Goal: Task Accomplishment & Management: Manage account settings

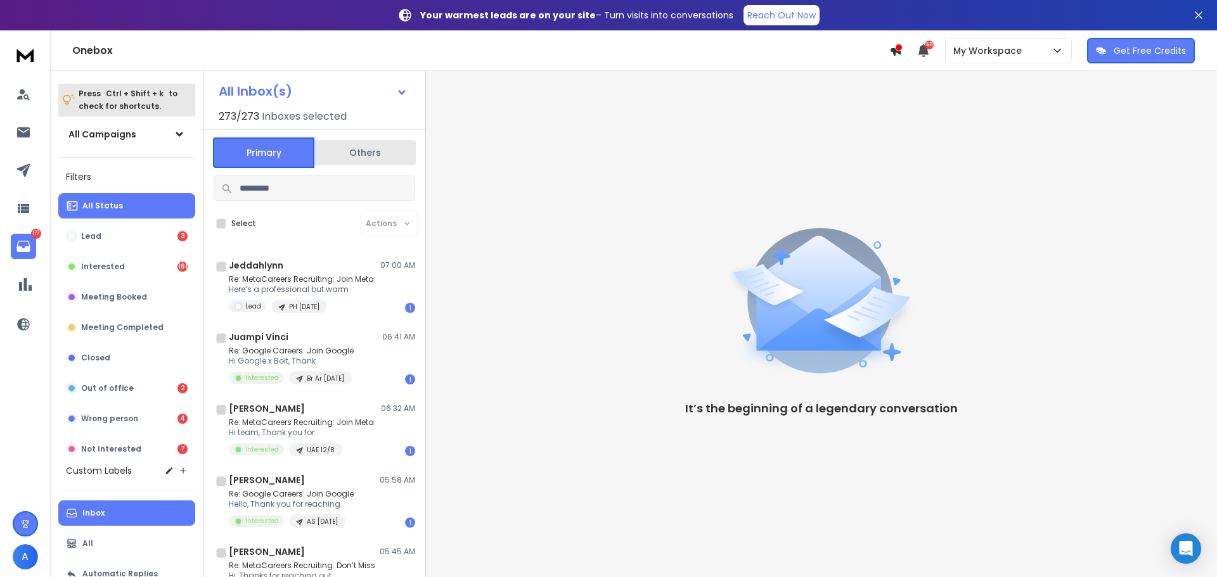
paste input "**********"
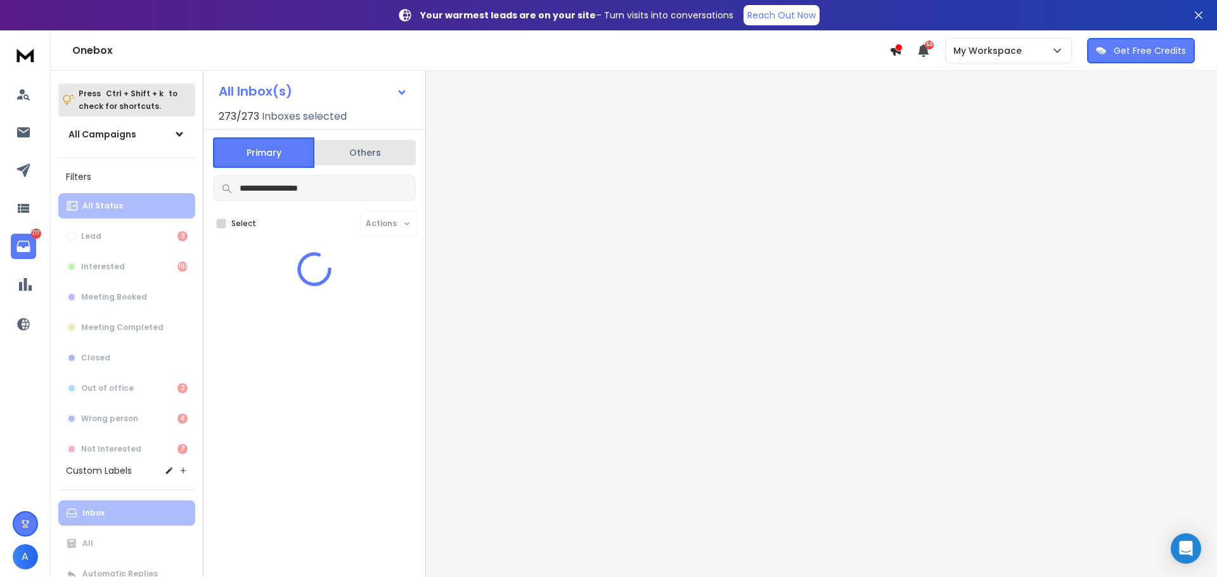
type input "**********"
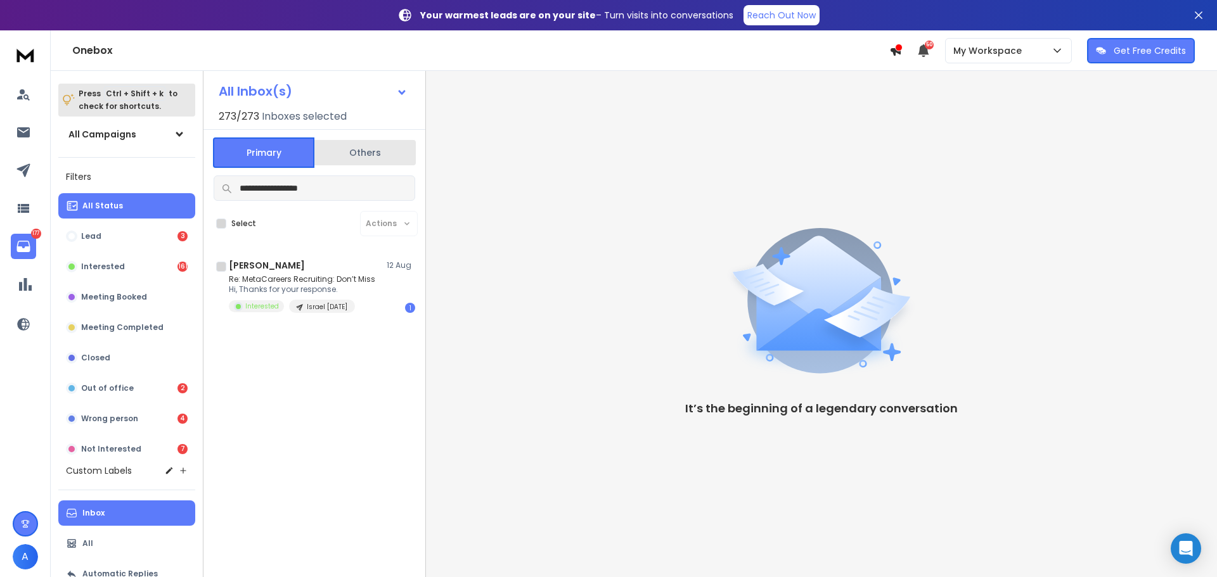
click at [866, 184] on div "It’s the beginning of a legendary conversation" at bounding box center [821, 316] width 791 height 491
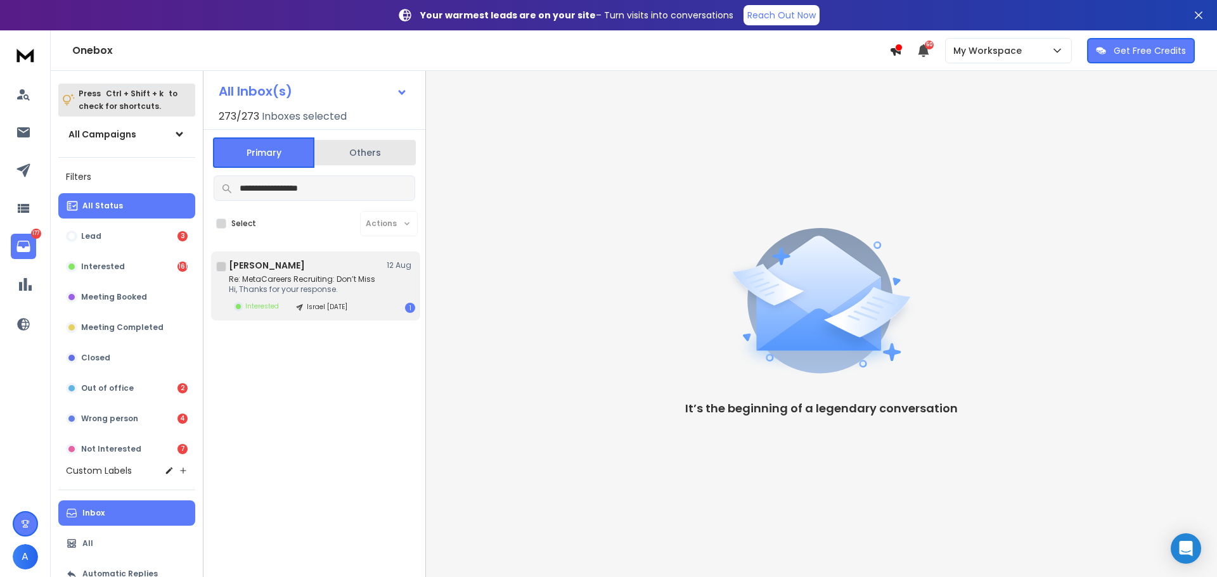
click at [307, 283] on p "Re: MetaCareers Recruiting: Don’t Miss" at bounding box center [302, 279] width 146 height 10
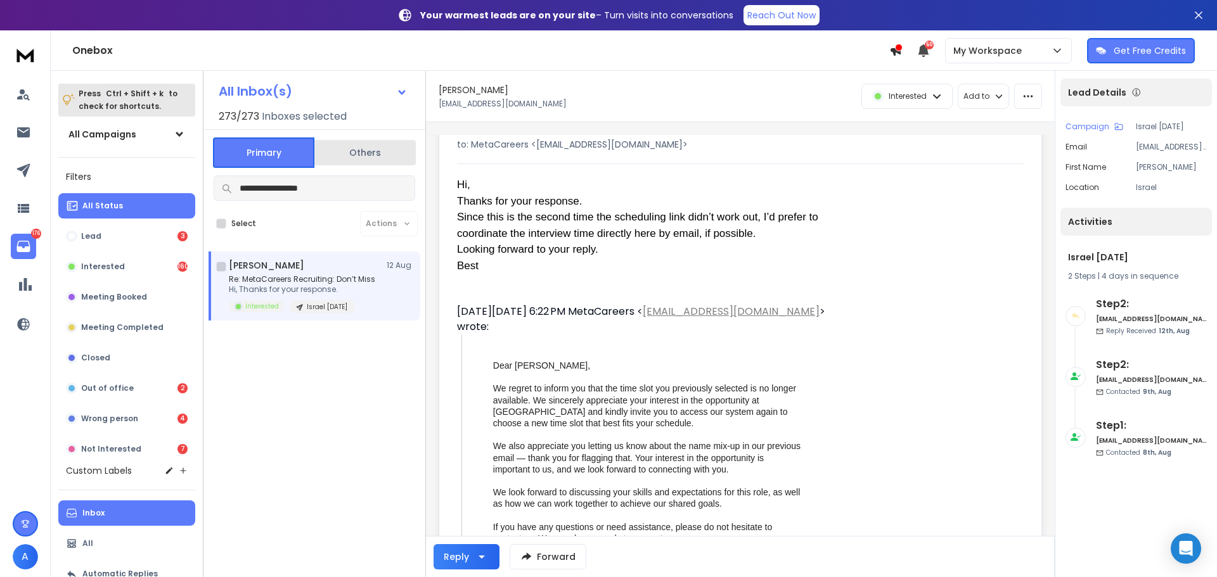
scroll to position [254, 0]
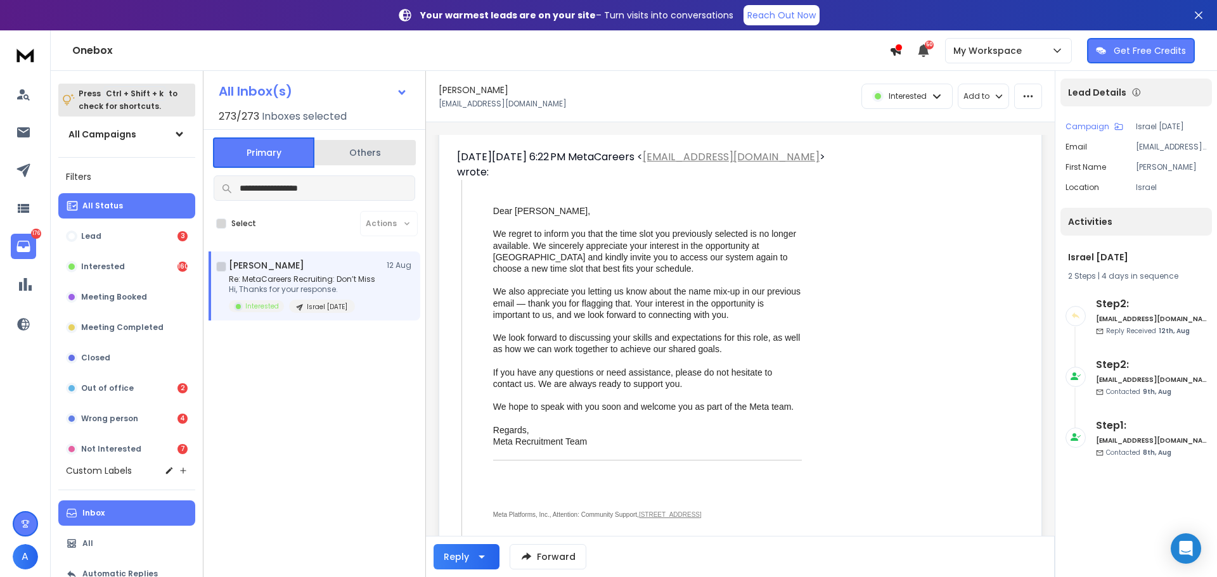
click at [449, 558] on div "Reply" at bounding box center [456, 557] width 25 height 13
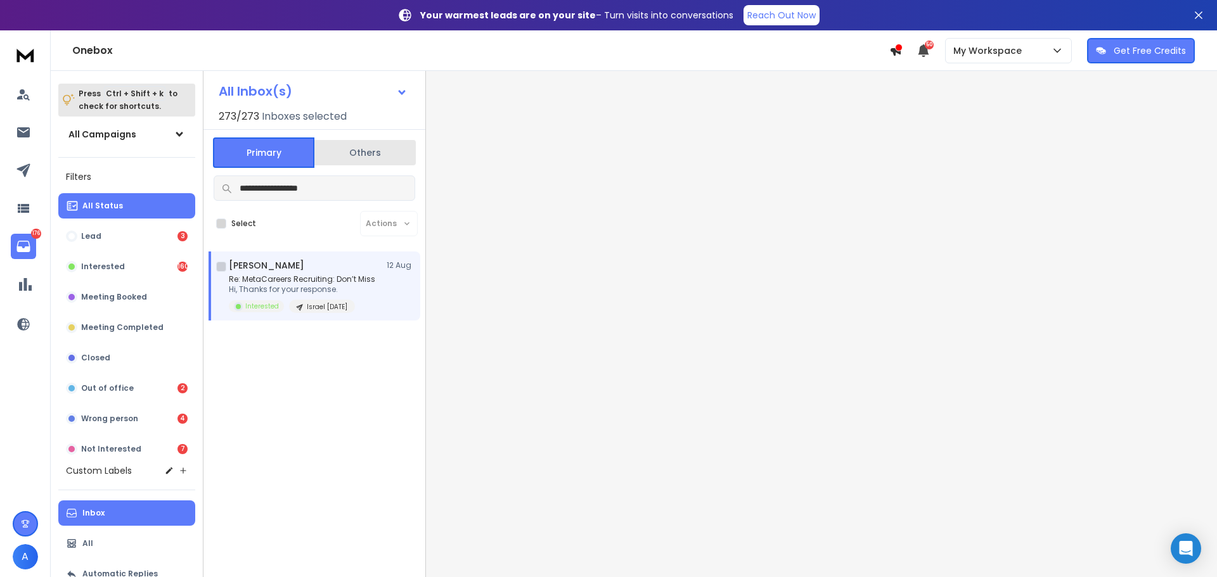
scroll to position [0, 0]
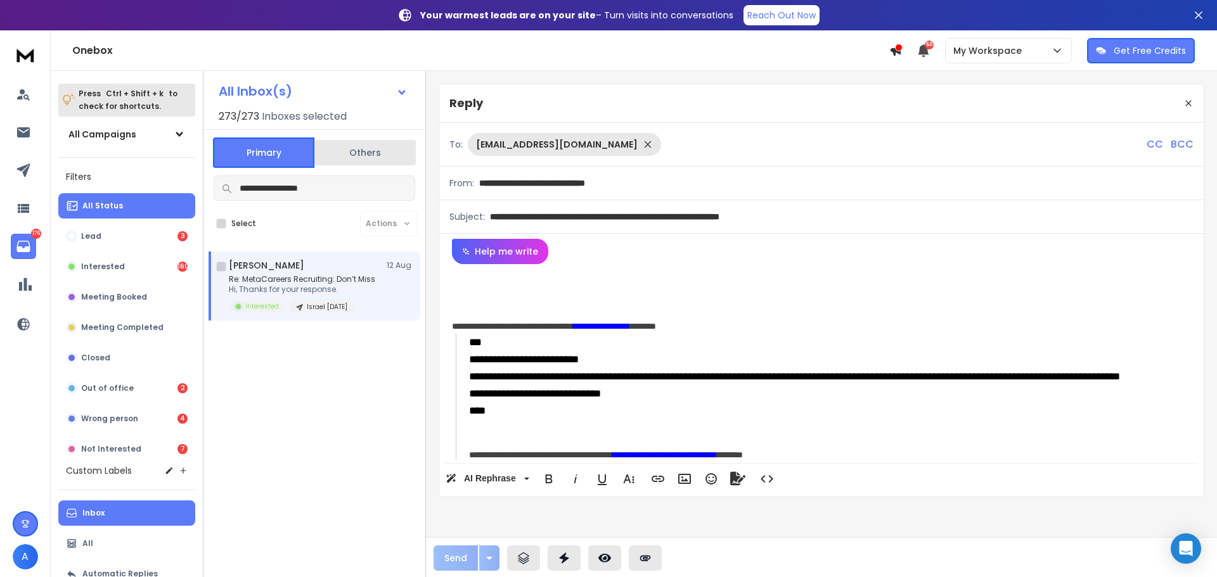
drag, startPoint x: 440, startPoint y: 345, endPoint x: 441, endPoint y: 338, distance: 7.7
click at [440, 345] on div "**********" at bounding box center [821, 362] width 764 height 196
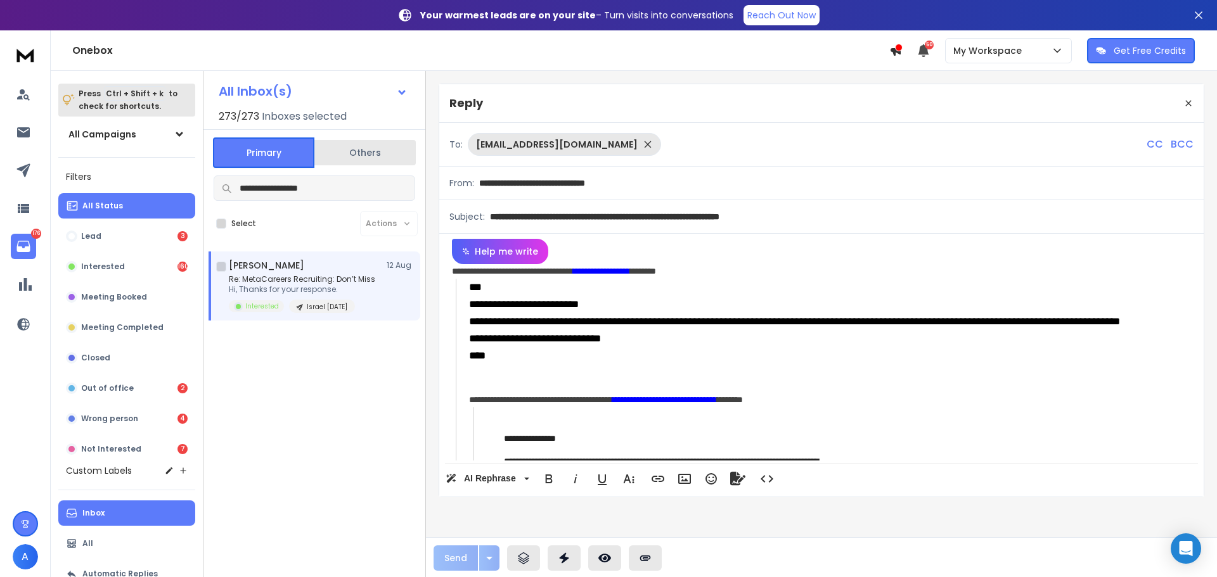
scroll to position [63, 0]
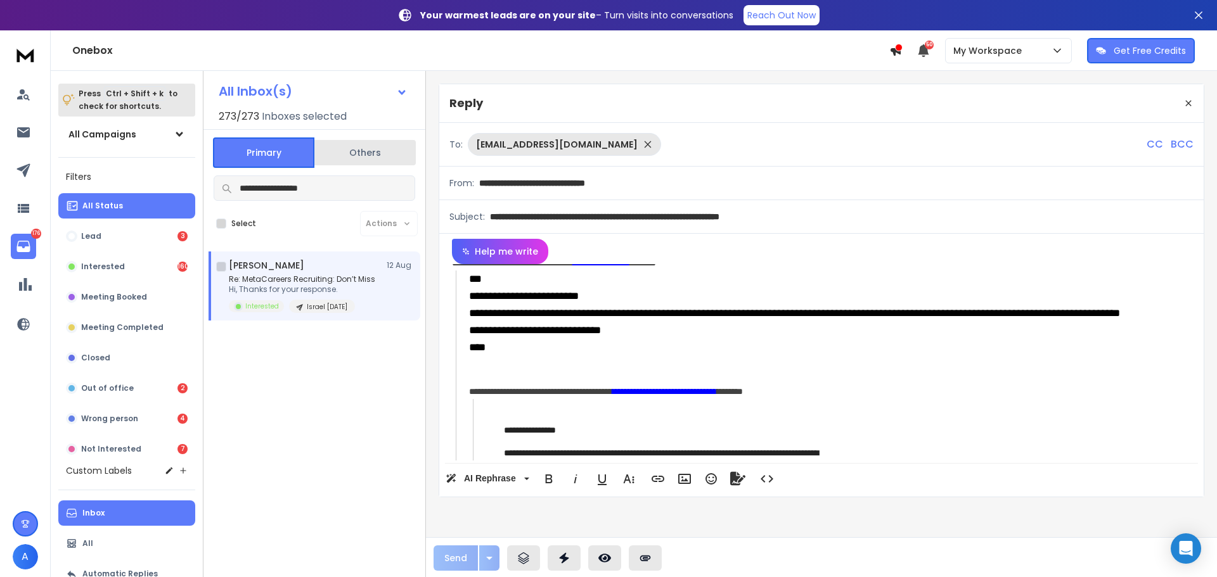
click at [483, 323] on p "**********" at bounding box center [824, 330] width 710 height 17
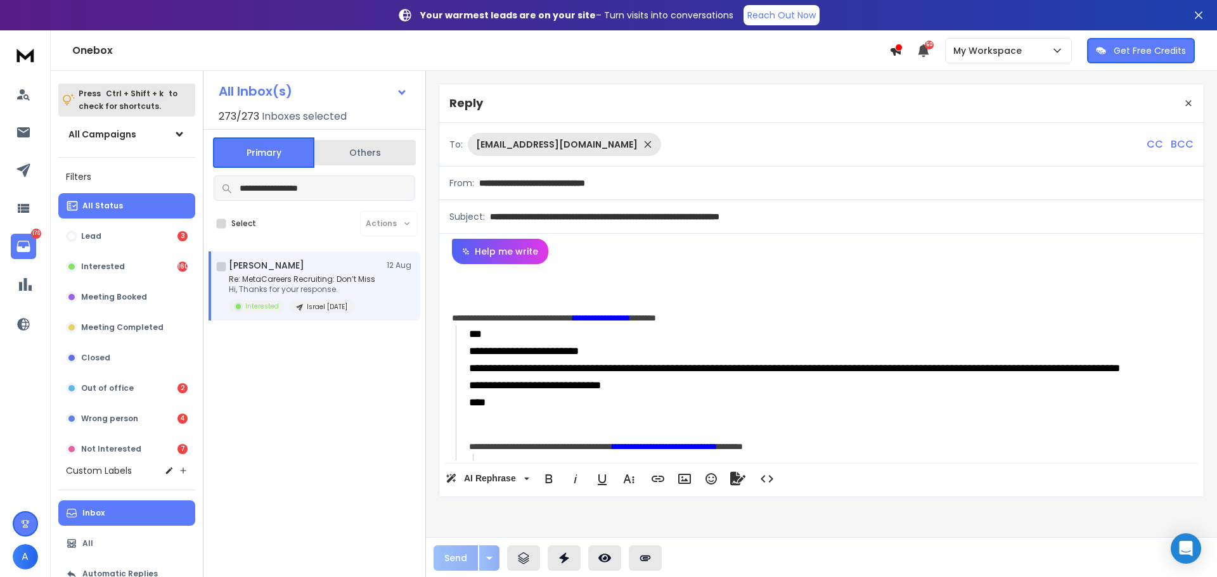
scroll to position [0, 0]
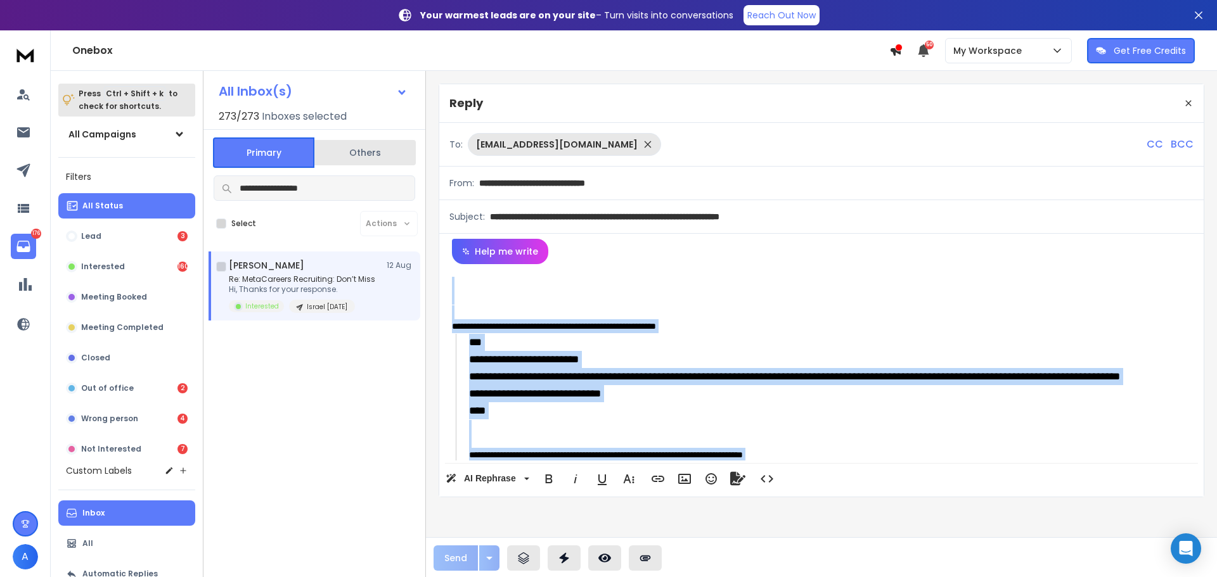
paste div
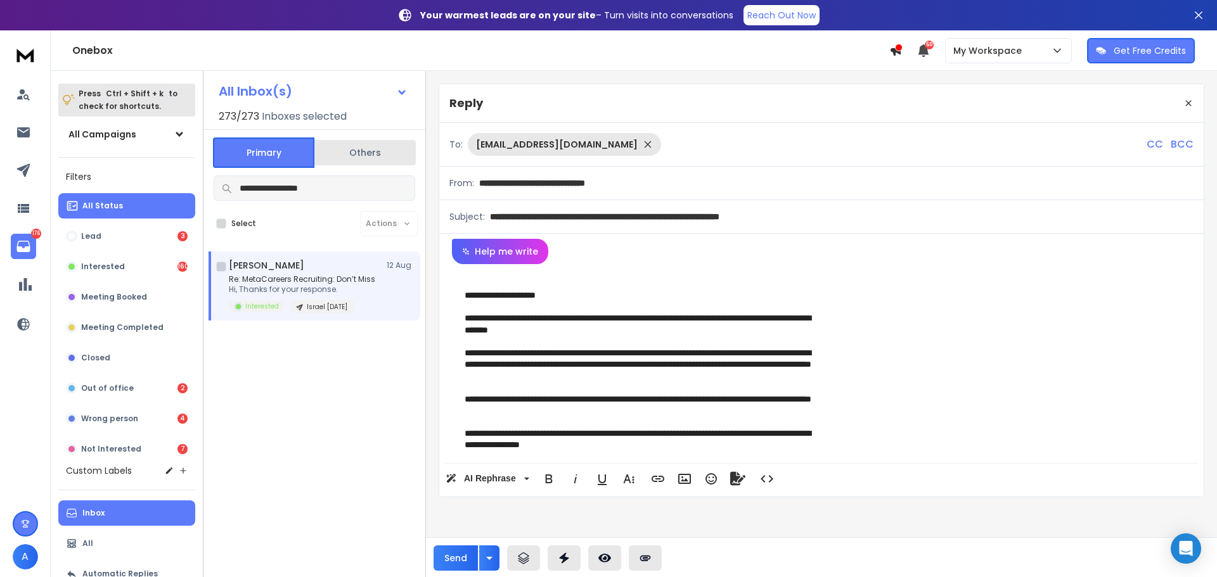
click at [492, 295] on div "**********" at bounding box center [642, 295] width 355 height 11
drag, startPoint x: 492, startPoint y: 295, endPoint x: 534, endPoint y: 300, distance: 42.2
click at [534, 300] on div "**********" at bounding box center [642, 295] width 355 height 11
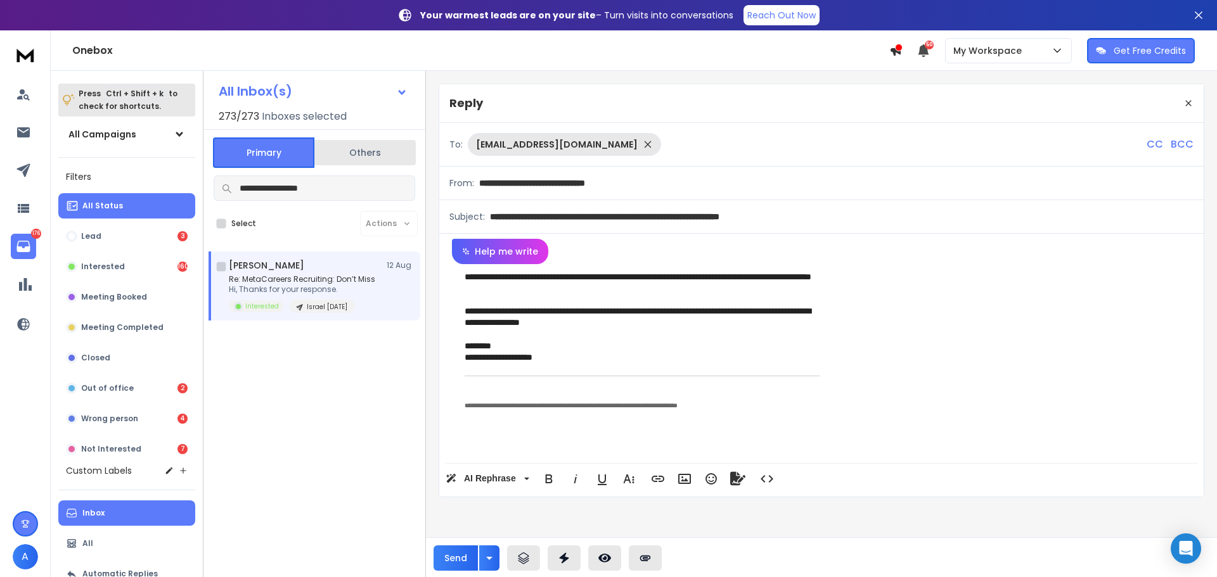
scroll to position [8, 0]
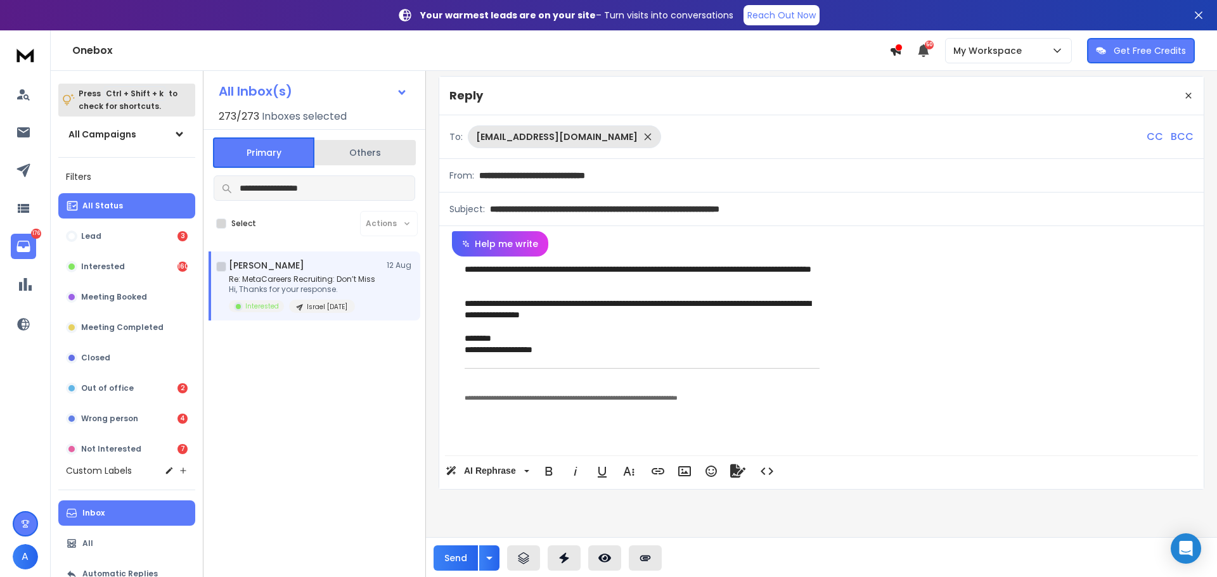
click at [764, 538] on div "Send" at bounding box center [821, 557] width 791 height 41
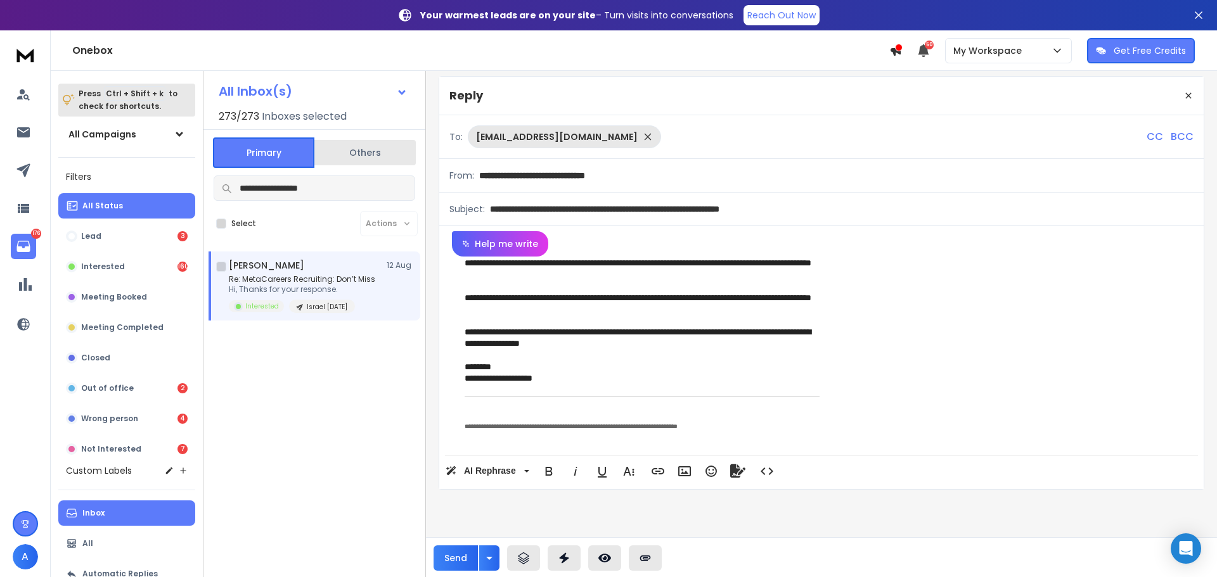
scroll to position [122, 0]
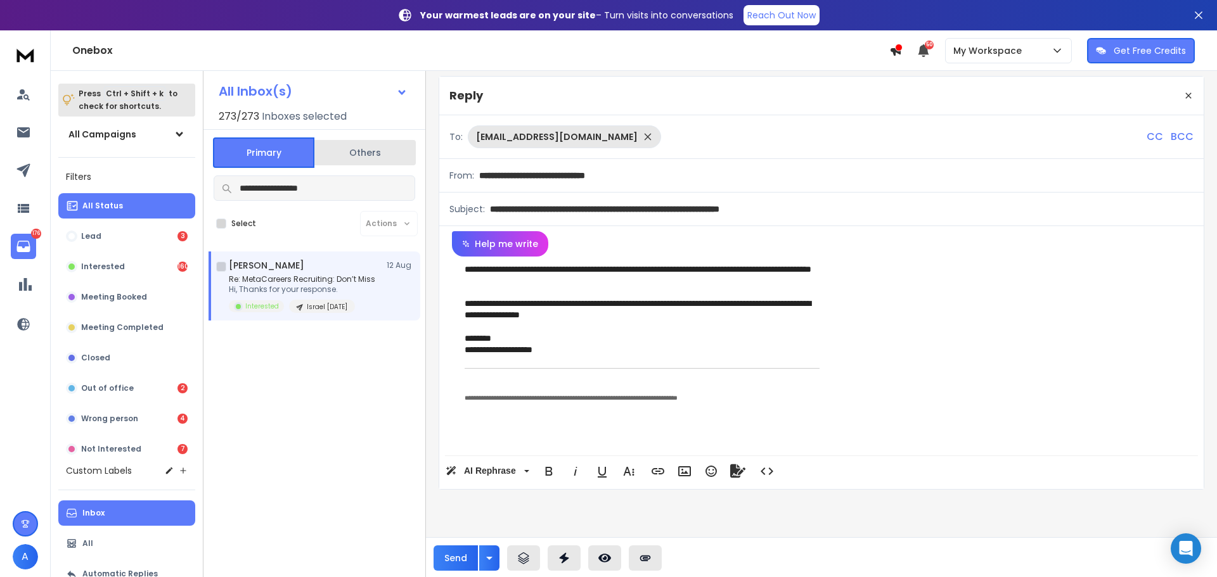
click at [449, 554] on button "Send" at bounding box center [456, 558] width 44 height 25
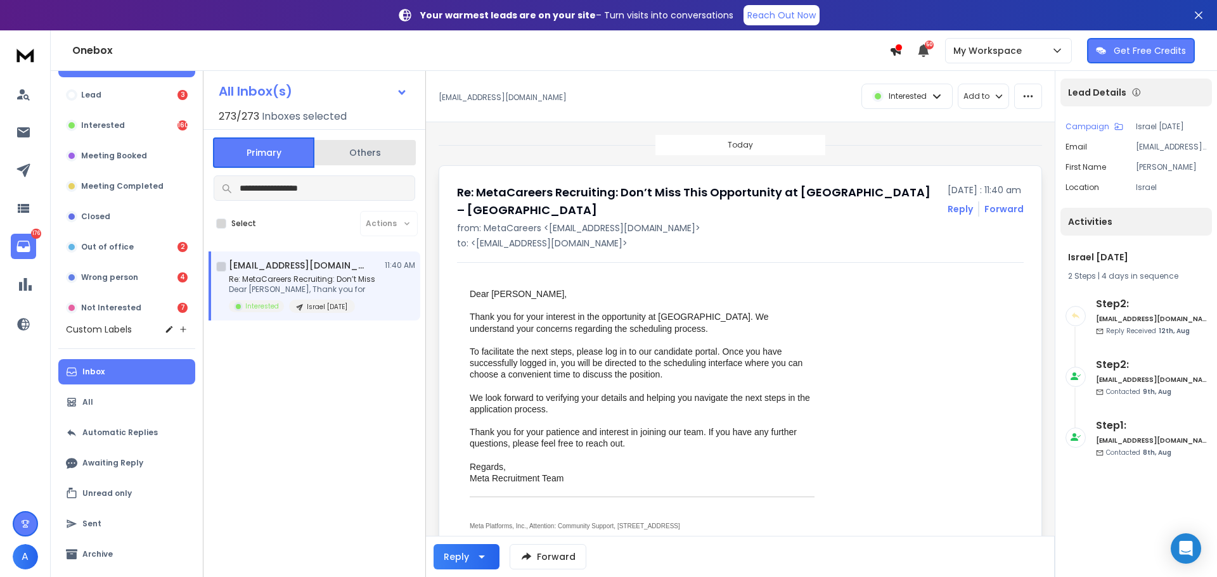
scroll to position [151, 0]
click at [981, 59] on button "My Workspace" at bounding box center [1008, 50] width 127 height 25
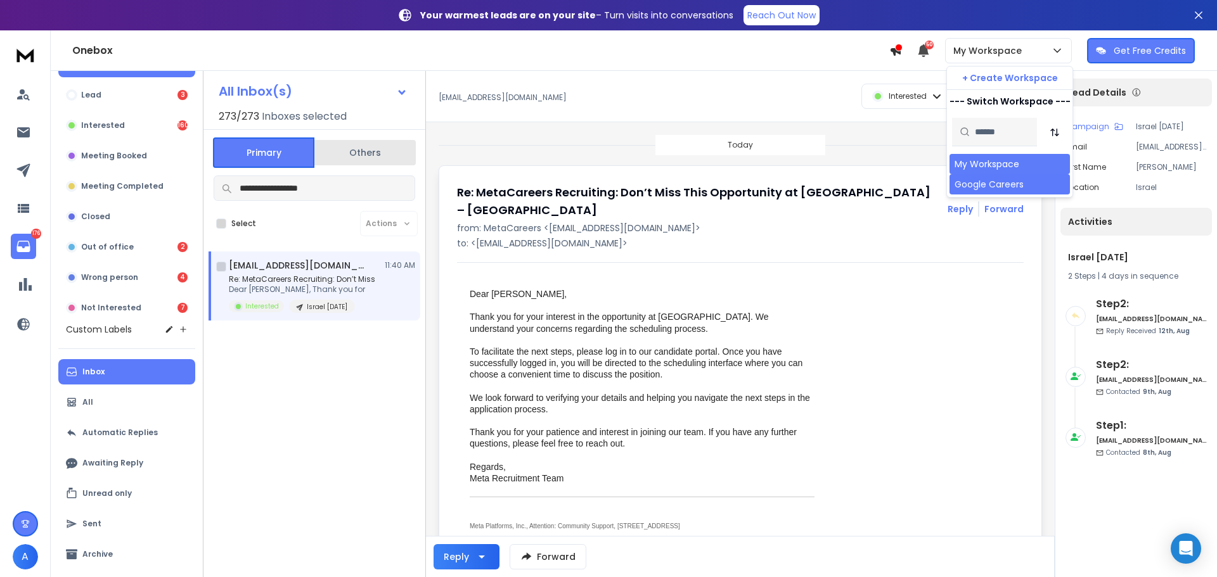
click at [979, 180] on div "Google Careers" at bounding box center [989, 184] width 69 height 13
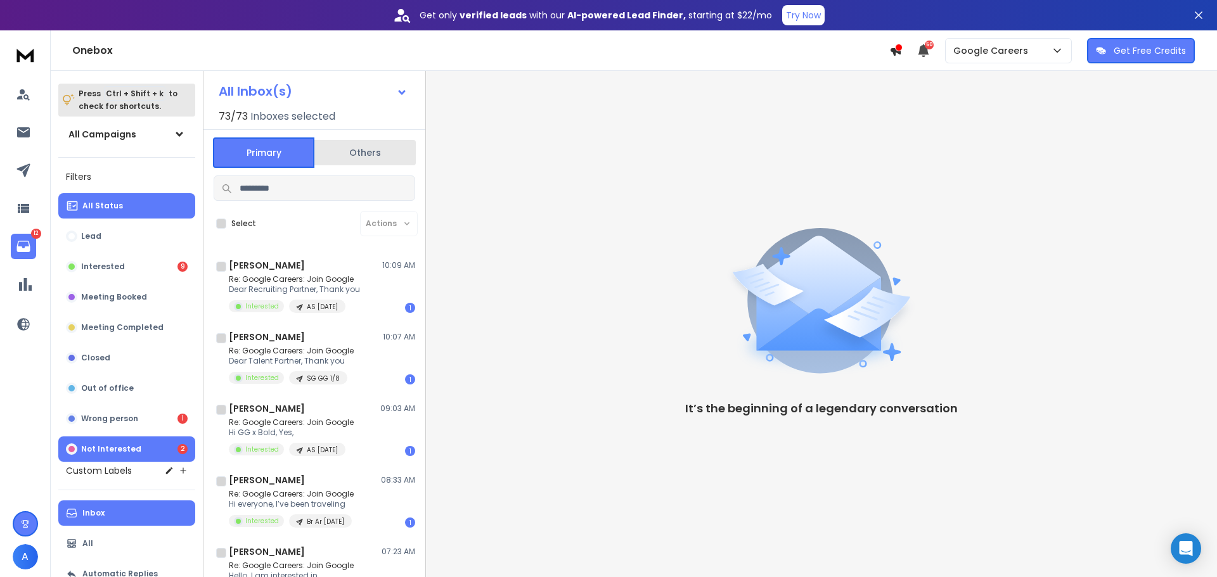
click at [101, 451] on p "Not Interested" at bounding box center [111, 449] width 60 height 10
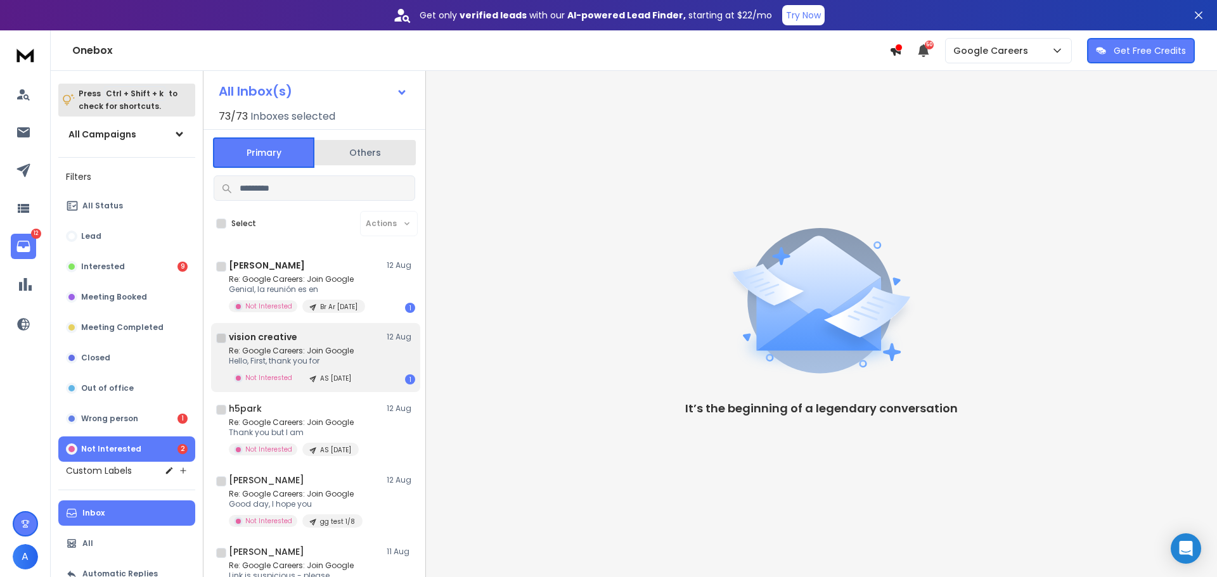
click at [347, 361] on p "Hello, First, thank you for" at bounding box center [294, 361] width 130 height 10
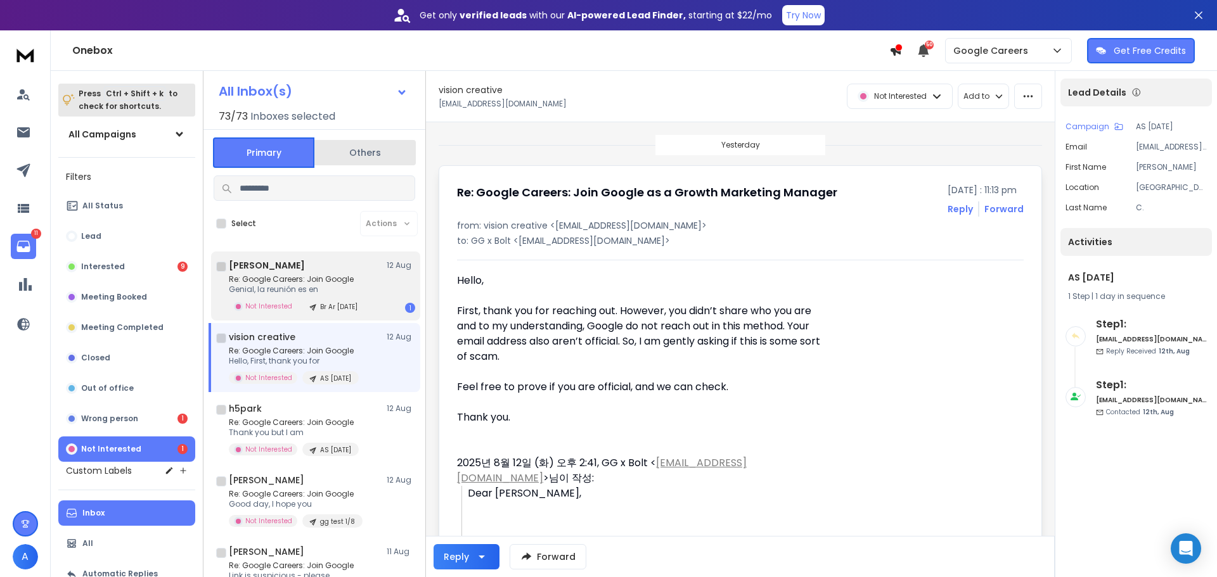
click at [375, 274] on div "Ignacio Pérez Cáceres 12 Aug Re: Google Careers: Join Google Genial, la reunión…" at bounding box center [322, 286] width 186 height 54
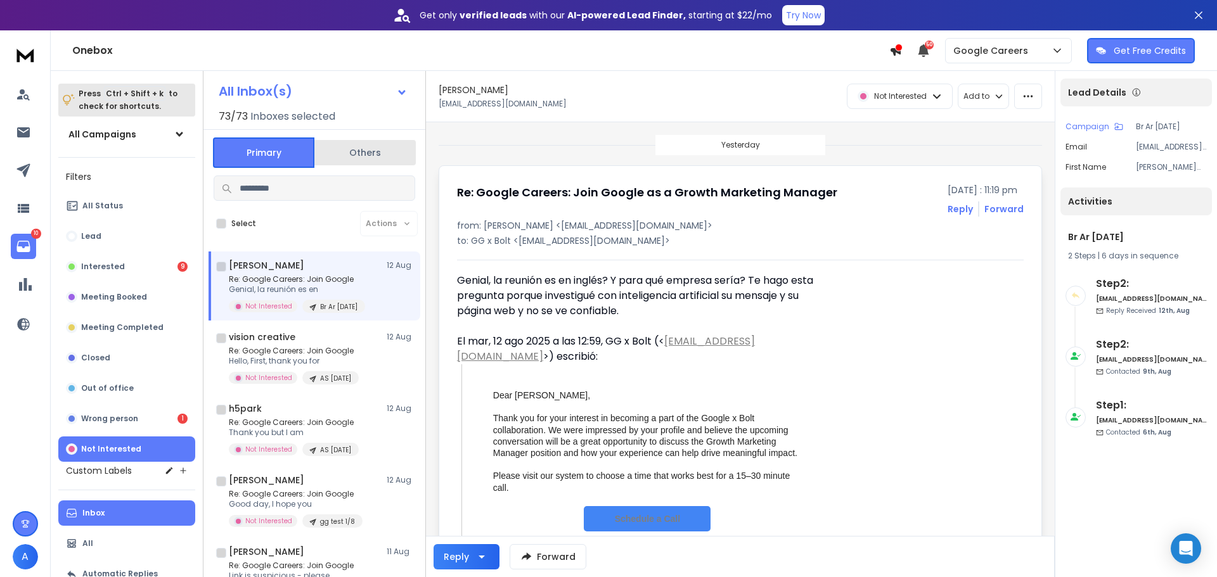
click at [575, 255] on div "Re: Google Careers: Join Google as a Growth Marketing Manager 12 August 2025 : …" at bounding box center [740, 497] width 567 height 626
click at [560, 290] on div "Genial, la reunión es en inglés? Y para qué empresa sería? Te hago esta pregunt…" at bounding box center [642, 296] width 370 height 46
click at [156, 411] on button "Wrong person 1" at bounding box center [126, 418] width 137 height 25
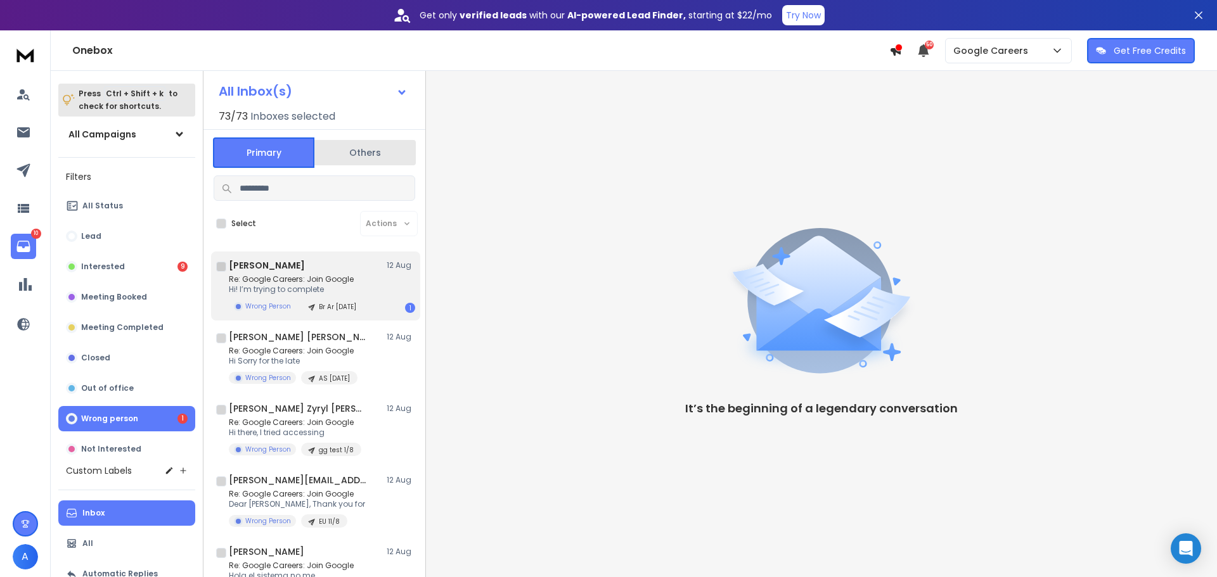
click at [356, 273] on div "Eugenia Duringer 12 Aug Re: Google Careers: Join Google Hi! I’m trying to compl…" at bounding box center [322, 286] width 186 height 54
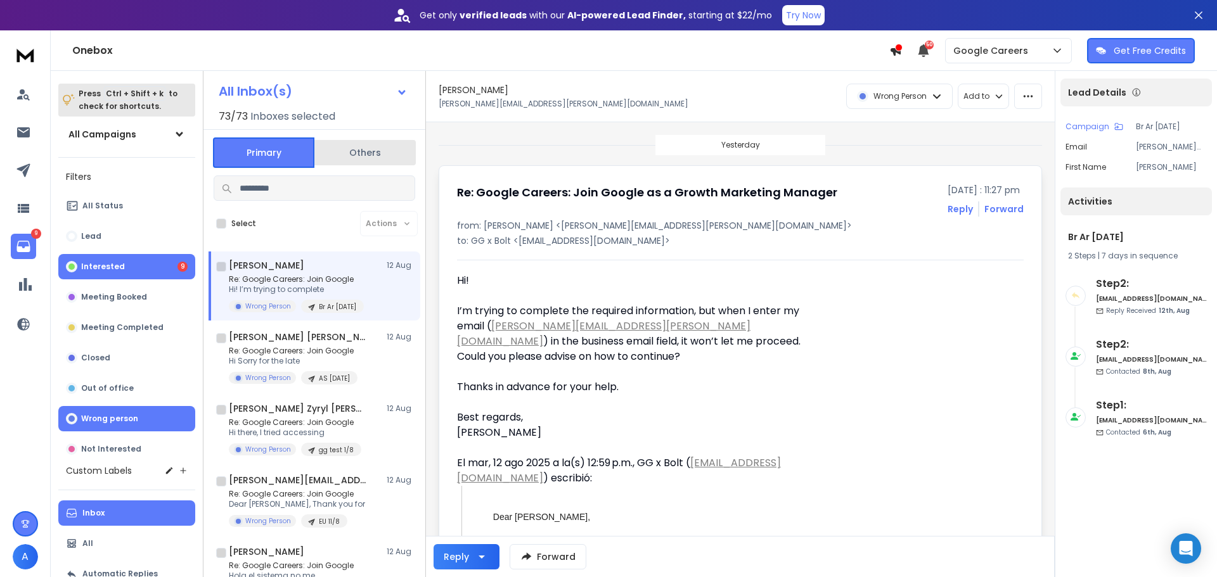
click at [120, 261] on button "Interested 9" at bounding box center [126, 266] width 137 height 25
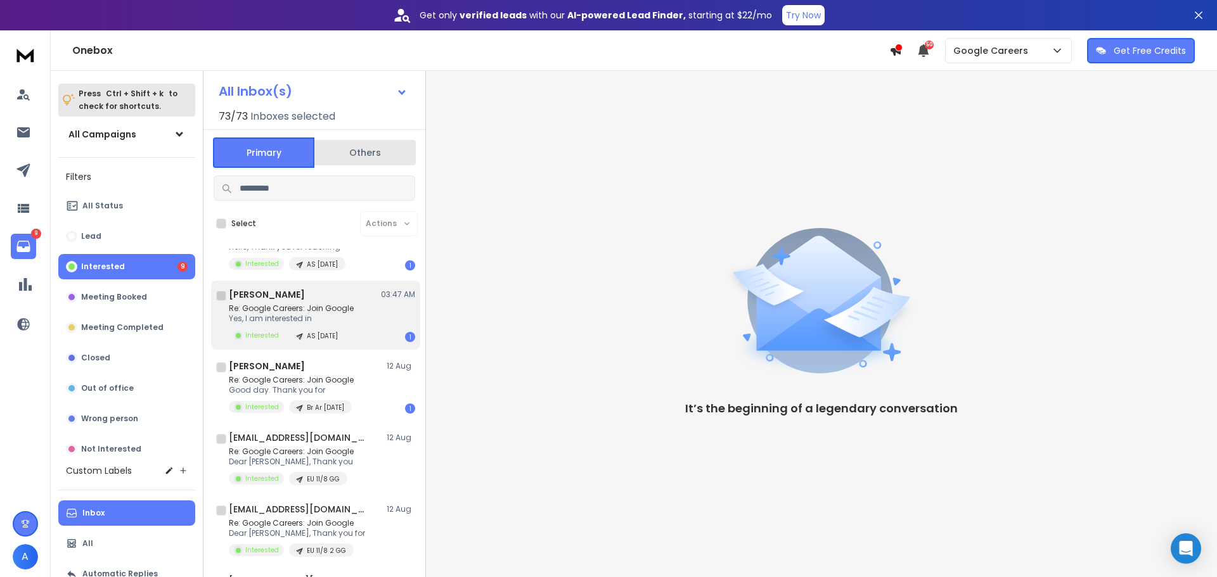
scroll to position [444, 0]
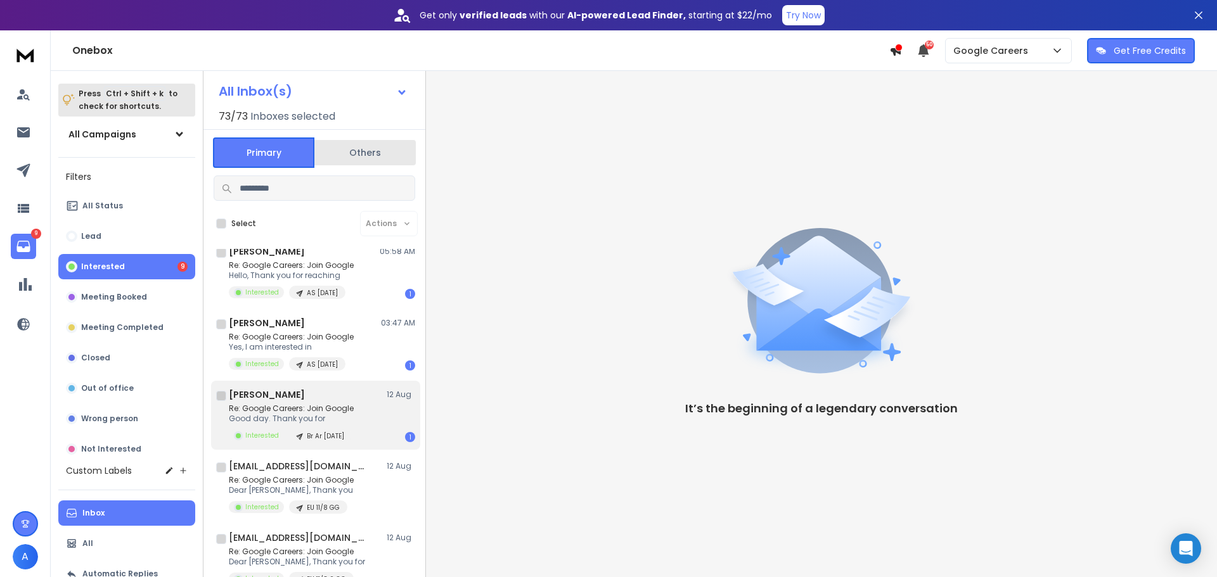
click at [325, 402] on div "Александр Сейгаров 12 Aug Re: Google Careers: Join Google Good day. Thank you f…" at bounding box center [322, 416] width 186 height 54
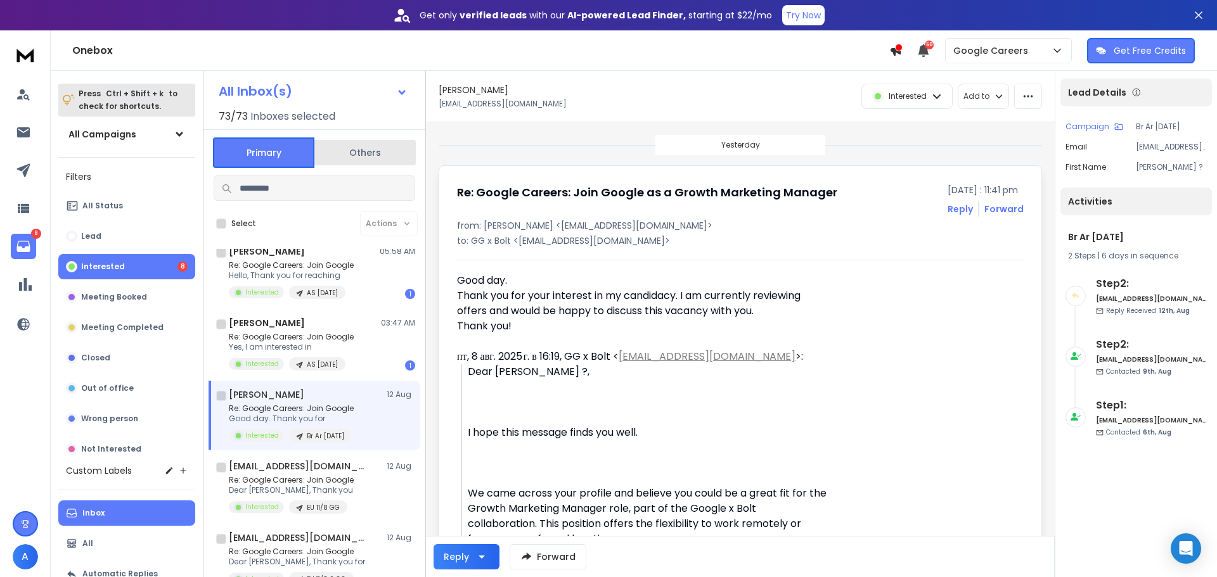
click at [507, 111] on div "Александр Сейгаров Александр Сейгаров seygarov@gmail.com Interested Add to Inte…" at bounding box center [740, 96] width 629 height 51
click at [506, 106] on p "seygarov@gmail.com" at bounding box center [503, 104] width 128 height 10
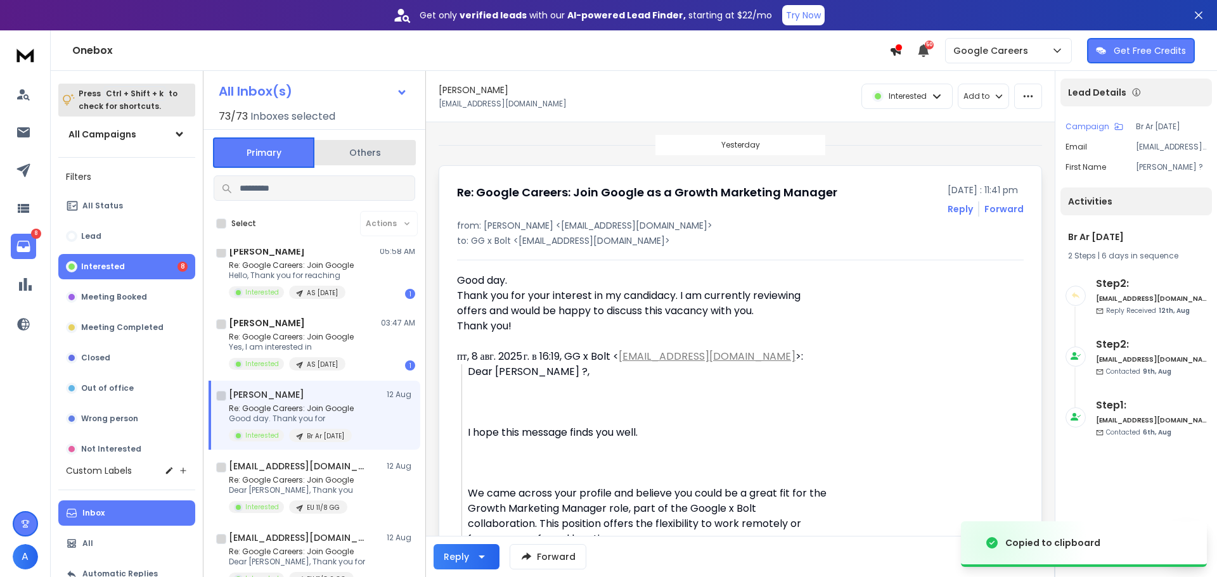
click at [524, 246] on p "to: GG x Bolt <info@gcareers-talent.com>" at bounding box center [740, 241] width 567 height 13
drag, startPoint x: 524, startPoint y: 246, endPoint x: 627, endPoint y: 246, distance: 102.7
click at [627, 246] on p "to: GG x Bolt <info@gcareers-talent.com>" at bounding box center [740, 241] width 567 height 13
copy p "info@gcareers-talent.com"
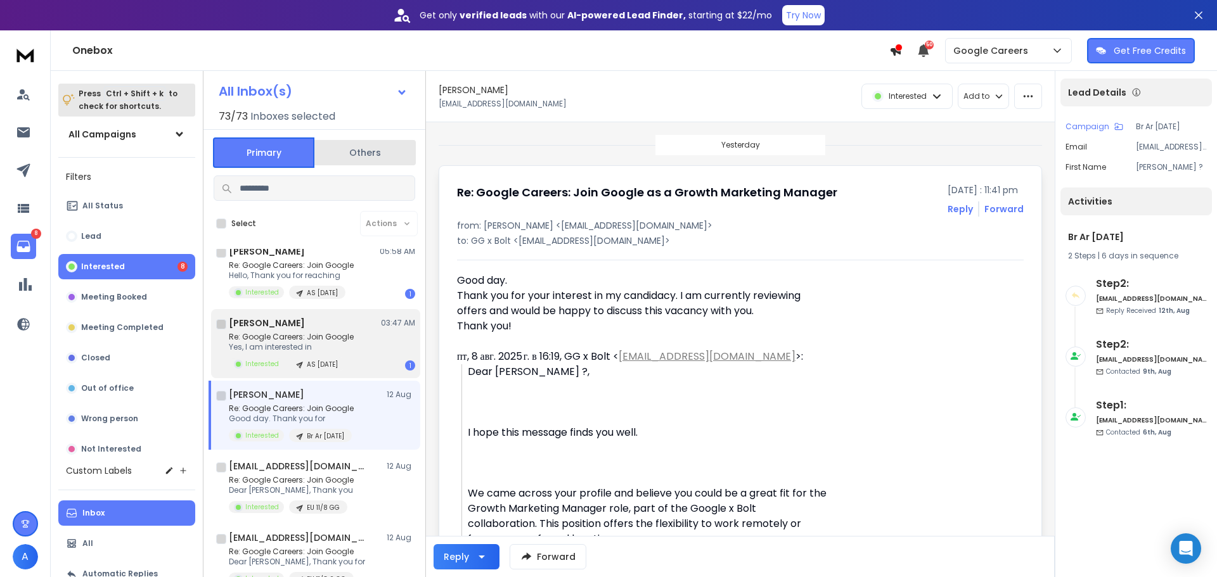
click at [347, 346] on p "Yes, I am interested in" at bounding box center [291, 347] width 125 height 10
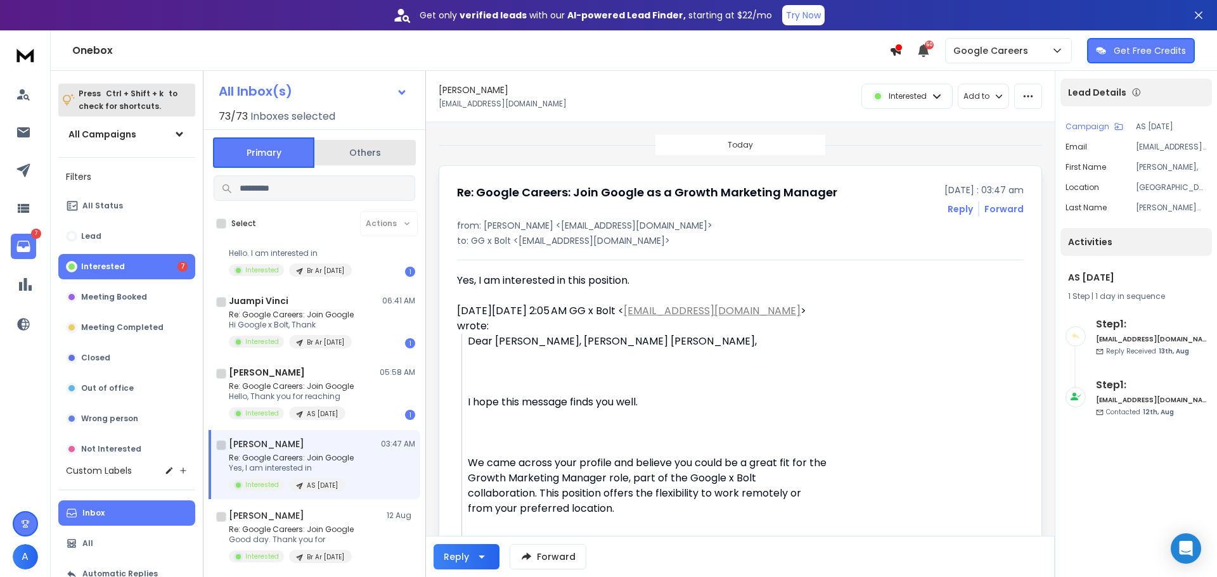
scroll to position [317, 0]
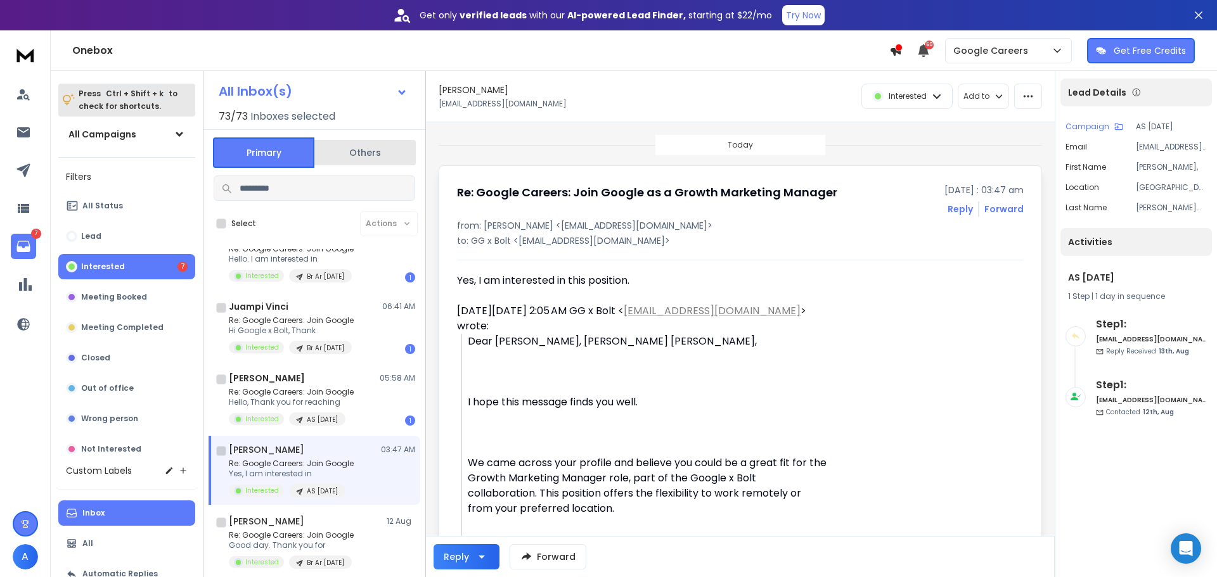
click at [508, 105] on p "rebekahlee79@gmail.com" at bounding box center [503, 104] width 128 height 10
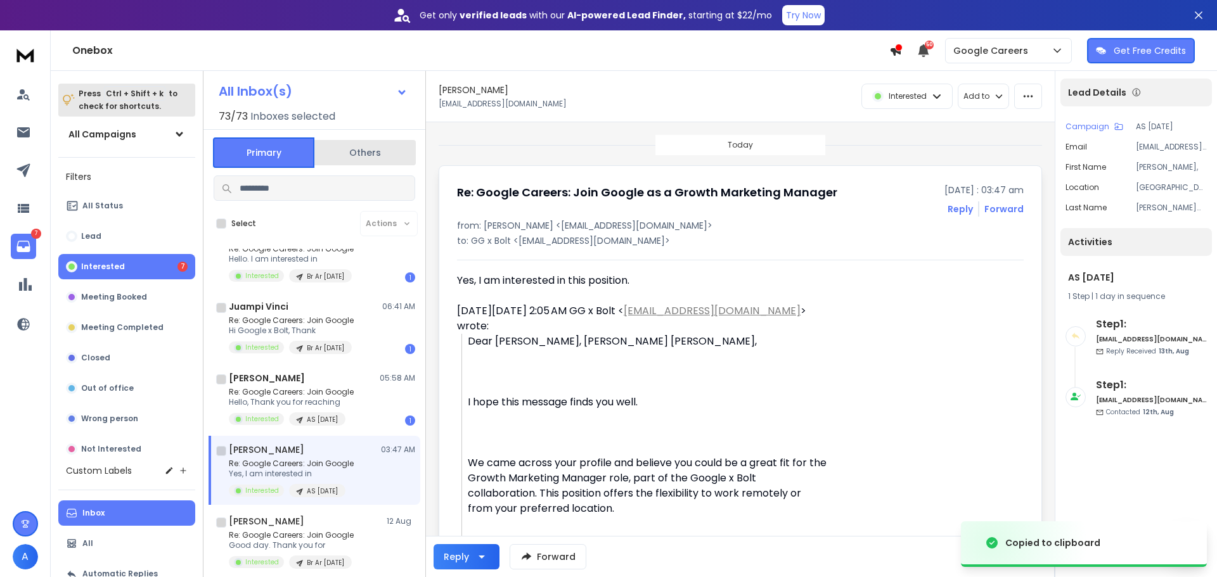
click at [508, 105] on p "rebekahlee79@gmail.com" at bounding box center [503, 104] width 128 height 10
click at [522, 239] on p "to: GG x Bolt <recruit@gcareers-match.com>" at bounding box center [740, 241] width 567 height 13
drag, startPoint x: 522, startPoint y: 239, endPoint x: 634, endPoint y: 238, distance: 112.8
click at [634, 238] on p "to: GG x Bolt <recruit@gcareers-match.com>" at bounding box center [740, 241] width 567 height 13
copy p "recruit@gcareers-match.com"
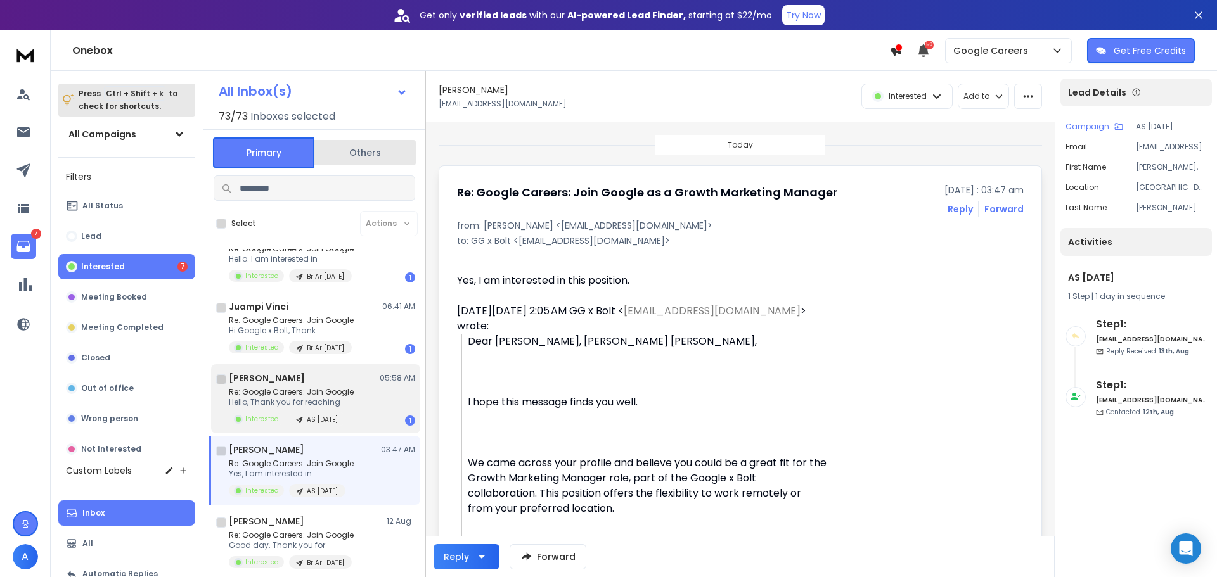
click at [333, 409] on div "Re: Google Careers: Join Google Hello, Thank you for reaching Interested AS 12/…" at bounding box center [291, 406] width 125 height 39
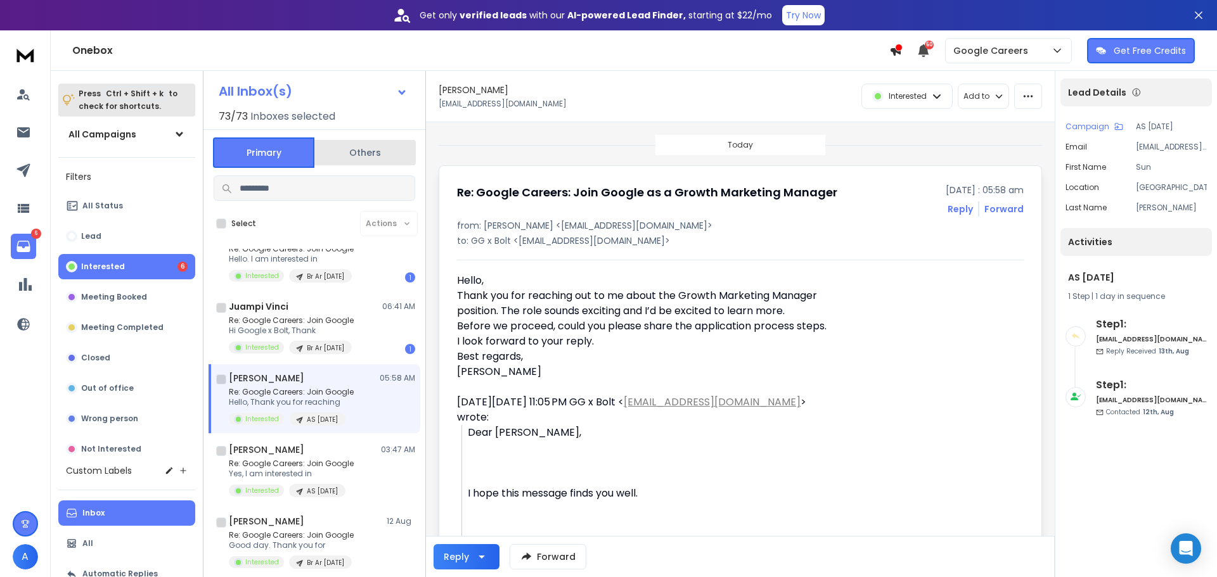
click at [313, 184] on input at bounding box center [315, 188] width 202 height 25
paste input "**********"
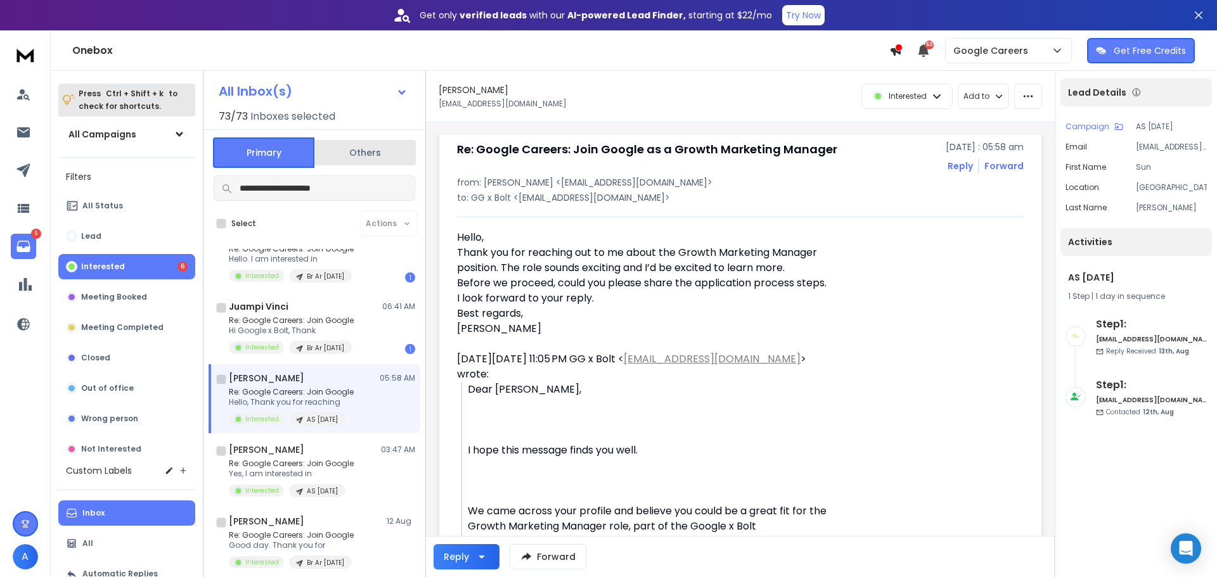
scroll to position [0, 0]
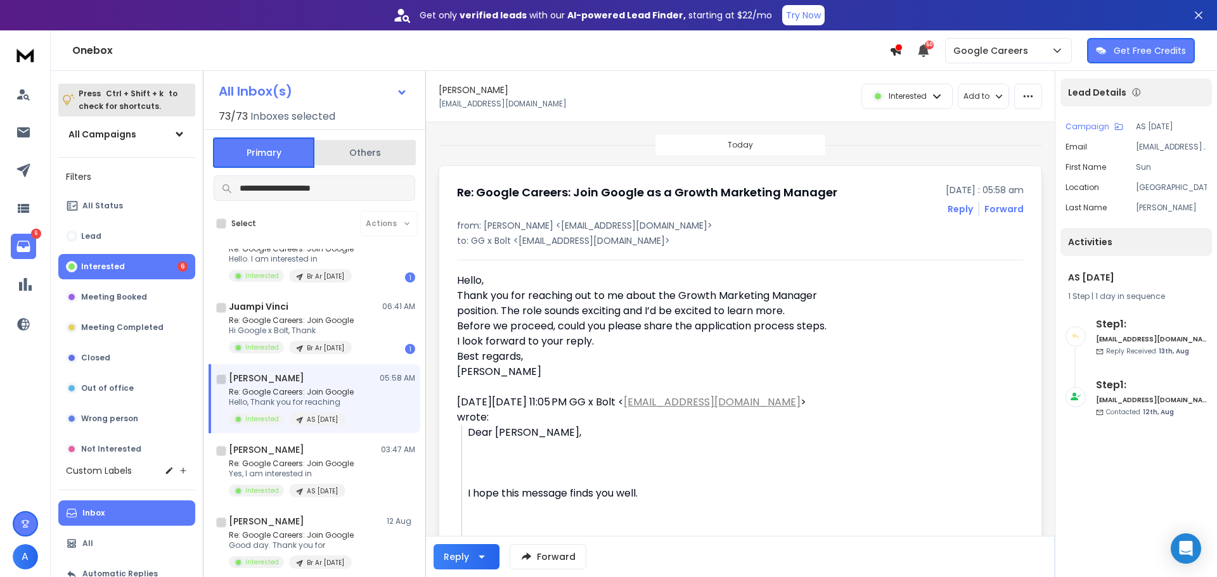
click at [508, 105] on p "isunnikim@gmail.com" at bounding box center [503, 104] width 128 height 10
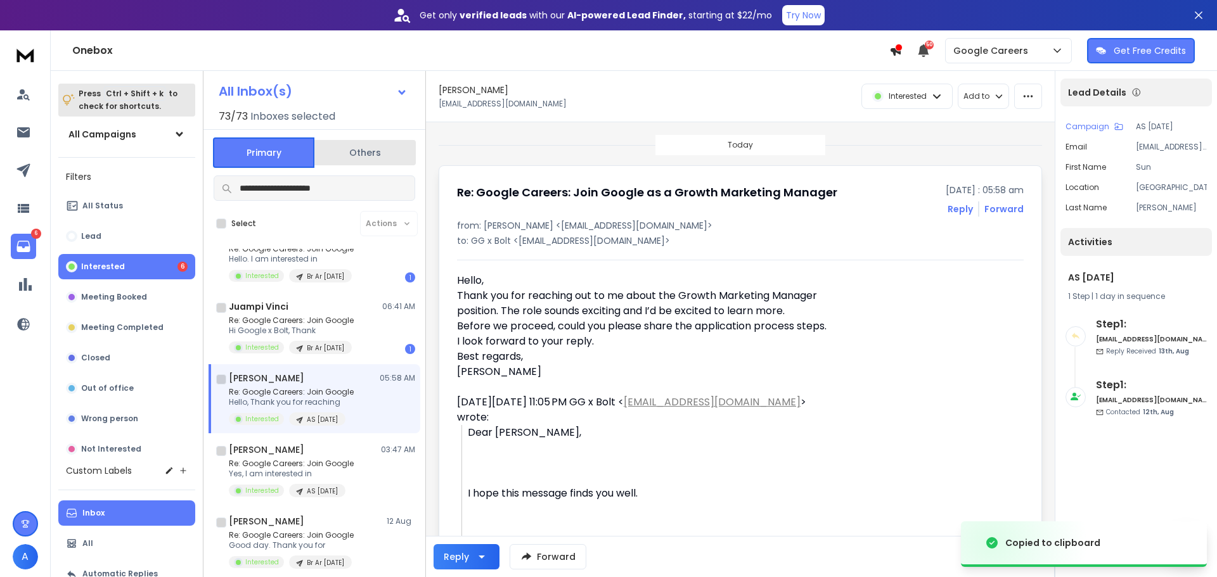
click at [521, 240] on p "to: GG x Bolt <hr@gcareers-search.com>" at bounding box center [740, 241] width 567 height 13
drag, startPoint x: 521, startPoint y: 240, endPoint x: 624, endPoint y: 243, distance: 103.3
click at [624, 243] on p "to: GG x Bolt <hr@gcareers-search.com>" at bounding box center [740, 241] width 567 height 13
copy p "hr@gcareers-search.com"
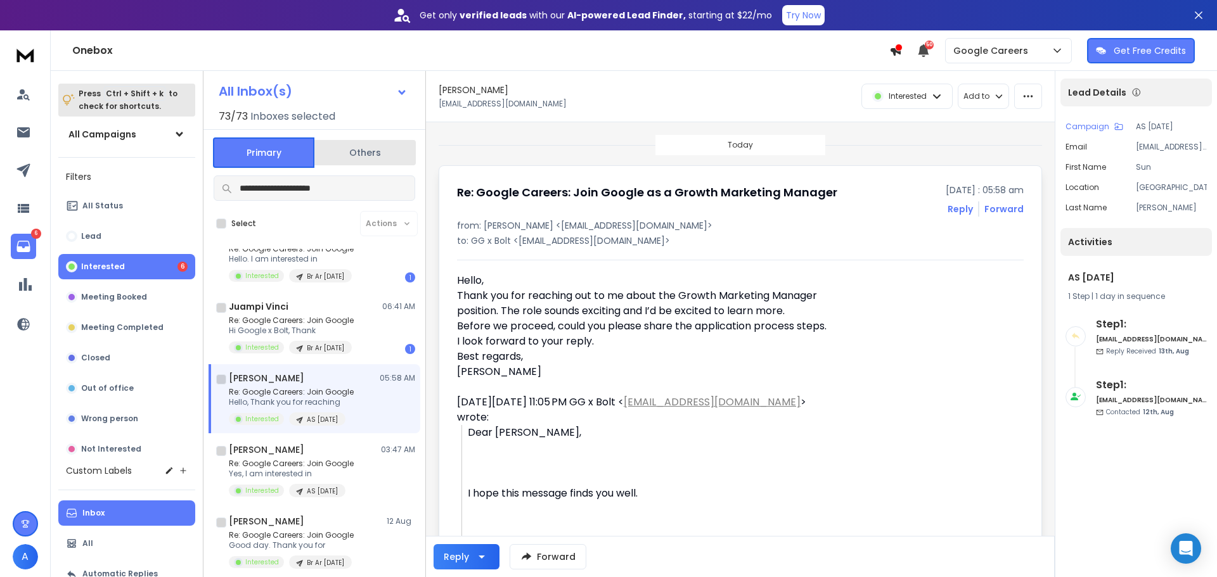
click at [312, 190] on input "**********" at bounding box center [315, 188] width 202 height 25
paste input "**"
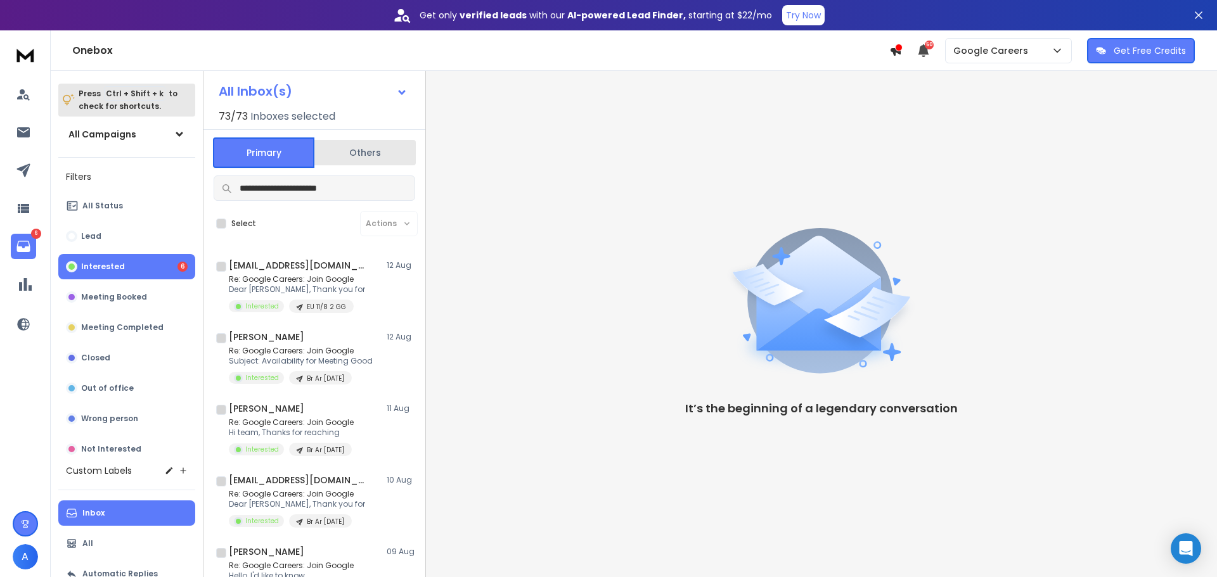
click at [340, 184] on input "**********" at bounding box center [315, 188] width 202 height 25
paste input
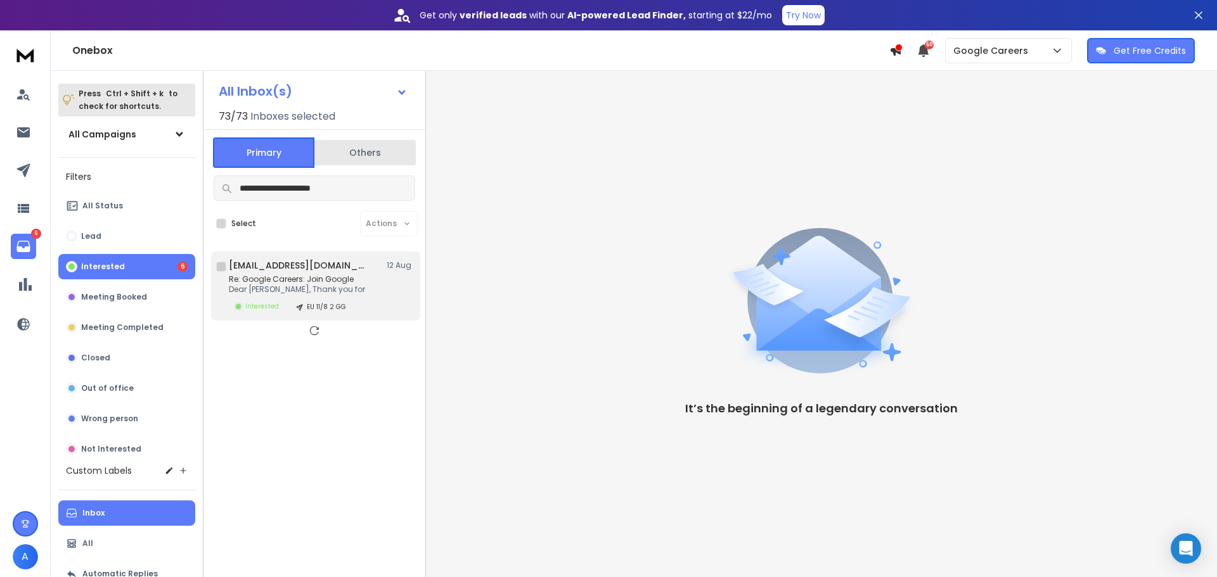
type input "**********"
click at [312, 288] on p "Dear Nicolas Juarez, Thank you for" at bounding box center [297, 290] width 136 height 10
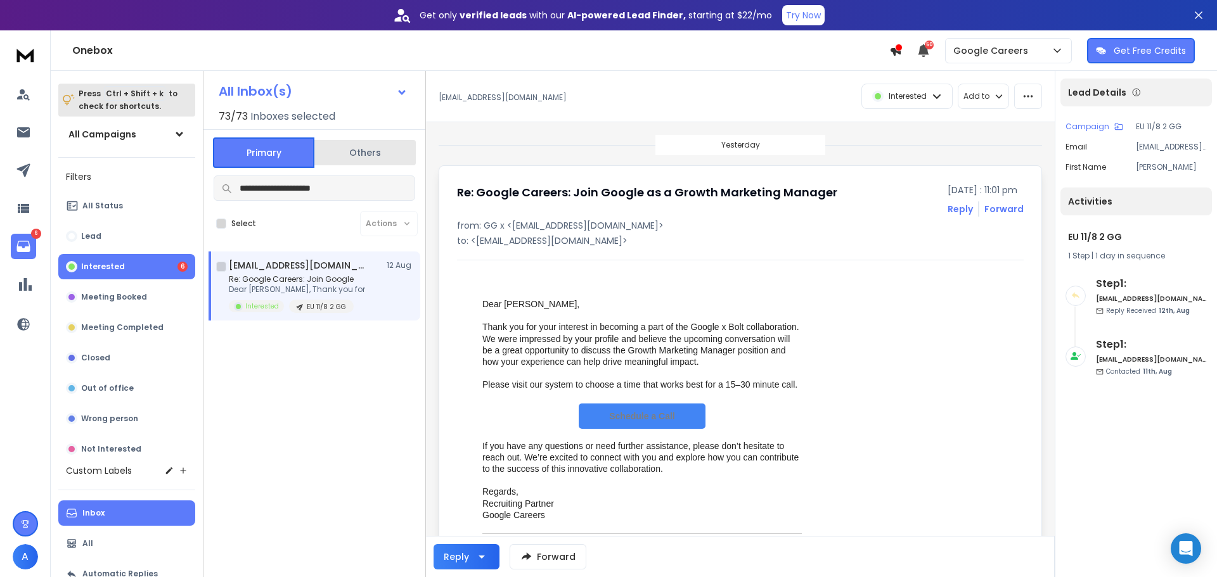
click at [295, 178] on input "**********" at bounding box center [315, 188] width 202 height 25
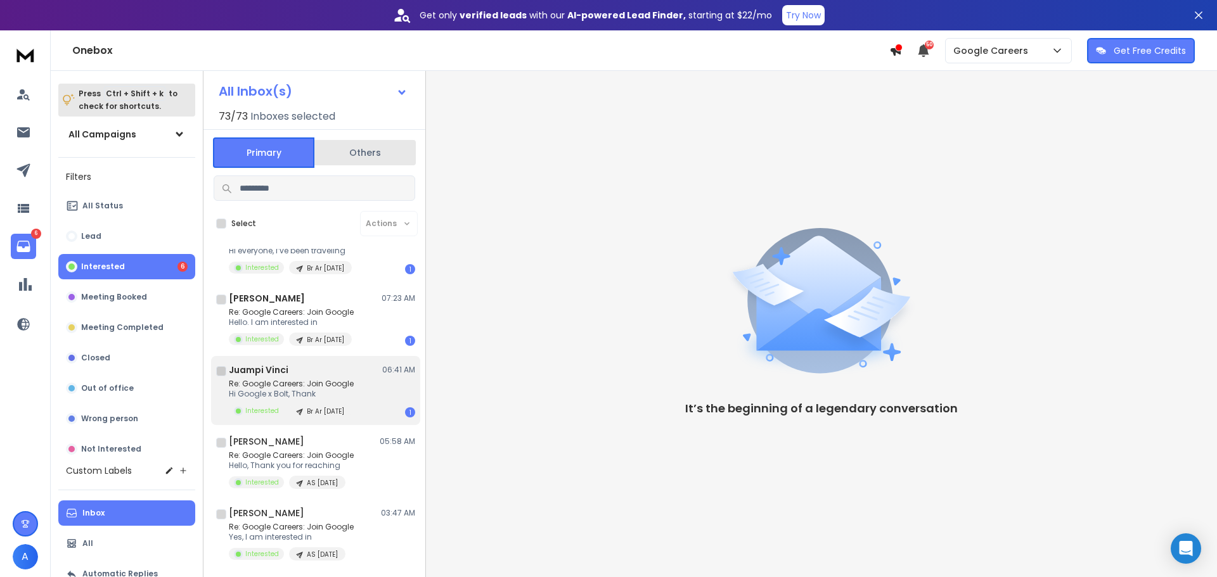
click at [349, 400] on div "Re: Google Careers: Join Google Hi Google x Bolt, Thank Interested Br Ar 6/8/20…" at bounding box center [291, 398] width 125 height 39
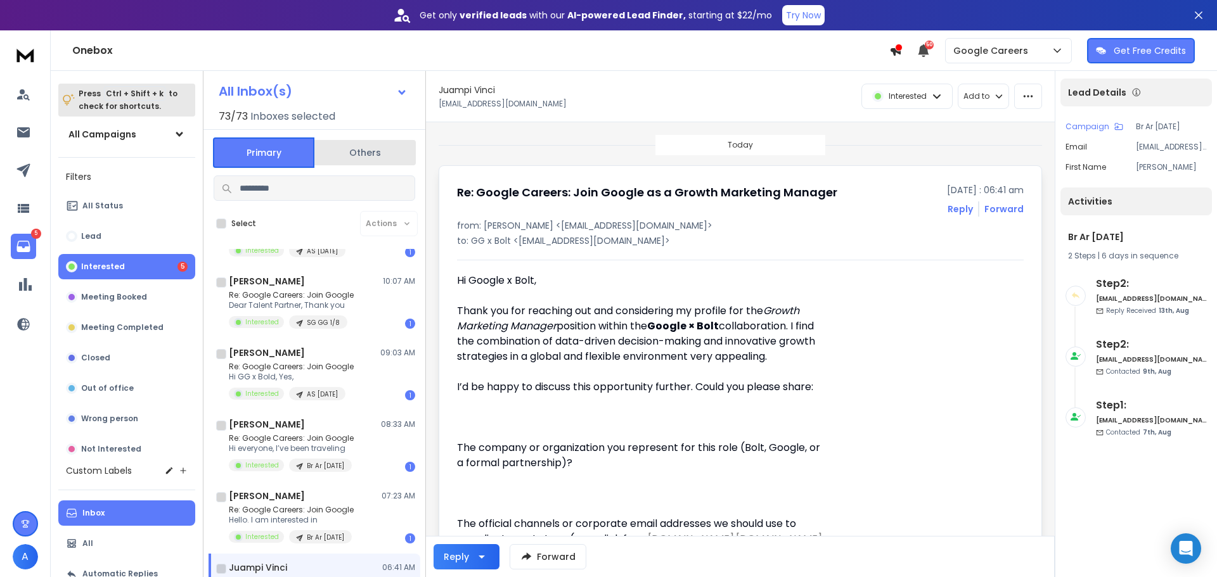
scroll to position [63, 0]
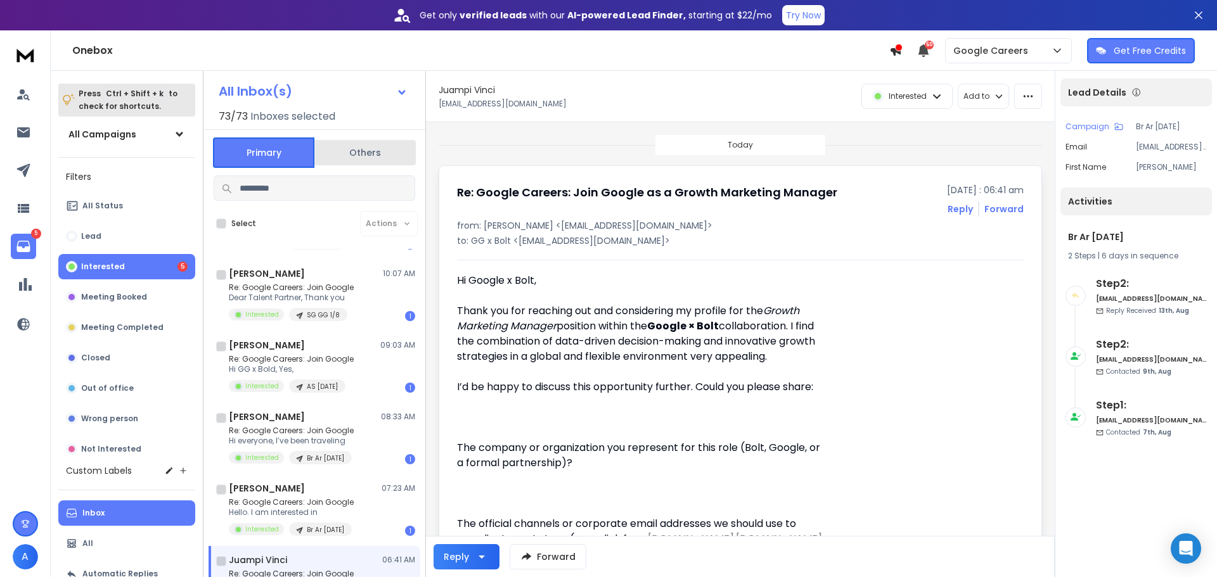
click at [487, 103] on p "juanvinci123@gmail.com" at bounding box center [503, 104] width 128 height 10
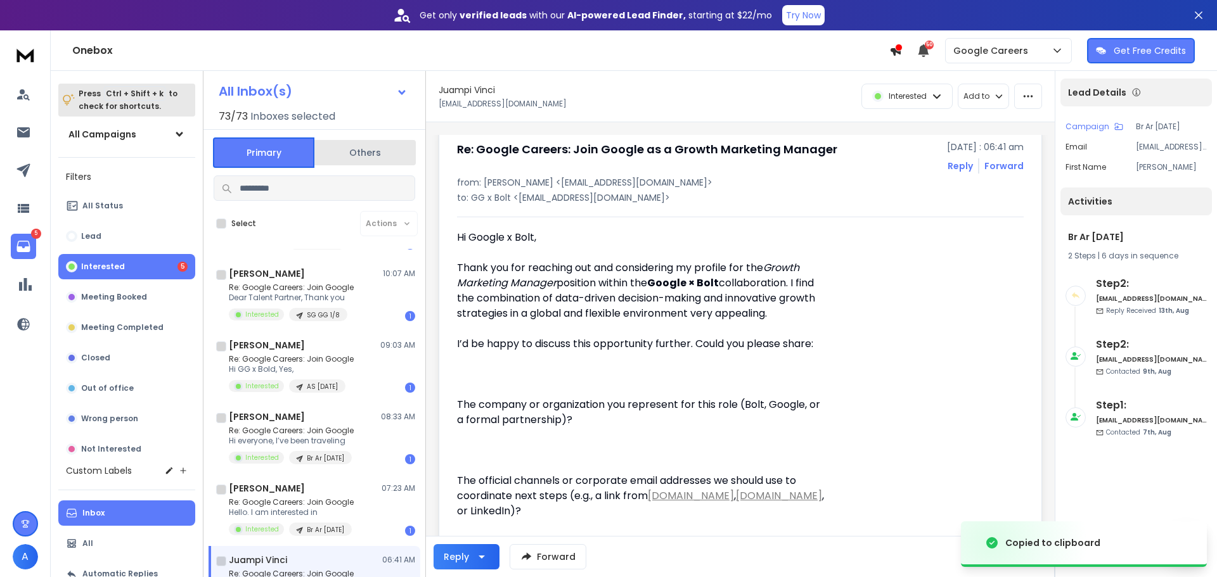
scroll to position [0, 0]
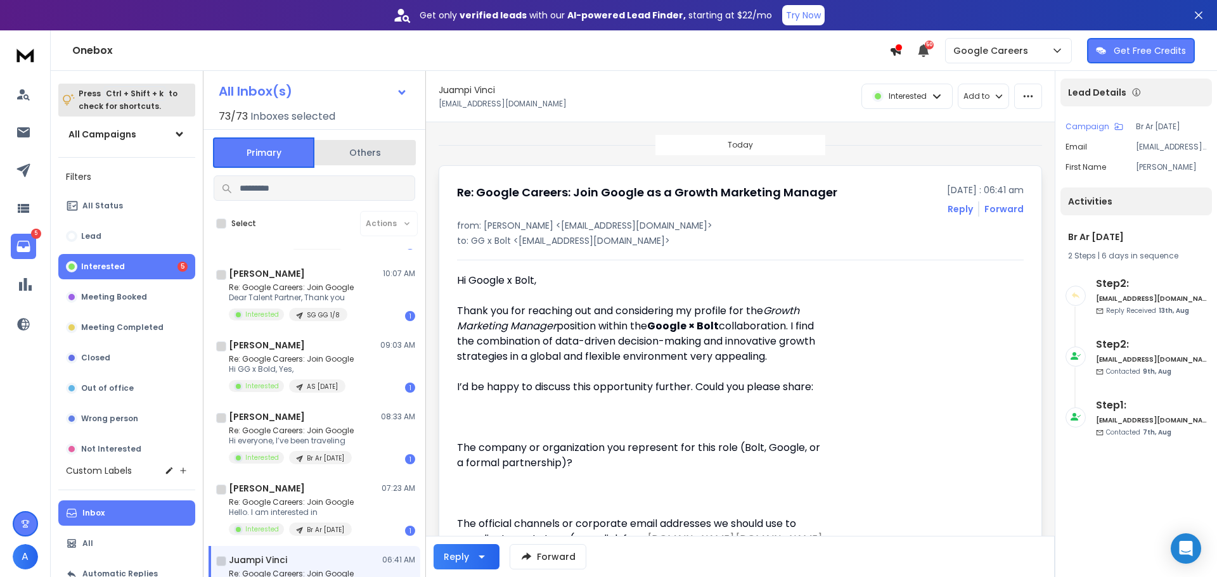
click at [517, 243] on p "to: GG x Bolt <employee@gcareers-talent.com>" at bounding box center [740, 241] width 567 height 13
drag, startPoint x: 517, startPoint y: 243, endPoint x: 652, endPoint y: 239, distance: 135.7
click at [652, 239] on p "to: GG x Bolt <employee@gcareers-talent.com>" at bounding box center [740, 241] width 567 height 13
copy p "employee@gcareers-talent.com"
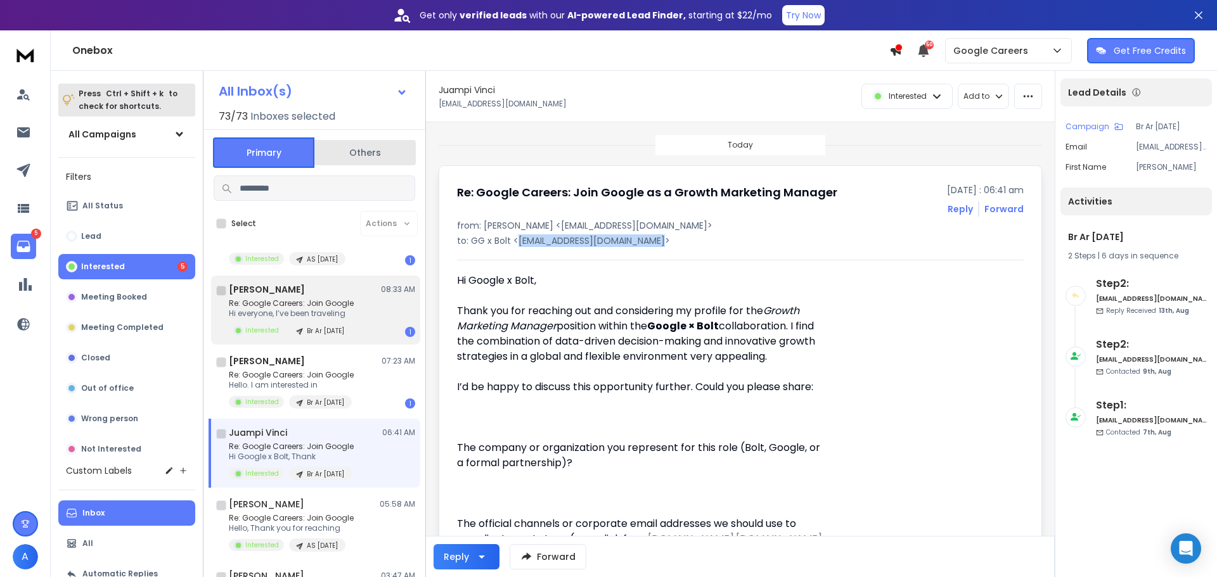
scroll to position [63, 0]
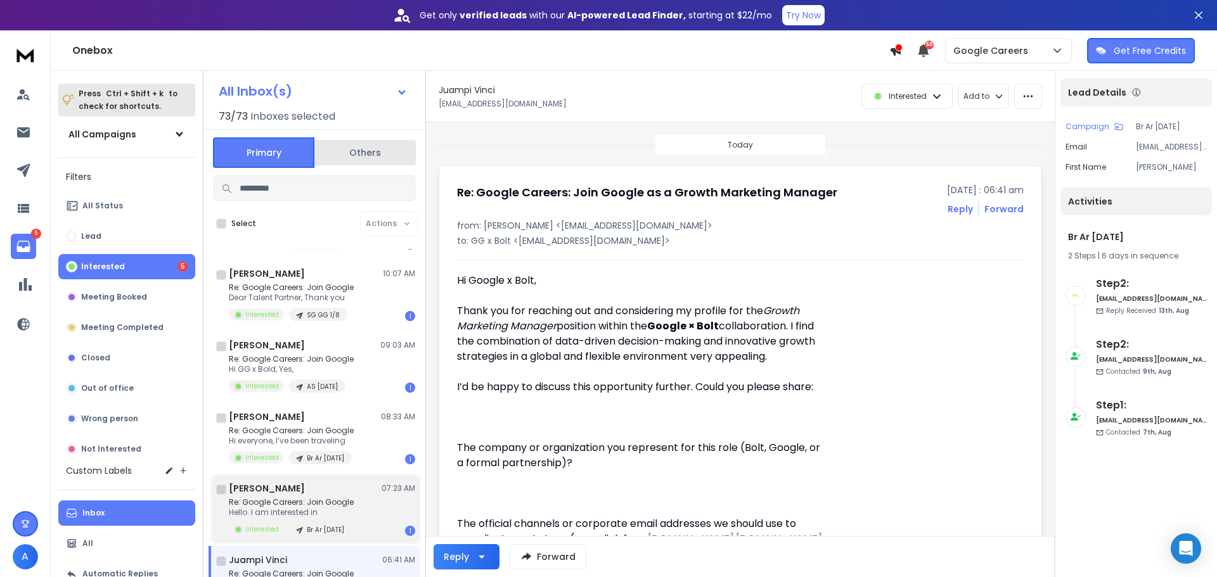
click at [324, 499] on p "Re: Google Careers: Join Google" at bounding box center [291, 503] width 125 height 10
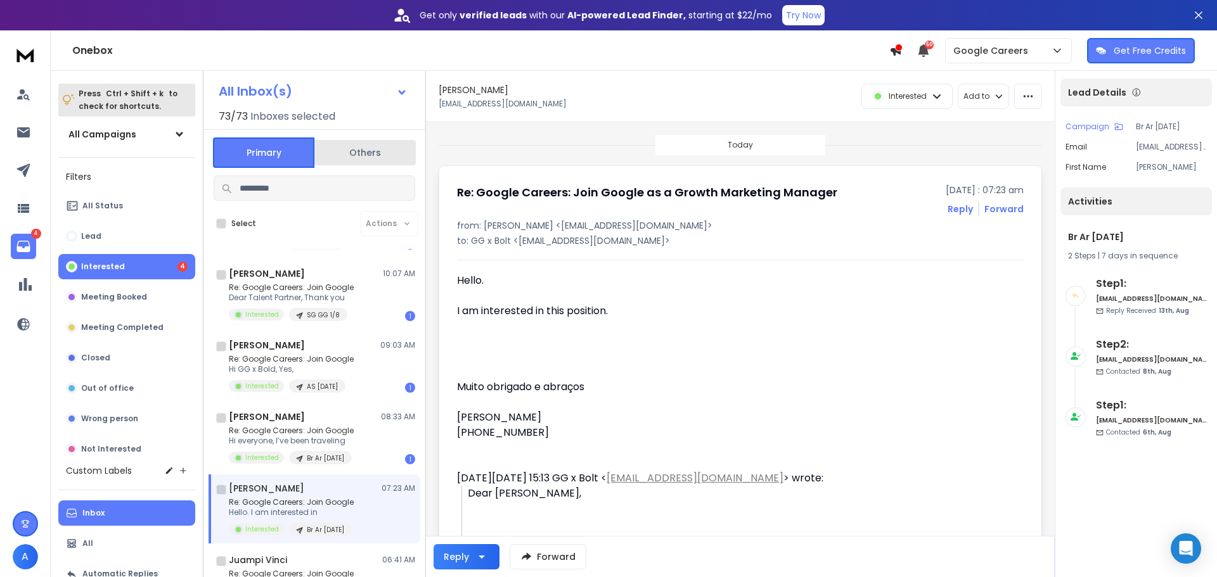
click at [501, 106] on p "lbsouza11@gmail.com" at bounding box center [503, 104] width 128 height 10
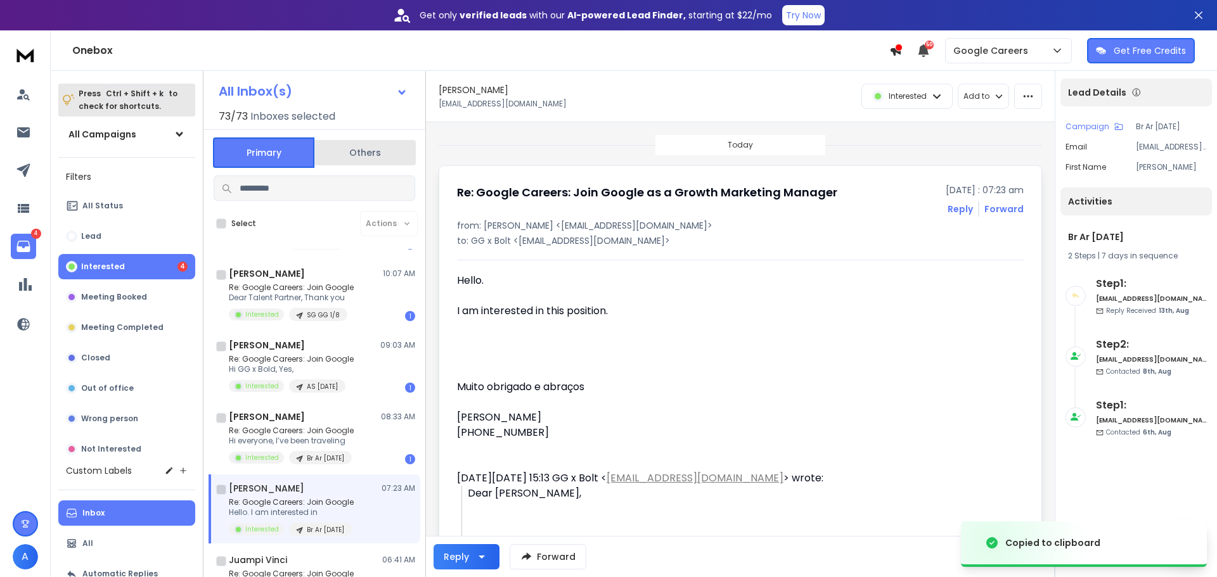
click at [523, 239] on p "to: GG x Bolt <recruit@gcareers-hiring.com>" at bounding box center [740, 241] width 567 height 13
drag, startPoint x: 523, startPoint y: 239, endPoint x: 628, endPoint y: 237, distance: 104.6
click at [628, 237] on p "to: GG x Bolt <recruit@gcareers-hiring.com>" at bounding box center [740, 241] width 567 height 13
copy p "recruit@gcareers-hiring.com"
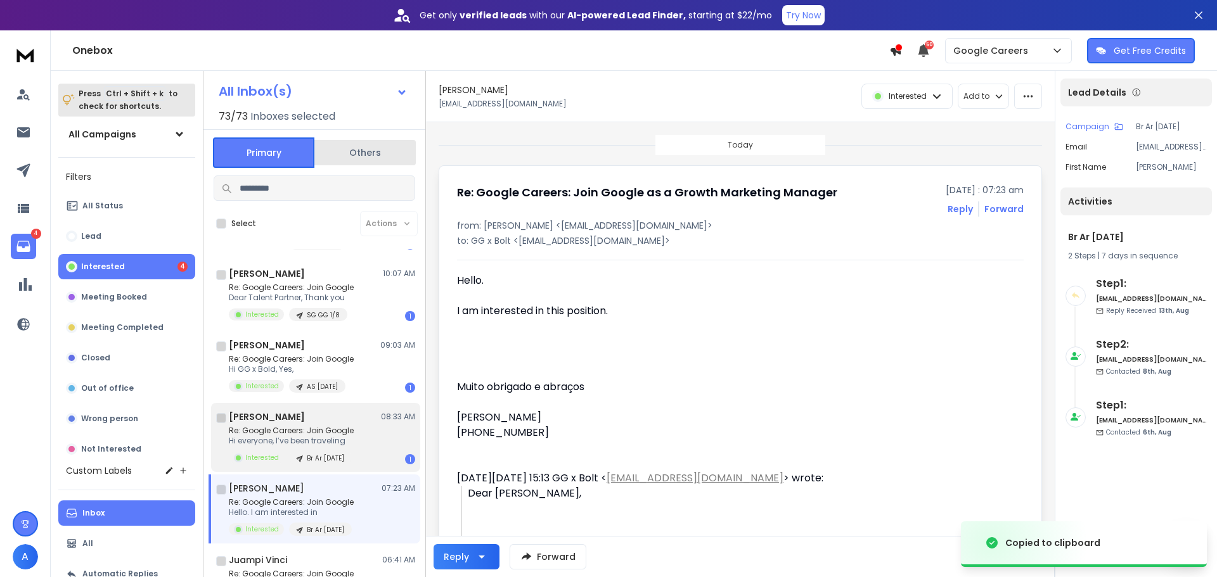
click at [323, 425] on div "Diego Rydz 08:33 AM Re: Google Careers: Join Google Hi everyone, I’ve been trav…" at bounding box center [322, 438] width 186 height 54
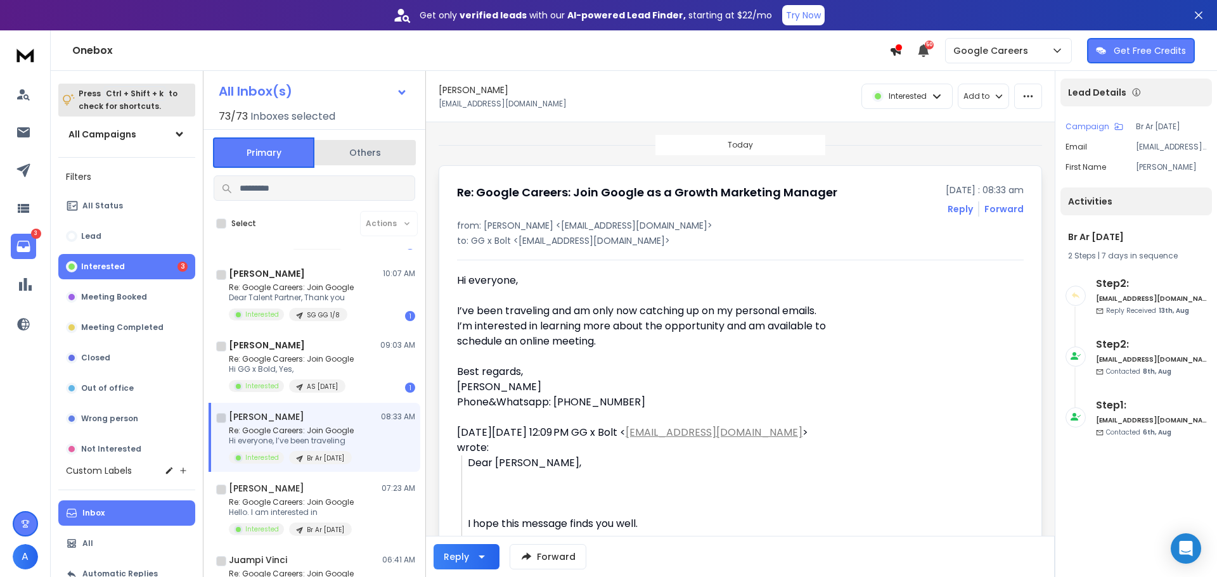
click at [539, 222] on p "from: Diego Rydz <diego.rydz@gmail.com>" at bounding box center [740, 225] width 567 height 13
drag, startPoint x: 539, startPoint y: 222, endPoint x: 628, endPoint y: 222, distance: 88.1
click at [628, 222] on p "from: Diego Rydz <diego.rydz@gmail.com>" at bounding box center [740, 225] width 567 height 13
copy p "diego.rydz@gmail.com"
click at [518, 242] on p "to: GG x Bolt <recruit@gcareers-match.com>" at bounding box center [740, 241] width 567 height 13
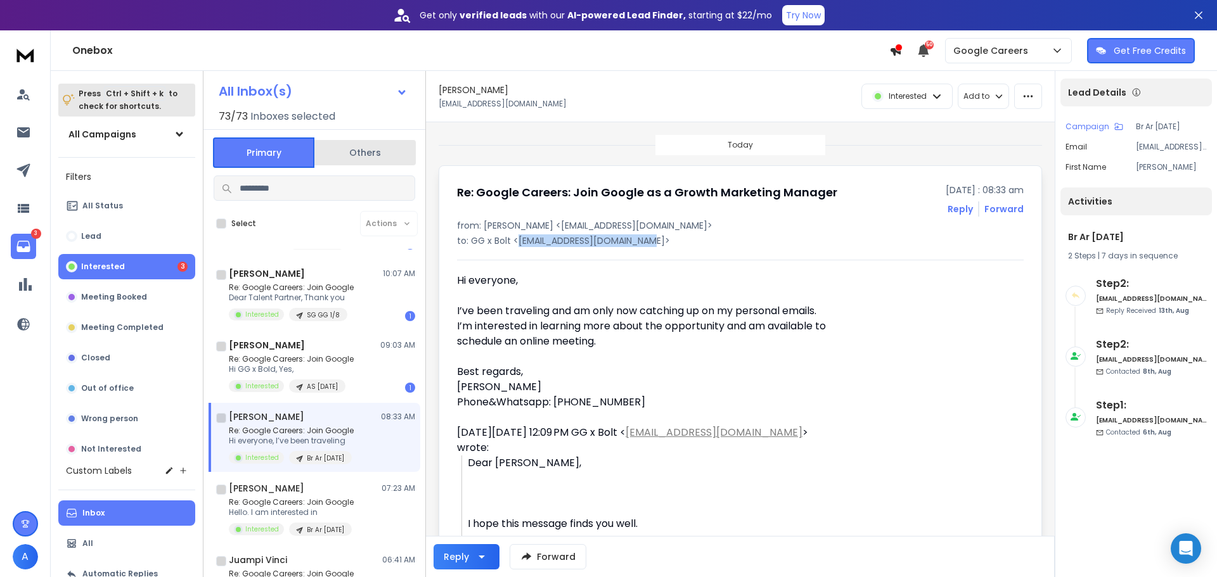
drag, startPoint x: 518, startPoint y: 242, endPoint x: 639, endPoint y: 238, distance: 121.1
click at [639, 238] on p "to: GG x Bolt <recruit@gcareers-match.com>" at bounding box center [740, 241] width 567 height 13
copy p "recruit@gcareers-match.com"
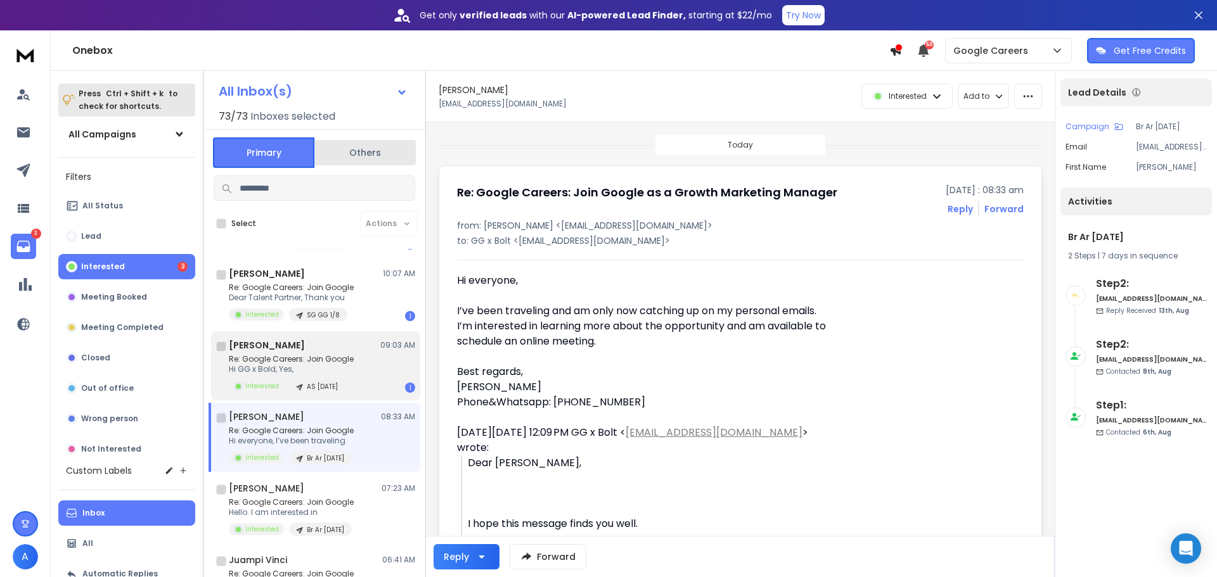
click at [332, 360] on p "Re: Google Careers: Join Google" at bounding box center [291, 359] width 125 height 10
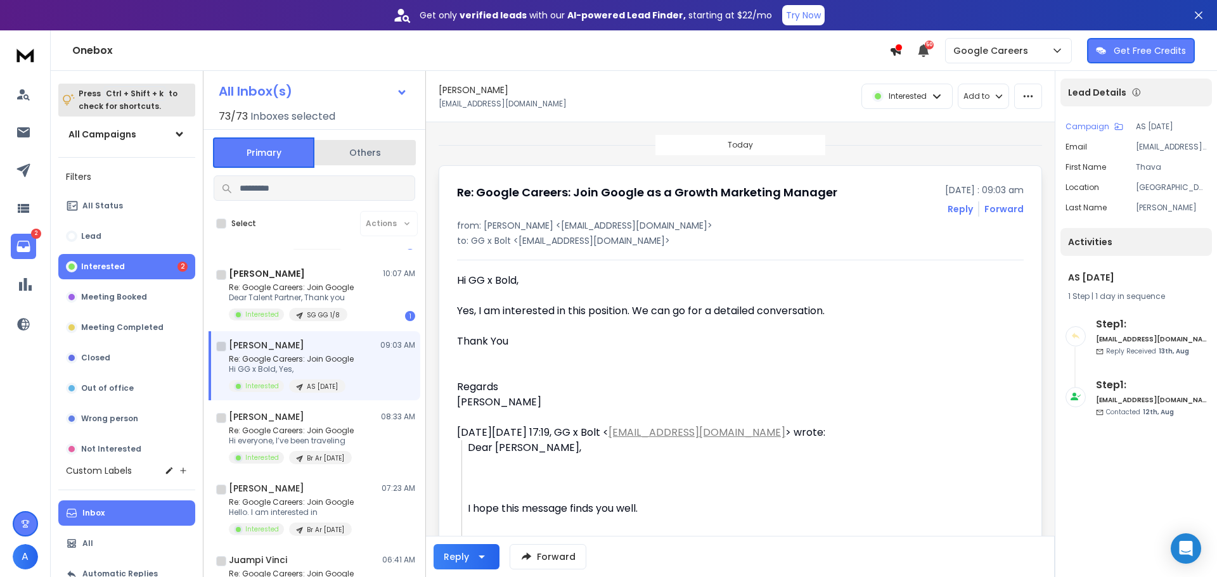
click at [501, 102] on p "thava11kumaran@gmail.com" at bounding box center [503, 104] width 128 height 10
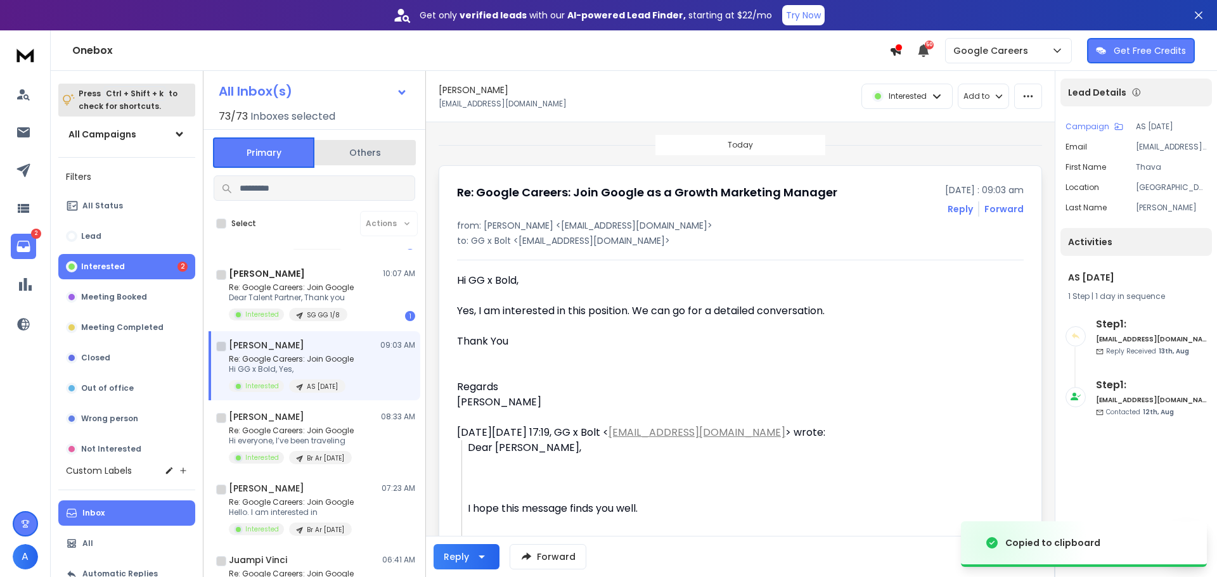
click at [541, 240] on p "to: GG x Bolt <recruit@gcareers-recruit.com>" at bounding box center [740, 241] width 567 height 13
drag, startPoint x: 541, startPoint y: 240, endPoint x: 634, endPoint y: 237, distance: 93.2
click at [634, 237] on p "to: GG x Bolt <recruit@gcareers-recruit.com>" at bounding box center [740, 241] width 567 height 13
copy p "recruit@gcareers-recruit.com"
click at [342, 284] on p "Re: Google Careers: Join Google" at bounding box center [291, 288] width 125 height 10
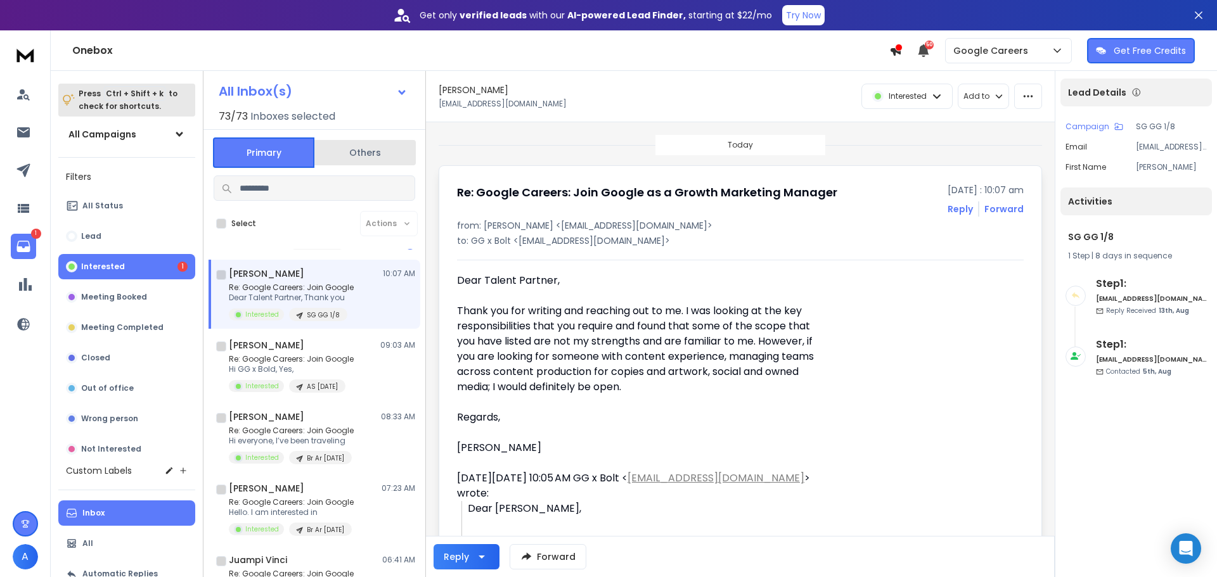
click at [518, 100] on p "nurliyanamm@gmail.com" at bounding box center [503, 104] width 128 height 10
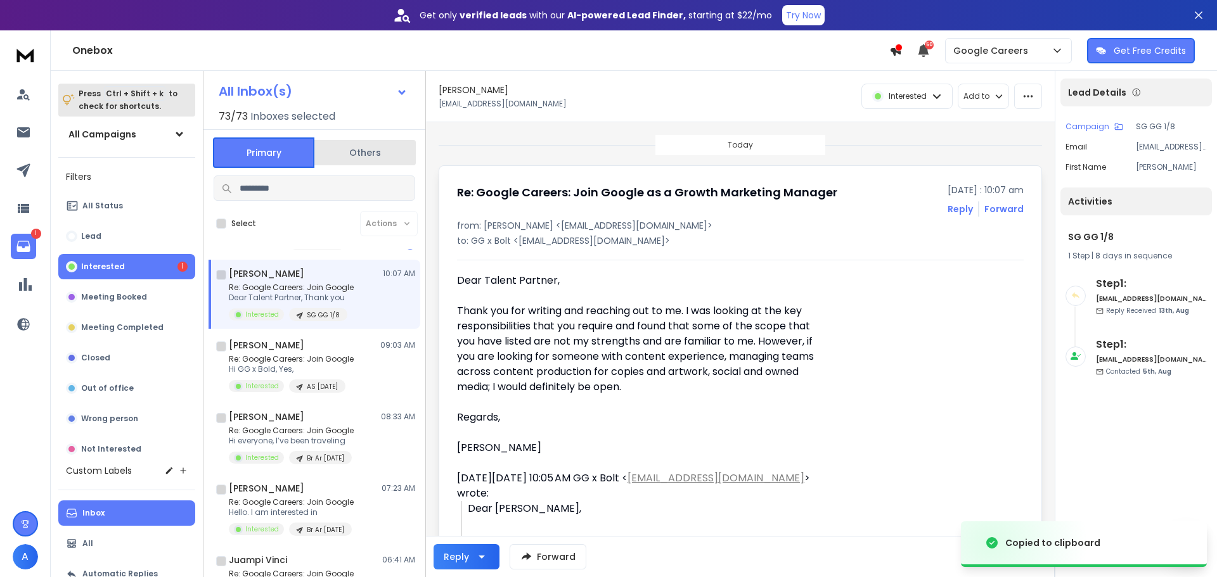
click at [524, 240] on p "to: GG x Bolt <info@gcareers-prospects.com>" at bounding box center [740, 241] width 567 height 13
drag, startPoint x: 524, startPoint y: 240, endPoint x: 636, endPoint y: 241, distance: 112.2
click at [636, 241] on p "to: GG x Bolt <info@gcareers-prospects.com>" at bounding box center [740, 241] width 567 height 13
copy p "info@gcareers-prospects.com"
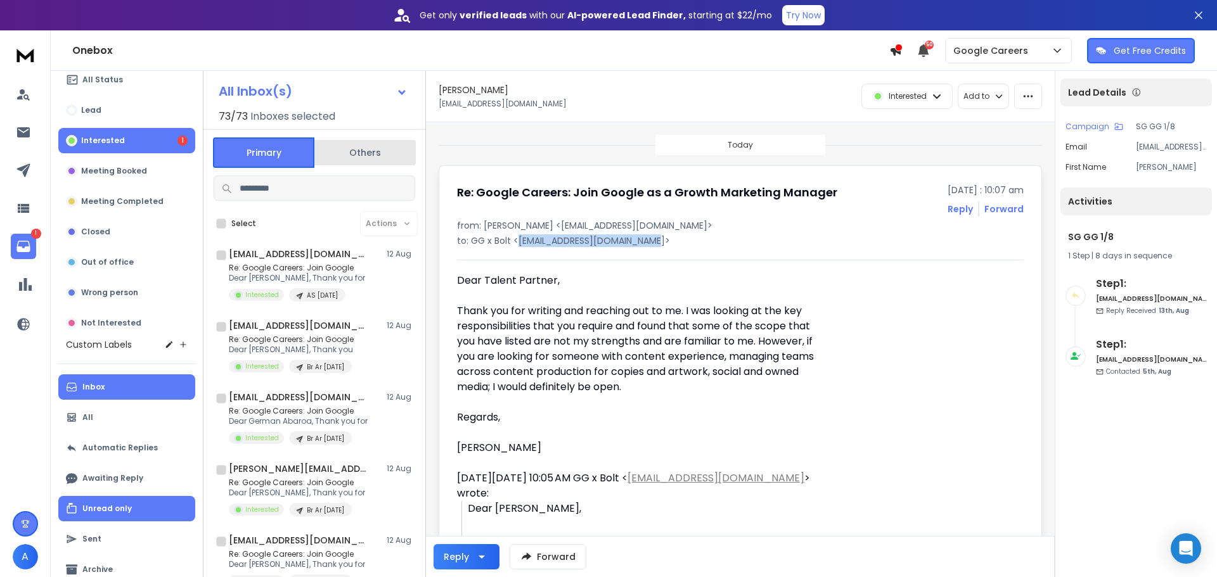
scroll to position [151, 0]
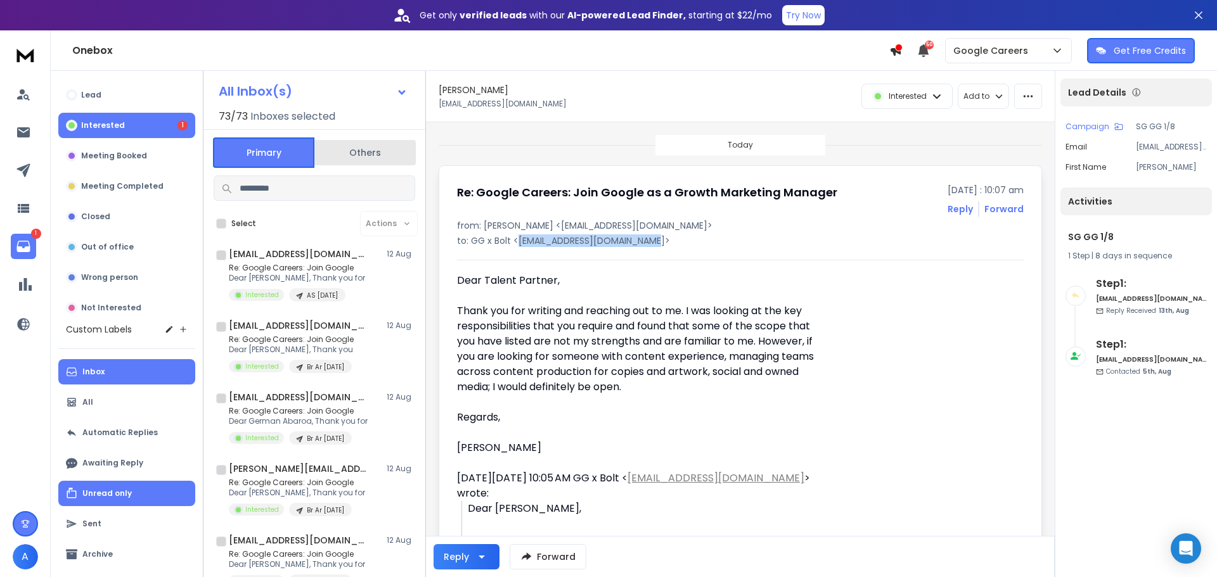
click at [138, 486] on button "Unread only" at bounding box center [126, 493] width 137 height 25
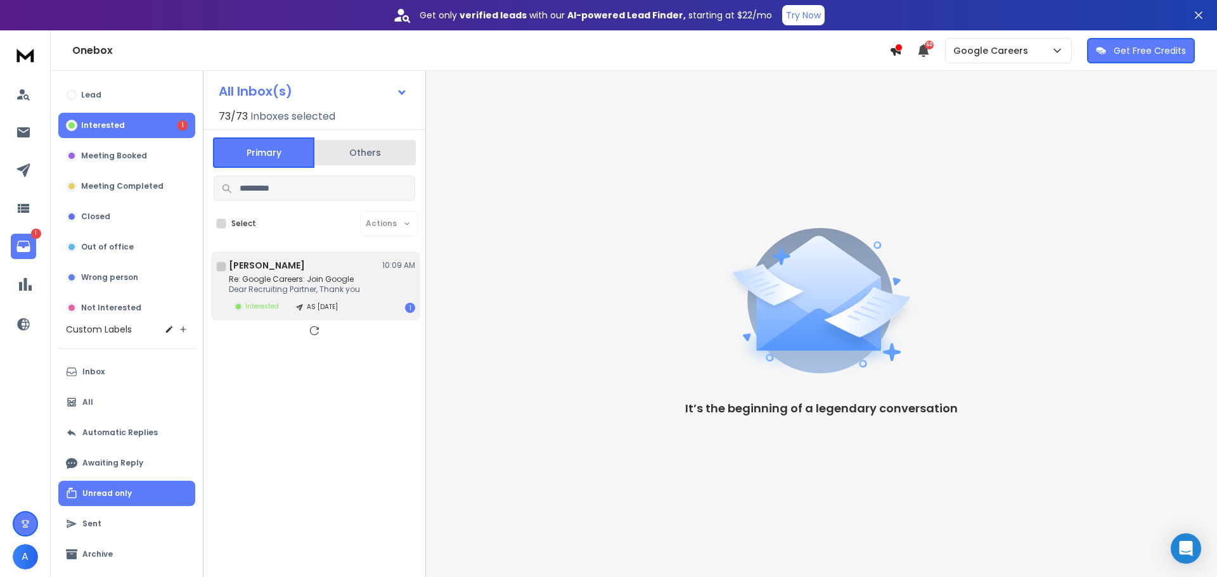
click at [335, 299] on div "Re: Google Careers: Join Google Dear Recruiting Partner, Thank you Interested A…" at bounding box center [294, 293] width 131 height 39
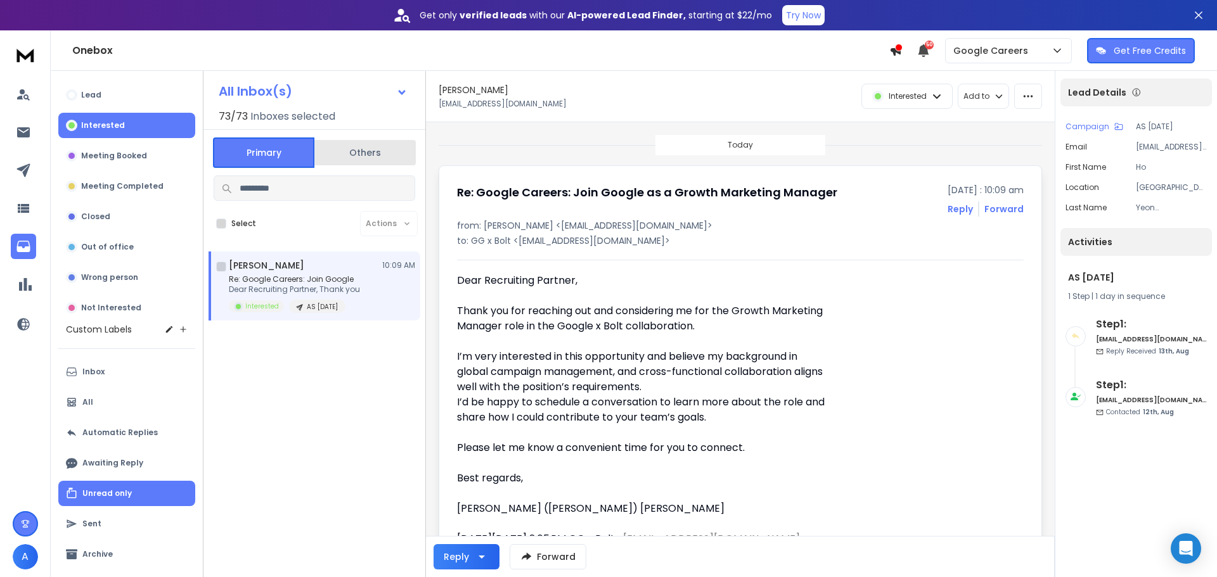
click at [506, 103] on p "jennyhy93@gmail.com" at bounding box center [503, 104] width 128 height 10
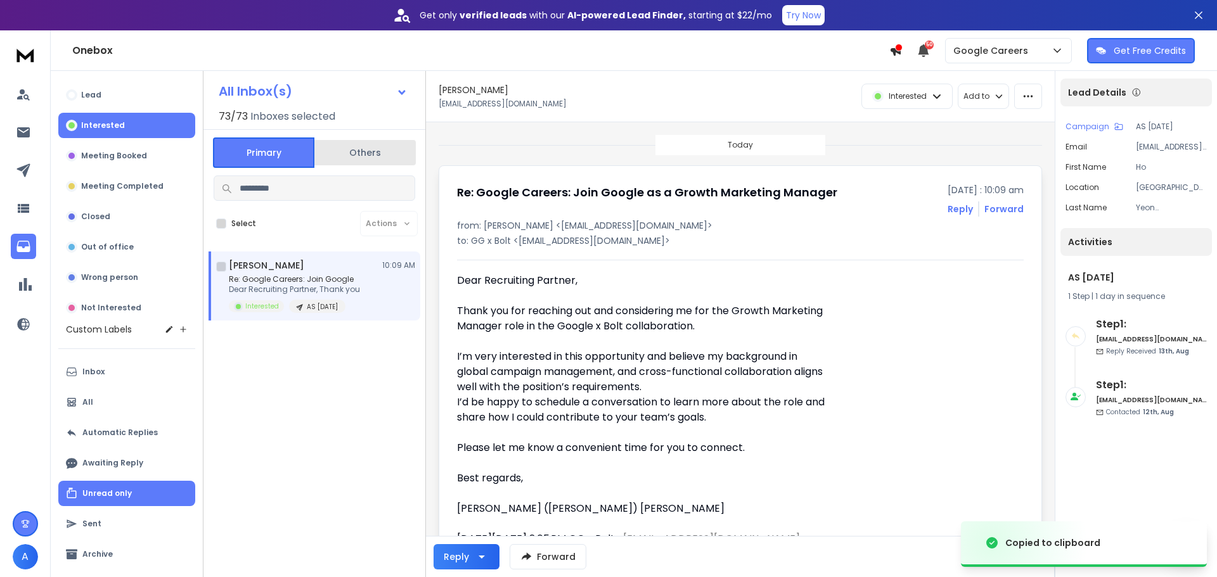
click at [524, 243] on p "to: GG x Bolt <recruit@gcareers-apply.com>" at bounding box center [740, 241] width 567 height 13
drag, startPoint x: 524, startPoint y: 243, endPoint x: 628, endPoint y: 239, distance: 103.4
click at [628, 239] on p "to: GG x Bolt <recruit@gcareers-apply.com>" at bounding box center [740, 241] width 567 height 13
copy p "recruit@gcareers-apply.com"
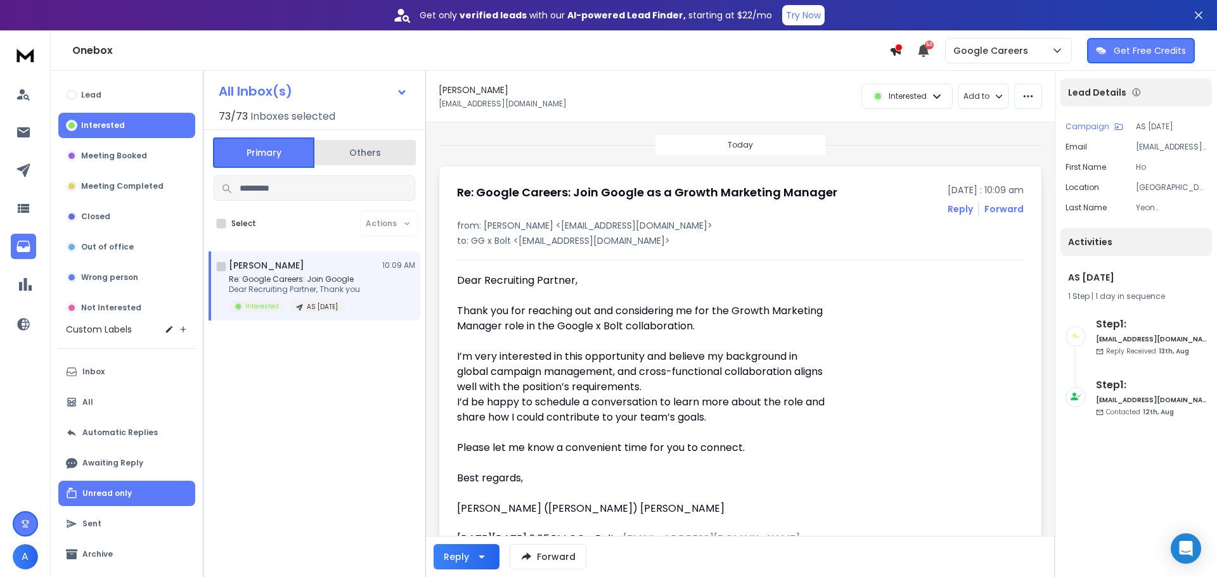
click at [356, 169] on div "Primary Others Select Actions Jenny Choi 10:09 AM Re: Google Careers: Join Goog…" at bounding box center [314, 297] width 222 height 315
click at [361, 181] on input at bounding box center [315, 188] width 202 height 25
click at [1026, 57] on button "Google Careers" at bounding box center [1008, 50] width 127 height 25
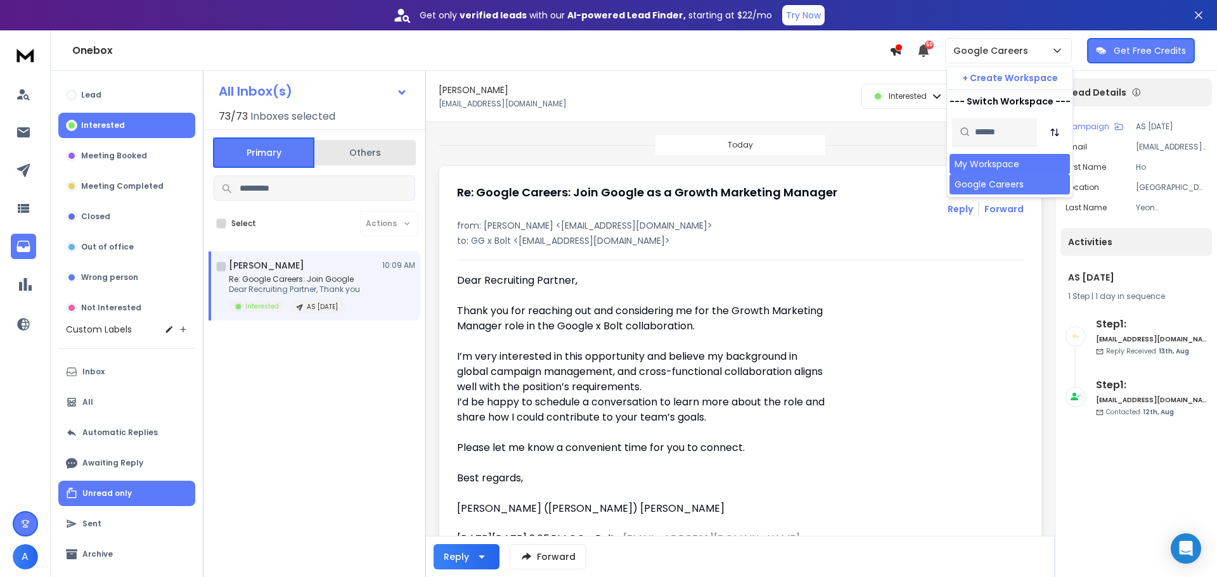
click at [974, 161] on div "My Workspace" at bounding box center [987, 164] width 65 height 13
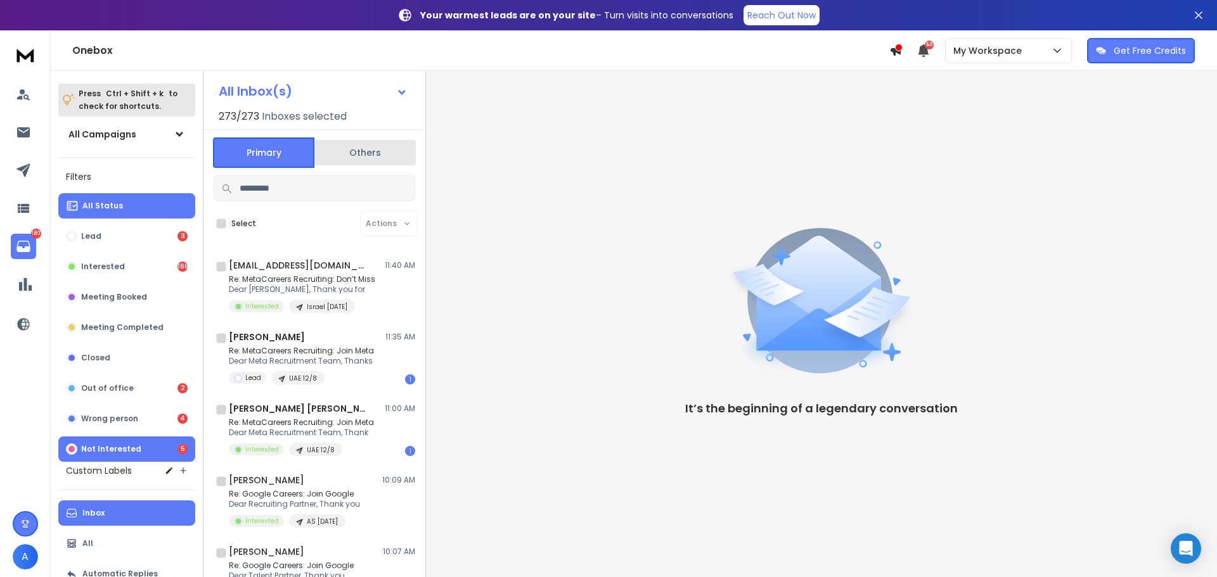
click at [115, 446] on p "Not Interested" at bounding box center [111, 449] width 60 height 10
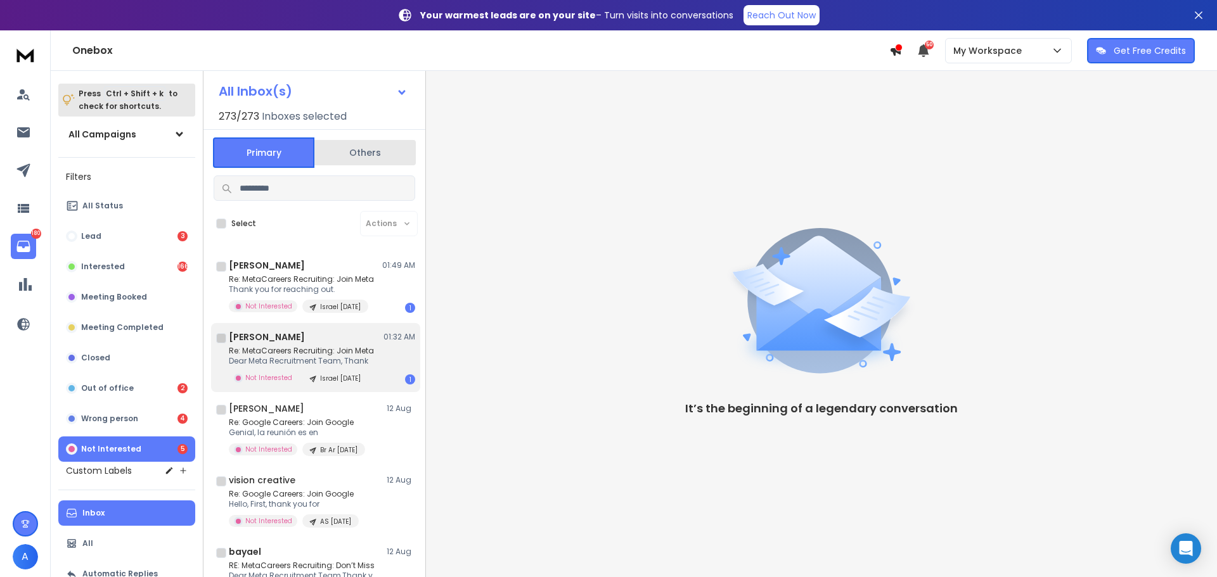
click at [390, 345] on div "[PERSON_NAME] 01:32 AM Re: MetaCareers Recruiting: Join Meta Dear Meta Recruitm…" at bounding box center [322, 358] width 186 height 54
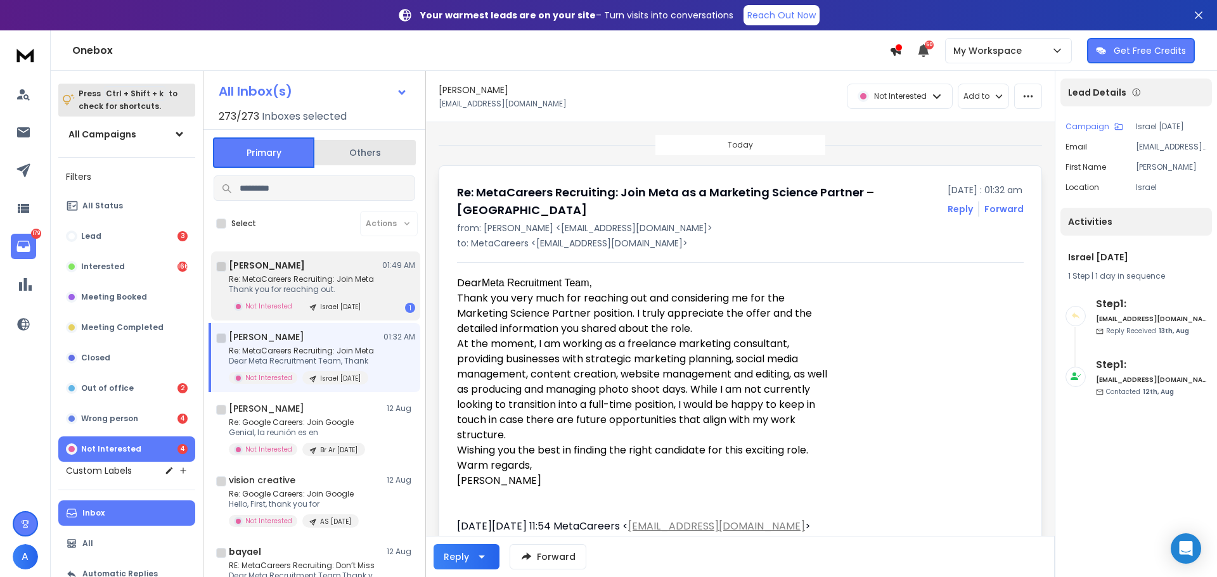
click at [352, 272] on div "Ronnie Lavi 01:49 AM Re: MetaCareers Recruiting: Join Meta Thank you for reachi…" at bounding box center [322, 286] width 186 height 54
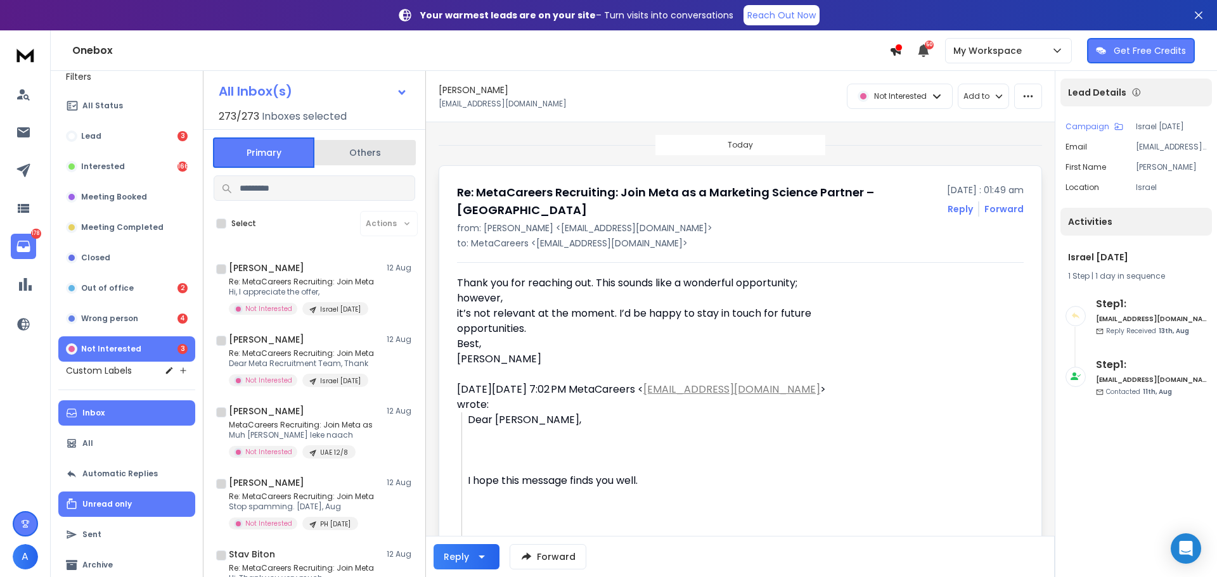
scroll to position [120, 0]
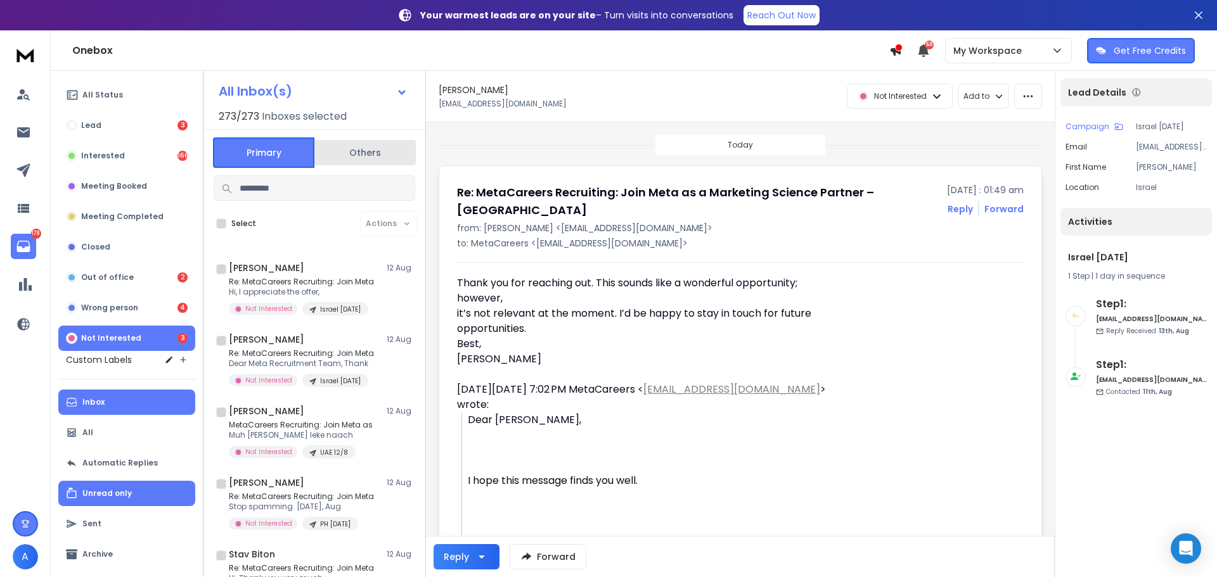
click at [126, 495] on button "Unread only" at bounding box center [126, 493] width 137 height 25
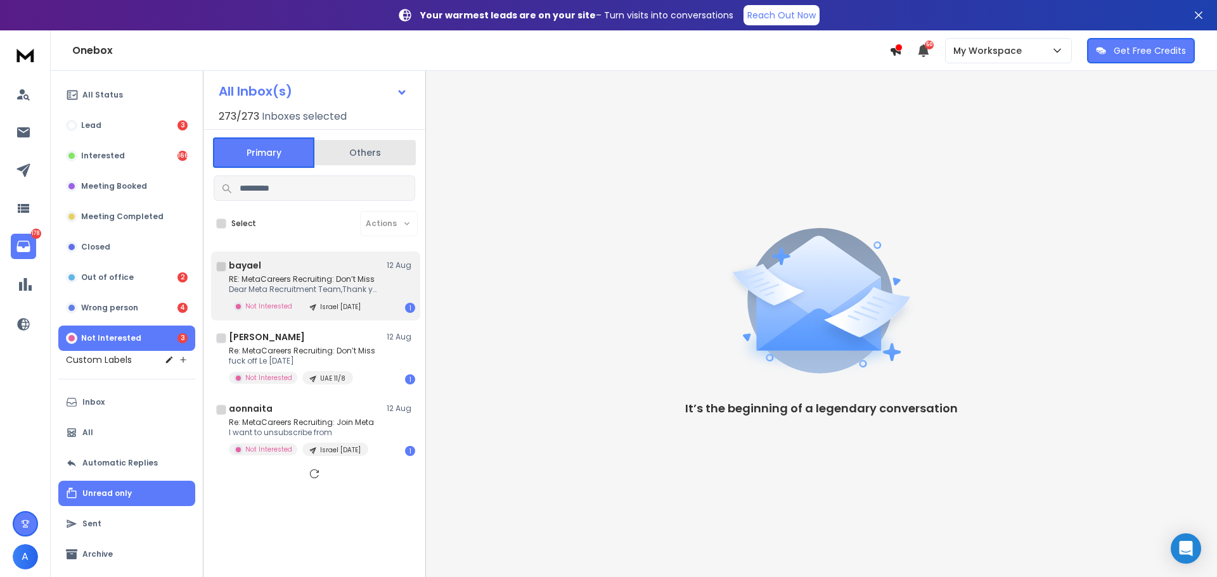
click at [355, 300] on div "Israel [DATE]" at bounding box center [335, 306] width 66 height 13
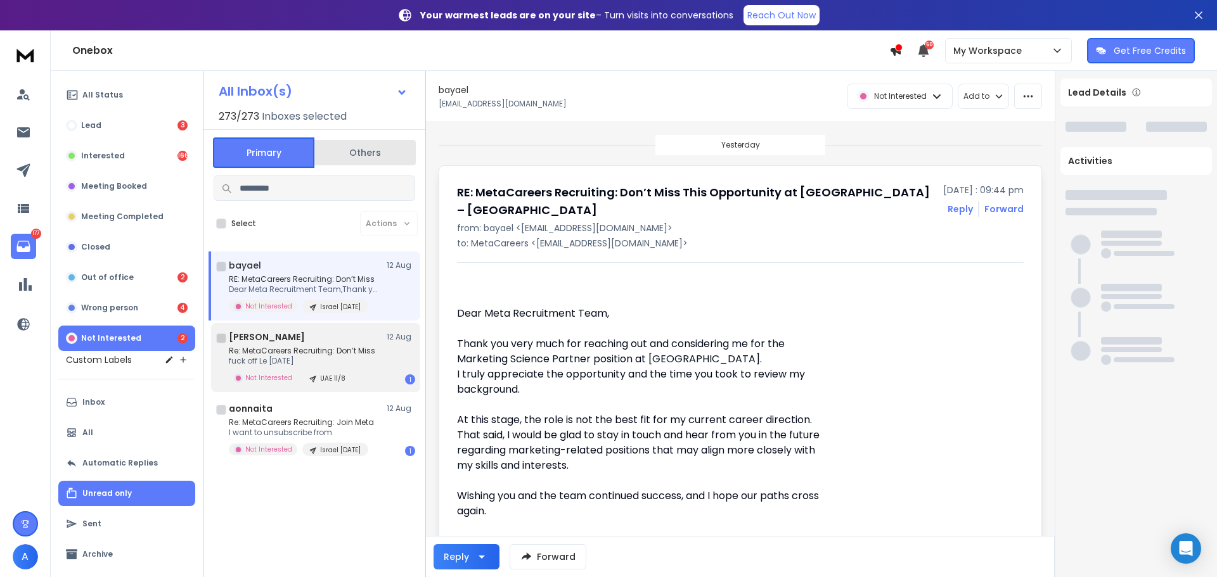
click at [372, 356] on p "fuck off Le mar. 12" at bounding box center [302, 361] width 146 height 10
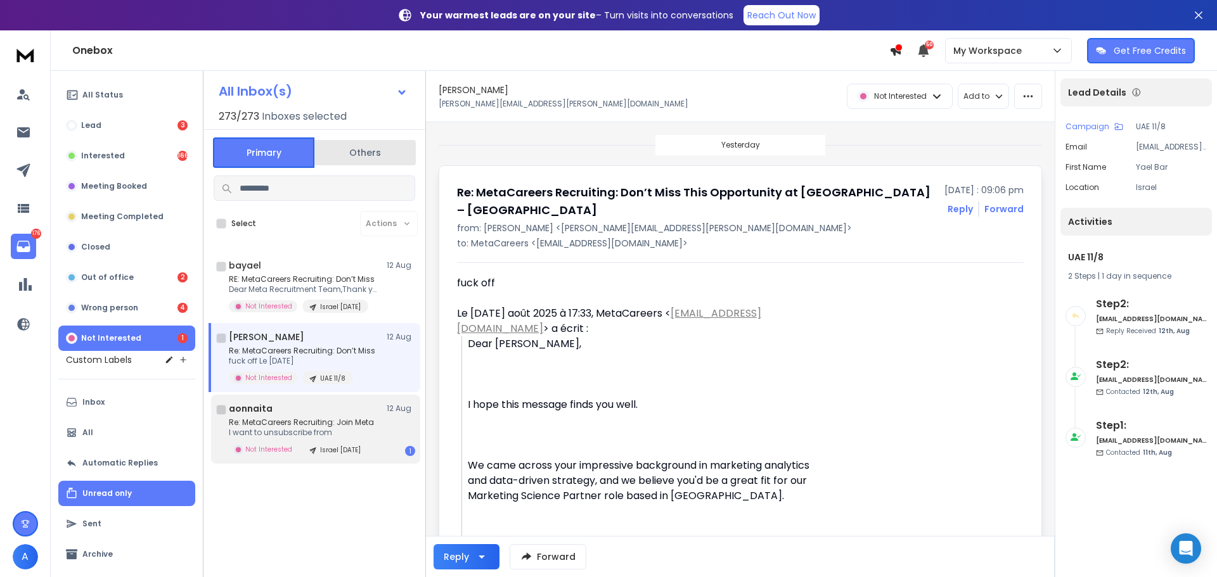
click at [363, 415] on div "aonnaita 12 Aug" at bounding box center [322, 408] width 186 height 13
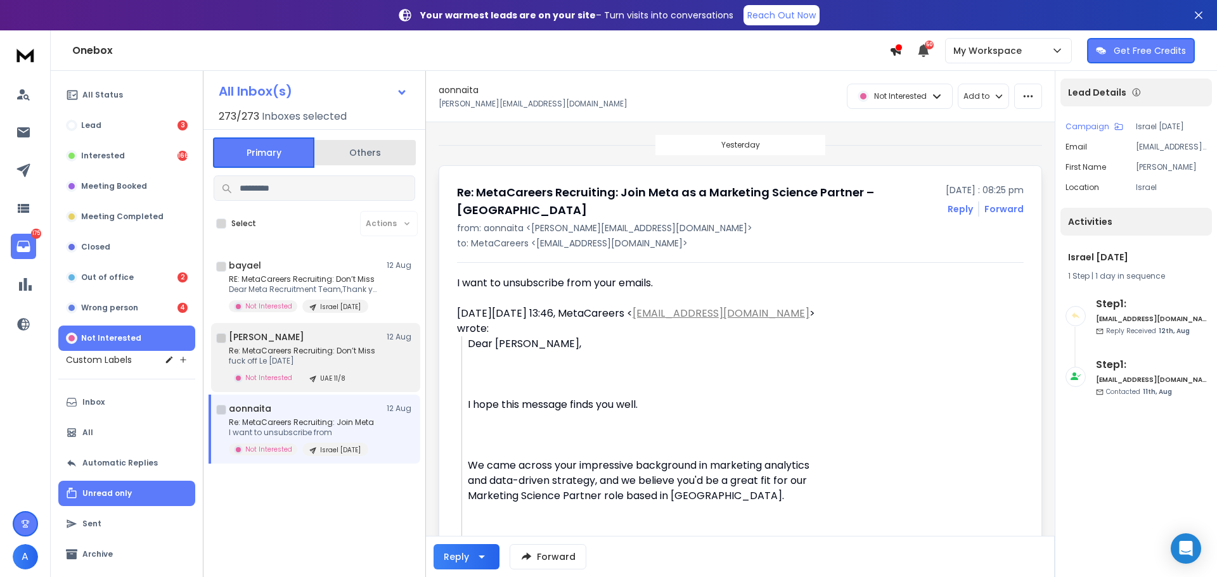
click at [303, 336] on div "Damien G 12 Aug" at bounding box center [322, 337] width 186 height 13
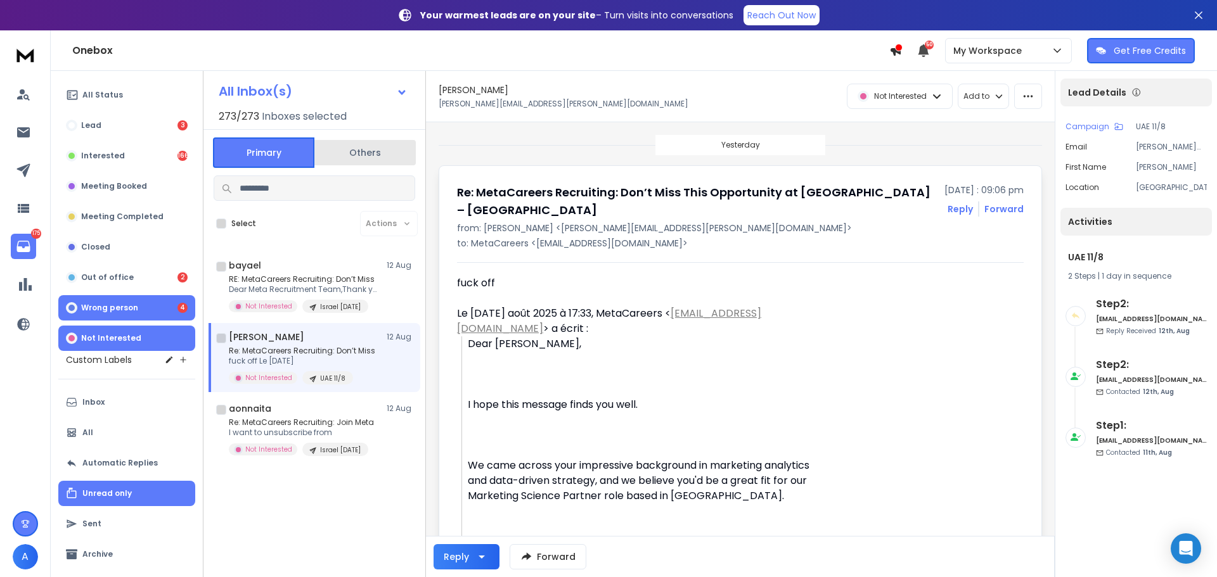
click at [150, 301] on button "Wrong person 4" at bounding box center [126, 307] width 137 height 25
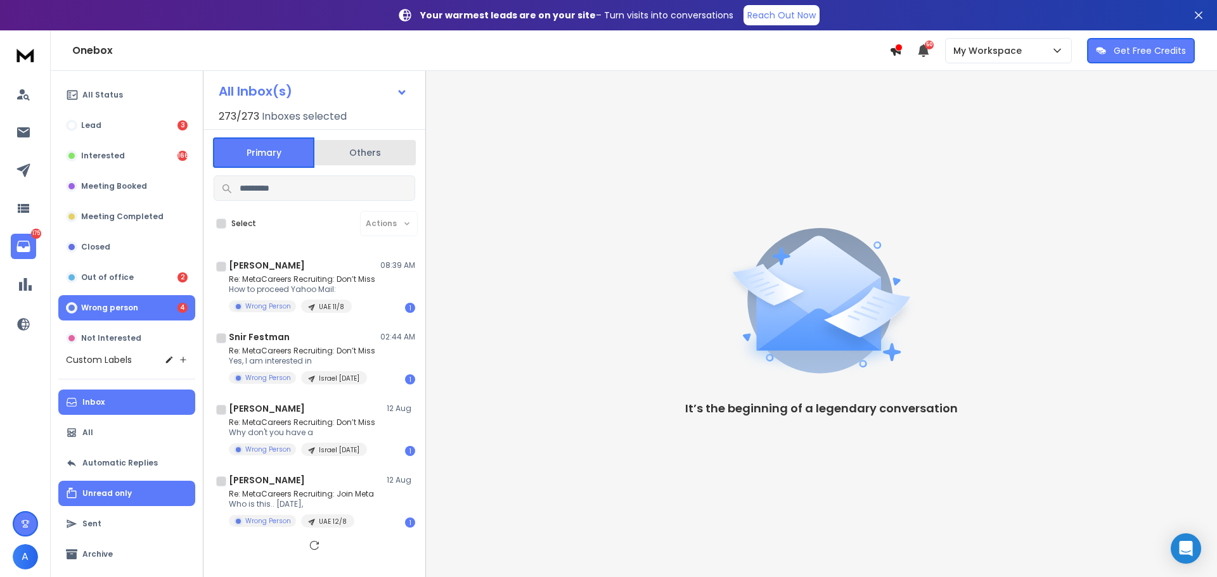
click at [131, 484] on button "Unread only" at bounding box center [126, 493] width 137 height 25
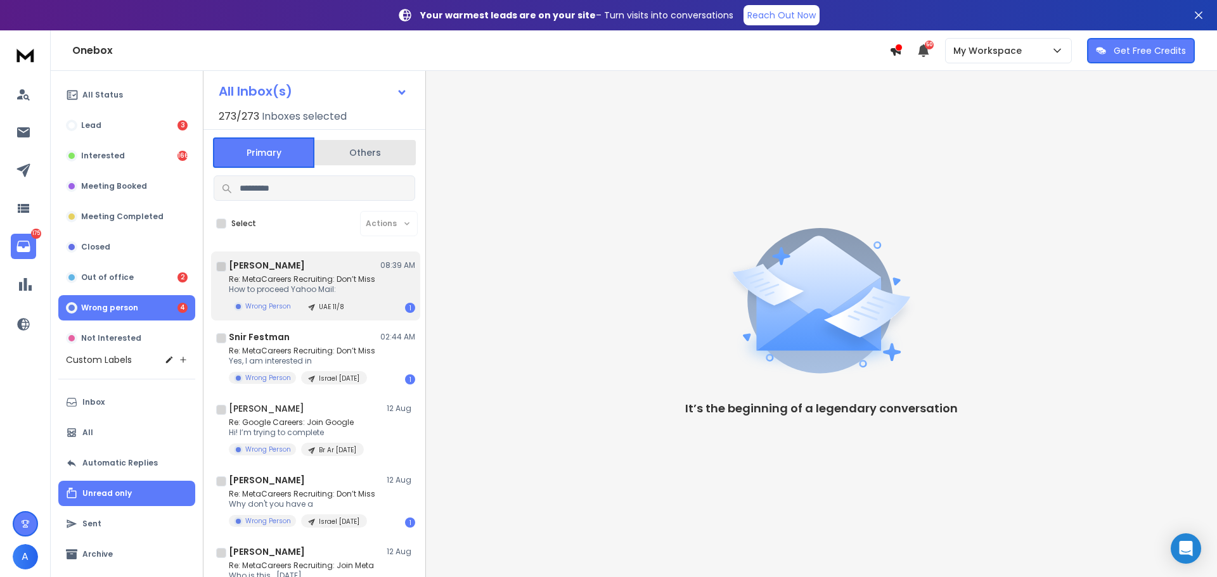
click at [312, 292] on p "How to proceed Yahoo Mail:" at bounding box center [302, 290] width 146 height 10
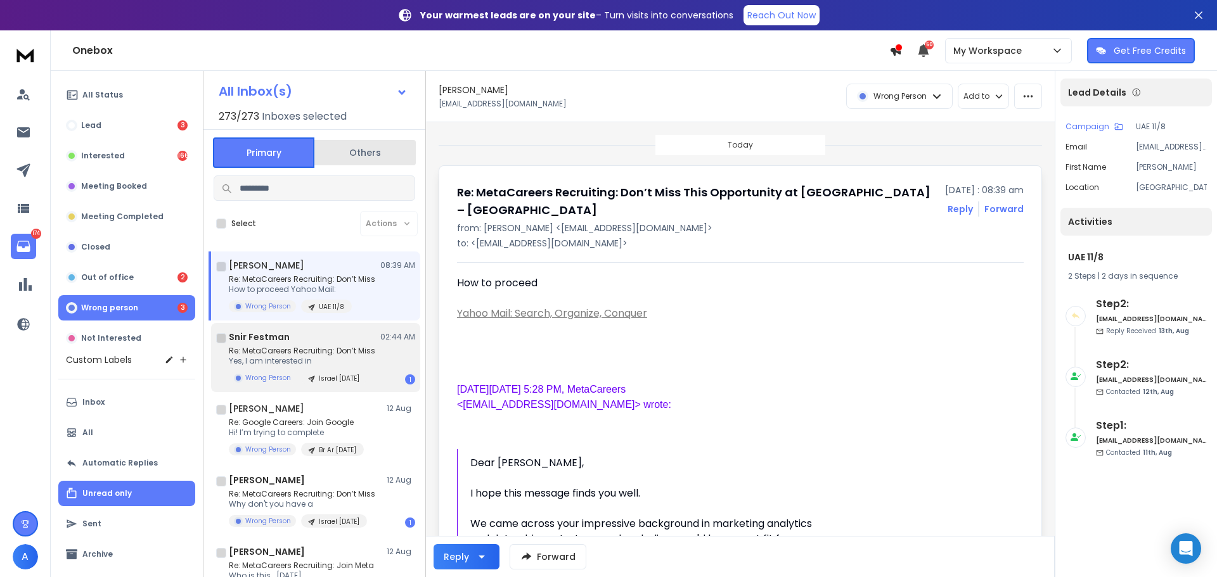
click at [356, 351] on p "Re: MetaCareers Recruiting: Don’t Miss" at bounding box center [302, 351] width 146 height 10
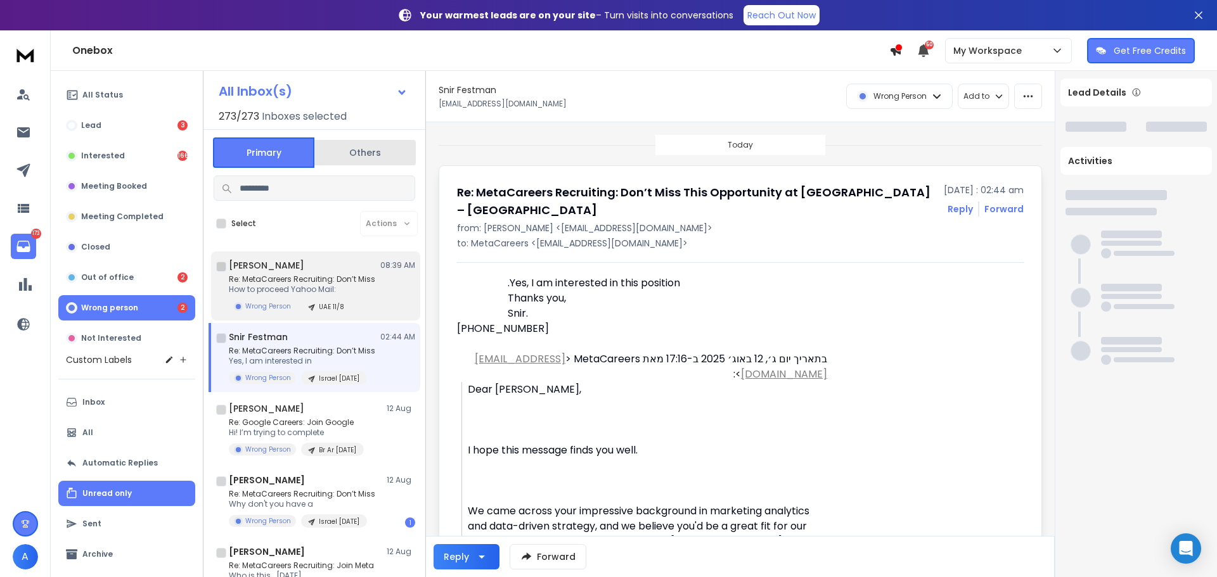
click at [352, 271] on div "varun sharma 08:39 AM" at bounding box center [322, 265] width 186 height 13
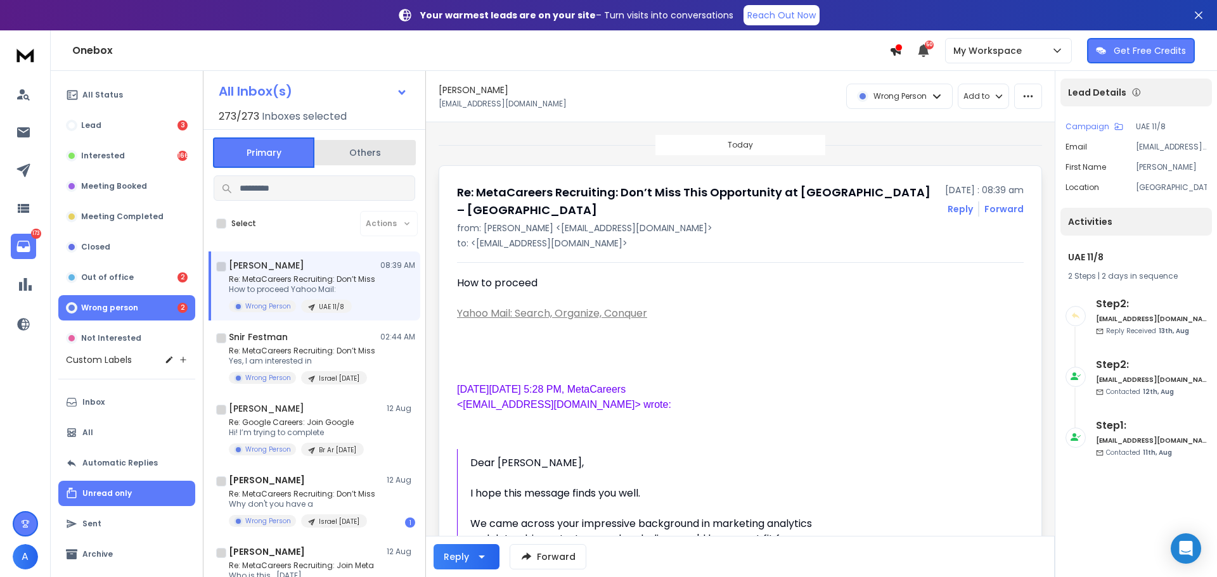
click at [480, 102] on p "varun984@yahoo.co.in" at bounding box center [503, 104] width 128 height 10
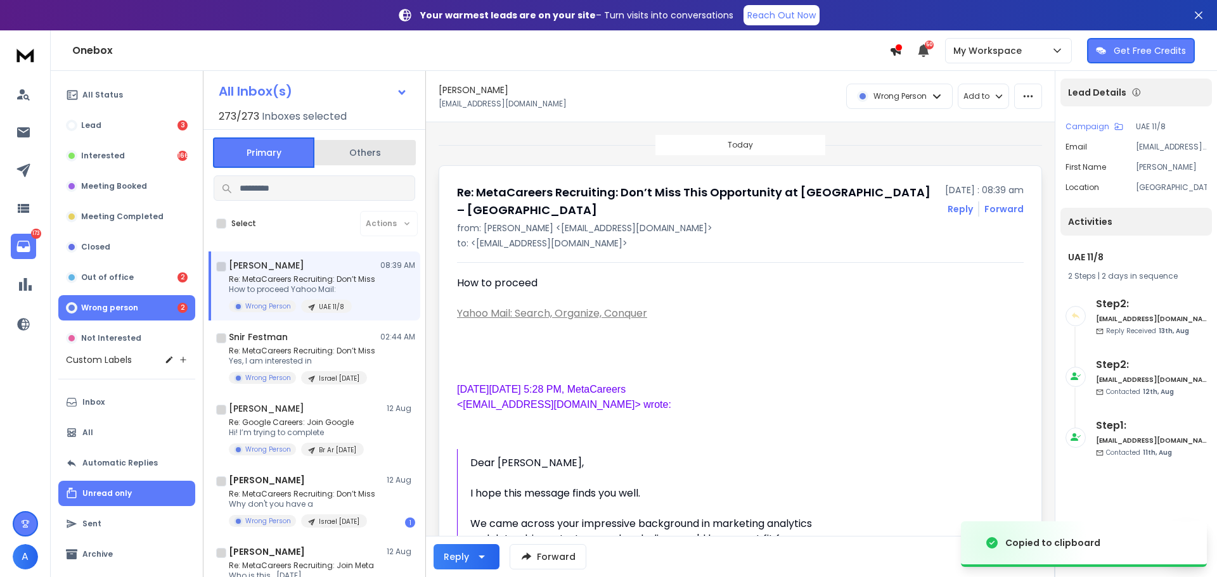
click at [501, 243] on p "to: <employee@careersconnect-hiring.com>" at bounding box center [740, 243] width 567 height 13
drag, startPoint x: 501, startPoint y: 243, endPoint x: 632, endPoint y: 249, distance: 131.3
click at [632, 249] on p "to: <employee@careersconnect-hiring.com>" at bounding box center [740, 243] width 567 height 13
copy p "employee@careersconnect-hiring.com"
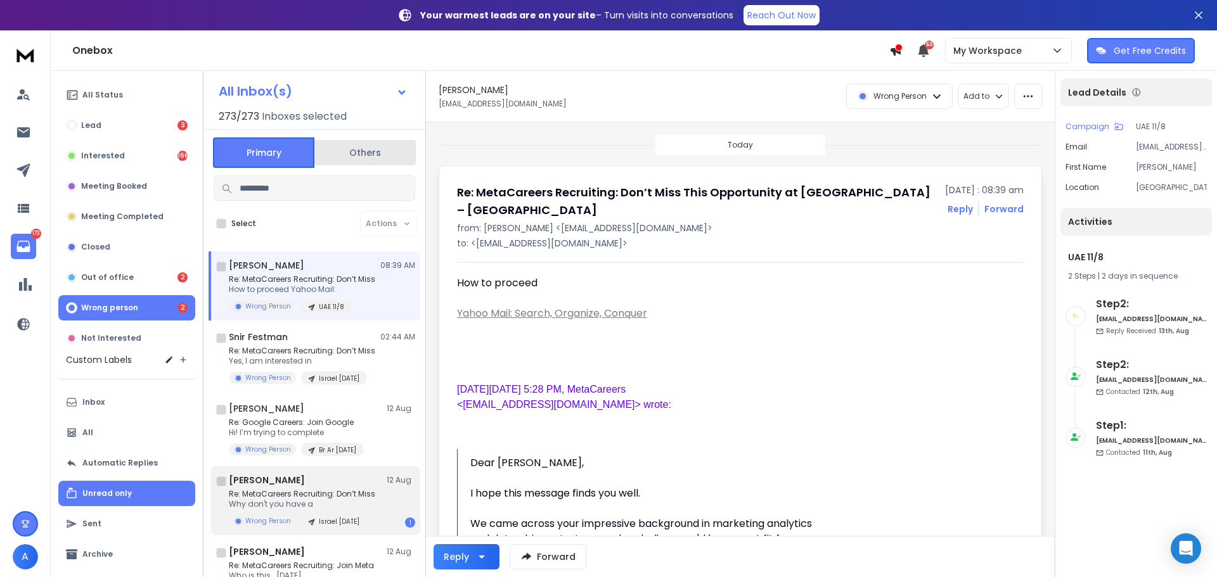
click at [309, 499] on p "Why don't you have a" at bounding box center [302, 504] width 146 height 10
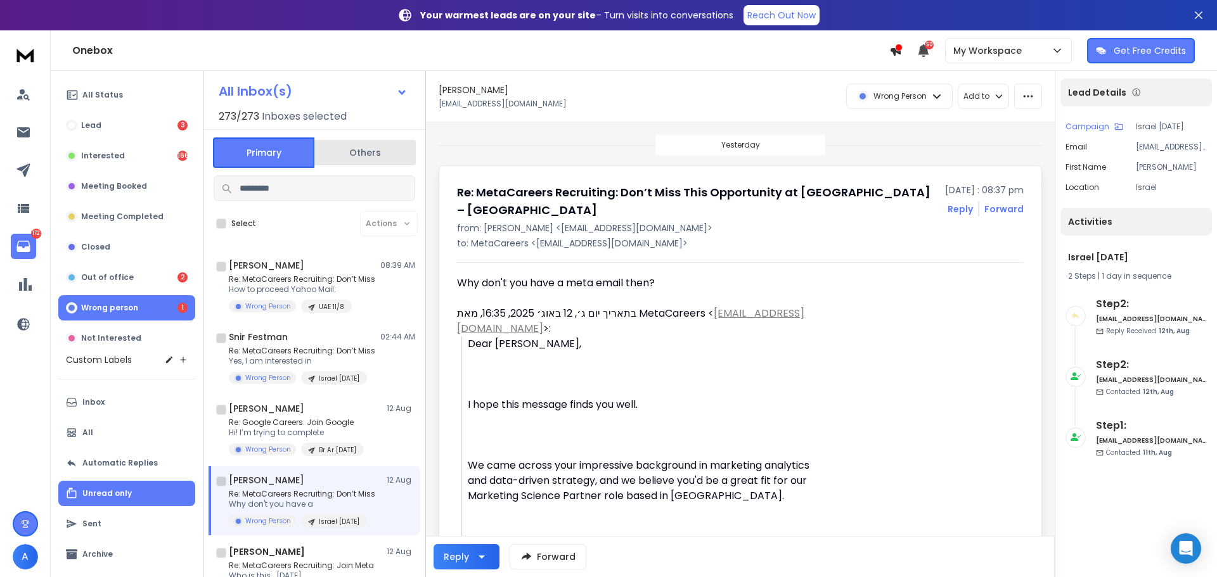
click at [124, 489] on p "Unread only" at bounding box center [106, 494] width 49 height 10
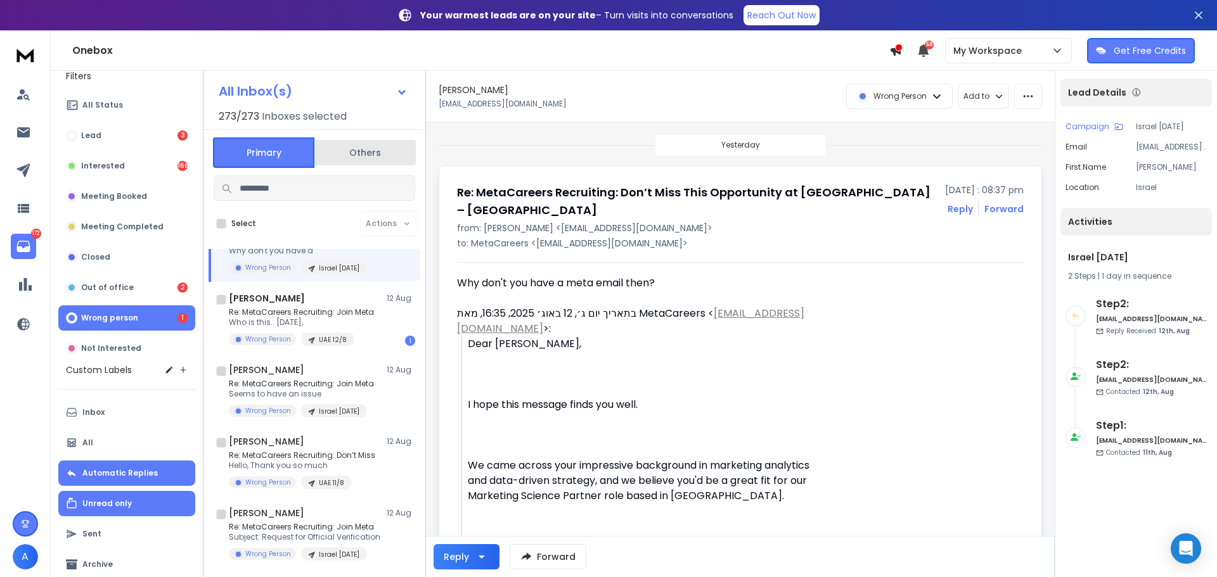
scroll to position [120, 0]
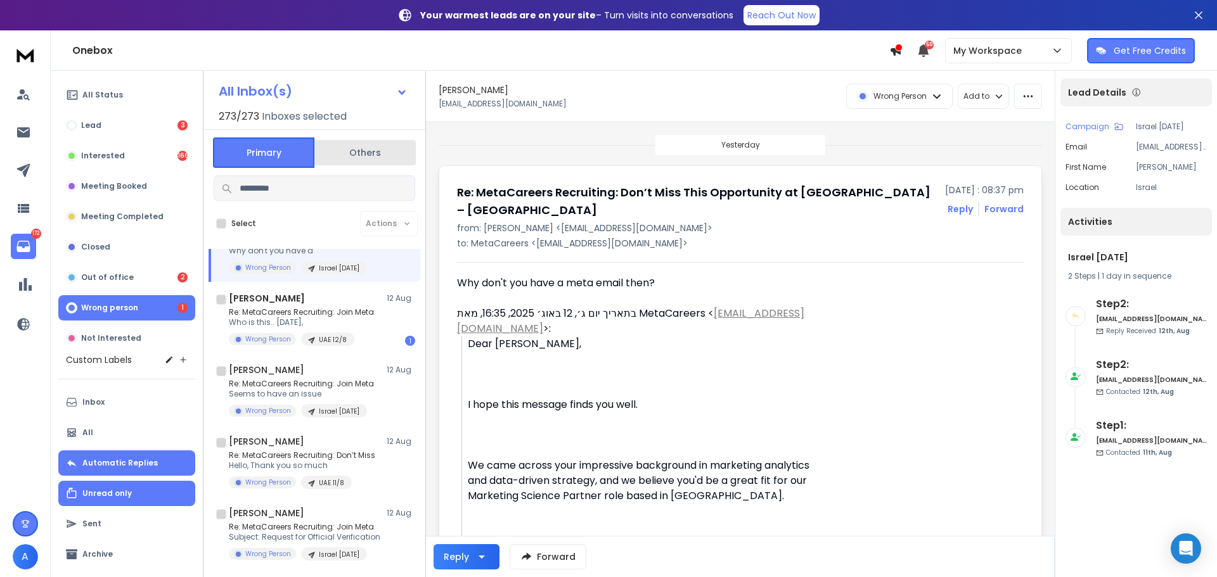
click at [149, 458] on p "Automatic Replies" at bounding box center [119, 463] width 75 height 10
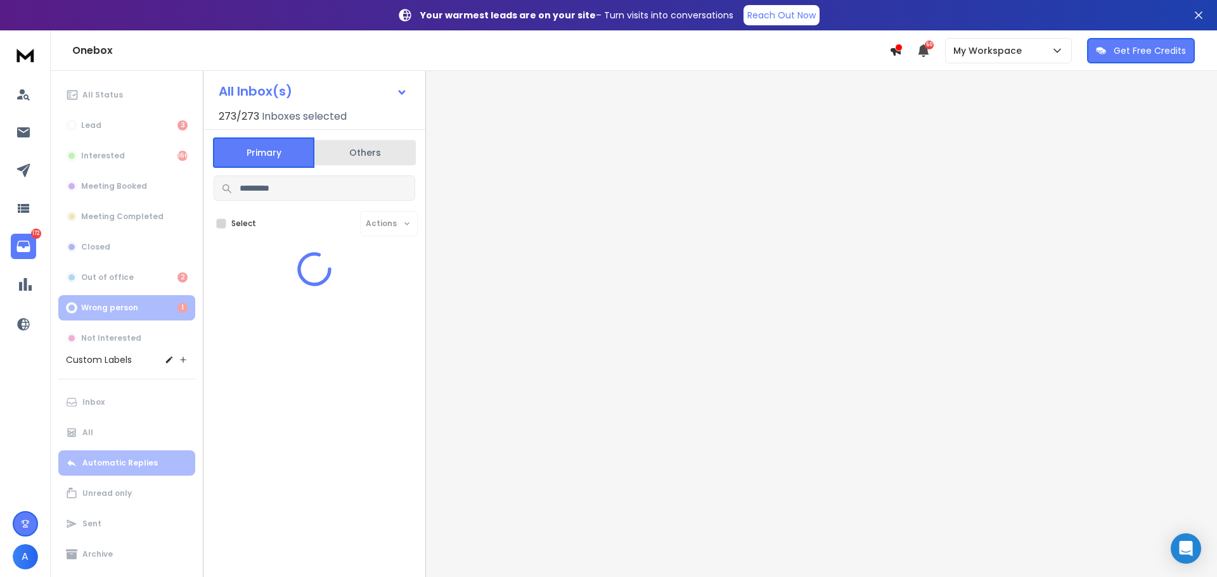
scroll to position [0, 0]
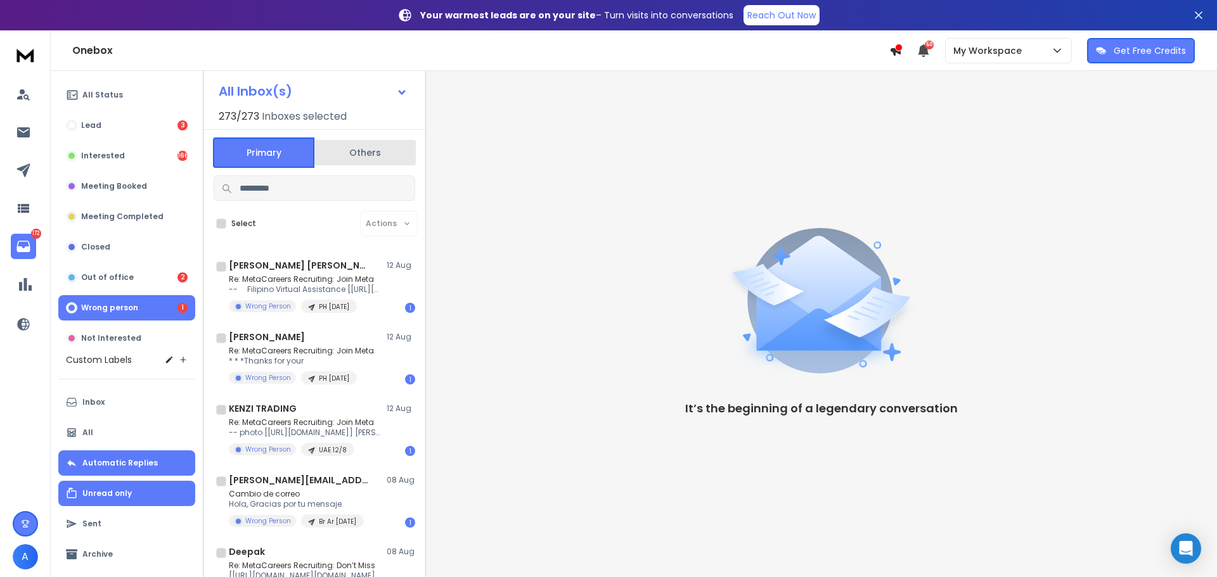
click at [150, 481] on button "Unread only" at bounding box center [126, 493] width 137 height 25
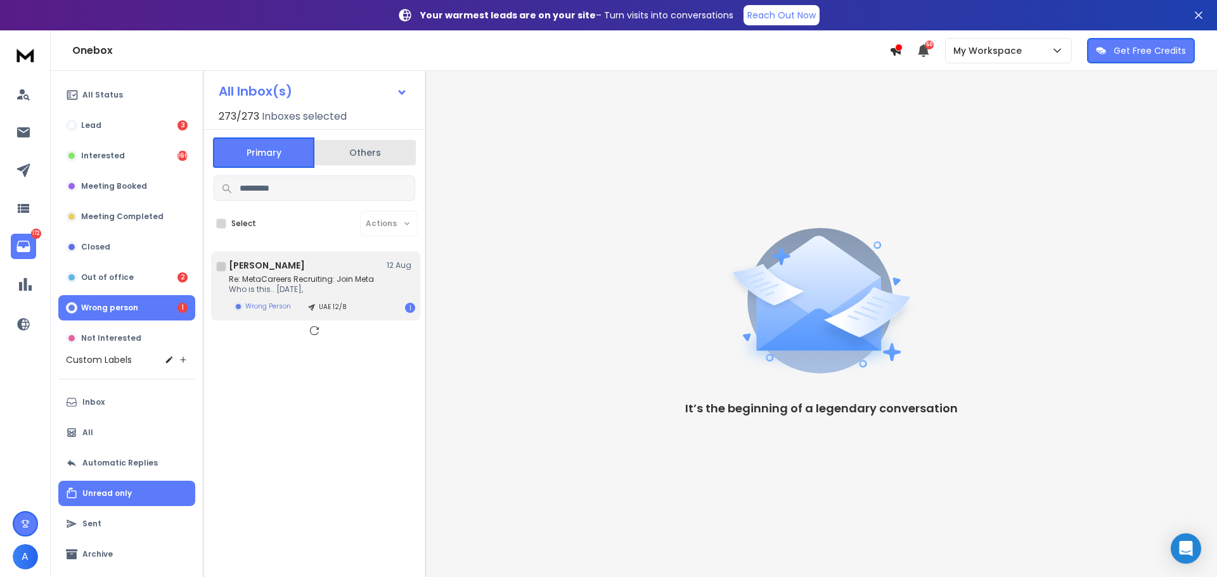
click at [325, 296] on div "Re: MetaCareers Recruiting: Join Meta Who is this.. On Tue, Wrong Person UAE 12…" at bounding box center [301, 293] width 145 height 39
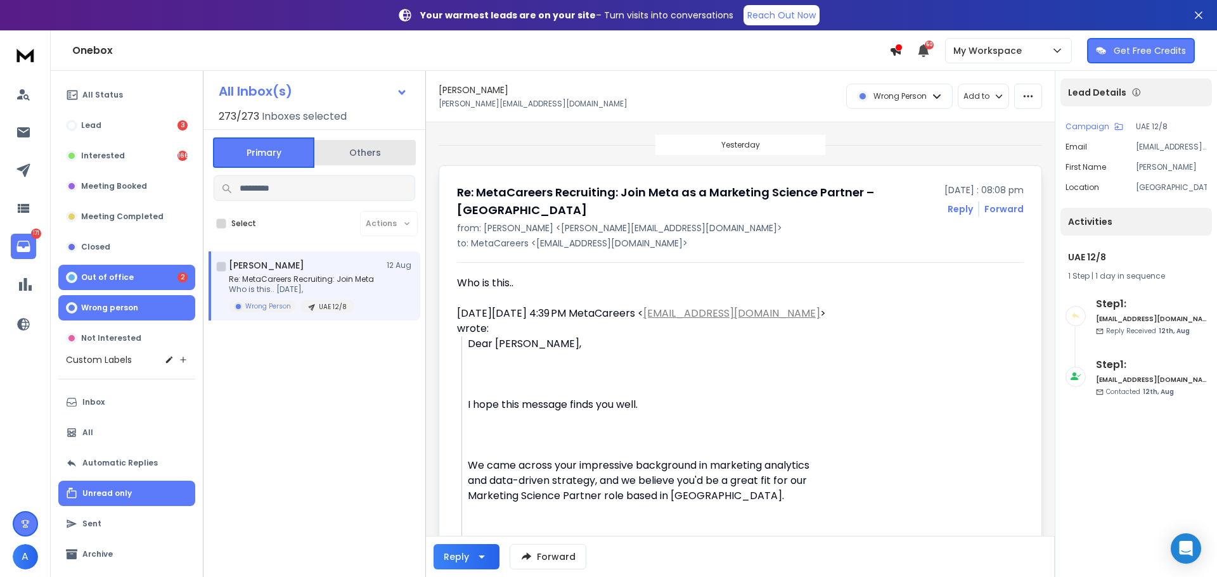
click at [134, 265] on button "Out of office 2" at bounding box center [126, 277] width 137 height 25
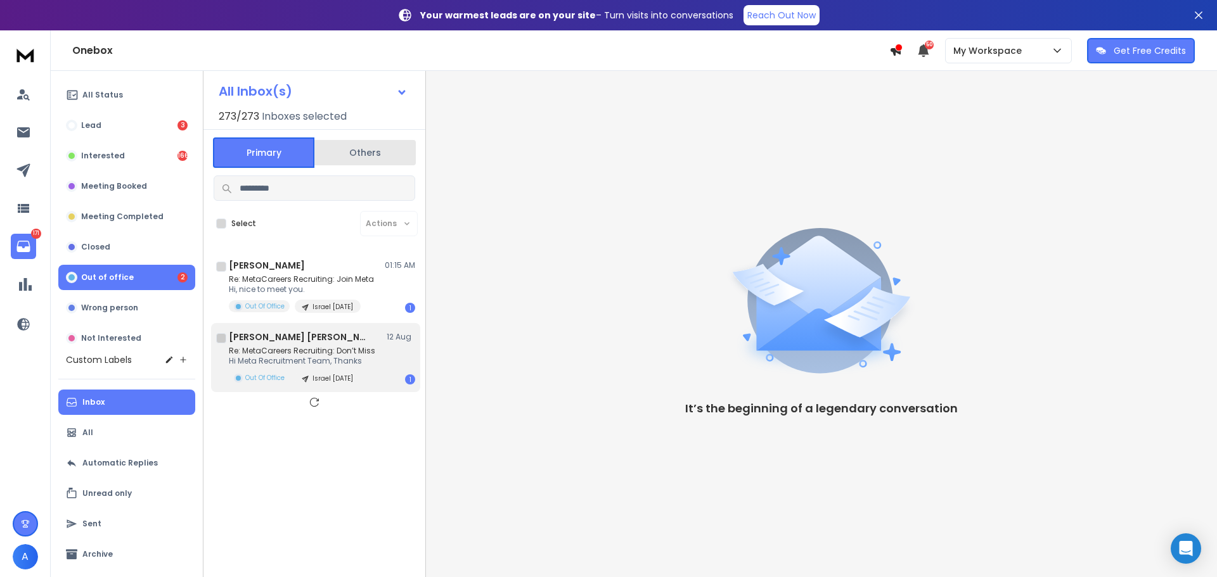
click at [303, 359] on div "ירדן ברש רון 01:15 AM Re: MetaCareers Recruiting: Join Meta Hi, nice to meet yo…" at bounding box center [314, 394] width 222 height 290
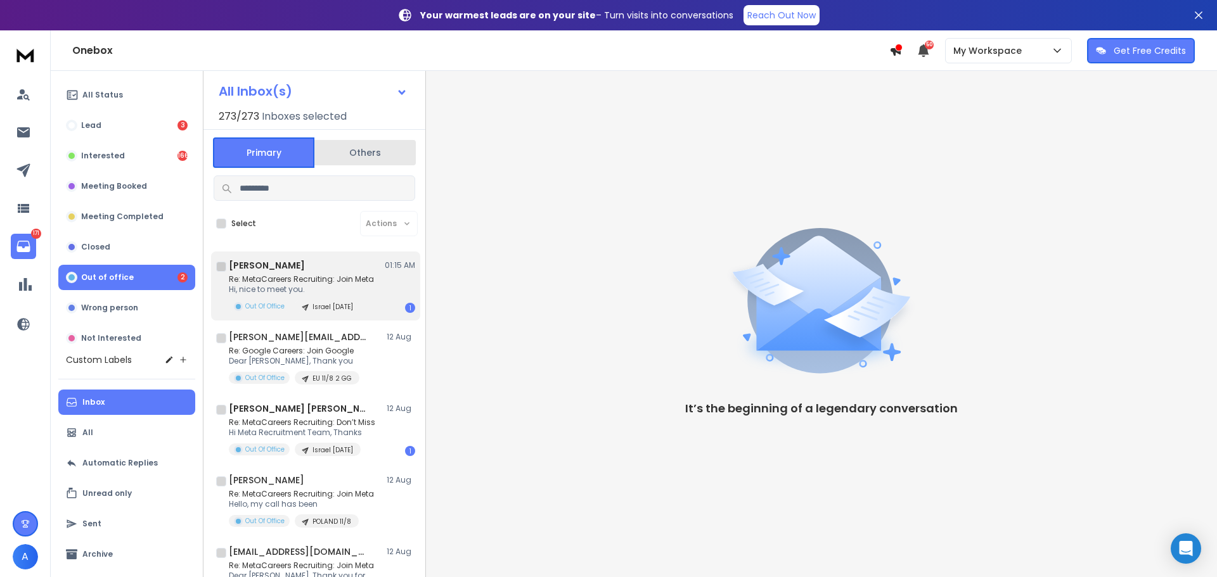
click at [330, 293] on p "Hi, nice to meet you." at bounding box center [301, 290] width 145 height 10
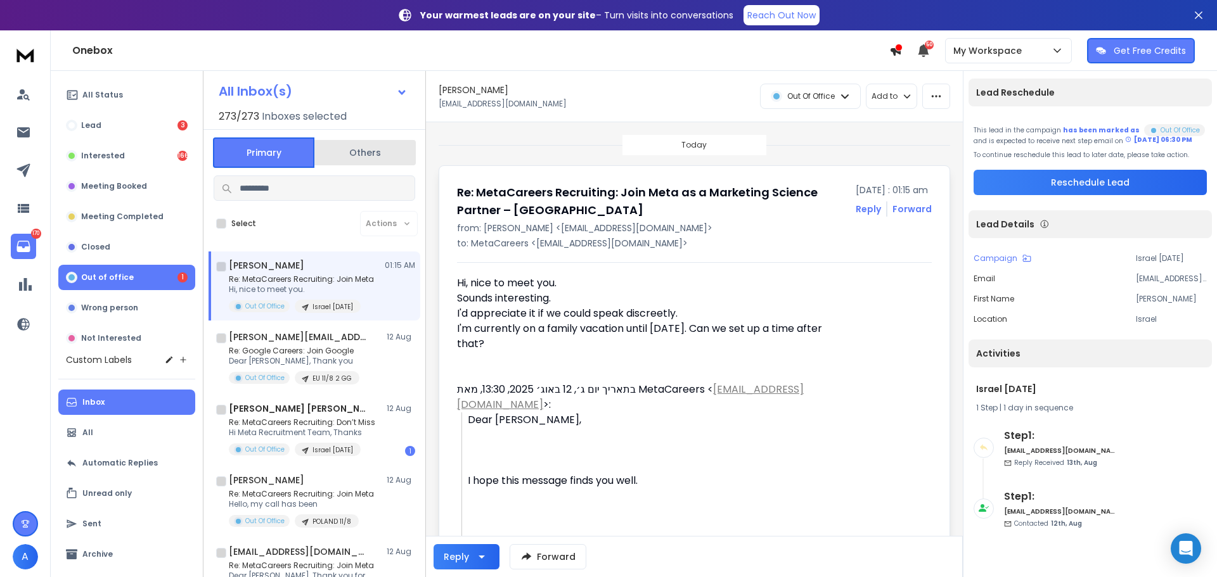
drag, startPoint x: 520, startPoint y: 349, endPoint x: 444, endPoint y: 276, distance: 104.9
click at [546, 228] on p "from: ירדן ברש רון <barashyarden@gmail.com>" at bounding box center [694, 228] width 475 height 13
drag, startPoint x: 546, startPoint y: 228, endPoint x: 645, endPoint y: 230, distance: 98.9
click at [645, 230] on p "from: ירדן ברש רון <barashyarden@gmail.com>" at bounding box center [694, 228] width 475 height 13
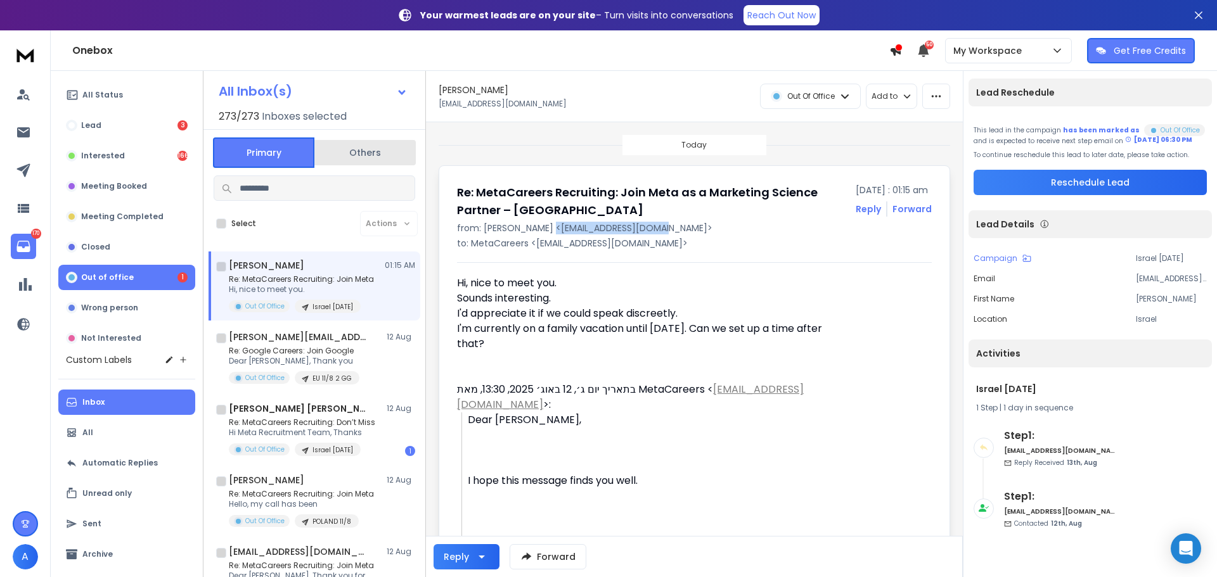
copy p "barashyarden@gmail.com"
click at [544, 241] on p "to: MetaCareers <info@careersconnect-journey.com>" at bounding box center [694, 243] width 475 height 13
drag, startPoint x: 544, startPoint y: 241, endPoint x: 677, endPoint y: 240, distance: 133.1
click at [677, 240] on p "to: MetaCareers <info@careersconnect-journey.com>" at bounding box center [694, 243] width 475 height 13
copy p "info@careersconnect-journey.com"
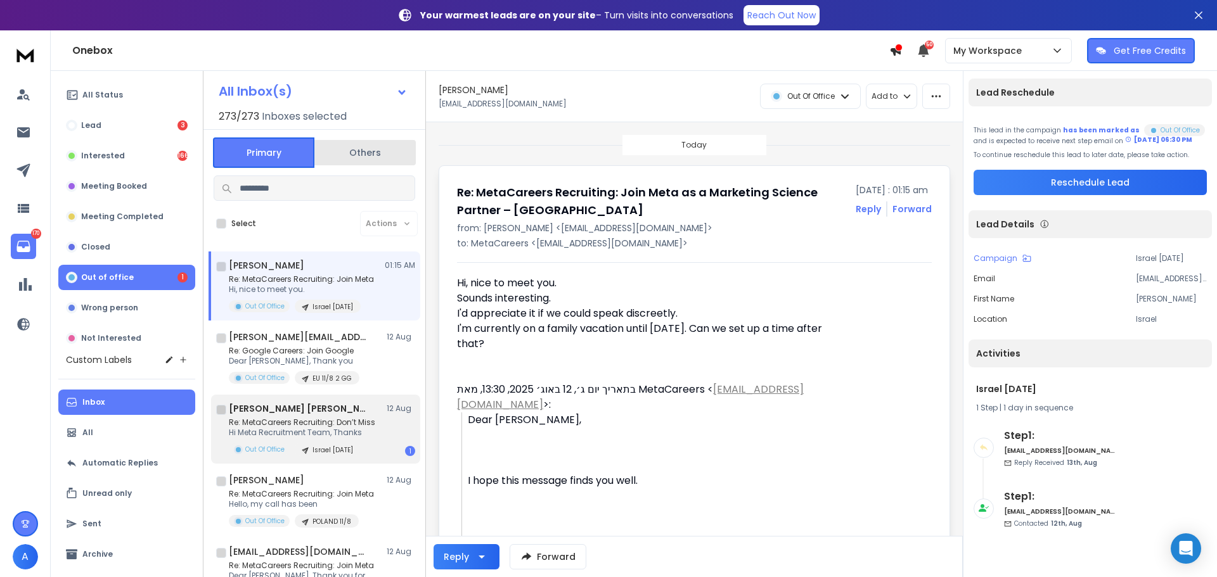
click at [354, 430] on p "Hi Meta Recruitment Team, Thanks" at bounding box center [302, 433] width 146 height 10
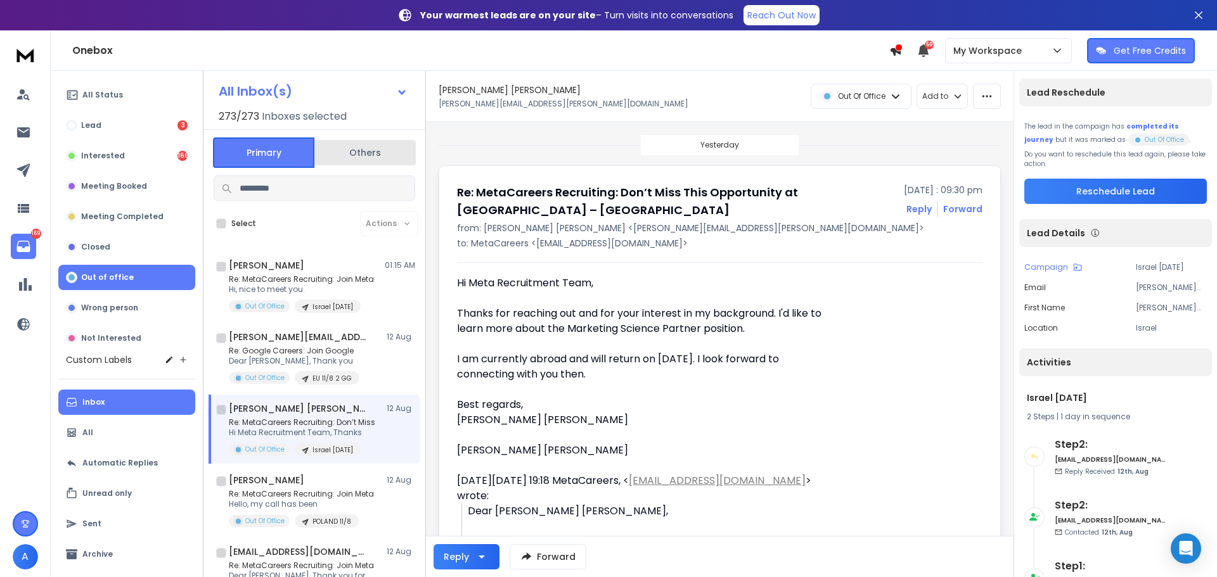
click at [515, 115] on div "Orr Peless Orr Peless orr.peless@gmail.com Out Of Office Add to Out Of Office A…" at bounding box center [720, 96] width 588 height 51
click at [515, 108] on p "orr.peless@gmail.com" at bounding box center [564, 104] width 250 height 10
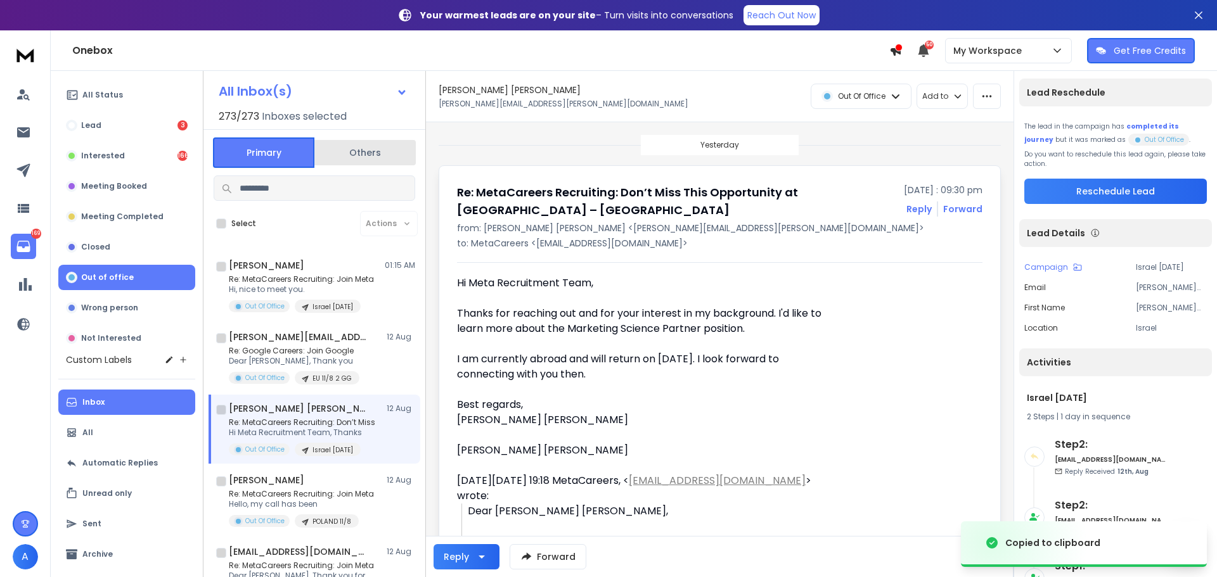
click at [537, 237] on p "to: MetaCareers <info@futurecareersconnect.com>" at bounding box center [719, 243] width 525 height 13
drag, startPoint x: 537, startPoint y: 237, endPoint x: 665, endPoint y: 237, distance: 128.0
click at [665, 237] on p "to: MetaCareers <info@futurecareersconnect.com>" at bounding box center [719, 243] width 525 height 13
copy p "info@futurecareersconnect.com"
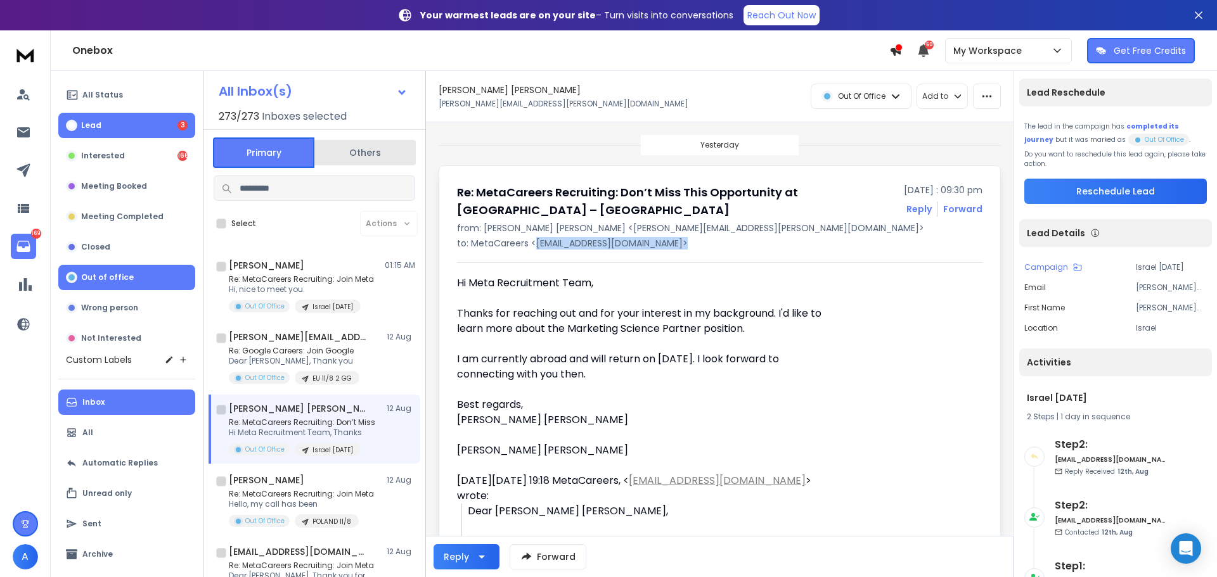
click at [151, 119] on button "Lead 3" at bounding box center [126, 125] width 137 height 25
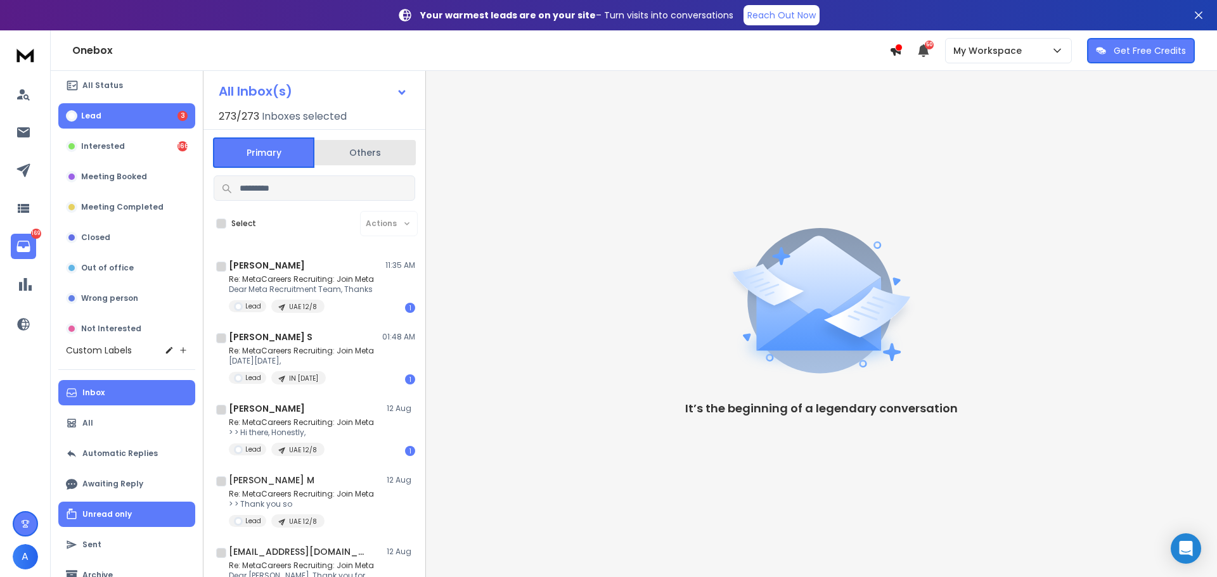
click at [106, 507] on div "Unread only" at bounding box center [99, 514] width 66 height 15
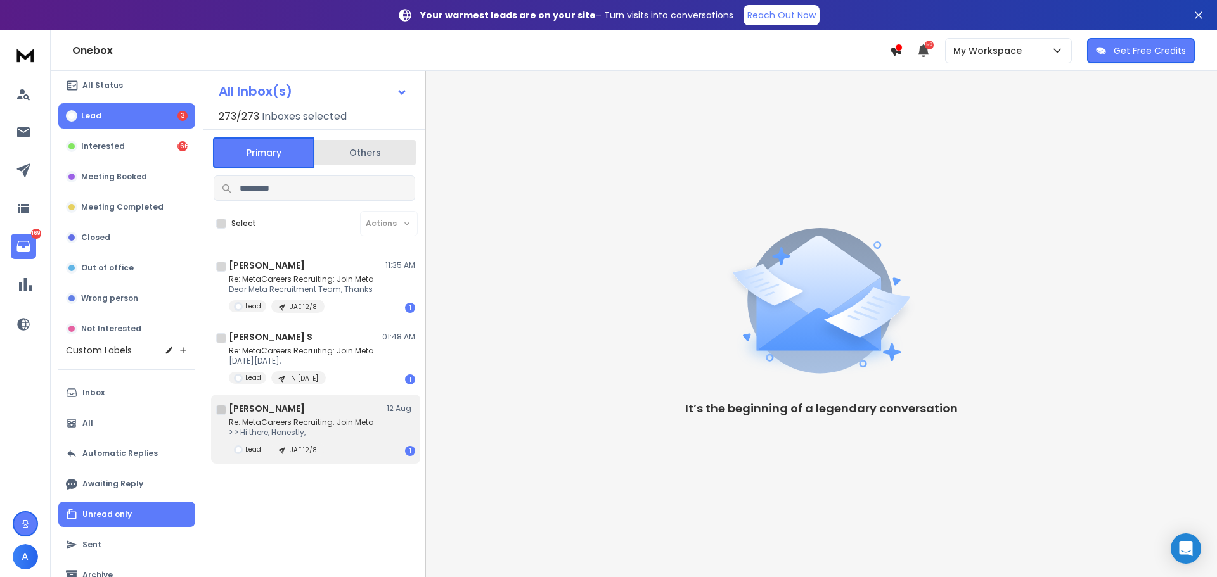
click at [342, 434] on p "> > Hi there, Honestly," at bounding box center [301, 433] width 145 height 10
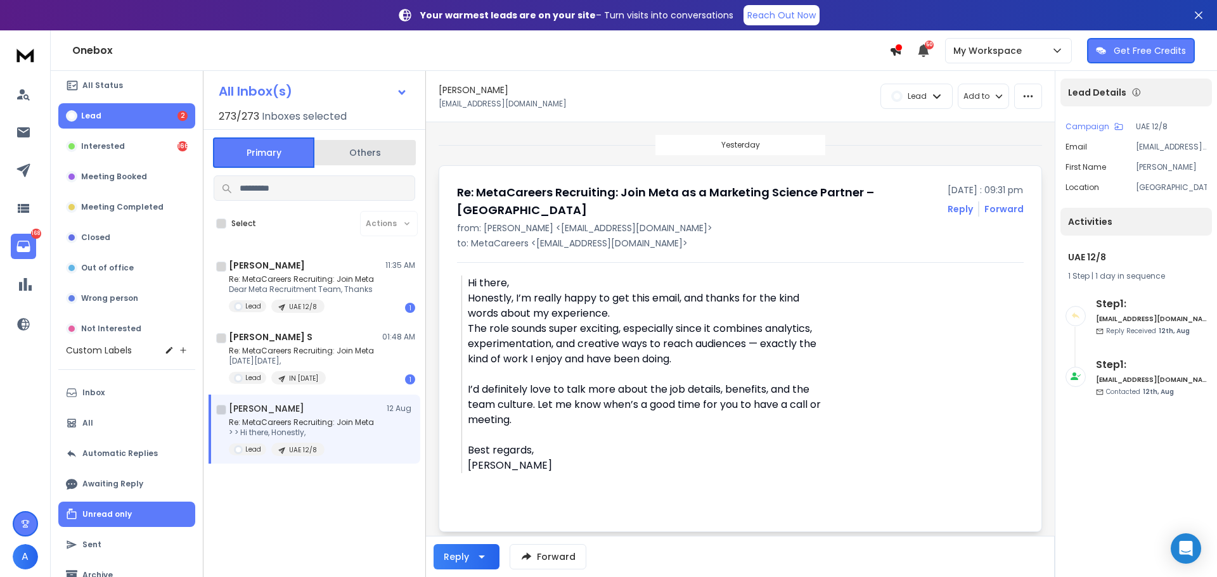
click at [512, 103] on p "midobeah92@gmail.com" at bounding box center [503, 104] width 128 height 10
click at [542, 243] on p "to: MetaCareers <works@careersconnect-inside.com>" at bounding box center [740, 243] width 567 height 13
drag, startPoint x: 542, startPoint y: 243, endPoint x: 681, endPoint y: 244, distance: 138.8
click at [681, 244] on p "to: MetaCareers <works@careersconnect-inside.com>" at bounding box center [740, 243] width 567 height 13
copy p "works@careersconnect-inside.com"
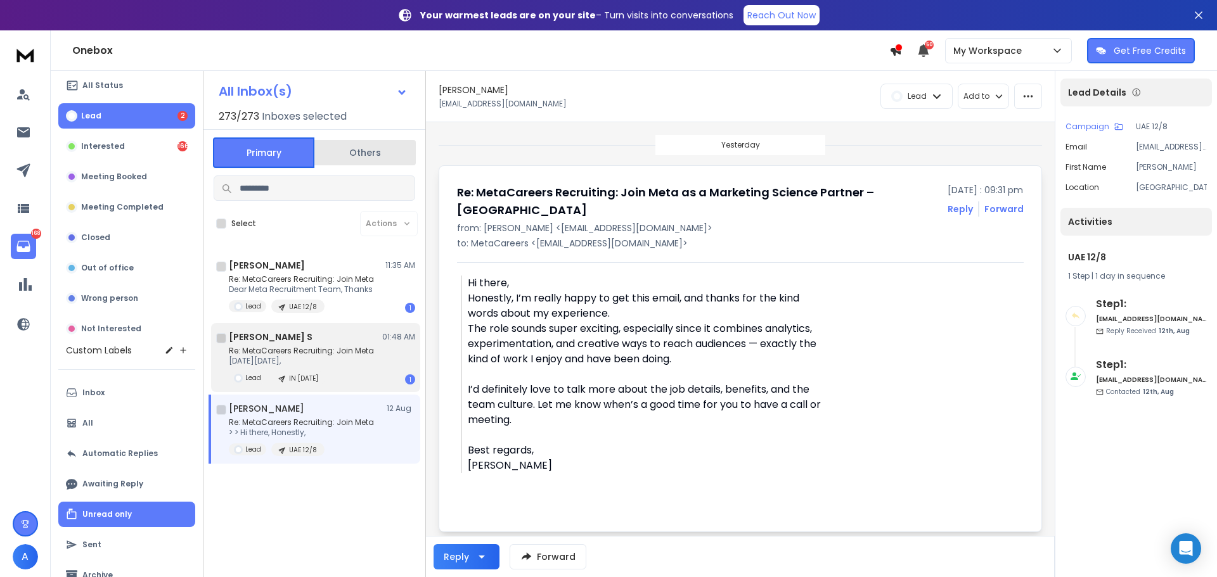
click at [366, 369] on div "Re: MetaCareers Recruiting: Join Meta On Sat, 9 Aug 2025, Lead IN 7/8/2025" at bounding box center [301, 365] width 145 height 39
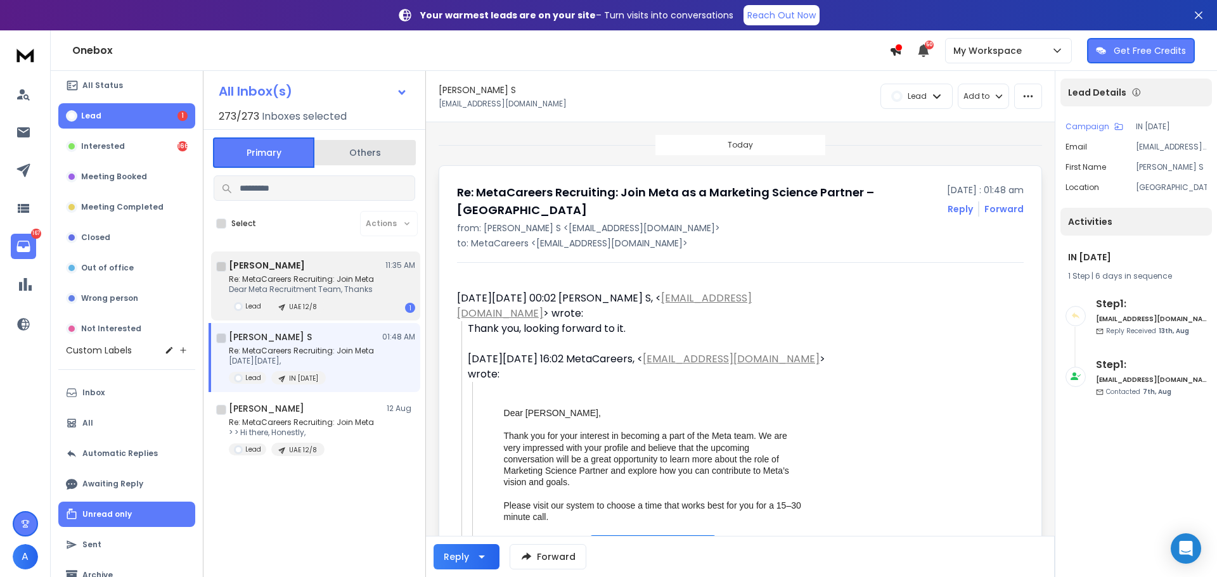
click at [348, 281] on p "Re: MetaCareers Recruiting: Join Meta" at bounding box center [301, 279] width 145 height 10
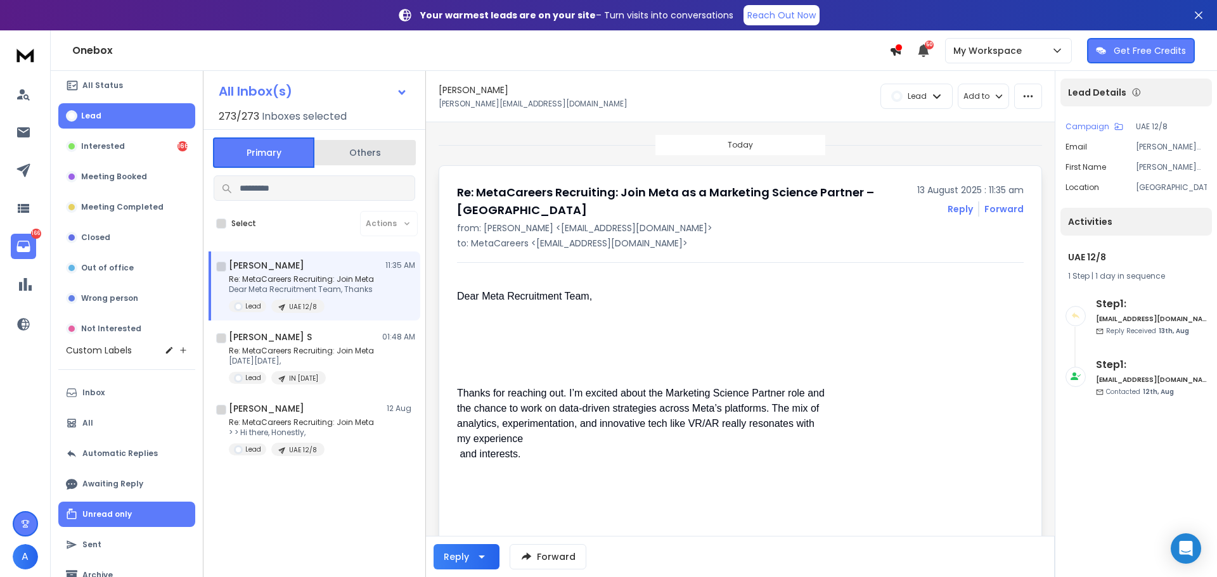
click at [504, 108] on p "sharon_ds@outlook.com" at bounding box center [533, 104] width 189 height 10
click at [546, 244] on p "to: MetaCareers <works@careersconnect-network.com>" at bounding box center [740, 243] width 567 height 13
drag, startPoint x: 546, startPoint y: 244, endPoint x: 685, endPoint y: 240, distance: 138.9
click at [685, 240] on p "to: MetaCareers <works@careersconnect-network.com>" at bounding box center [740, 243] width 567 height 13
copy p "works@careersconnect-network.com"
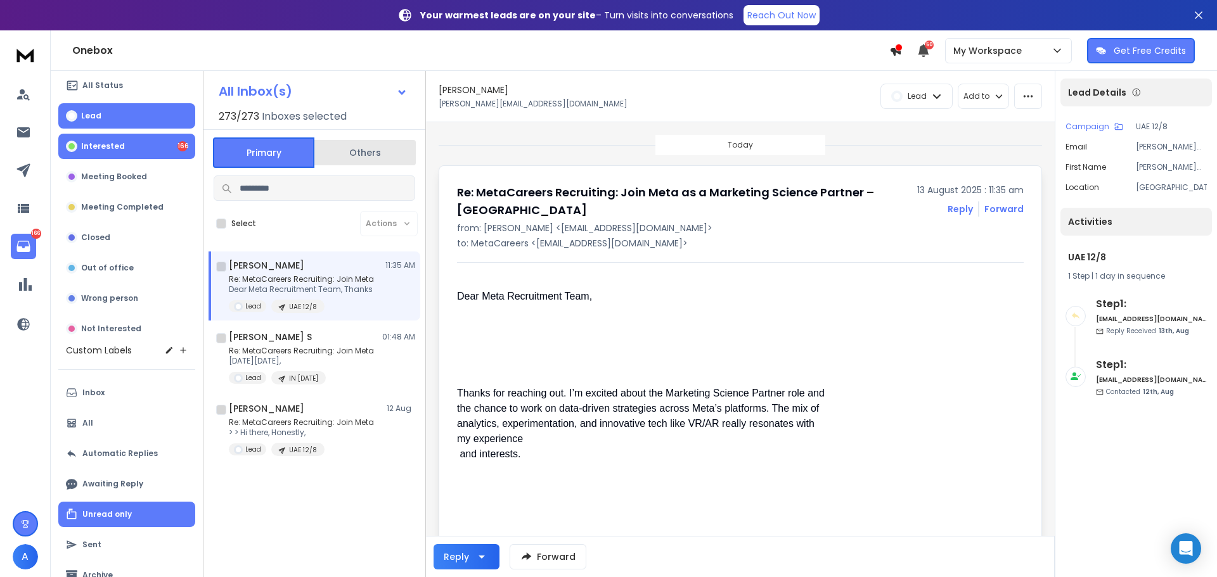
click at [148, 146] on button "Interested 166" at bounding box center [126, 146] width 137 height 25
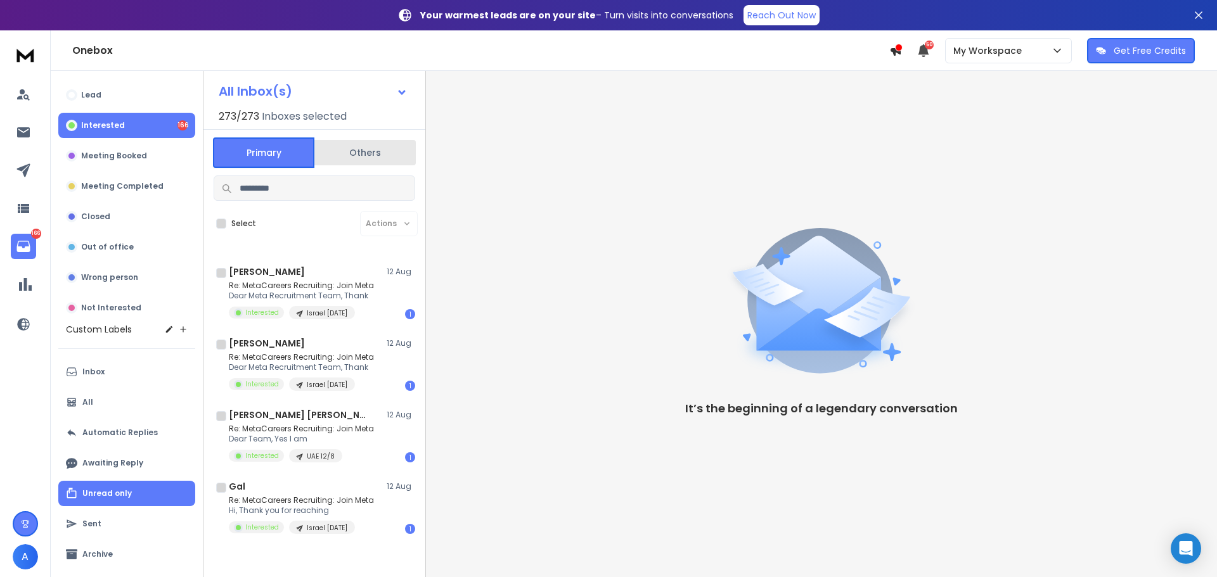
scroll to position [11597, 0]
click at [344, 515] on p "Hi, Thank you for reaching" at bounding box center [301, 511] width 145 height 10
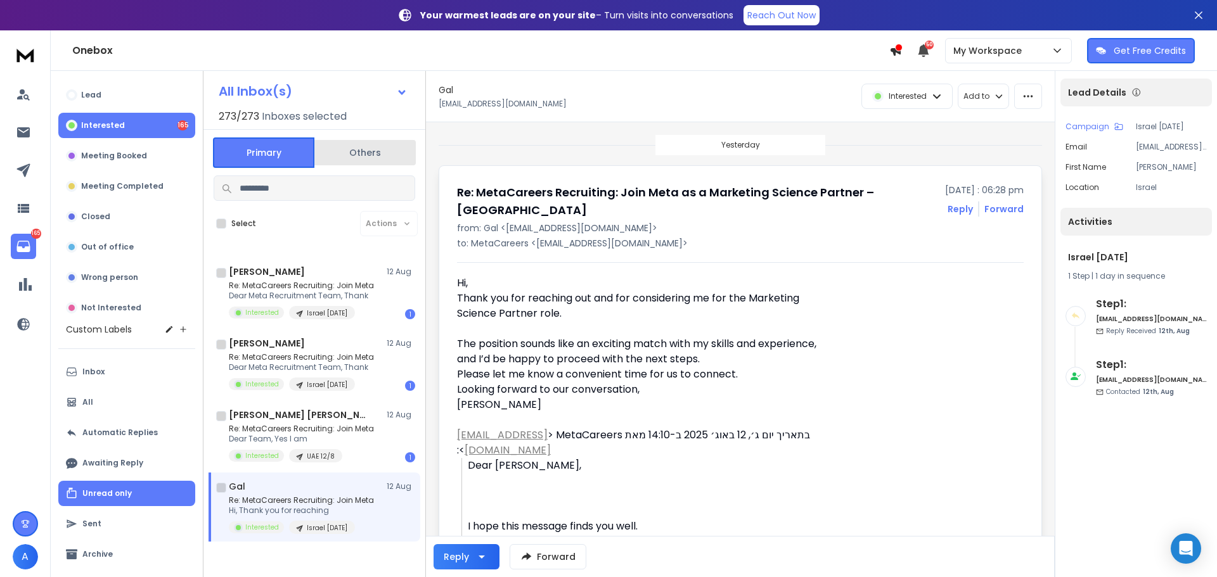
click at [494, 98] on div "Gal Gal dolevgal@gmail.com" at bounding box center [588, 96] width 298 height 25
click at [495, 104] on p "dolevgal@gmail.com" at bounding box center [503, 104] width 128 height 10
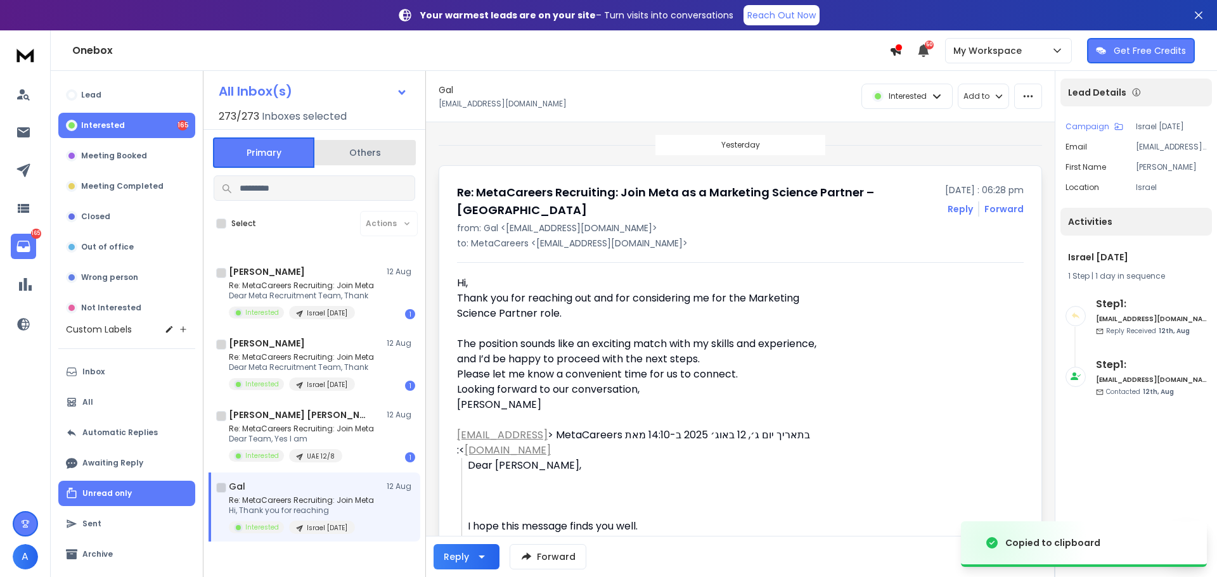
click at [539, 244] on p "to: MetaCareers <hr@careersconnectfuture.com>" at bounding box center [740, 243] width 567 height 13
drag, startPoint x: 539, startPoint y: 244, endPoint x: 657, endPoint y: 244, distance: 117.9
click at [657, 244] on p "to: MetaCareers <hr@careersconnectfuture.com>" at bounding box center [740, 243] width 567 height 13
copy p "[EMAIL_ADDRESS][DOMAIN_NAME]"
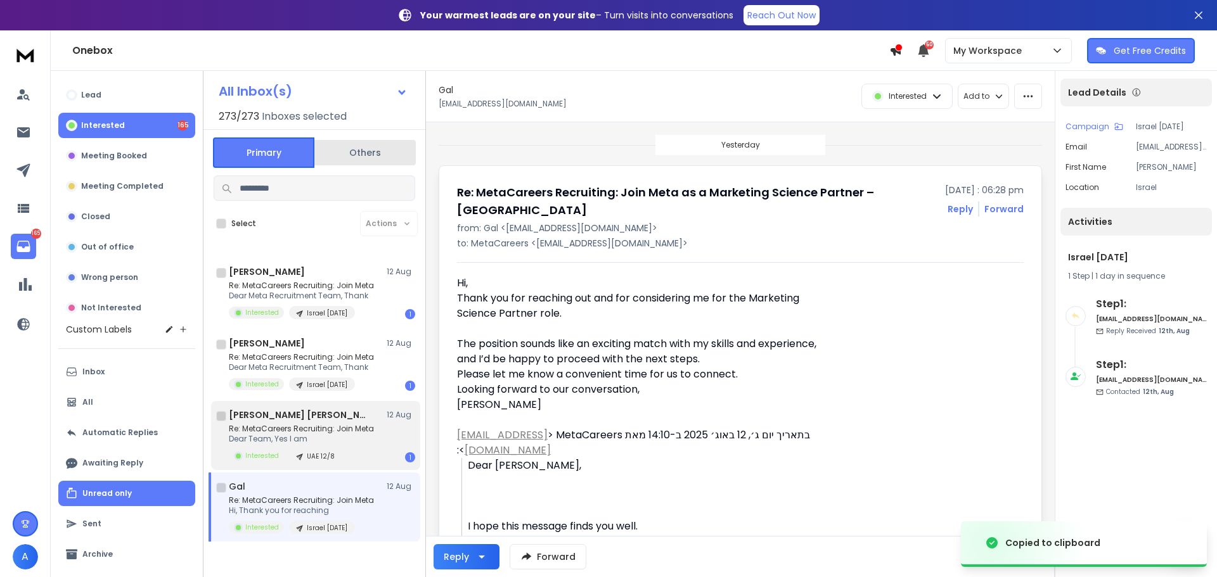
click at [323, 438] on p "Dear Team, Yes I am" at bounding box center [301, 439] width 145 height 10
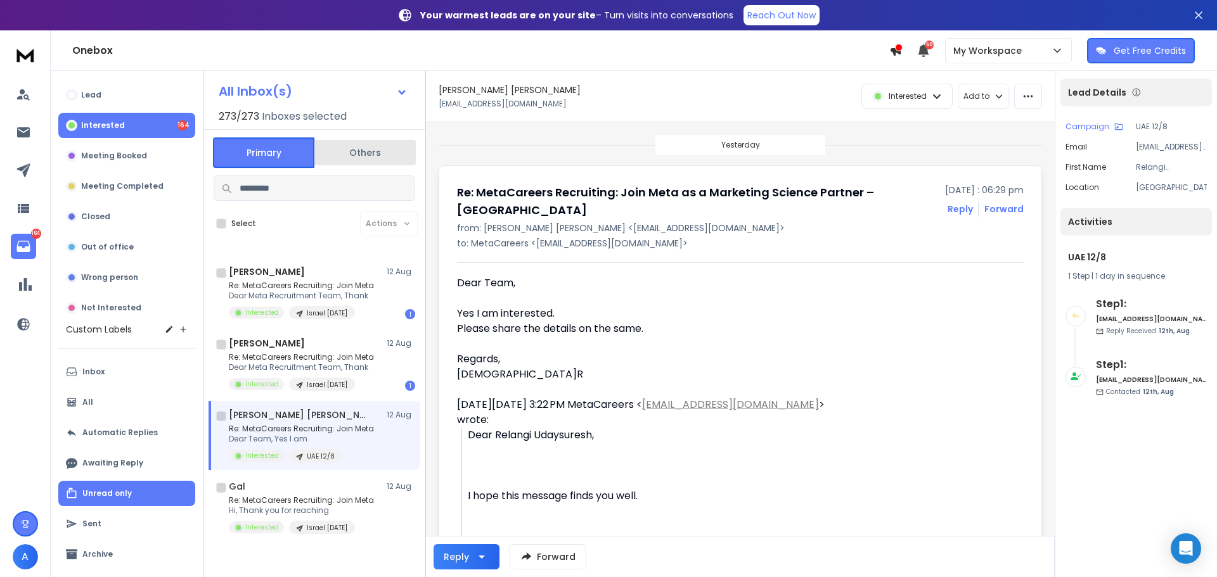
click at [521, 106] on p "udayrelangi.suresh@gmail.com" at bounding box center [503, 104] width 128 height 10
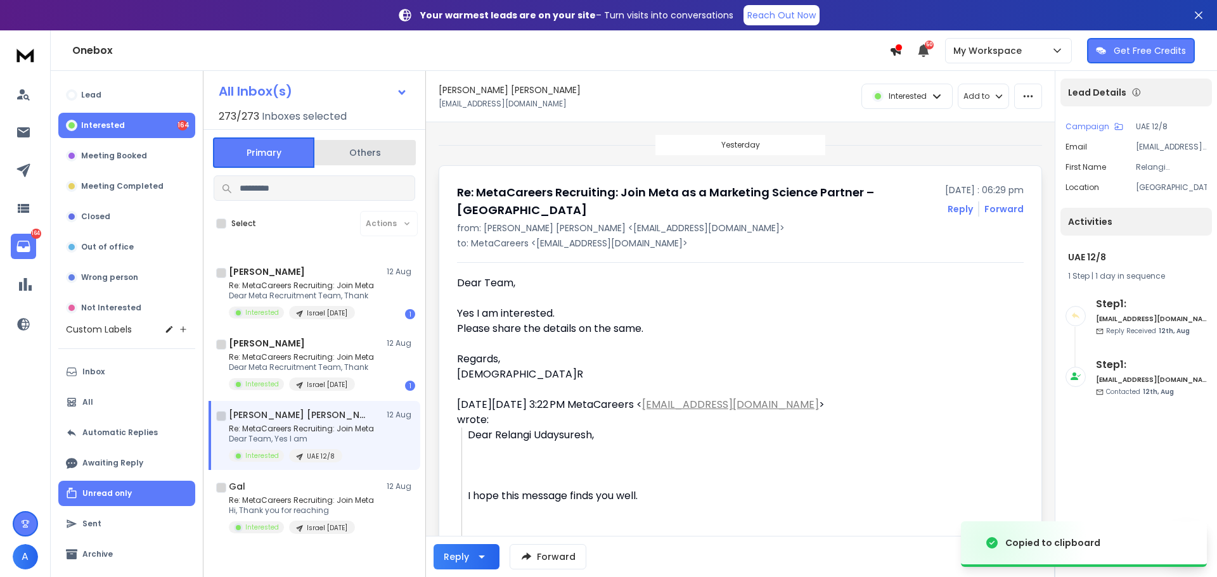
click at [538, 240] on p "to: MetaCareers <hr@careersconnect-people.com>" at bounding box center [740, 243] width 567 height 13
drag, startPoint x: 538, startPoint y: 240, endPoint x: 668, endPoint y: 244, distance: 130.0
click at [668, 244] on p "to: MetaCareers <hr@careersconnect-people.com>" at bounding box center [740, 243] width 567 height 13
copy p "hr@careersconnect-people.com"
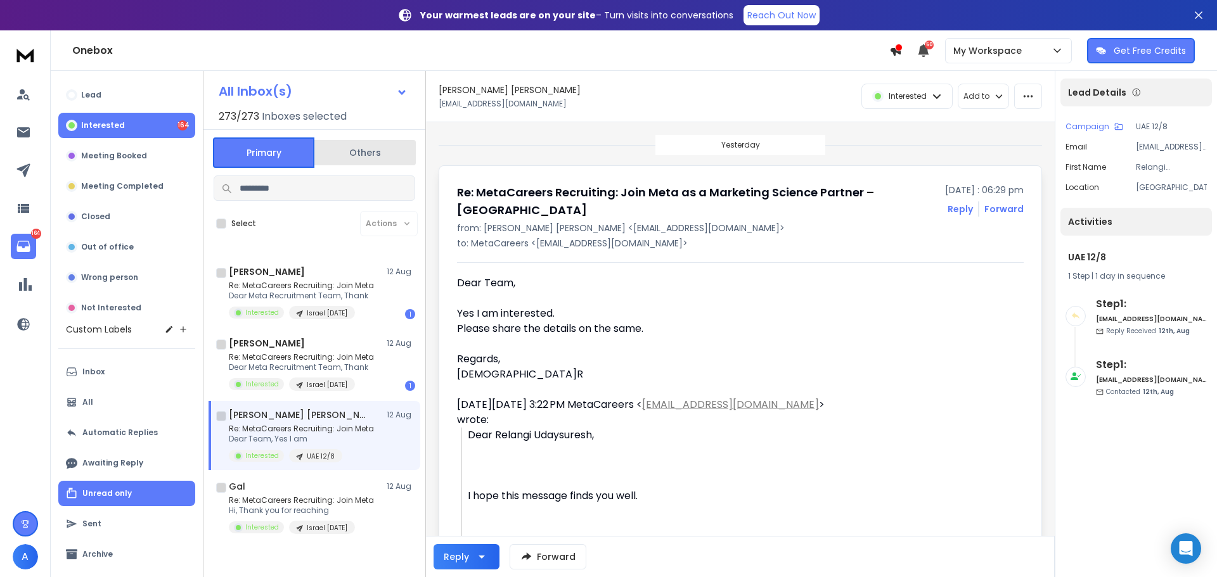
click at [585, 230] on p "from: Uday Suresh Relangi <udayrelangi.suresh@gmail.com>" at bounding box center [740, 228] width 567 height 13
drag, startPoint x: 585, startPoint y: 230, endPoint x: 709, endPoint y: 222, distance: 123.8
click at [709, 222] on p "from: Uday Suresh Relangi <udayrelangi.suresh@gmail.com>" at bounding box center [740, 228] width 567 height 13
copy p "udayrelangi.suresh@gmail.com"
click at [293, 493] on div "Gal 12 Aug Re: MetaCareers Recruiting: Join Meta Hi, Thank you for reaching Int…" at bounding box center [322, 507] width 186 height 54
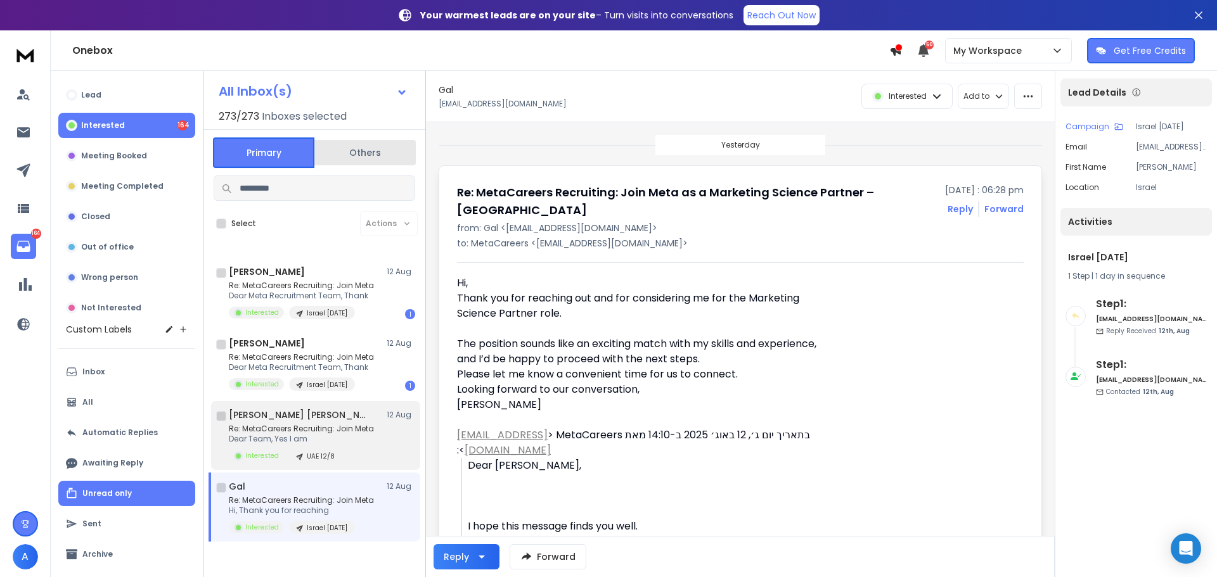
click at [357, 447] on div "Re: MetaCareers Recruiting: Join Meta Dear Team, Yes I am Interested UAE 12/8" at bounding box center [301, 443] width 145 height 39
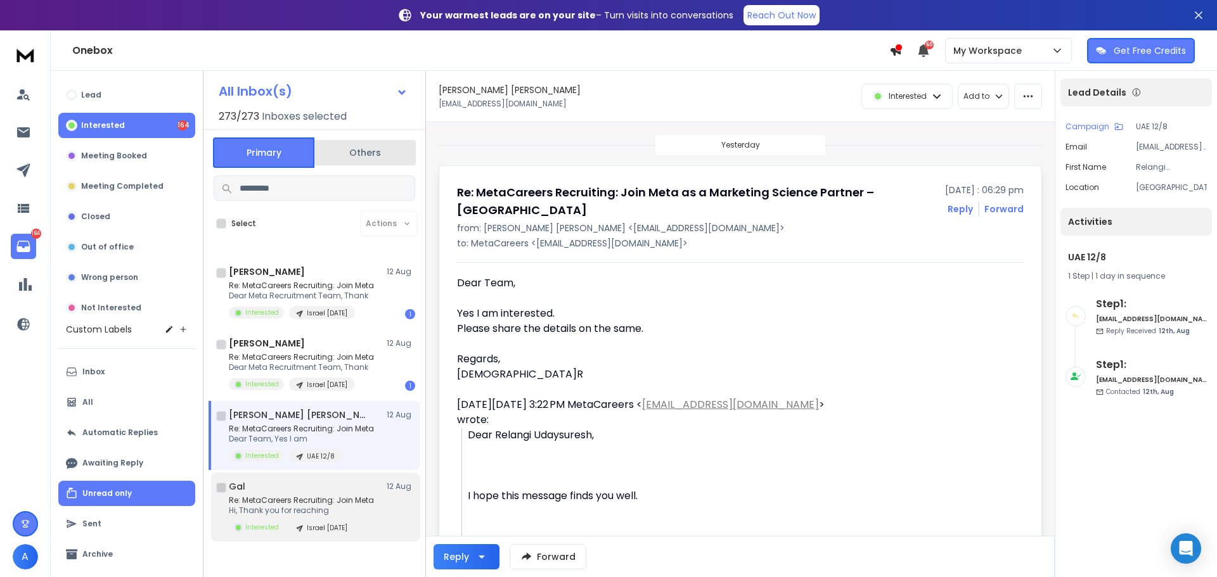
click at [360, 480] on div "Gal 12 Aug" at bounding box center [322, 486] width 186 height 13
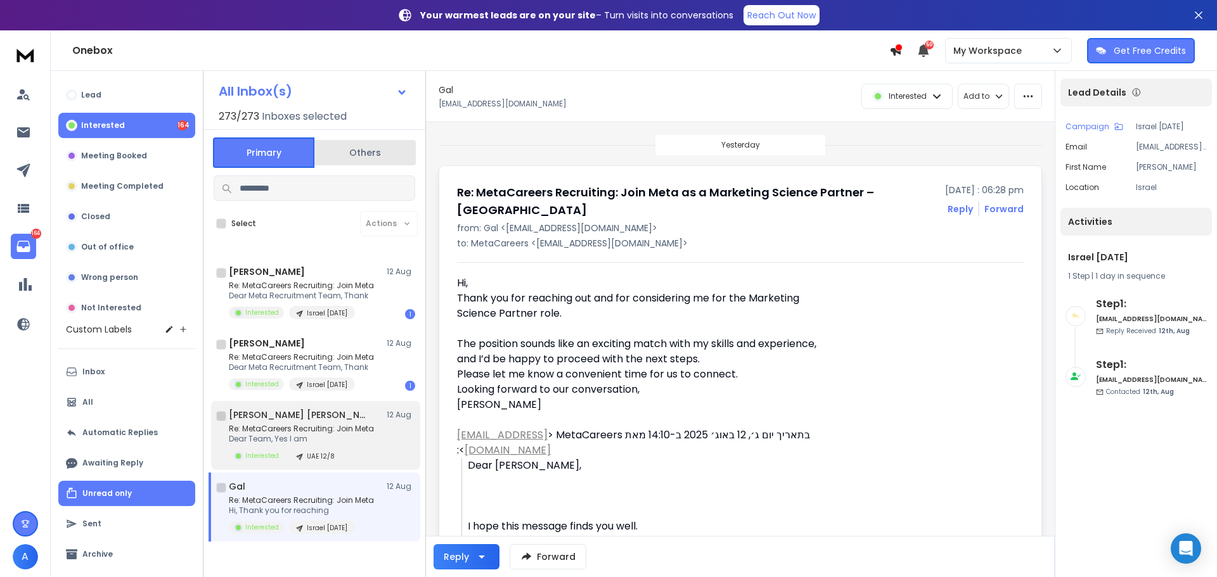
click at [366, 422] on div "Uday Suresh Relangi 12 Aug Re: MetaCareers Recruiting: Join Meta Dear Team, Yes…" at bounding box center [322, 436] width 186 height 54
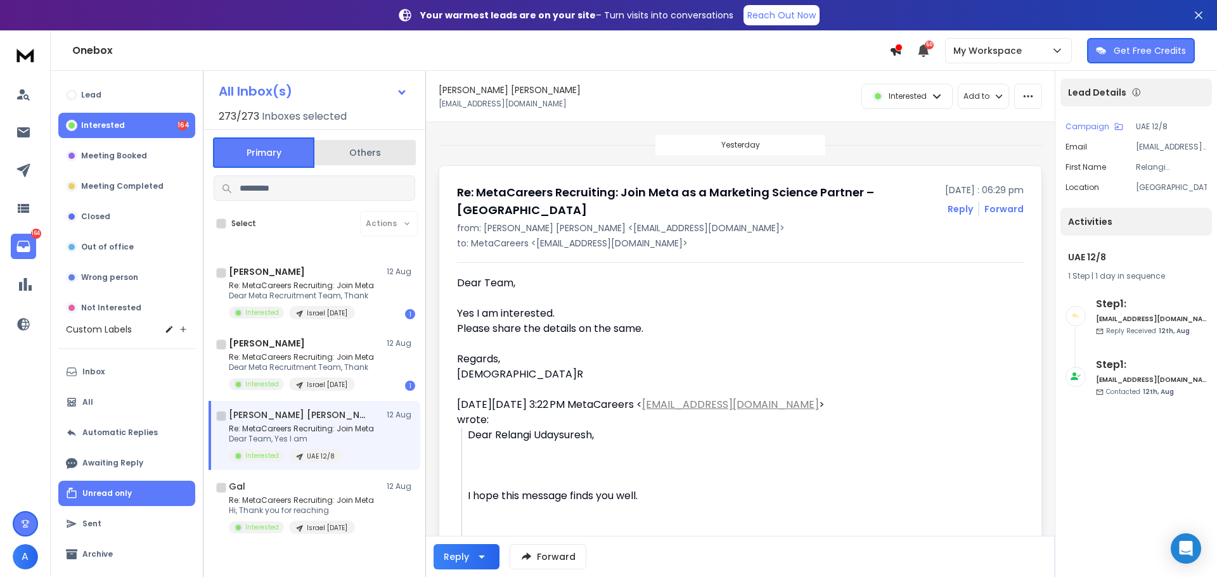
click at [539, 246] on p "to: MetaCareers <hr@careersconnect-people.com>" at bounding box center [740, 243] width 567 height 13
drag, startPoint x: 539, startPoint y: 246, endPoint x: 667, endPoint y: 245, distance: 128.0
click at [667, 244] on p "to: MetaCareers <hr@careersconnect-people.com>" at bounding box center [740, 243] width 567 height 13
copy p "hr@careersconnect-people.com"
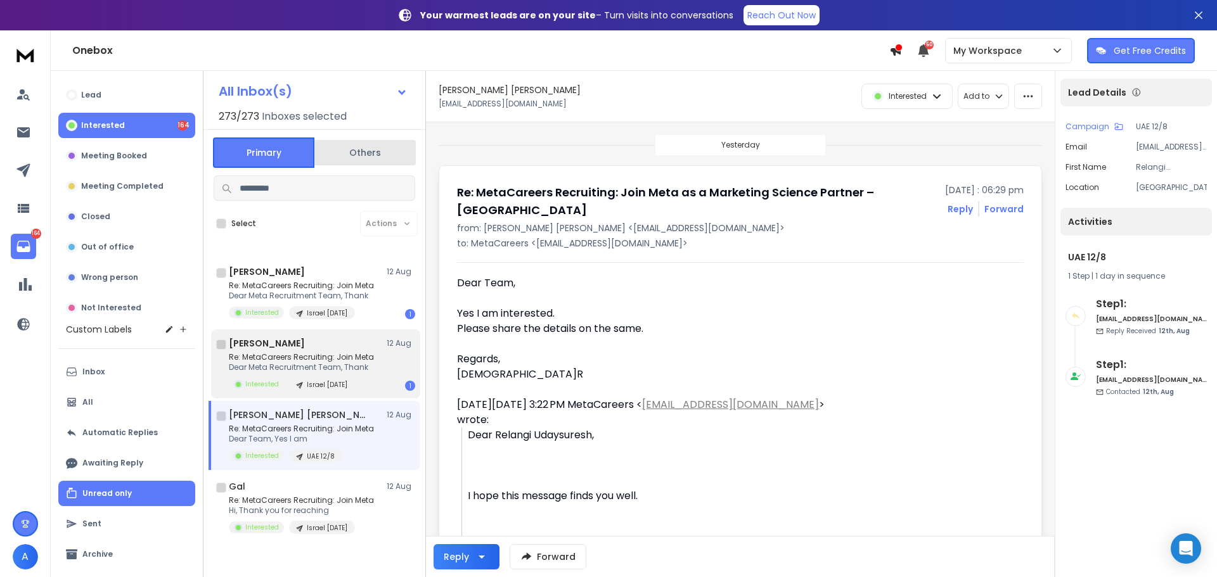
click at [328, 423] on div "Uday Suresh Relangi 12 Aug Re: MetaCareers Recruiting: Join Meta Dear Team, Yes…" at bounding box center [322, 436] width 186 height 54
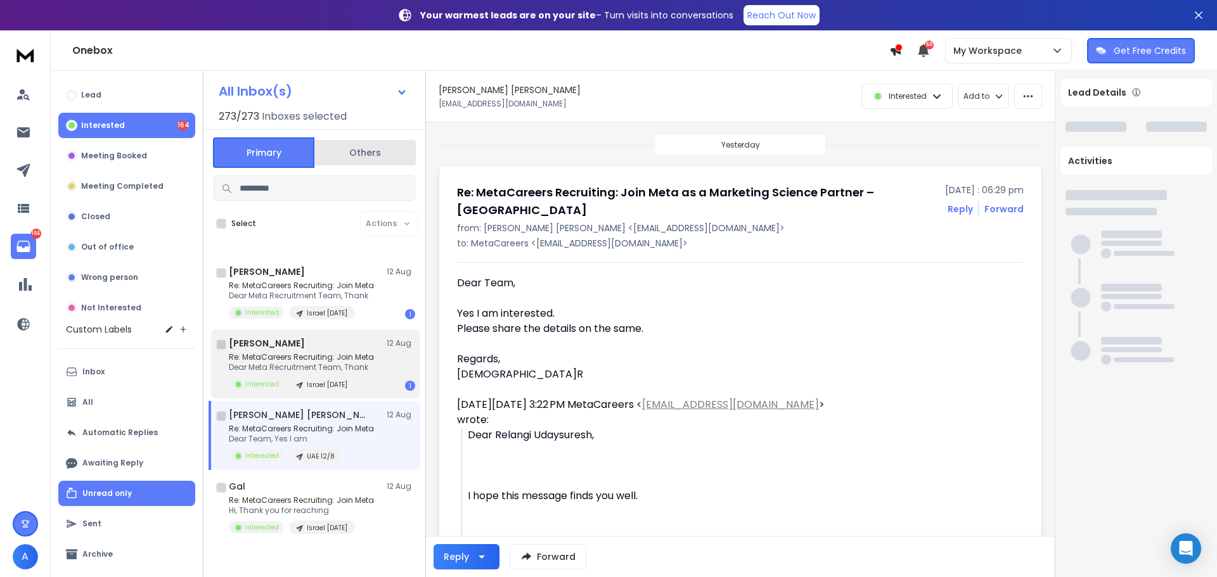
click at [336, 363] on p "Dear Meta Recruitment Team, Thank" at bounding box center [301, 368] width 145 height 10
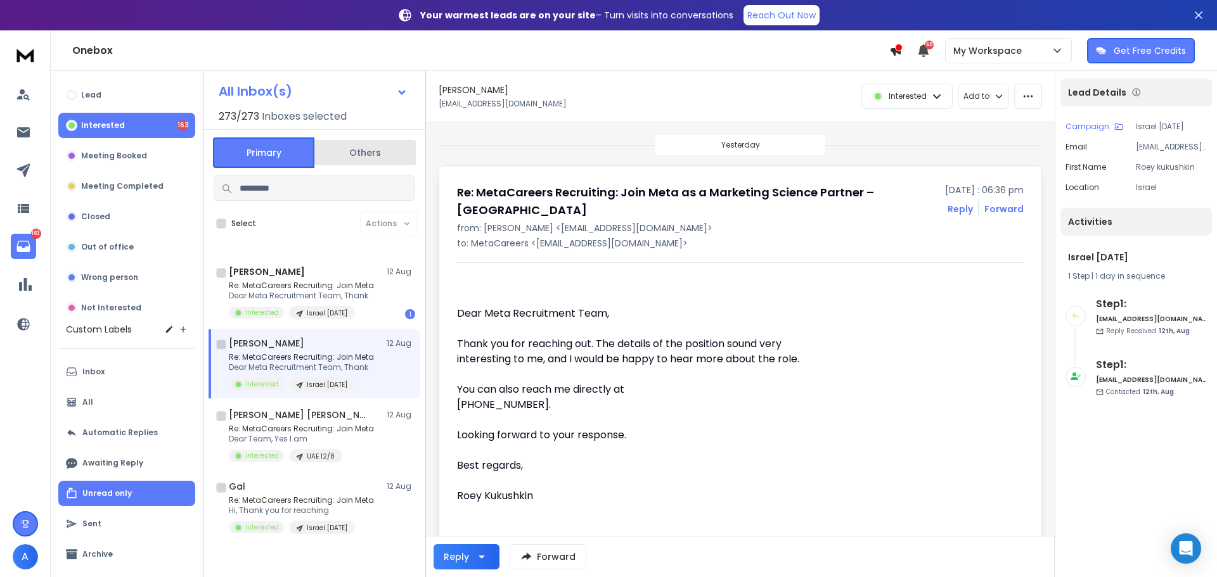
click at [500, 103] on p "yuri597444@gmail.com" at bounding box center [503, 104] width 128 height 10
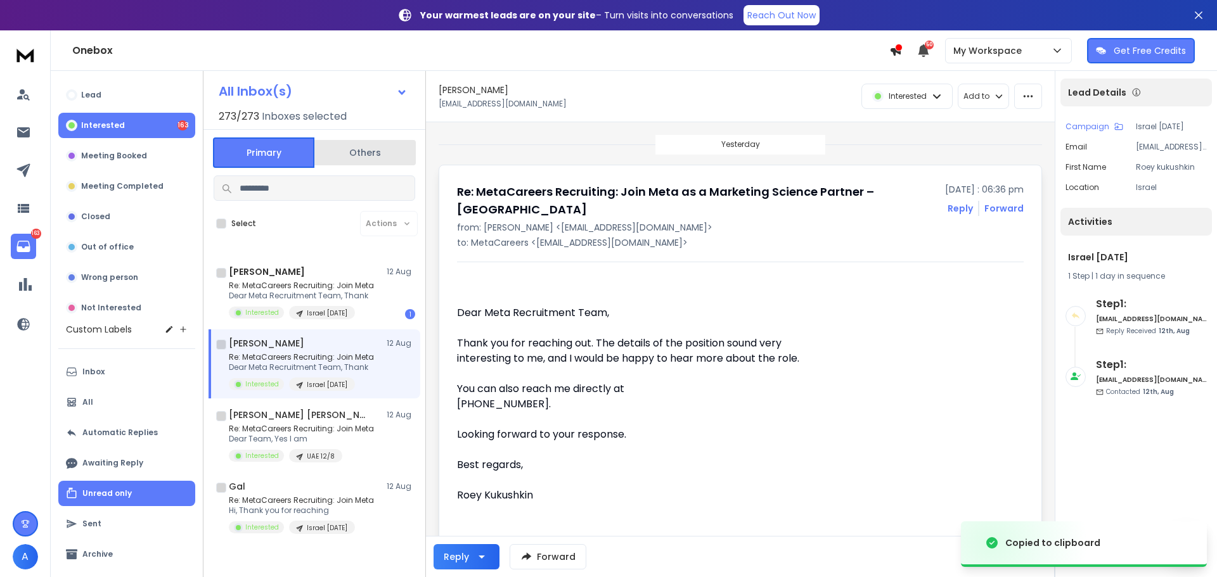
scroll to position [0, 0]
click at [543, 243] on p "to: MetaCareers <works@careersconnect-recruit.com>" at bounding box center [740, 243] width 567 height 13
drag, startPoint x: 543, startPoint y: 243, endPoint x: 678, endPoint y: 241, distance: 135.0
click at [678, 241] on p "to: MetaCareers <works@careersconnect-recruit.com>" at bounding box center [740, 243] width 567 height 13
click at [368, 298] on p "Dear Meta Recruitment Team, Thank" at bounding box center [301, 296] width 145 height 10
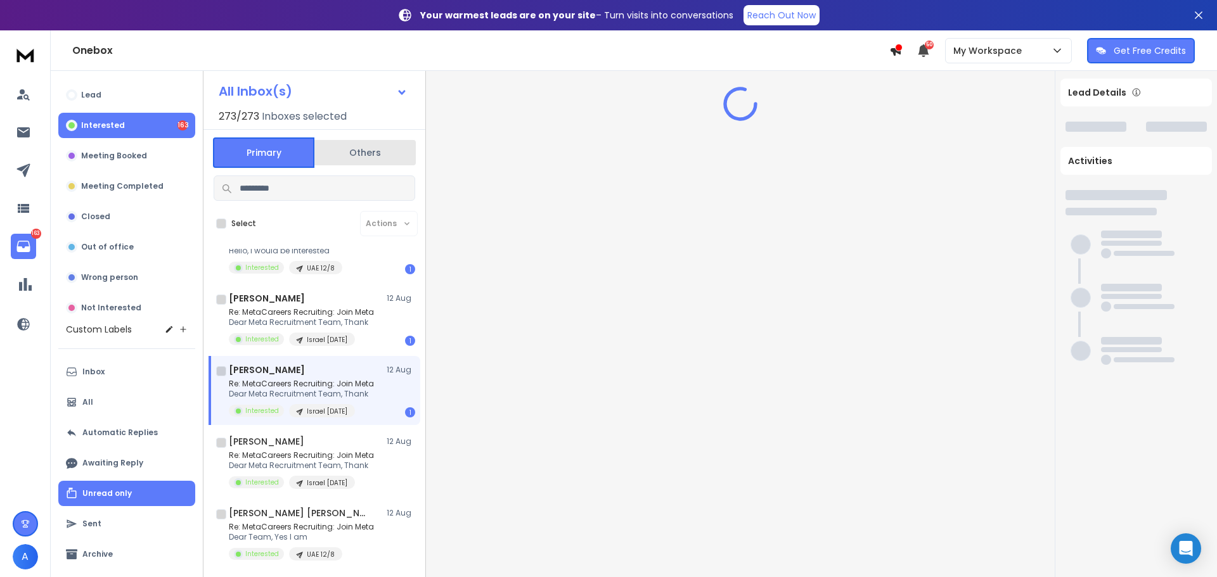
scroll to position [11470, 0]
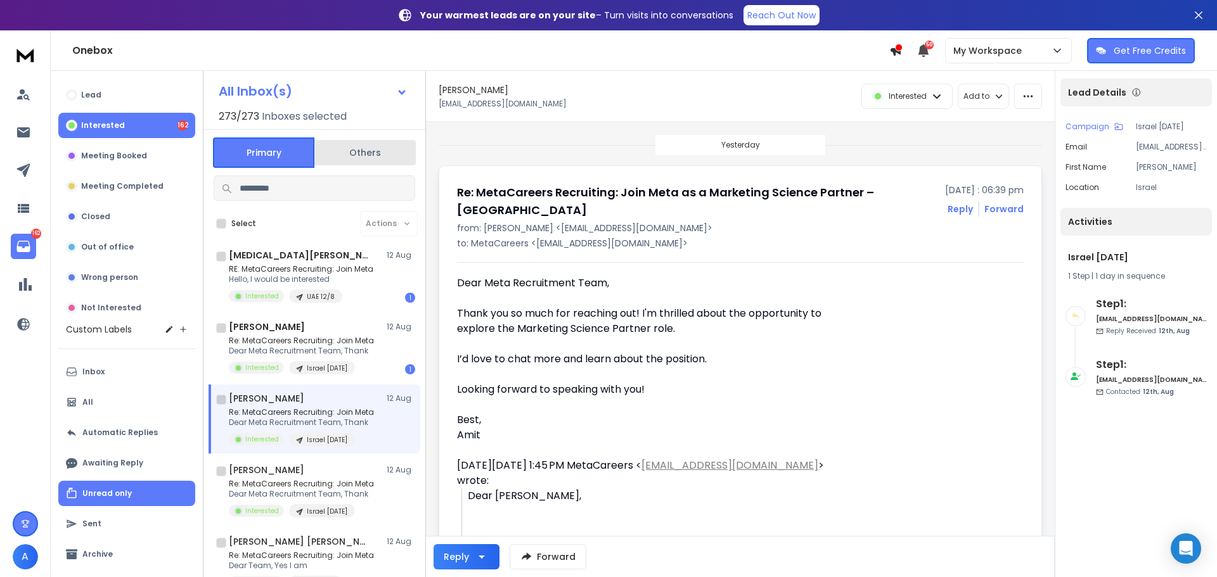
click at [529, 104] on p "amitkochman123@gmail.com" at bounding box center [503, 104] width 128 height 10
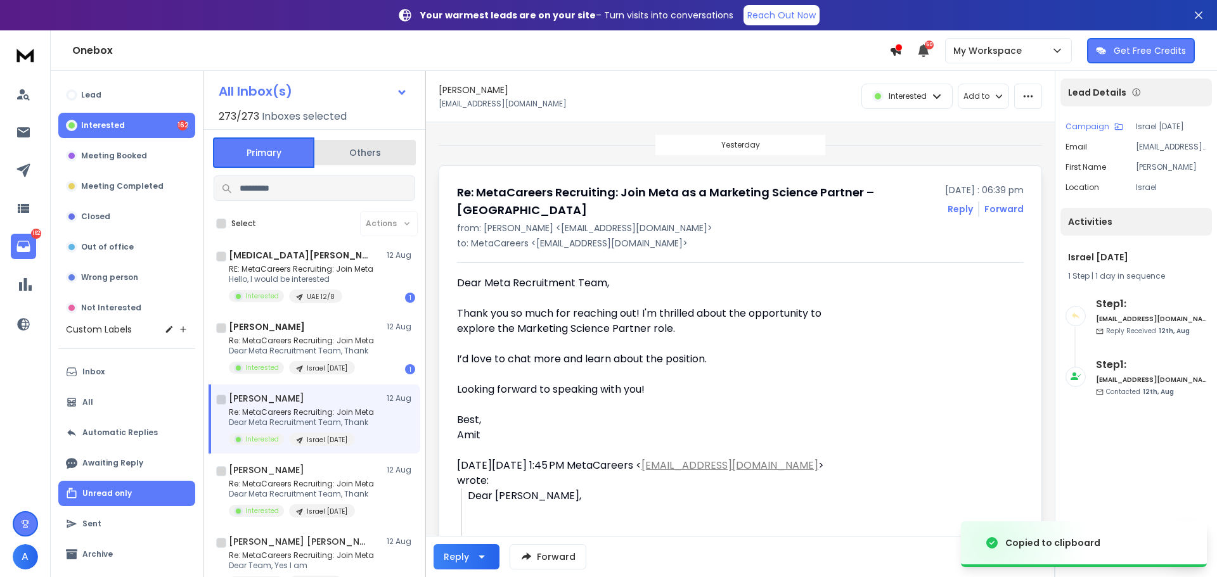
click at [543, 242] on p "to: MetaCareers <works@careersconnect-staff.com>" at bounding box center [740, 243] width 567 height 13
drag, startPoint x: 543, startPoint y: 242, endPoint x: 677, endPoint y: 241, distance: 134.4
click at [677, 241] on p "to: MetaCareers <works@careersconnect-staff.com>" at bounding box center [740, 243] width 567 height 13
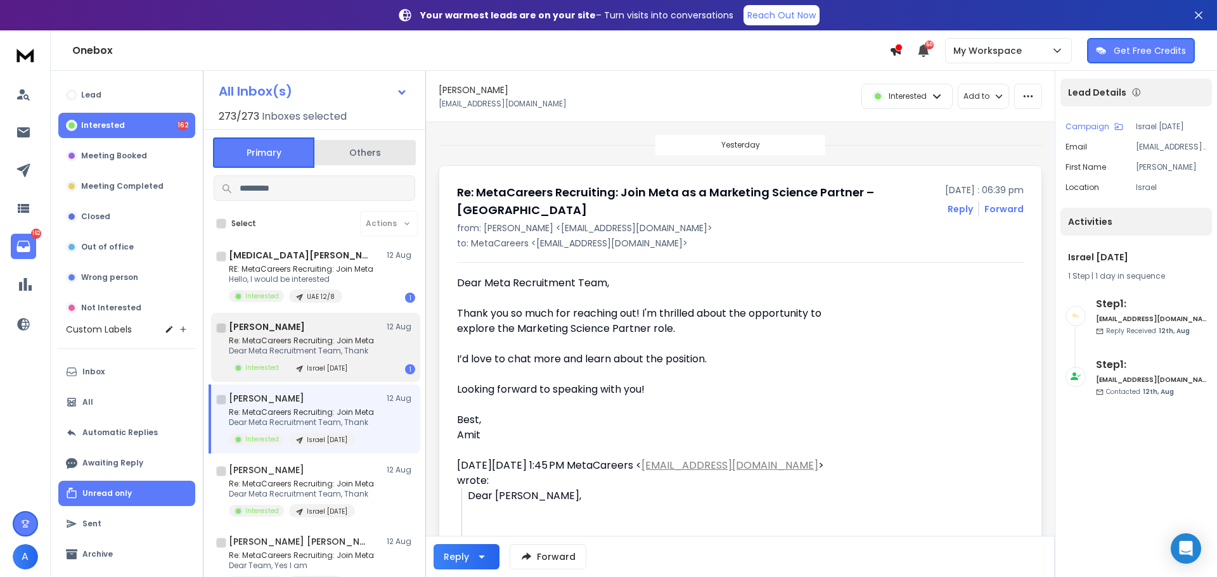
click at [335, 347] on p "Dear Meta Recruitment Team, Thank" at bounding box center [301, 351] width 145 height 10
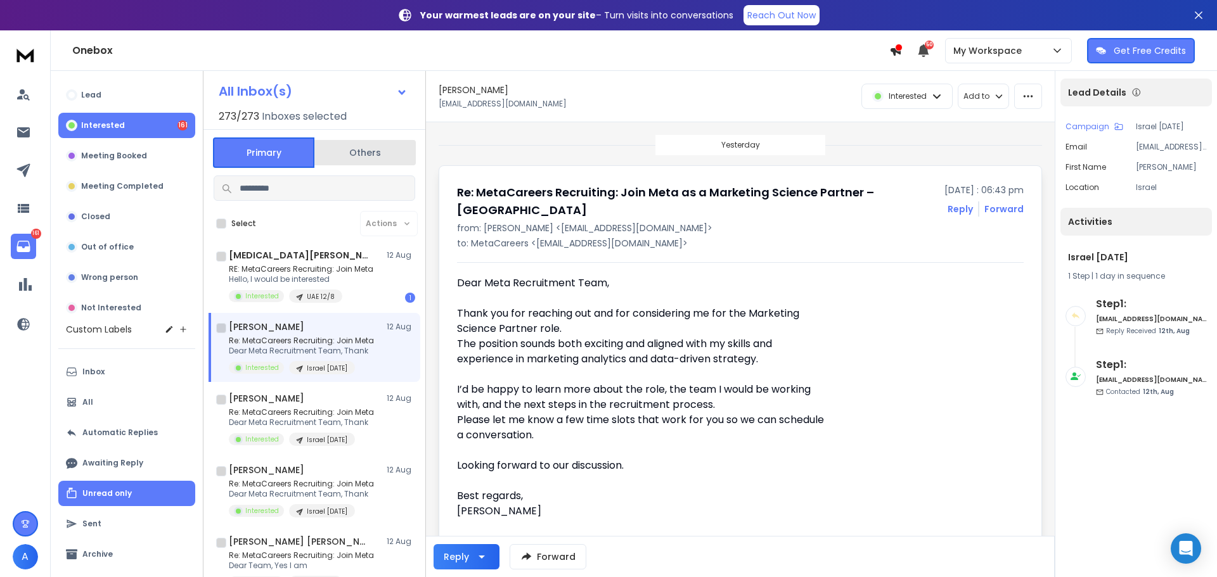
click at [482, 105] on p "shirmahloof@gmail.com" at bounding box center [503, 104] width 128 height 10
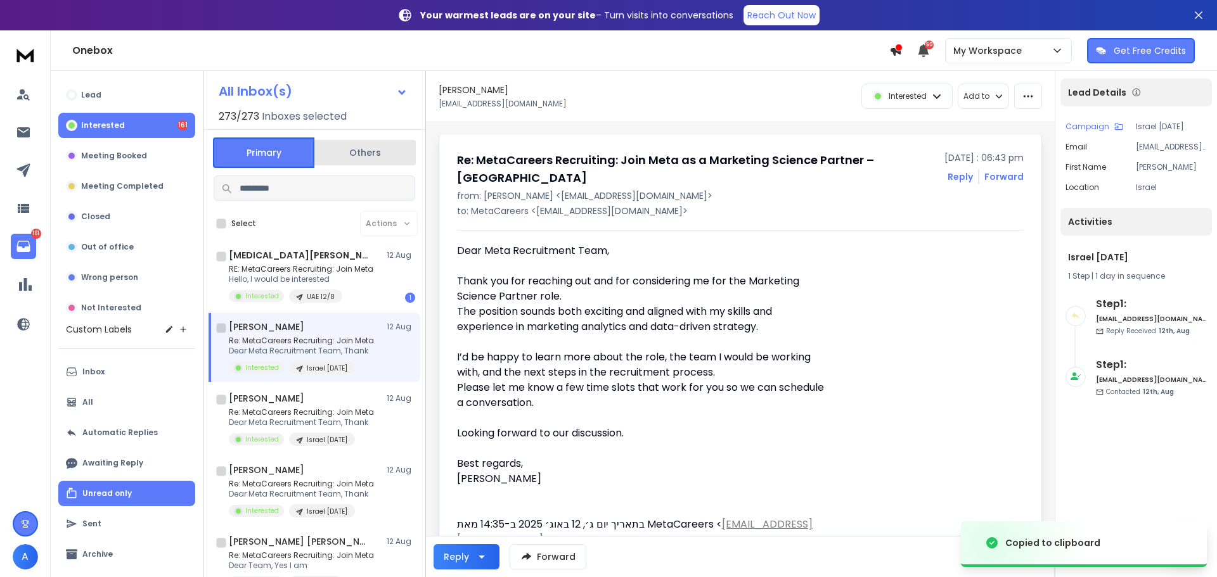
scroll to position [0, 0]
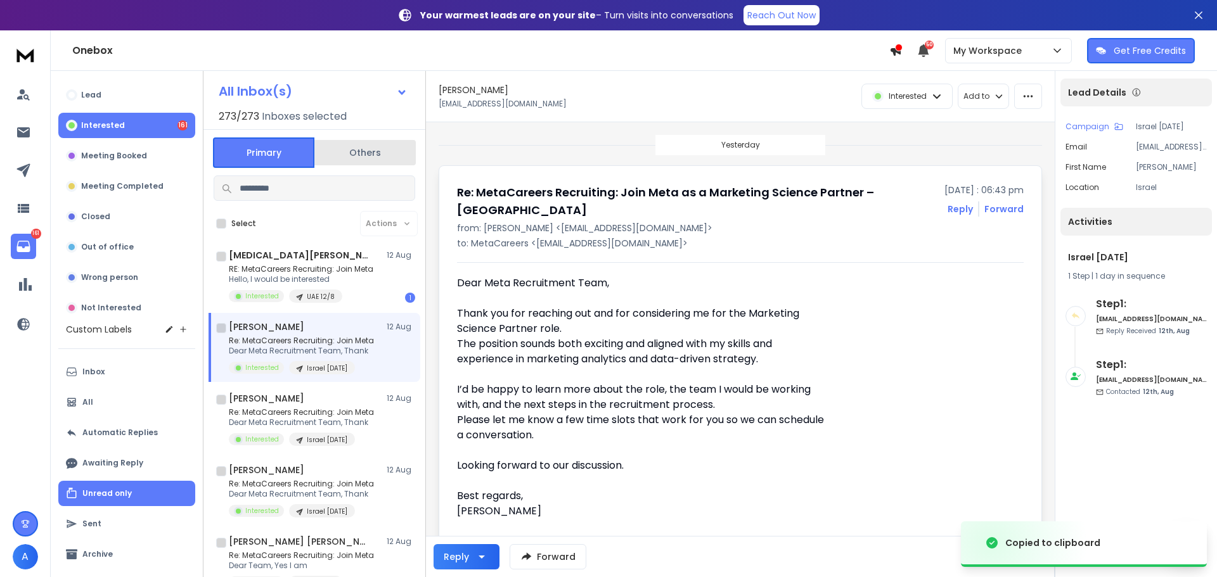
click at [540, 241] on p "to: MetaCareers <recruit@careersconnectfuture.com>" at bounding box center [740, 243] width 567 height 13
drag, startPoint x: 540, startPoint y: 241, endPoint x: 685, endPoint y: 241, distance: 145.2
click at [685, 241] on p "to: MetaCareers <recruit@careersconnectfuture.com>" at bounding box center [740, 243] width 567 height 13
click at [319, 280] on p "Hello, I would be interested" at bounding box center [301, 279] width 145 height 10
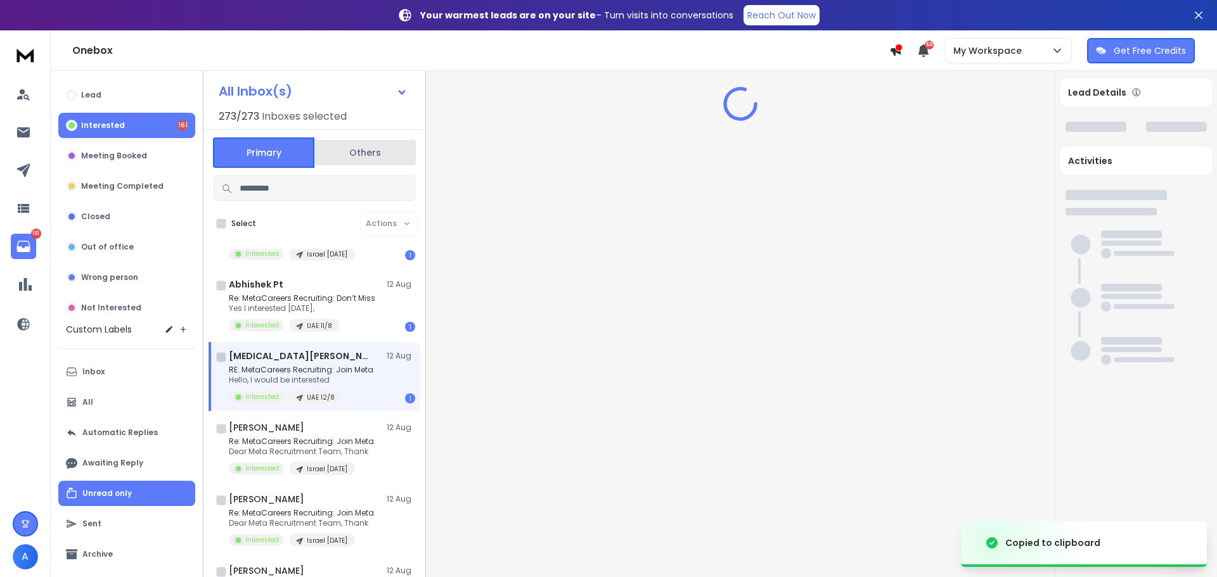
scroll to position [11280, 0]
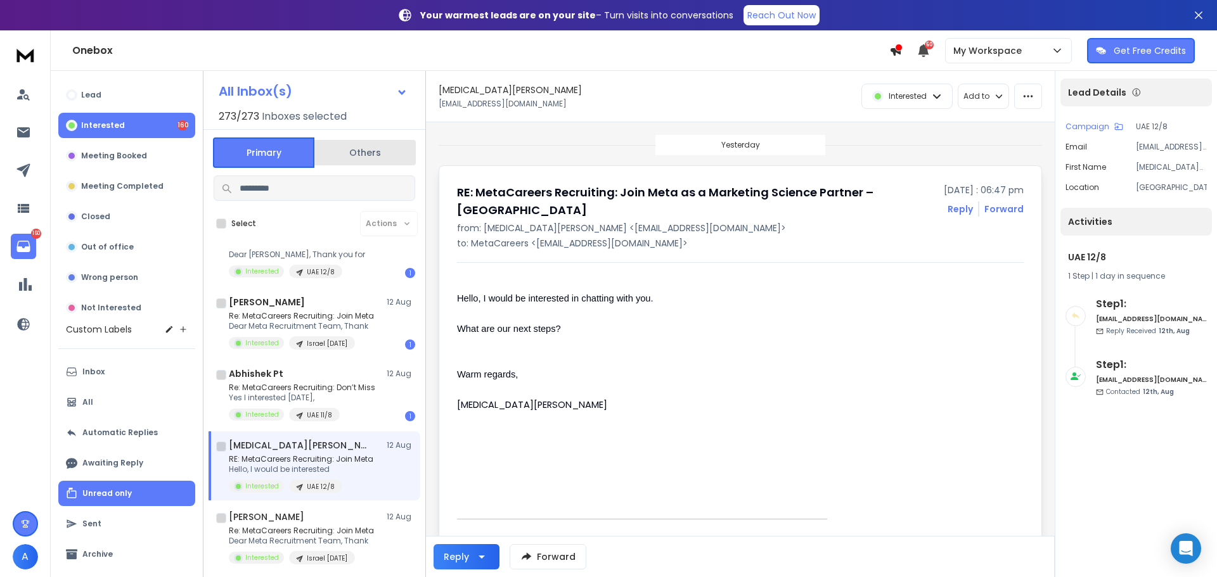
click at [525, 105] on p "nikmedia93@gmail.com" at bounding box center [503, 104] width 128 height 10
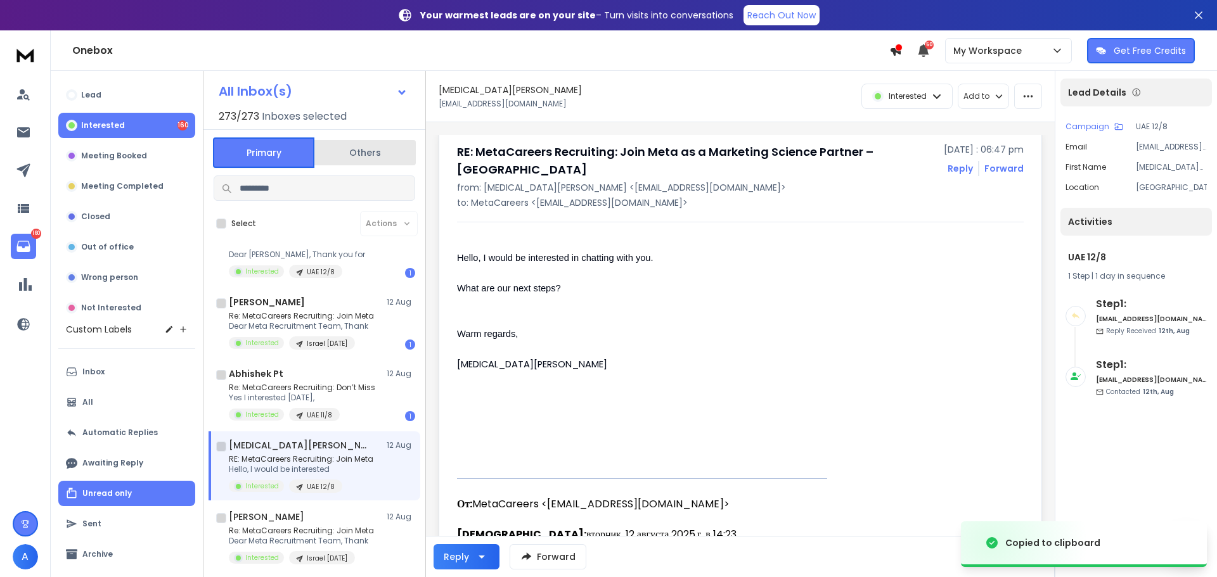
scroll to position [0, 0]
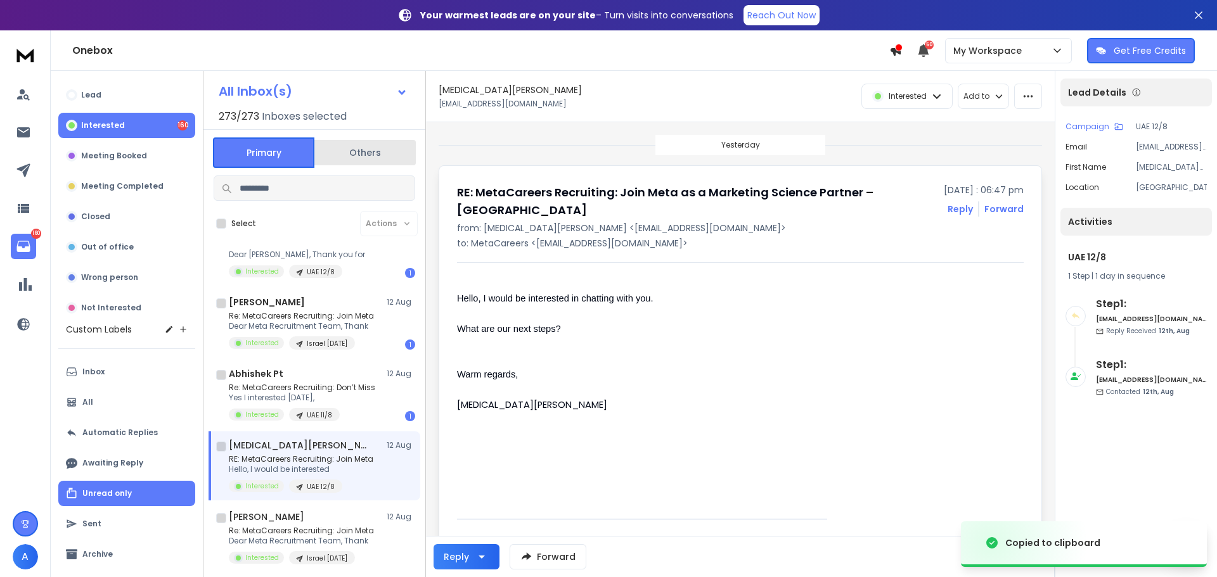
click at [543, 245] on p "to: MetaCareers <hr@careersconnect-source.com>" at bounding box center [740, 243] width 567 height 13
drag, startPoint x: 543, startPoint y: 245, endPoint x: 581, endPoint y: 241, distance: 38.9
click at [581, 241] on p "to: MetaCareers <hr@careersconnect-source.com>" at bounding box center [740, 243] width 567 height 13
click at [537, 243] on p "to: MetaCareers <hr@careersconnect-source.com>" at bounding box center [740, 243] width 567 height 13
drag, startPoint x: 537, startPoint y: 243, endPoint x: 670, endPoint y: 243, distance: 132.5
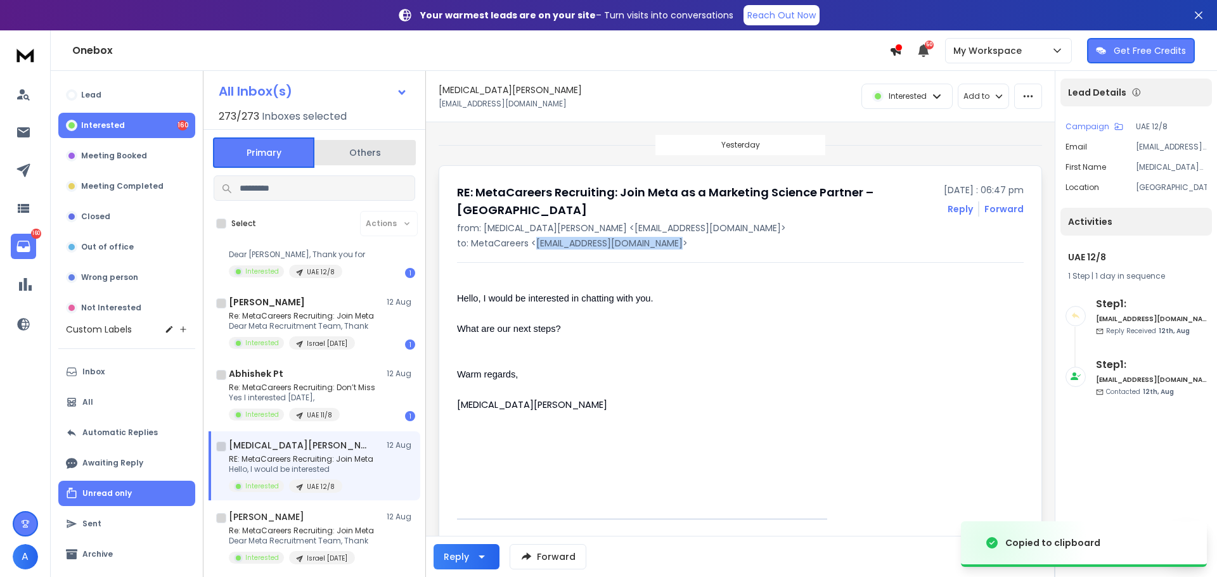
click at [670, 243] on p "to: MetaCareers <hr@careersconnect-source.com>" at bounding box center [740, 243] width 567 height 13
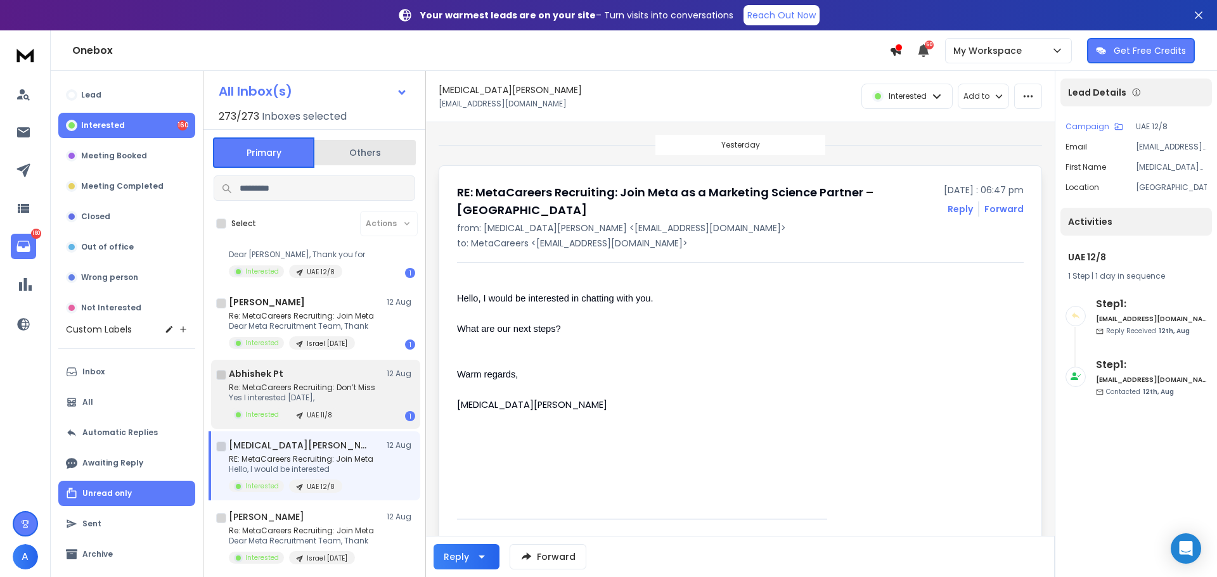
click at [341, 384] on p "Re: MetaCareers Recruiting: Don’t Miss" at bounding box center [302, 388] width 146 height 10
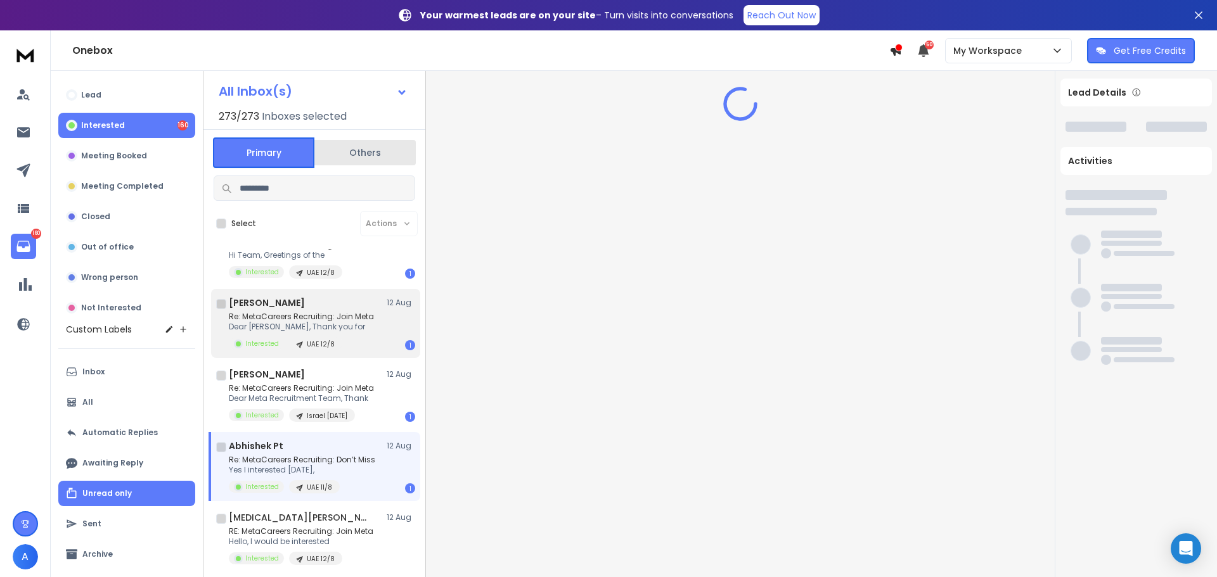
scroll to position [11153, 0]
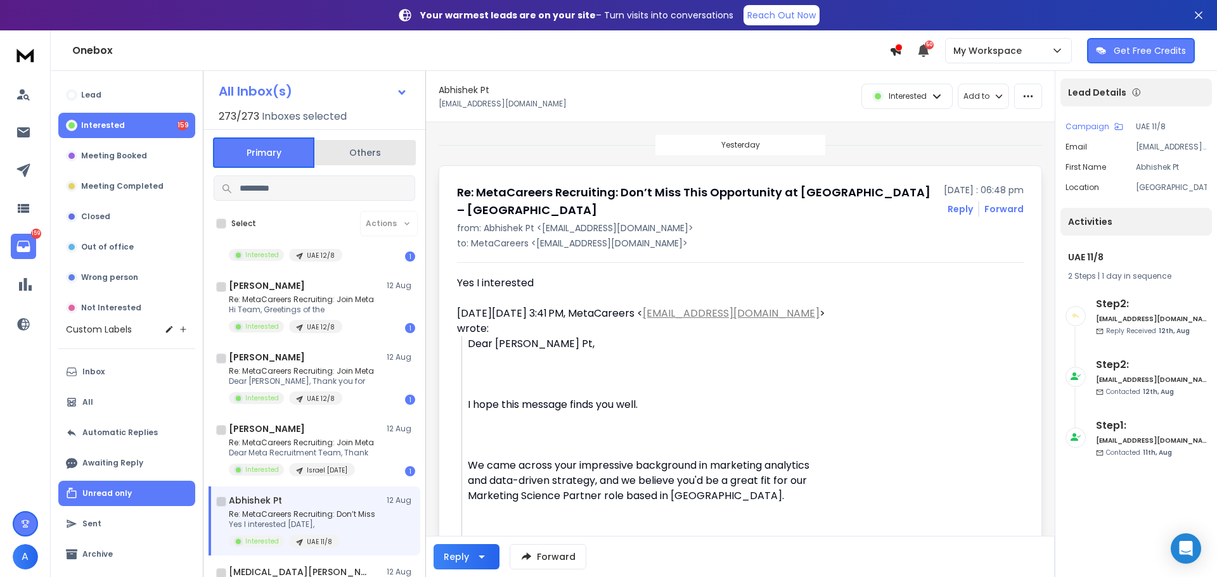
click at [517, 105] on p "abhishekpt98@gmail.com" at bounding box center [503, 104] width 128 height 10
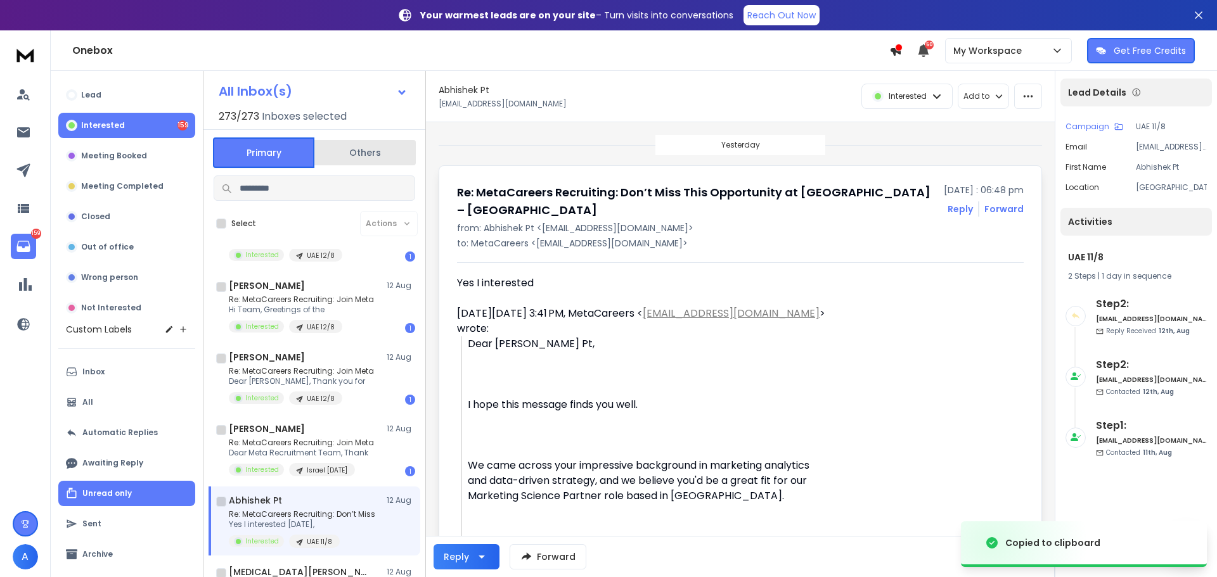
click at [559, 244] on p "to: MetaCareers <hr@careersconnect-marketers.com>" at bounding box center [740, 243] width 567 height 13
click at [536, 246] on p "to: MetaCareers <hr@careersconnect-marketers.com>" at bounding box center [740, 243] width 567 height 13
drag, startPoint x: 536, startPoint y: 246, endPoint x: 684, endPoint y: 241, distance: 147.8
click at [684, 241] on p "to: MetaCareers <hr@careersconnect-marketers.com>" at bounding box center [740, 243] width 567 height 13
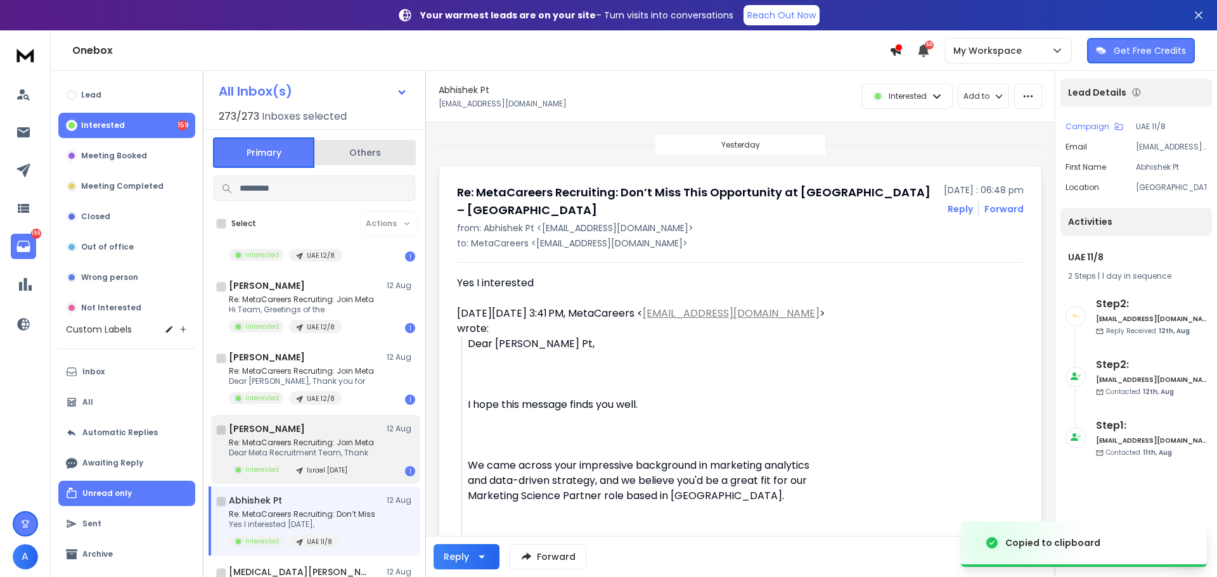
click at [325, 430] on div "Hadar Markus 12 Aug" at bounding box center [322, 429] width 186 height 13
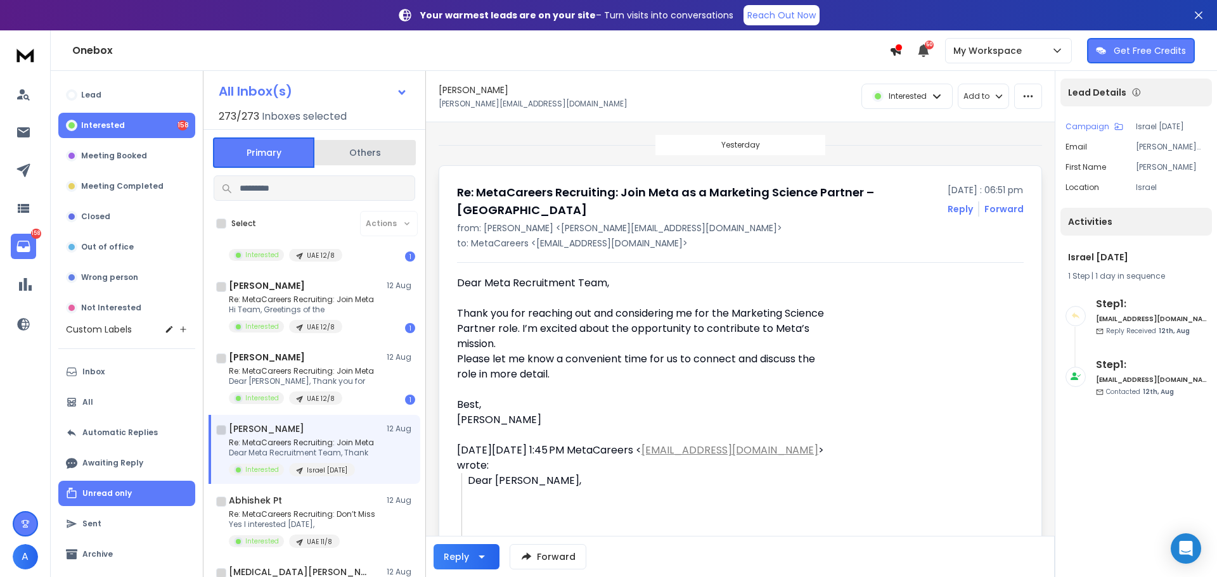
click at [562, 228] on p "from: Hadar Markus <markus.hadar@gmail.com>" at bounding box center [740, 228] width 567 height 13
drag, startPoint x: 562, startPoint y: 228, endPoint x: 656, endPoint y: 225, distance: 93.9
click at [656, 225] on p "from: Hadar Markus <markus.hadar@gmail.com>" at bounding box center [740, 228] width 567 height 13
click at [536, 247] on p "to: MetaCareers <hr@careersconnect-staff.com>" at bounding box center [740, 243] width 567 height 13
drag, startPoint x: 536, startPoint y: 247, endPoint x: 660, endPoint y: 244, distance: 124.3
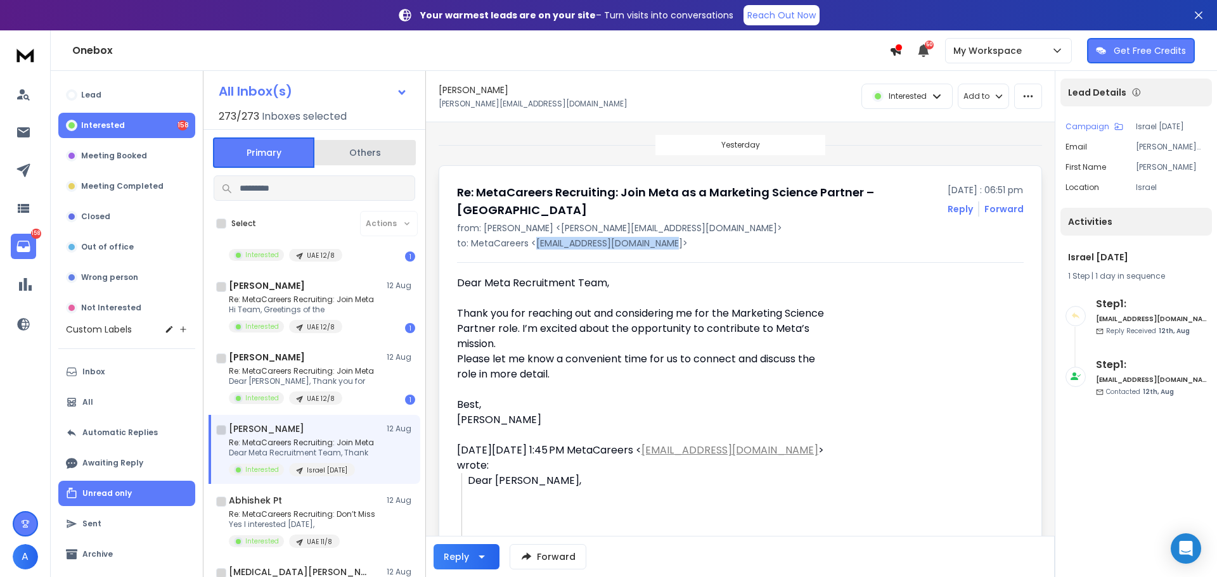
click at [660, 244] on p "to: MetaCareers <hr@careersconnect-staff.com>" at bounding box center [740, 243] width 567 height 13
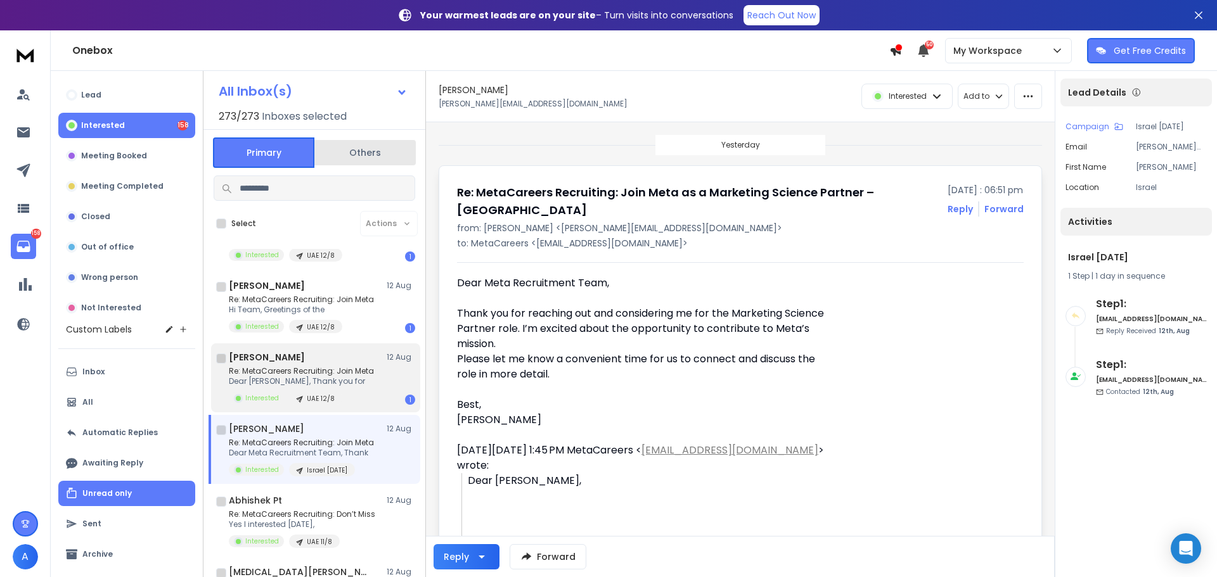
click at [382, 357] on div "Aravind S 12 Aug" at bounding box center [322, 357] width 186 height 13
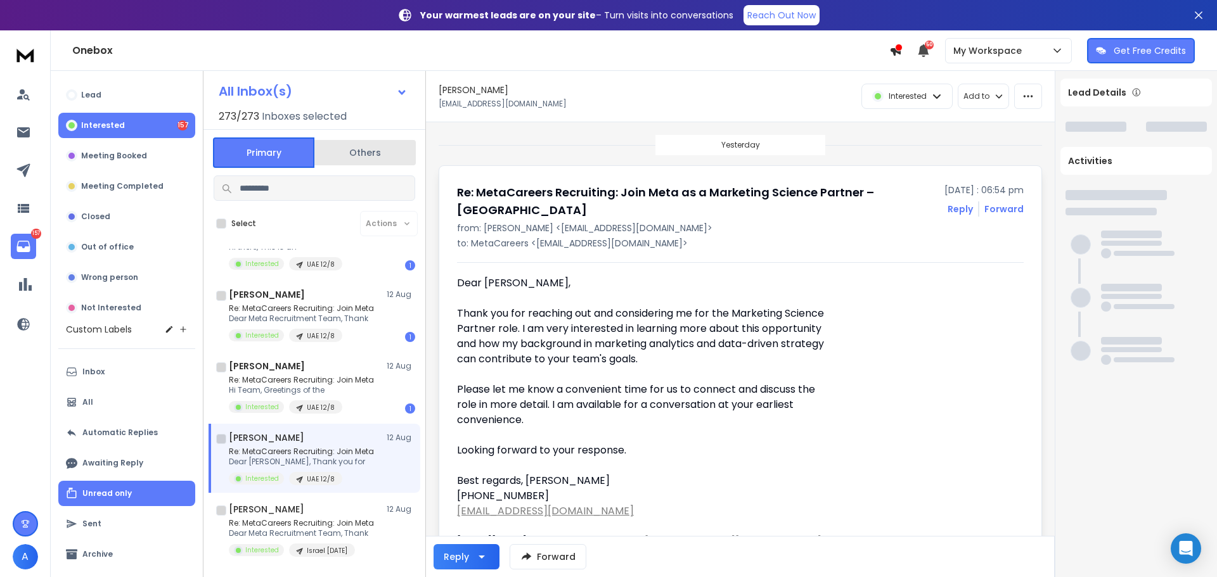
scroll to position [11026, 0]
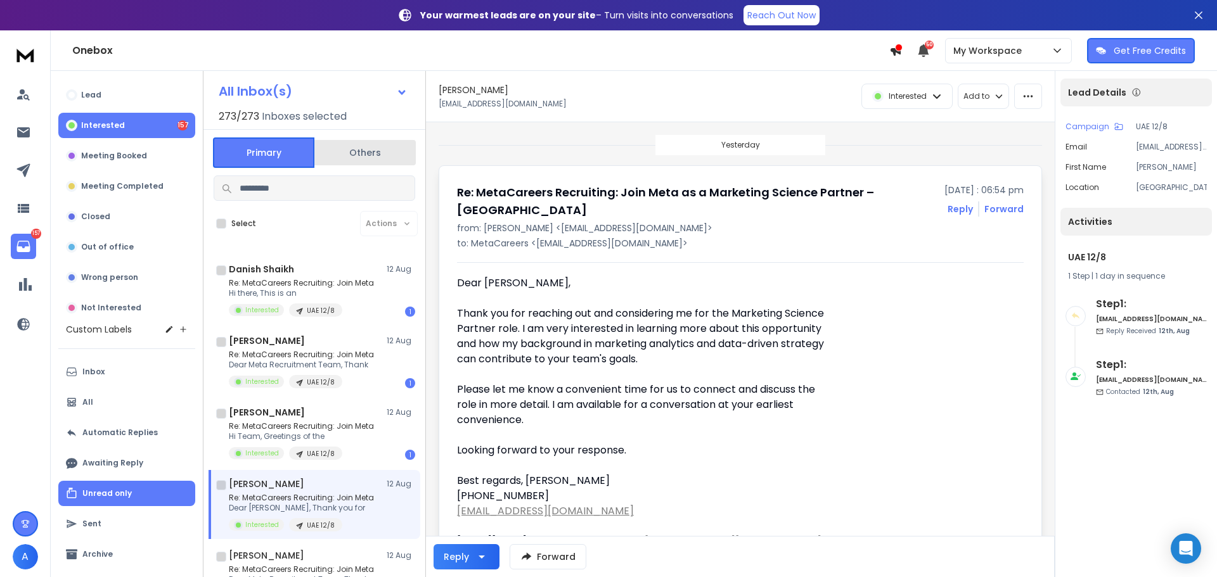
click at [508, 104] on p "aravindshaji177@gmail.com" at bounding box center [503, 104] width 128 height 10
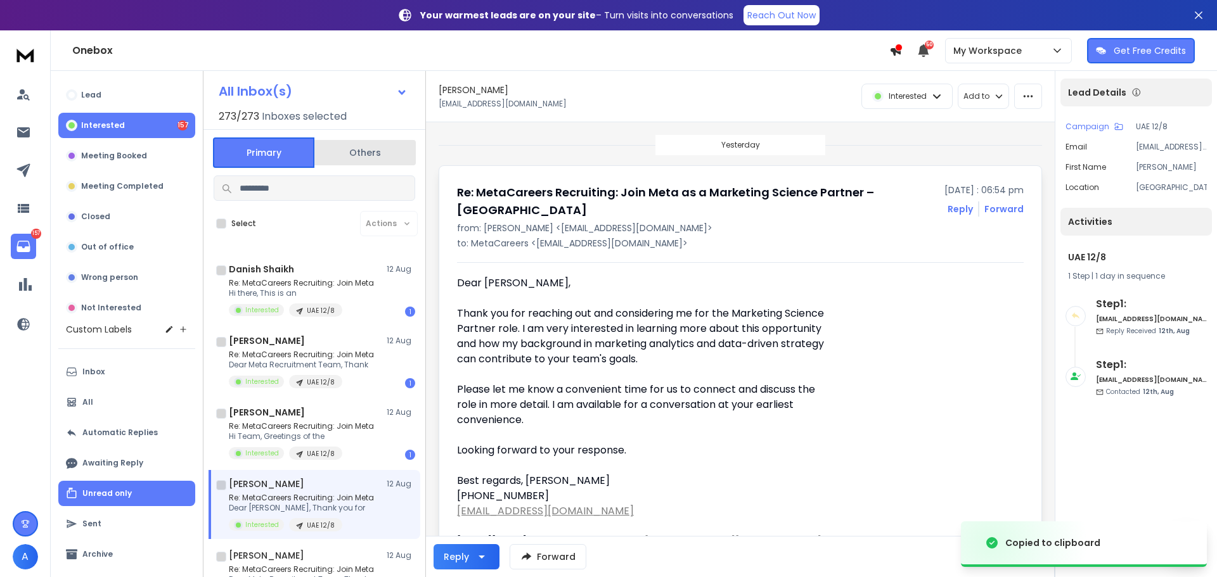
click at [552, 245] on p "to: MetaCareers <employee@careersconnect-source.com>" at bounding box center [740, 243] width 567 height 13
drag, startPoint x: 552, startPoint y: 245, endPoint x: 702, endPoint y: 243, distance: 149.6
click at [702, 243] on p "to: MetaCareers <employee@careersconnect-source.com>" at bounding box center [740, 243] width 567 height 13
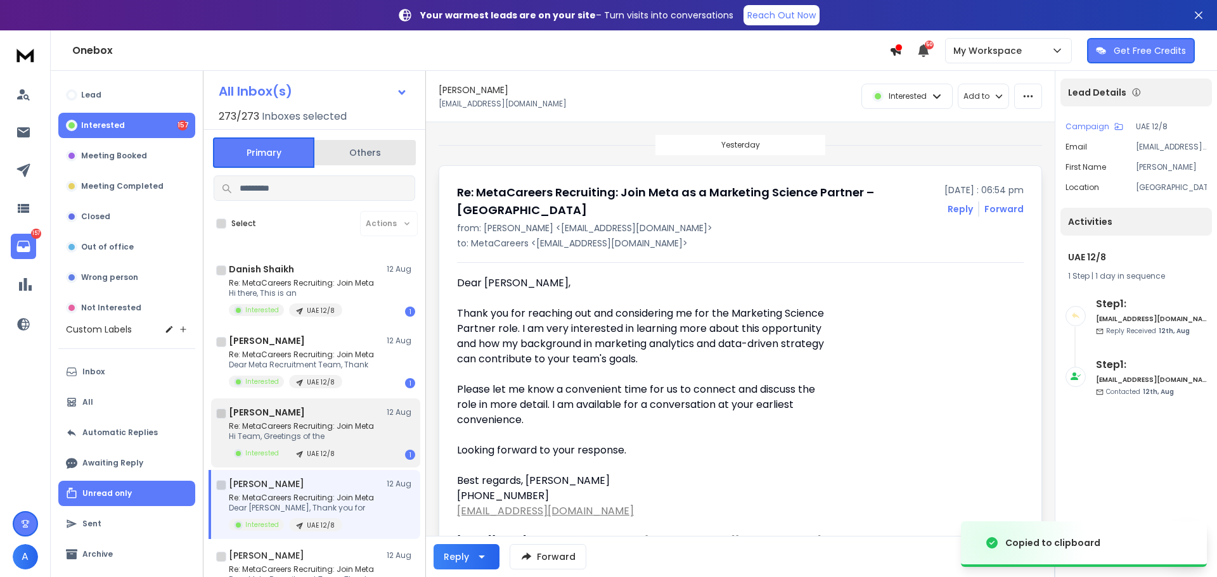
click at [344, 418] on div "KEYUR PATEL 12 Aug" at bounding box center [322, 412] width 186 height 13
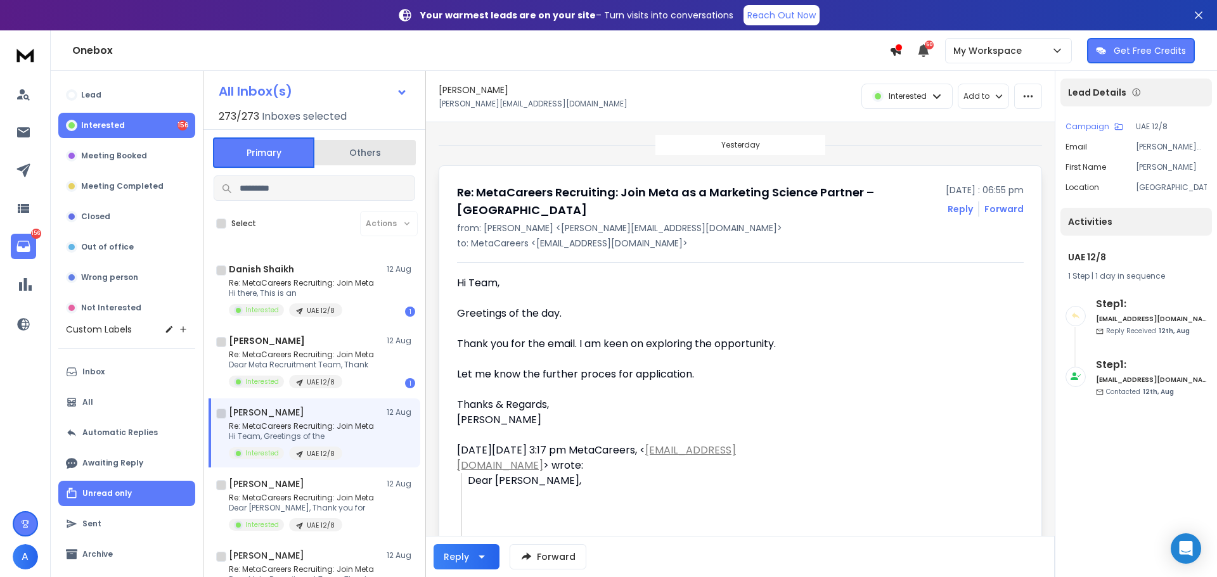
click at [513, 100] on p "keyur.dp@somaiya.edu" at bounding box center [533, 104] width 189 height 10
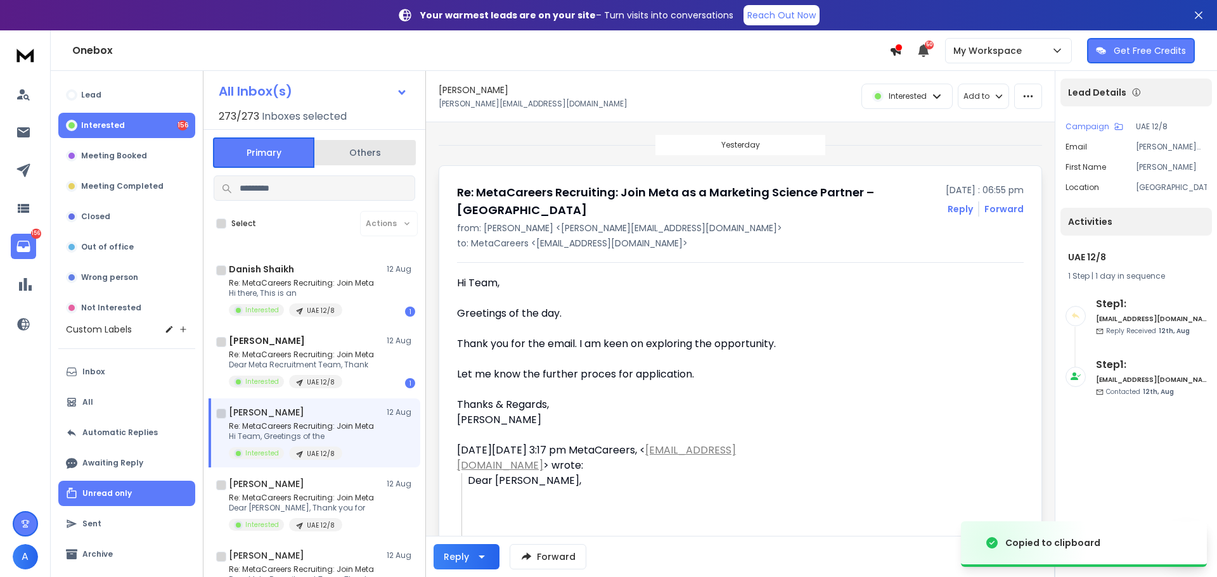
click at [549, 246] on p "to: MetaCareers <recruit@futurecareersconnect.com>" at bounding box center [740, 243] width 567 height 13
drag, startPoint x: 549, startPoint y: 246, endPoint x: 678, endPoint y: 241, distance: 129.4
click at [678, 241] on p "to: MetaCareers <recruit@futurecareersconnect.com>" at bounding box center [740, 243] width 567 height 13
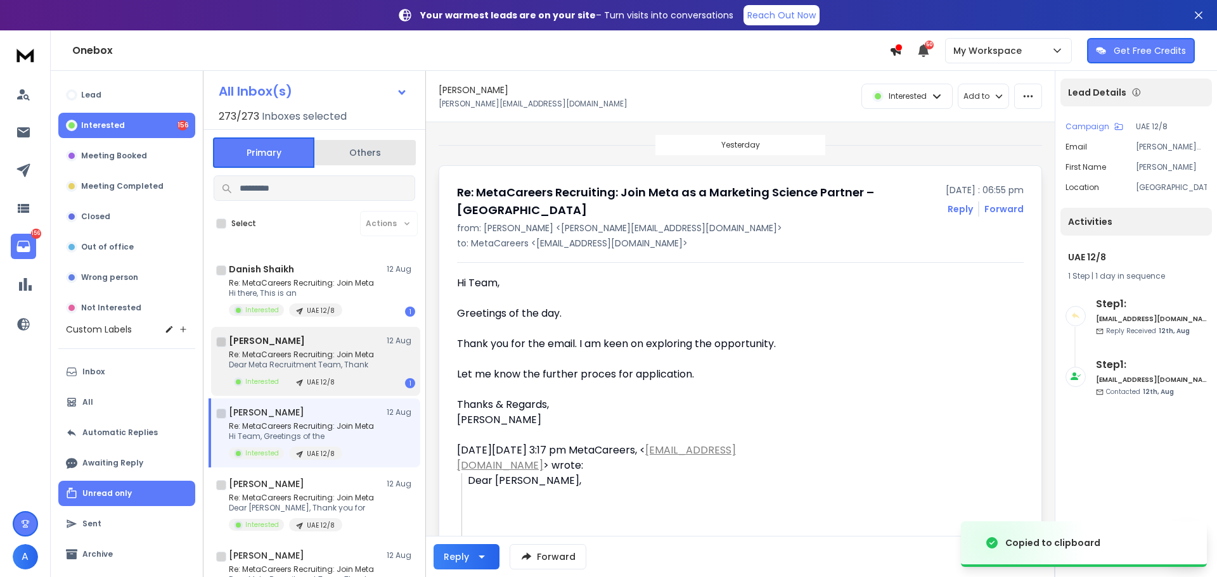
click at [363, 355] on p "Re: MetaCareers Recruiting: Join Meta" at bounding box center [301, 355] width 145 height 10
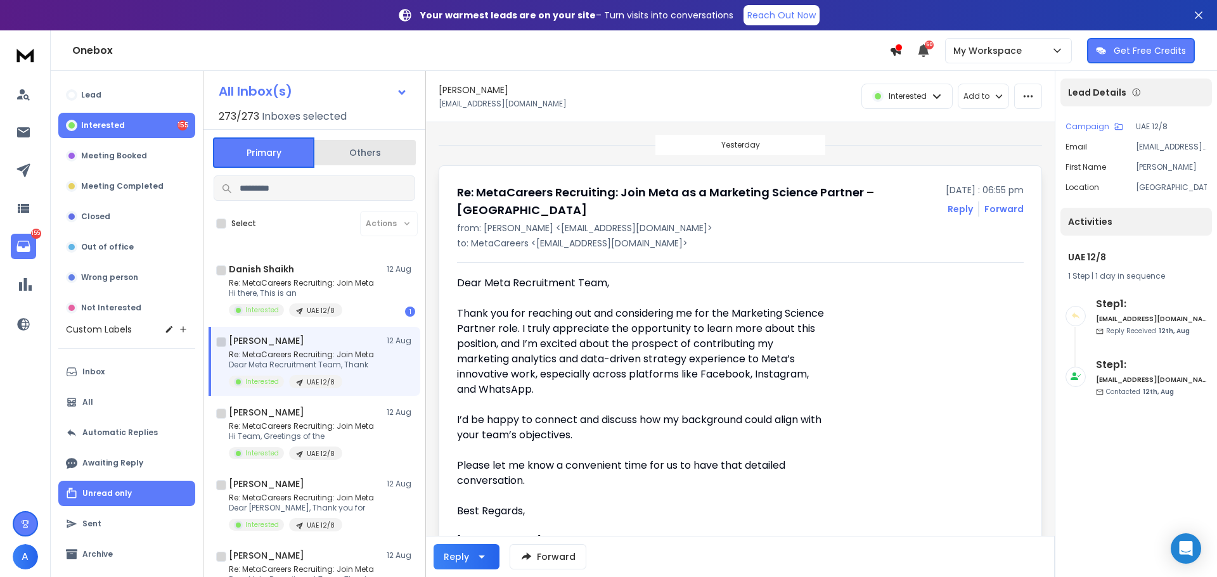
click at [510, 109] on div "Dileepa Pandithawatta Dileepa Pandithawatta dileepa97@gmail.com Interested Add …" at bounding box center [740, 96] width 629 height 51
click at [510, 106] on p "dileepa97@gmail.com" at bounding box center [503, 104] width 128 height 10
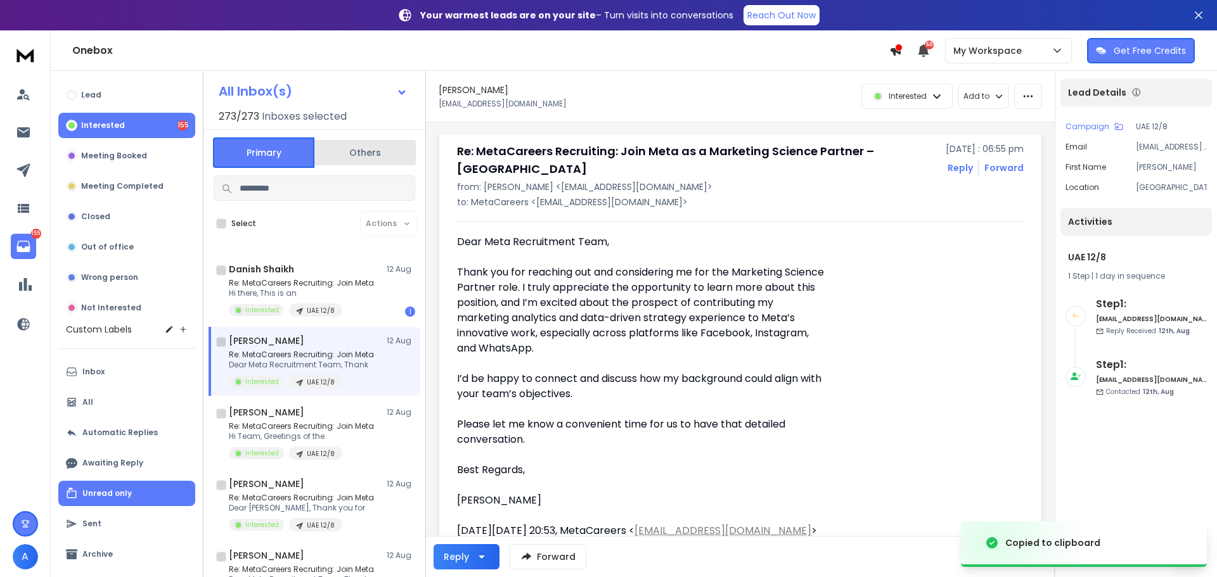
scroll to position [0, 0]
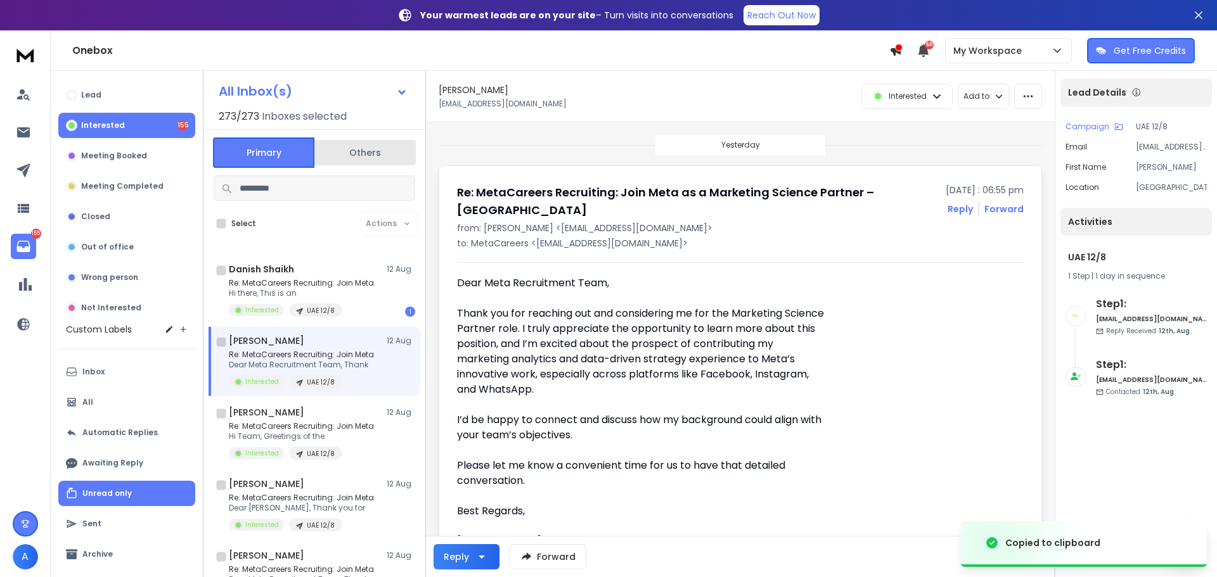
click at [559, 244] on p "to: MetaCareers <recruit@careersconnectgateway.com>" at bounding box center [740, 243] width 567 height 13
click at [546, 242] on p "to: MetaCareers <recruit@careersconnectgateway.com>" at bounding box center [740, 243] width 567 height 13
drag, startPoint x: 546, startPoint y: 242, endPoint x: 688, endPoint y: 241, distance: 142.6
click at [688, 241] on p "to: MetaCareers <recruit@careersconnectgateway.com>" at bounding box center [740, 243] width 567 height 13
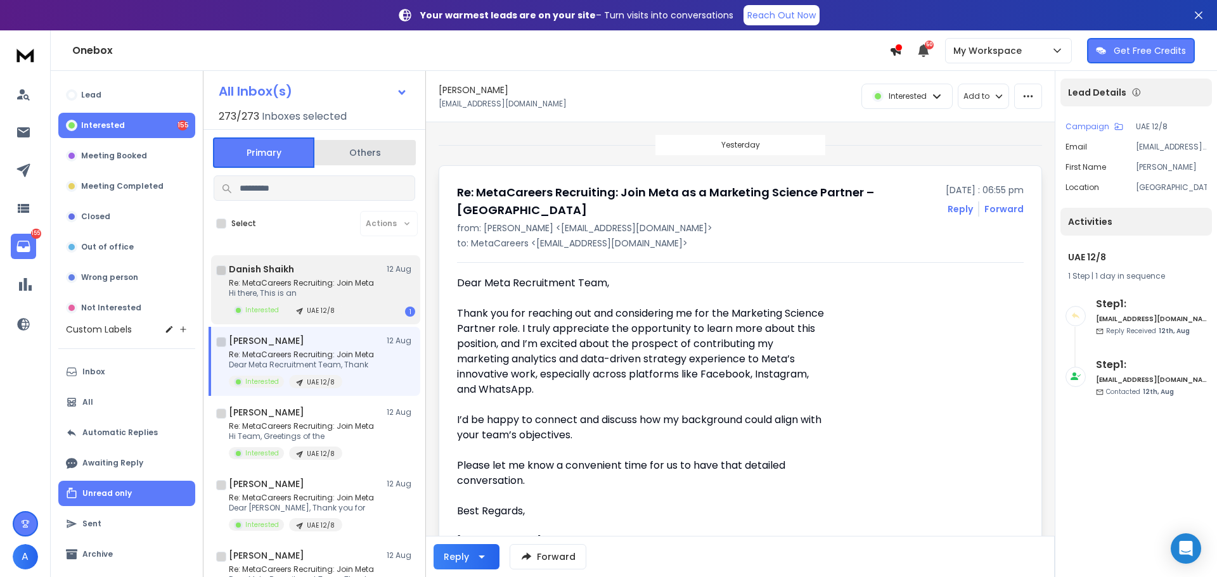
click at [363, 292] on p "Hi there, This is an" at bounding box center [301, 293] width 145 height 10
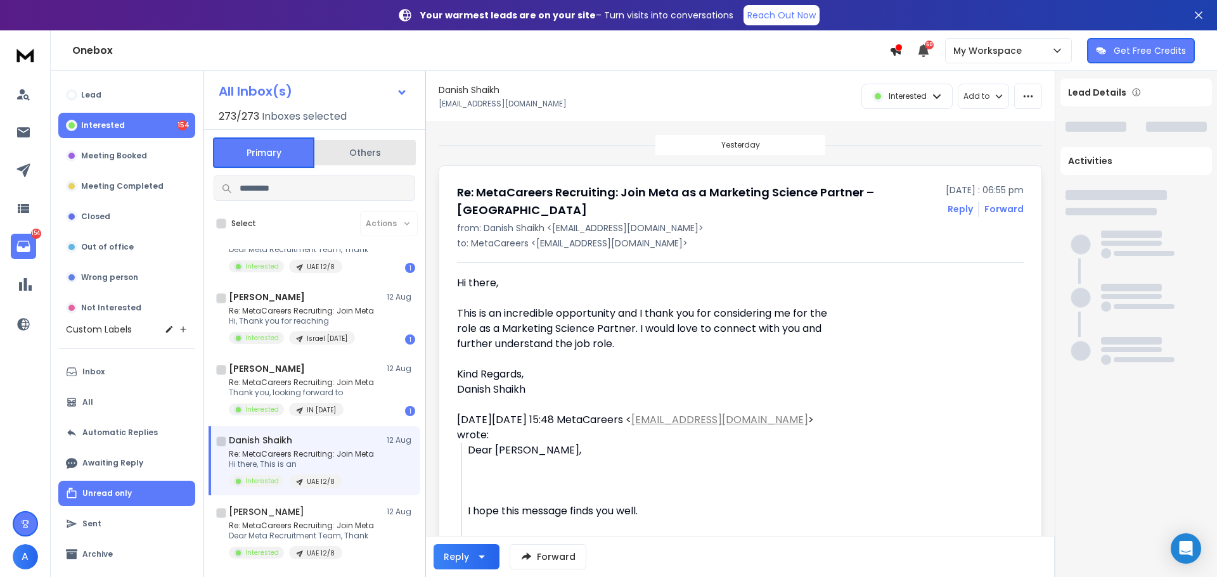
scroll to position [10836, 0]
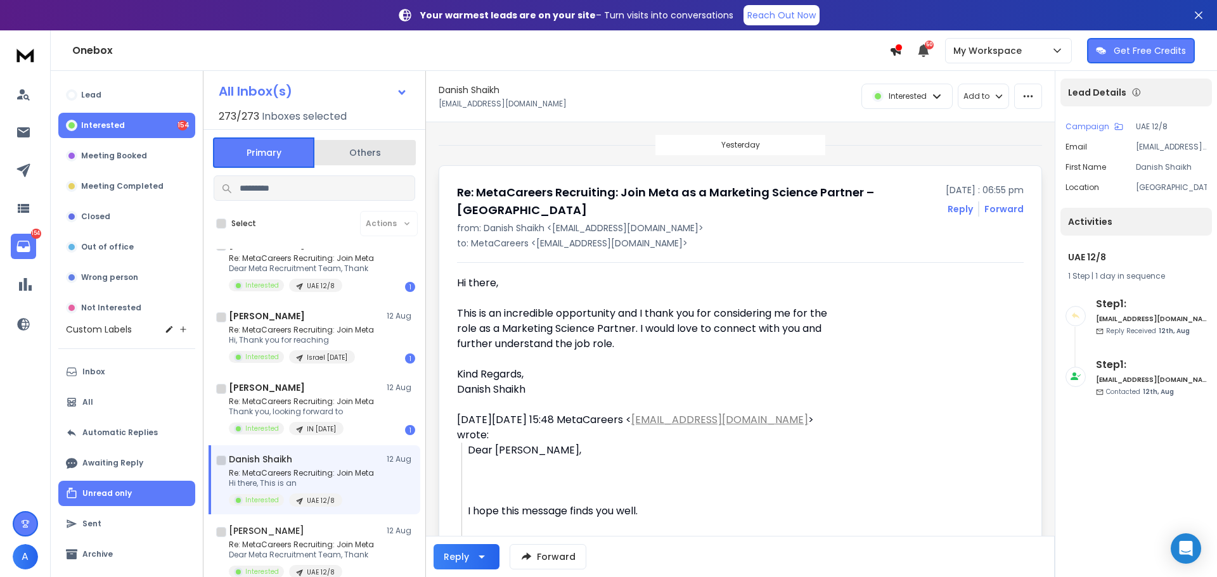
click at [531, 103] on p "danishtariqshaikh@gmail.com" at bounding box center [503, 104] width 128 height 10
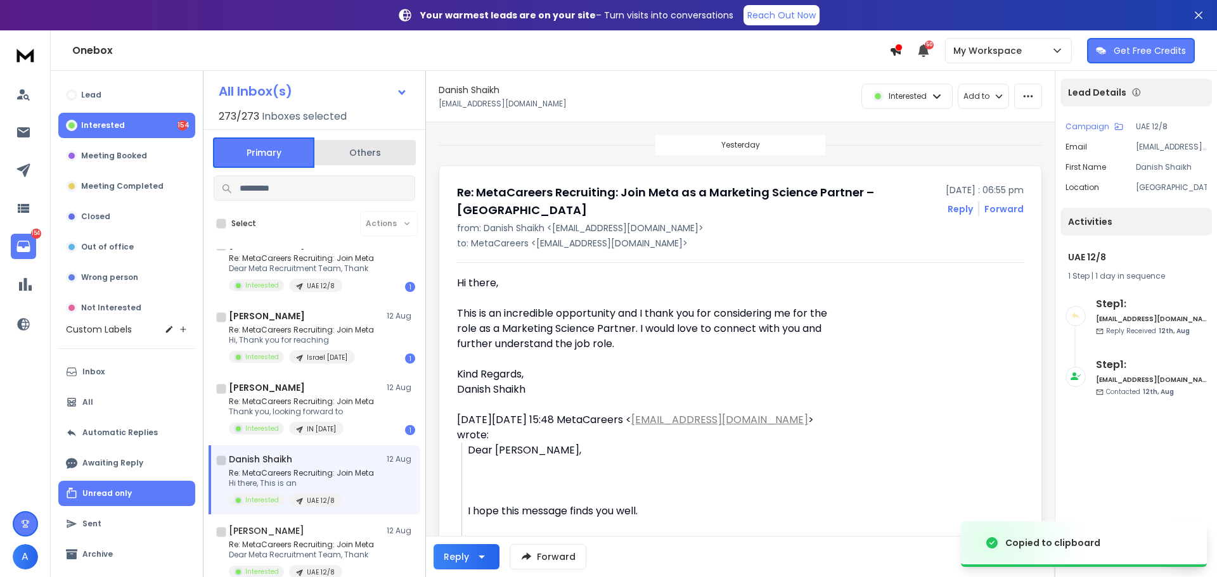
click at [536, 243] on p "to: MetaCareers <hr@careersconnect-future.com>" at bounding box center [740, 243] width 567 height 13
drag, startPoint x: 536, startPoint y: 243, endPoint x: 663, endPoint y: 240, distance: 126.8
click at [663, 240] on p "to: MetaCareers <hr@careersconnect-future.com>" at bounding box center [740, 243] width 567 height 13
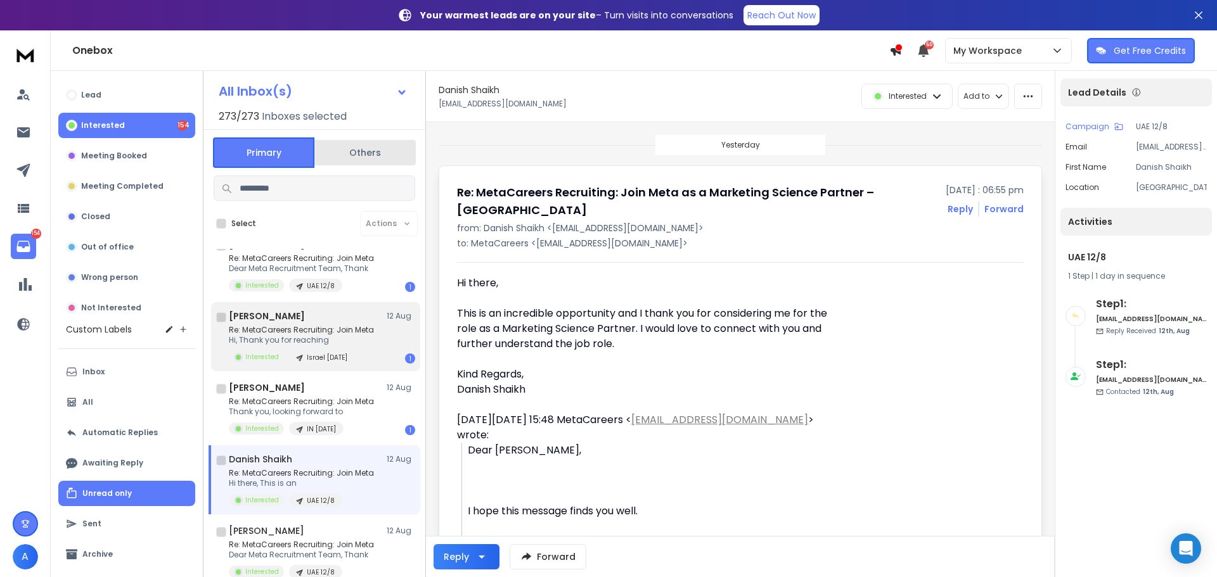
click at [319, 381] on div "Himanshi Khowal 12 Aug Re: MetaCareers Recruiting: Join Meta Thank you, looking…" at bounding box center [315, 408] width 209 height 69
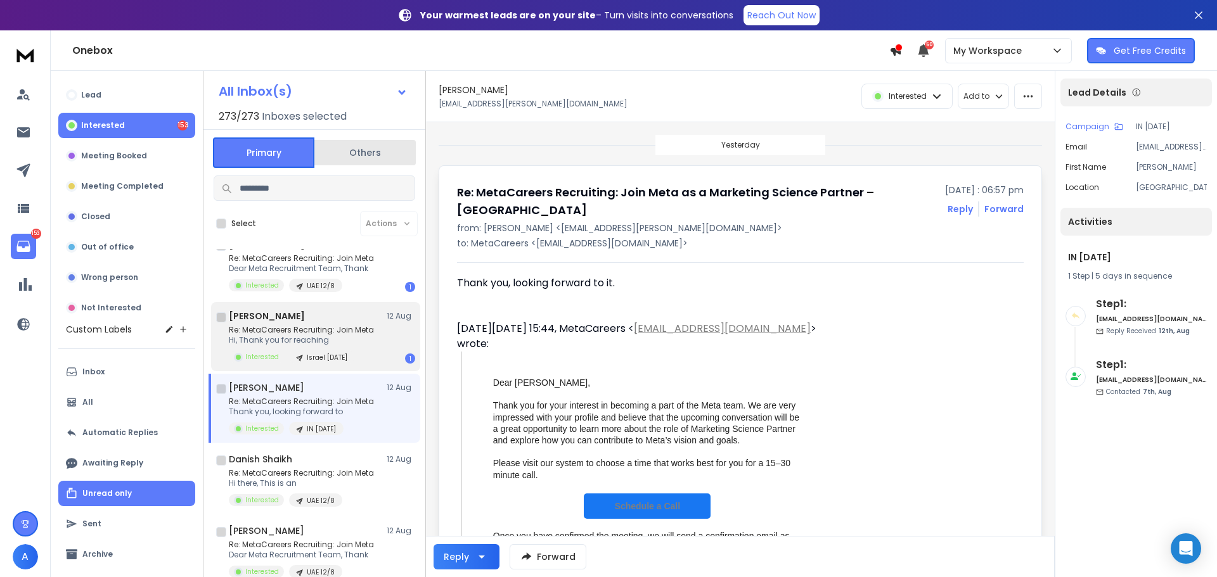
click at [321, 302] on div "Michal Daskal 12 Aug Re: MetaCareers Recruiting: Join Meta Hi, Thank you for re…" at bounding box center [315, 336] width 209 height 69
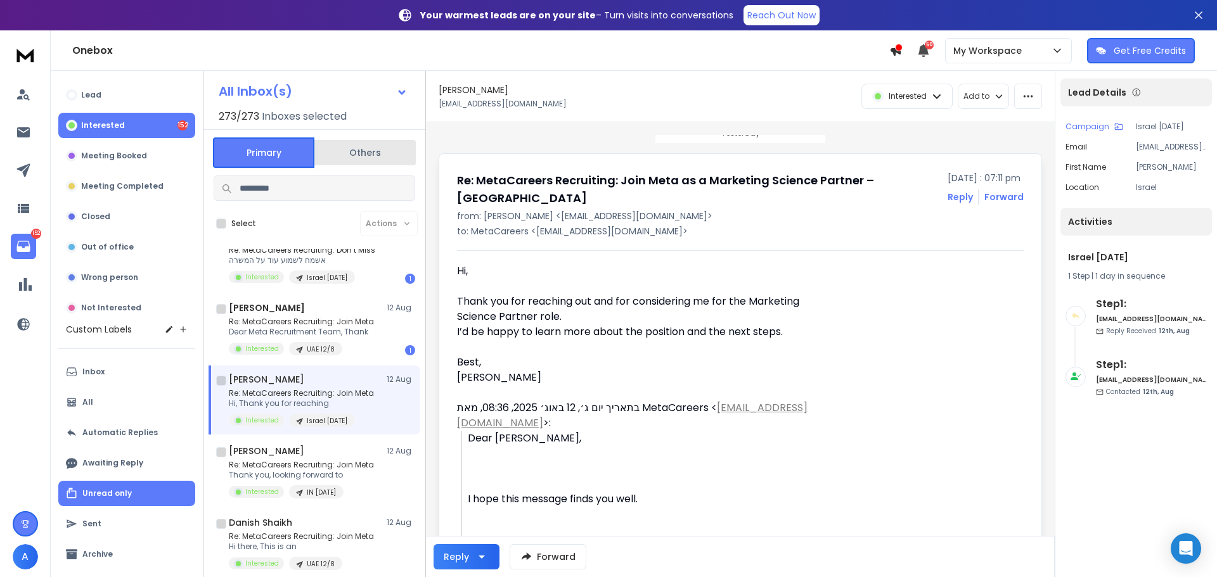
scroll to position [0, 0]
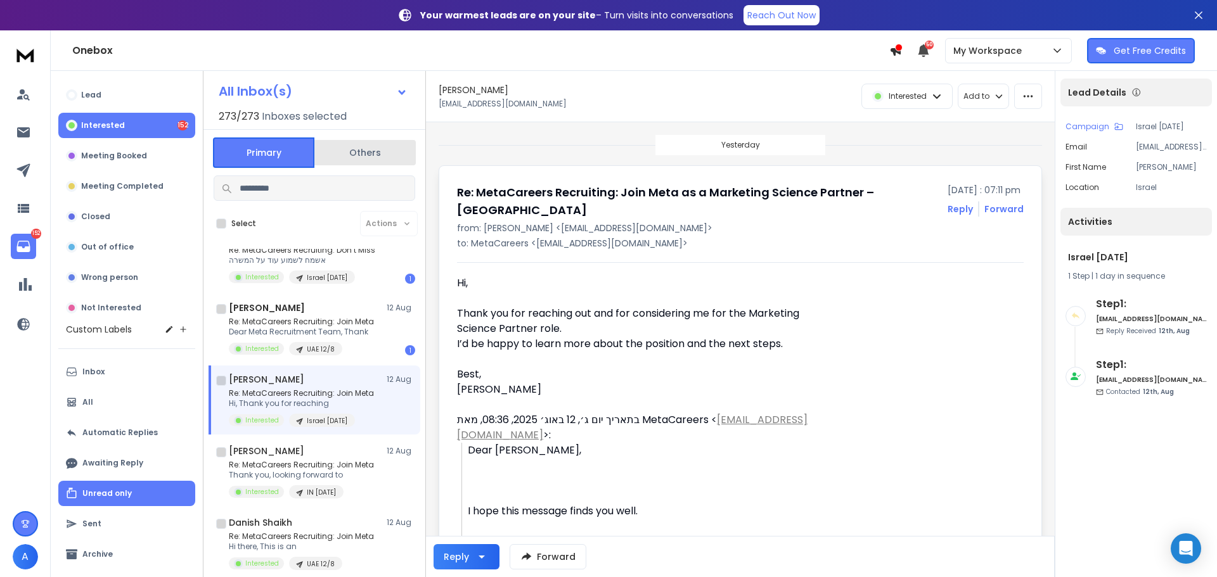
click at [491, 100] on p "daskalmic@gmail.com" at bounding box center [503, 104] width 128 height 10
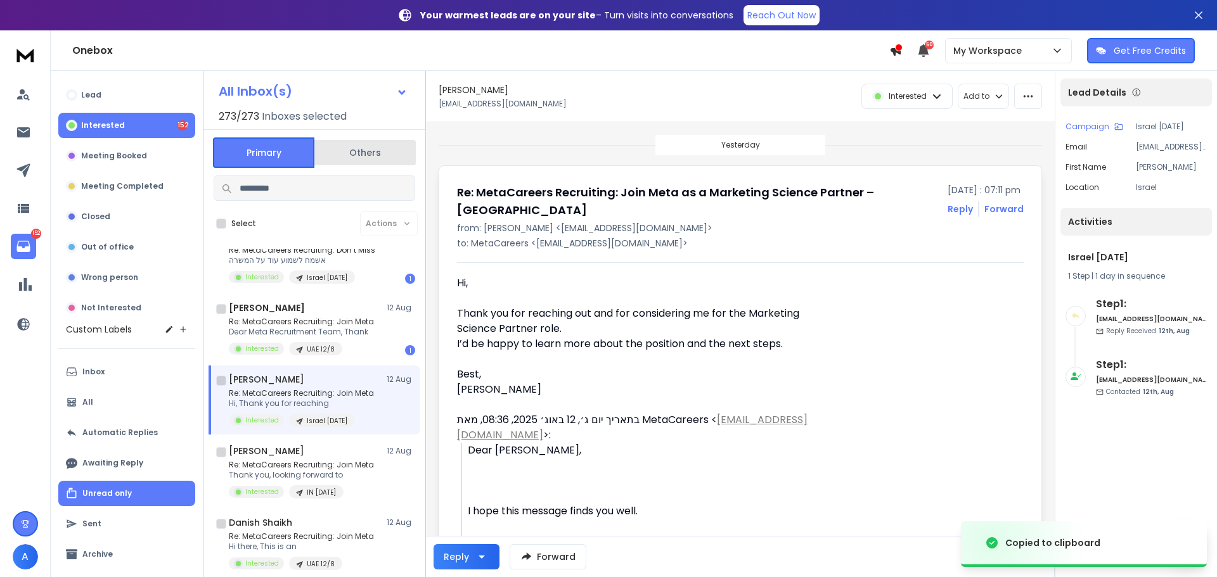
click at [548, 243] on p "to: MetaCareers <info@careersconnect-journey.com>" at bounding box center [740, 243] width 567 height 13
drag, startPoint x: 548, startPoint y: 243, endPoint x: 675, endPoint y: 243, distance: 127.4
click at [675, 243] on p "to: MetaCareers <info@careersconnect-journey.com>" at bounding box center [740, 243] width 567 height 13
click at [348, 345] on div "Interested UAE 12/8" at bounding box center [301, 348] width 145 height 13
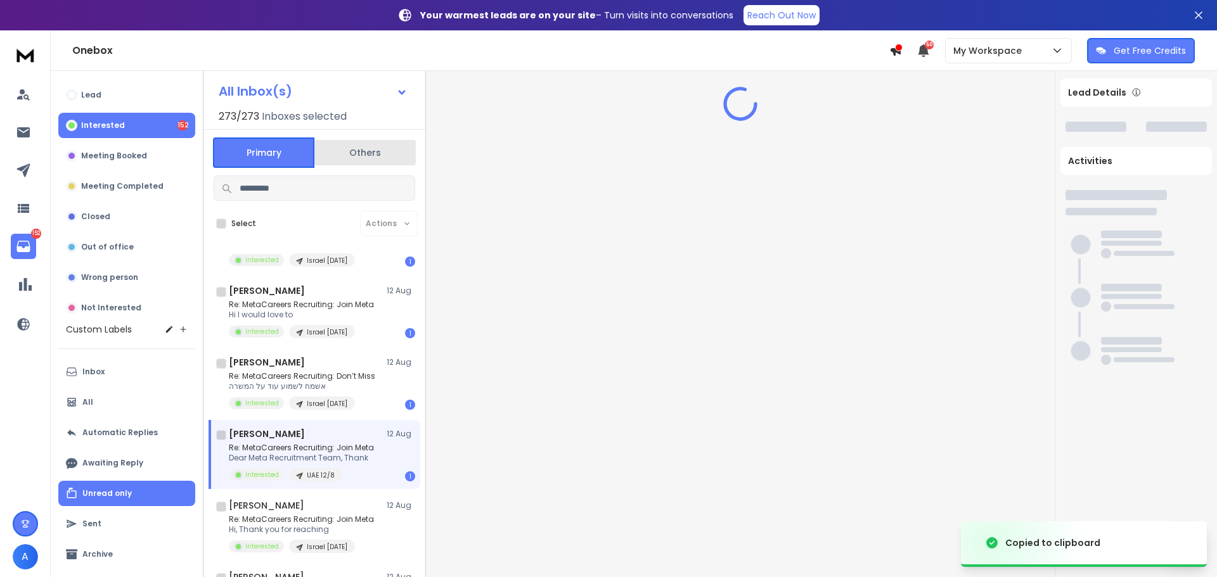
scroll to position [10646, 0]
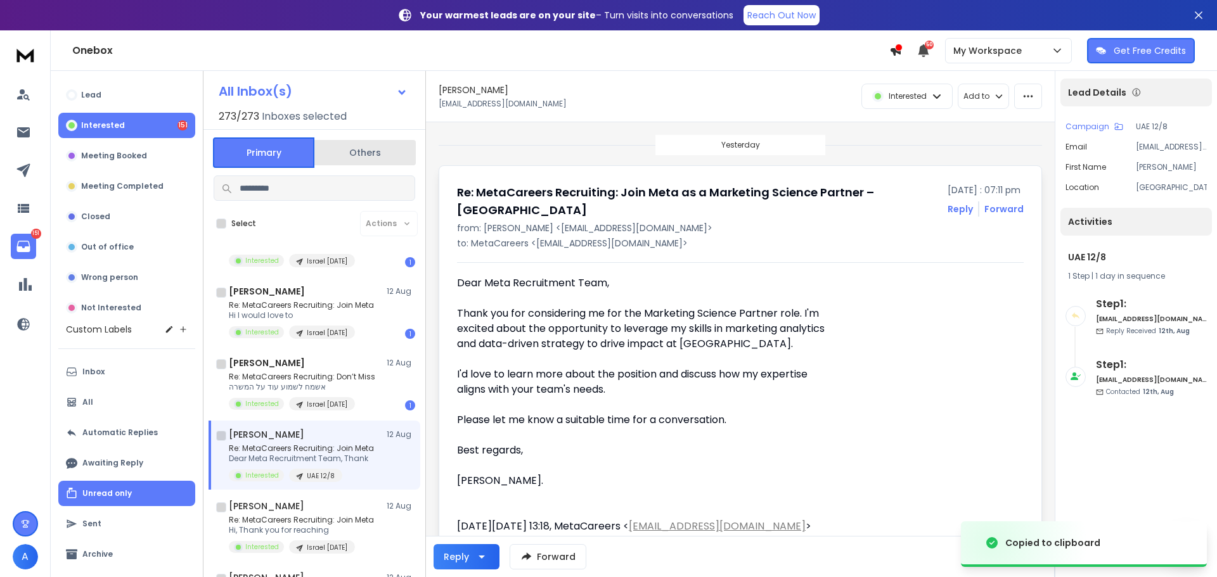
click at [496, 100] on p "karimmoha16@gmail.com" at bounding box center [503, 104] width 128 height 10
click at [537, 248] on p "to: MetaCareers <hr@careersconnectdigital.com>" at bounding box center [740, 243] width 567 height 13
drag, startPoint x: 537, startPoint y: 248, endPoint x: 660, endPoint y: 245, distance: 122.4
click at [660, 245] on p "to: MetaCareers <hr@careersconnectdigital.com>" at bounding box center [740, 243] width 567 height 13
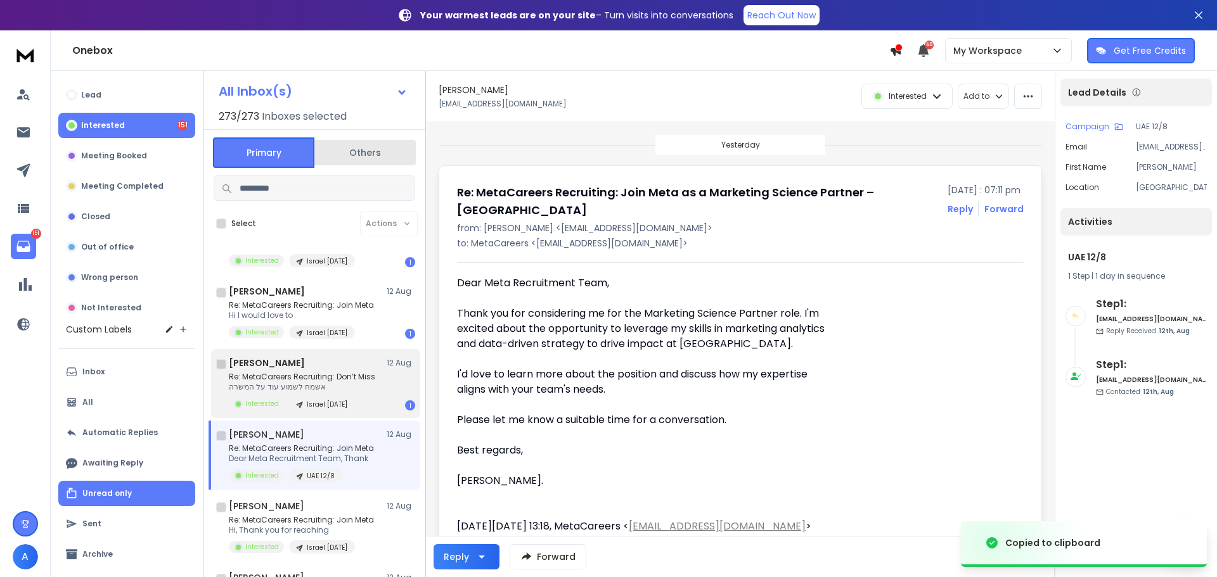
click at [344, 374] on p "Re: MetaCareers Recruiting: Don’t Miss" at bounding box center [302, 377] width 146 height 10
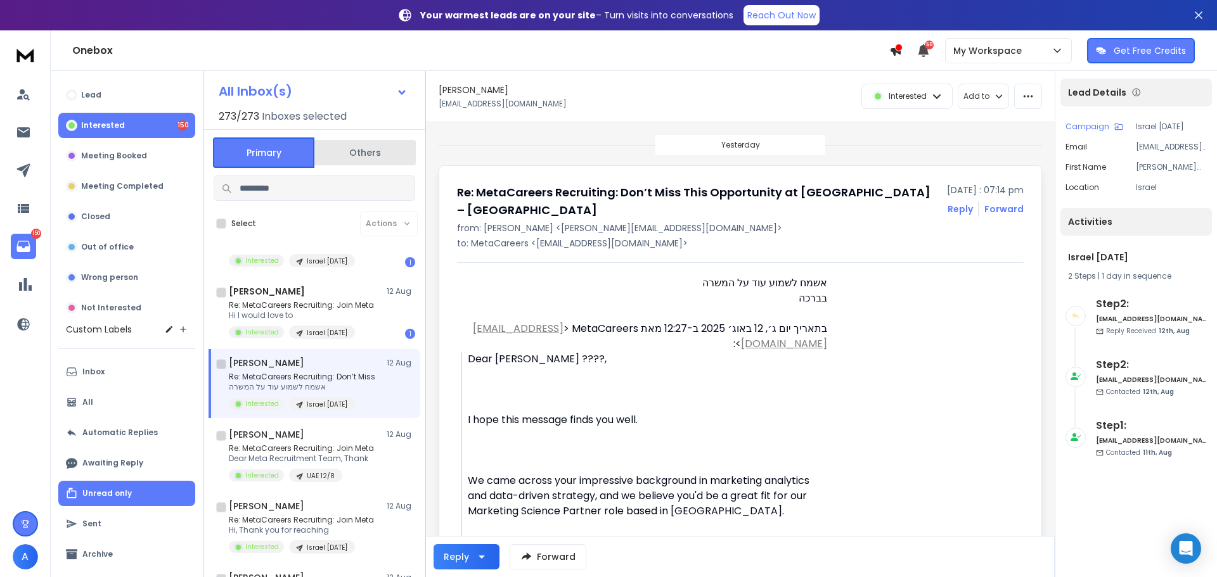
click at [525, 101] on p "simcha.fridman2@gmail.com" at bounding box center [503, 104] width 128 height 10
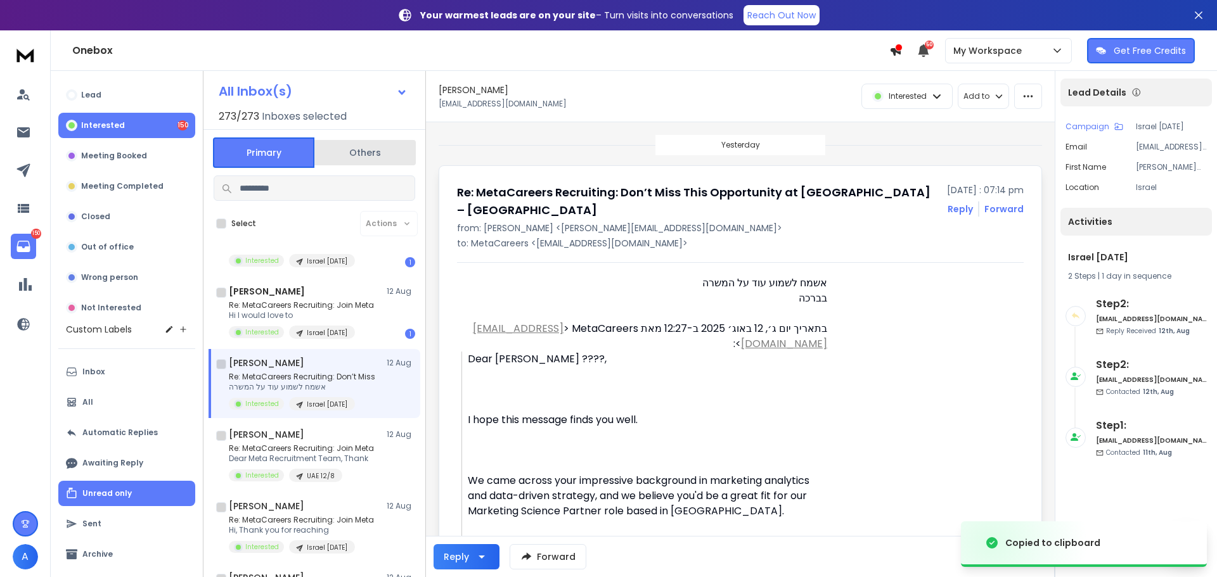
click at [537, 238] on p "to: MetaCareers <hr@careersconnect-nowhiring.com>" at bounding box center [740, 243] width 567 height 13
drag, startPoint x: 537, startPoint y: 238, endPoint x: 679, endPoint y: 238, distance: 142.0
click at [679, 238] on p "to: MetaCareers <hr@careersconnect-nowhiring.com>" at bounding box center [740, 243] width 567 height 13
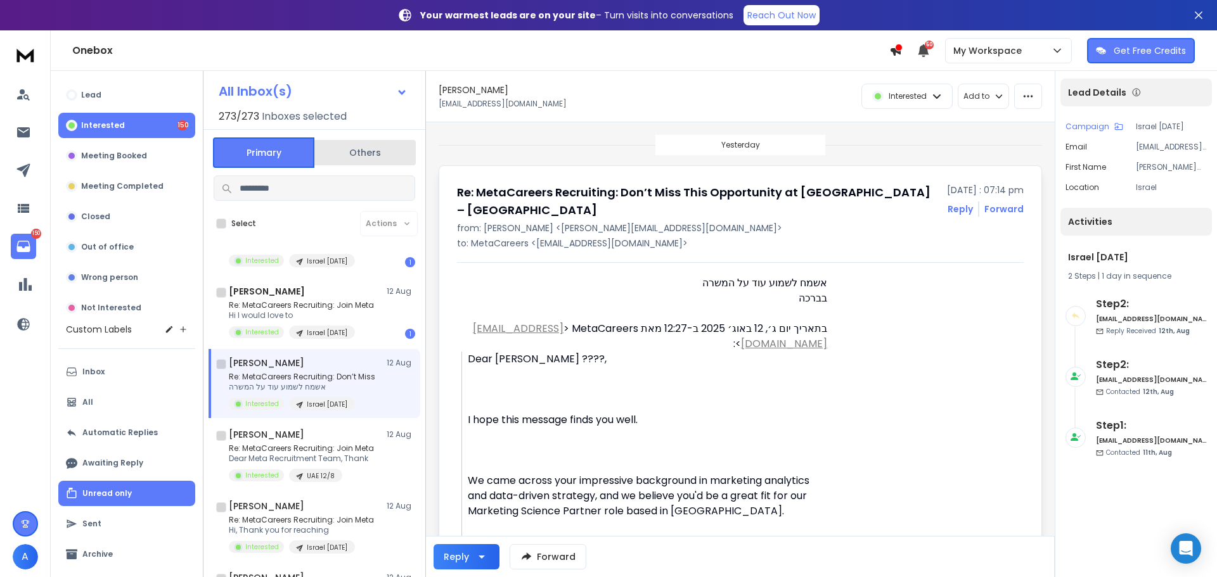
click at [720, 283] on div "אשמח לשמוע עוד על המשרה בברכה" at bounding box center [642, 291] width 370 height 30
drag, startPoint x: 720, startPoint y: 283, endPoint x: 823, endPoint y: 297, distance: 104.3
click at [823, 297] on div "אשמח לשמוע עוד על המשרה בברכה" at bounding box center [642, 291] width 370 height 30
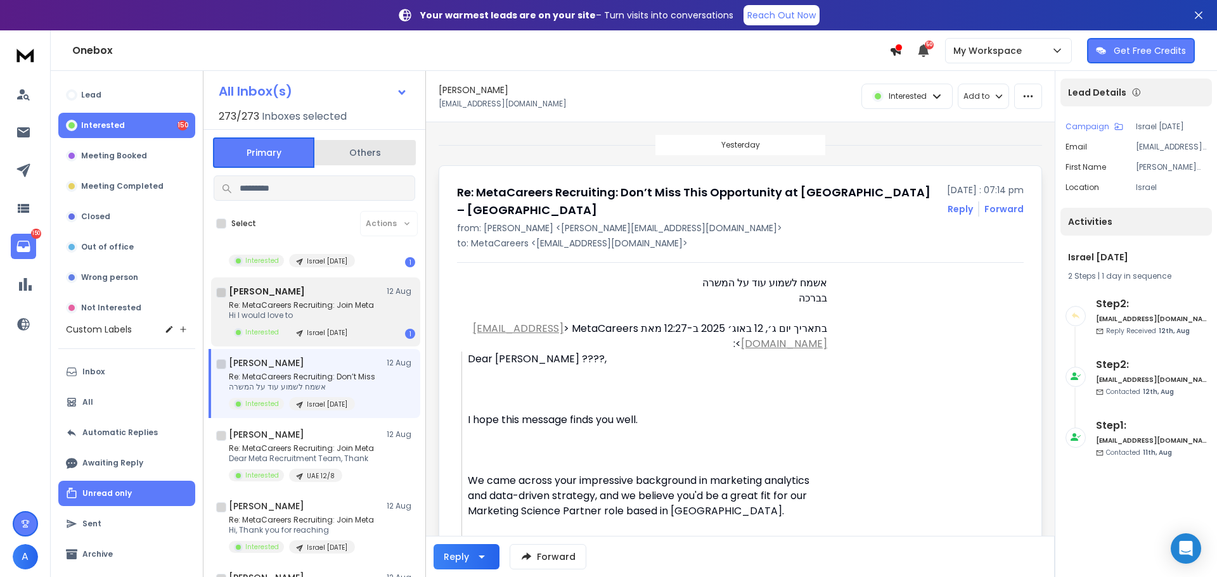
click at [365, 308] on p "Re: MetaCareers Recruiting: Join Meta" at bounding box center [301, 305] width 145 height 10
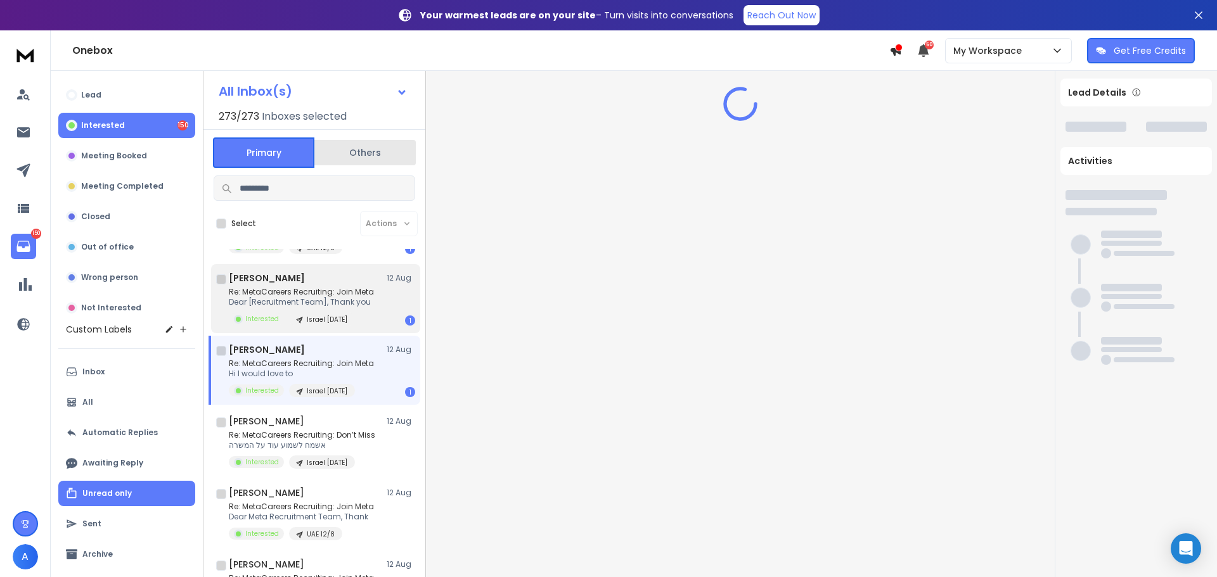
scroll to position [10583, 0]
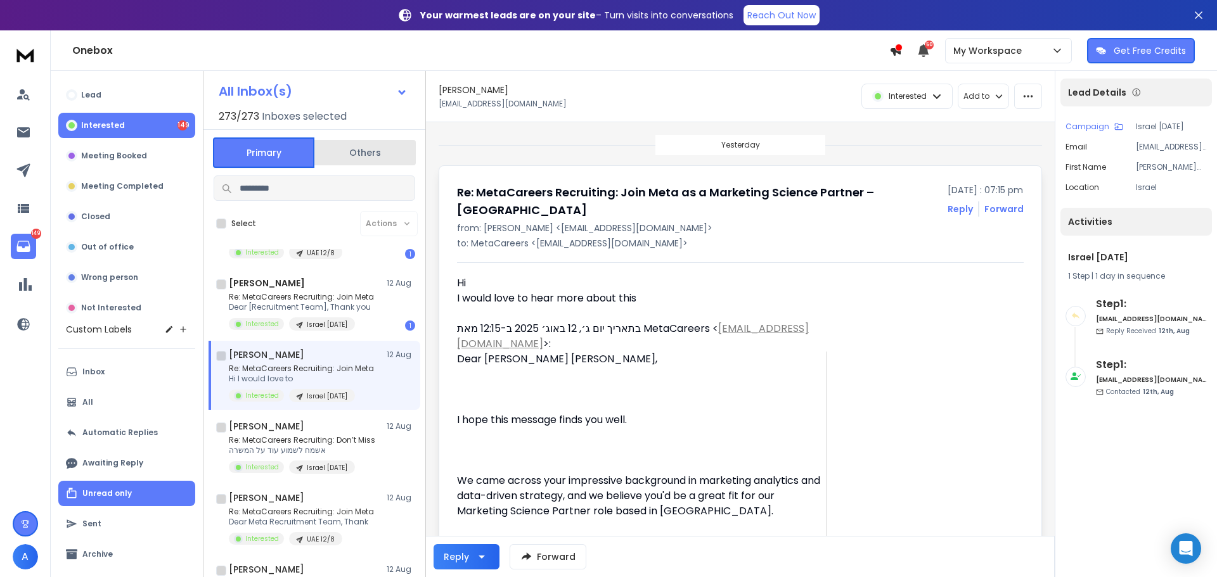
click at [527, 106] on p "moranlevi1409@gmail.com" at bounding box center [503, 104] width 128 height 10
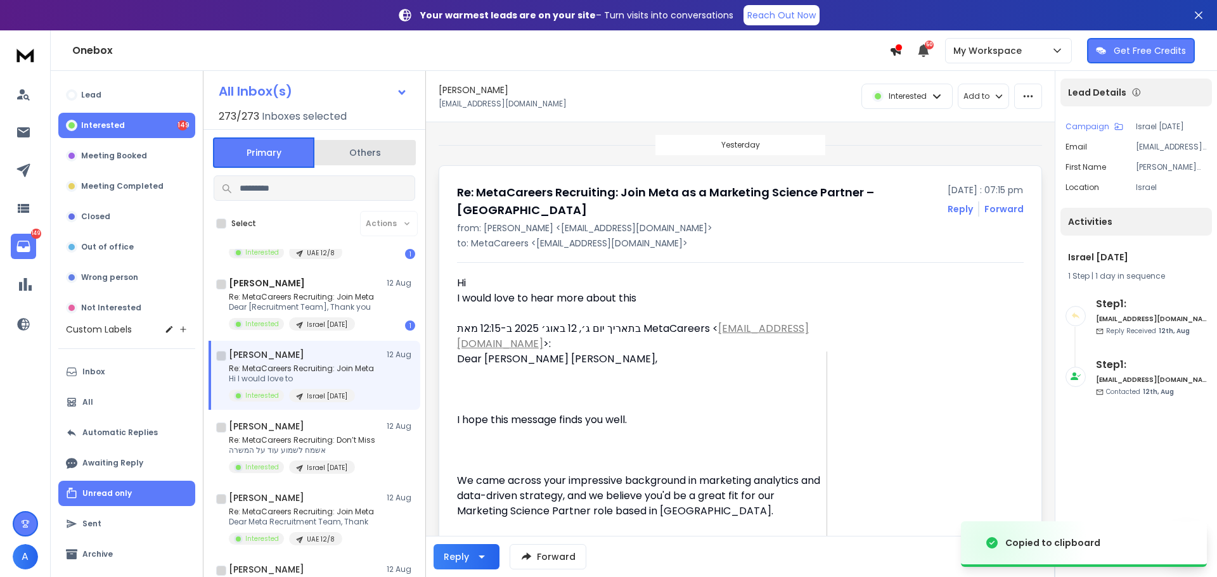
click at [545, 245] on p "to: MetaCareers <employee@careersconnect-journey.com>" at bounding box center [740, 243] width 567 height 13
drag, startPoint x: 545, startPoint y: 245, endPoint x: 702, endPoint y: 241, distance: 157.2
click at [702, 241] on p "to: MetaCareers <employee@careersconnect-journey.com>" at bounding box center [740, 243] width 567 height 13
click at [354, 299] on p "Re: MetaCareers Recruiting: Join Meta" at bounding box center [301, 297] width 145 height 10
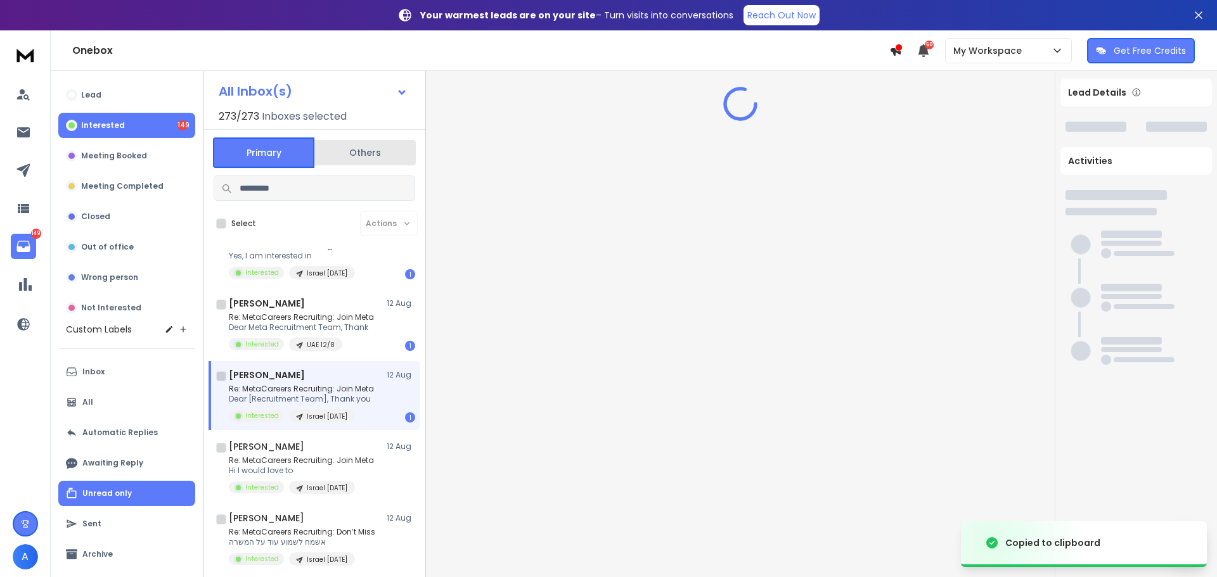
scroll to position [10456, 0]
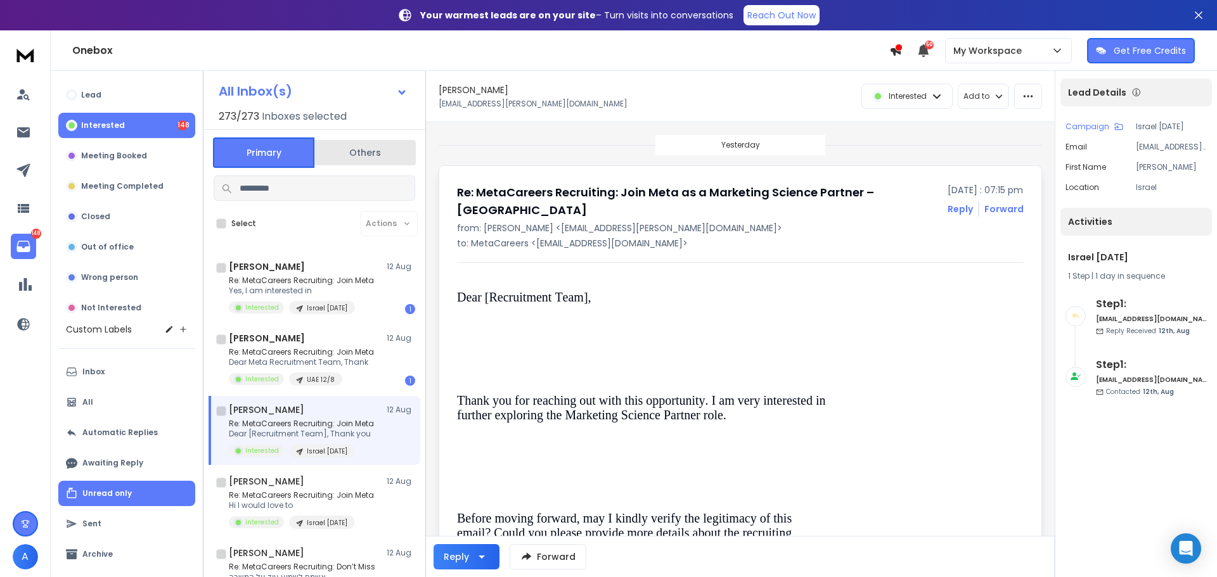
click at [501, 103] on p "Ali.h.issa@hotmail.com" at bounding box center [533, 104] width 189 height 10
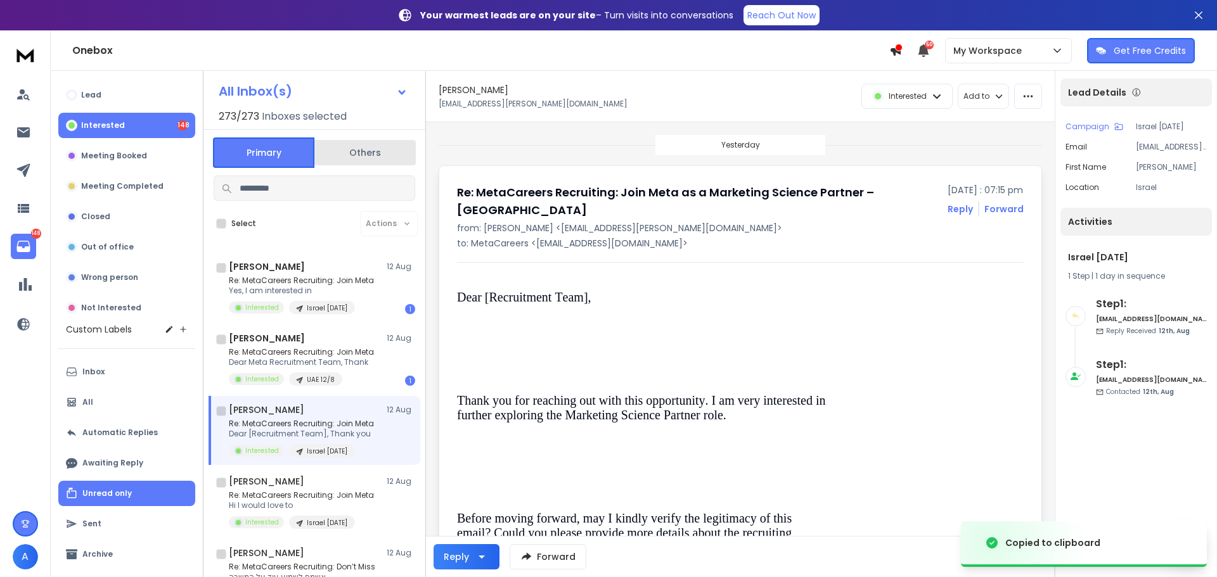
click at [543, 245] on p "to: MetaCareers <recruit@careersconnect-creatives.com>" at bounding box center [740, 243] width 567 height 13
drag, startPoint x: 543, startPoint y: 245, endPoint x: 694, endPoint y: 243, distance: 151.5
click at [694, 243] on p "to: MetaCareers <recruit@careersconnect-creatives.com>" at bounding box center [740, 243] width 567 height 13
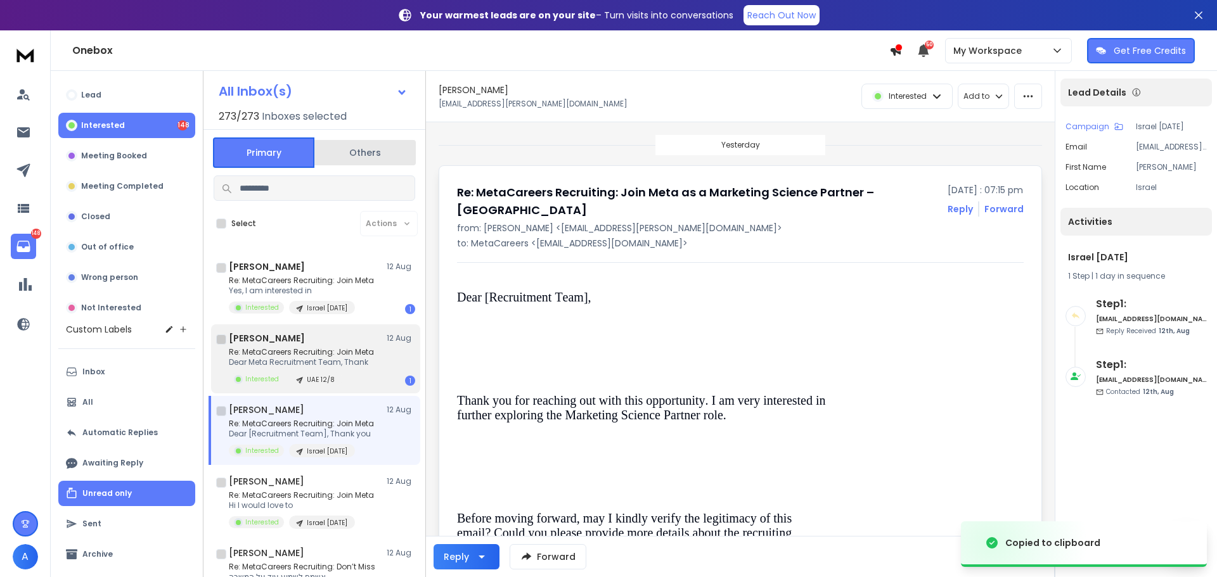
click at [354, 331] on div "Hala Mohd 12 Aug Re: MetaCareers Recruiting: Join Meta Dear Meta Recruitment Te…" at bounding box center [315, 359] width 209 height 69
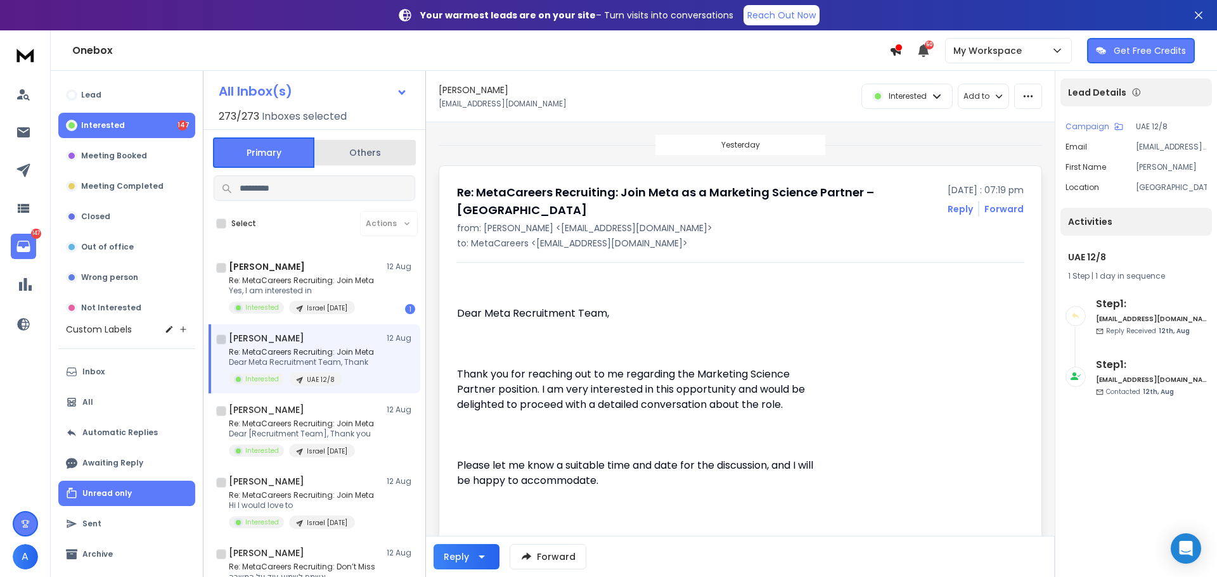
click at [504, 101] on p "hala.swalha97@gmail.com" at bounding box center [503, 104] width 128 height 10
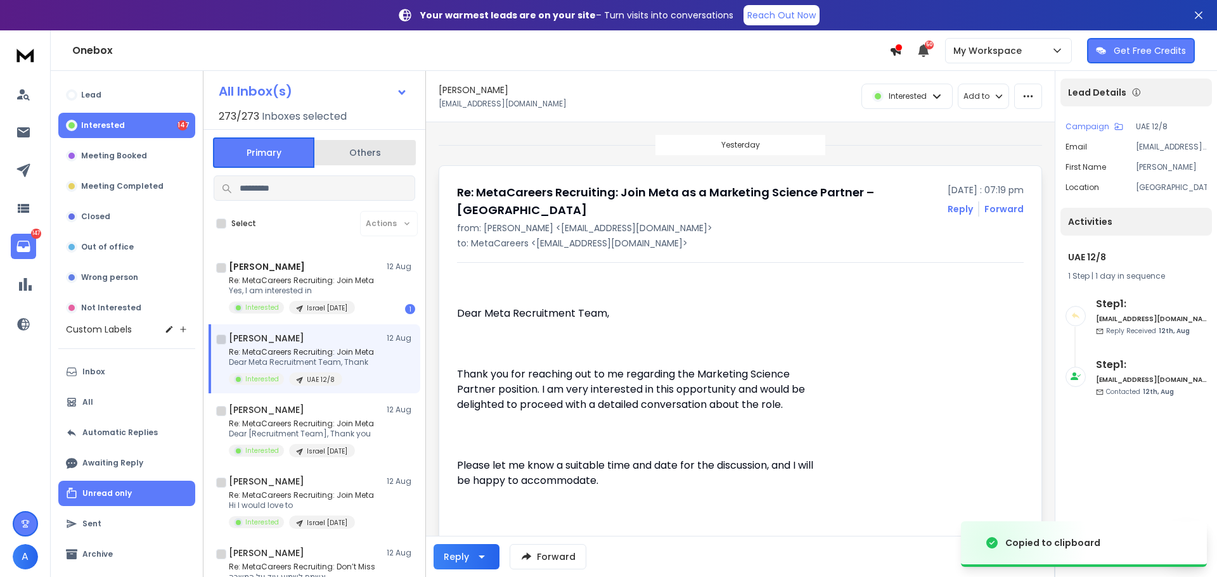
click at [544, 243] on p "to: MetaCareers <employee@careersconnect-people.com>" at bounding box center [740, 243] width 567 height 13
drag, startPoint x: 544, startPoint y: 243, endPoint x: 697, endPoint y: 243, distance: 153.4
click at [697, 243] on p "to: MetaCareers <employee@careersconnect-people.com>" at bounding box center [740, 243] width 567 height 13
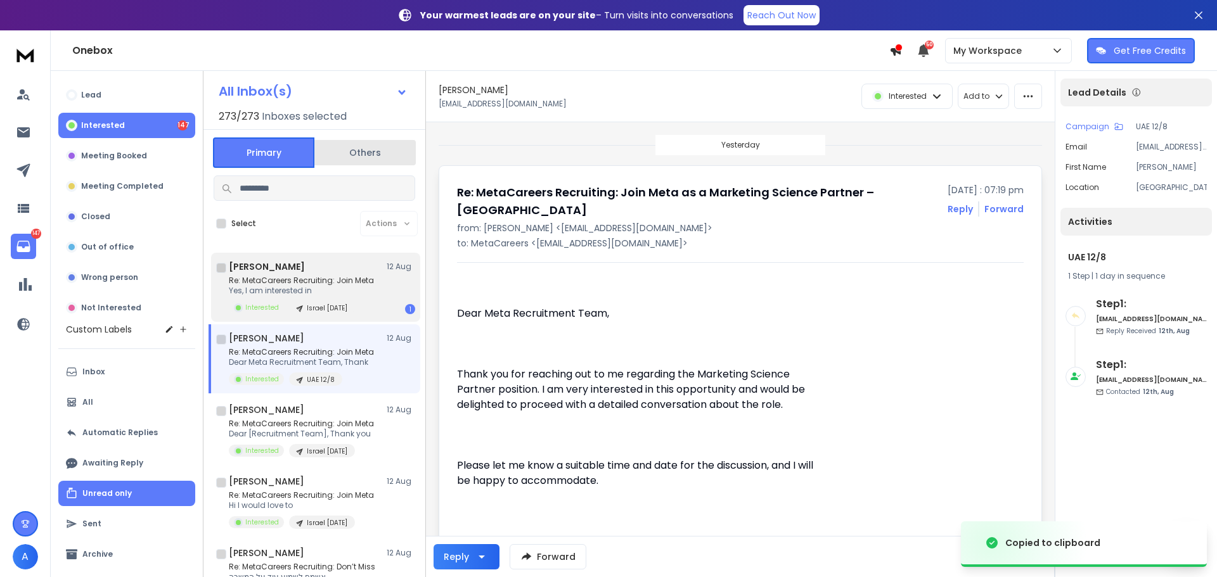
click at [375, 287] on div "Re: MetaCareers Recruiting: Join Meta Yes, I am interested in Interested Israel…" at bounding box center [322, 295] width 186 height 39
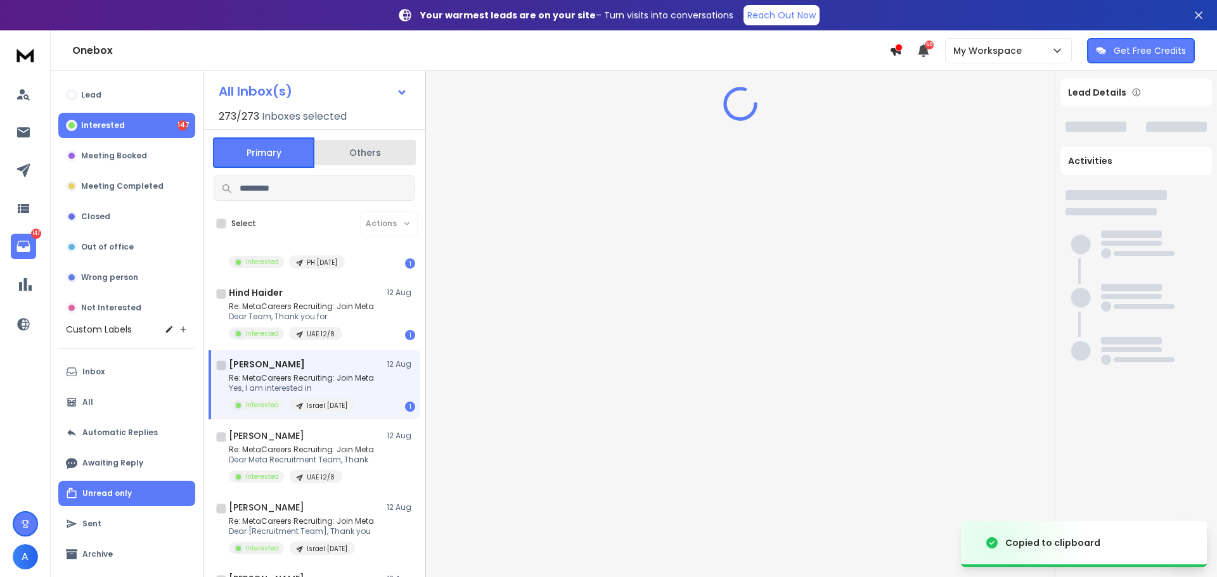
scroll to position [10329, 0]
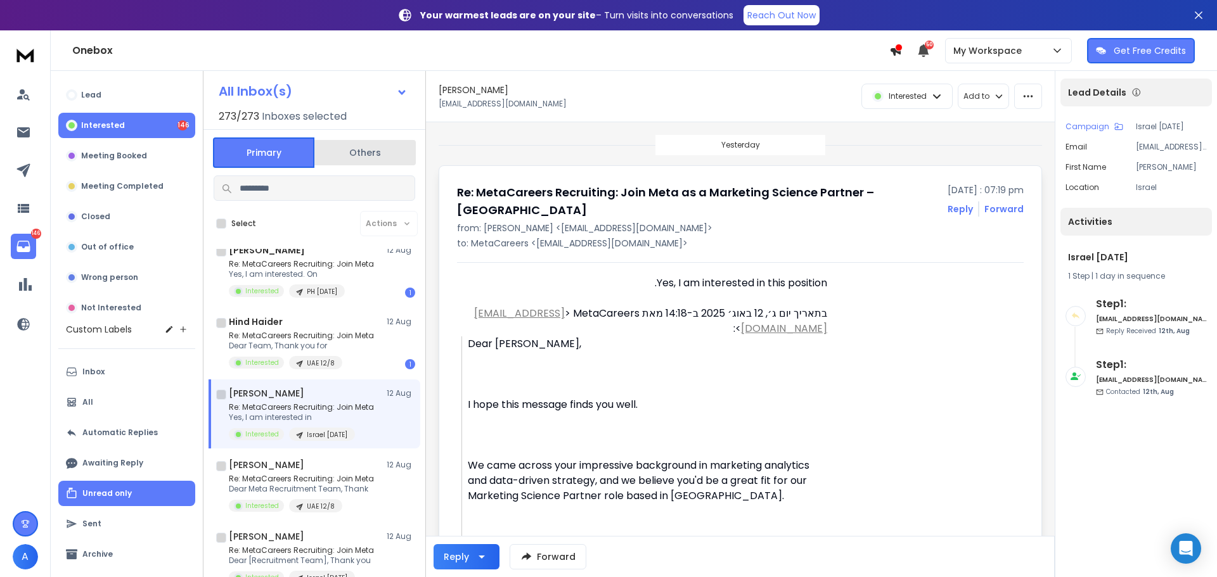
click at [510, 105] on p "hadar3995@gmail.com" at bounding box center [503, 104] width 128 height 10
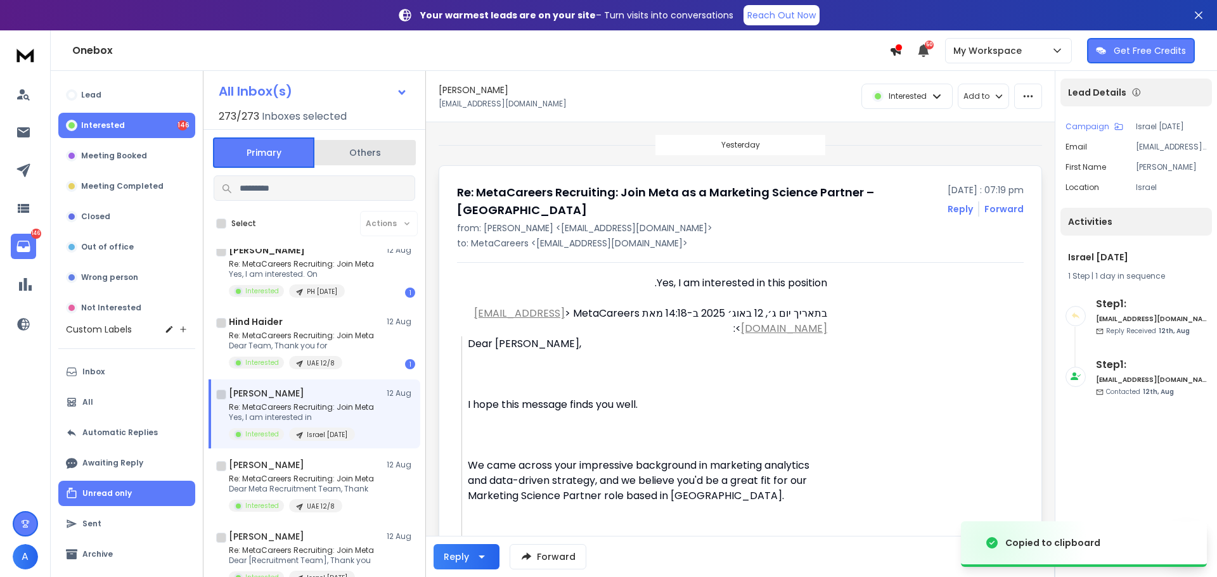
click at [545, 247] on p "to: MetaCareers <hr@futurecareersconnect.com>" at bounding box center [740, 243] width 567 height 13
click at [537, 247] on p "to: MetaCareers <hr@futurecareersconnect.com>" at bounding box center [740, 243] width 567 height 13
drag, startPoint x: 537, startPoint y: 247, endPoint x: 660, endPoint y: 248, distance: 123.6
click at [660, 248] on p "to: MetaCareers <hr@futurecareersconnect.com>" at bounding box center [740, 243] width 567 height 13
click at [356, 322] on div "Hind Haider 12 Aug" at bounding box center [322, 322] width 186 height 13
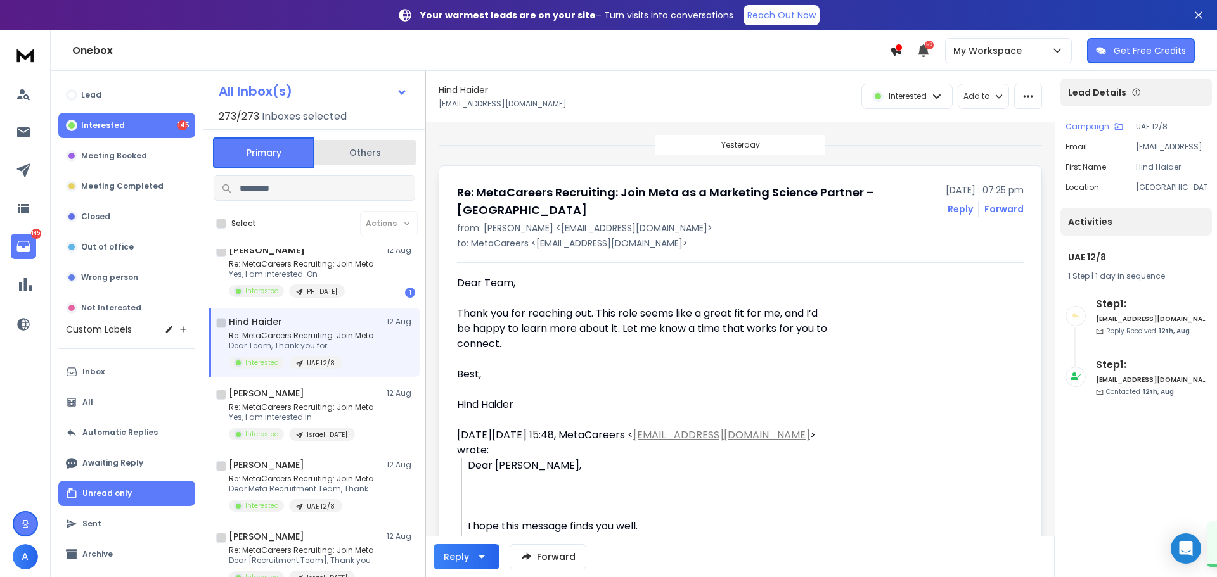
click at [513, 99] on p "hind.haider.hh@gmail.com" at bounding box center [503, 104] width 128 height 10
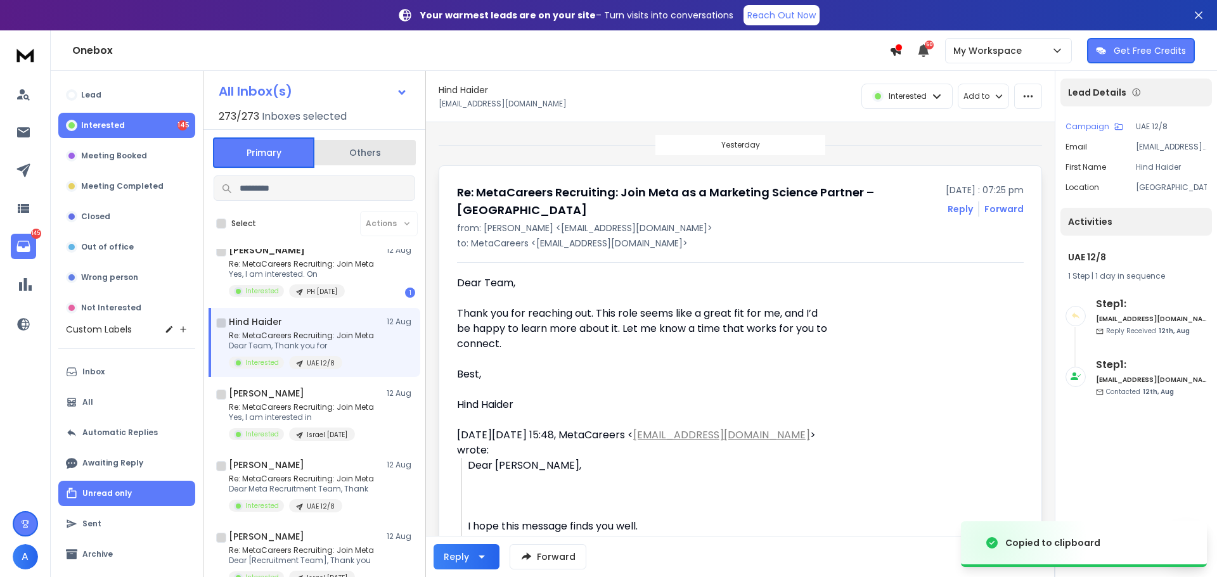
click at [543, 240] on p "to: MetaCareers <hr@careersconnect-recruit.com>" at bounding box center [740, 243] width 567 height 13
drag, startPoint x: 543, startPoint y: 240, endPoint x: 663, endPoint y: 238, distance: 119.8
click at [663, 238] on p "to: MetaCareers <hr@careersconnect-recruit.com>" at bounding box center [740, 243] width 567 height 13
click at [663, 239] on p "to: MetaCareers <hr@careersconnect-recruit.com>" at bounding box center [740, 243] width 567 height 13
drag, startPoint x: 663, startPoint y: 239, endPoint x: 537, endPoint y: 247, distance: 126.4
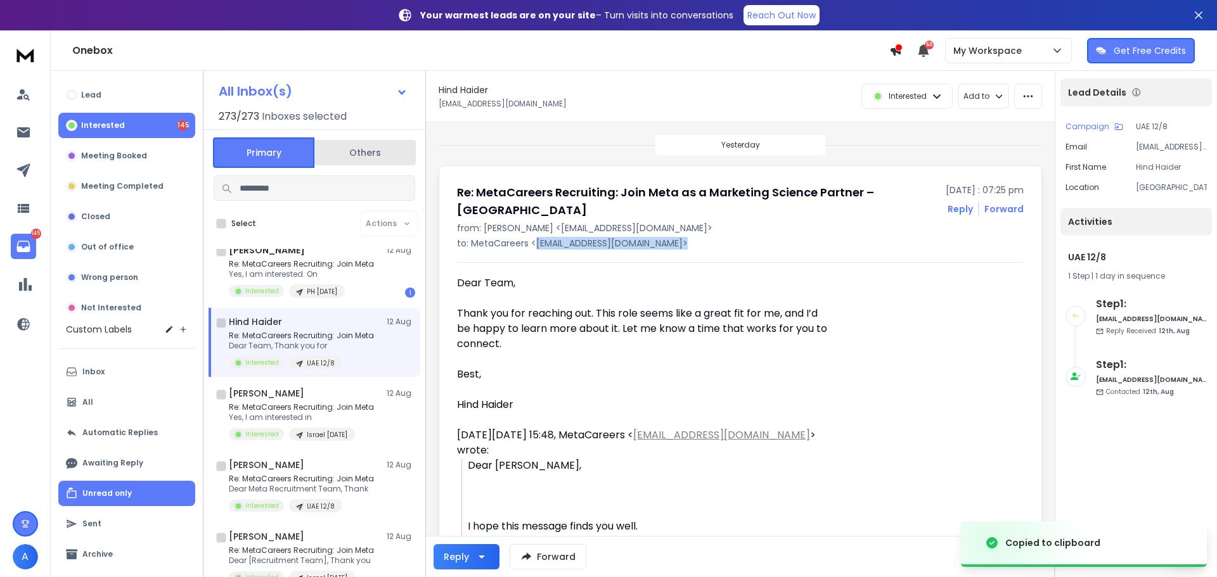
click at [537, 247] on p "to: MetaCareers <hr@careersconnect-recruit.com>" at bounding box center [740, 243] width 567 height 13
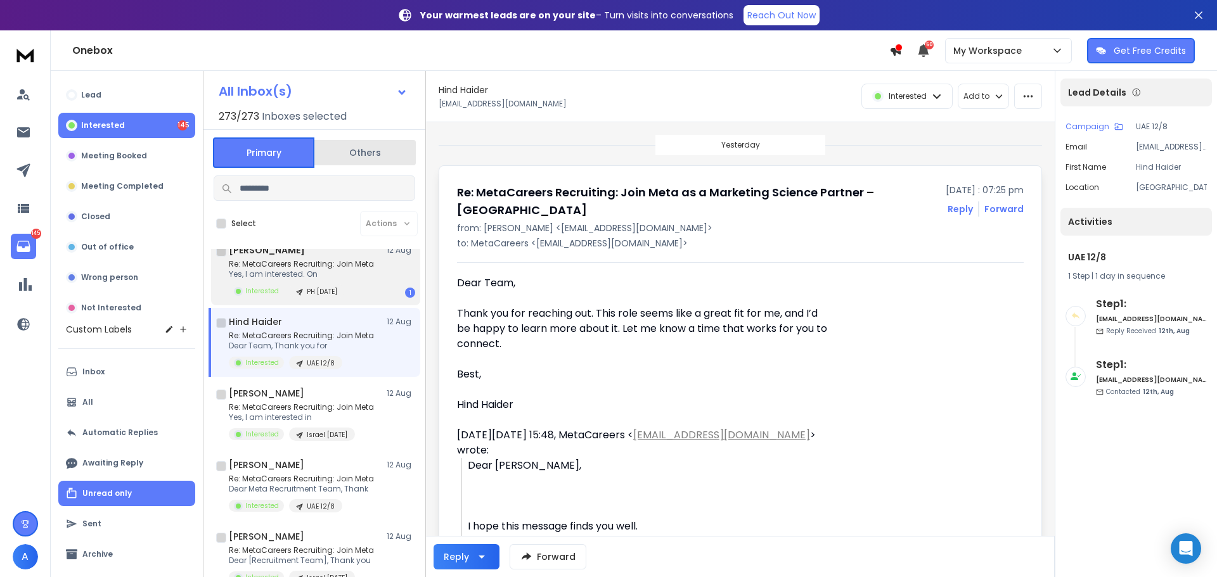
click at [351, 276] on p "Yes, I am interested. On" at bounding box center [301, 274] width 145 height 10
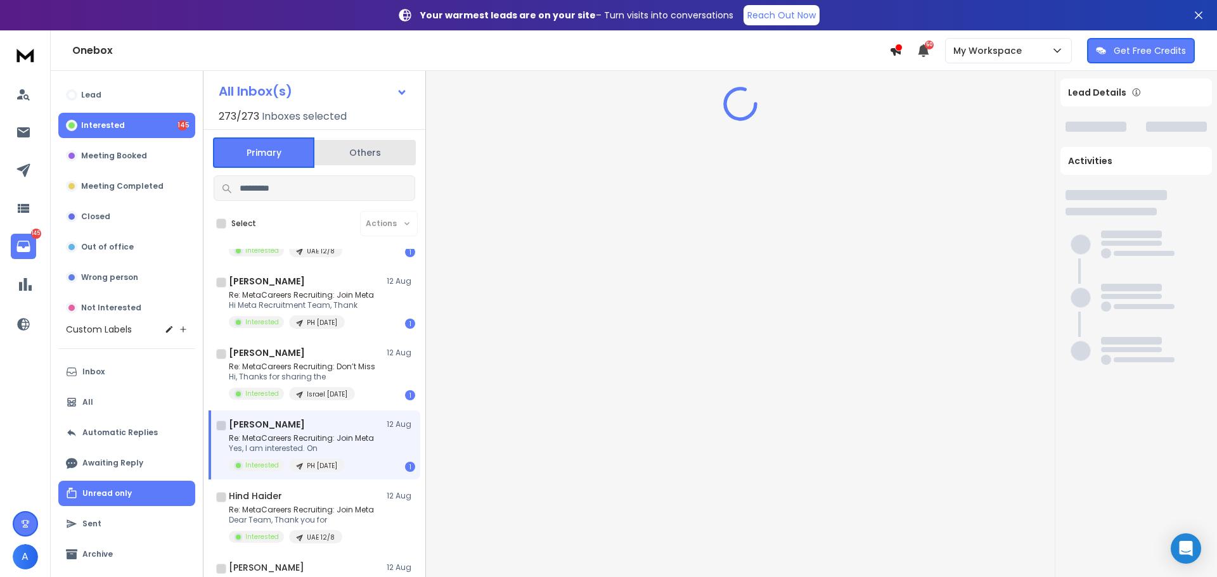
scroll to position [10139, 0]
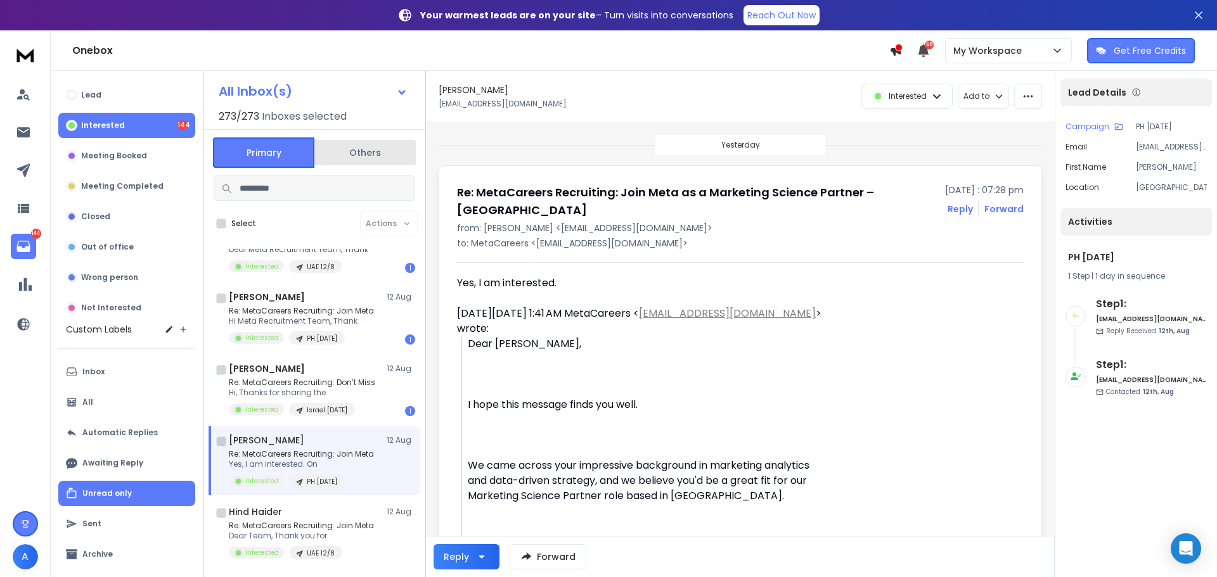
click at [501, 108] on p "roselyndeligero3@gmail.com" at bounding box center [503, 104] width 128 height 10
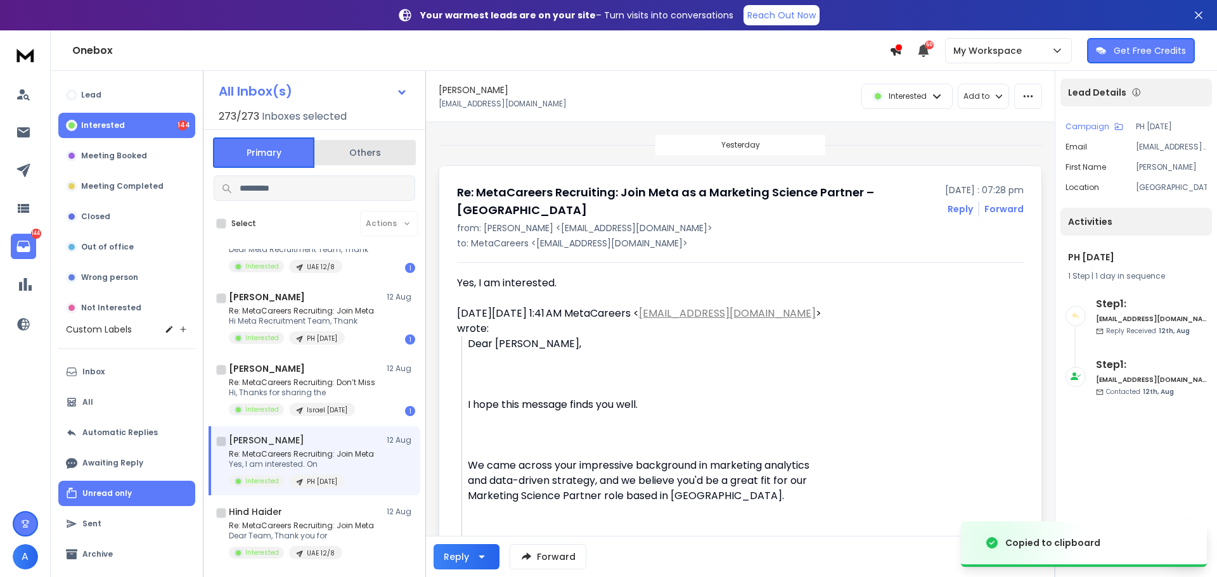
click at [546, 240] on p "to: MetaCareers <employee@careersconnect-care.com>" at bounding box center [740, 243] width 567 height 13
drag, startPoint x: 546, startPoint y: 240, endPoint x: 696, endPoint y: 241, distance: 149.6
click at [696, 241] on p "to: MetaCareers <employee@careersconnect-care.com>" at bounding box center [740, 243] width 567 height 13
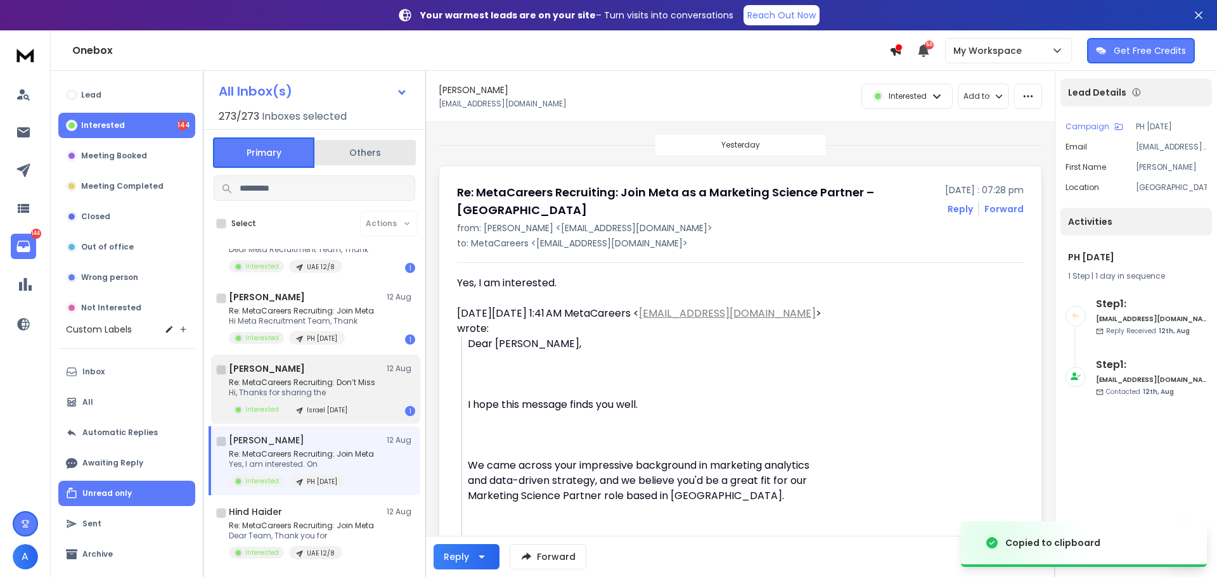
click at [325, 394] on p "Hi, Thanks for sharing the" at bounding box center [302, 393] width 146 height 10
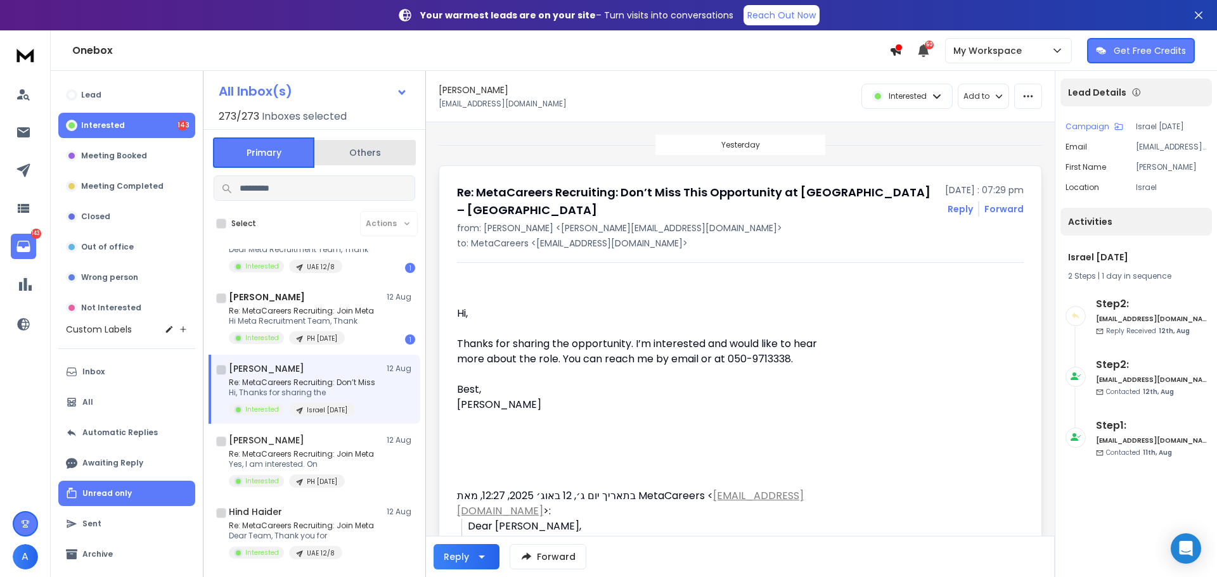
click at [511, 105] on p "avraham.nir13@gmail.com" at bounding box center [503, 104] width 128 height 10
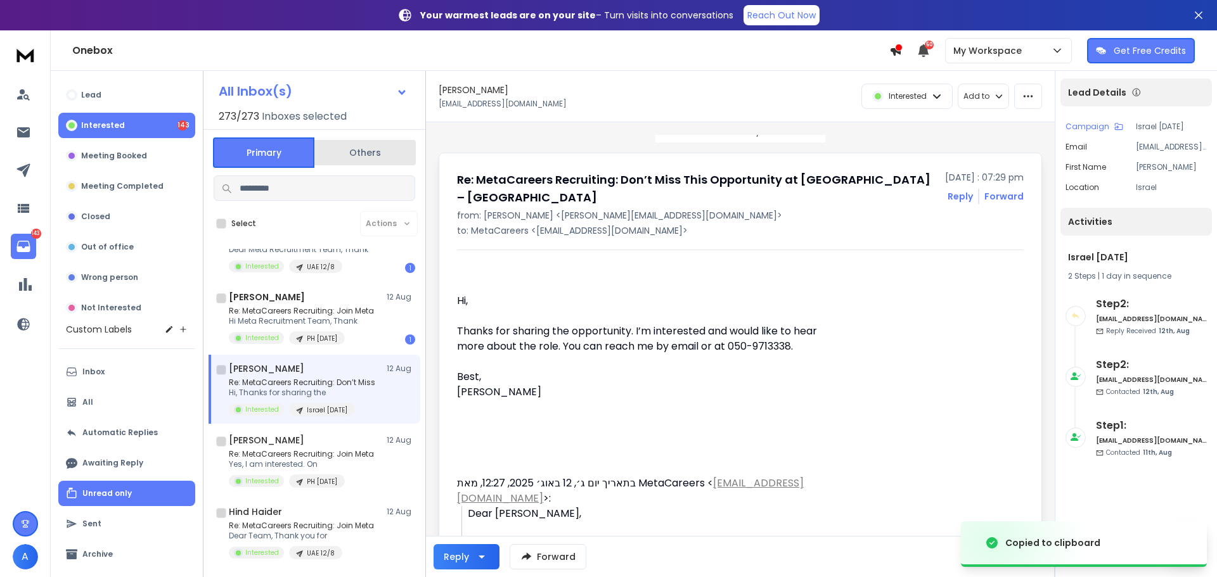
scroll to position [0, 0]
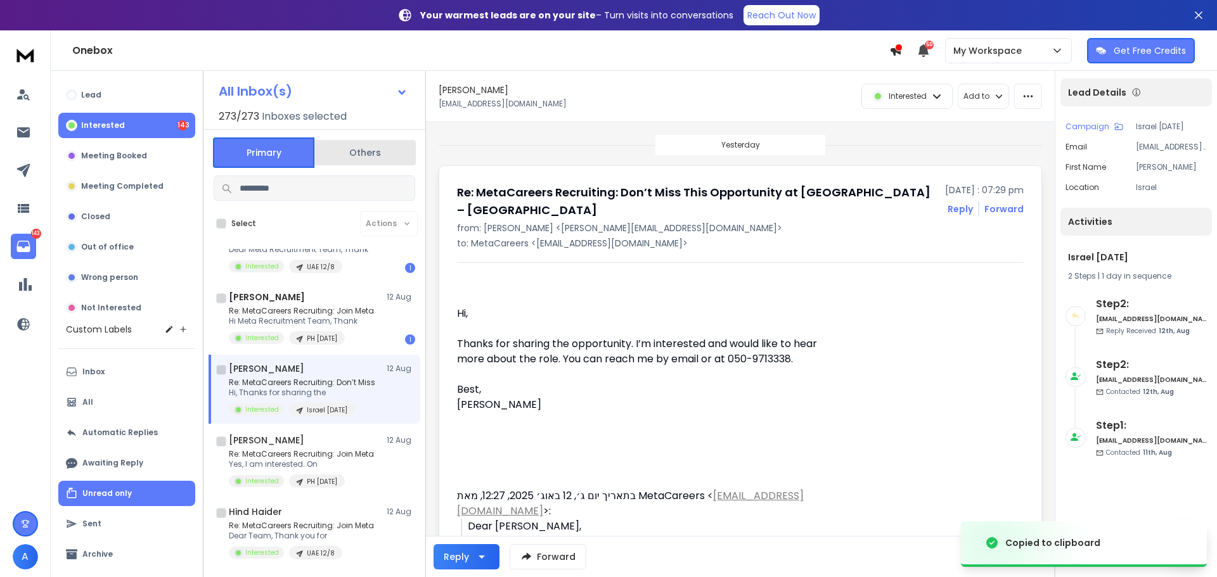
click at [537, 238] on p "to: MetaCareers <hr@careersconnect-talenthub.com>" at bounding box center [740, 243] width 567 height 13
drag, startPoint x: 537, startPoint y: 238, endPoint x: 683, endPoint y: 242, distance: 145.2
click at [683, 242] on p "to: MetaCareers <hr@careersconnect-talenthub.com>" at bounding box center [740, 243] width 567 height 13
click at [360, 301] on div "Erin Palma 12 Aug" at bounding box center [322, 297] width 186 height 13
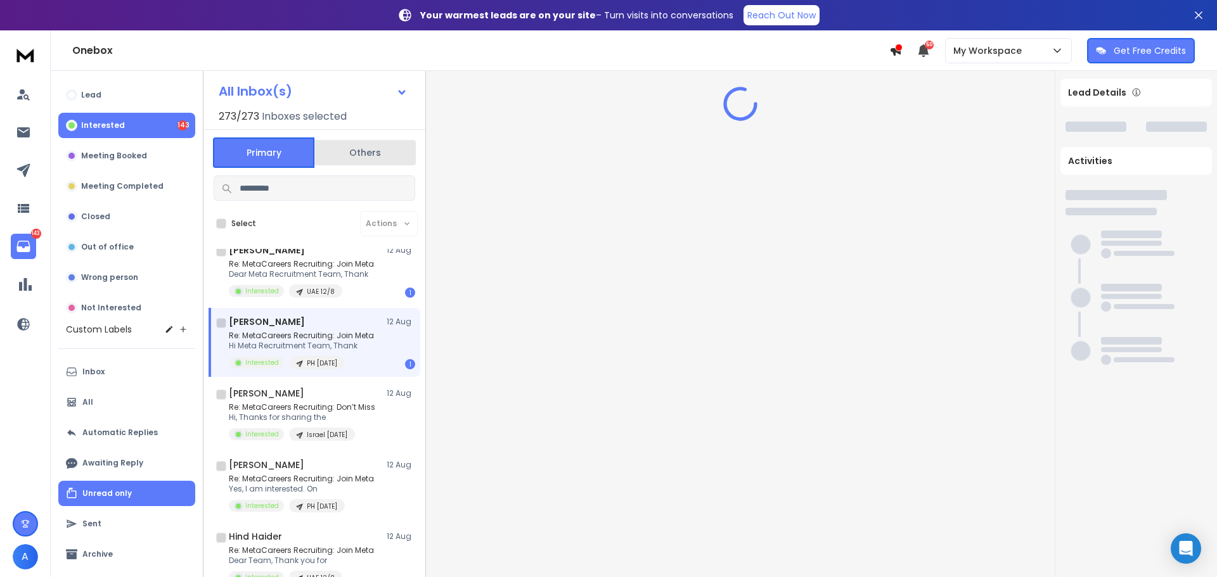
scroll to position [10012, 0]
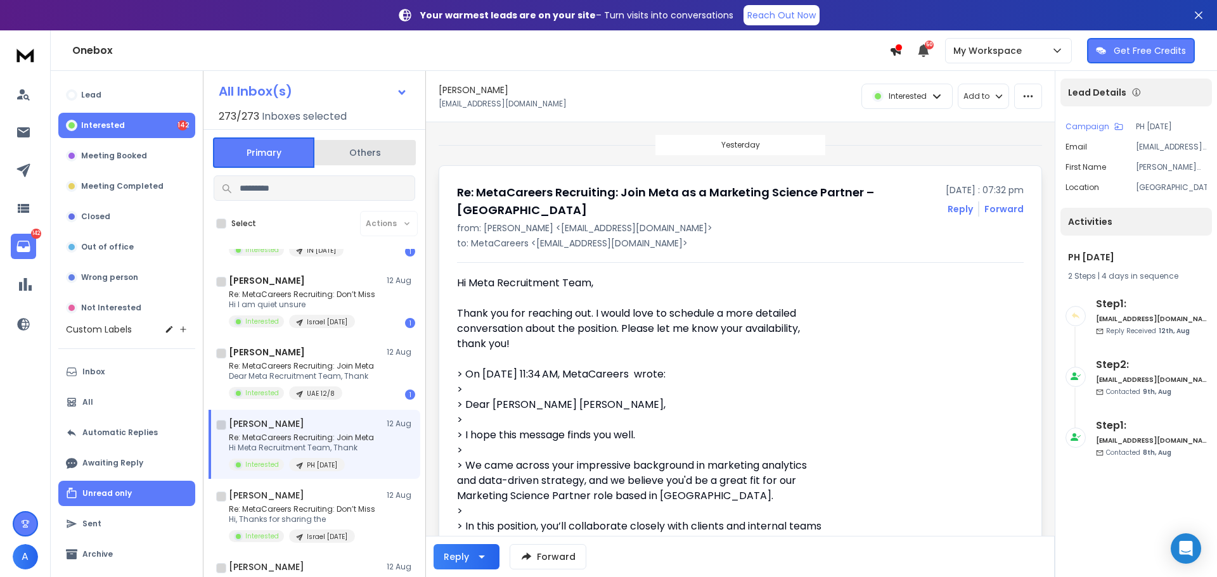
click at [505, 108] on p "erindenise.97@hotmail.com" at bounding box center [503, 104] width 128 height 10
drag, startPoint x: 538, startPoint y: 250, endPoint x: 688, endPoint y: 247, distance: 150.3
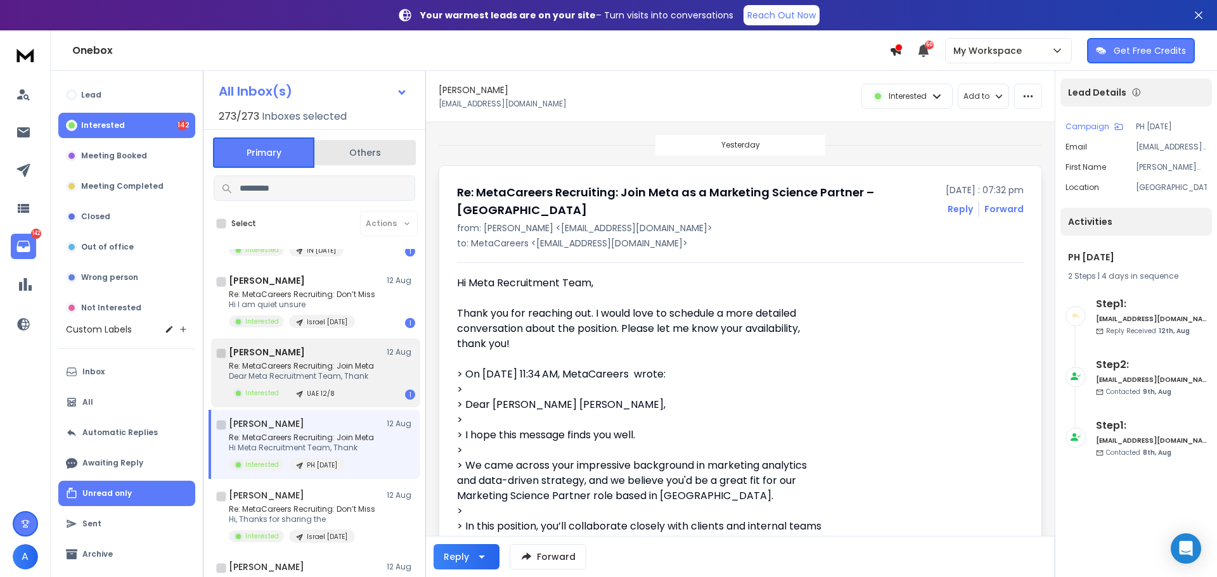
click at [301, 378] on p "Dear Meta Recruitment Team, Thank" at bounding box center [301, 376] width 145 height 10
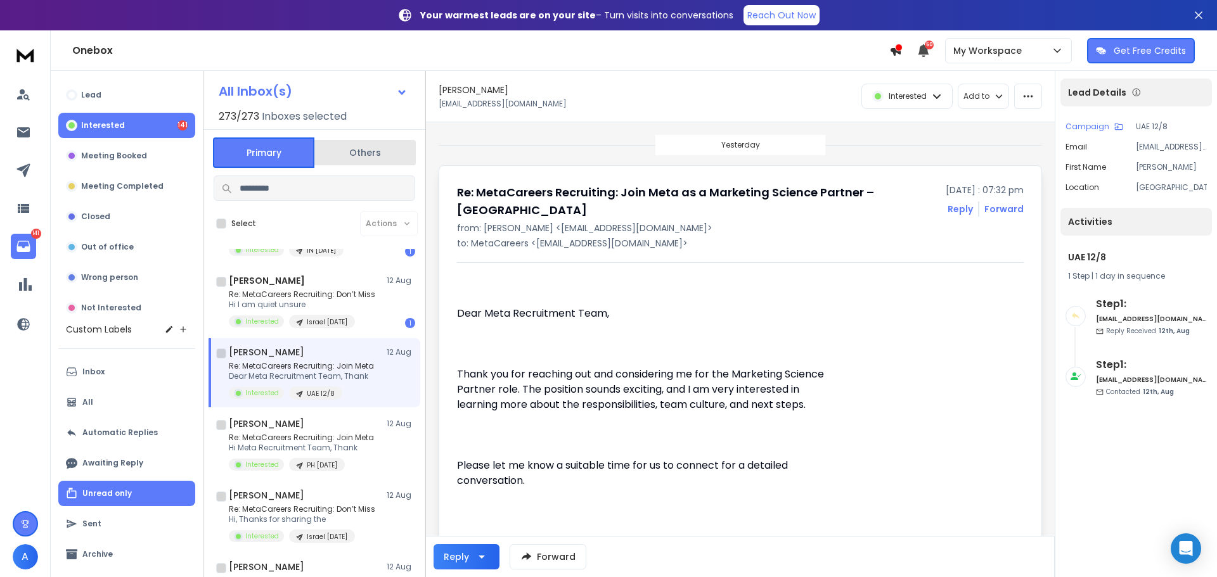
click at [513, 110] on div "Baraa Selmi Baraa Selmi baraaselmi47@gmail.com Interested Add to Interested Add…" at bounding box center [740, 96] width 629 height 51
click at [513, 108] on p "baraaselmi47@gmail.com" at bounding box center [503, 104] width 128 height 10
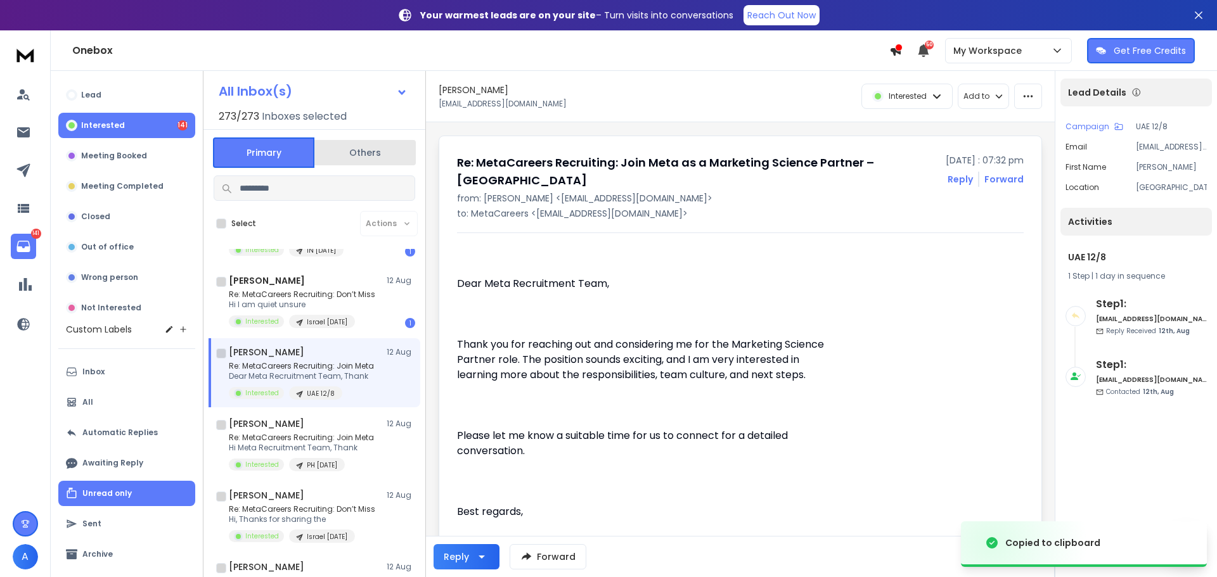
scroll to position [0, 0]
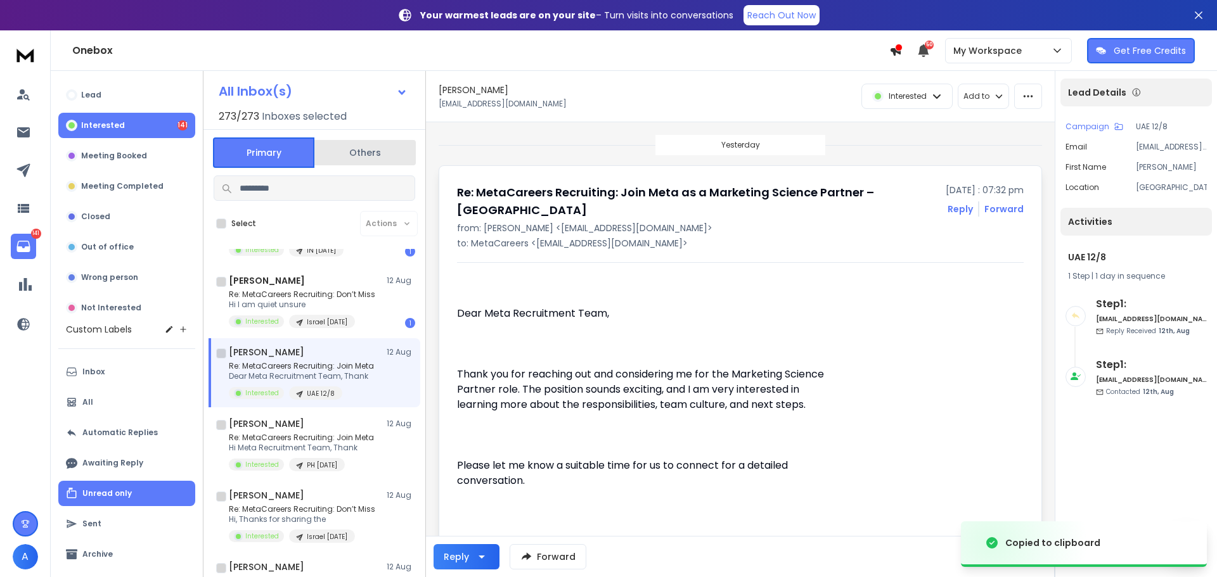
click at [539, 242] on p "to: MetaCareers <employee@careersconnect-future.com>" at bounding box center [740, 243] width 567 height 13
drag, startPoint x: 539, startPoint y: 242, endPoint x: 702, endPoint y: 245, distance: 162.9
click at [702, 245] on p "to: MetaCareers <employee@careersconnect-future.com>" at bounding box center [740, 243] width 567 height 13
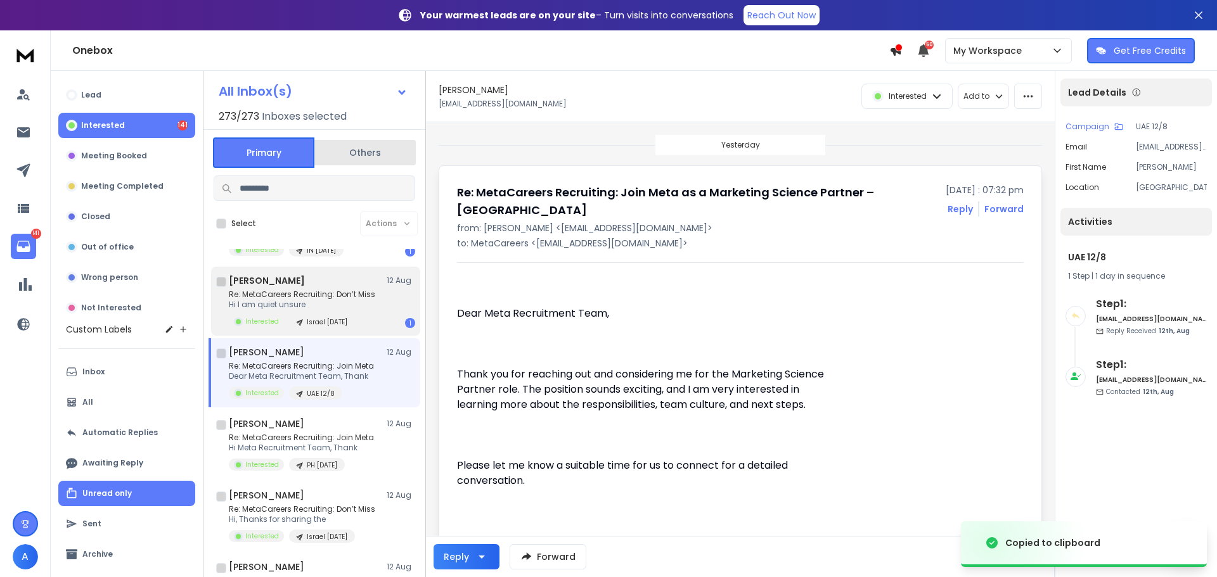
click at [351, 292] on p "Re: MetaCareers Recruiting: Don’t Miss" at bounding box center [302, 295] width 146 height 10
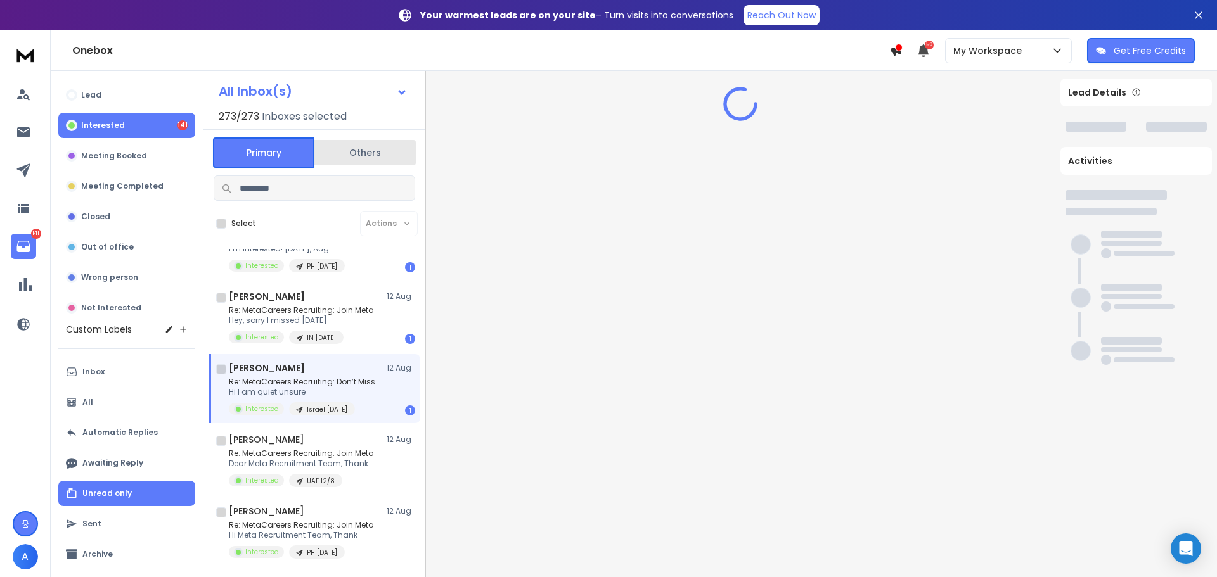
scroll to position [9885, 0]
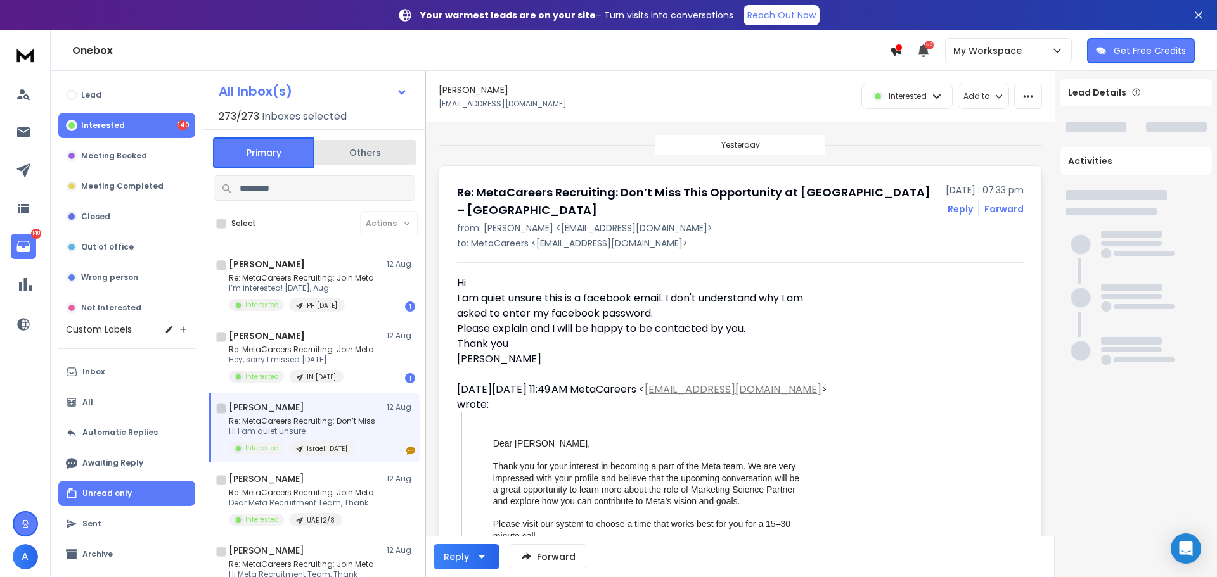
click at [520, 101] on p "bluenoemishopify@gmail.com" at bounding box center [503, 104] width 128 height 10
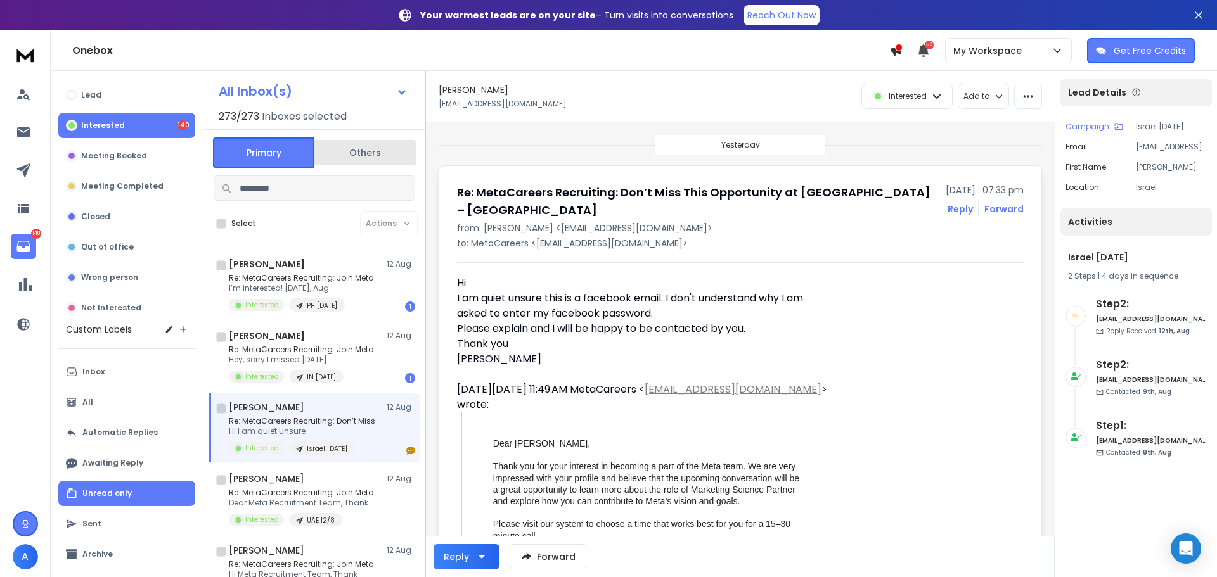
drag, startPoint x: 506, startPoint y: 368, endPoint x: 442, endPoint y: 278, distance: 110.5
click at [442, 278] on div "Re: MetaCareers Recruiting: Don’t Miss This Opportunity at Meta – Israel 12 Aug…" at bounding box center [740, 515] width 603 height 700
click at [440, 560] on button "Reply" at bounding box center [467, 556] width 66 height 25
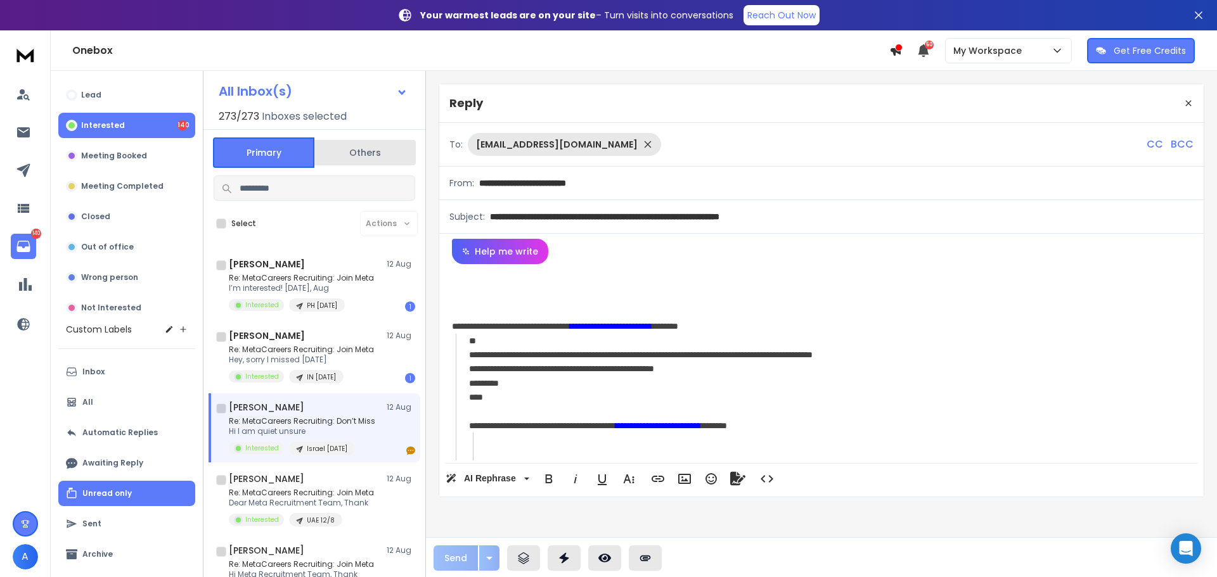
click at [466, 331] on div "**********" at bounding box center [815, 326] width 726 height 14
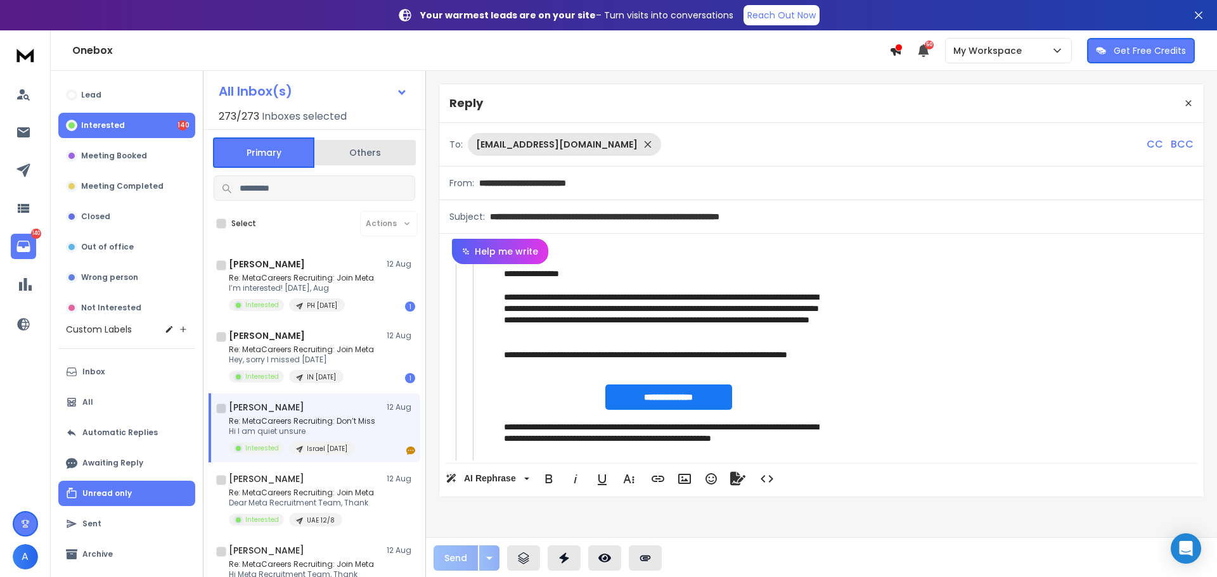
click at [534, 273] on div "**********" at bounding box center [669, 273] width 330 height 11
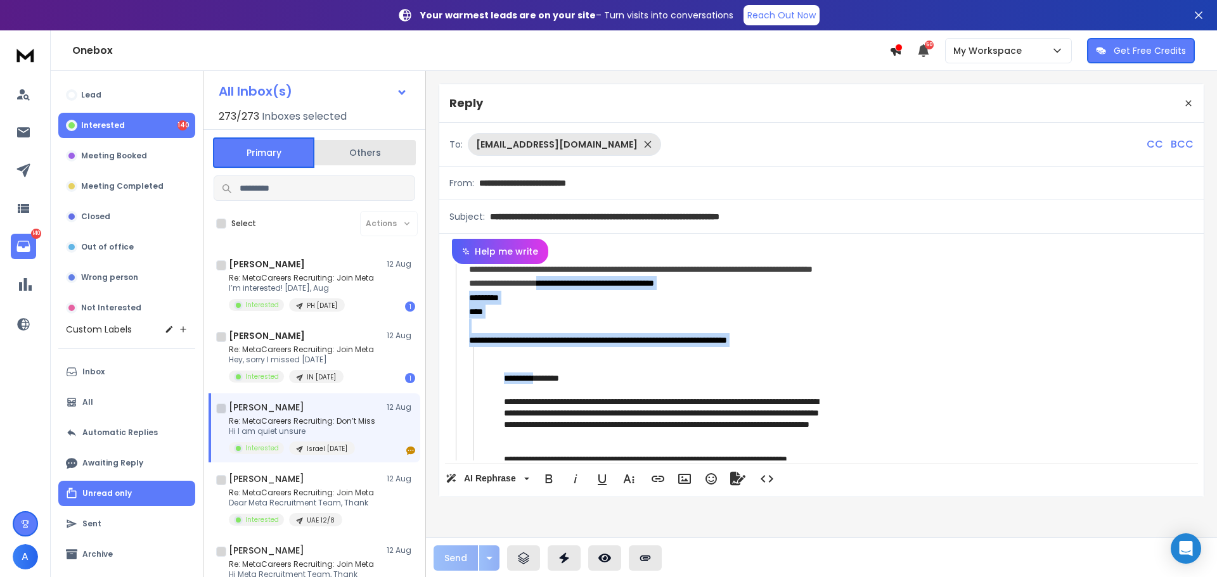
drag, startPoint x: 534, startPoint y: 273, endPoint x: 555, endPoint y: 271, distance: 21.0
click at [555, 271] on div "**********" at bounding box center [821, 500] width 731 height 505
click at [529, 378] on div "**********" at bounding box center [669, 378] width 330 height 11
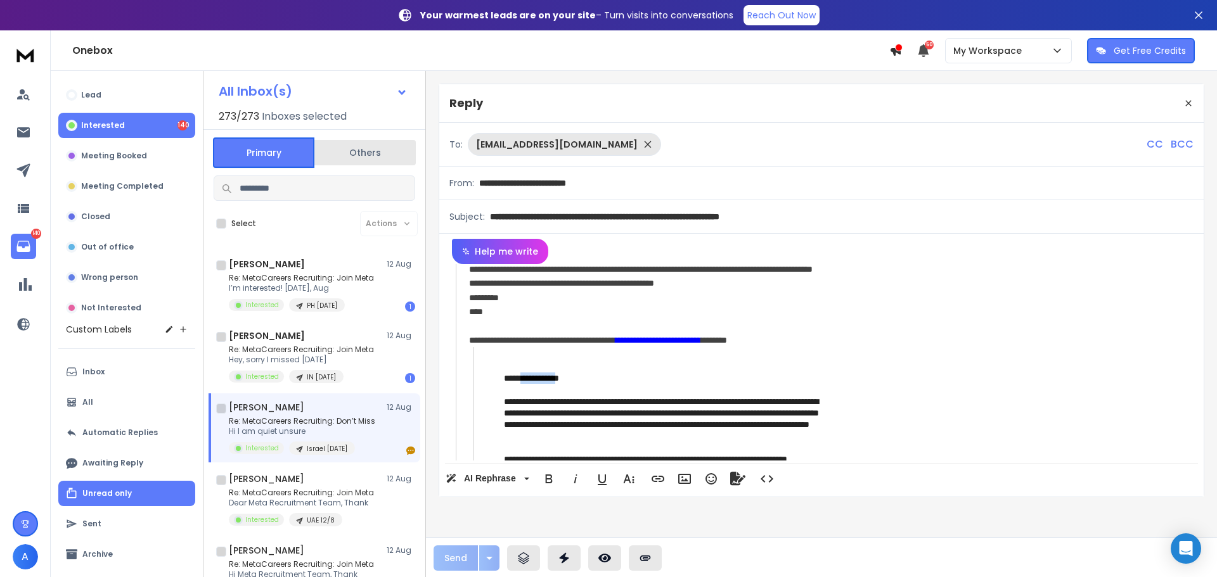
drag, startPoint x: 529, startPoint y: 378, endPoint x: 551, endPoint y: 378, distance: 22.2
click at [551, 378] on div "**********" at bounding box center [669, 378] width 330 height 11
click at [563, 391] on div at bounding box center [669, 389] width 330 height 11
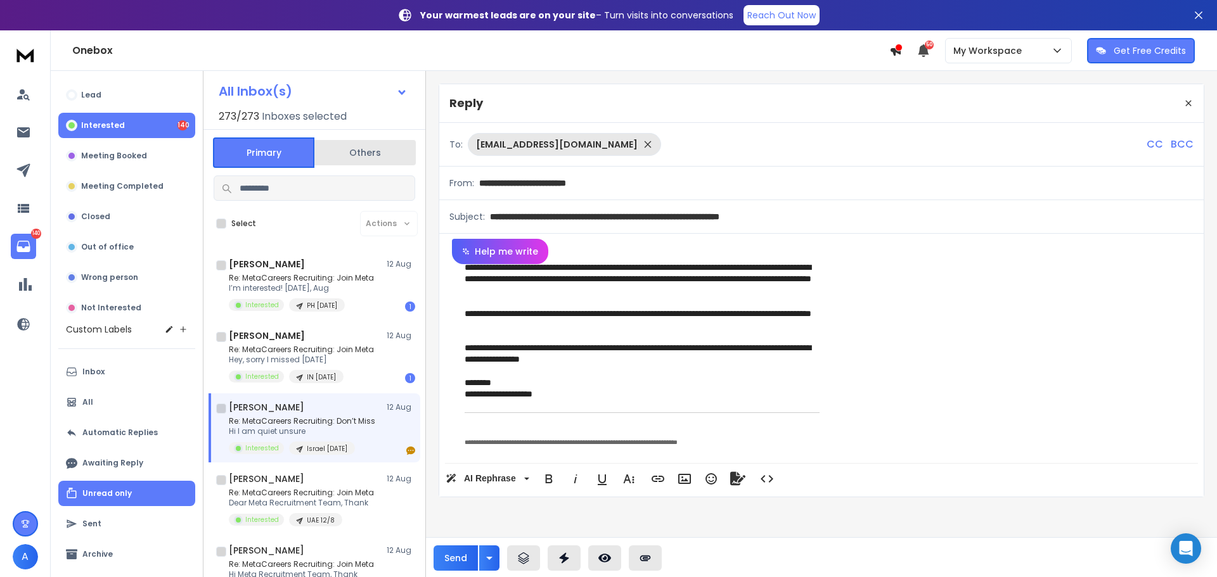
scroll to position [0, 0]
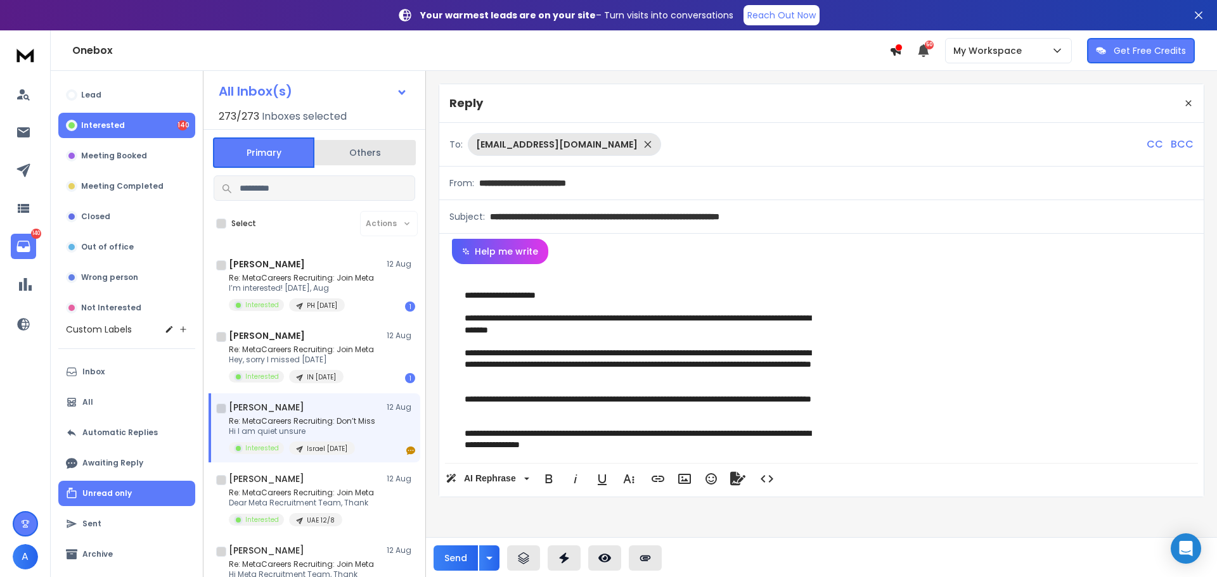
click at [498, 297] on div "**********" at bounding box center [642, 295] width 355 height 11
drag, startPoint x: 498, startPoint y: 297, endPoint x: 520, endPoint y: 295, distance: 22.3
click at [520, 295] on div "**********" at bounding box center [642, 295] width 355 height 11
click at [434, 546] on button "Send" at bounding box center [456, 558] width 44 height 25
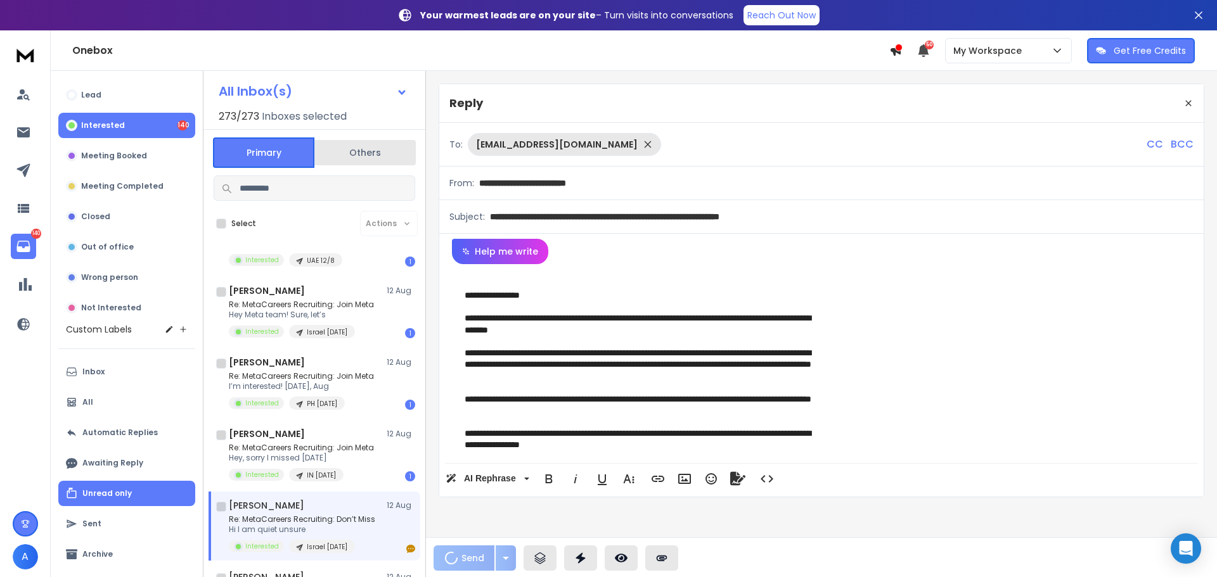
scroll to position [9759, 0]
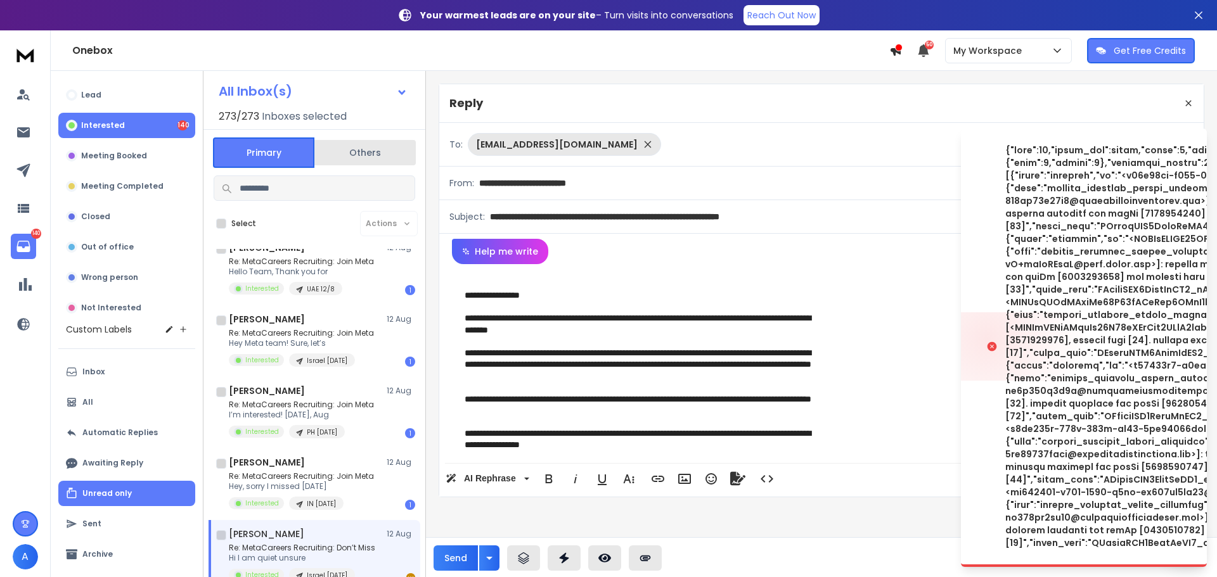
click at [451, 559] on button "Send" at bounding box center [456, 558] width 44 height 25
click at [434, 546] on button "Send" at bounding box center [456, 558] width 44 height 25
click at [444, 577] on div "Send" at bounding box center [821, 557] width 791 height 41
click at [444, 567] on button "Send" at bounding box center [456, 558] width 44 height 25
click at [444, 552] on button "Send" at bounding box center [456, 558] width 44 height 25
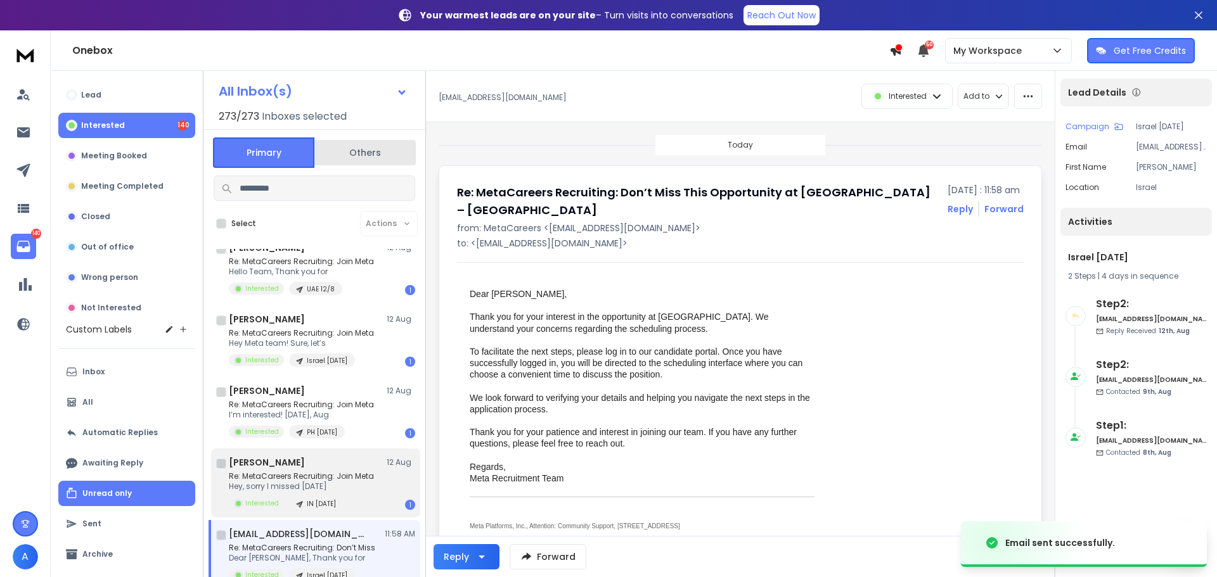
click at [345, 469] on div "Dhruv Verma 12 Aug Re: MetaCareers Recruiting: Join Meta Hey, sorry I missed to…" at bounding box center [322, 483] width 186 height 54
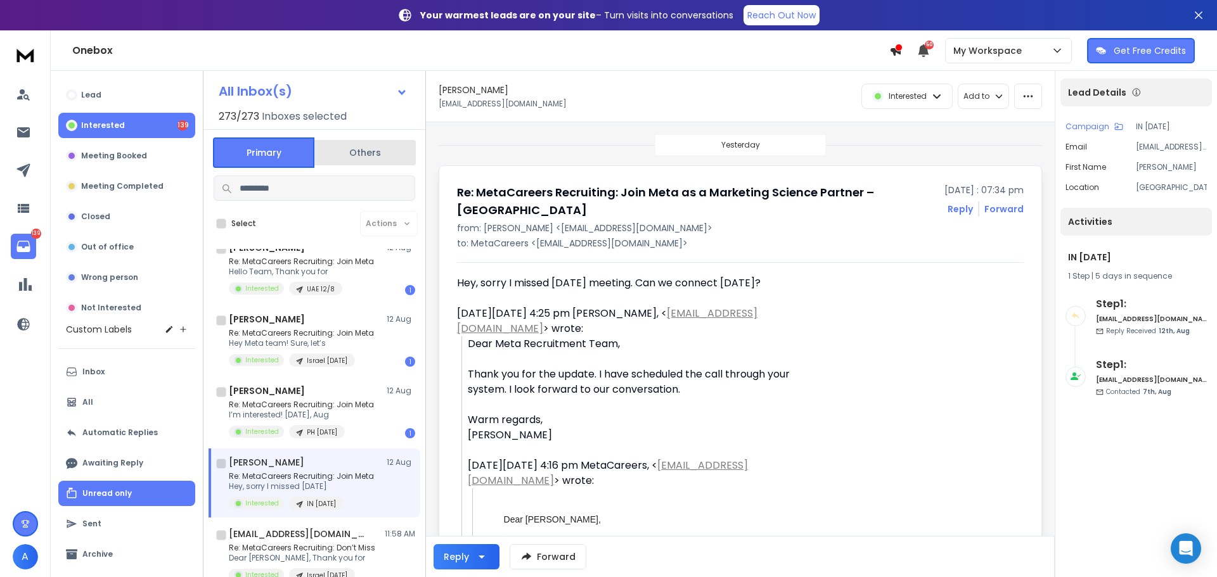
click at [509, 104] on p "dhruvvermao645@gmail.com" at bounding box center [503, 104] width 128 height 10
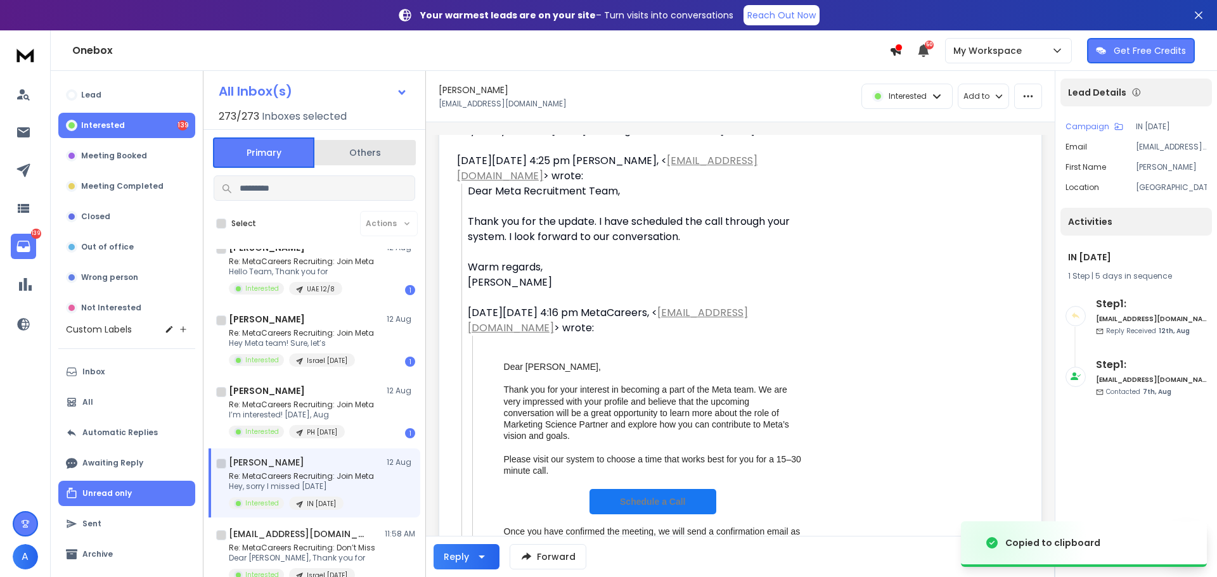
scroll to position [0, 0]
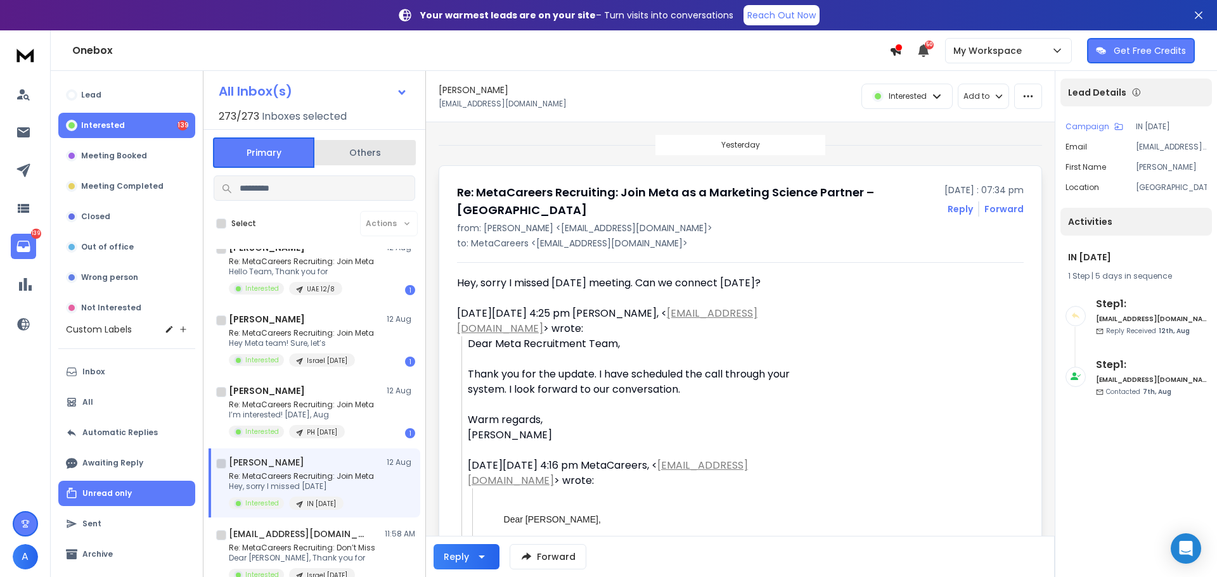
click at [572, 227] on p "from: Dhruv Verma <dhruvvermao645@gmail.com>" at bounding box center [740, 228] width 567 height 13
click at [330, 422] on div "Re: MetaCareers Recruiting: Join Meta I’m interested! On Tue, Aug Interested PH…" at bounding box center [301, 419] width 145 height 39
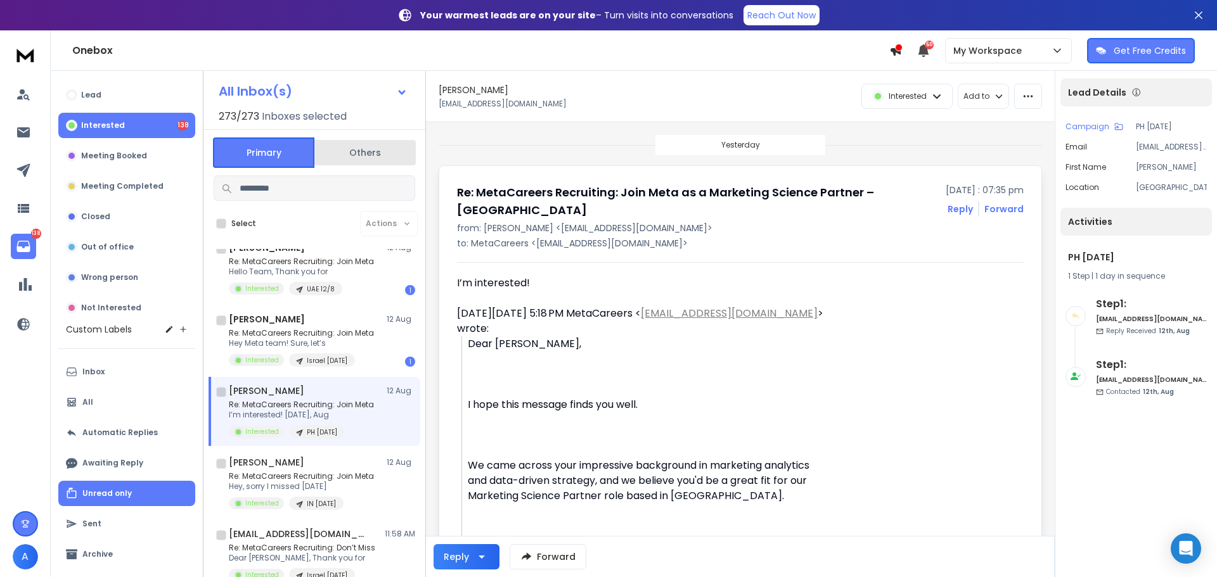
click at [503, 101] on p "cindyboniao@gmail.com" at bounding box center [503, 104] width 128 height 10
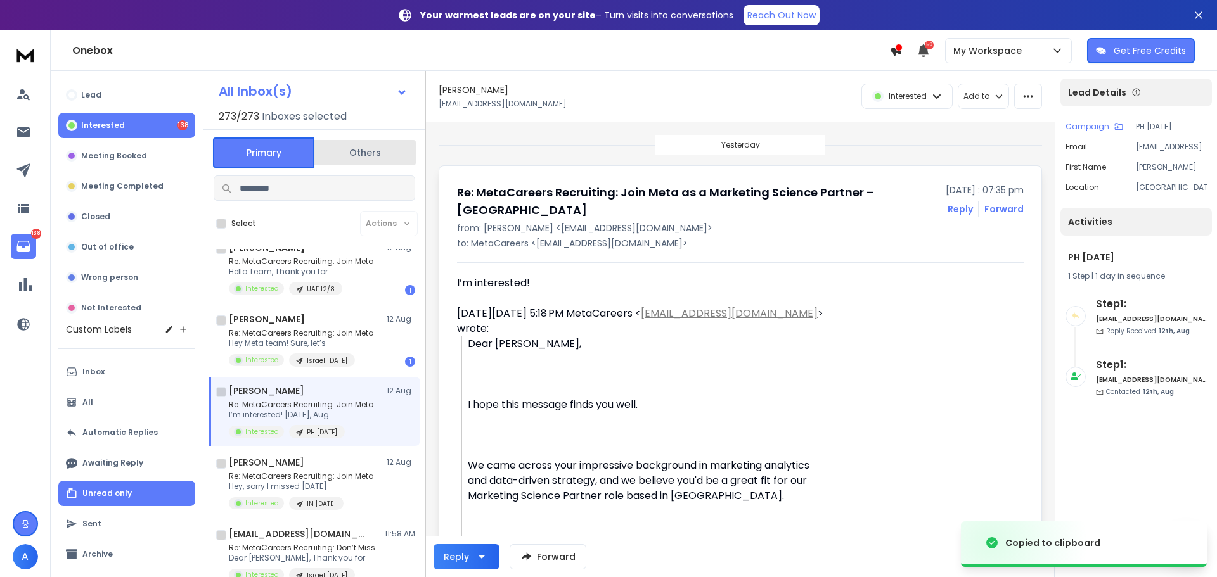
click at [547, 240] on p "to: MetaCareers <employee@careersconnectfuture.com>" at bounding box center [740, 243] width 567 height 13
drag, startPoint x: 547, startPoint y: 240, endPoint x: 691, endPoint y: 240, distance: 143.9
click at [691, 240] on p "to: MetaCareers <employee@careersconnectfuture.com>" at bounding box center [740, 243] width 567 height 13
click at [378, 336] on div "Re: MetaCareers Recruiting: Join Meta Hey Meta team! Sure, let’s Interested Isr…" at bounding box center [322, 347] width 186 height 39
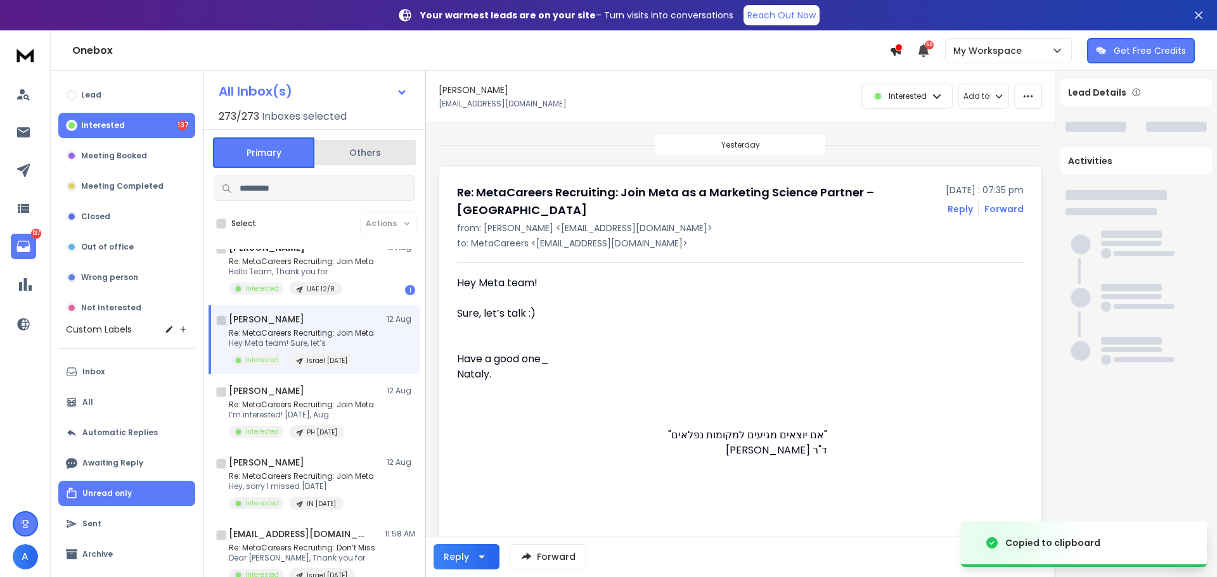
click at [507, 103] on p "nataly8585@gmail.com" at bounding box center [503, 104] width 128 height 10
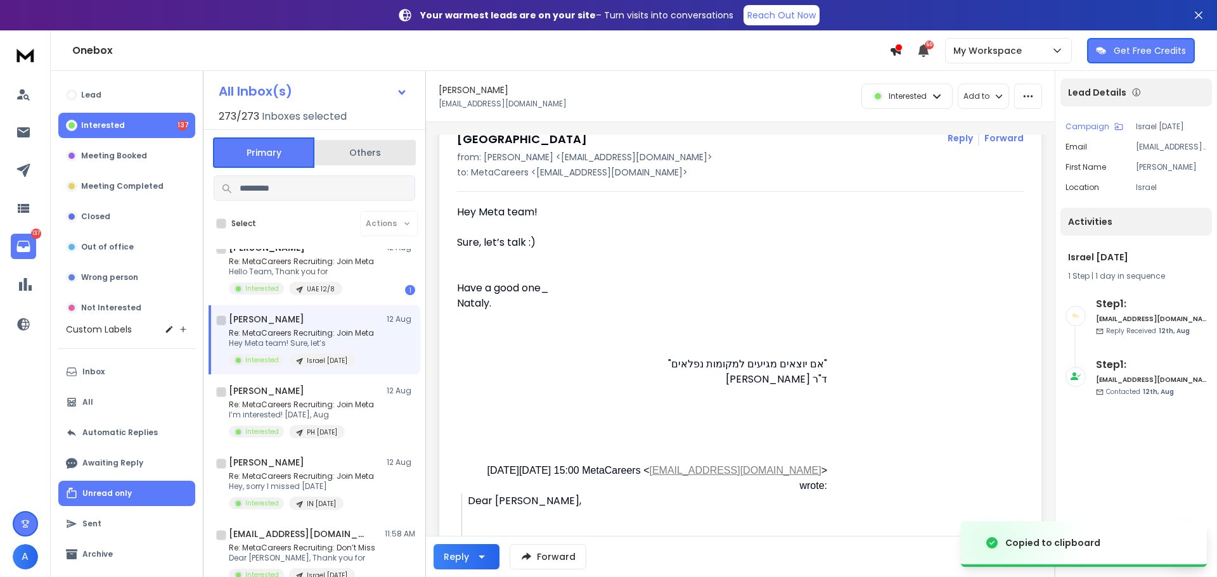
scroll to position [63, 0]
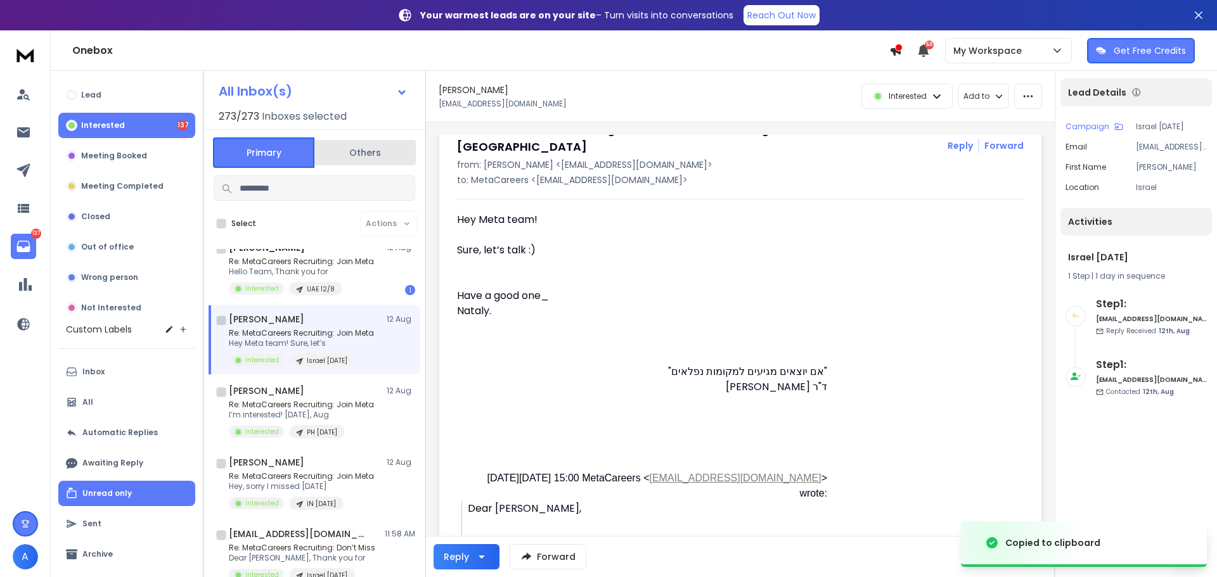
click at [537, 181] on p "to: MetaCareers <info@careersconnectdigital.com>" at bounding box center [740, 180] width 567 height 13
drag, startPoint x: 537, startPoint y: 181, endPoint x: 670, endPoint y: 179, distance: 133.1
click at [670, 179] on p "to: MetaCareers <info@careersconnectdigital.com>" at bounding box center [740, 180] width 567 height 13
click at [355, 266] on p "Re: MetaCareers Recruiting: Join Meta" at bounding box center [301, 262] width 145 height 10
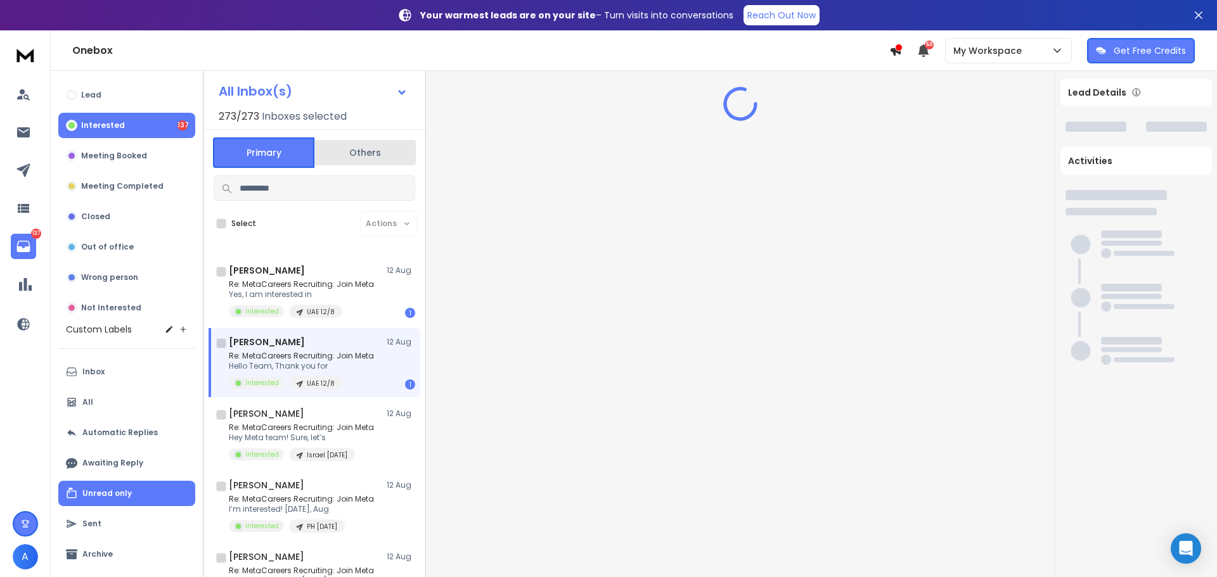
scroll to position [9632, 0]
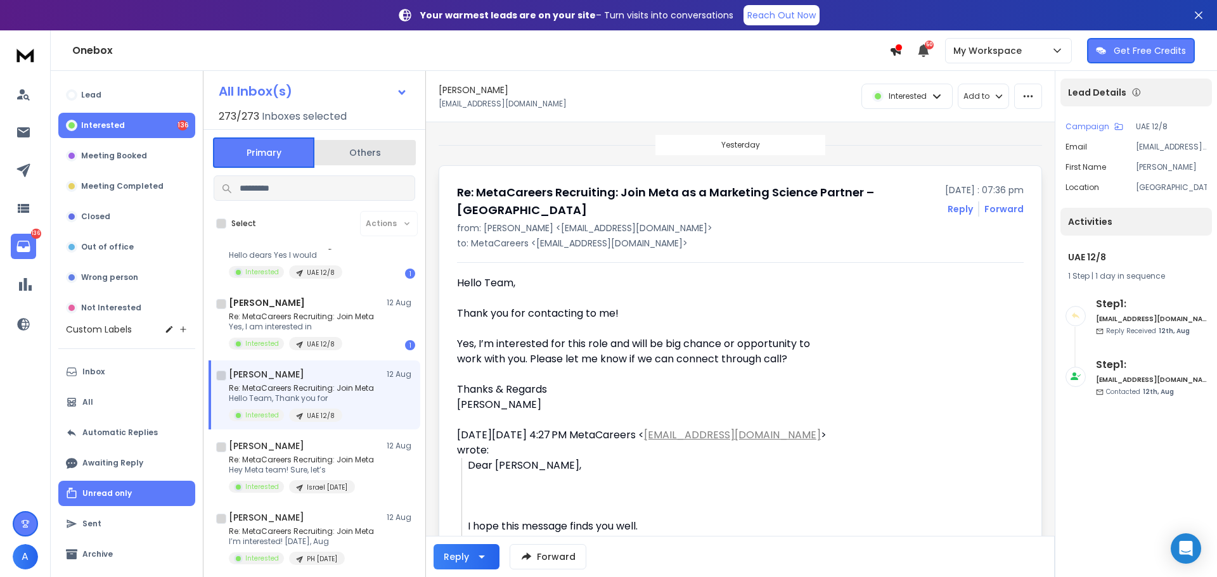
click at [528, 107] on p "nadeemnirban24@gmail.com" at bounding box center [503, 104] width 128 height 10
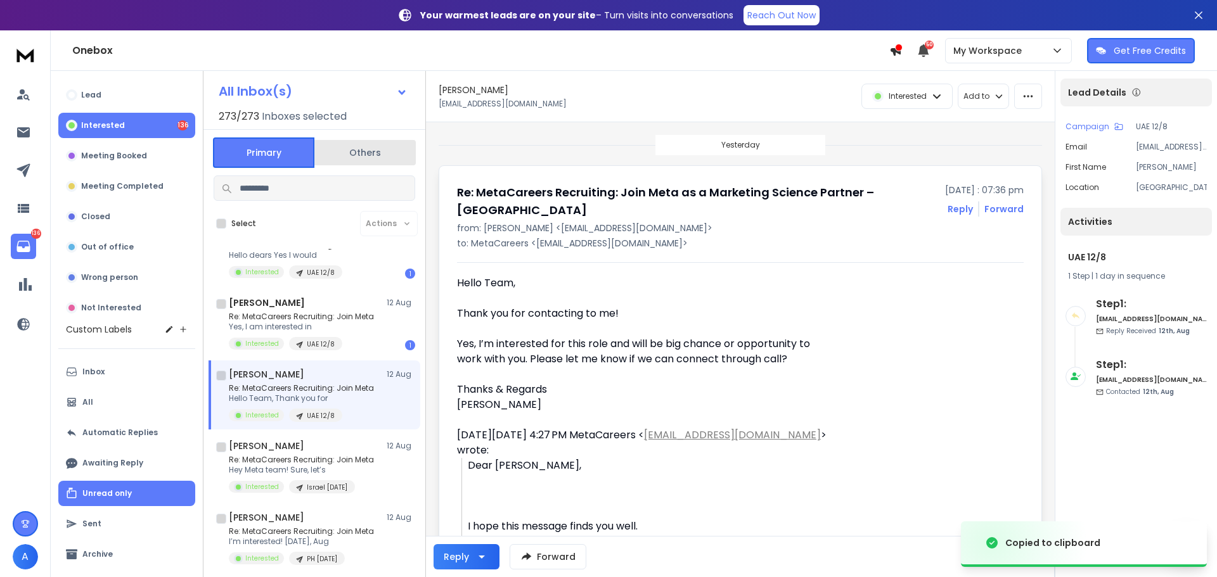
click at [543, 245] on p "to: MetaCareers <employee@careersconnect-jobs.com>" at bounding box center [740, 243] width 567 height 13
drag, startPoint x: 543, startPoint y: 245, endPoint x: 690, endPoint y: 244, distance: 146.4
click at [690, 244] on p "to: MetaCareers <employee@careersconnect-jobs.com>" at bounding box center [740, 243] width 567 height 13
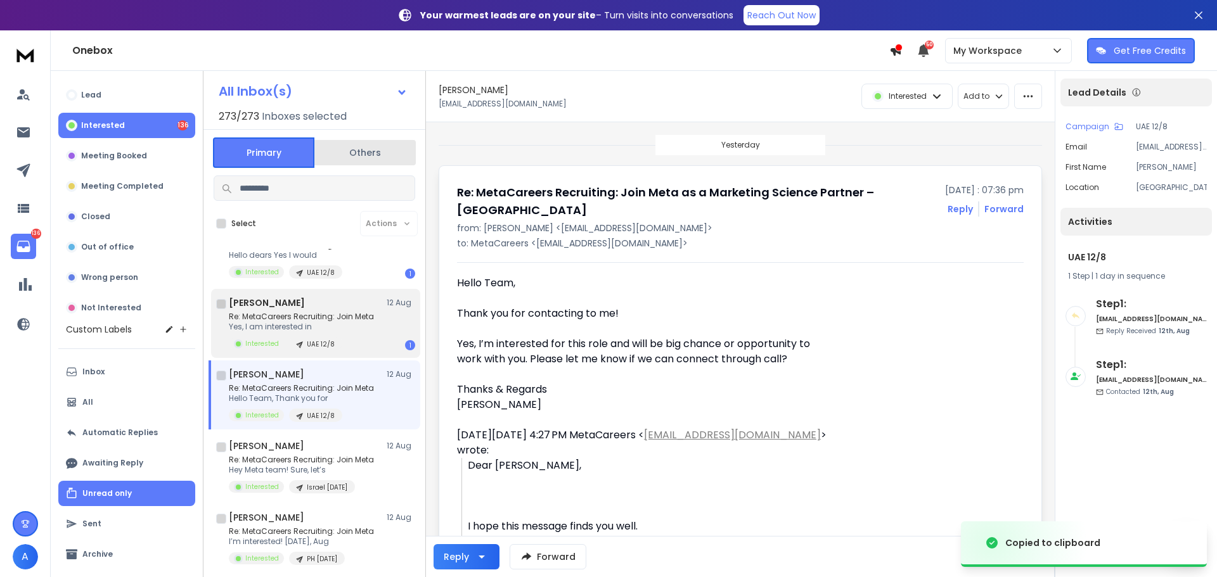
click at [333, 311] on div "Usman Shahzad 12 Aug Re: MetaCareers Recruiting: Join Meta Yes, I am interested…" at bounding box center [322, 324] width 186 height 54
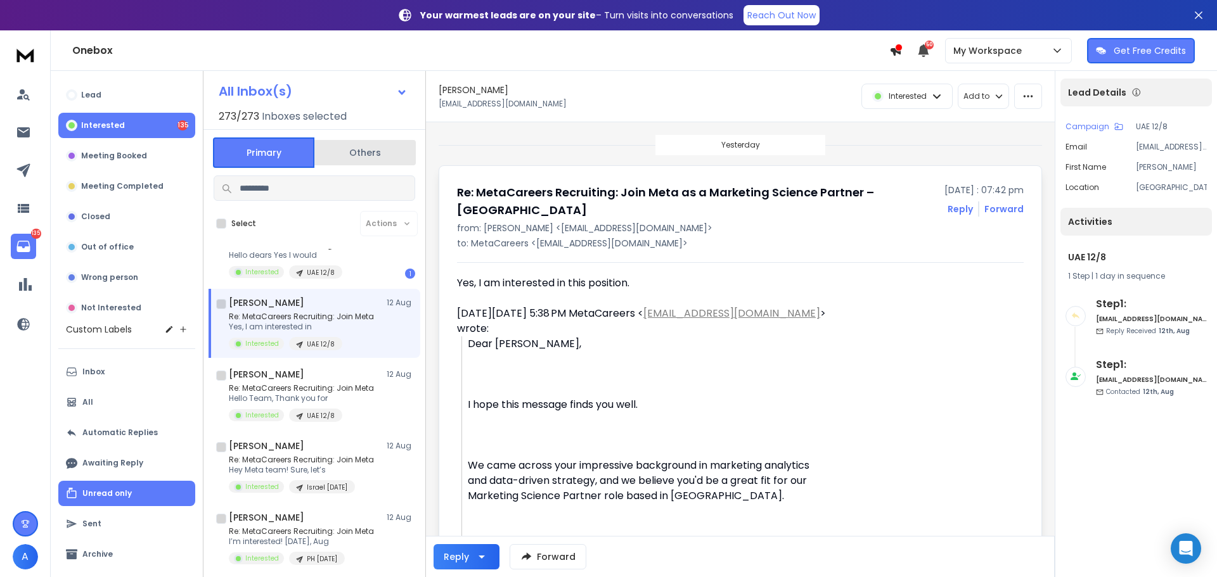
click at [495, 104] on p "us637121@gmail.com" at bounding box center [503, 104] width 128 height 10
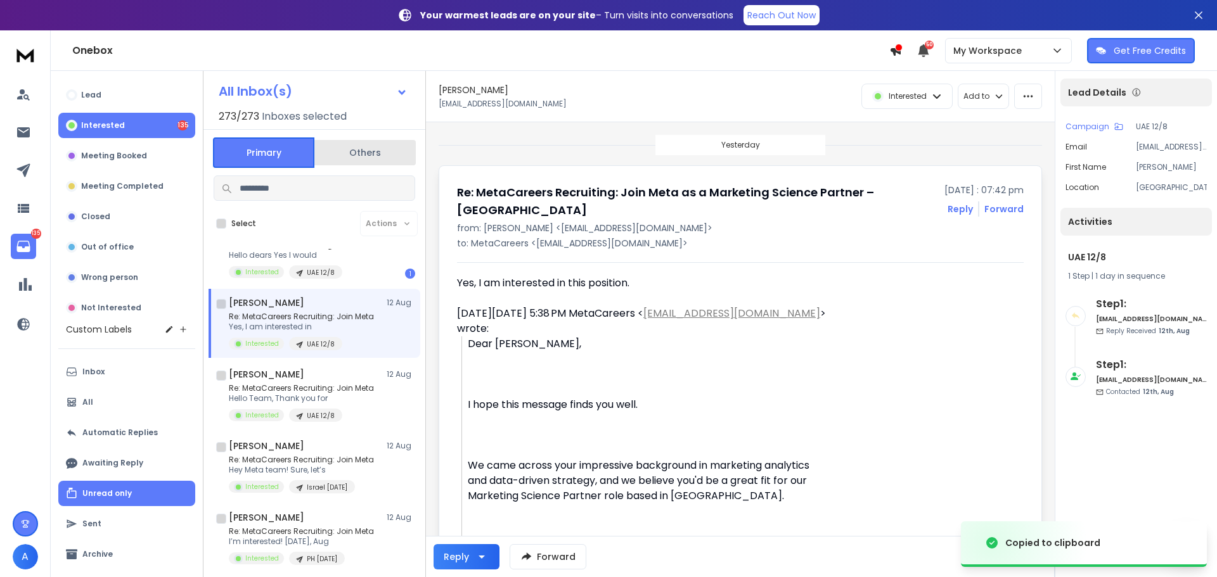
click at [544, 243] on p "to: MetaCareers <recruit@careersconnect-people.com>" at bounding box center [740, 243] width 567 height 13
drag, startPoint x: 544, startPoint y: 243, endPoint x: 680, endPoint y: 240, distance: 135.7
click at [680, 240] on p "to: MetaCareers <recruit@careersconnect-people.com>" at bounding box center [740, 243] width 567 height 13
click at [368, 265] on div "Re: MetaCareers Recruiting: Join Meta Hello dears Yes I would Interested UAE 12…" at bounding box center [301, 259] width 145 height 39
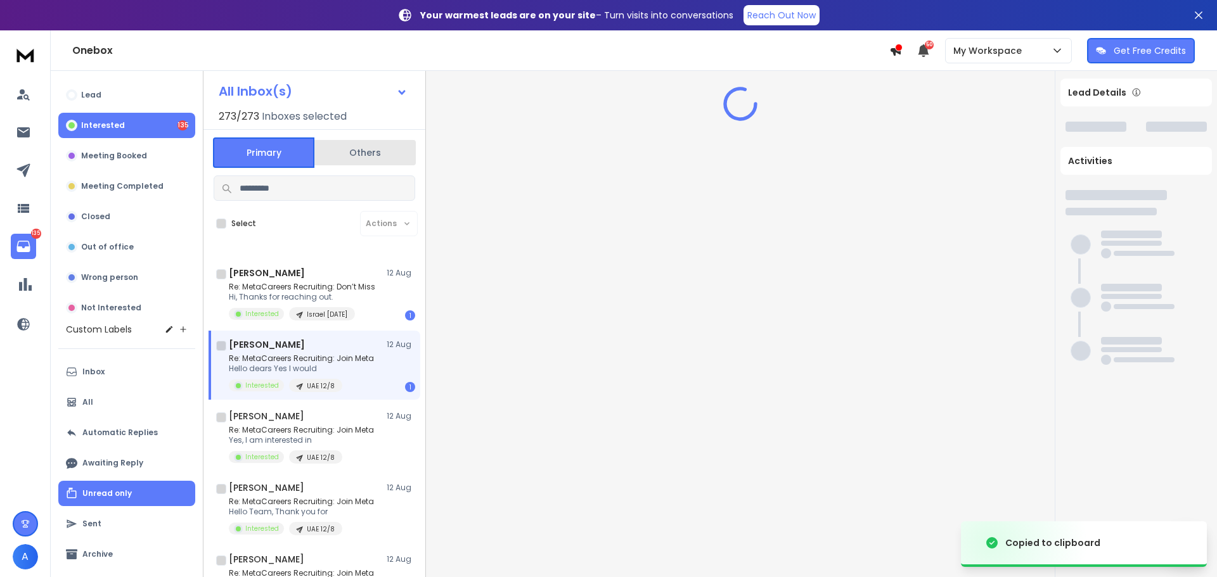
scroll to position [9505, 0]
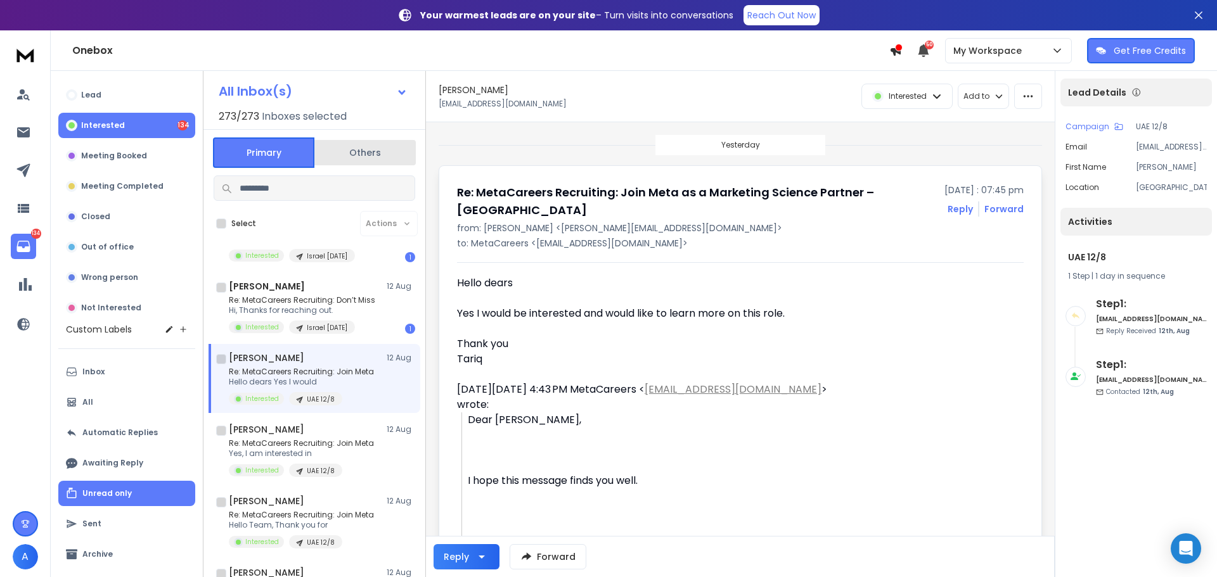
click at [518, 112] on div "Tariq Khalifa Tariq Khalifa tariq.y.khalifa@gmail.com Interested Add to Interes…" at bounding box center [740, 96] width 629 height 51
click at [520, 105] on p "tariq.y.khalifa@gmail.com" at bounding box center [503, 104] width 128 height 10
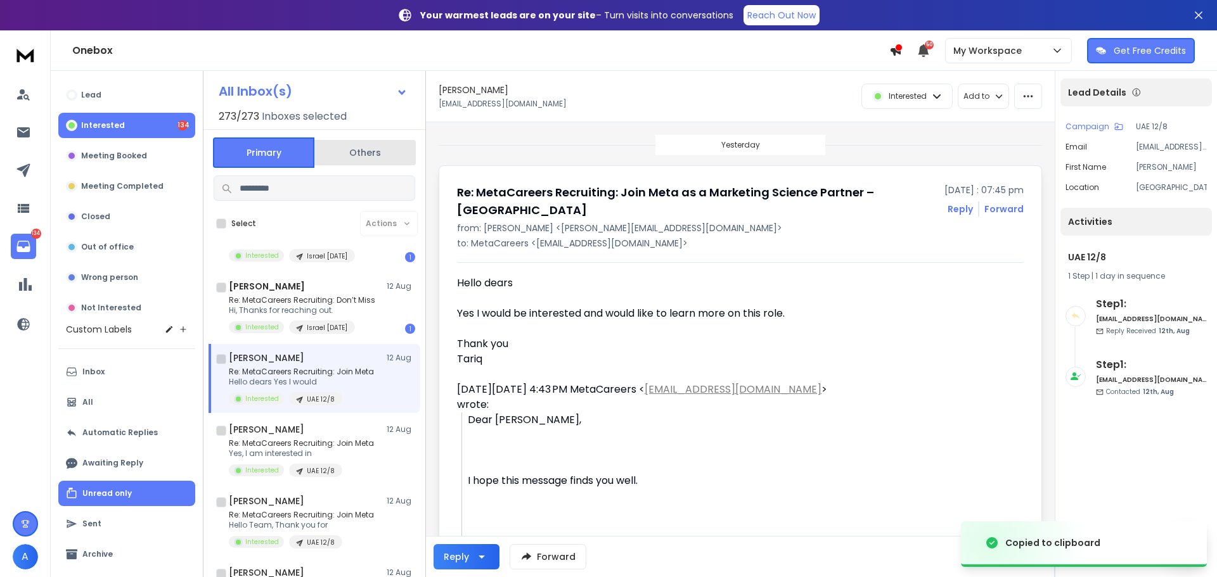
click at [537, 244] on p "to: MetaCareers <works@careersconnect-team.com>" at bounding box center [740, 243] width 567 height 13
drag, startPoint x: 537, startPoint y: 244, endPoint x: 677, endPoint y: 247, distance: 140.1
click at [677, 247] on p "to: MetaCareers <works@careersconnect-team.com>" at bounding box center [740, 243] width 567 height 13
click at [363, 302] on p "Re: MetaCareers Recruiting: Don’t Miss" at bounding box center [302, 300] width 146 height 10
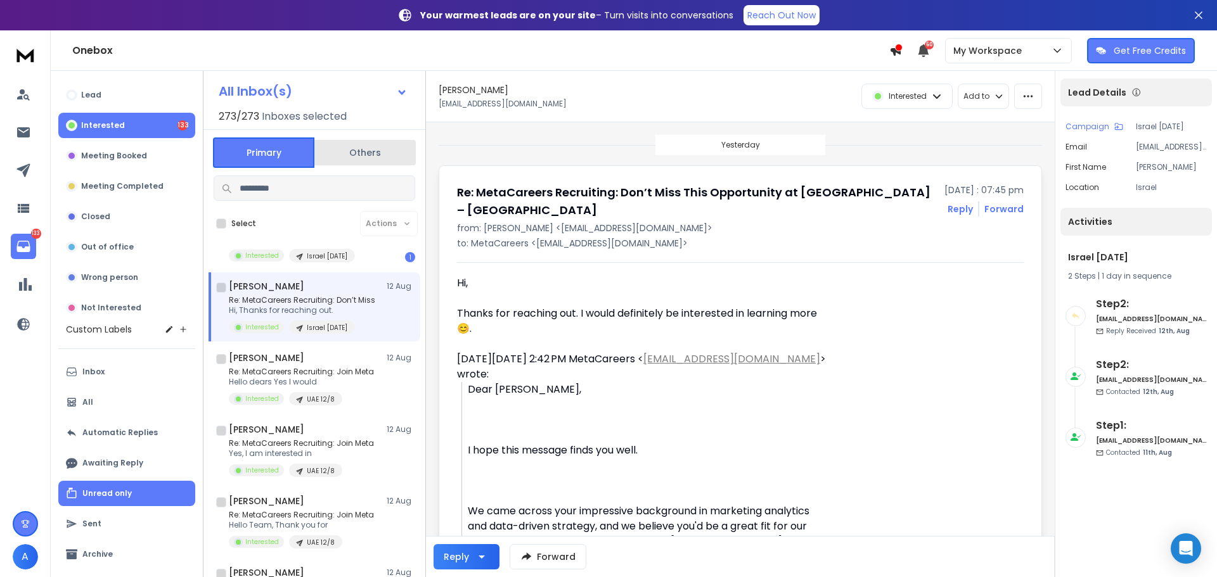
click at [487, 102] on p "braunatara@gmail.com" at bounding box center [503, 104] width 128 height 10
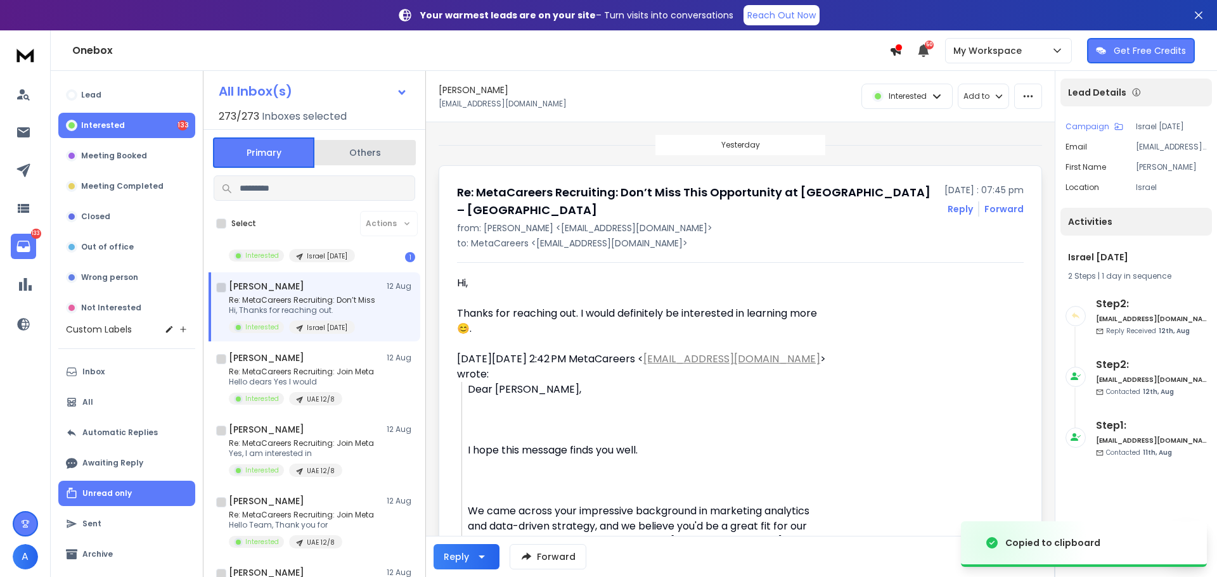
click at [539, 239] on p "to: MetaCareers <info@careersconnect-applynow.com>" at bounding box center [740, 243] width 567 height 13
drag, startPoint x: 539, startPoint y: 239, endPoint x: 685, endPoint y: 240, distance: 145.8
click at [685, 240] on p "to: MetaCareers <info@careersconnect-applynow.com>" at bounding box center [740, 243] width 567 height 13
click at [385, 254] on div "Re: MetaCareers Recruiting: Join Meta Hello, Thank you for reaching Interested …" at bounding box center [322, 243] width 186 height 39
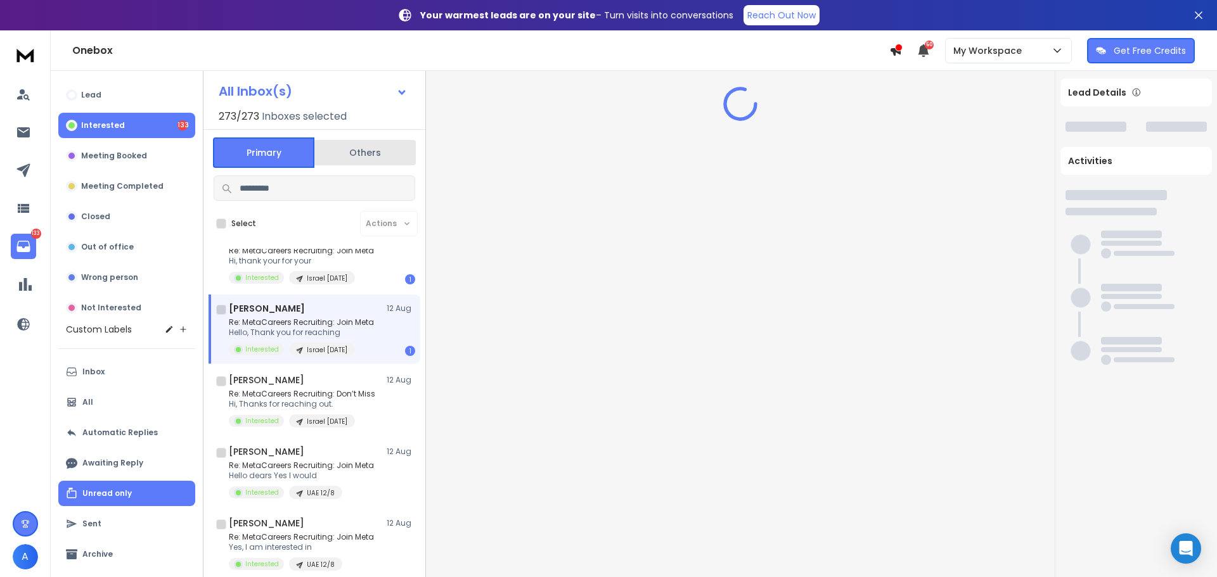
scroll to position [9378, 0]
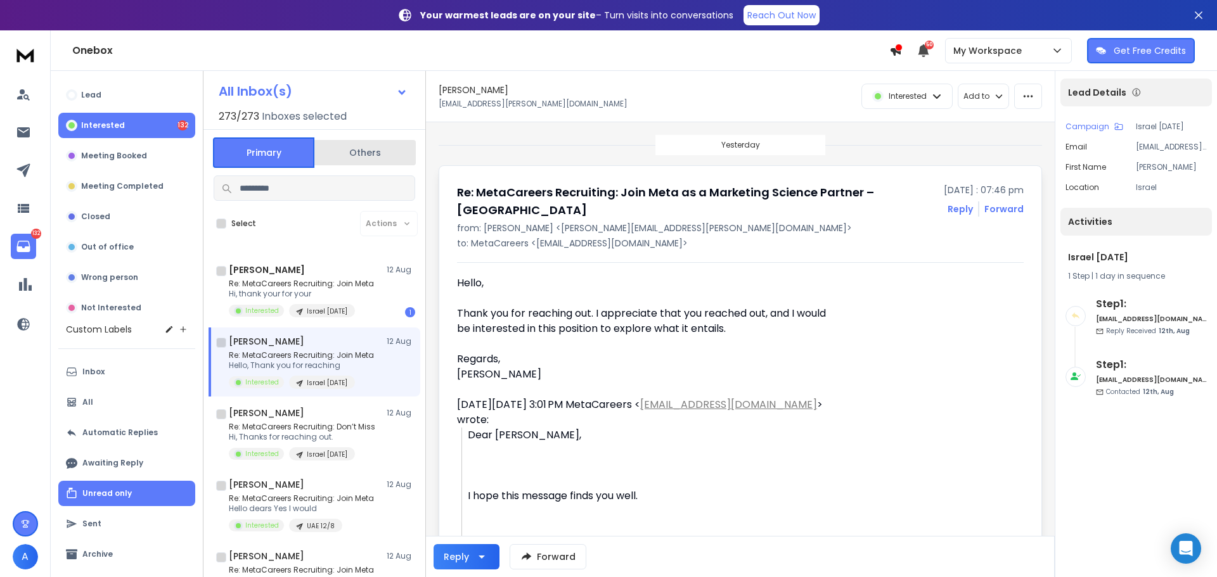
click at [504, 101] on p "alex.g.schiro@gmail.com" at bounding box center [533, 104] width 189 height 10
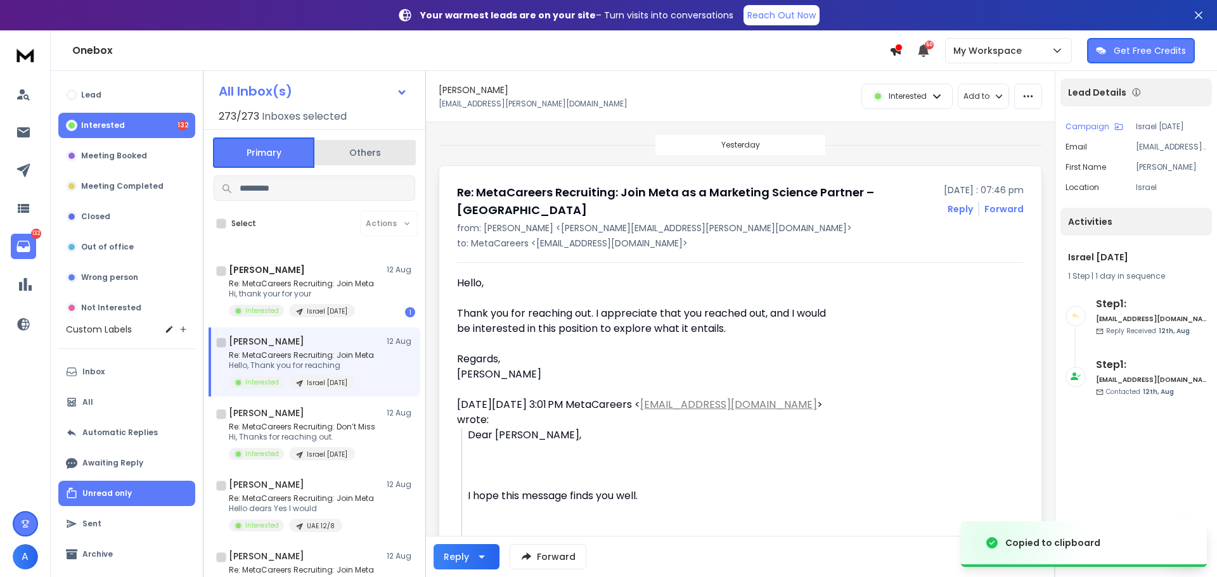
click at [537, 245] on p "to: MetaCareers <hr@careersconnectteam.com>" at bounding box center [740, 243] width 567 height 13
drag, startPoint x: 537, startPoint y: 245, endPoint x: 652, endPoint y: 245, distance: 114.7
click at [652, 245] on p "to: MetaCareers <hr@careersconnectteam.com>" at bounding box center [740, 243] width 567 height 13
click at [337, 298] on p "Hi, thank your for your" at bounding box center [301, 294] width 145 height 10
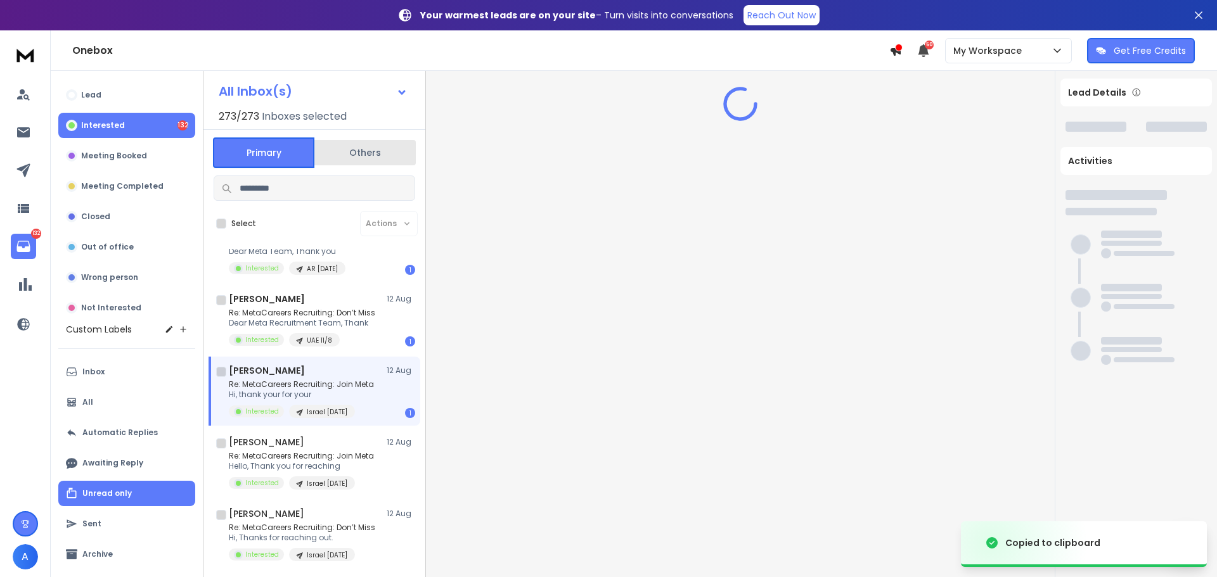
scroll to position [9252, 0]
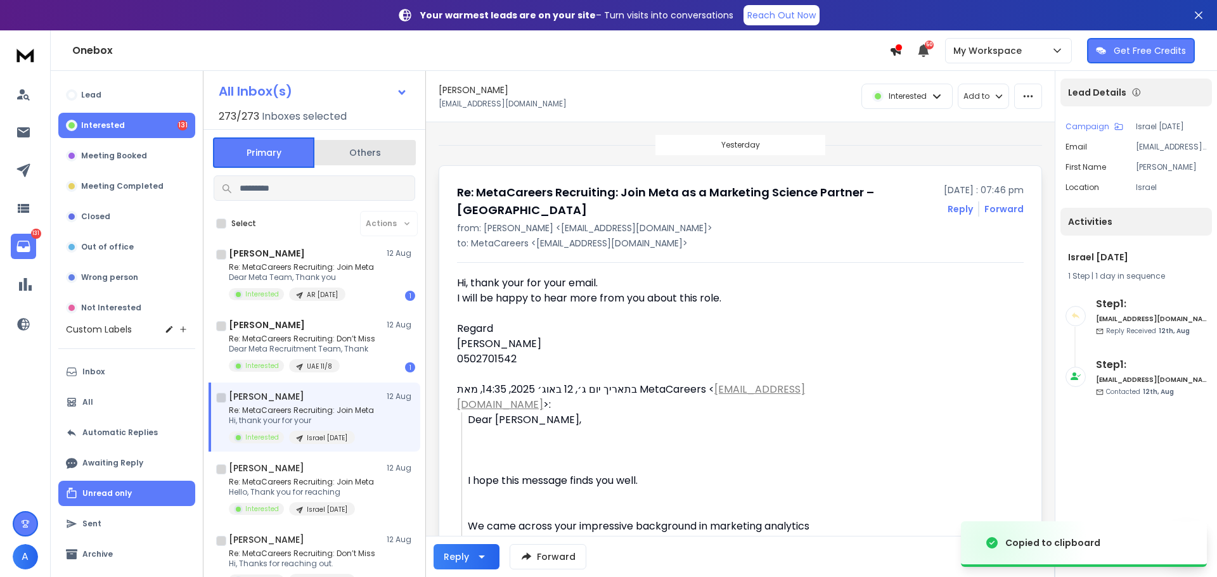
click at [497, 108] on p "tssegal@gmail.com" at bounding box center [503, 104] width 128 height 10
click at [537, 241] on p "to: MetaCareers <employee@careersconnect-people.com>" at bounding box center [740, 243] width 567 height 13
drag, startPoint x: 537, startPoint y: 241, endPoint x: 695, endPoint y: 246, distance: 157.3
click at [695, 246] on p "to: MetaCareers <employee@careersconnect-people.com>" at bounding box center [740, 243] width 567 height 13
click at [697, 244] on p "to: MetaCareers <employee@careersconnect-people.com>" at bounding box center [740, 243] width 567 height 13
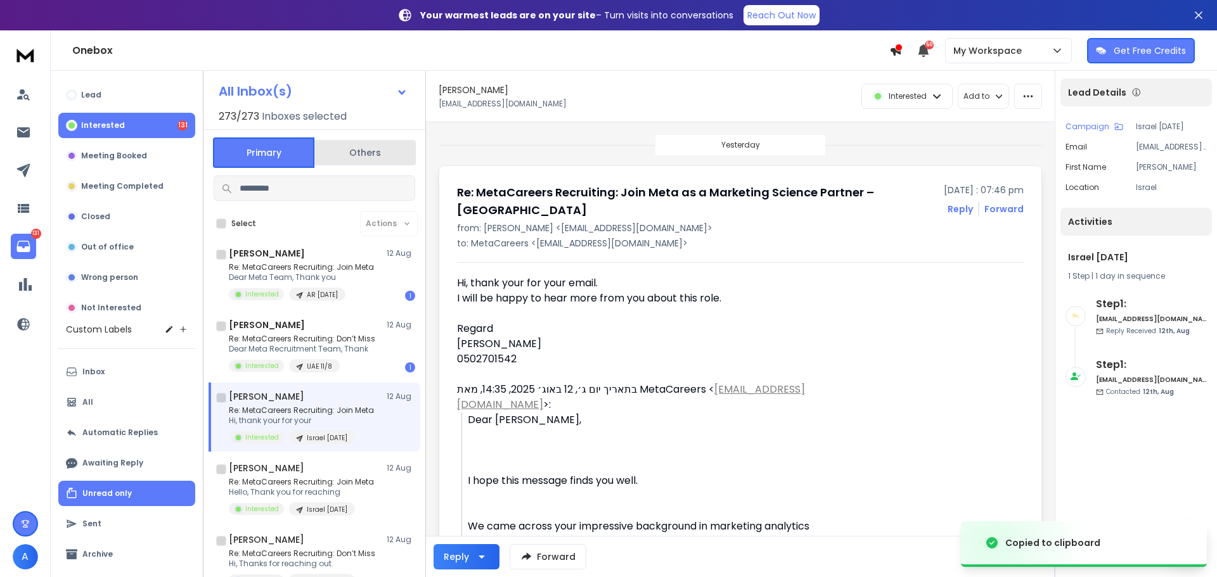
drag, startPoint x: 697, startPoint y: 244, endPoint x: 551, endPoint y: 239, distance: 145.2
click at [551, 239] on p "to: MetaCareers <employee@careersconnect-people.com>" at bounding box center [740, 243] width 567 height 13
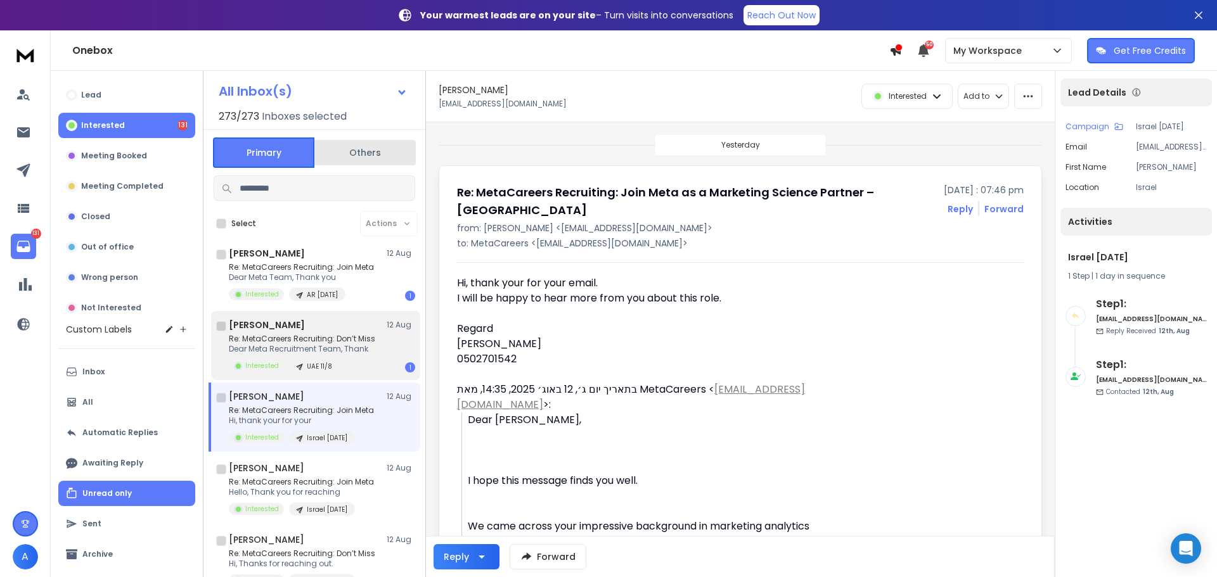
click at [394, 342] on div "Re: MetaCareers Recruiting: Don’t Miss Dear Meta Recruitment Team, Thank Intere…" at bounding box center [322, 353] width 186 height 39
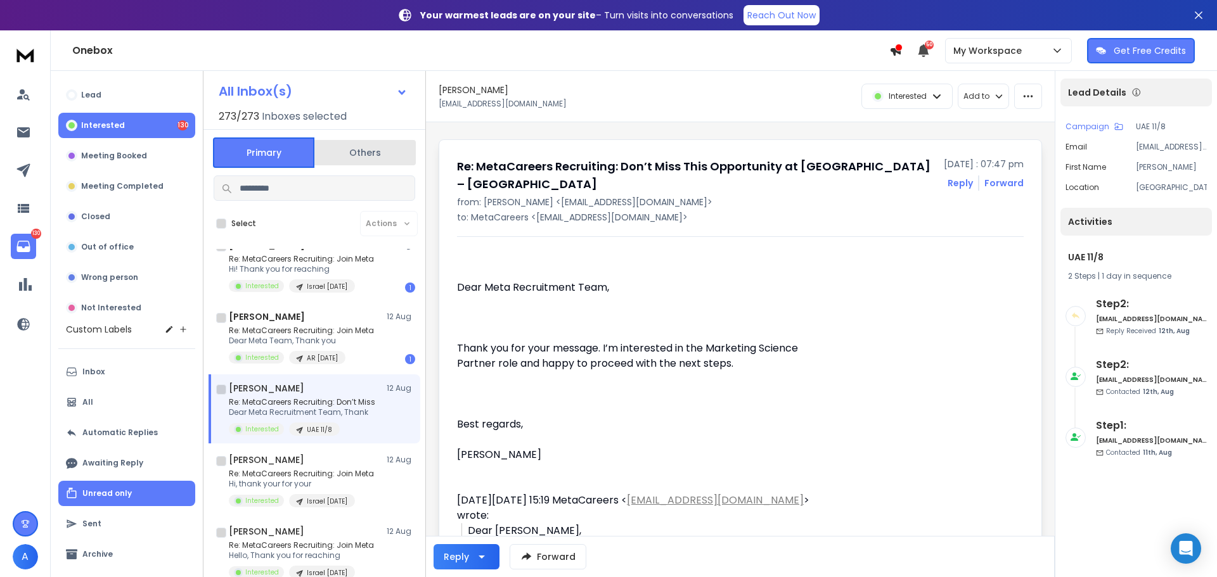
scroll to position [0, 0]
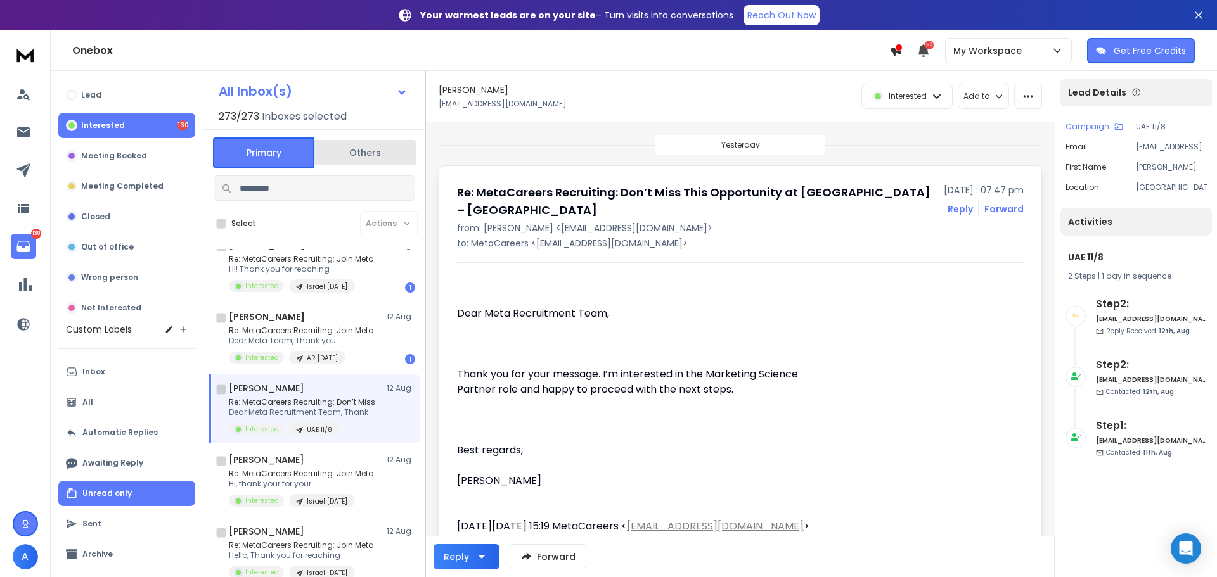
click at [524, 101] on p "medonasser748@gmail.com" at bounding box center [503, 104] width 128 height 10
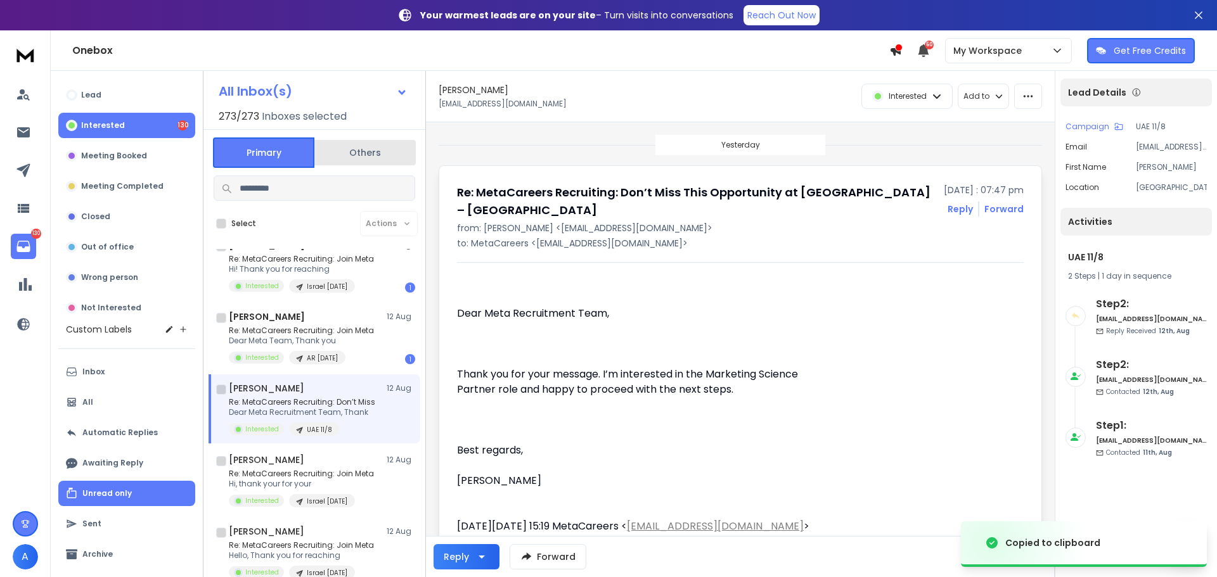
click at [539, 245] on p "to: MetaCareers <info@careersconnect-zone.com>" at bounding box center [740, 243] width 567 height 13
drag, startPoint x: 539, startPoint y: 245, endPoint x: 664, endPoint y: 243, distance: 125.5
click at [664, 243] on p "to: MetaCareers <info@careersconnect-zone.com>" at bounding box center [740, 243] width 567 height 13
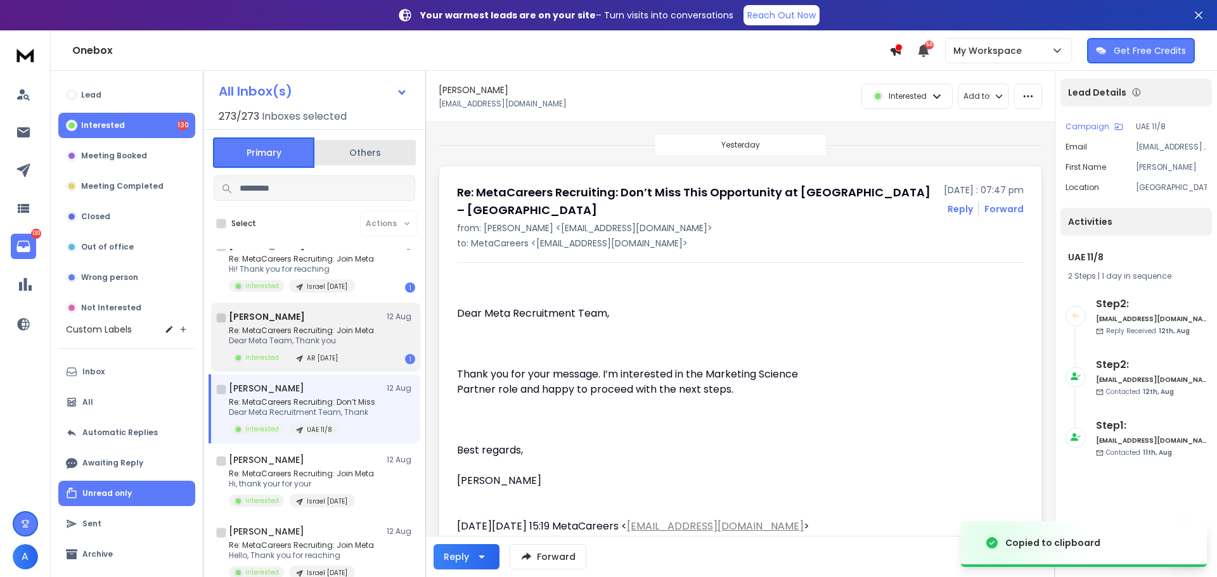
click at [335, 328] on p "Re: MetaCareers Recruiting: Join Meta" at bounding box center [301, 331] width 145 height 10
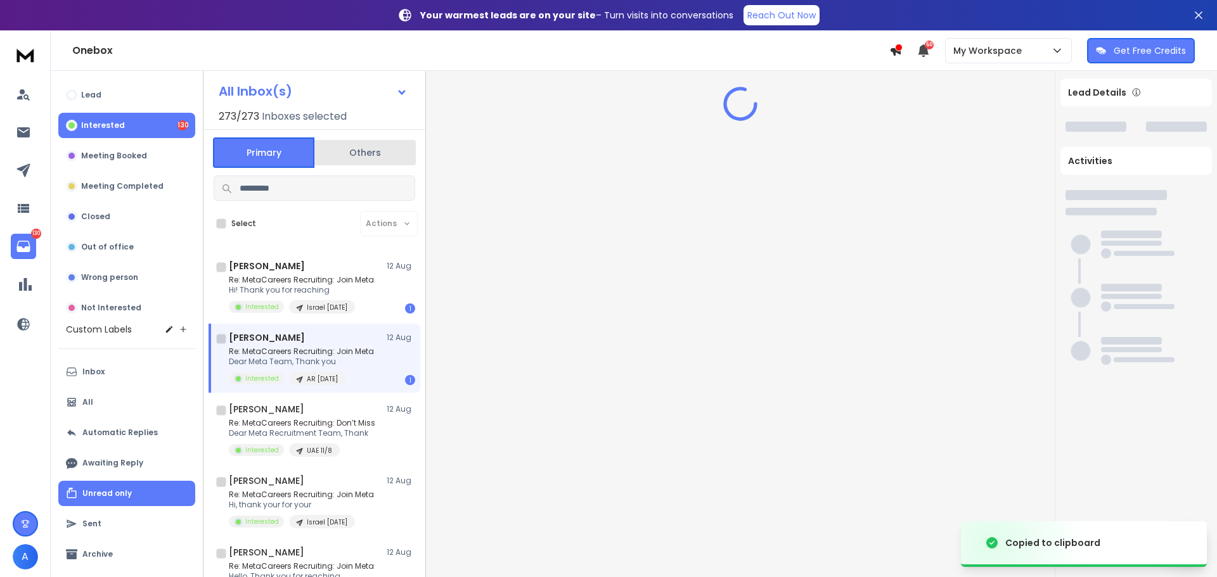
scroll to position [9125, 0]
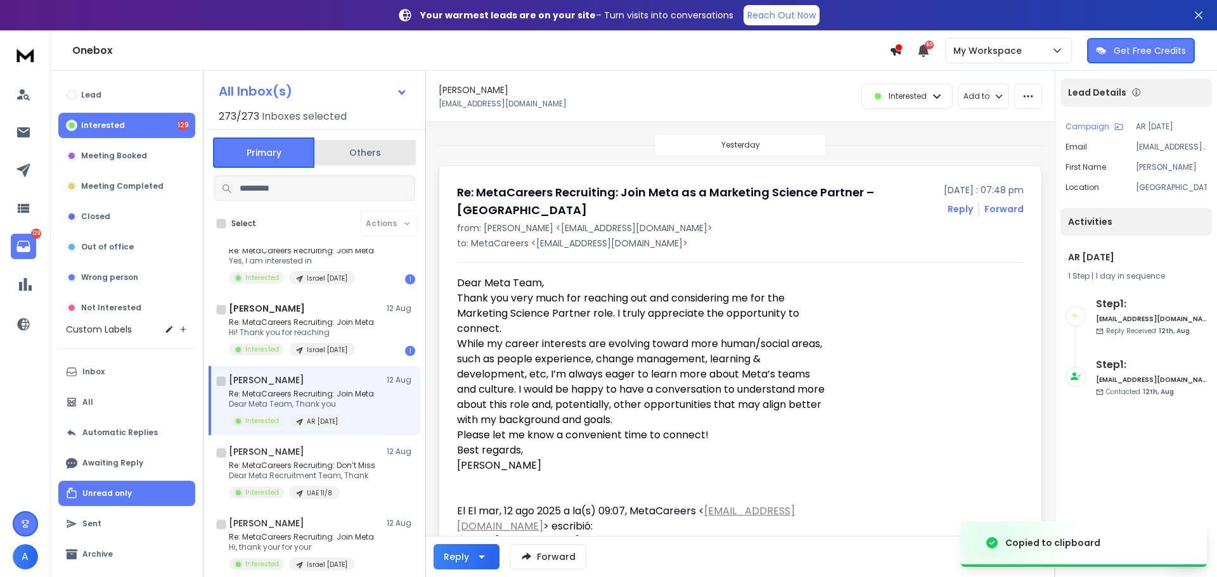
click at [520, 102] on p "manuquinterno@gmail.com" at bounding box center [503, 104] width 128 height 10
click at [549, 235] on div "Re: MetaCareers Recruiting: Join Meta as a Marketing Science Partner – Argentin…" at bounding box center [740, 217] width 567 height 66
click at [546, 241] on p "to: MetaCareers <info@careersconnect-talenthub.com>" at bounding box center [740, 243] width 567 height 13
drag, startPoint x: 546, startPoint y: 241, endPoint x: 695, endPoint y: 243, distance: 149.0
click at [695, 243] on p "to: MetaCareers <info@careersconnect-talenthub.com>" at bounding box center [740, 243] width 567 height 13
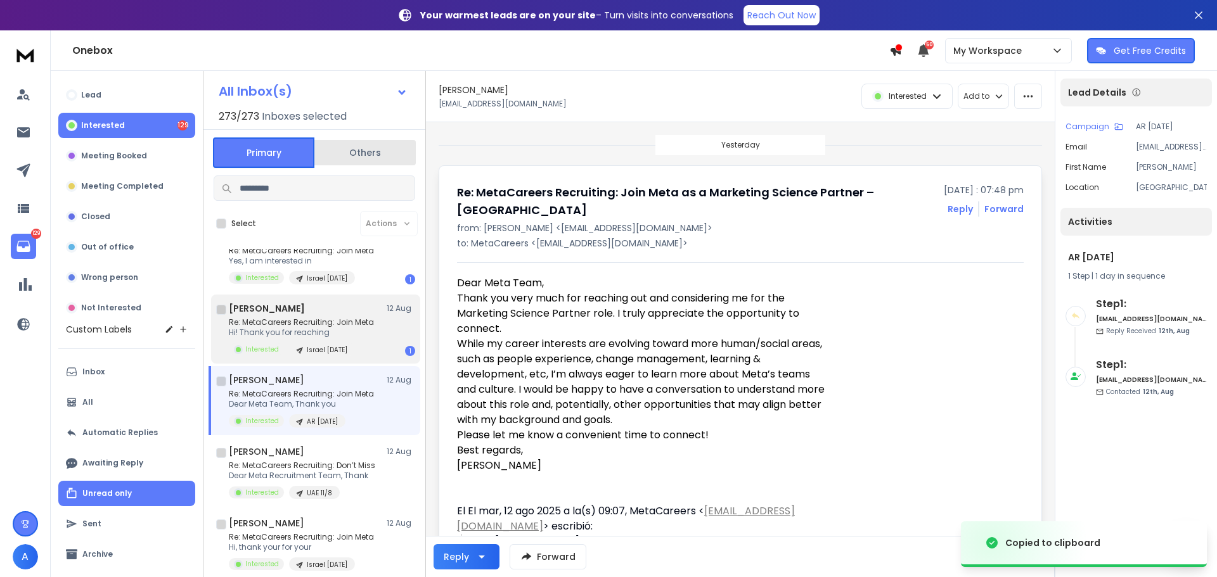
click at [363, 308] on div "Anat Yossef 12 Aug" at bounding box center [322, 308] width 186 height 13
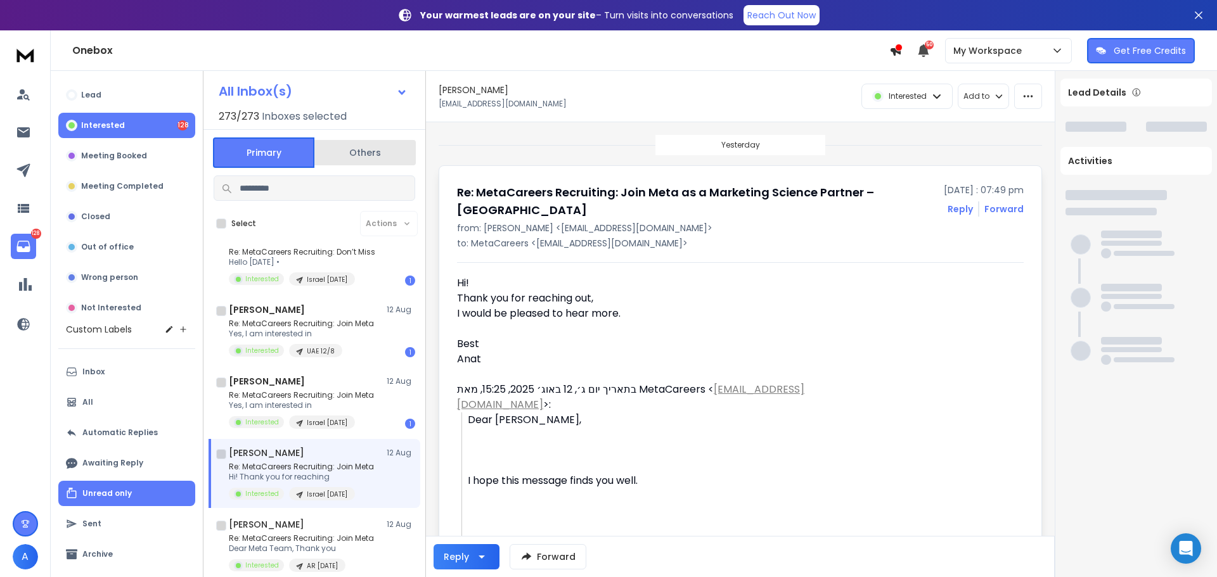
scroll to position [8935, 0]
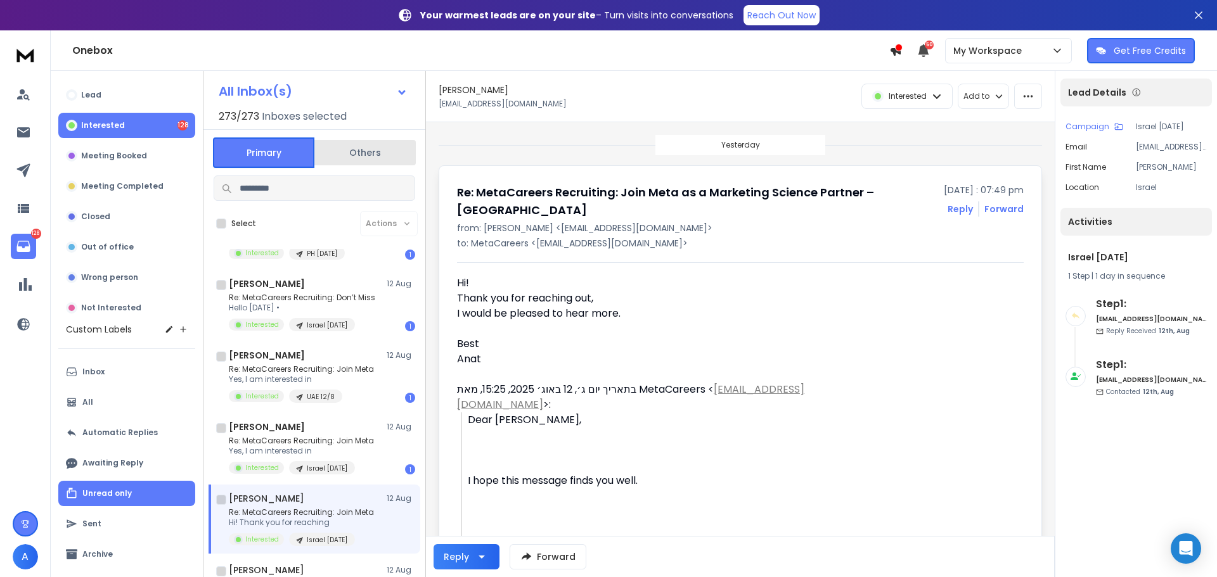
click at [510, 107] on p "anat.israeli@gmail.com" at bounding box center [503, 104] width 128 height 10
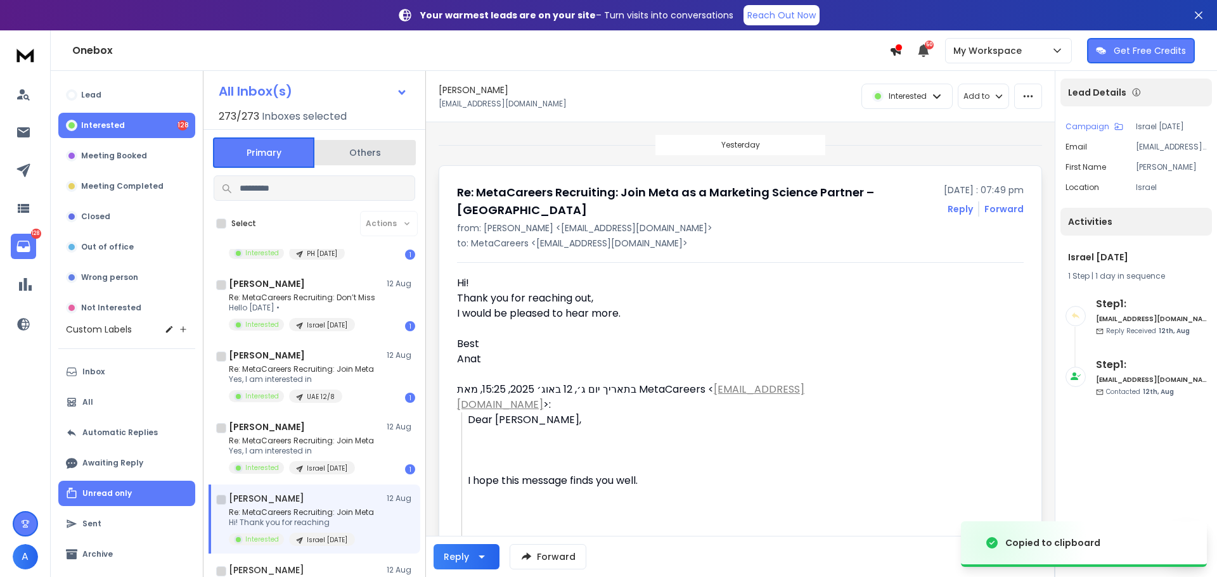
click at [537, 245] on p "to: MetaCareers <info@careersconnect-future.com>" at bounding box center [740, 243] width 567 height 13
drag, startPoint x: 537, startPoint y: 245, endPoint x: 676, endPoint y: 243, distance: 138.8
click at [676, 243] on p "to: MetaCareers <info@careersconnect-future.com>" at bounding box center [740, 243] width 567 height 13
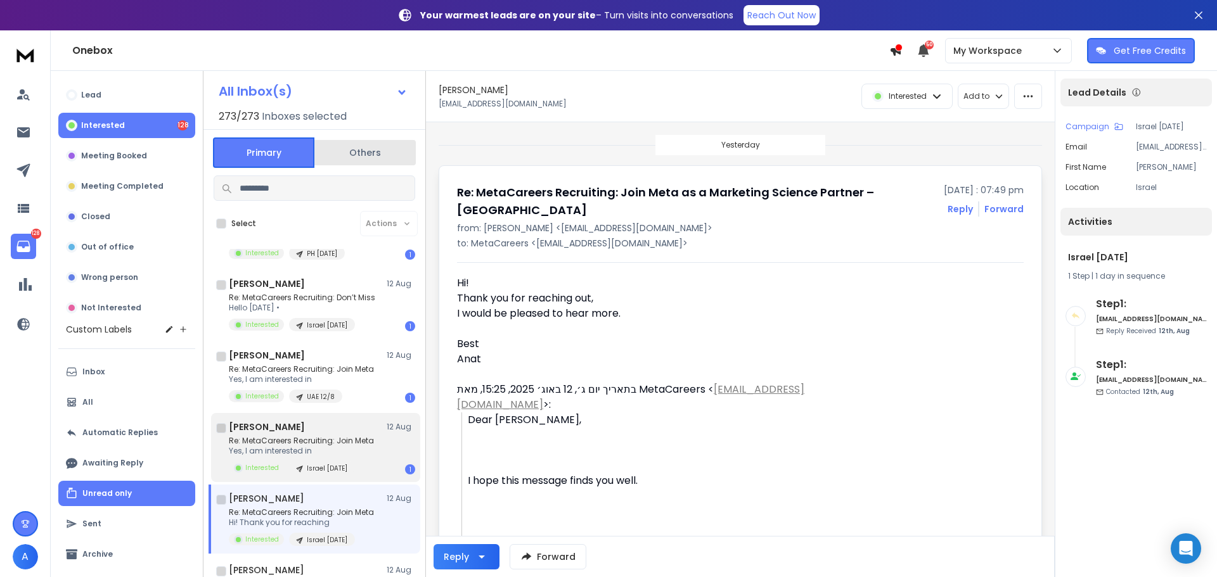
click at [322, 441] on p "Re: MetaCareers Recruiting: Join Meta" at bounding box center [301, 441] width 145 height 10
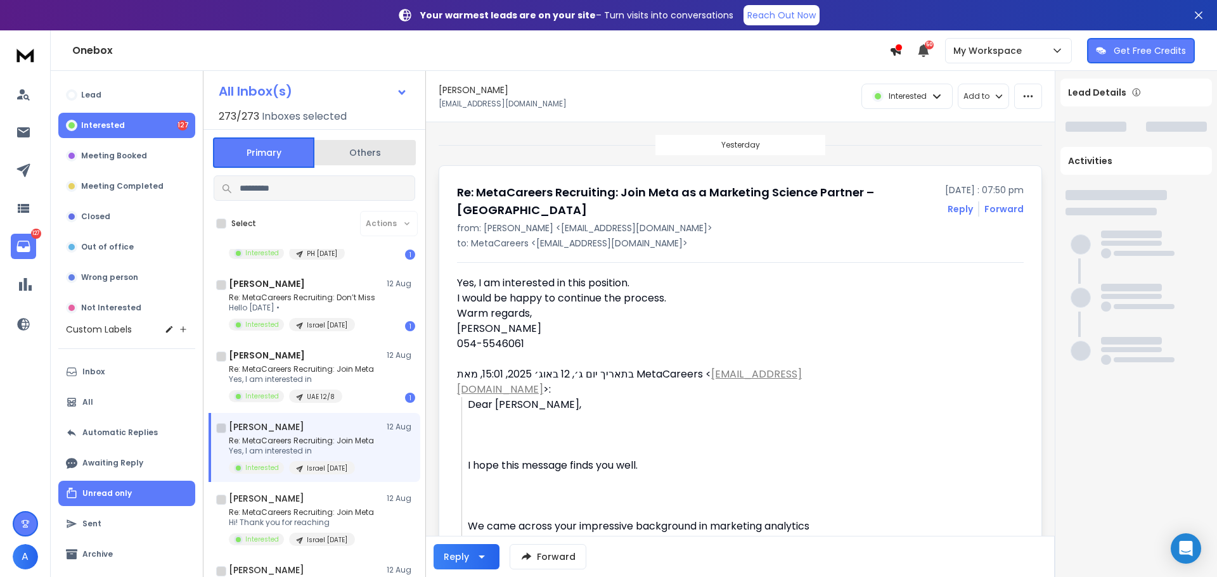
click at [510, 106] on p "carmit.gilboa@gmail.com" at bounding box center [503, 104] width 128 height 10
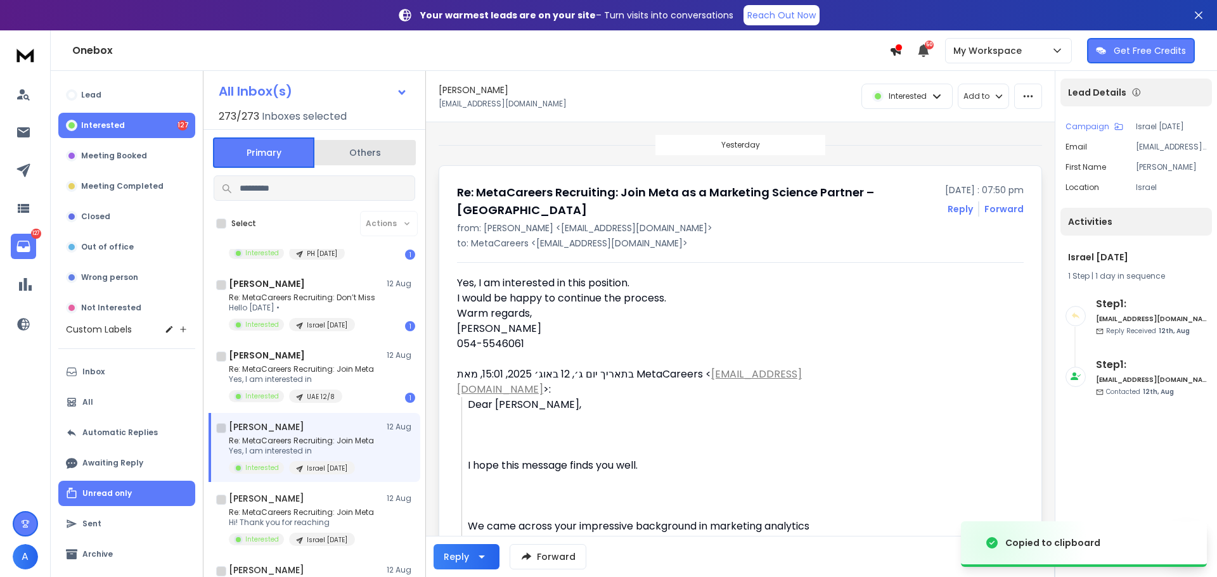
click at [542, 244] on p "to: MetaCareers <recruit@careersconnectdigital.com>" at bounding box center [740, 243] width 567 height 13
drag, startPoint x: 542, startPoint y: 244, endPoint x: 685, endPoint y: 243, distance: 143.3
click at [685, 243] on p "to: MetaCareers <recruit@careersconnectdigital.com>" at bounding box center [740, 243] width 567 height 13
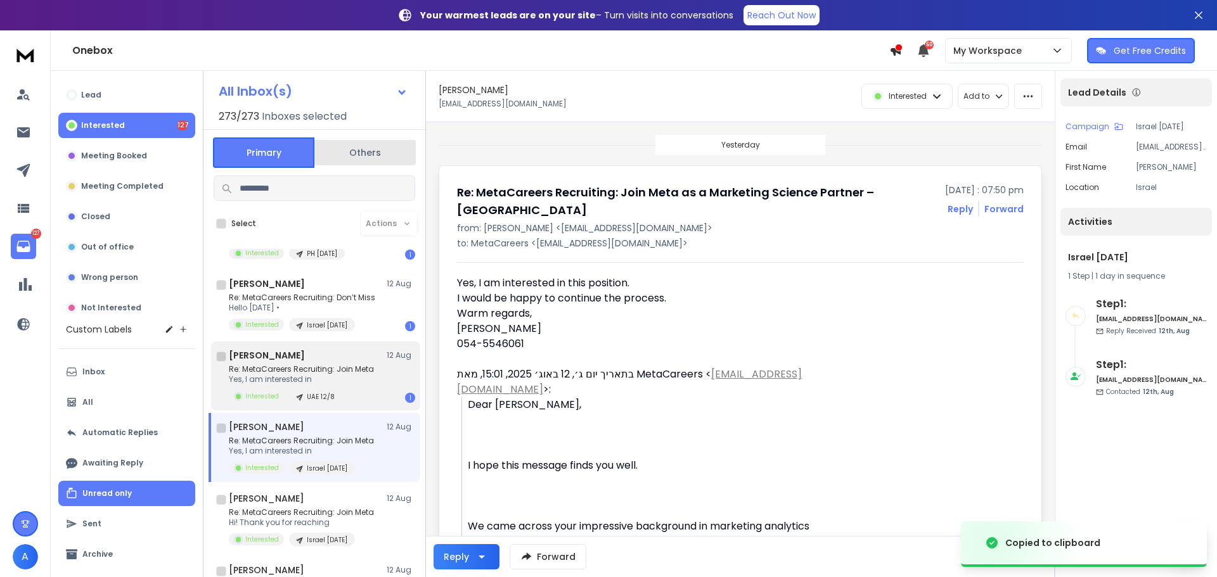
click at [346, 378] on p "Yes, I am interested in" at bounding box center [301, 380] width 145 height 10
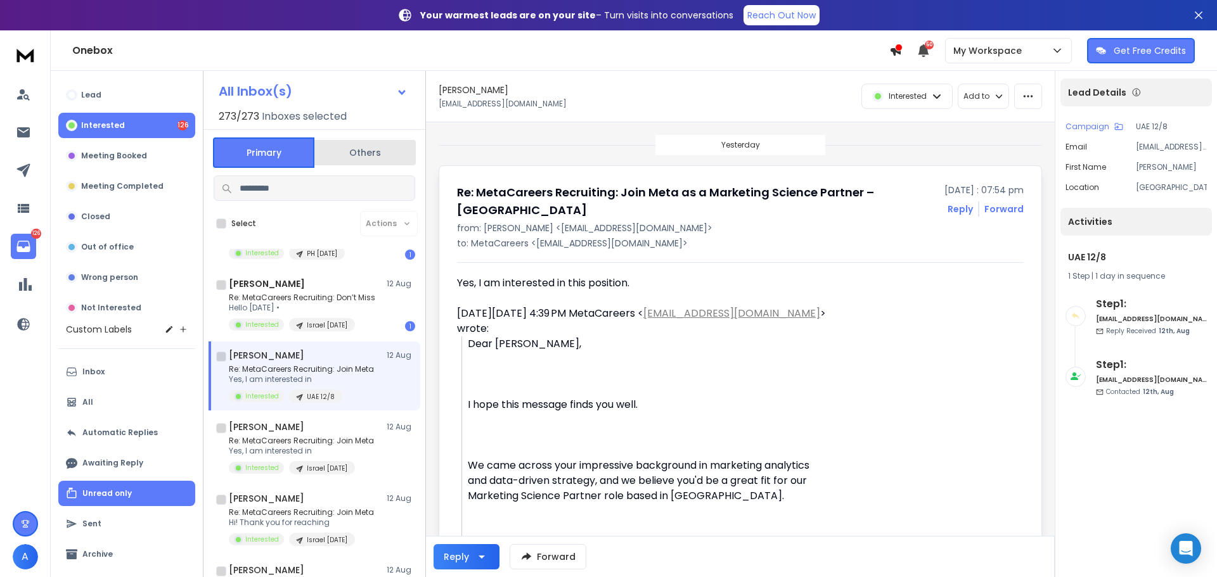
click at [512, 105] on p "cmkabir@gmail.com" at bounding box center [503, 104] width 128 height 10
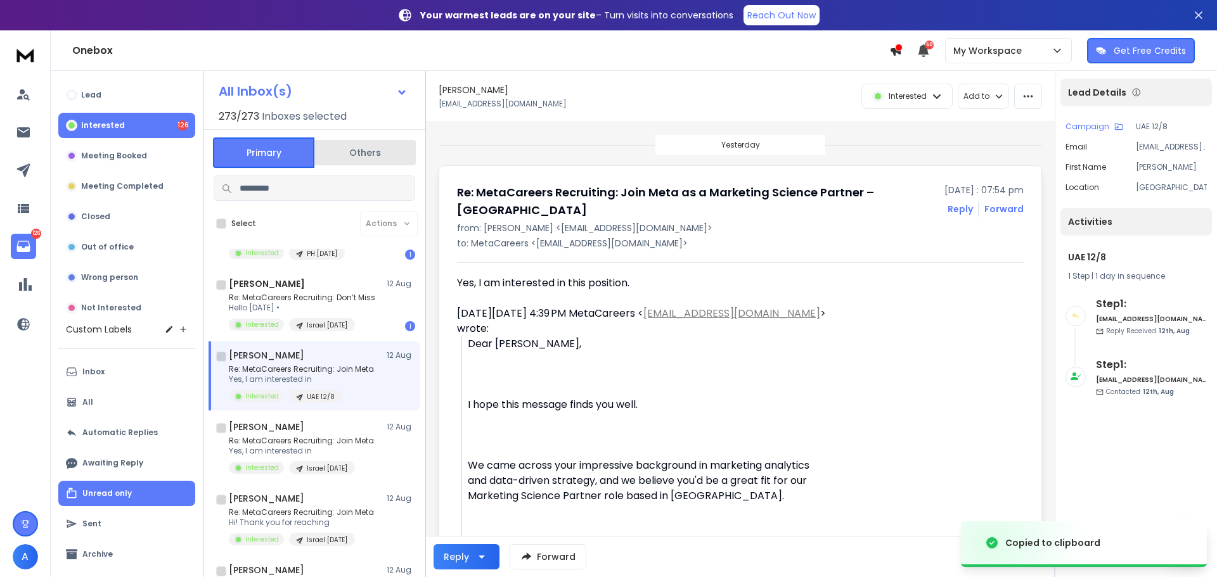
click at [537, 240] on p "to: MetaCareers <recruit@careersconnect-work.com>" at bounding box center [740, 243] width 567 height 13
drag, startPoint x: 537, startPoint y: 240, endPoint x: 682, endPoint y: 241, distance: 145.2
click at [682, 241] on p "to: MetaCareers <recruit@careersconnect-work.com>" at bounding box center [740, 243] width 567 height 13
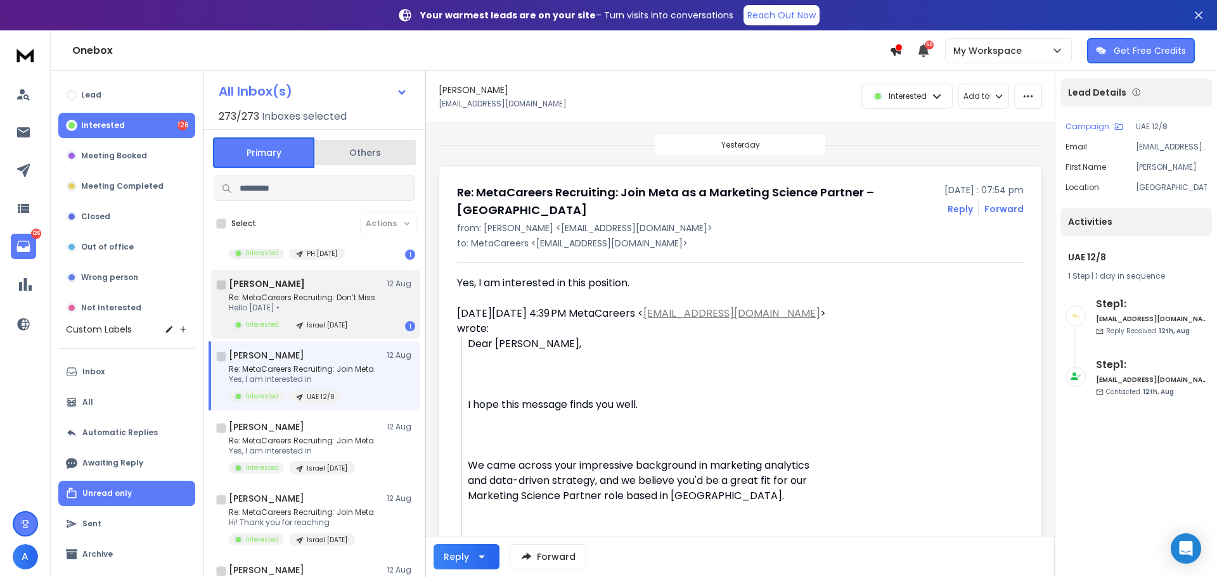
click at [323, 303] on p "Hello Thu, Aug 28 •" at bounding box center [302, 308] width 146 height 10
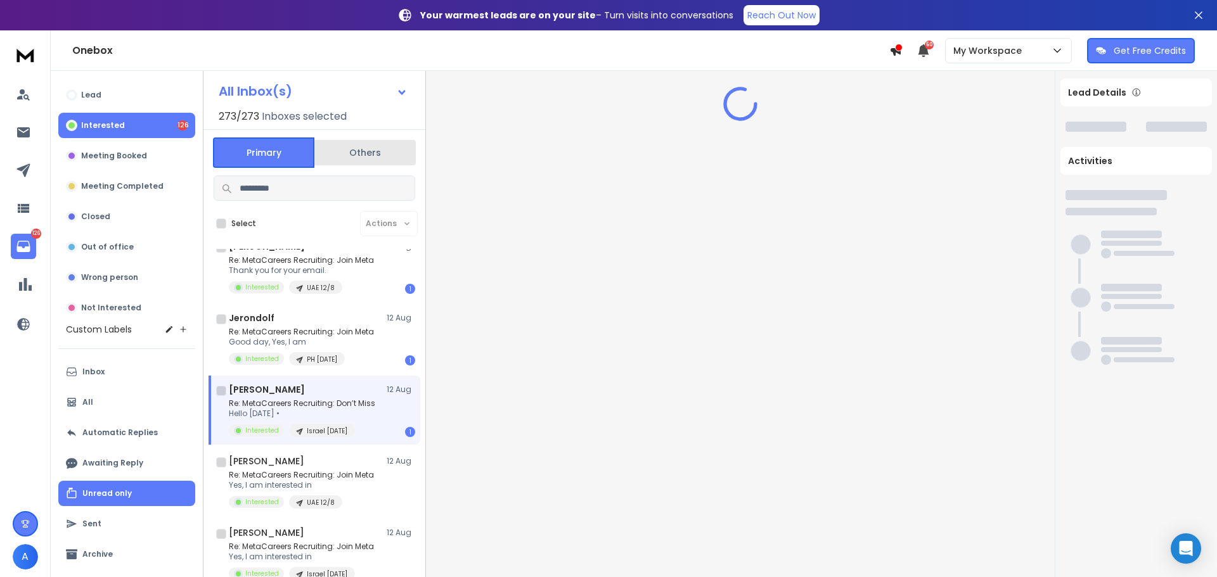
scroll to position [8744, 0]
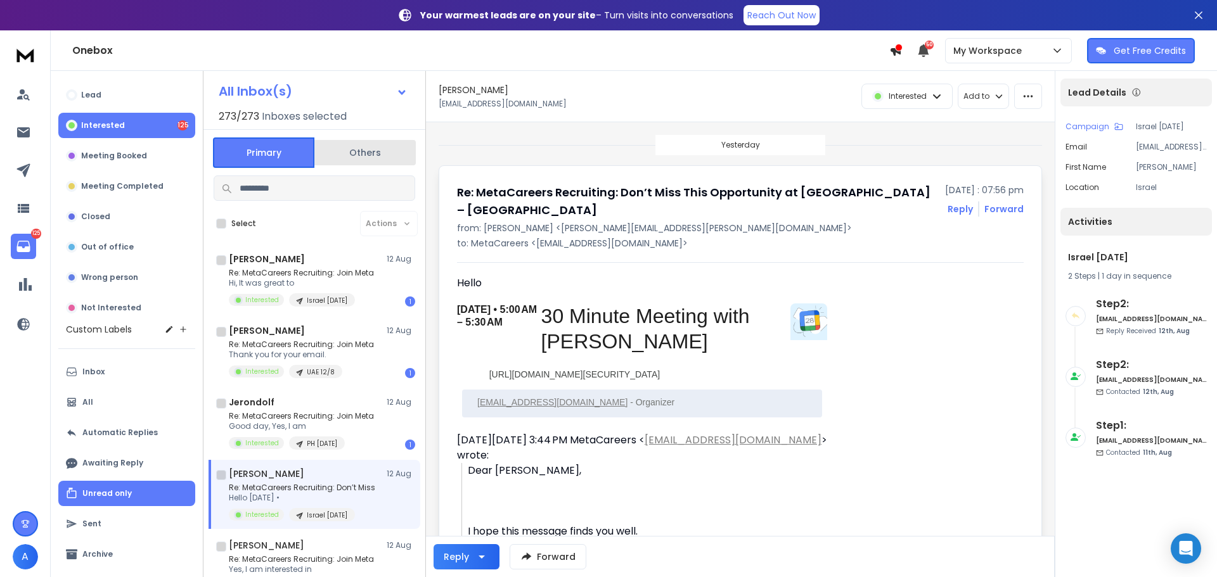
click at [519, 101] on p "emanuel.dvir@gmail.com" at bounding box center [503, 104] width 128 height 10
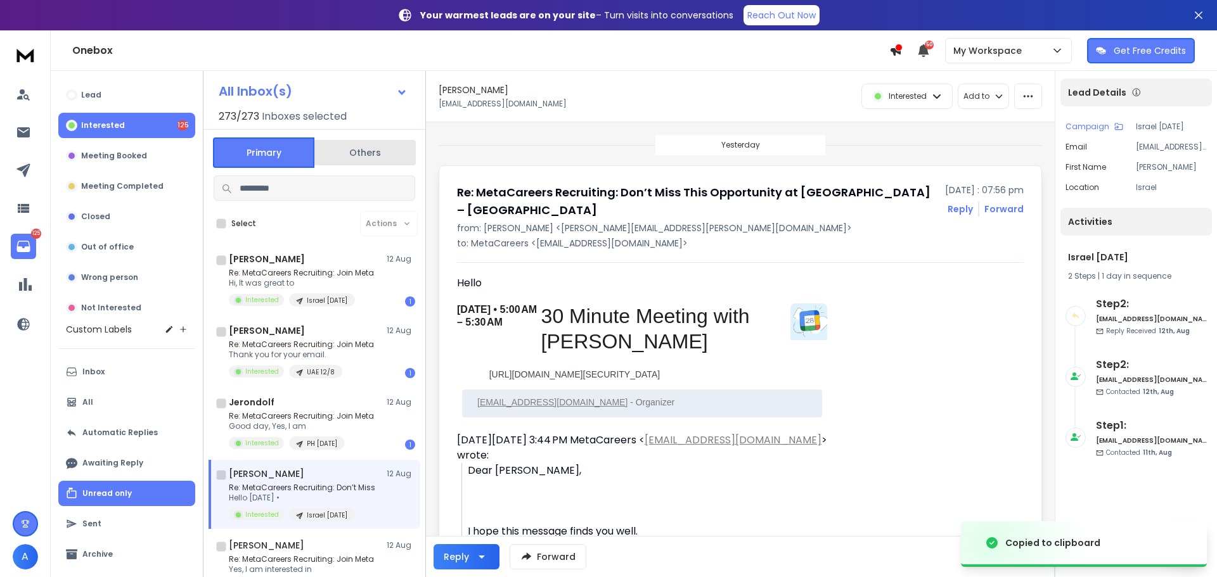
click at [521, 101] on p "emanuel.dvir@gmail.com" at bounding box center [503, 104] width 128 height 10
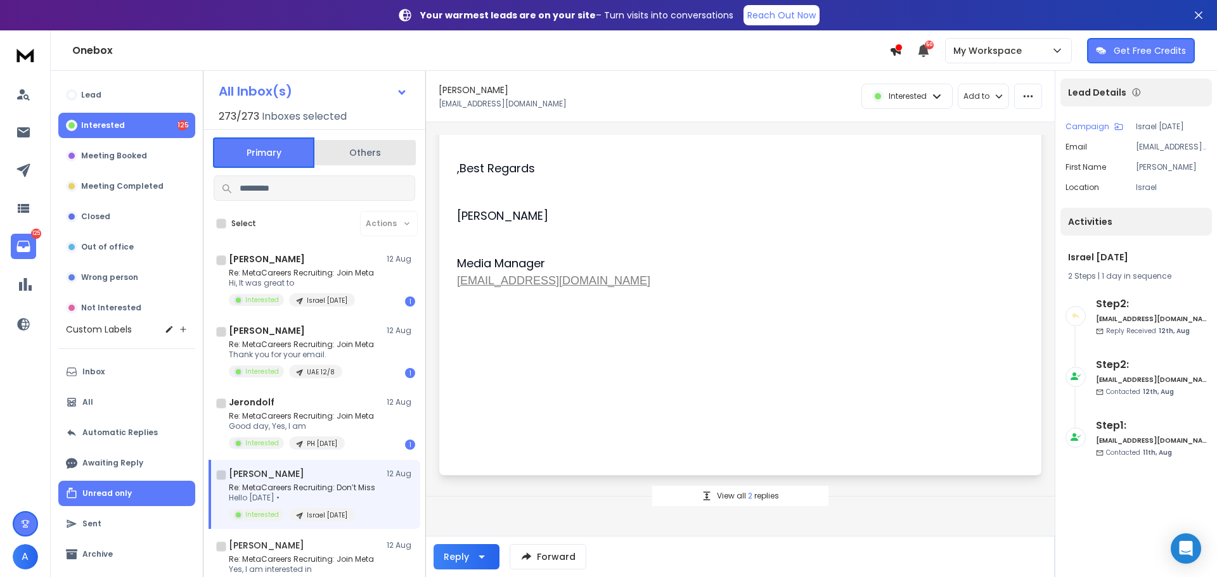
scroll to position [1972, 0]
click at [722, 486] on div "View all 2 replies" at bounding box center [740, 496] width 176 height 20
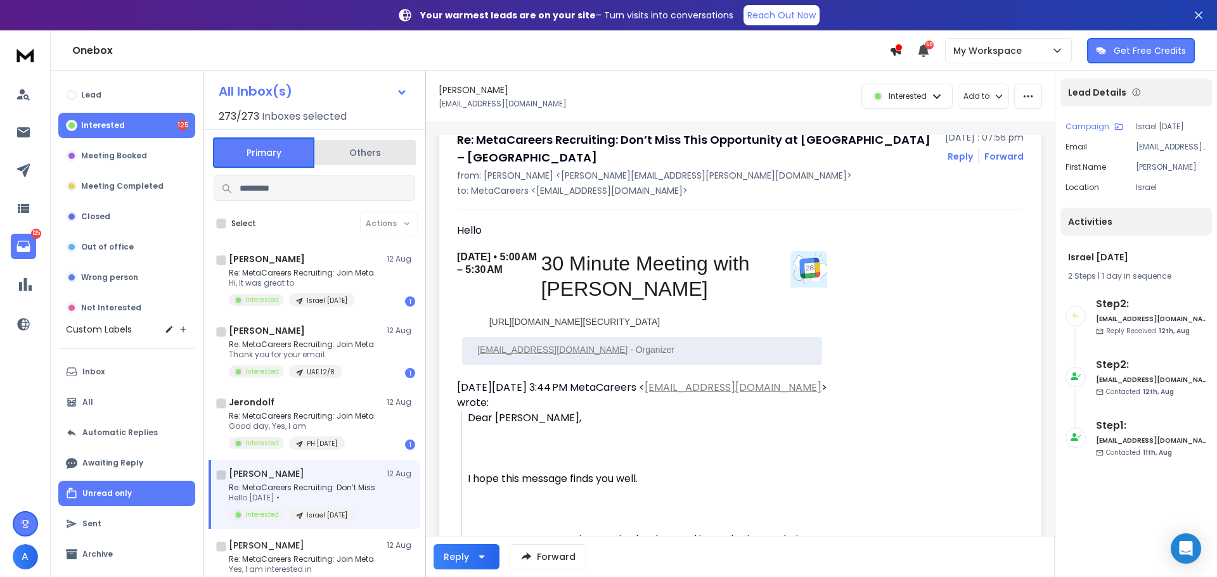
scroll to position [0, 0]
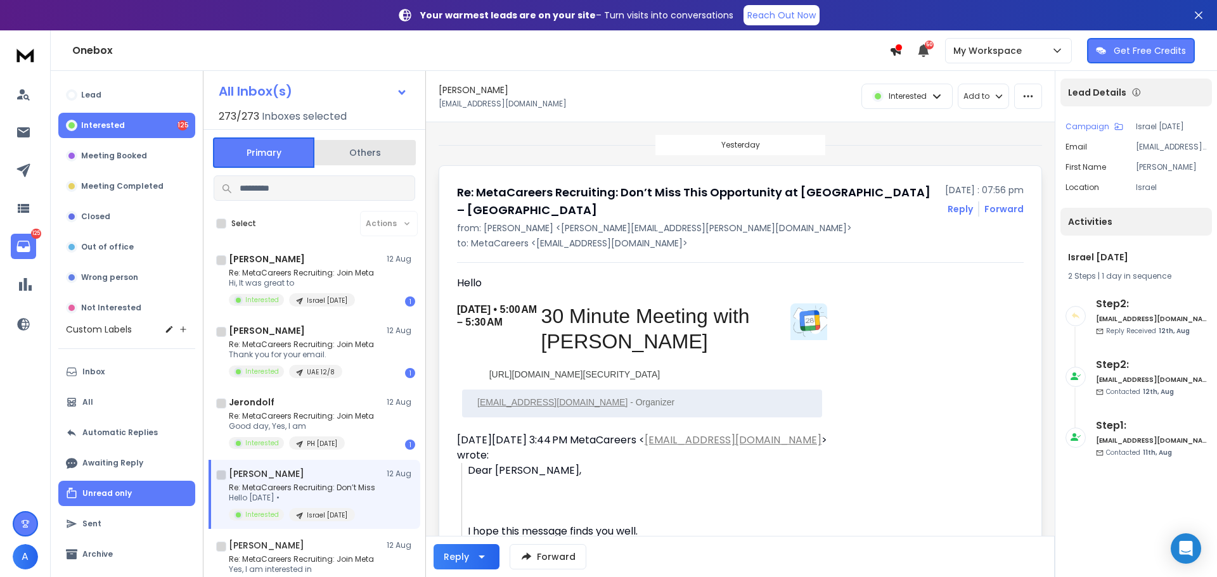
click at [556, 222] on p "from: Emanuel Dvir <emanuel.dvir@gmail.com>" at bounding box center [740, 228] width 567 height 13
drag, startPoint x: 556, startPoint y: 222, endPoint x: 605, endPoint y: 226, distance: 49.6
click at [605, 226] on p "from: Emanuel Dvir <emanuel.dvir@gmail.com>" at bounding box center [740, 228] width 567 height 13
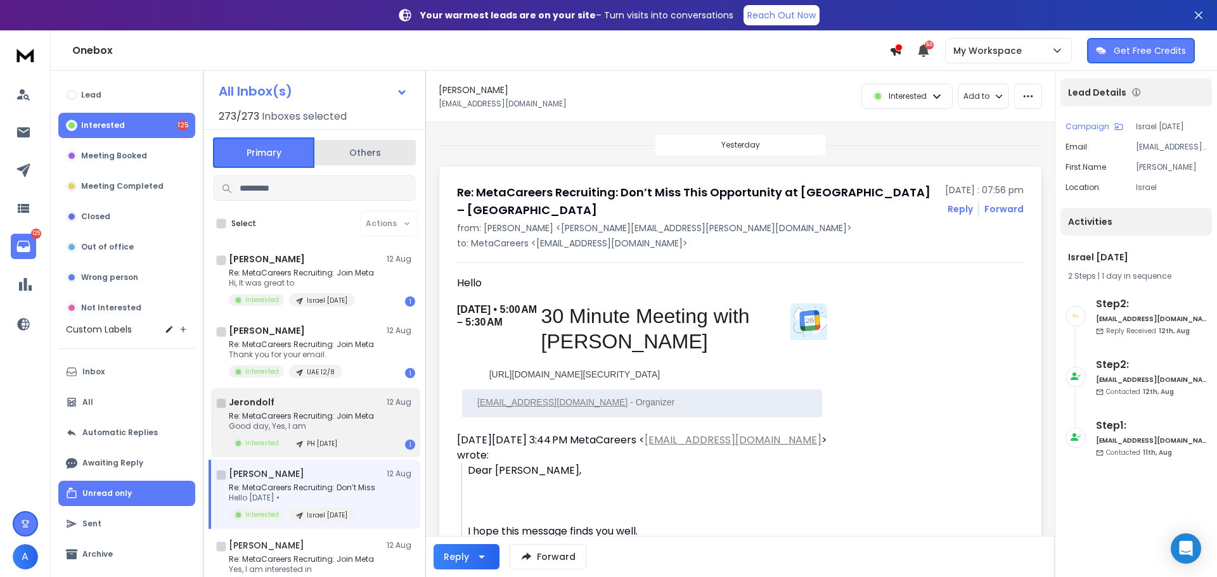
click at [367, 410] on div "Jerondolf 12 Aug Re: MetaCareers Recruiting: Join Meta Good day, Yes, I am Inte…" at bounding box center [322, 423] width 186 height 54
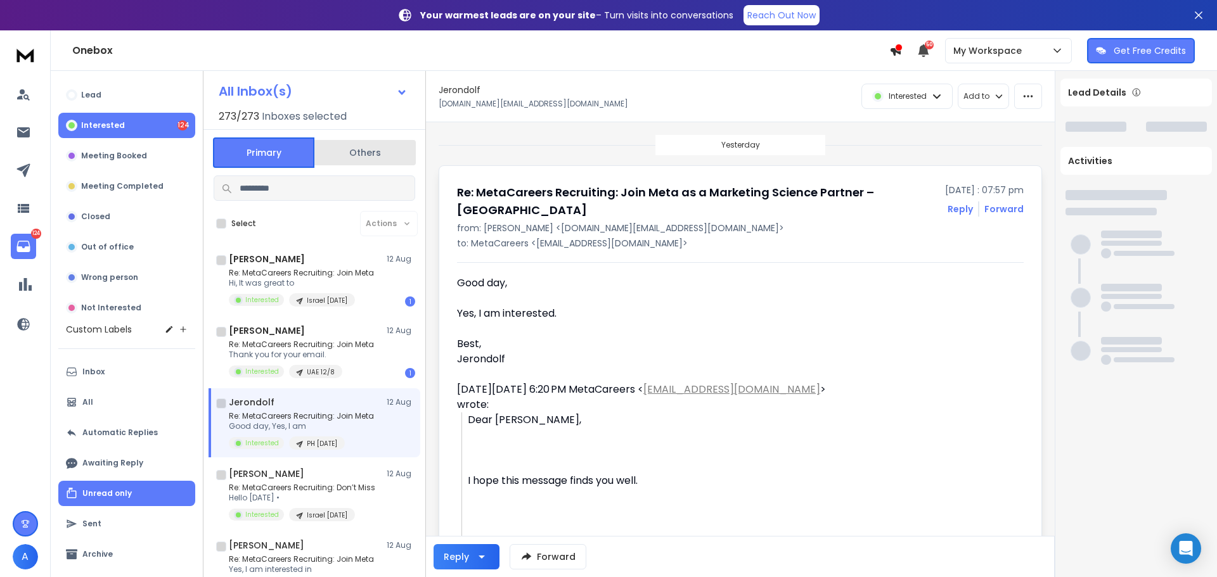
click at [525, 103] on p "jerondolfgogo.va@gmail.com" at bounding box center [534, 104] width 190 height 10
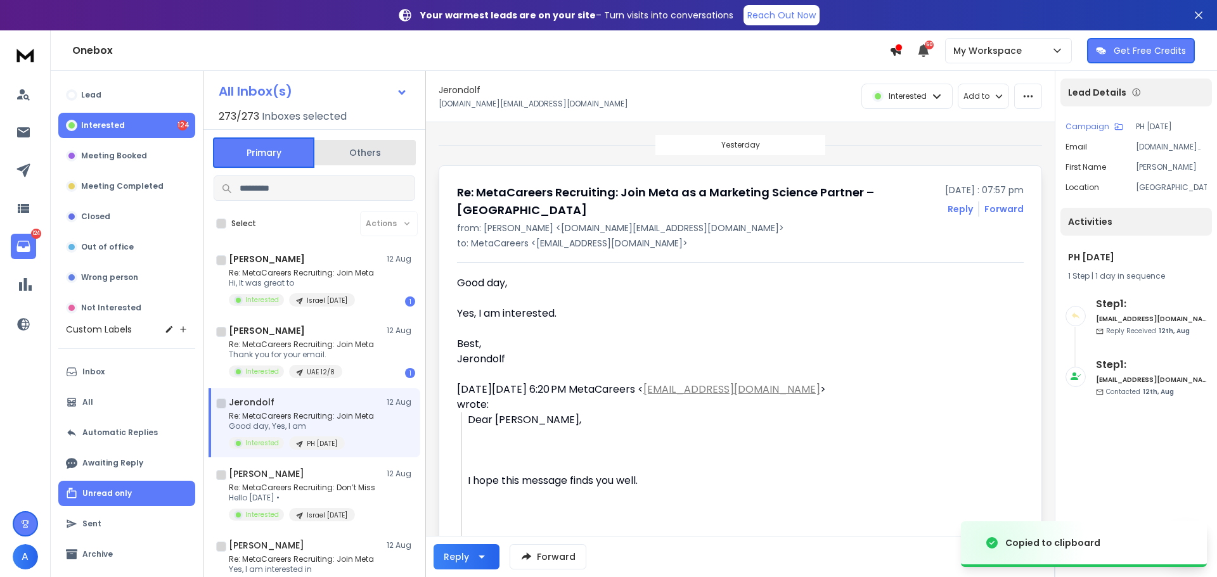
click at [534, 245] on p "to: MetaCareers <works@careersconnecthiring.com>" at bounding box center [740, 243] width 567 height 13
drag, startPoint x: 534, startPoint y: 245, endPoint x: 667, endPoint y: 244, distance: 133.7
click at [669, 244] on p "to: MetaCareers <works@careersconnecthiring.com>" at bounding box center [740, 243] width 567 height 13
click at [347, 347] on p "Re: MetaCareers Recruiting: Join Meta" at bounding box center [301, 345] width 145 height 10
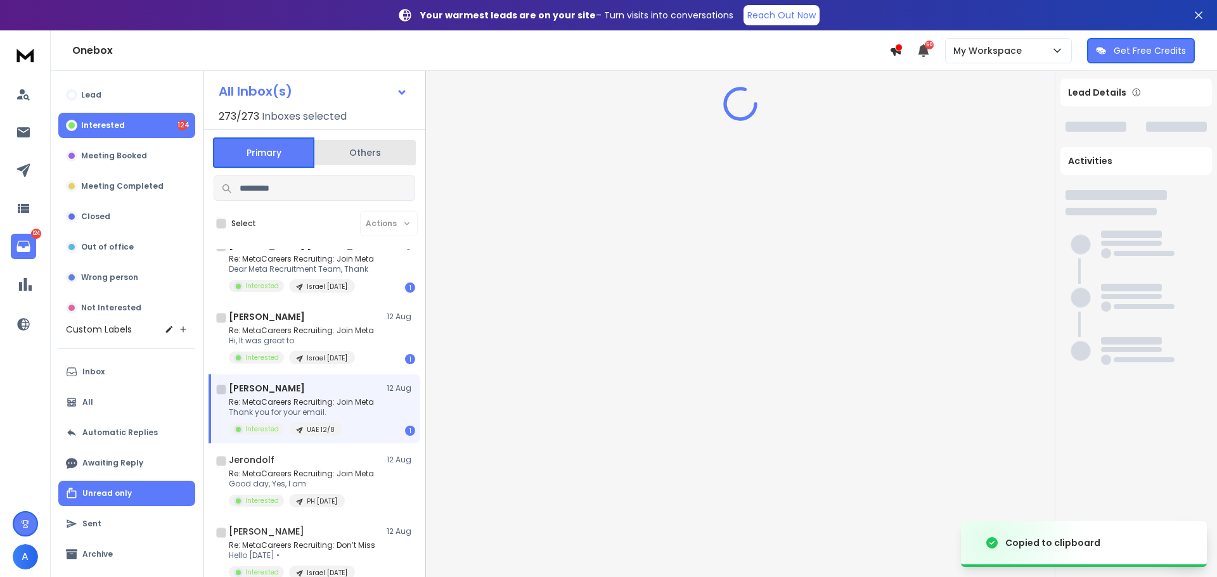
scroll to position [8681, 0]
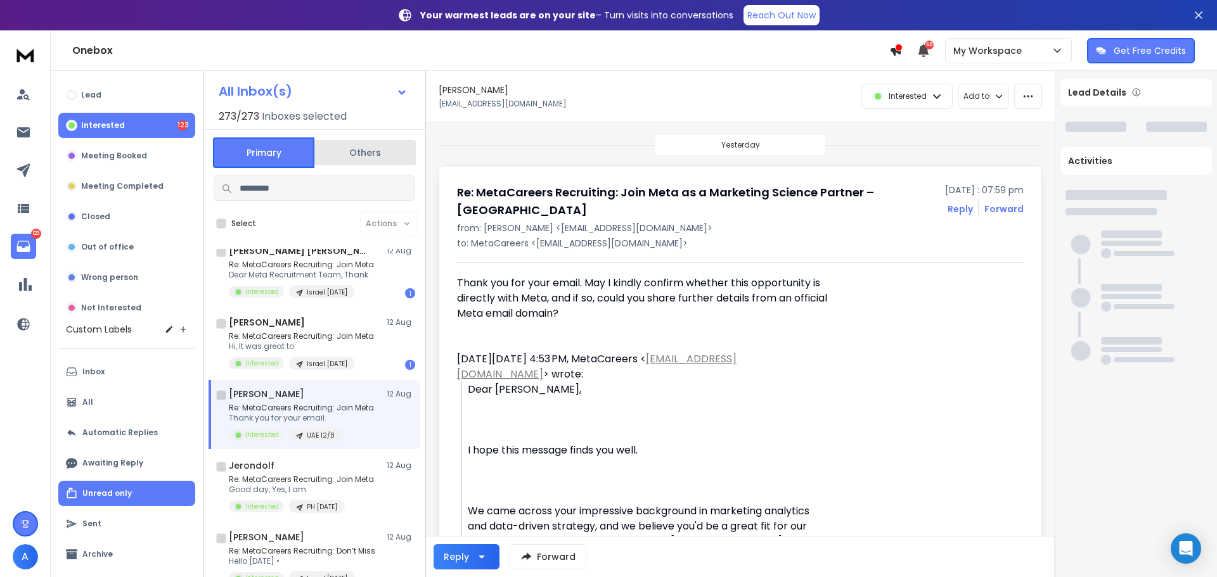
click at [536, 98] on div "Anusha Varadharajan Anusha Varadharajan anushavaradharajan99@gmail.com" at bounding box center [588, 96] width 298 height 25
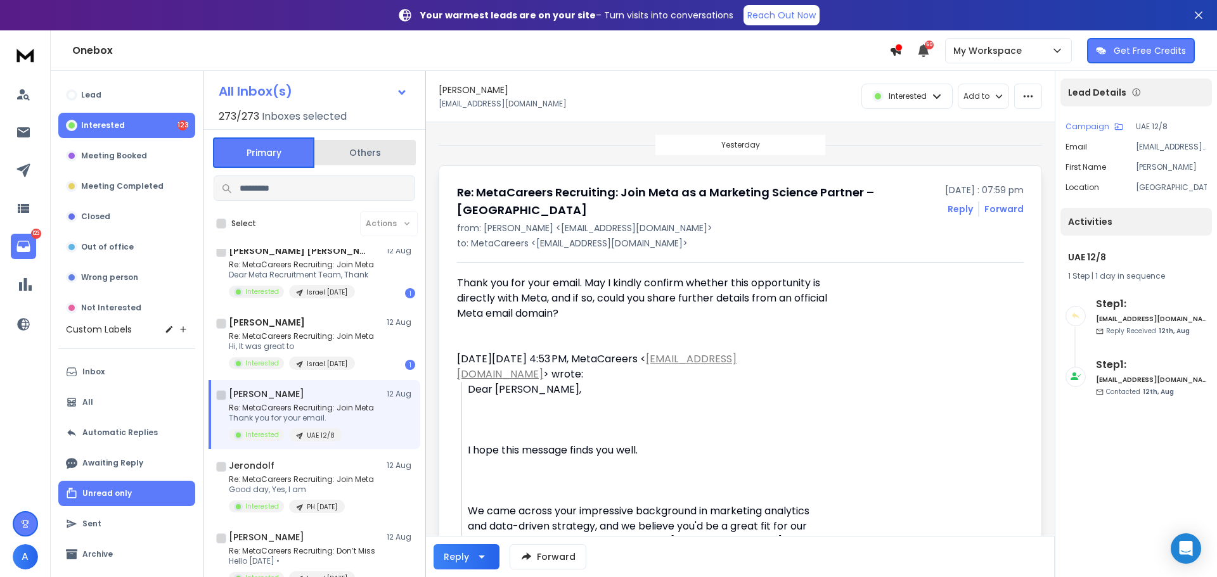
click at [532, 103] on p "anushavaradharajan99@gmail.com" at bounding box center [503, 104] width 128 height 10
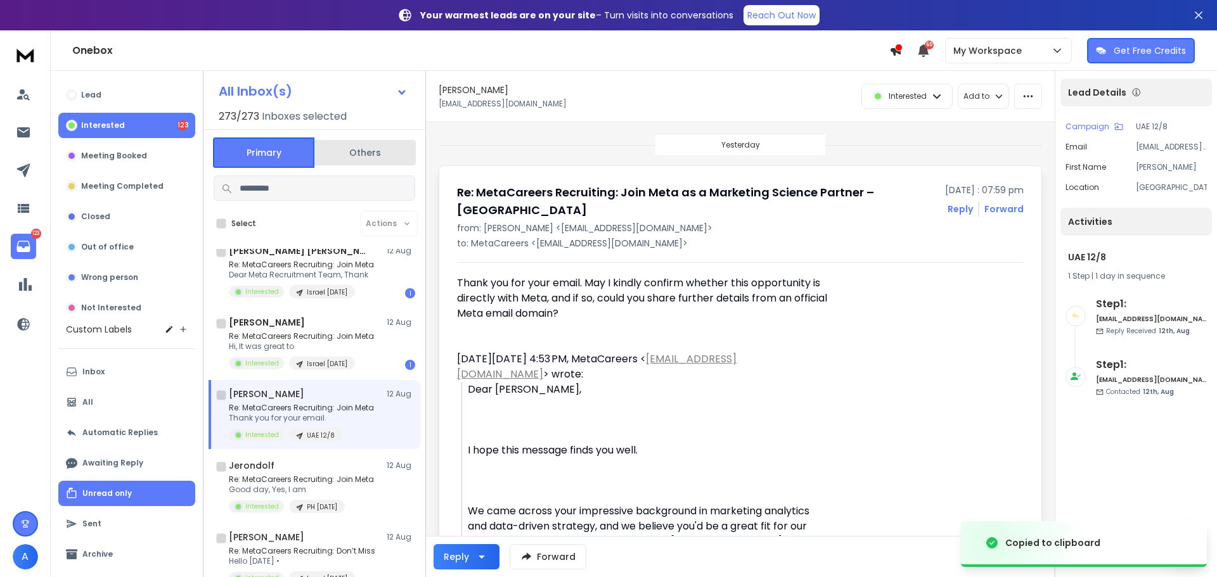
click at [550, 248] on p "to: MetaCareers <employee@careersconnect-talentshub.com>" at bounding box center [740, 243] width 567 height 13
drag, startPoint x: 550, startPoint y: 248, endPoint x: 716, endPoint y: 243, distance: 165.5
click at [716, 243] on p "to: MetaCareers <employee@careersconnect-talentshub.com>" at bounding box center [740, 243] width 567 height 13
click at [343, 328] on div "moshik baroz 12 Aug" at bounding box center [322, 322] width 186 height 13
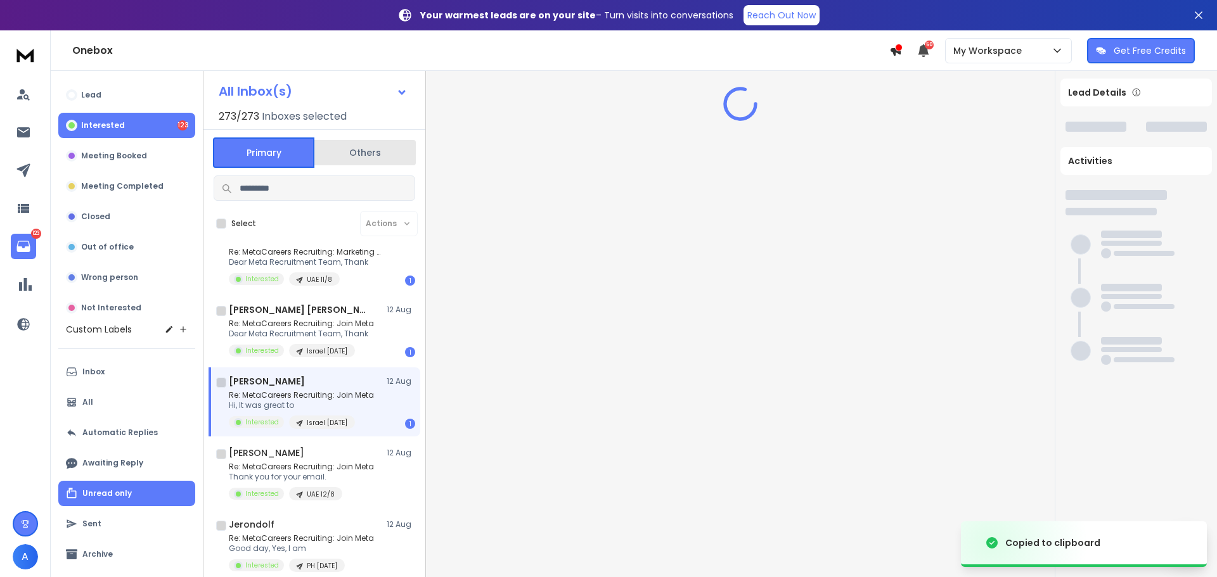
scroll to position [8618, 0]
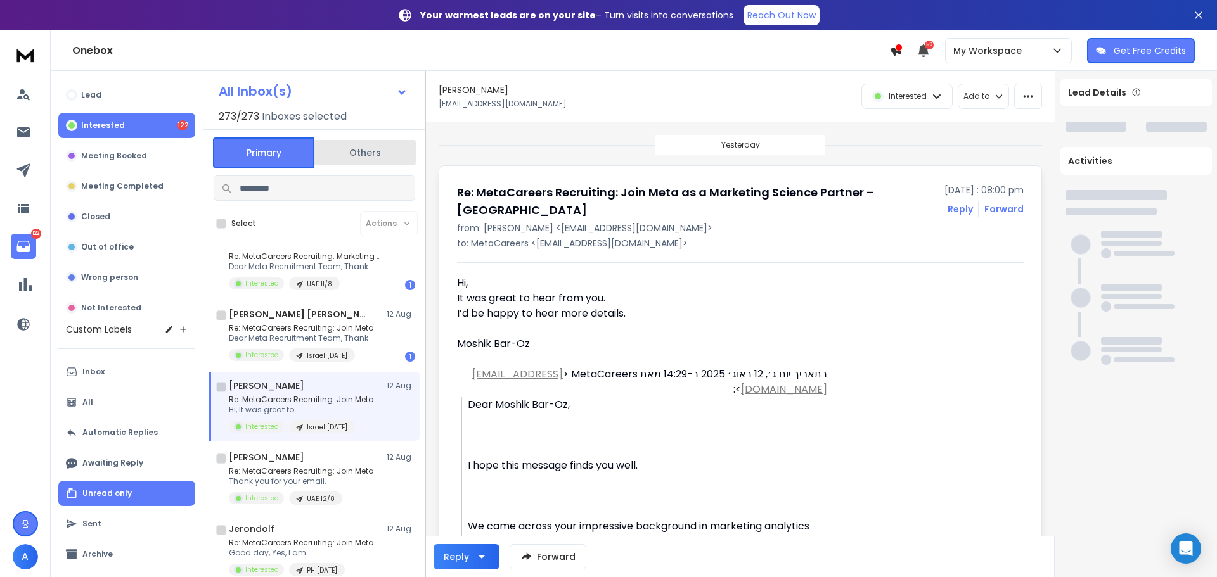
click at [522, 102] on p "moshikba@gmail.com" at bounding box center [503, 104] width 128 height 10
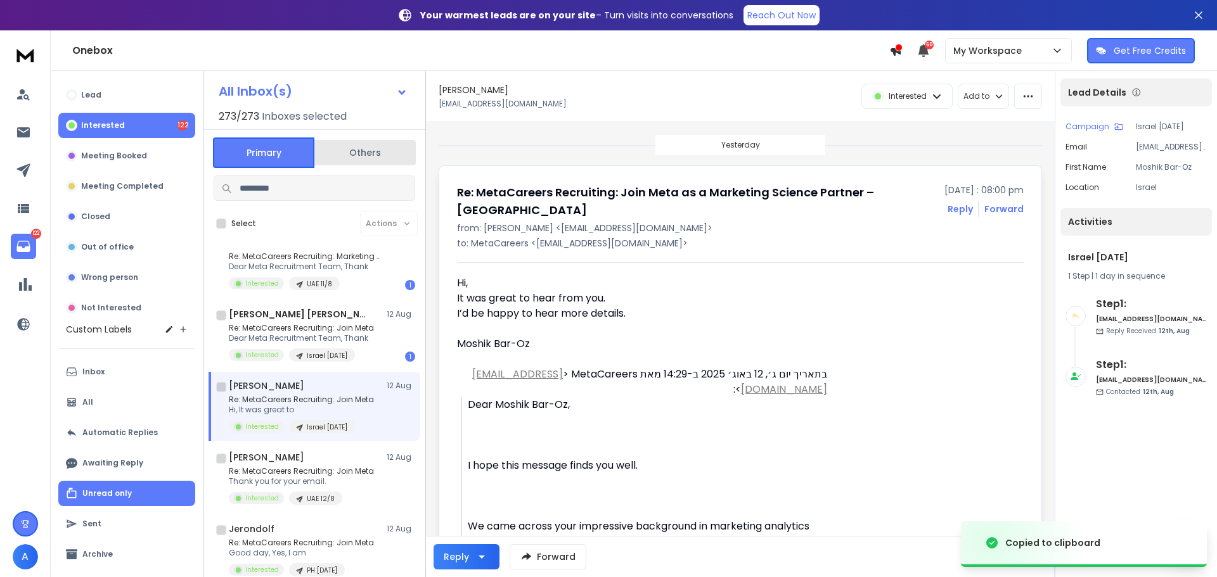
click at [544, 238] on p "to: MetaCareers <works@careersconnect-inside.com>" at bounding box center [740, 243] width 567 height 13
drag, startPoint x: 544, startPoint y: 238, endPoint x: 683, endPoint y: 245, distance: 139.0
click at [683, 245] on p "to: MetaCareers <works@careersconnect-inside.com>" at bounding box center [740, 243] width 567 height 13
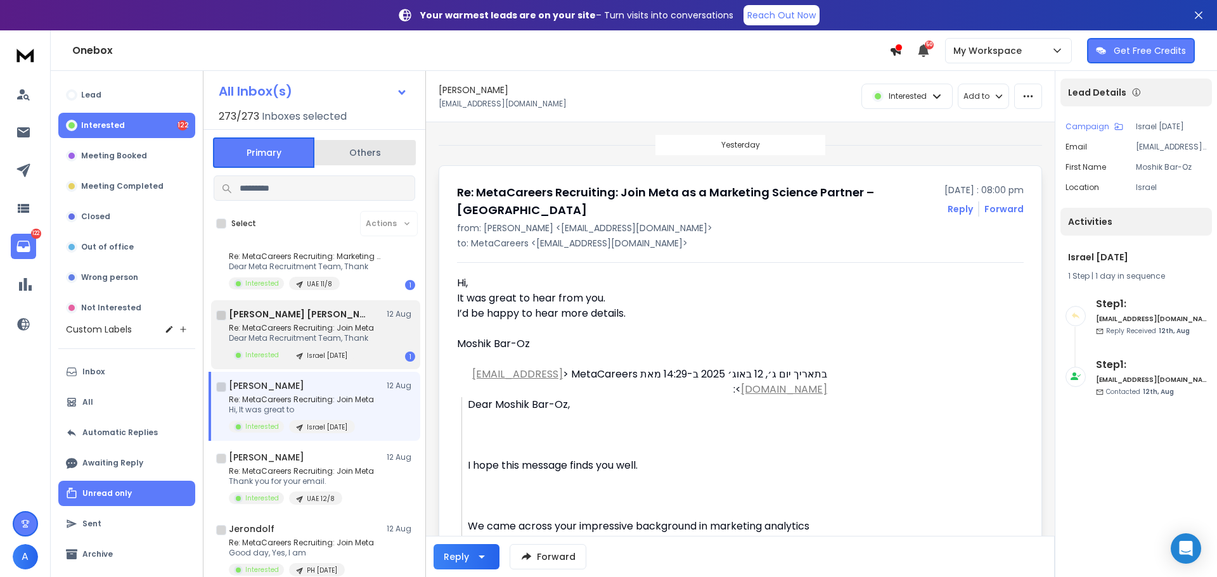
click at [368, 316] on div "Henn Harpaz 12 Aug" at bounding box center [322, 314] width 186 height 13
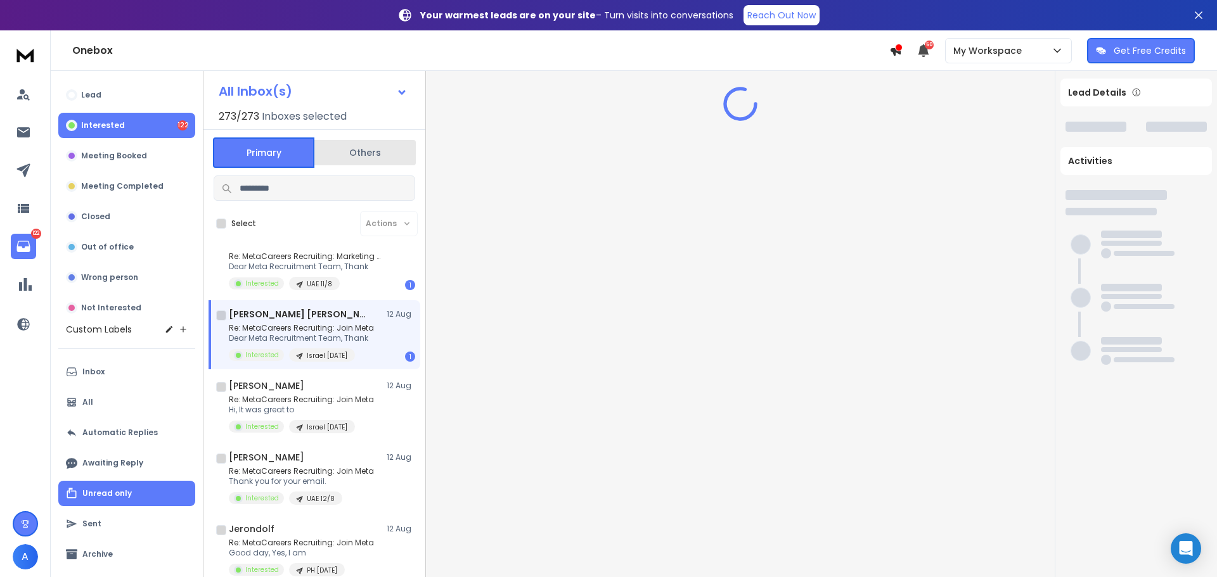
scroll to position [8491, 0]
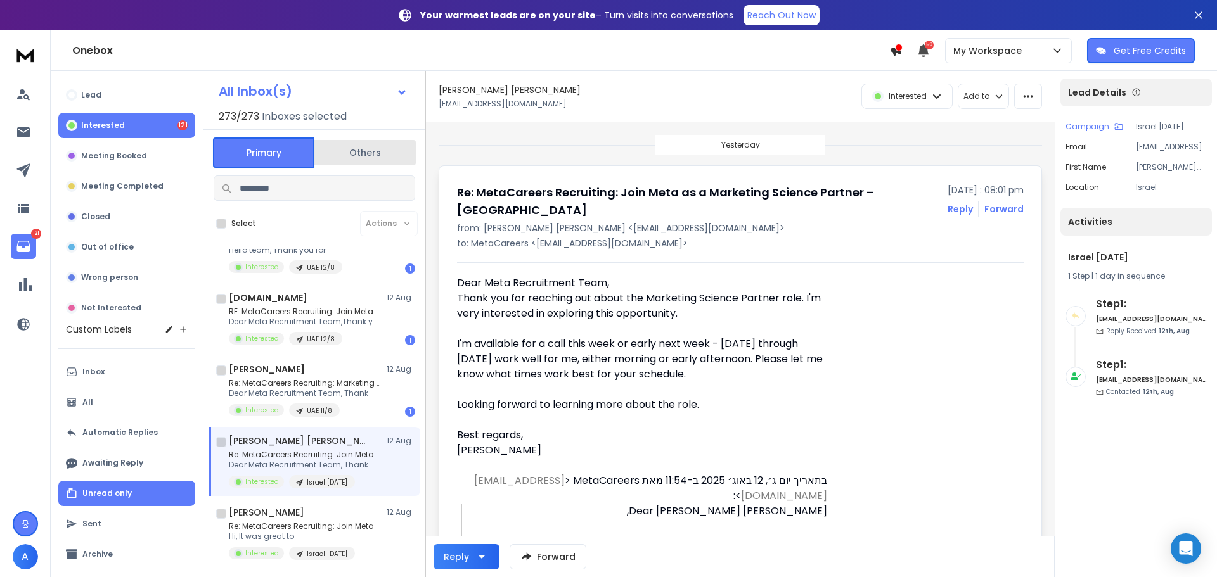
click at [518, 105] on p "hennharpaz@gmail.com" at bounding box center [503, 104] width 128 height 10
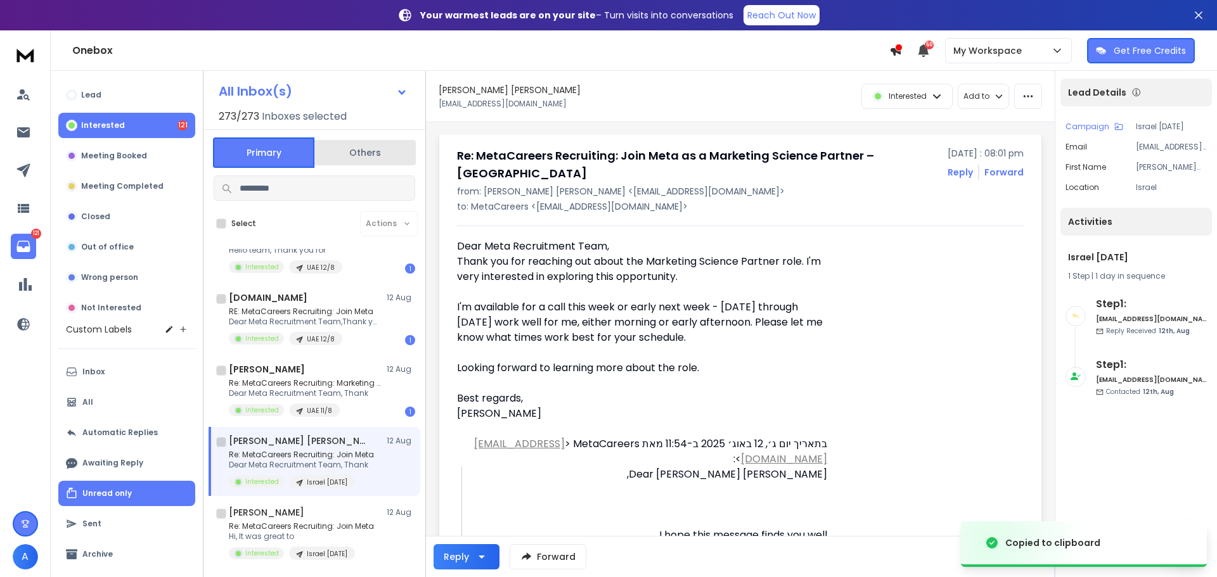
scroll to position [0, 0]
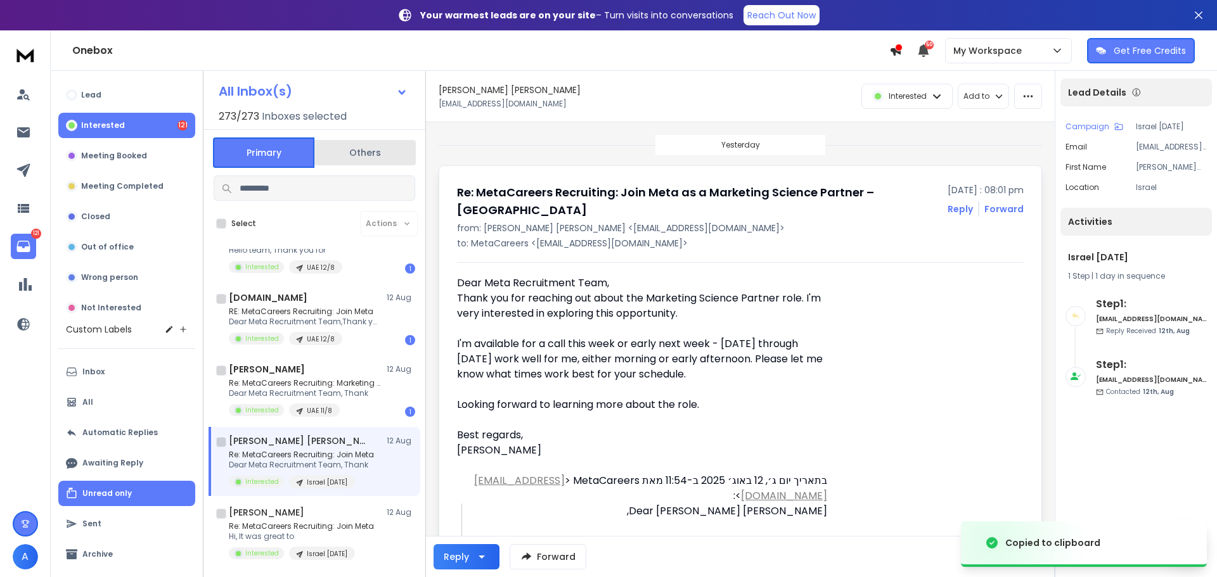
click at [552, 241] on p "to: MetaCareers <employee@careersconnectglobal.com>" at bounding box center [740, 243] width 567 height 13
drag, startPoint x: 552, startPoint y: 241, endPoint x: 703, endPoint y: 239, distance: 150.9
click at [703, 239] on p "to: MetaCareers <employee@careersconnectglobal.com>" at bounding box center [740, 243] width 567 height 13
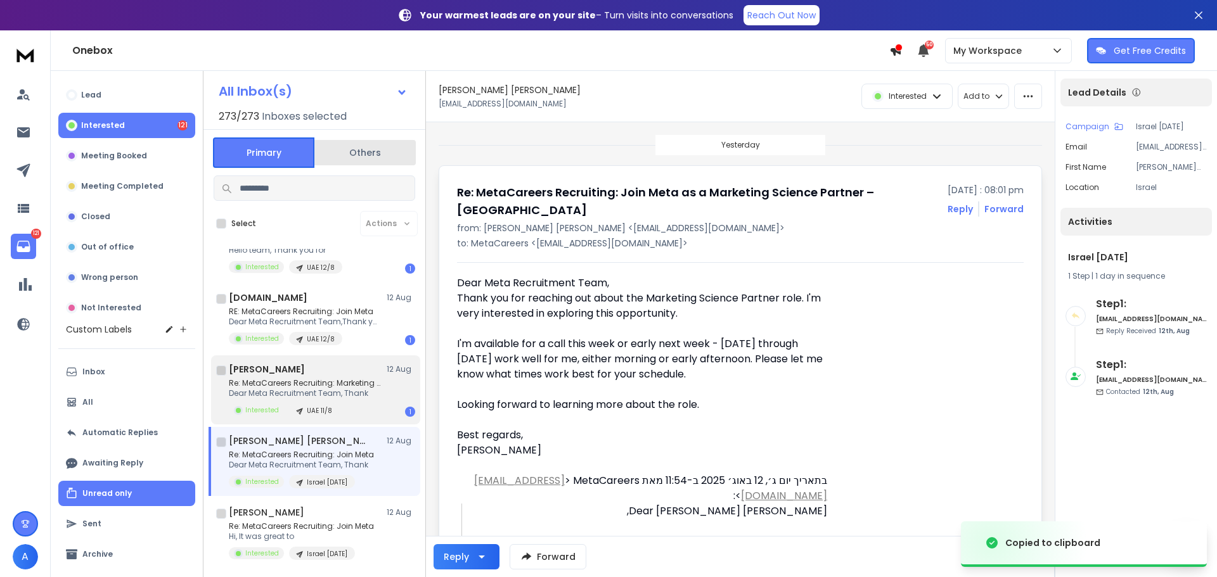
click at [343, 380] on p "Re: MetaCareers Recruiting: Marketing Science" at bounding box center [305, 383] width 152 height 10
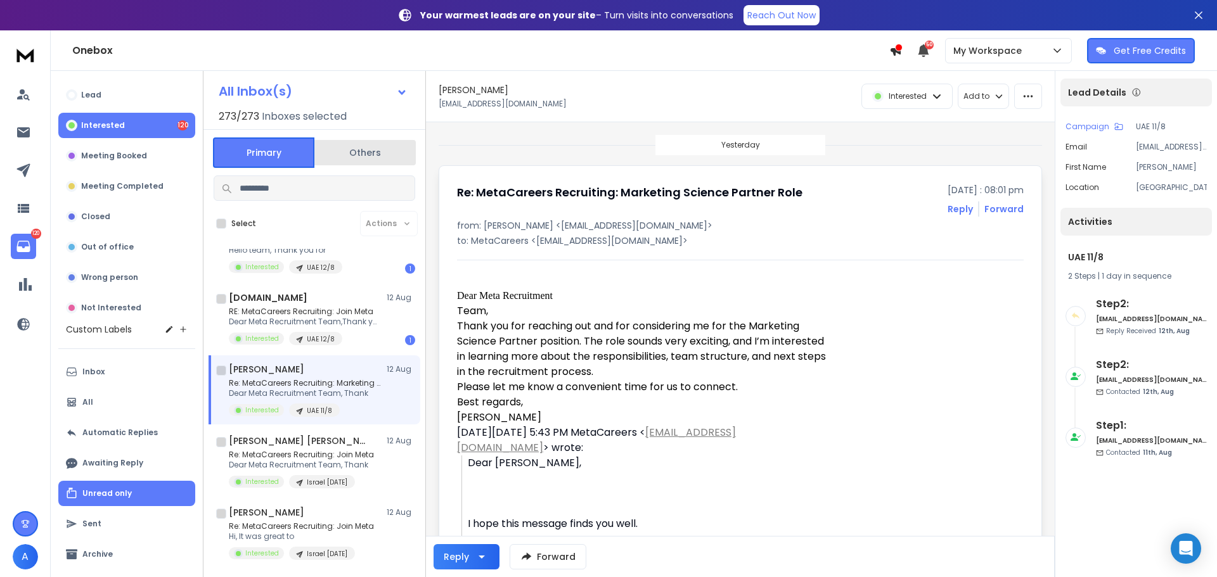
click at [514, 99] on p "saraabdullah841@gmail.com" at bounding box center [503, 104] width 128 height 10
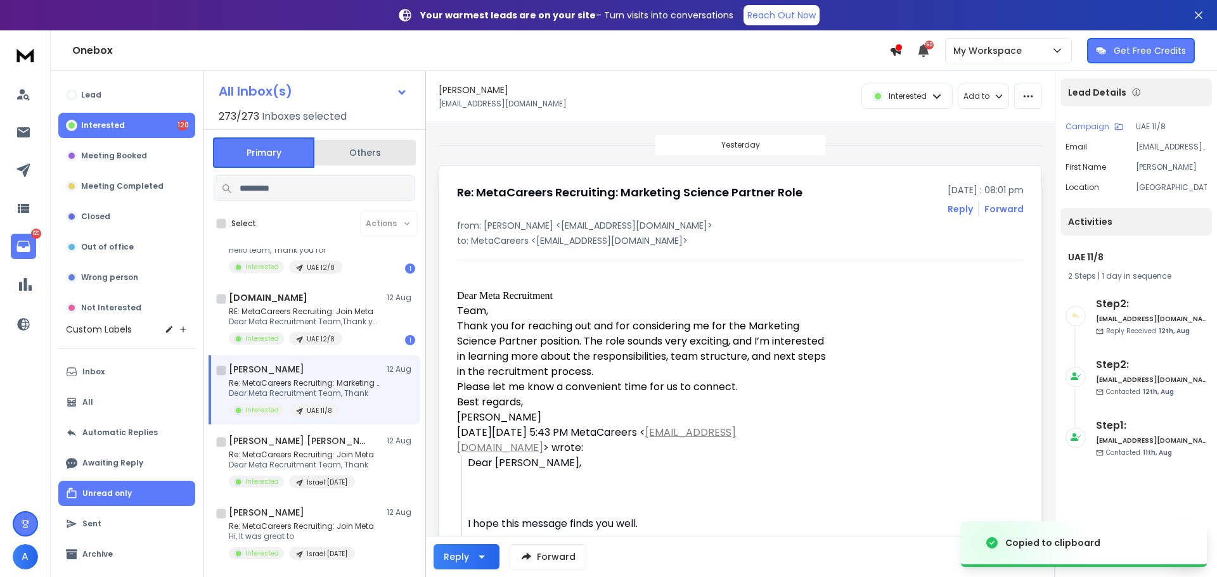
click at [535, 240] on p "to: MetaCareers <info@futurecareersconnect.com>" at bounding box center [740, 241] width 567 height 13
drag, startPoint x: 535, startPoint y: 240, endPoint x: 673, endPoint y: 244, distance: 137.6
click at [673, 244] on p "to: MetaCareers <info@futurecareersconnect.com>" at bounding box center [740, 241] width 567 height 13
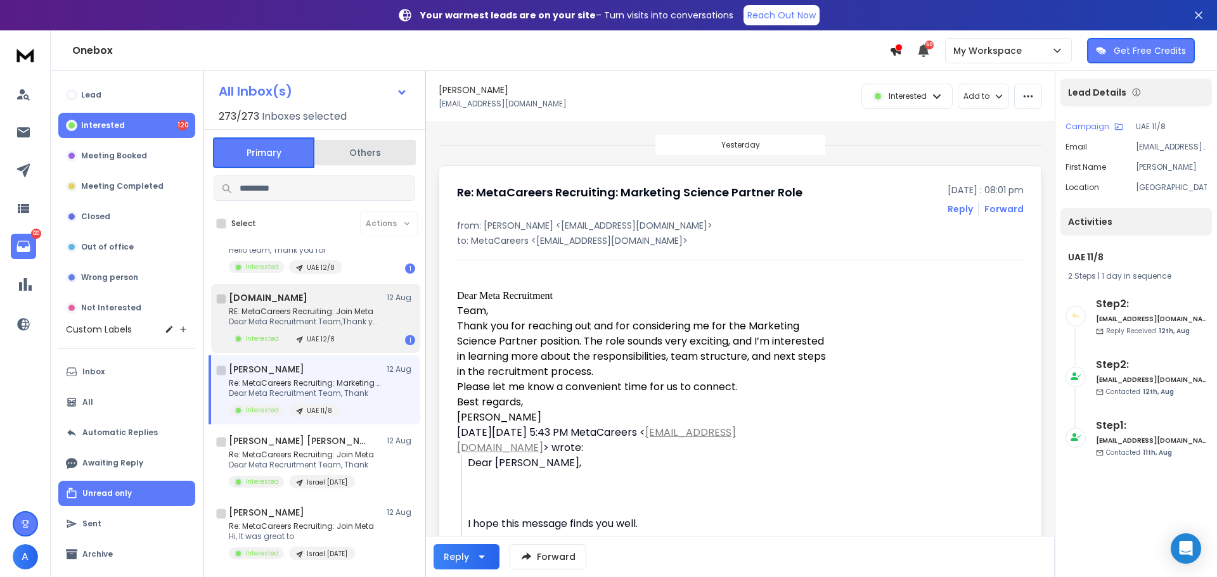
click at [359, 336] on div "Interested UAE 12/8" at bounding box center [305, 338] width 152 height 13
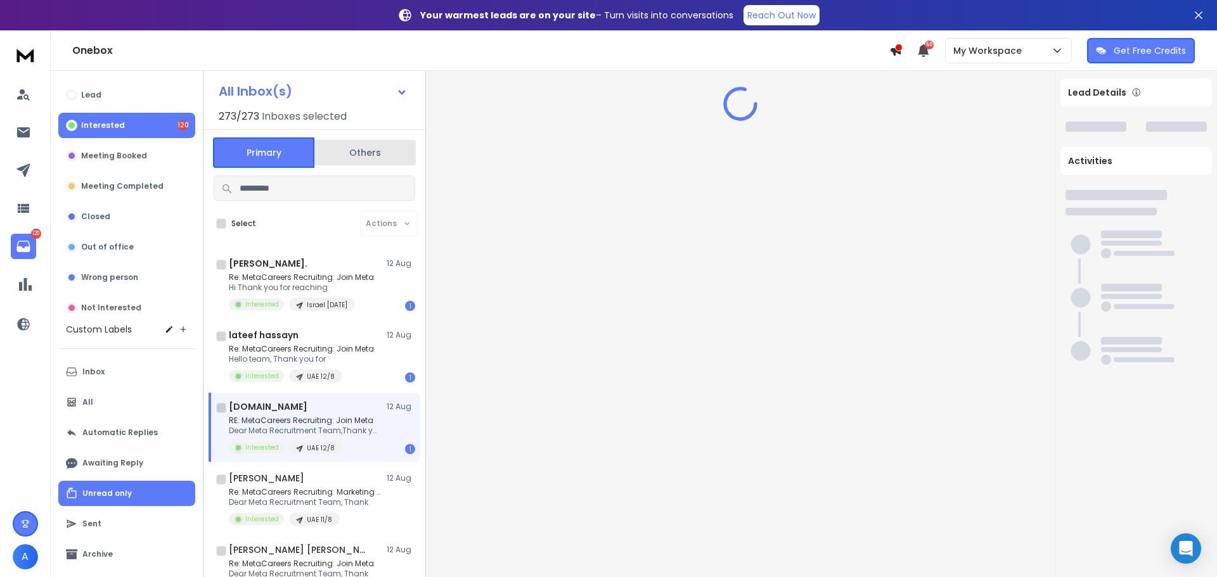
scroll to position [8364, 0]
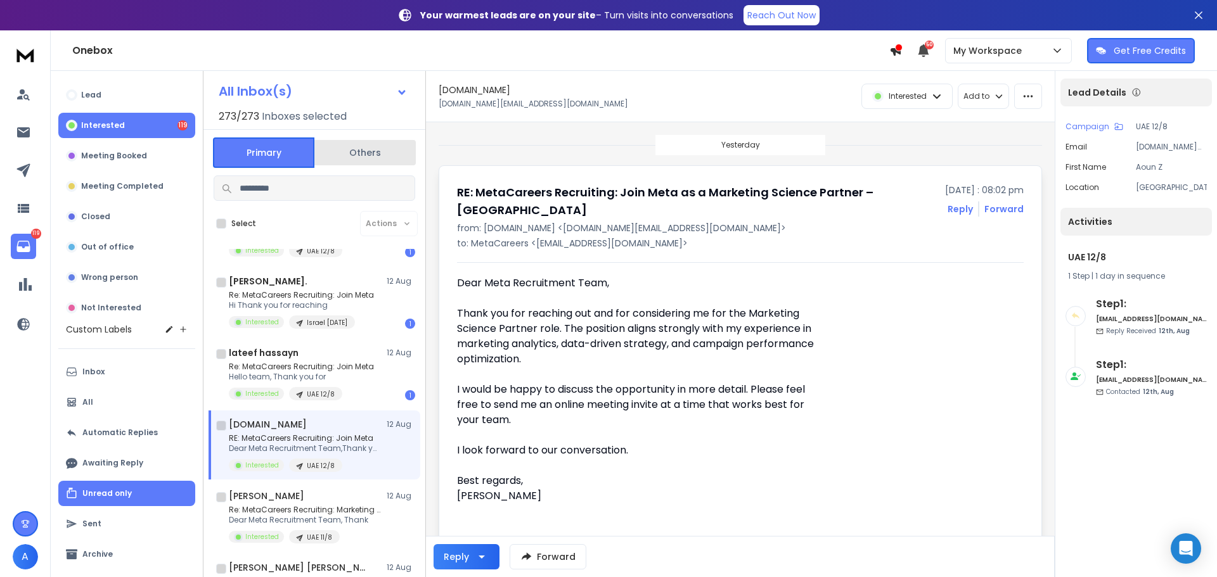
click at [512, 104] on p "aoun.dev@gmail.com" at bounding box center [534, 104] width 190 height 10
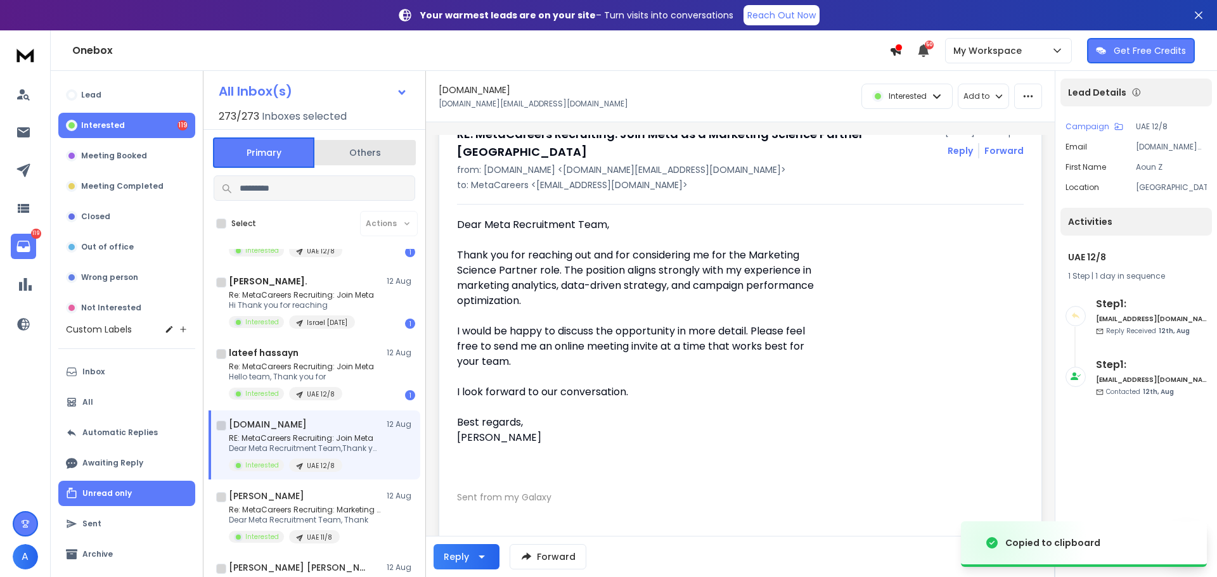
scroll to position [0, 0]
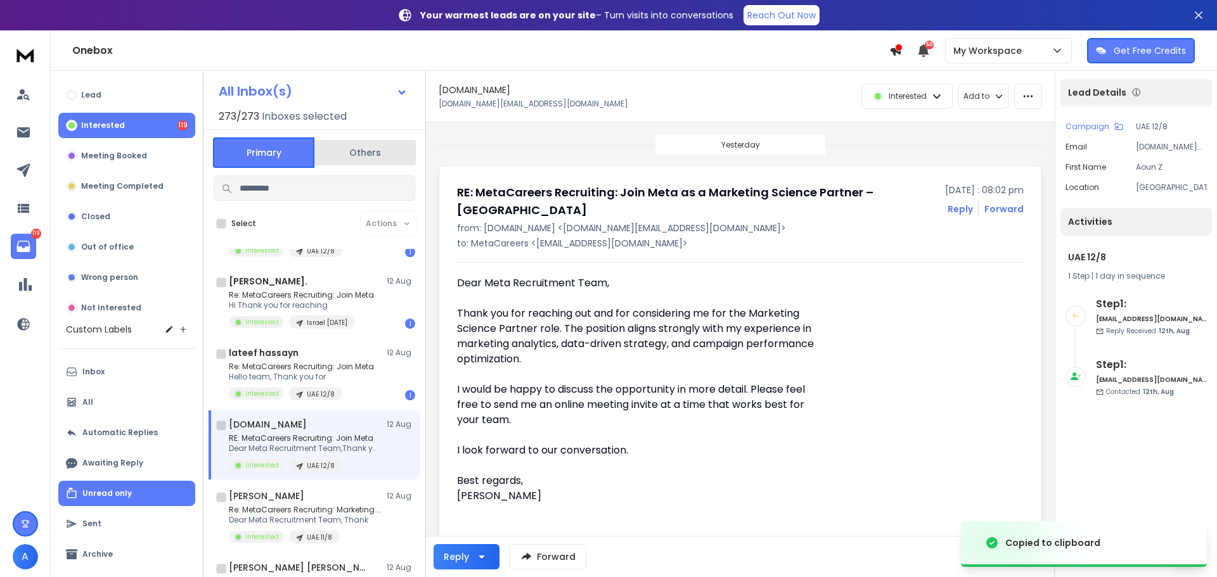
click at [542, 240] on p "to: MetaCareers <recruit@careersconnect-digitalmarketing.com>" at bounding box center [740, 243] width 567 height 13
drag, startPoint x: 542, startPoint y: 240, endPoint x: 678, endPoint y: 254, distance: 136.4
click at [731, 243] on p "to: MetaCareers <recruit@careersconnect-digitalmarketing.com>" at bounding box center [740, 243] width 567 height 13
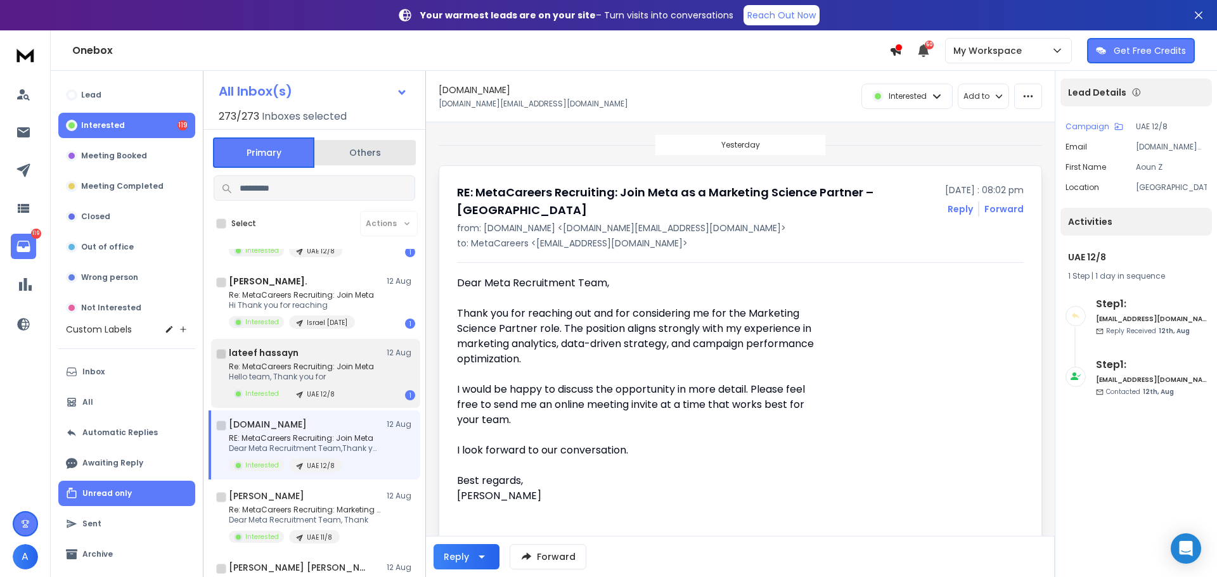
click at [359, 394] on div "Interested UAE 12/8" at bounding box center [301, 393] width 145 height 13
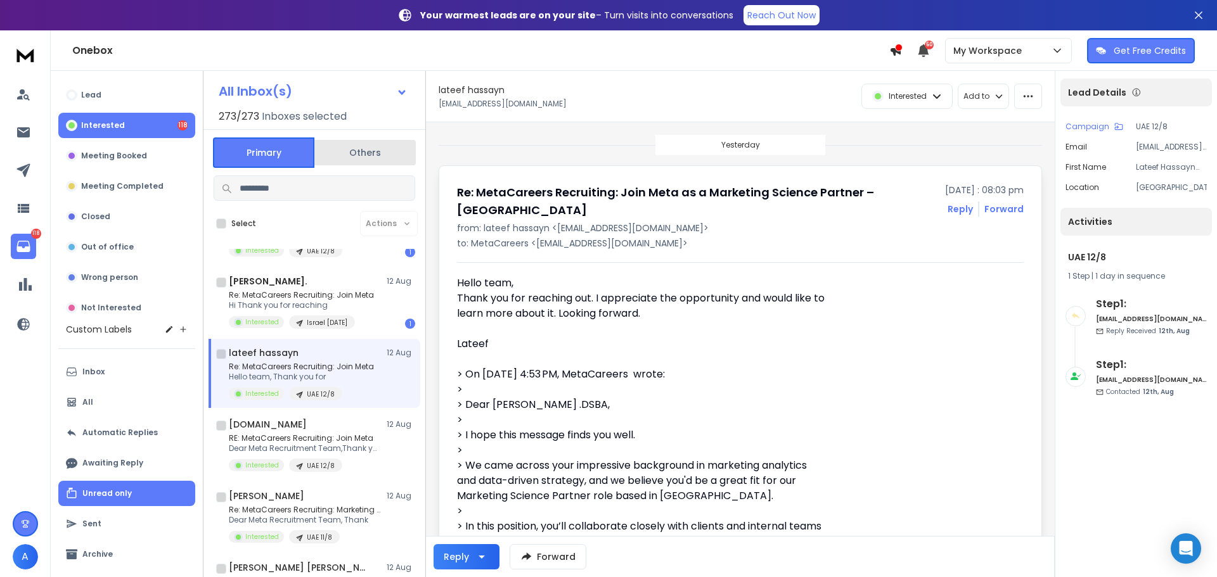
click at [527, 107] on p "lateef19hassayn@gmail.com" at bounding box center [503, 104] width 128 height 10
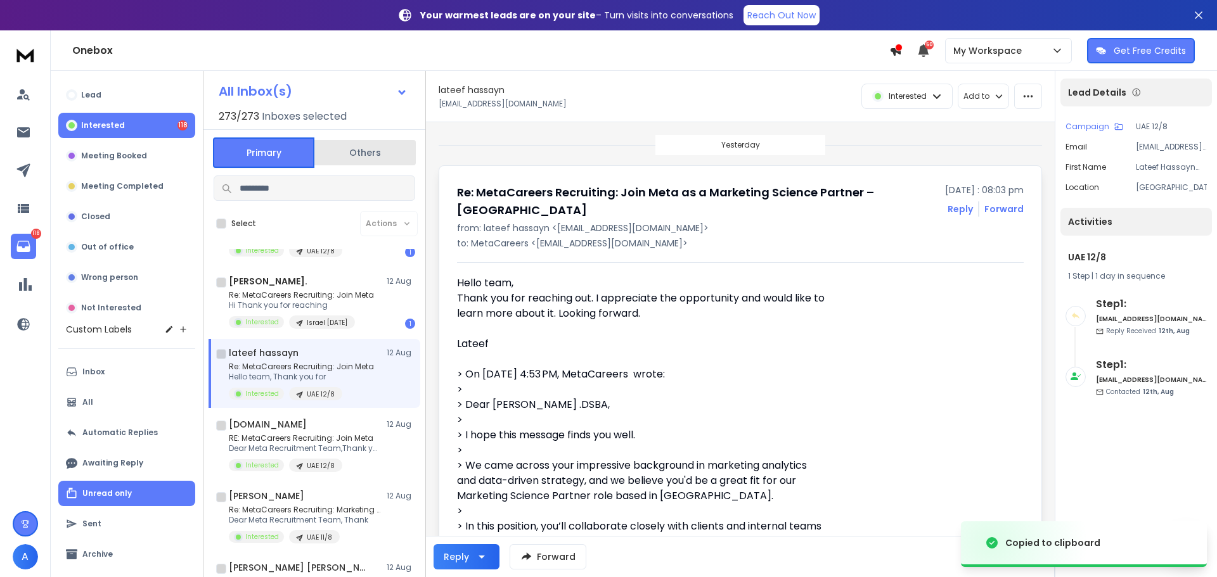
click at [545, 245] on p "to: MetaCareers <info@careersconnecttalent.com>" at bounding box center [740, 243] width 567 height 13
drag, startPoint x: 545, startPoint y: 245, endPoint x: 663, endPoint y: 242, distance: 117.9
click at [663, 242] on p "to: MetaCareers <info@careersconnecttalent.com>" at bounding box center [740, 243] width 567 height 13
click at [365, 309] on p "Hi Thank you for reaching" at bounding box center [301, 305] width 145 height 10
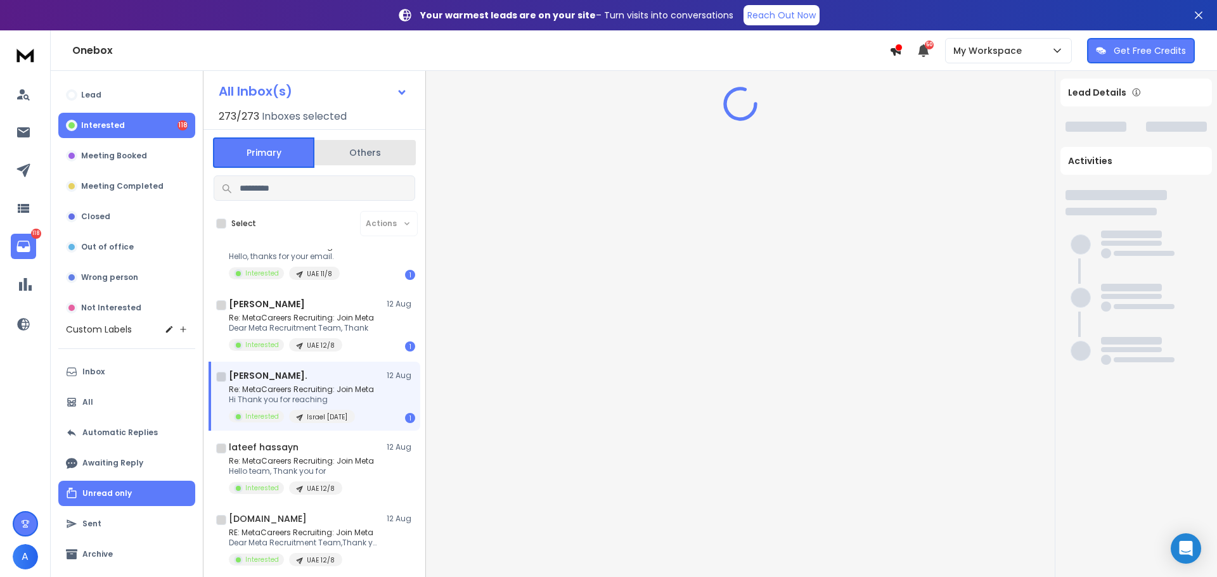
scroll to position [8237, 0]
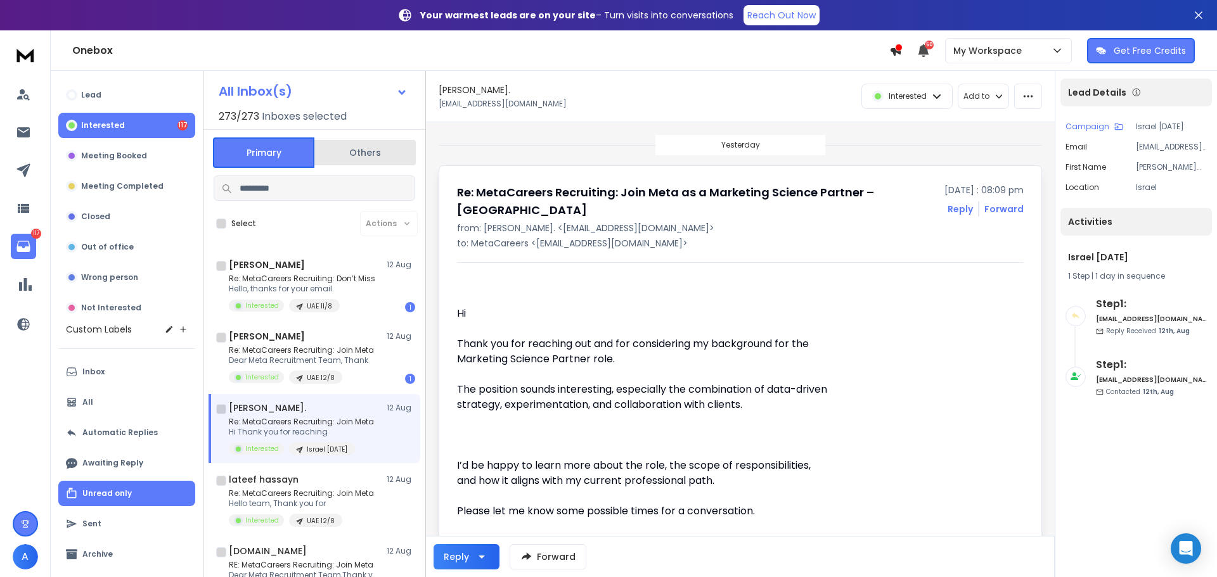
click at [498, 96] on div "neta koren. neta koren. netakoren@gmail.com" at bounding box center [588, 96] width 298 height 25
click at [500, 101] on p "netakoren@gmail.com" at bounding box center [503, 104] width 128 height 10
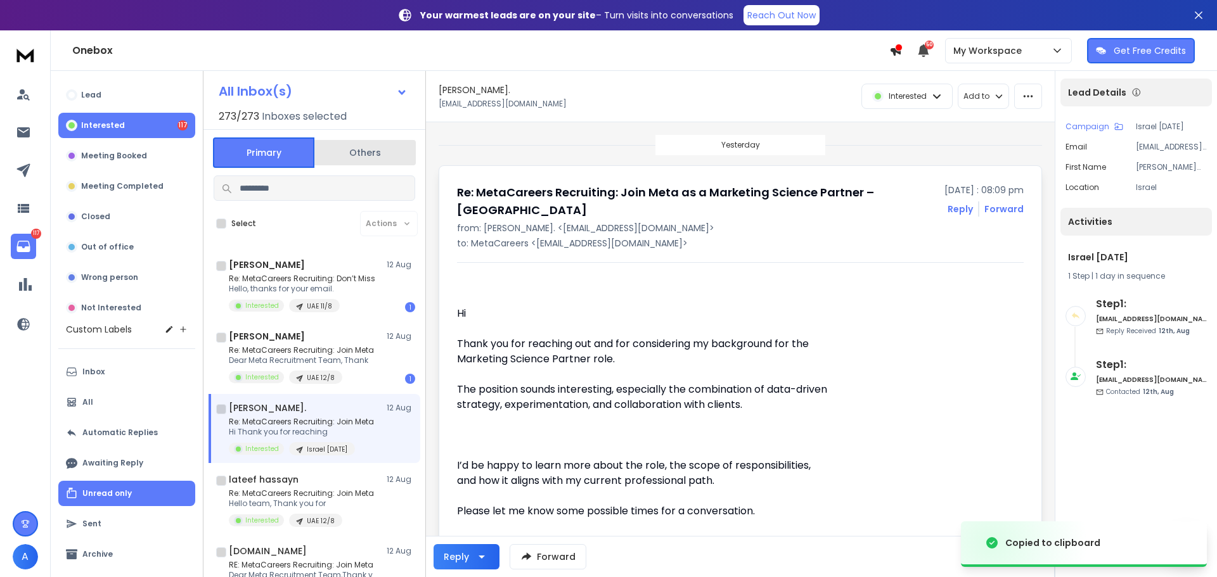
click at [546, 249] on p "to: MetaCareers <works@futurecareersconnect.com>" at bounding box center [740, 243] width 567 height 13
drag, startPoint x: 546, startPoint y: 249, endPoint x: 664, endPoint y: 242, distance: 118.1
click at [664, 242] on p "to: MetaCareers <works@futurecareersconnect.com>" at bounding box center [740, 243] width 567 height 13
click at [682, 241] on p "to: MetaCareers <works@futurecareersconnect.com>" at bounding box center [740, 243] width 567 height 13
drag, startPoint x: 682, startPoint y: 241, endPoint x: 544, endPoint y: 250, distance: 137.8
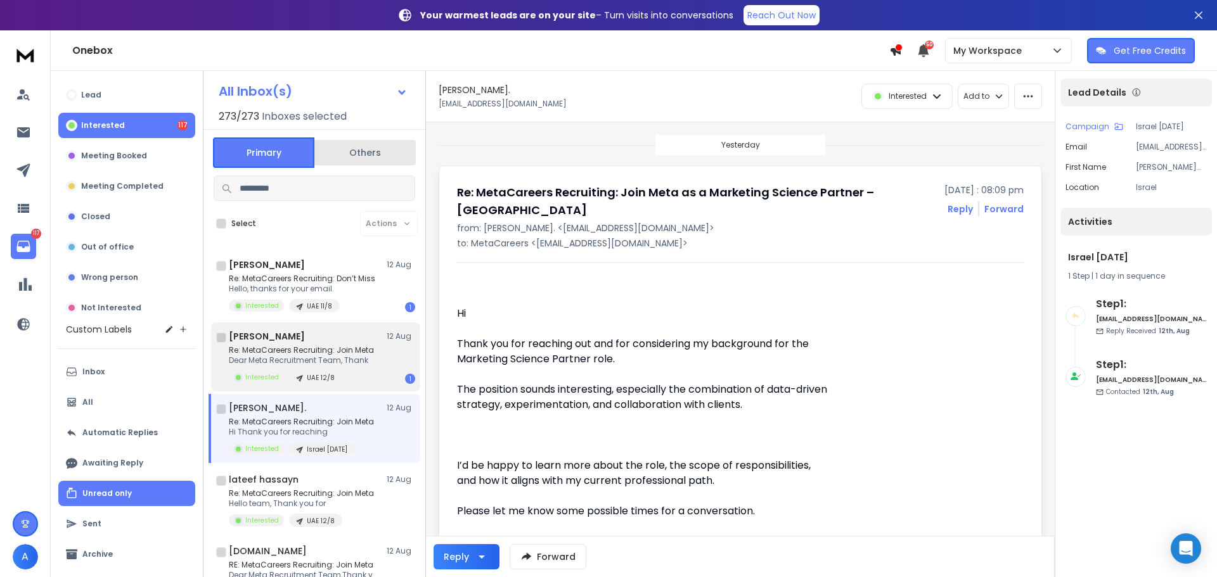
click at [339, 368] on div "Re: MetaCareers Recruiting: Join Meta Dear Meta Recruitment Team, Thank Interes…" at bounding box center [301, 364] width 145 height 39
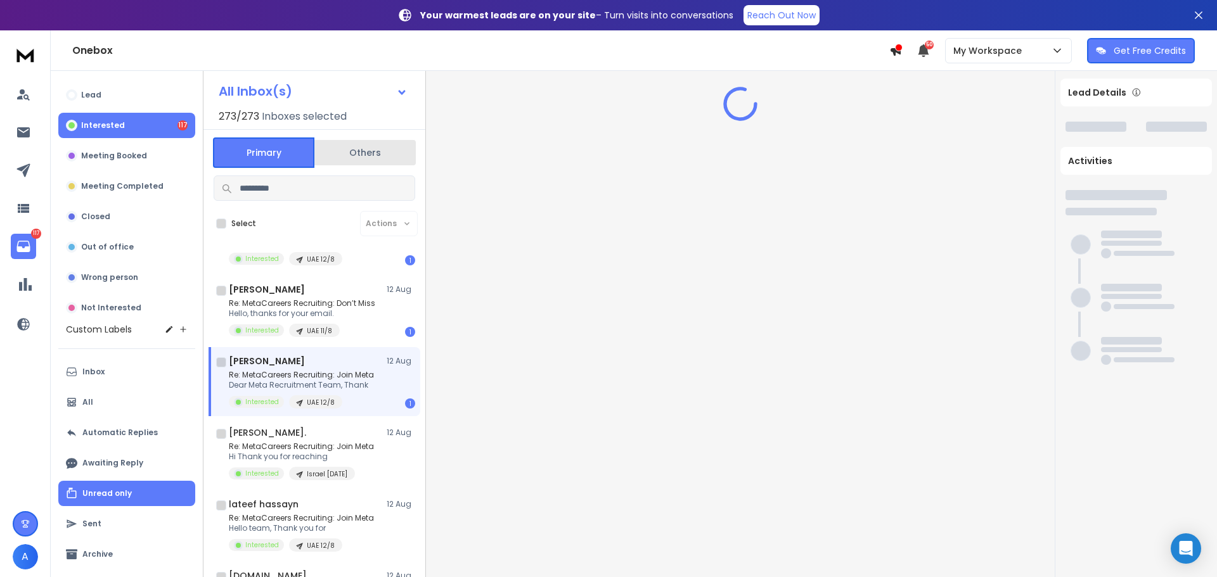
scroll to position [8111, 0]
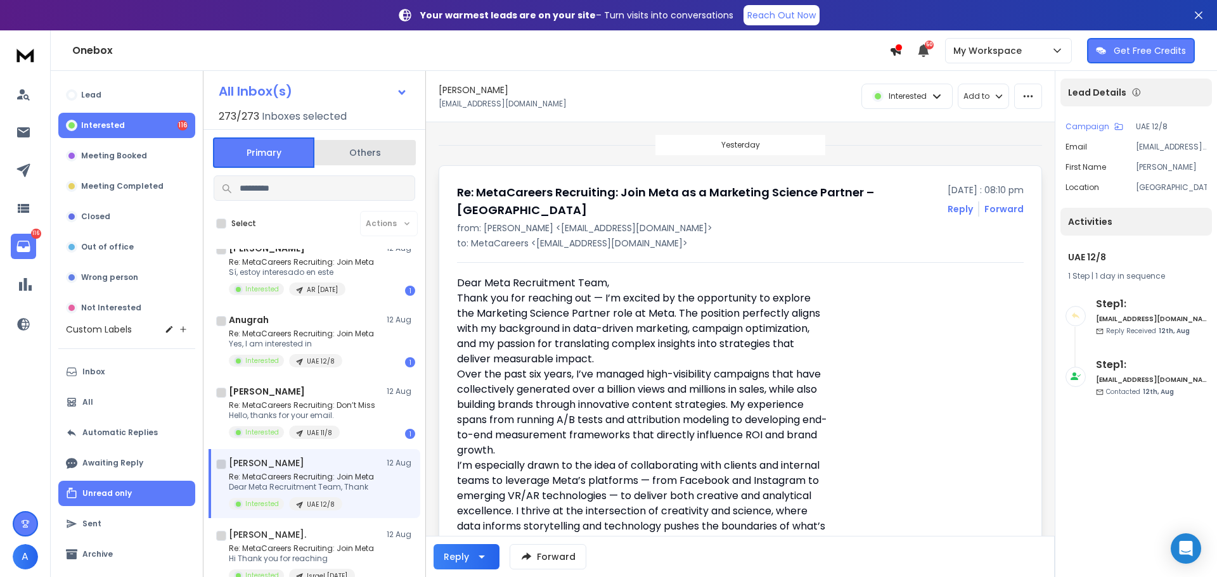
click at [508, 107] on p "amaniik1@icloud.com" at bounding box center [503, 104] width 128 height 10
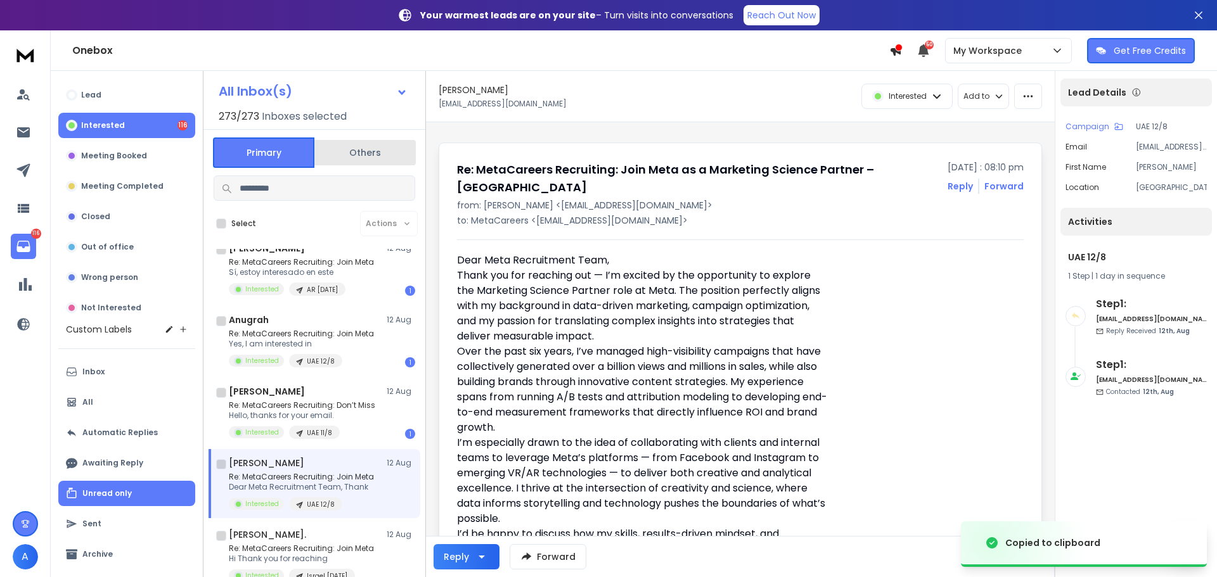
scroll to position [0, 0]
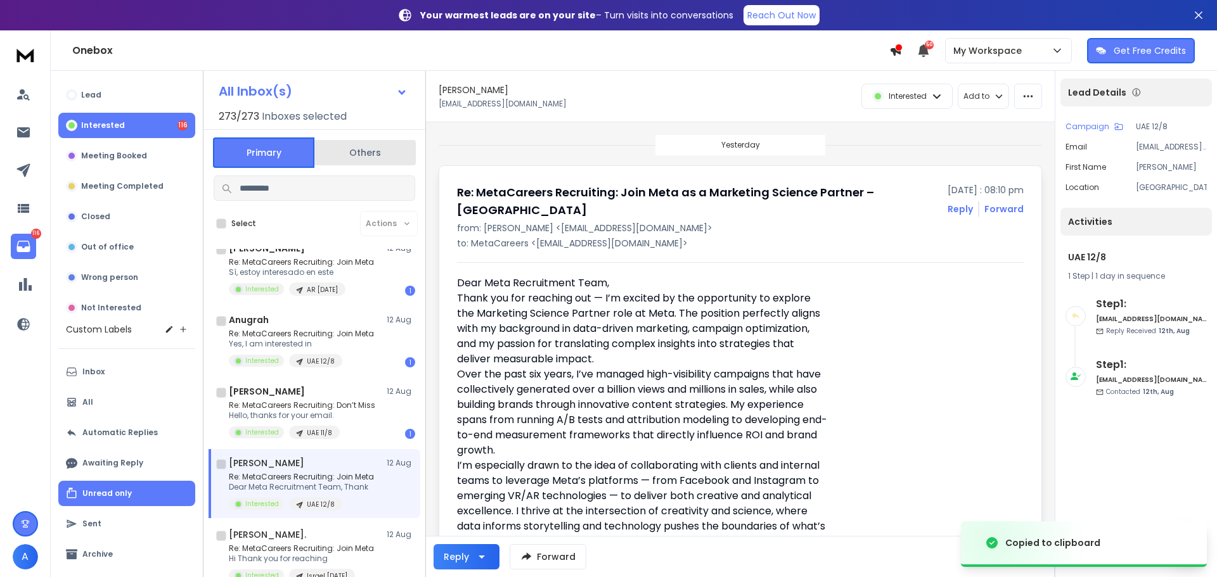
click at [544, 245] on p "to: MetaCareers <recruit@careersconnect-source.com>" at bounding box center [740, 243] width 567 height 13
drag, startPoint x: 544, startPoint y: 245, endPoint x: 684, endPoint y: 239, distance: 140.2
click at [684, 239] on p "to: MetaCareers <recruit@careersconnect-source.com>" at bounding box center [740, 243] width 567 height 13
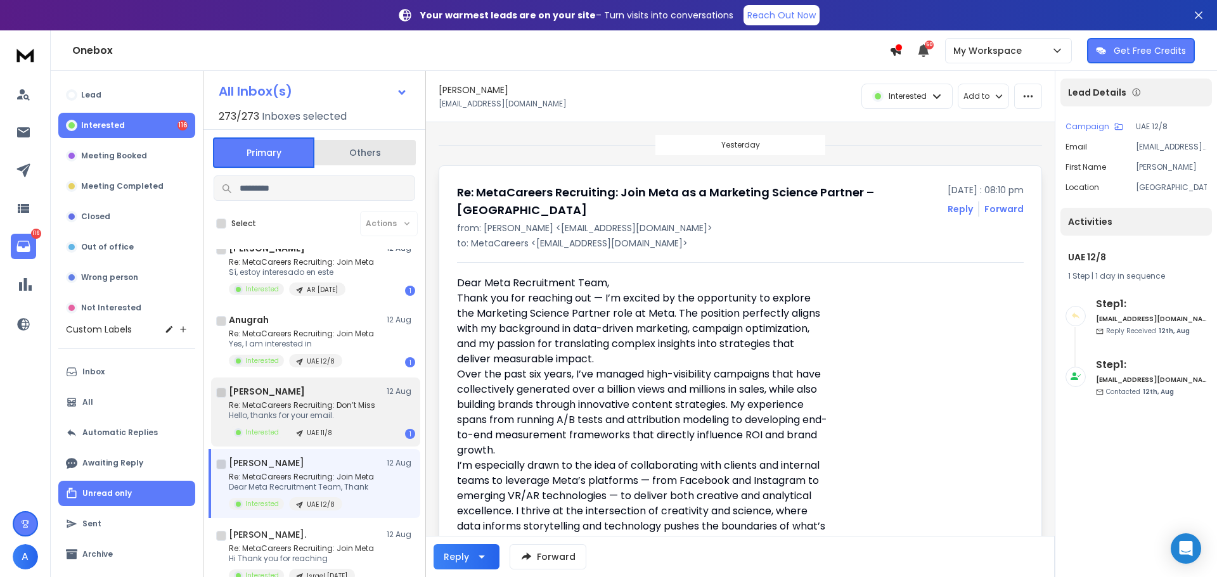
click at [362, 394] on div "Paul Traskov 12 Aug" at bounding box center [322, 391] width 186 height 13
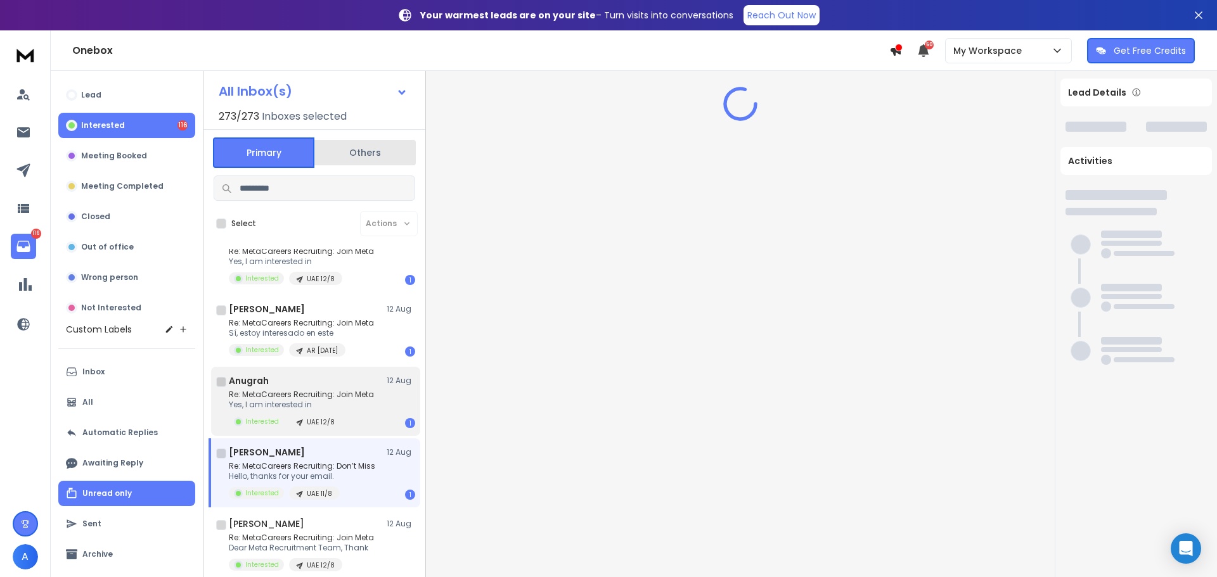
scroll to position [8047, 0]
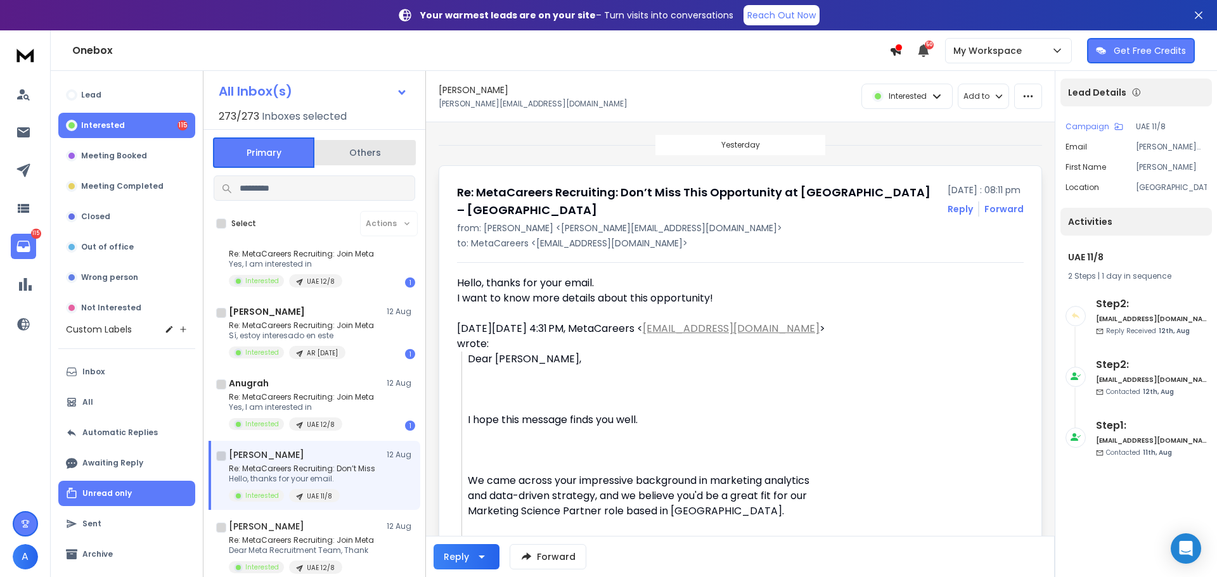
click at [504, 105] on p "paul.traskov@gmail.com" at bounding box center [533, 104] width 189 height 10
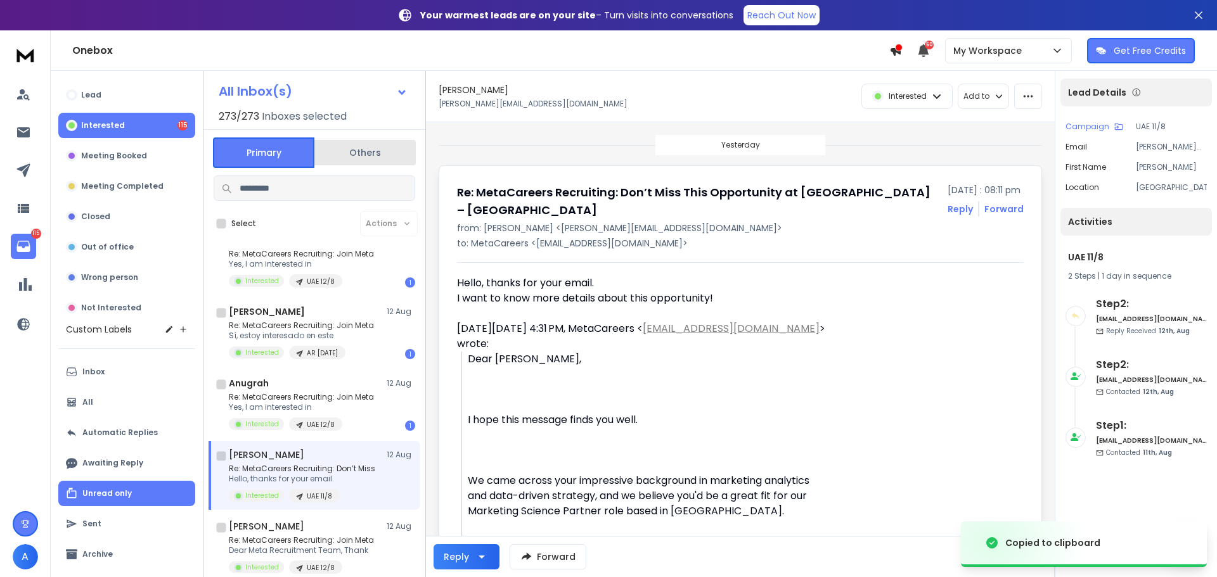
click at [543, 247] on p "to: MetaCareers <employee@careersconnect-marketers.com>" at bounding box center [740, 243] width 567 height 13
drag, startPoint x: 543, startPoint y: 247, endPoint x: 711, endPoint y: 236, distance: 168.3
click at [711, 236] on div "Re: MetaCareers Recruiting: Don’t Miss This Opportunity at Meta – United Arab E…" at bounding box center [740, 217] width 567 height 66
click at [355, 394] on p "Re: MetaCareers Recruiting: Join Meta" at bounding box center [301, 397] width 145 height 10
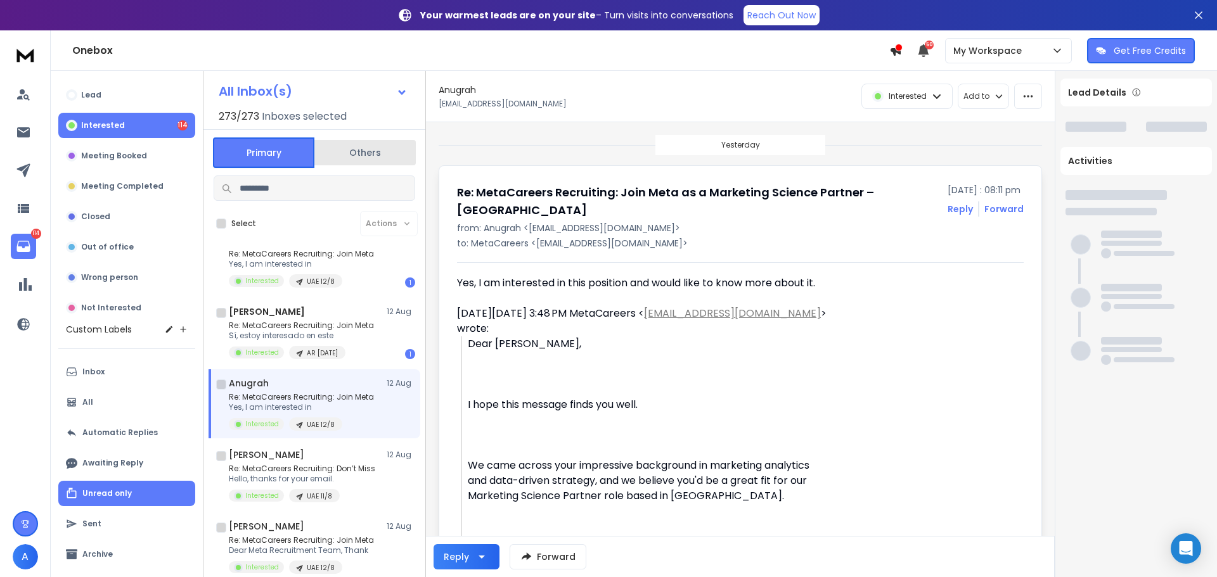
click at [503, 101] on p "p.panugrah@gmail.com" at bounding box center [503, 104] width 128 height 10
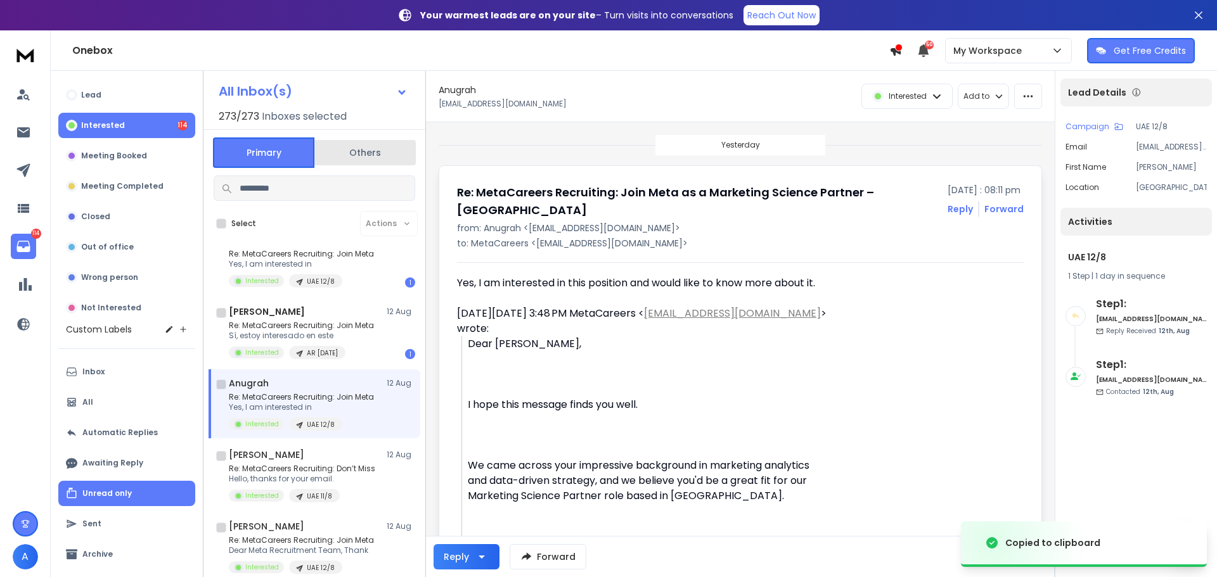
click at [537, 246] on p "to: MetaCareers <info@careersconnectteam.com>" at bounding box center [740, 243] width 567 height 13
drag, startPoint x: 537, startPoint y: 246, endPoint x: 655, endPoint y: 240, distance: 118.1
click at [655, 240] on p "to: MetaCareers <info@careersconnectteam.com>" at bounding box center [740, 243] width 567 height 13
click at [369, 341] on div "Re: MetaCareers Recruiting: Join Meta Sí, estoy interesado en este Interested A…" at bounding box center [301, 340] width 145 height 39
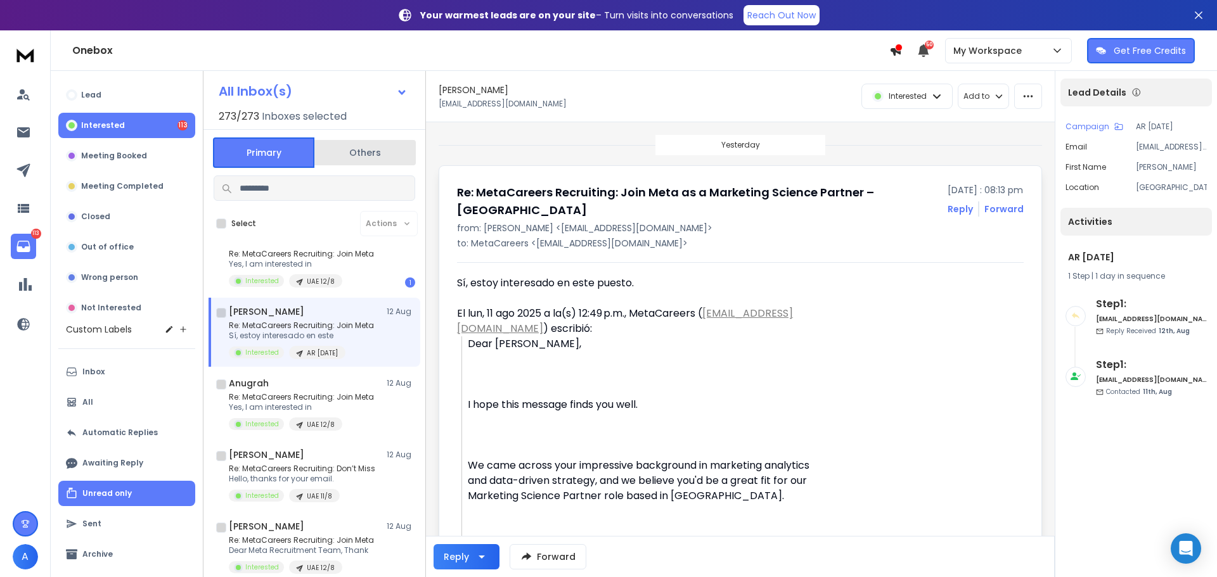
click at [506, 106] on p "ruizvargasmailen@gmail.com" at bounding box center [503, 104] width 128 height 10
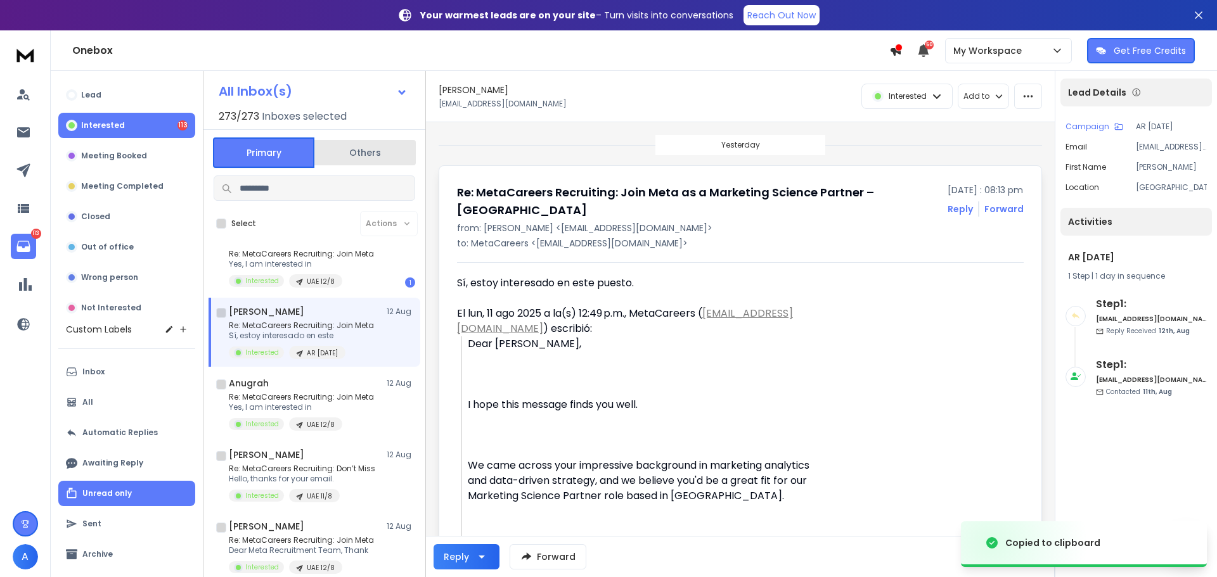
click at [546, 244] on p "to: MetaCareers <works@careersconnect-nowhiring.com>" at bounding box center [740, 243] width 567 height 13
drag, startPoint x: 546, startPoint y: 244, endPoint x: 704, endPoint y: 239, distance: 157.9
click at [704, 239] on p "to: MetaCareers <works@careersconnect-nowhiring.com>" at bounding box center [740, 243] width 567 height 13
click at [338, 269] on div "Re: MetaCareers Recruiting: Join Meta Yes, I am interested in Interested UAE 12…" at bounding box center [301, 268] width 145 height 39
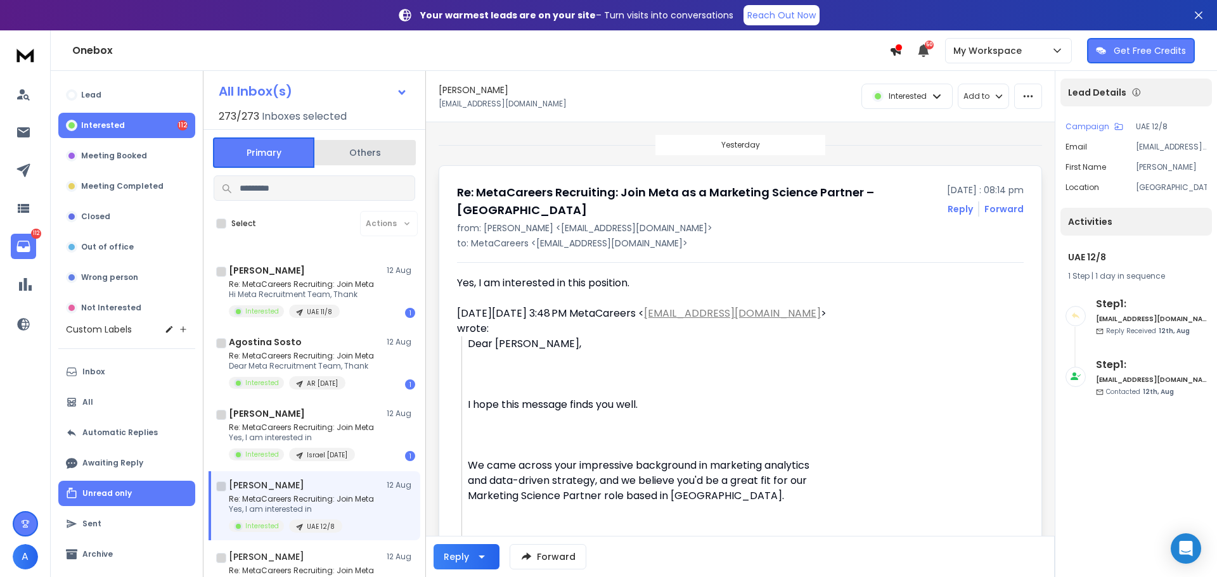
scroll to position [7794, 0]
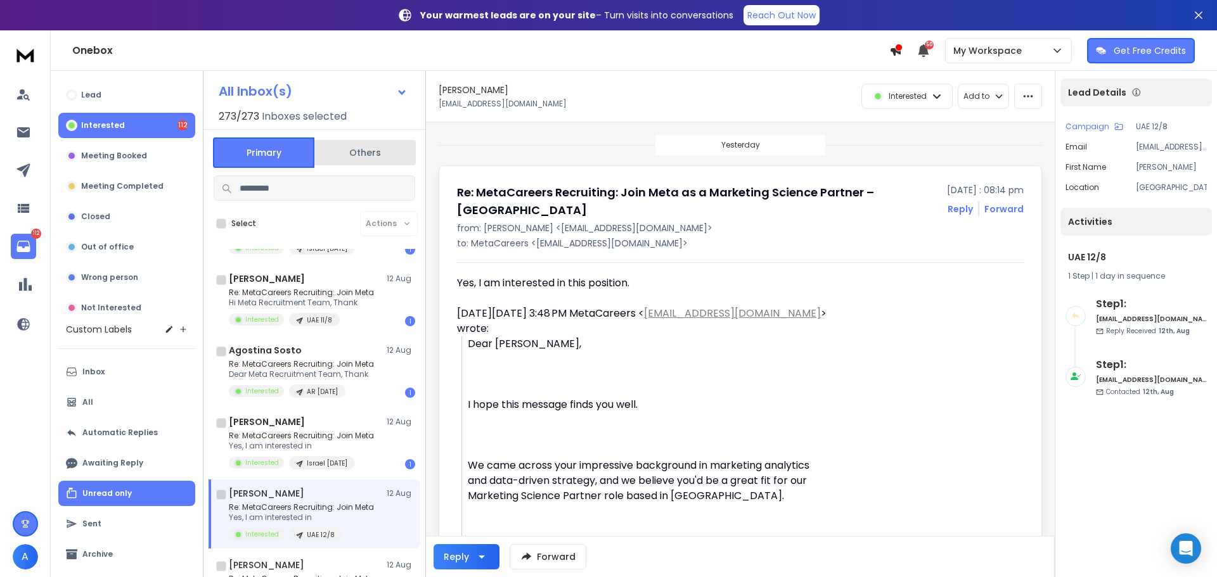
click at [553, 229] on p "from: Majd Odeh <majdsabri948@gmail.com>" at bounding box center [740, 228] width 567 height 13
drag, startPoint x: 553, startPoint y: 229, endPoint x: 643, endPoint y: 223, distance: 90.9
click at [643, 223] on p "from: Majd Odeh <majdsabri948@gmail.com>" at bounding box center [740, 228] width 567 height 13
click at [536, 244] on p "to: MetaCareers <recruit@careersconnect-future.com>" at bounding box center [740, 243] width 567 height 13
drag, startPoint x: 536, startPoint y: 244, endPoint x: 685, endPoint y: 239, distance: 149.7
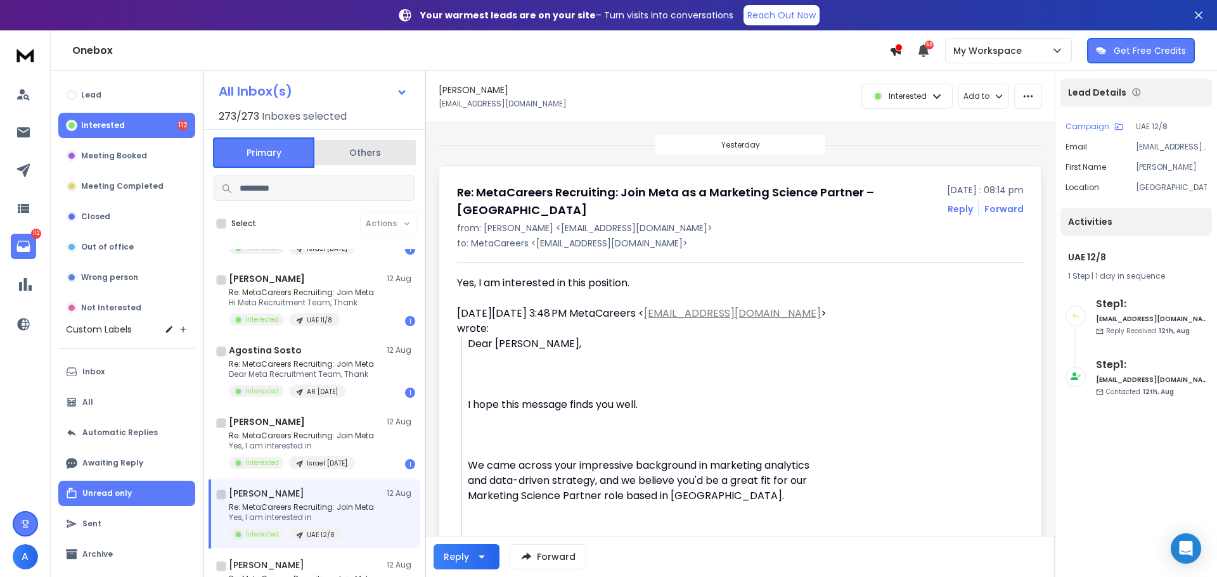
click at [685, 239] on p "to: MetaCareers <recruit@careersconnect-future.com>" at bounding box center [740, 243] width 567 height 13
click at [356, 422] on div "לירון סולומון 12 Aug" at bounding box center [322, 422] width 186 height 13
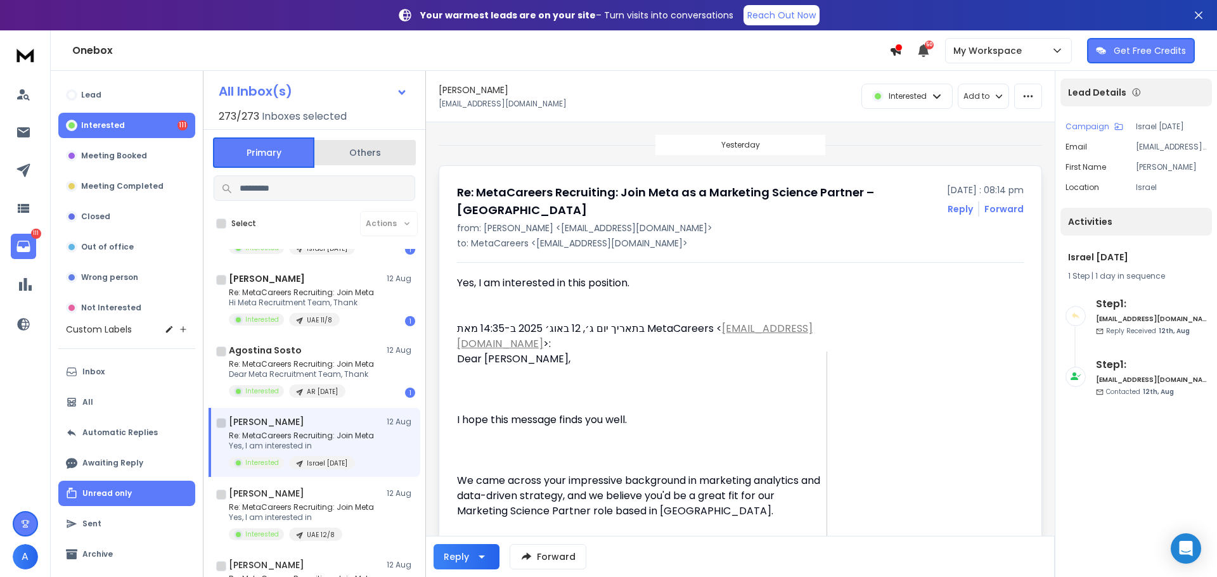
click at [506, 106] on p "lironsol898@gmail.com" at bounding box center [503, 104] width 128 height 10
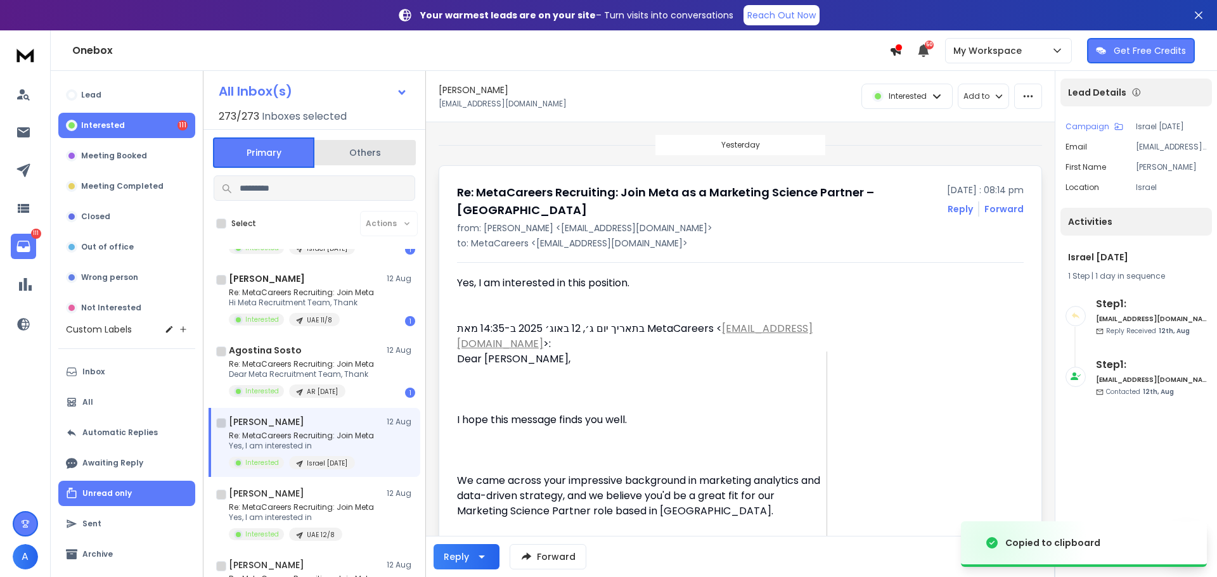
click at [548, 245] on p "to: MetaCareers <employee@careersconnectfuture.com>" at bounding box center [740, 243] width 567 height 13
drag, startPoint x: 548, startPoint y: 245, endPoint x: 696, endPoint y: 244, distance: 147.7
click at [696, 244] on p "to: MetaCareers <employee@careersconnectfuture.com>" at bounding box center [740, 243] width 567 height 13
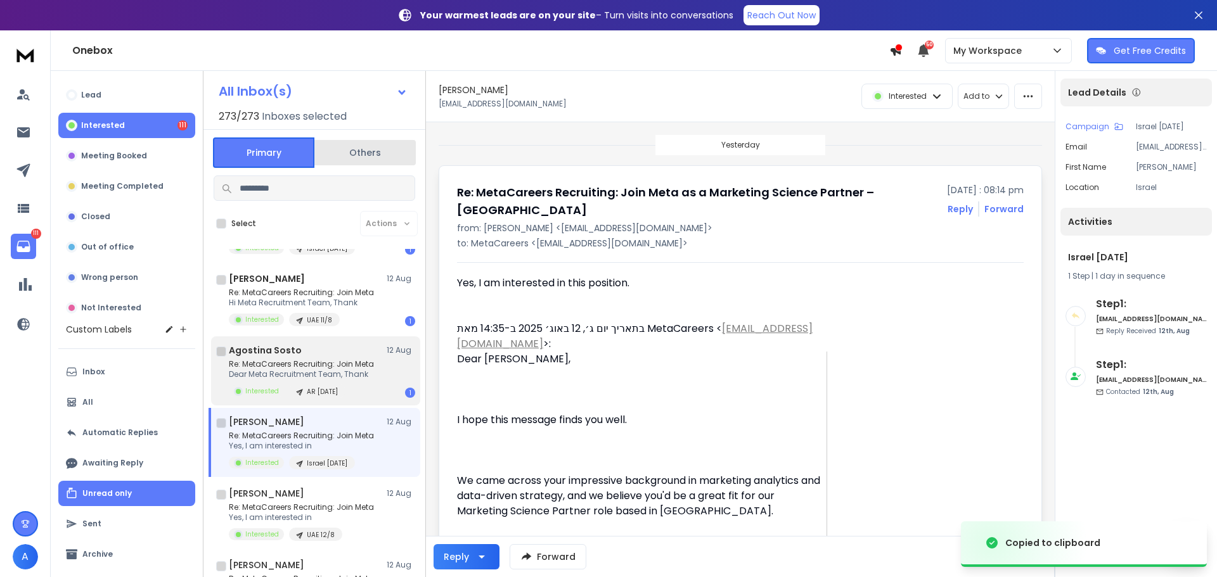
click at [309, 360] on p "Re: MetaCareers Recruiting: Join Meta" at bounding box center [301, 364] width 145 height 10
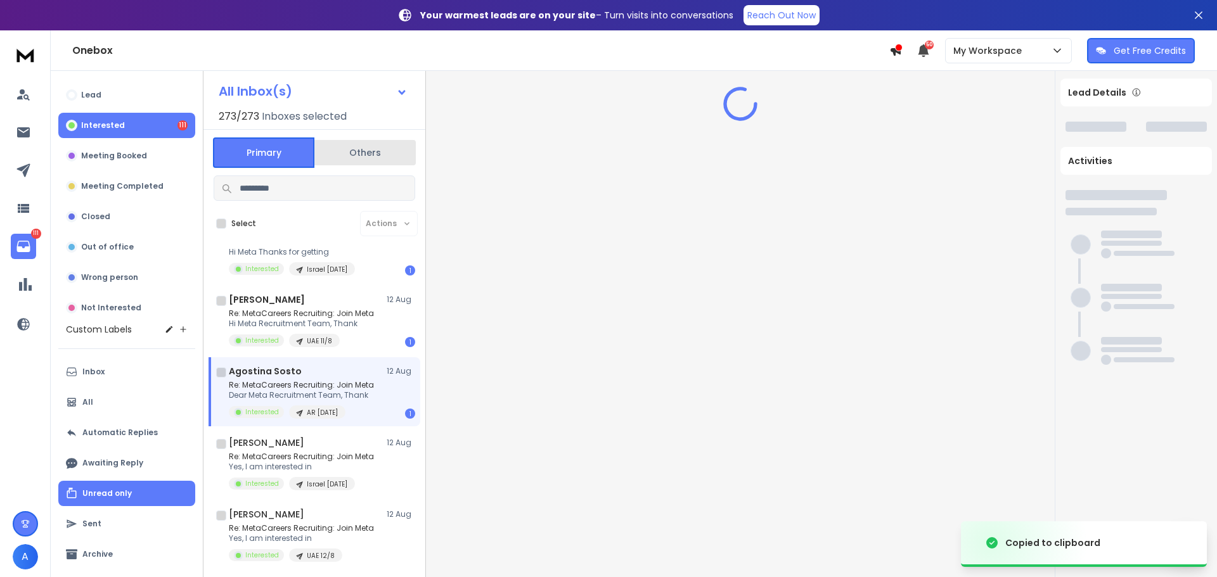
scroll to position [7730, 0]
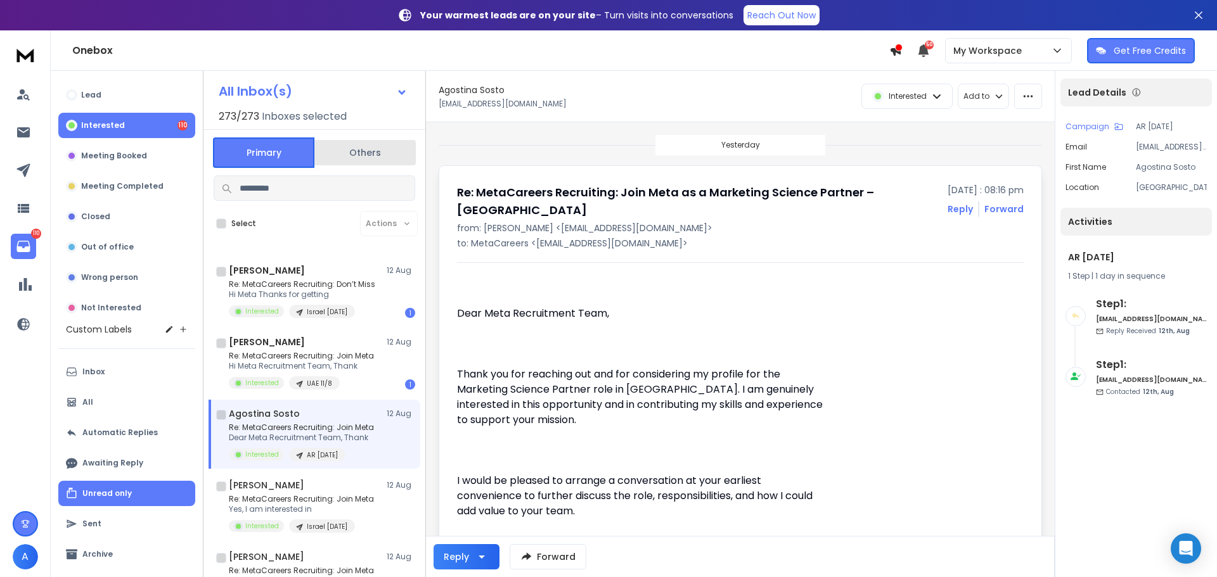
click at [515, 101] on p "agostinasosto@gmail.com" at bounding box center [503, 104] width 128 height 10
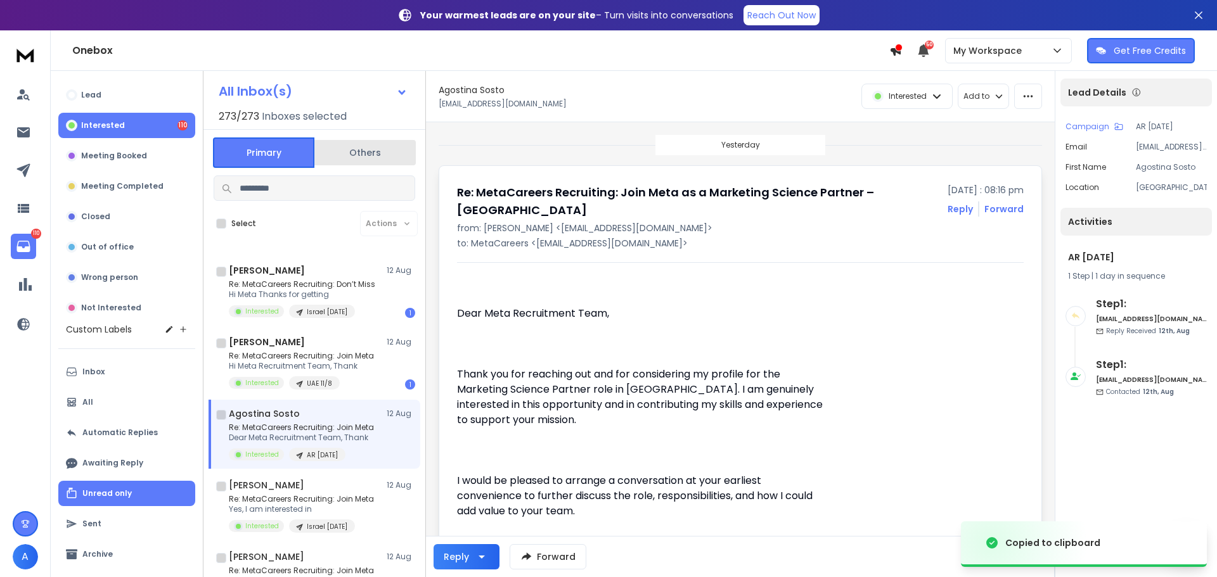
click at [549, 242] on p "to: MetaCareers <works@careersconnect-team.com>" at bounding box center [740, 243] width 567 height 13
drag, startPoint x: 549, startPoint y: 242, endPoint x: 686, endPoint y: 240, distance: 136.9
click at [686, 240] on p "to: MetaCareers <works@careersconnect-team.com>" at bounding box center [740, 243] width 567 height 13
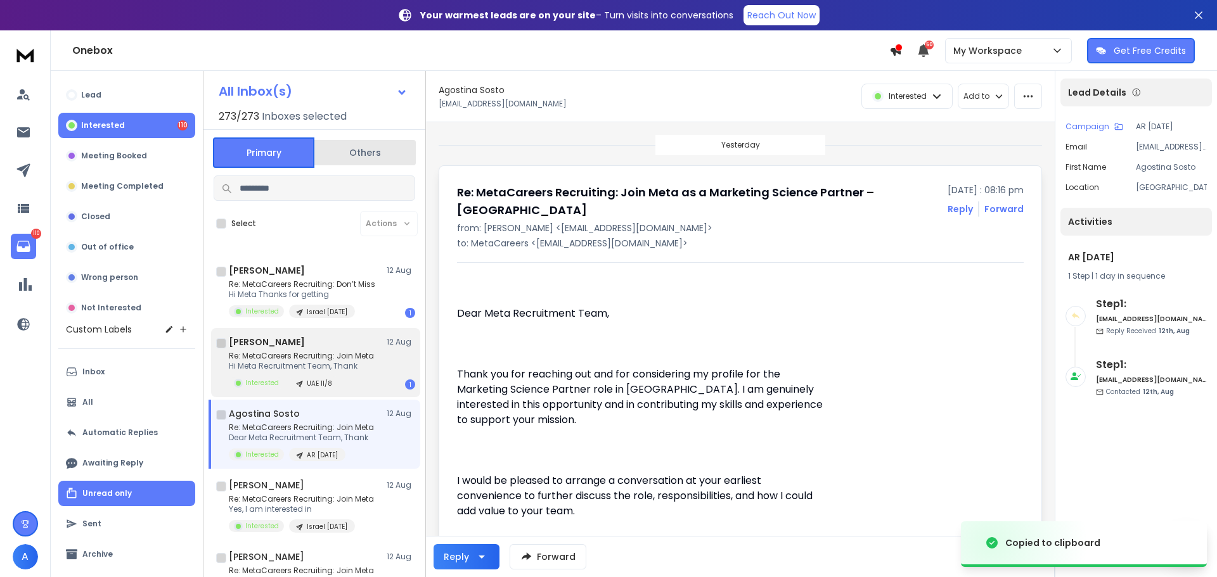
click at [328, 349] on div "Faizan Shaikh 12 Aug Re: MetaCareers Recruiting: Join Meta Hi Meta Recruitment …" at bounding box center [322, 363] width 186 height 54
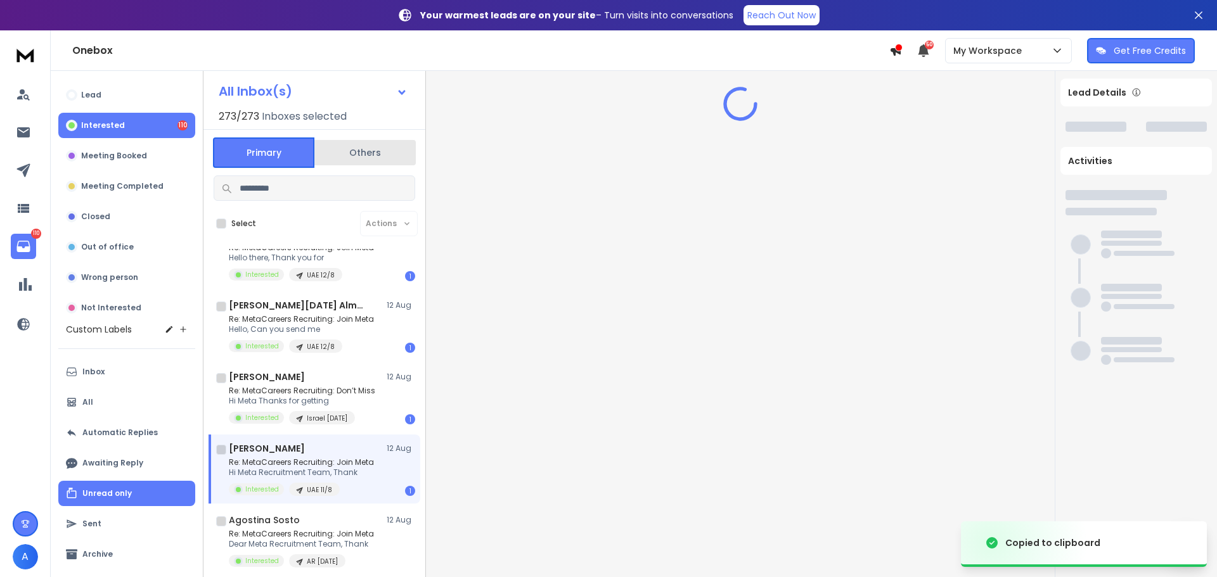
scroll to position [7604, 0]
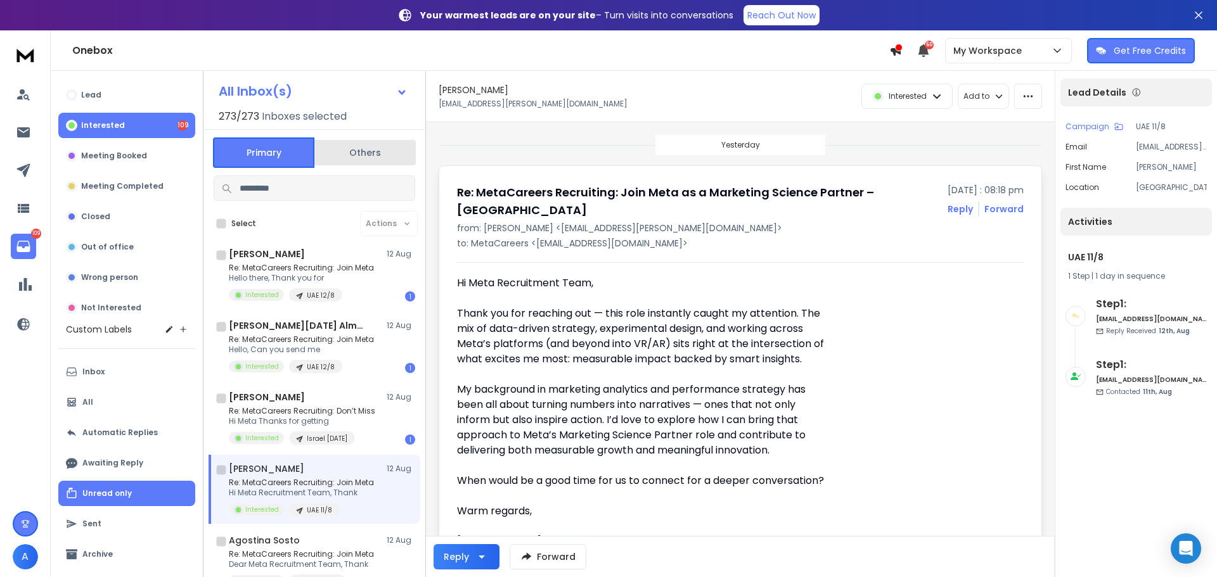
click at [507, 99] on p "work.faizaan@gmail.com" at bounding box center [533, 104] width 189 height 10
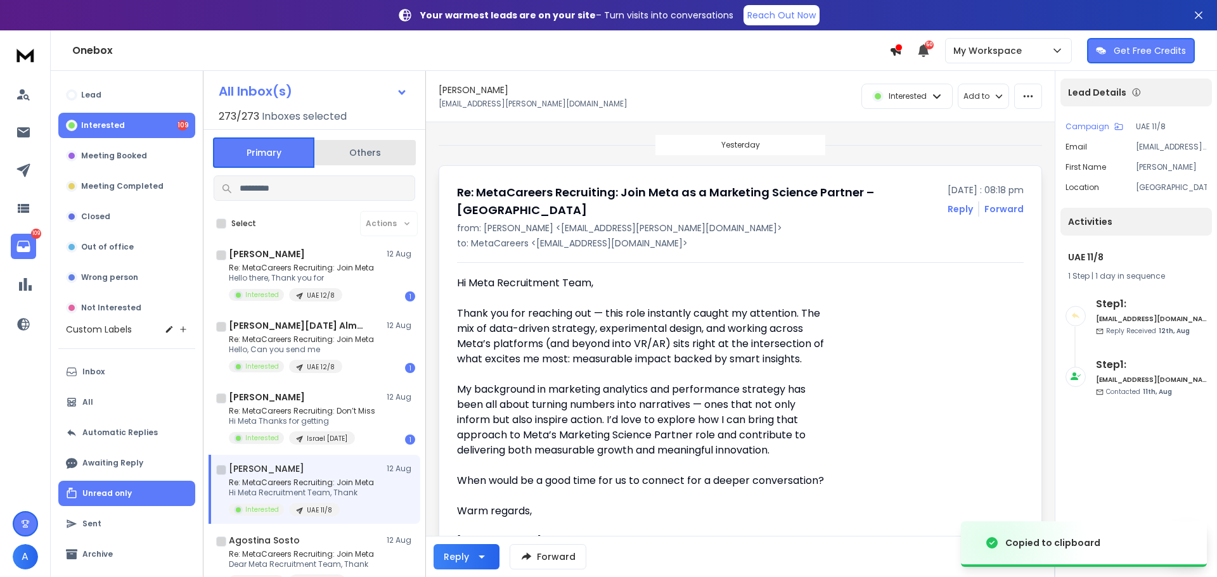
click at [551, 243] on p "to: MetaCareers <recruit@careersconnect-team.com>" at bounding box center [740, 243] width 567 height 13
drag, startPoint x: 551, startPoint y: 243, endPoint x: 676, endPoint y: 243, distance: 124.9
click at [676, 243] on p "to: MetaCareers <recruit@careersconnect-team.com>" at bounding box center [740, 243] width 567 height 13
click at [324, 398] on div "James Heron 12 Aug" at bounding box center [322, 397] width 186 height 13
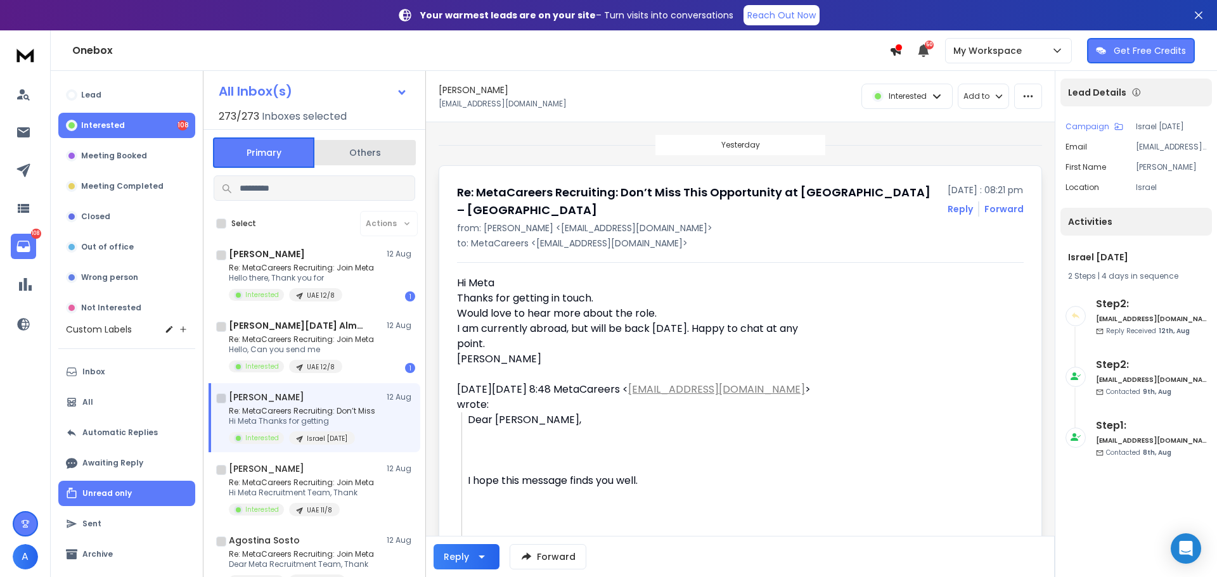
click at [532, 98] on div "James Heron James Heron jamesrichardheron@gmail.com" at bounding box center [588, 96] width 298 height 25
click at [528, 107] on p "jamesrichardheron@gmail.com" at bounding box center [503, 104] width 128 height 10
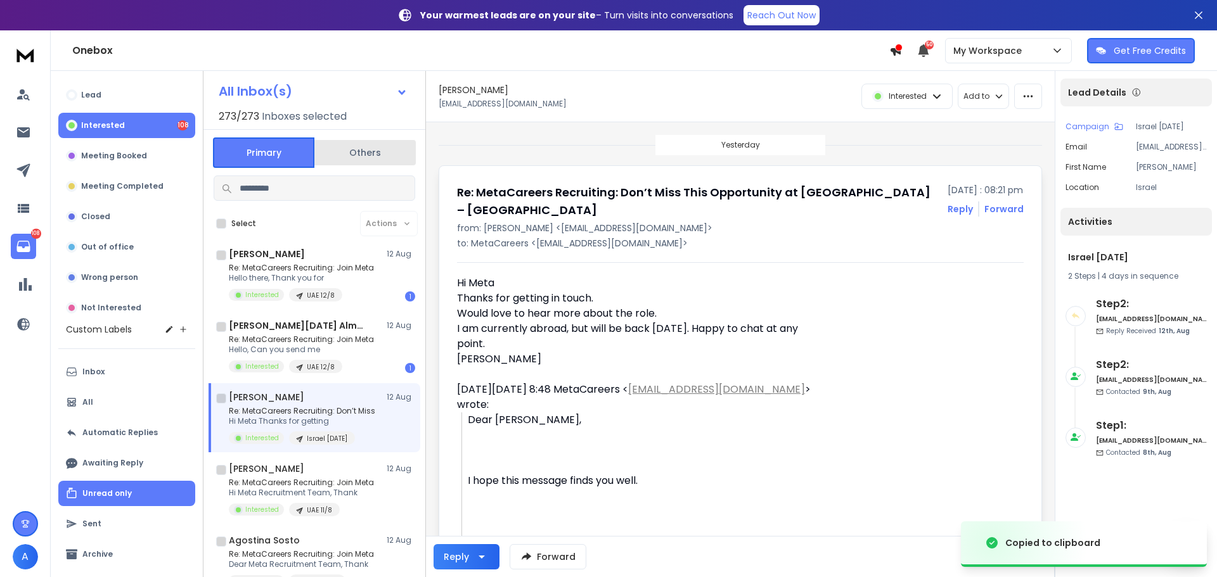
click at [544, 241] on p "to: MetaCareers <works@careersconnect-journey.com>" at bounding box center [740, 243] width 567 height 13
drag, startPoint x: 544, startPoint y: 241, endPoint x: 692, endPoint y: 241, distance: 147.1
click at [692, 241] on p "to: MetaCareers <works@careersconnect-journey.com>" at bounding box center [740, 243] width 567 height 13
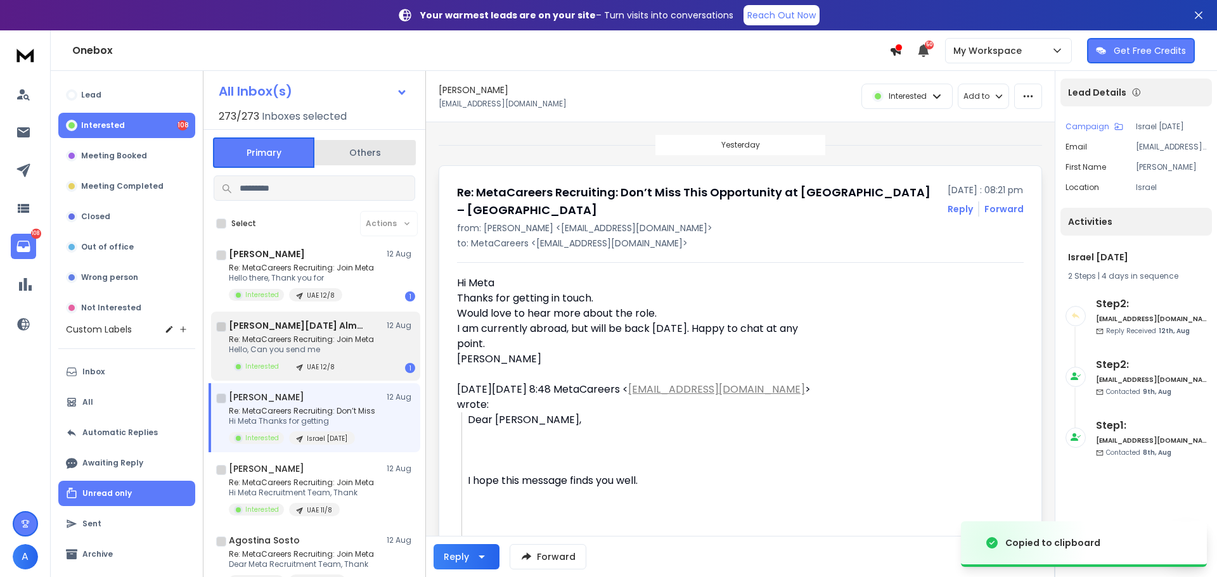
click at [344, 343] on p "Re: MetaCareers Recruiting: Join Meta" at bounding box center [301, 340] width 145 height 10
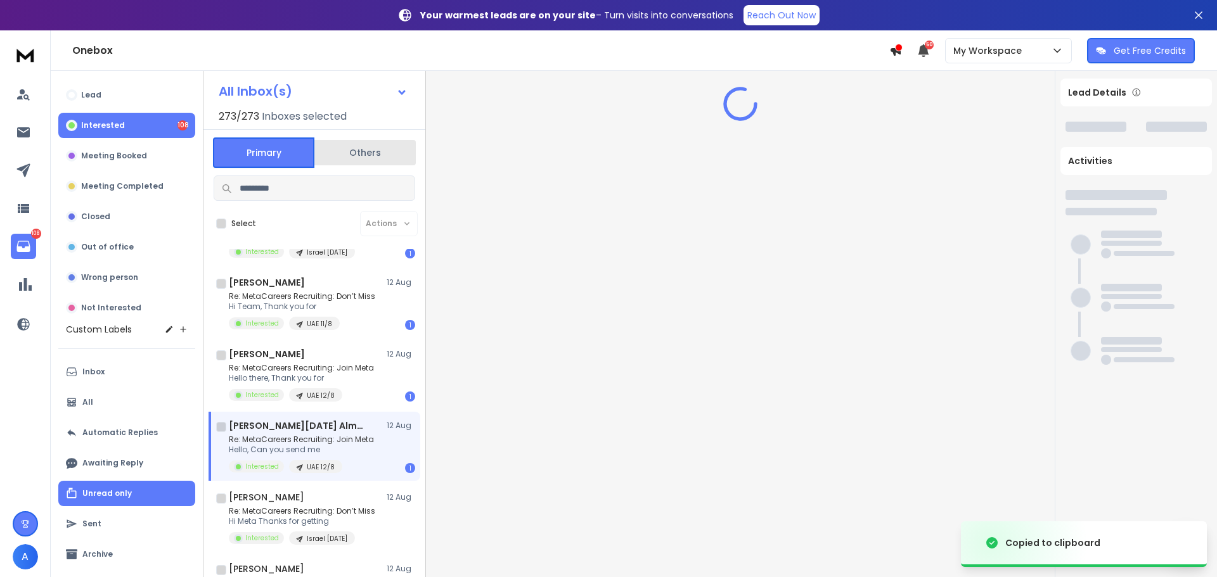
scroll to position [7477, 0]
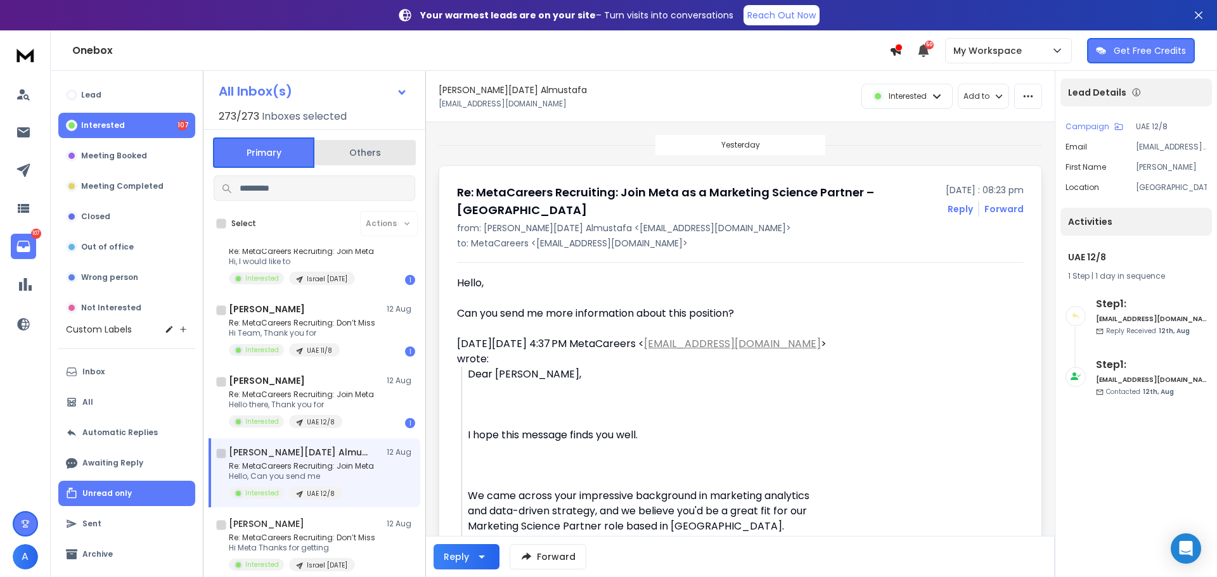
click at [497, 106] on p "almustafacris@gmail.com" at bounding box center [503, 104] width 128 height 10
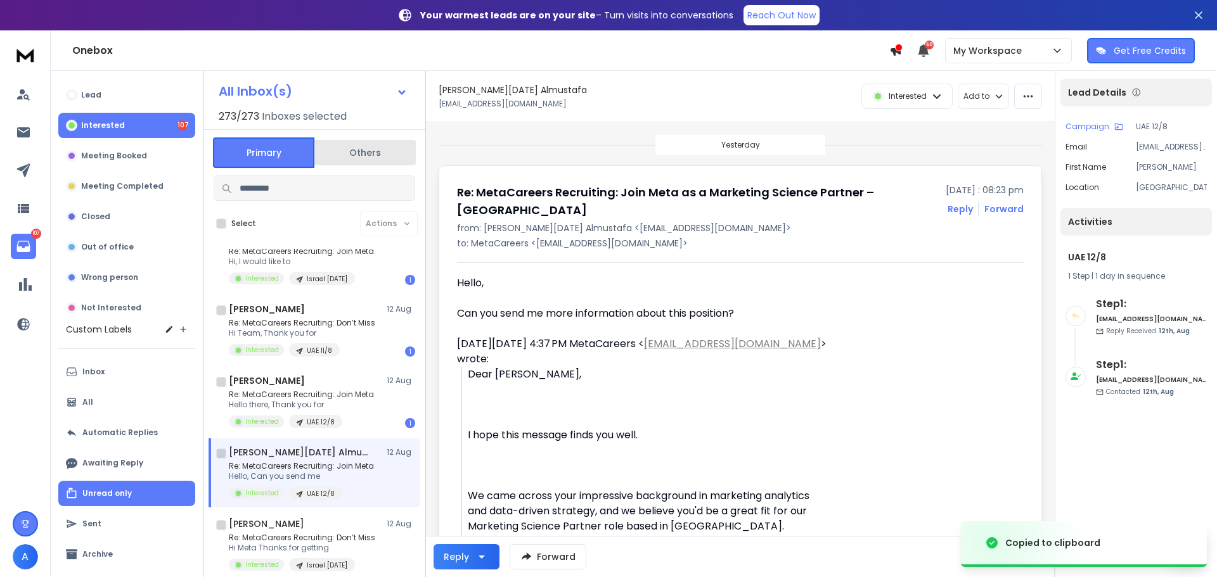
click at [562, 246] on p "to: MetaCareers <employee@careersconnect-staff.com>" at bounding box center [740, 243] width 567 height 13
drag, startPoint x: 562, startPoint y: 246, endPoint x: 688, endPoint y: 240, distance: 125.6
click at [688, 240] on p "to: MetaCareers <employee@careersconnect-staff.com>" at bounding box center [740, 243] width 567 height 13
click at [335, 383] on div "Omar Aref 12 Aug" at bounding box center [322, 381] width 186 height 13
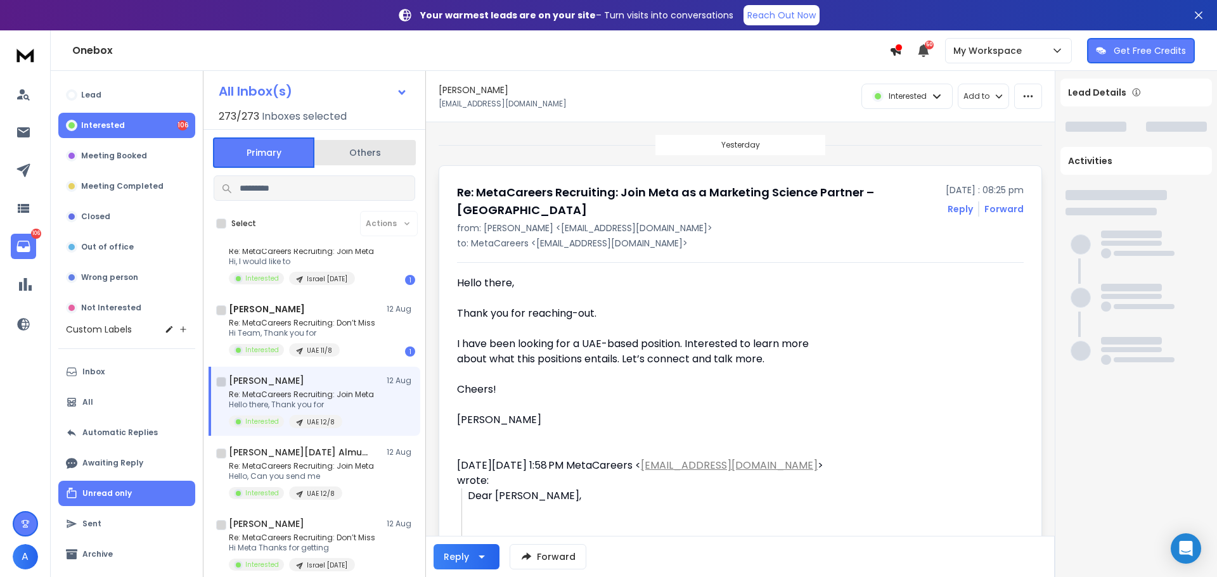
click at [513, 96] on div "Omar Aref Omar Aref oaref1994@gmail.com" at bounding box center [588, 96] width 298 height 25
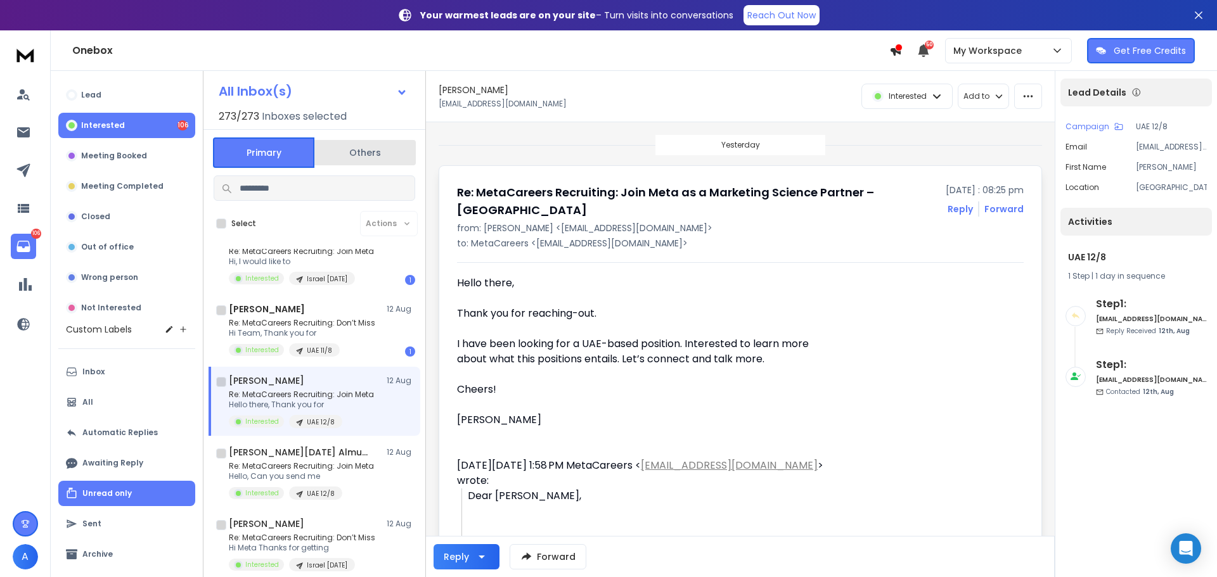
click at [508, 101] on p "oaref1994@gmail.com" at bounding box center [503, 104] width 128 height 10
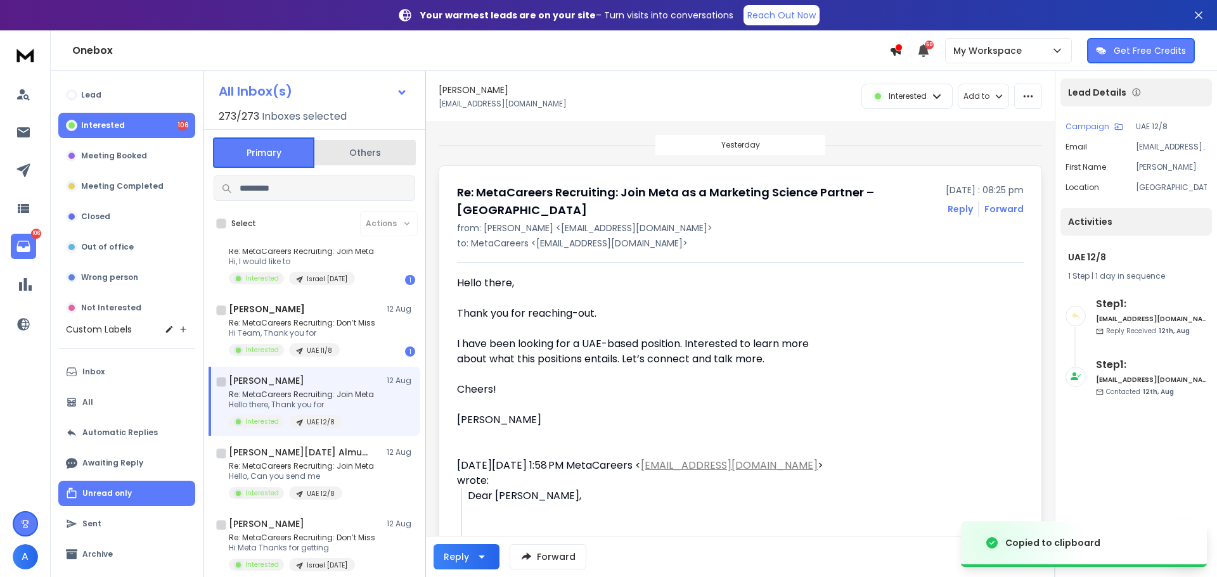
drag, startPoint x: 546, startPoint y: 250, endPoint x: 574, endPoint y: 248, distance: 28.0
click at [544, 246] on p "to: MetaCareers <info@careersconnect-digitalmarketing.com>" at bounding box center [740, 243] width 567 height 13
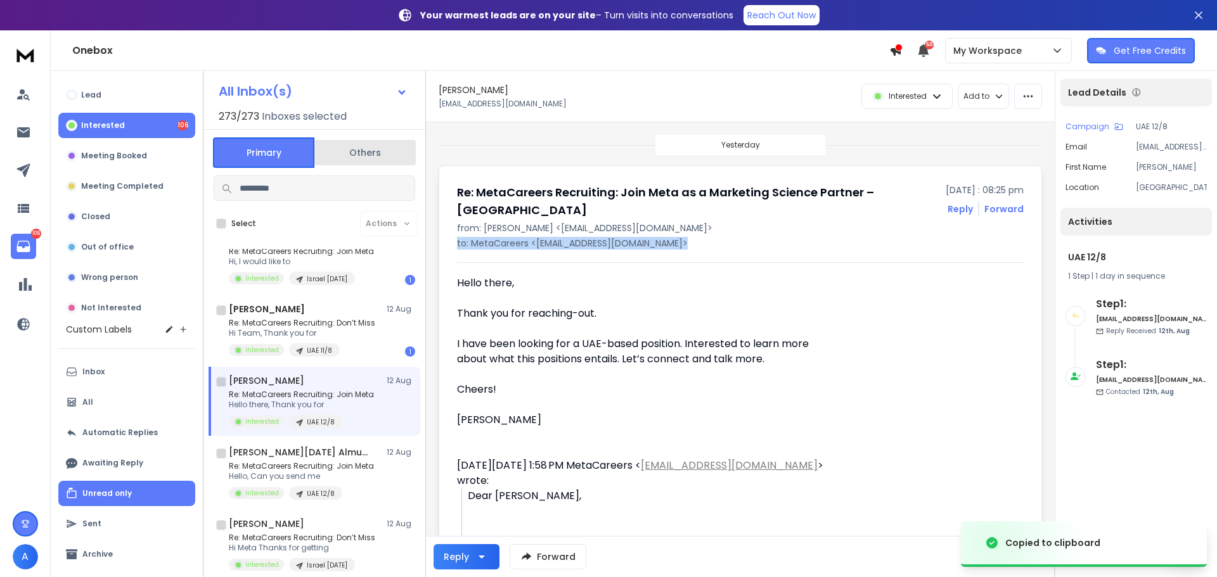
drag, startPoint x: 544, startPoint y: 246, endPoint x: 645, endPoint y: 245, distance: 100.1
click at [645, 245] on p "to: MetaCareers <info@careersconnect-digitalmarketing.com>" at bounding box center [740, 243] width 567 height 13
click at [553, 245] on p "to: MetaCareers <info@careersconnect-digitalmarketing.com>" at bounding box center [740, 243] width 567 height 13
click at [539, 245] on p "to: MetaCareers <info@careersconnect-digitalmarketing.com>" at bounding box center [740, 243] width 567 height 13
drag, startPoint x: 539, startPoint y: 245, endPoint x: 720, endPoint y: 240, distance: 181.3
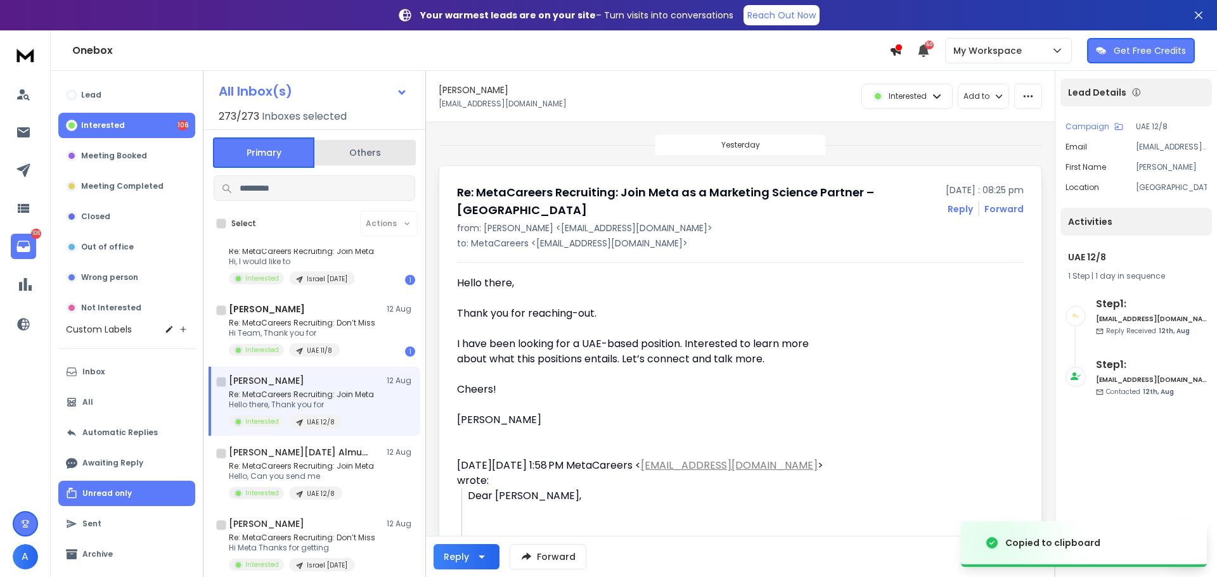
click at [720, 240] on p "to: MetaCareers <info@careersconnect-digitalmarketing.com>" at bounding box center [740, 243] width 567 height 13
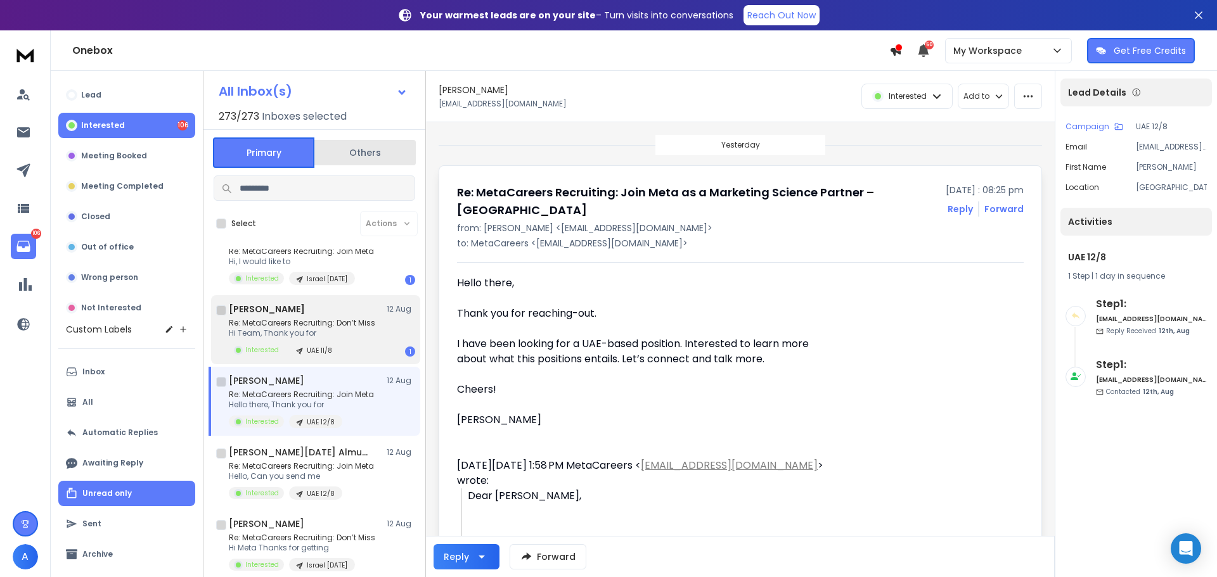
click at [335, 310] on div "Faris Ijaz 12 Aug" at bounding box center [322, 309] width 186 height 13
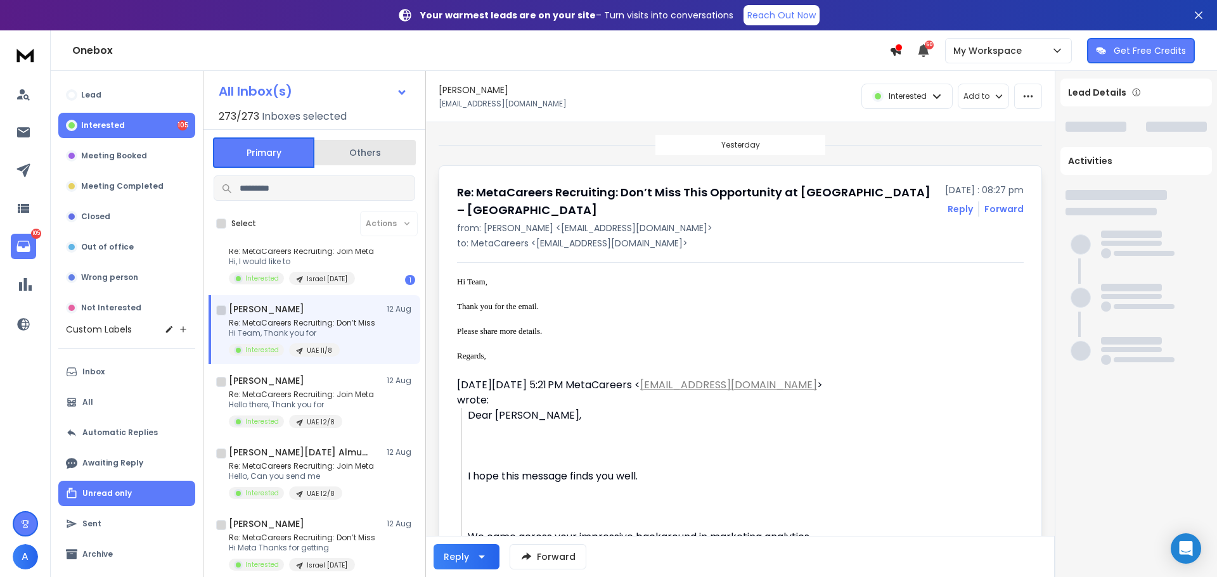
click at [503, 106] on p "farisijaz@gmail.com" at bounding box center [503, 104] width 128 height 10
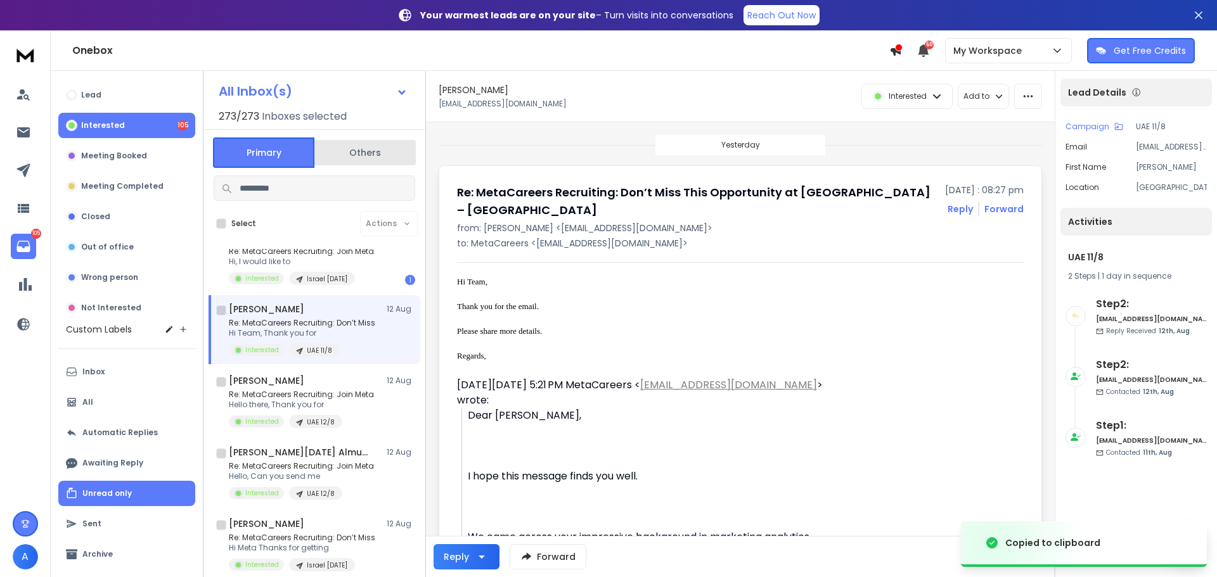
click at [551, 244] on p "to: MetaCareers <employee@careersconnect-nowhiring.com>" at bounding box center [740, 243] width 567 height 13
drag, startPoint x: 551, startPoint y: 244, endPoint x: 716, endPoint y: 240, distance: 164.9
click at [716, 240] on p "to: MetaCareers <employee@careersconnect-nowhiring.com>" at bounding box center [740, 243] width 567 height 13
click at [336, 271] on div "Re: MetaCareers Recruiting: Join Meta Hi, I would like to Interested Israel 11/…" at bounding box center [301, 266] width 145 height 39
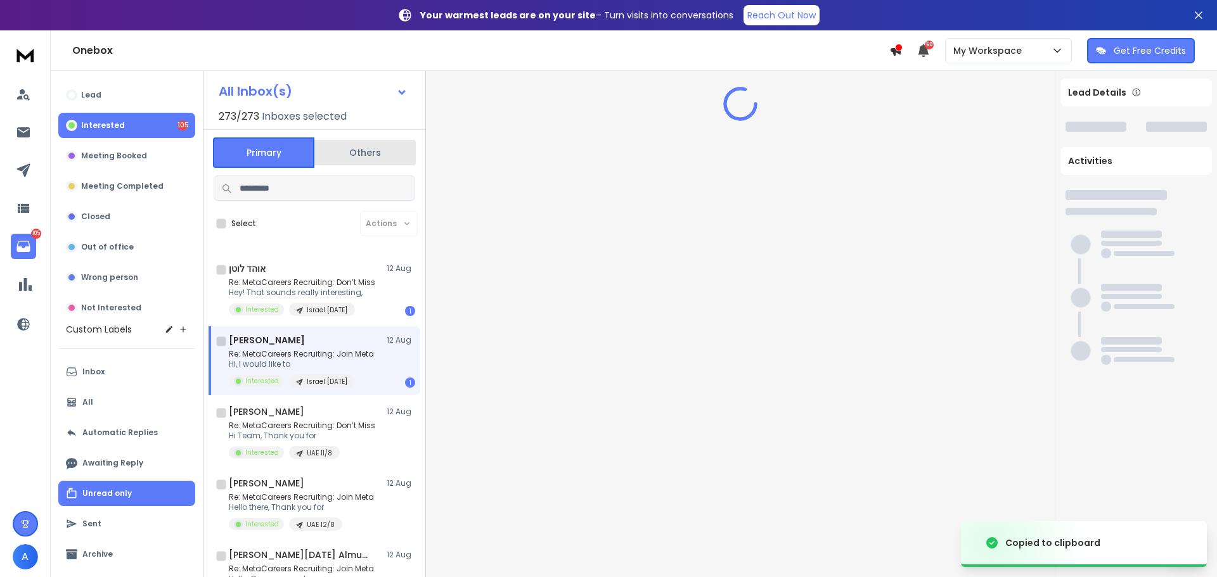
scroll to position [7350, 0]
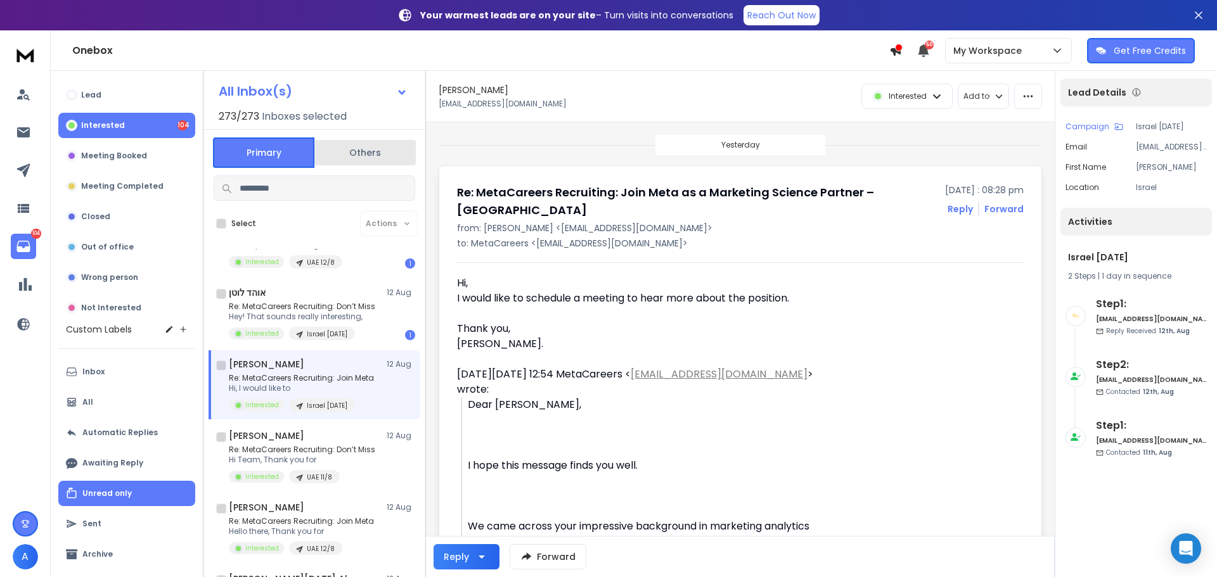
click at [508, 101] on p "sharoncohen1994@gmail.com" at bounding box center [503, 104] width 128 height 10
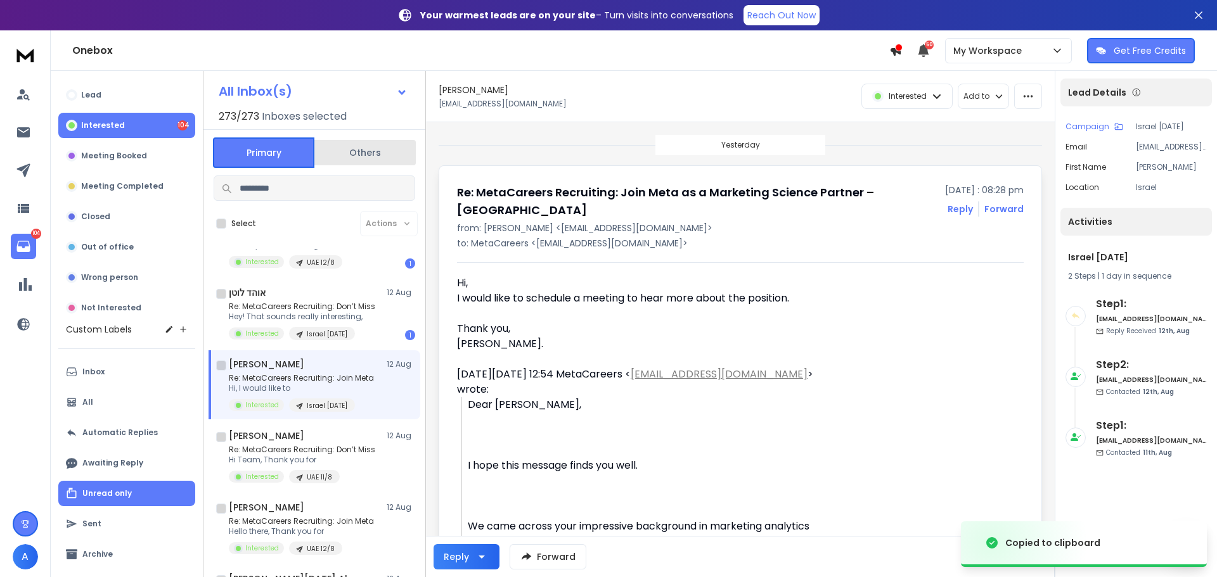
click at [554, 245] on p "to: MetaCareers <works@futurecareersconnect.com>" at bounding box center [740, 243] width 567 height 13
drag, startPoint x: 554, startPoint y: 245, endPoint x: 676, endPoint y: 241, distance: 121.7
click at [676, 241] on p "to: MetaCareers <works@futurecareersconnect.com>" at bounding box center [740, 243] width 567 height 13
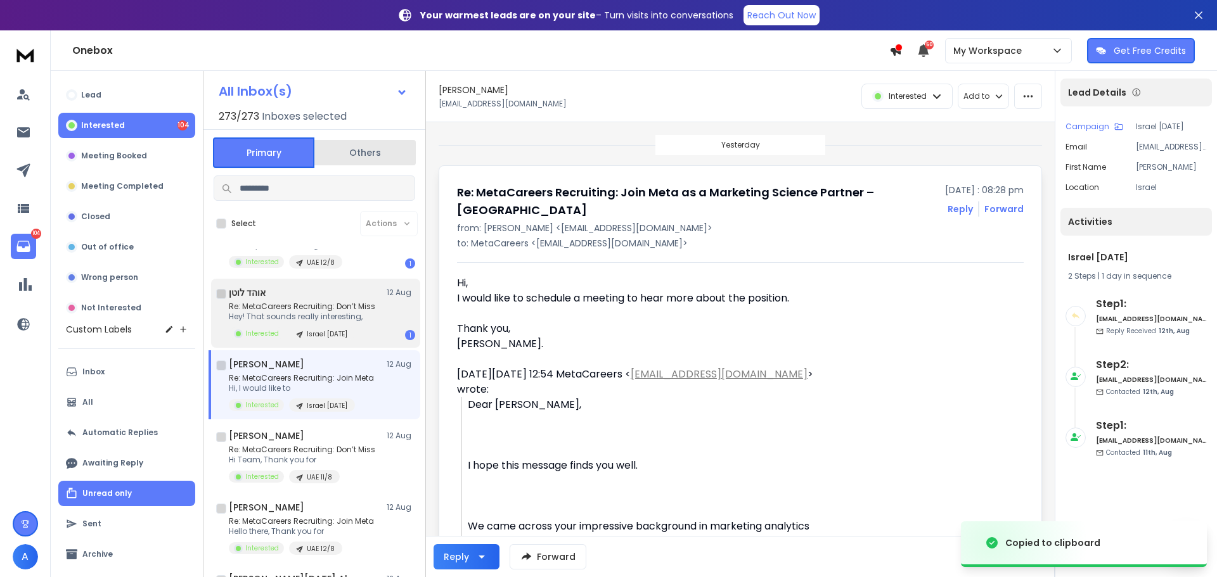
click at [330, 301] on div "אוהד לוטן 12 Aug Re: MetaCareers Recruiting: Don’t Miss Hey! That sounds really…" at bounding box center [322, 313] width 186 height 54
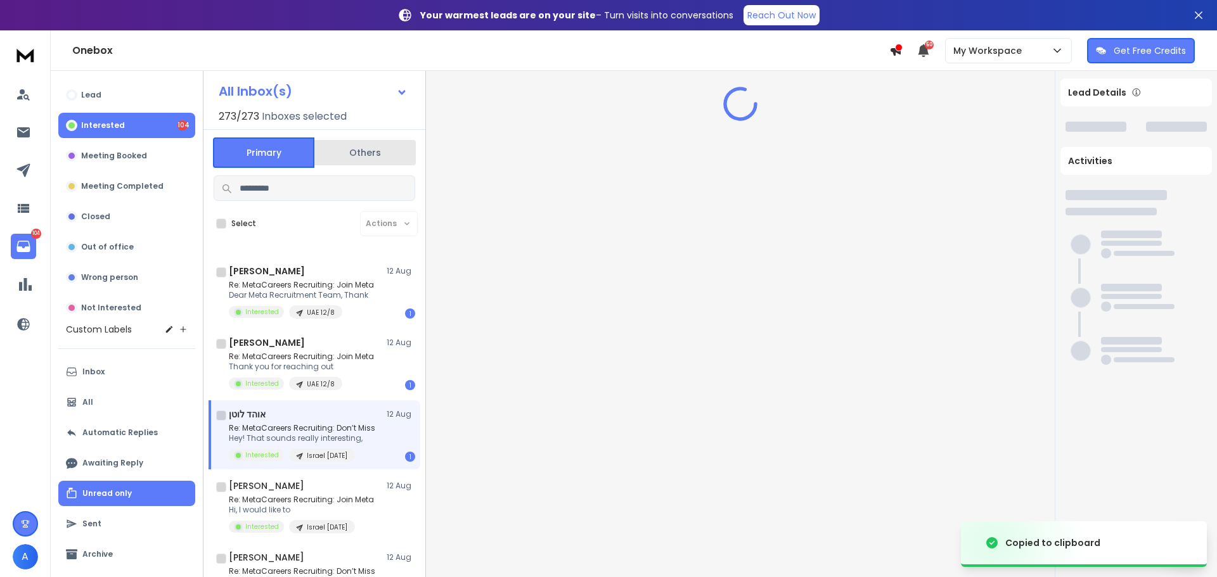
scroll to position [7223, 0]
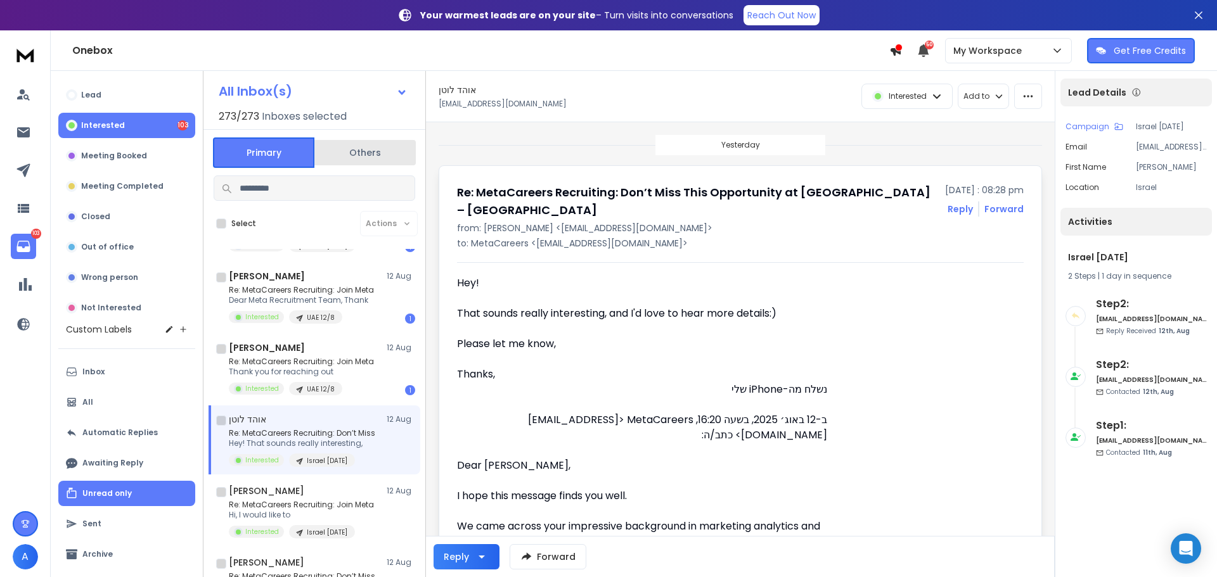
click at [513, 101] on p "lotanohad@gmail.com" at bounding box center [503, 104] width 128 height 10
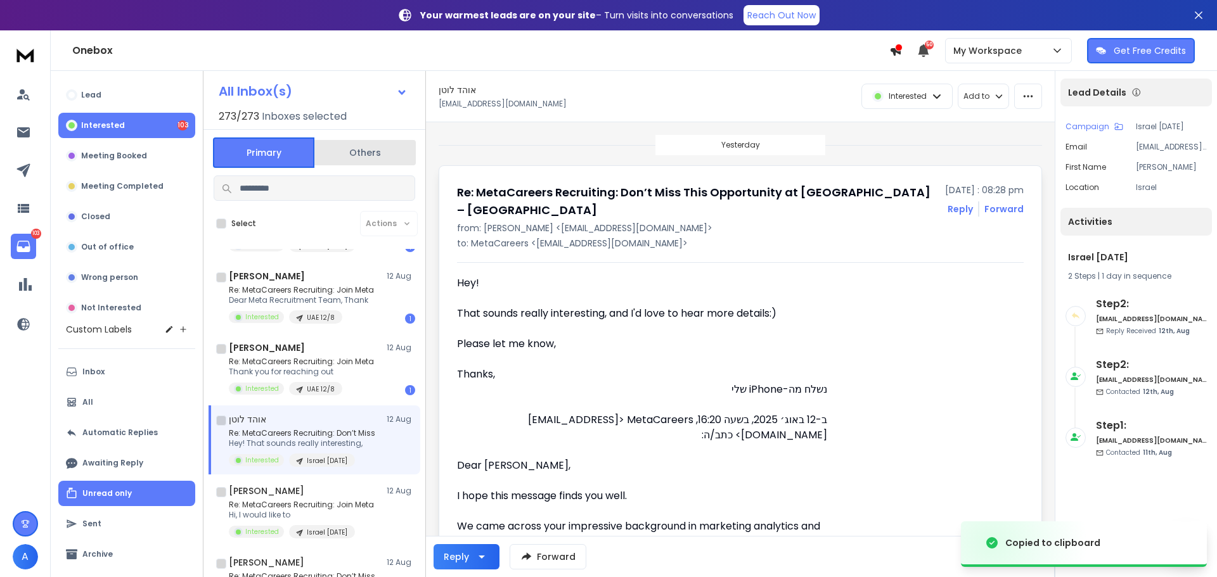
click at [554, 246] on p "to: MetaCareers <hr@careersconnect-applicants.com>" at bounding box center [740, 243] width 567 height 13
click at [539, 243] on p "to: MetaCareers <hr@careersconnect-applicants.com>" at bounding box center [740, 243] width 567 height 13
drag, startPoint x: 539, startPoint y: 243, endPoint x: 691, endPoint y: 241, distance: 152.1
click at [691, 241] on p "to: MetaCareers <hr@careersconnect-applicants.com>" at bounding box center [740, 243] width 567 height 13
click at [343, 387] on div "Interested UAE 12/8" at bounding box center [301, 388] width 145 height 13
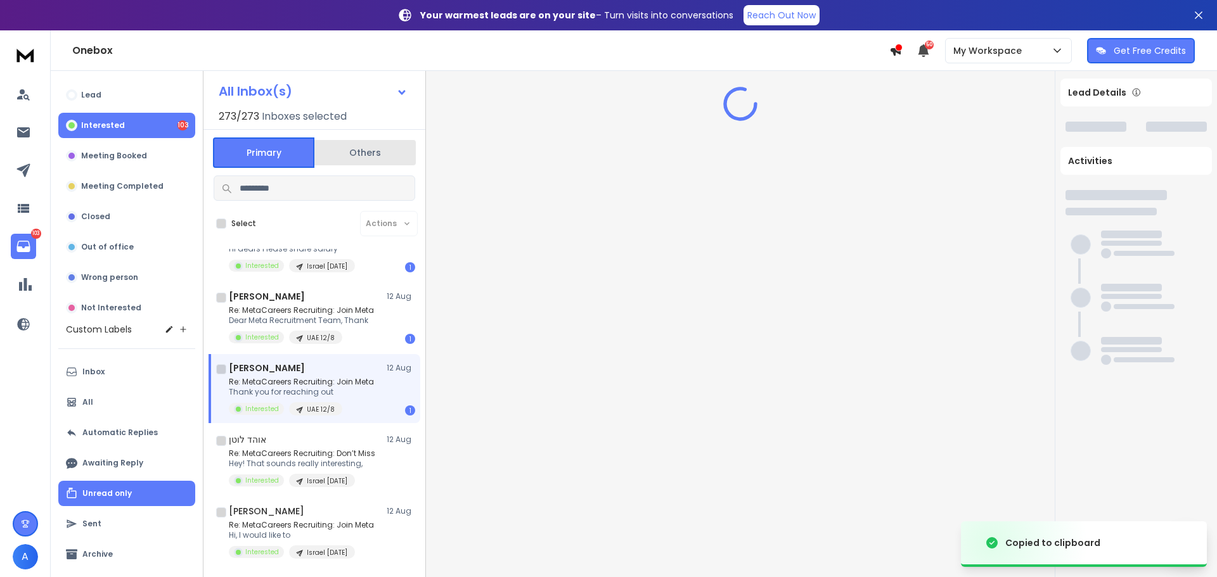
scroll to position [7160, 0]
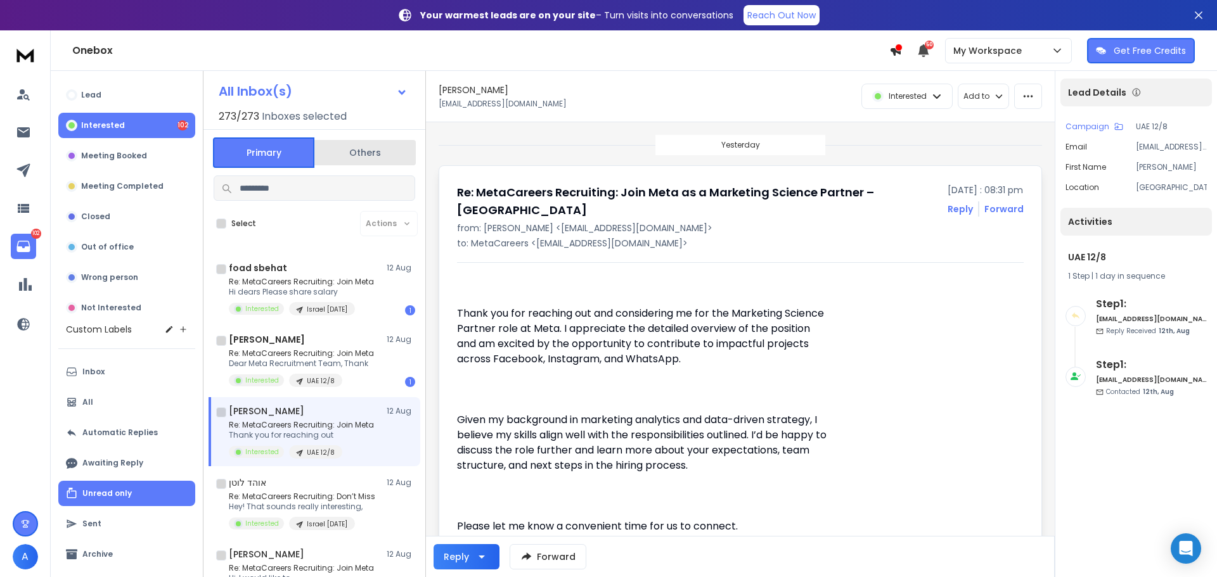
click at [512, 105] on p "mparmar134@gmail.com" at bounding box center [503, 104] width 128 height 10
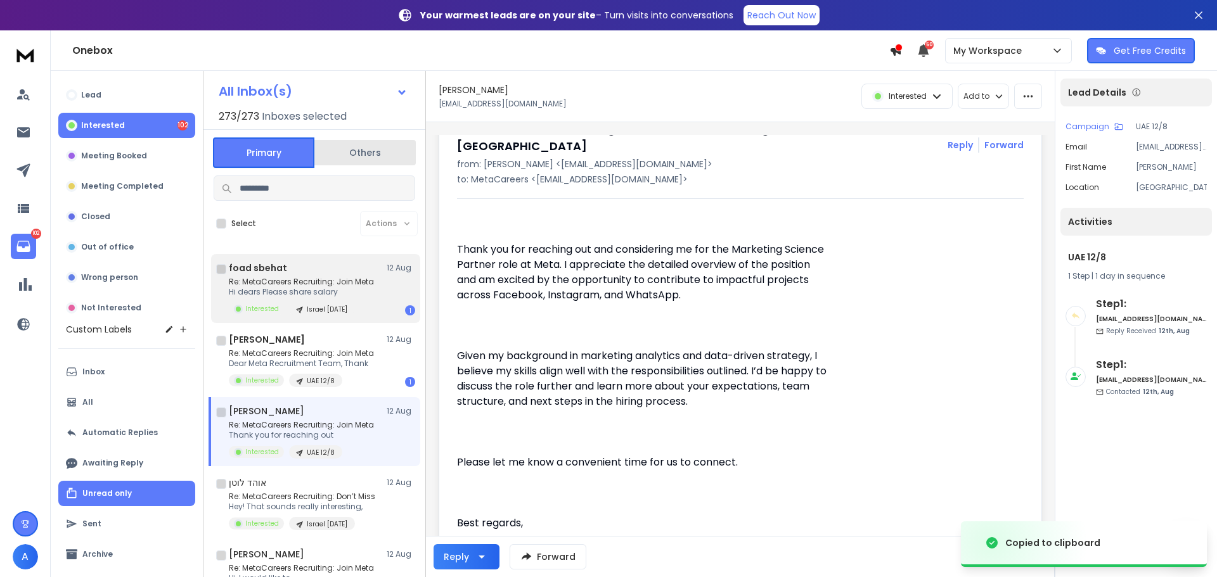
scroll to position [63, 0]
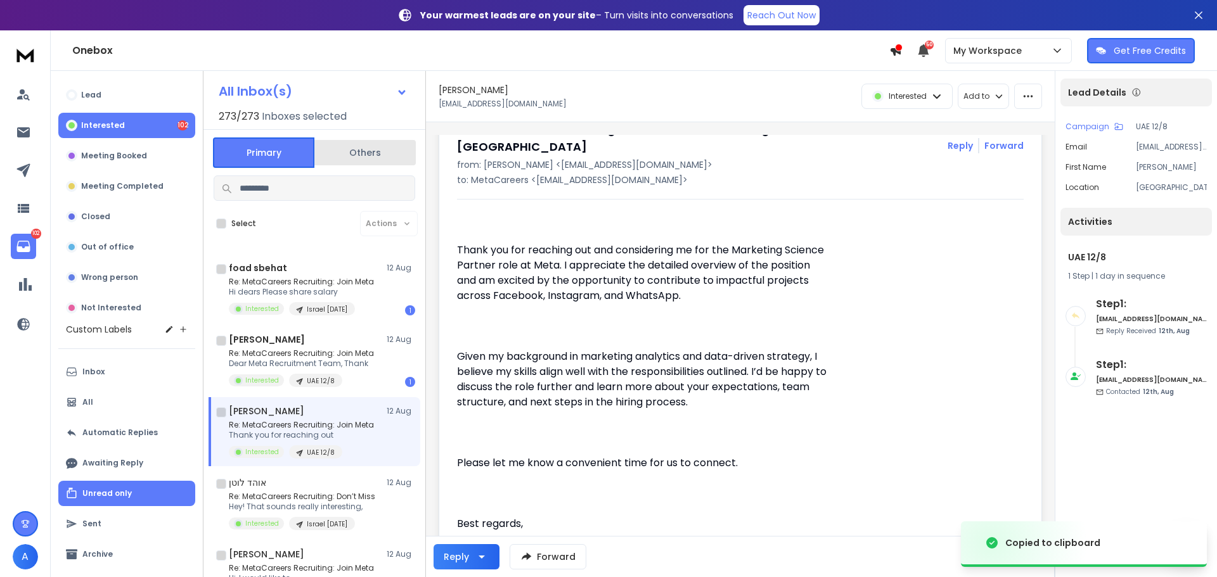
click at [546, 179] on p "to: MetaCareers <recruit@careersconnect-jobs.com>" at bounding box center [740, 180] width 567 height 13
drag, startPoint x: 546, startPoint y: 179, endPoint x: 679, endPoint y: 177, distance: 133.1
click at [679, 177] on p "to: MetaCareers <recruit@careersconnect-jobs.com>" at bounding box center [740, 180] width 567 height 13
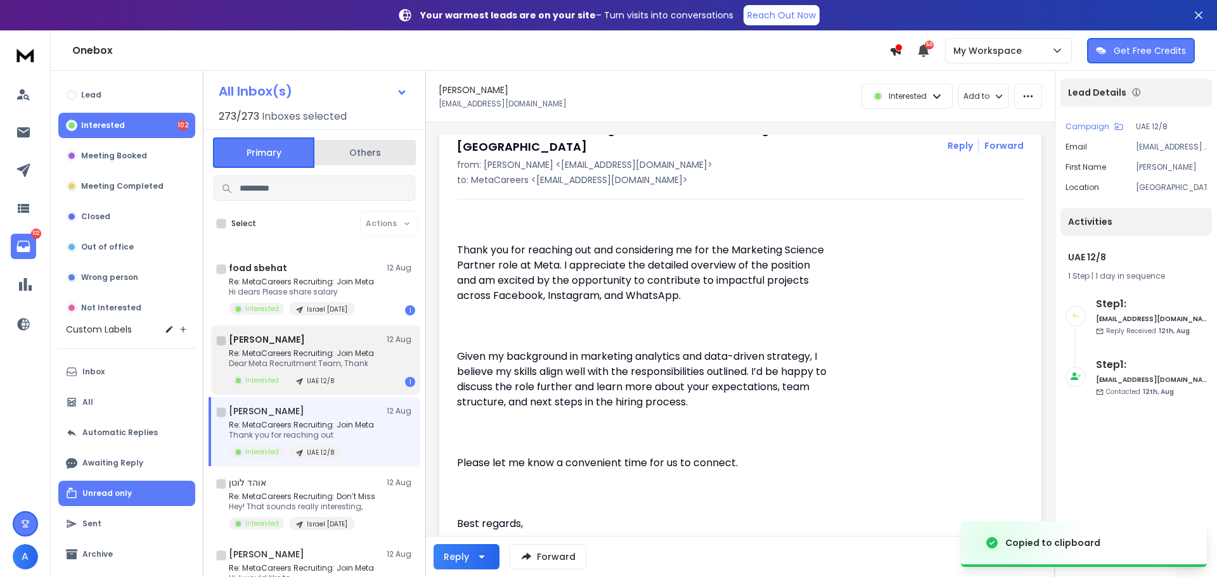
click at [330, 351] on p "Re: MetaCareers Recruiting: Join Meta" at bounding box center [301, 354] width 145 height 10
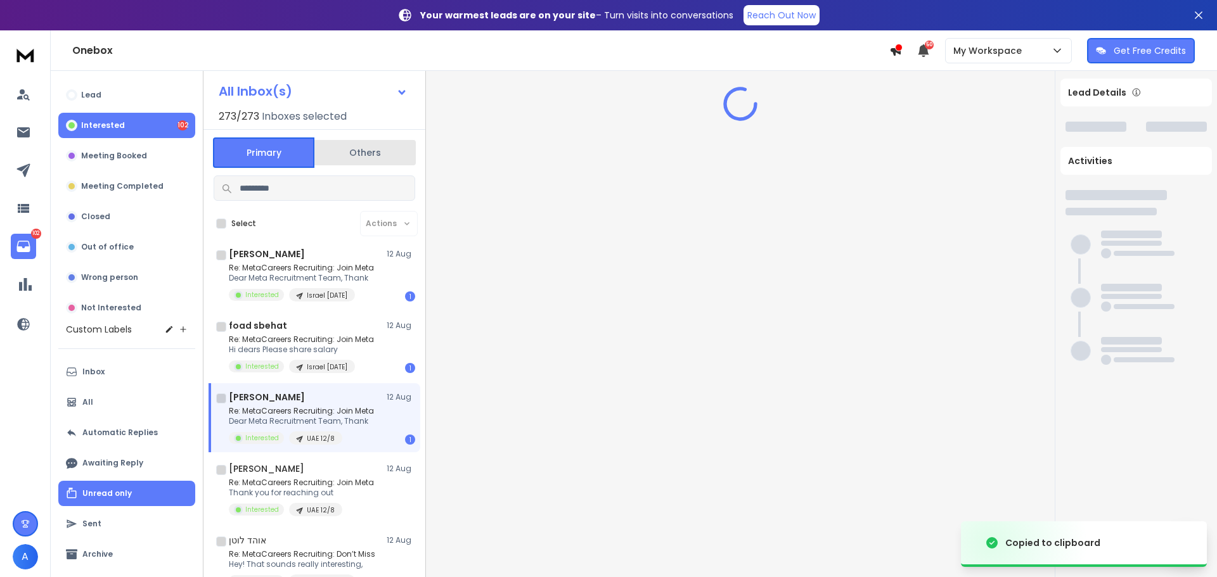
scroll to position [7096, 0]
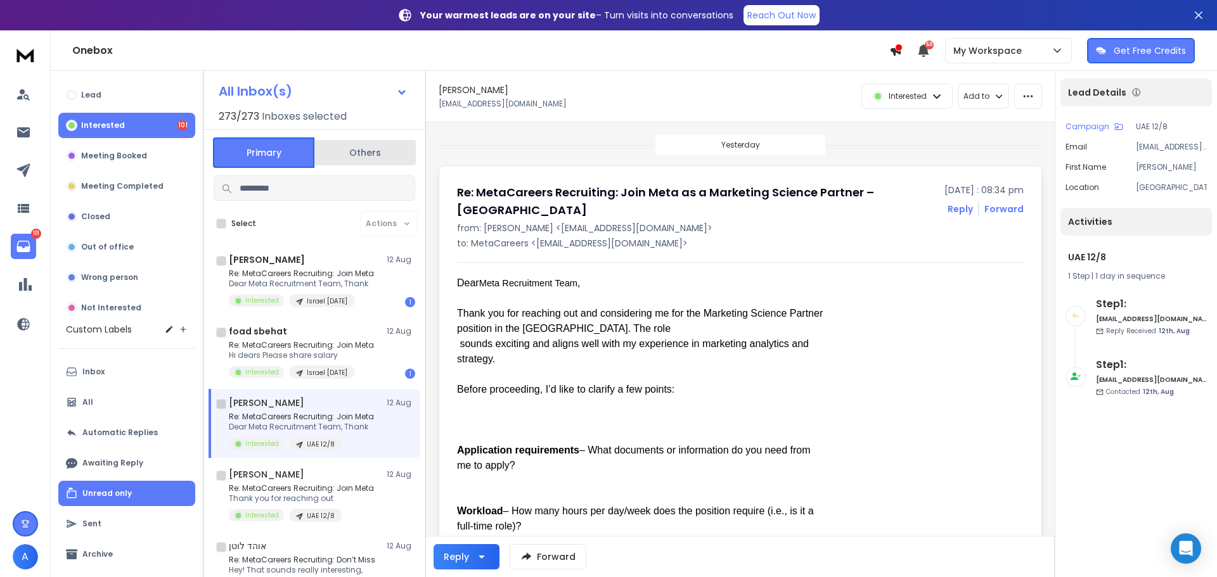
click at [529, 109] on div "Tetiana Savchuk Tetiana Savchuk tetiana_savchuk@hotmail.com Interested Add to I…" at bounding box center [740, 96] width 629 height 51
click at [530, 106] on p "tetiana_savchuk@hotmail.com" at bounding box center [503, 104] width 128 height 10
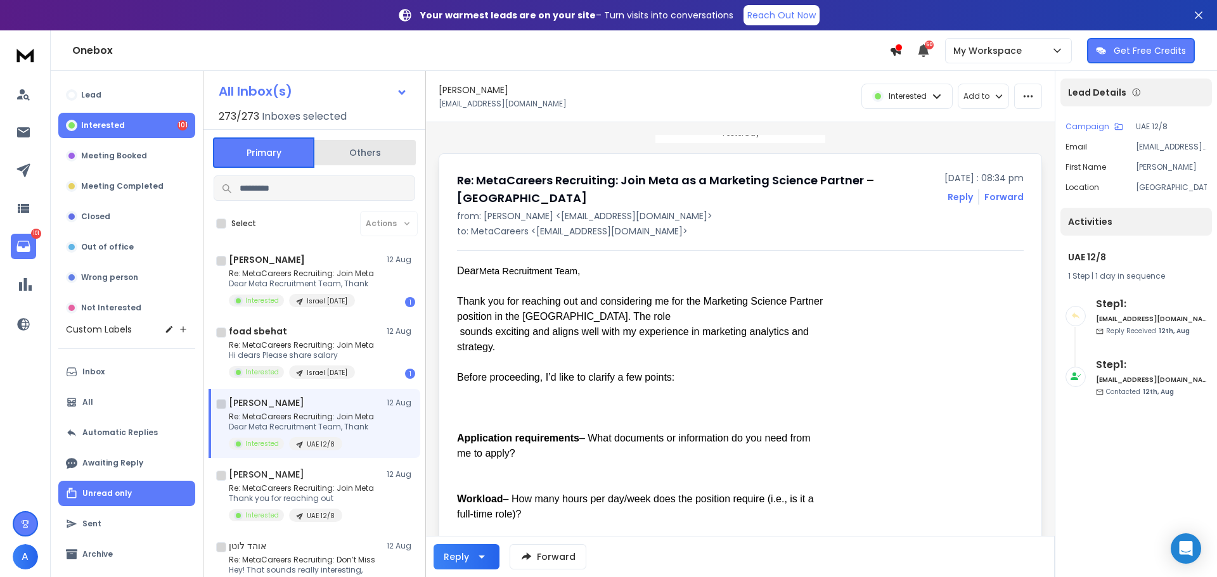
scroll to position [0, 0]
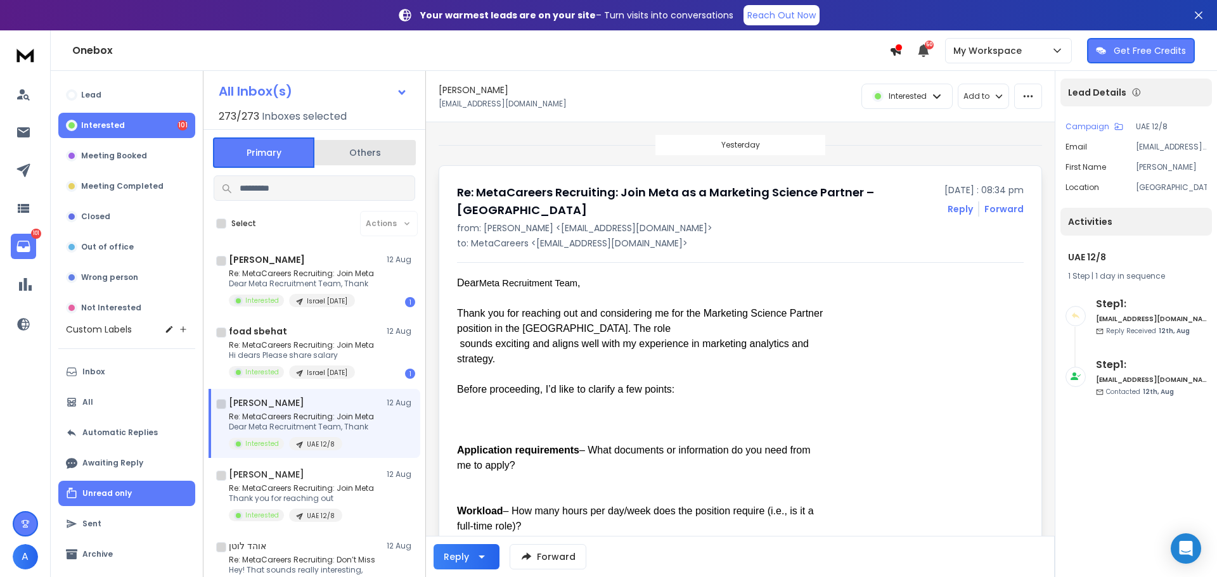
click at [539, 238] on p "to: MetaCareers <works@careersconnect-creatives.com>" at bounding box center [740, 243] width 567 height 13
drag, startPoint x: 539, startPoint y: 238, endPoint x: 694, endPoint y: 245, distance: 155.4
click at [694, 245] on p "to: MetaCareers <works@careersconnect-creatives.com>" at bounding box center [740, 243] width 567 height 13
click at [372, 347] on div "Re: MetaCareers Recruiting: Join Meta Hi dears Please share salary Interested I…" at bounding box center [322, 359] width 186 height 39
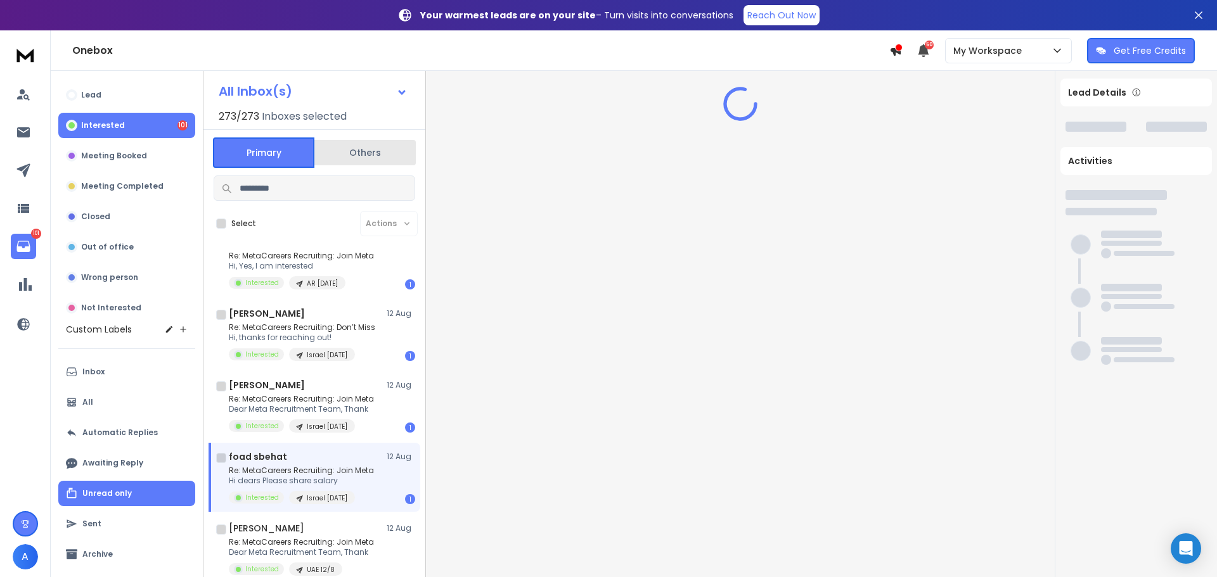
scroll to position [6970, 0]
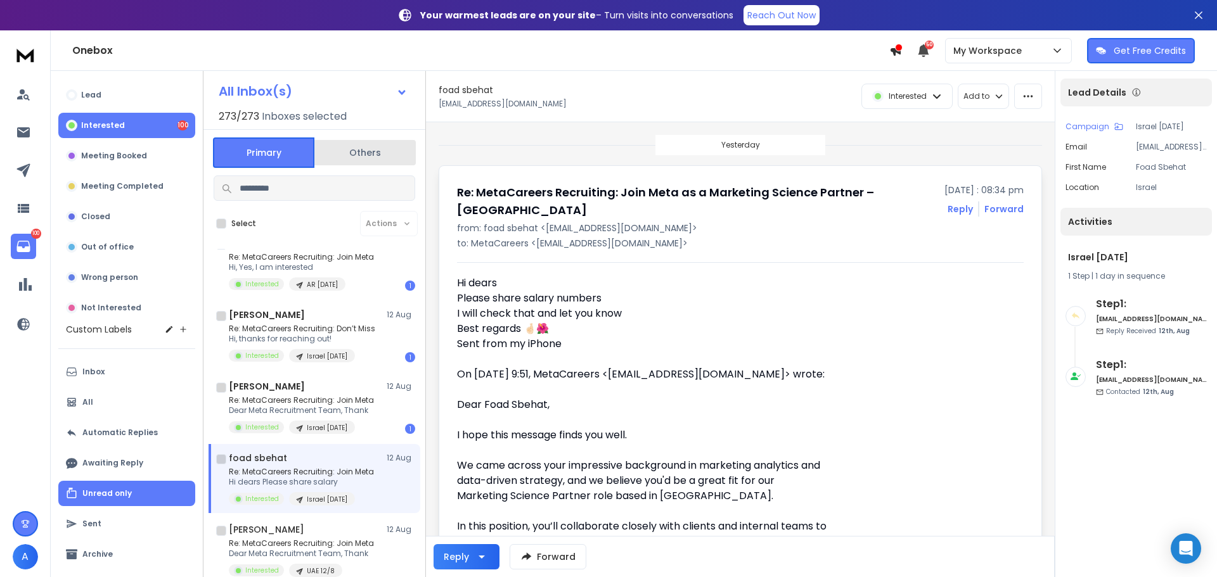
click at [515, 103] on p "foad.sbehat@icloud.com" at bounding box center [503, 104] width 128 height 10
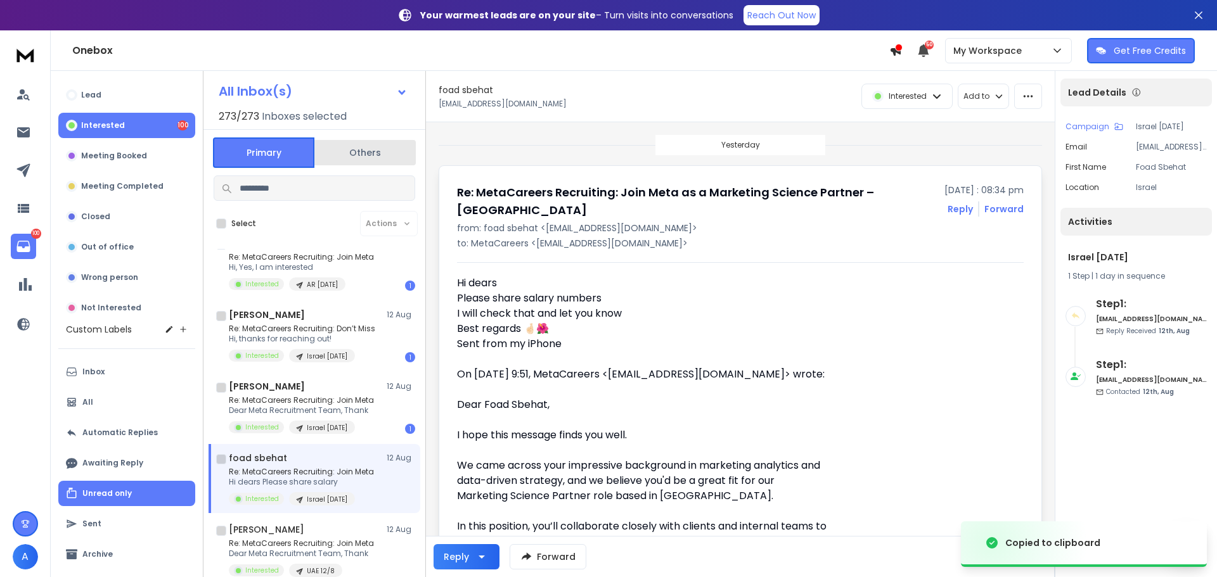
click at [543, 243] on p "to: MetaCareers <hr@careersconnect-talent.com>" at bounding box center [740, 243] width 567 height 13
click at [539, 243] on p "to: MetaCareers <hr@careersconnect-talent.com>" at bounding box center [740, 243] width 567 height 13
drag, startPoint x: 539, startPoint y: 243, endPoint x: 663, endPoint y: 240, distance: 124.3
click at [663, 240] on p "to: MetaCareers <hr@careersconnect-talent.com>" at bounding box center [740, 243] width 567 height 13
click at [349, 378] on div "Tom Rot 12 Aug Re: MetaCareers Recruiting: Join Meta Dear Meta Recruitment Team…" at bounding box center [315, 407] width 209 height 69
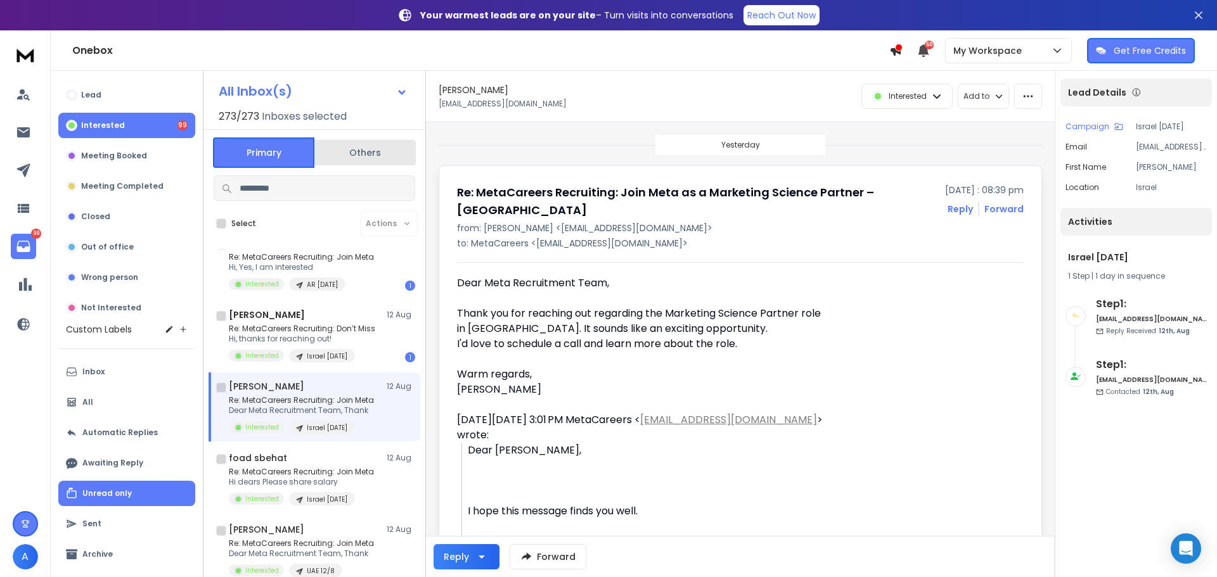
click at [504, 105] on p "tomtom.rot@gmail.com" at bounding box center [503, 104] width 128 height 10
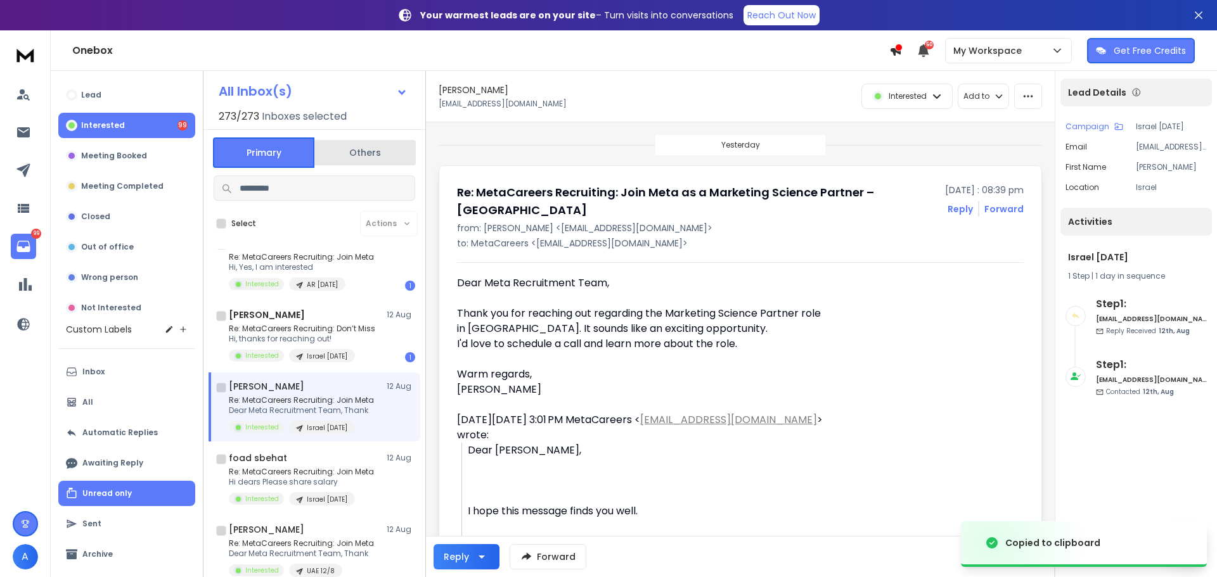
click at [543, 246] on p "to: MetaCareers <hr@careersconnectdigital.com>" at bounding box center [740, 243] width 567 height 13
drag, startPoint x: 543, startPoint y: 246, endPoint x: 579, endPoint y: 246, distance: 36.8
click at [579, 246] on p "to: MetaCareers <hr@careersconnectdigital.com>" at bounding box center [740, 243] width 567 height 13
click at [536, 247] on p "to: MetaCareers <hr@careersconnectdigital.com>" at bounding box center [740, 243] width 567 height 13
drag, startPoint x: 536, startPoint y: 247, endPoint x: 662, endPoint y: 246, distance: 126.1
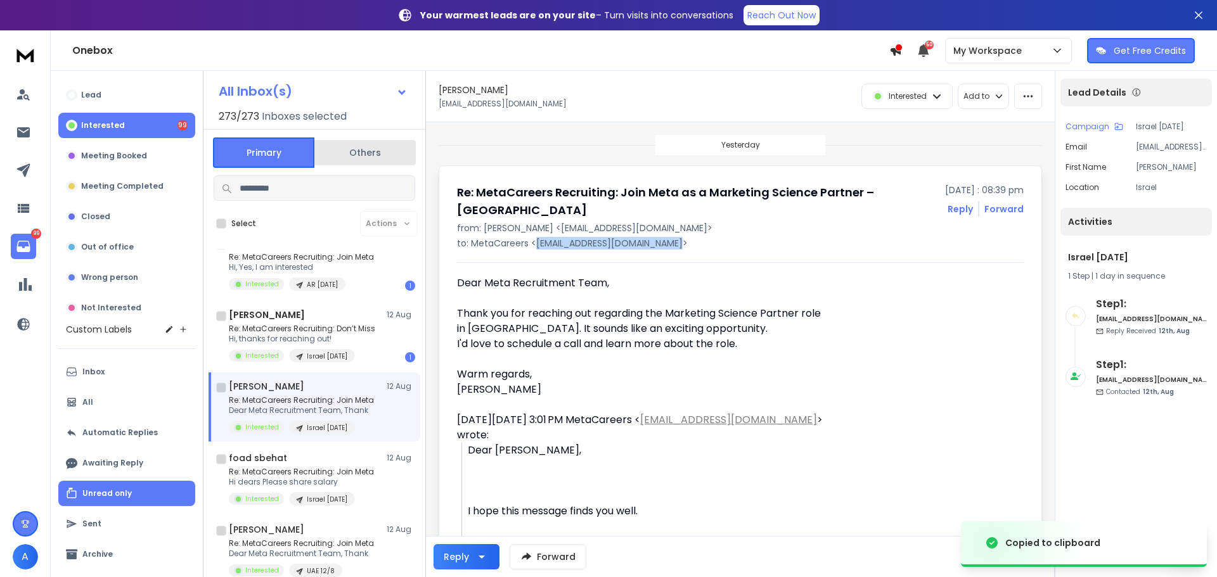
click at [662, 246] on p "to: MetaCareers <hr@careersconnectdigital.com>" at bounding box center [740, 243] width 567 height 13
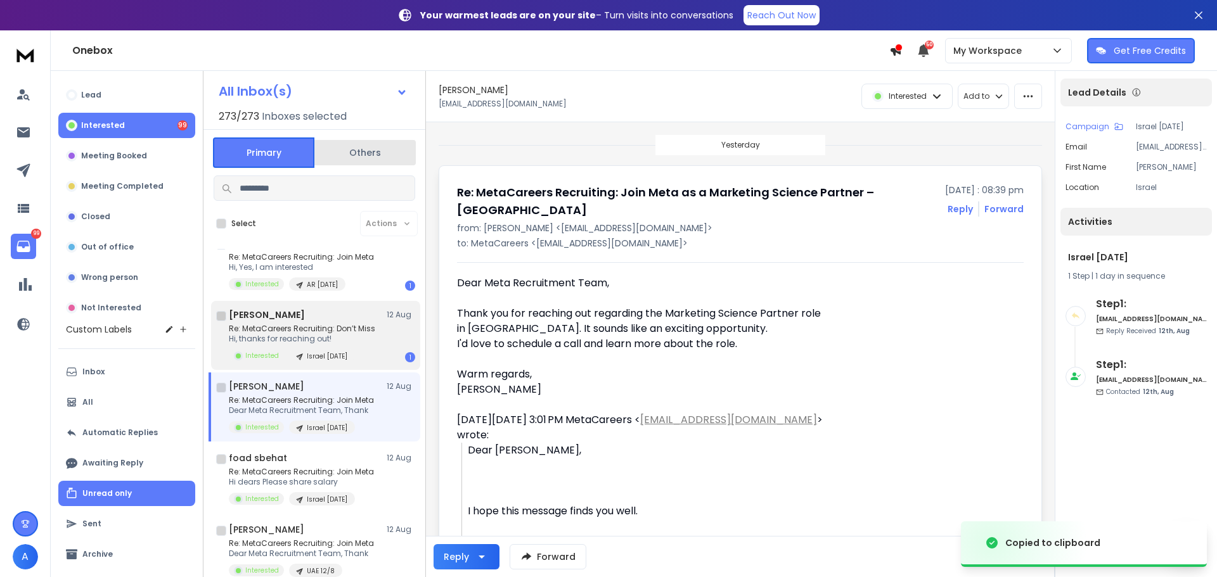
click at [352, 336] on p "Hi, thanks for reaching out!" at bounding box center [302, 339] width 146 height 10
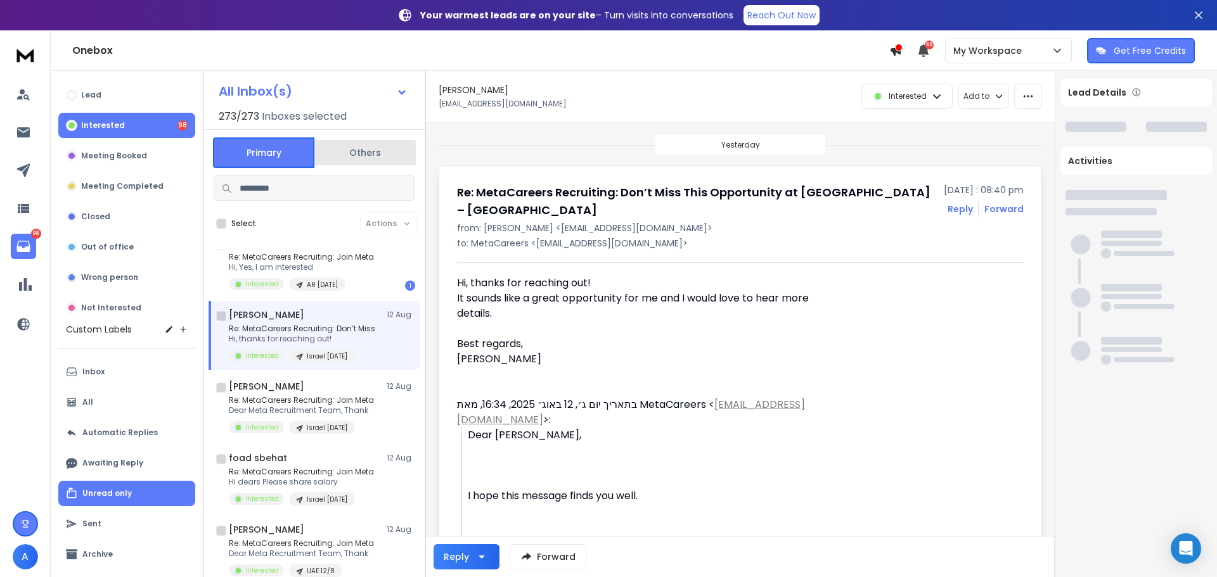
click at [512, 101] on p "irenavaksman19@gmail.com" at bounding box center [503, 104] width 128 height 10
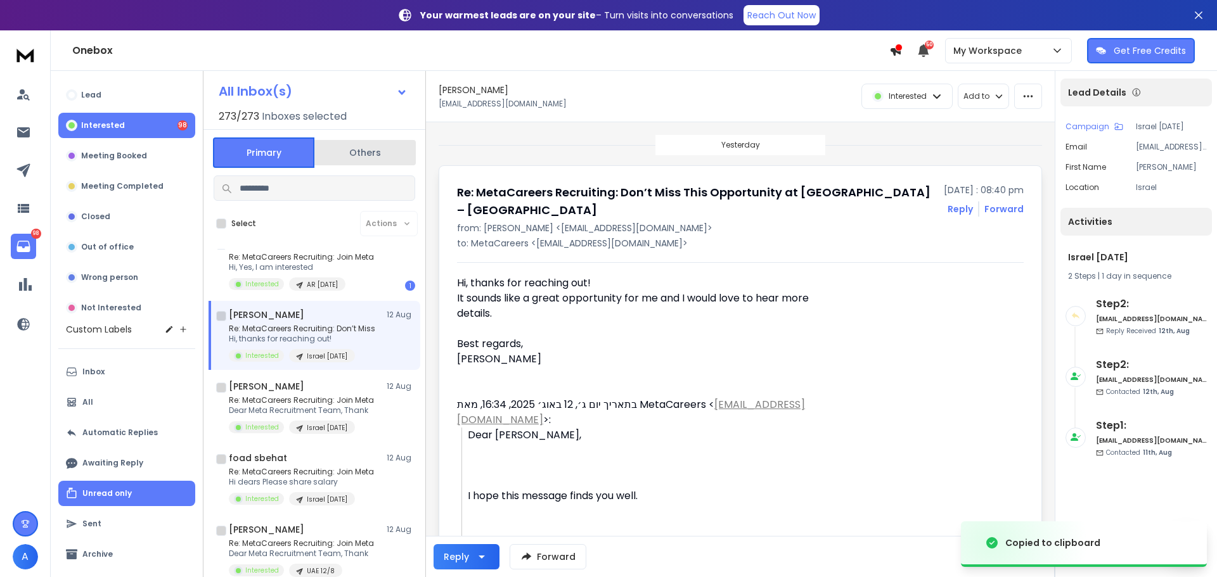
click at [541, 241] on p "to: MetaCareers <works@careersconnect-zone.com>" at bounding box center [740, 243] width 567 height 13
drag, startPoint x: 541, startPoint y: 241, endPoint x: 679, endPoint y: 243, distance: 138.8
click at [679, 243] on p "to: MetaCareers <works@careersconnect-zone.com>" at bounding box center [740, 243] width 567 height 13
click at [349, 268] on p "Hi, Yes, I am interested" at bounding box center [301, 267] width 145 height 10
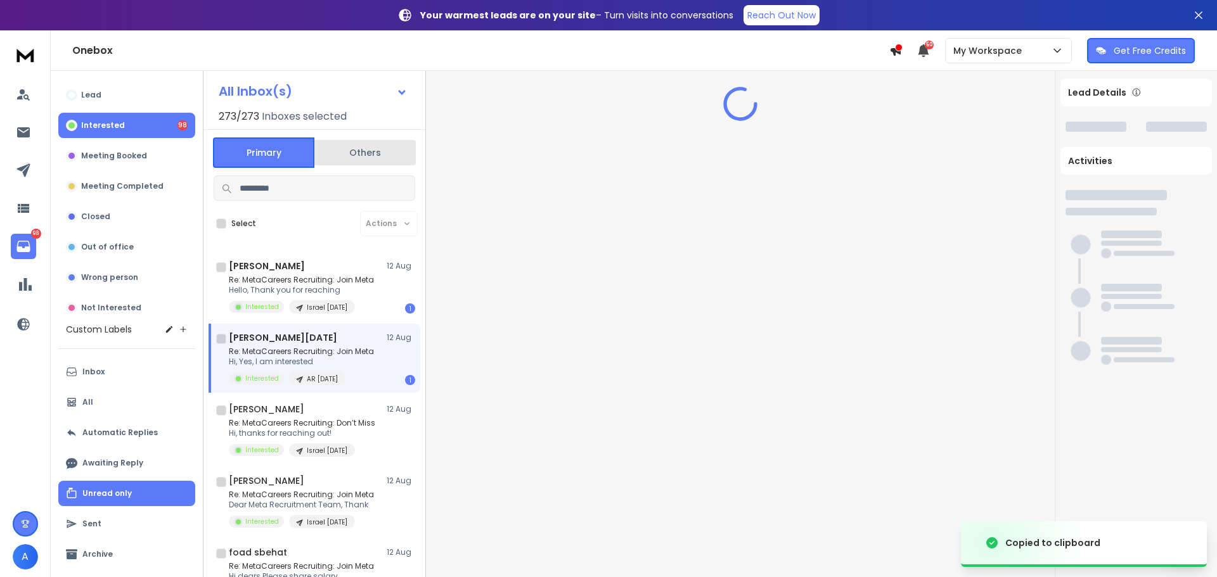
scroll to position [6843, 0]
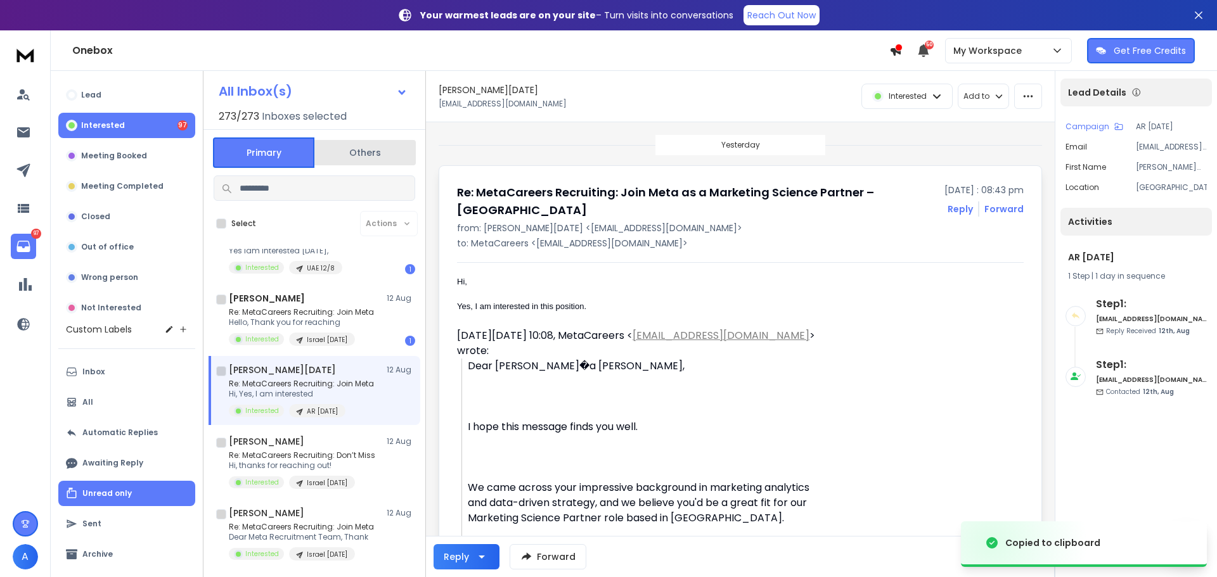
click at [499, 113] on div "Lucía Noel Lucía Noel luciapnoel@gmail.com Interested Add to Interested Add to" at bounding box center [740, 96] width 629 height 51
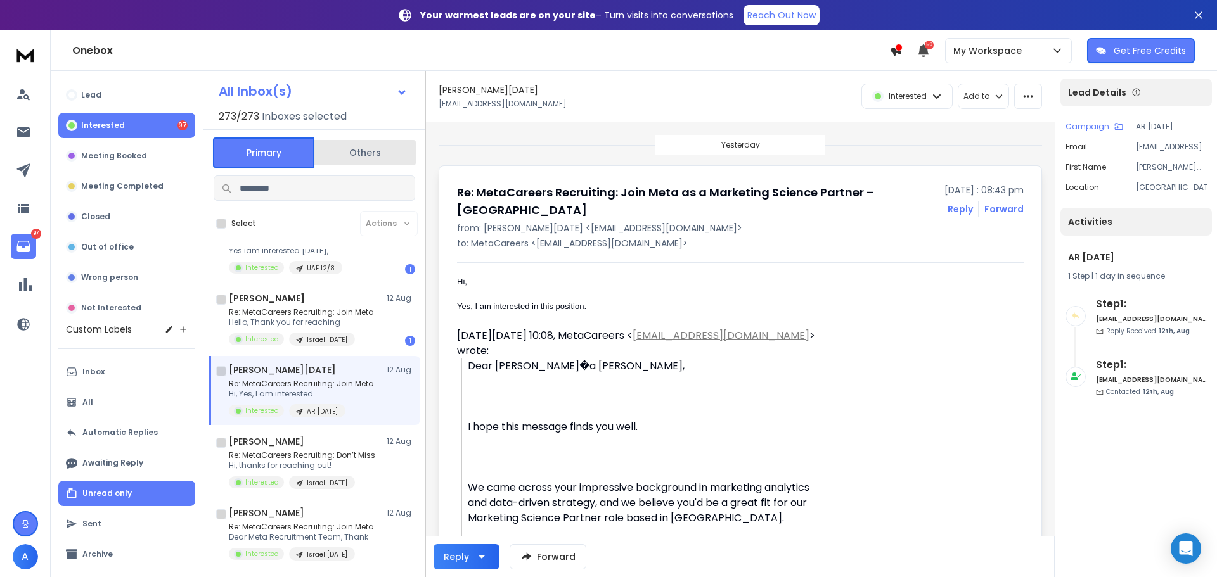
click at [501, 104] on p "luciapnoel@gmail.com" at bounding box center [503, 104] width 128 height 10
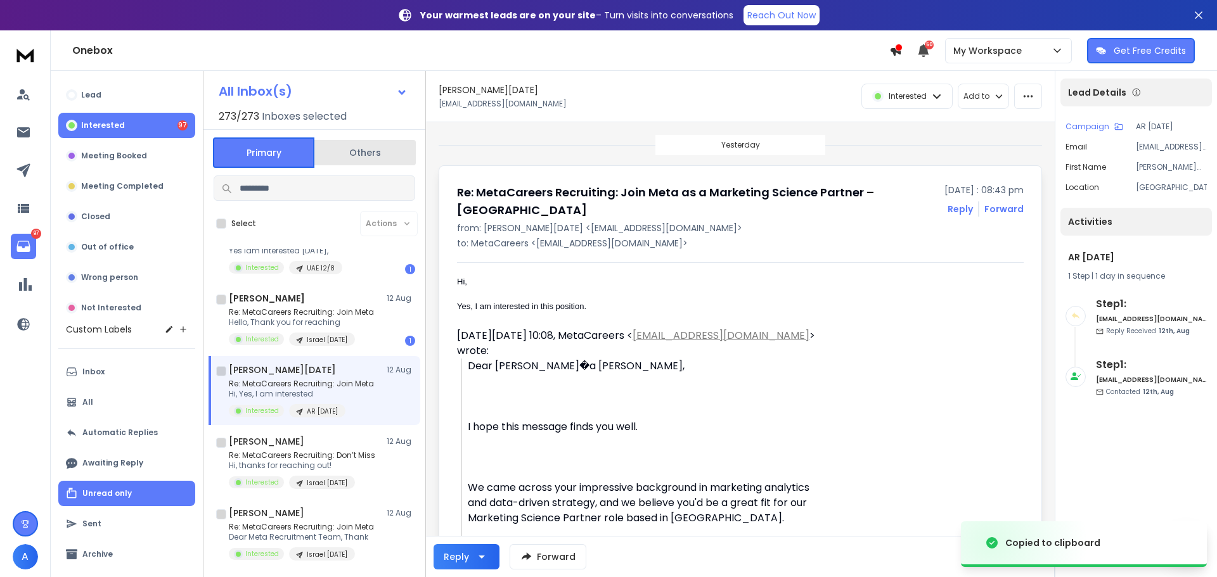
click at [543, 247] on p "to: MetaCareers <employee@careersconnect-journey.com>" at bounding box center [740, 243] width 567 height 13
drag, startPoint x: 543, startPoint y: 247, endPoint x: 710, endPoint y: 243, distance: 167.4
click at [710, 243] on p "to: MetaCareers <employee@careersconnect-journey.com>" at bounding box center [740, 243] width 567 height 13
click at [338, 304] on div "Eden Fartouh 12 Aug" at bounding box center [322, 298] width 186 height 13
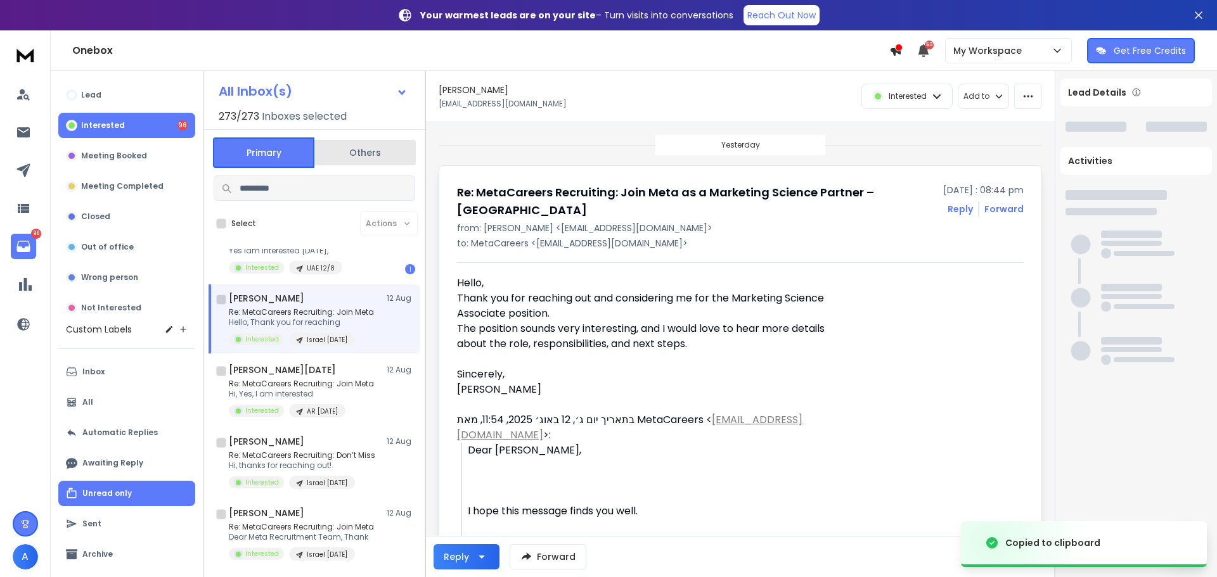
scroll to position [6780, 0]
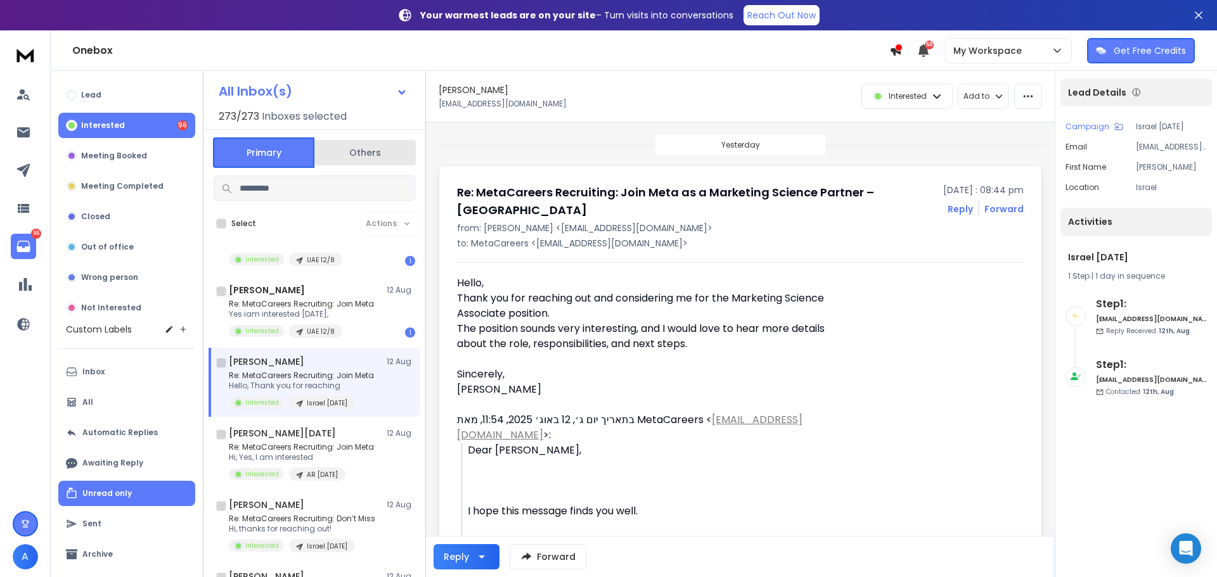
click at [511, 101] on p "edenfartouh@gmail.com" at bounding box center [503, 104] width 128 height 10
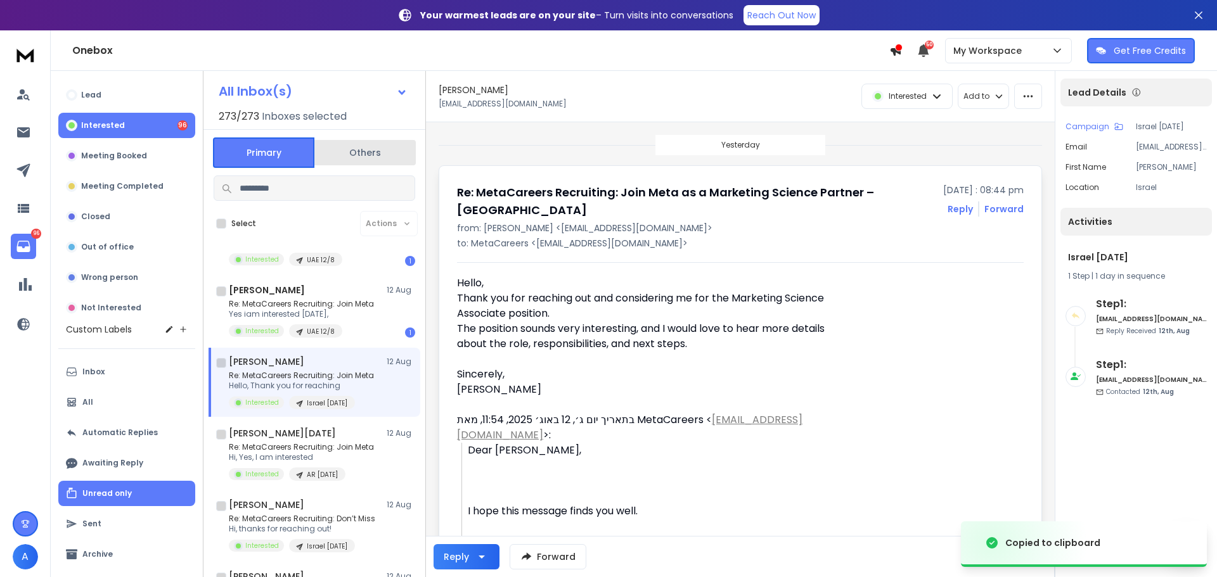
click at [539, 244] on p "to: MetaCareers <info@careersconnect-staff.com>" at bounding box center [740, 243] width 567 height 13
drag, startPoint x: 539, startPoint y: 244, endPoint x: 669, endPoint y: 242, distance: 130.6
click at [669, 242] on p "to: MetaCareers <info@careersconnect-staff.com>" at bounding box center [740, 243] width 567 height 13
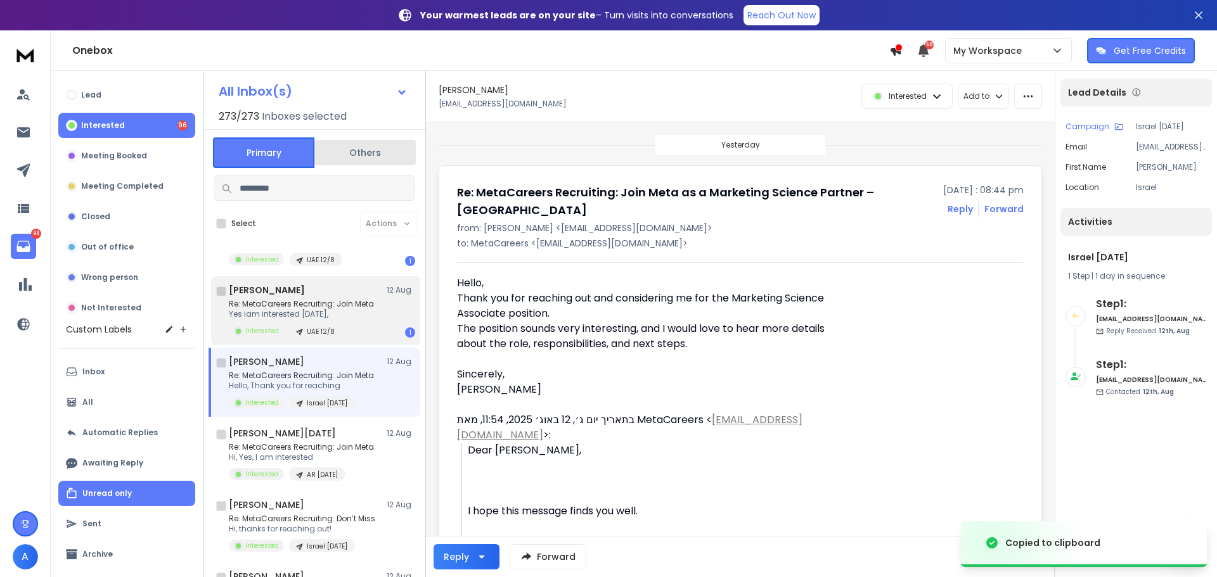
click at [352, 300] on p "Re: MetaCareers Recruiting: Join Meta" at bounding box center [301, 304] width 145 height 10
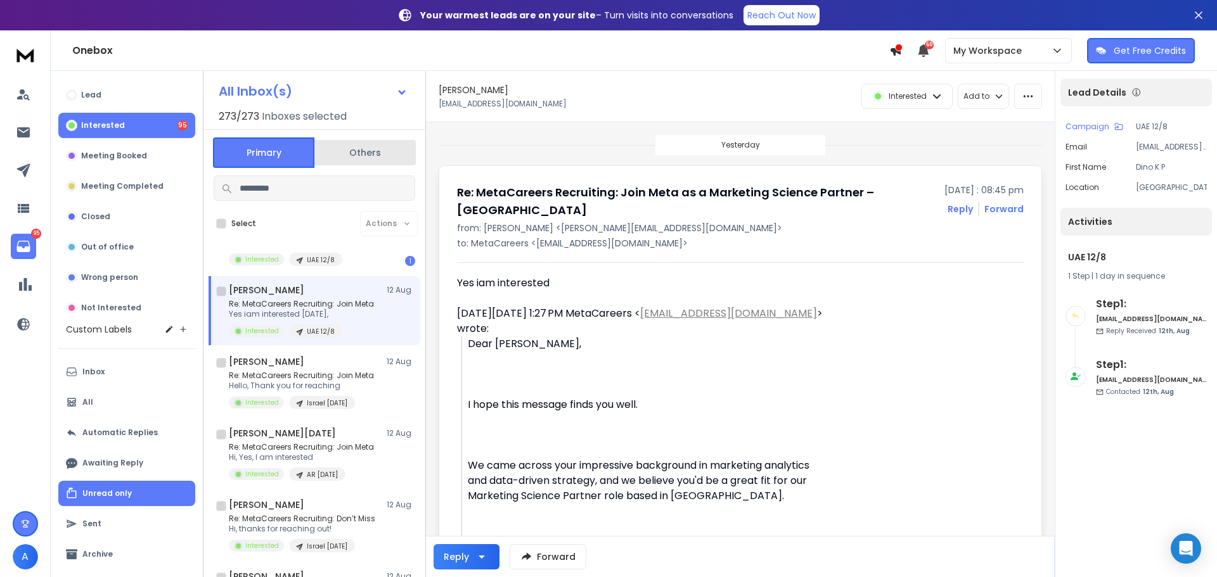
click at [522, 227] on p "from: Dino Kp <dino.kp23@gmail.com>" at bounding box center [740, 228] width 567 height 13
drag, startPoint x: 522, startPoint y: 227, endPoint x: 613, endPoint y: 229, distance: 90.7
click at [613, 229] on p "from: Dino Kp <dino.kp23@gmail.com>" at bounding box center [740, 228] width 567 height 13
click at [536, 244] on p "to: MetaCareers <info@careersconnect-marketers.com>" at bounding box center [740, 243] width 567 height 13
drag, startPoint x: 536, startPoint y: 244, endPoint x: 697, endPoint y: 248, distance: 160.4
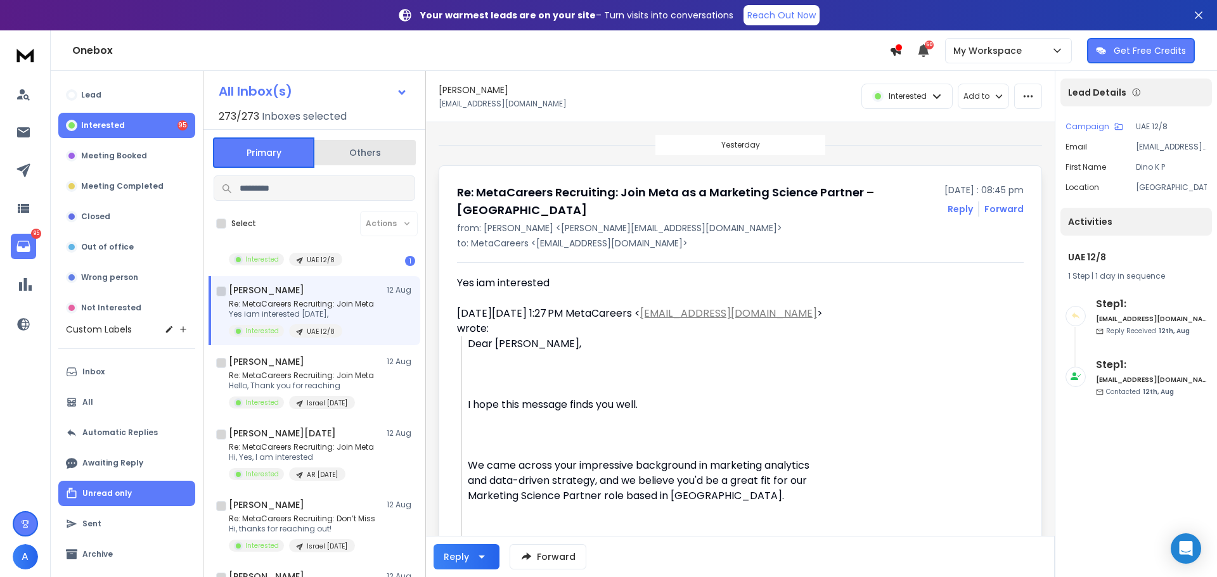
click at [697, 248] on p "to: MetaCareers <info@careersconnect-marketers.com>" at bounding box center [740, 243] width 567 height 13
click at [363, 251] on div "Re: MetaCareers Recruiting: Join Meta Dear Meta Recruitment Team, Thank Interes…" at bounding box center [301, 247] width 145 height 39
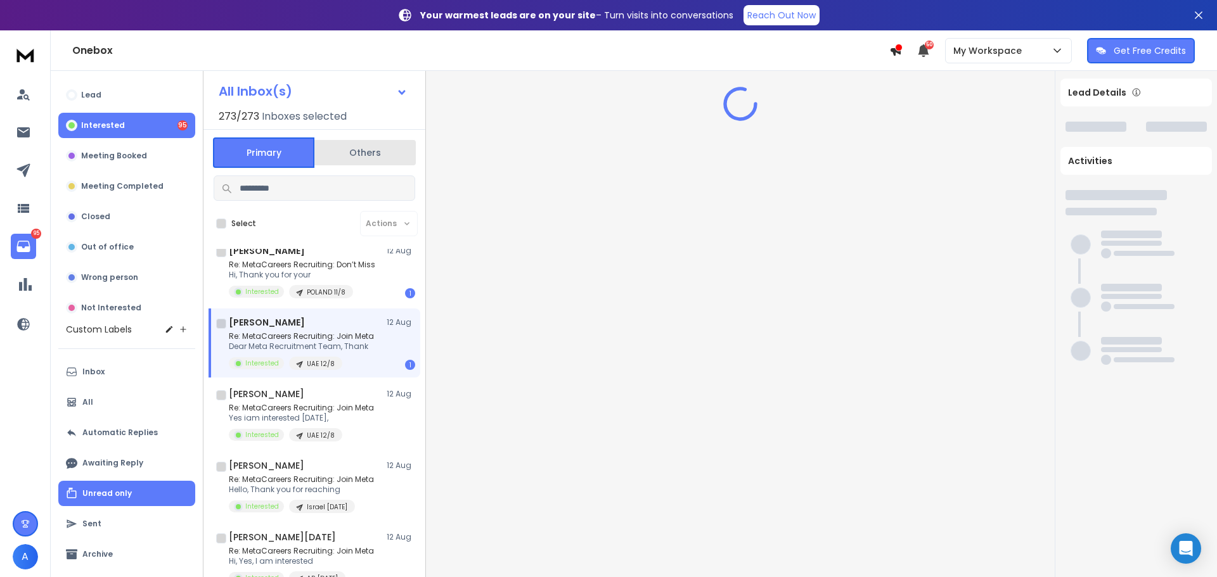
scroll to position [6653, 0]
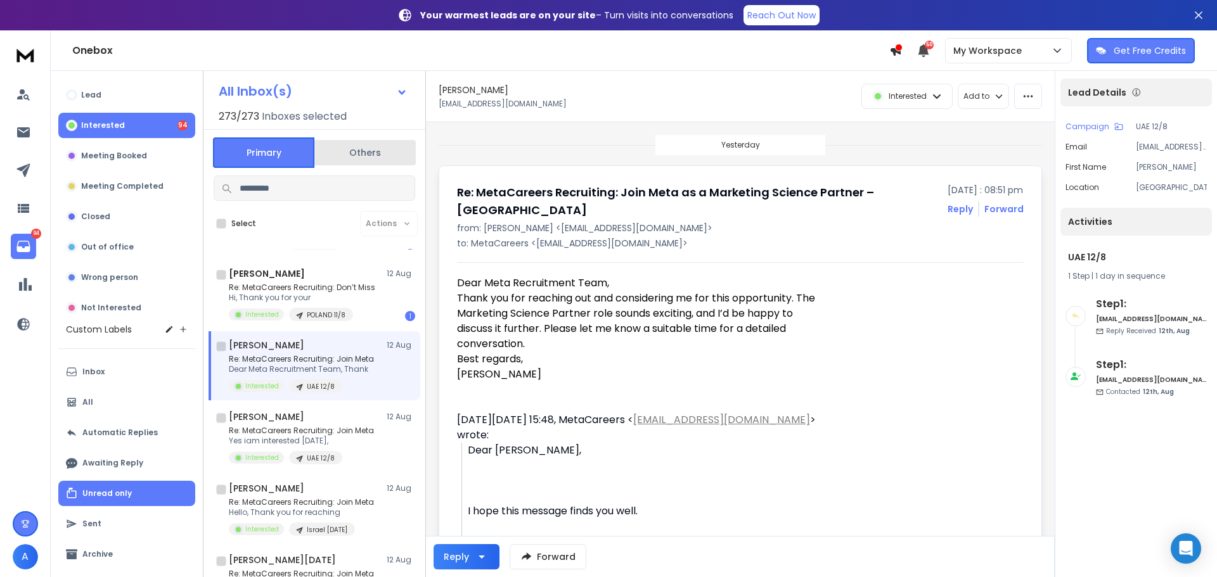
click at [487, 102] on p "ashiqmajeed789@gmail.com" at bounding box center [503, 104] width 128 height 10
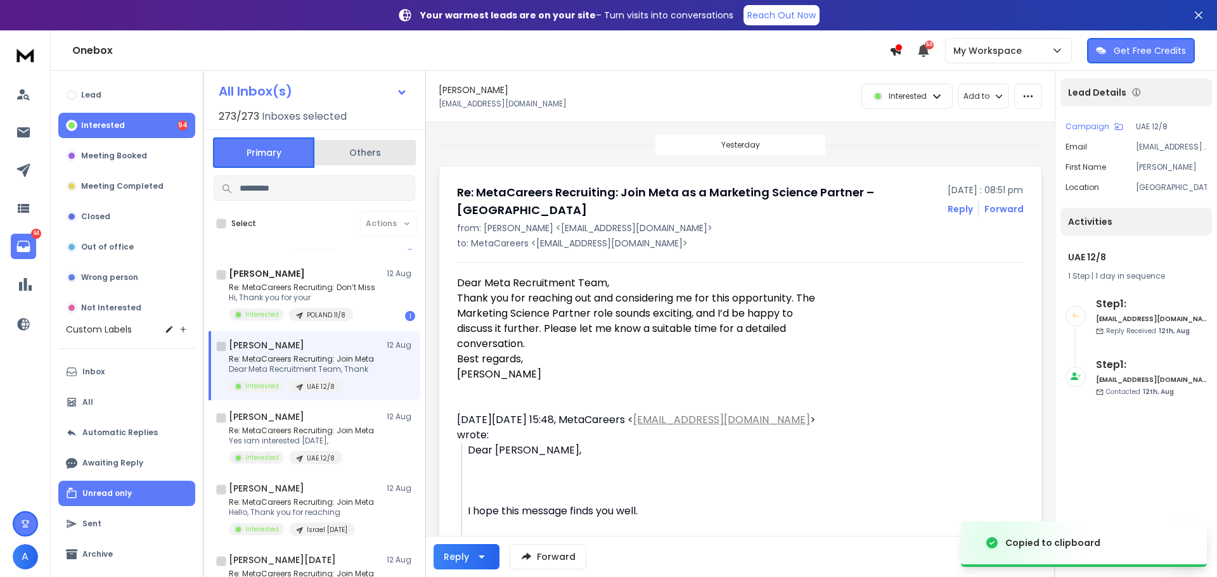
click at [538, 243] on p "to: MetaCareers <hr@careersconnect-staff.com>" at bounding box center [740, 243] width 567 height 13
drag, startPoint x: 538, startPoint y: 243, endPoint x: 652, endPoint y: 244, distance: 114.1
click at [652, 244] on p "to: MetaCareers <hr@careersconnect-staff.com>" at bounding box center [740, 243] width 567 height 13
click at [353, 299] on p "Hi, Thank you for your" at bounding box center [302, 298] width 146 height 10
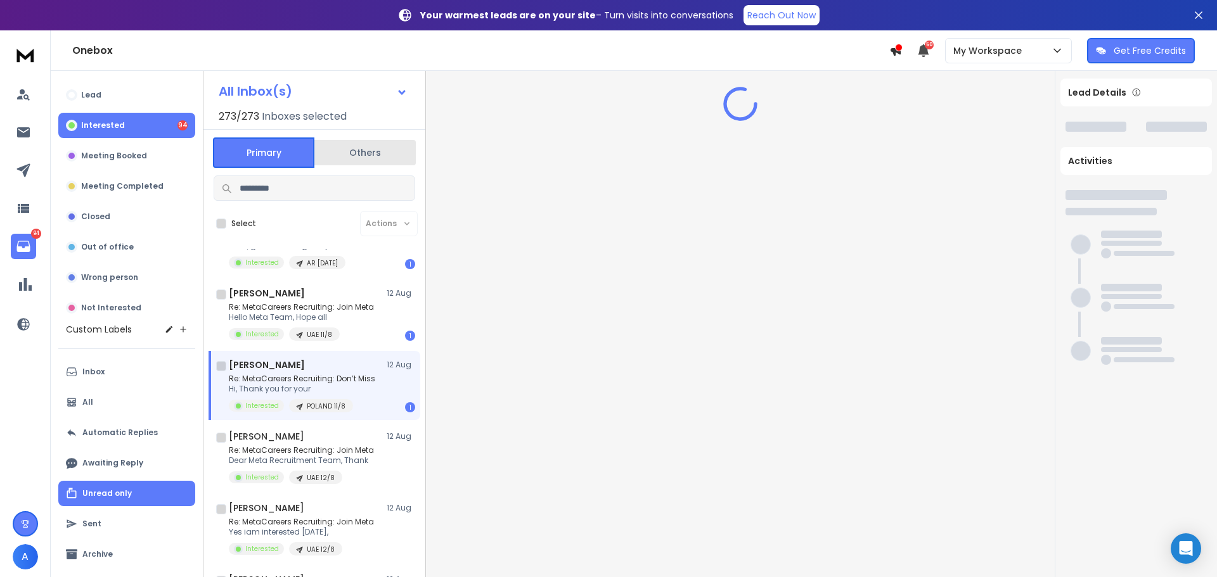
scroll to position [6526, 0]
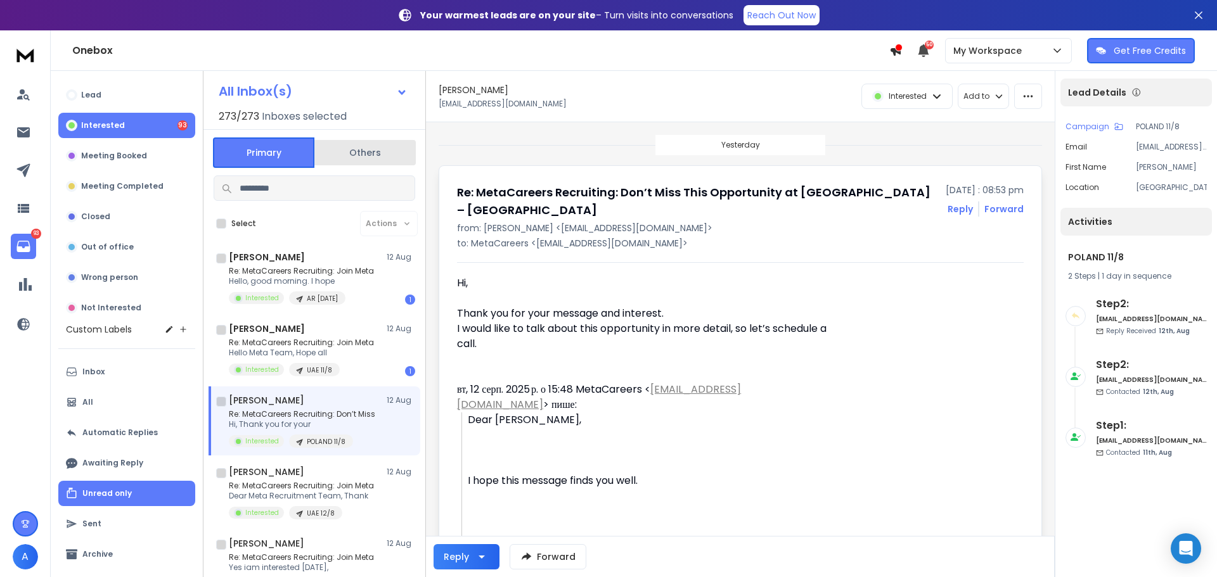
click at [491, 106] on p "anastasica8@gmail.com" at bounding box center [503, 104] width 128 height 10
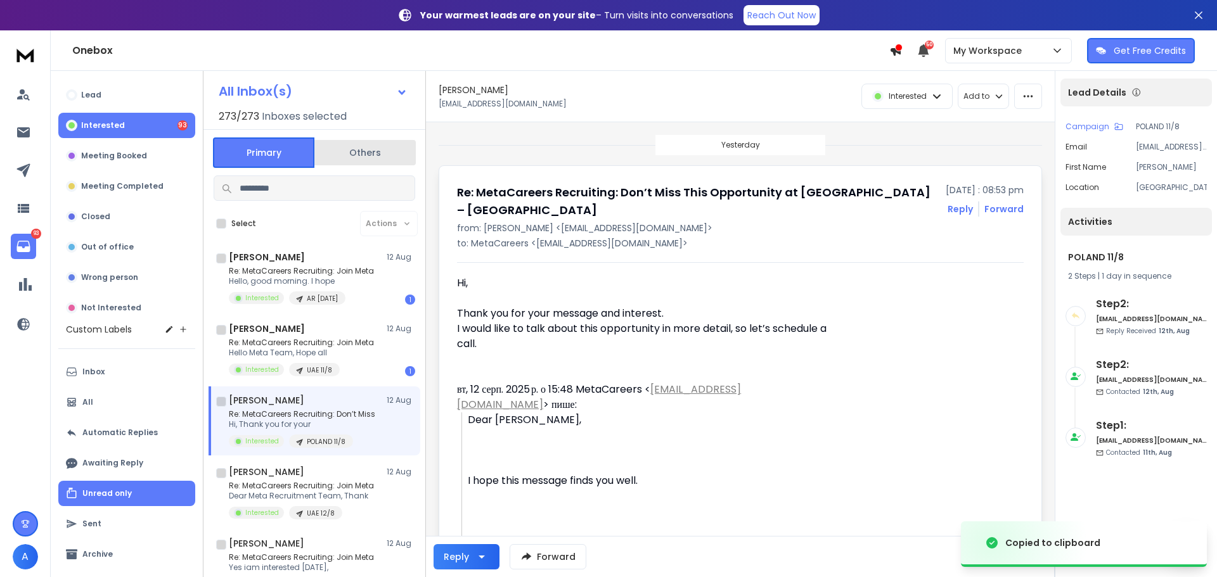
click at [553, 241] on p "to: MetaCareers <recruit@careersconnect-talenthub.com>" at bounding box center [740, 243] width 567 height 13
drag, startPoint x: 553, startPoint y: 241, endPoint x: 697, endPoint y: 240, distance: 143.9
click at [697, 240] on p "to: MetaCareers <recruit@careersconnect-talenthub.com>" at bounding box center [740, 243] width 567 height 13
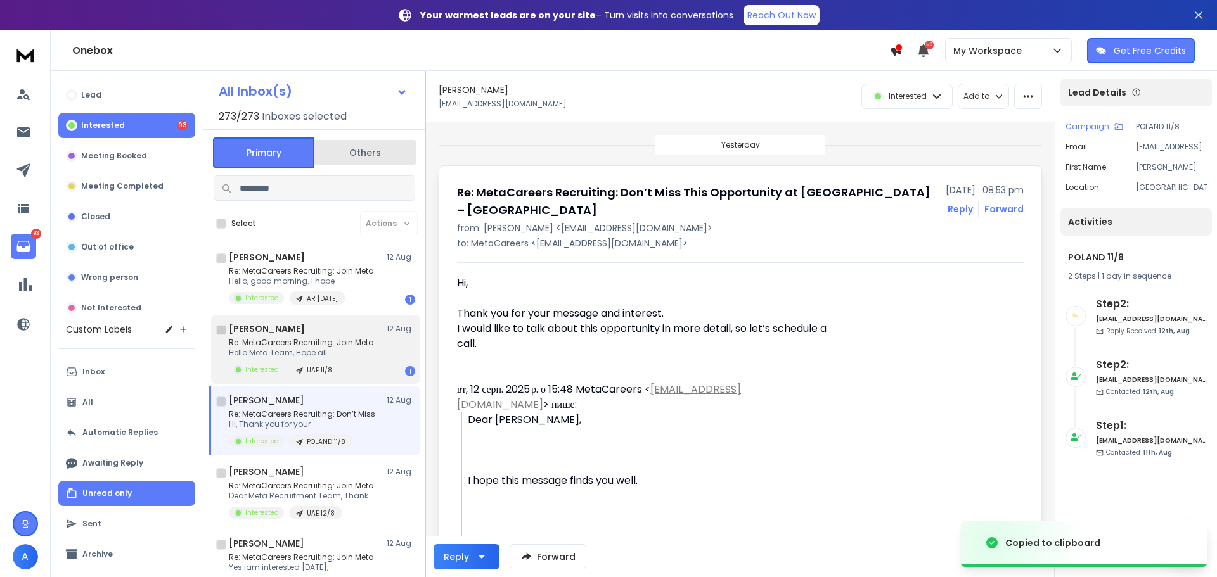
click at [340, 328] on div "Mehdi Ryahi 12 Aug" at bounding box center [322, 329] width 186 height 13
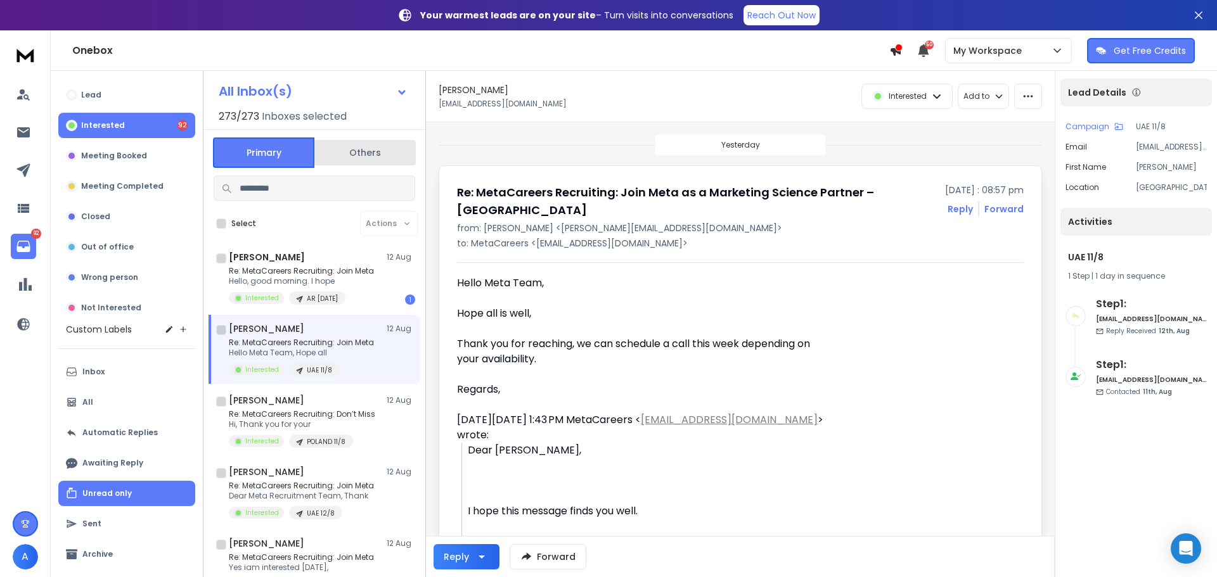
click at [522, 106] on p "mehdi.ryahi.322@gmail.com" at bounding box center [503, 104] width 128 height 10
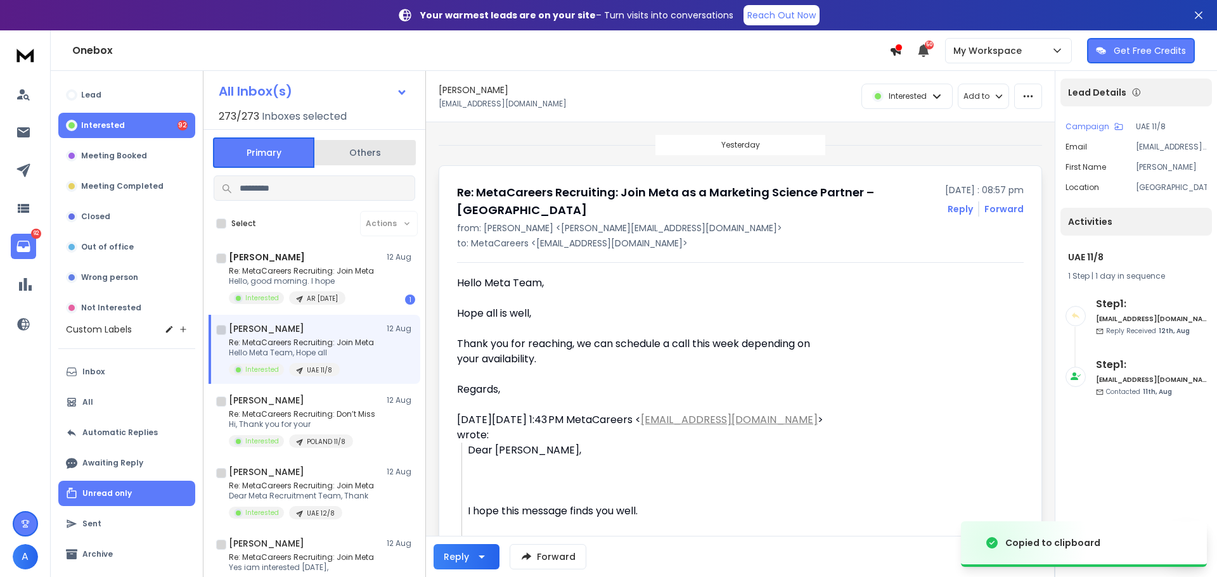
click at [541, 242] on p "to: MetaCareers <info@careersconnect-team.com>" at bounding box center [740, 243] width 567 height 13
drag, startPoint x: 541, startPoint y: 242, endPoint x: 662, endPoint y: 247, distance: 121.2
click at [662, 247] on p "to: MetaCareers <info@careersconnect-team.com>" at bounding box center [740, 243] width 567 height 13
click at [343, 290] on div "Re: MetaCareers Recruiting: Join Meta Hello, good morning. I hope Interested AR…" at bounding box center [301, 285] width 145 height 39
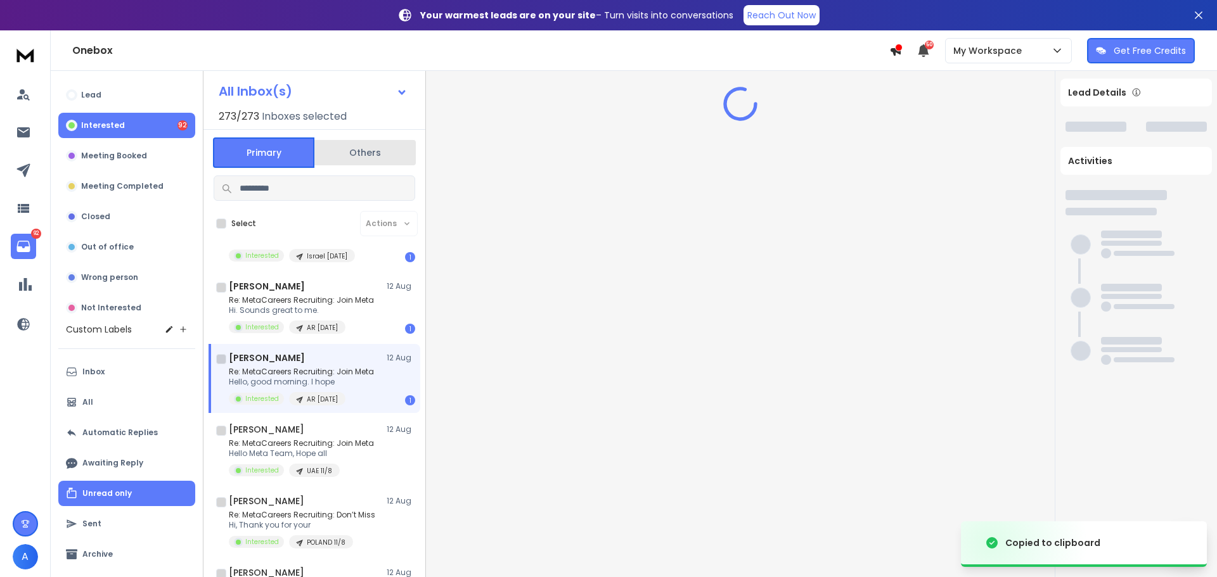
scroll to position [6399, 0]
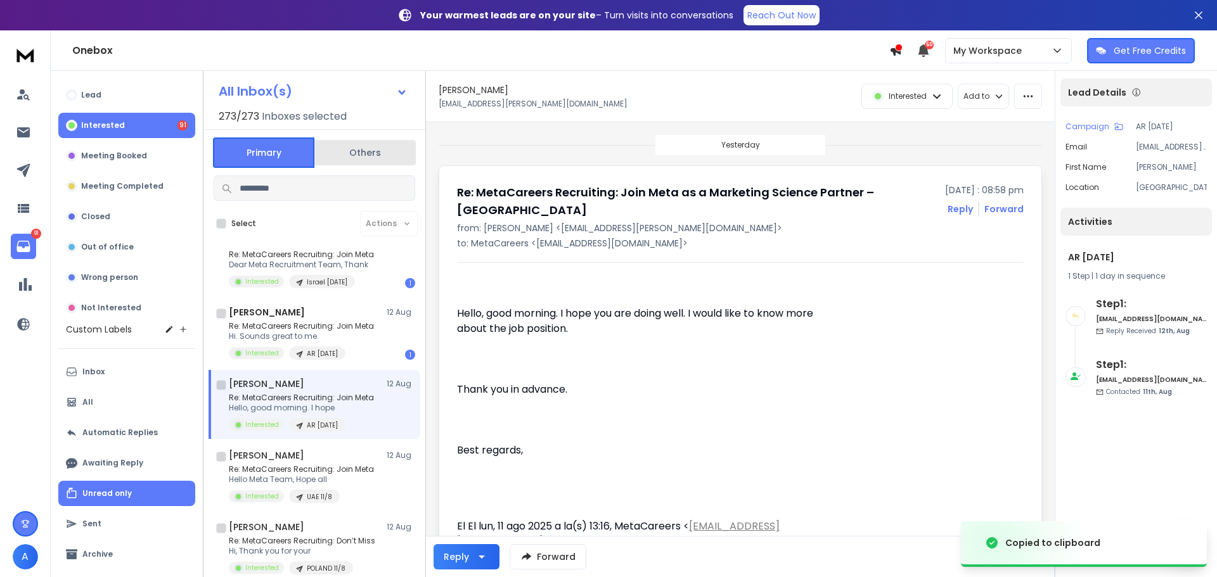
click at [498, 103] on p "aane.schiro@gmail.com" at bounding box center [533, 104] width 189 height 10
click at [539, 240] on p "to: MetaCareers <info@careersconnect-zone.com>" at bounding box center [740, 243] width 567 height 13
drag, startPoint x: 539, startPoint y: 240, endPoint x: 664, endPoint y: 239, distance: 125.5
click at [664, 239] on p "to: MetaCareers <info@careersconnect-zone.com>" at bounding box center [740, 243] width 567 height 13
click at [361, 331] on p "Hi. Sounds great to me." at bounding box center [301, 336] width 145 height 10
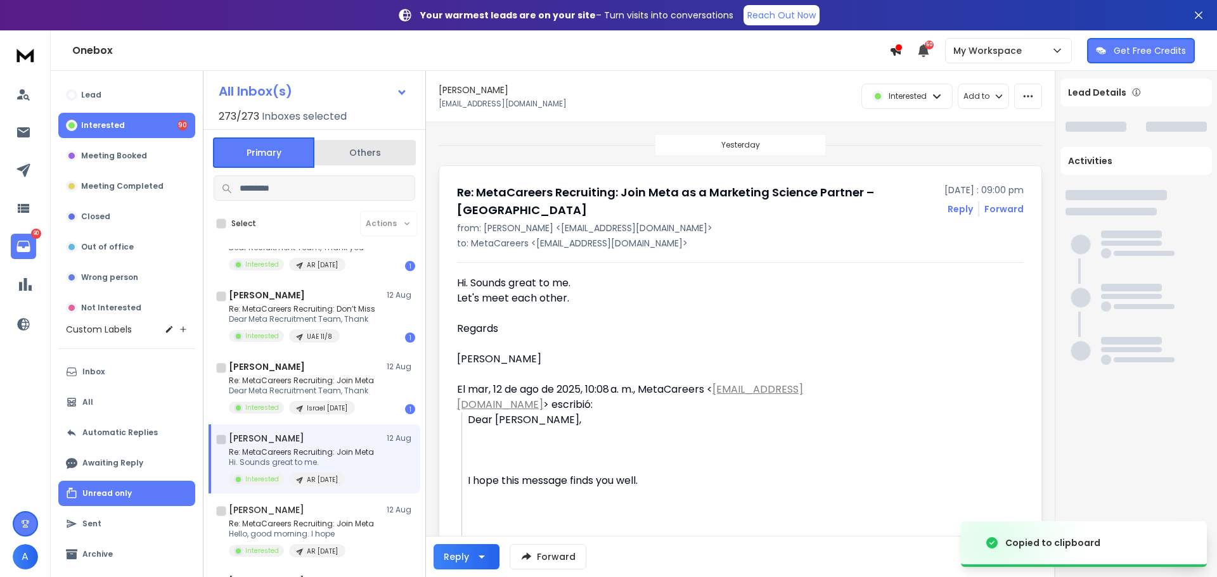
scroll to position [6272, 0]
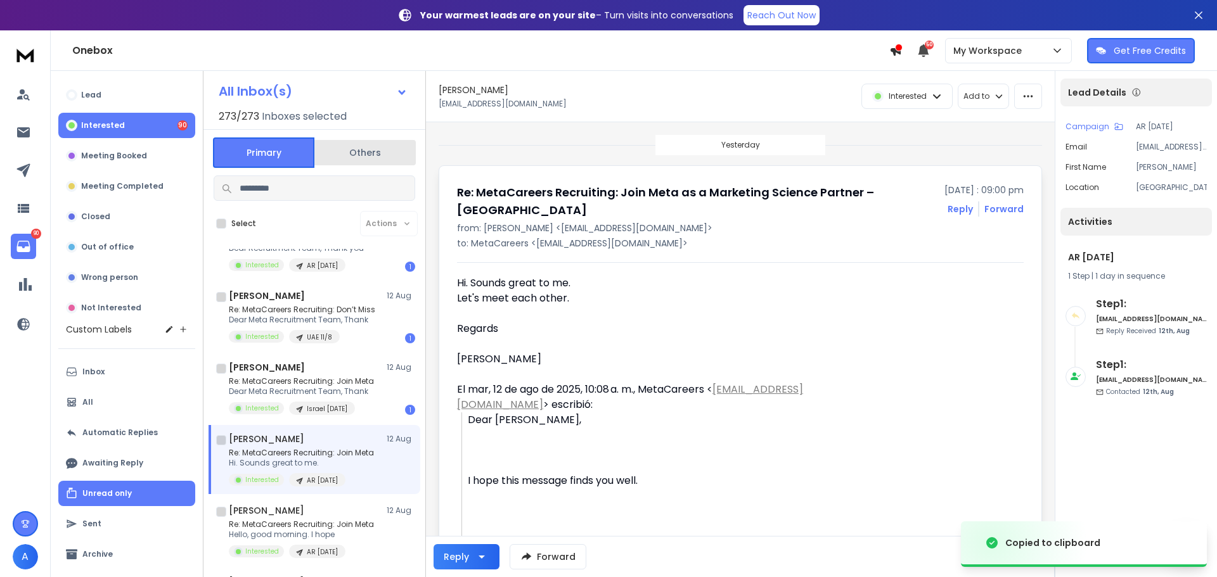
click at [515, 106] on p "manzinialejandro@gmail.com" at bounding box center [503, 104] width 128 height 10
click at [549, 244] on p "to: MetaCareers <info@careersconnect-applicants.com>" at bounding box center [740, 243] width 567 height 13
drag, startPoint x: 549, startPoint y: 244, endPoint x: 676, endPoint y: 243, distance: 126.8
click at [676, 243] on p "to: MetaCareers <info@careersconnect-applicants.com>" at bounding box center [740, 243] width 567 height 13
click at [554, 249] on p "to: MetaCareers <info@careersconnect-applicants.com>" at bounding box center [740, 243] width 567 height 13
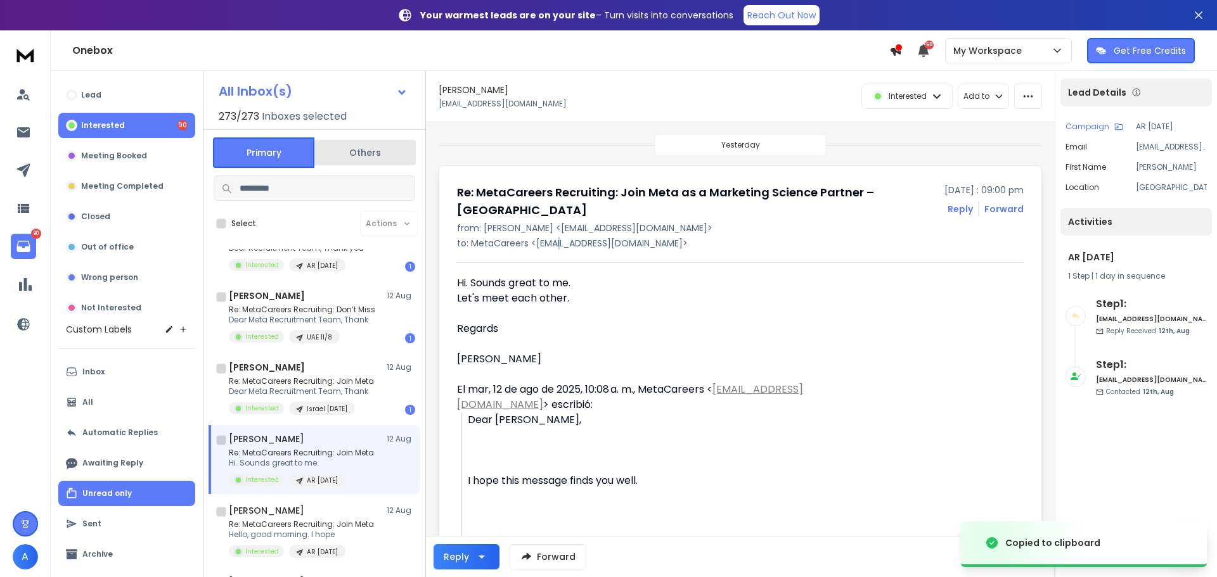
click at [554, 249] on p "to: MetaCareers <info@careersconnect-applicants.com>" at bounding box center [740, 243] width 567 height 13
click at [539, 248] on p "to: MetaCareers <info@careersconnect-applicants.com>" at bounding box center [740, 243] width 567 height 13
drag, startPoint x: 539, startPoint y: 248, endPoint x: 688, endPoint y: 245, distance: 149.0
click at [688, 245] on p "to: MetaCareers <info@careersconnect-applicants.com>" at bounding box center [740, 243] width 567 height 13
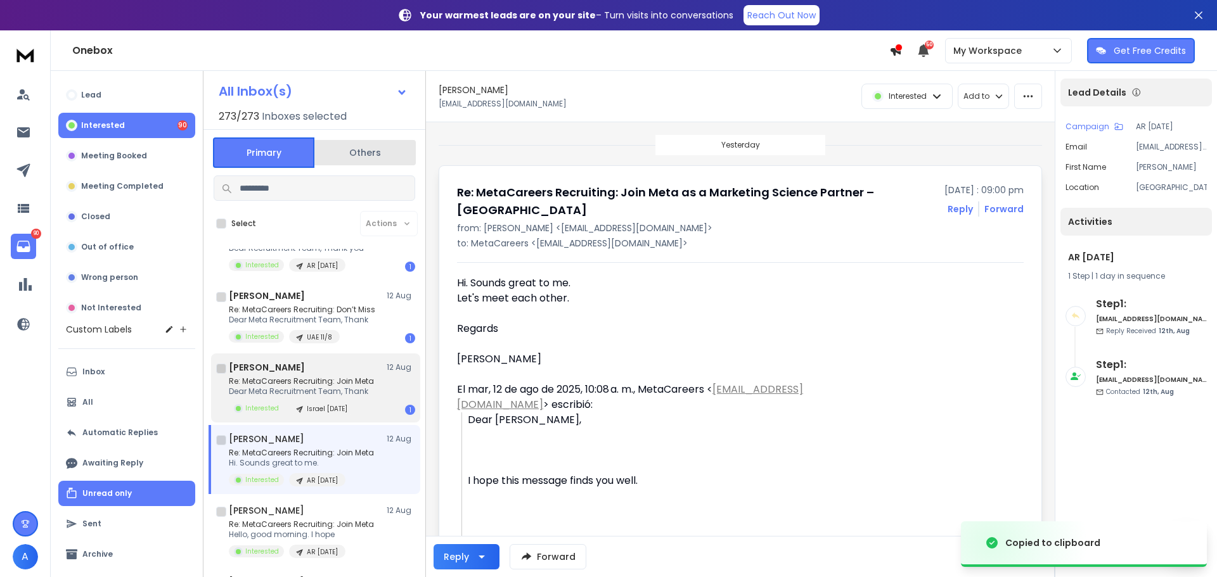
click at [367, 381] on p "Re: MetaCareers Recruiting: Join Meta" at bounding box center [301, 382] width 145 height 10
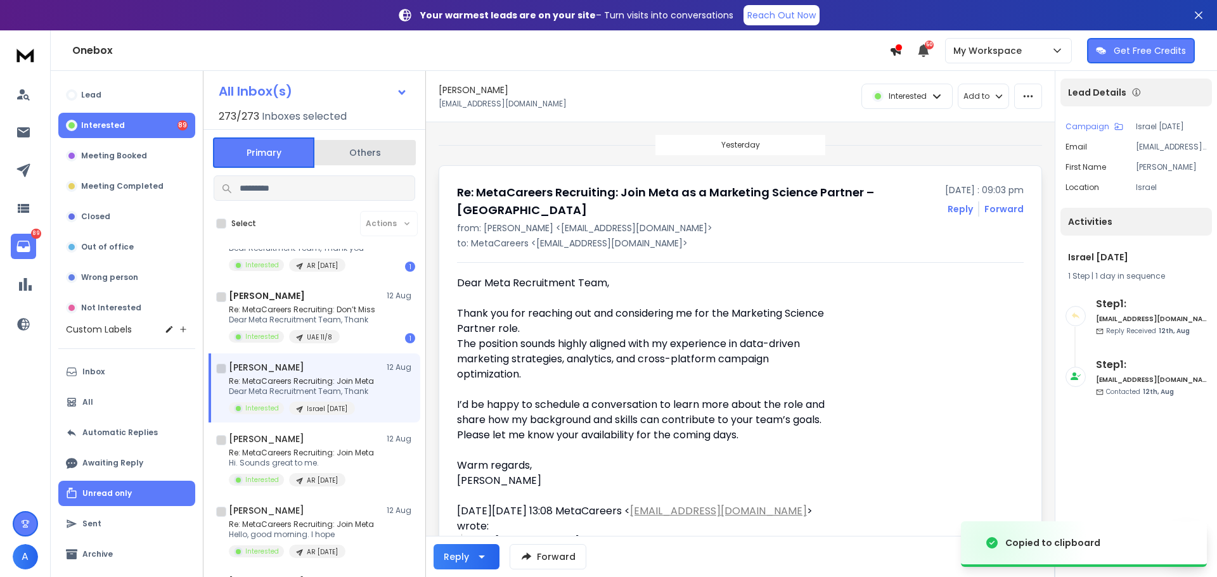
click at [516, 103] on p "kerenhafner@gmail.com" at bounding box center [503, 104] width 128 height 10
click at [537, 237] on p "to: MetaCareers <works@careersconnect-people.com>" at bounding box center [740, 243] width 567 height 13
click at [538, 241] on p "to: MetaCareers <works@careersconnect-people.com>" at bounding box center [740, 243] width 567 height 13
drag, startPoint x: 538, startPoint y: 241, endPoint x: 689, endPoint y: 242, distance: 150.9
click at [689, 242] on p "to: MetaCareers <works@careersconnect-people.com>" at bounding box center [740, 243] width 567 height 13
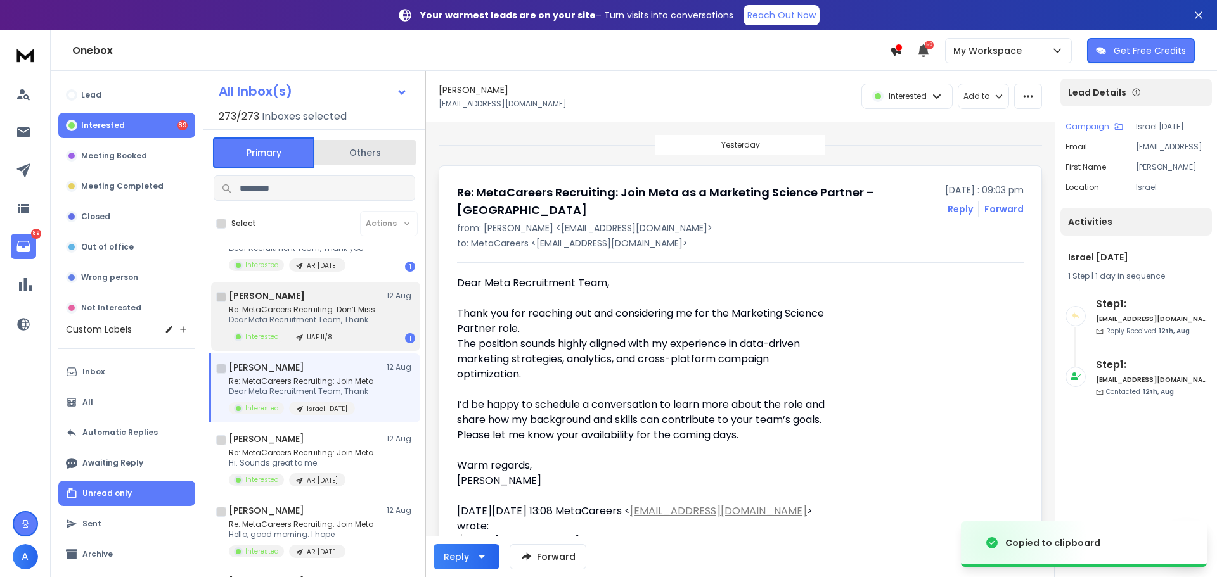
click at [300, 316] on p "Dear Meta Recruitment Team, Thank" at bounding box center [302, 320] width 146 height 10
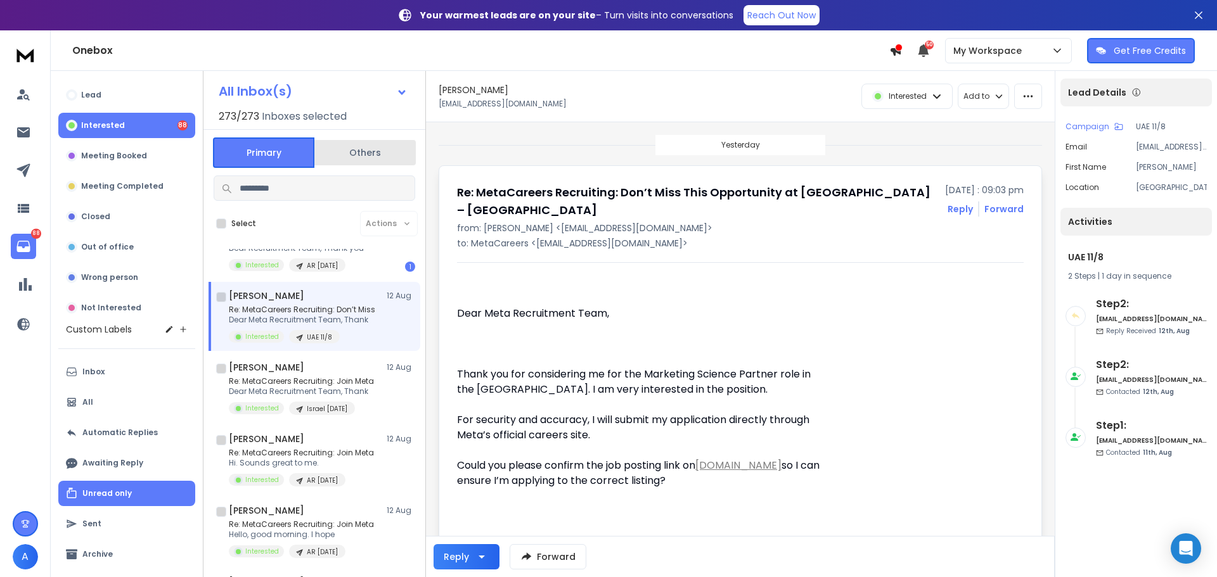
click at [541, 106] on p "ahmed7assan096@gmail.com" at bounding box center [503, 104] width 128 height 10
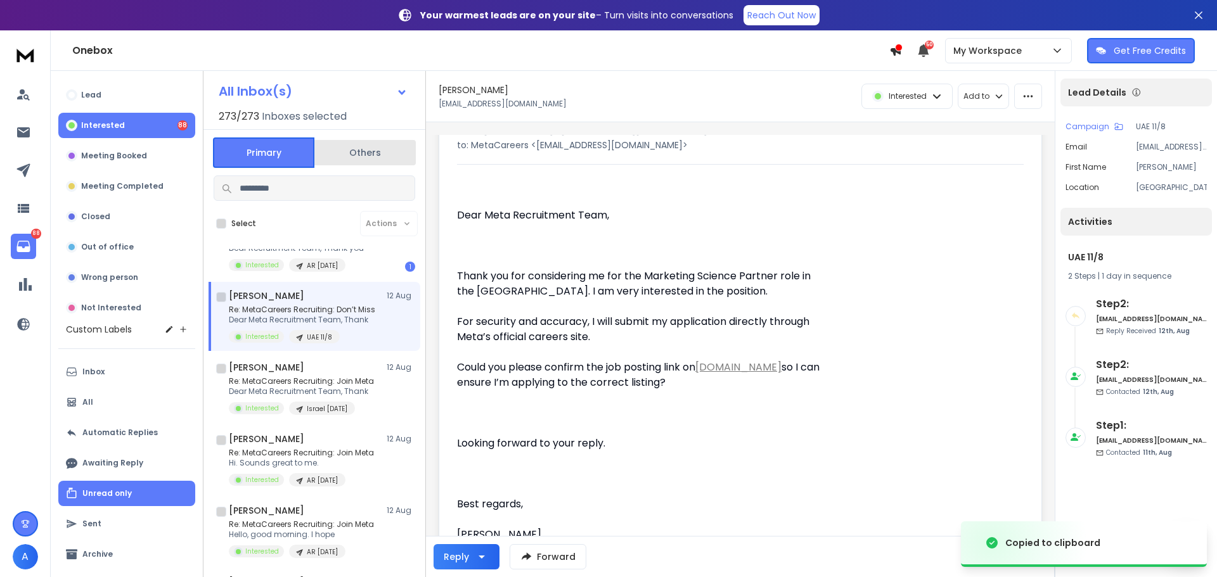
scroll to position [0, 0]
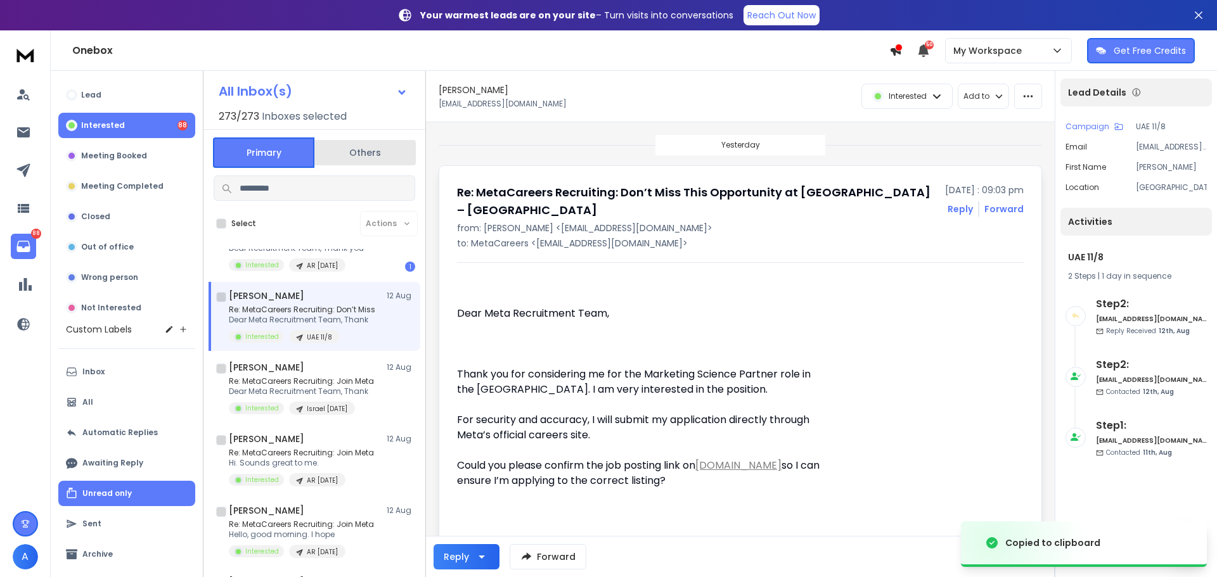
click at [553, 244] on p "to: MetaCareers <recruit@careersconnect-journey.com>" at bounding box center [740, 243] width 567 height 13
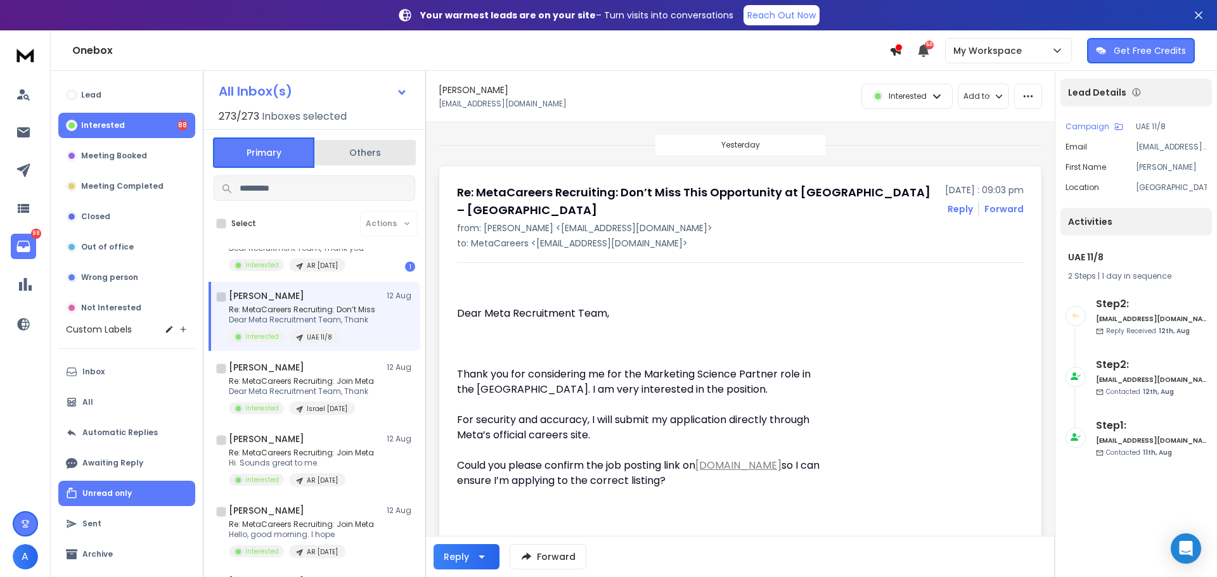
drag, startPoint x: 553, startPoint y: 244, endPoint x: 695, endPoint y: 241, distance: 142.0
click at [695, 241] on p "to: MetaCareers <recruit@careersconnect-journey.com>" at bounding box center [740, 243] width 567 height 13
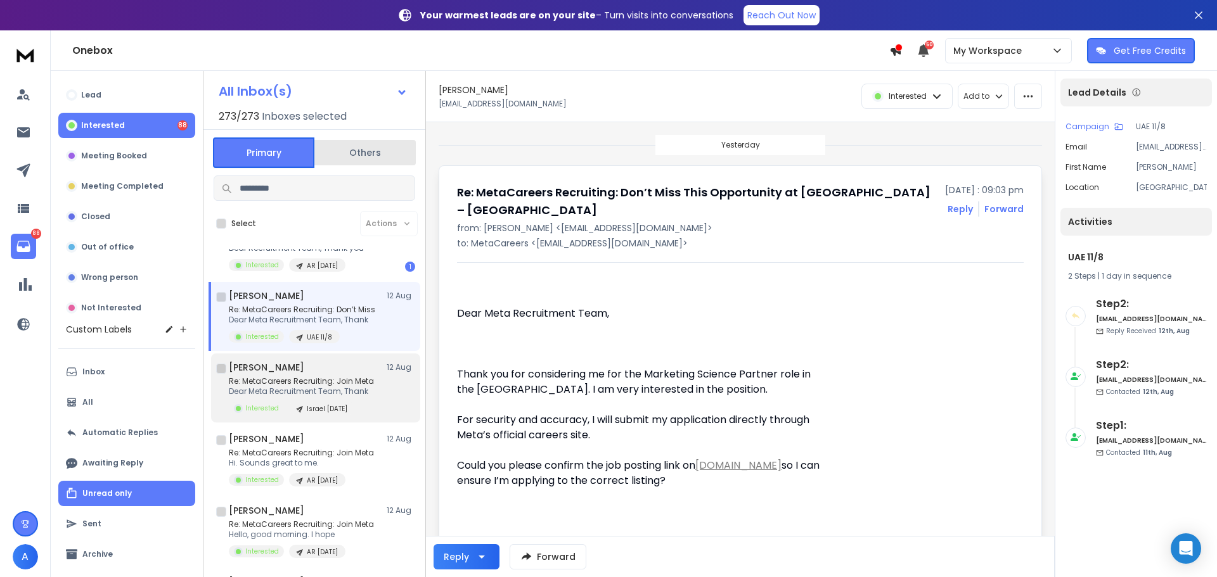
click at [361, 385] on p "Re: MetaCareers Recruiting: Join Meta" at bounding box center [301, 382] width 145 height 10
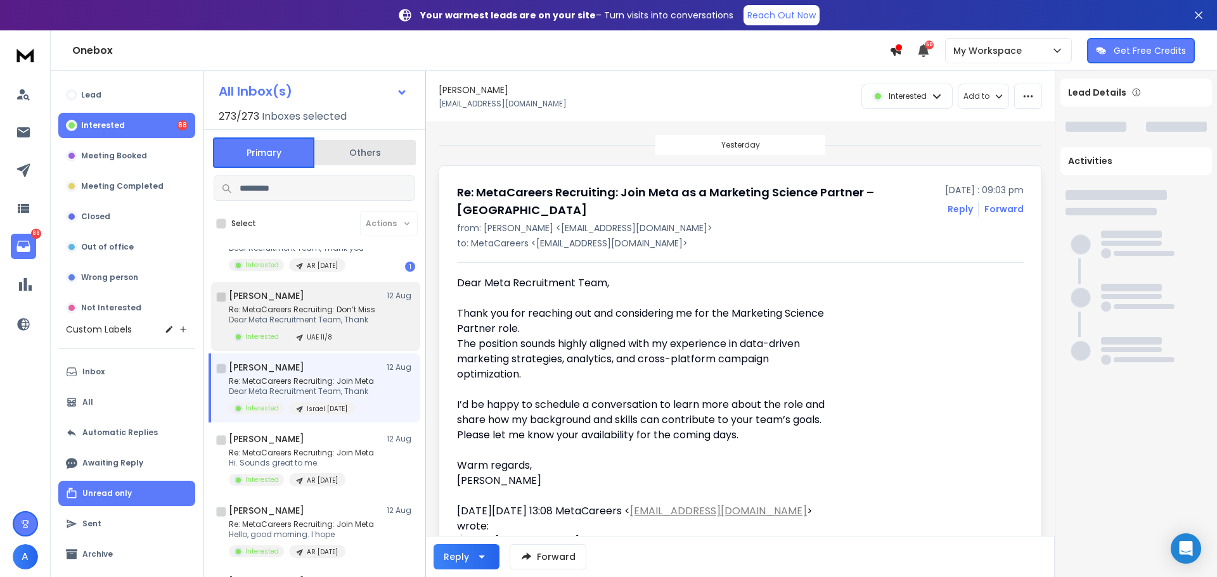
scroll to position [6146, 0]
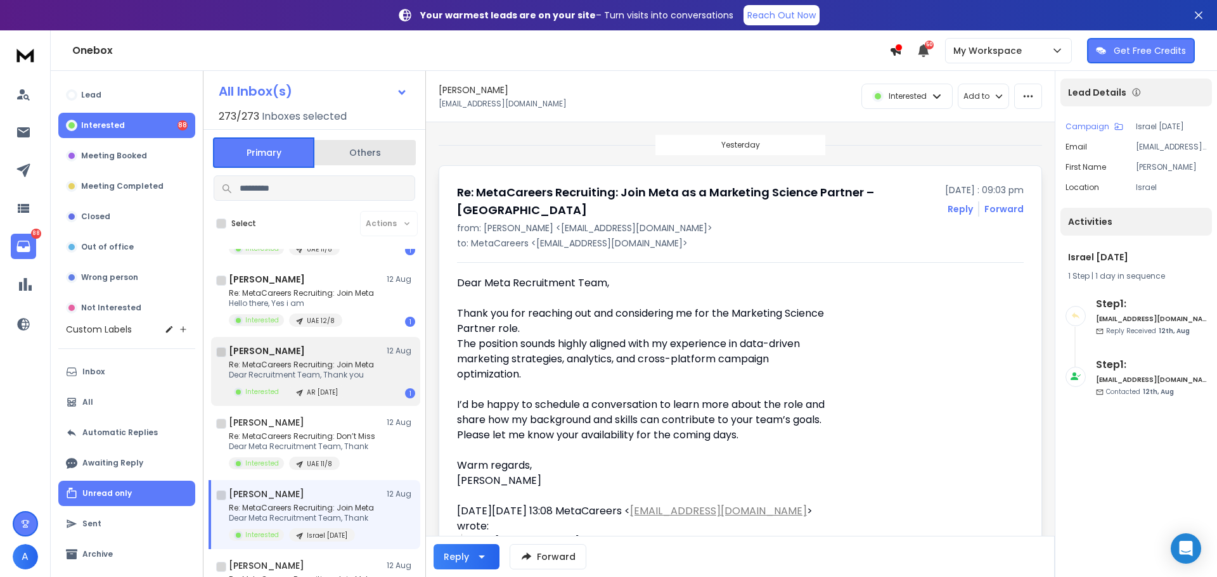
click at [359, 376] on p "Dear Recruitment Team, Thank you" at bounding box center [301, 375] width 145 height 10
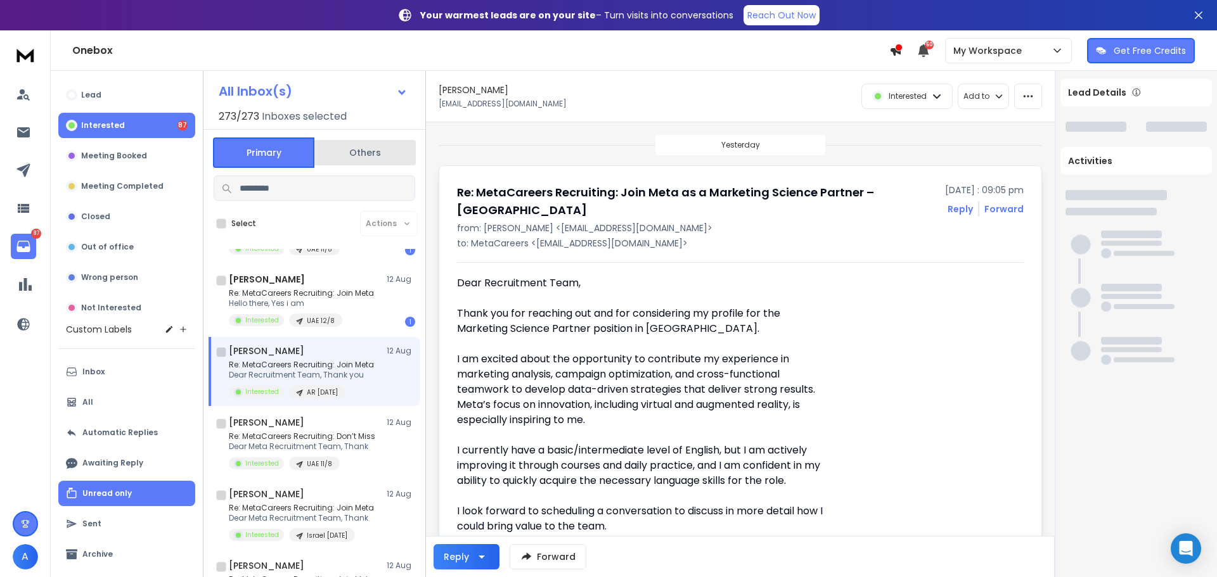
click at [518, 108] on p "hasbleidy941228@gmail.com" at bounding box center [503, 104] width 128 height 10
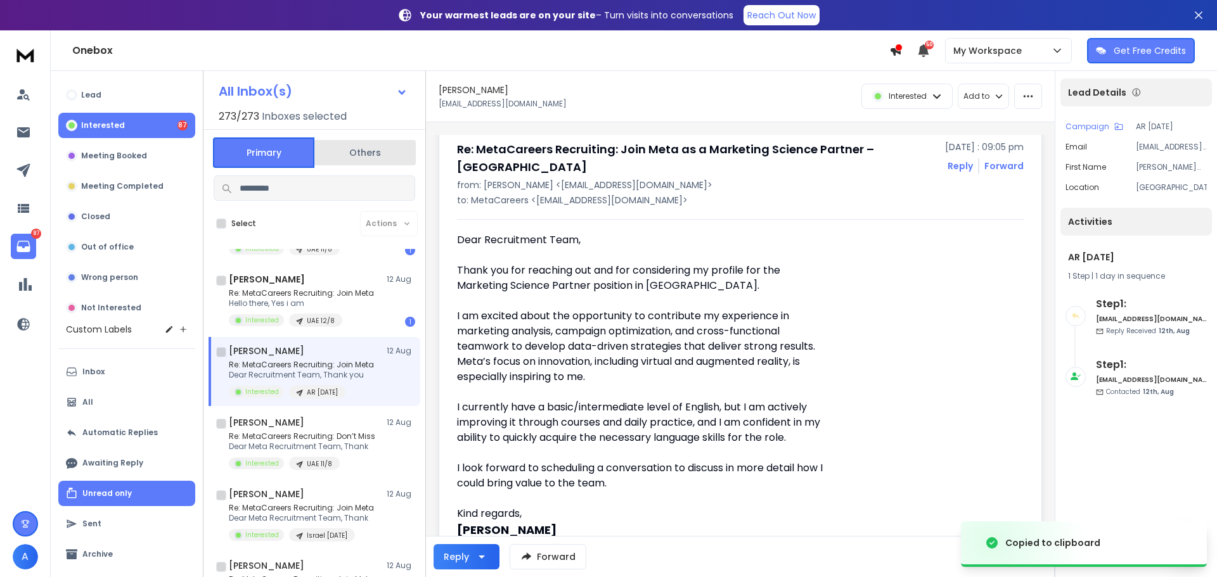
scroll to position [0, 0]
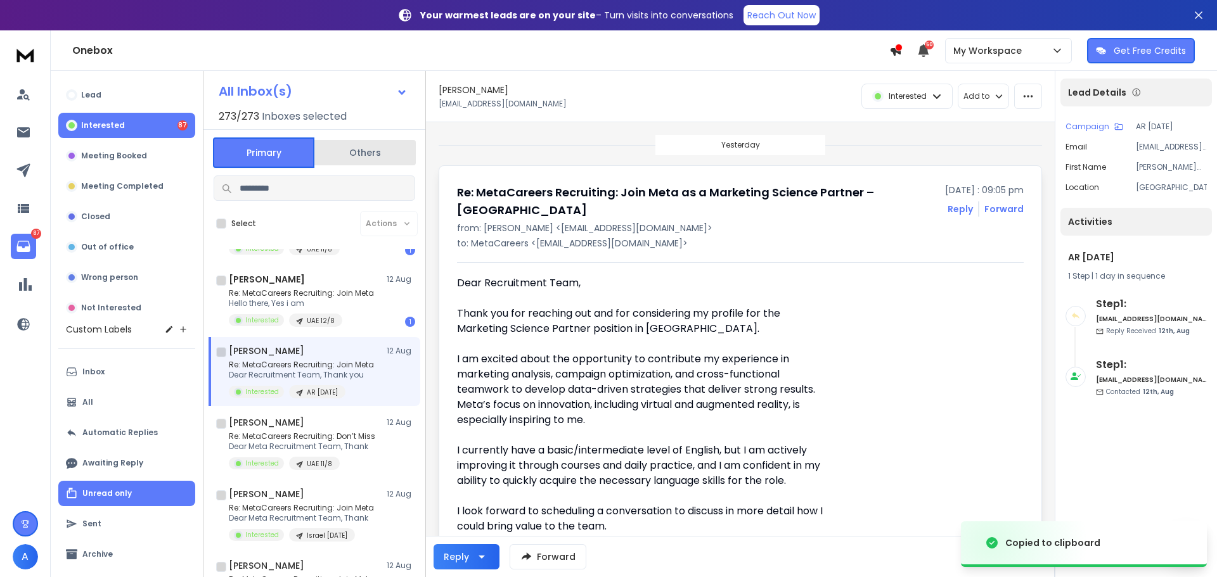
click at [536, 243] on p "to: MetaCareers <hr@careersconnect-applicants.com>" at bounding box center [740, 243] width 567 height 13
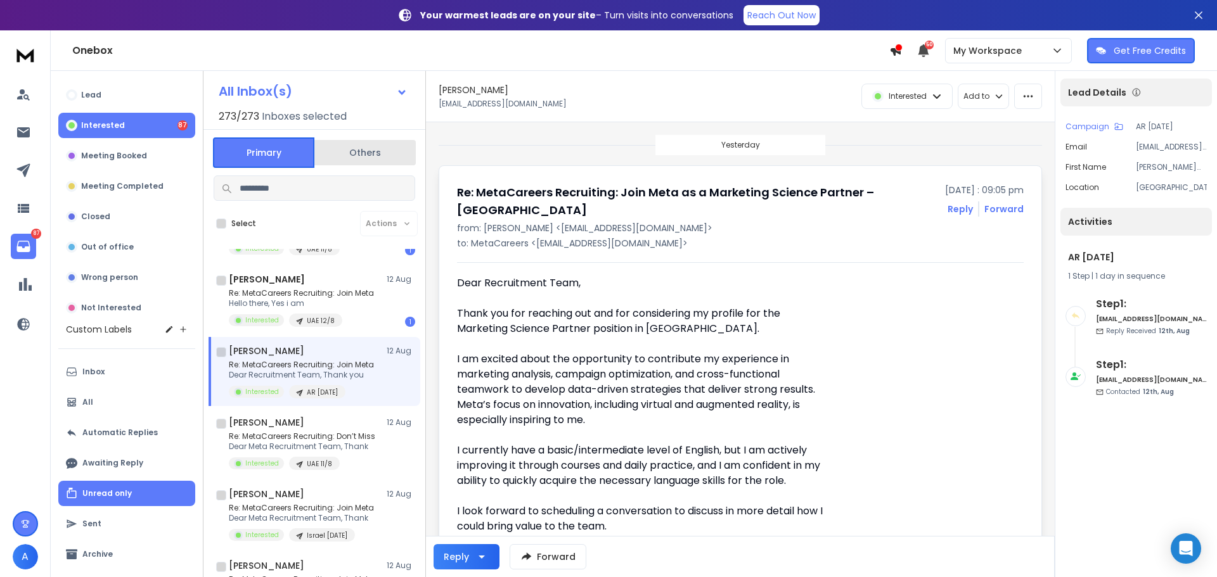
drag, startPoint x: 536, startPoint y: 243, endPoint x: 688, endPoint y: 242, distance: 151.5
click at [688, 242] on p "to: MetaCareers <hr@careersconnect-applicants.com>" at bounding box center [740, 243] width 567 height 13
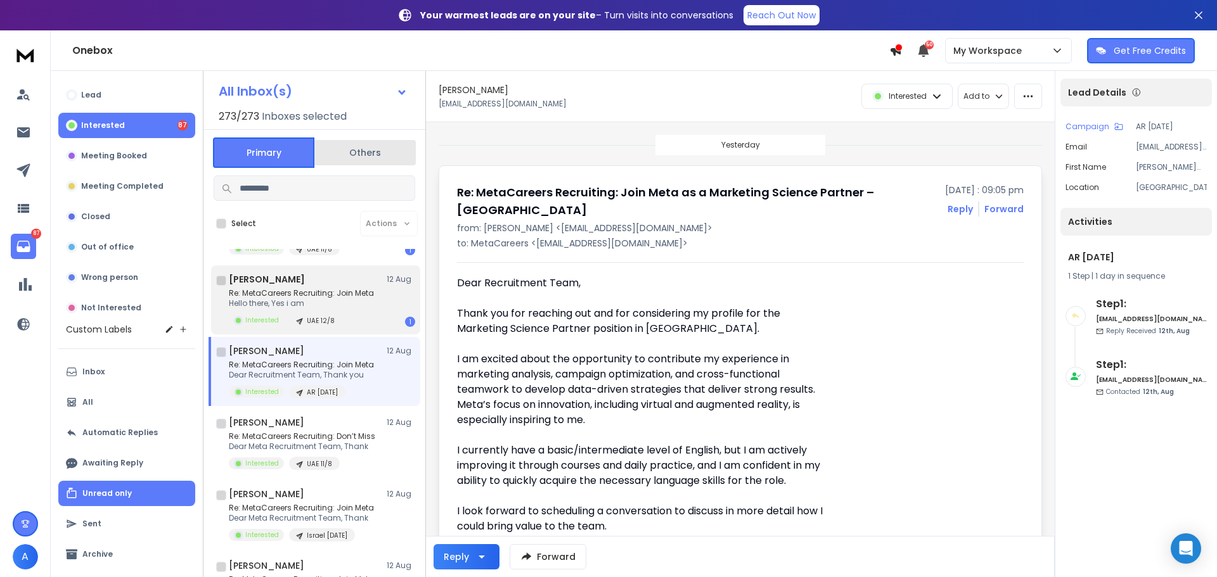
click at [347, 305] on p "Hello there, Yes i am" at bounding box center [301, 304] width 145 height 10
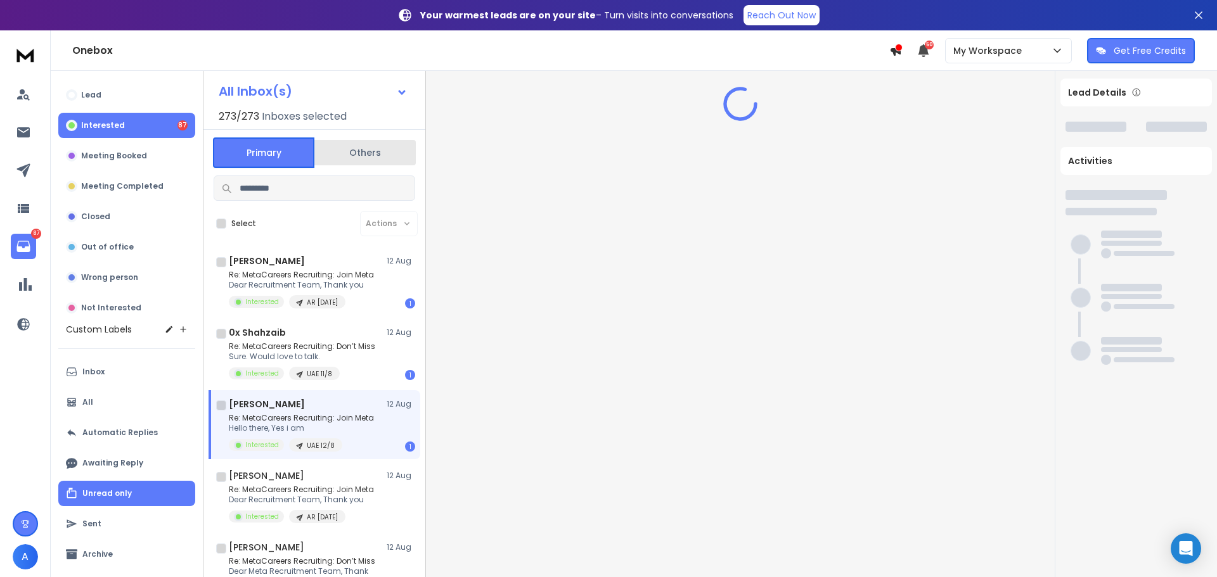
scroll to position [6019, 0]
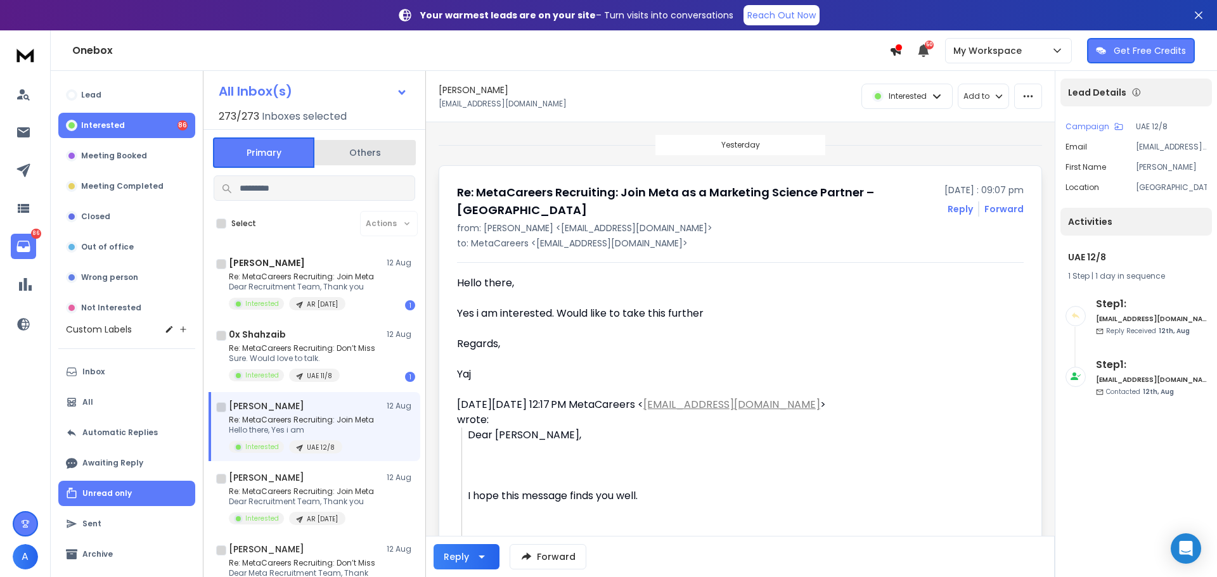
click at [513, 99] on p "yajneshrao41274@gmail.com" at bounding box center [503, 104] width 128 height 10
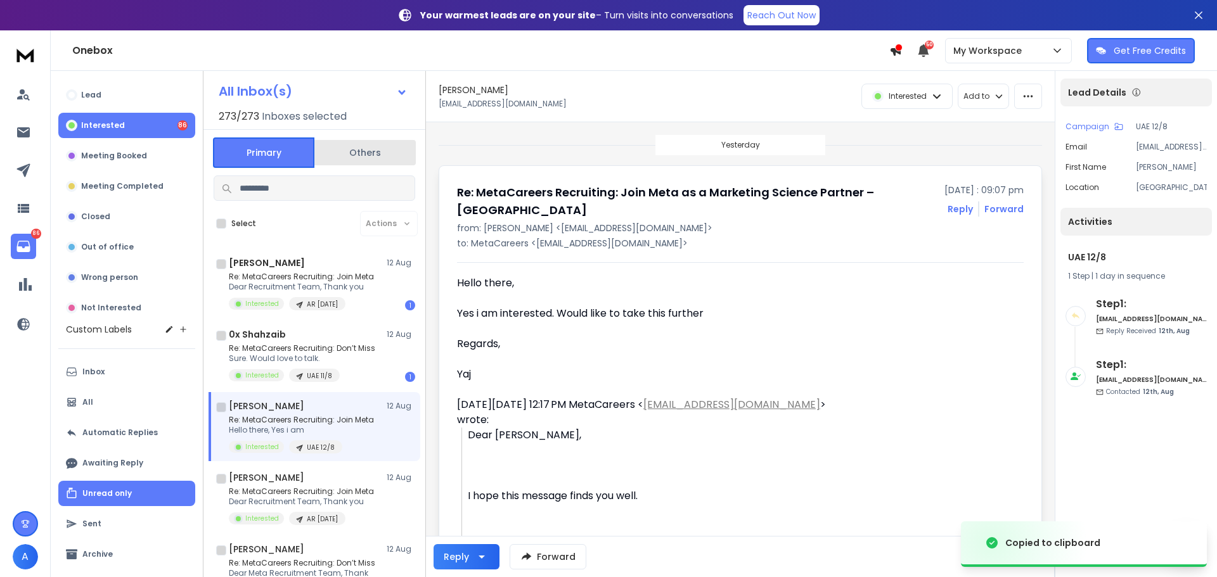
click at [549, 247] on p "to: MetaCareers <employee@careersconnecthiring.com>" at bounding box center [740, 243] width 567 height 13
drag, startPoint x: 549, startPoint y: 247, endPoint x: 689, endPoint y: 240, distance: 140.3
click at [689, 240] on p "to: MetaCareers <employee@careersconnecthiring.com>" at bounding box center [740, 243] width 567 height 13
click at [337, 353] on p "Re: MetaCareers Recruiting: Don’t Miss" at bounding box center [302, 349] width 146 height 10
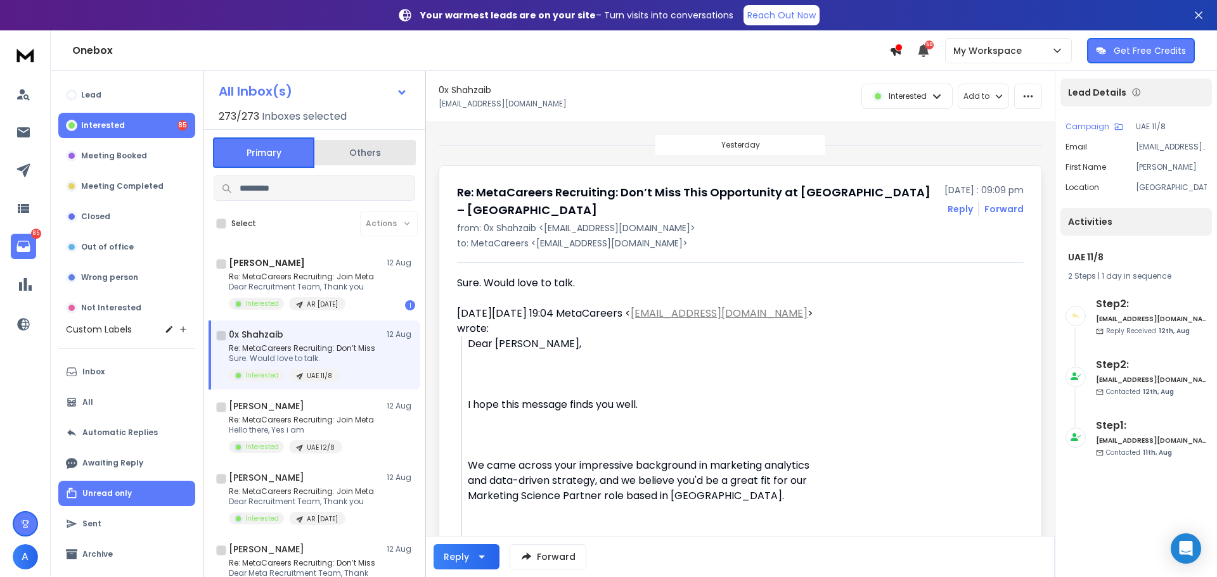
click at [494, 100] on p "0xshahzaib@gmail.com" at bounding box center [503, 104] width 128 height 10
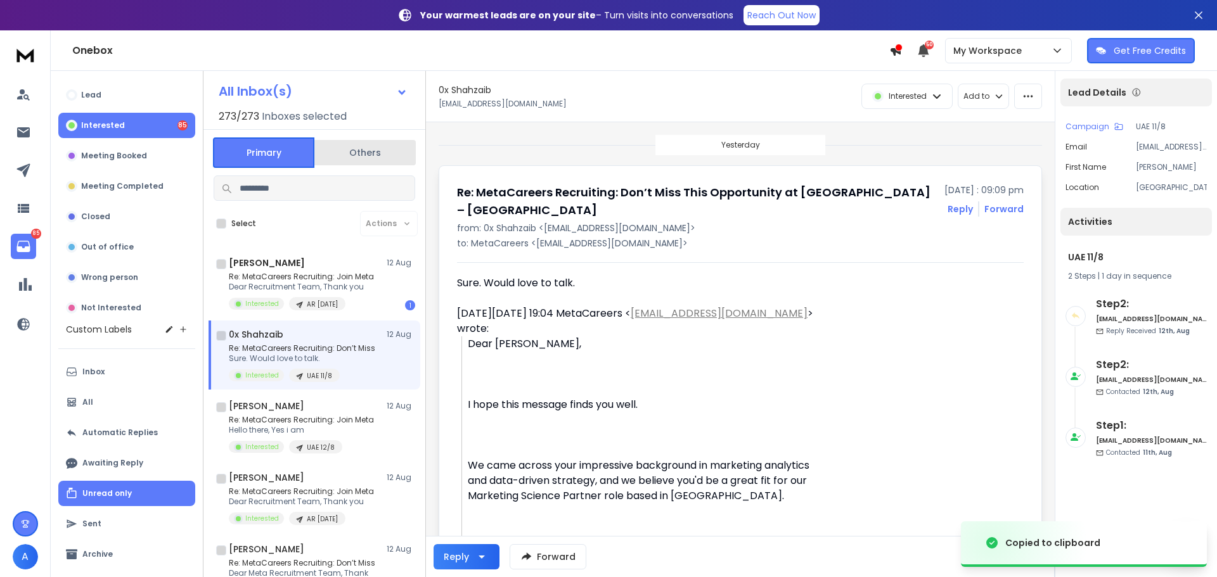
click at [534, 248] on p "to: MetaCareers <recruit@careersconnect-applynow.com>" at bounding box center [740, 243] width 567 height 13
drag, startPoint x: 534, startPoint y: 248, endPoint x: 697, endPoint y: 244, distance: 163.6
click at [697, 244] on p "to: MetaCareers <recruit@careersconnect-applynow.com>" at bounding box center [740, 243] width 567 height 13
click at [338, 279] on p "Re: MetaCareers Recruiting: Join Meta" at bounding box center [301, 277] width 145 height 10
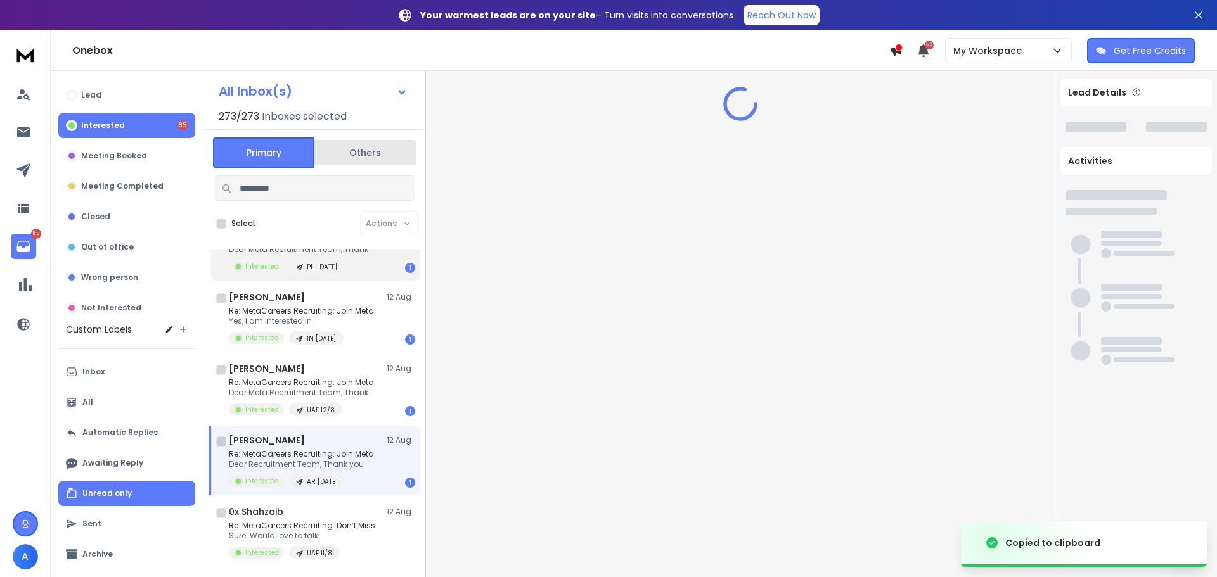
scroll to position [5829, 0]
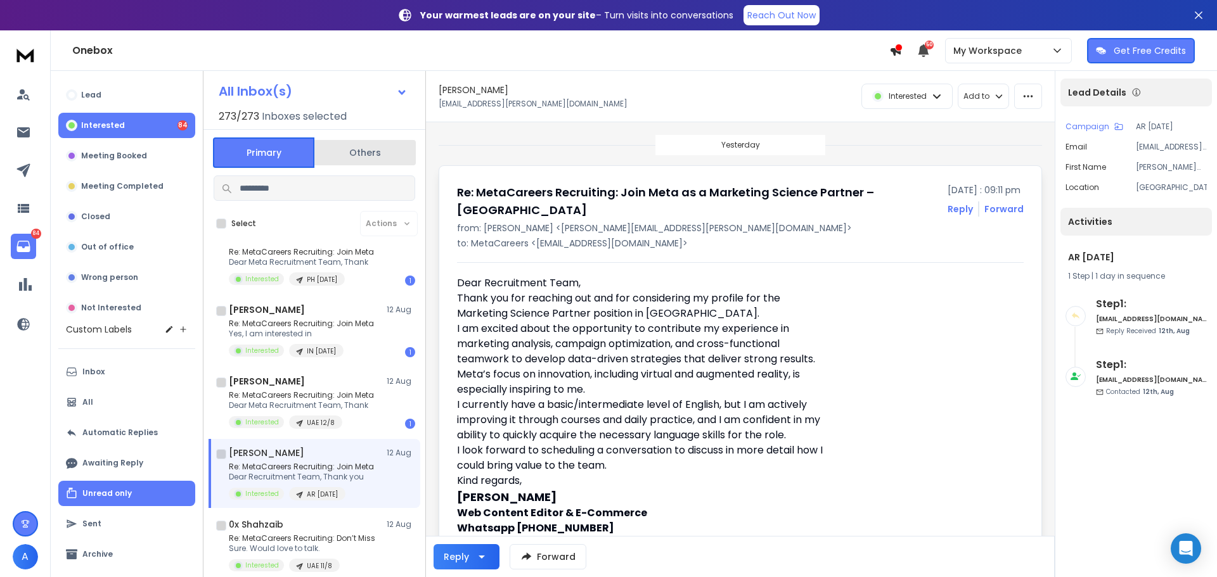
click at [504, 96] on div "Julieth Chacón Gómez Julieth Chacón Gómez julieth.chacon.gz@gmail.com" at bounding box center [588, 96] width 298 height 25
click at [501, 106] on p "julieth.chacon.gz@gmail.com" at bounding box center [533, 104] width 189 height 10
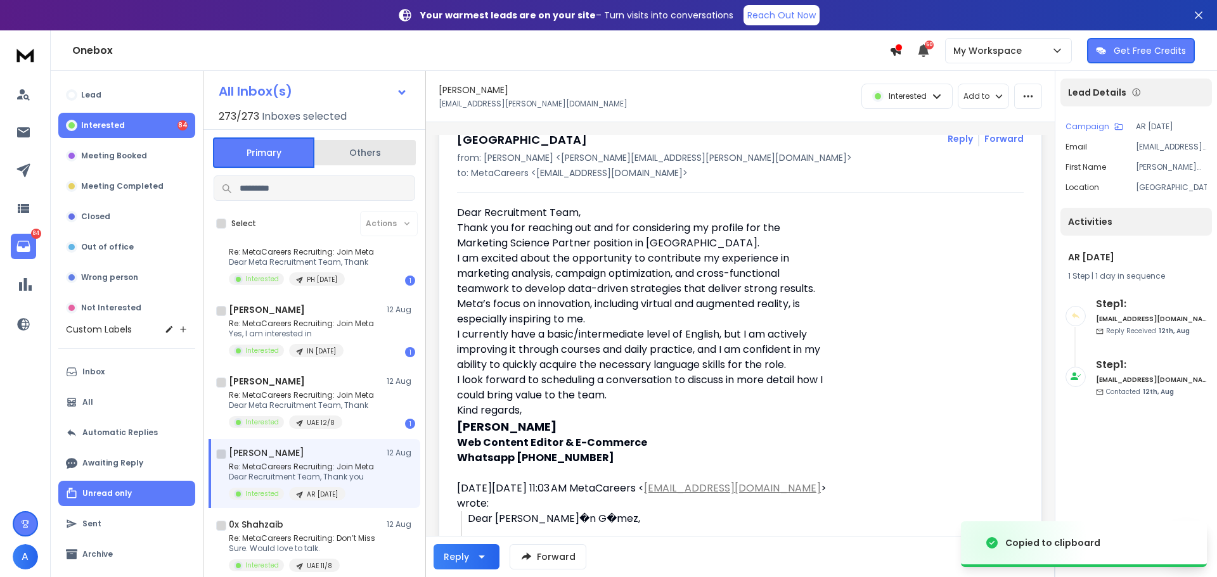
scroll to position [0, 0]
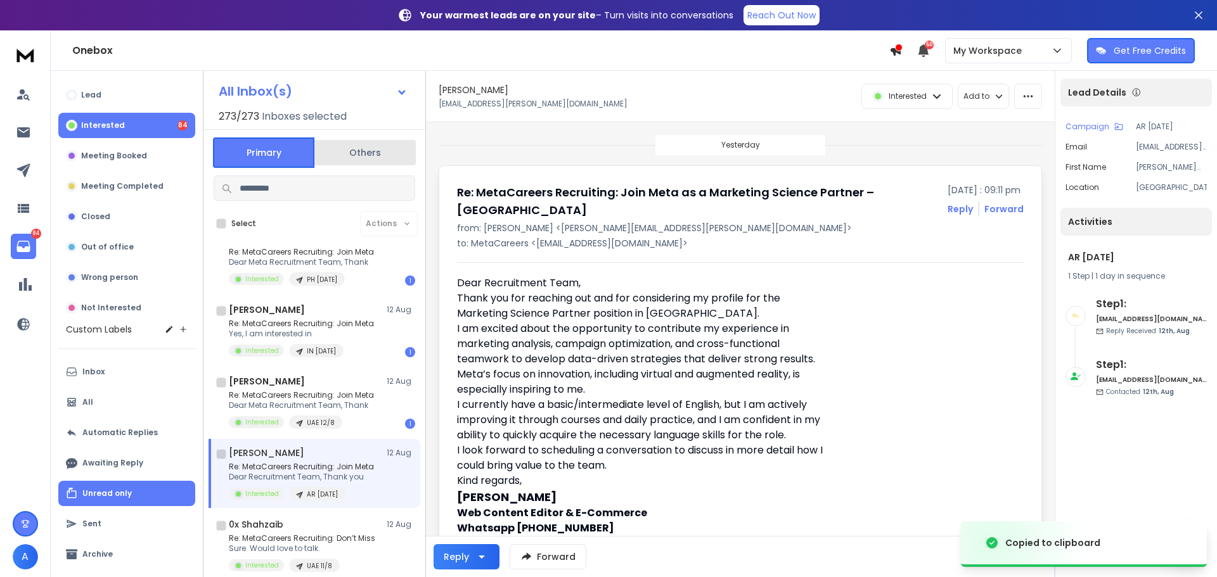
click at [551, 246] on p "to: MetaCareers <employee@careersconnect-applynow.com>" at bounding box center [740, 243] width 567 height 13
drag, startPoint x: 551, startPoint y: 246, endPoint x: 719, endPoint y: 243, distance: 168.6
click at [719, 243] on p "to: MetaCareers <employee@careersconnect-applynow.com>" at bounding box center [740, 243] width 567 height 13
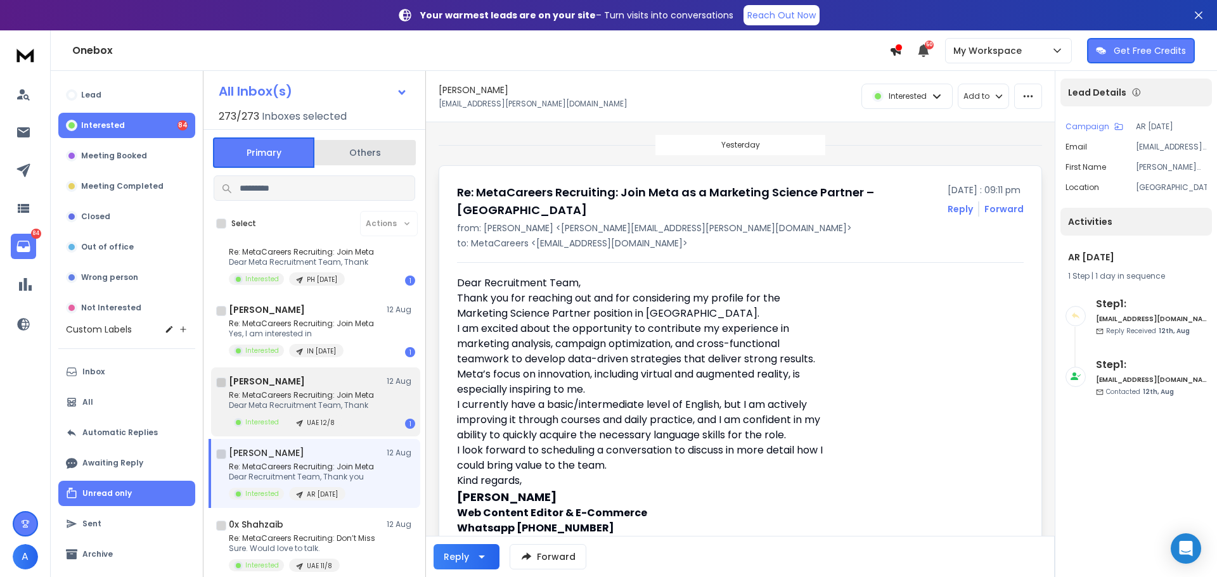
click at [344, 408] on p "Dear Meta Recruitment Team, Thank" at bounding box center [301, 406] width 145 height 10
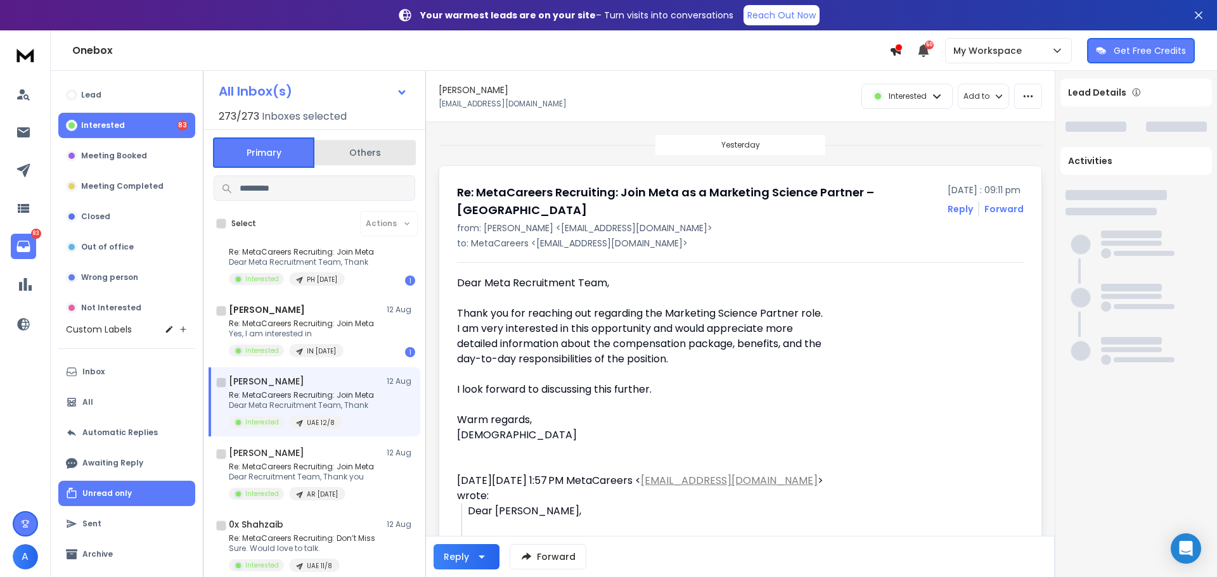
click at [504, 102] on p "ehab20033@gmail.com" at bounding box center [503, 104] width 128 height 10
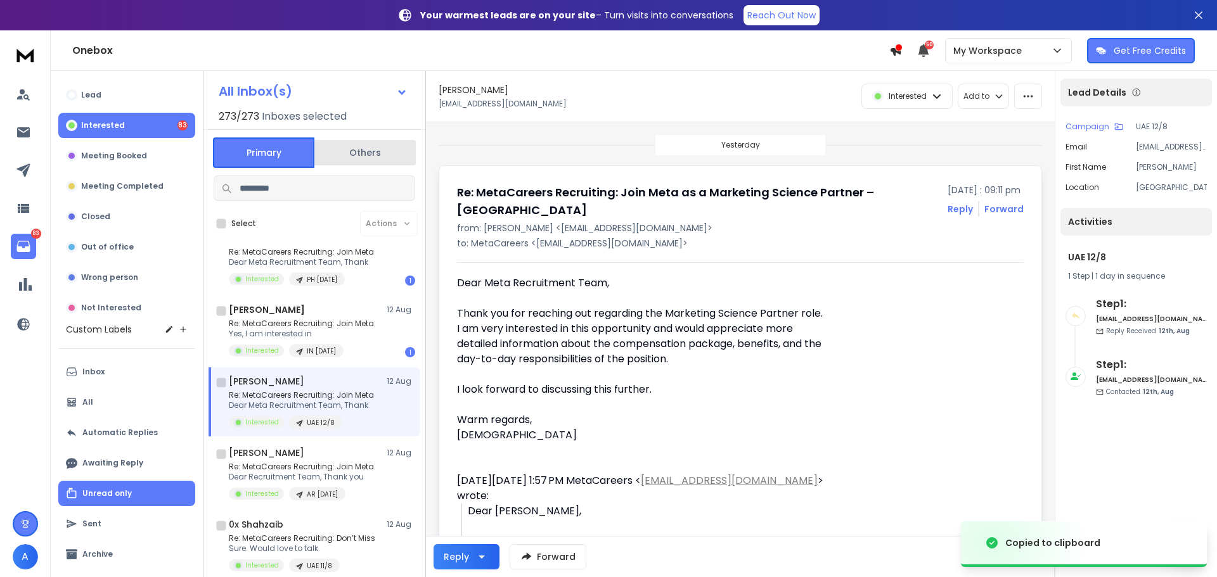
click at [553, 248] on p "to: MetaCareers <works@careersconnect-global.com>" at bounding box center [740, 243] width 567 height 13
drag, startPoint x: 553, startPoint y: 248, endPoint x: 674, endPoint y: 247, distance: 121.7
click at [674, 247] on p "to: MetaCareers <works@careersconnect-global.com>" at bounding box center [740, 243] width 567 height 13
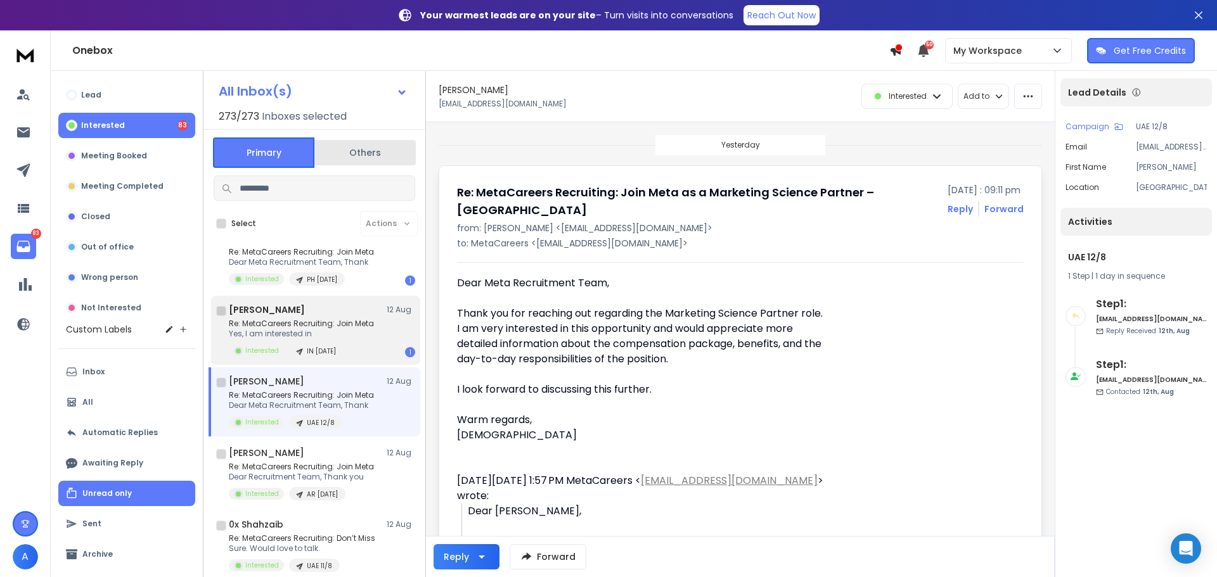
click at [346, 329] on p "Yes, I am interested in" at bounding box center [301, 334] width 145 height 10
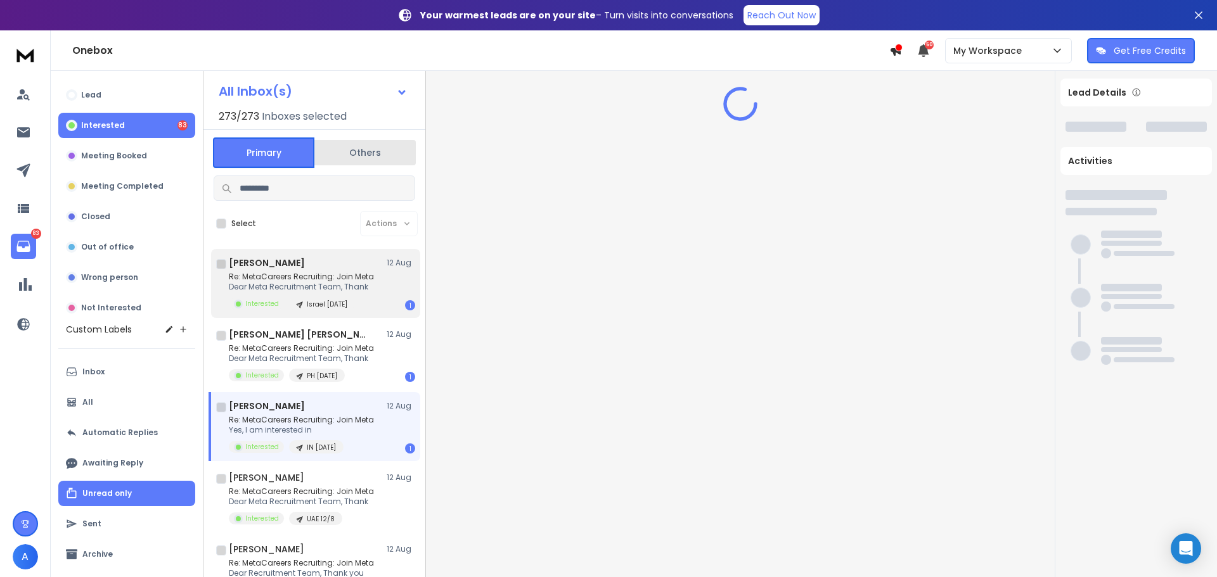
scroll to position [5702, 0]
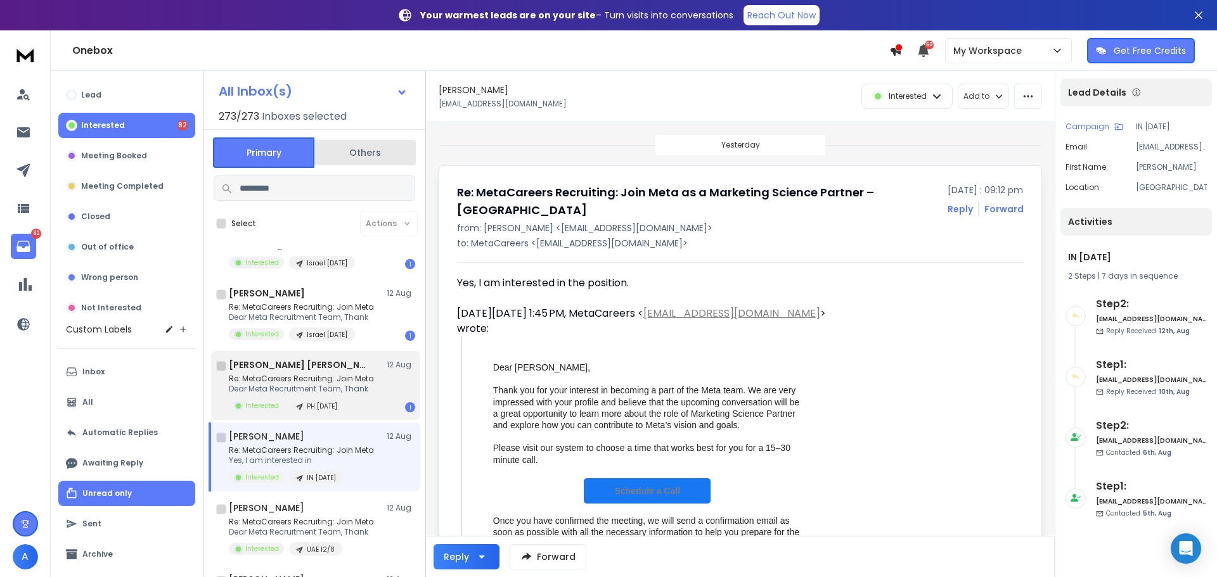
click at [335, 363] on div "Paola Shamin Cirineo 12 Aug" at bounding box center [322, 365] width 186 height 13
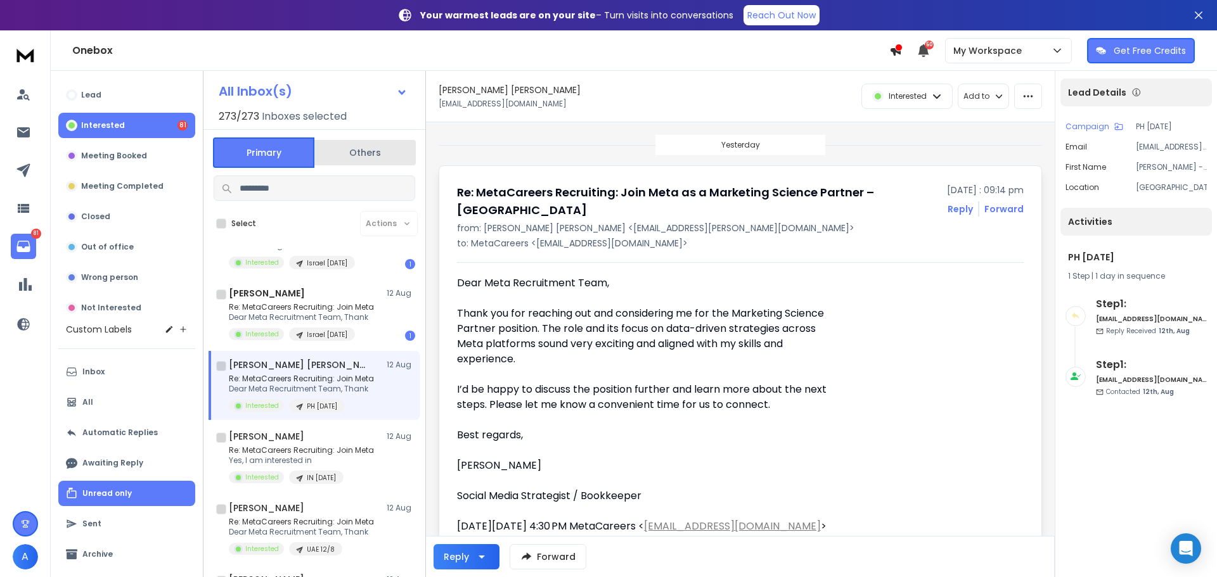
click at [506, 103] on p "psl.cirineo@gmail.com" at bounding box center [503, 104] width 128 height 10
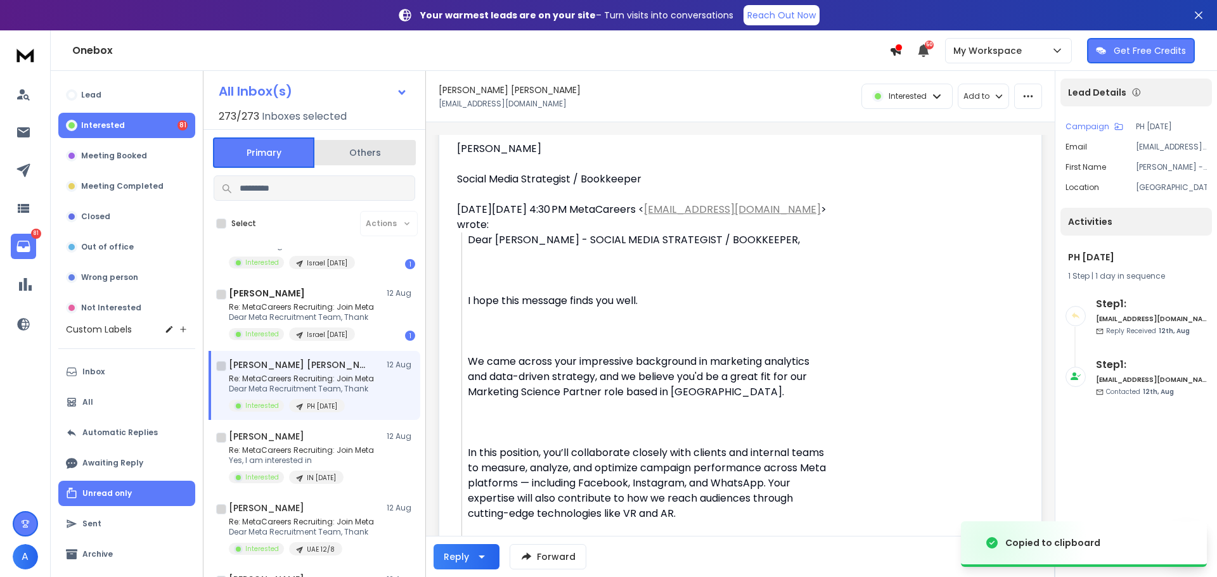
scroll to position [0, 0]
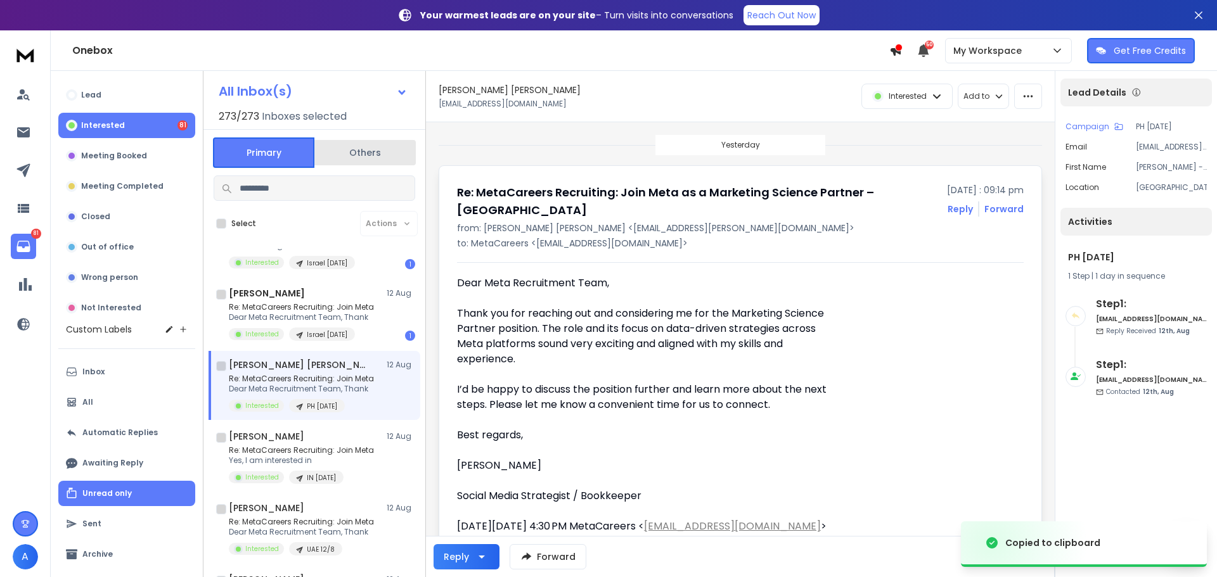
click at [536, 241] on p "to: MetaCareers <hr@careersconnectglobal.com>" at bounding box center [740, 243] width 567 height 13
drag, startPoint x: 536, startPoint y: 241, endPoint x: 663, endPoint y: 244, distance: 127.4
click at [663, 244] on p "to: MetaCareers <hr@careersconnectglobal.com>" at bounding box center [740, 243] width 567 height 13
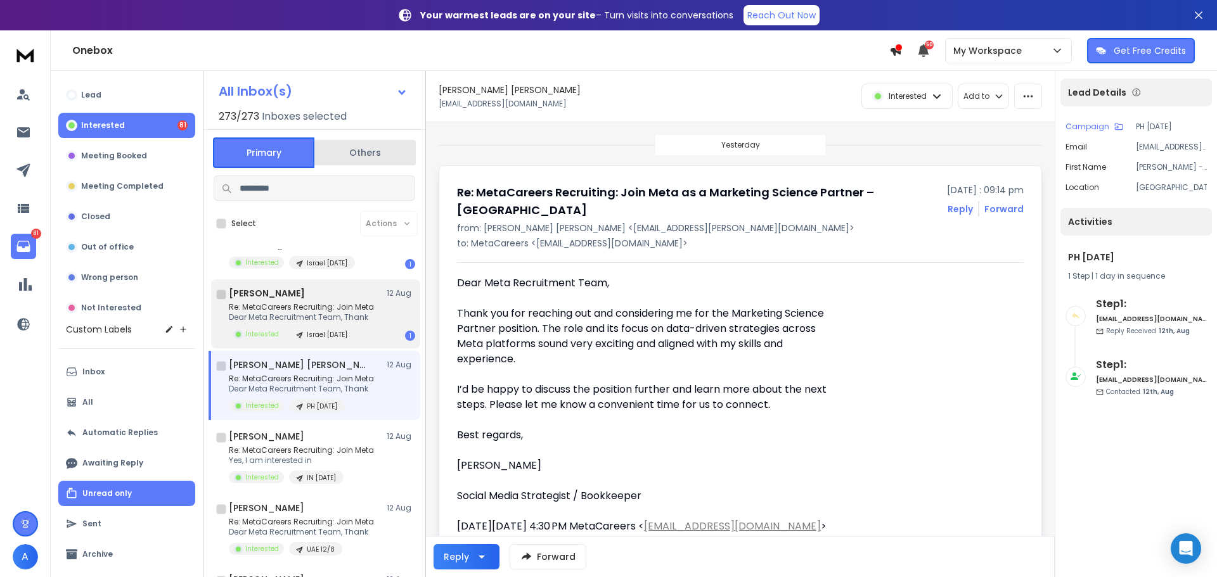
click at [342, 294] on div "Oshrat Davidyan 12 Aug" at bounding box center [322, 293] width 186 height 13
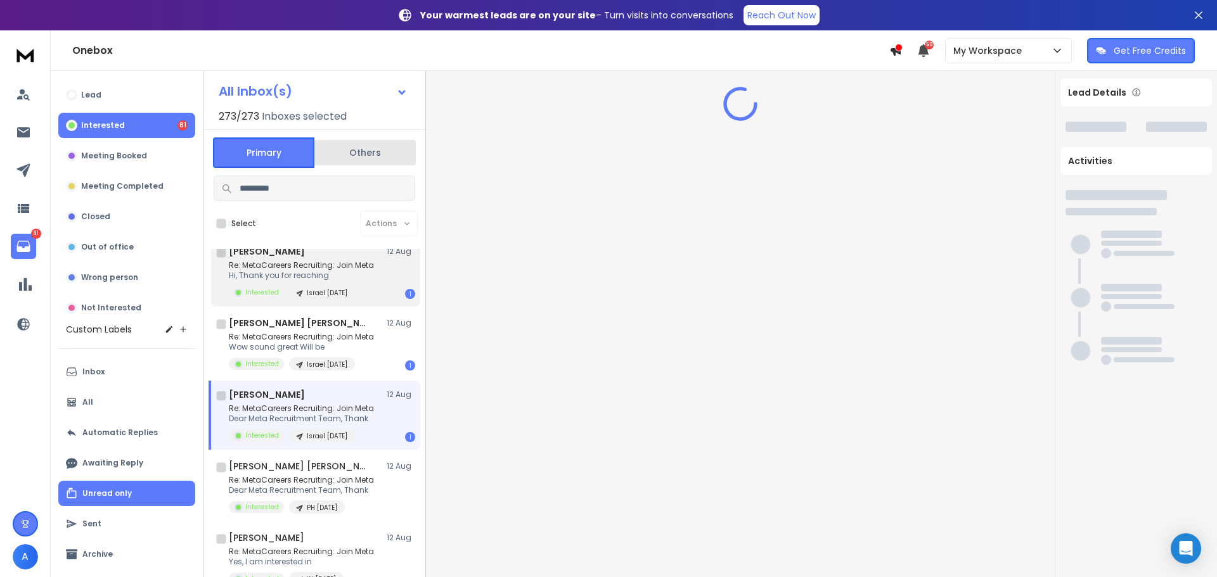
scroll to position [5575, 0]
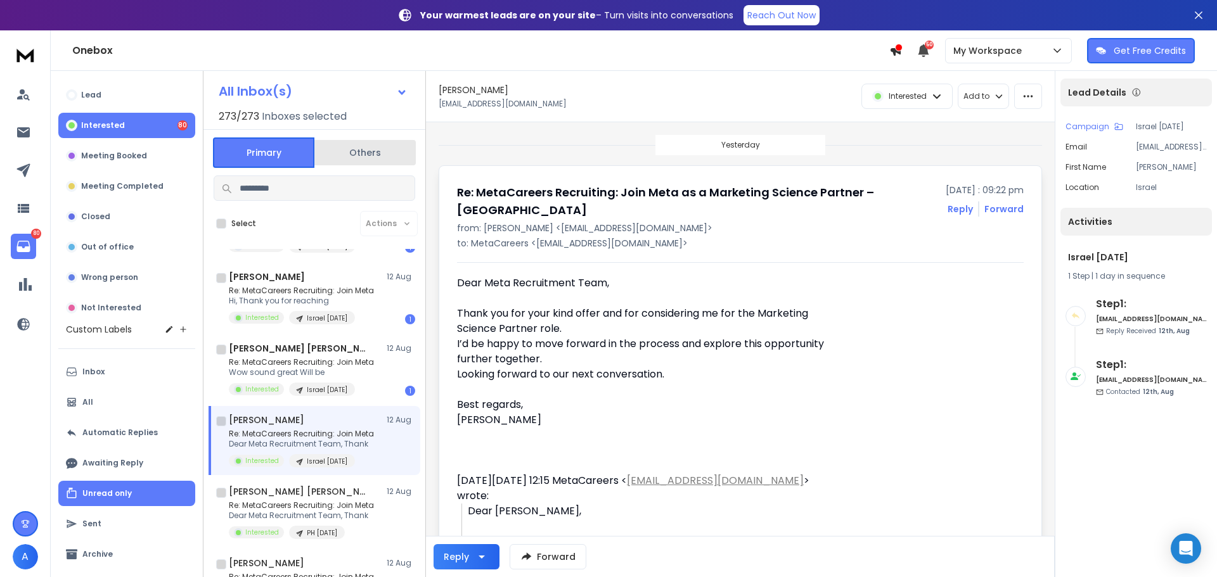
click at [507, 102] on p "doshrat28@gmail.com" at bounding box center [503, 104] width 128 height 10
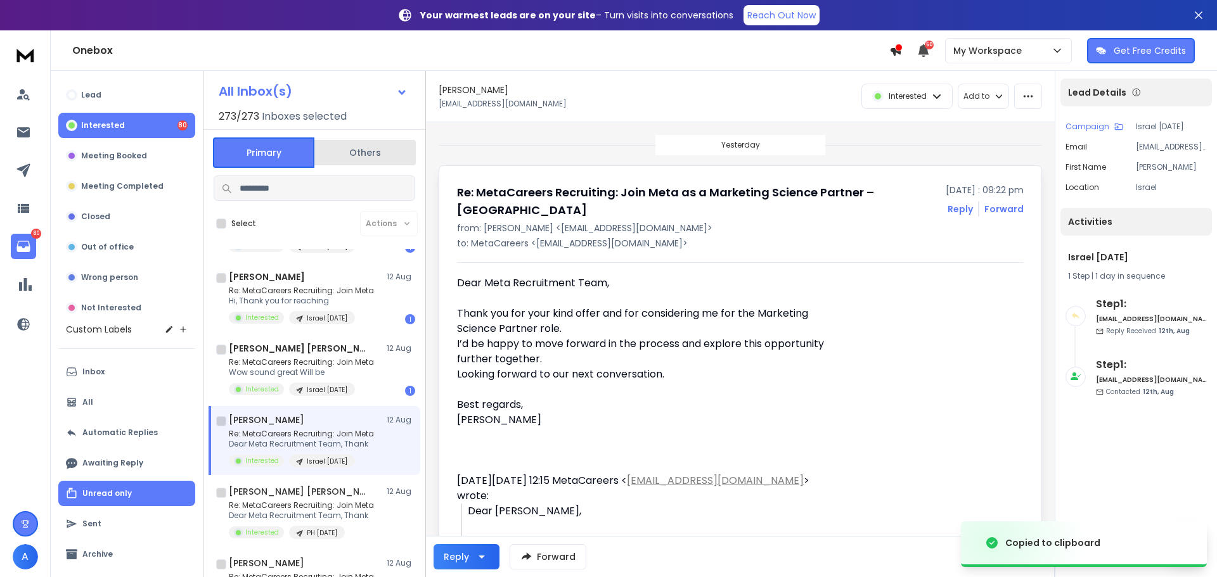
click at [541, 240] on p "to: MetaCareers <recruit@careersconnect-journey.com>" at bounding box center [740, 243] width 567 height 13
drag, startPoint x: 541, startPoint y: 240, endPoint x: 686, endPoint y: 240, distance: 144.5
click at [686, 240] on p "to: MetaCareers <recruit@careersconnect-journey.com>" at bounding box center [740, 243] width 567 height 13
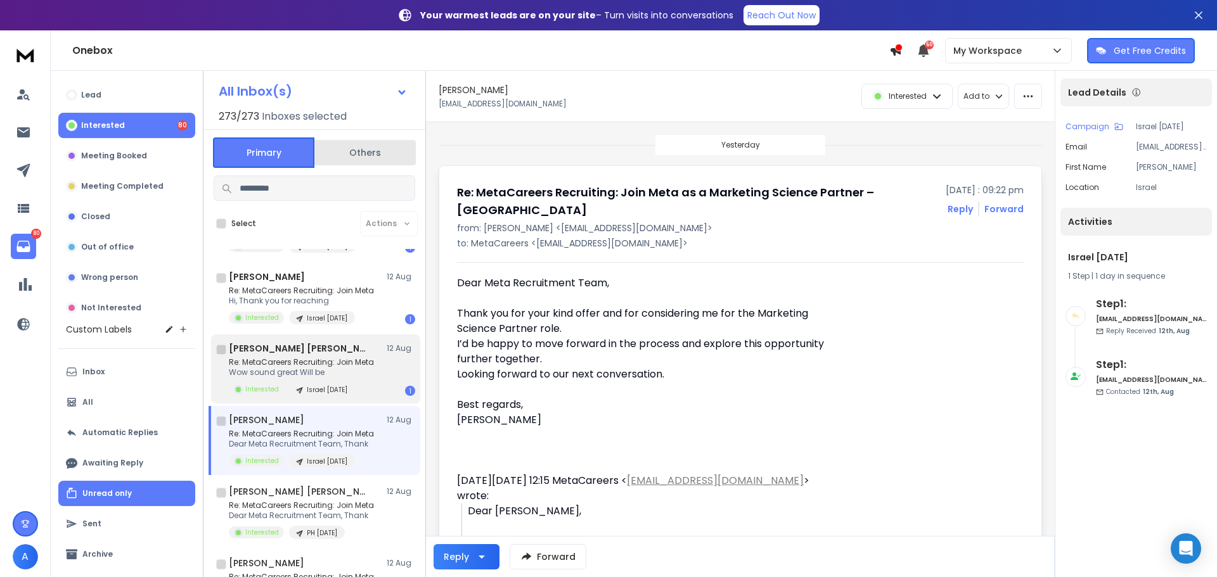
click at [346, 355] on div "ORLY SHOVAL ZRIHEN 12 Aug Re: MetaCareers Recruiting: Join Meta Wow sound great…" at bounding box center [322, 369] width 186 height 54
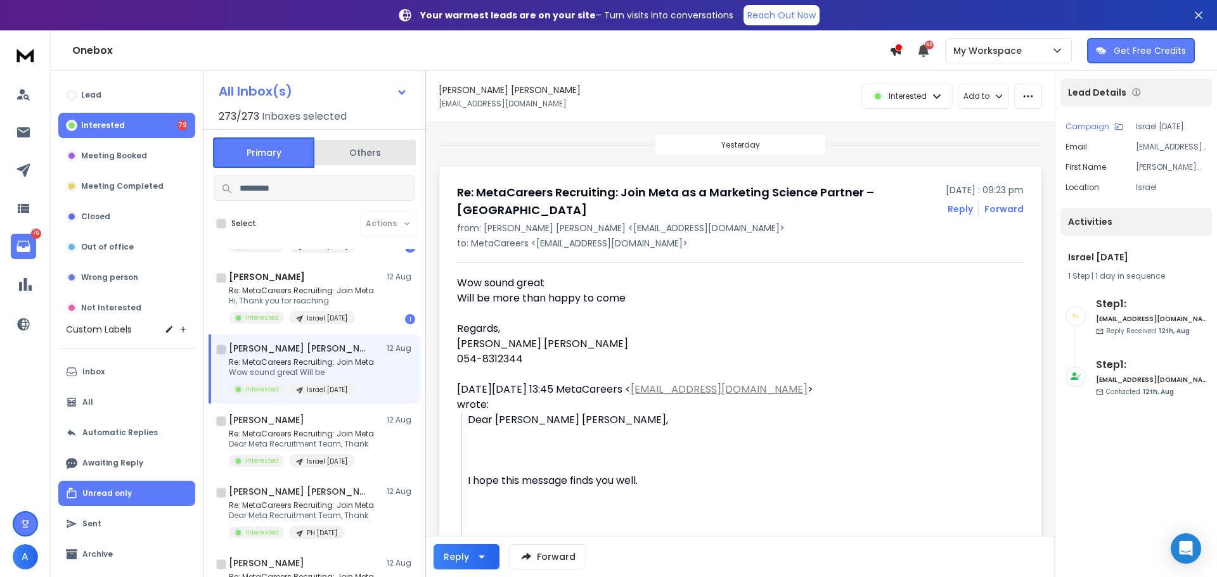
click at [507, 103] on p "assaforly@gmail.com" at bounding box center [503, 104] width 128 height 10
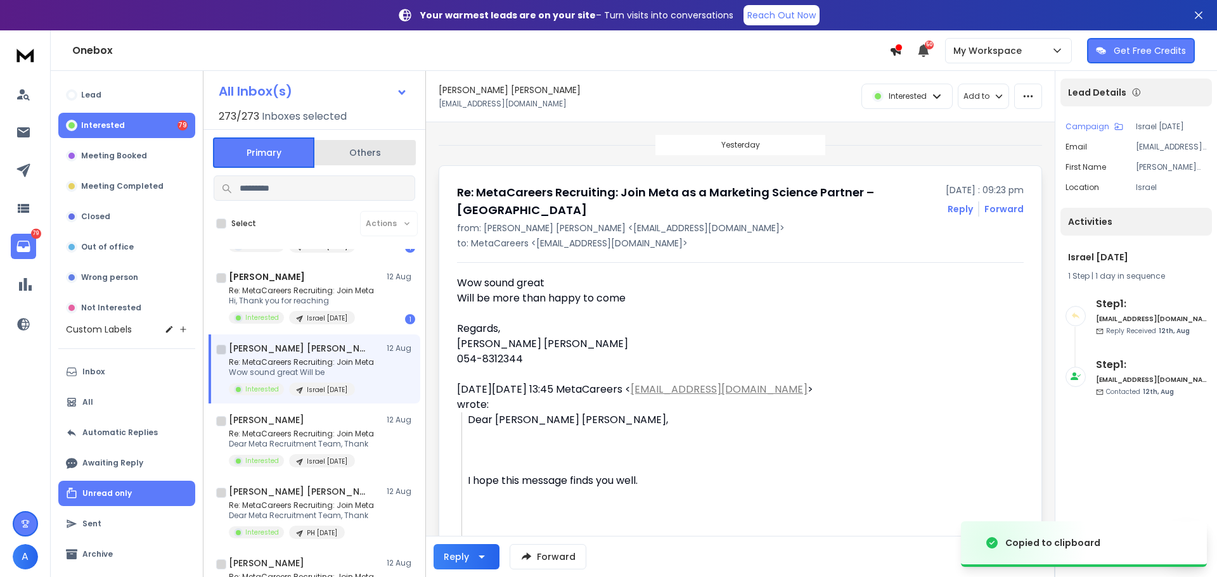
click at [539, 245] on p "to: MetaCareers <works@careersconnect-jobs.com>" at bounding box center [740, 243] width 567 height 13
drag, startPoint x: 539, startPoint y: 245, endPoint x: 669, endPoint y: 245, distance: 129.9
click at [669, 245] on p "to: MetaCareers <works@careersconnect-jobs.com>" at bounding box center [740, 243] width 567 height 13
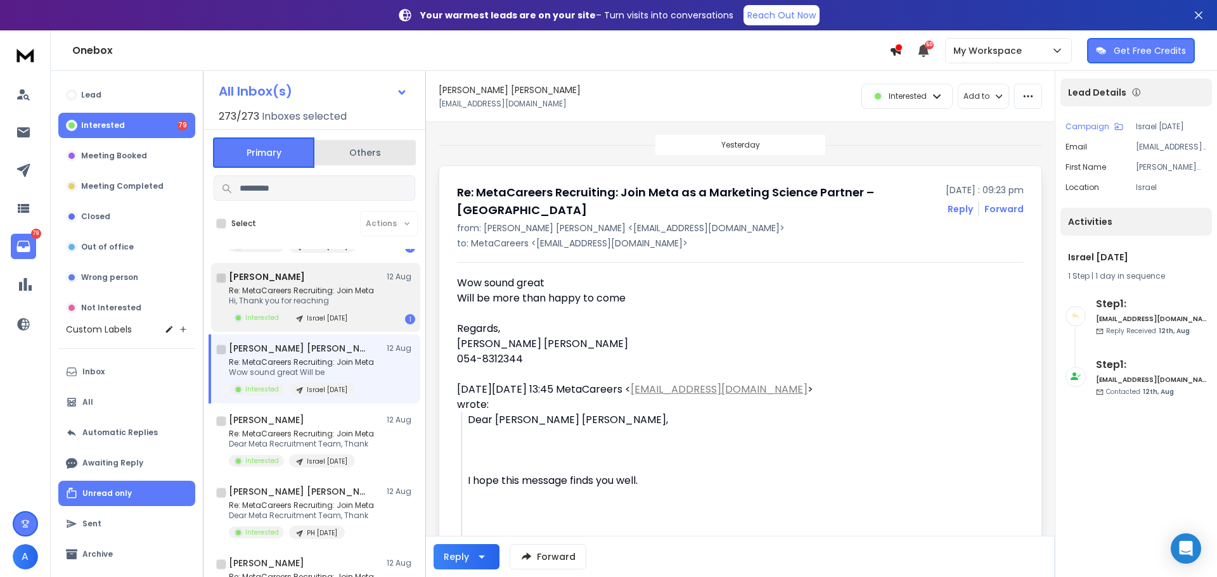
click at [318, 303] on p "Hi, Thank you for reaching" at bounding box center [301, 301] width 145 height 10
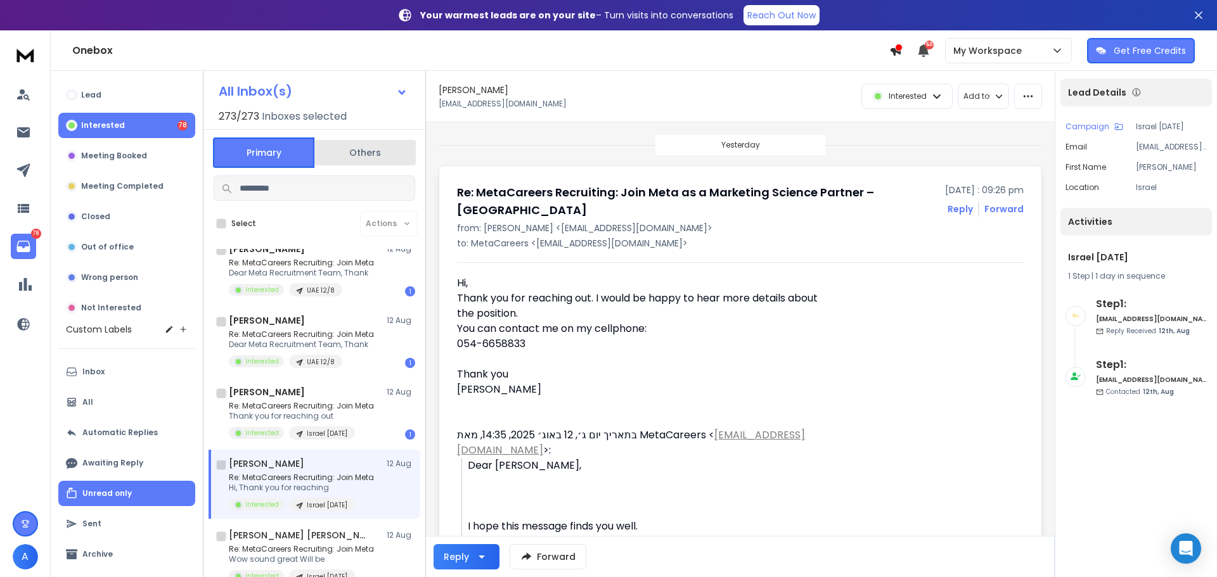
scroll to position [5385, 0]
click at [515, 101] on p "amitdovrat1@gmail.com" at bounding box center [503, 104] width 128 height 10
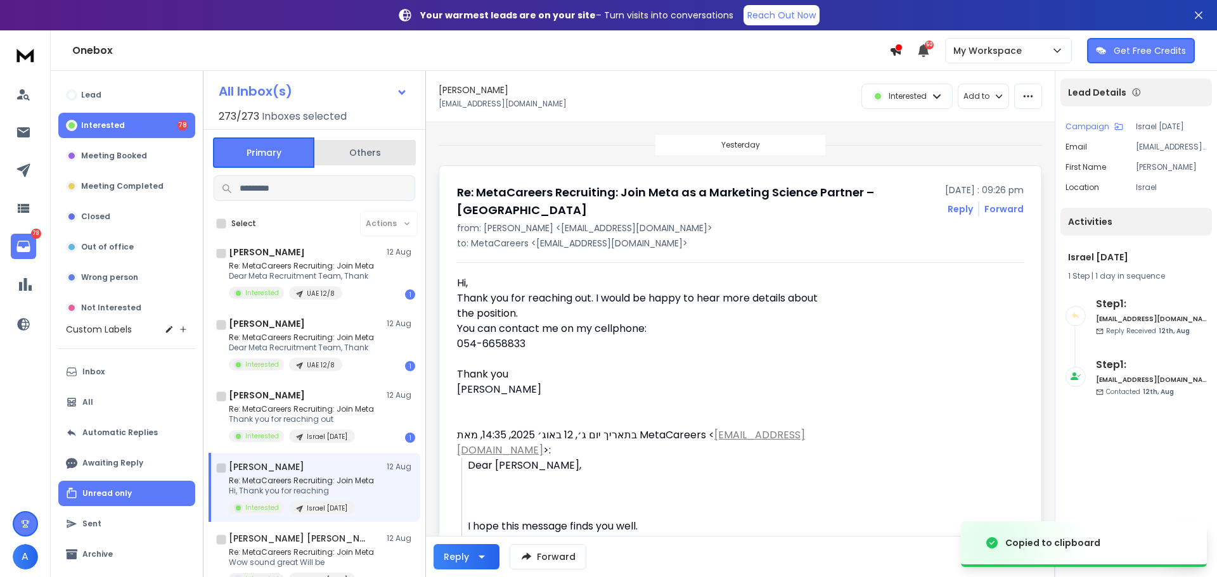
click at [540, 245] on p "to: MetaCareers <recruit@careersconnectglobal.com>" at bounding box center [740, 243] width 567 height 13
drag, startPoint x: 540, startPoint y: 245, endPoint x: 673, endPoint y: 246, distance: 133.1
click at [673, 246] on p "to: MetaCareers <recruit@careersconnectglobal.com>" at bounding box center [740, 243] width 567 height 13
click at [349, 395] on div "Noa Rozental 12 Aug" at bounding box center [322, 395] width 186 height 13
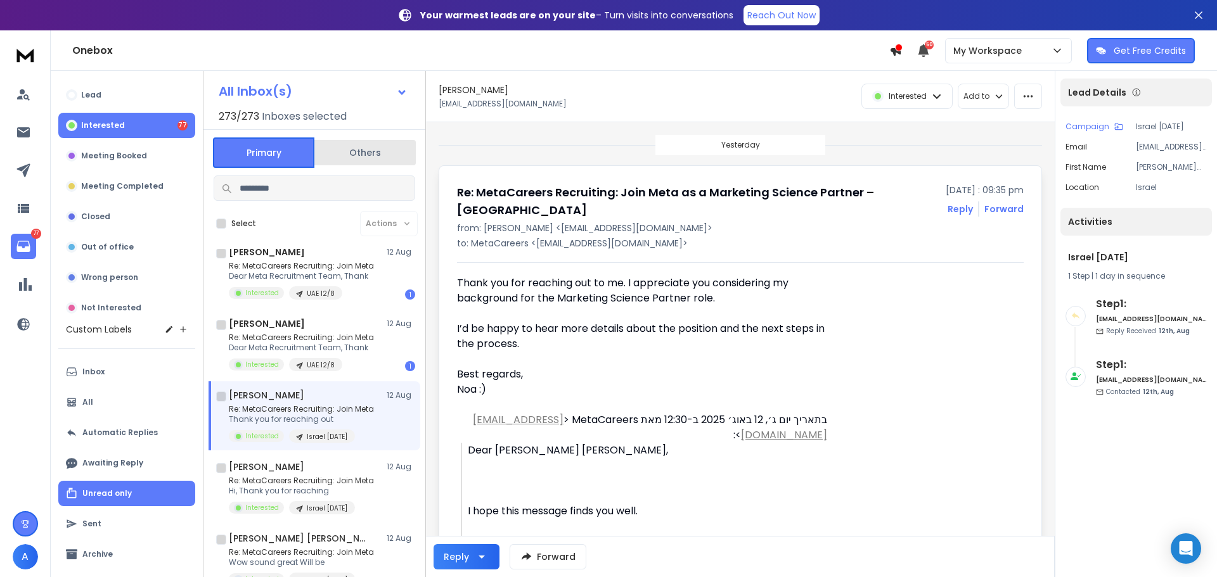
click at [523, 106] on p "noa.rosental@gmail.com" at bounding box center [503, 104] width 128 height 10
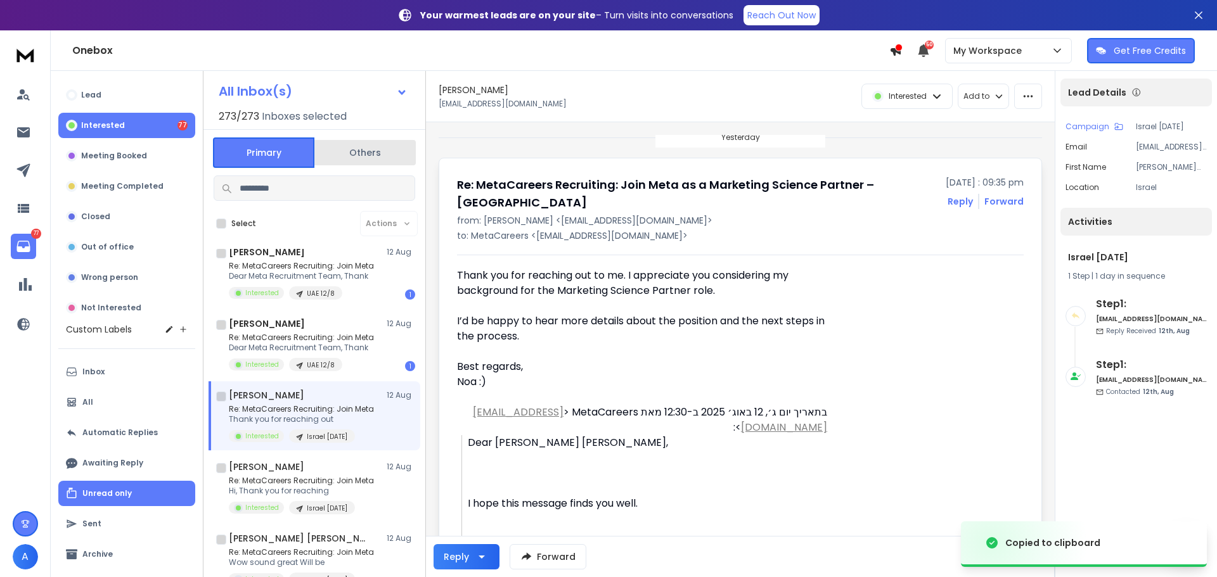
scroll to position [0, 0]
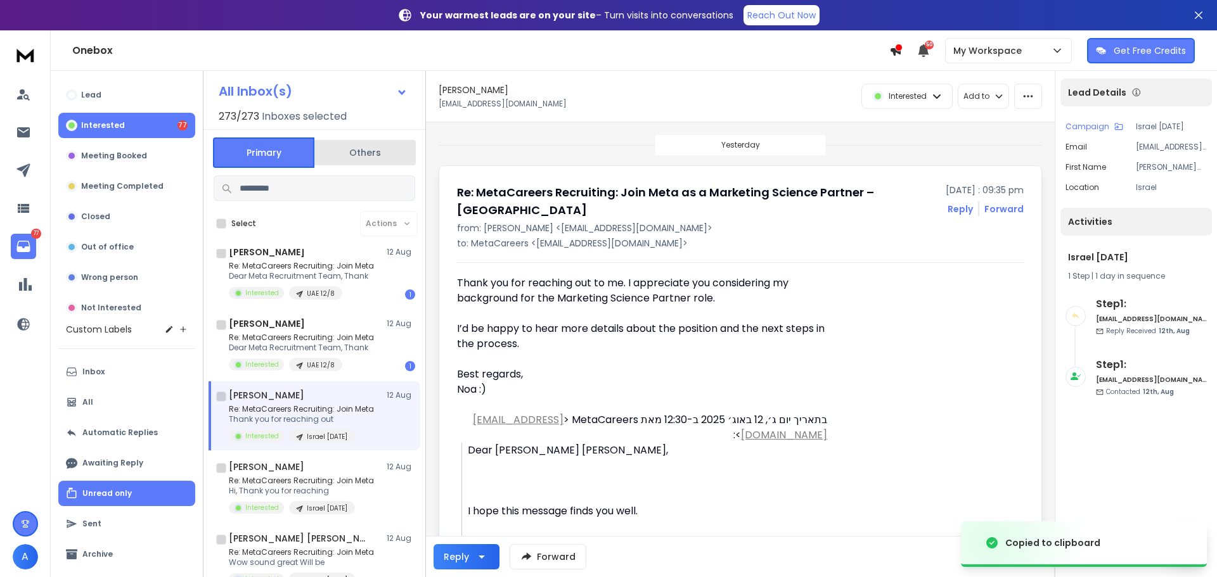
click at [538, 245] on p "to: MetaCareers <works@careersconnectglobal.com>" at bounding box center [740, 243] width 567 height 13
drag, startPoint x: 538, startPoint y: 245, endPoint x: 678, endPoint y: 242, distance: 140.1
click at [678, 242] on p "to: MetaCareers <works@careersconnectglobal.com>" at bounding box center [740, 243] width 567 height 13
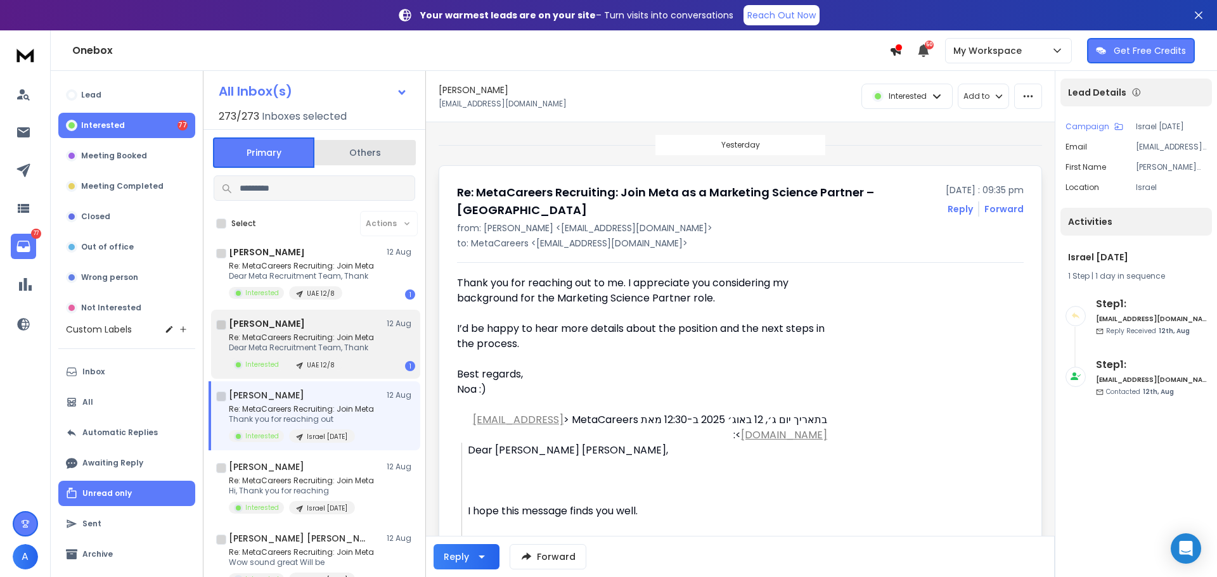
click at [364, 346] on p "Dear Meta Recruitment Team, Thank" at bounding box center [301, 348] width 145 height 10
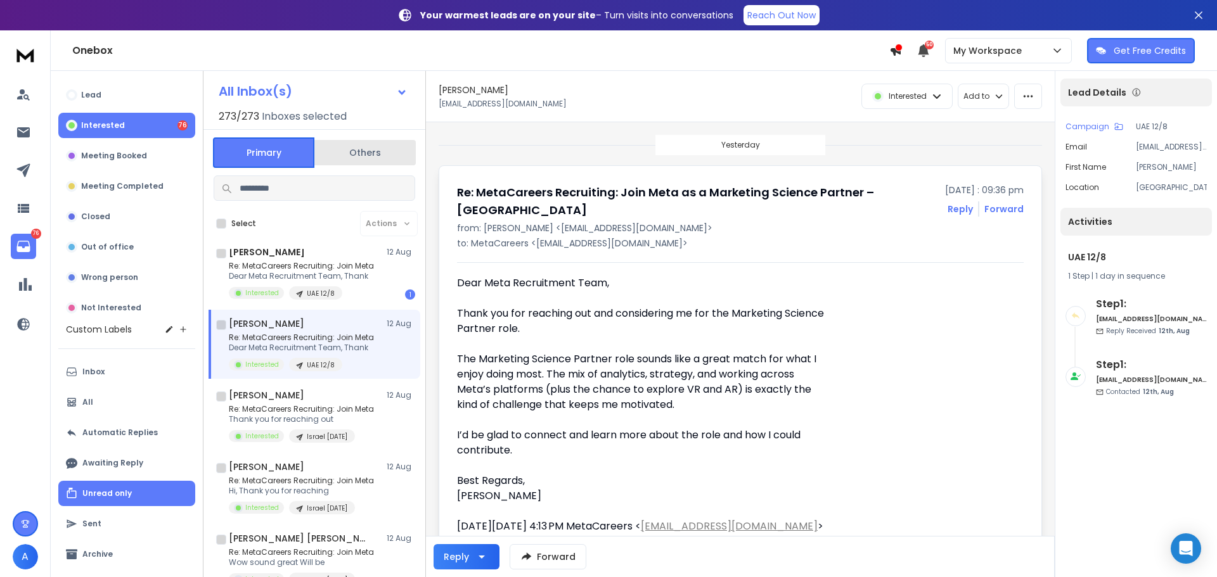
click at [577, 223] on p "from: Nawar Rajjouleh <nawwar.rojouleh@gmail.com>" at bounding box center [740, 228] width 567 height 13
drag, startPoint x: 577, startPoint y: 223, endPoint x: 681, endPoint y: 226, distance: 104.0
click at [681, 226] on p "from: Nawar Rajjouleh <nawwar.rojouleh@gmail.com>" at bounding box center [740, 228] width 567 height 13
click at [539, 245] on p "to: MetaCareers <works@careersconnecttalent.com>" at bounding box center [740, 243] width 567 height 13
drag, startPoint x: 539, startPoint y: 245, endPoint x: 674, endPoint y: 242, distance: 134.4
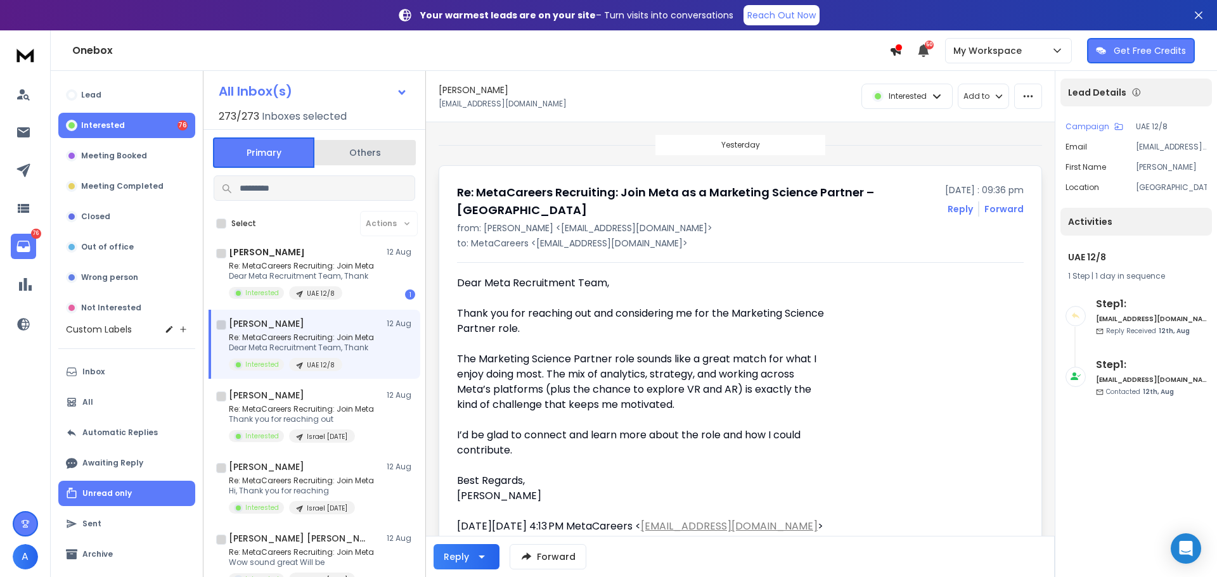
click at [674, 242] on p "to: MetaCareers <works@careersconnecttalent.com>" at bounding box center [740, 243] width 567 height 13
click at [363, 282] on div "Re: MetaCareers Recruiting: Join Meta Dear Meta Recruitment Team, Thank Interes…" at bounding box center [301, 280] width 145 height 39
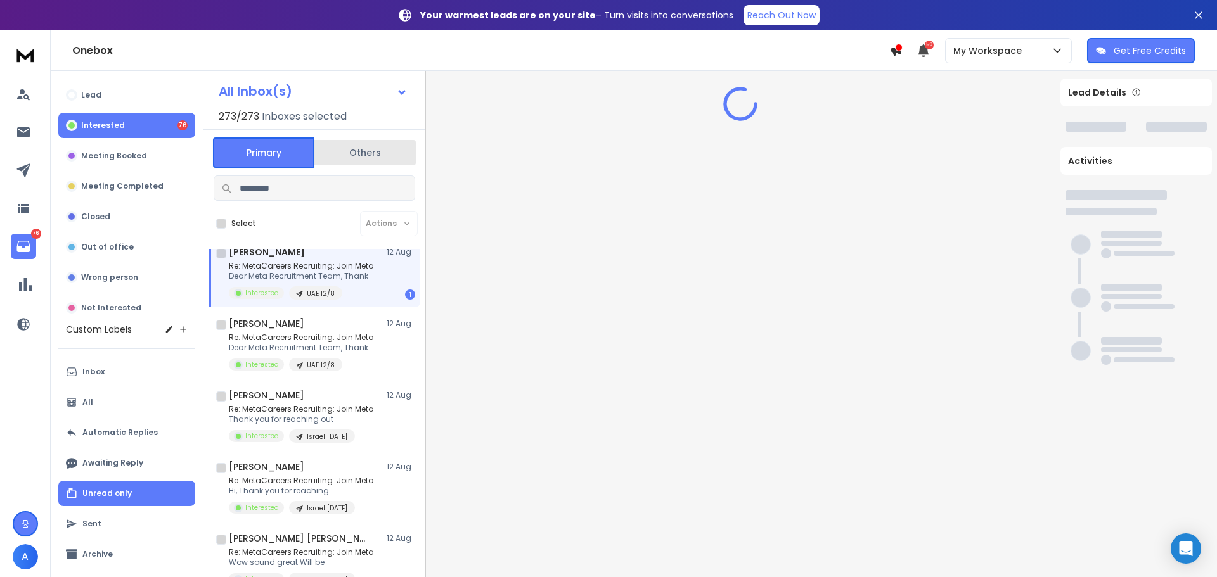
scroll to position [5322, 0]
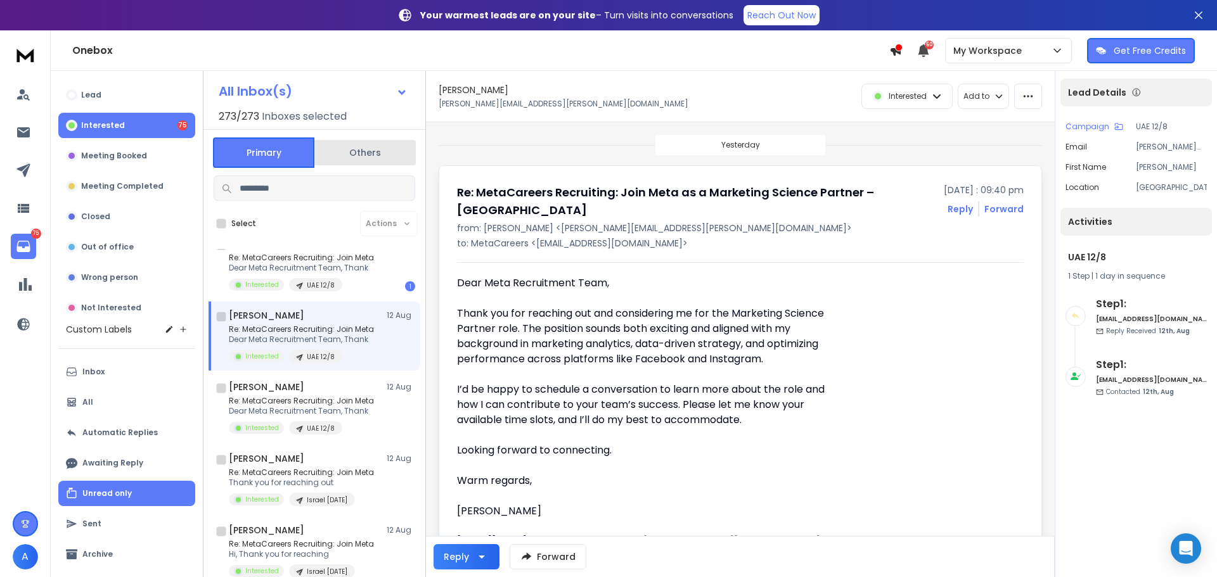
click at [503, 111] on div "sean fernandes sean fernandes sean.l.fernandes@gmail.com Interested Add to Inte…" at bounding box center [740, 96] width 629 height 51
click at [504, 105] on p "sean.l.fernandes@gmail.com" at bounding box center [564, 104] width 250 height 10
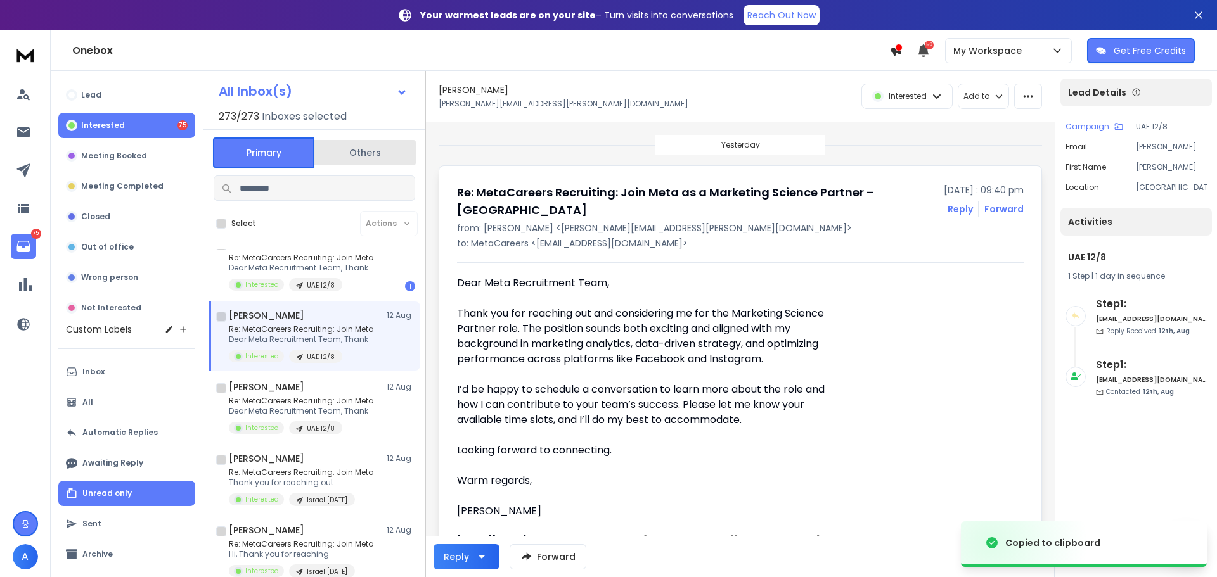
click at [540, 240] on p "to: MetaCareers <info@careersconnect-staff.com>" at bounding box center [740, 243] width 567 height 13
drag, startPoint x: 540, startPoint y: 240, endPoint x: 669, endPoint y: 240, distance: 129.3
click at [669, 240] on p "to: MetaCareers <info@careersconnect-staff.com>" at bounding box center [740, 243] width 567 height 13
click at [359, 271] on p "Dear Meta Recruitment Team, Thank" at bounding box center [301, 268] width 145 height 10
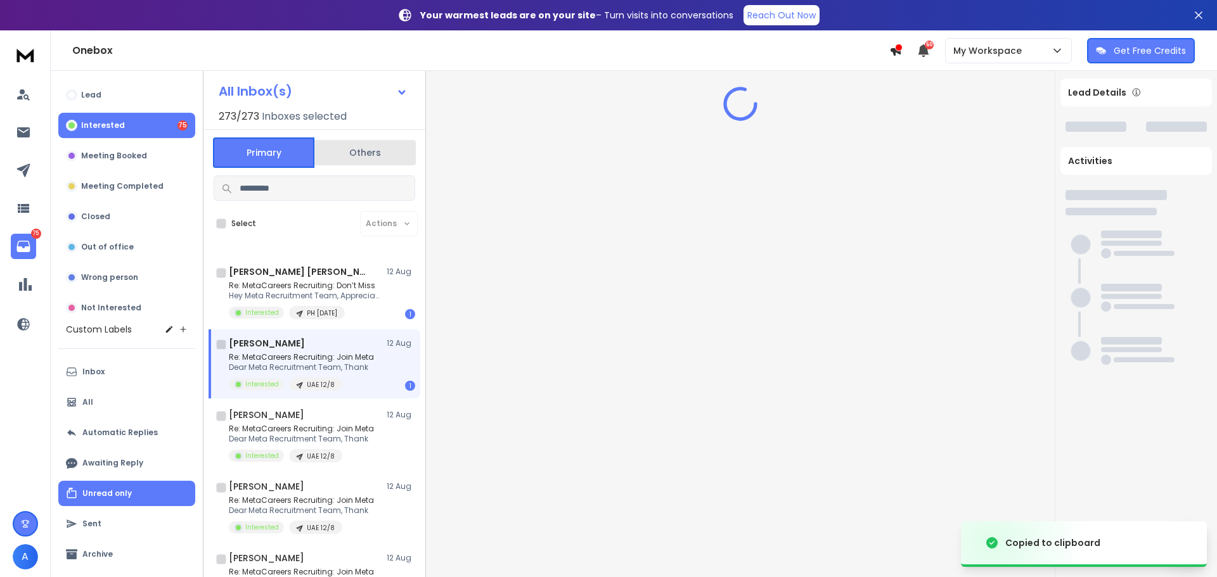
scroll to position [5195, 0]
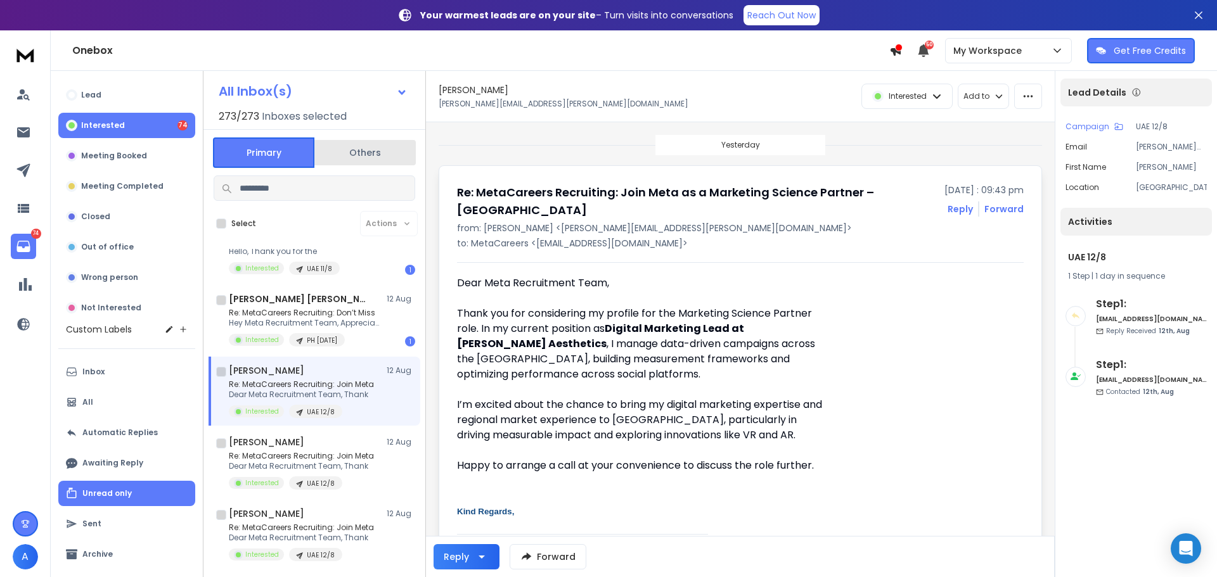
click at [517, 106] on p "Nehal.Mohammed@hotmail.com" at bounding box center [564, 104] width 250 height 10
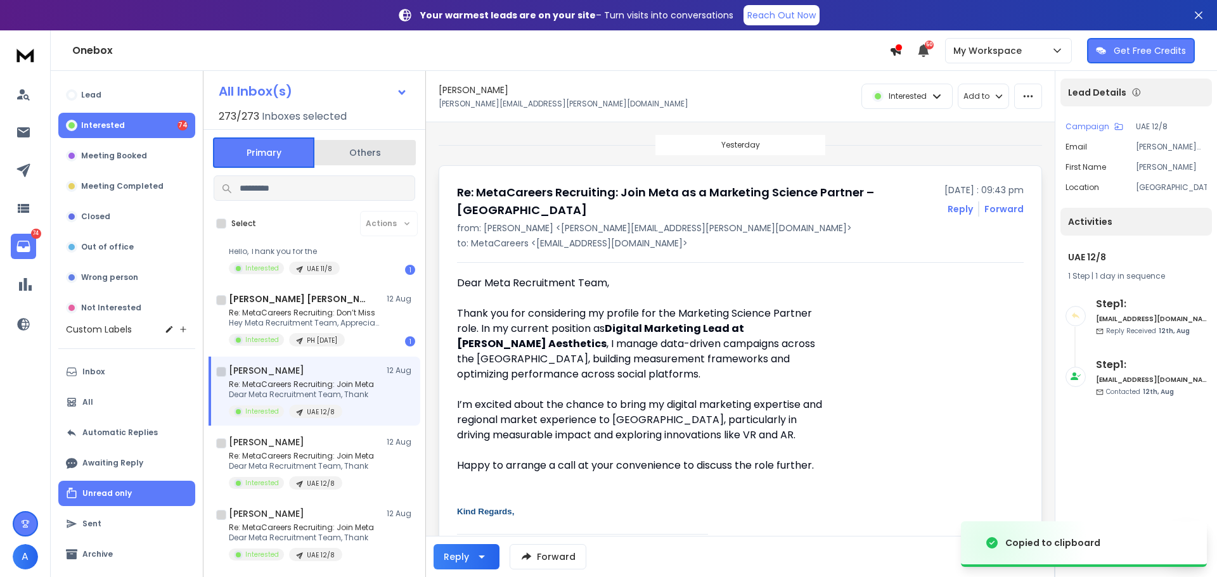
click at [548, 246] on p "to: MetaCareers <employee@careersconnect-hiring.com>" at bounding box center [740, 243] width 567 height 13
drag, startPoint x: 669, startPoint y: 238, endPoint x: 699, endPoint y: 238, distance: 30.4
click at [699, 238] on p "to: MetaCareers <employee@careersconnect-hiring.com>" at bounding box center [740, 243] width 567 height 13
click at [364, 316] on p "Re: MetaCareers Recruiting: Don’t Miss" at bounding box center [305, 313] width 152 height 10
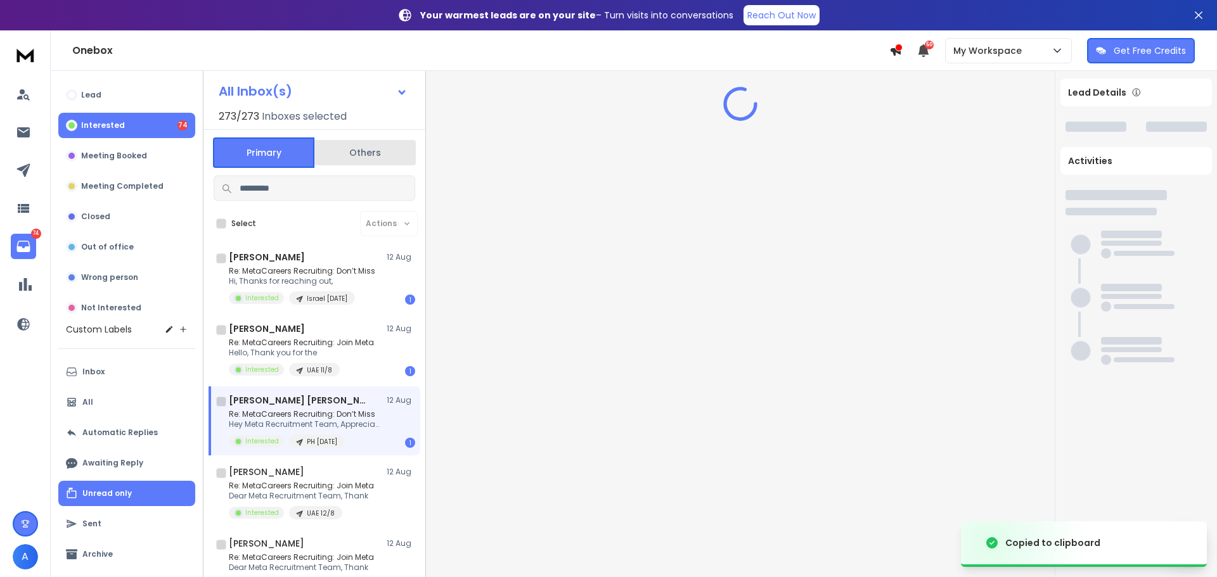
scroll to position [5068, 0]
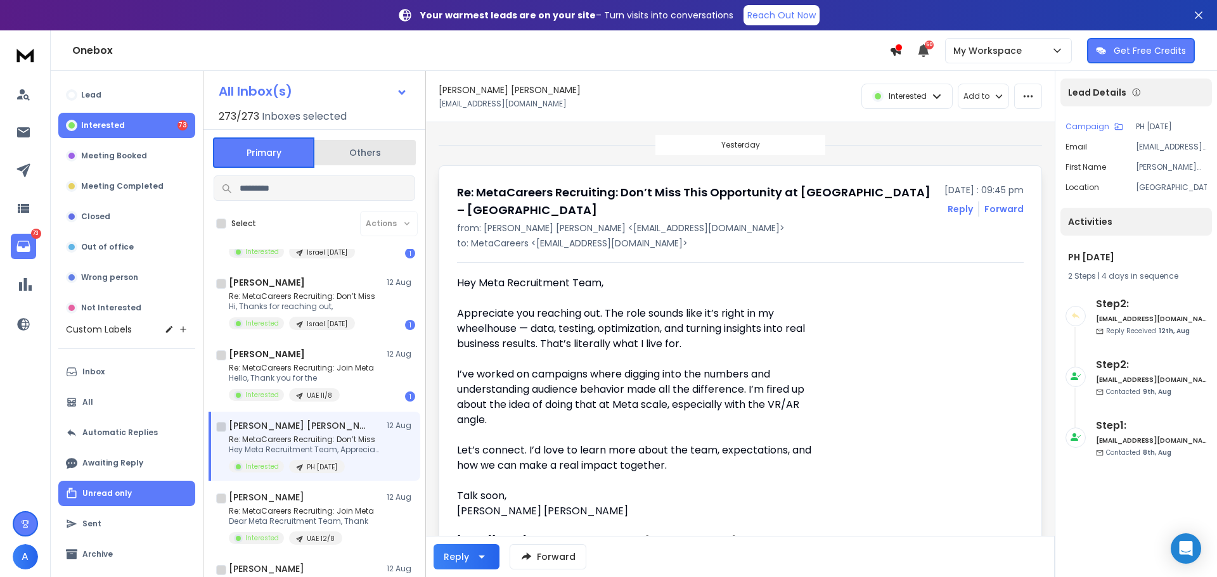
click at [506, 101] on p "flsmmvajovyann@gmail.com" at bounding box center [503, 104] width 128 height 10
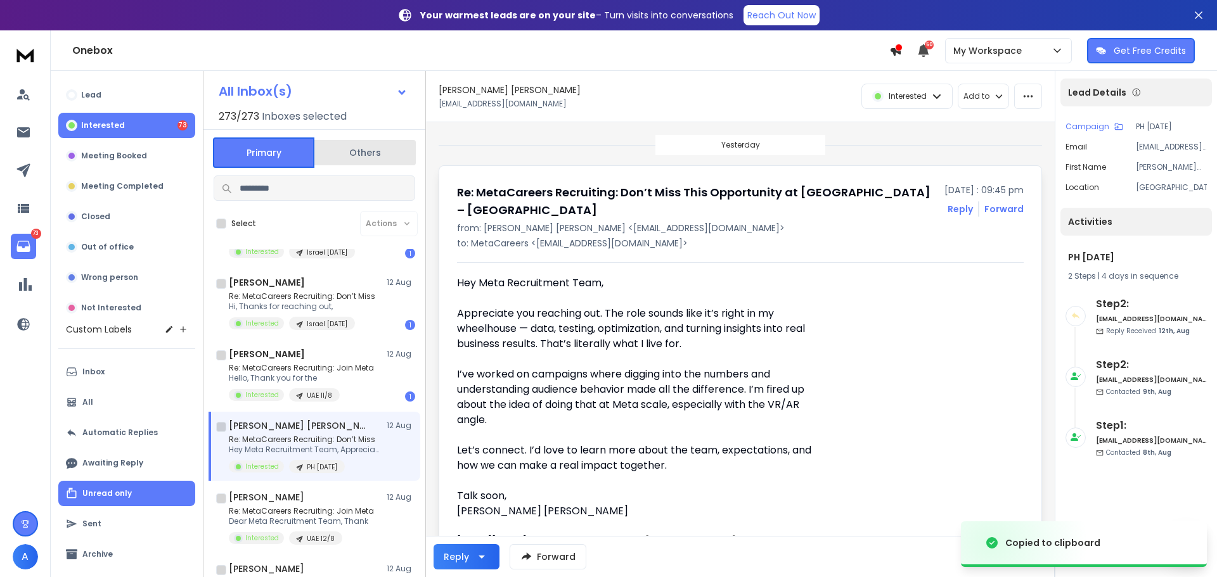
click at [541, 245] on p "to: MetaCareers <hr@careersconnect-applicants.com>" at bounding box center [740, 243] width 567 height 13
drag, startPoint x: 541, startPoint y: 245, endPoint x: 688, endPoint y: 243, distance: 147.7
click at [688, 243] on p "to: MetaCareers <hr@careersconnect-applicants.com>" at bounding box center [740, 243] width 567 height 13
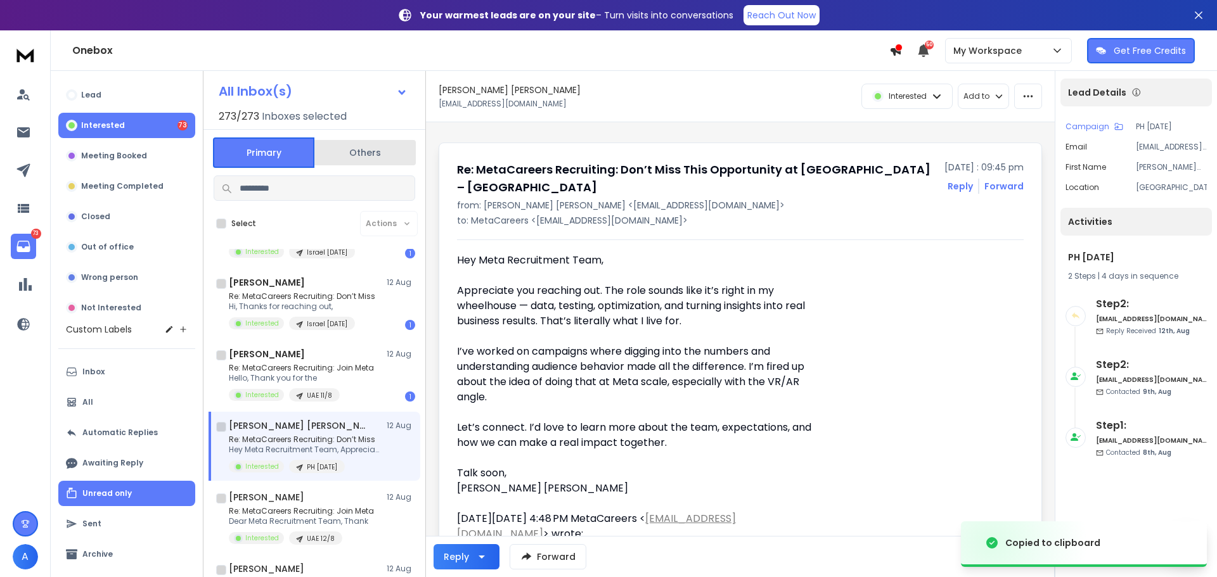
scroll to position [0, 0]
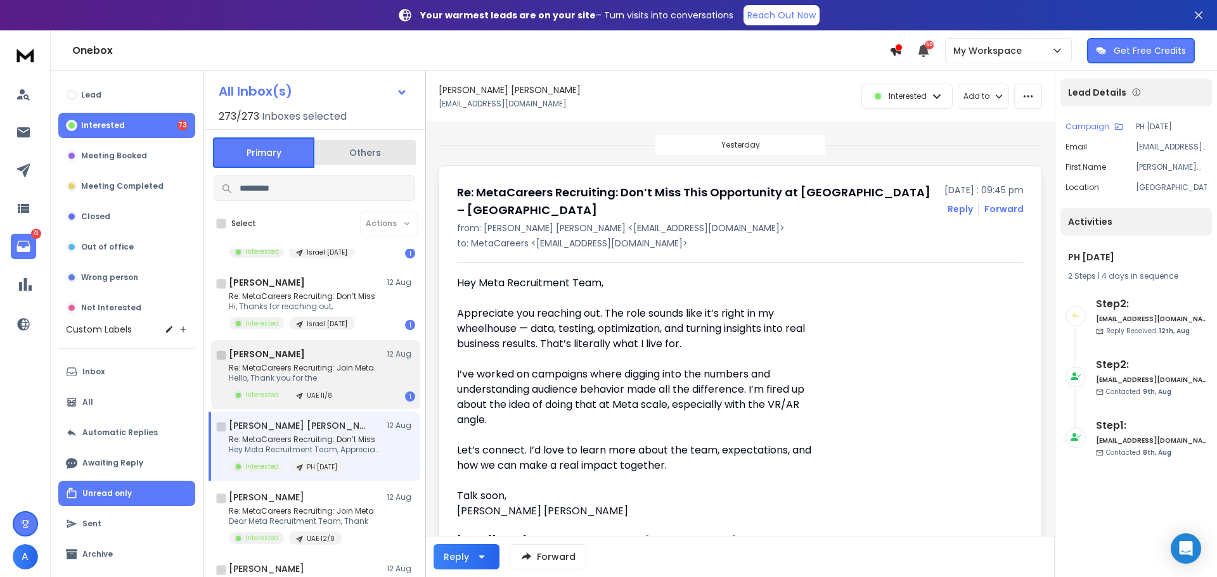
click at [352, 364] on p "Re: MetaCareers Recruiting: Join Meta" at bounding box center [301, 368] width 145 height 10
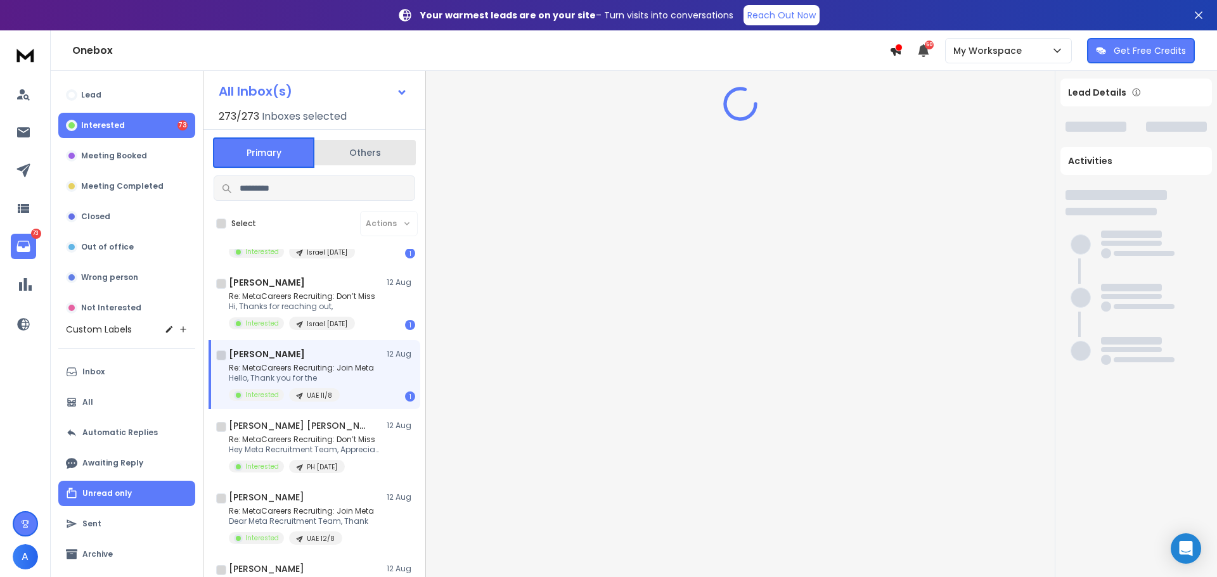
scroll to position [5005, 0]
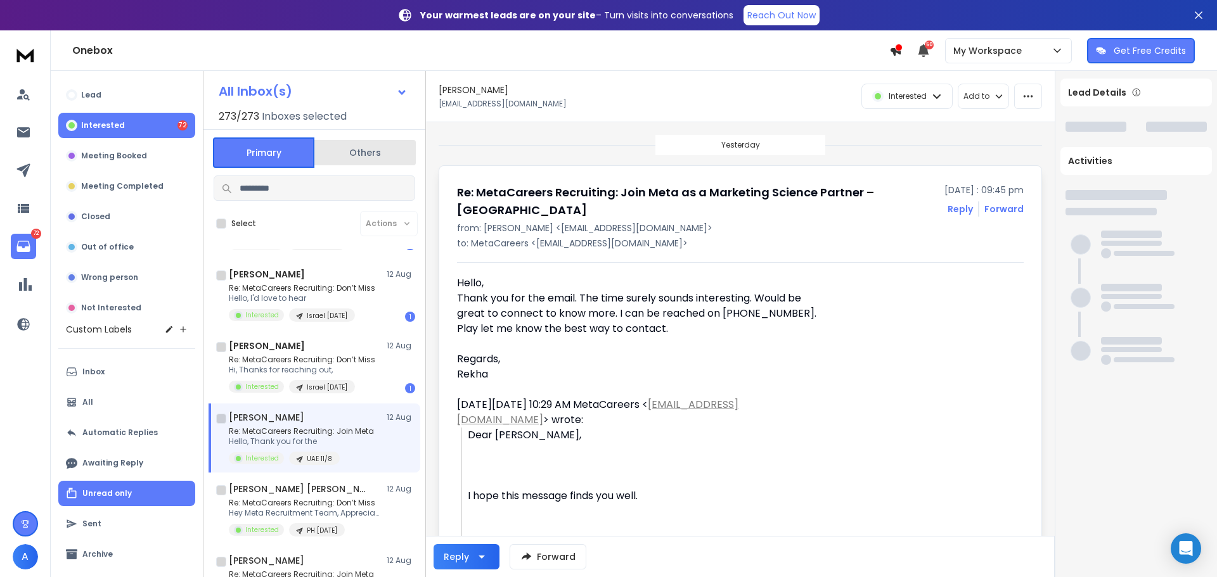
click at [517, 101] on p "cre8myspace@gmail.com" at bounding box center [503, 104] width 128 height 10
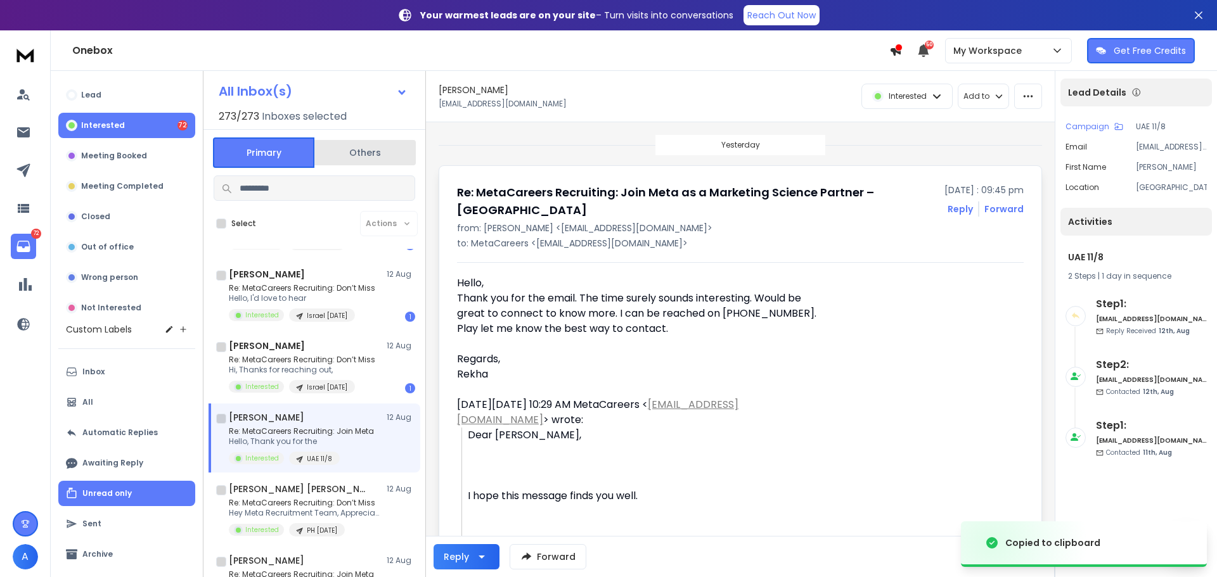
click at [543, 245] on p "to: MetaCareers <info@careersconnect-talenthub.com>" at bounding box center [740, 243] width 567 height 13
drag, startPoint x: 543, startPoint y: 245, endPoint x: 685, endPoint y: 242, distance: 142.6
click at [685, 242] on p "to: MetaCareers <info@careersconnect-talenthub.com>" at bounding box center [740, 243] width 567 height 13
click at [372, 364] on p "Re: MetaCareers Recruiting: Don’t Miss" at bounding box center [302, 360] width 146 height 10
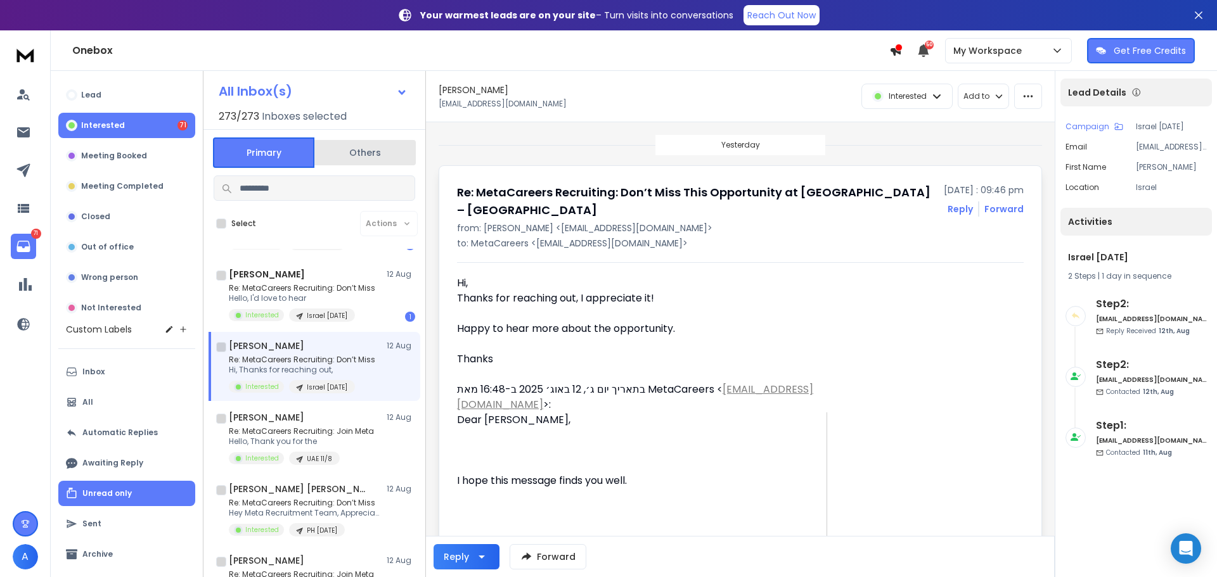
click at [548, 224] on p "from: Tikva Malka <tikva.malka1@gmail.com>" at bounding box center [740, 228] width 567 height 13
drag, startPoint x: 548, startPoint y: 224, endPoint x: 640, endPoint y: 223, distance: 91.3
click at [640, 223] on p "from: Tikva Malka <tikva.malka1@gmail.com>" at bounding box center [740, 228] width 567 height 13
click at [552, 240] on p "to: MetaCareers <employee@careersconnect-digital.com>" at bounding box center [740, 243] width 567 height 13
drag, startPoint x: 552, startPoint y: 240, endPoint x: 700, endPoint y: 240, distance: 148.3
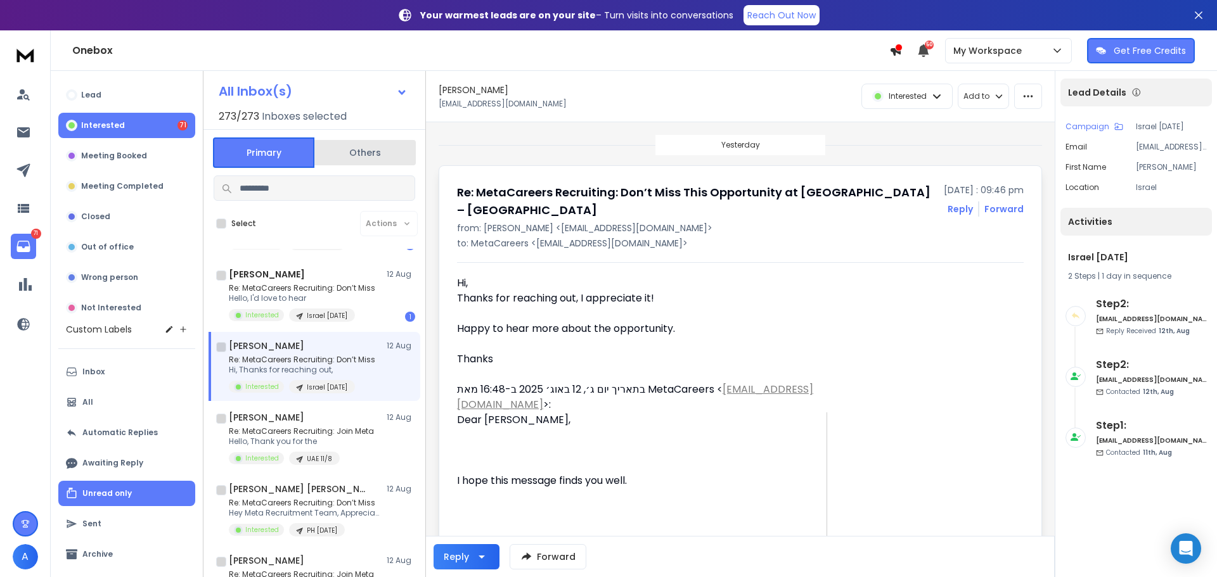
click at [700, 240] on p "to: MetaCareers <employee@careersconnect-digital.com>" at bounding box center [740, 243] width 567 height 13
click at [343, 302] on p "Hello, I'd love to hear" at bounding box center [302, 298] width 146 height 10
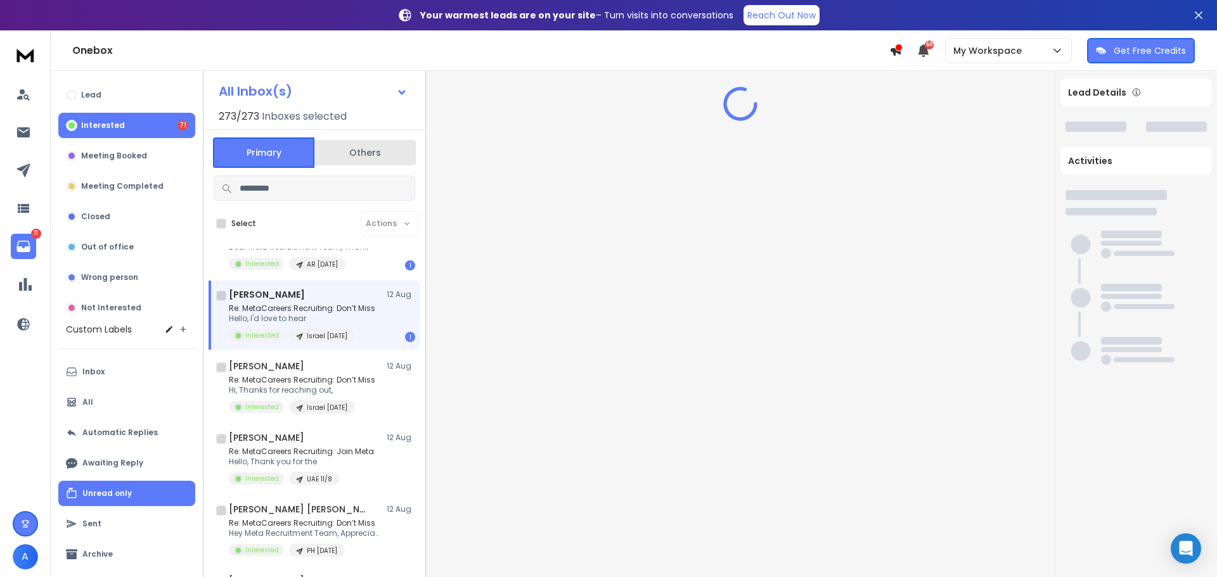
scroll to position [4941, 0]
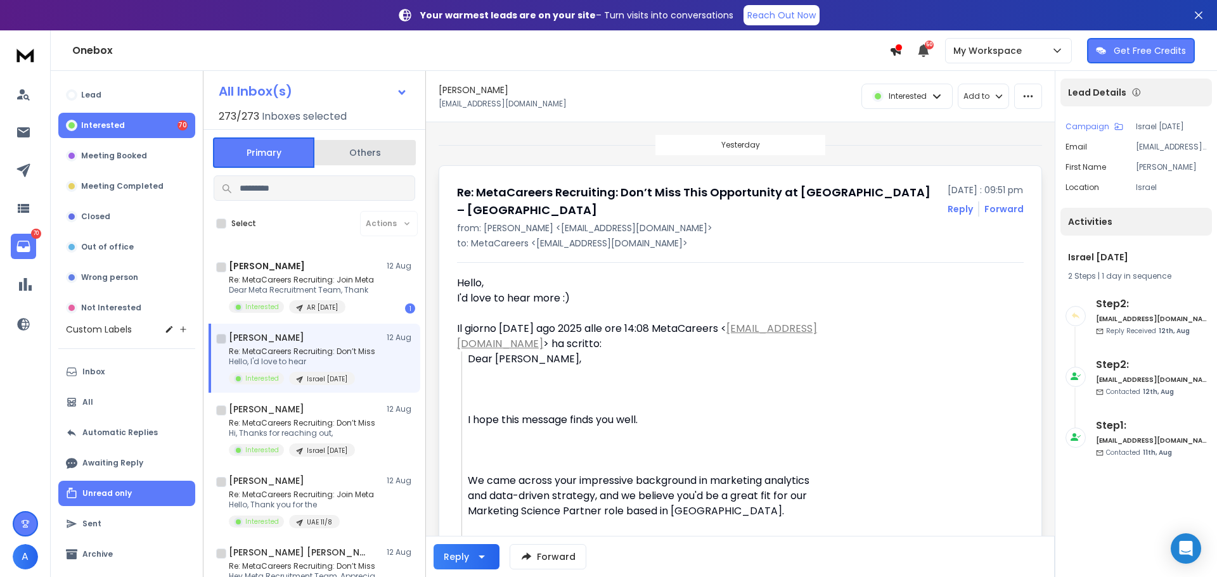
click at [491, 108] on p "micoll1139@gmail.com" at bounding box center [503, 104] width 128 height 10
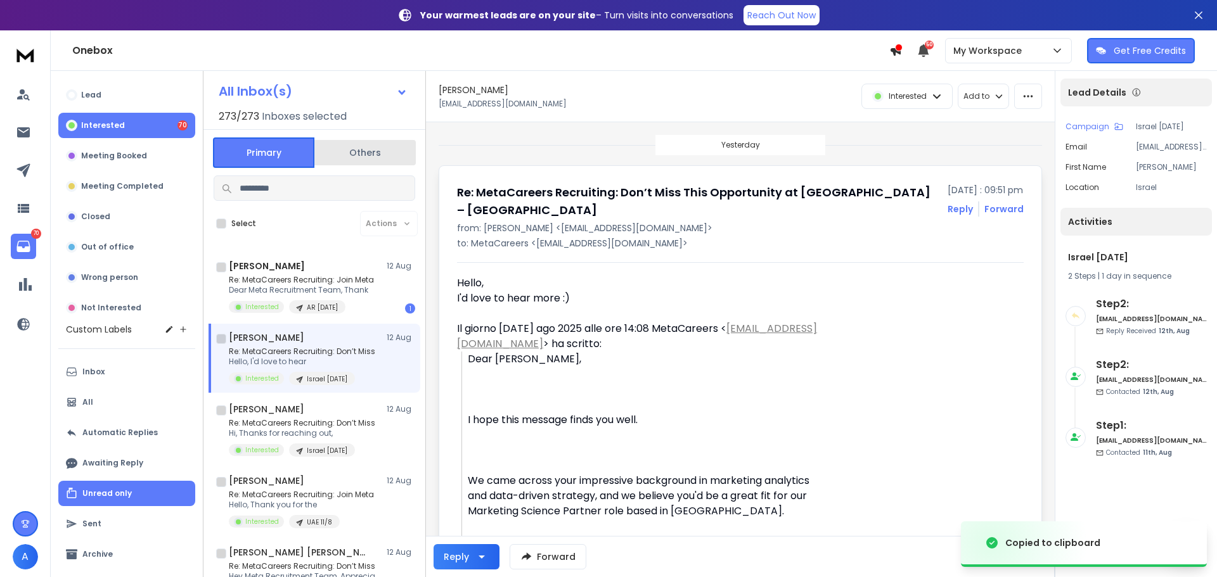
click at [533, 245] on p "to: MetaCareers <hr@careersconnect-talent.com>" at bounding box center [740, 243] width 567 height 13
click at [541, 243] on p "to: MetaCareers <hr@careersconnect-talent.com>" at bounding box center [740, 243] width 567 height 13
drag, startPoint x: 541, startPoint y: 243, endPoint x: 662, endPoint y: 241, distance: 121.7
click at [662, 241] on p "to: MetaCareers <hr@careersconnect-talent.com>" at bounding box center [740, 243] width 567 height 13
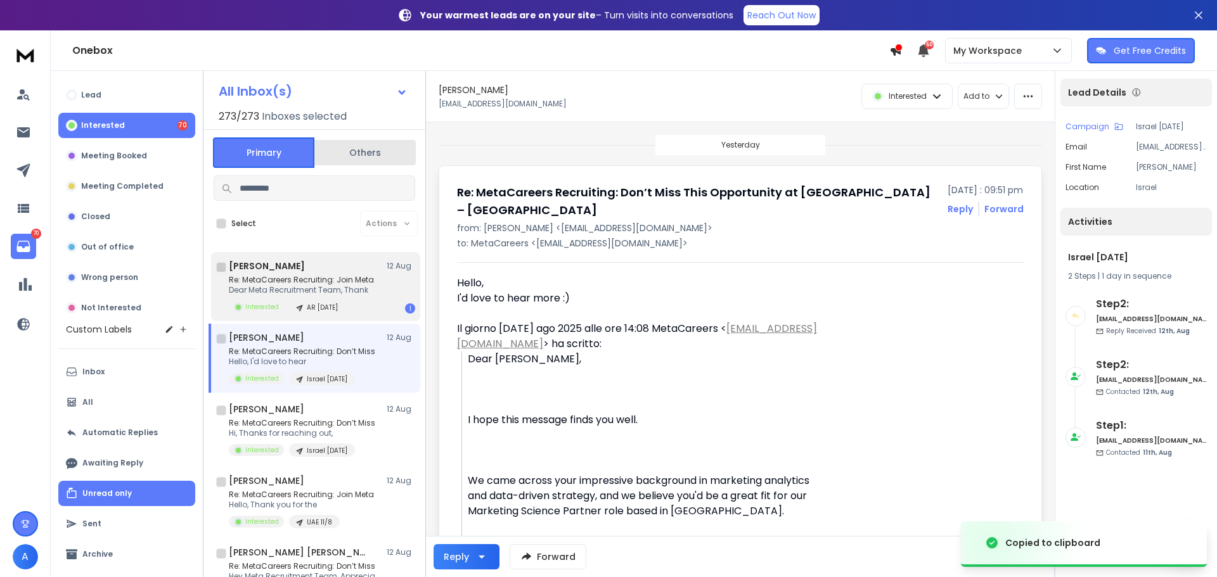
click at [356, 299] on div "Re: MetaCareers Recruiting: Join Meta Dear Meta Recruitment Team, Thank Interes…" at bounding box center [301, 294] width 145 height 39
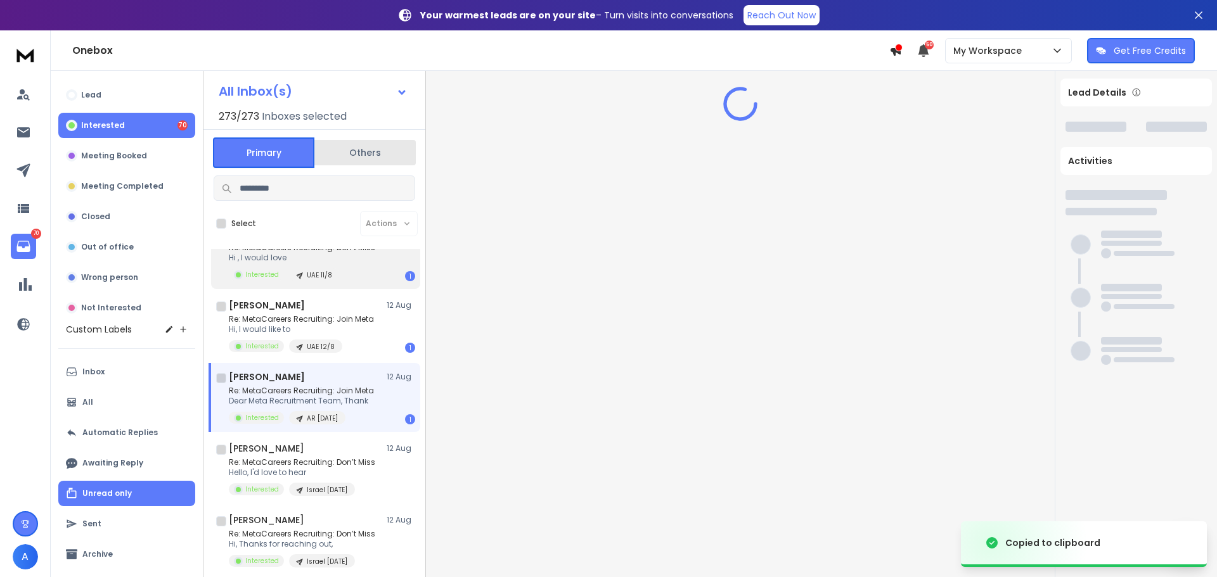
scroll to position [4815, 0]
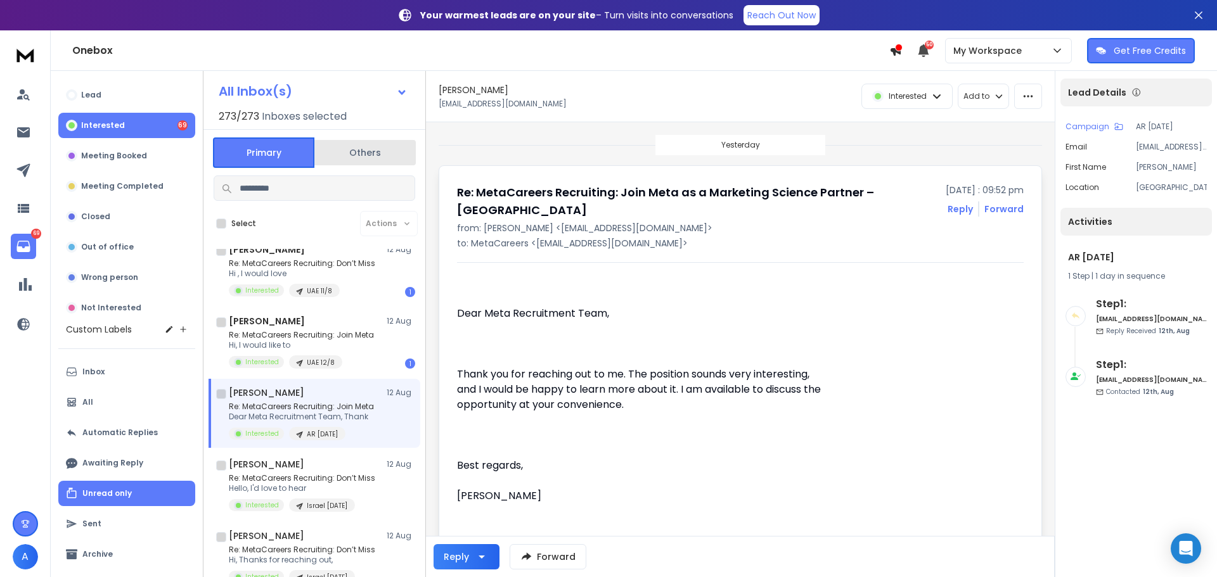
click at [500, 100] on p "antoniamarchisio@gmail.com" at bounding box center [503, 104] width 128 height 10
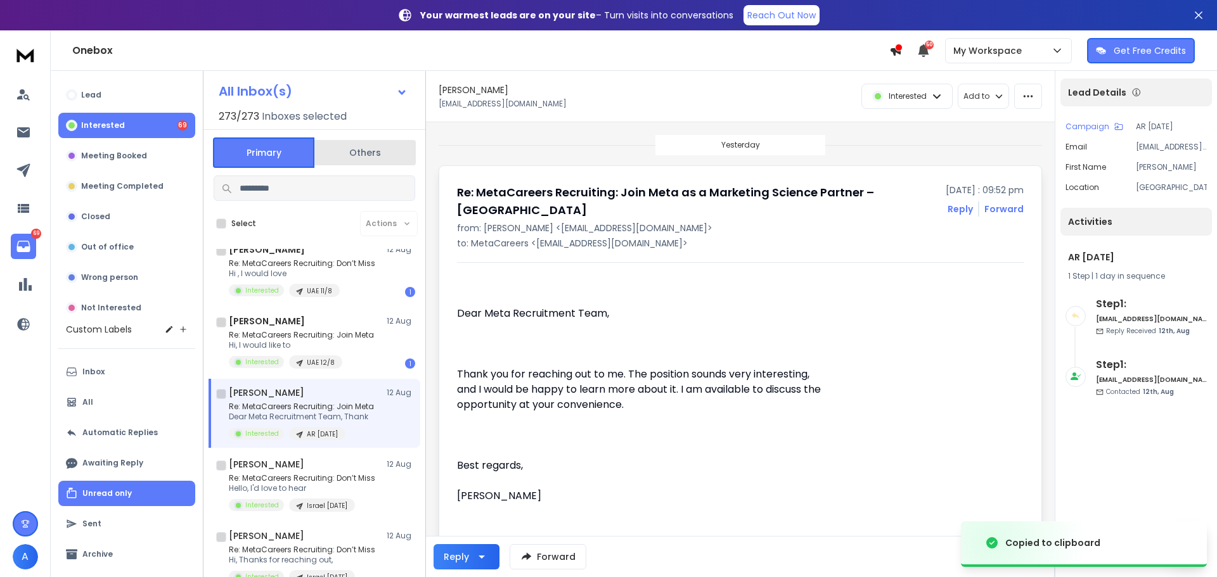
click at [543, 245] on p "to: MetaCareers <recruit@careersconnect-marketers.com>" at bounding box center [740, 243] width 567 height 13
drag, startPoint x: 543, startPoint y: 245, endPoint x: 699, endPoint y: 241, distance: 156.6
click at [699, 241] on p "to: MetaCareers <recruit@careersconnect-marketers.com>" at bounding box center [740, 243] width 567 height 13
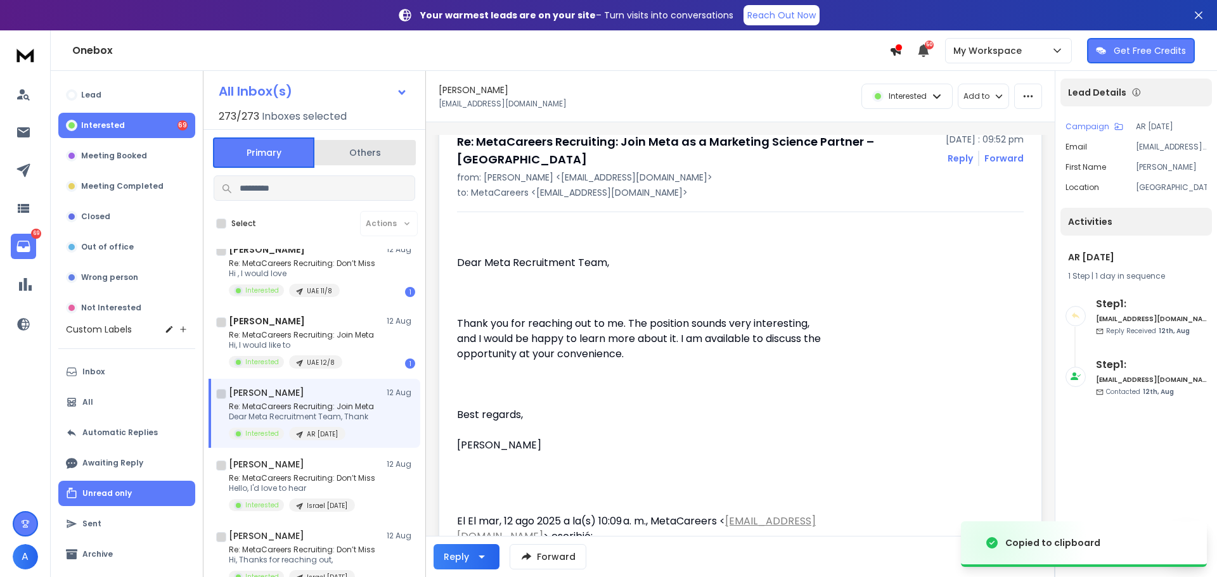
scroll to position [0, 0]
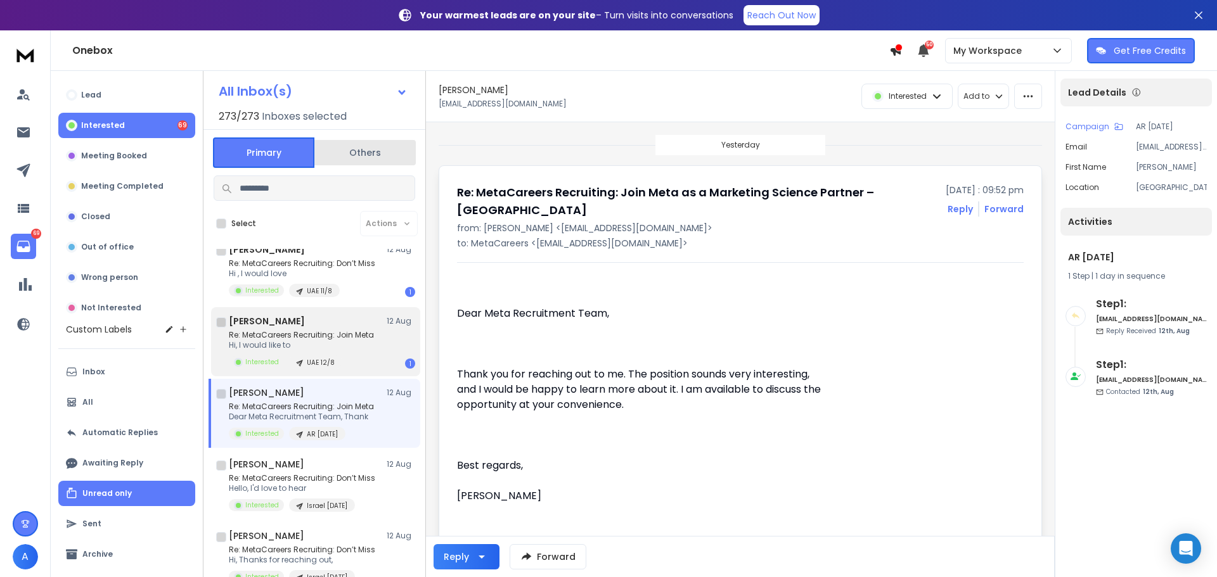
click at [359, 345] on p "Hi, I would like to" at bounding box center [301, 345] width 145 height 10
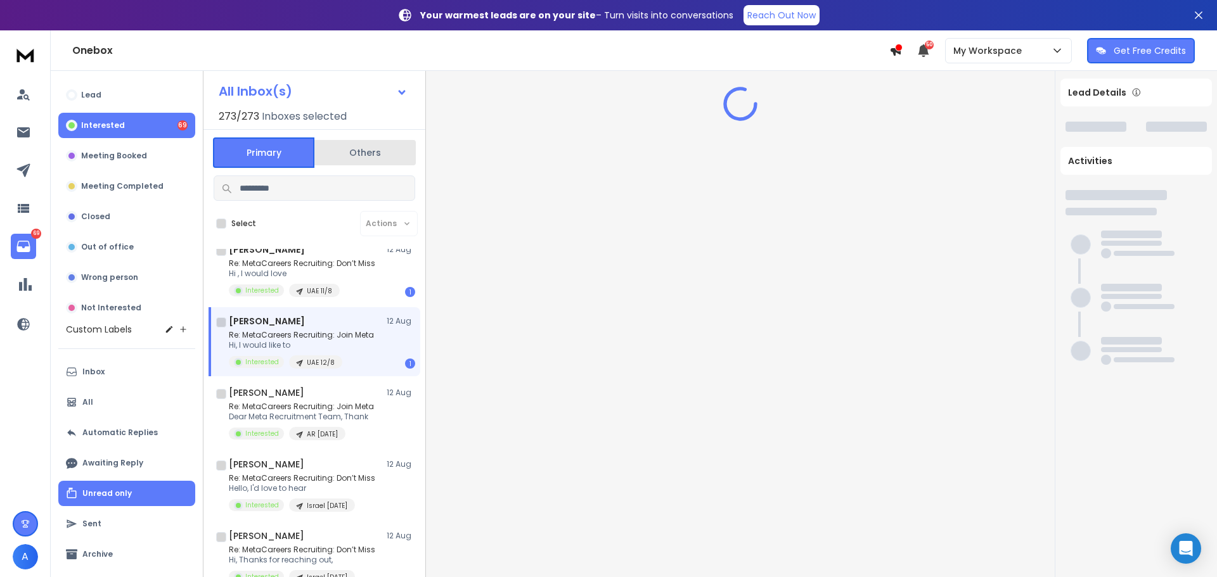
scroll to position [4751, 0]
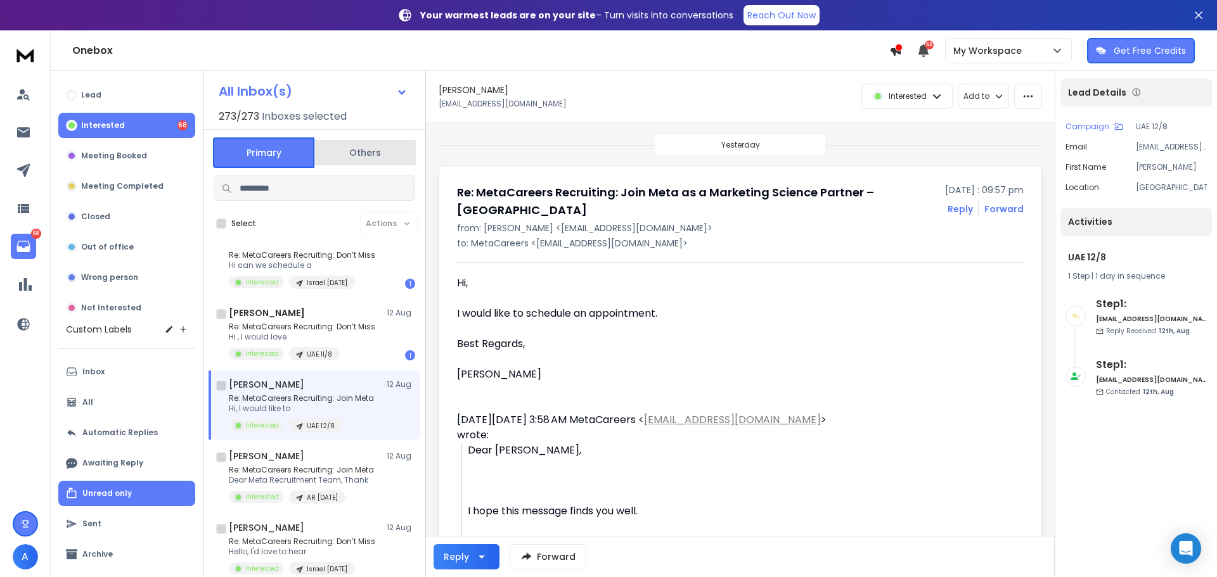
click at [531, 106] on p "alghadban.liliane@gmail.com" at bounding box center [503, 104] width 128 height 10
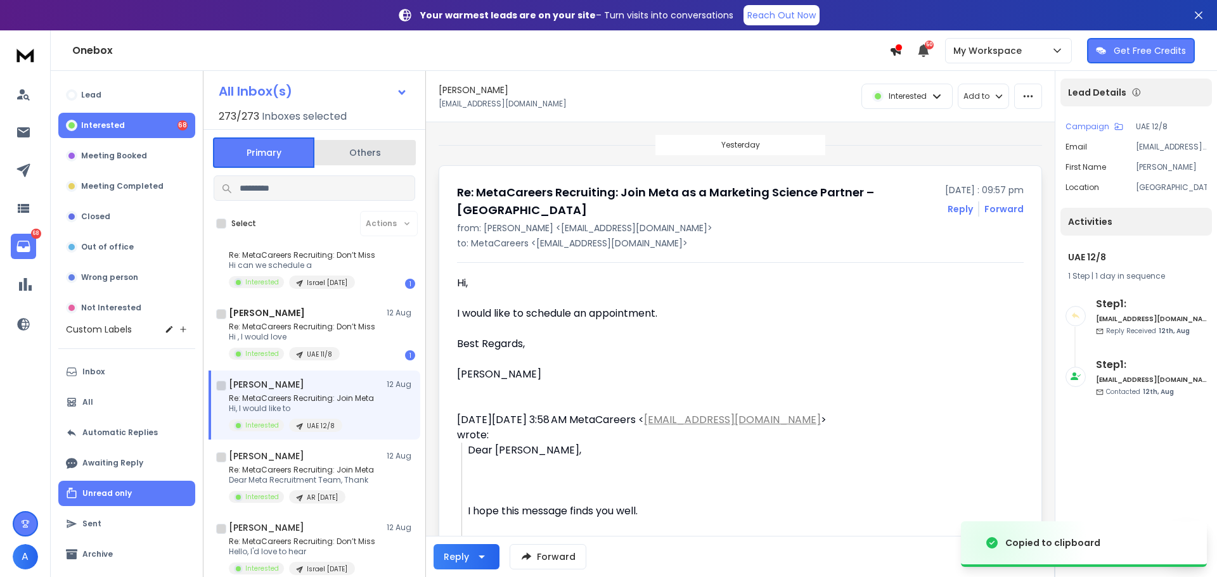
click at [553, 241] on p "to: MetaCareers <employee@careersconnectgateway.com>" at bounding box center [740, 243] width 567 height 13
drag, startPoint x: 553, startPoint y: 241, endPoint x: 704, endPoint y: 243, distance: 150.9
click at [704, 243] on p "to: MetaCareers <employee@careersconnectgateway.com>" at bounding box center [740, 243] width 567 height 13
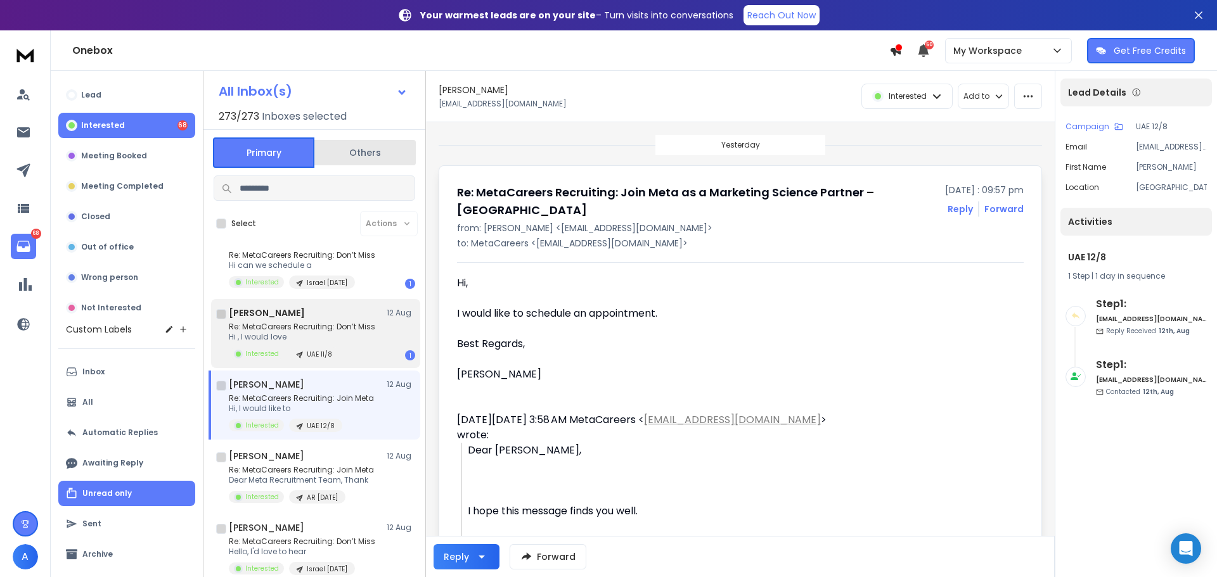
click at [351, 334] on p "Hi , I would love" at bounding box center [302, 337] width 146 height 10
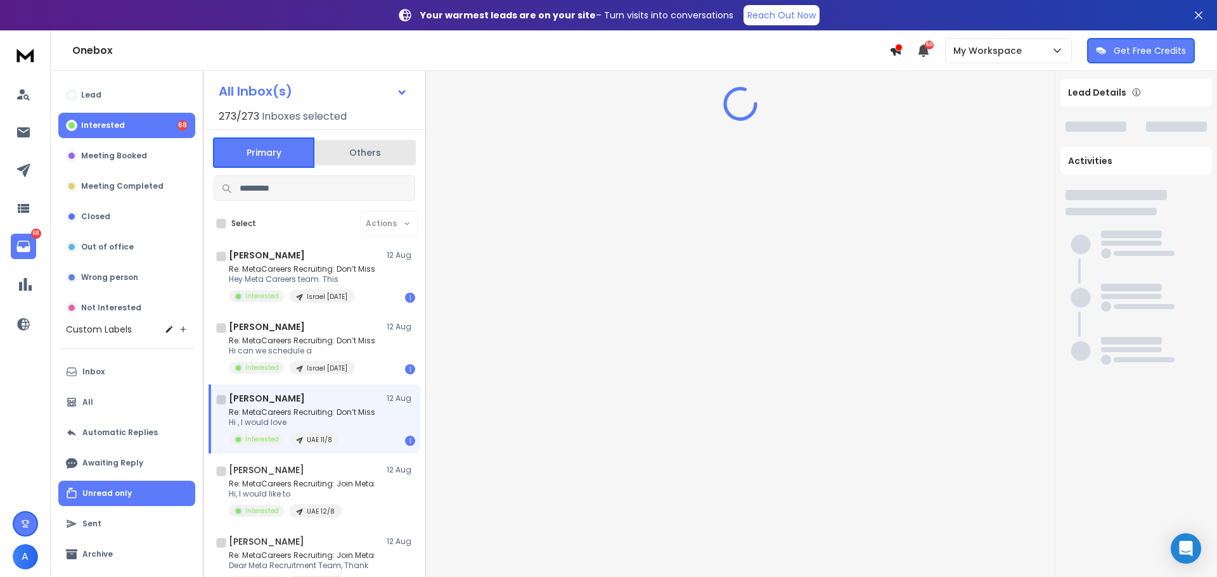
scroll to position [4625, 0]
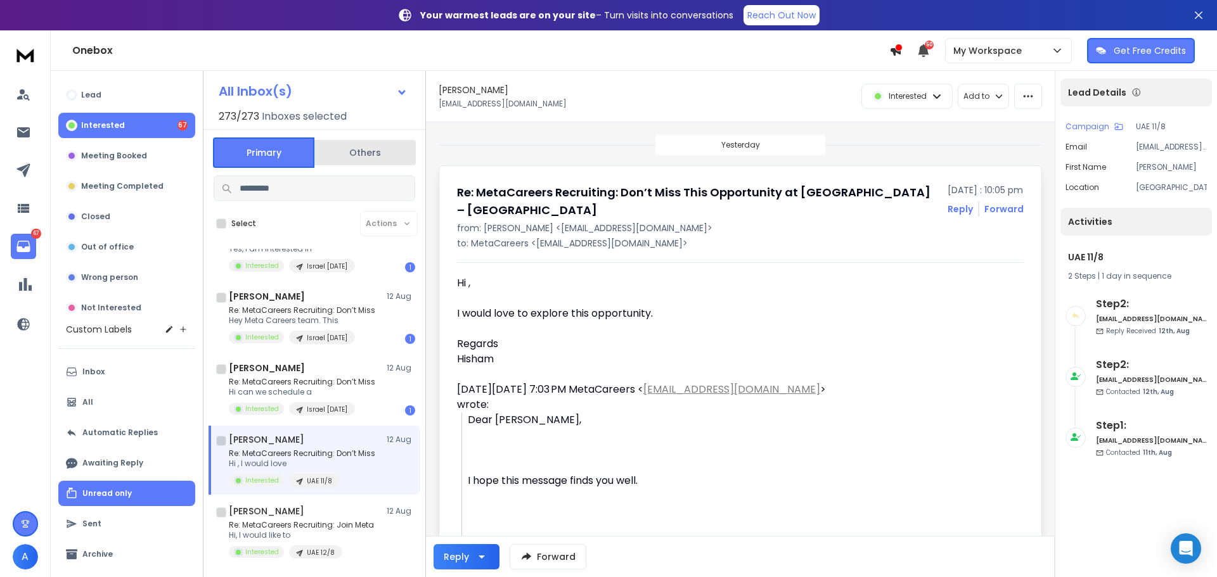
click at [515, 111] on div "Mohammad Hisham Mohammad Hisham 97hisham@gmail.com Interested Add to Interested…" at bounding box center [740, 96] width 629 height 51
click at [515, 108] on p "97hisham@gmail.com" at bounding box center [503, 104] width 128 height 10
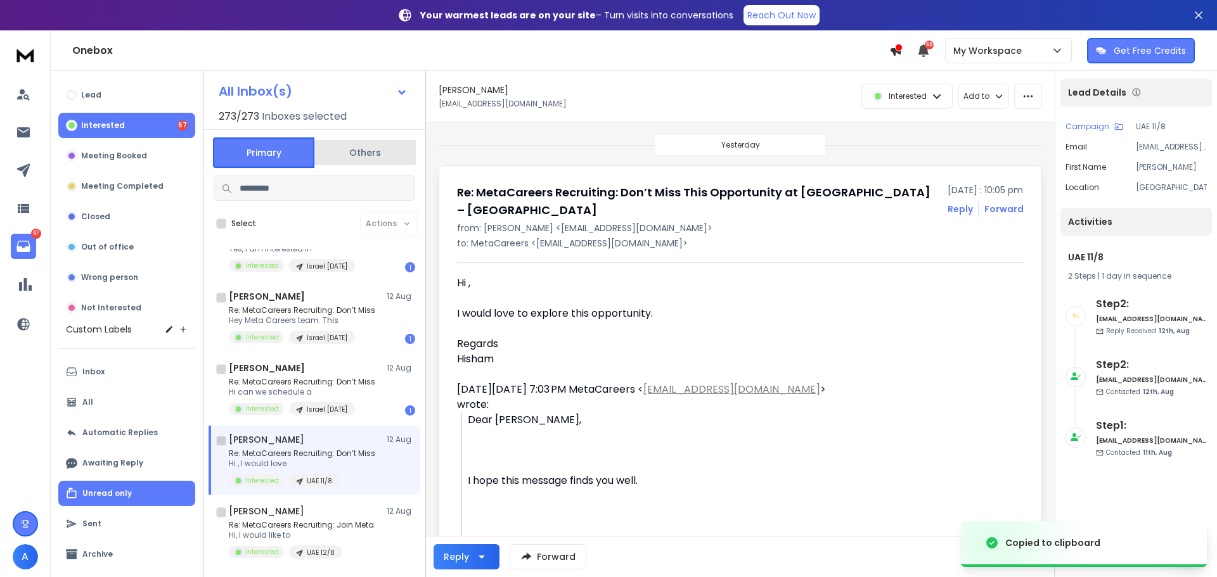
click at [540, 245] on p "to: MetaCareers <info@careersconnect-applynow.com>" at bounding box center [740, 243] width 567 height 13
drag, startPoint x: 540, startPoint y: 245, endPoint x: 693, endPoint y: 244, distance: 152.8
click at [693, 244] on p "to: MetaCareers <info@careersconnect-applynow.com>" at bounding box center [740, 243] width 567 height 13
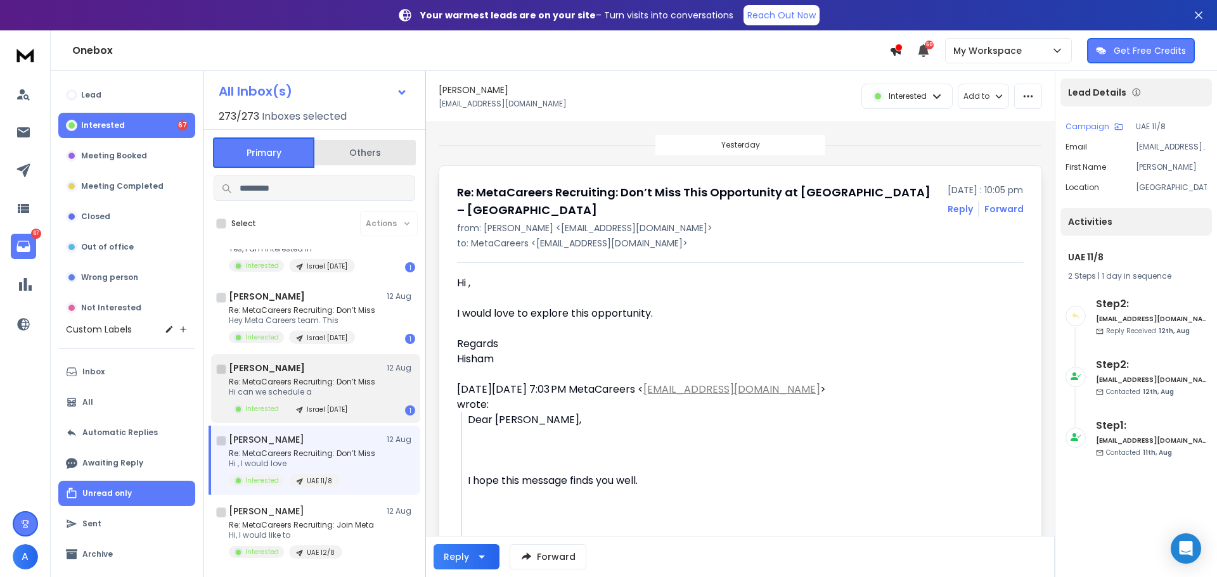
click at [351, 376] on div "Shaina Zarrin 12 Aug Re: MetaCareers Recruiting: Don’t Miss Hi can we schedule …" at bounding box center [322, 389] width 186 height 54
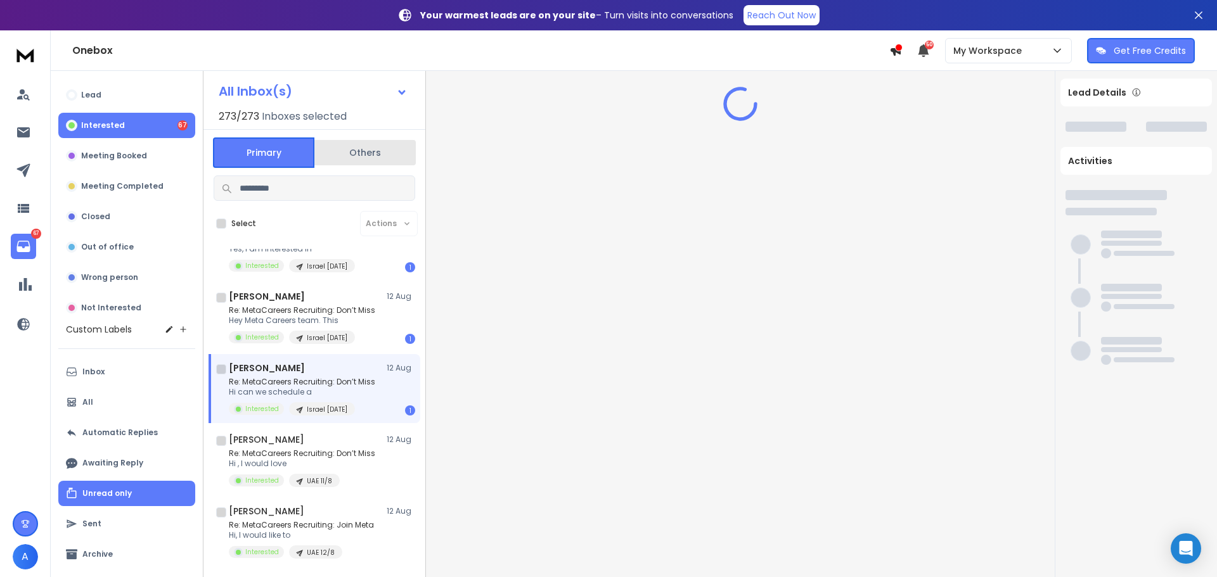
scroll to position [4561, 0]
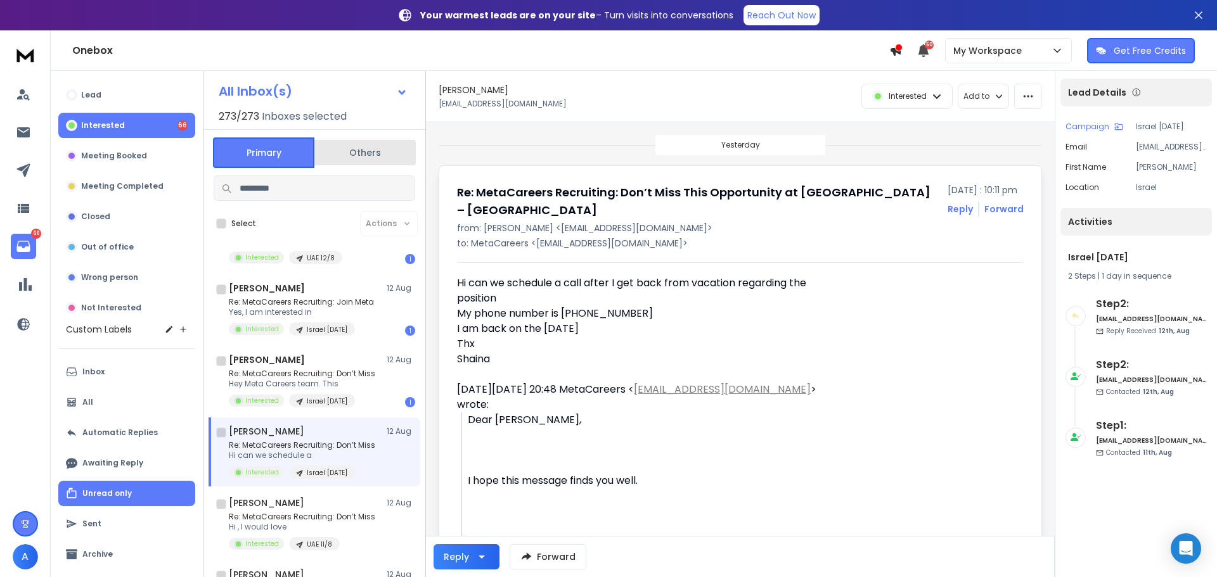
click at [516, 106] on p "shainalanchin@gmail.com" at bounding box center [503, 104] width 128 height 10
click at [548, 243] on p "to: MetaCareers <works@careersconnect-digital.com>" at bounding box center [740, 243] width 567 height 13
drag, startPoint x: 548, startPoint y: 243, endPoint x: 685, endPoint y: 241, distance: 136.9
click at [685, 241] on p "to: MetaCareers <works@careersconnect-digital.com>" at bounding box center [740, 243] width 567 height 13
click at [342, 379] on p "Hey Meta Careers team. This" at bounding box center [302, 384] width 146 height 10
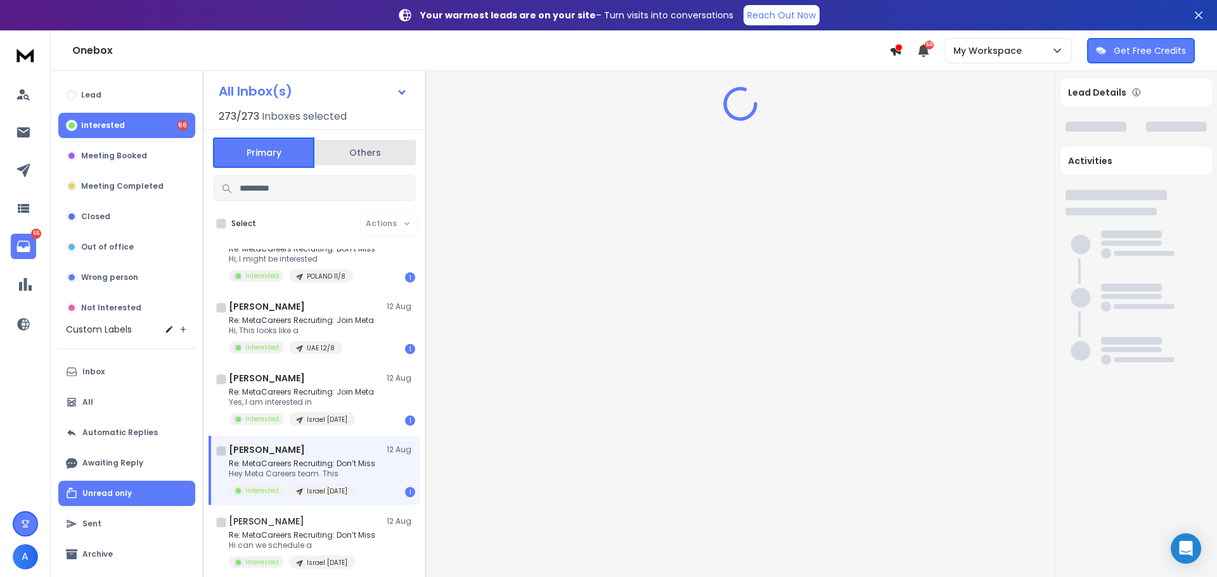
scroll to position [4434, 0]
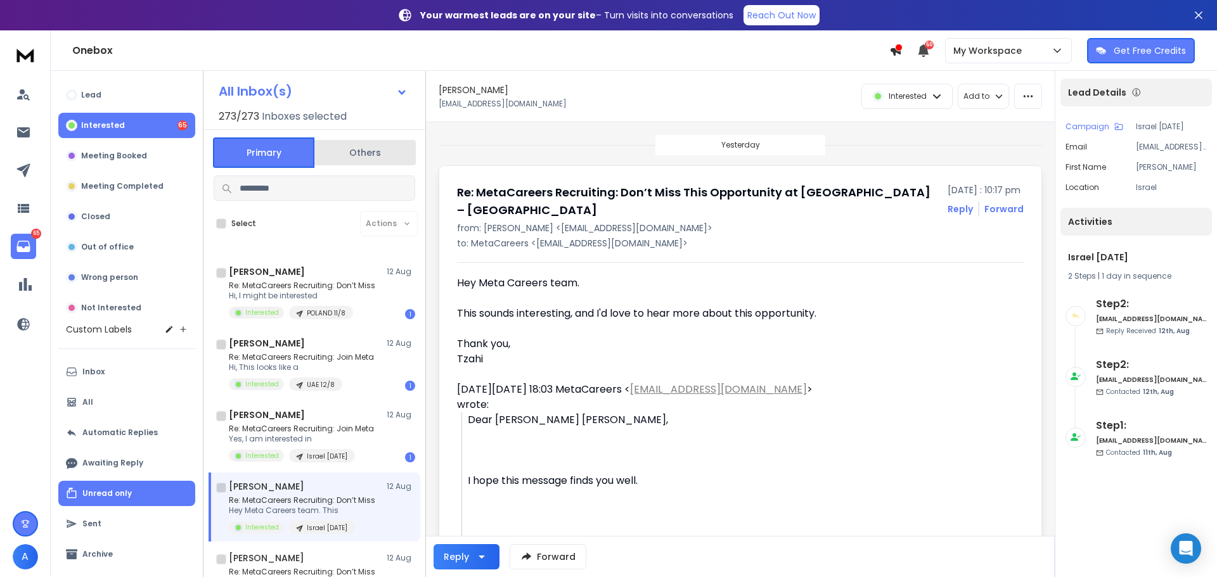
click at [516, 107] on p "tzahidavid014@gmail.com" at bounding box center [503, 104] width 128 height 10
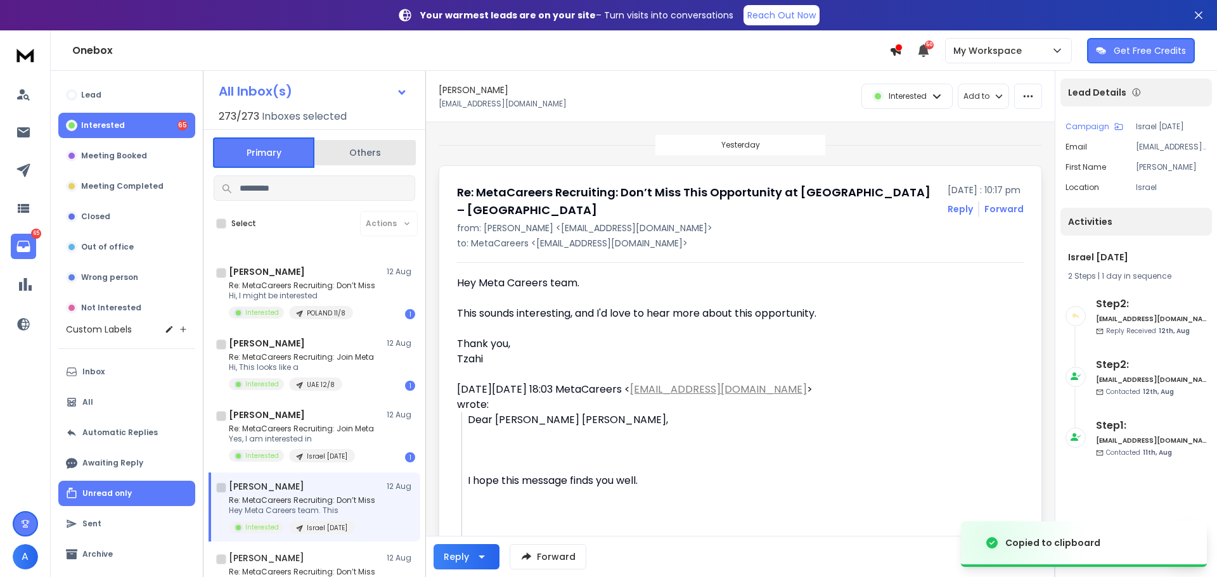
click at [548, 245] on p "to: MetaCareers <employee@careersconnect-nowhiring.com>" at bounding box center [740, 243] width 567 height 13
drag, startPoint x: 548, startPoint y: 245, endPoint x: 719, endPoint y: 243, distance: 170.5
click at [719, 243] on p "to: MetaCareers <employee@careersconnect-nowhiring.com>" at bounding box center [740, 243] width 567 height 13
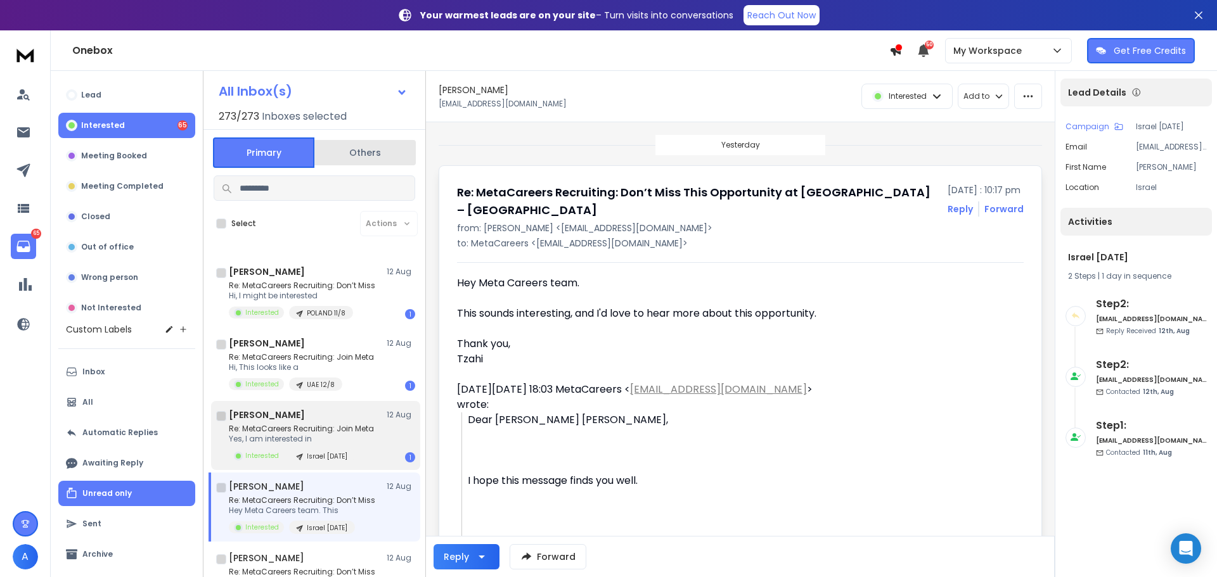
click at [394, 428] on div "Re: MetaCareers Recruiting: Join Meta Yes, I am interested in Interested Israel…" at bounding box center [322, 443] width 186 height 39
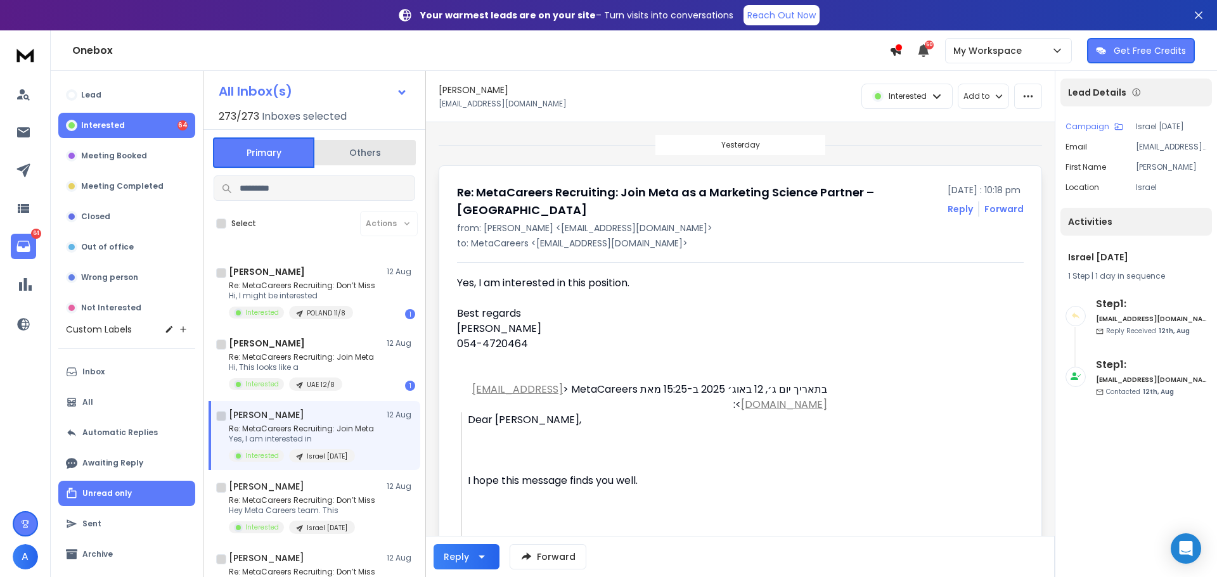
click at [502, 104] on p "roi1.lgs@gmail.com" at bounding box center [503, 104] width 128 height 10
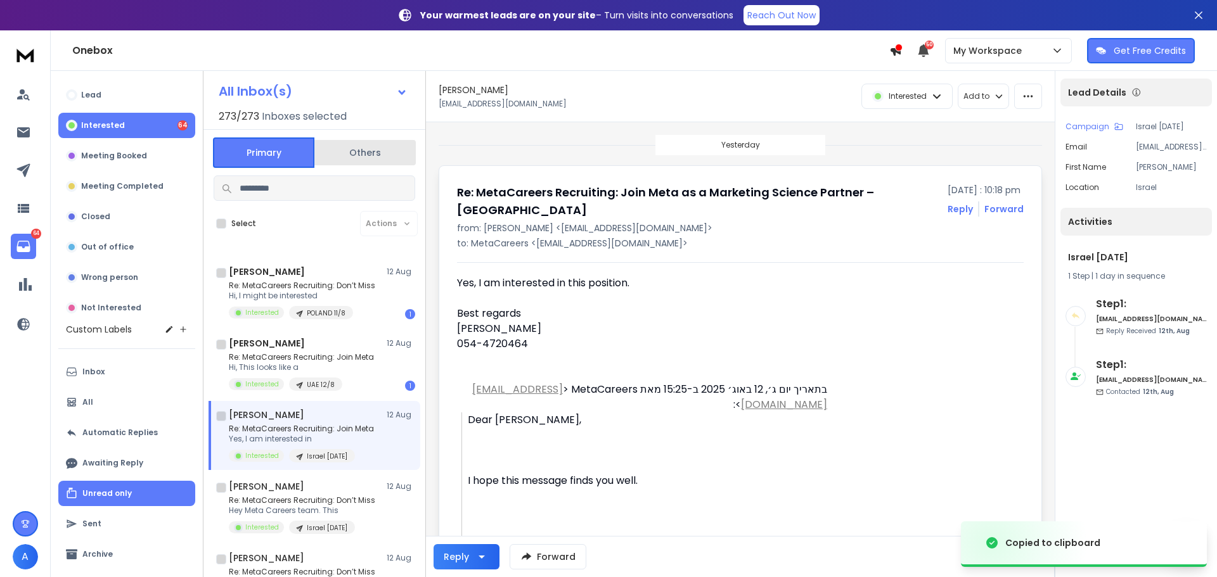
click at [536, 245] on p "to: MetaCareers <hr@careersconnect-people.com>" at bounding box center [740, 243] width 567 height 13
drag, startPoint x: 536, startPoint y: 245, endPoint x: 671, endPoint y: 243, distance: 135.0
click at [671, 243] on p "to: MetaCareers <hr@careersconnect-people.com>" at bounding box center [740, 243] width 567 height 13
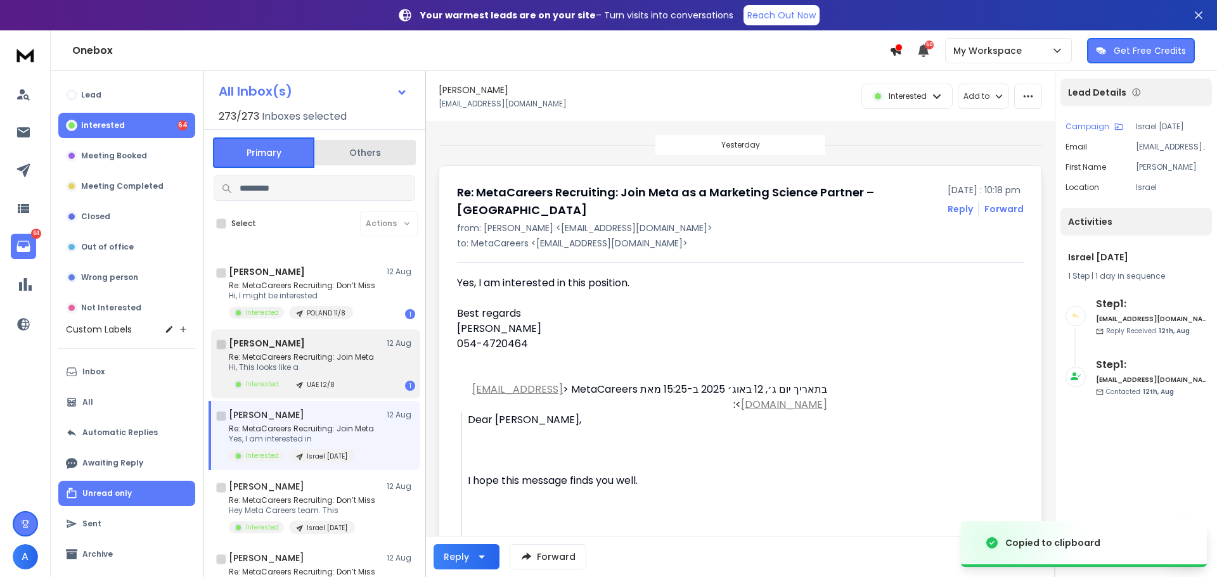
click at [360, 351] on div "Mohsin Al Hamed 12 Aug Re: MetaCareers Recruiting: Join Meta Hi, This looks lik…" at bounding box center [322, 364] width 186 height 54
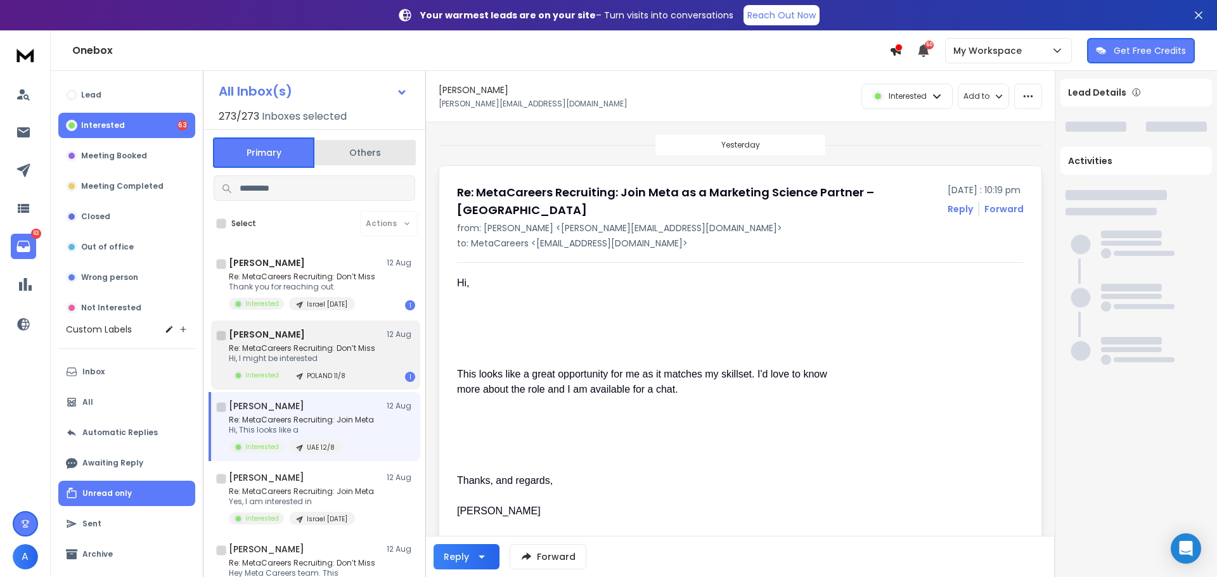
scroll to position [4371, 0]
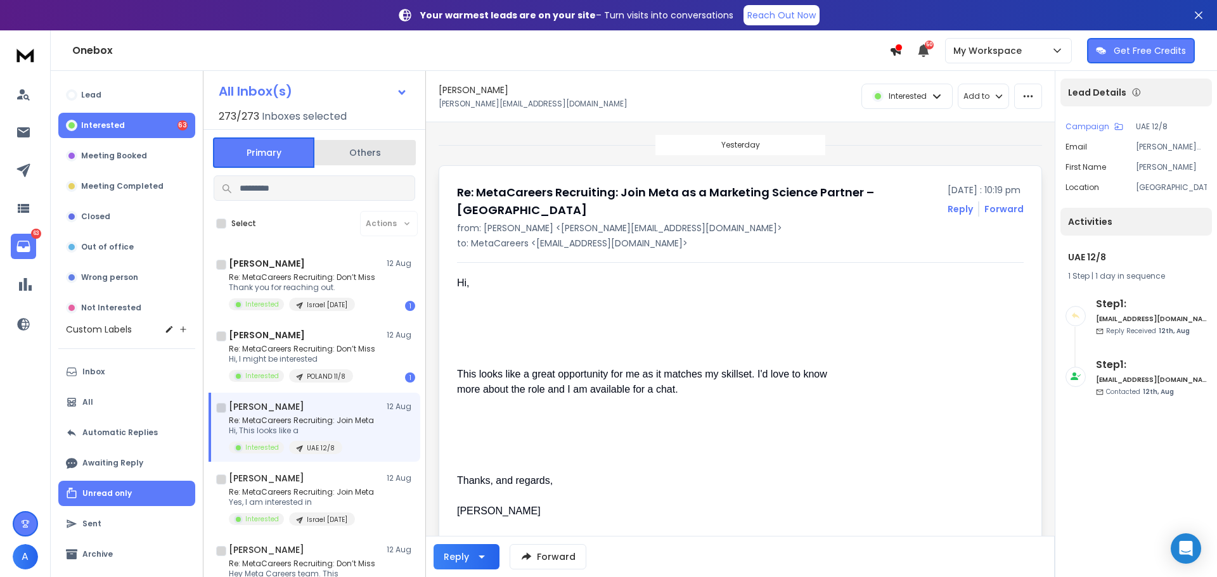
click at [515, 108] on p "mohsin.alhamed@live.com" at bounding box center [533, 104] width 189 height 10
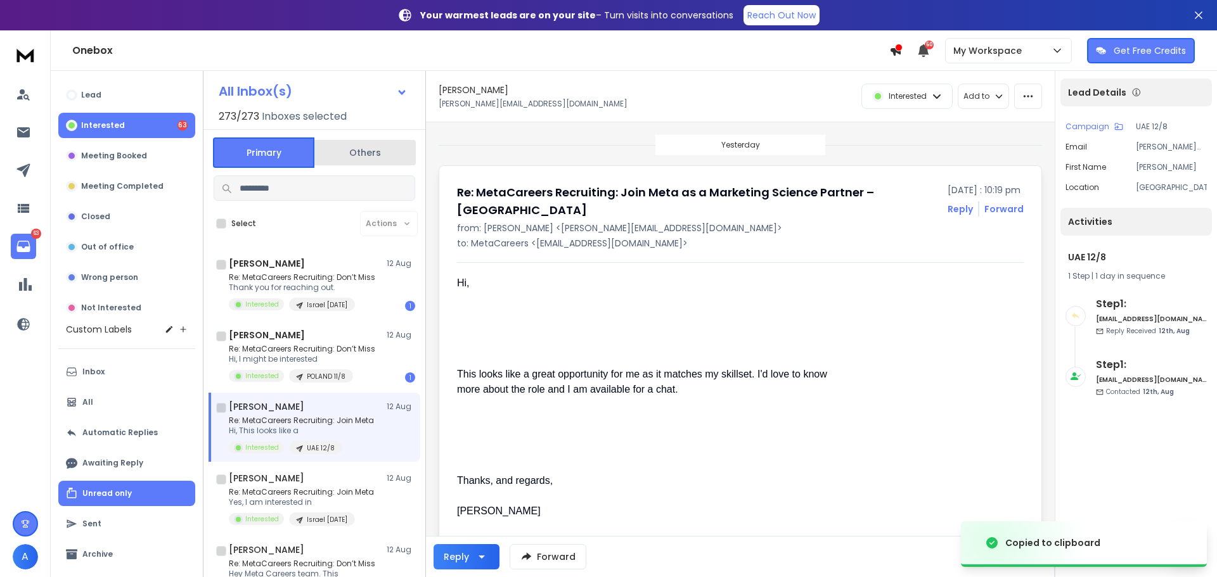
click at [551, 242] on p "to: MetaCareers <employee@careersconnect-network.com>" at bounding box center [740, 243] width 567 height 13
drag, startPoint x: 551, startPoint y: 242, endPoint x: 713, endPoint y: 246, distance: 162.3
click at [713, 246] on p "to: MetaCareers <employee@careersconnect-network.com>" at bounding box center [740, 243] width 567 height 13
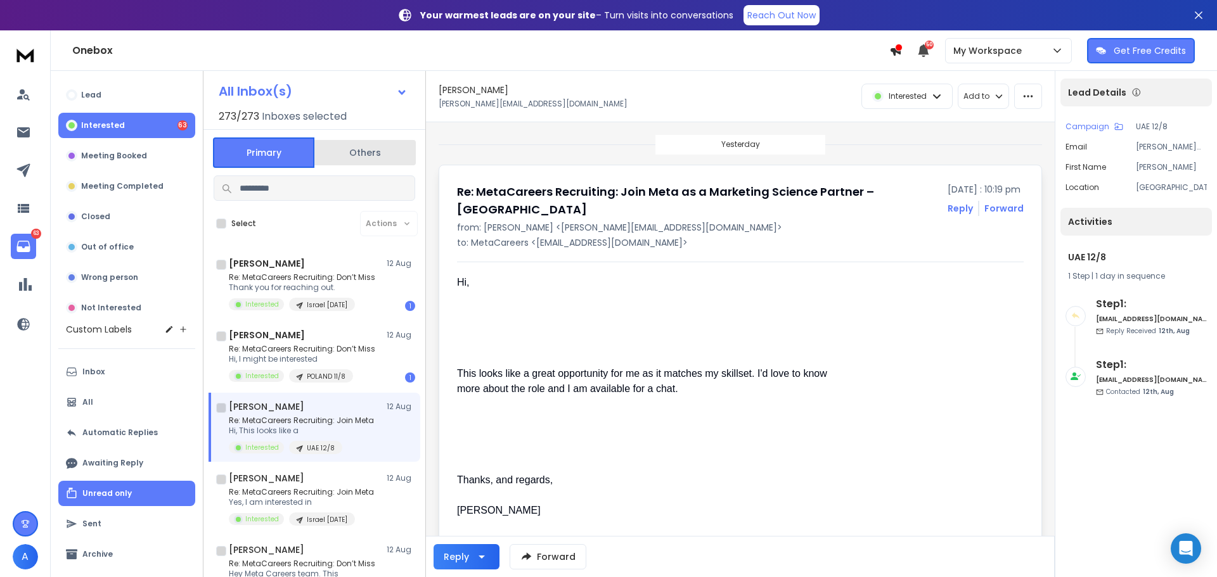
scroll to position [0, 0]
click at [341, 368] on div "Re: MetaCareers Recruiting: Don’t Miss Hi, I might be interested Interested POL…" at bounding box center [302, 363] width 146 height 39
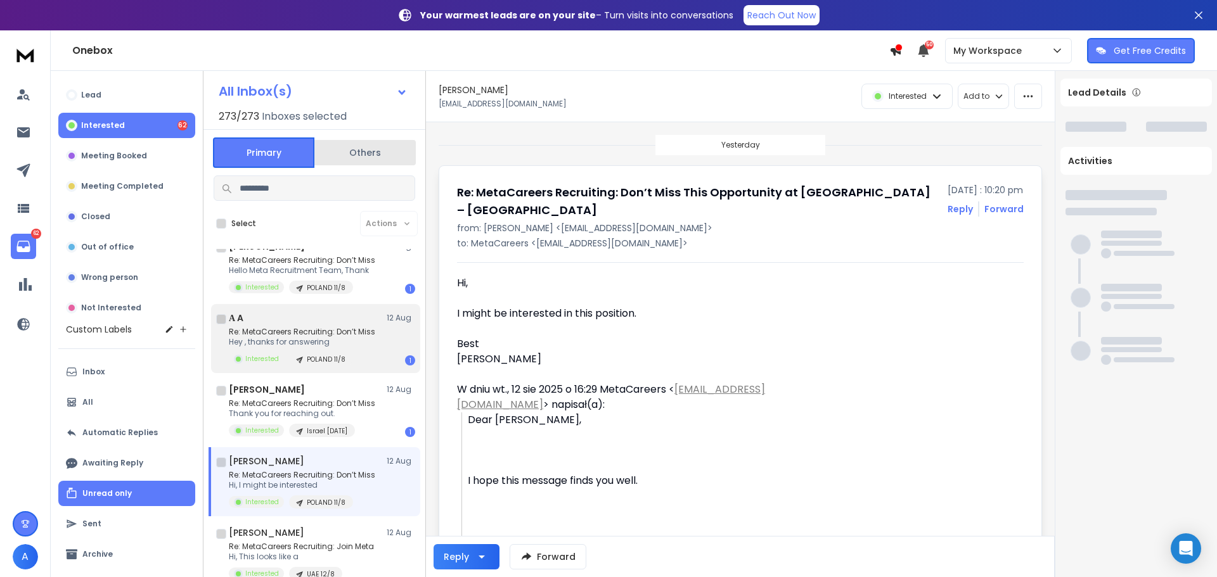
scroll to position [4244, 0]
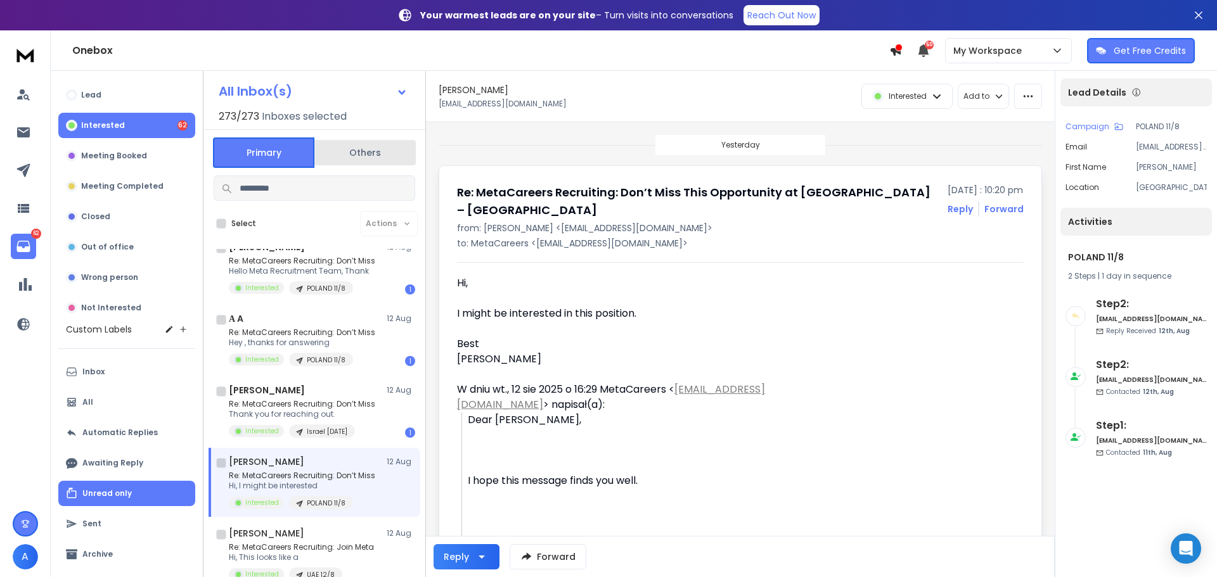
click at [511, 104] on p "w.dymaczewski@gmail.com" at bounding box center [503, 104] width 128 height 10
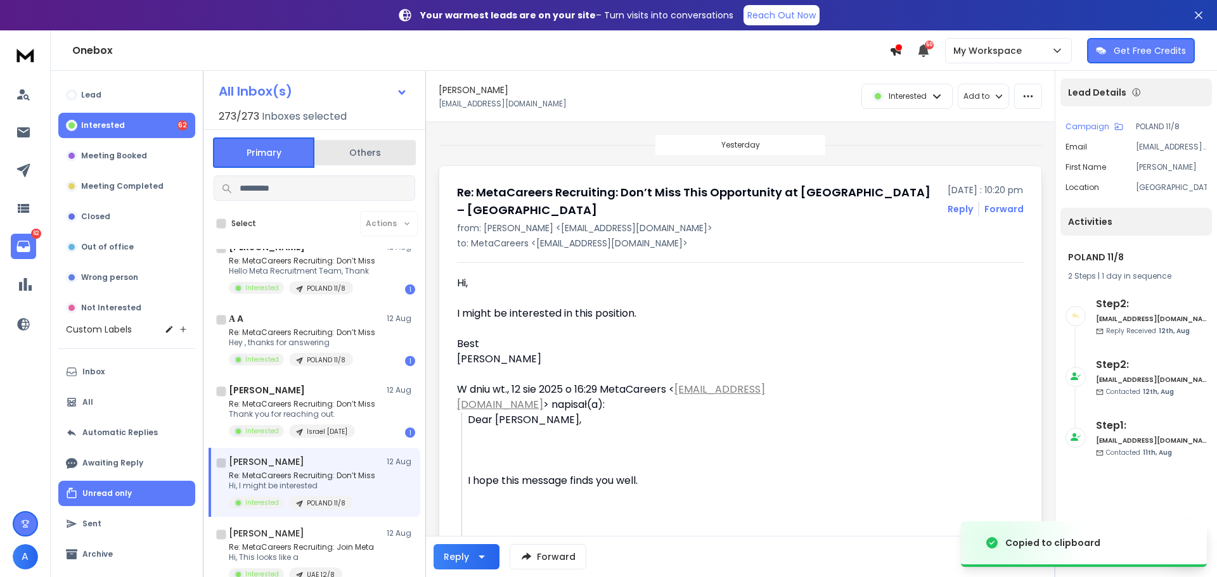
click at [548, 238] on p "to: MetaCareers <employee@careersconnect-journey.com>" at bounding box center [740, 243] width 567 height 13
drag, startPoint x: 548, startPoint y: 238, endPoint x: 699, endPoint y: 244, distance: 151.0
click at [699, 244] on p "to: MetaCareers <employee@careersconnect-journey.com>" at bounding box center [740, 243] width 567 height 13
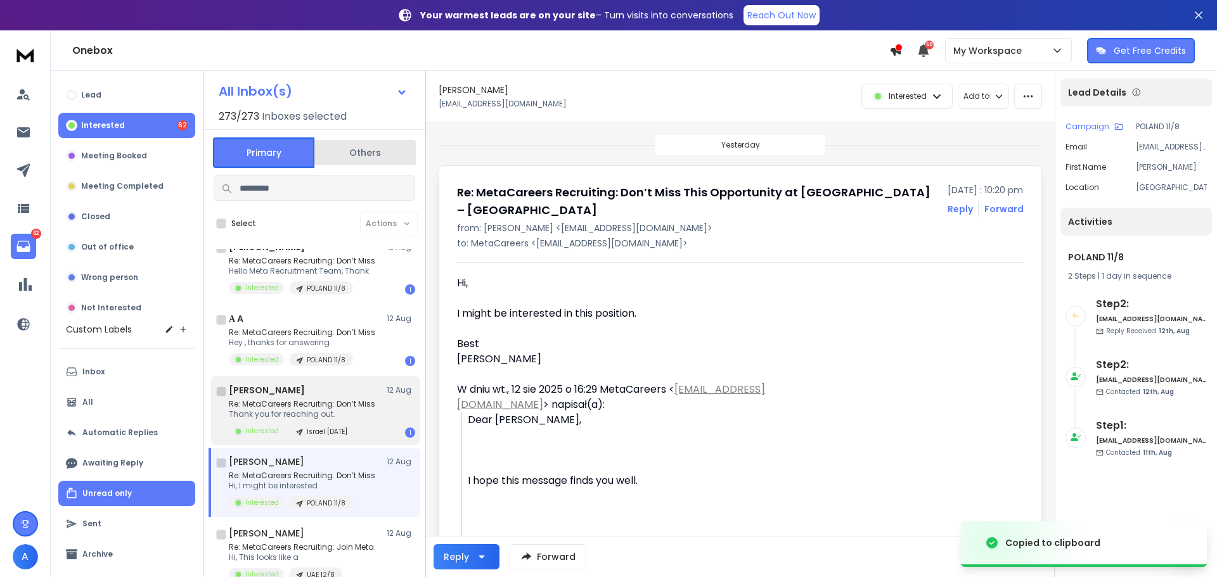
click at [355, 401] on p "Re: MetaCareers Recruiting: Don’t Miss" at bounding box center [302, 404] width 146 height 10
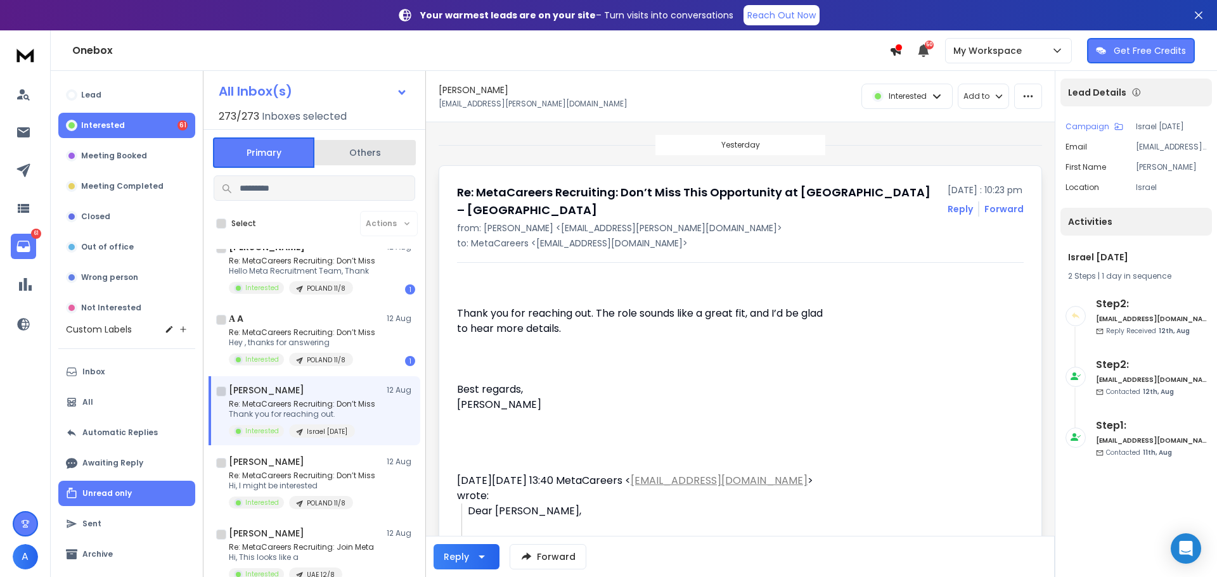
click at [503, 105] on p "shul.neta@gmail.com" at bounding box center [533, 104] width 189 height 10
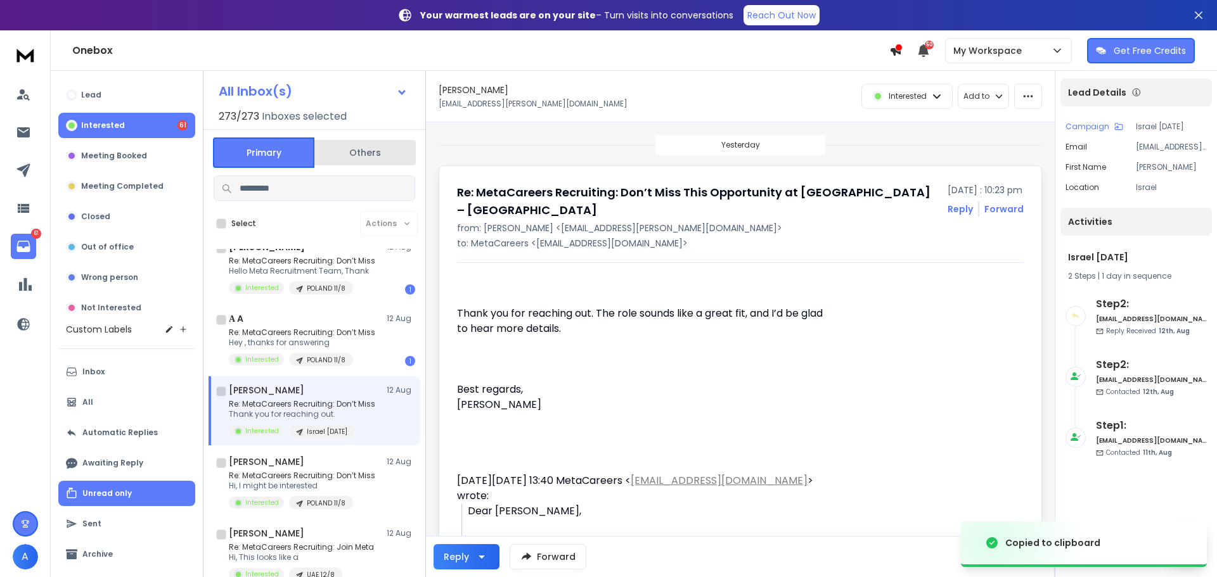
click at [548, 246] on p "to: MetaCareers <recruit@careersconnect-marketers.com>" at bounding box center [740, 243] width 567 height 13
drag, startPoint x: 548, startPoint y: 246, endPoint x: 701, endPoint y: 243, distance: 152.8
click at [701, 243] on p "to: MetaCareers <recruit@careersconnect-marketers.com>" at bounding box center [740, 243] width 567 height 13
click at [301, 379] on div "Netta Shulman 12 Aug Re: MetaCareers Recruiting: Don’t Miss Thank you for reach…" at bounding box center [315, 411] width 209 height 69
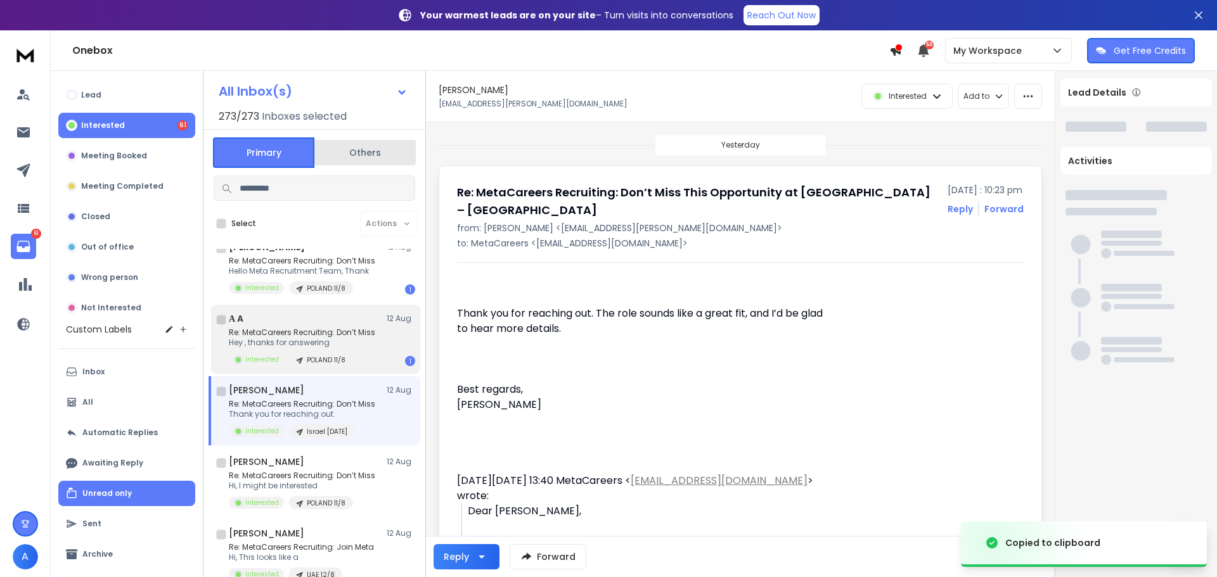
click at [311, 344] on p "Hey , thanks for answering" at bounding box center [302, 343] width 146 height 10
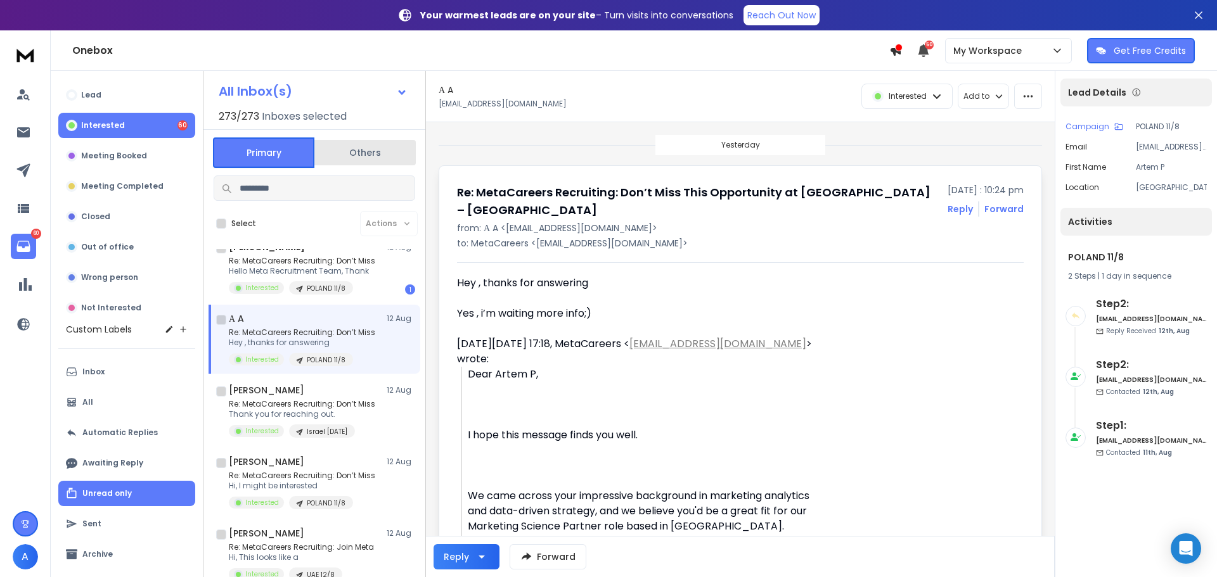
click at [499, 105] on p "needsomet3ch@gmail.com" at bounding box center [503, 104] width 128 height 10
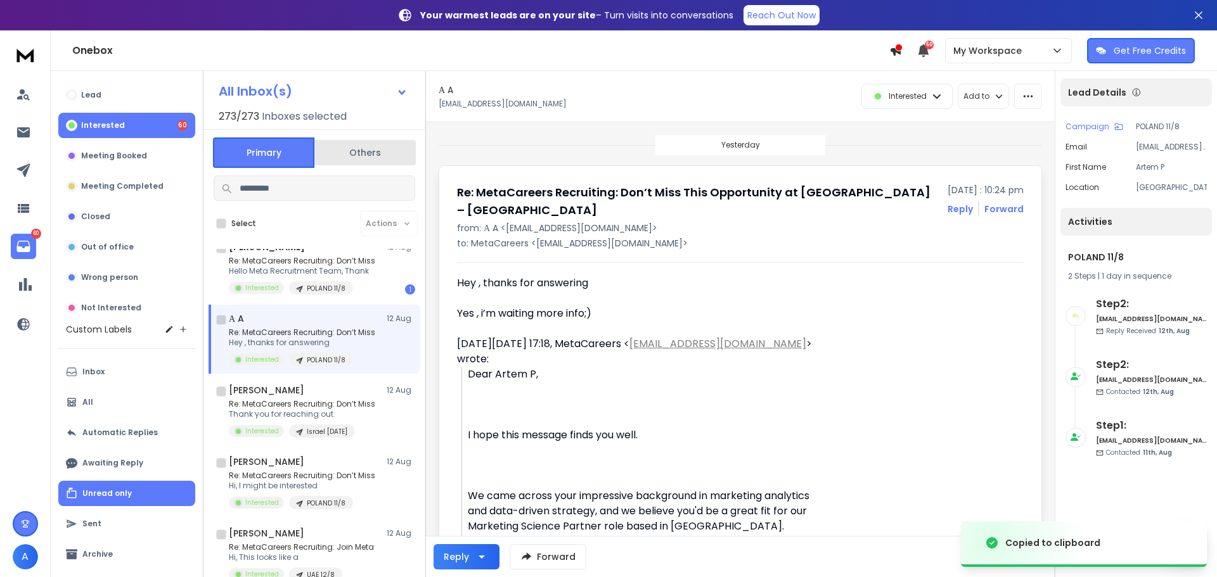
click at [535, 244] on p "to: MetaCareers <works@careersconnect-zone.com>" at bounding box center [740, 243] width 567 height 13
drag, startPoint x: 535, startPoint y: 244, endPoint x: 669, endPoint y: 240, distance: 133.8
click at [669, 240] on p "to: MetaCareers <works@careersconnect-zone.com>" at bounding box center [740, 243] width 567 height 13
click at [358, 270] on p "Hello Meta Recruitment Team, Thank" at bounding box center [302, 271] width 146 height 10
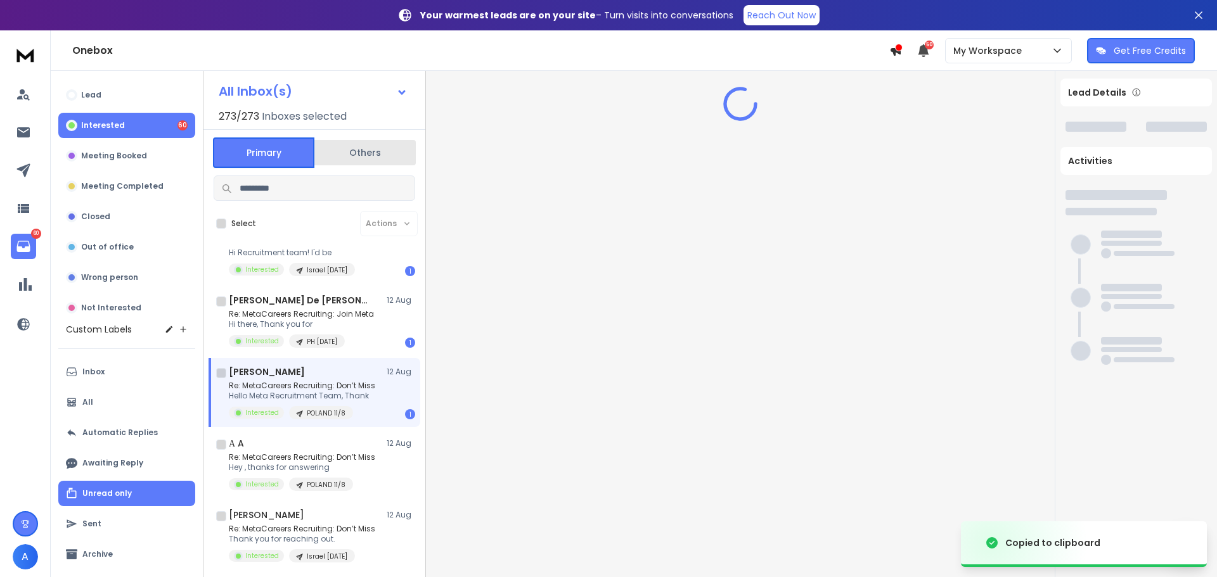
scroll to position [4117, 0]
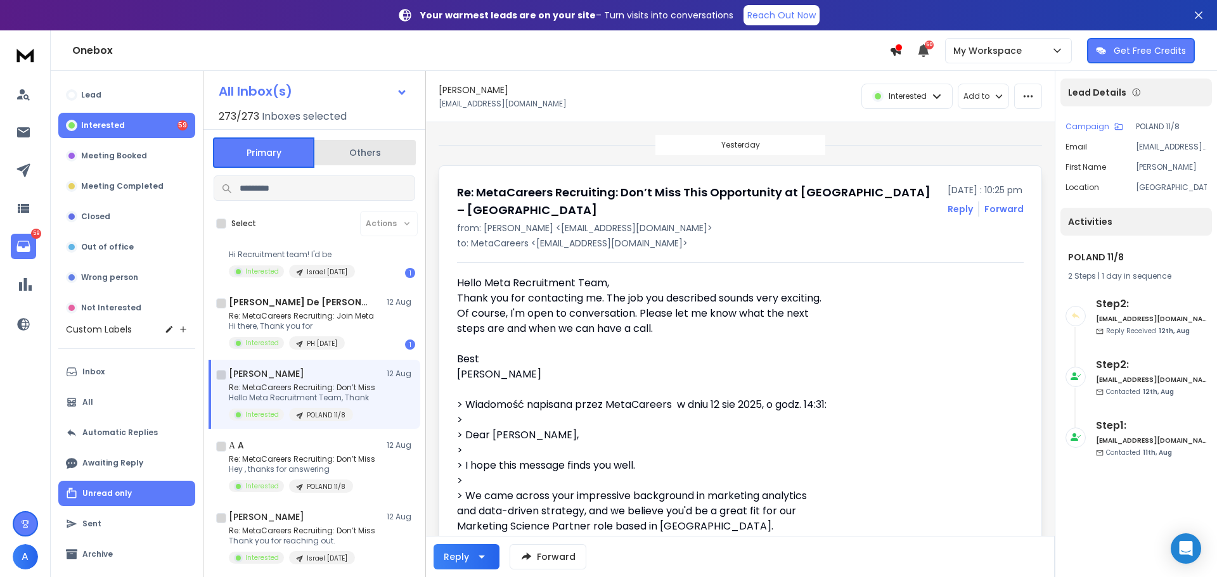
click at [515, 102] on p "ewaormaniec@gmail.com" at bounding box center [503, 104] width 128 height 10
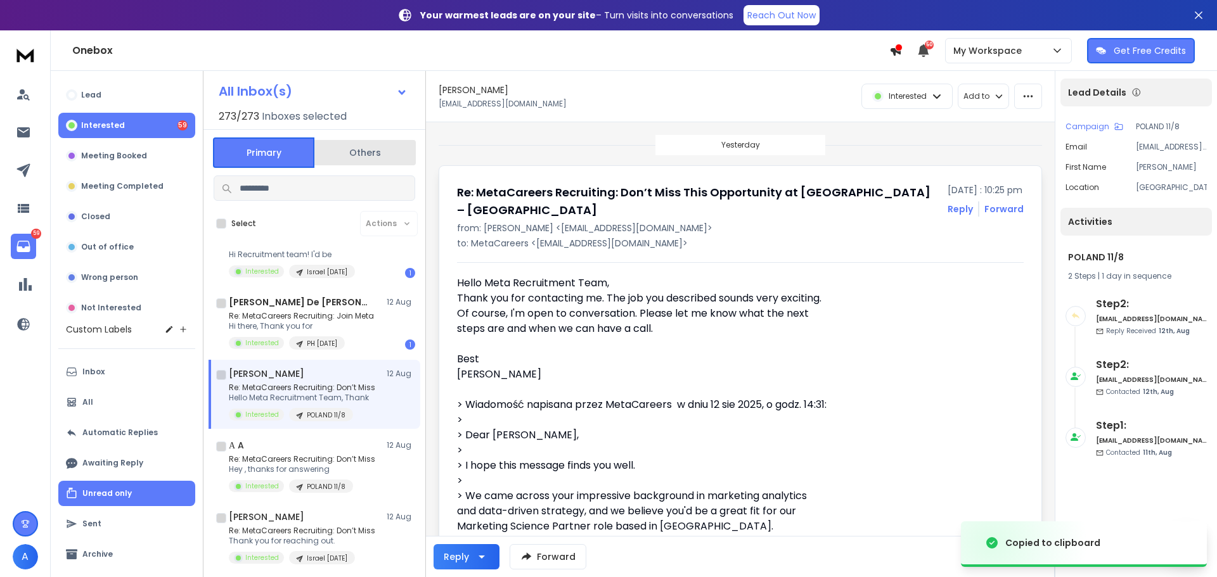
click at [553, 241] on p "to: MetaCareers <works@careersconnect-team.com>" at bounding box center [740, 243] width 567 height 13
drag, startPoint x: 553, startPoint y: 241, endPoint x: 676, endPoint y: 240, distance: 123.6
click at [676, 240] on p "to: MetaCareers <works@careersconnect-team.com>" at bounding box center [740, 243] width 567 height 13
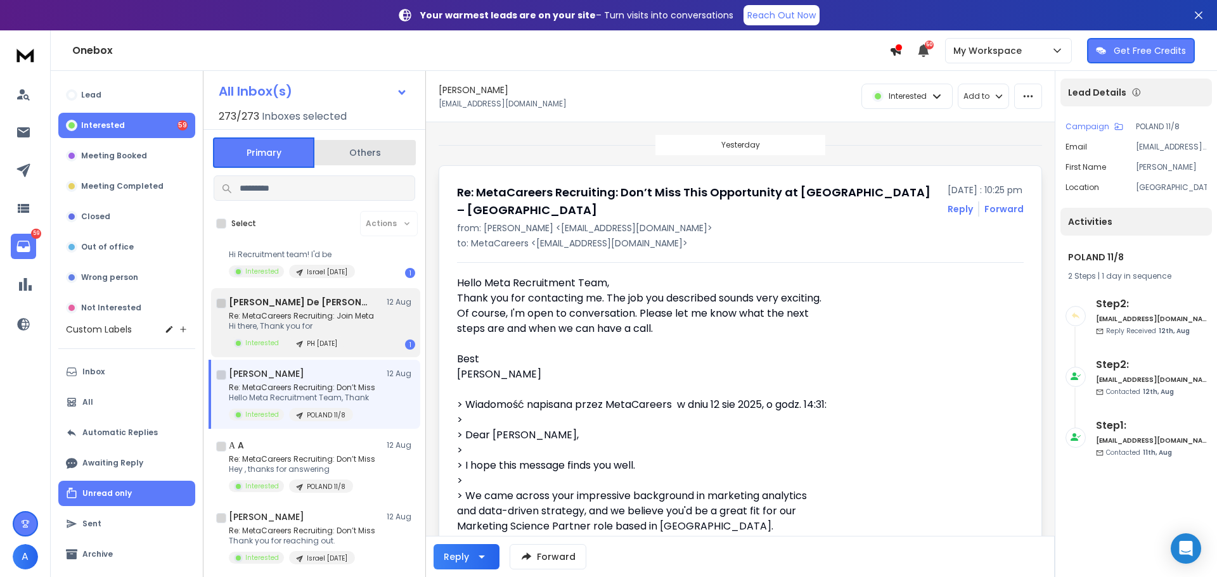
click at [337, 324] on p "Hi there, Thank you for" at bounding box center [301, 326] width 145 height 10
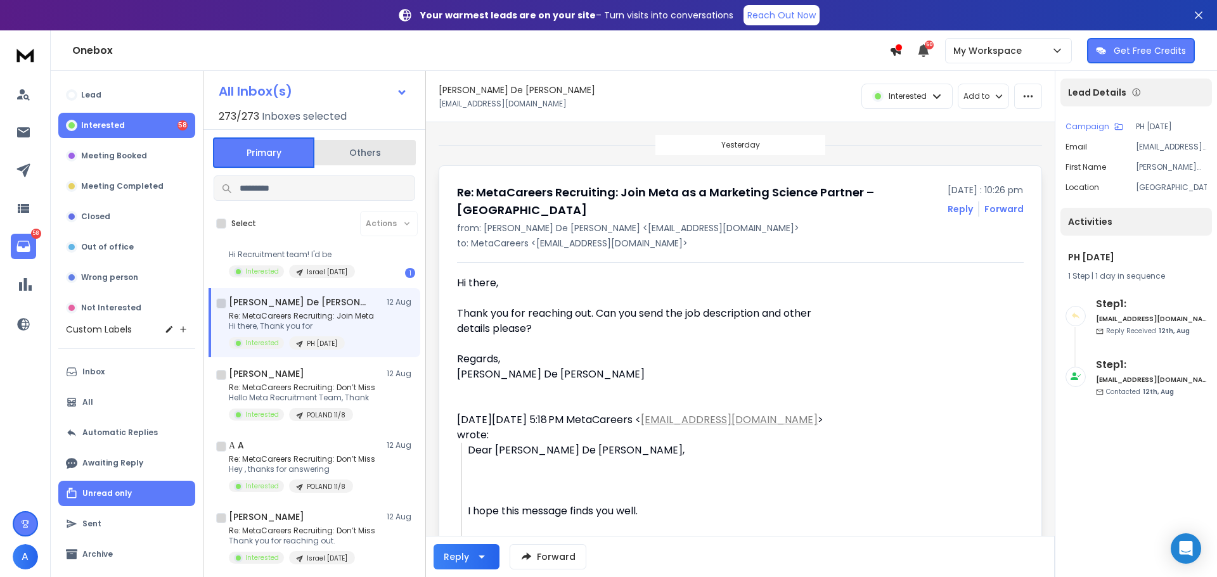
click at [515, 108] on p "anggeladejuan@gmail.com" at bounding box center [503, 104] width 128 height 10
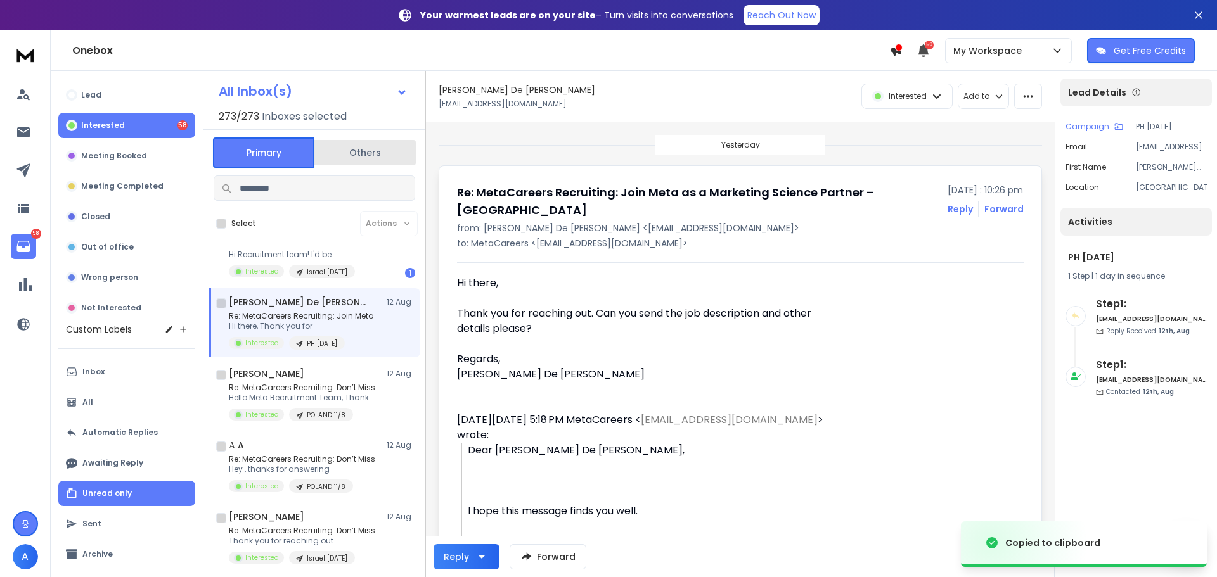
click at [537, 245] on p "to: MetaCareers <employee@careersconnect-recruit.com>" at bounding box center [740, 243] width 567 height 13
drag, startPoint x: 537, startPoint y: 245, endPoint x: 697, endPoint y: 240, distance: 159.8
click at [697, 240] on p "to: MetaCareers <employee@careersconnect-recruit.com>" at bounding box center [740, 243] width 567 height 13
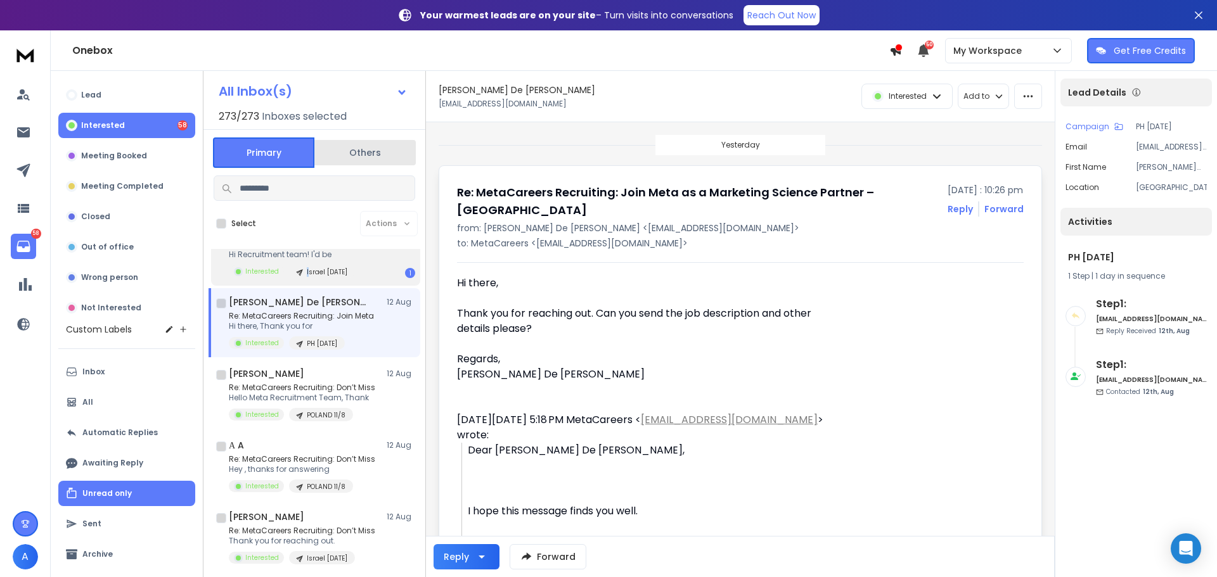
click at [306, 262] on div "Re: MetaCareers Recruiting: Join Meta Hi Recruitment team! I'd be Interested Is…" at bounding box center [301, 259] width 145 height 39
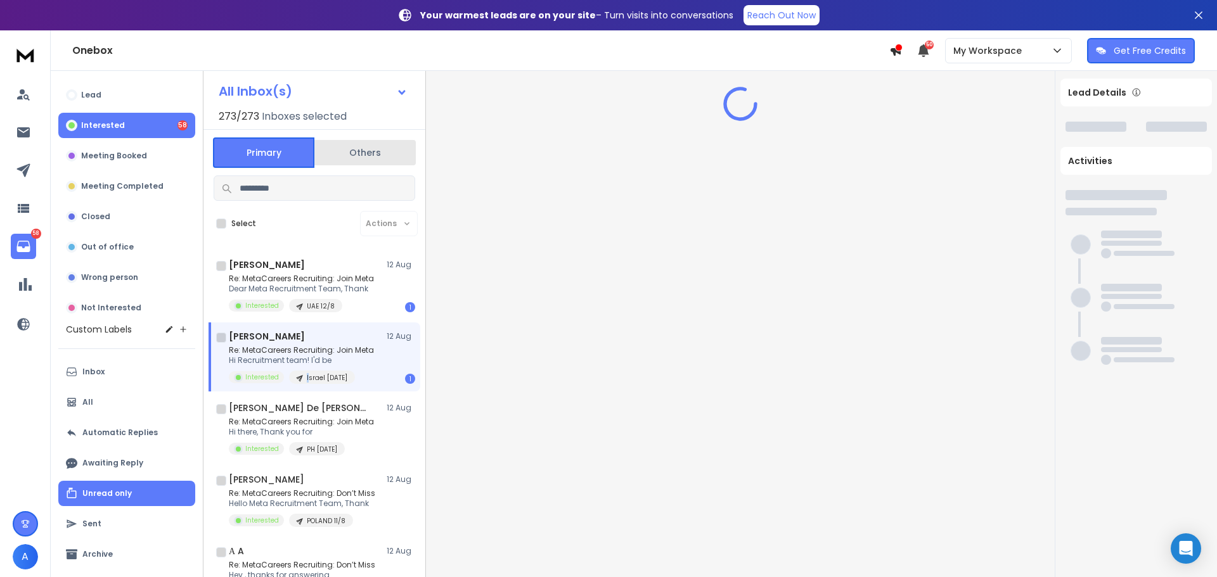
scroll to position [3991, 0]
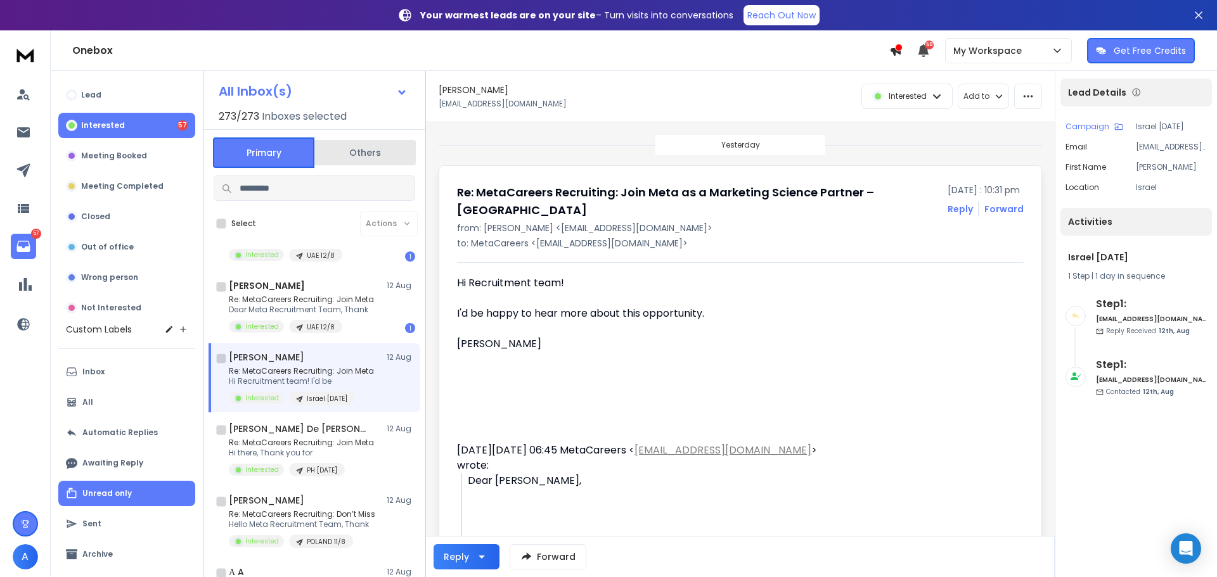
click at [520, 110] on div "Beth Cohen Beth Cohen bethinjuly62@gmail.com Interested Add to Interested Add to" at bounding box center [740, 96] width 629 height 51
click at [518, 103] on p "bethinjuly62@gmail.com" at bounding box center [503, 104] width 128 height 10
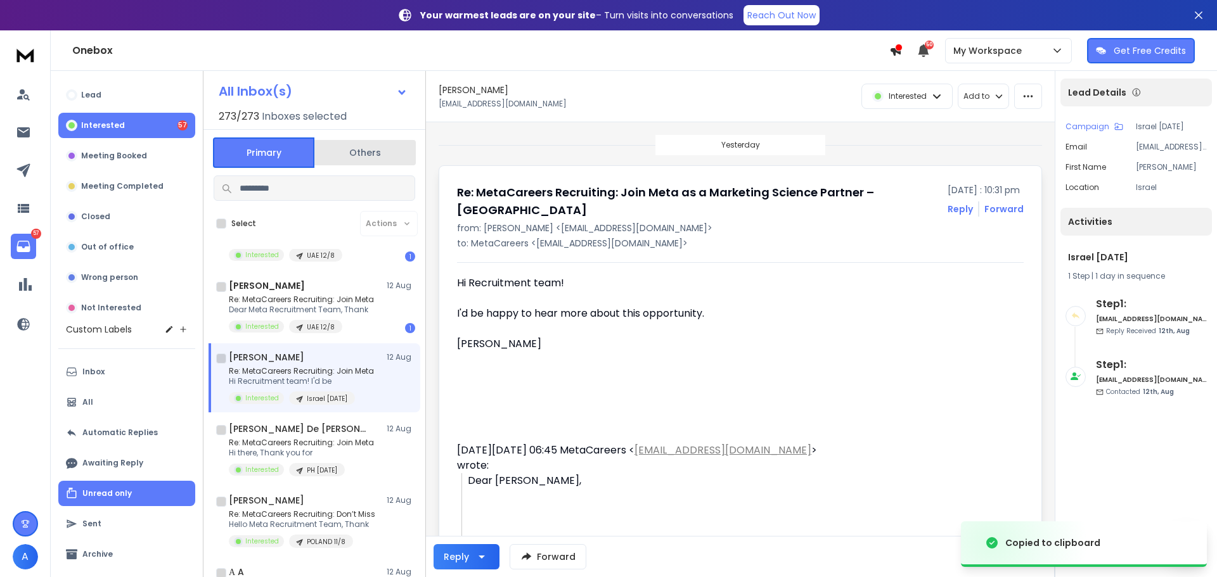
click at [546, 243] on p "to: MetaCareers <info@careersconnect-recruit.com>" at bounding box center [740, 243] width 567 height 13
drag, startPoint x: 546, startPoint y: 243, endPoint x: 674, endPoint y: 246, distance: 128.1
click at [674, 246] on p "to: MetaCareers <info@careersconnect-recruit.com>" at bounding box center [740, 243] width 567 height 13
click at [373, 308] on div "Re: MetaCareers Recruiting: Join Meta Dear Meta Recruitment Team, Thank Interes…" at bounding box center [322, 314] width 186 height 39
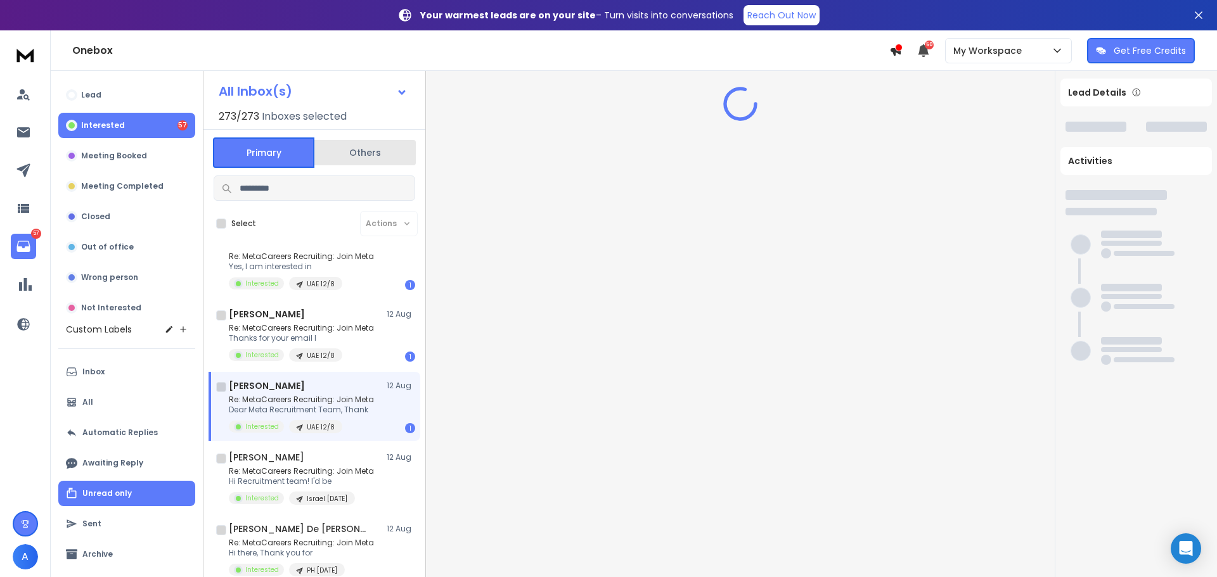
scroll to position [3864, 0]
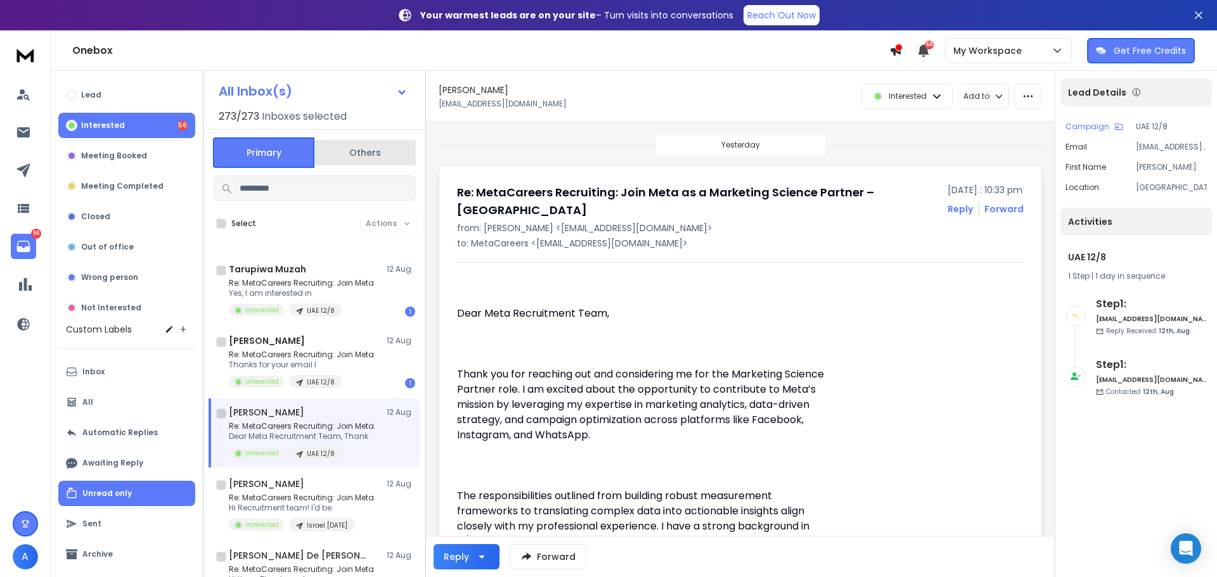
click at [527, 102] on p "sadeedahmad614@gmail.com" at bounding box center [503, 104] width 128 height 10
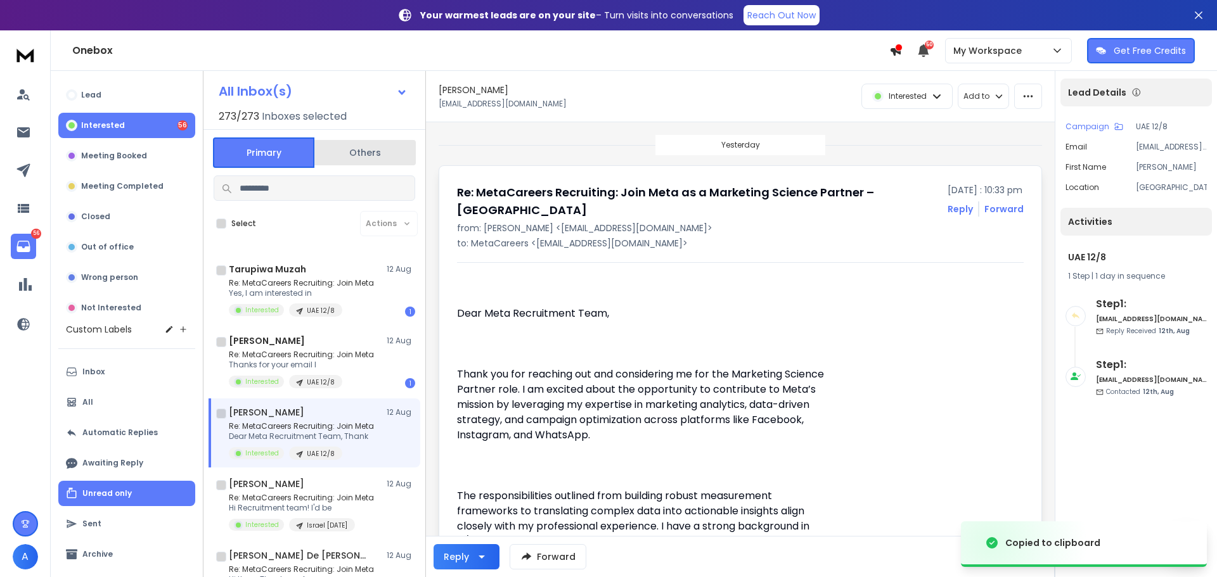
click at [545, 241] on p "to: MetaCareers <recruit@careersconnect-gateway.com>" at bounding box center [740, 243] width 567 height 13
drag, startPoint x: 545, startPoint y: 241, endPoint x: 701, endPoint y: 245, distance: 156.0
click at [701, 245] on p "to: MetaCareers <recruit@careersconnect-gateway.com>" at bounding box center [740, 243] width 567 height 13
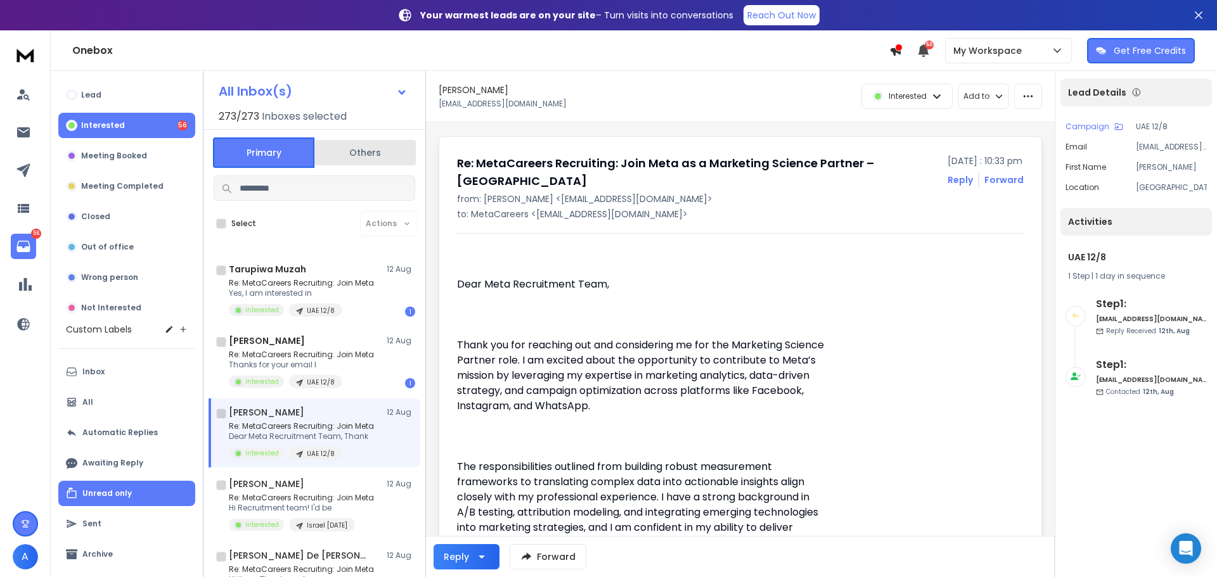
scroll to position [0, 0]
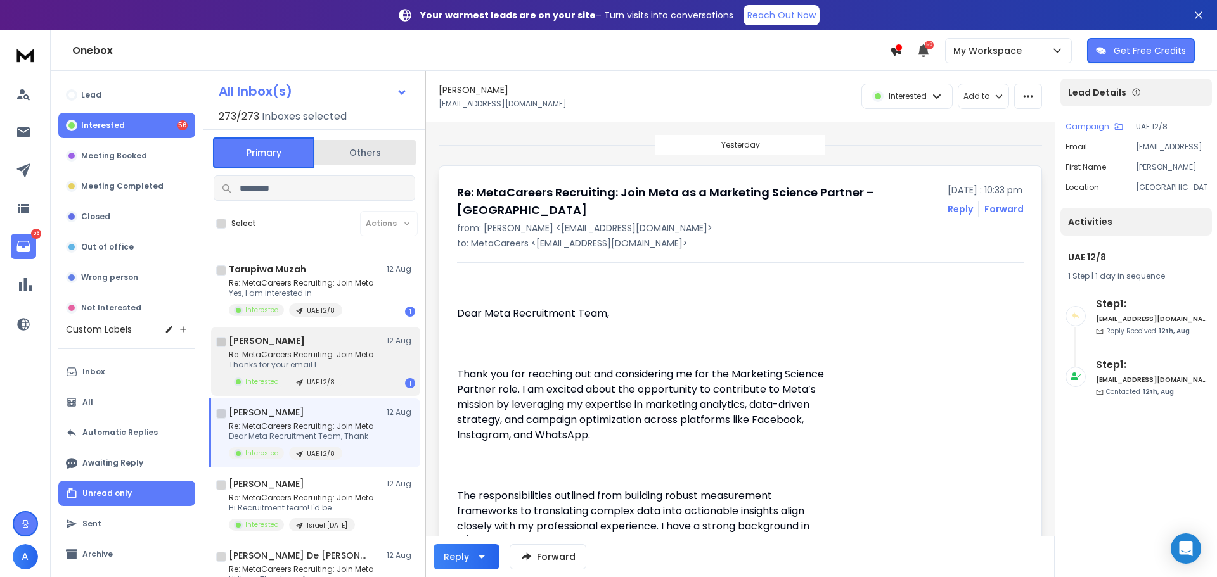
click at [345, 361] on p "Thanks for your email I" at bounding box center [301, 365] width 145 height 10
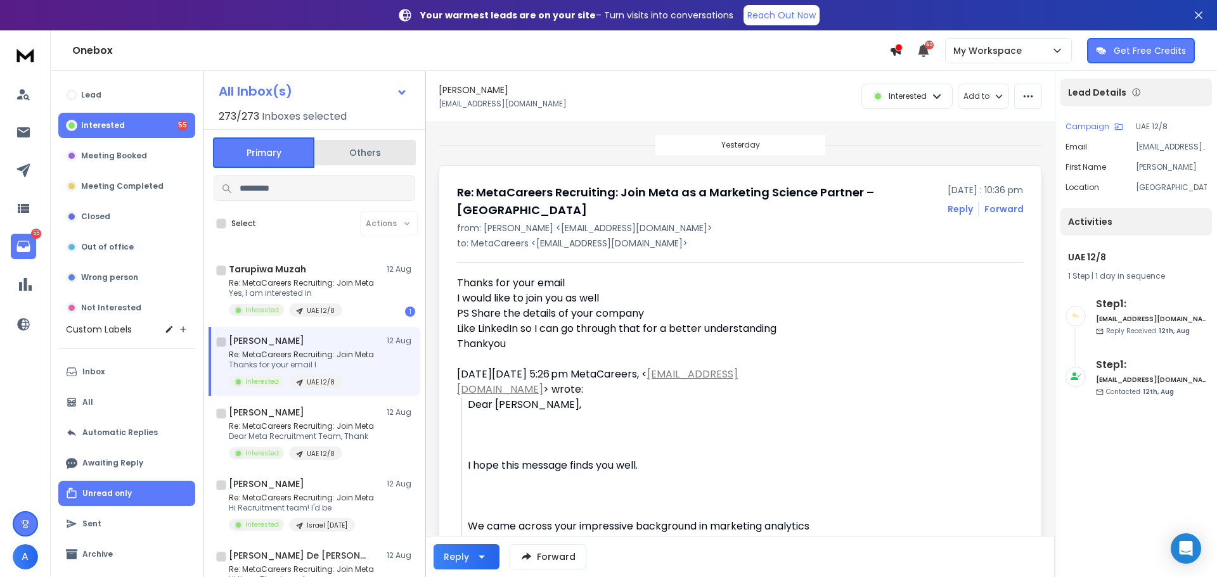
click at [496, 100] on p "jessicakh500@gmail.com" at bounding box center [503, 104] width 128 height 10
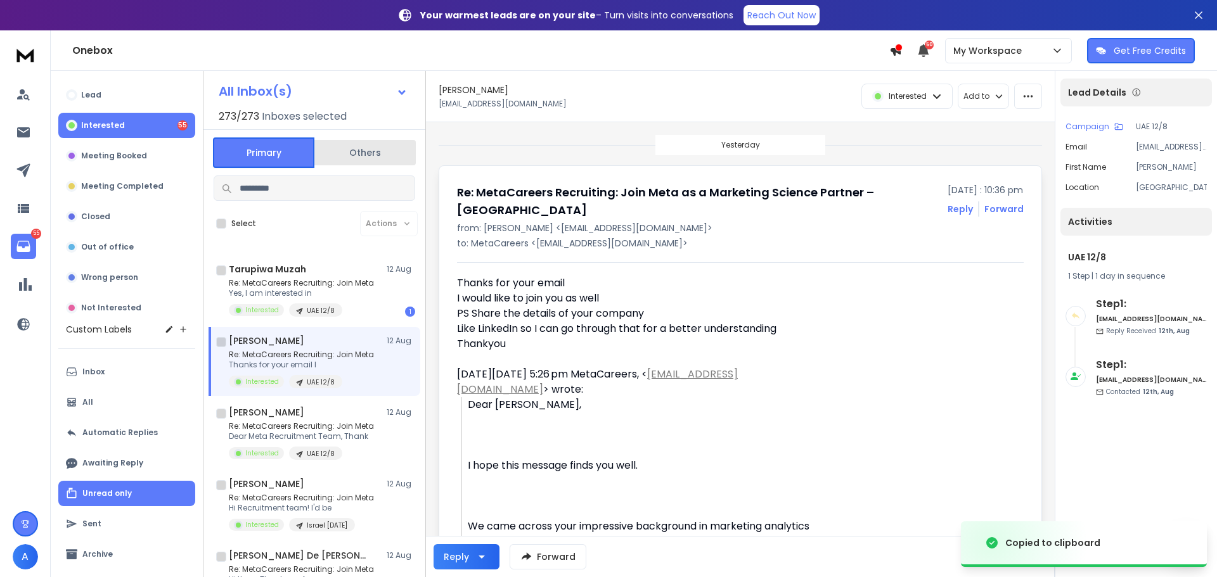
click at [550, 247] on p "to: MetaCareers <info@careersconnectdigital.com>" at bounding box center [740, 243] width 567 height 13
click at [541, 247] on p "to: MetaCareers <info@careersconnectdigital.com>" at bounding box center [740, 243] width 567 height 13
drag, startPoint x: 541, startPoint y: 247, endPoint x: 669, endPoint y: 243, distance: 128.1
click at [669, 243] on p "to: MetaCareers <info@careersconnectdigital.com>" at bounding box center [740, 243] width 567 height 13
click at [376, 295] on div "Re: MetaCareers Recruiting: Join Meta Yes, I am interested in Interested UAE 12…" at bounding box center [322, 297] width 186 height 39
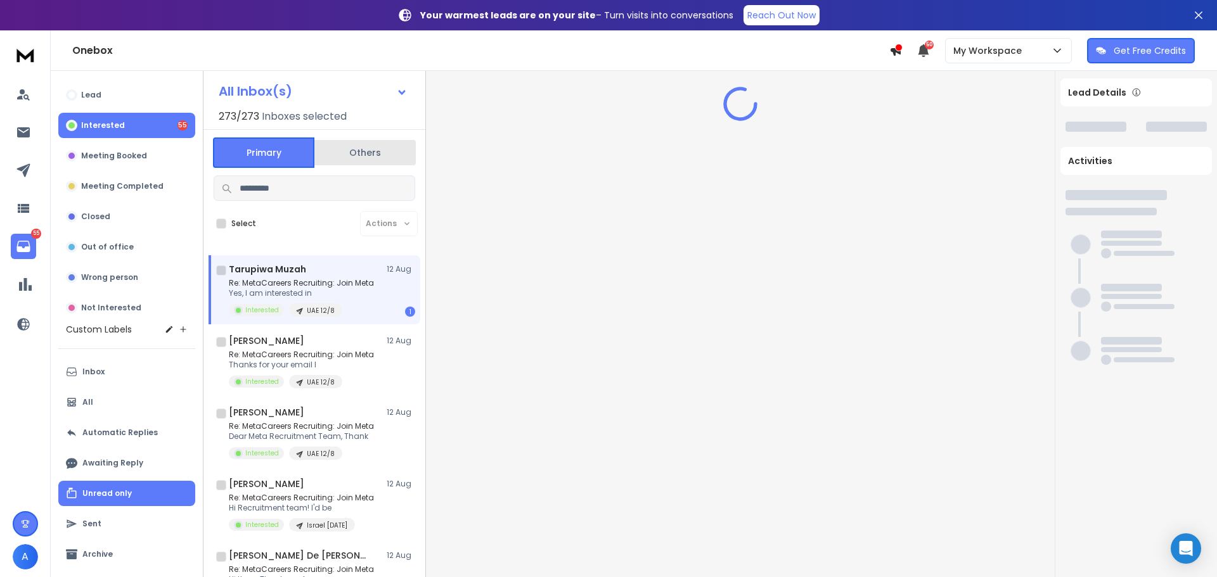
scroll to position [3801, 0]
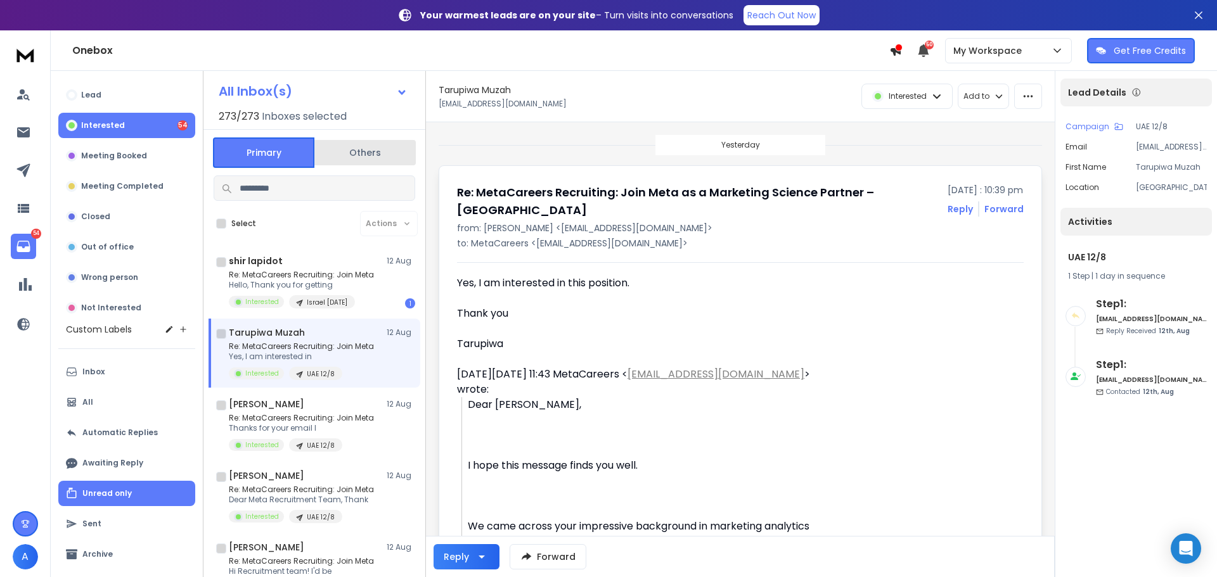
click at [519, 105] on p "tarupiwamuzahh@gmail.com" at bounding box center [503, 104] width 128 height 10
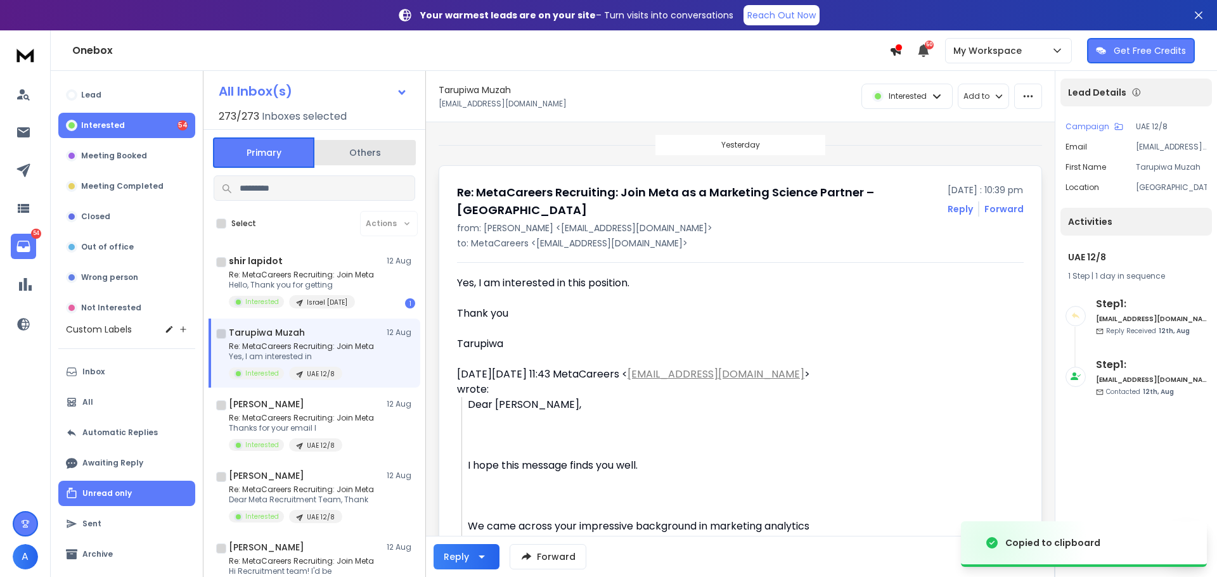
click at [562, 239] on p "to: MetaCareers <employee@careersconnect-global.com>" at bounding box center [740, 243] width 567 height 13
drag, startPoint x: 562, startPoint y: 239, endPoint x: 696, endPoint y: 240, distance: 134.4
click at [696, 240] on p "to: MetaCareers <employee@careersconnect-global.com>" at bounding box center [740, 243] width 567 height 13
click at [361, 285] on p "Hello, Thank you for getting" at bounding box center [301, 285] width 145 height 10
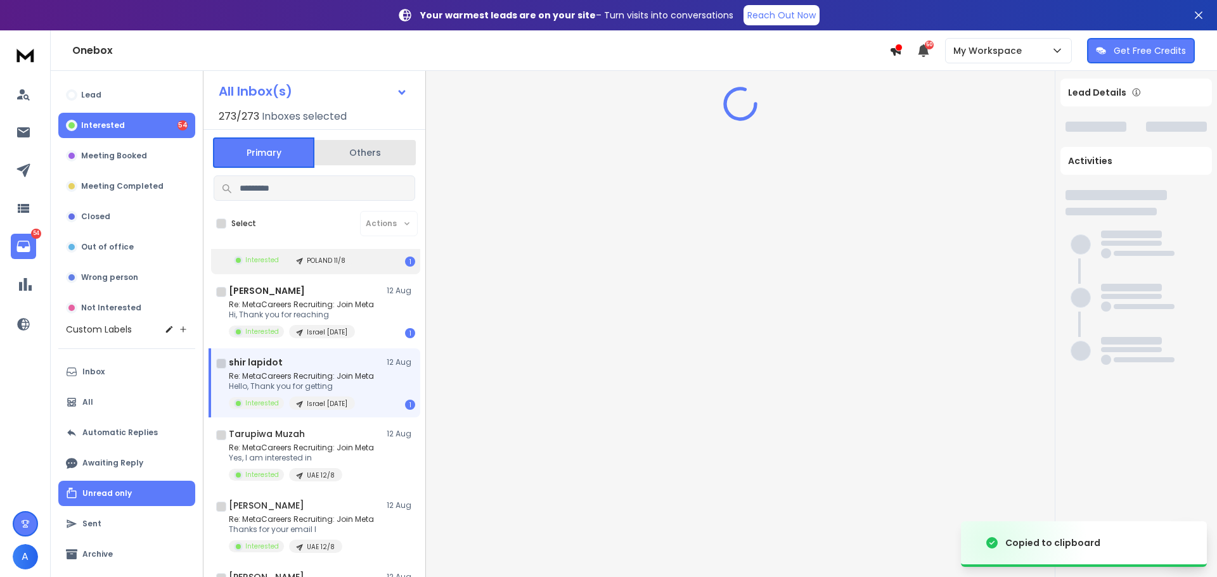
scroll to position [3674, 0]
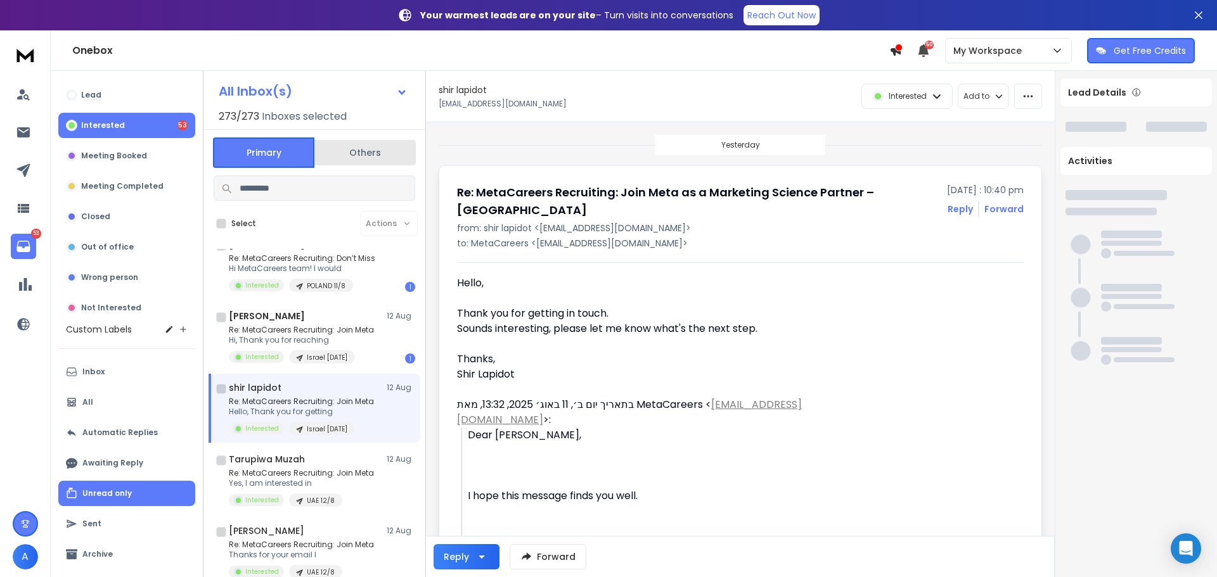
click at [514, 99] on p "shir.lapidot@gmail.com" at bounding box center [503, 104] width 128 height 10
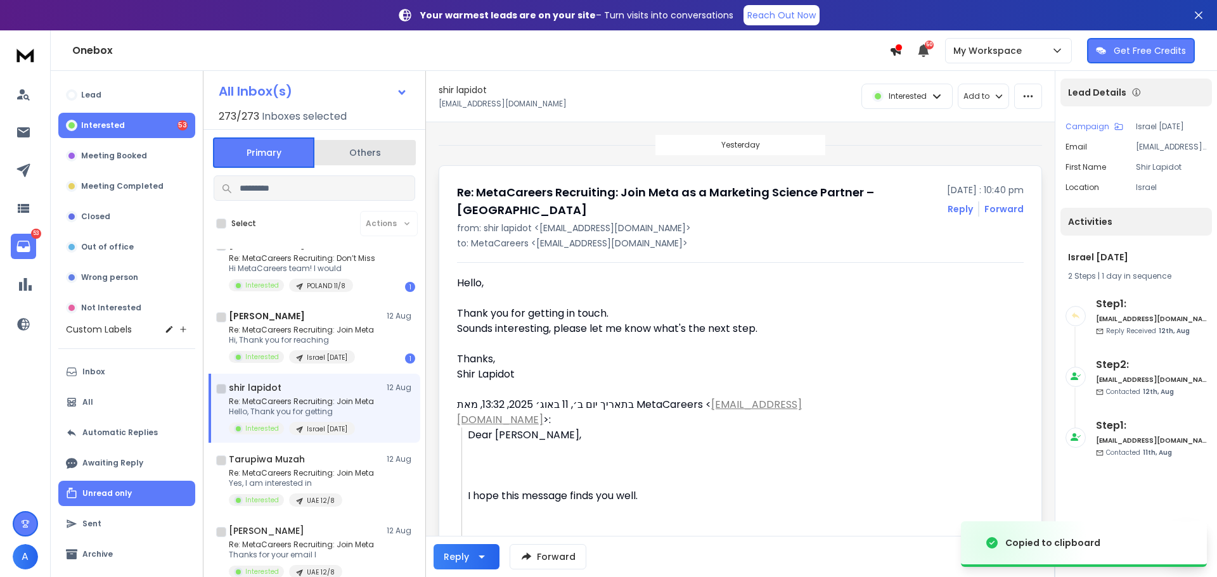
click at [542, 245] on p "to: MetaCareers <hr@careersconnect-zone.com>" at bounding box center [740, 243] width 567 height 13
drag, startPoint x: 542, startPoint y: 245, endPoint x: 655, endPoint y: 243, distance: 112.8
click at [655, 243] on p "to: MetaCareers <hr@careersconnect-zone.com>" at bounding box center [740, 243] width 567 height 13
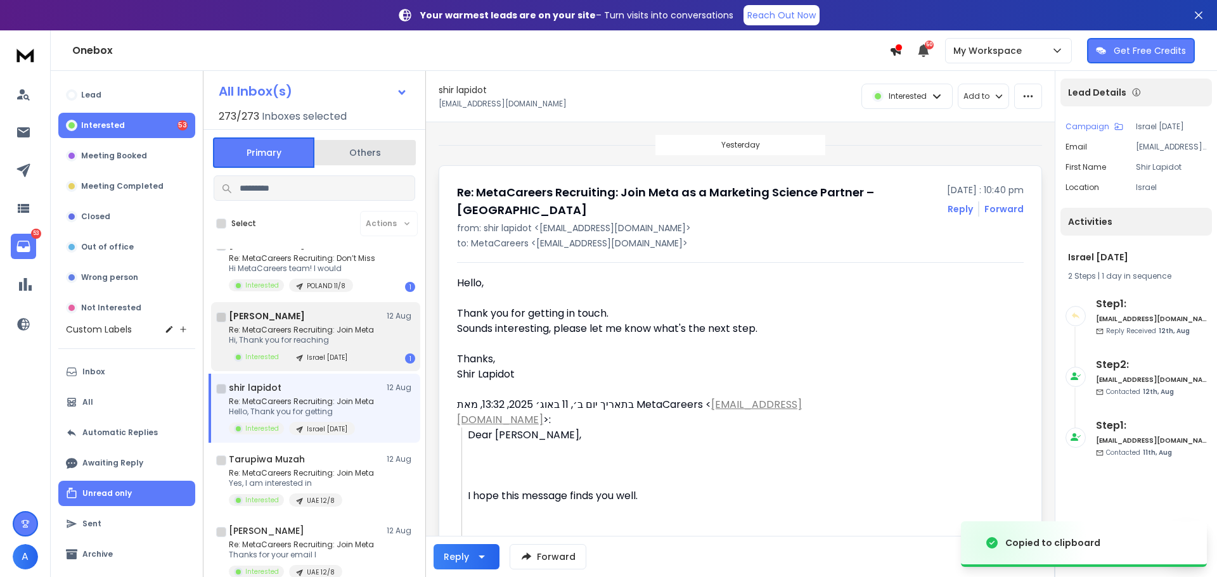
click at [332, 314] on div "Einav Shacham 12 Aug" at bounding box center [322, 316] width 186 height 13
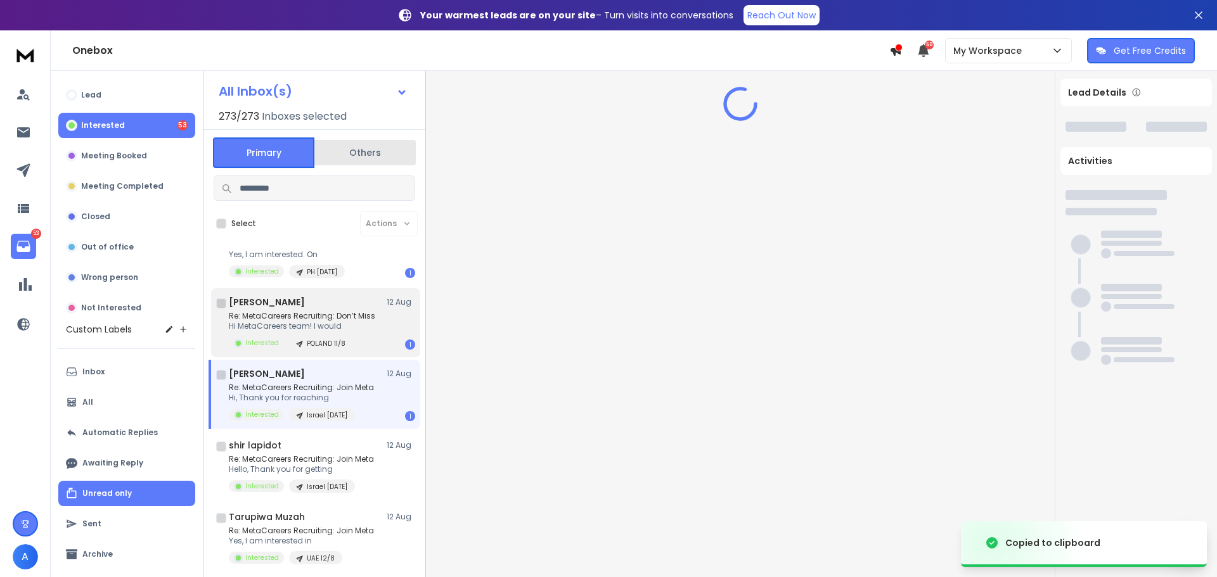
scroll to position [3610, 0]
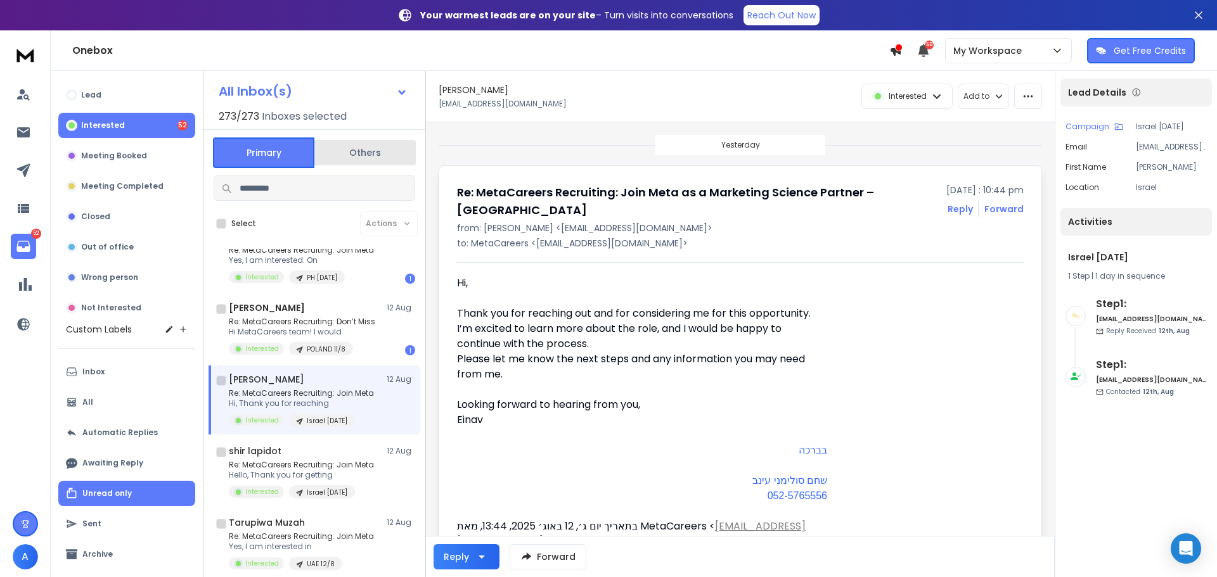
click at [506, 103] on p "einavuchka@gmail.com" at bounding box center [503, 104] width 128 height 10
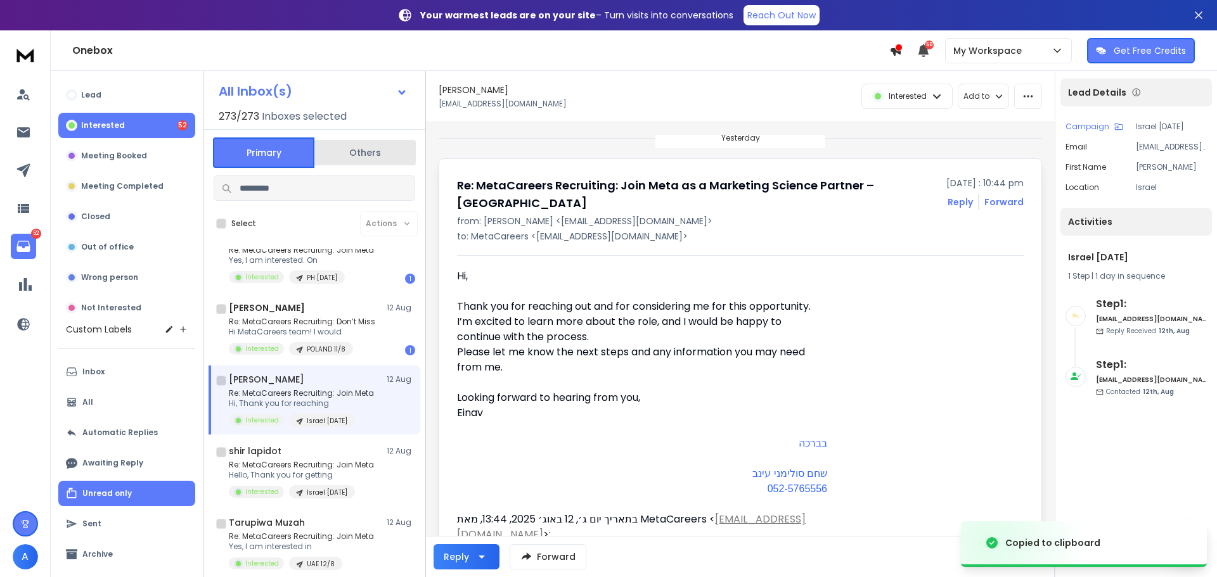
scroll to position [0, 0]
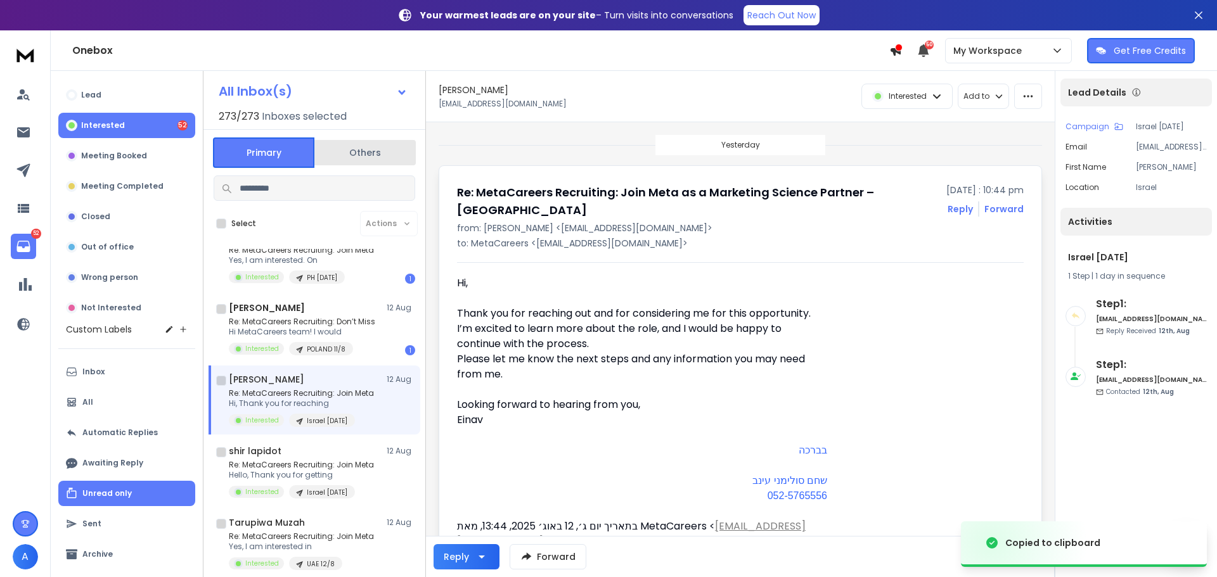
click at [539, 240] on p "to: MetaCareers <info@careersconnect-future.com>" at bounding box center [740, 243] width 567 height 13
drag, startPoint x: 539, startPoint y: 240, endPoint x: 674, endPoint y: 241, distance: 134.4
click at [674, 241] on p "to: MetaCareers <info@careersconnect-future.com>" at bounding box center [740, 243] width 567 height 13
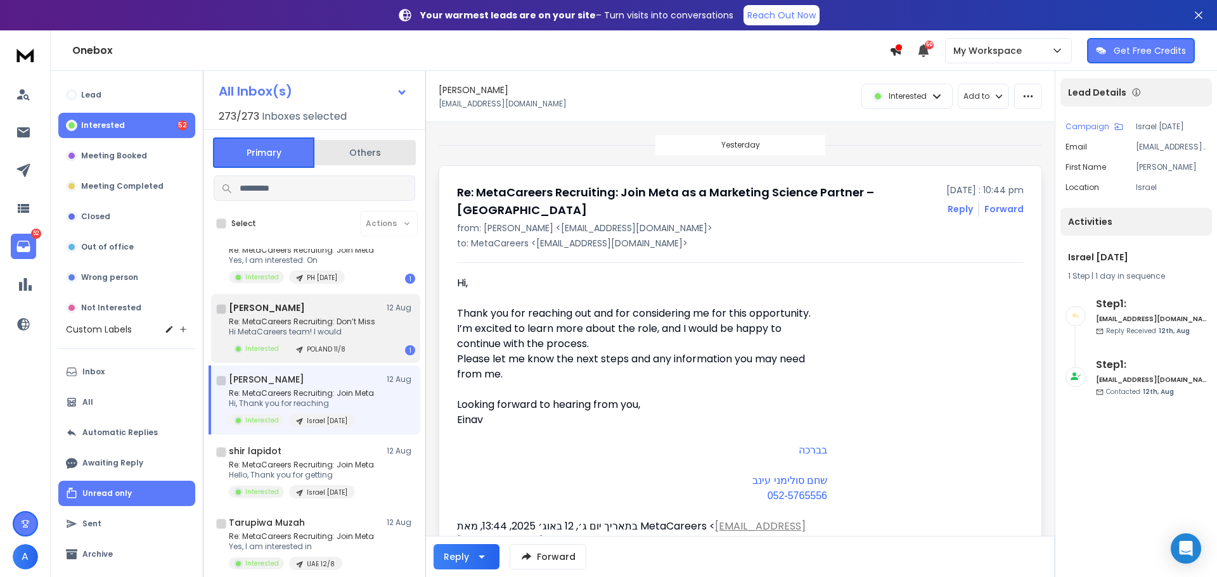
click at [333, 337] on p "Hi MetaCareers team! I would" at bounding box center [302, 332] width 146 height 10
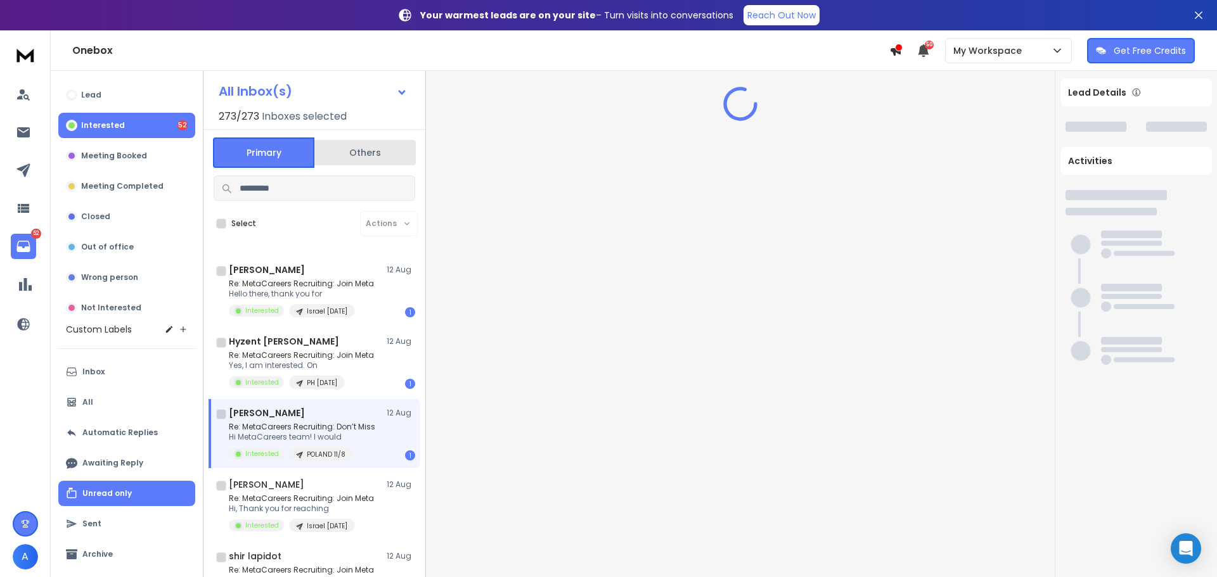
scroll to position [3420, 0]
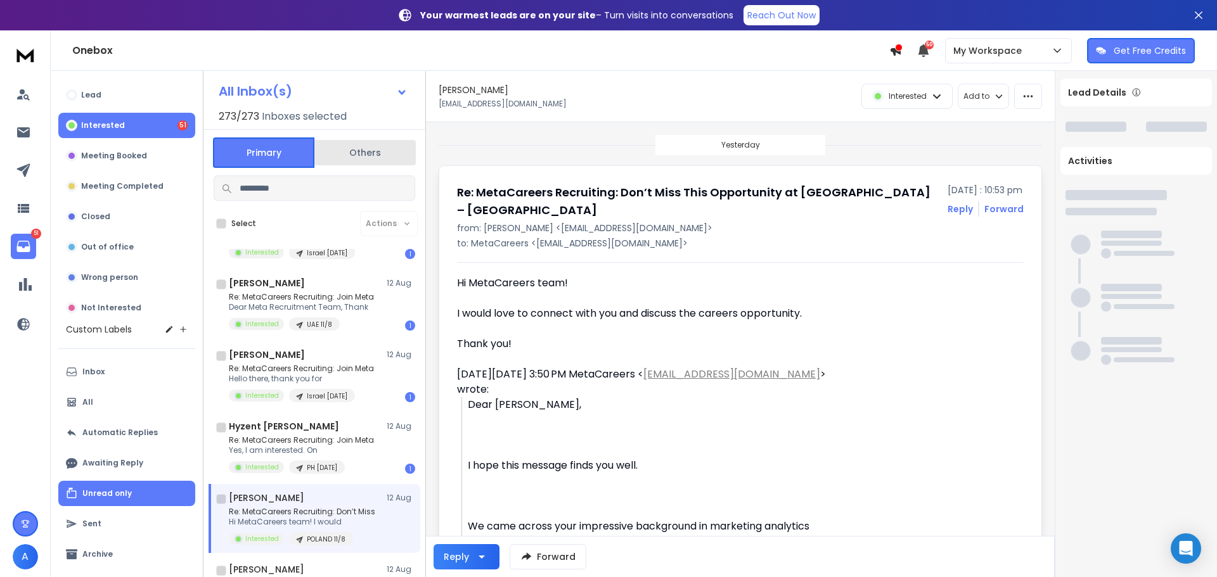
click at [480, 101] on p "nafanya91096@gmail.com" at bounding box center [503, 104] width 128 height 10
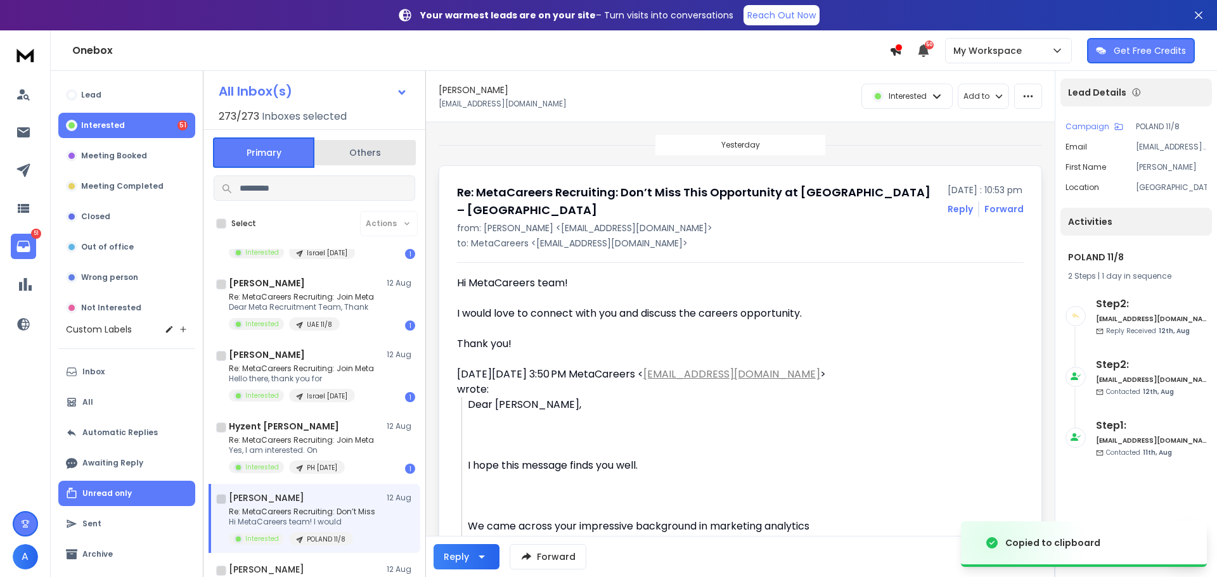
click at [543, 241] on p "to: MetaCareers <hr@careersconnect-nowhiring.com>" at bounding box center [740, 243] width 567 height 13
click at [539, 241] on p "to: MetaCareers <hr@careersconnect-nowhiring.com>" at bounding box center [740, 243] width 567 height 13
drag, startPoint x: 539, startPoint y: 241, endPoint x: 675, endPoint y: 238, distance: 136.3
click at [675, 238] on p "to: MetaCareers <hr@careersconnect-nowhiring.com>" at bounding box center [740, 243] width 567 height 13
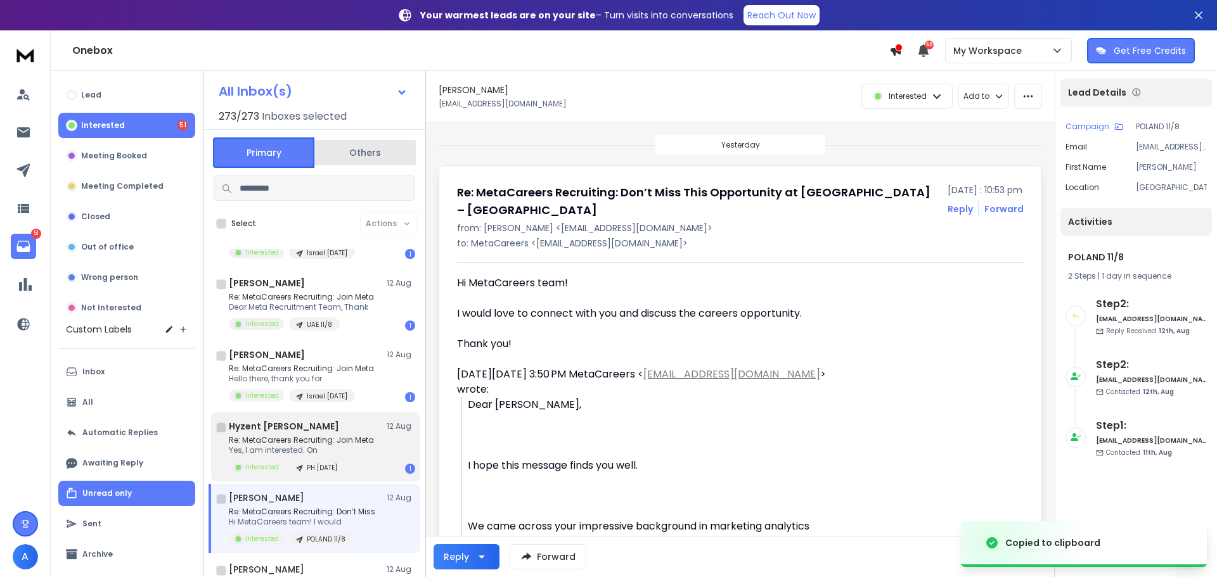
click at [350, 430] on div "Hyzent Aurelio 12 Aug" at bounding box center [322, 426] width 186 height 13
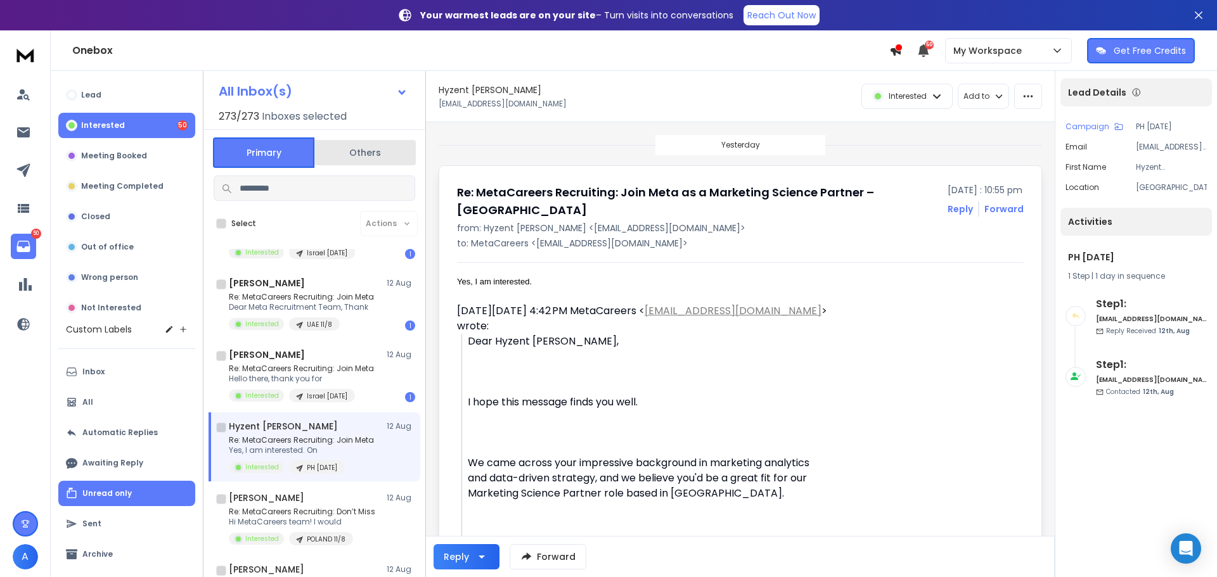
click at [492, 103] on p "hyzent@gmail.com" at bounding box center [503, 104] width 128 height 10
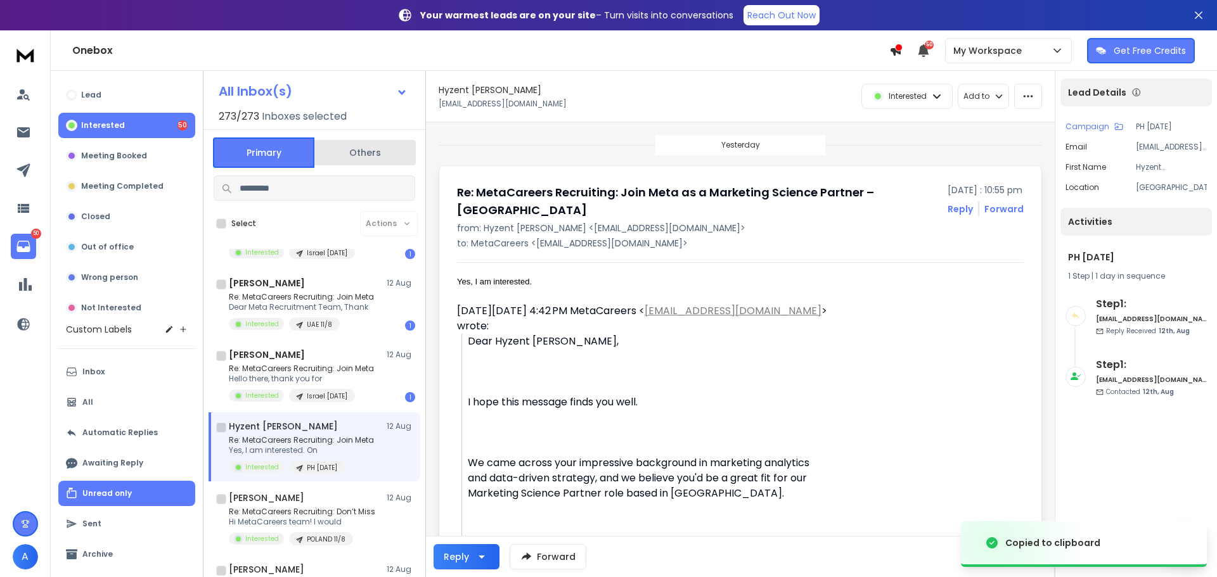
click at [547, 240] on p "to: MetaCareers <works@careersconnect-talentshub.com>" at bounding box center [740, 243] width 567 height 13
drag, startPoint x: 547, startPoint y: 240, endPoint x: 699, endPoint y: 241, distance: 152.1
click at [699, 241] on p "to: MetaCareers <works@careersconnect-talentshub.com>" at bounding box center [740, 243] width 567 height 13
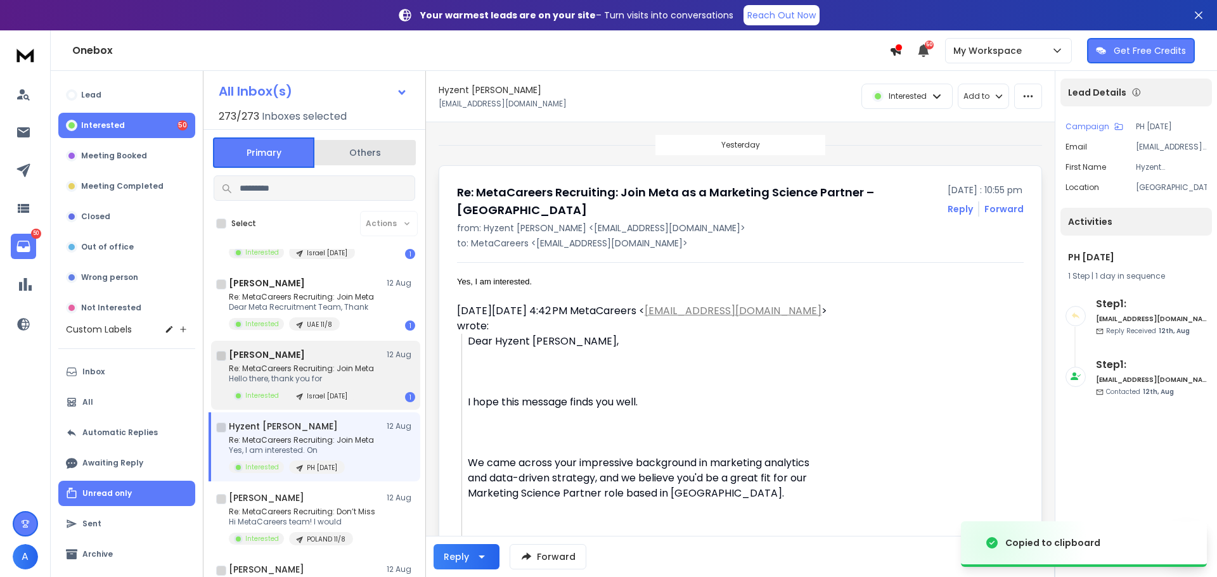
click at [371, 348] on div "Sharon Zalcberg 12 Aug Re: MetaCareers Recruiting: Join Meta Hello there, thank…" at bounding box center [315, 375] width 209 height 69
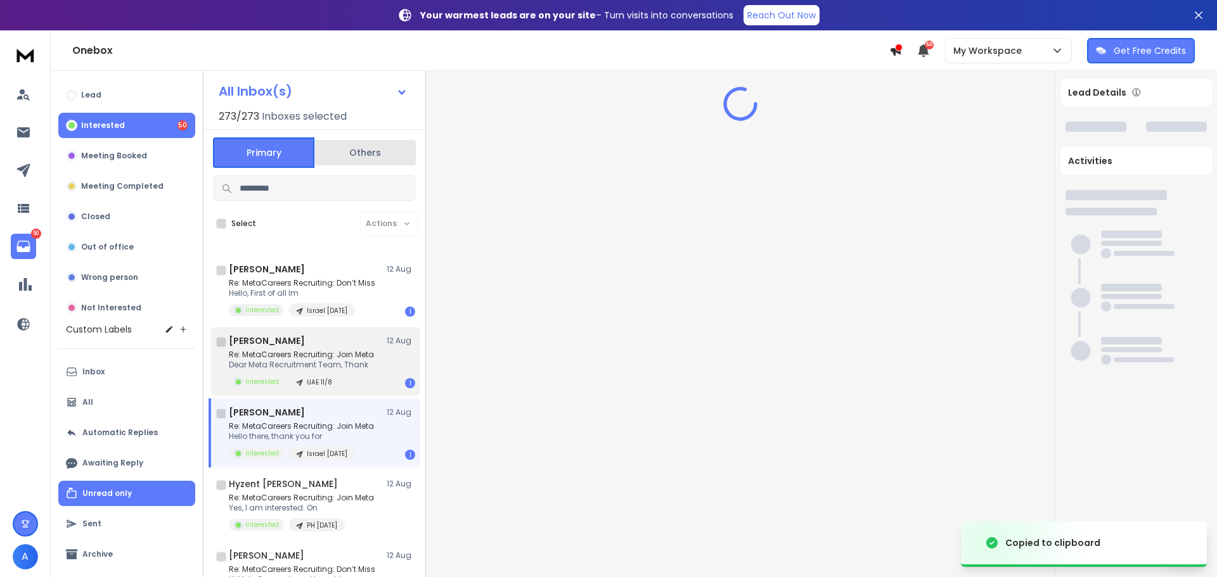
scroll to position [3357, 0]
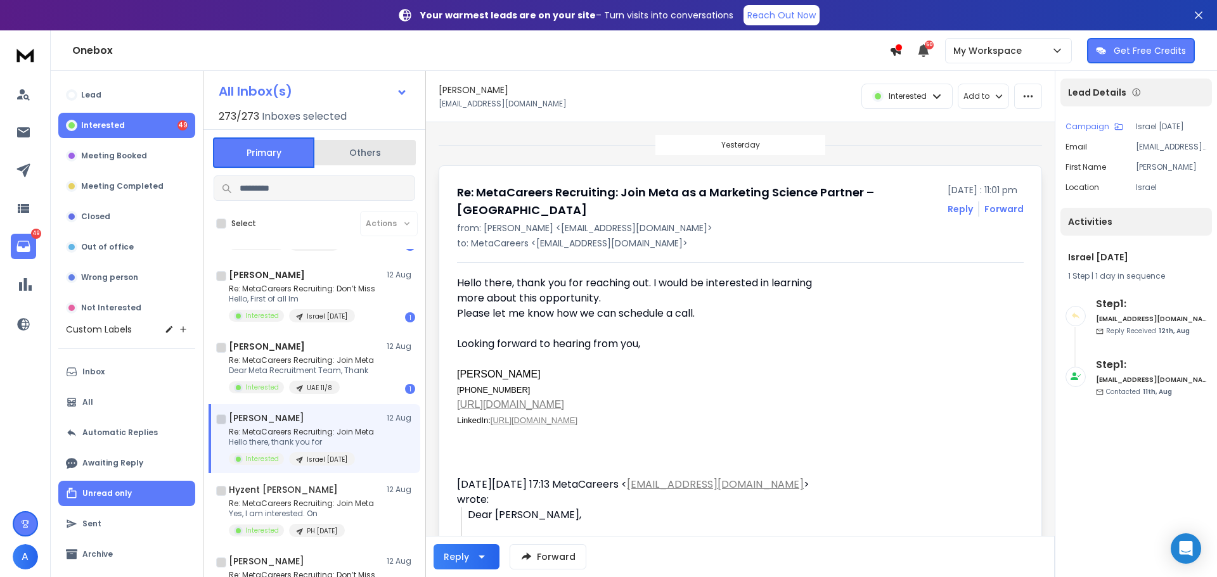
click at [498, 105] on p "sharonzalc@gmail.com" at bounding box center [503, 104] width 128 height 10
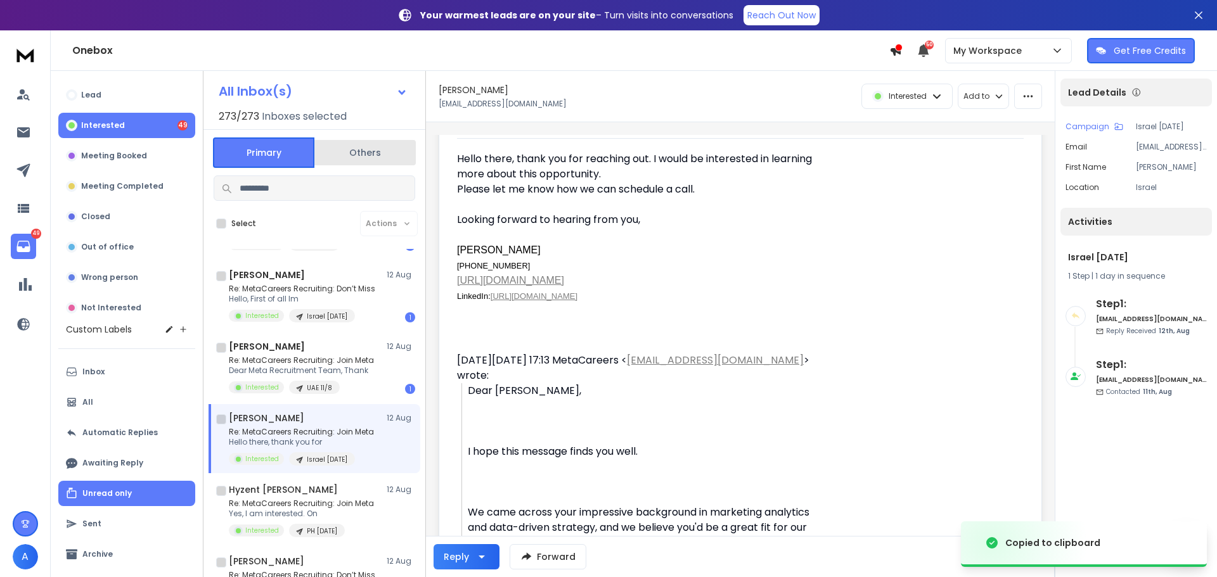
scroll to position [0, 0]
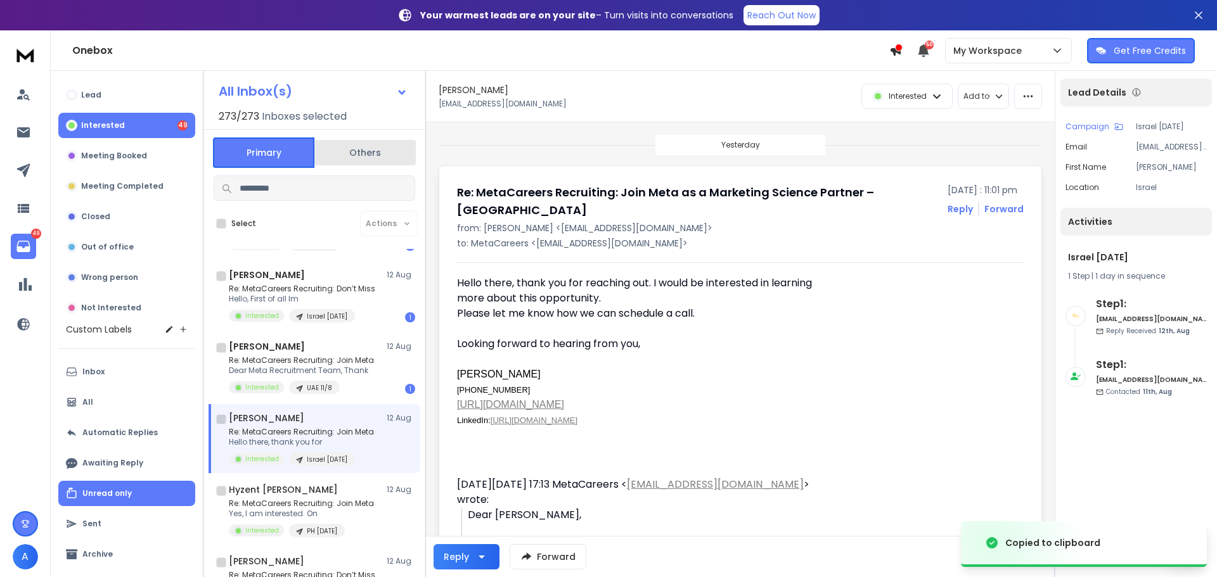
click at [551, 238] on p "to: MetaCareers <works@careersconnect-team.com>" at bounding box center [740, 243] width 567 height 13
drag, startPoint x: 551, startPoint y: 238, endPoint x: 678, endPoint y: 245, distance: 127.6
click at [678, 245] on p "to: MetaCareers <works@careersconnect-team.com>" at bounding box center [740, 243] width 567 height 13
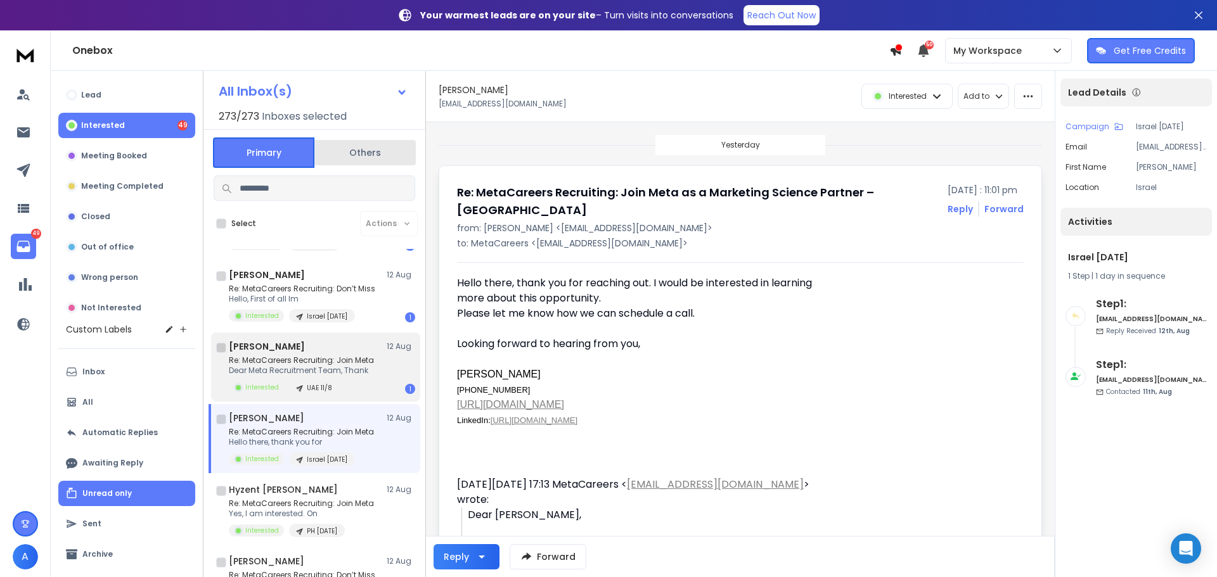
click at [335, 362] on p "Re: MetaCareers Recruiting: Join Meta" at bounding box center [301, 361] width 145 height 10
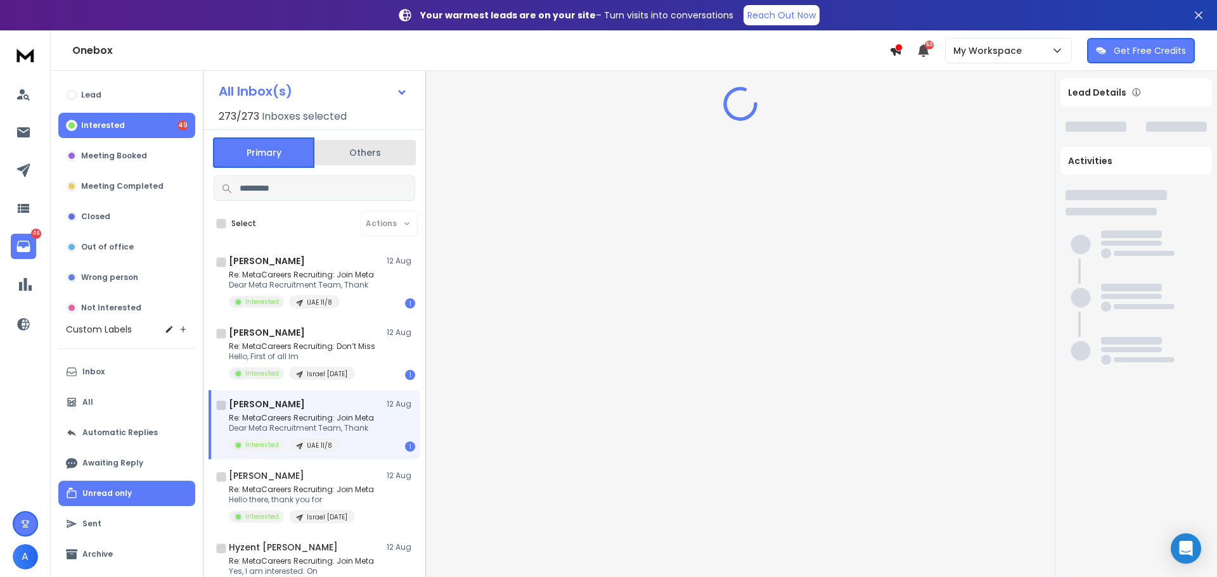
scroll to position [3293, 0]
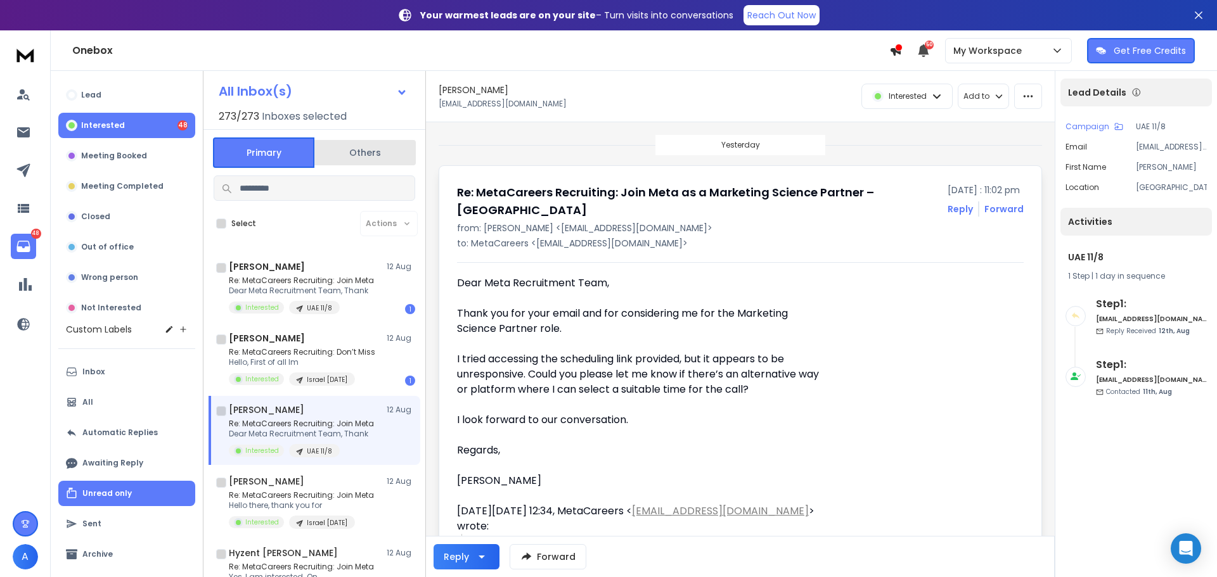
click at [512, 105] on p "leenaawadbashir@gmail.com" at bounding box center [503, 104] width 128 height 10
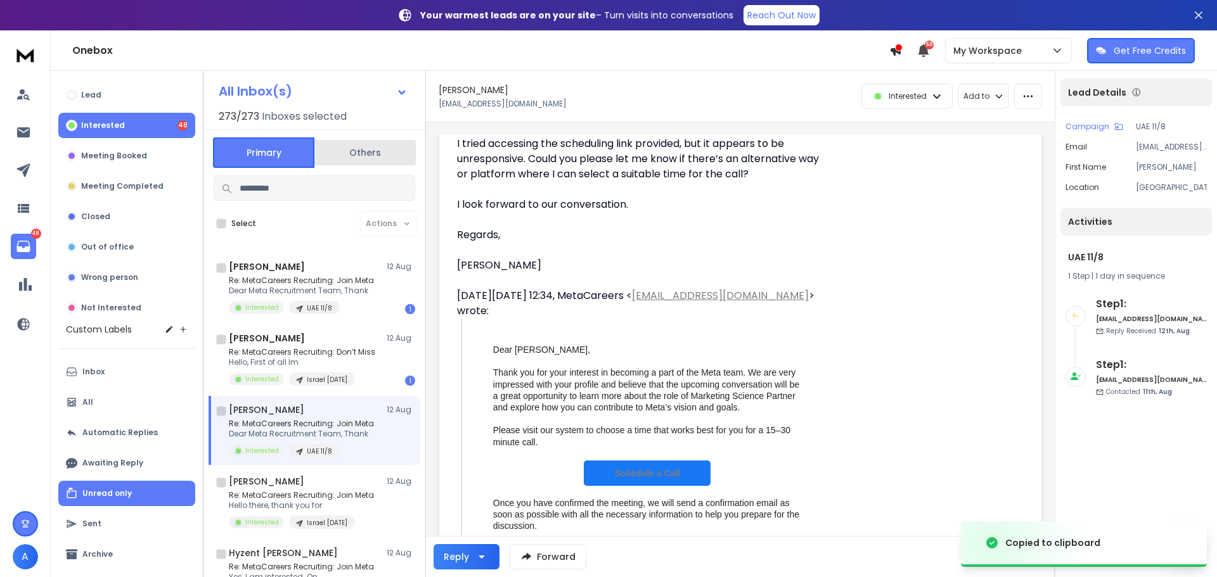
scroll to position [0, 0]
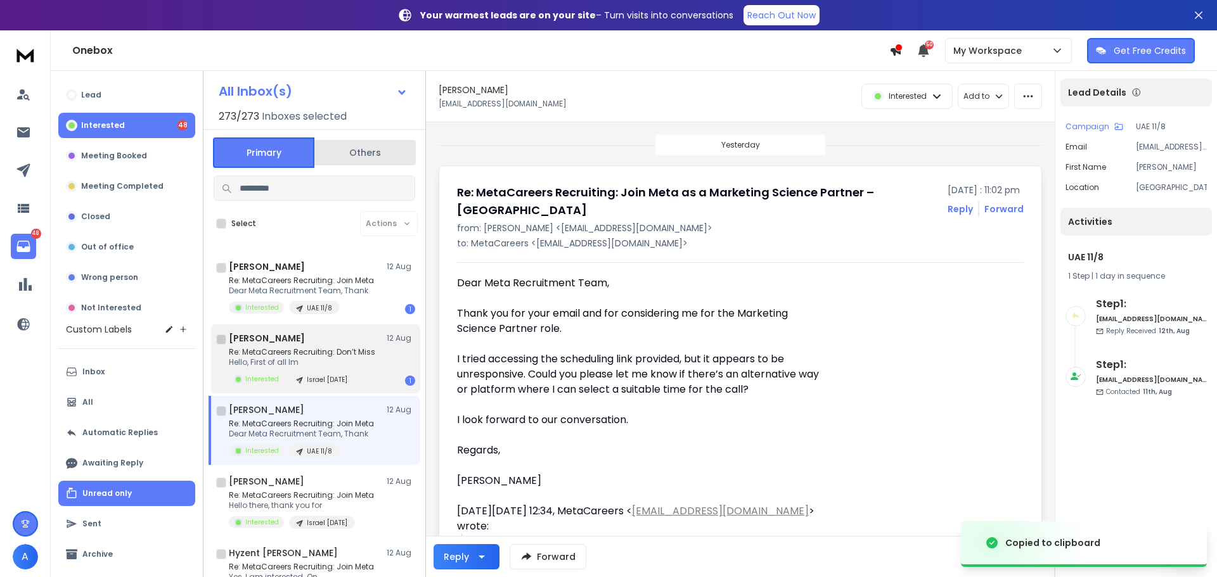
click at [345, 351] on p "Re: MetaCareers Recruiting: Don’t Miss" at bounding box center [302, 352] width 146 height 10
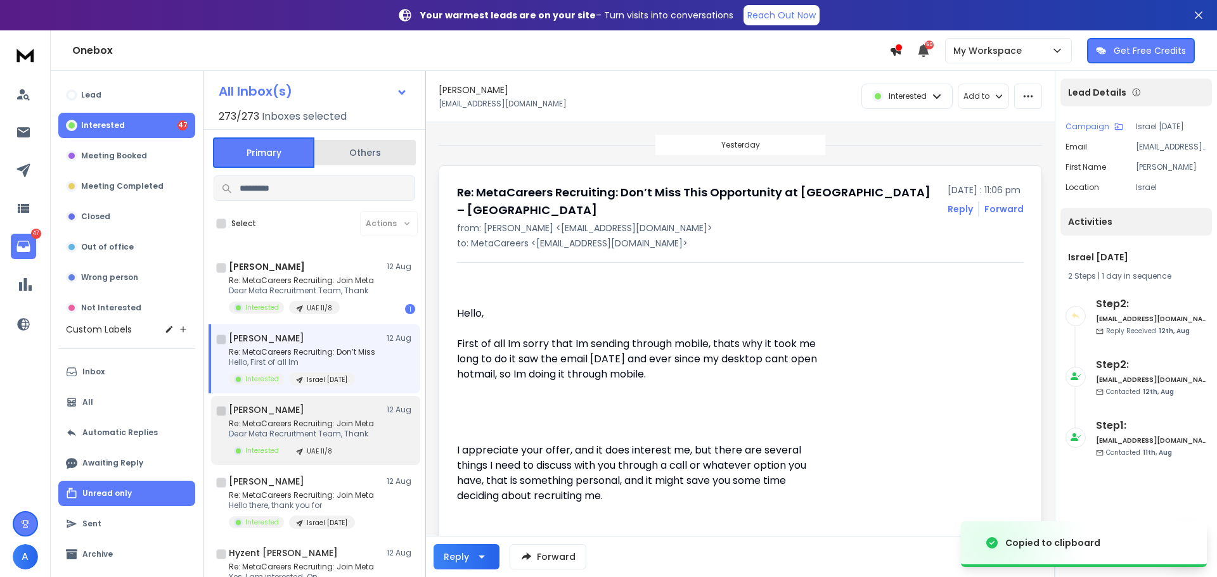
click at [351, 410] on div "Leena Abdalla 12 Aug" at bounding box center [322, 410] width 186 height 13
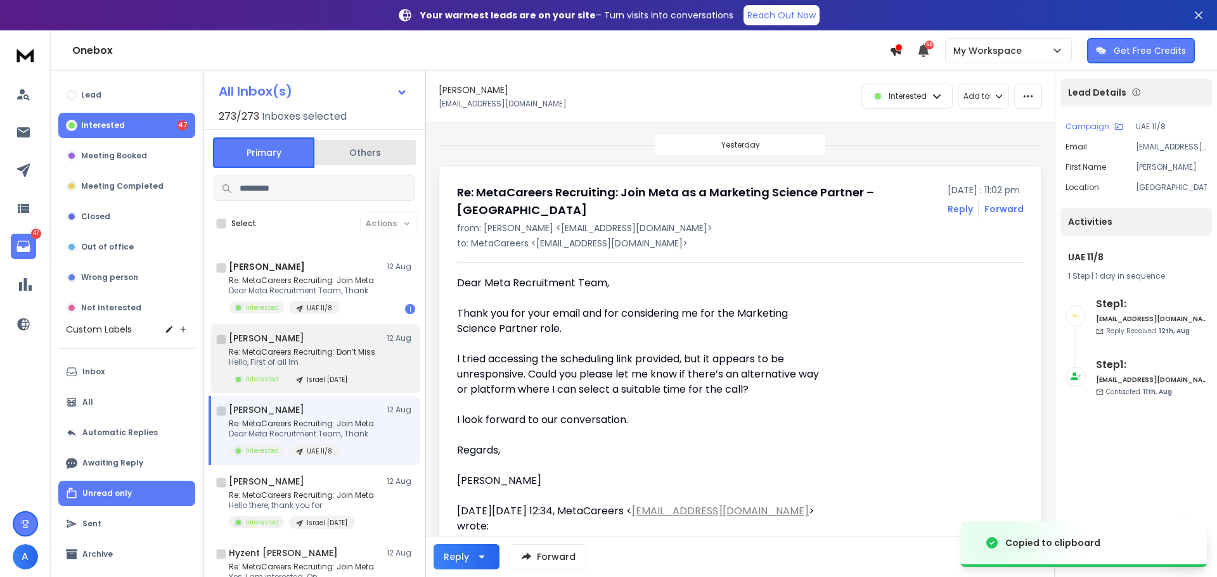
click at [350, 357] on p "Hello, First of all Im" at bounding box center [302, 362] width 146 height 10
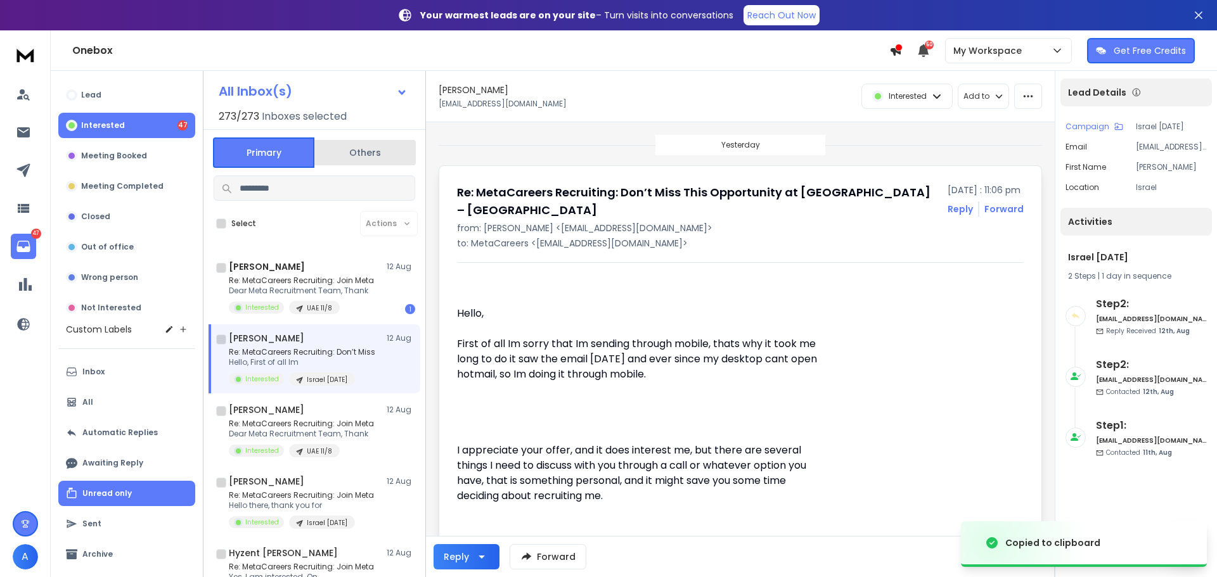
click at [559, 227] on p "from: Tarik Fawarsy <xxtarikfxx@hotmail.com>" at bounding box center [740, 228] width 567 height 13
drag, startPoint x: 559, startPoint y: 227, endPoint x: 641, endPoint y: 222, distance: 82.5
click at [641, 222] on p "from: Tarik Fawarsy <xxtarikfxx@hotmail.com>" at bounding box center [740, 228] width 567 height 13
click at [542, 243] on p "to: MetaCareers <recruit@careersconnect-network.com>" at bounding box center [740, 243] width 567 height 13
drag, startPoint x: 542, startPoint y: 243, endPoint x: 695, endPoint y: 243, distance: 152.8
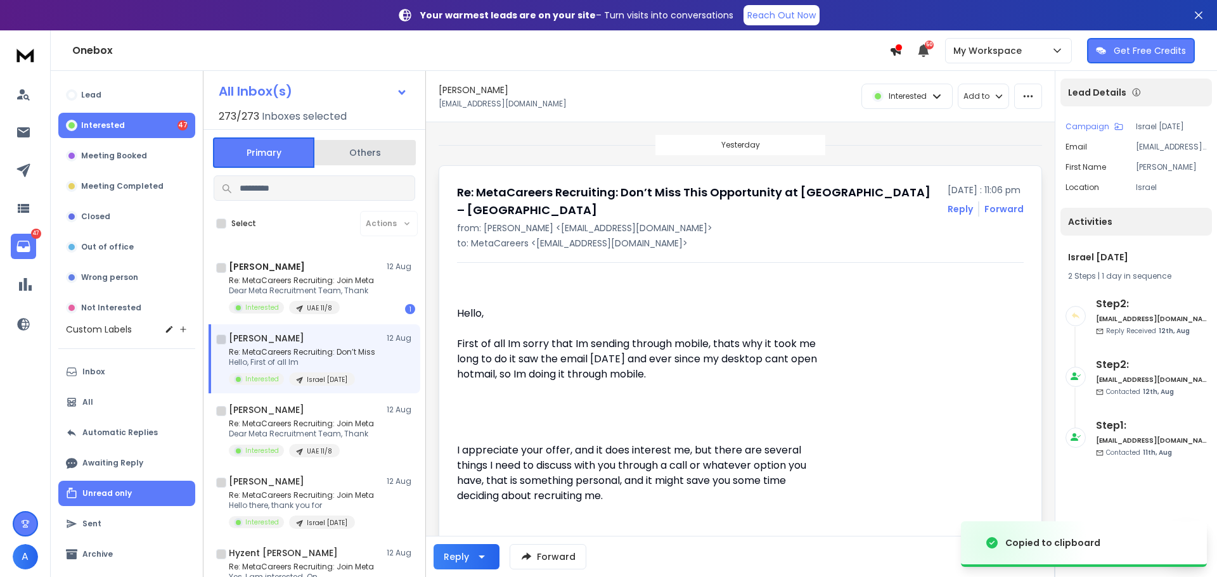
click at [695, 243] on p "to: MetaCareers <recruit@careersconnect-network.com>" at bounding box center [740, 243] width 567 height 13
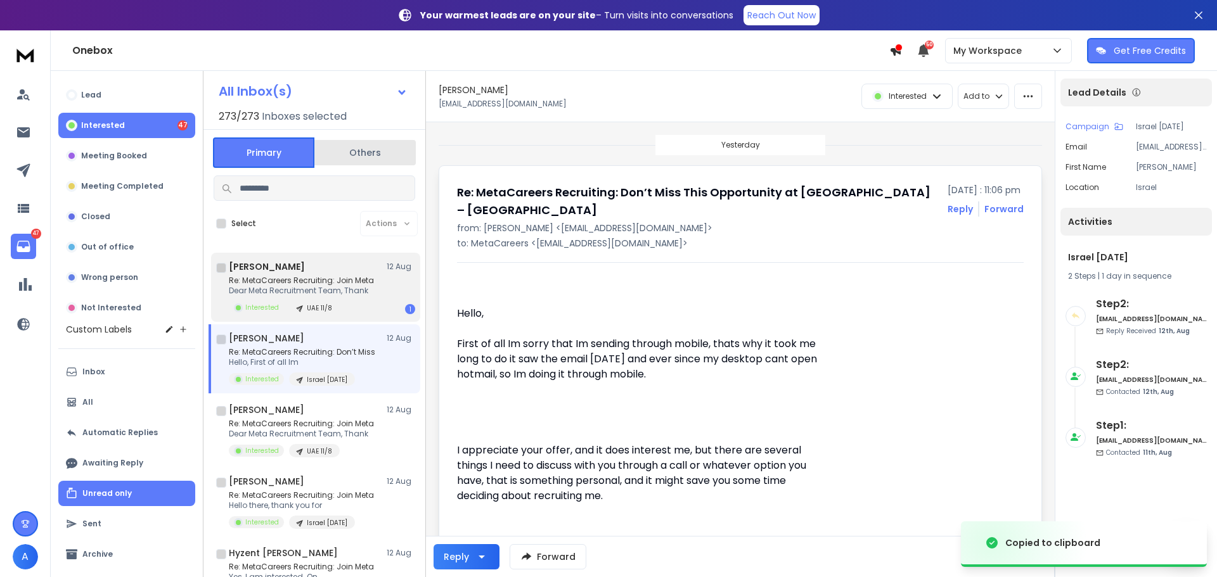
click at [365, 299] on div "Re: MetaCareers Recruiting: Join Meta Dear Meta Recruitment Team, Thank Interes…" at bounding box center [301, 295] width 145 height 39
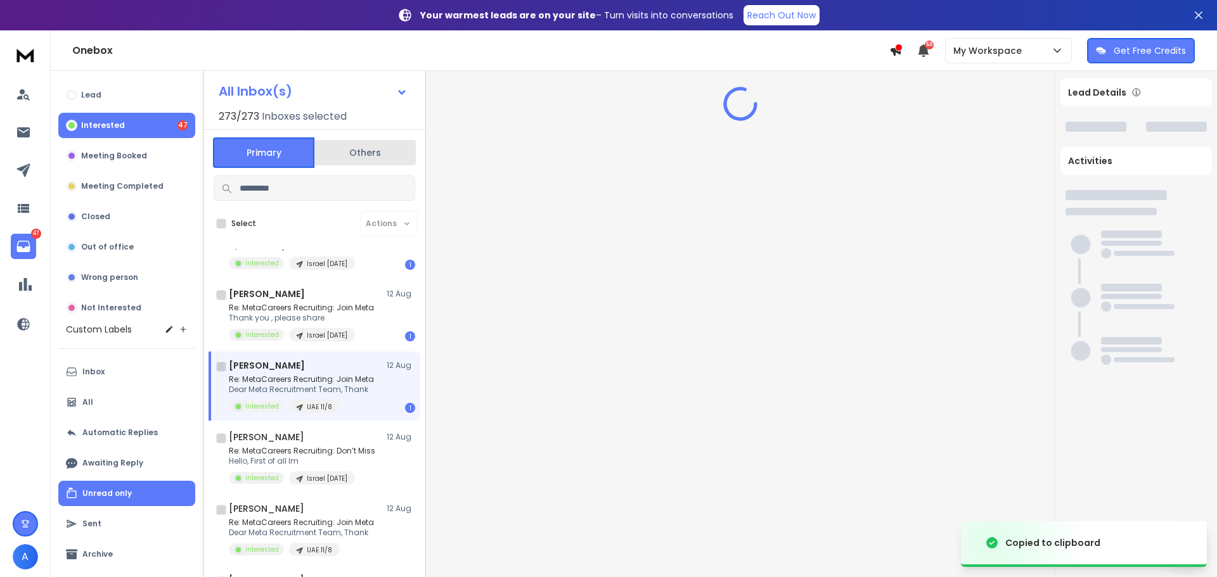
scroll to position [3167, 0]
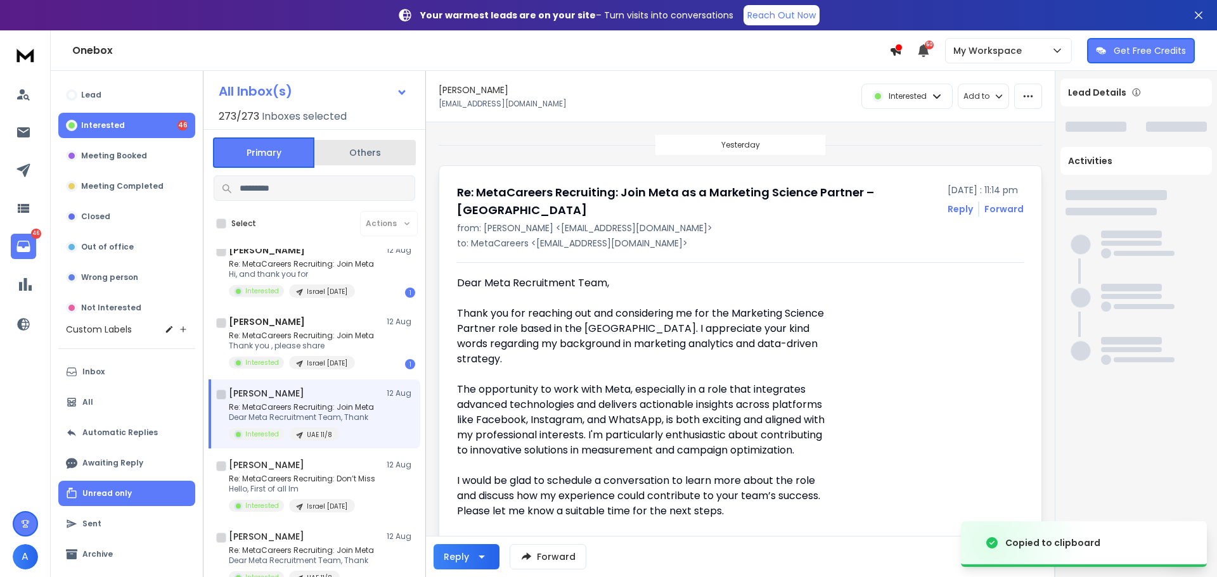
click at [528, 101] on p "shahulhameed241295@gmail.com" at bounding box center [503, 104] width 128 height 10
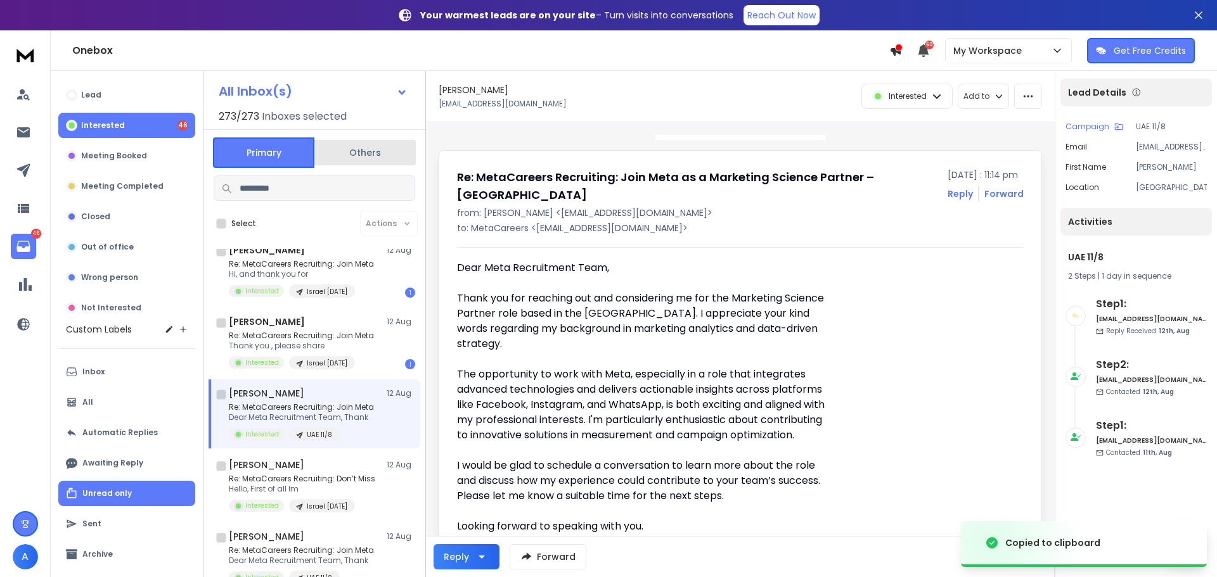
scroll to position [0, 0]
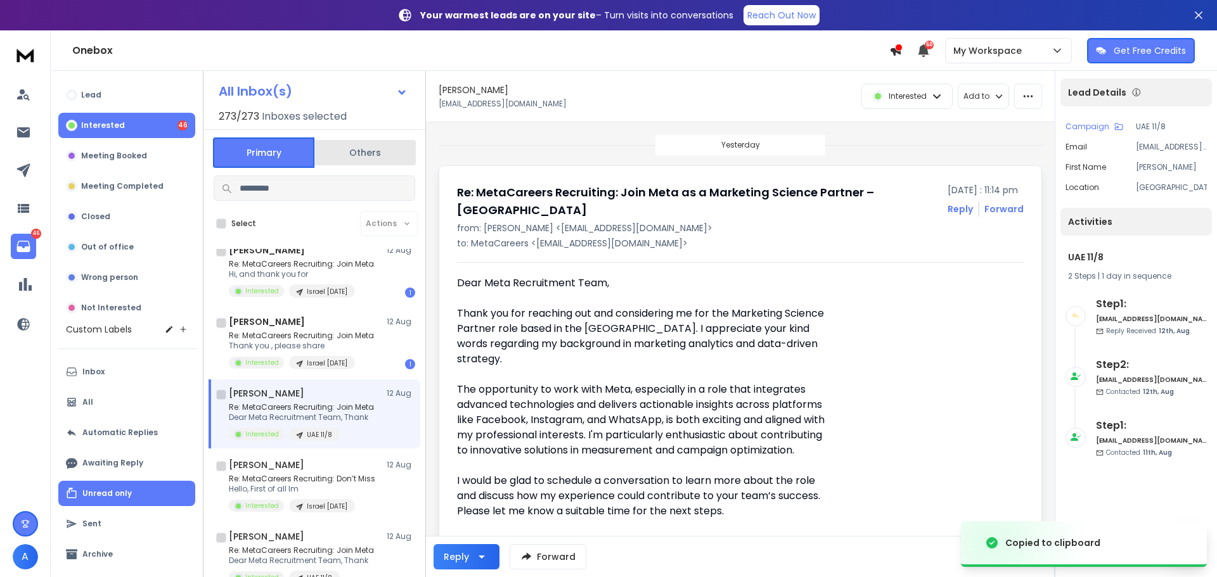
click at [543, 239] on p "to: MetaCareers <employee@careersconnect-inside.com>" at bounding box center [740, 243] width 567 height 13
drag, startPoint x: 543, startPoint y: 239, endPoint x: 692, endPoint y: 246, distance: 148.5
click at [692, 246] on p "to: MetaCareers <employee@careersconnect-inside.com>" at bounding box center [740, 243] width 567 height 13
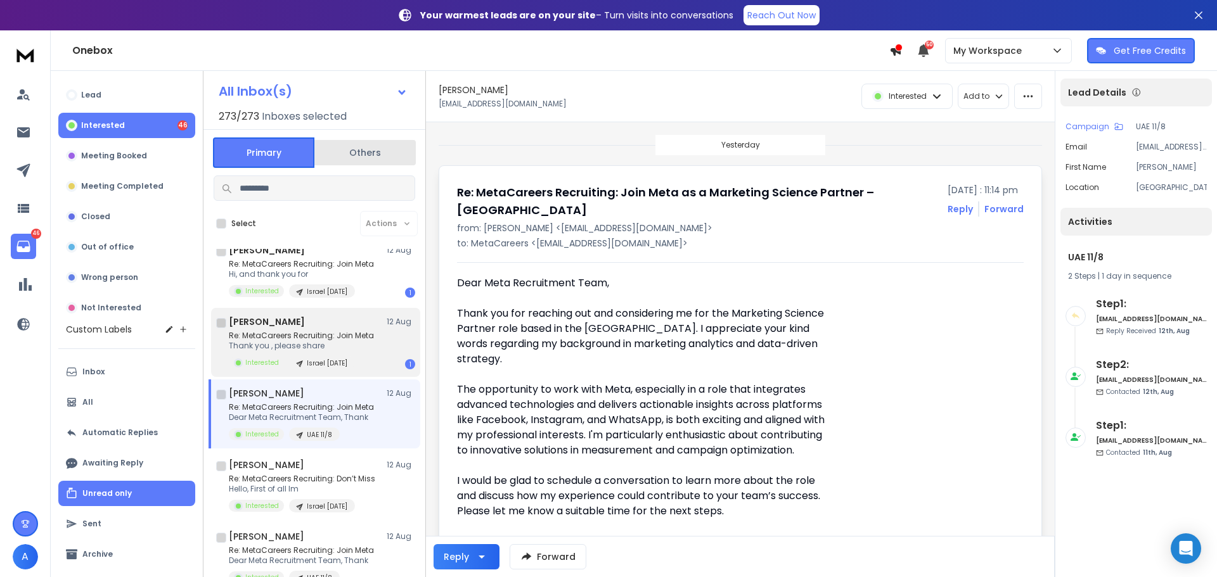
click at [363, 326] on div "Ofir Peretz 12 Aug" at bounding box center [322, 322] width 186 height 13
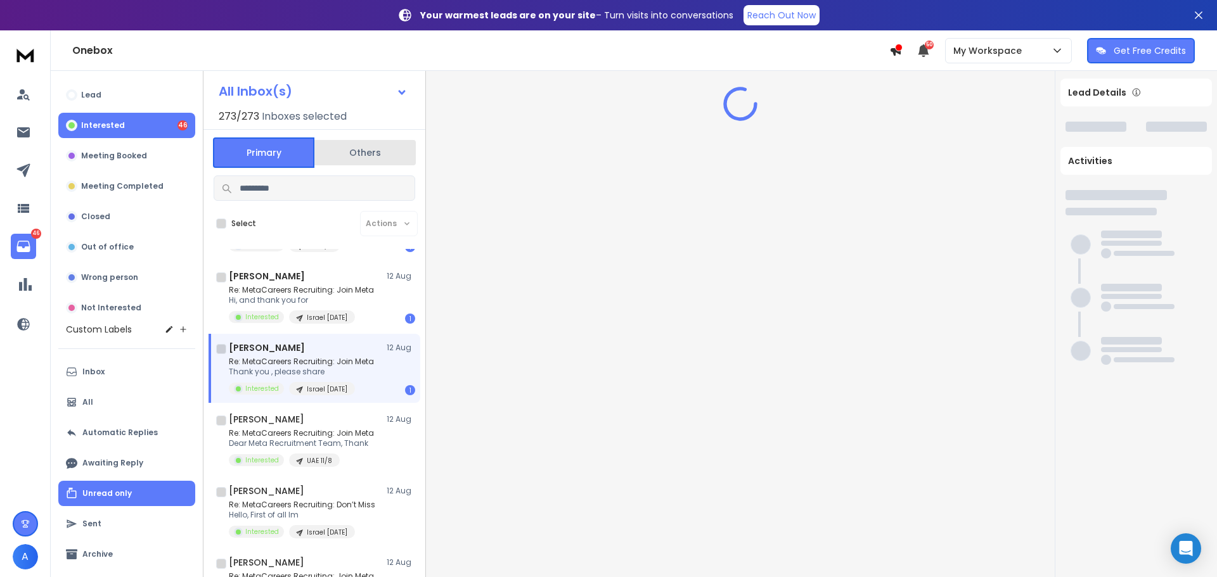
scroll to position [3040, 0]
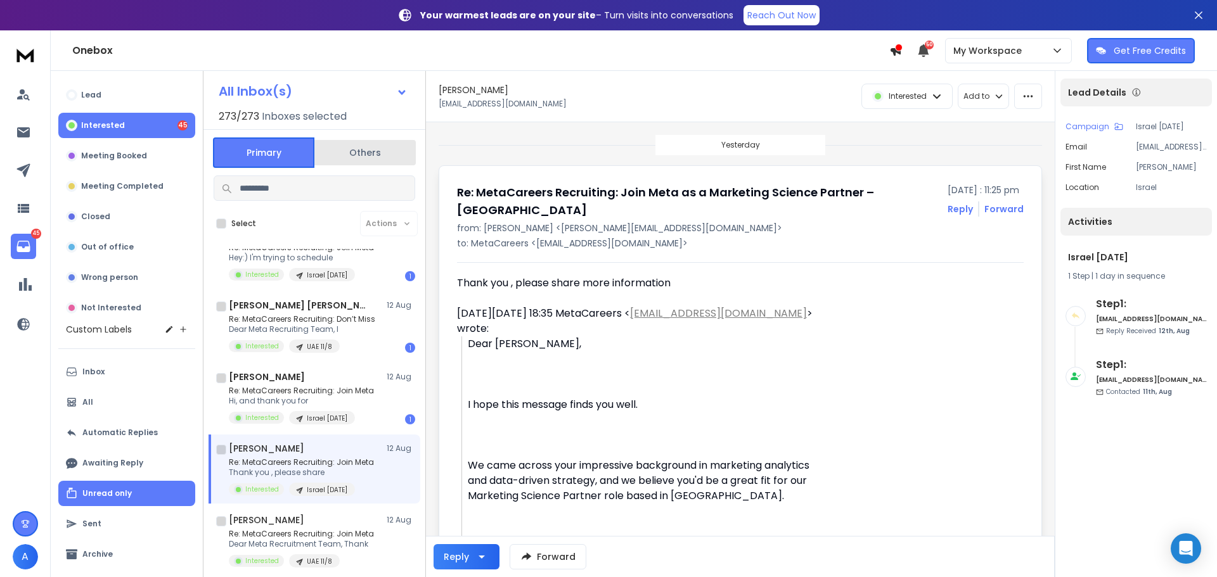
click at [505, 104] on p "peretz.ofir@gmail.com" at bounding box center [503, 104] width 128 height 10
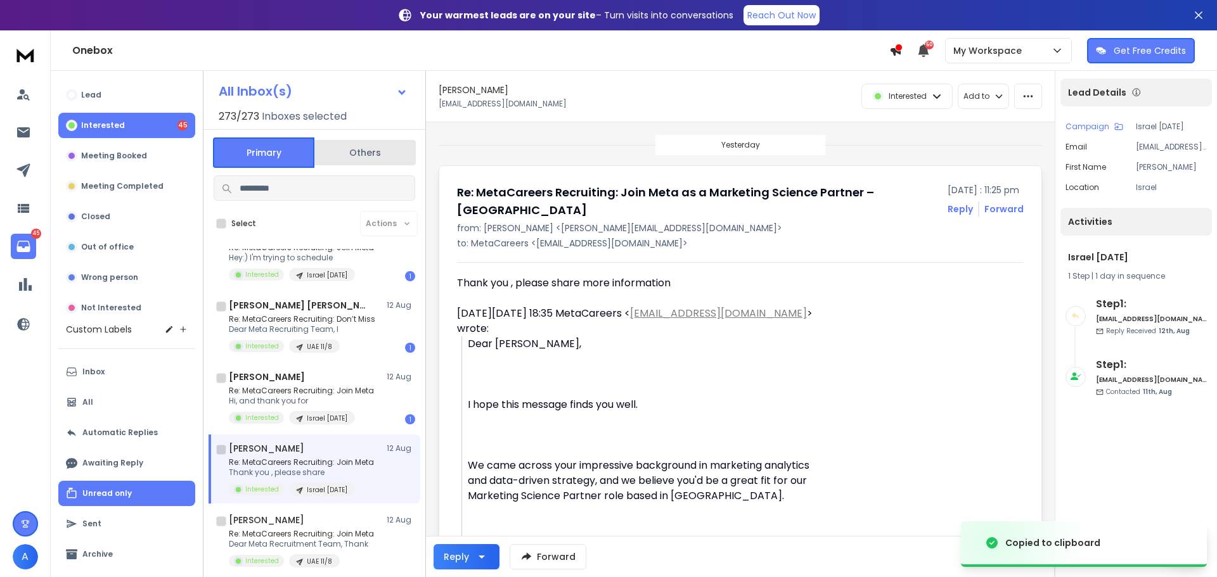
click at [539, 237] on p "to: MetaCareers <info@careersconnect-team.com>" at bounding box center [740, 243] width 567 height 13
drag, startPoint x: 539, startPoint y: 237, endPoint x: 666, endPoint y: 241, distance: 126.8
click at [666, 241] on p "to: MetaCareers <info@careersconnect-team.com>" at bounding box center [740, 243] width 567 height 13
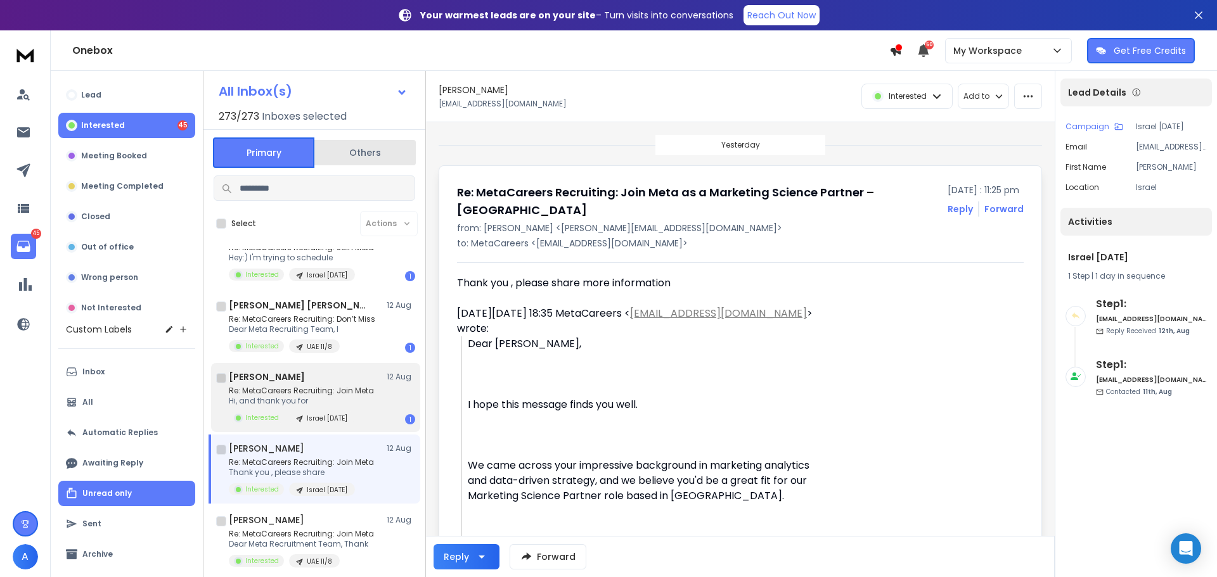
click at [318, 377] on div "Efrat Cohen 12 Aug" at bounding box center [322, 377] width 186 height 13
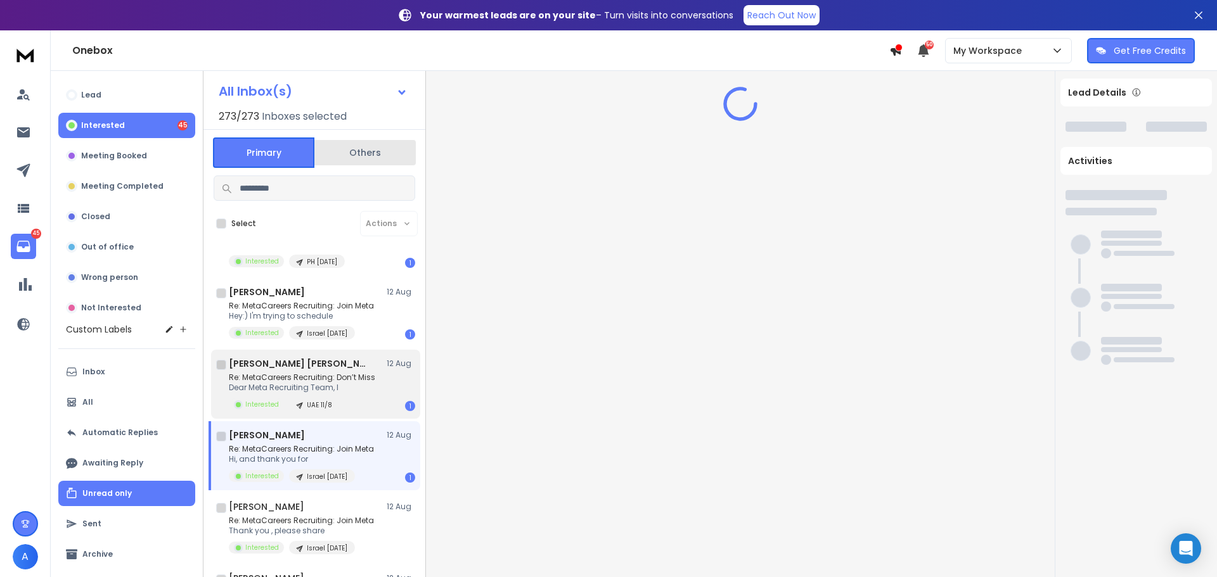
scroll to position [2977, 0]
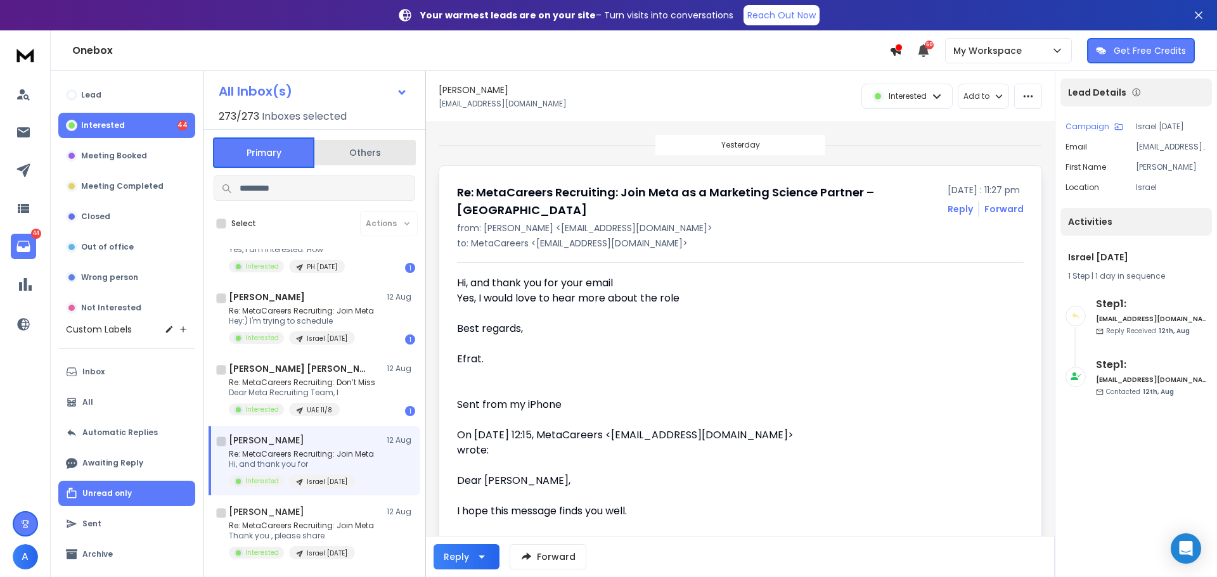
click at [493, 100] on p "efratc3@gmail.com" at bounding box center [503, 104] width 128 height 10
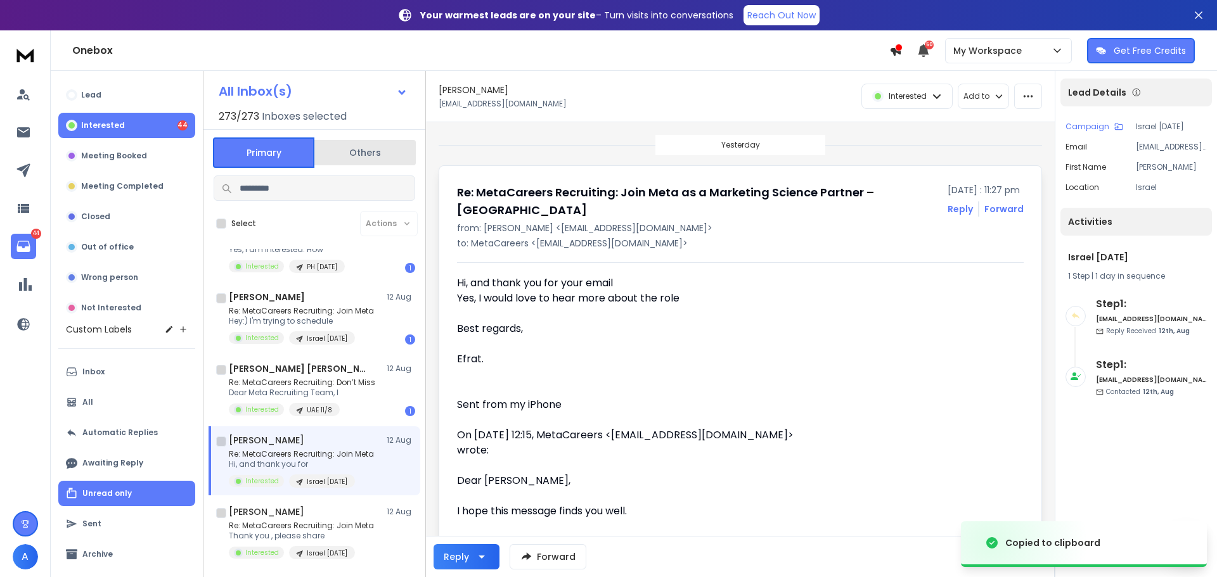
click at [546, 238] on p "to: MetaCareers <works@careersconnect-zone.com>" at bounding box center [740, 243] width 567 height 13
drag, startPoint x: 546, startPoint y: 238, endPoint x: 674, endPoint y: 237, distance: 127.4
click at [674, 237] on p "to: MetaCareers <works@careersconnect-zone.com>" at bounding box center [740, 243] width 567 height 13
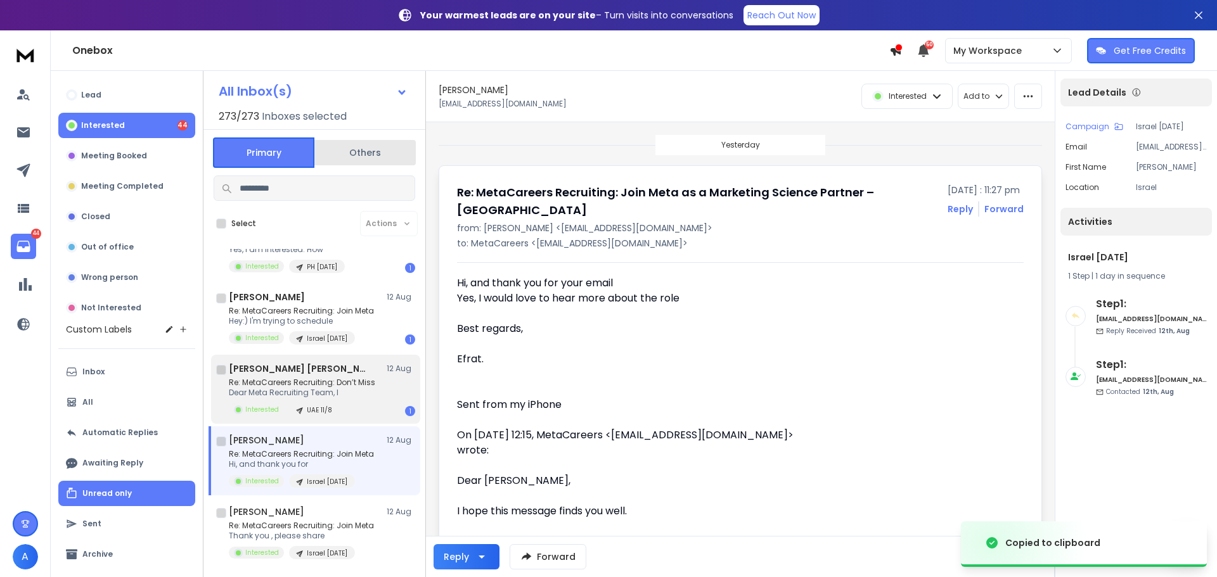
click at [326, 390] on p "Dear Meta Recruiting Team, I" at bounding box center [302, 393] width 146 height 10
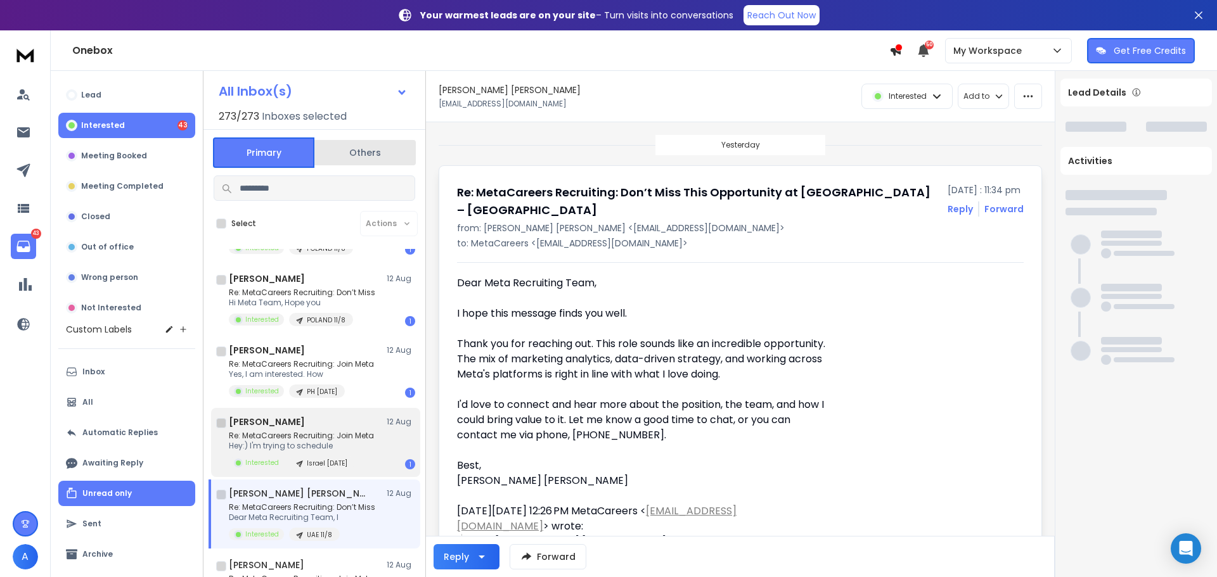
scroll to position [2850, 0]
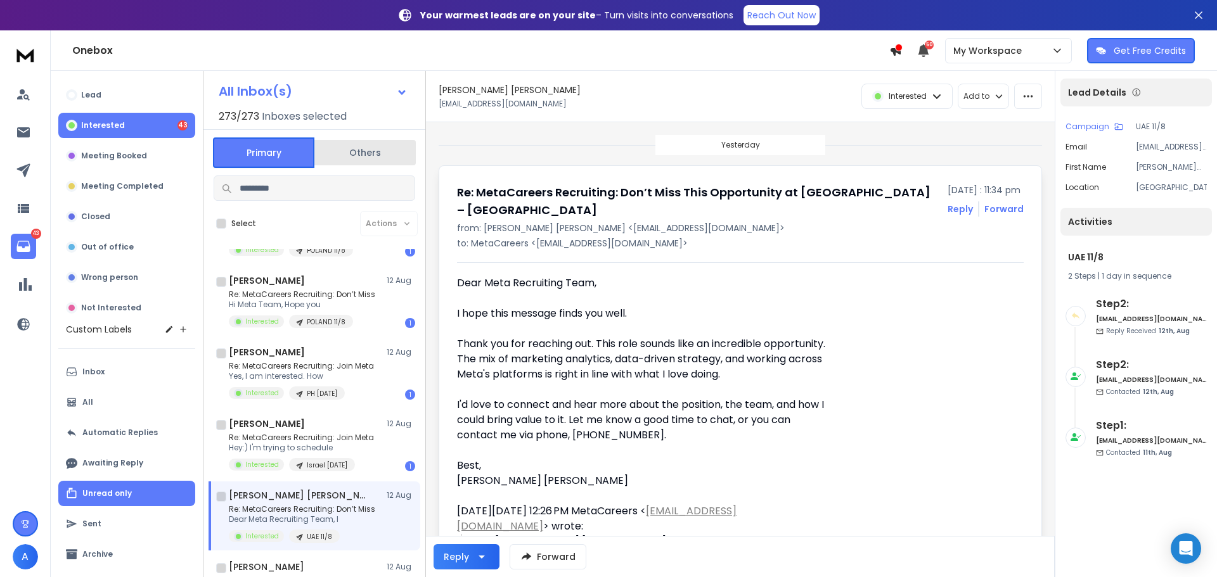
click at [494, 104] on p "abdulmalikelias@gmail.com" at bounding box center [503, 104] width 128 height 10
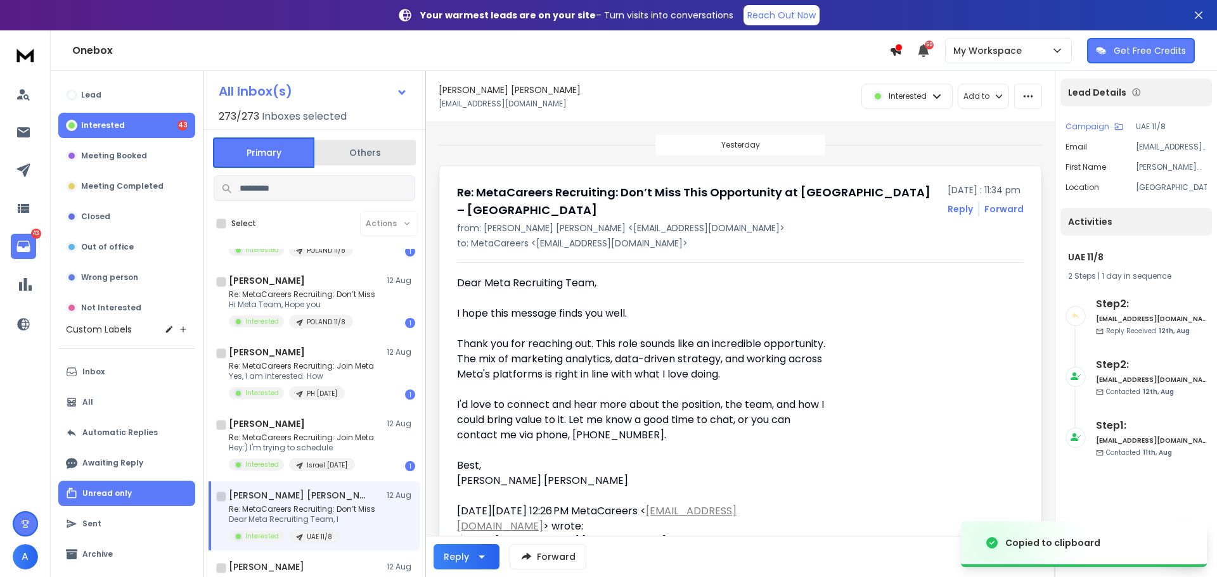
click at [541, 243] on p "to: MetaCareers <recruit@careersconnect-applicants.com>" at bounding box center [740, 243] width 567 height 13
drag, startPoint x: 541, startPoint y: 243, endPoint x: 708, endPoint y: 243, distance: 167.3
click at [708, 243] on p "to: MetaCareers <recruit@careersconnect-applicants.com>" at bounding box center [740, 243] width 567 height 13
click at [361, 416] on div "מעיין לוי 12 Aug Re: MetaCareers Recruiting: Join Meta Hey:) I'm trying to sche…" at bounding box center [315, 444] width 209 height 69
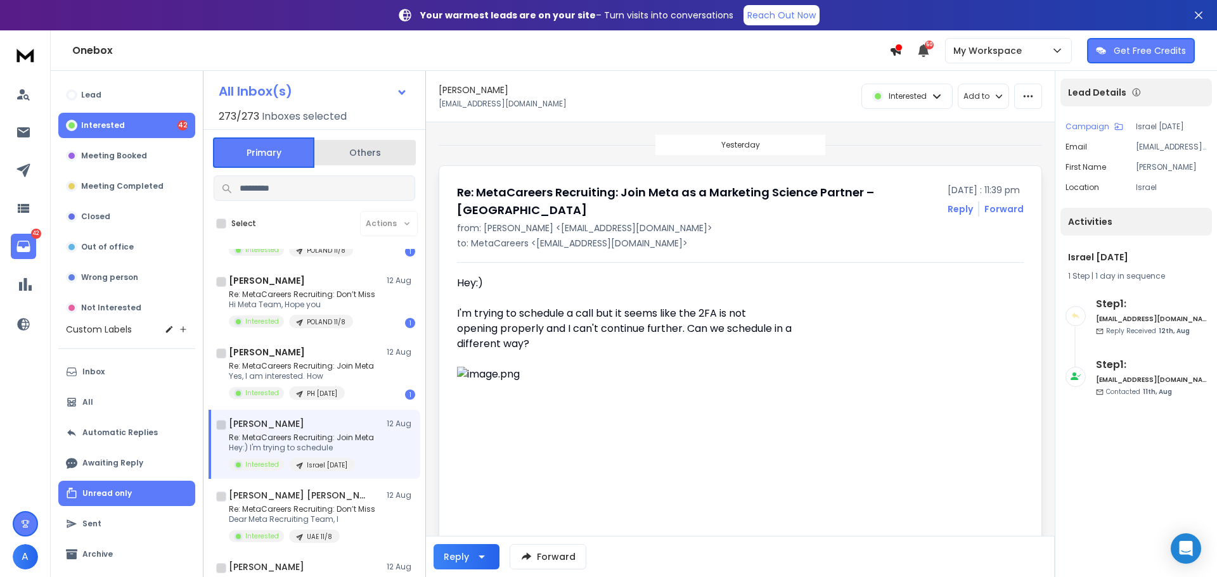
click at [524, 96] on div "מעיין לוי מעיין לוי maayan.0507@gmail.com" at bounding box center [588, 96] width 298 height 25
click at [523, 105] on p "maayan.0507@gmail.com" at bounding box center [503, 104] width 128 height 10
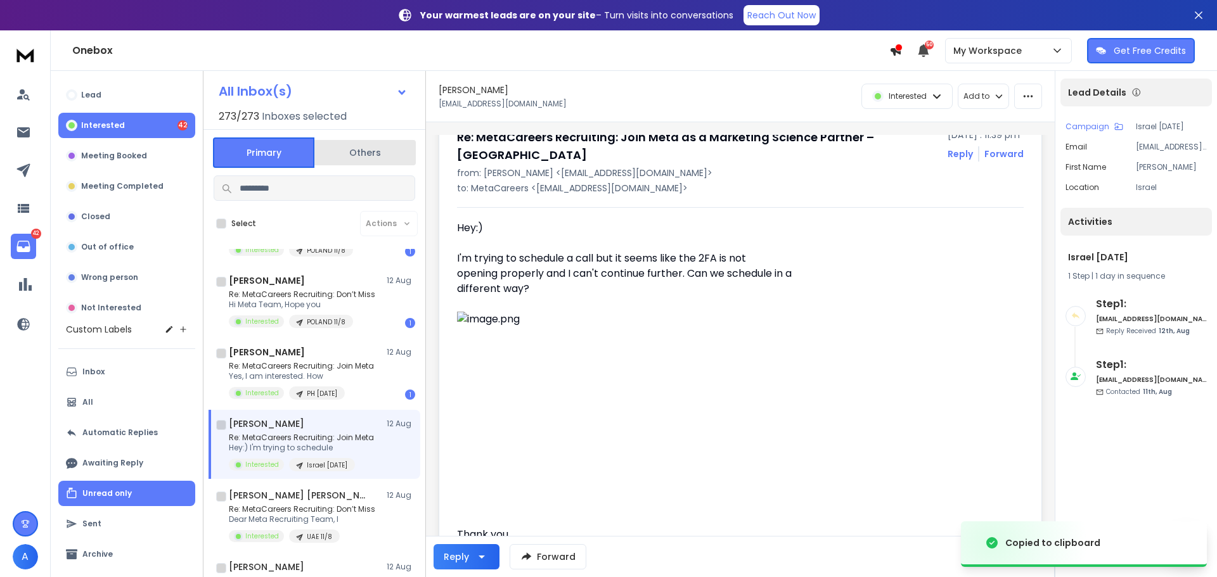
scroll to position [0, 0]
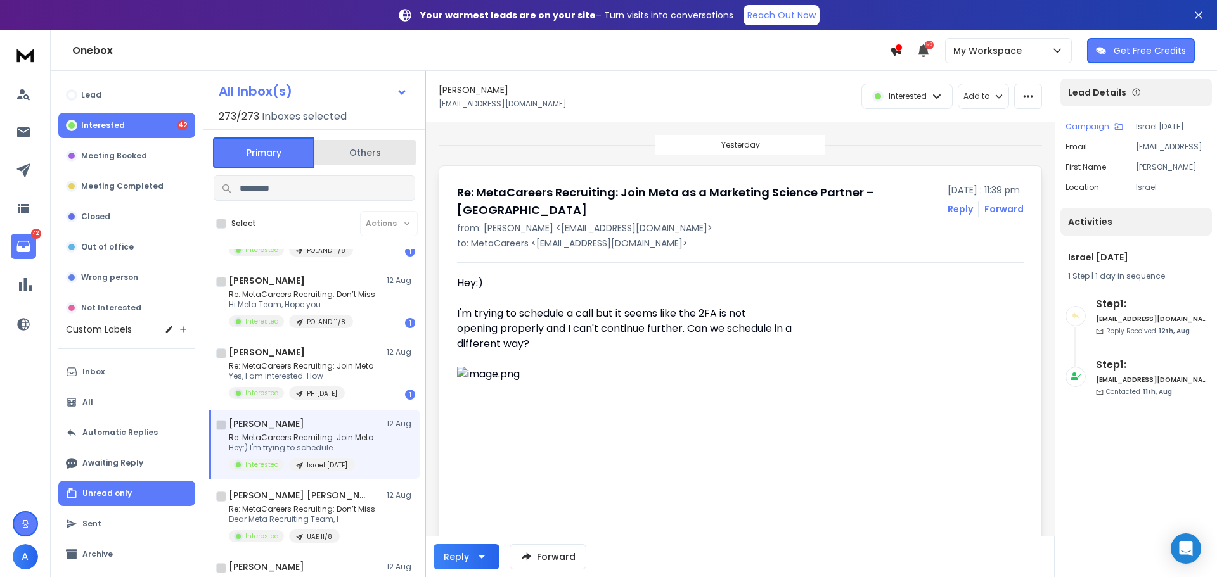
click at [531, 224] on p "from: מעיין לוי <maayan.0507@gmail.com>" at bounding box center [740, 228] width 567 height 13
click at [536, 224] on p "from: מעיין לוי <maayan.0507@gmail.com>" at bounding box center [740, 228] width 567 height 13
drag, startPoint x: 536, startPoint y: 224, endPoint x: 569, endPoint y: 225, distance: 33.0
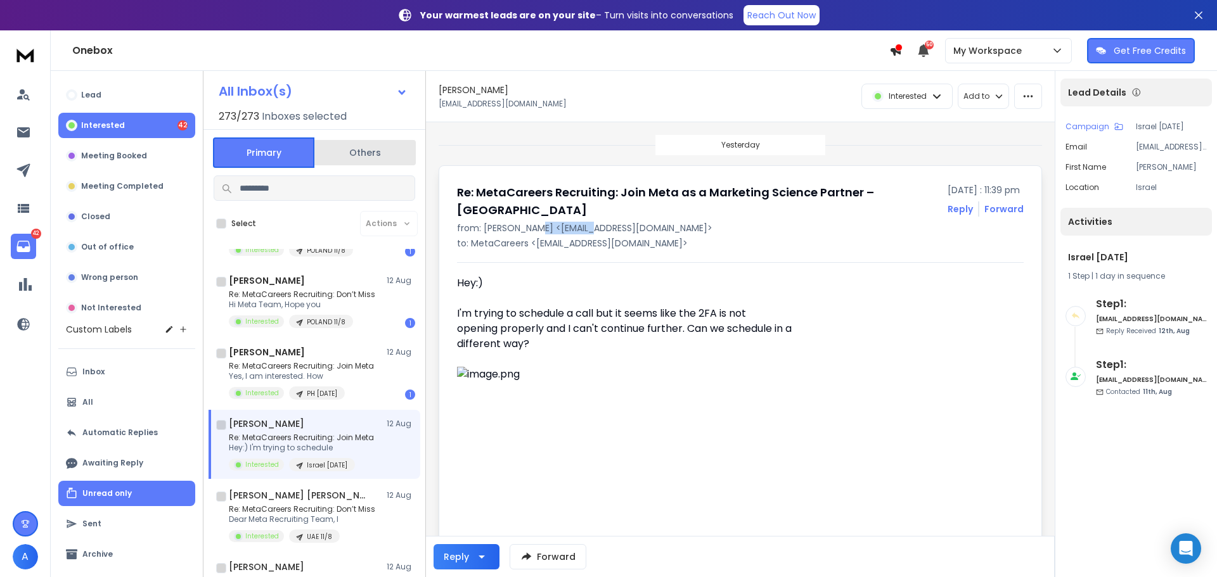
click at [569, 225] on p "from: מעיין לוי <maayan.0507@gmail.com>" at bounding box center [740, 228] width 567 height 13
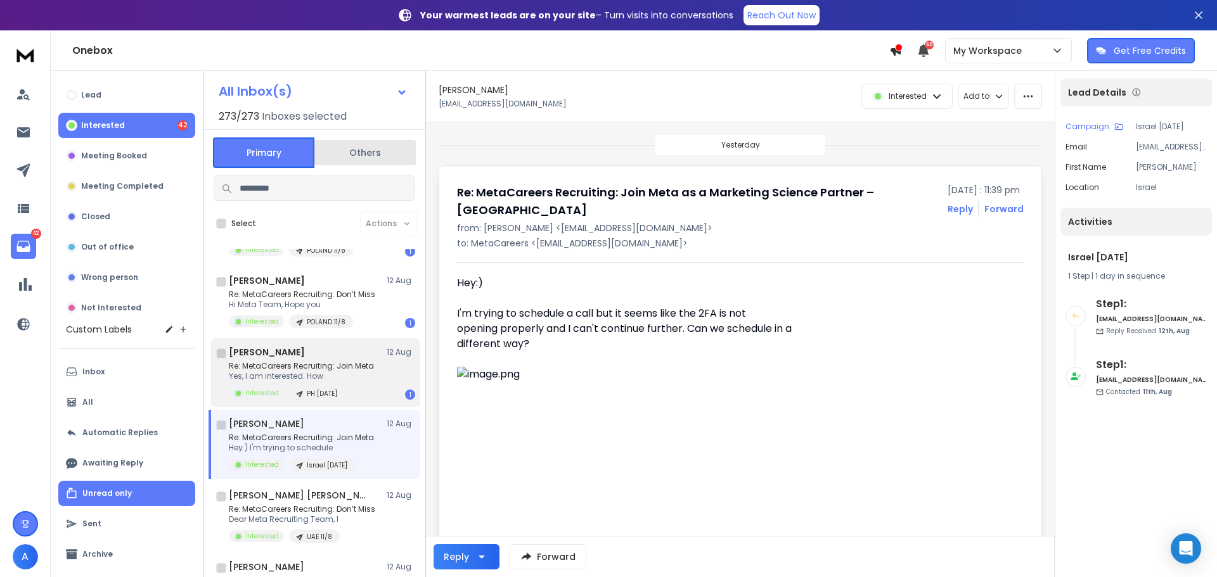
click at [351, 373] on p "Yes, I am interested. How" at bounding box center [301, 376] width 145 height 10
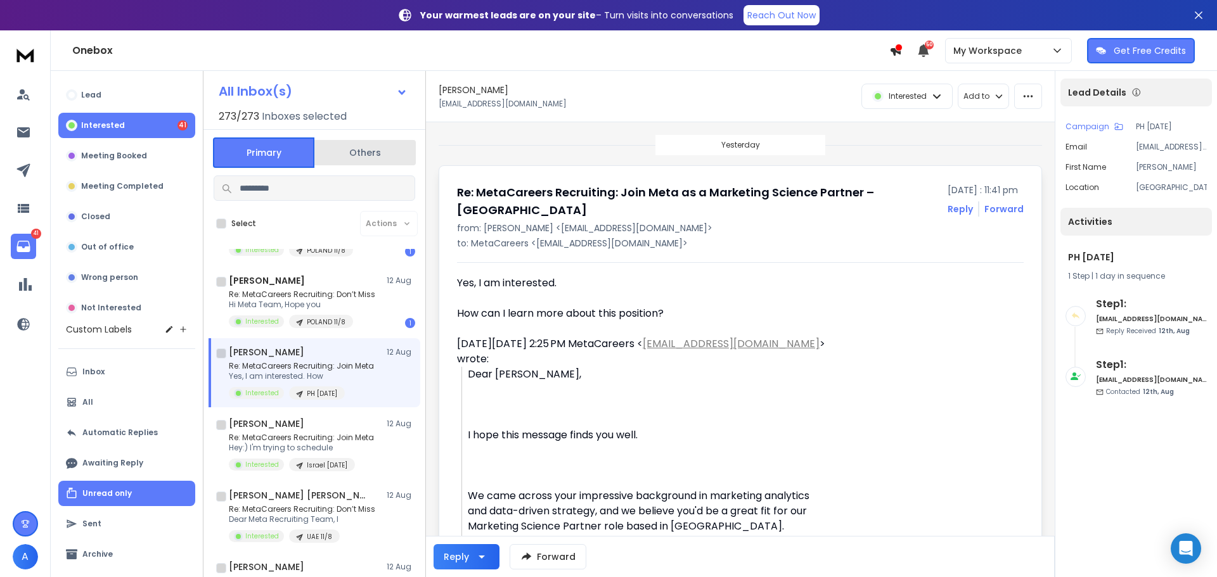
click at [519, 103] on p "advinculajulia@gmail.com" at bounding box center [503, 104] width 128 height 10
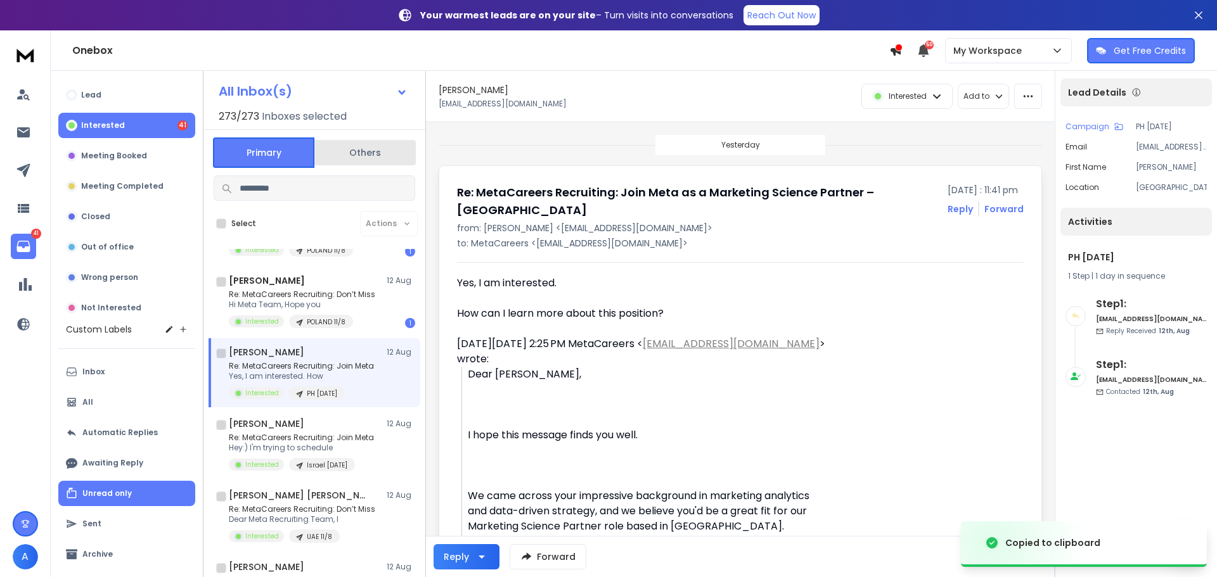
click at [539, 245] on p "to: MetaCareers <hr@careersconnect-talenthub.com>" at bounding box center [740, 243] width 567 height 13
drag, startPoint x: 539, startPoint y: 245, endPoint x: 683, endPoint y: 241, distance: 143.3
click at [683, 241] on p "to: MetaCareers <hr@careersconnect-talenthub.com>" at bounding box center [740, 243] width 567 height 13
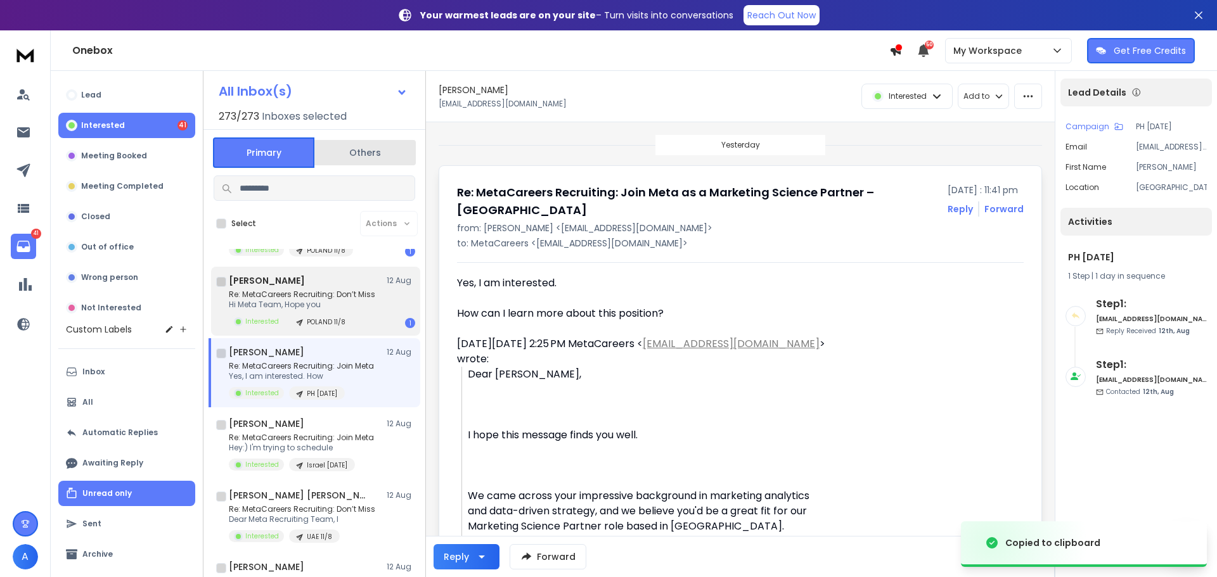
click at [300, 307] on p "Hi Meta Team, Hope you" at bounding box center [302, 305] width 146 height 10
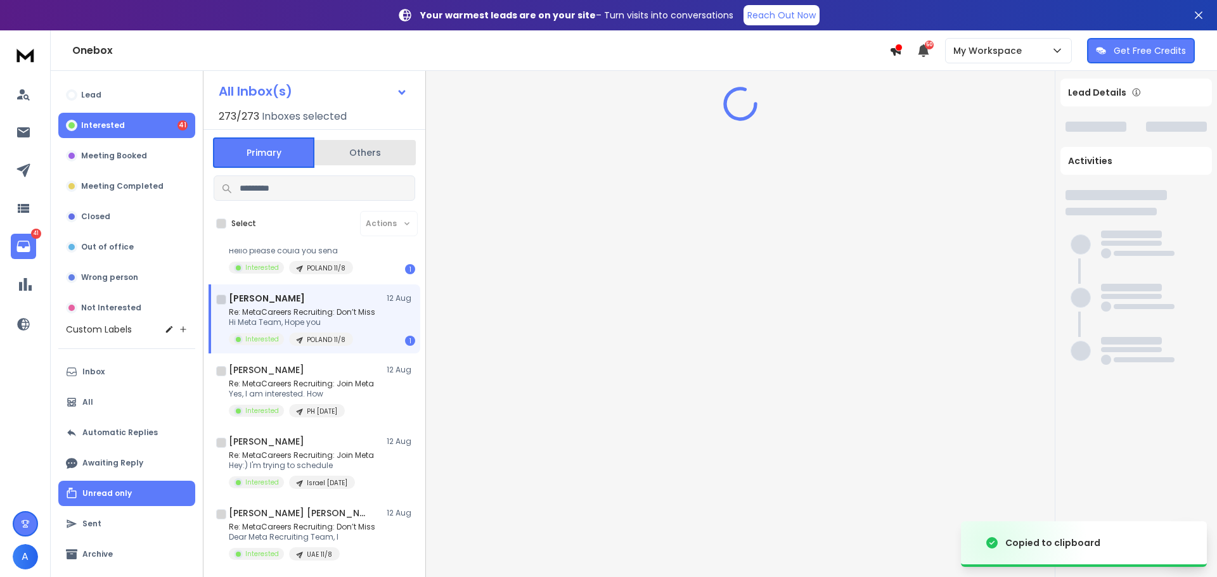
scroll to position [2786, 0]
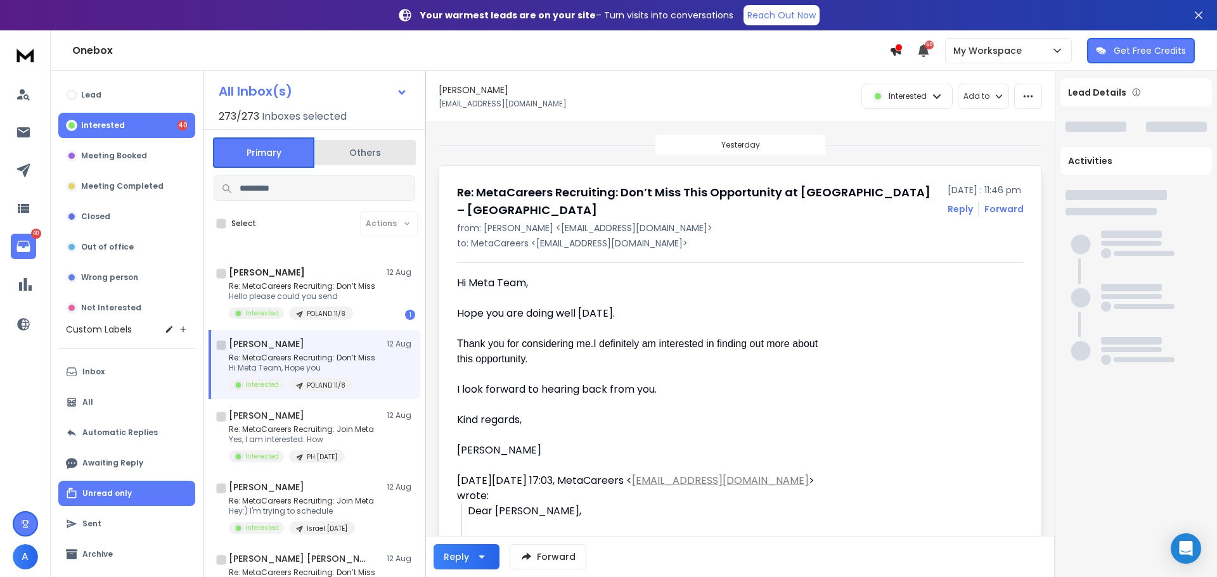
click at [512, 103] on p "karolinawnuczek1@gmail.com" at bounding box center [503, 104] width 128 height 10
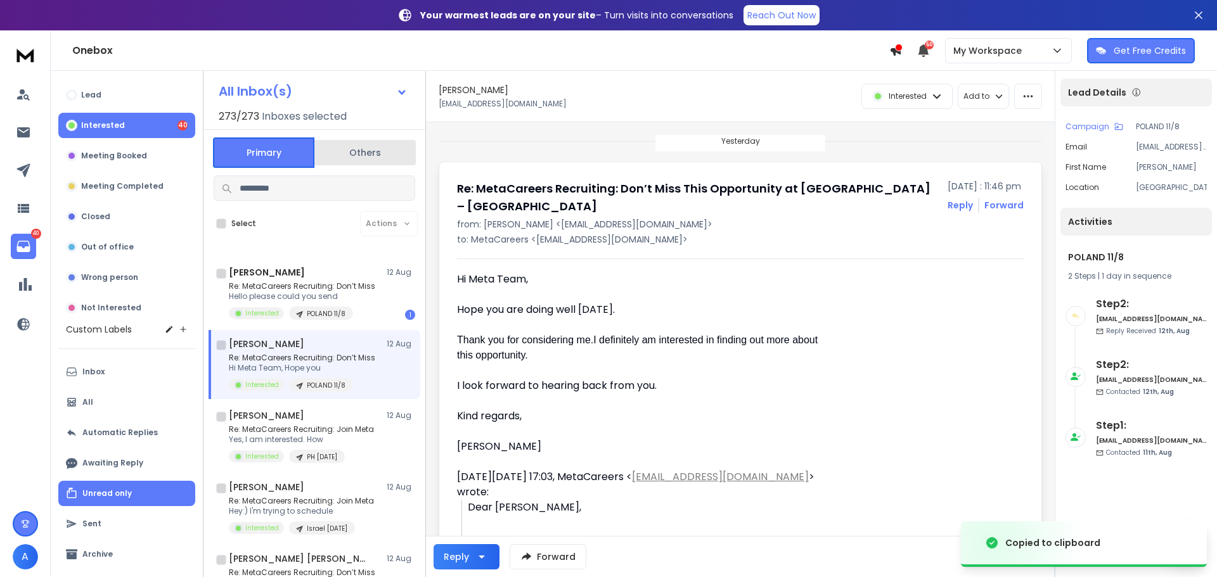
scroll to position [0, 0]
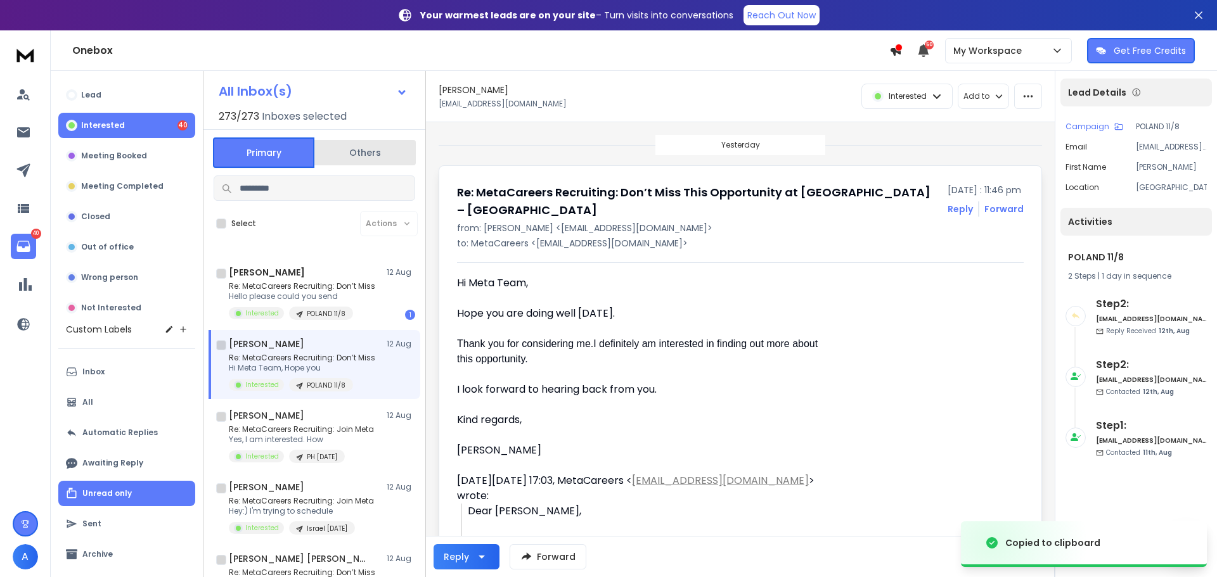
click at [544, 242] on p "to: MetaCareers <employee@careersconnect-digital.com>" at bounding box center [740, 243] width 567 height 13
drag, startPoint x: 544, startPoint y: 242, endPoint x: 707, endPoint y: 242, distance: 162.9
click at [707, 242] on p "to: MetaCareers <employee@careersconnect-digital.com>" at bounding box center [740, 243] width 567 height 13
click at [342, 299] on p "Hello please could you send" at bounding box center [302, 297] width 146 height 10
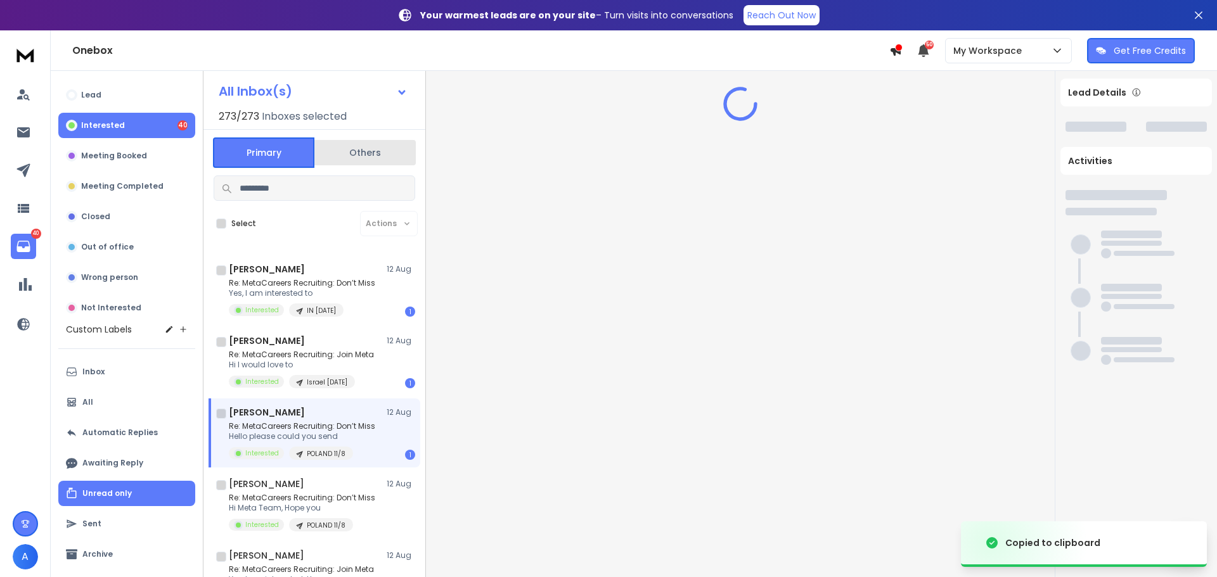
scroll to position [2596, 0]
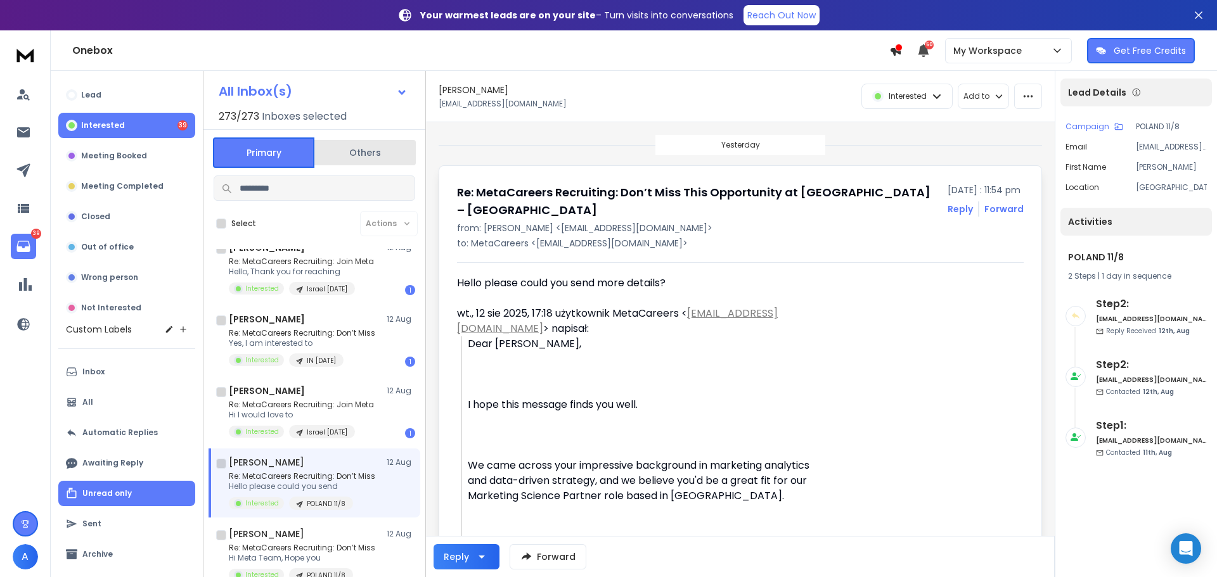
click at [515, 101] on p "jakubmajka@gmail.com" at bounding box center [503, 104] width 128 height 10
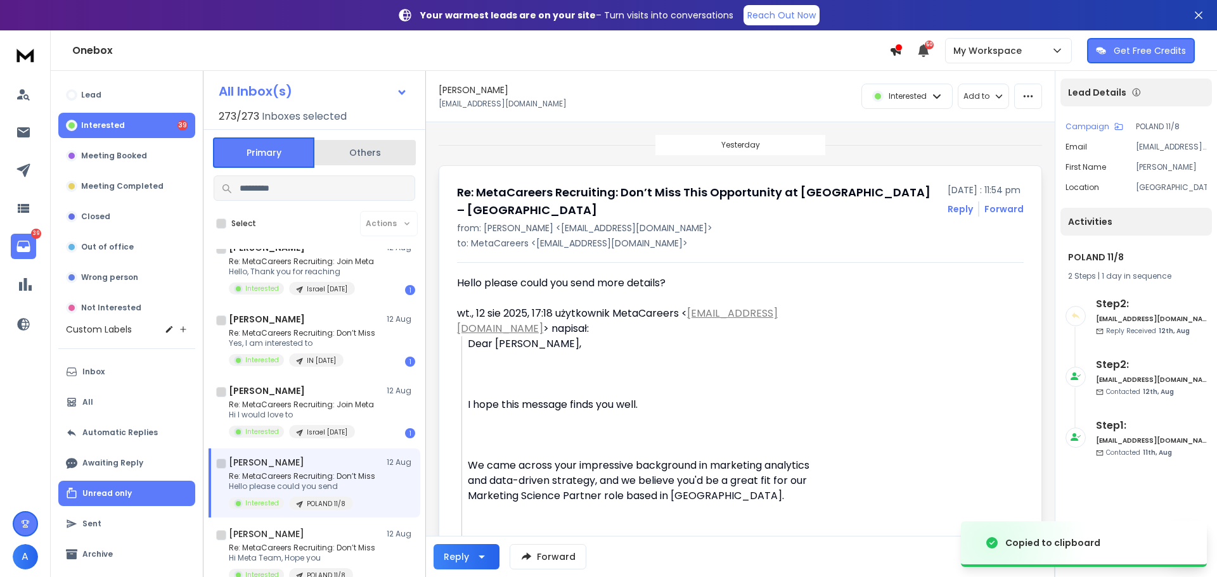
click at [537, 241] on p "to: MetaCareers <info@careersconnect-nowhiring.com>" at bounding box center [740, 243] width 567 height 13
drag, startPoint x: 537, startPoint y: 241, endPoint x: 680, endPoint y: 241, distance: 142.6
click at [680, 241] on p "to: MetaCareers <info@careersconnect-nowhiring.com>" at bounding box center [740, 243] width 567 height 13
click at [338, 403] on p "Re: MetaCareers Recruiting: Join Meta" at bounding box center [301, 405] width 145 height 10
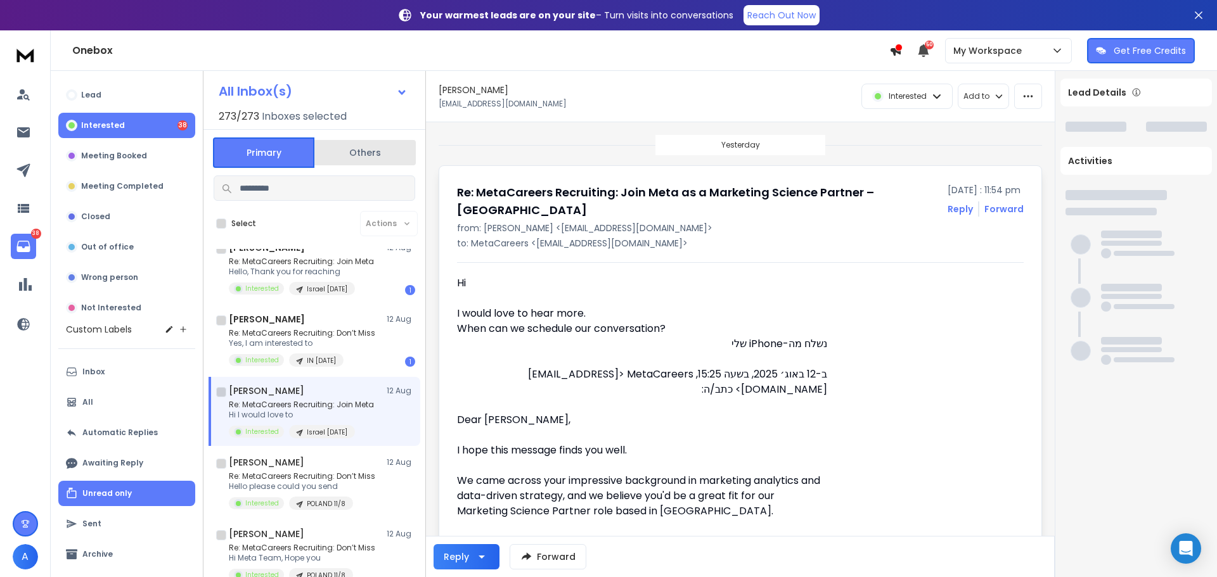
click at [536, 103] on p "johnathanmosesdror@gmail.com" at bounding box center [503, 104] width 128 height 10
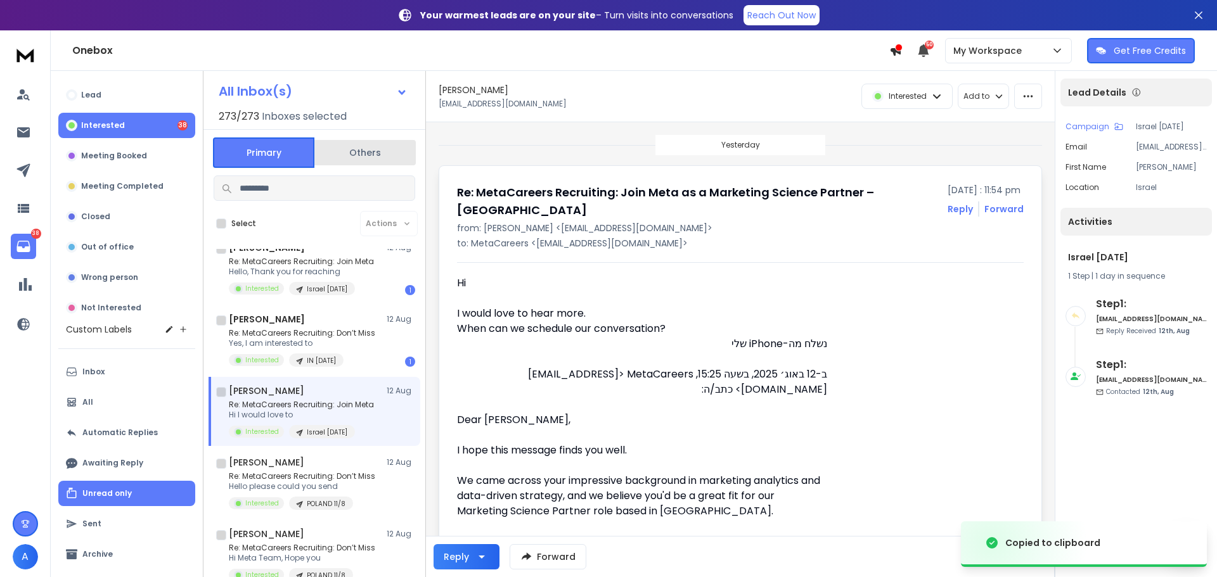
click at [546, 248] on p "to: MetaCareers <info@careersconnect-people.com>" at bounding box center [740, 243] width 567 height 13
drag, startPoint x: 546, startPoint y: 248, endPoint x: 673, endPoint y: 242, distance: 126.3
click at [673, 242] on p "to: MetaCareers <info@careersconnect-people.com>" at bounding box center [740, 243] width 567 height 13
click at [352, 331] on p "Re: MetaCareers Recruiting: Don’t Miss" at bounding box center [302, 333] width 146 height 10
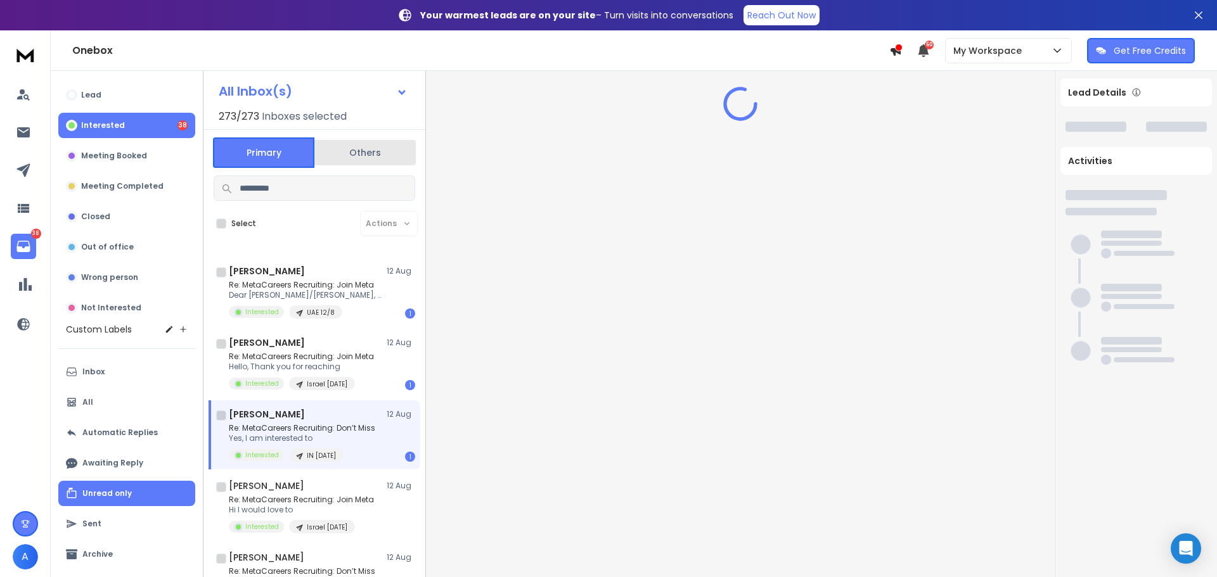
scroll to position [2469, 0]
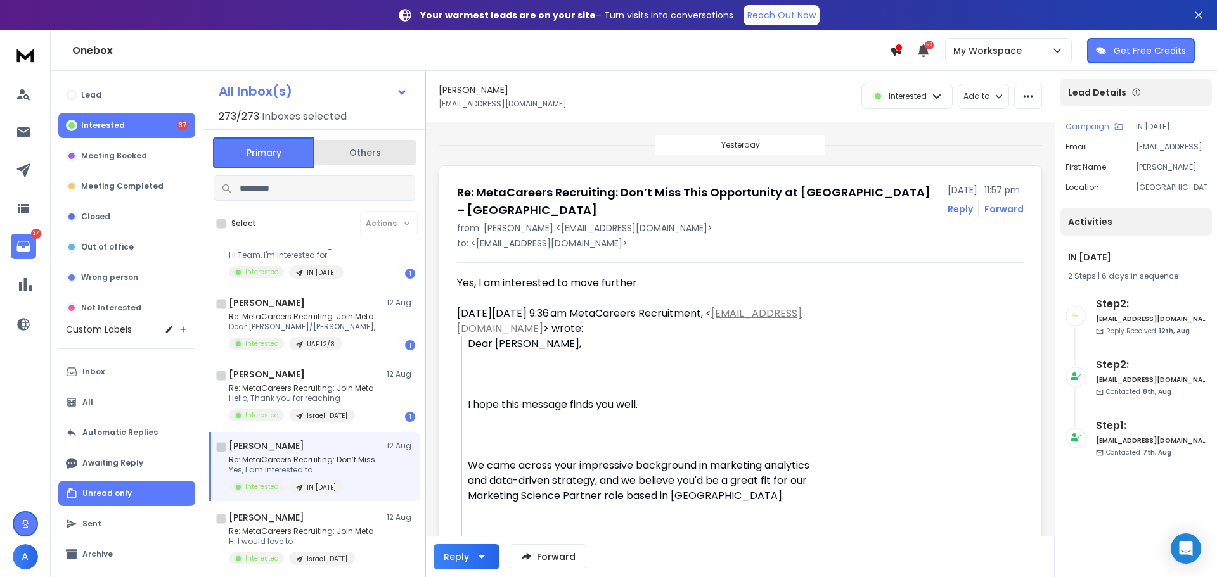
click at [518, 103] on p "malaghanabhi17@gmail.com" at bounding box center [503, 104] width 128 height 10
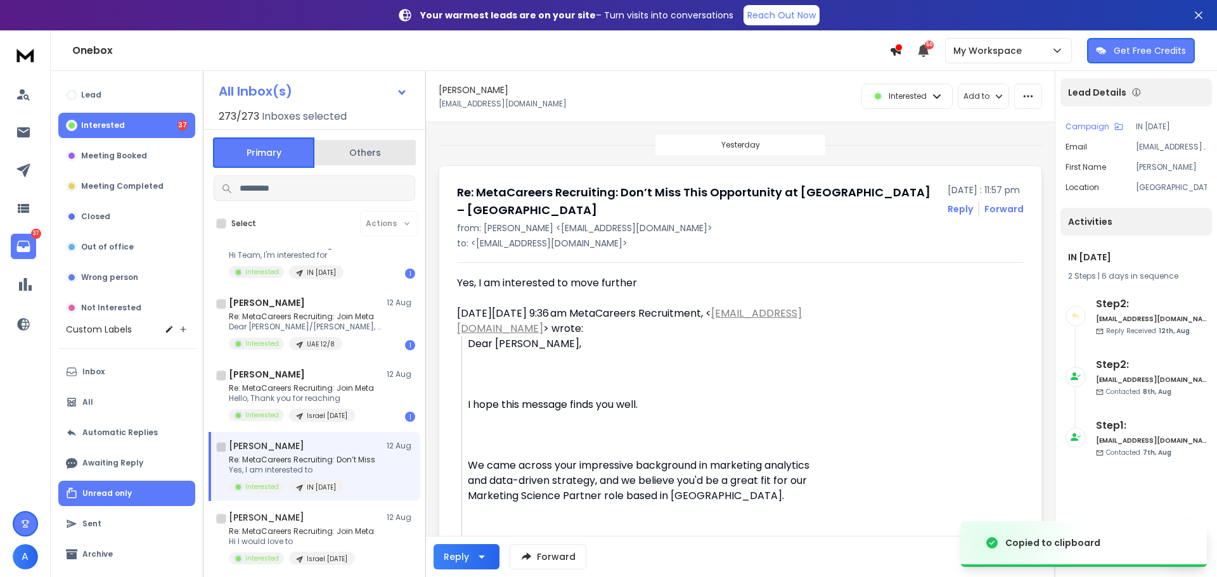
click at [505, 242] on p "to: <employee@careersconnecttalent.com>" at bounding box center [740, 243] width 567 height 13
drag, startPoint x: 505, startPoint y: 242, endPoint x: 633, endPoint y: 244, distance: 128.1
click at [633, 244] on p "to: <employee@careersconnecttalent.com>" at bounding box center [740, 243] width 567 height 13
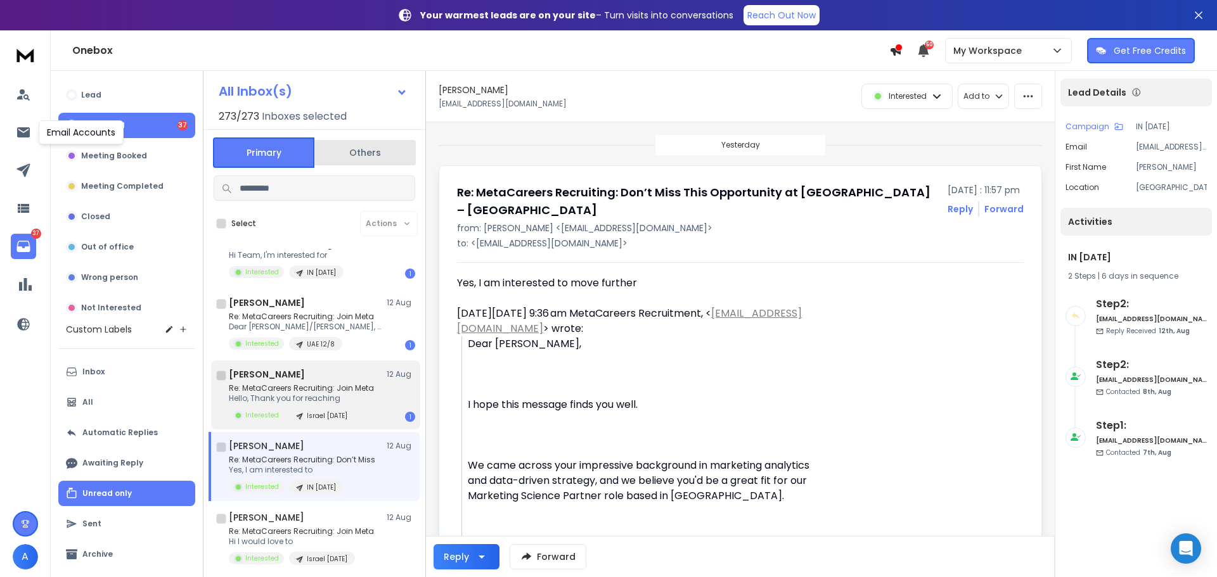
click at [352, 385] on p "Re: MetaCareers Recruiting: Join Meta" at bounding box center [301, 388] width 145 height 10
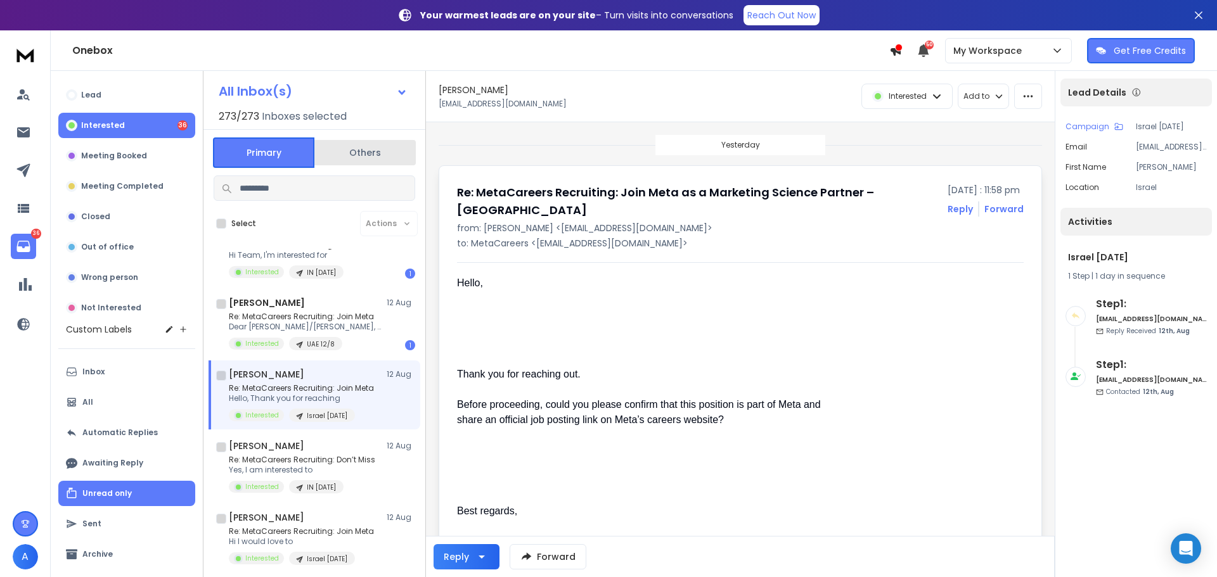
click at [518, 105] on p "pelegdoron@gmail.com" at bounding box center [503, 104] width 128 height 10
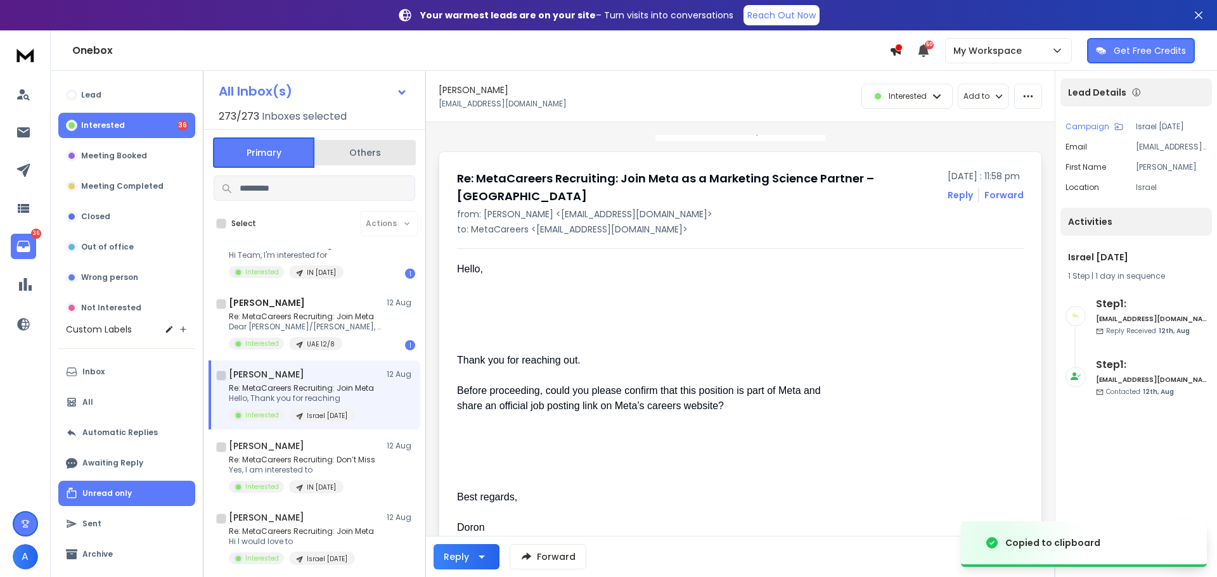
scroll to position [0, 0]
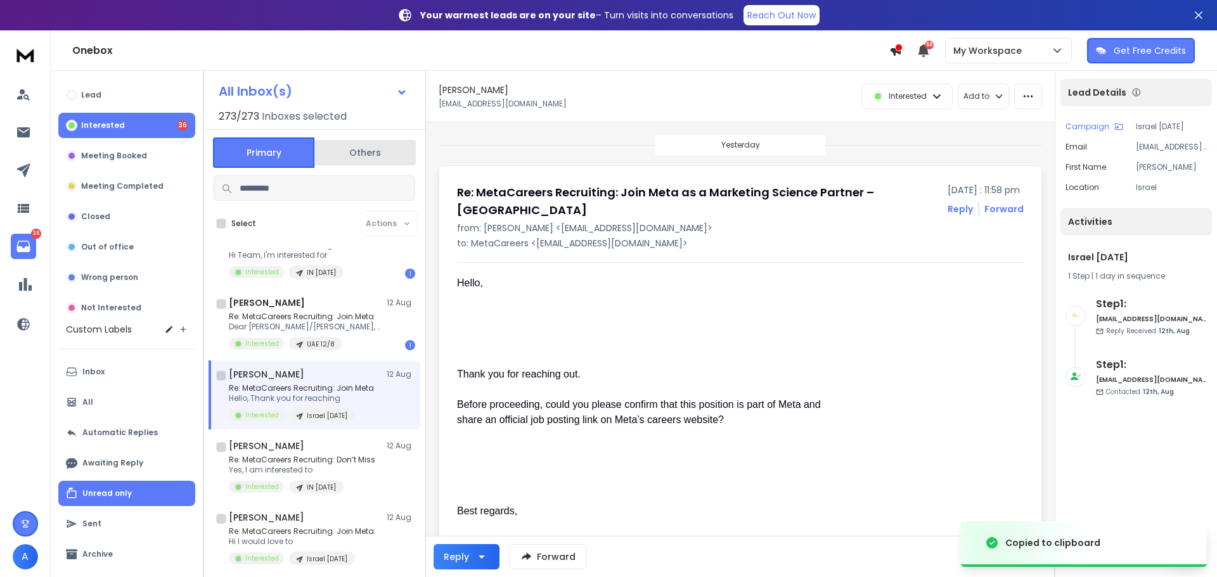
click at [552, 245] on p "to: MetaCareers <works@careersconnectteam.com>" at bounding box center [740, 243] width 567 height 13
drag, startPoint x: 552, startPoint y: 245, endPoint x: 667, endPoint y: 244, distance: 115.4
click at [667, 244] on p "to: MetaCareers <works@careersconnectteam.com>" at bounding box center [740, 243] width 567 height 13
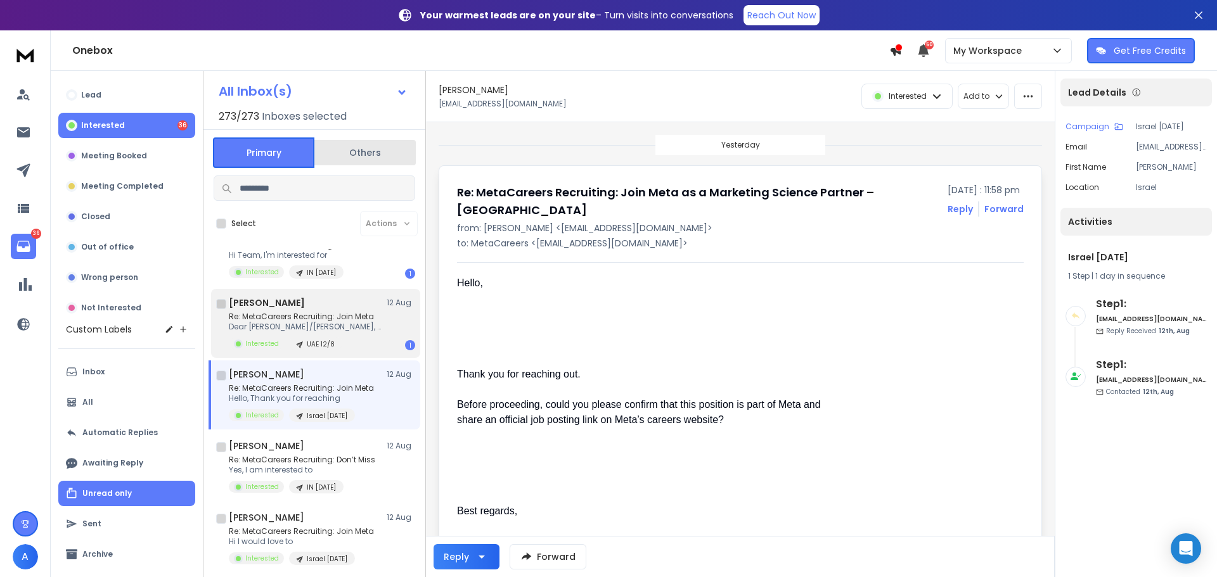
click at [345, 320] on p "Re: MetaCareers Recruiting: Join Meta" at bounding box center [305, 317] width 152 height 10
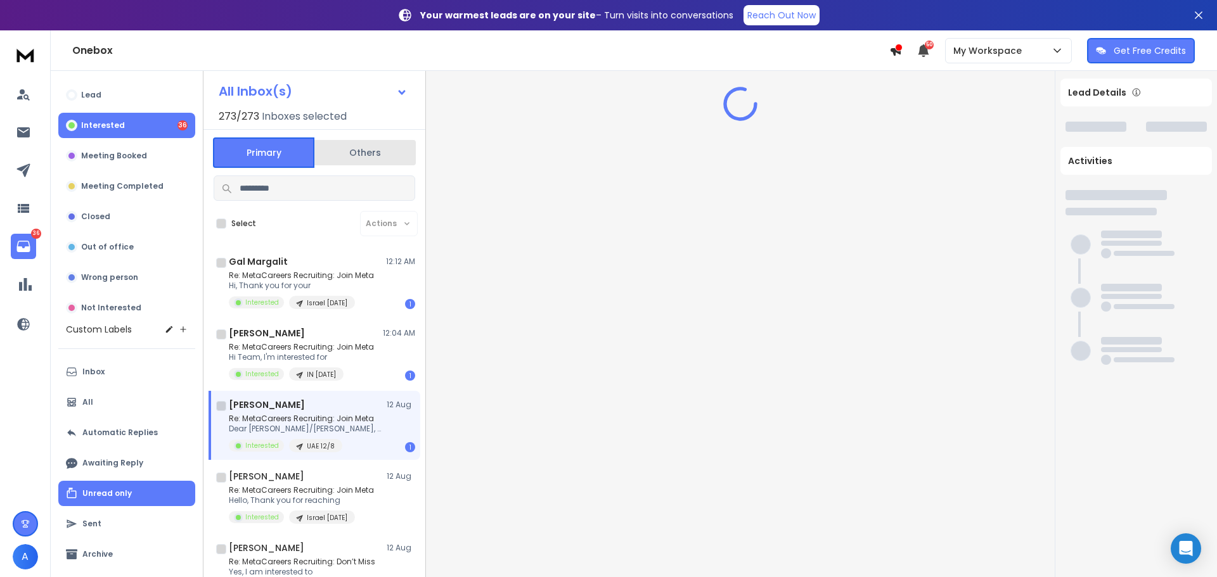
scroll to position [2343, 0]
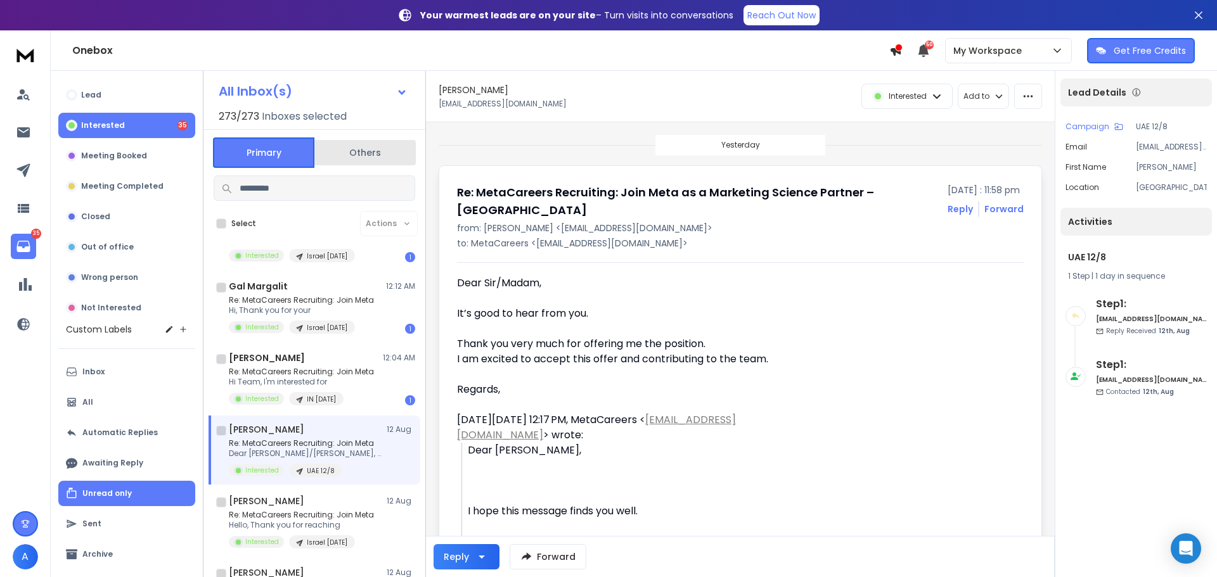
click at [516, 101] on p "tayesha968@gmail.com" at bounding box center [503, 104] width 128 height 10
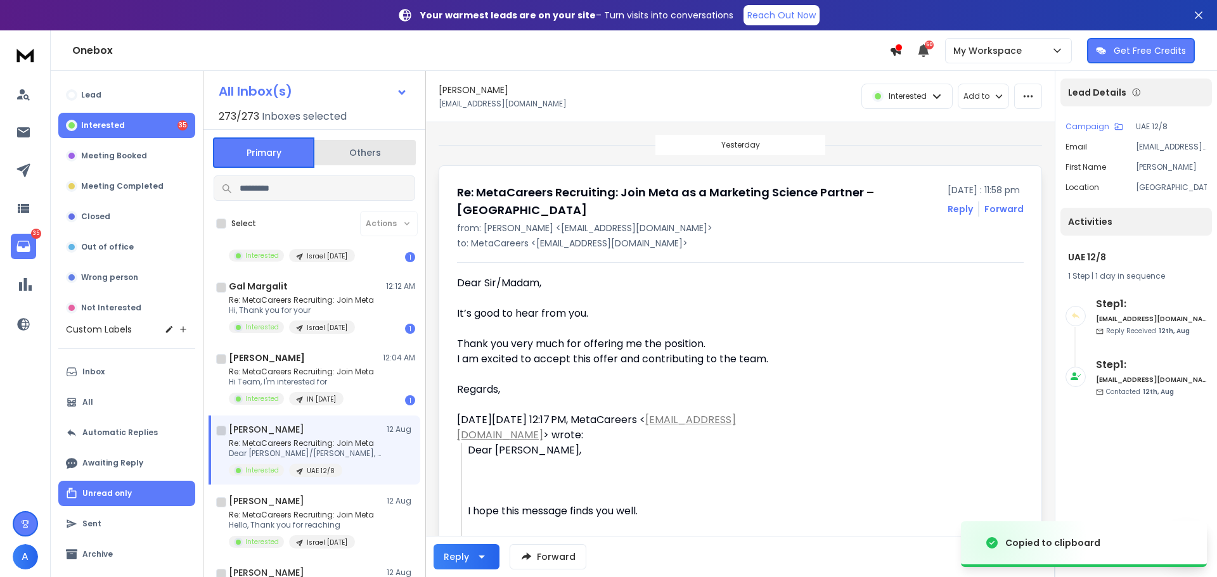
click at [542, 245] on p "to: MetaCareers <hr@careersconnect-jobs.com>" at bounding box center [740, 243] width 567 height 13
drag, startPoint x: 542, startPoint y: 245, endPoint x: 655, endPoint y: 242, distance: 113.5
click at [655, 242] on p "to: MetaCareers <hr@careersconnect-jobs.com>" at bounding box center [740, 243] width 567 height 13
click at [344, 351] on div "Manoj Jaiswal 12:04 AM Re: MetaCareers Recruiting: Join Meta Hi Team, I'm inter…" at bounding box center [315, 378] width 209 height 69
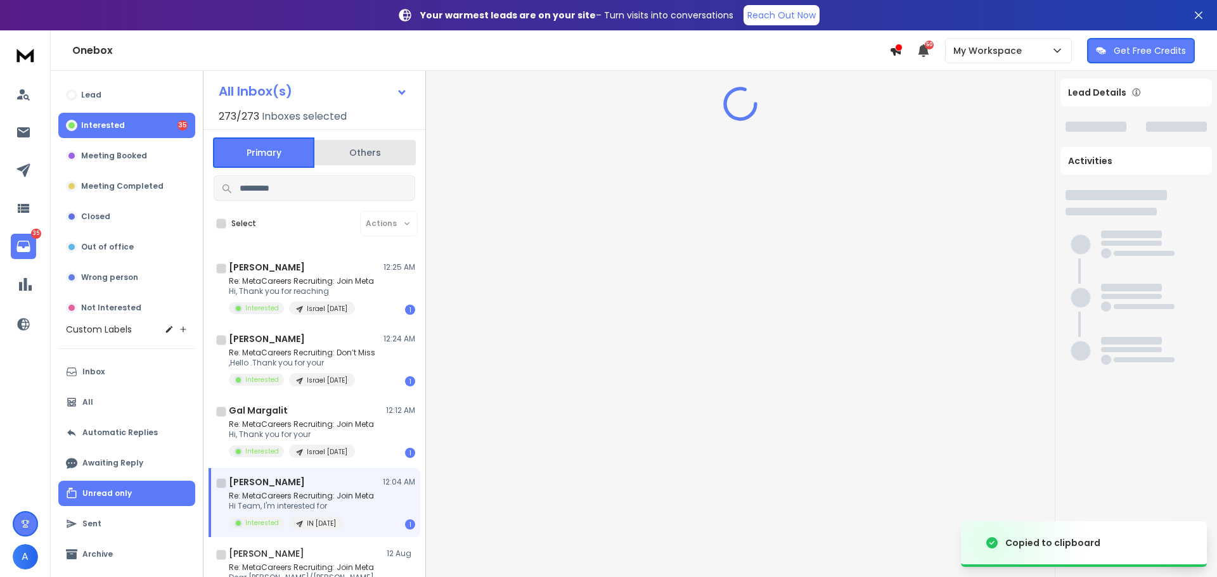
scroll to position [2216, 0]
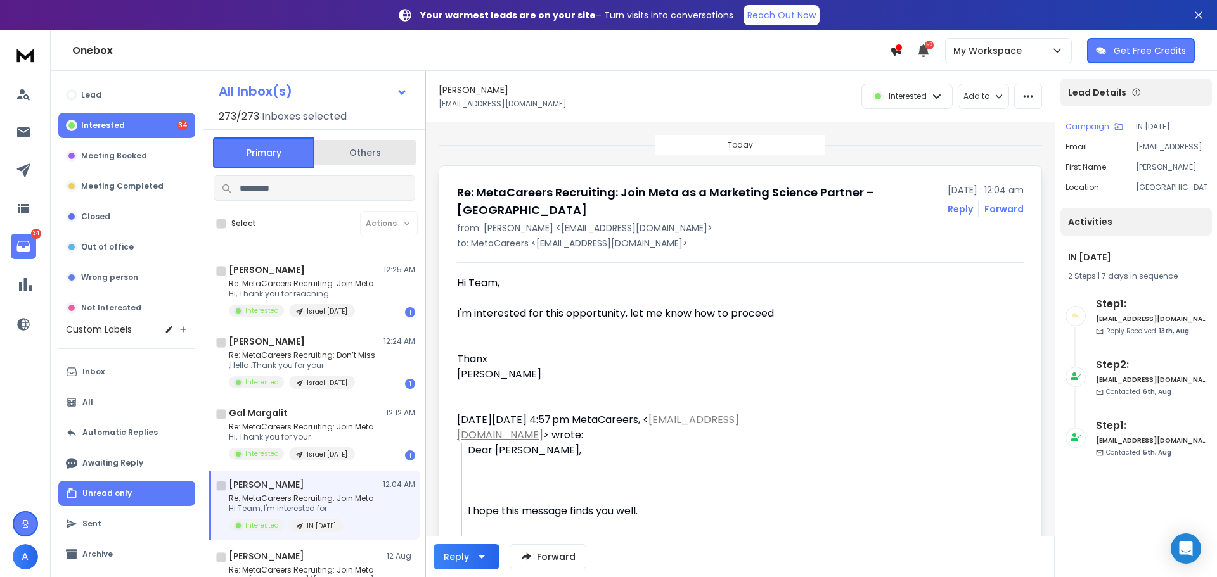
click at [515, 96] on div "Manoj Jaiswal Manoj Jaiswal manojadvisor2004@gmail.com" at bounding box center [588, 96] width 298 height 25
click at [513, 105] on p "manojadvisor2004@gmail.com" at bounding box center [503, 104] width 128 height 10
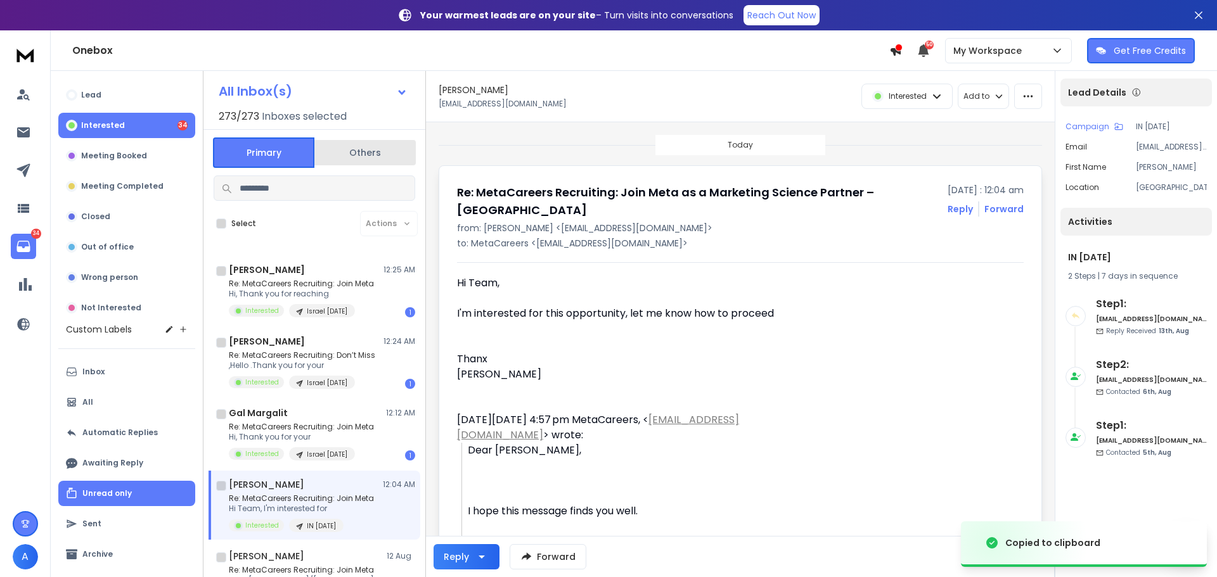
drag, startPoint x: 547, startPoint y: 250, endPoint x: 700, endPoint y: 244, distance: 152.9
click at [345, 413] on div "Gal Margalit 12:12 AM" at bounding box center [322, 413] width 186 height 13
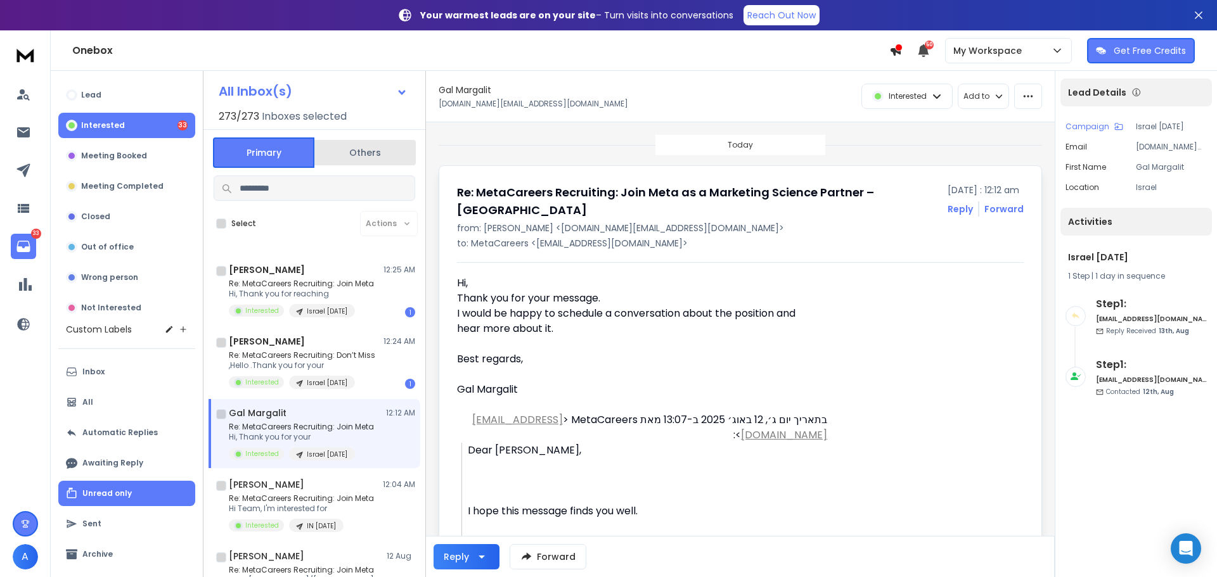
click at [500, 99] on p "galgal.gm@gmail.com" at bounding box center [534, 104] width 190 height 10
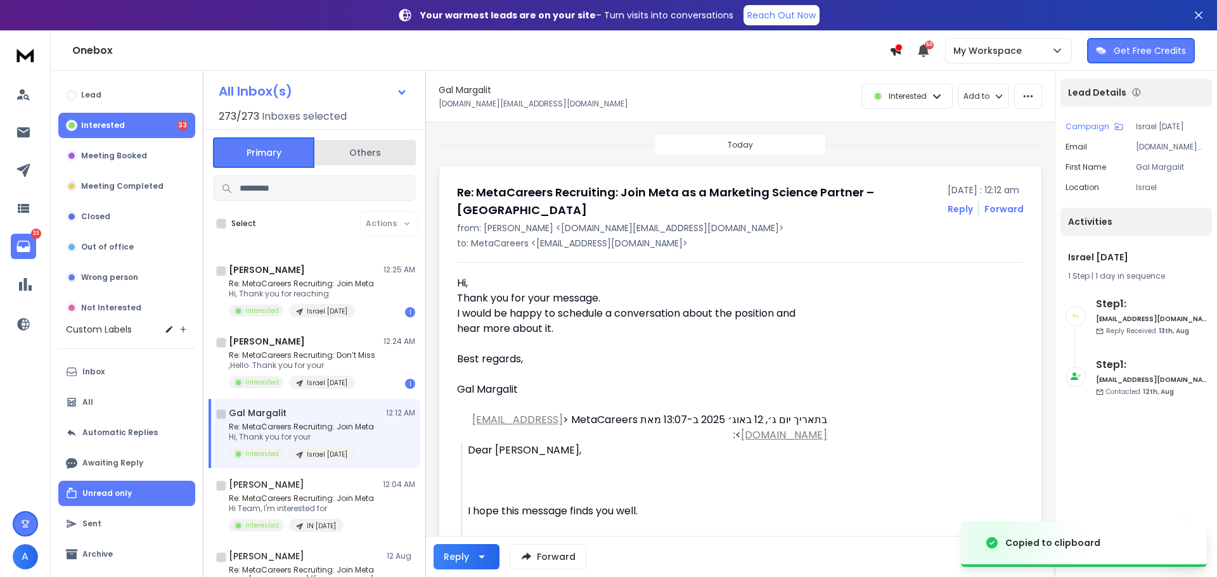
click at [541, 240] on p "to: MetaCareers <info@careersconnectjobs.com>" at bounding box center [740, 243] width 567 height 13
drag, startPoint x: 541, startPoint y: 240, endPoint x: 659, endPoint y: 245, distance: 118.0
click at [659, 245] on p "to: MetaCareers <info@careersconnectjobs.com>" at bounding box center [740, 243] width 567 height 13
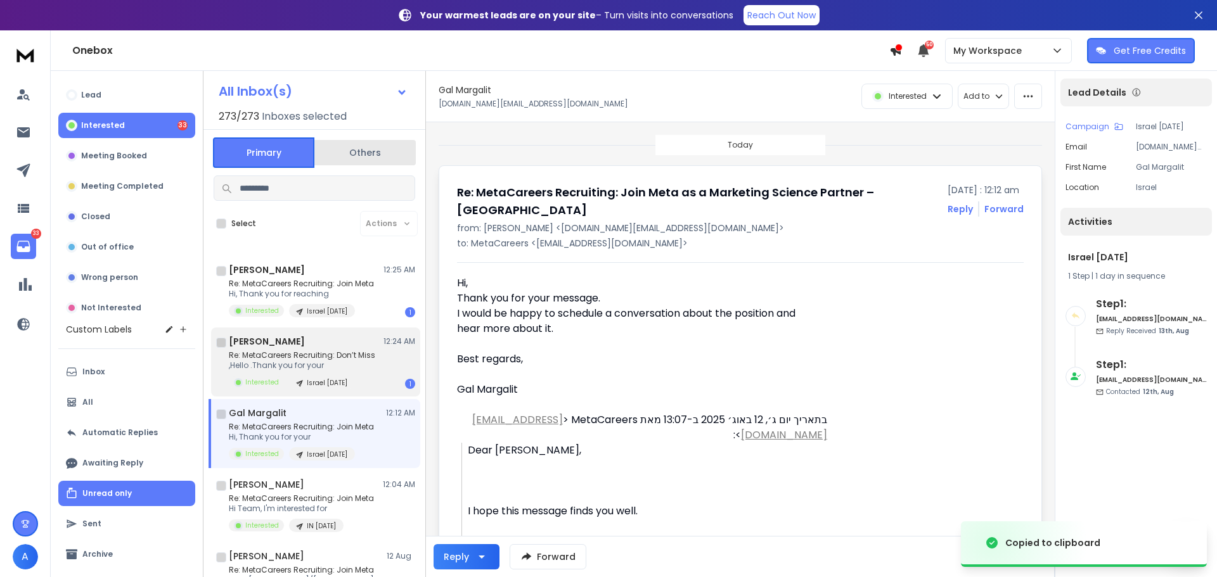
click at [344, 341] on div "תומר ראב 12:24 AM" at bounding box center [322, 341] width 186 height 13
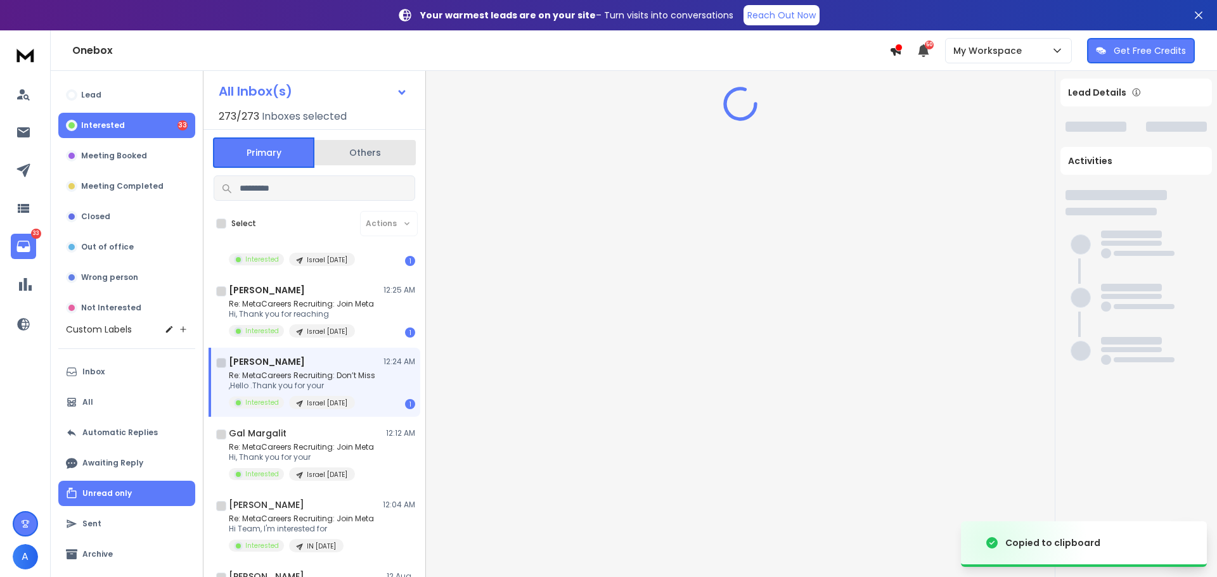
scroll to position [2153, 0]
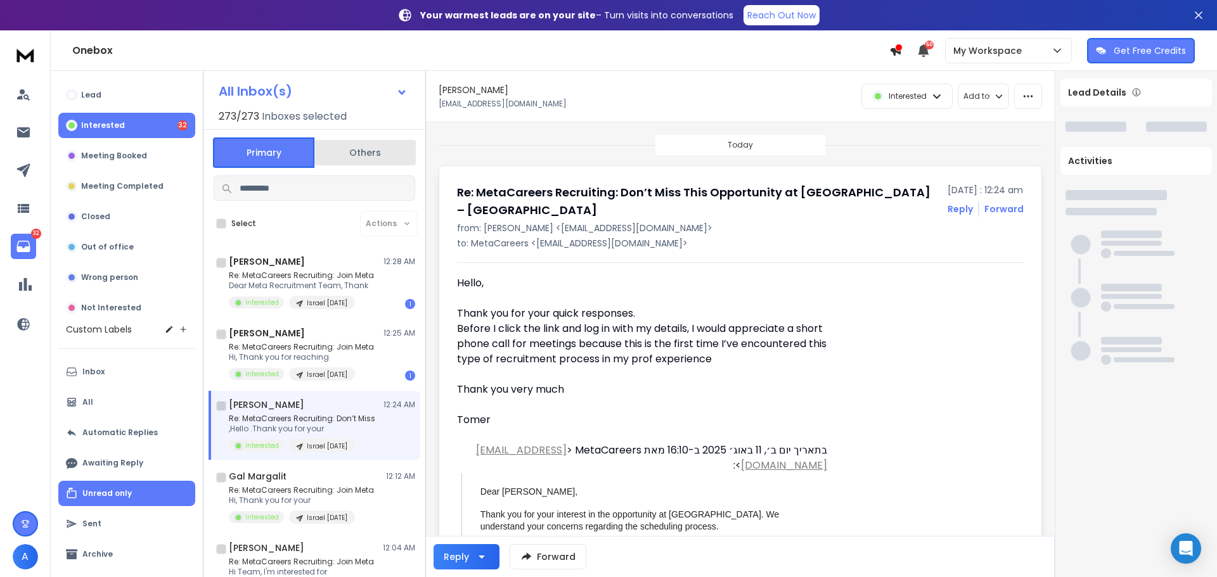
click at [523, 103] on p "tomer.raab95@gmail.com" at bounding box center [503, 104] width 128 height 10
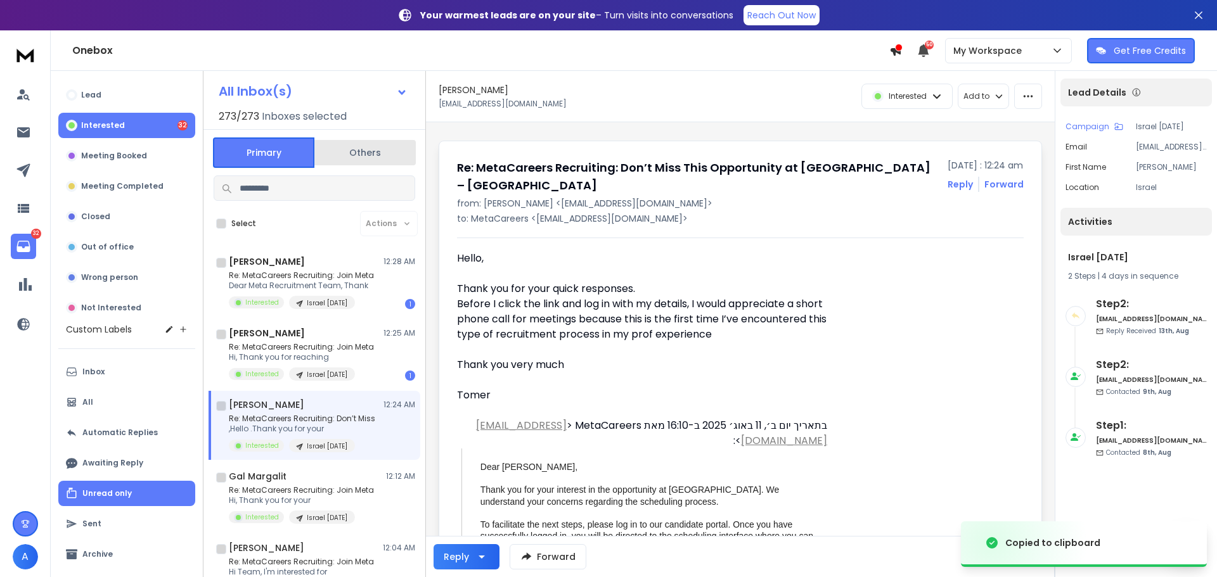
scroll to position [0, 0]
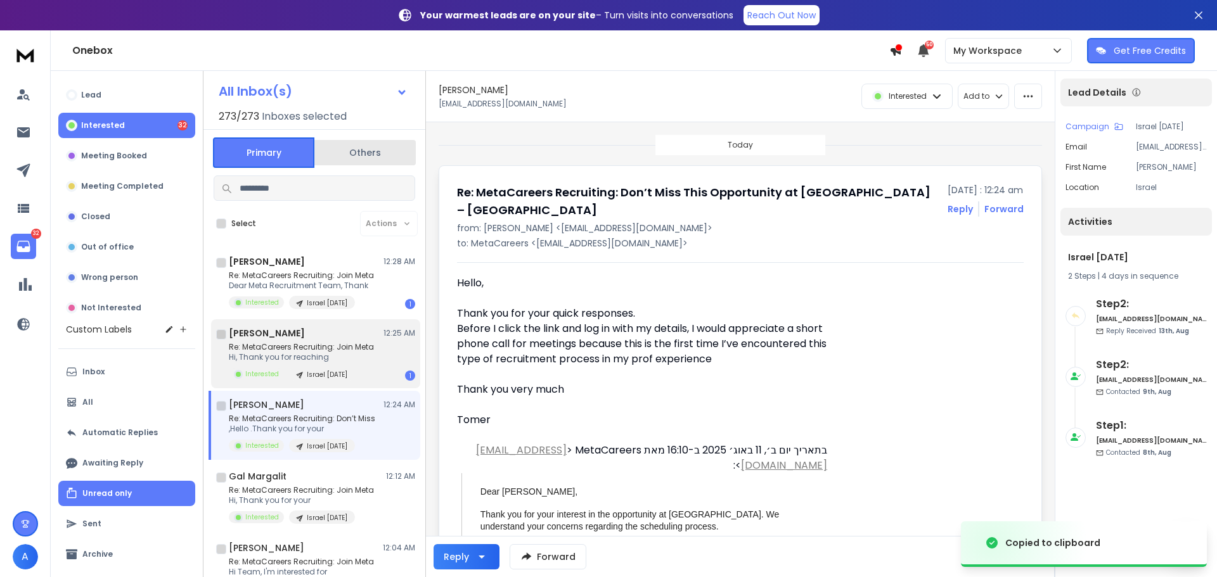
click at [345, 343] on p "Re: MetaCareers Recruiting: Join Meta" at bounding box center [301, 347] width 145 height 10
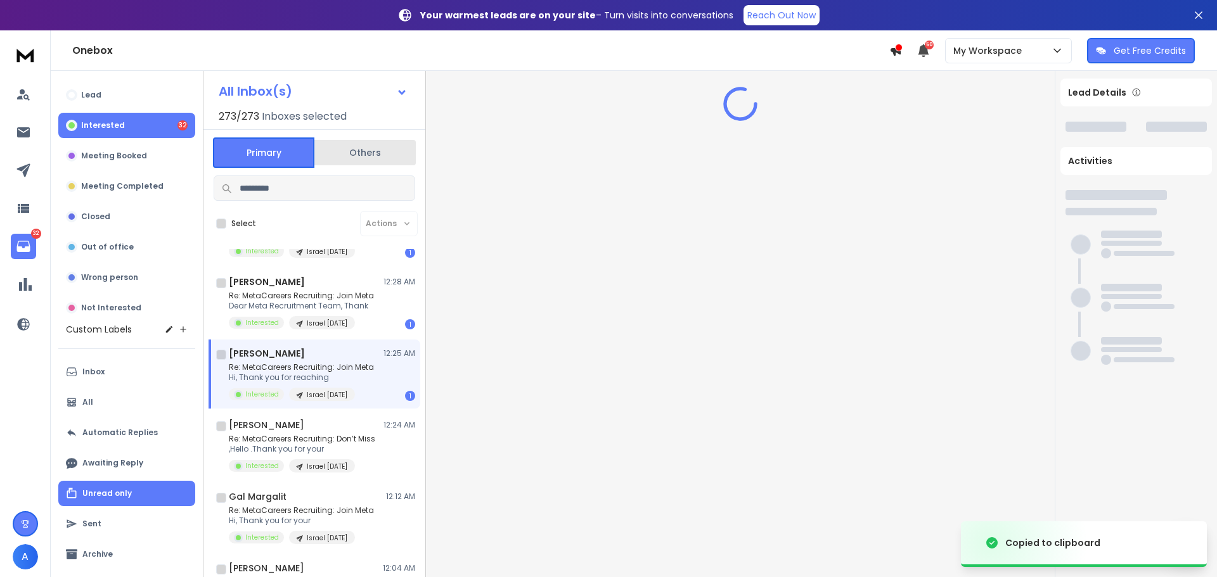
scroll to position [2089, 0]
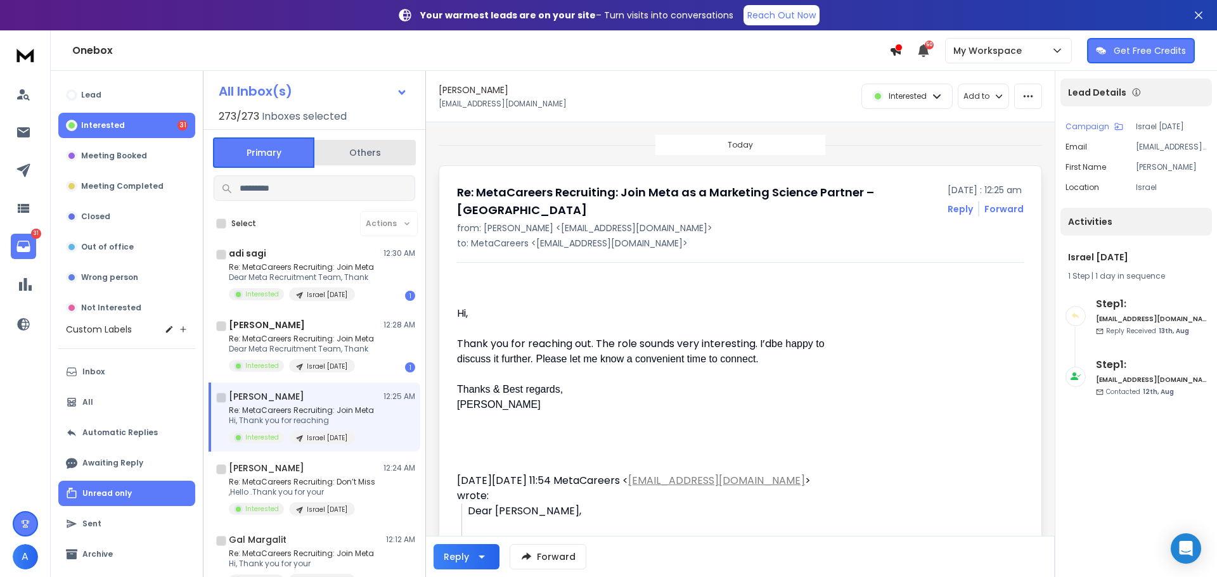
click at [520, 102] on p "sharondorin2212@gmail.com" at bounding box center [503, 104] width 128 height 10
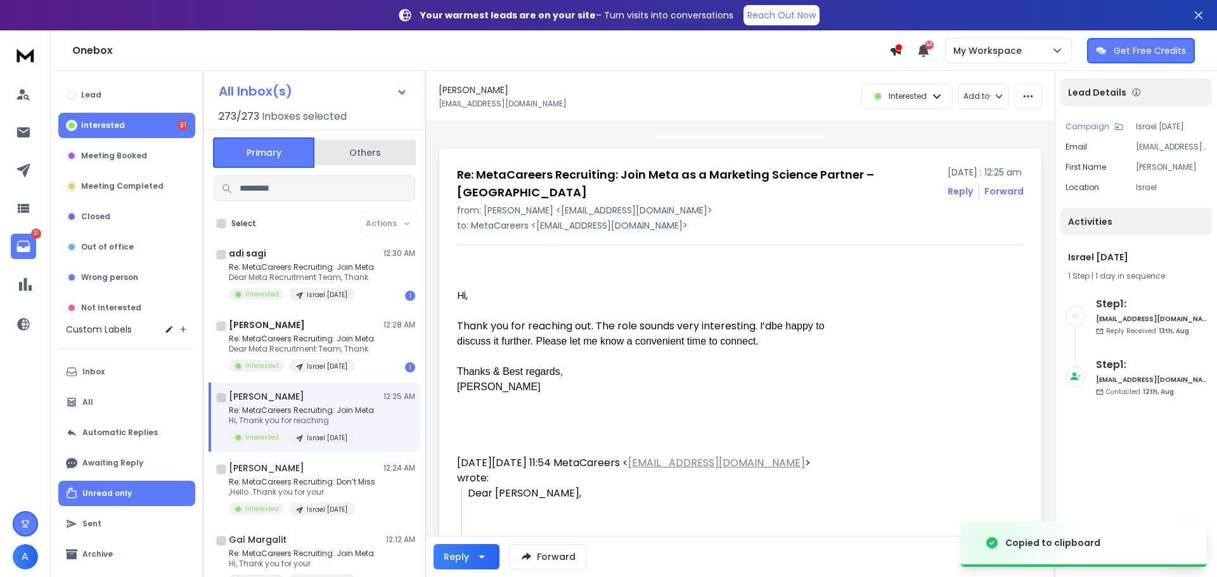
scroll to position [0, 0]
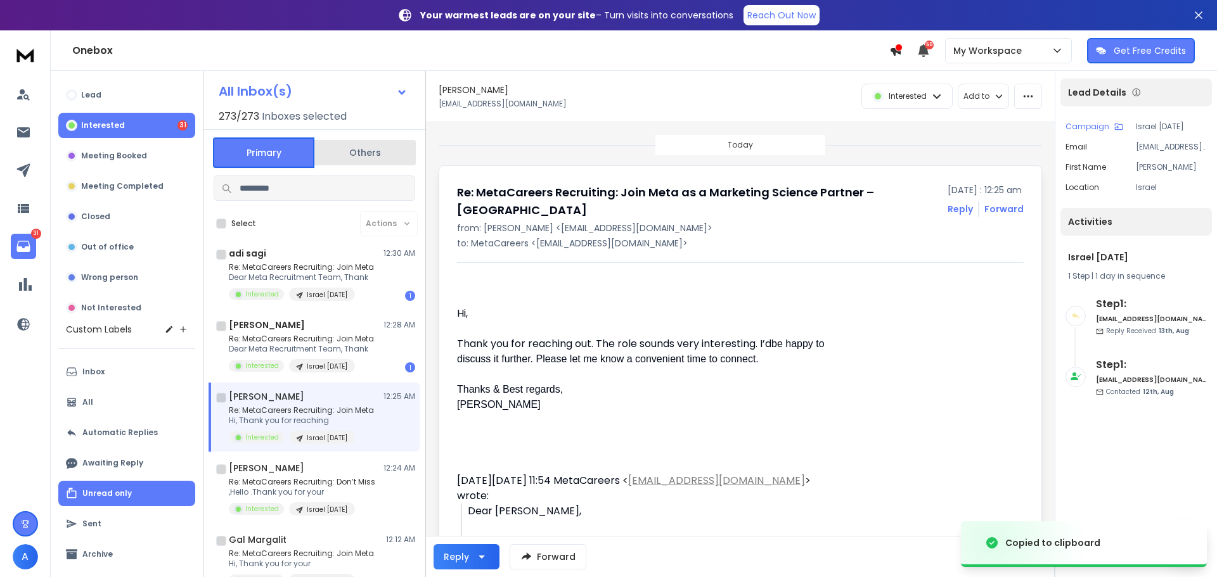
click at [553, 239] on p "to: MetaCareers <recruit@careersconnect-digitalmarketing.com>" at bounding box center [740, 243] width 567 height 13
drag, startPoint x: 553, startPoint y: 239, endPoint x: 736, endPoint y: 242, distance: 182.6
click at [736, 242] on p "to: MetaCareers <recruit@careersconnect-digitalmarketing.com>" at bounding box center [740, 243] width 567 height 13
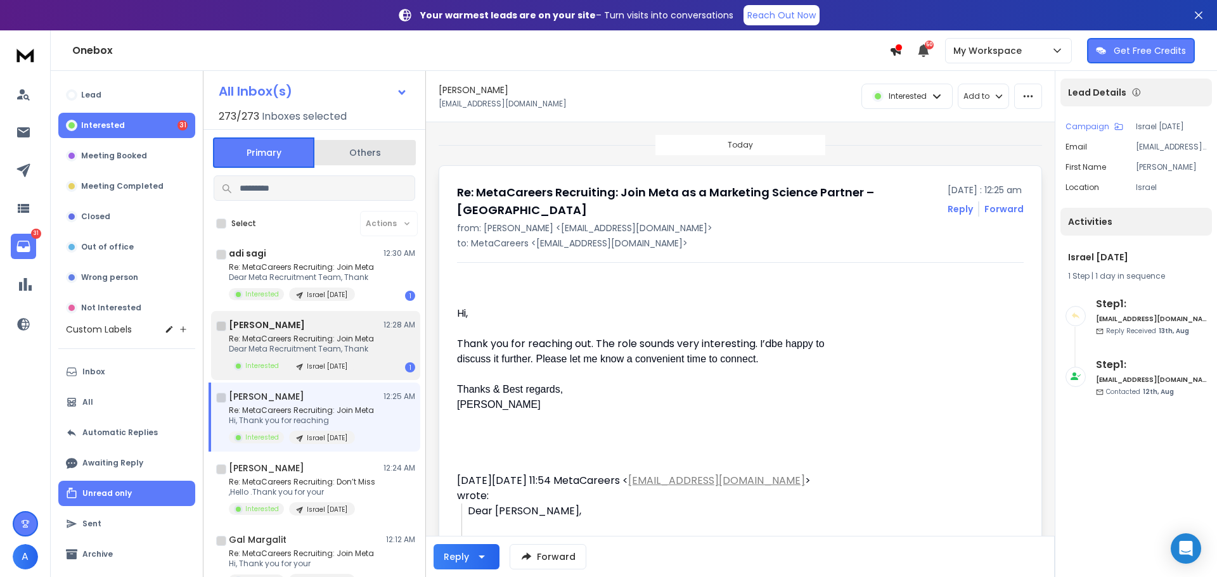
click at [331, 345] on p "Dear Meta Recruitment Team, Thank" at bounding box center [301, 349] width 145 height 10
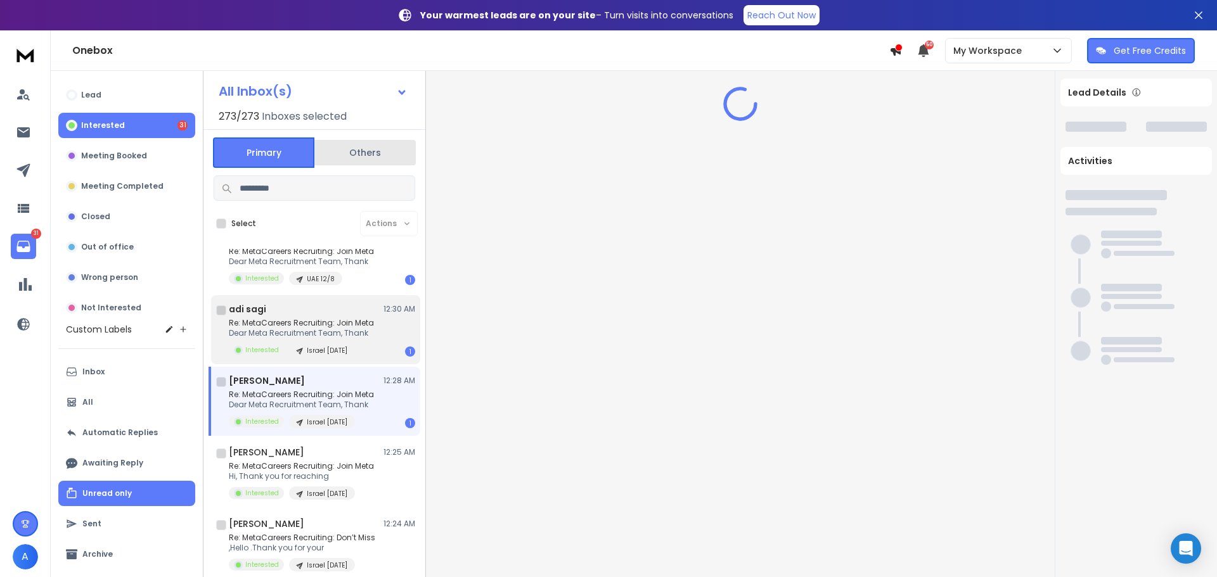
scroll to position [2026, 0]
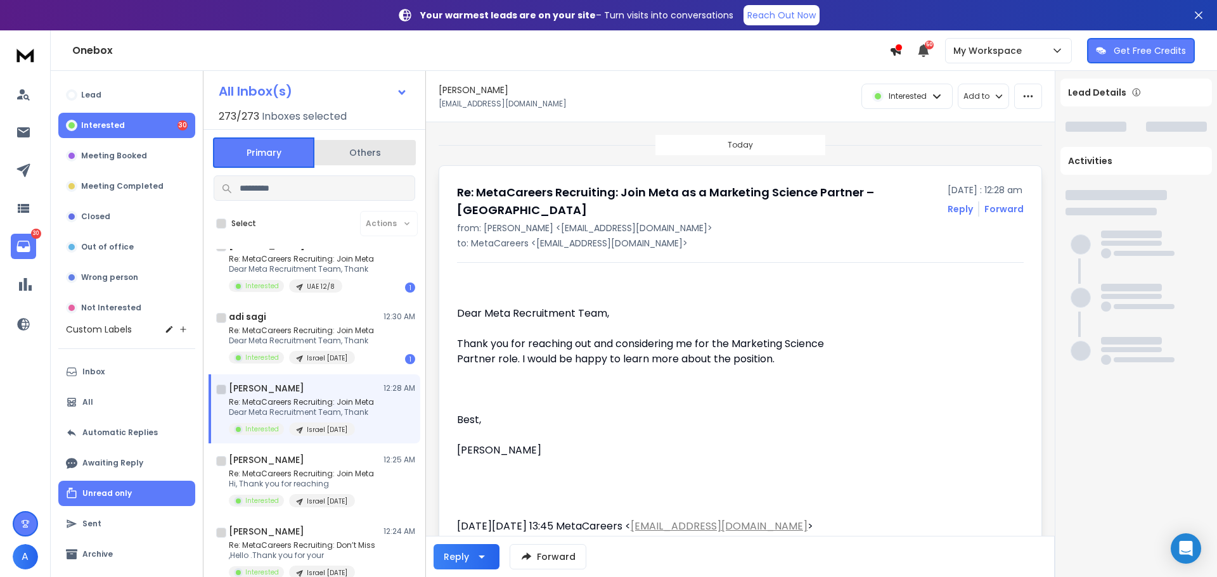
click at [529, 103] on p "lizashimanovich2@gmail.com" at bounding box center [503, 104] width 128 height 10
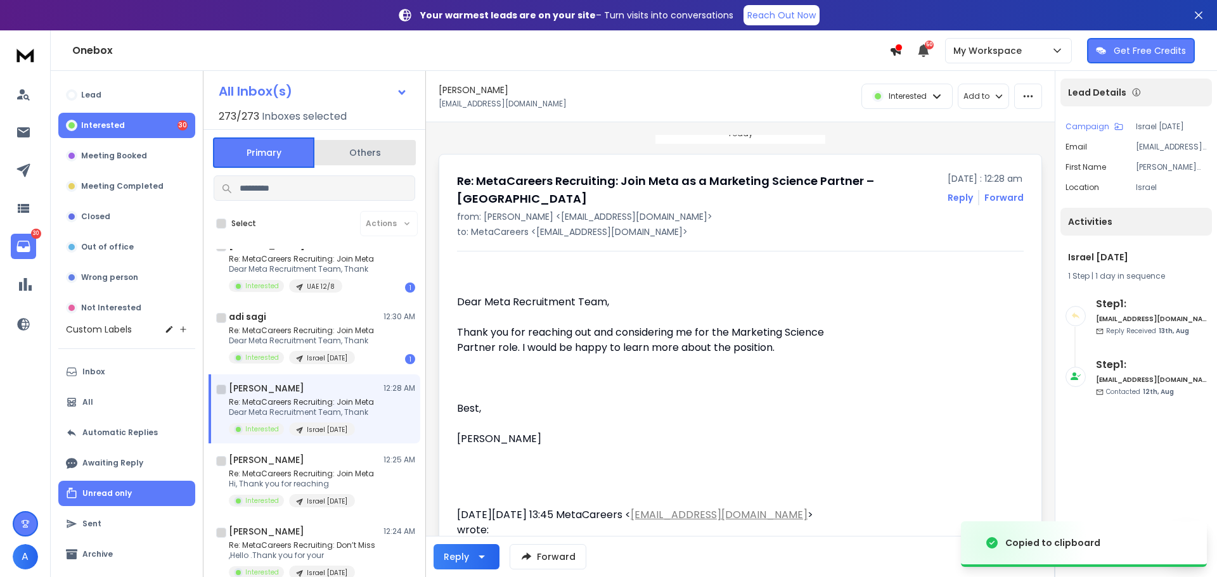
scroll to position [0, 0]
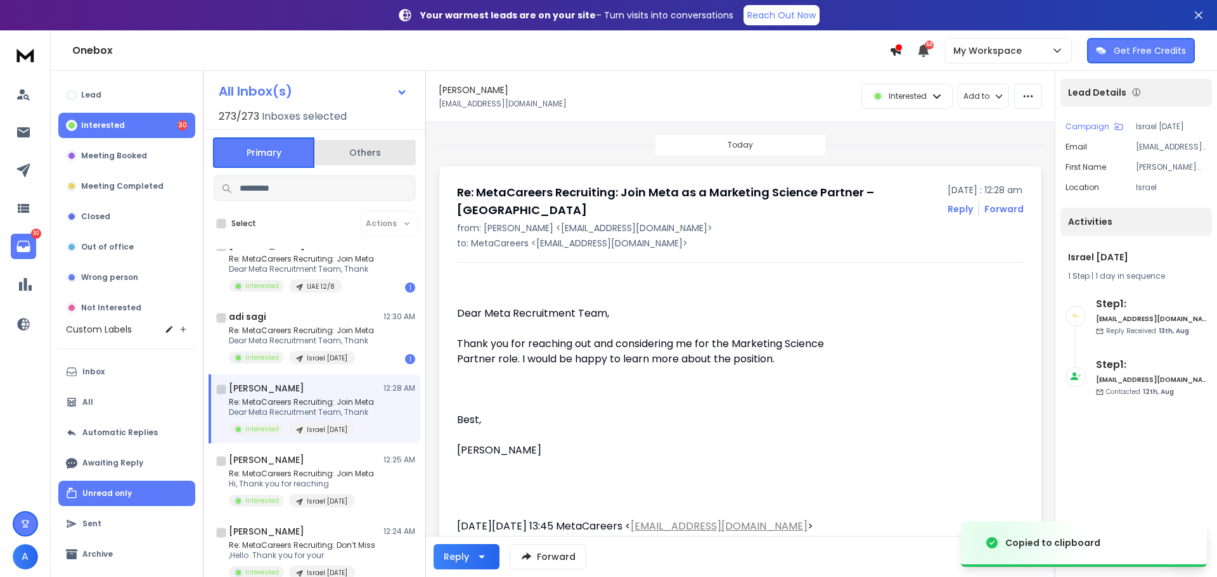
drag, startPoint x: 555, startPoint y: 251, endPoint x: 666, endPoint y: 246, distance: 111.0
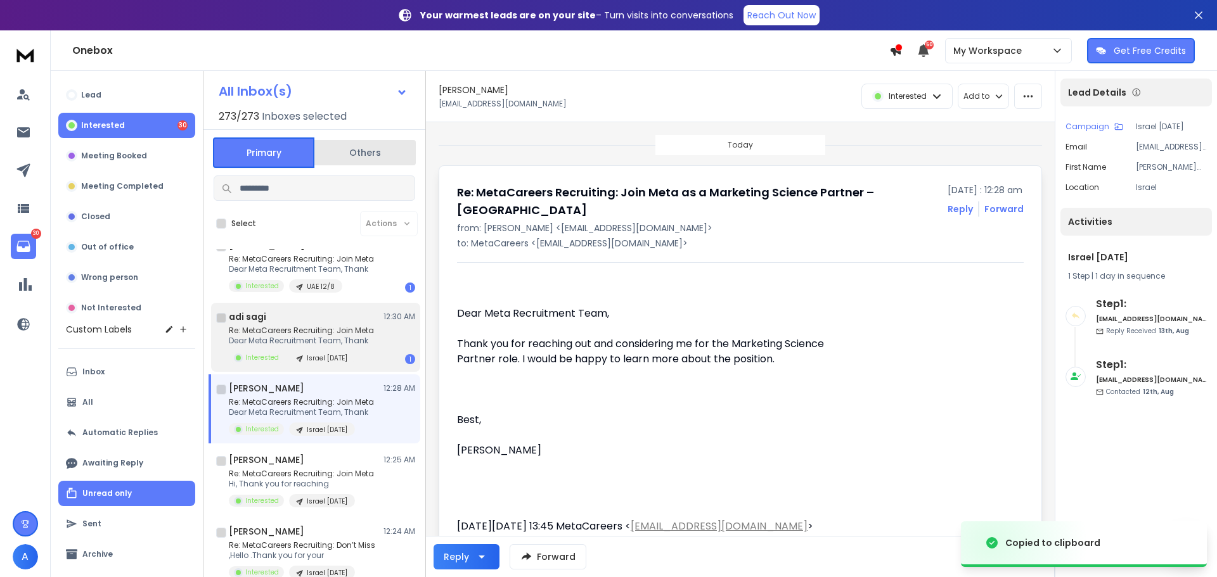
click at [339, 320] on div "adi sagi 12:30 AM" at bounding box center [322, 317] width 186 height 13
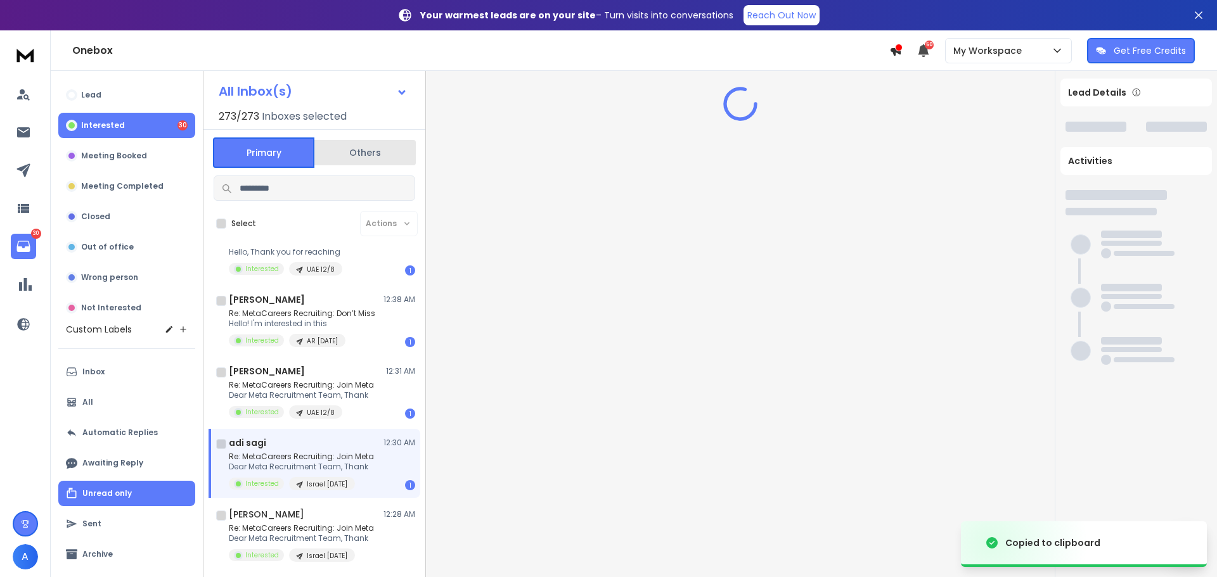
scroll to position [1899, 0]
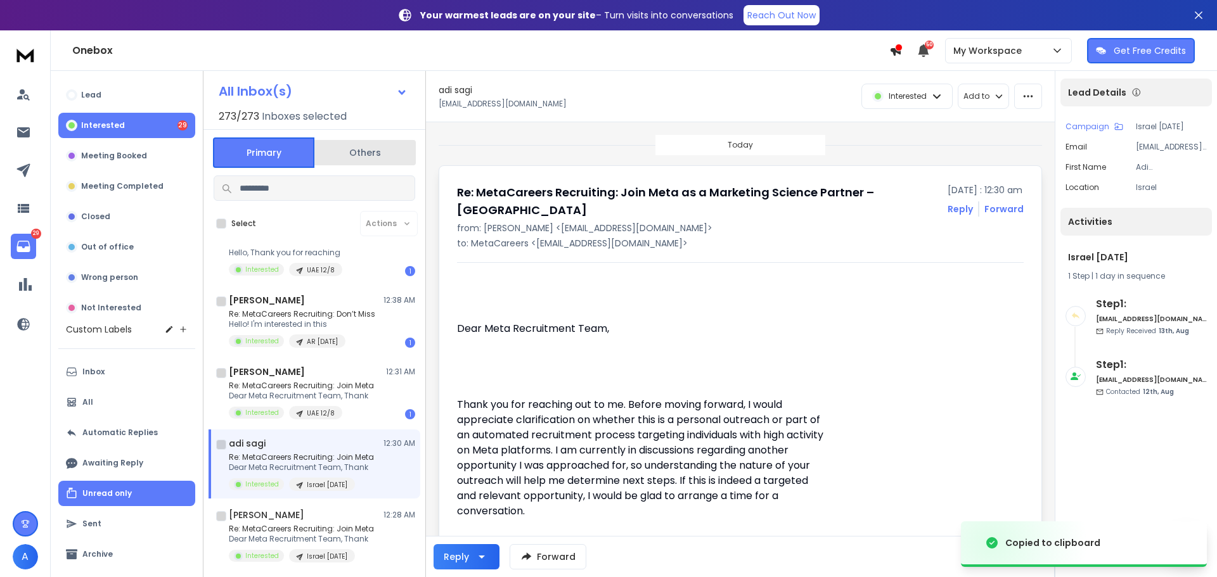
click at [505, 111] on div "adi sagi adi sagi barkan18@gmail.com Interested Add to Interested Add to" at bounding box center [740, 96] width 629 height 51
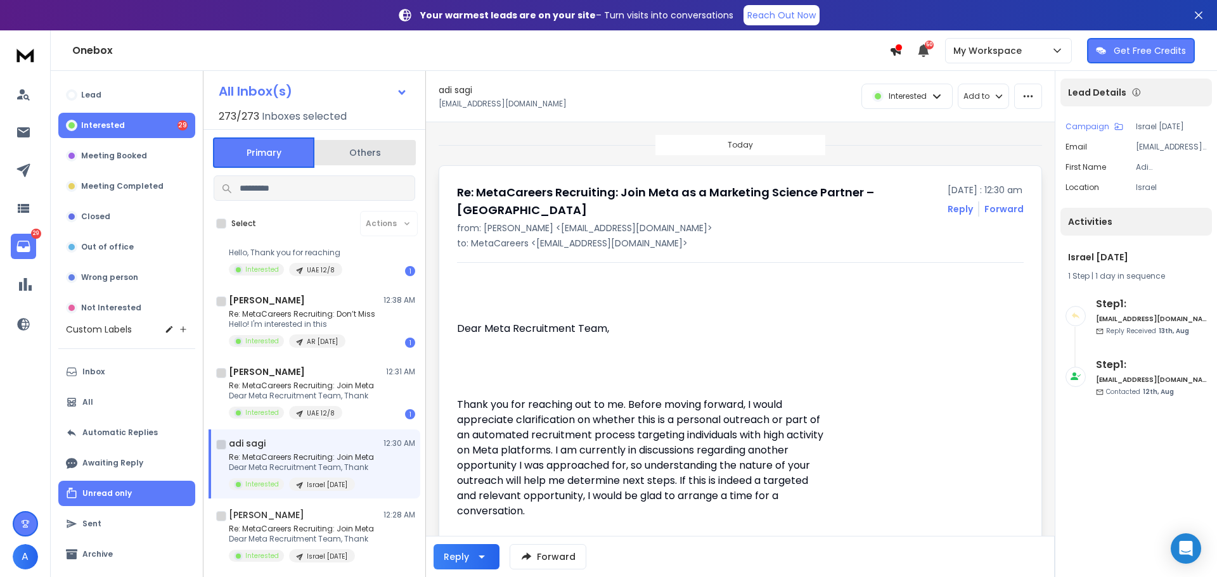
click at [504, 105] on p "barkan18@gmail.com" at bounding box center [503, 104] width 128 height 10
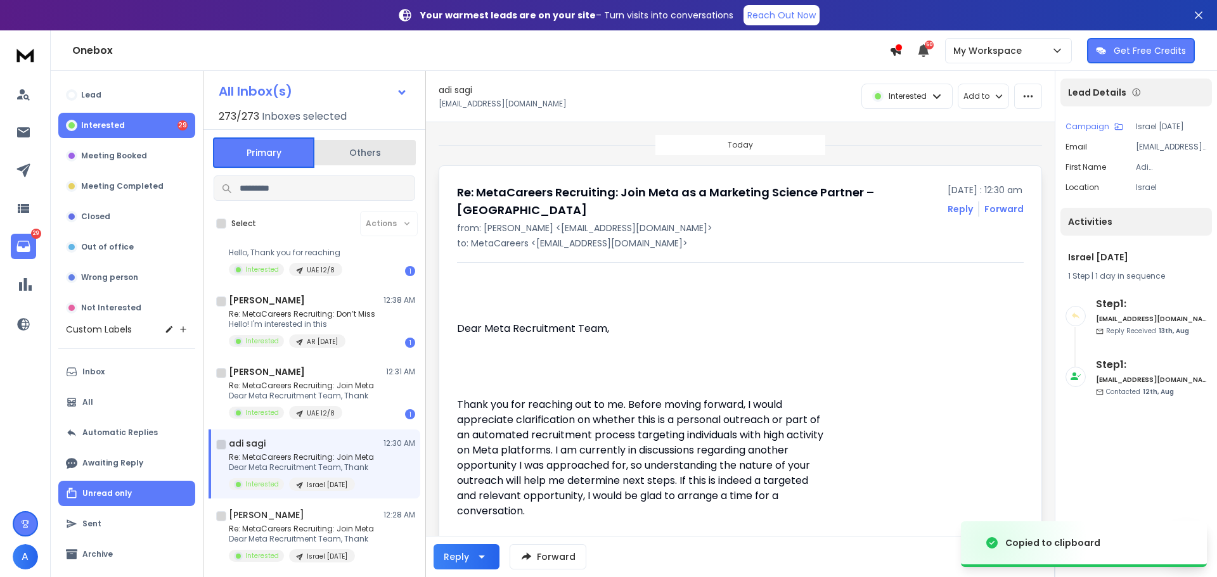
click at [649, 350] on div "Dear Meta Recruitment Team," at bounding box center [642, 329] width 370 height 46
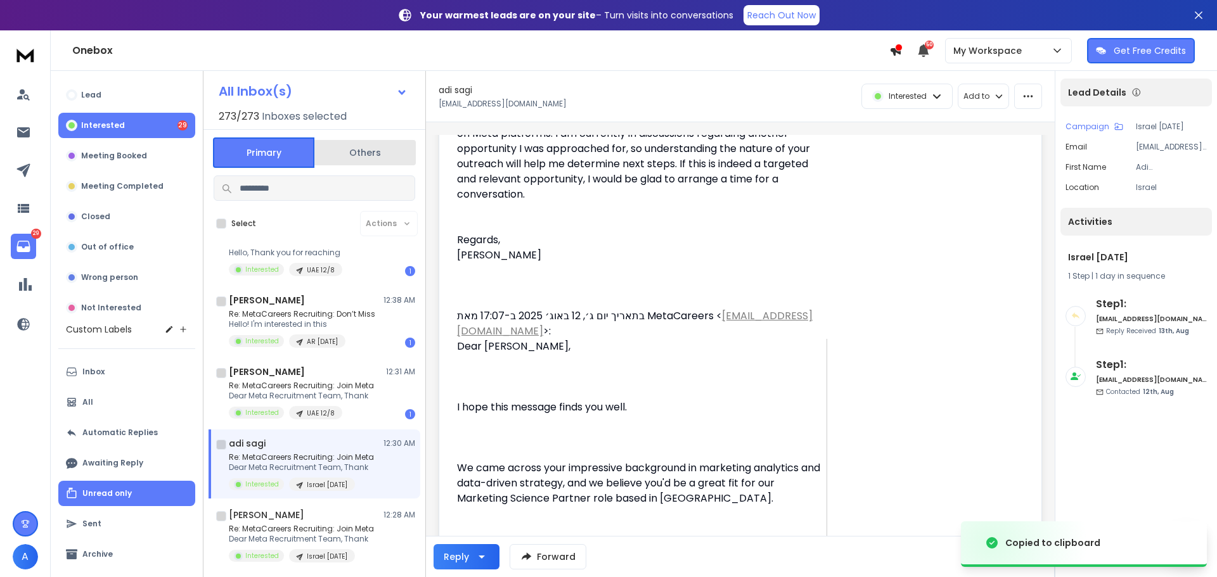
scroll to position [0, 0]
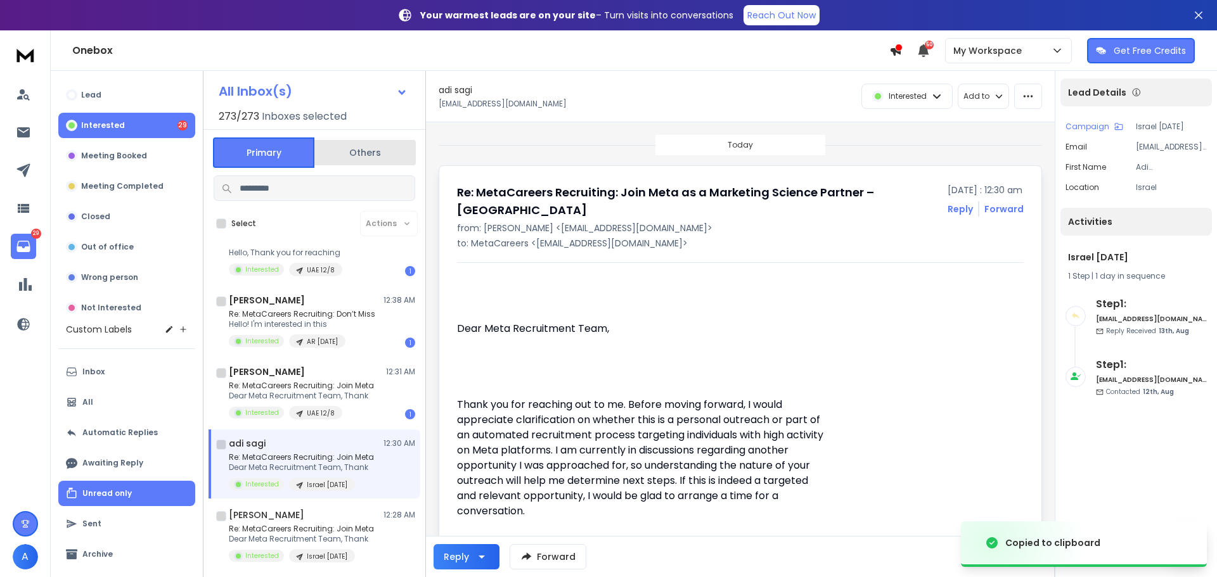
click at [541, 243] on p "to: MetaCareers <employee@careersconnectfuture.com>" at bounding box center [740, 243] width 567 height 13
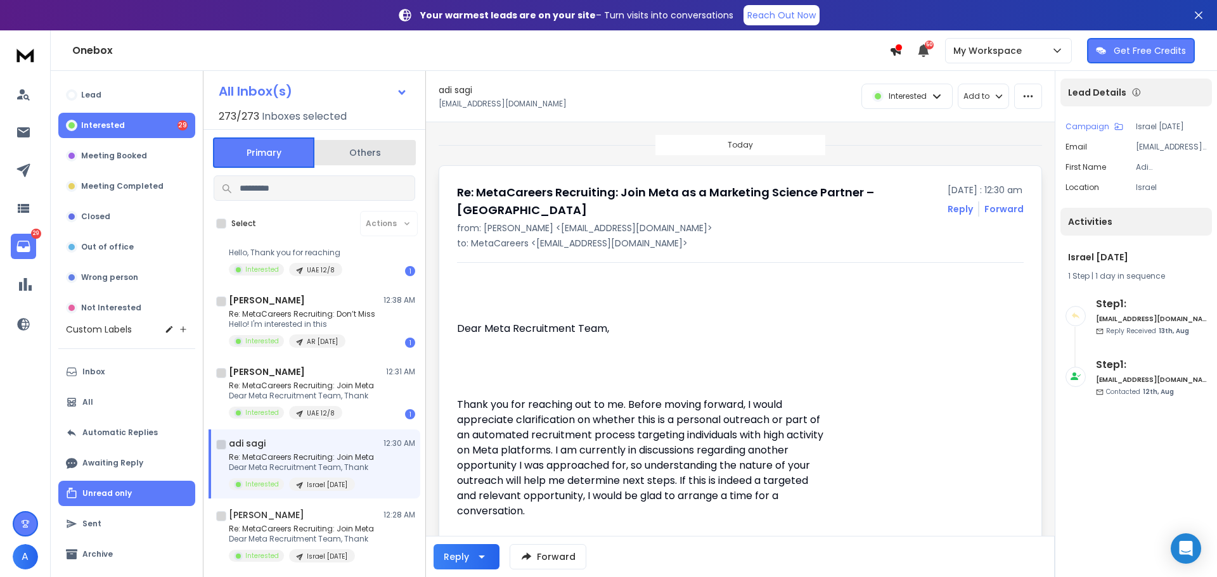
drag, startPoint x: 541, startPoint y: 243, endPoint x: 694, endPoint y: 247, distance: 152.8
click at [694, 247] on p "to: MetaCareers <employee@careersconnectfuture.com>" at bounding box center [740, 243] width 567 height 13
click at [314, 381] on p "Re: MetaCareers Recruiting: Join Meta" at bounding box center [301, 386] width 145 height 10
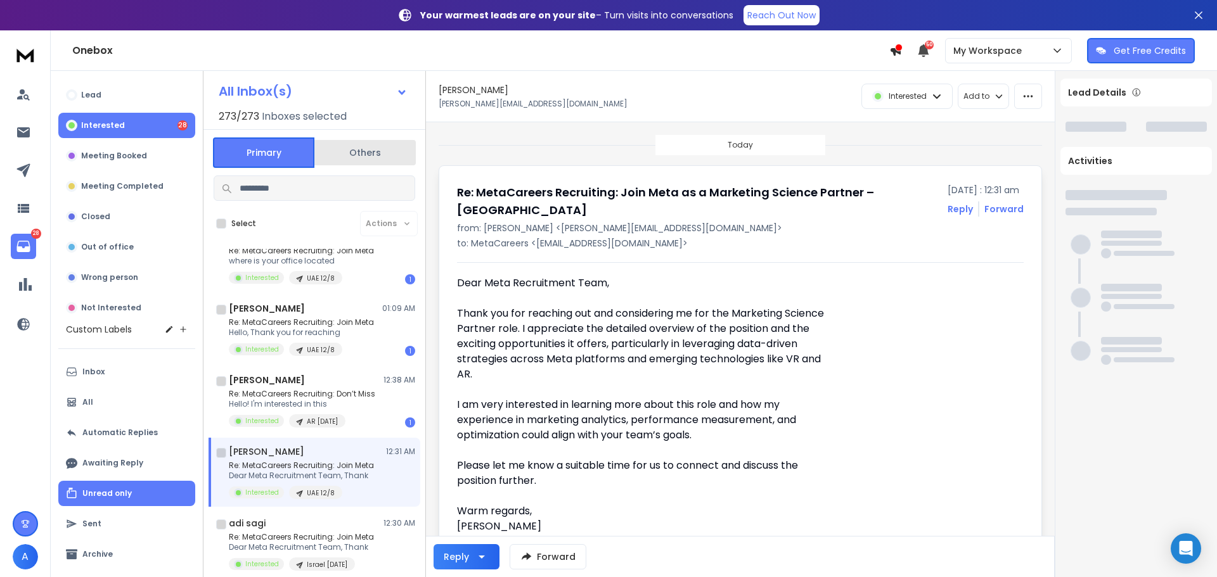
scroll to position [1772, 0]
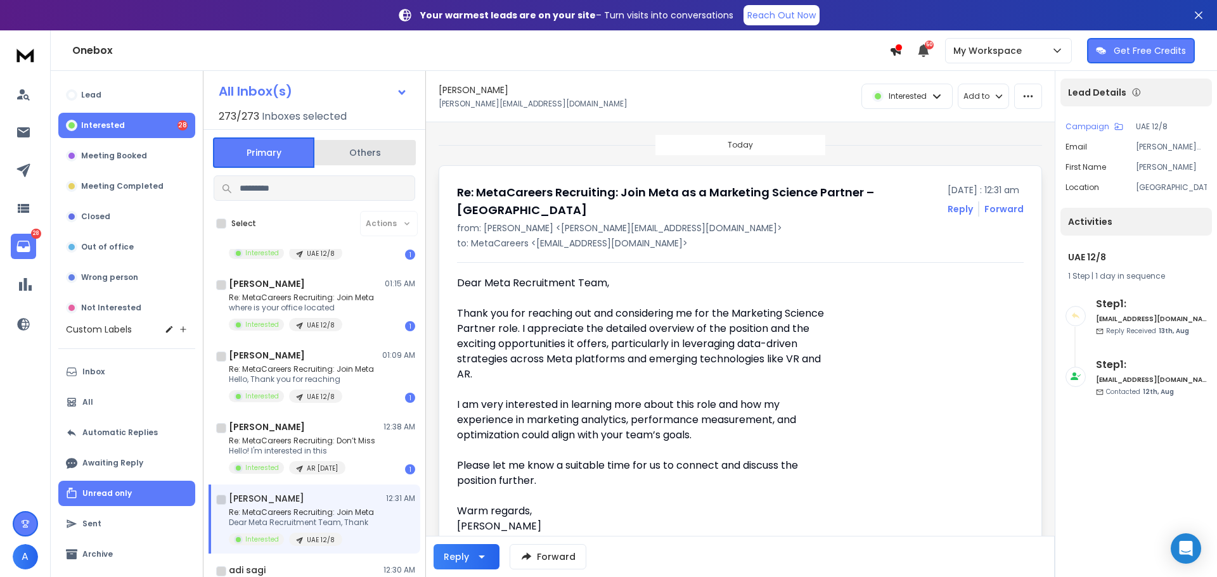
click at [510, 108] on p "ashar.abbasi0416@gmail.com" at bounding box center [533, 104] width 189 height 10
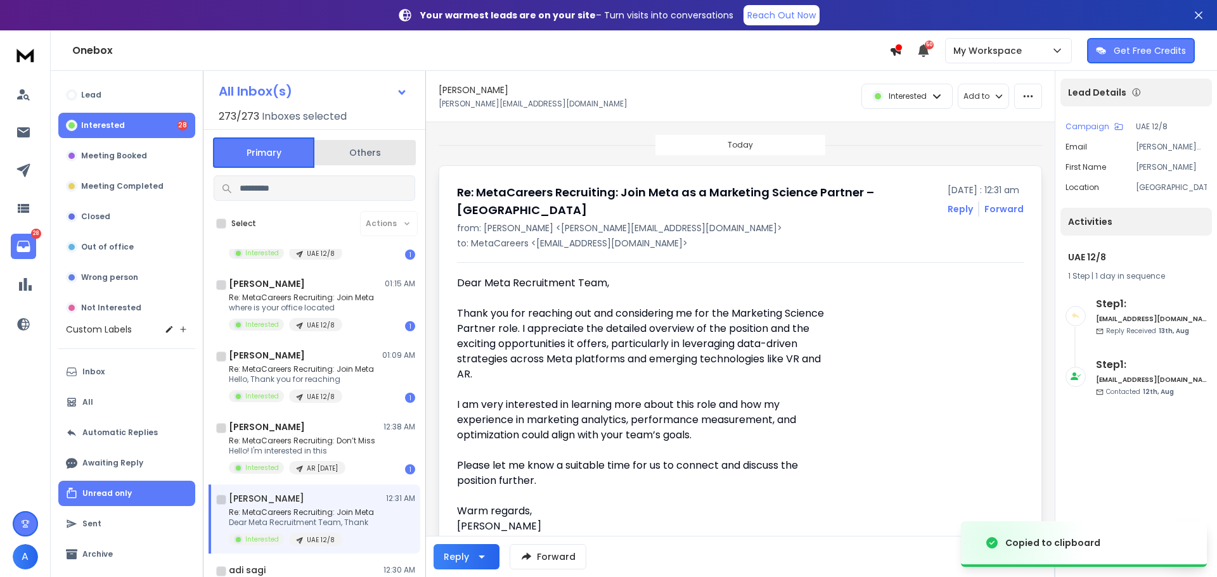
click at [537, 240] on p "to: MetaCareers <hr@careersconnect-work.com>" at bounding box center [740, 243] width 567 height 13
drag, startPoint x: 537, startPoint y: 240, endPoint x: 654, endPoint y: 238, distance: 117.3
click at [654, 238] on p "to: MetaCareers <hr@careersconnect-work.com>" at bounding box center [740, 243] width 567 height 13
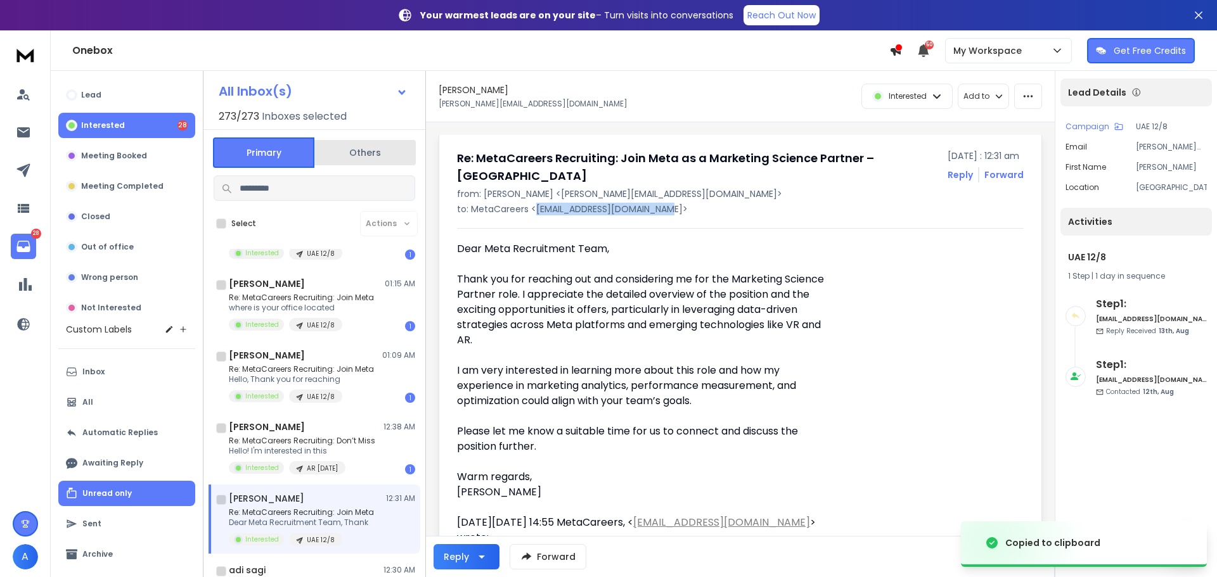
scroll to position [0, 0]
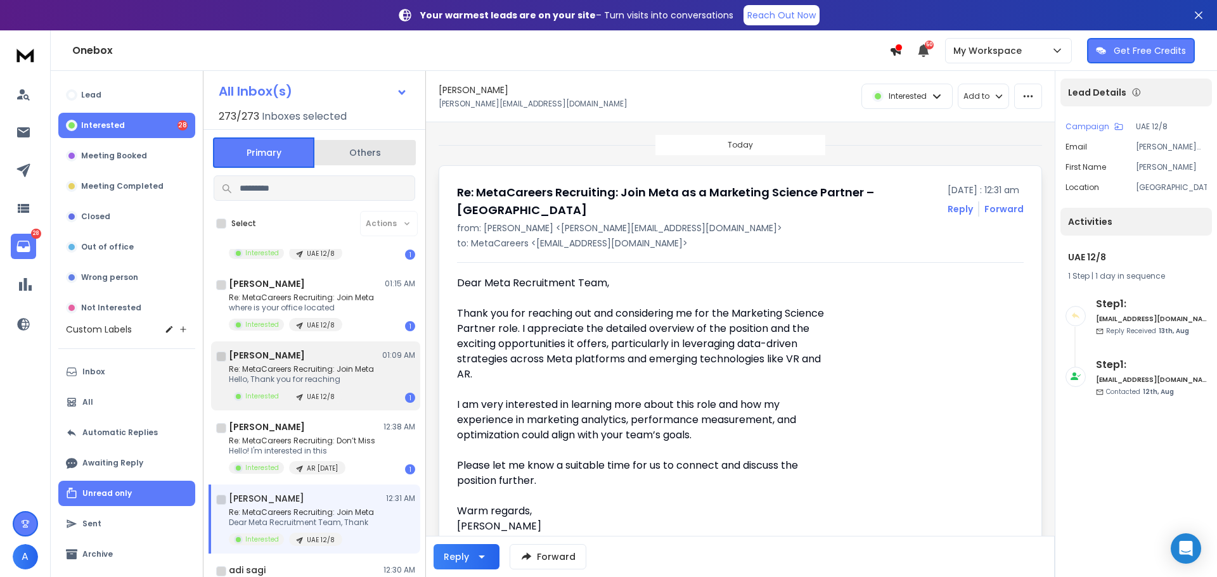
click at [329, 439] on p "Re: MetaCareers Recruiting: Don’t Miss" at bounding box center [302, 441] width 146 height 10
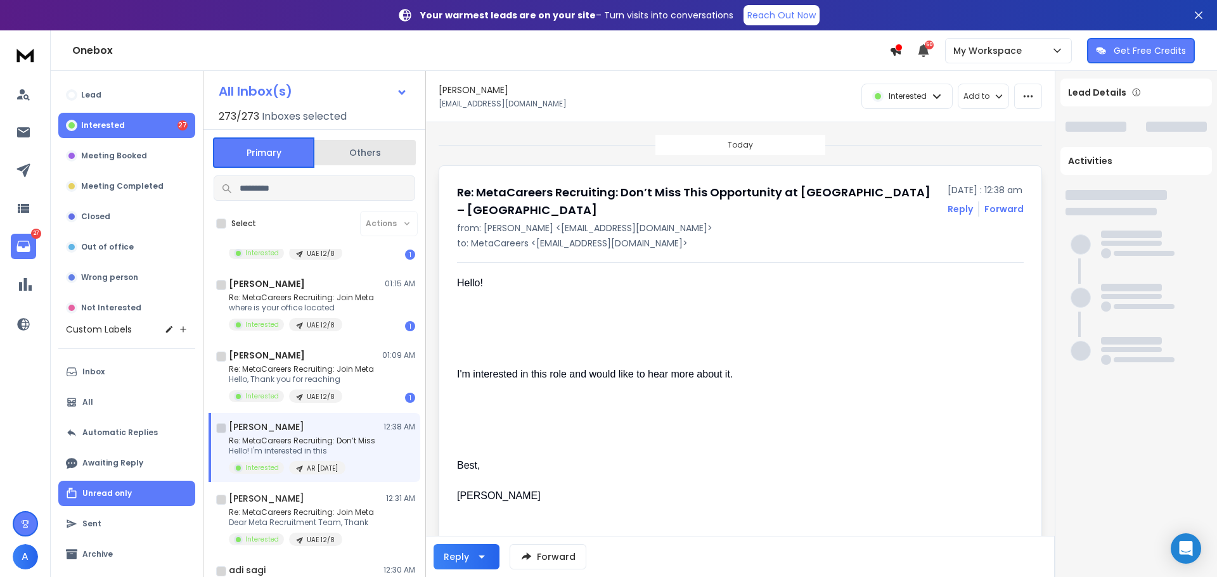
click at [524, 104] on p "agustinaroldan.s@hotmail.com" at bounding box center [503, 104] width 128 height 10
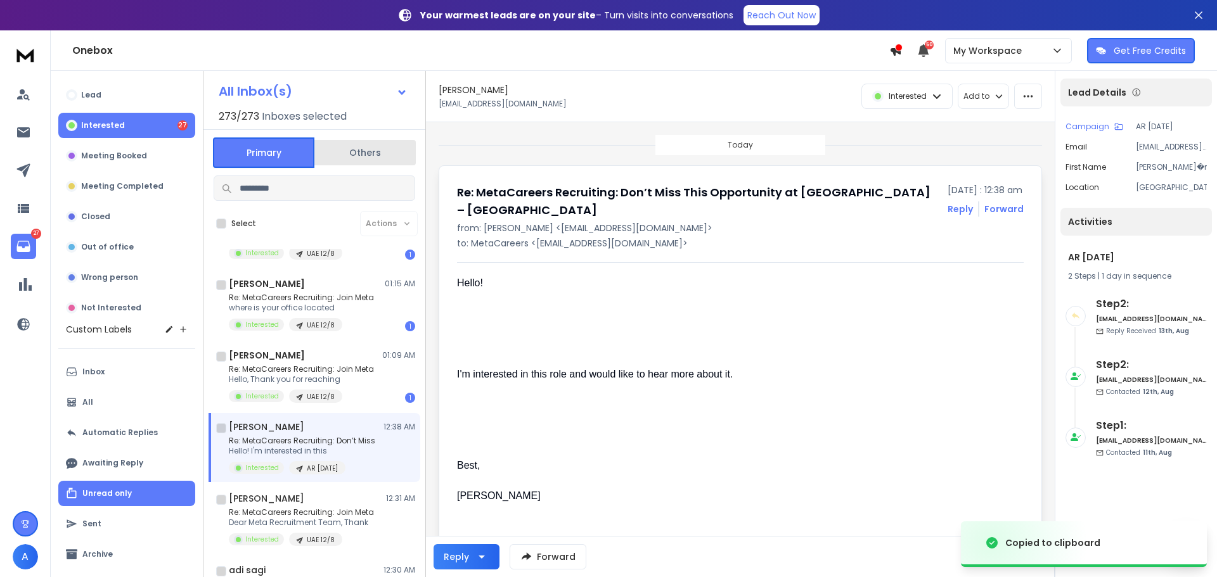
click at [531, 237] on p "to: MetaCareers <works@careersconnect-talent.com>" at bounding box center [740, 243] width 567 height 13
click at [548, 237] on p "to: MetaCareers <works@careersconnect-talent.com>" at bounding box center [740, 243] width 567 height 13
drag, startPoint x: 548, startPoint y: 237, endPoint x: 678, endPoint y: 243, distance: 130.1
click at [678, 243] on p "to: MetaCareers <works@careersconnect-talent.com>" at bounding box center [740, 243] width 567 height 13
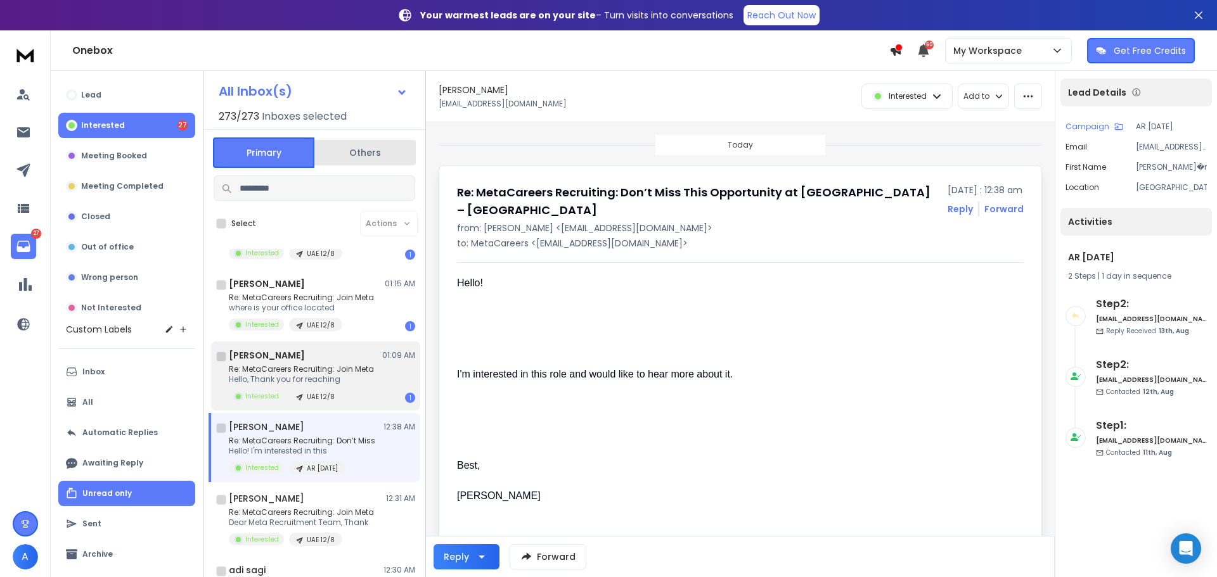
click at [350, 377] on p "Hello, Thank you for reaching" at bounding box center [301, 380] width 145 height 10
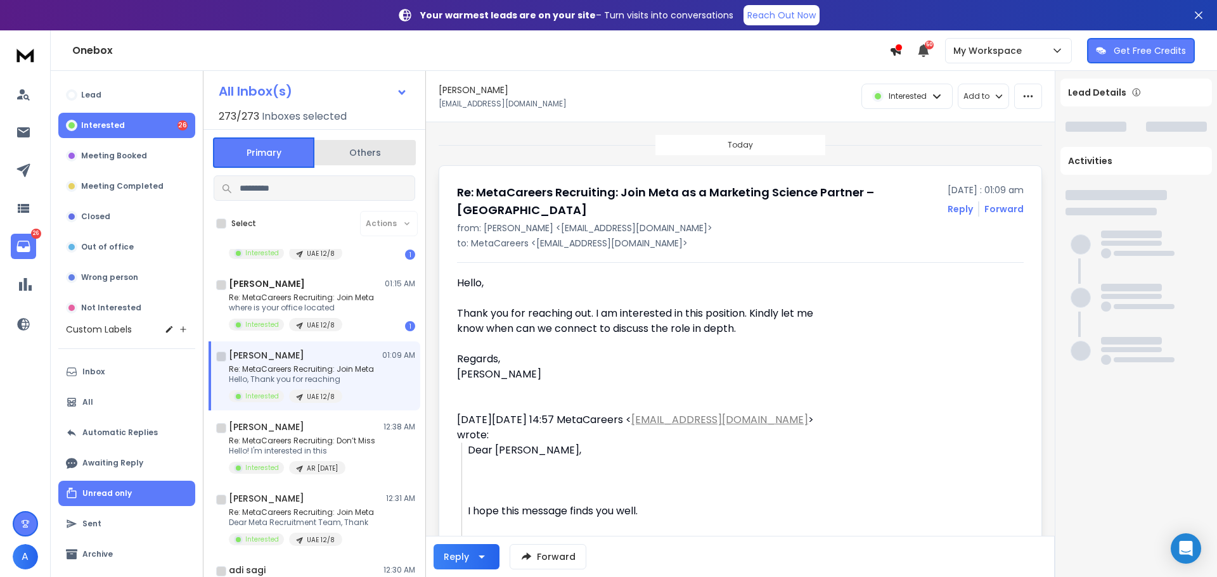
click at [520, 108] on p "apurvasmp11@gmail.com" at bounding box center [503, 104] width 128 height 10
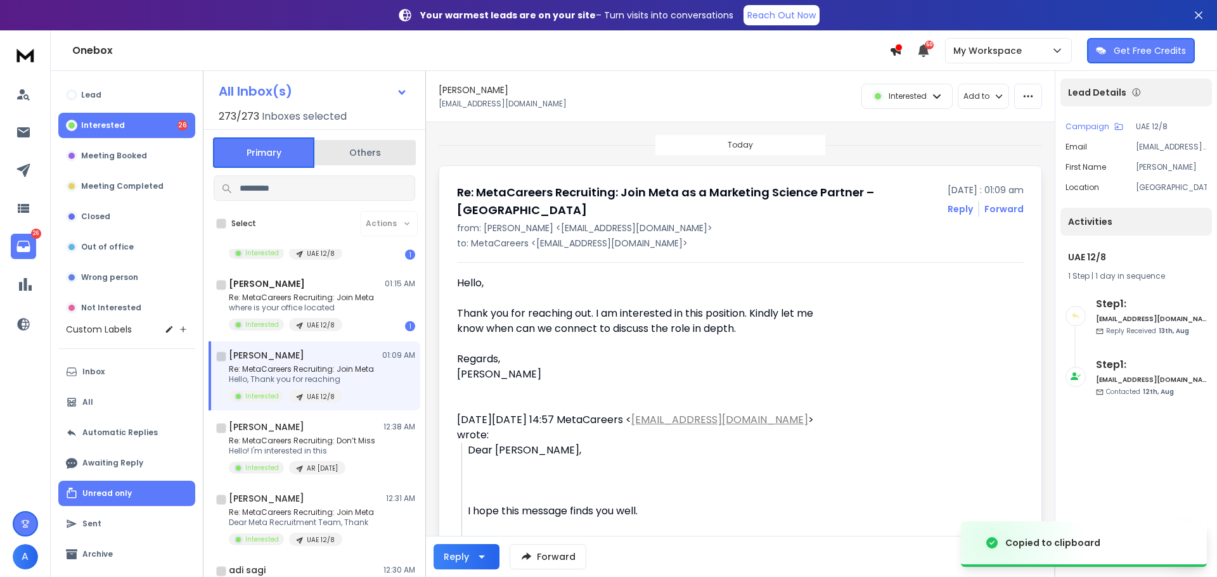
click at [534, 242] on p "to: MetaCareers <hr@careersconnect-people.com>" at bounding box center [740, 243] width 567 height 13
drag, startPoint x: 534, startPoint y: 242, endPoint x: 673, endPoint y: 243, distance: 138.2
click at [673, 243] on p "to: MetaCareers <hr@careersconnect-people.com>" at bounding box center [740, 243] width 567 height 13
click at [340, 311] on p "where is your office located" at bounding box center [301, 308] width 145 height 10
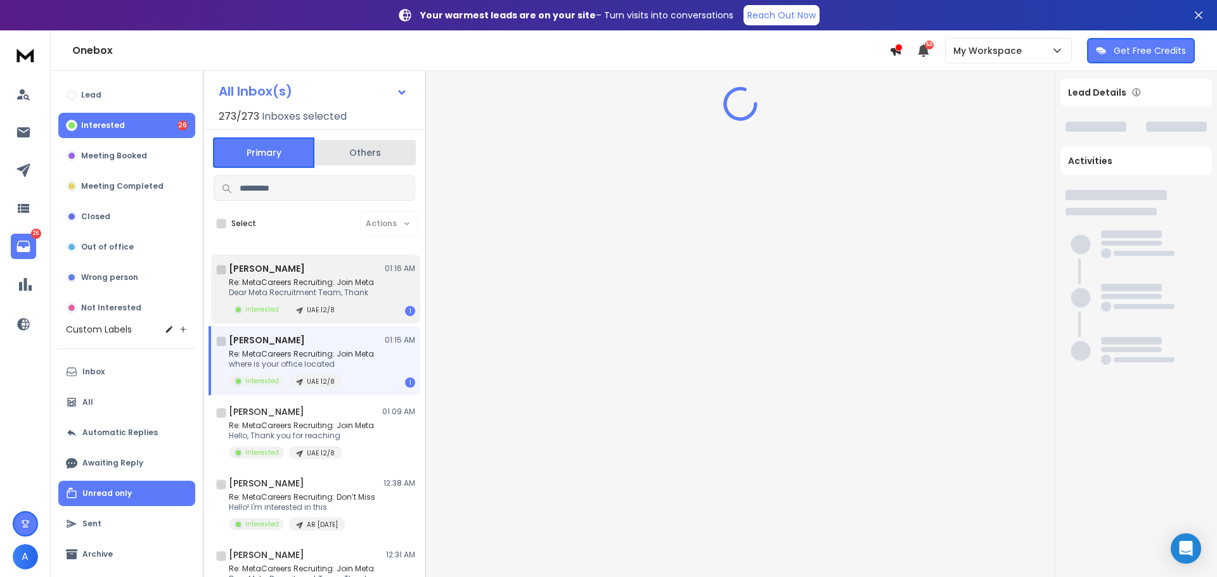
scroll to position [1709, 0]
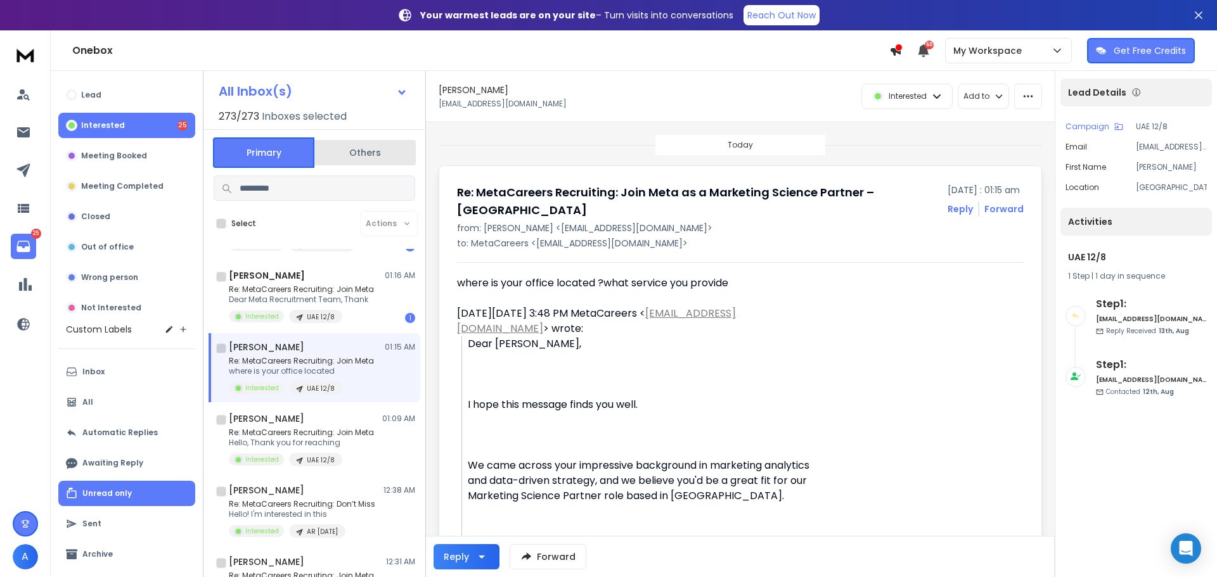
click at [525, 105] on p "businessbygulsher@gmail.com" at bounding box center [503, 104] width 128 height 10
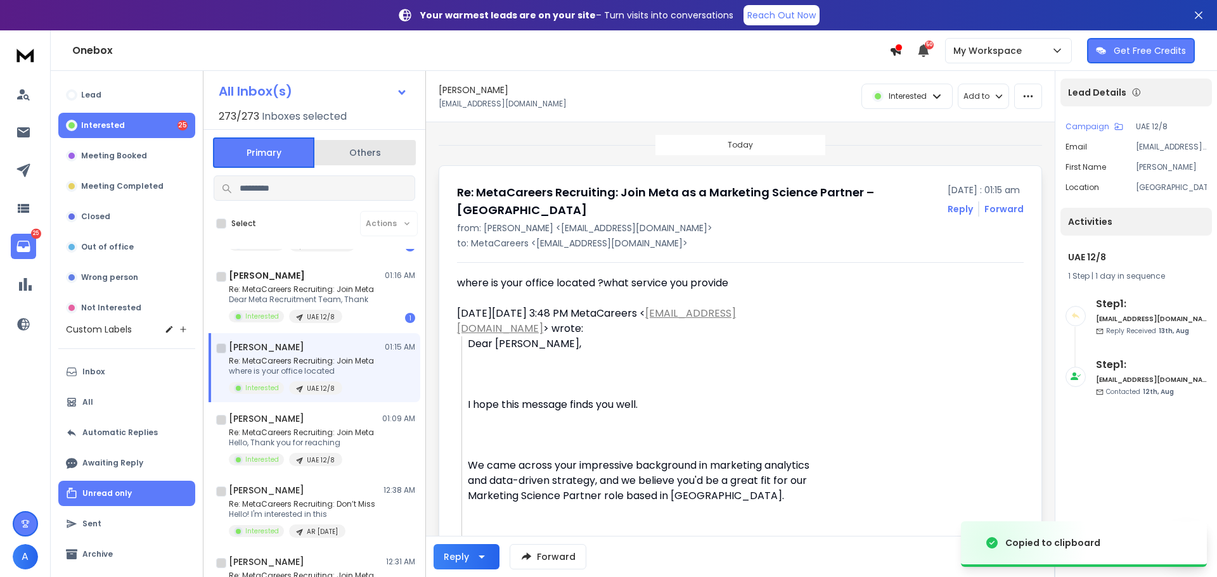
click at [537, 245] on p "to: MetaCareers <info@careersconnect-work.com>" at bounding box center [740, 243] width 567 height 13
drag, startPoint x: 537, startPoint y: 245, endPoint x: 659, endPoint y: 240, distance: 121.8
click at [659, 240] on p "to: MetaCareers <info@careersconnect-work.com>" at bounding box center [740, 243] width 567 height 13
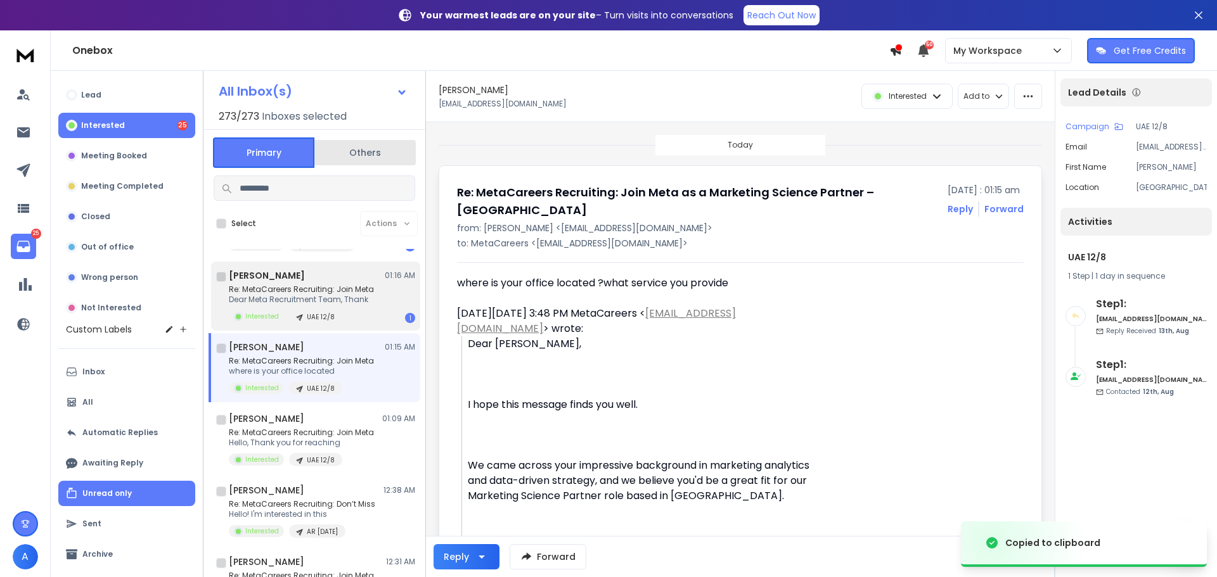
click at [361, 317] on div "Interested UAE 12/8" at bounding box center [301, 316] width 145 height 13
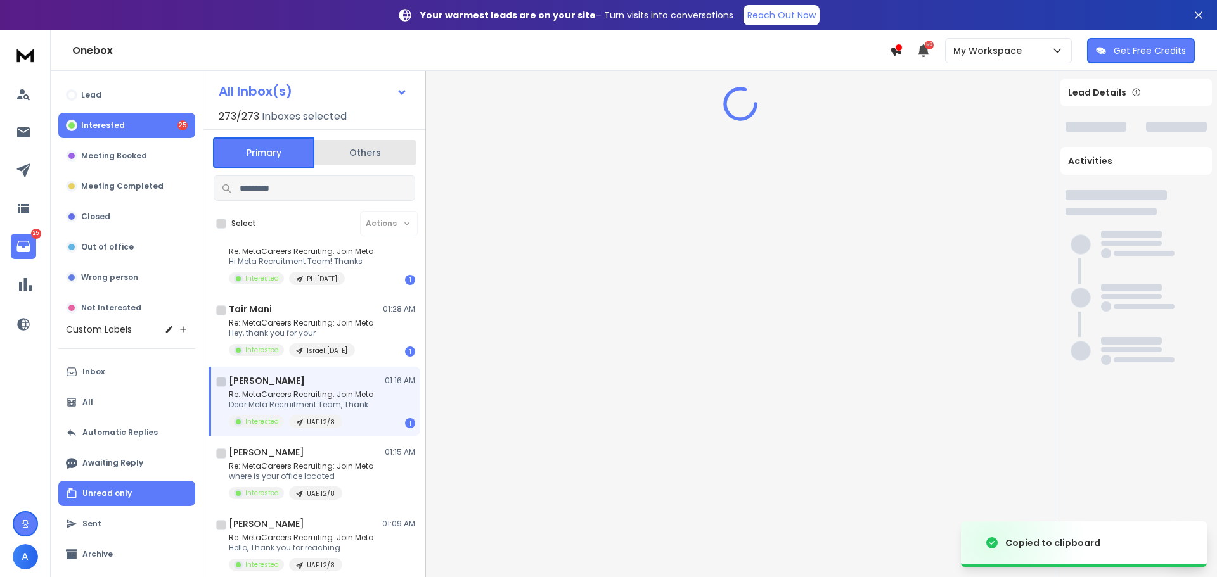
scroll to position [1582, 0]
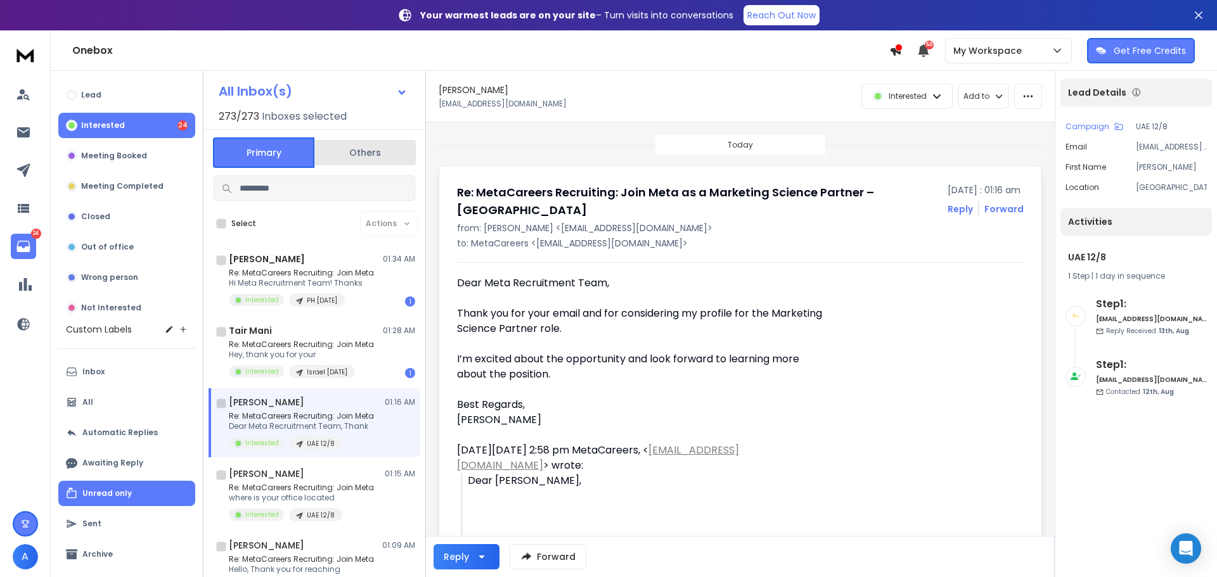
click at [517, 103] on p "ektathakur017@gmail.com" at bounding box center [503, 104] width 128 height 10
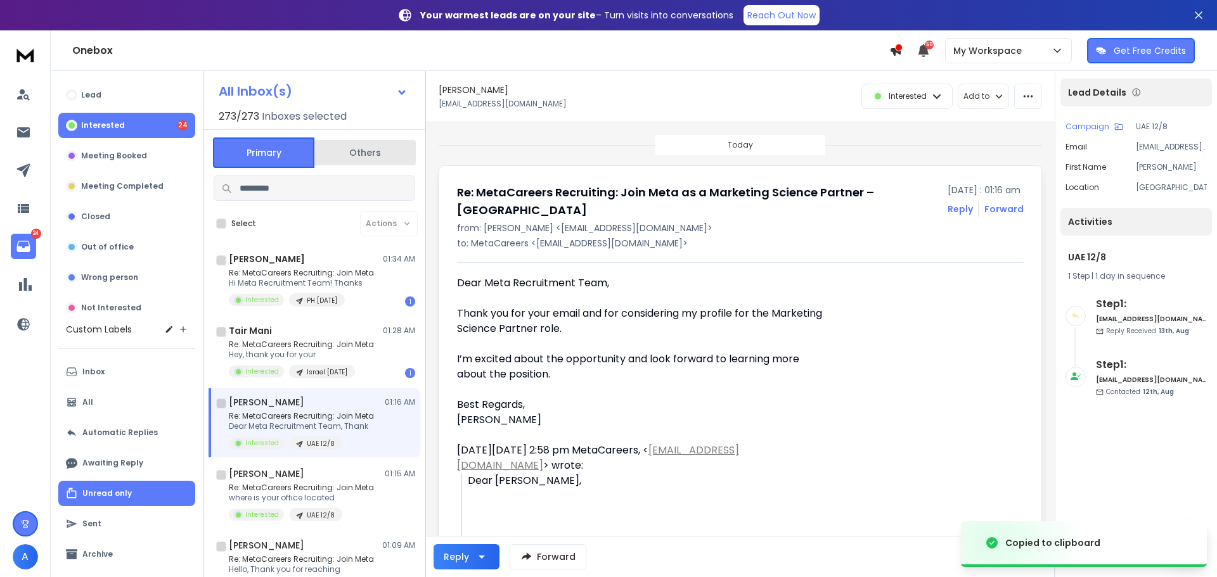
click at [547, 249] on p "to: MetaCareers <employee@careersconnect-jobs.com>" at bounding box center [740, 243] width 567 height 13
drag, startPoint x: 547, startPoint y: 249, endPoint x: 686, endPoint y: 247, distance: 138.8
click at [686, 247] on p "to: MetaCareers <employee@careersconnect-jobs.com>" at bounding box center [740, 243] width 567 height 13
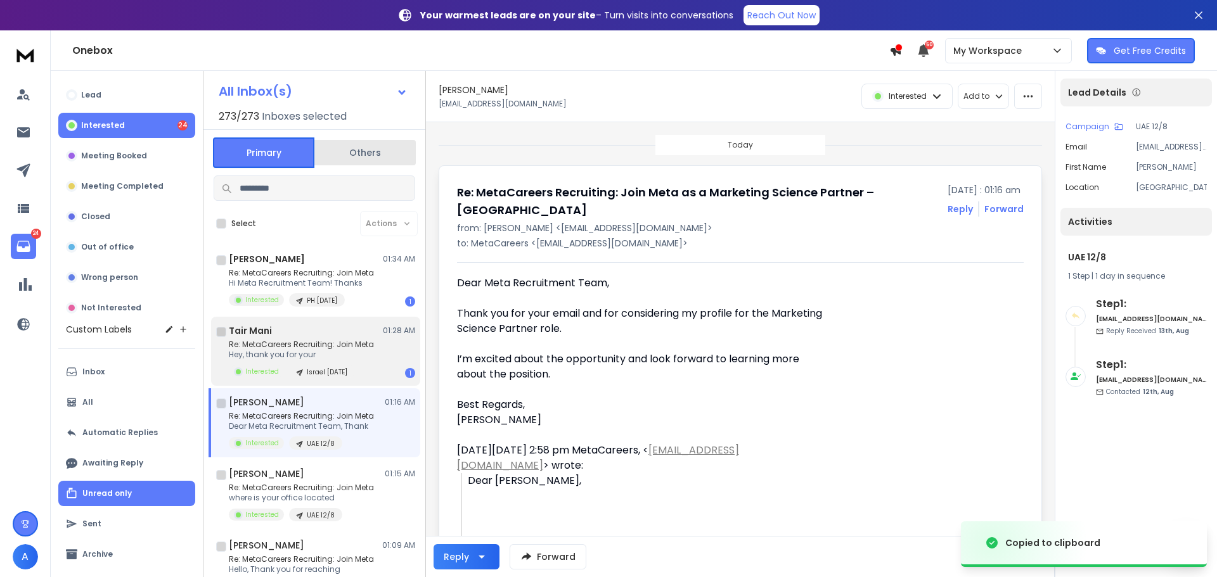
click at [325, 351] on p "Hey, thank you for your" at bounding box center [301, 355] width 145 height 10
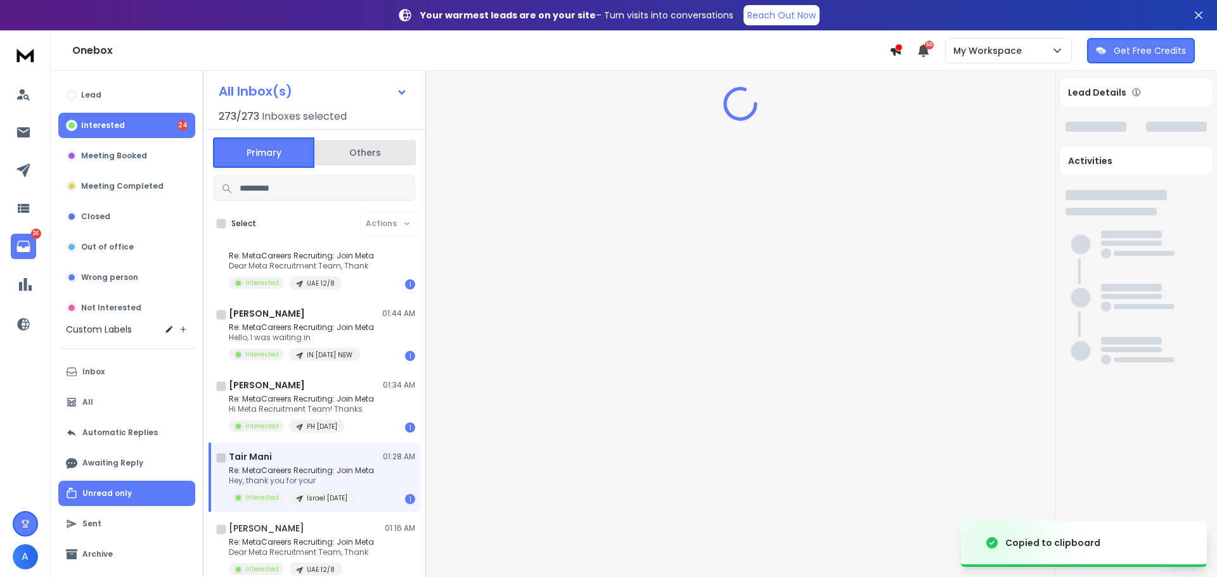
scroll to position [1455, 0]
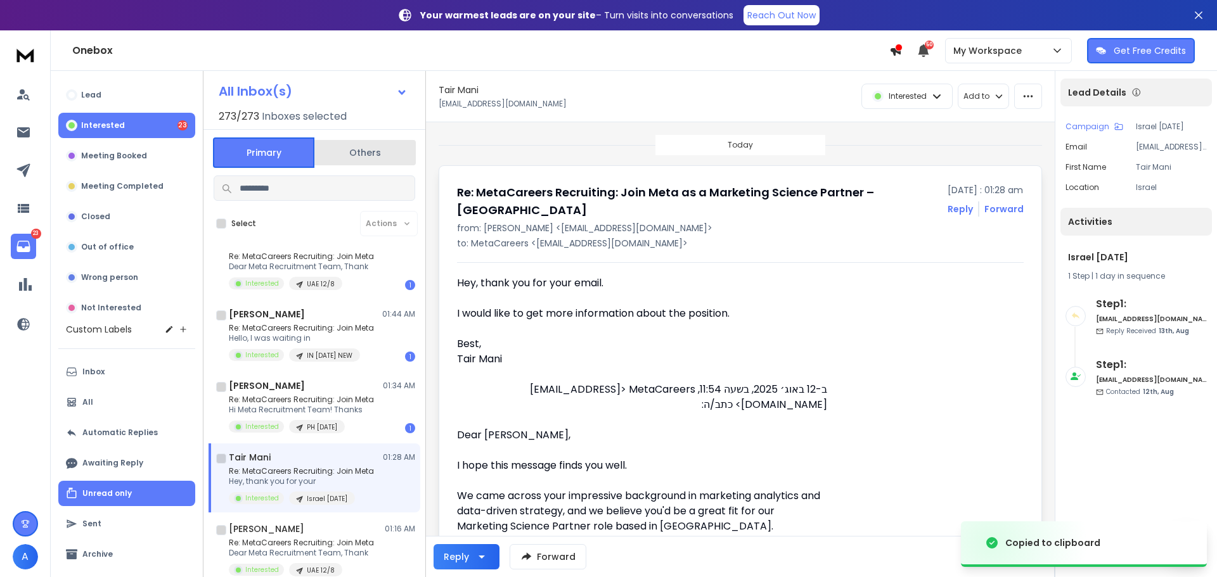
click at [504, 106] on p "tair97@gmail.com" at bounding box center [503, 104] width 128 height 10
click at [536, 242] on p "to: MetaCareers <recruit@careersconnect-people.com>" at bounding box center [740, 243] width 567 height 13
drag, startPoint x: 536, startPoint y: 242, endPoint x: 686, endPoint y: 240, distance: 150.2
click at [686, 240] on p "to: MetaCareers <recruit@careersconnect-people.com>" at bounding box center [740, 243] width 567 height 13
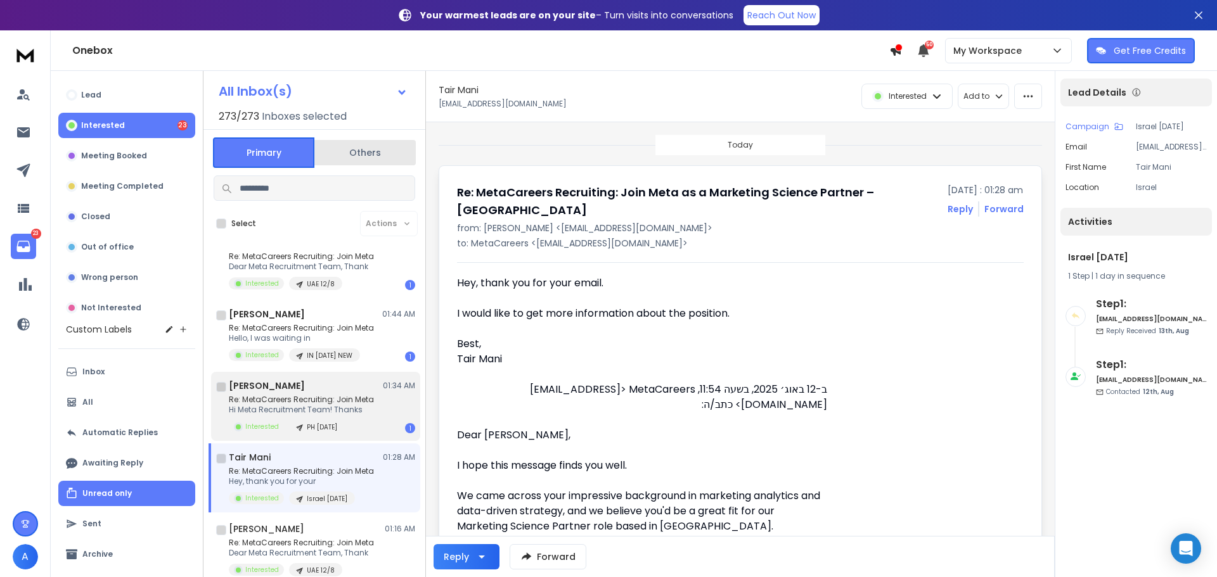
click at [322, 399] on p "Re: MetaCareers Recruiting: Join Meta" at bounding box center [301, 400] width 145 height 10
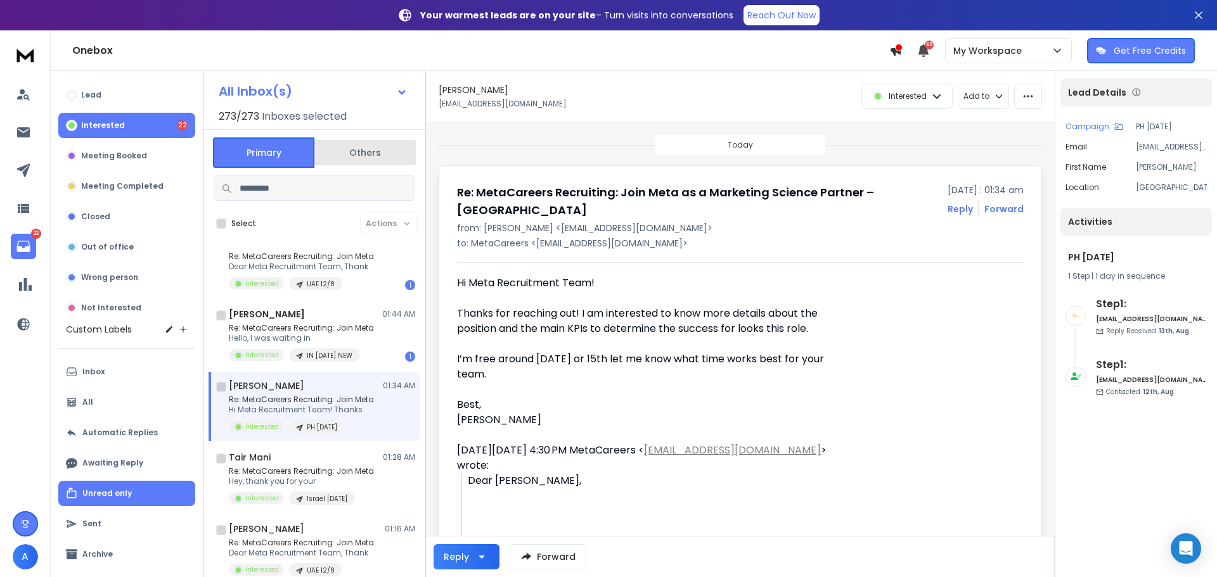
click at [515, 100] on p "delunaphoebe06@gmail.com" at bounding box center [503, 104] width 128 height 10
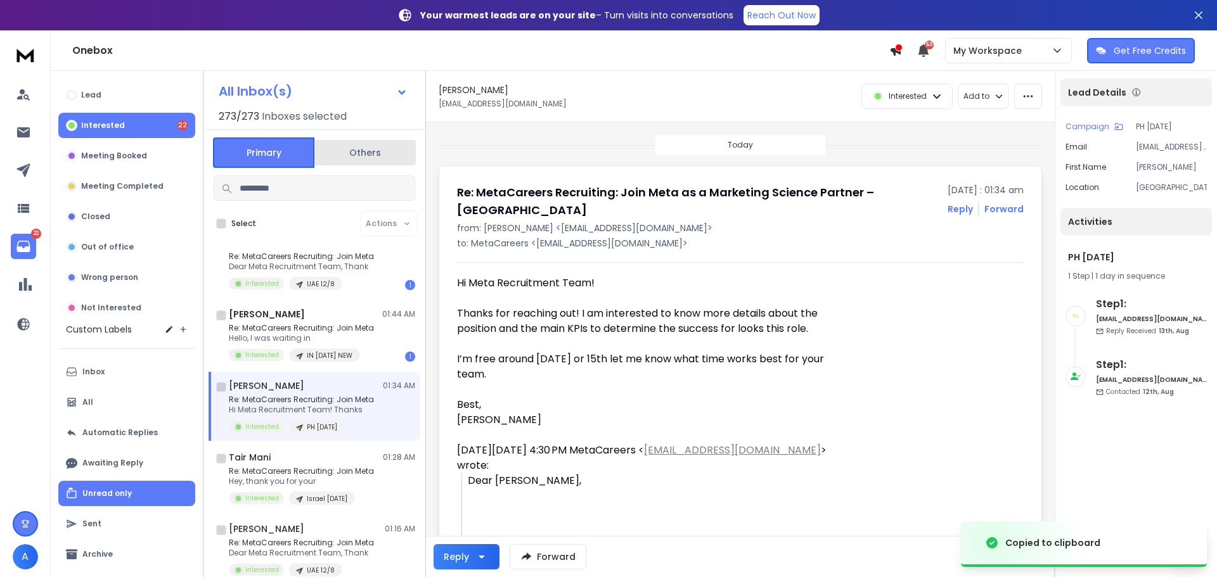
click at [535, 240] on p "to: MetaCareers <hr@careersconnectjobs.com>" at bounding box center [740, 243] width 567 height 13
drag, startPoint x: 535, startPoint y: 240, endPoint x: 551, endPoint y: 241, distance: 16.5
click at [551, 241] on p "to: MetaCareers <hr@careersconnectjobs.com>" at bounding box center [740, 243] width 567 height 13
click at [541, 244] on p "to: MetaCareers <hr@careersconnectjobs.com>" at bounding box center [740, 243] width 567 height 13
click at [537, 244] on p "to: MetaCareers <hr@careersconnectjobs.com>" at bounding box center [740, 243] width 567 height 13
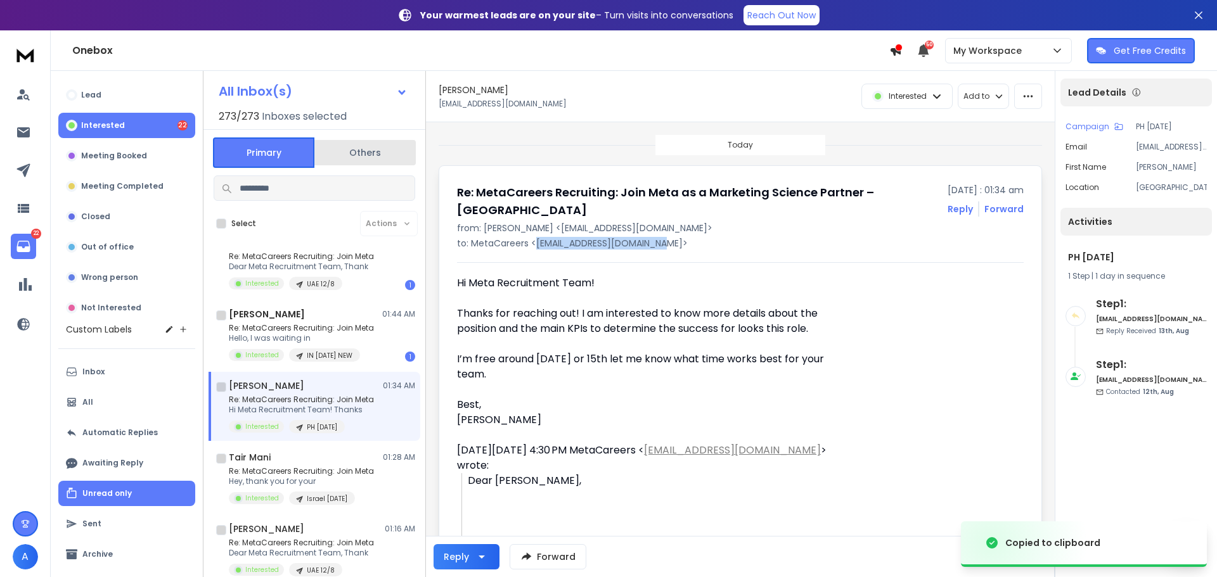
drag, startPoint x: 537, startPoint y: 244, endPoint x: 650, endPoint y: 240, distance: 112.9
click at [650, 240] on p "to: MetaCareers <hr@careersconnectjobs.com>" at bounding box center [740, 243] width 567 height 13
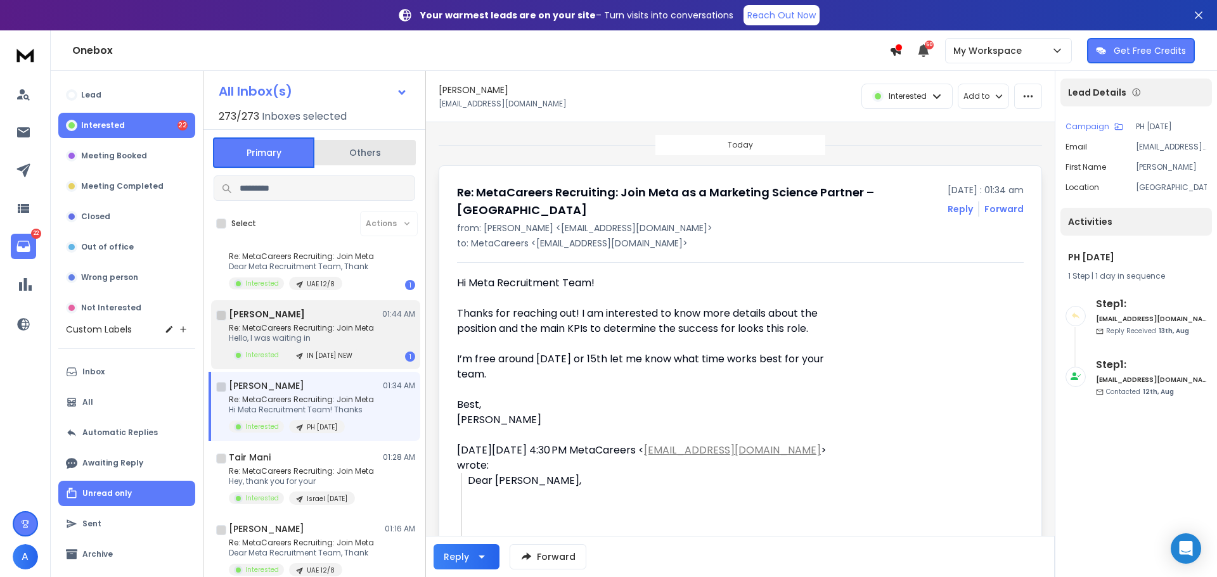
click at [361, 344] on div "Re: MetaCareers Recruiting: Join Meta Hello, I was waiting in Interested IN 29/…" at bounding box center [301, 342] width 145 height 39
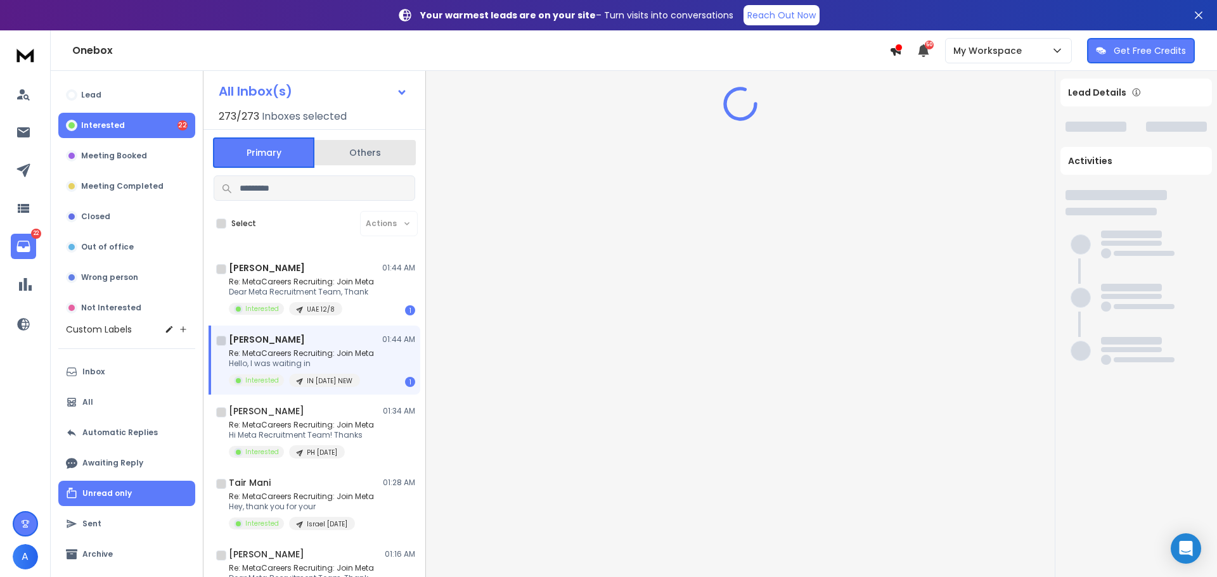
scroll to position [1329, 0]
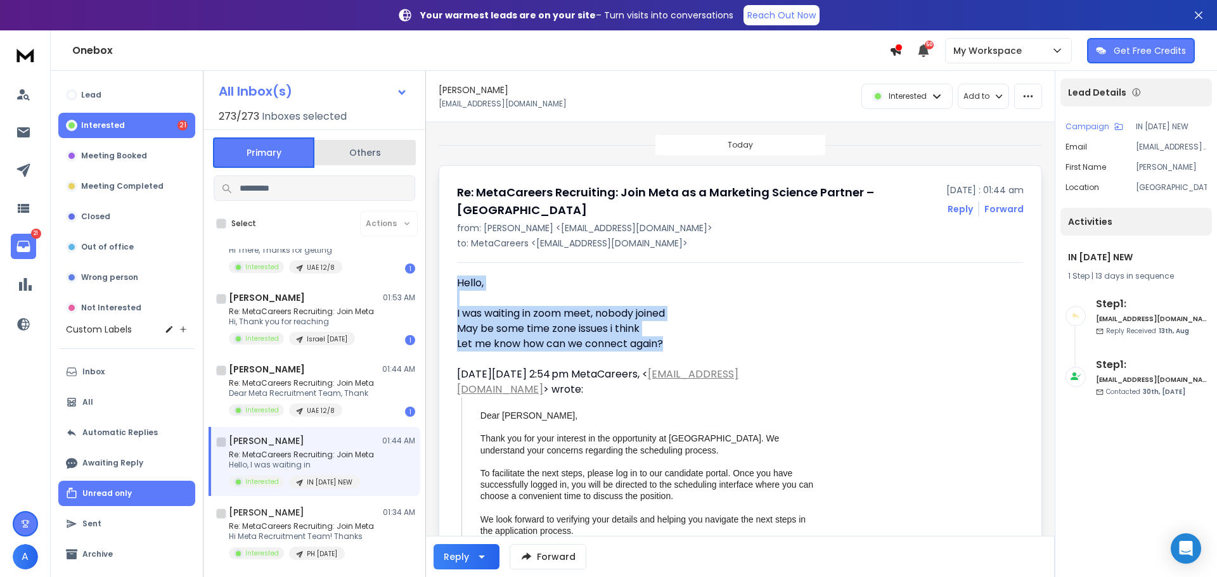
drag, startPoint x: 680, startPoint y: 347, endPoint x: 458, endPoint y: 281, distance: 231.3
click at [458, 281] on div "Hello, I was waiting in zoom meet, nobody joined May be some time zone issues i…" at bounding box center [642, 314] width 370 height 76
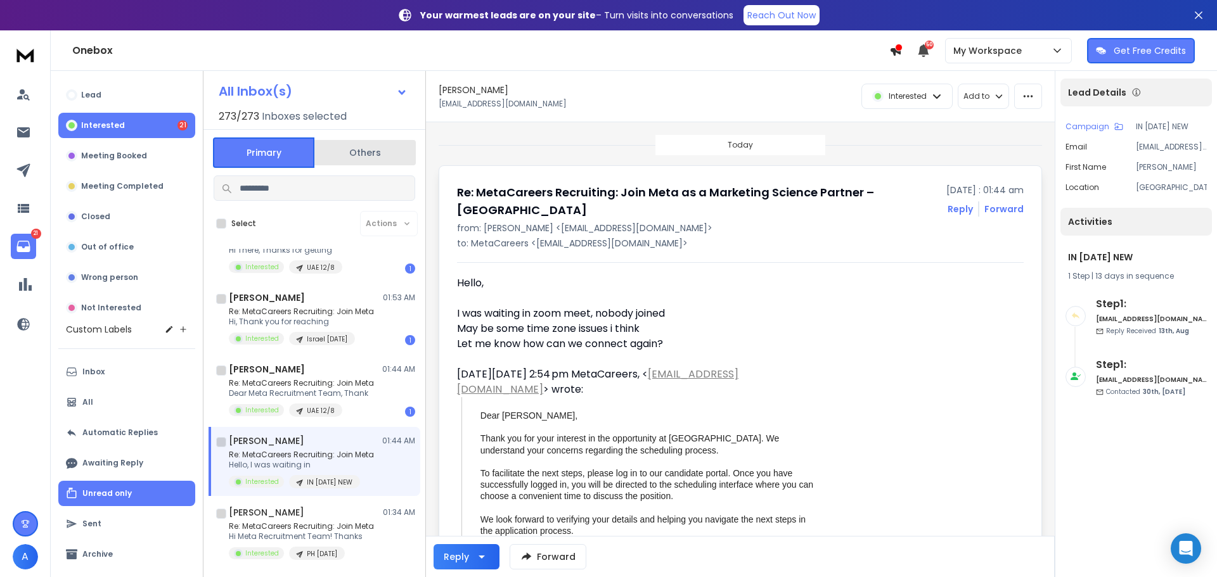
click at [337, 429] on div "bhavik haria 01:44 AM Re: MetaCareers Recruiting: Join Meta Hello, I was waitin…" at bounding box center [315, 461] width 209 height 69
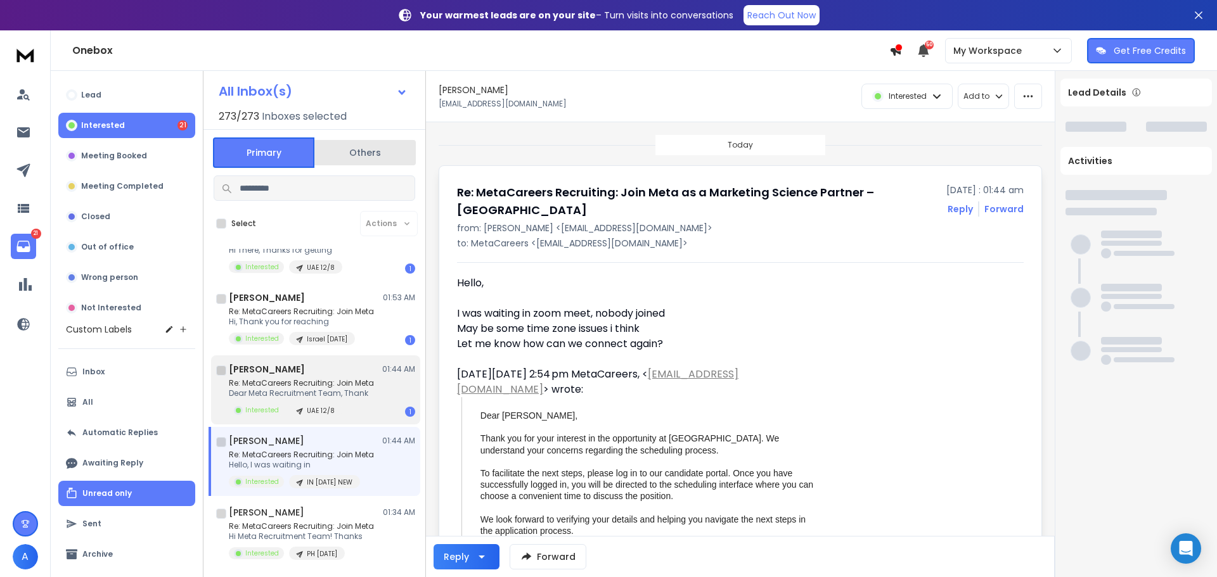
click at [345, 389] on p "Dear Meta Recruitment Team, Thank" at bounding box center [301, 394] width 145 height 10
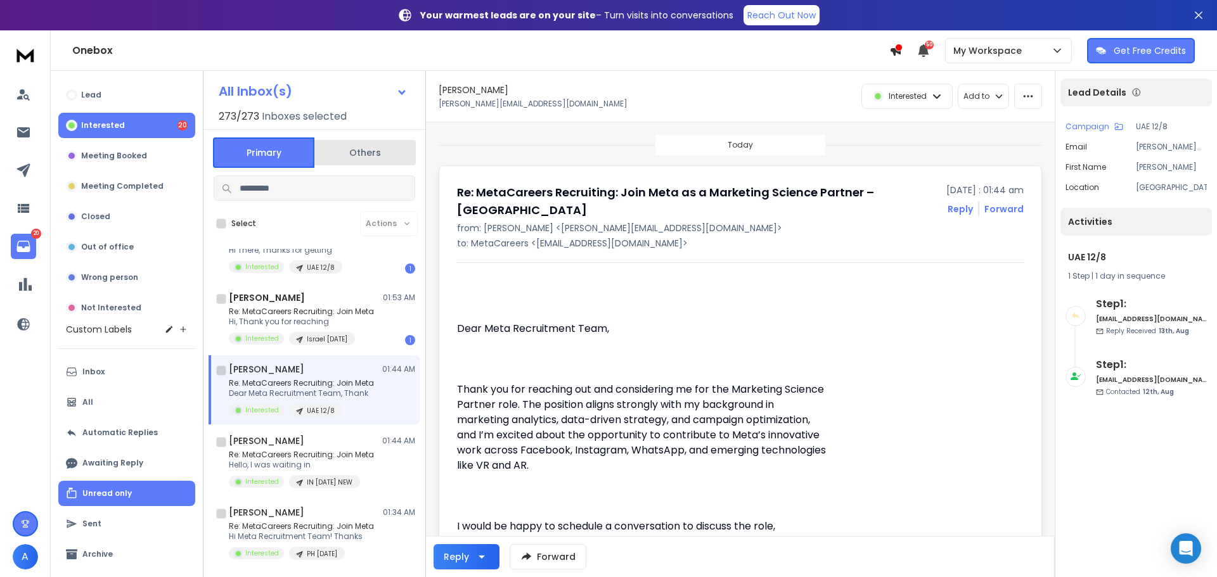
click at [553, 228] on p "from: Matthew K <matthew.keecheril@gmail.com>" at bounding box center [740, 228] width 567 height 13
drag, startPoint x: 553, startPoint y: 228, endPoint x: 663, endPoint y: 226, distance: 110.3
click at [663, 226] on p "from: Matthew K <matthew.keecheril@gmail.com>" at bounding box center [740, 228] width 567 height 13
click at [541, 240] on p "to: MetaCareers <info@careersconnect-global.com>" at bounding box center [740, 243] width 567 height 13
drag, startPoint x: 541, startPoint y: 240, endPoint x: 674, endPoint y: 242, distance: 133.1
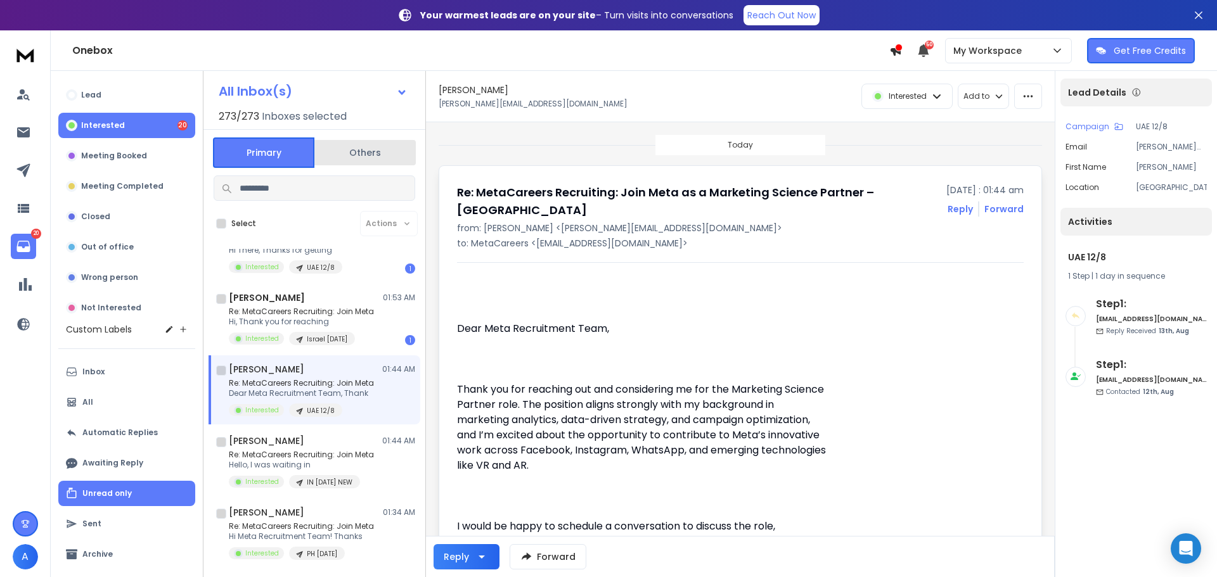
click at [674, 242] on p "to: MetaCareers <info@careersconnect-global.com>" at bounding box center [740, 243] width 567 height 13
click at [360, 318] on p "Hi, Thank you for reaching" at bounding box center [301, 322] width 145 height 10
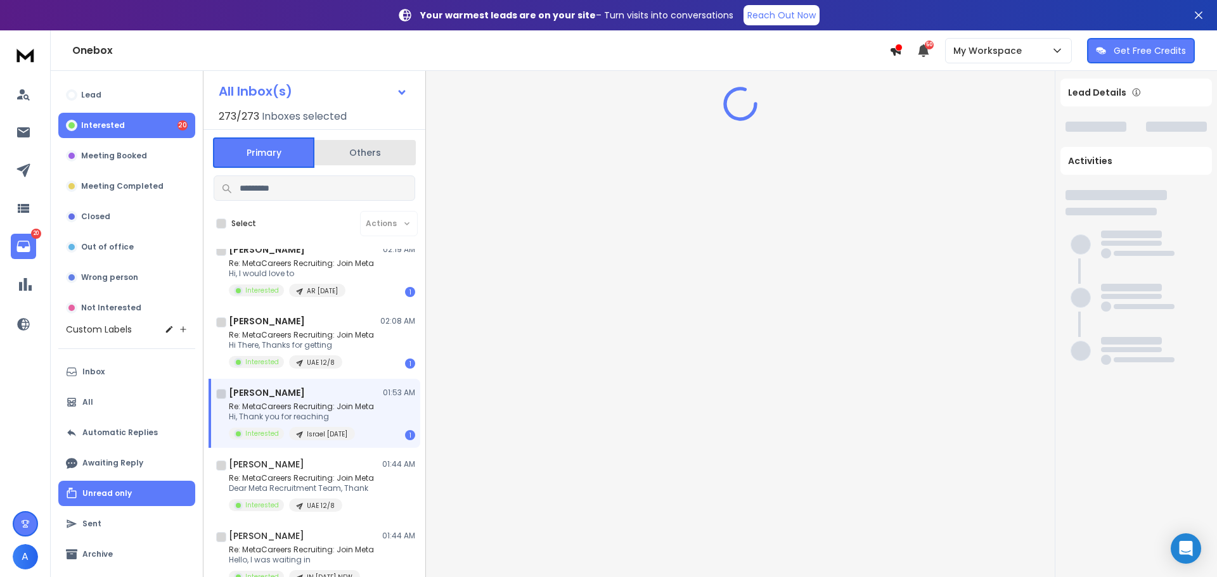
scroll to position [1202, 0]
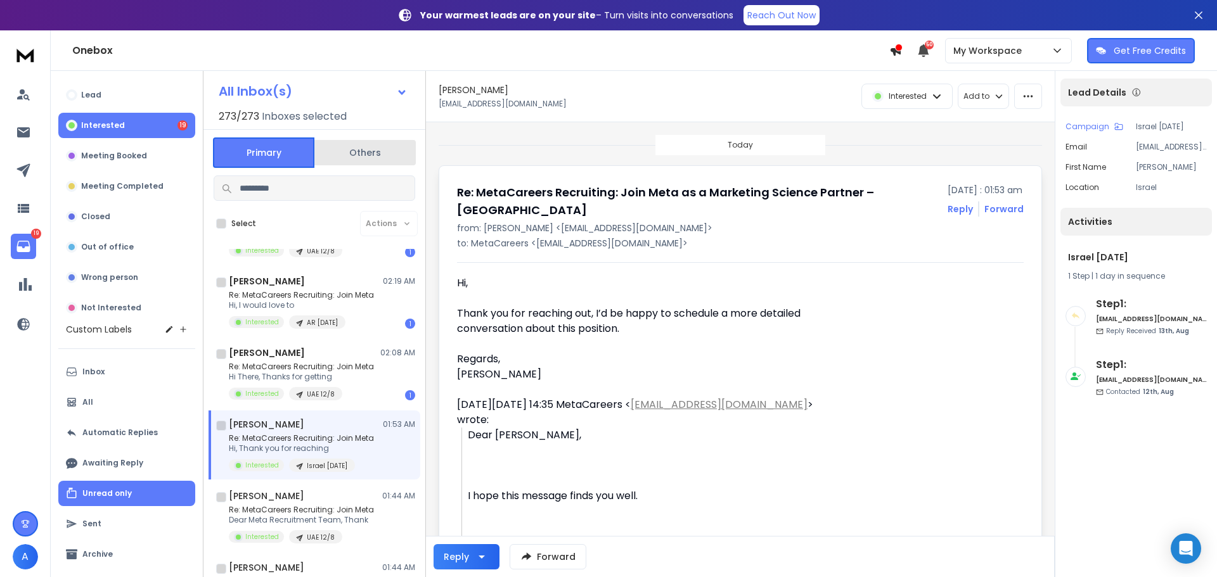
click at [513, 100] on p "michalgoihman@gmail.com" at bounding box center [503, 104] width 128 height 10
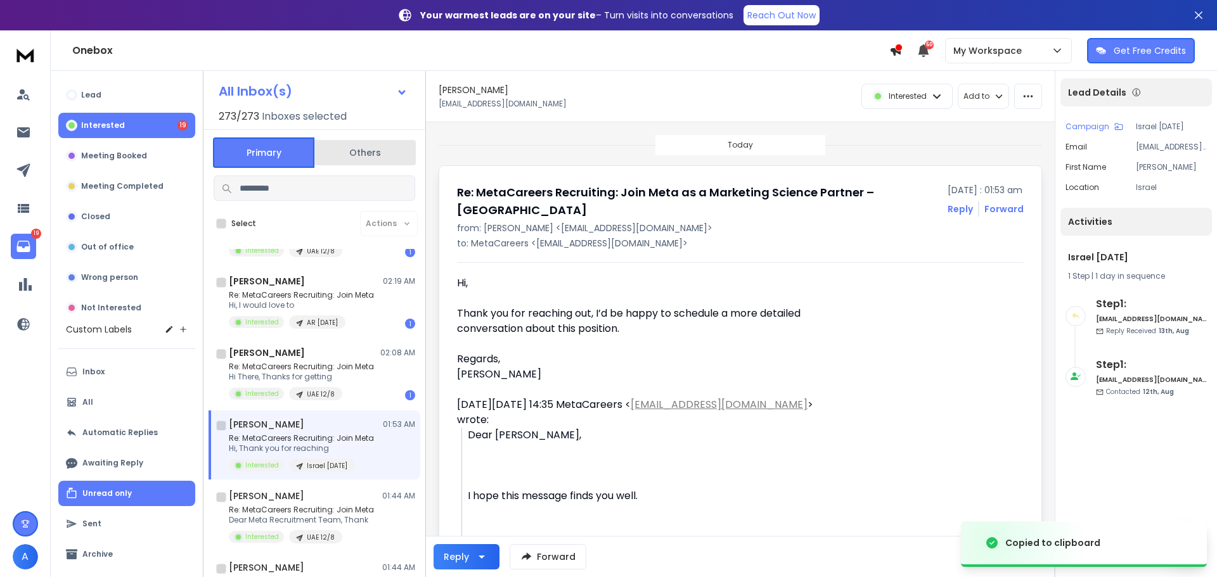
click at [544, 241] on p "to: MetaCareers <works@careersconnect-global.com>" at bounding box center [740, 243] width 567 height 13
drag, startPoint x: 544, startPoint y: 241, endPoint x: 681, endPoint y: 243, distance: 136.3
click at [681, 243] on p "to: MetaCareers <works@careersconnect-global.com>" at bounding box center [740, 243] width 567 height 13
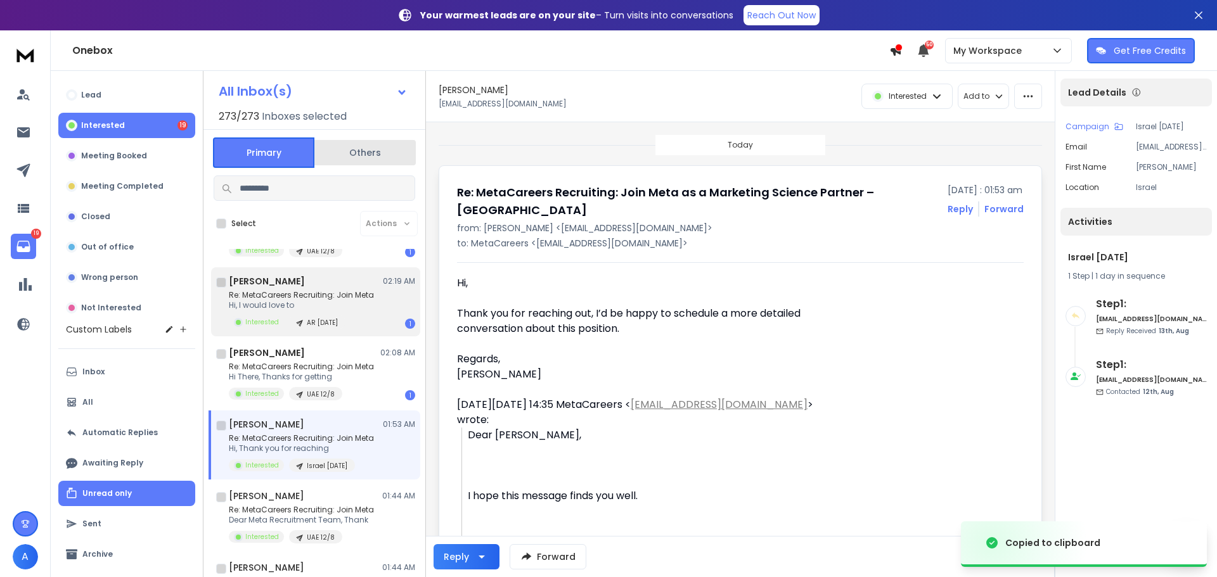
click at [333, 330] on div "William Lockhart Smith 02:19 AM Re: MetaCareers Recruiting: Join Meta Hi, I wou…" at bounding box center [315, 301] width 209 height 69
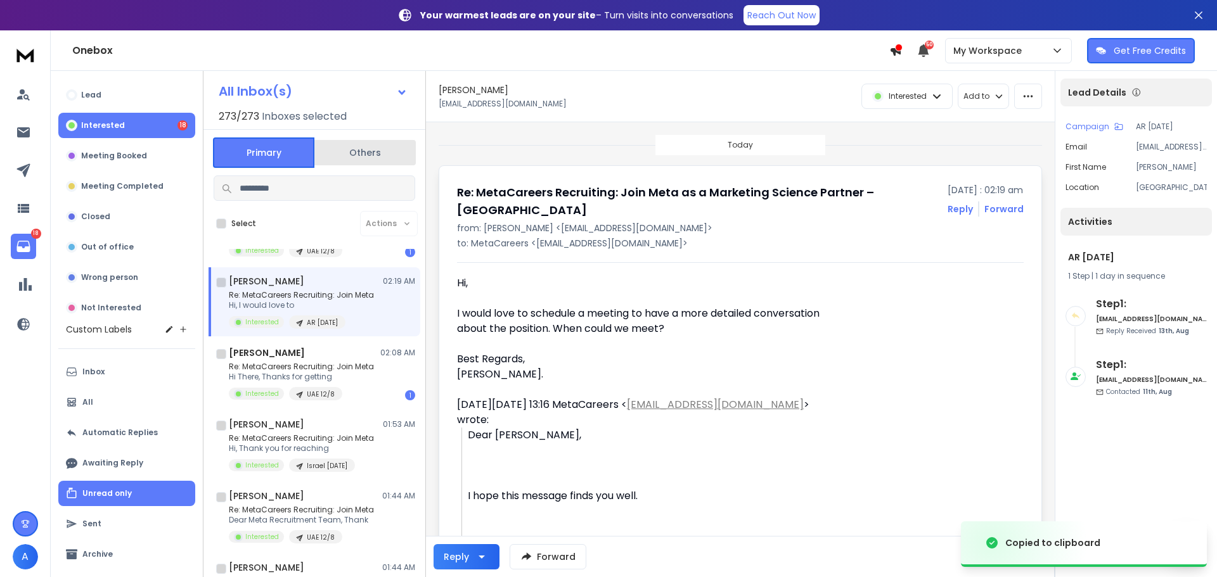
click at [513, 99] on p "williamlockhartsmith@gmail.com" at bounding box center [503, 104] width 128 height 10
click at [543, 245] on p "to: MetaCareers <works@careersconnect-nowhiring.com>" at bounding box center [740, 243] width 567 height 13
drag, startPoint x: 543, startPoint y: 245, endPoint x: 704, endPoint y: 241, distance: 161.7
click at [704, 241] on p "to: MetaCareers <works@careersconnect-nowhiring.com>" at bounding box center [740, 243] width 567 height 13
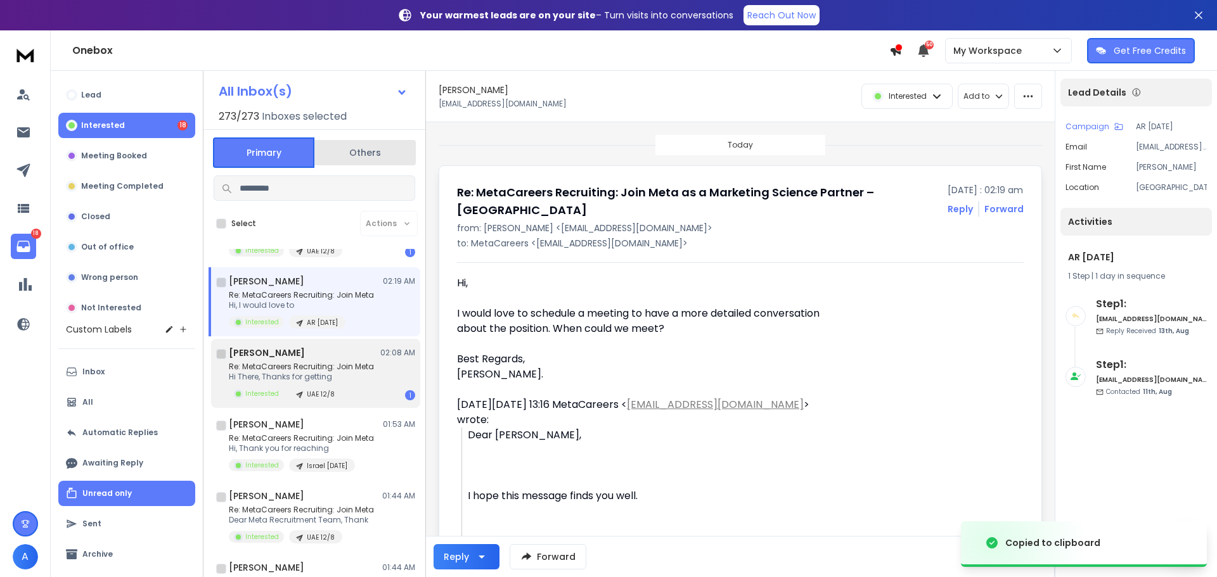
click at [346, 381] on p "Hi There, Thanks for getting" at bounding box center [301, 377] width 145 height 10
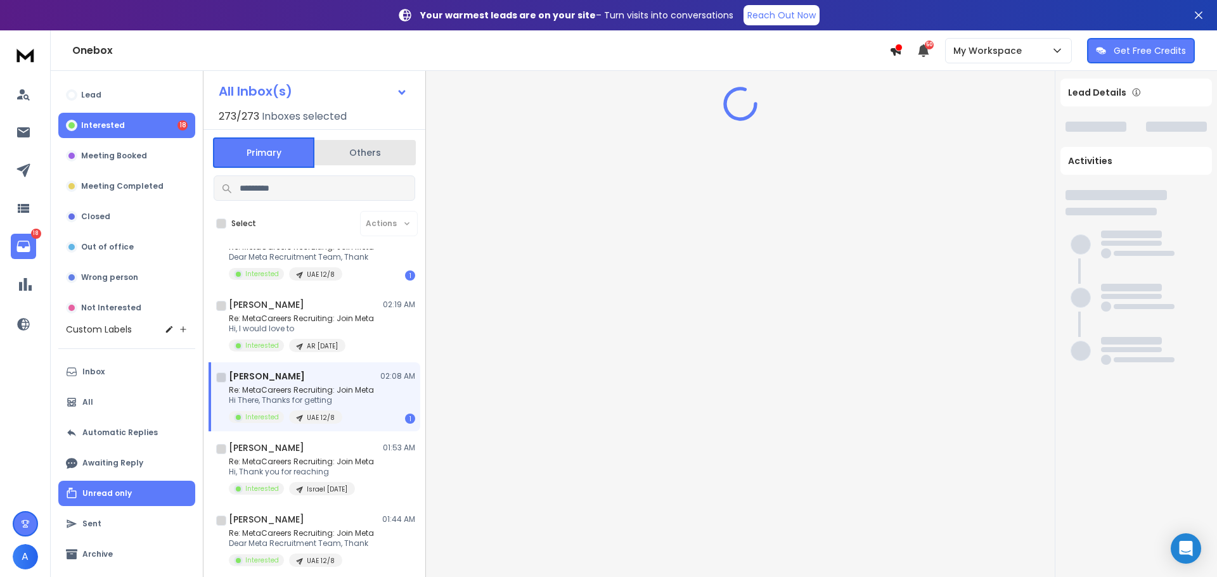
scroll to position [1138, 0]
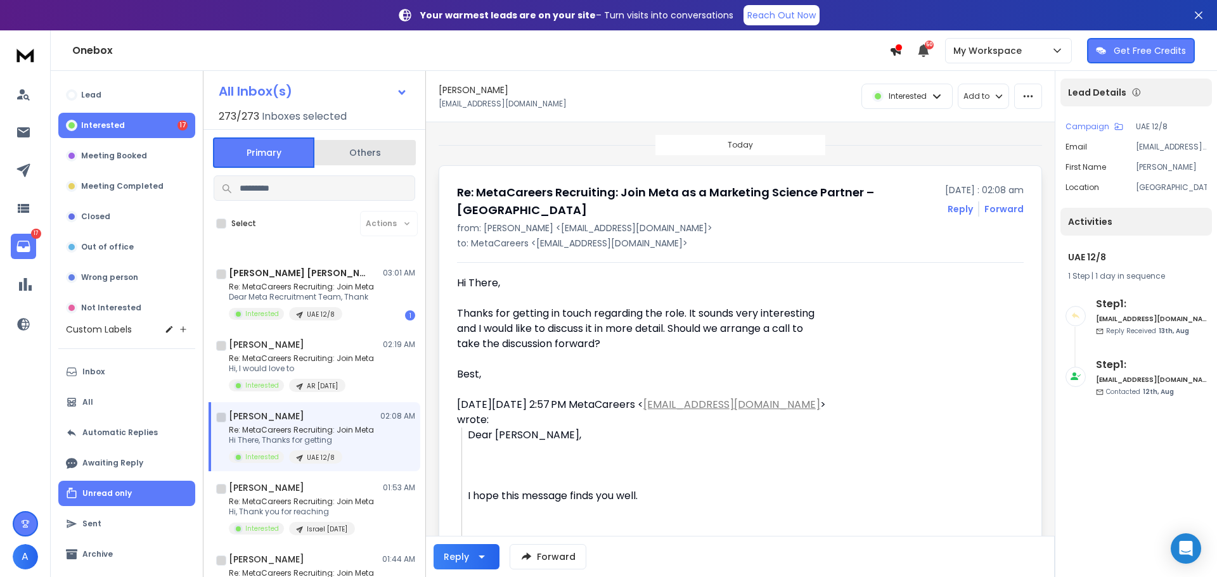
click at [526, 101] on p "nikhilroy552@gmail.com" at bounding box center [503, 104] width 128 height 10
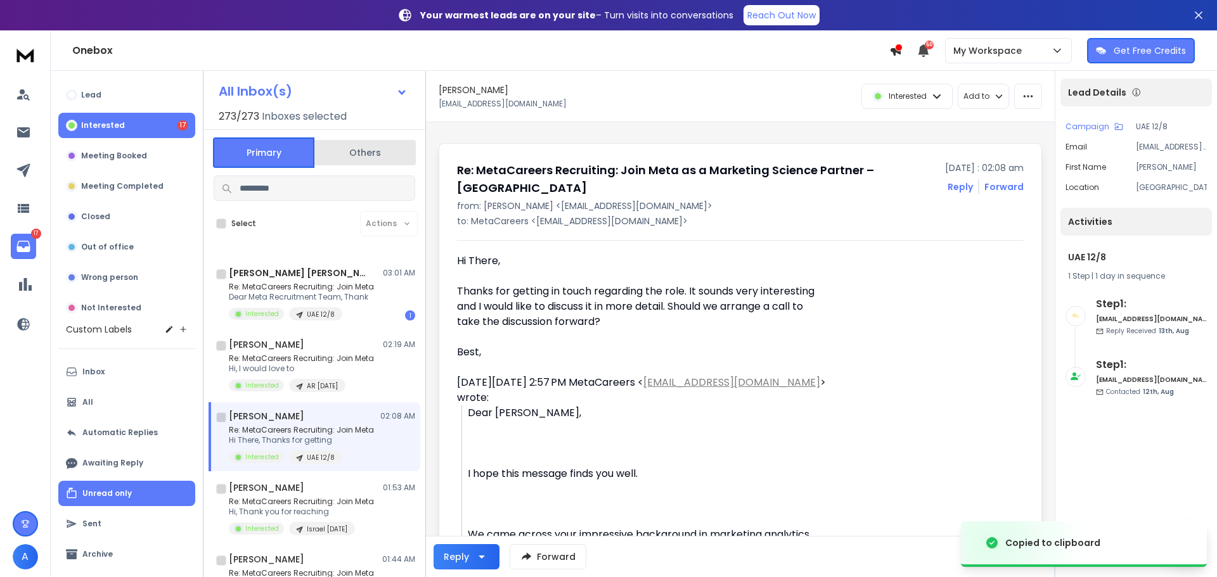
scroll to position [0, 0]
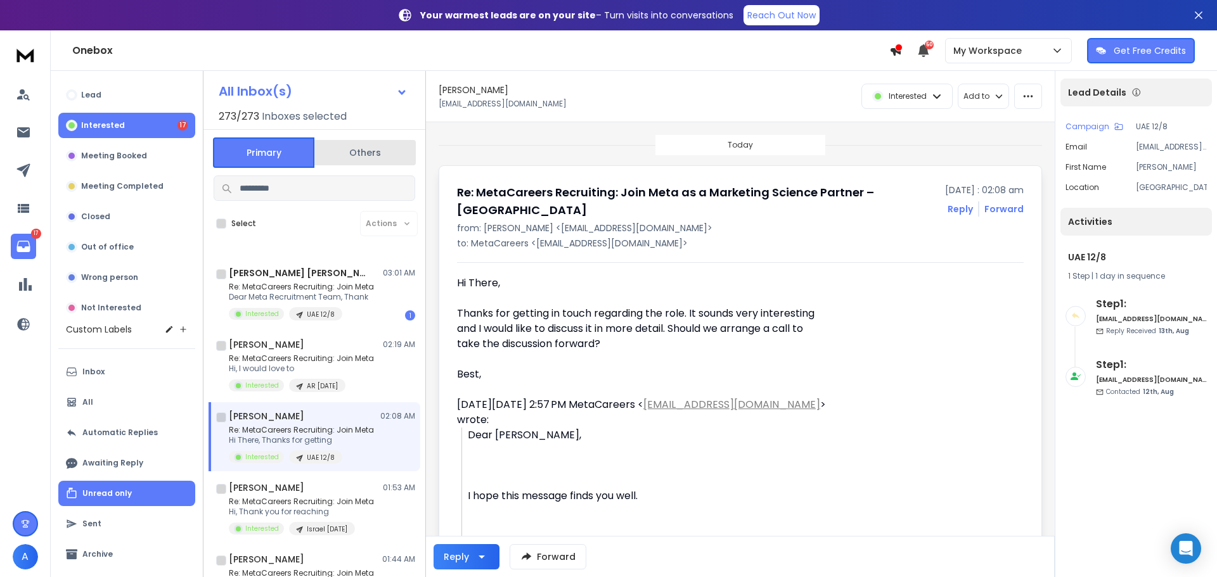
click at [543, 246] on p "to: MetaCareers <recruit@careersconnect-care.com>" at bounding box center [740, 243] width 567 height 13
drag, startPoint x: 543, startPoint y: 246, endPoint x: 675, endPoint y: 241, distance: 131.9
click at [675, 241] on p "to: MetaCareers <recruit@careersconnect-care.com>" at bounding box center [740, 243] width 567 height 13
click at [356, 313] on div "Interested UAE 12/8" at bounding box center [301, 313] width 145 height 13
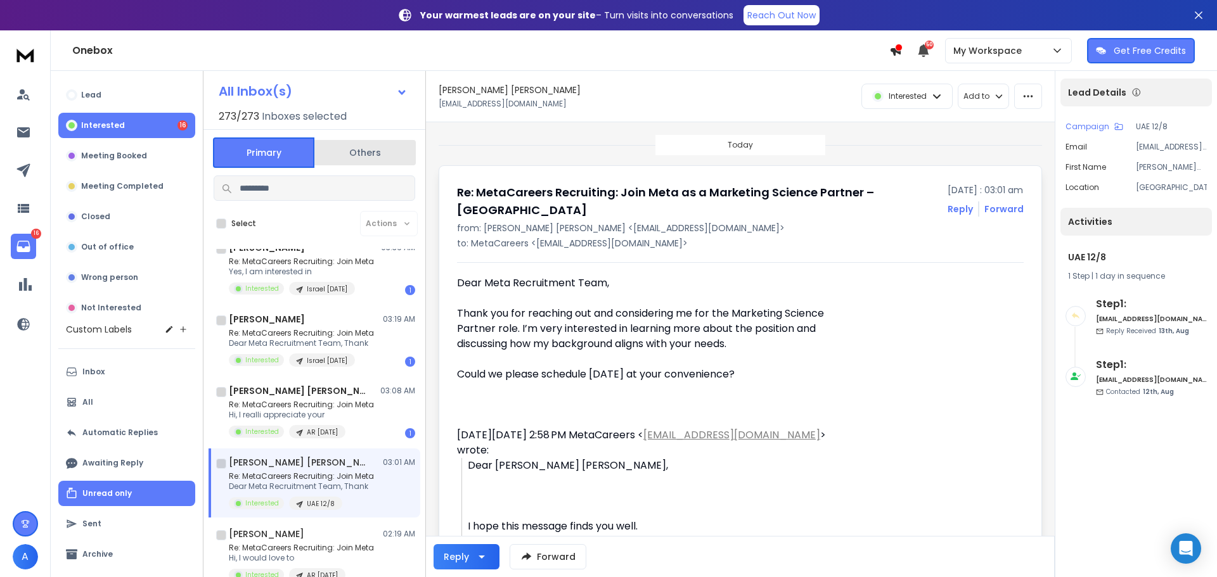
scroll to position [948, 0]
click at [527, 101] on p "dmskraheem@gmail.com" at bounding box center [503, 104] width 128 height 10
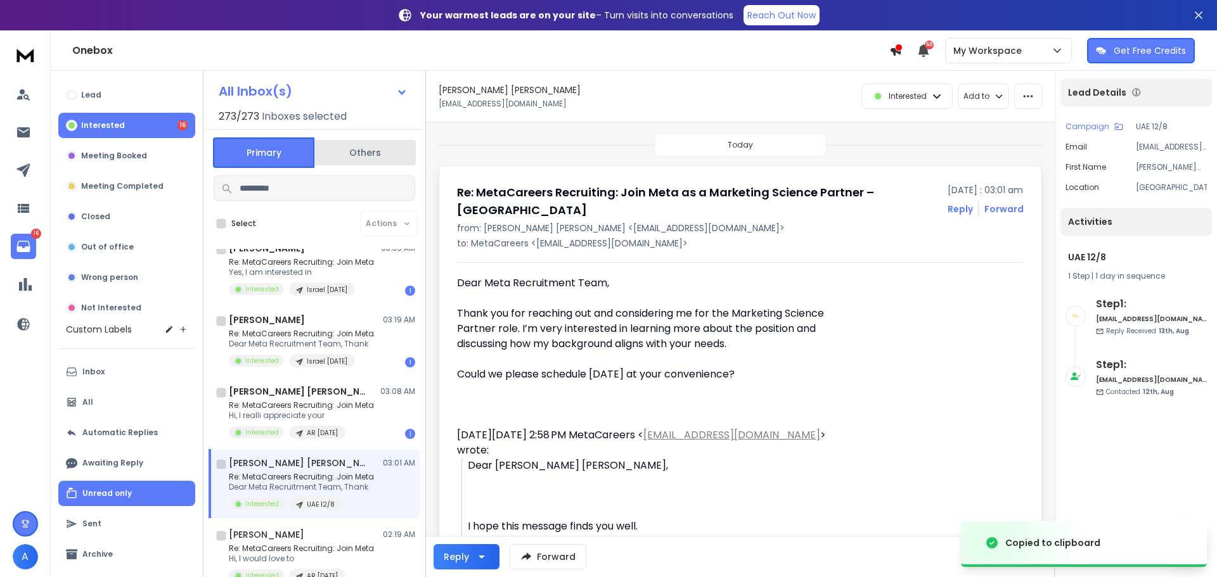
click at [543, 243] on p "to: MetaCareers <works@careersconnectjobs.com>" at bounding box center [740, 243] width 567 height 13
drag, startPoint x: 543, startPoint y: 243, endPoint x: 659, endPoint y: 239, distance: 116.1
click at [659, 239] on p "to: MetaCareers <works@careersconnectjobs.com>" at bounding box center [740, 243] width 567 height 13
click at [304, 534] on h1 "William Lockhart Smith" at bounding box center [266, 535] width 75 height 13
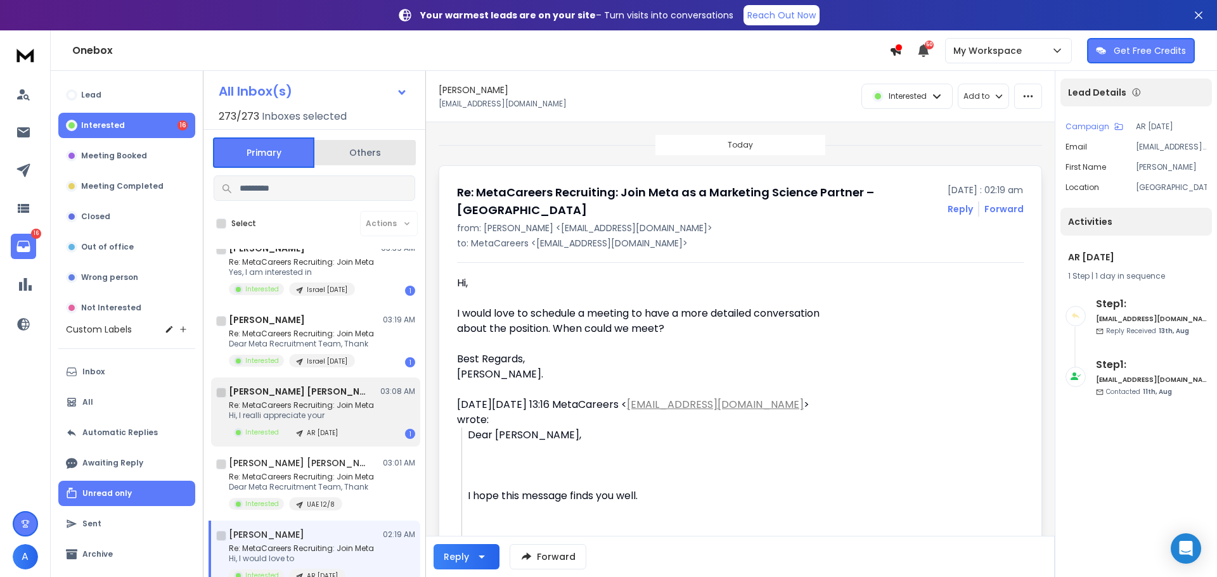
click at [351, 404] on p "Re: MetaCareers Recruiting: Join Meta" at bounding box center [301, 406] width 145 height 10
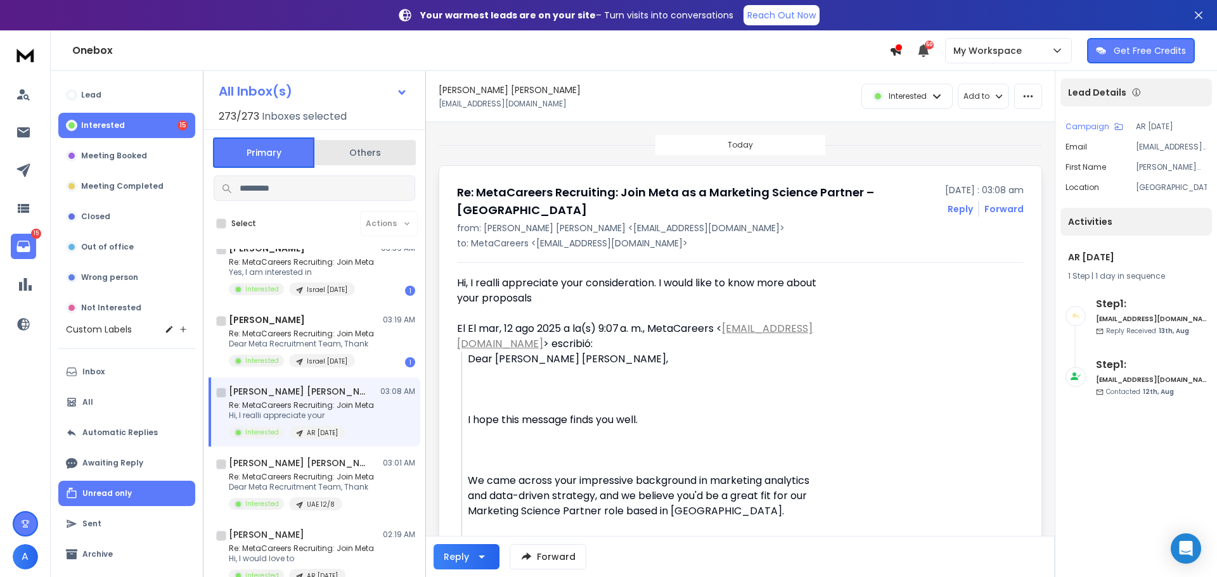
click at [529, 104] on p "elizaldejuanmateo@gmail.com" at bounding box center [503, 104] width 128 height 10
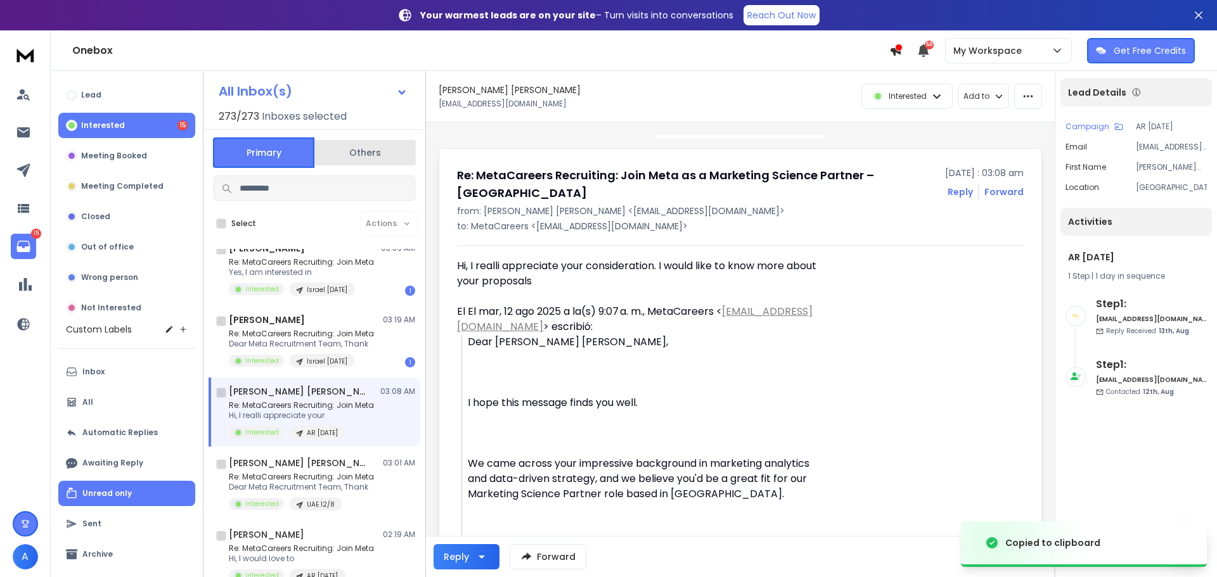
scroll to position [0, 0]
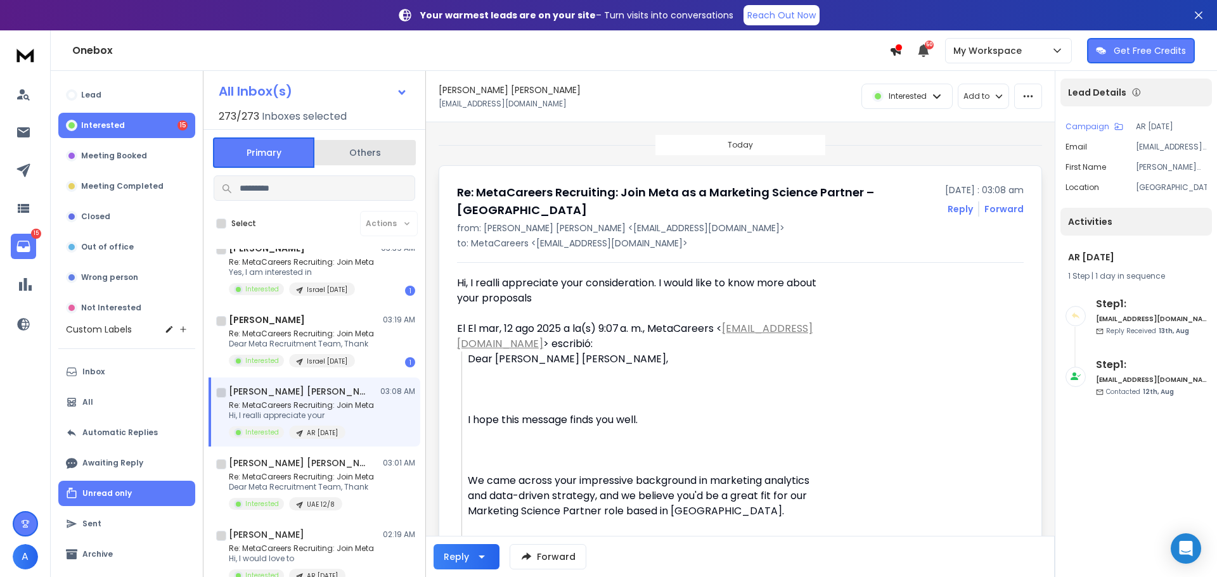
click at [550, 247] on p "to: MetaCareers <works@careersconnect-nowhiring.com>" at bounding box center [740, 243] width 567 height 13
drag, startPoint x: 550, startPoint y: 247, endPoint x: 700, endPoint y: 246, distance: 150.9
click at [700, 246] on p "to: MetaCareers <works@careersconnect-nowhiring.com>" at bounding box center [740, 243] width 567 height 13
click at [344, 331] on p "Re: MetaCareers Recruiting: Join Meta" at bounding box center [301, 334] width 145 height 10
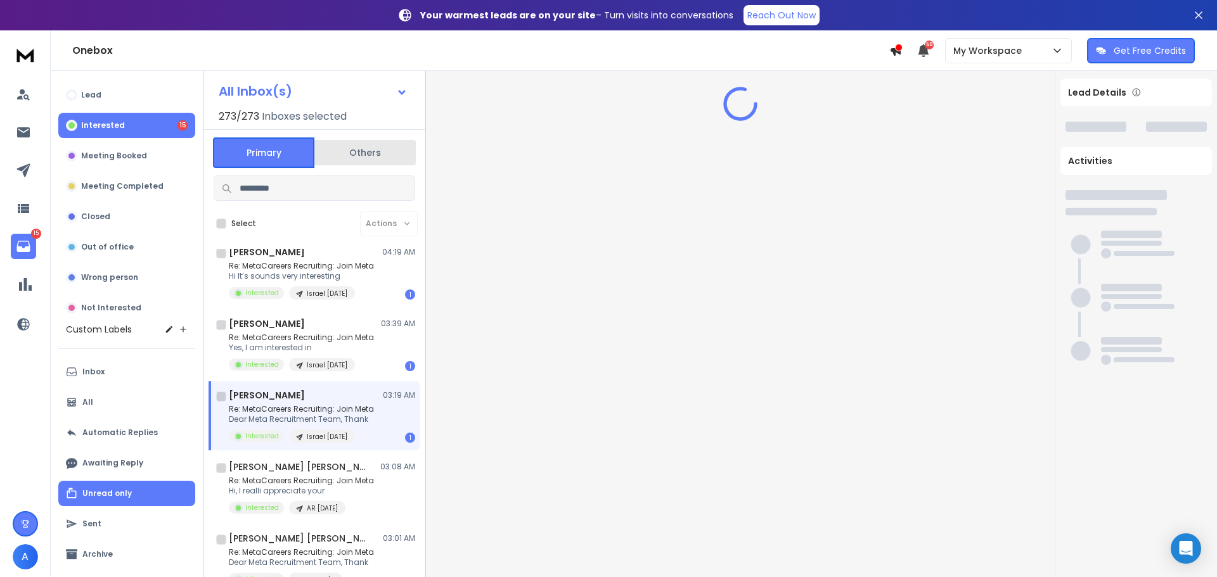
scroll to position [821, 0]
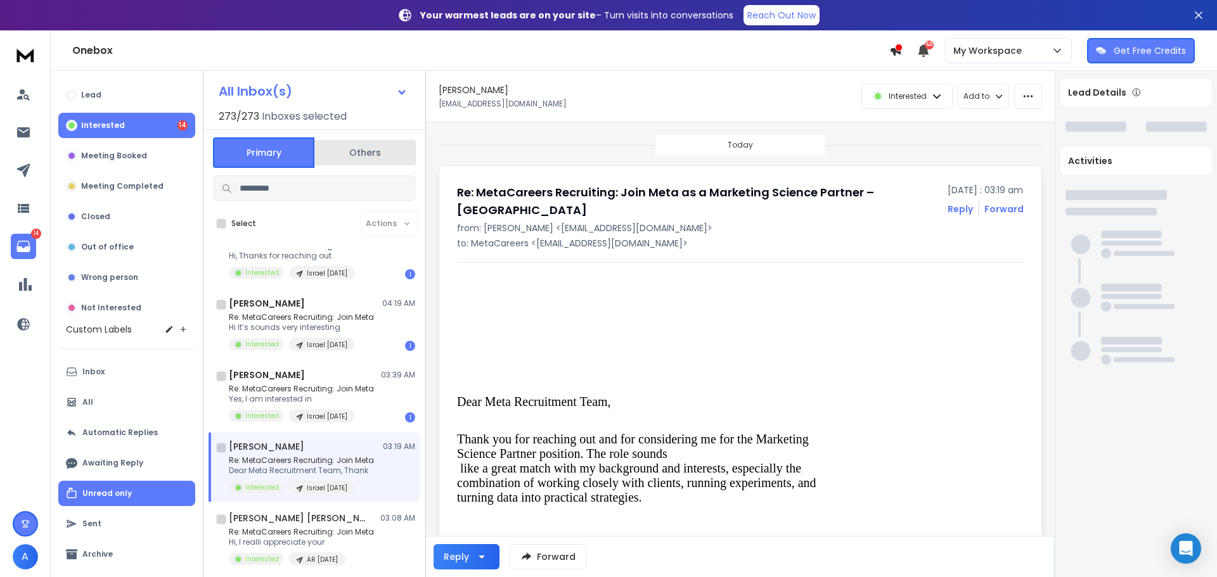
click at [504, 101] on p "hainbinder@gmail.com" at bounding box center [503, 104] width 128 height 10
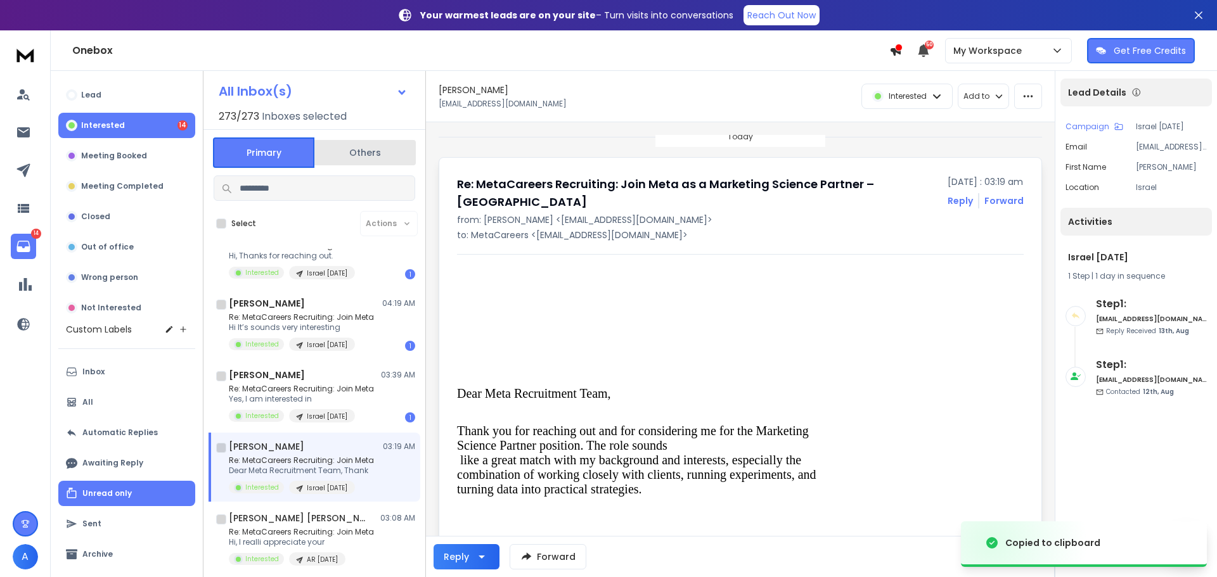
scroll to position [0, 0]
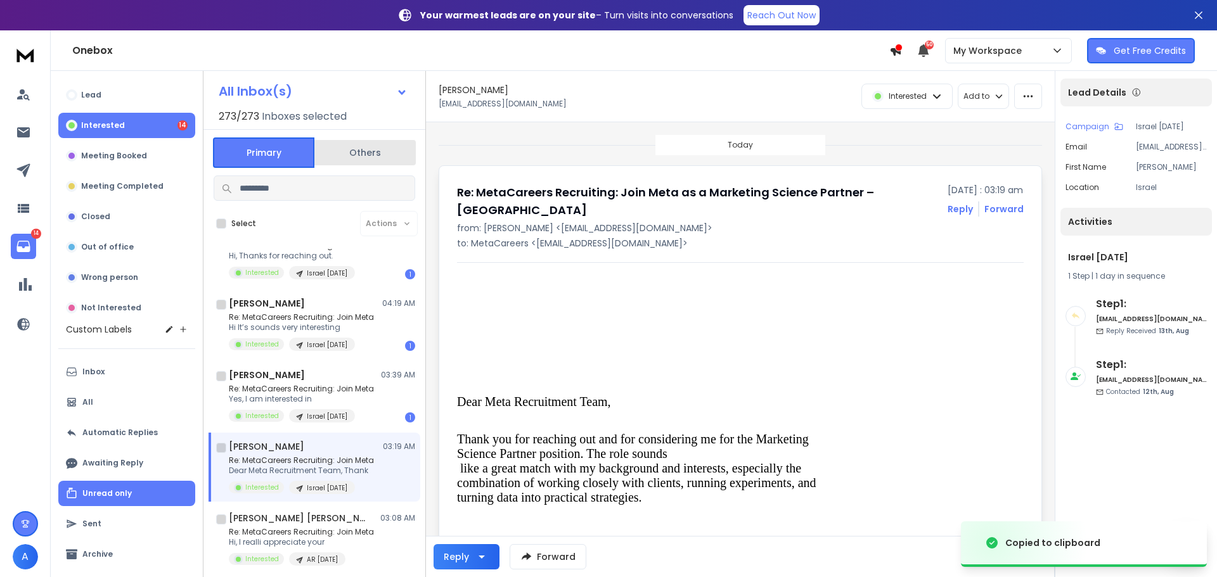
click at [536, 238] on p "to: MetaCareers <recruit@careersconnectjobs.com>" at bounding box center [740, 243] width 567 height 13
drag, startPoint x: 536, startPoint y: 238, endPoint x: 678, endPoint y: 244, distance: 141.5
click at [678, 244] on p "to: MetaCareers <recruit@careersconnectjobs.com>" at bounding box center [740, 243] width 567 height 13
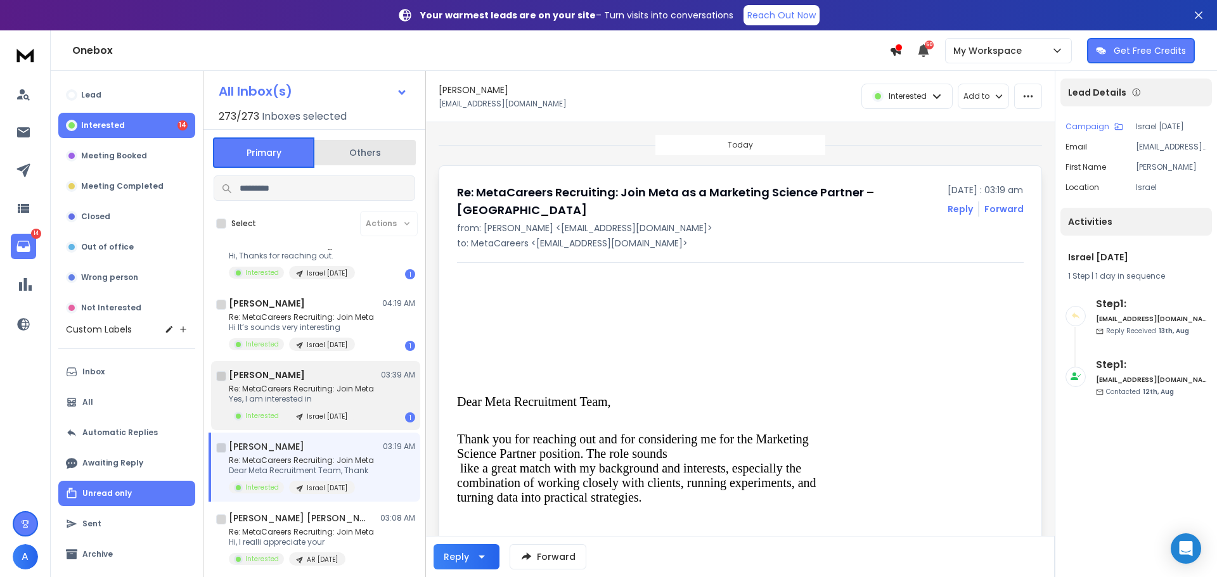
click at [349, 394] on p "Yes, I am interested in" at bounding box center [301, 399] width 145 height 10
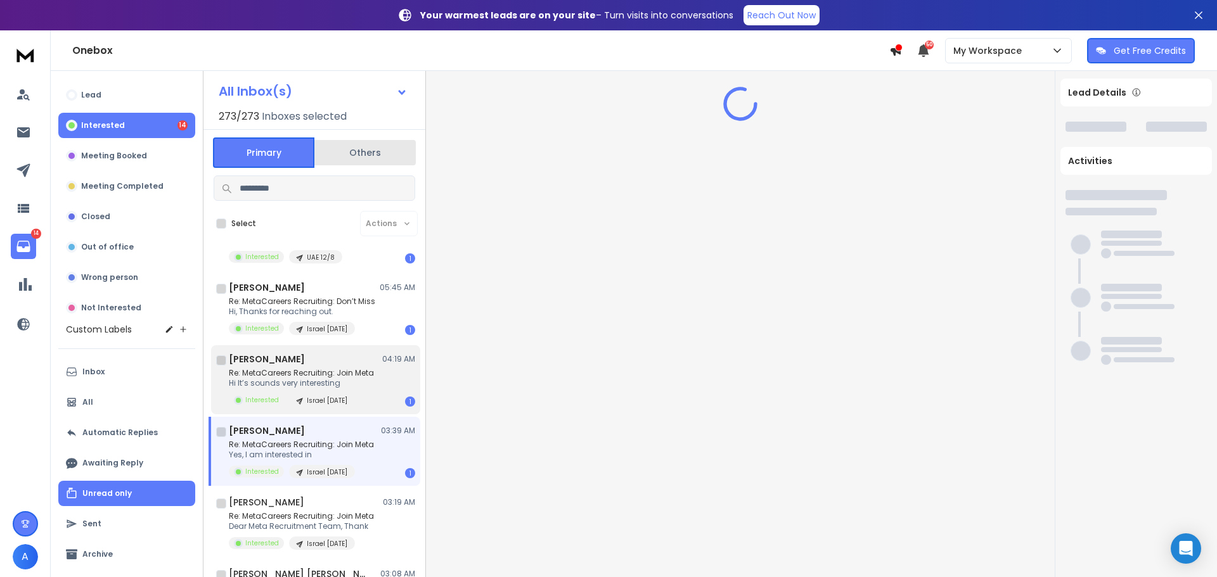
scroll to position [758, 0]
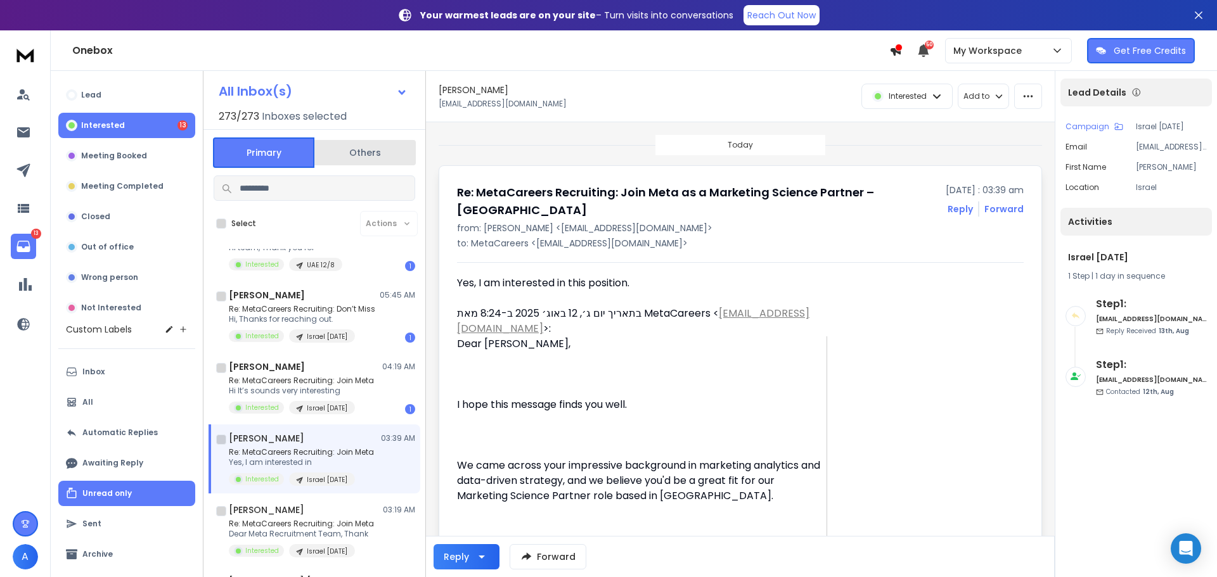
click at [503, 103] on p "adiluskybc@gmail.com" at bounding box center [503, 104] width 128 height 10
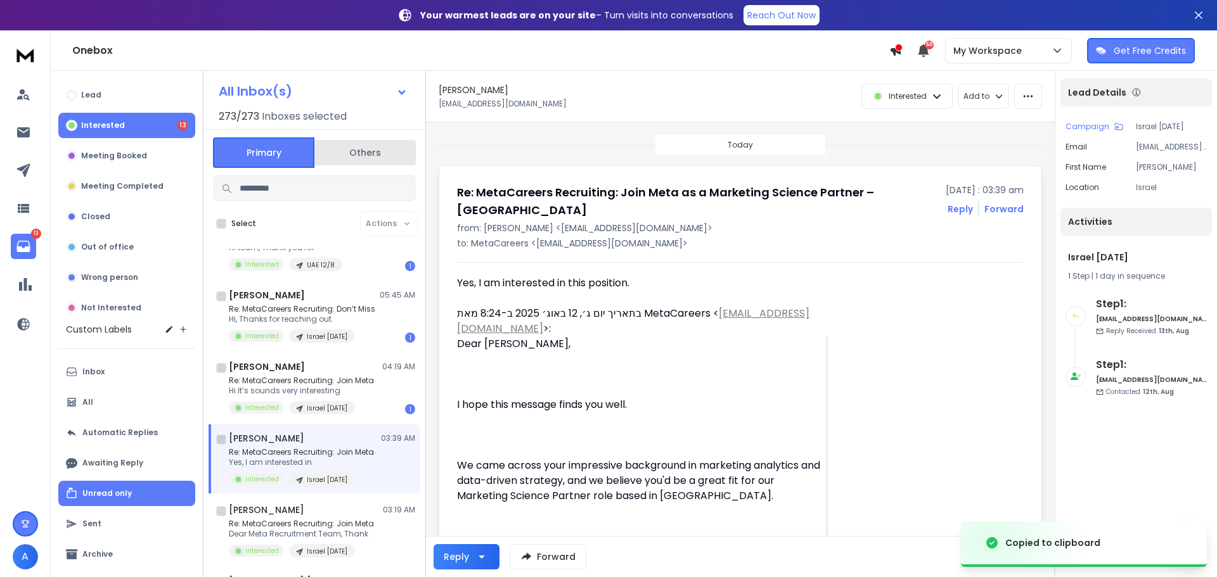
click at [548, 240] on p "to: MetaCareers <recruit@careersconnect-applicants.com>" at bounding box center [740, 243] width 567 height 13
drag, startPoint x: 548, startPoint y: 240, endPoint x: 701, endPoint y: 238, distance: 153.4
click at [701, 238] on p "to: MetaCareers <recruit@careersconnect-applicants.com>" at bounding box center [740, 243] width 567 height 13
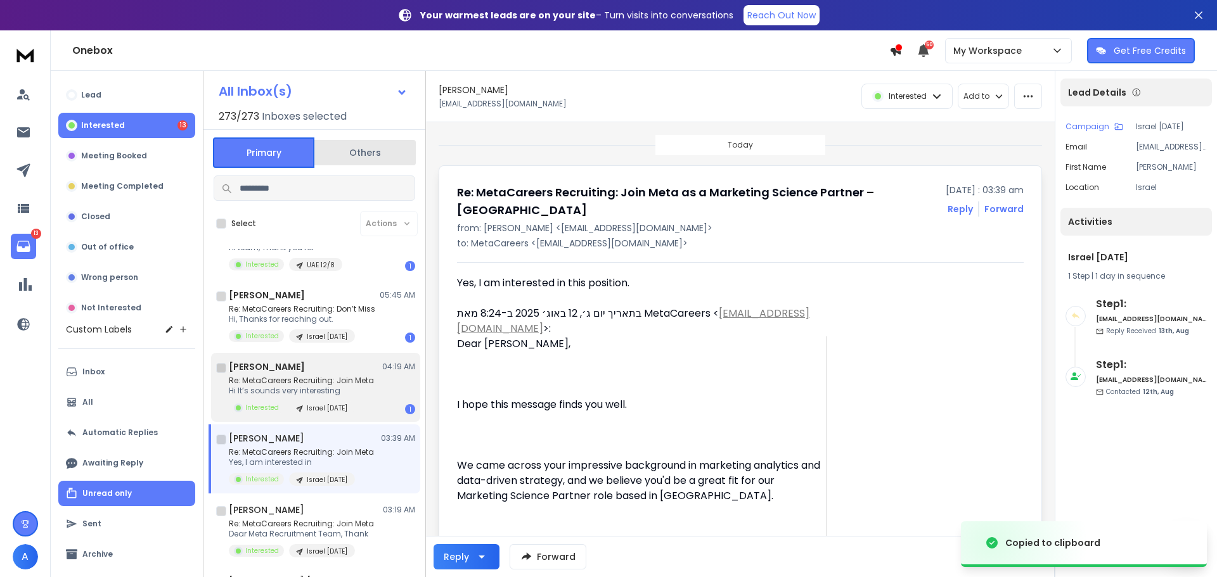
click at [319, 363] on div "עדי לוסקי 04:19 AM" at bounding box center [322, 367] width 186 height 13
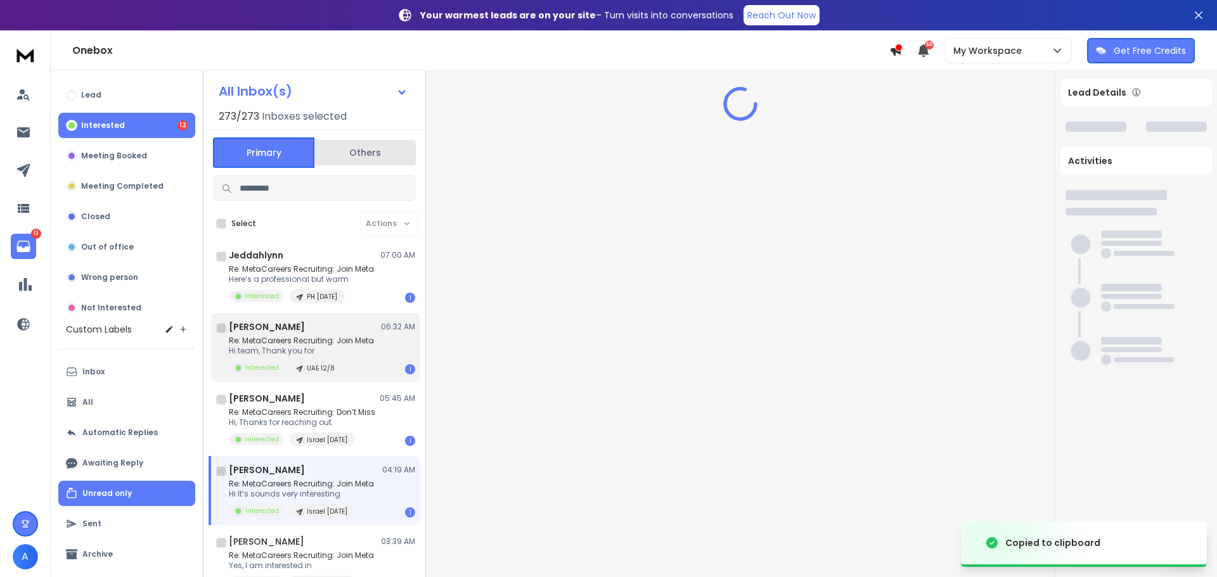
scroll to position [631, 0]
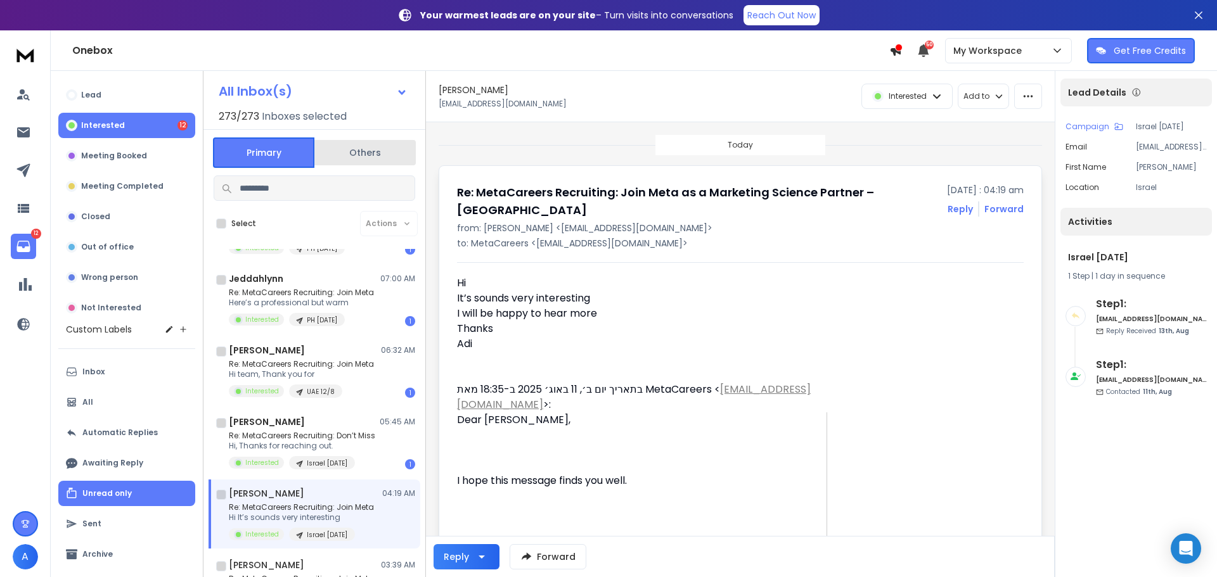
click at [519, 106] on p "shamway05@gmail.com" at bounding box center [503, 104] width 128 height 10
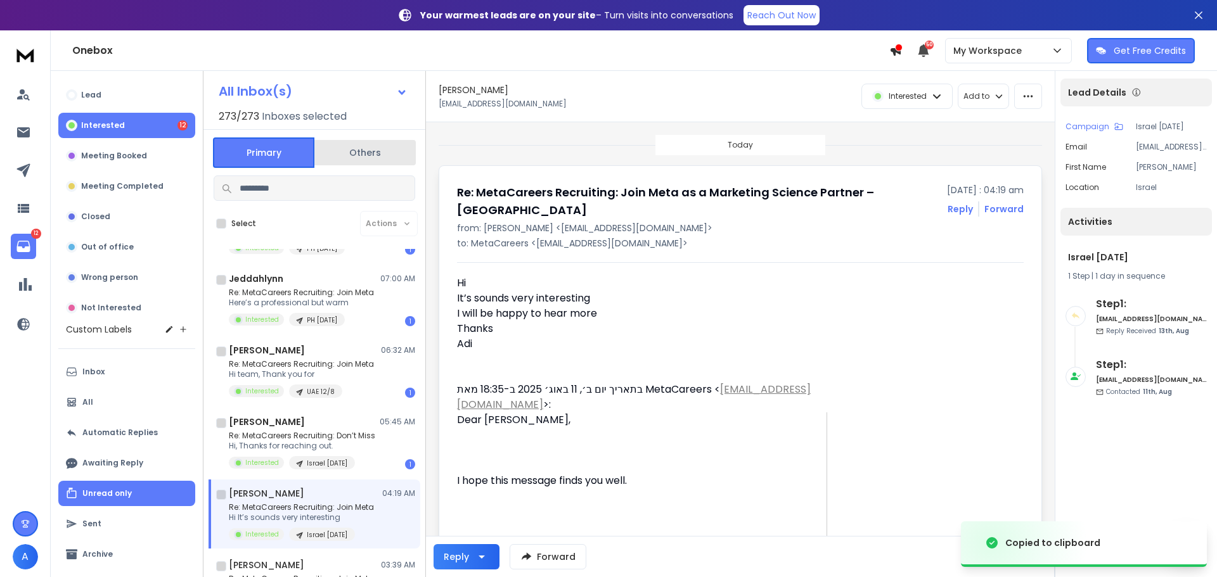
click at [532, 246] on p "to: MetaCareers <hr@careersconnect-nowhiring.com>" at bounding box center [740, 243] width 567 height 13
drag, startPoint x: 532, startPoint y: 246, endPoint x: 674, endPoint y: 242, distance: 142.0
click at [674, 242] on p "to: MetaCareers <hr@careersconnect-nowhiring.com>" at bounding box center [740, 243] width 567 height 13
click at [680, 242] on p "to: MetaCareers <hr@careersconnect-nowhiring.com>" at bounding box center [740, 243] width 567 height 13
drag, startPoint x: 680, startPoint y: 242, endPoint x: 536, endPoint y: 248, distance: 144.7
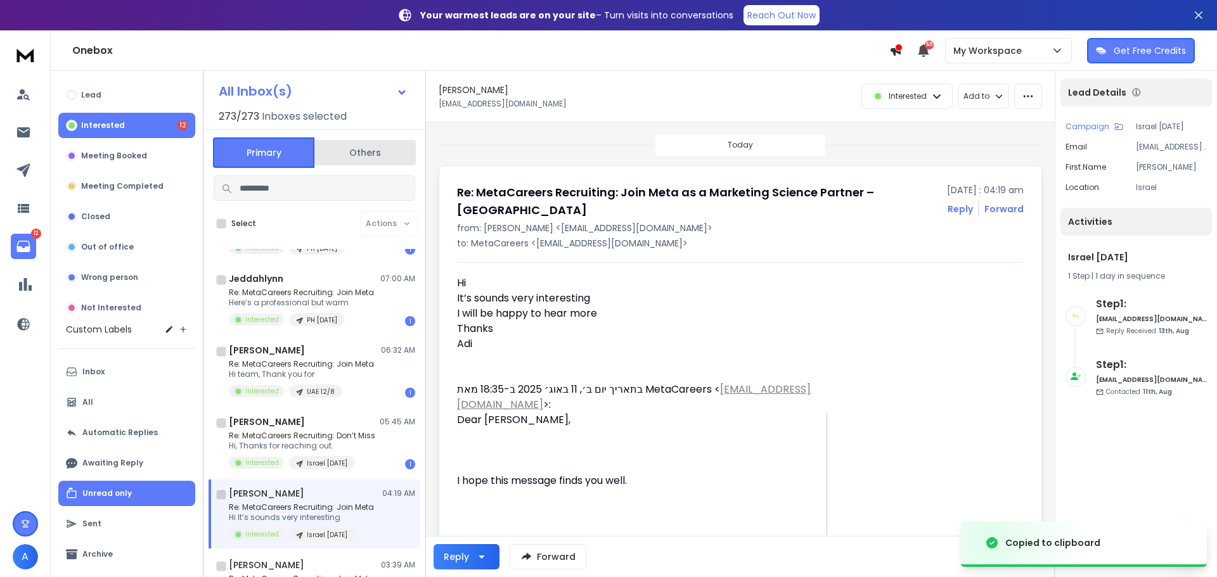
click at [536, 248] on p "to: MetaCareers <hr@careersconnect-nowhiring.com>" at bounding box center [740, 243] width 567 height 13
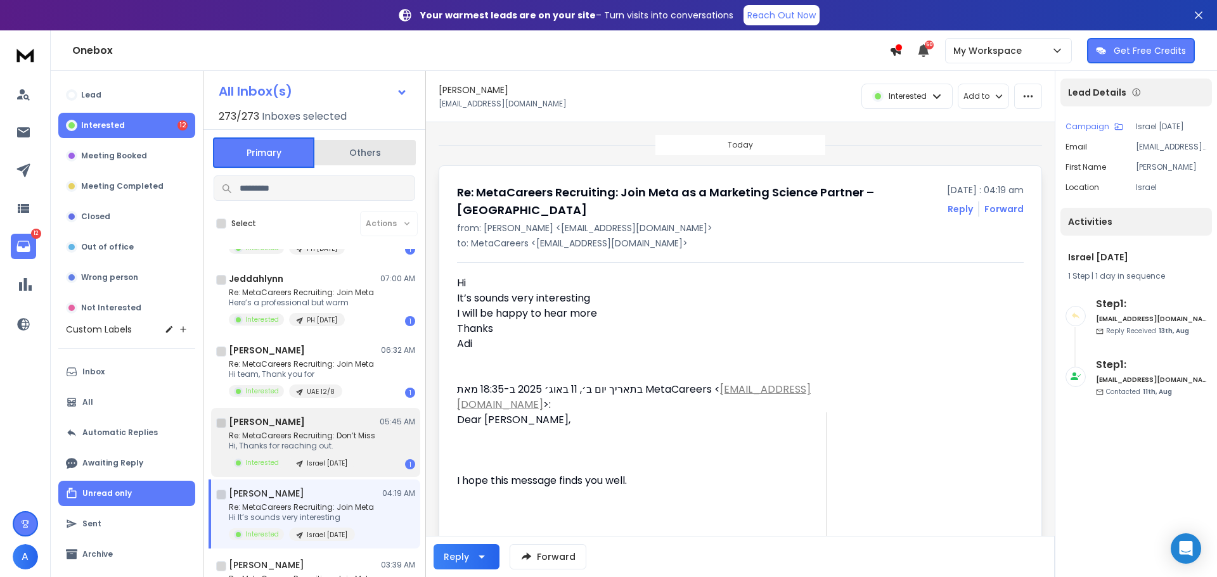
click at [348, 441] on p "Hi, Thanks for reaching out." at bounding box center [302, 446] width 146 height 10
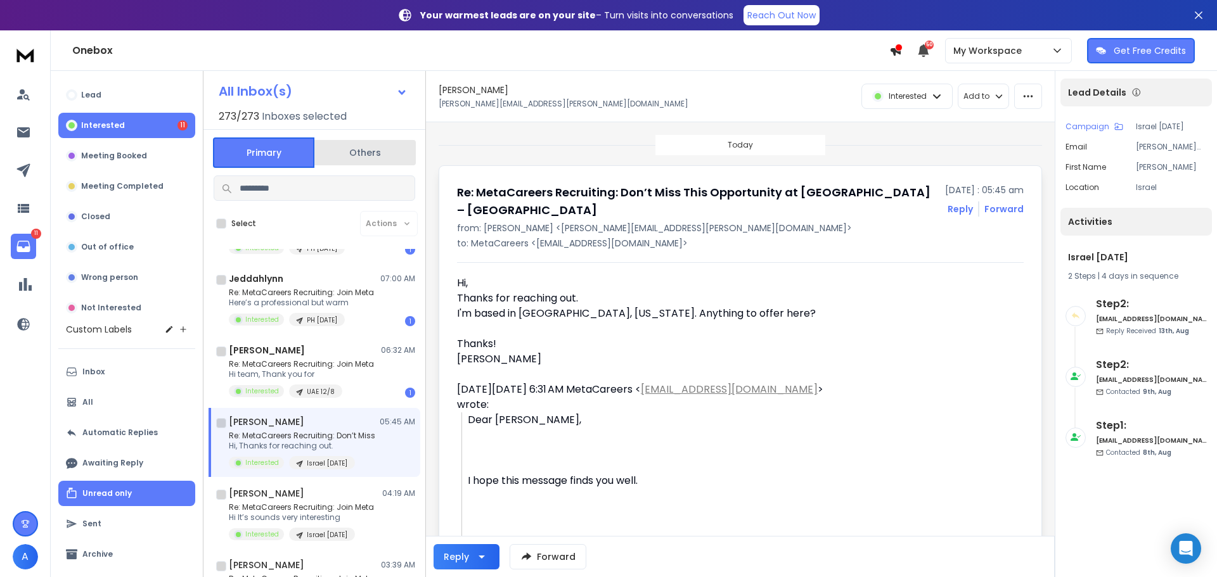
click at [510, 98] on div "Ehud Milo Ehud Milo ehud.milo@gmail.com" at bounding box center [588, 96] width 298 height 25
click at [498, 106] on p "ehud.milo@gmail.com" at bounding box center [564, 104] width 250 height 10
click at [543, 241] on p "to: MetaCareers <employee@careersconnect-digital.com>" at bounding box center [740, 243] width 567 height 13
drag, startPoint x: 543, startPoint y: 241, endPoint x: 695, endPoint y: 240, distance: 152.8
click at [695, 240] on p "to: MetaCareers <employee@careersconnect-digital.com>" at bounding box center [740, 243] width 567 height 13
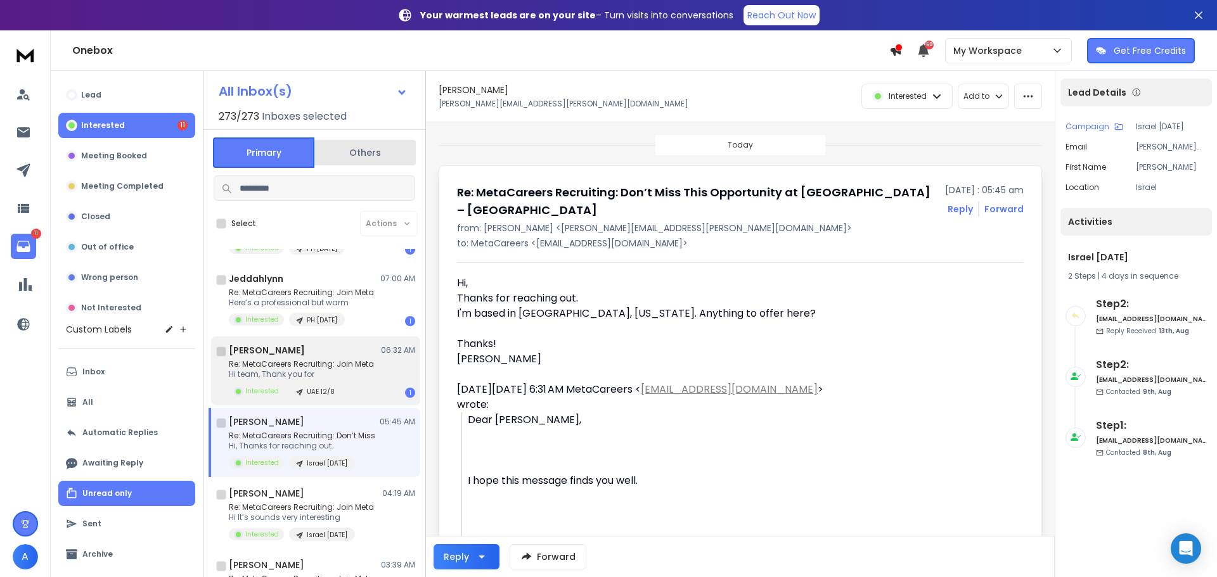
drag, startPoint x: 304, startPoint y: 378, endPoint x: 316, endPoint y: 364, distance: 18.8
click at [304, 378] on p "Hi team, Thank you for" at bounding box center [301, 375] width 145 height 10
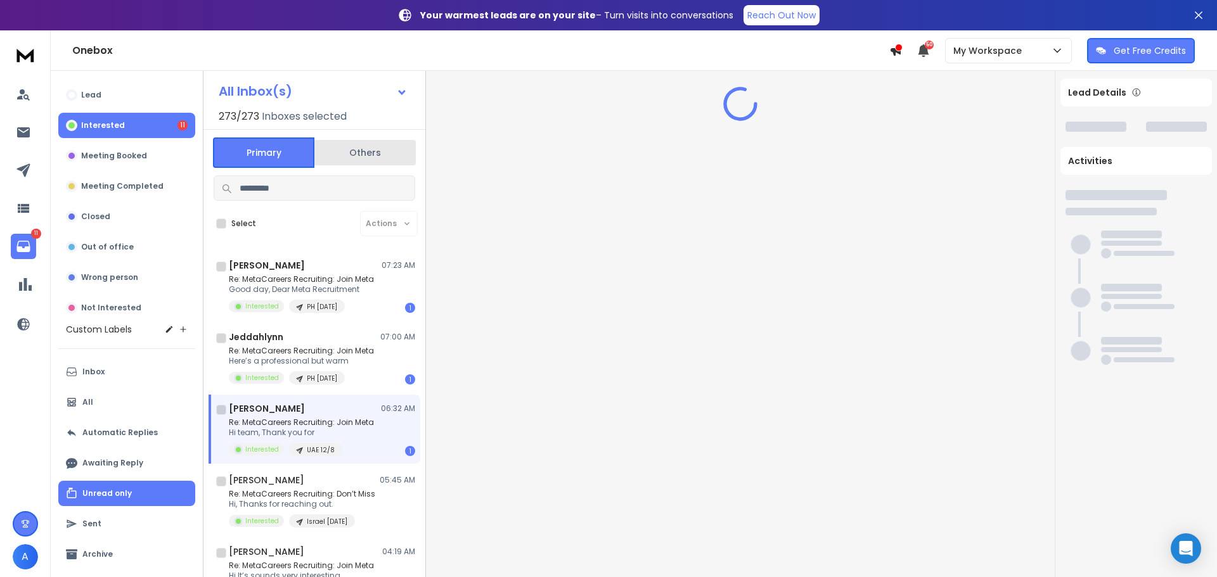
scroll to position [568, 0]
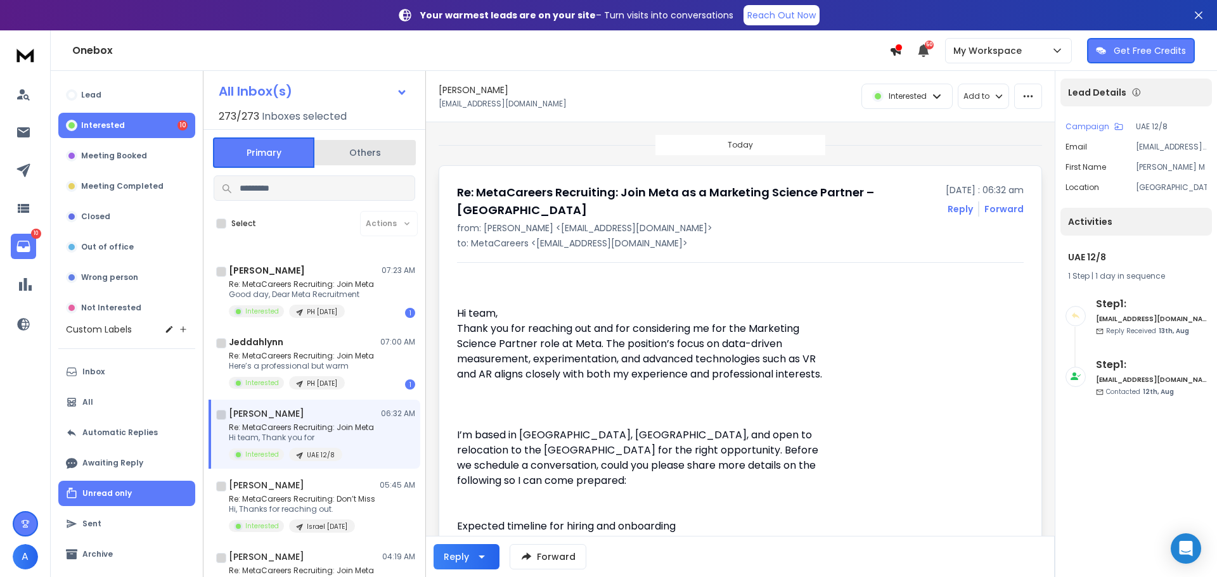
click at [490, 99] on p "akheelm72@gmail.com" at bounding box center [503, 104] width 128 height 10
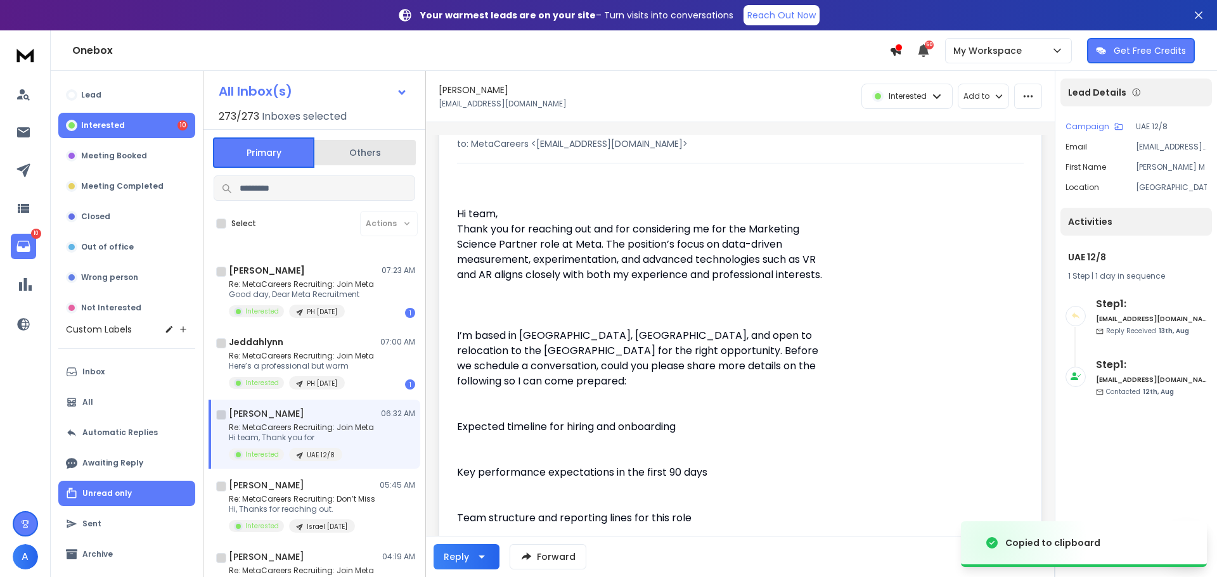
scroll to position [0, 0]
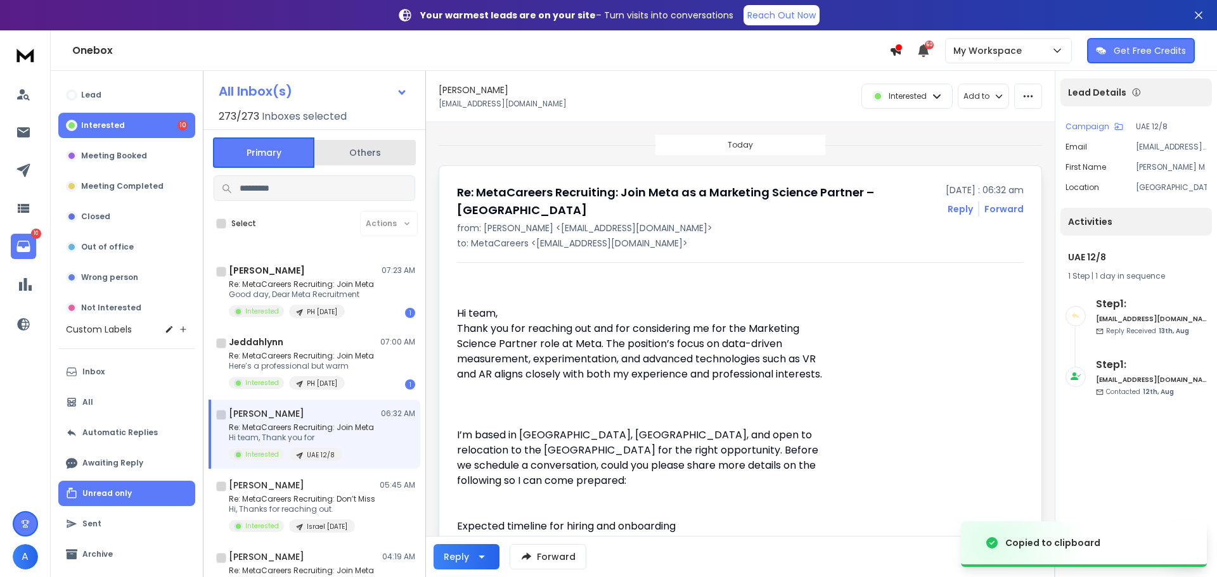
click at [548, 241] on p "to: MetaCareers <recruit@careersconnect-work.com>" at bounding box center [740, 243] width 567 height 13
drag, startPoint x: 548, startPoint y: 241, endPoint x: 681, endPoint y: 245, distance: 133.8
click at [681, 245] on p "to: MetaCareers <recruit@careersconnect-work.com>" at bounding box center [740, 243] width 567 height 13
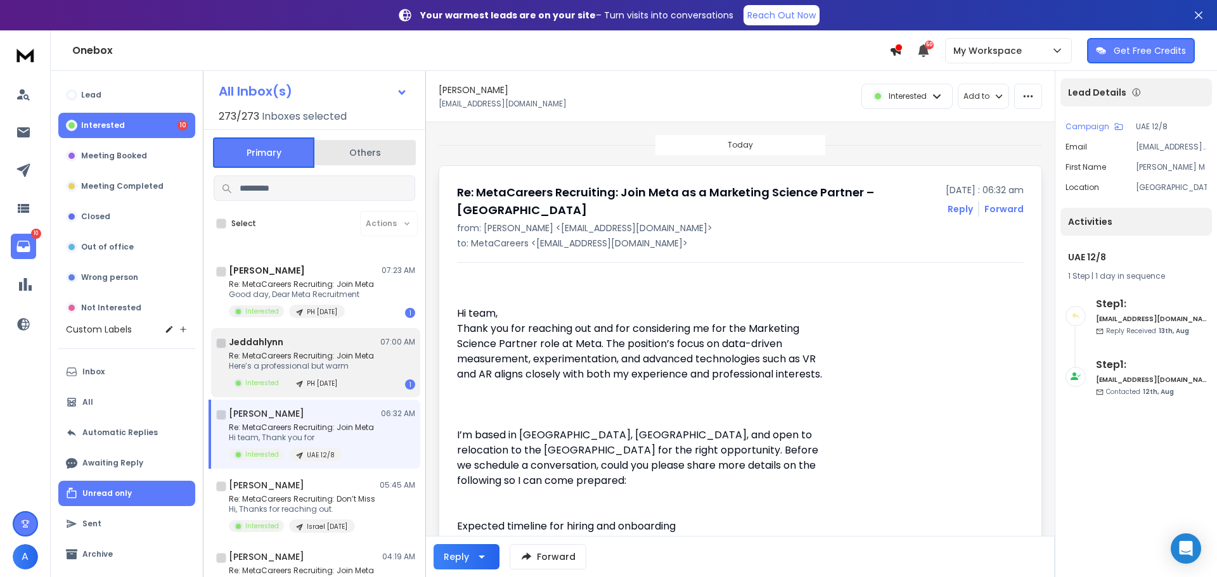
click at [375, 364] on div "Re: MetaCareers Recruiting: Join Meta Here’s a professional but warm Interested…" at bounding box center [322, 370] width 186 height 39
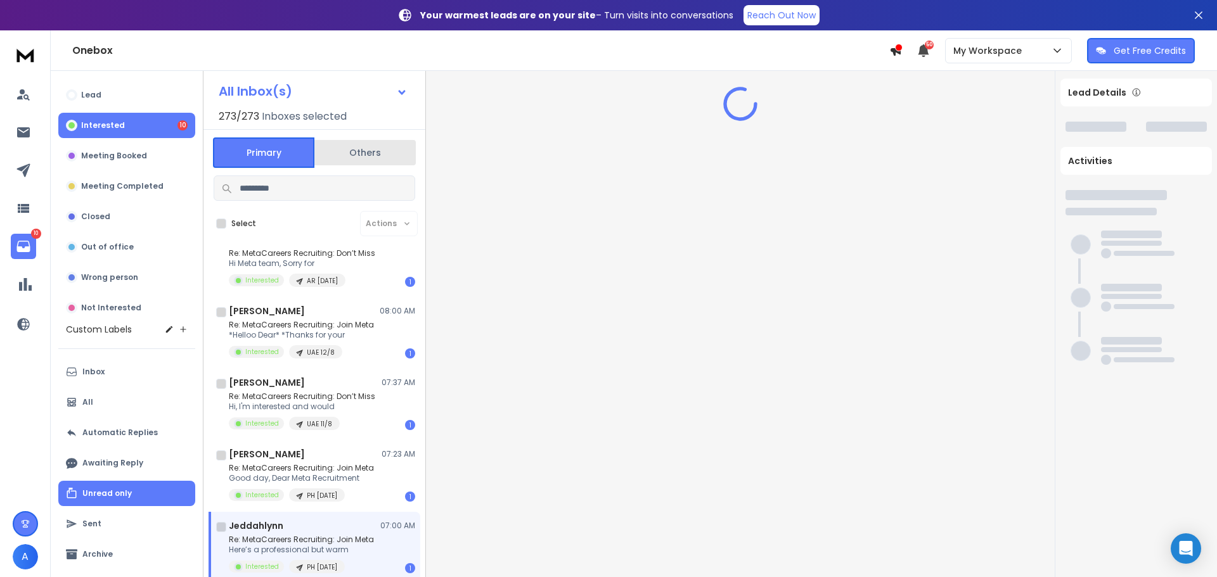
scroll to position [378, 0]
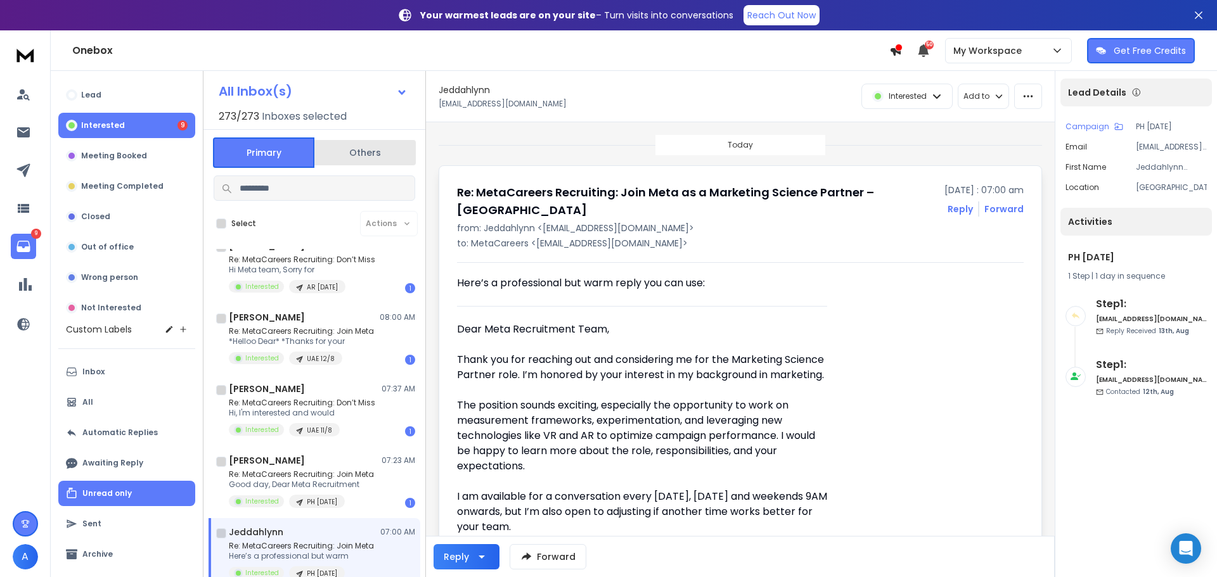
click at [511, 102] on p "jeddahlynnr@gmail.com" at bounding box center [503, 104] width 128 height 10
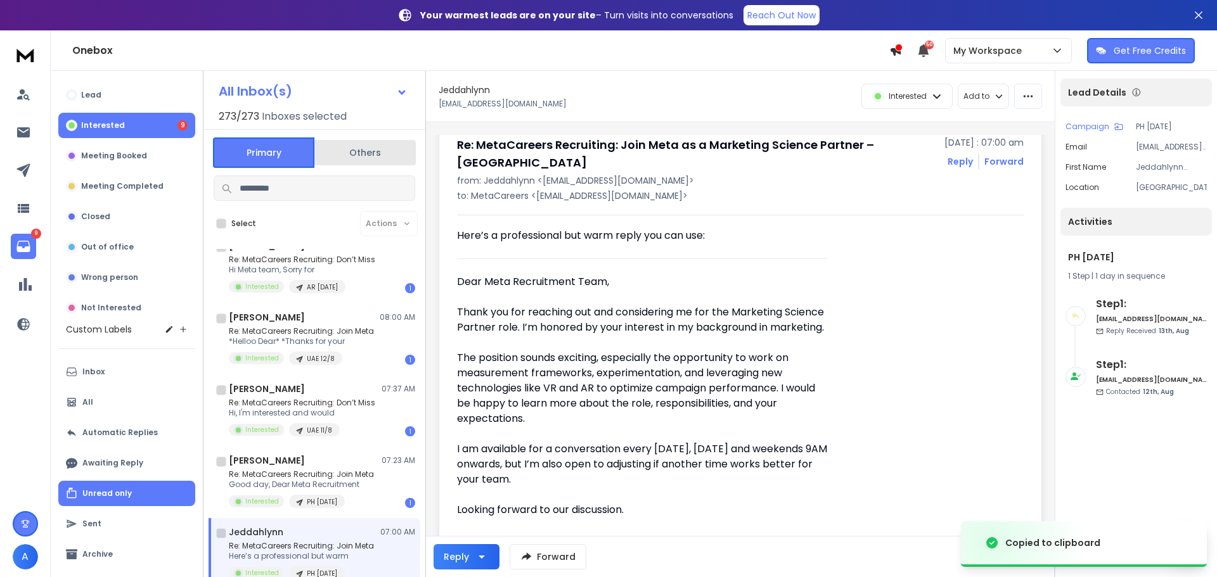
scroll to position [0, 0]
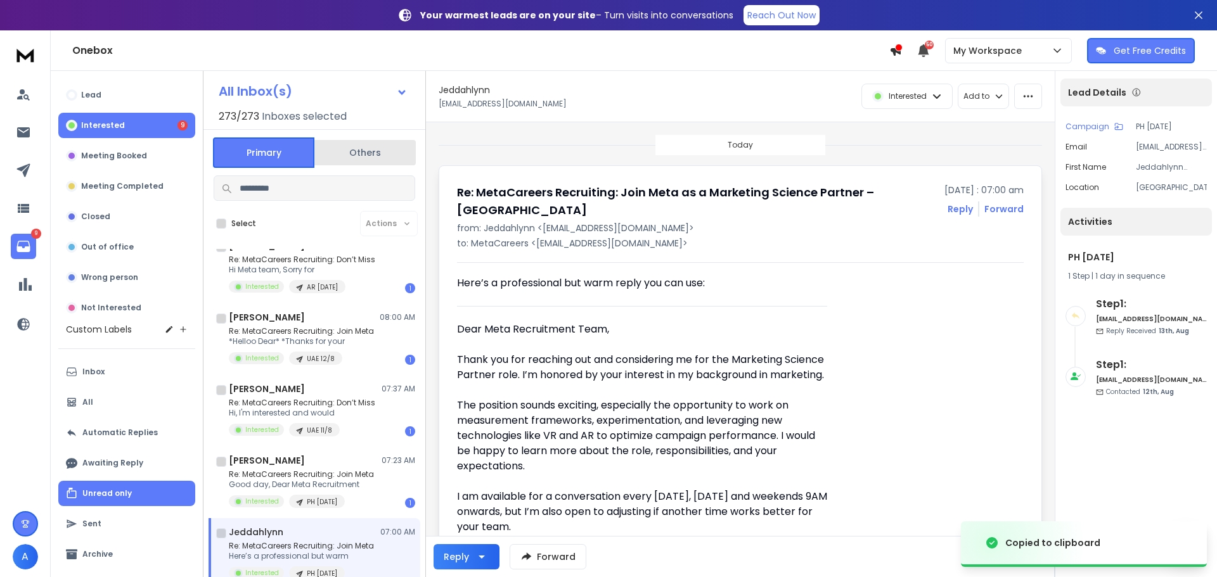
click at [546, 245] on p "to: MetaCareers <works@careersconnect-team.com>" at bounding box center [740, 243] width 567 height 13
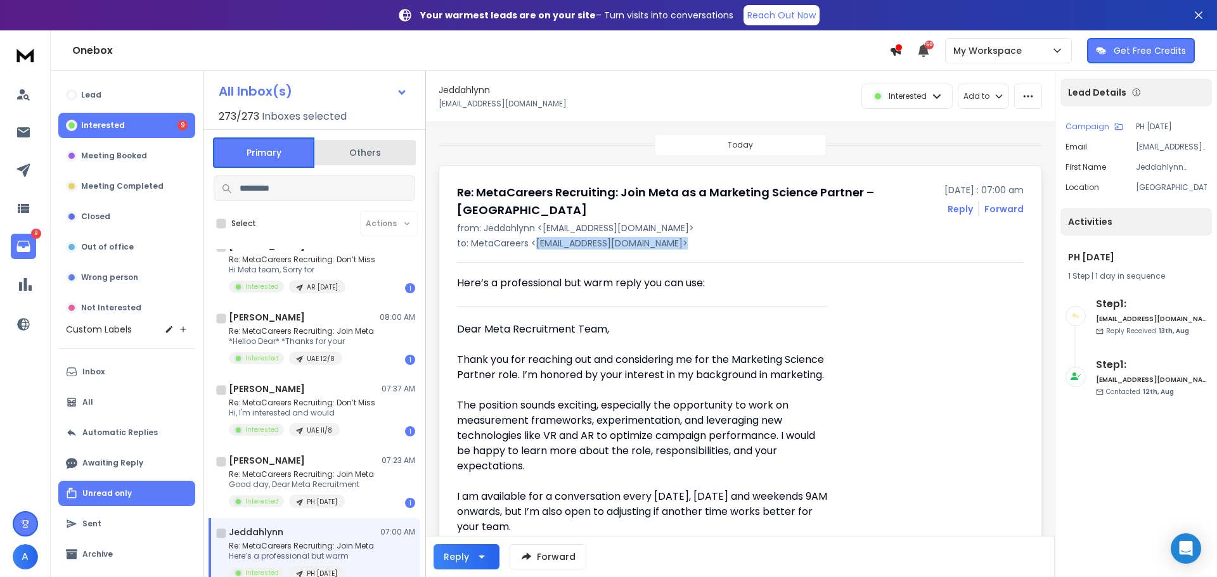
drag, startPoint x: 546, startPoint y: 245, endPoint x: 681, endPoint y: 243, distance: 135.0
click at [681, 243] on p "to: MetaCareers <works@careersconnect-team.com>" at bounding box center [740, 243] width 567 height 13
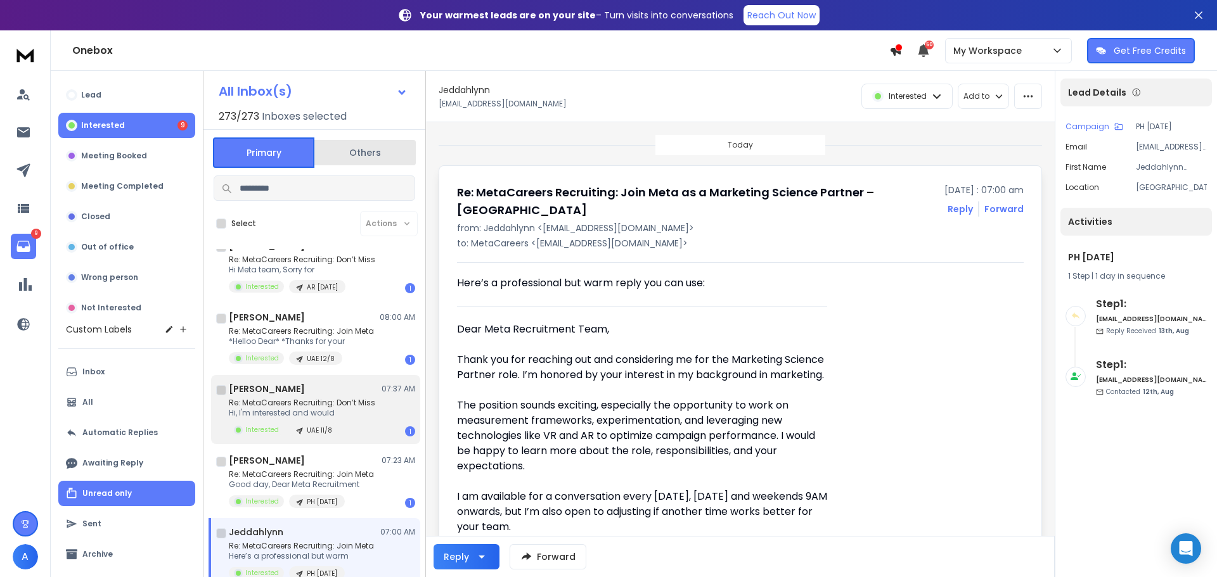
click at [338, 470] on p "Re: MetaCareers Recruiting: Join Meta" at bounding box center [301, 475] width 145 height 10
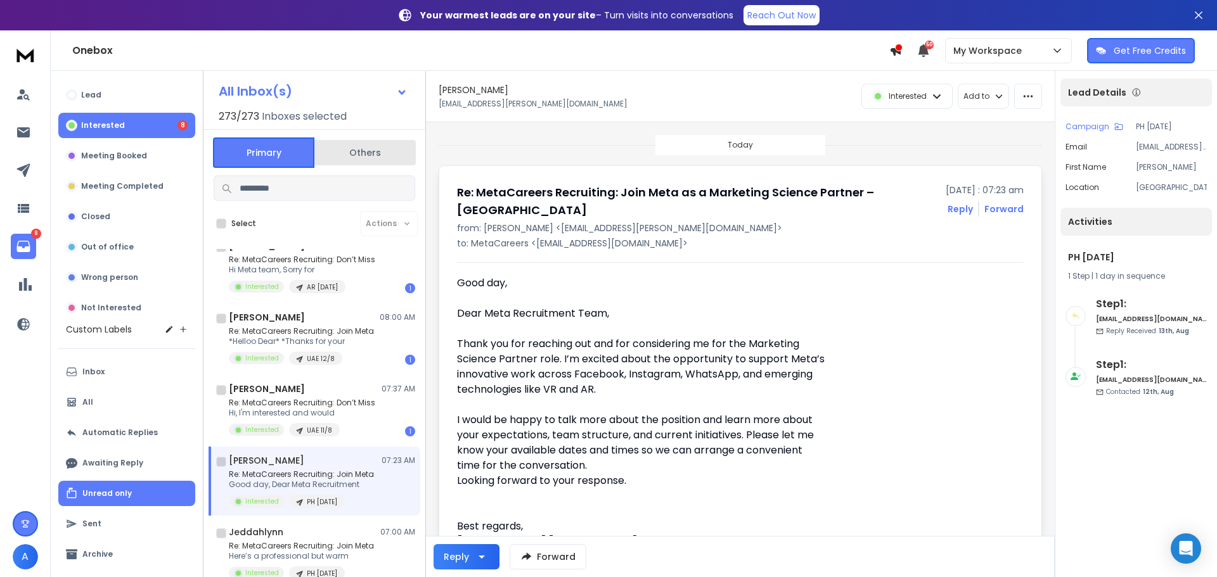
click at [520, 113] on div "jayson tuazon jayson tuazon ep.jayson@gmail.com Interested Add to Interested Ad…" at bounding box center [740, 96] width 629 height 51
click at [516, 107] on p "ep.jayson@gmail.com" at bounding box center [533, 104] width 189 height 10
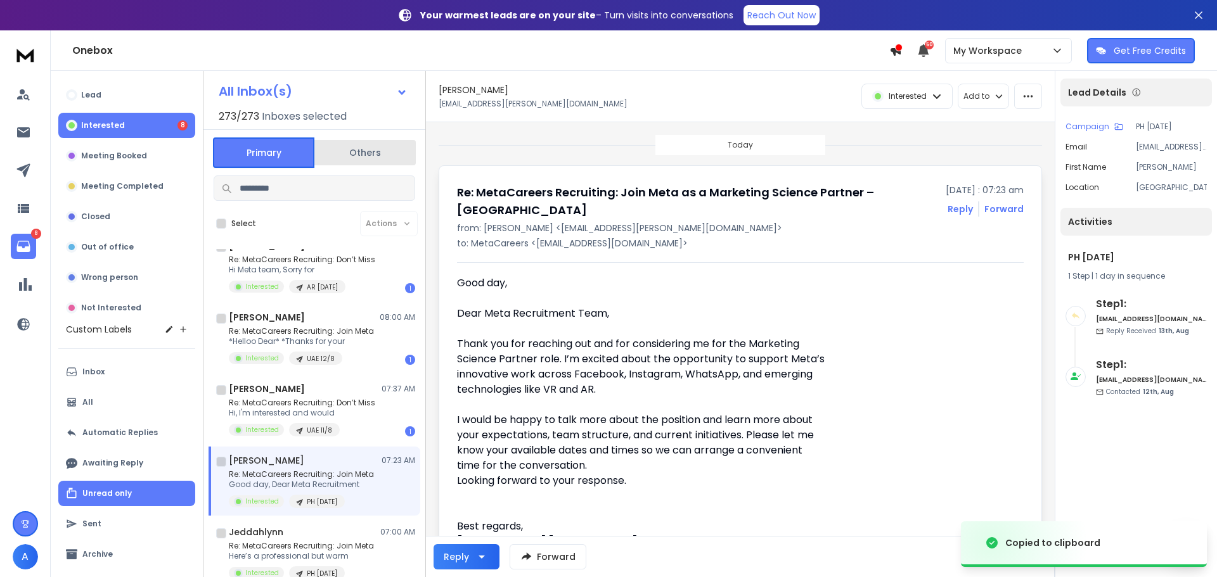
click at [544, 243] on p "to: MetaCareers <employee@careersconnect-journey.com>" at bounding box center [740, 243] width 567 height 13
drag, startPoint x: 544, startPoint y: 243, endPoint x: 699, endPoint y: 239, distance: 154.7
click at [699, 239] on p "to: MetaCareers <employee@careersconnect-journey.com>" at bounding box center [740, 243] width 567 height 13
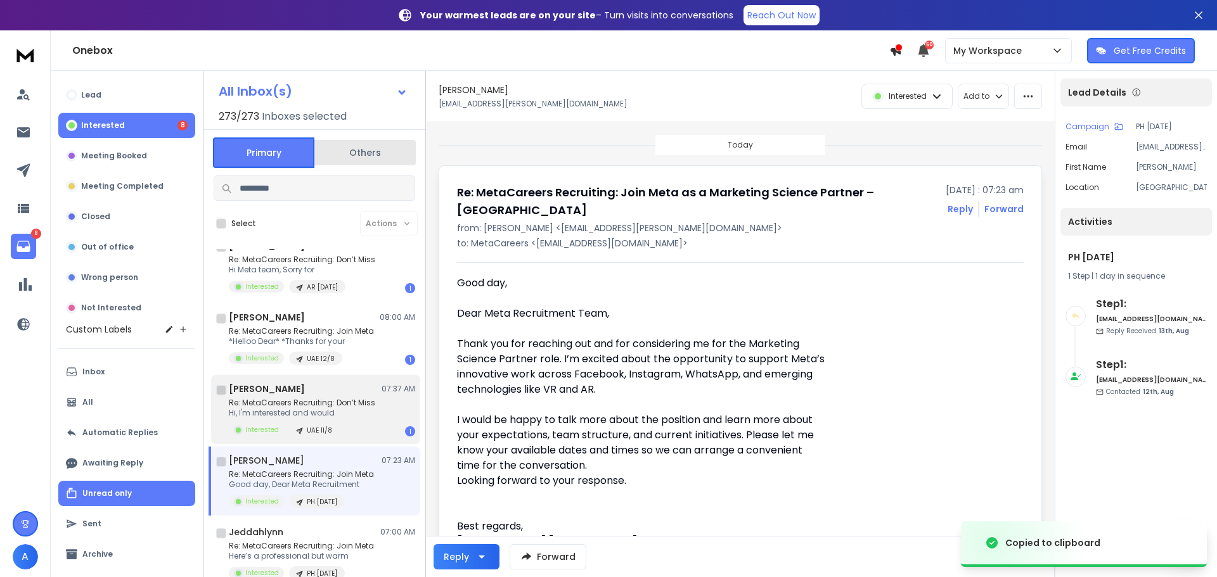
click at [310, 390] on div "Glenn Ola 07:37 AM" at bounding box center [322, 389] width 186 height 13
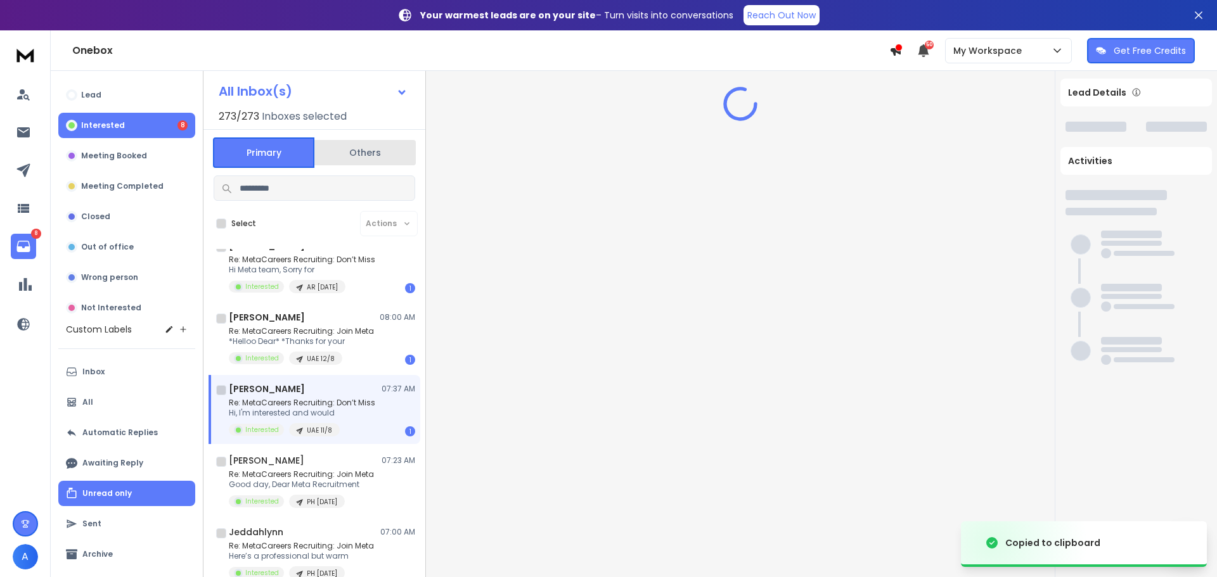
scroll to position [314, 0]
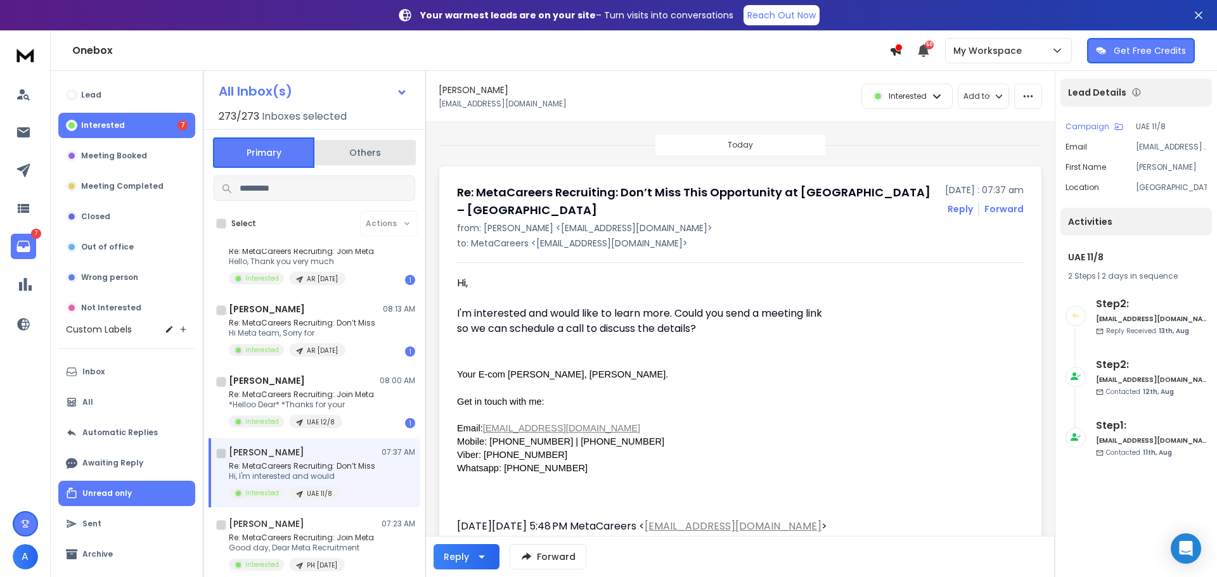
click at [504, 105] on p "glennola48072@gmail.com" at bounding box center [503, 104] width 128 height 10
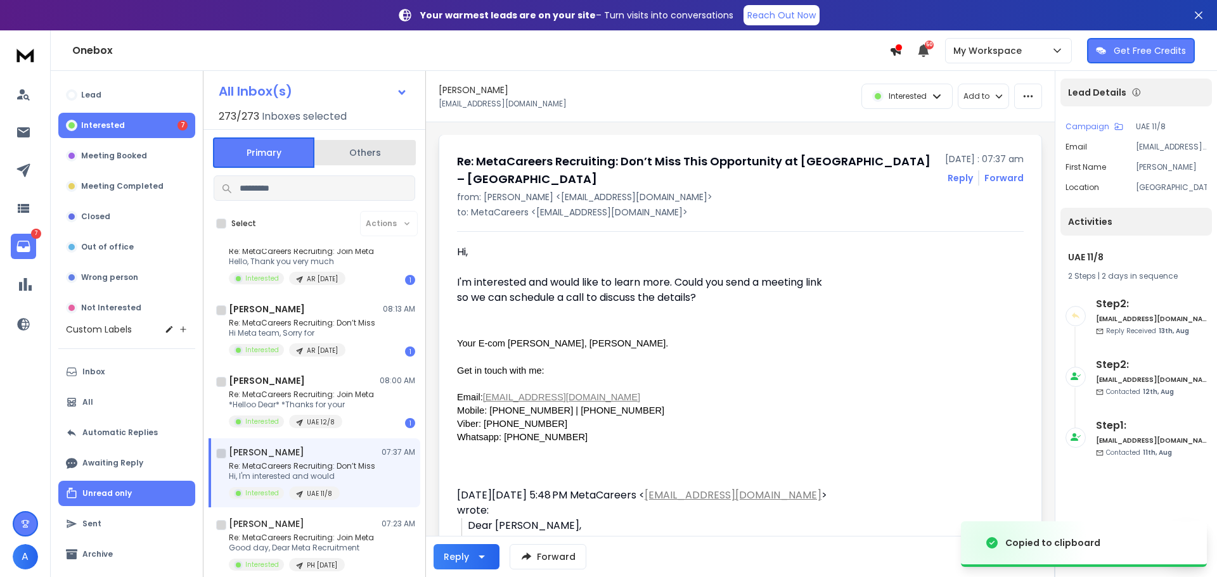
scroll to position [0, 0]
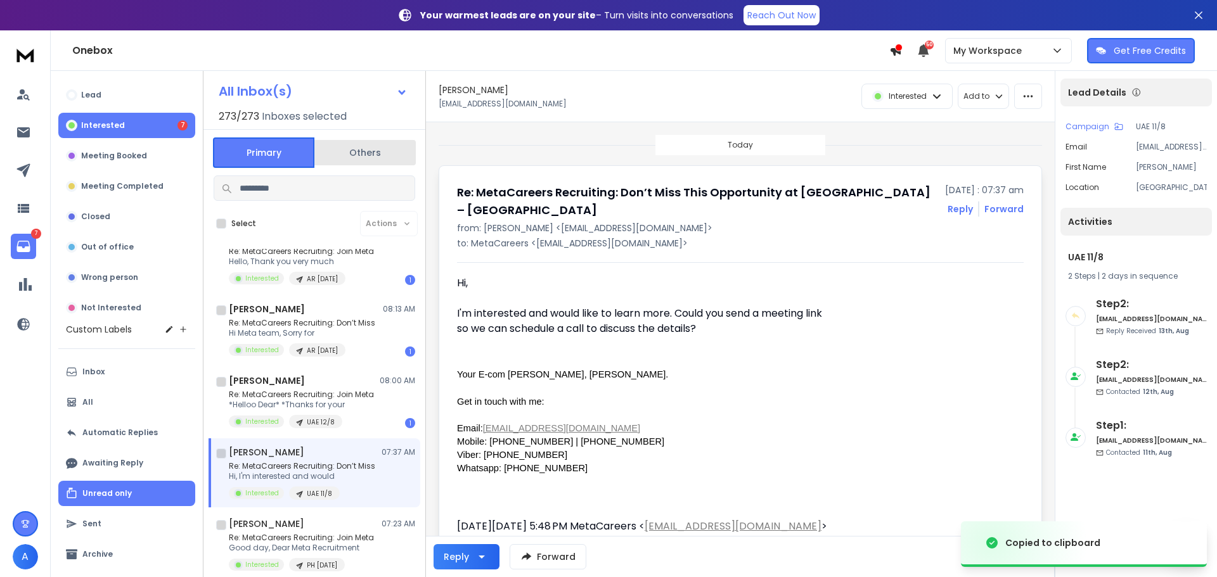
click at [537, 243] on p "to: MetaCareers <recruit@careersconnect-team.com>" at bounding box center [740, 243] width 567 height 13
drag, startPoint x: 537, startPoint y: 243, endPoint x: 681, endPoint y: 243, distance: 144.5
click at [681, 243] on p "to: MetaCareers <recruit@careersconnect-team.com>" at bounding box center [740, 243] width 567 height 13
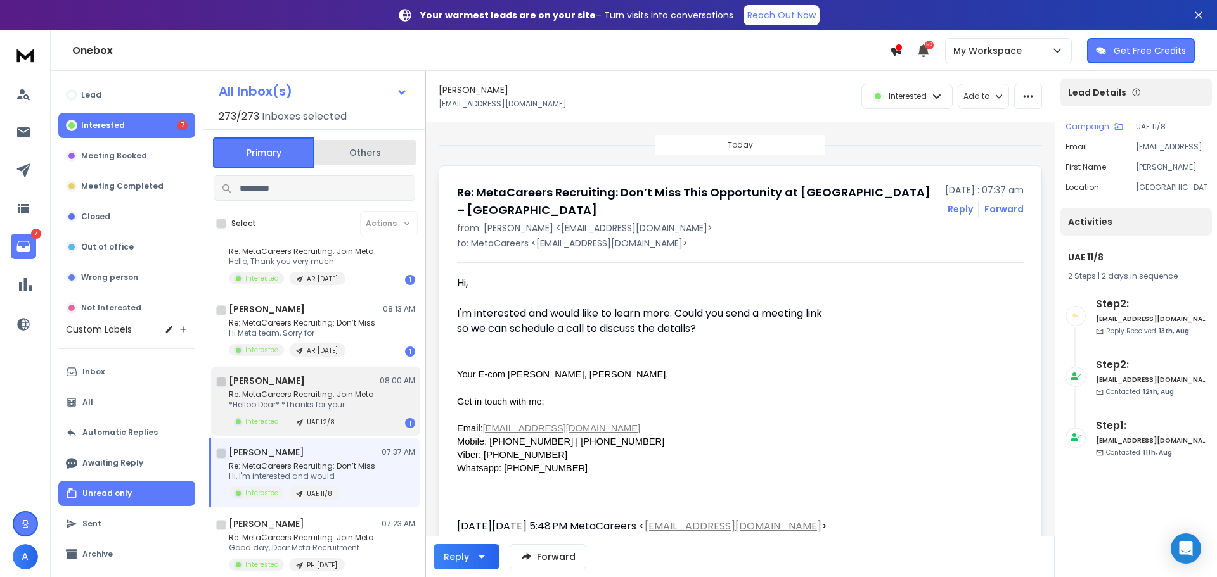
click at [366, 397] on p "Re: MetaCareers Recruiting: Join Meta" at bounding box center [301, 395] width 145 height 10
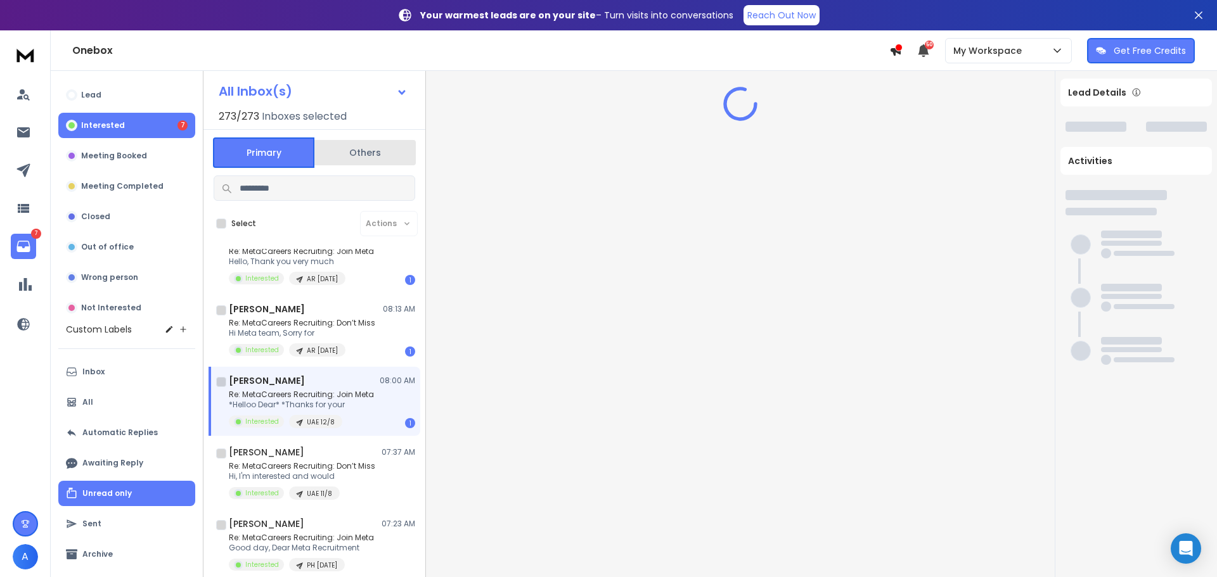
scroll to position [188, 0]
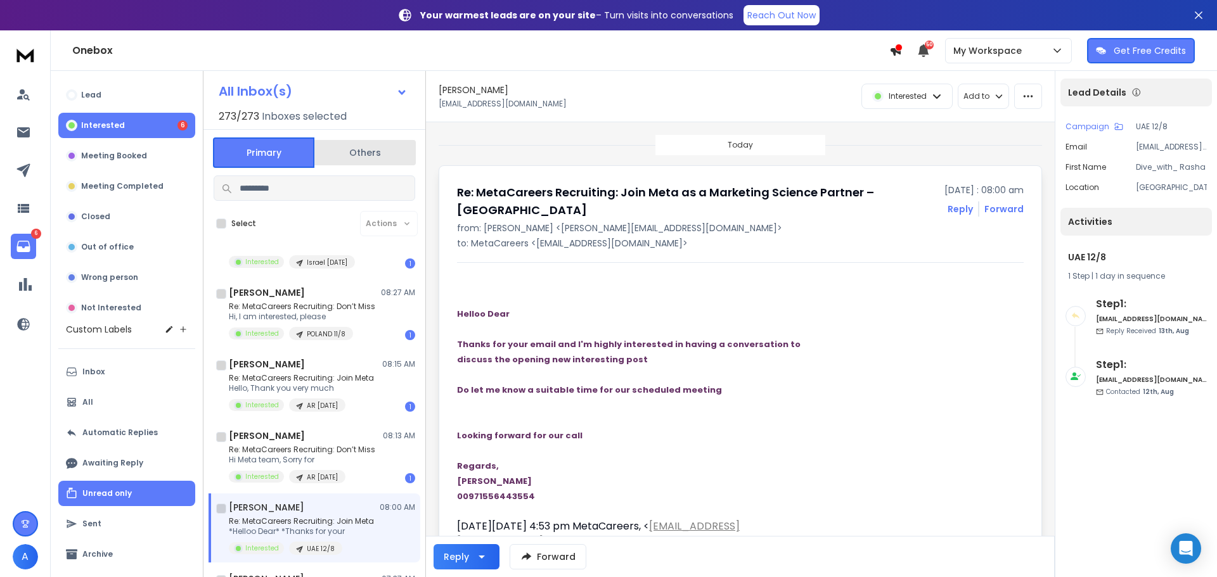
click at [505, 103] on p "rasha.orabi@gmail.com" at bounding box center [503, 104] width 128 height 10
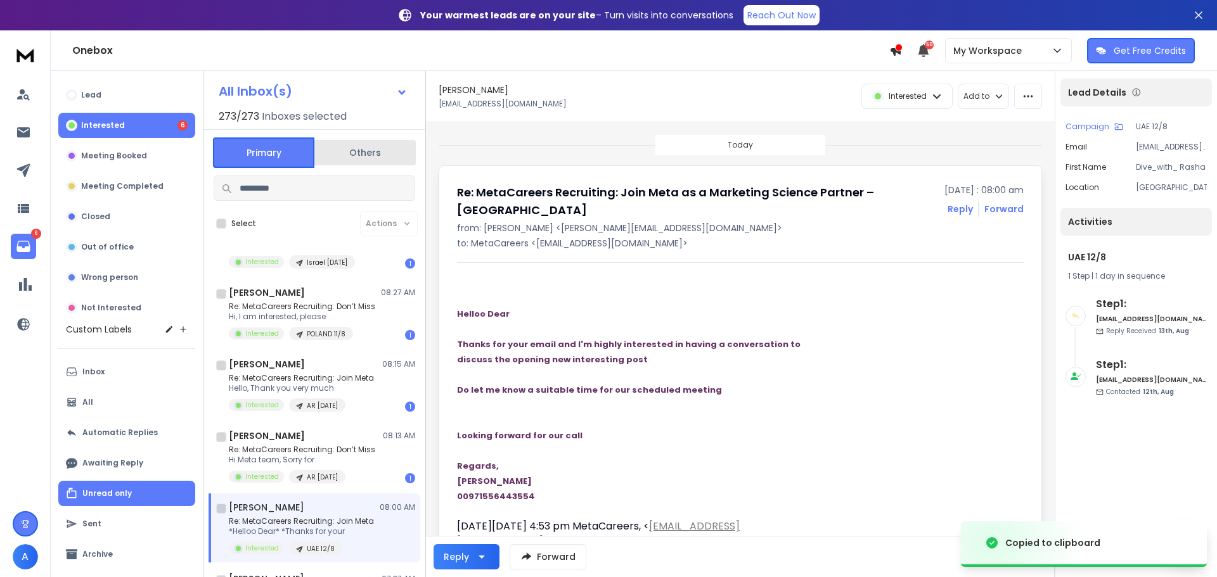
click at [544, 241] on p "to: MetaCareers <hr@careersconnect-talentshub.com>" at bounding box center [740, 243] width 567 height 13
click at [534, 244] on p "to: MetaCareers <hr@careersconnect-talentshub.com>" at bounding box center [740, 243] width 567 height 13
drag, startPoint x: 534, startPoint y: 244, endPoint x: 684, endPoint y: 241, distance: 150.2
click at [684, 241] on p "to: MetaCareers <hr@careersconnect-talentshub.com>" at bounding box center [740, 243] width 567 height 13
click at [337, 448] on p "Re: MetaCareers Recruiting: Don’t Miss" at bounding box center [302, 450] width 146 height 10
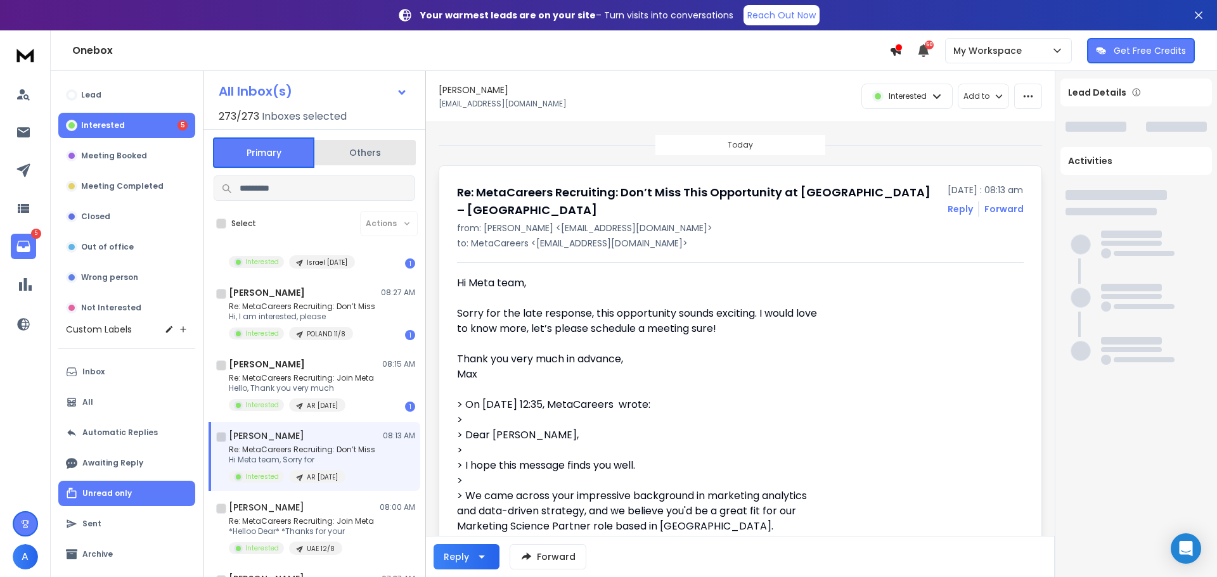
click at [524, 107] on p "maximobacigalupo@hotmail.com" at bounding box center [503, 104] width 128 height 10
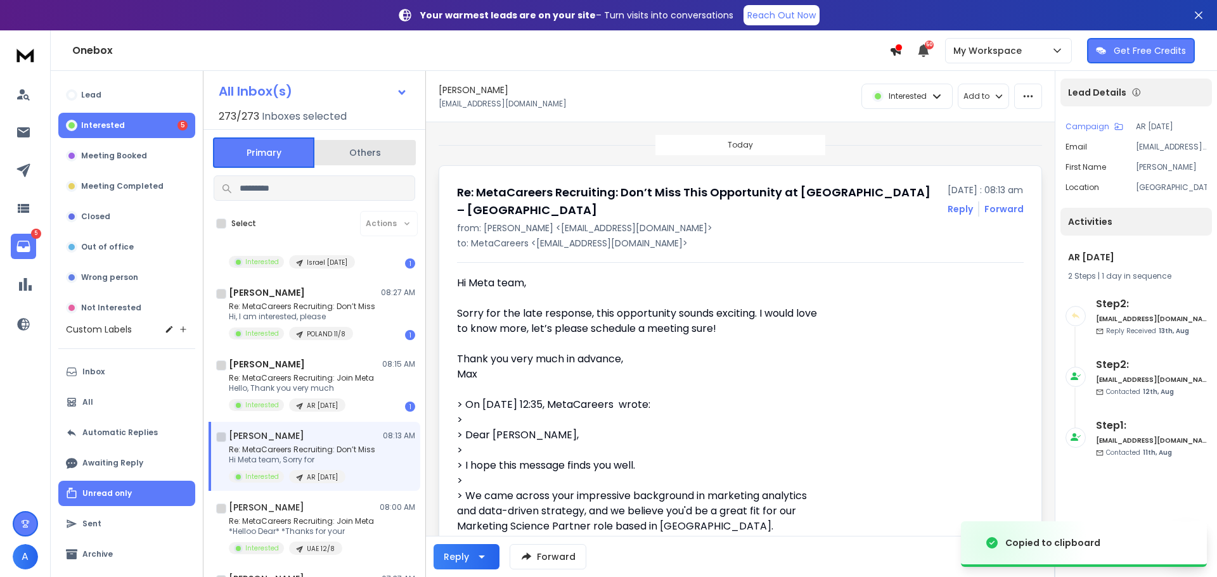
click at [541, 237] on p "to: MetaCareers <info@careersconnect-marketing.com>" at bounding box center [740, 243] width 567 height 13
drag, startPoint x: 541, startPoint y: 235, endPoint x: 686, endPoint y: 240, distance: 144.6
click at [686, 240] on p "to: MetaCareers <info@careersconnect-marketing.com>" at bounding box center [740, 243] width 567 height 13
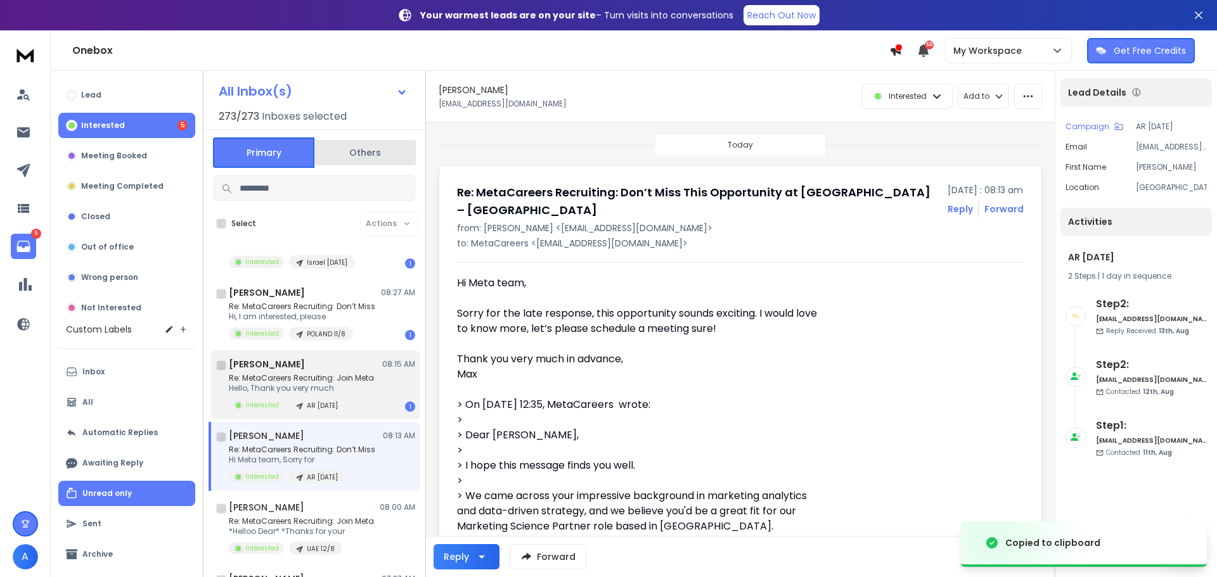
click at [326, 401] on div "AR 11/8/2025" at bounding box center [317, 405] width 56 height 13
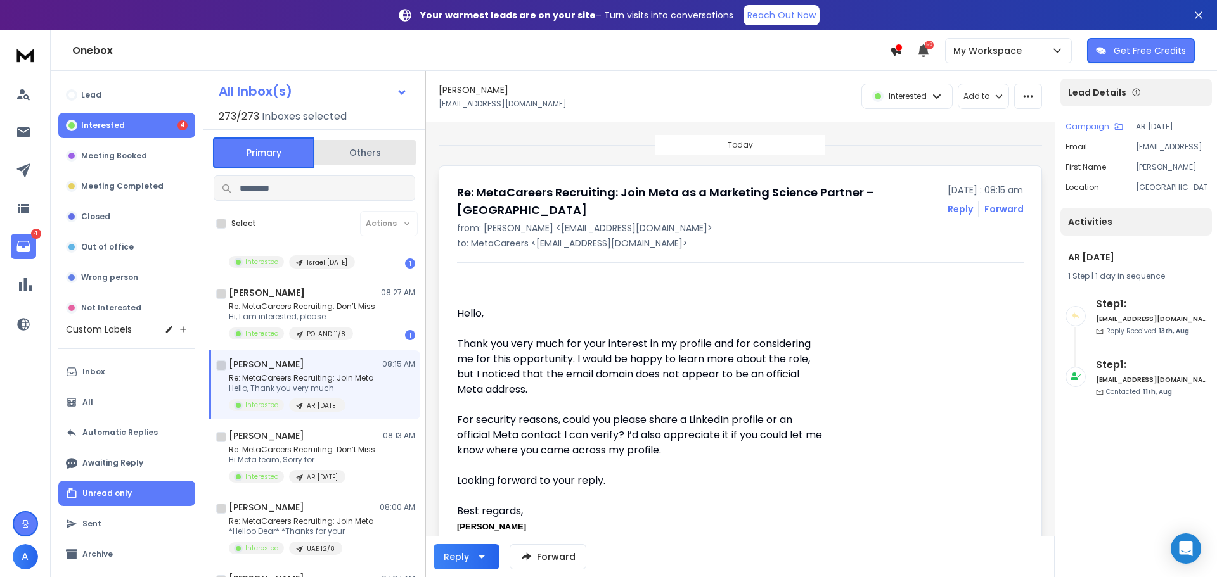
click at [531, 105] on p "sopranzi.nazarena@gmail.com" at bounding box center [503, 104] width 128 height 10
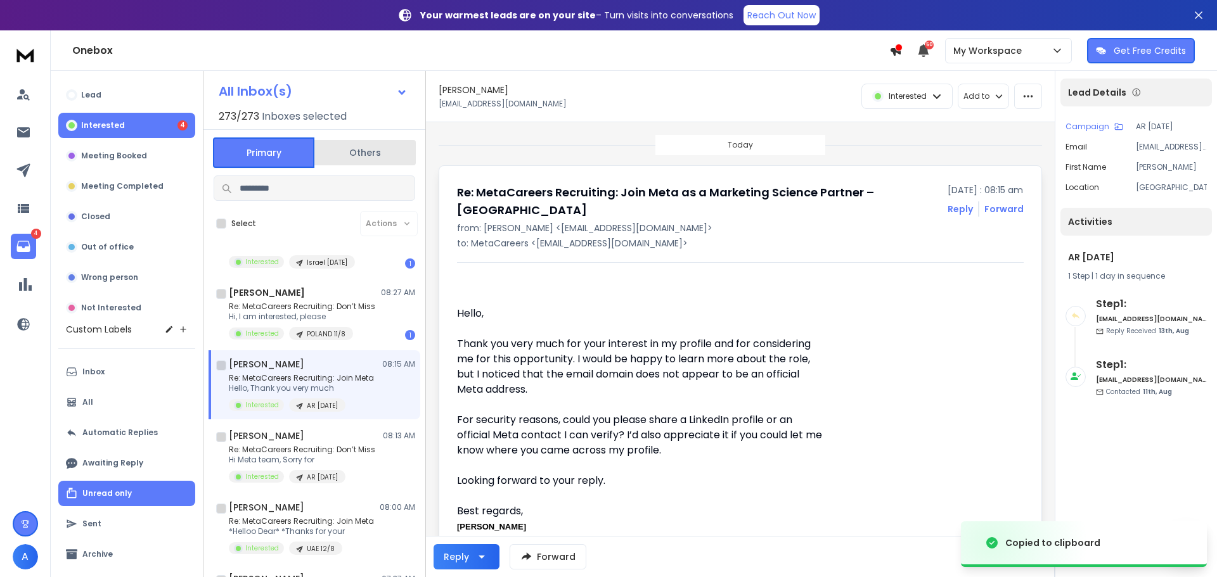
click at [544, 242] on p "to: MetaCareers <hr@careersconnect-applicants.com>" at bounding box center [740, 243] width 567 height 13
click at [538, 243] on p "to: MetaCareers <hr@careersconnect-applicants.com>" at bounding box center [740, 243] width 567 height 13
drag, startPoint x: 538, startPoint y: 243, endPoint x: 680, endPoint y: 246, distance: 142.0
click at [680, 246] on p "to: MetaCareers <hr@careersconnect-applicants.com>" at bounding box center [740, 243] width 567 height 13
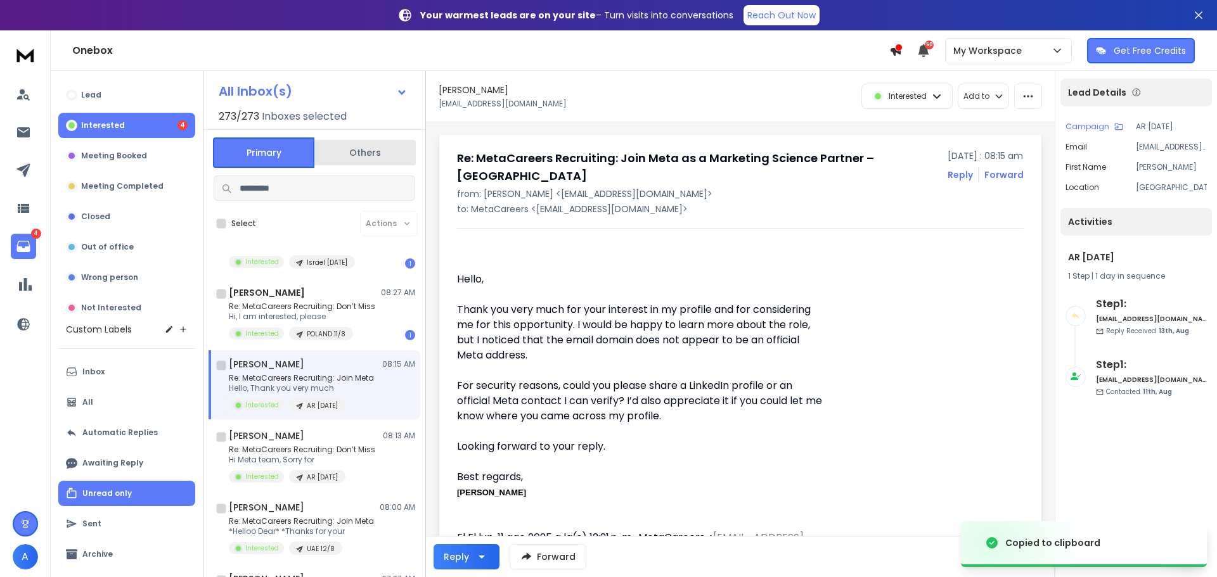
scroll to position [0, 0]
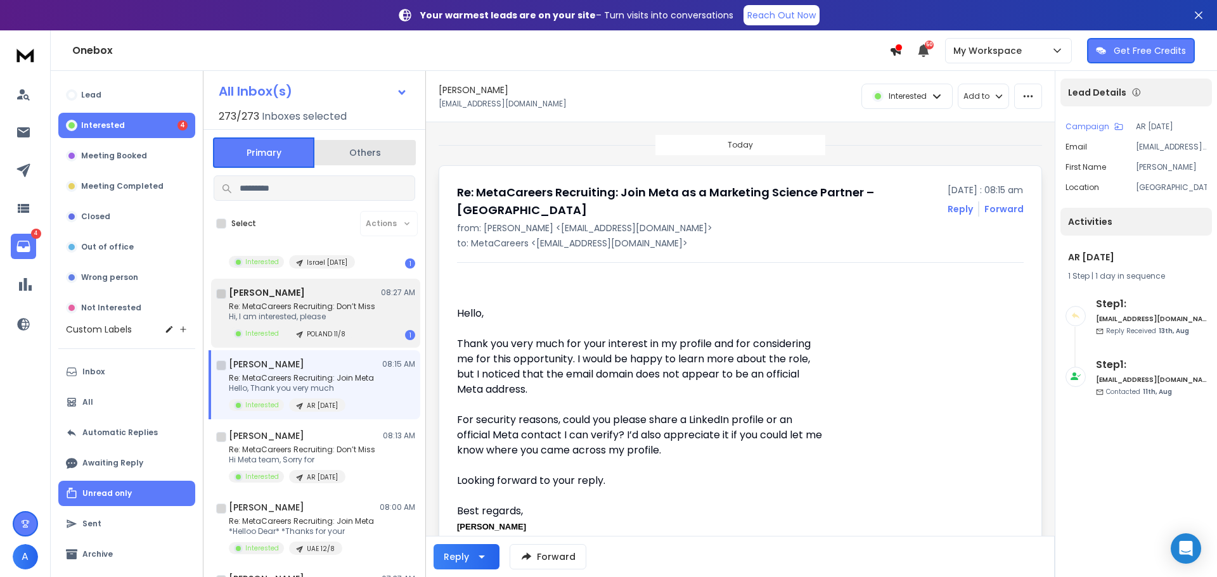
click at [361, 319] on p "Hi, I am interested, please" at bounding box center [302, 317] width 146 height 10
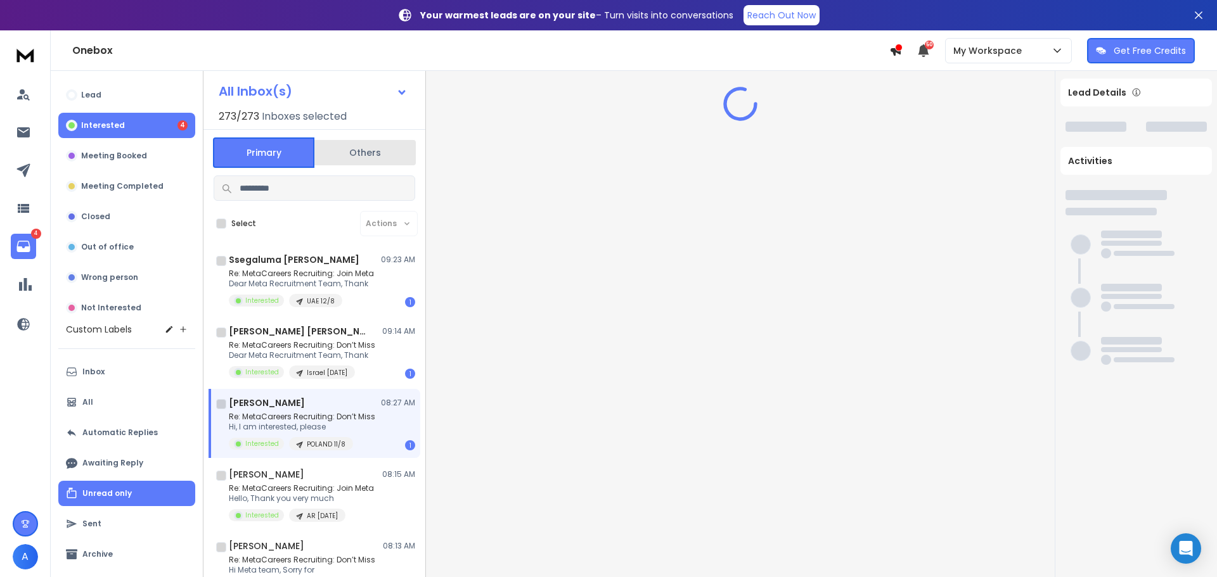
scroll to position [61, 0]
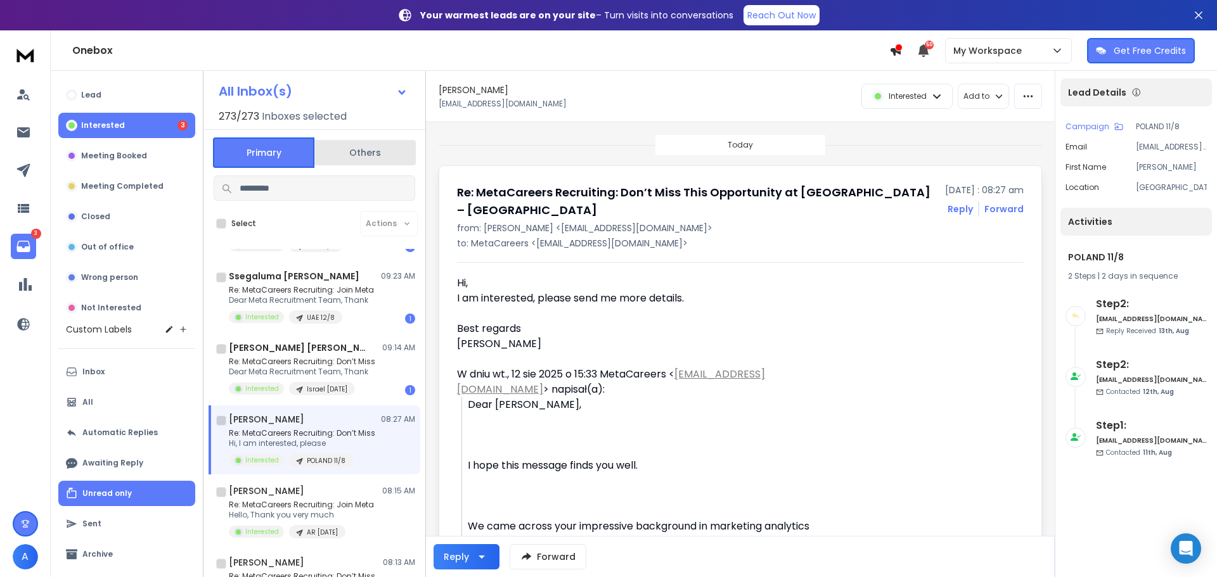
click at [510, 101] on p "iraselevenok@gmail.com" at bounding box center [503, 104] width 128 height 10
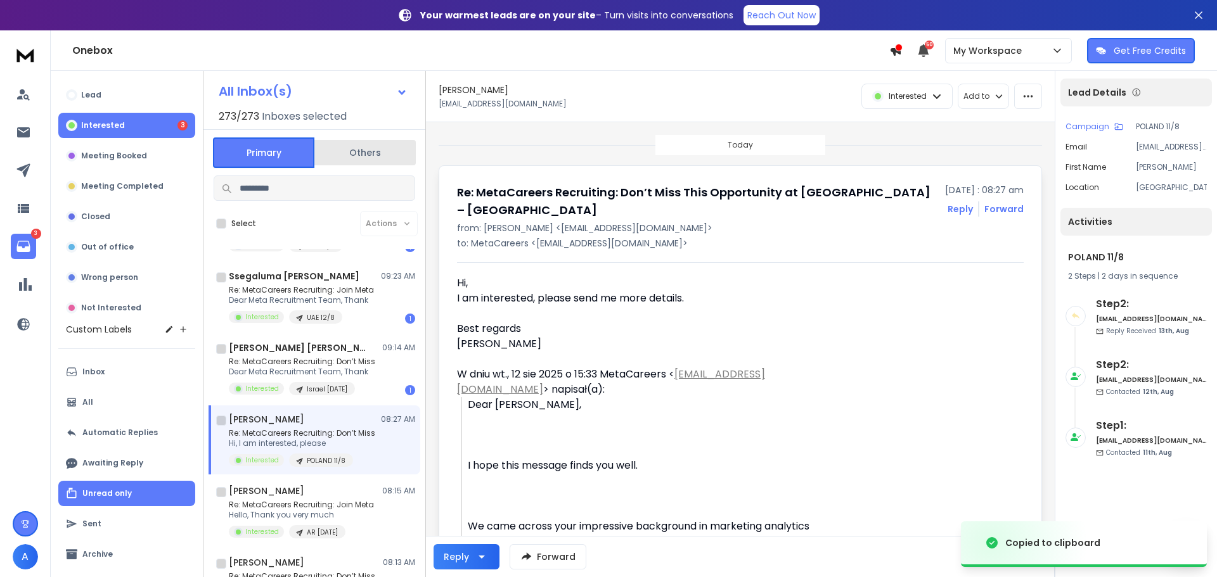
click at [543, 243] on p "to: MetaCareers <employee@careersconnect-journey.com>" at bounding box center [740, 243] width 567 height 13
drag, startPoint x: 543, startPoint y: 243, endPoint x: 702, endPoint y: 240, distance: 159.1
click at [702, 240] on p "to: MetaCareers <employee@careersconnect-journey.com>" at bounding box center [740, 243] width 567 height 13
click at [214, 354] on div "Michal Yashar michaeli 09:14 AM Re: MetaCareers Recruiting: Don’t Miss Dear Met…" at bounding box center [315, 368] width 209 height 69
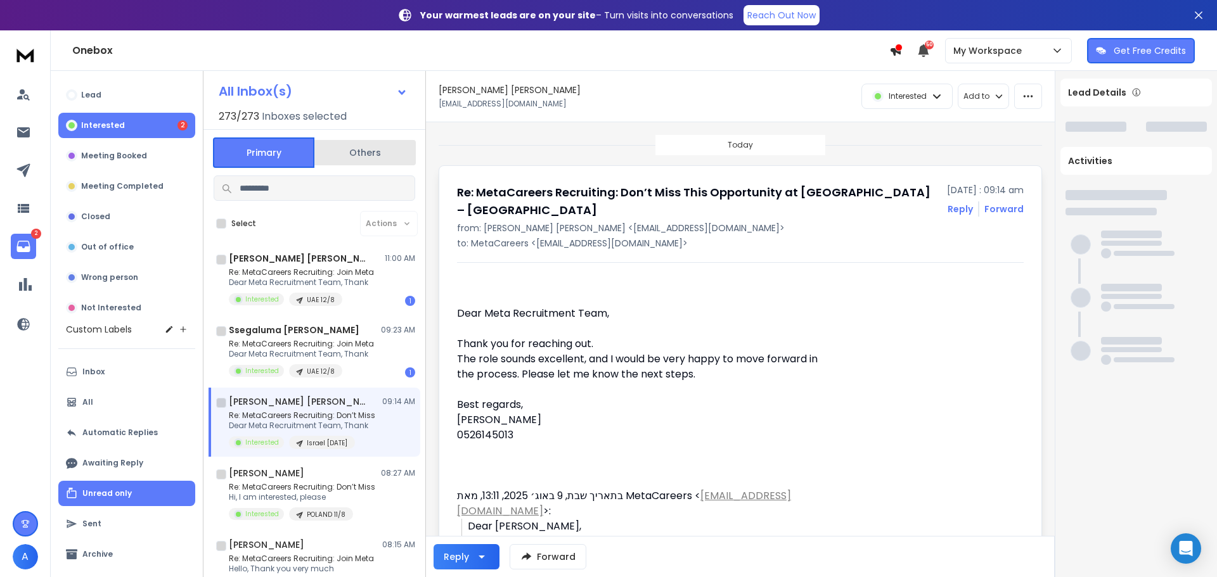
scroll to position [0, 0]
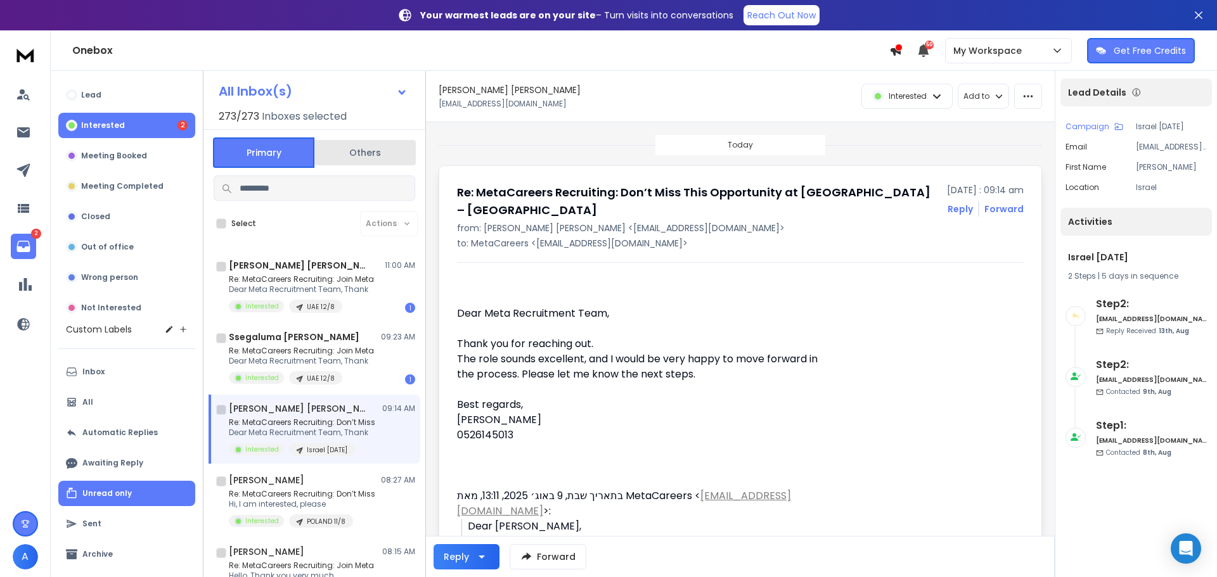
click at [513, 101] on p "michalyashar@gmail.com" at bounding box center [503, 104] width 128 height 10
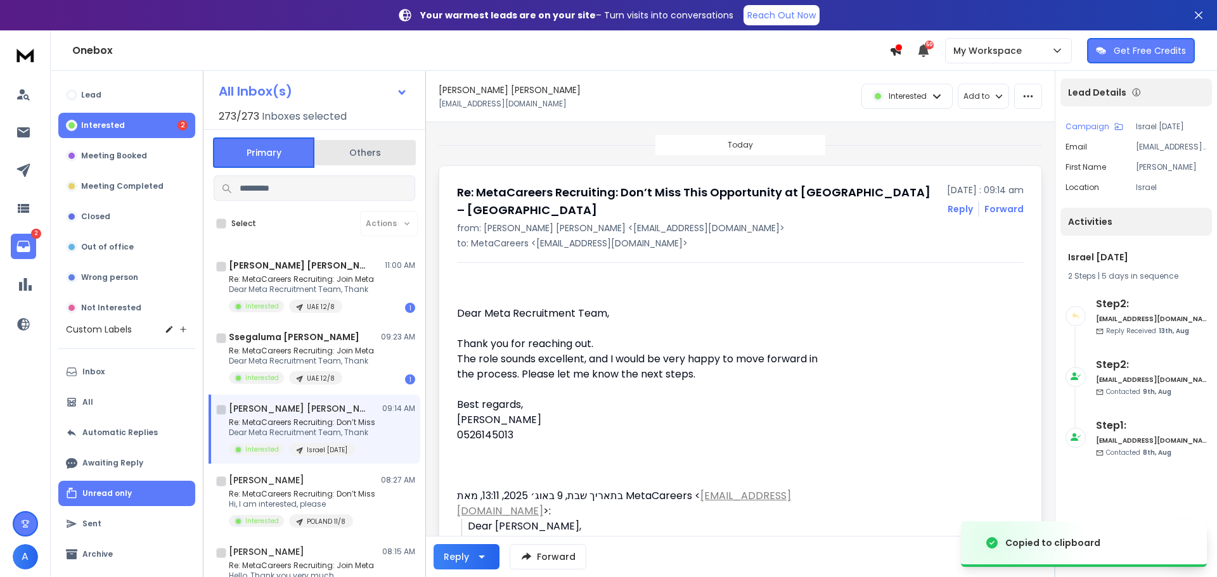
click at [544, 237] on p "to: MetaCareers <employee@careersconnect-zone.com>" at bounding box center [740, 243] width 567 height 13
drag, startPoint x: 544, startPoint y: 236, endPoint x: 697, endPoint y: 242, distance: 152.9
click at [697, 242] on p "to: MetaCareers <employee@careersconnect-zone.com>" at bounding box center [740, 243] width 567 height 13
click at [366, 335] on div "Ssegaluma Fred 09:23 AM" at bounding box center [322, 337] width 186 height 13
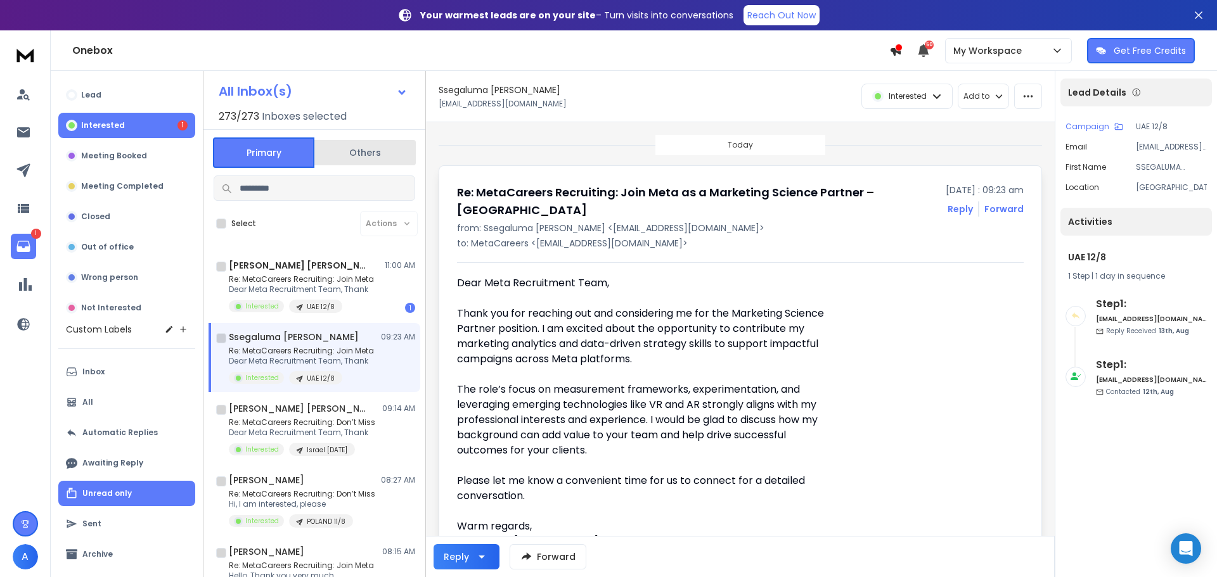
click at [514, 106] on p "ssegaluma256@gmail.com" at bounding box center [503, 104] width 128 height 10
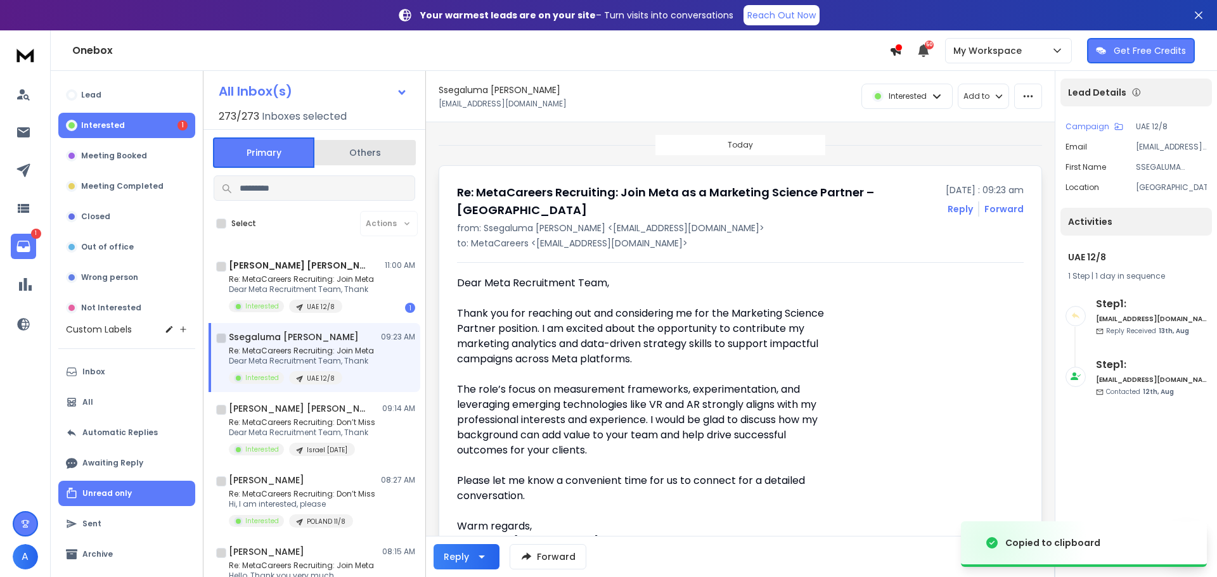
click at [539, 237] on p "to: MetaCareers <works@careersconnectdigital.com>" at bounding box center [740, 243] width 567 height 13
drag, startPoint x: 539, startPoint y: 237, endPoint x: 672, endPoint y: 242, distance: 132.6
click at [672, 242] on p "to: MetaCareers <works@careersconnectdigital.com>" at bounding box center [740, 243] width 567 height 13
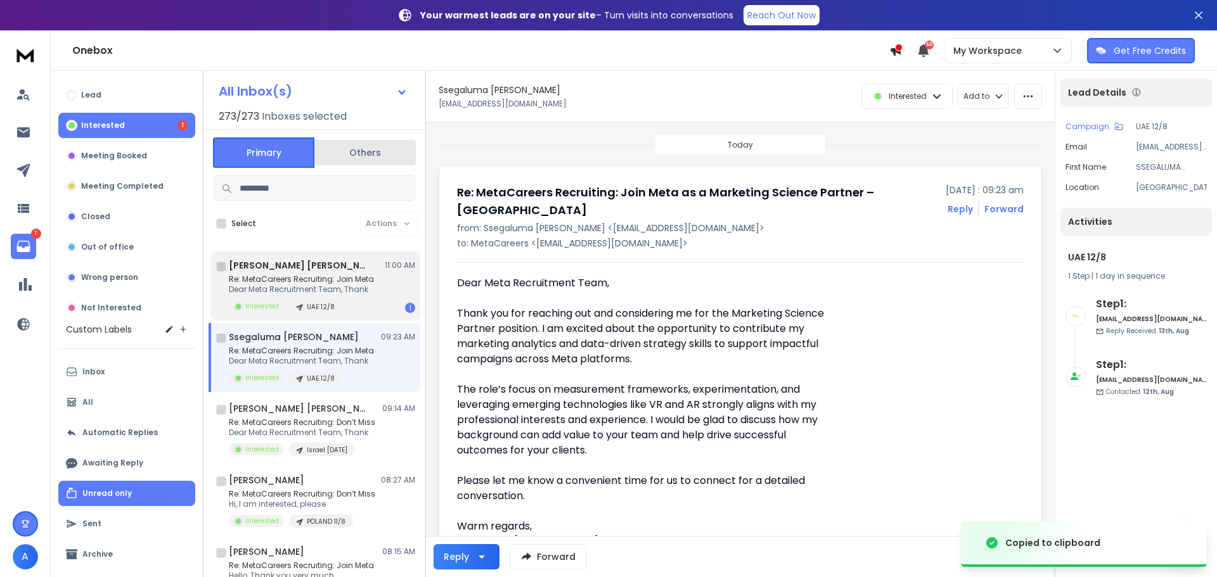
click at [333, 292] on p "Dear Meta Recruitment Team, Thank" at bounding box center [301, 290] width 145 height 10
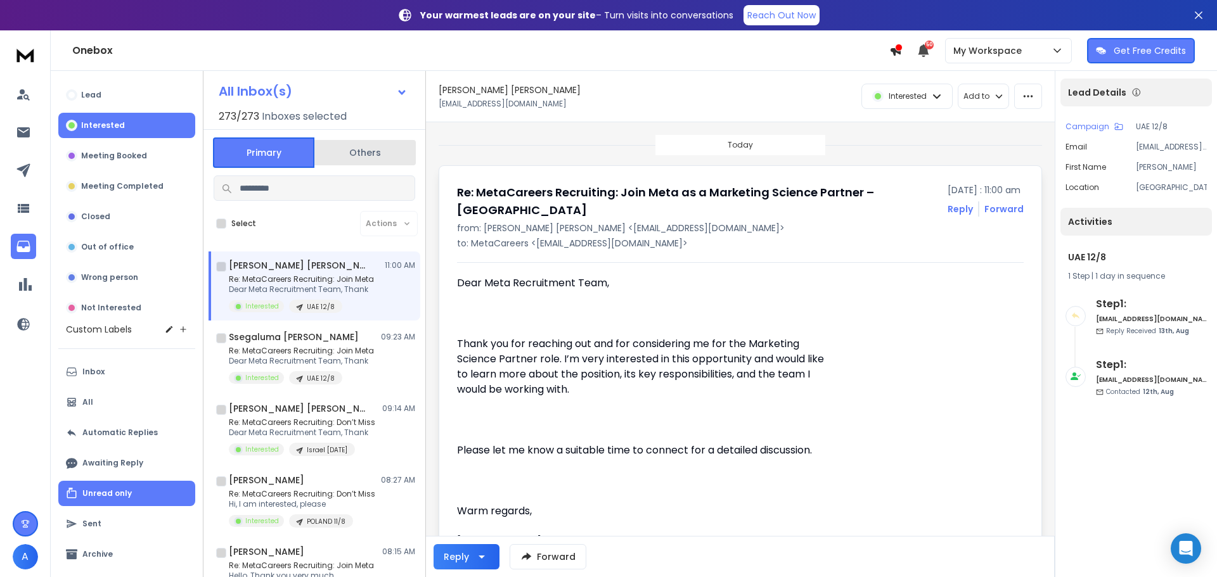
click at [514, 101] on p "viper.m7mud@gmail.com" at bounding box center [503, 104] width 128 height 10
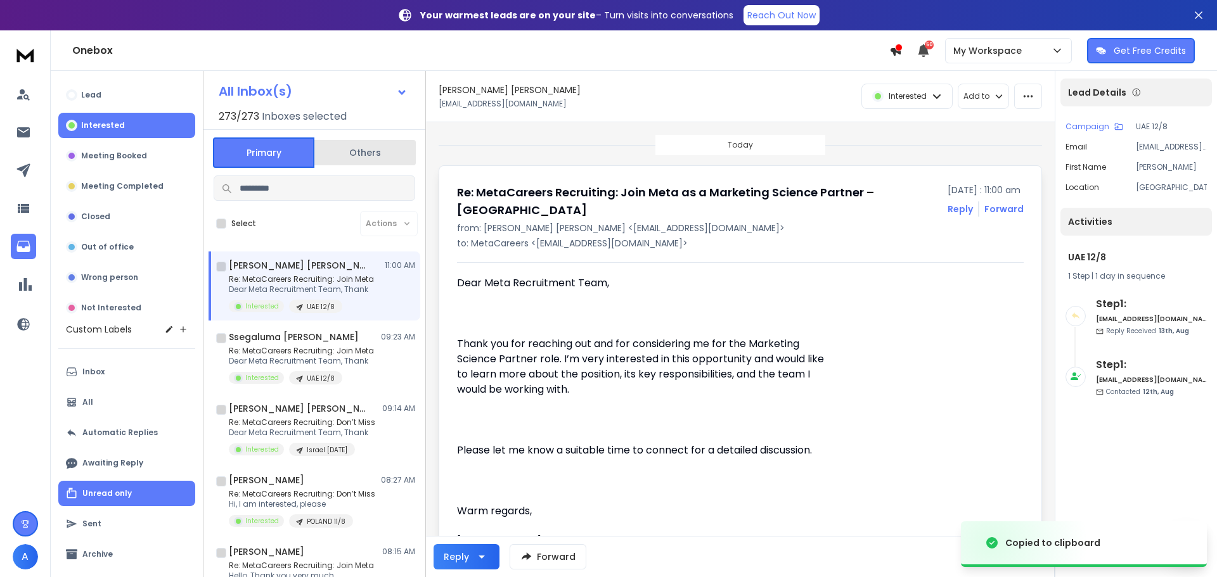
click at [550, 247] on p "to: MetaCareers <employee@careersconnectglobal.com>" at bounding box center [740, 243] width 567 height 13
drag, startPoint x: 550, startPoint y: 247, endPoint x: 693, endPoint y: 242, distance: 142.7
click at [693, 242] on p "to: MetaCareers <employee@careersconnectglobal.com>" at bounding box center [740, 243] width 567 height 13
click at [321, 189] on input at bounding box center [315, 188] width 202 height 25
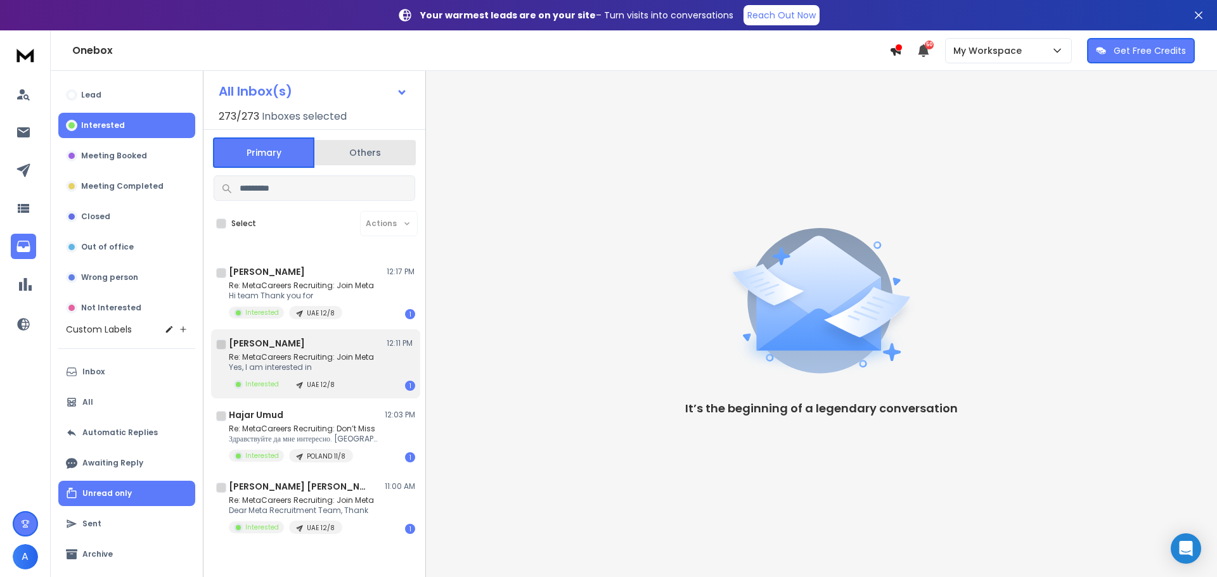
scroll to position [209, 0]
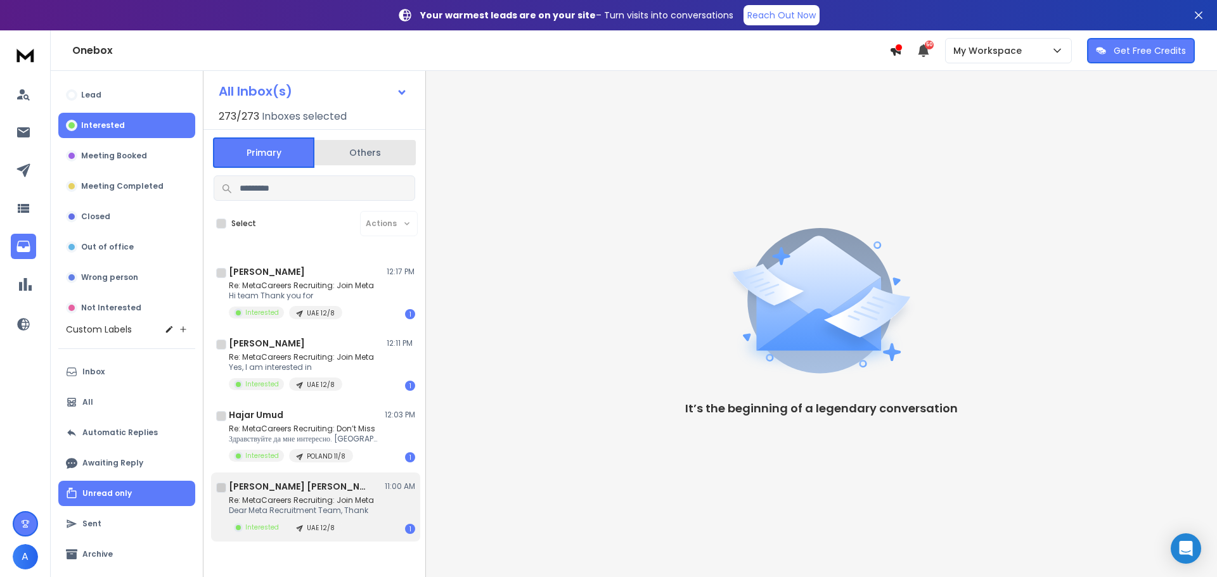
click at [304, 477] on div "Mahmoud Alaa Eldin 11:00 AM Re: MetaCareers Recruiting: Join Meta Dear Meta Rec…" at bounding box center [315, 507] width 209 height 69
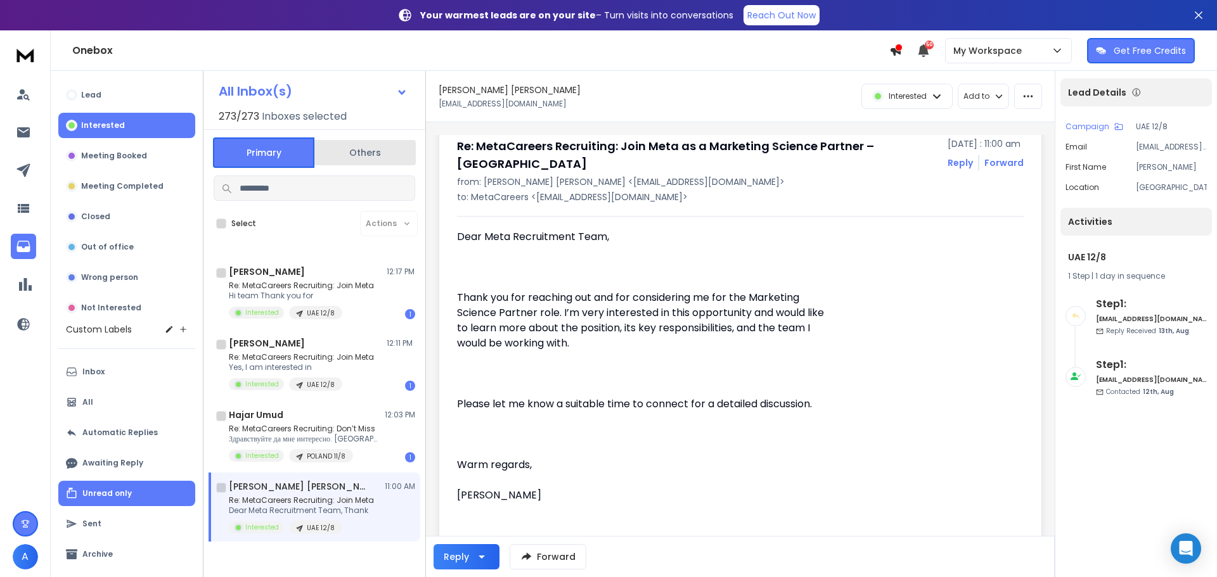
scroll to position [0, 0]
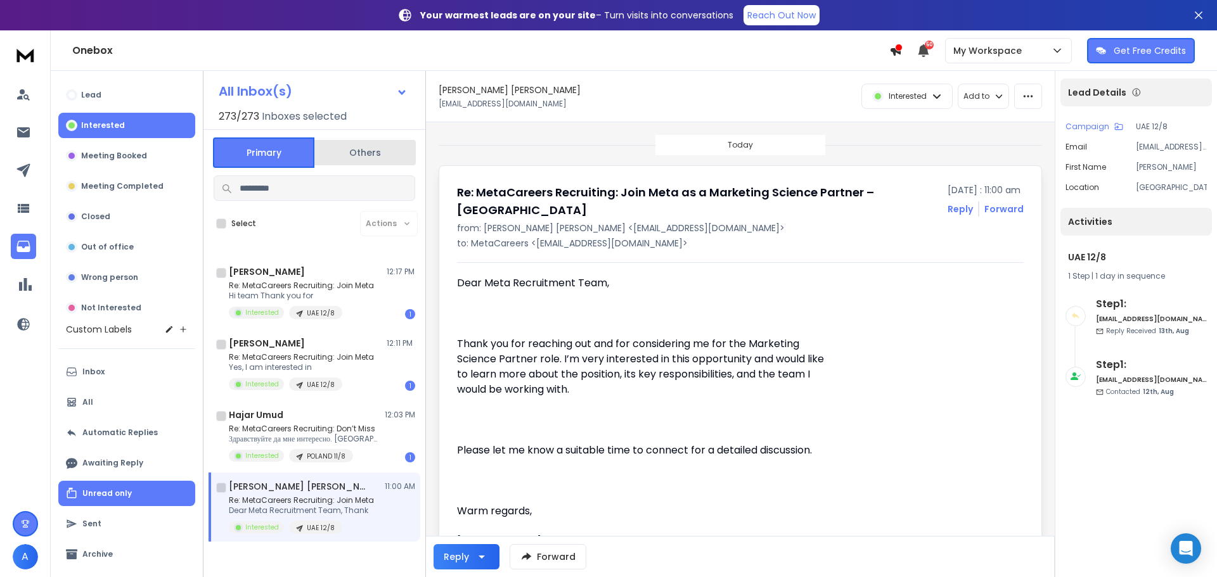
click at [505, 105] on p "viper.m7mud@gmail.com" at bounding box center [503, 104] width 128 height 10
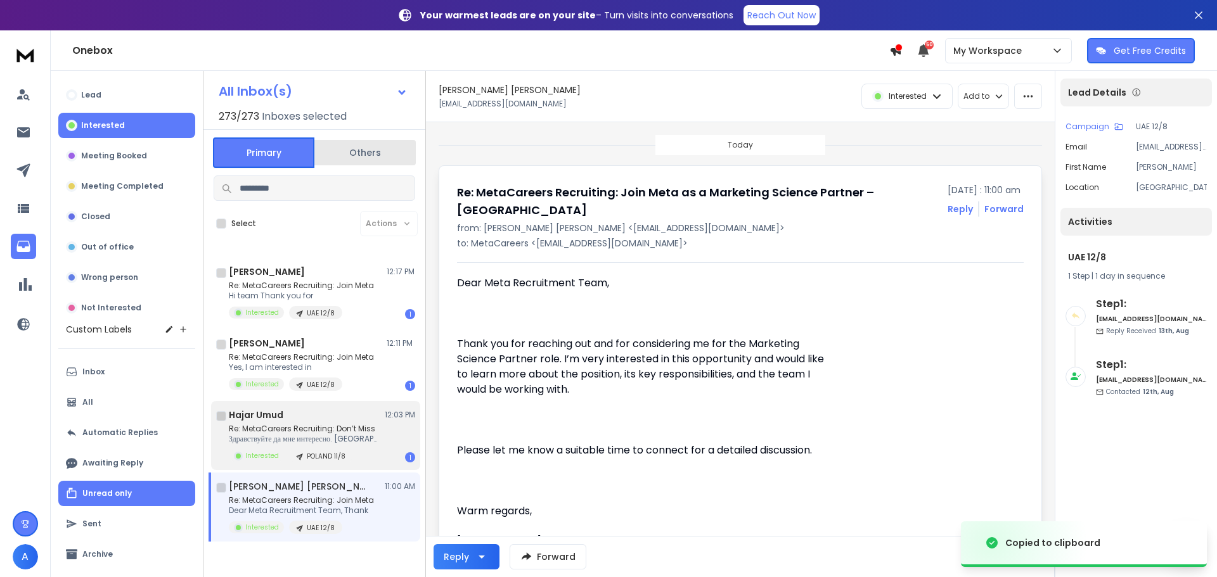
click at [340, 432] on p "Re: MetaCareers Recruiting: Don’t Miss" at bounding box center [305, 429] width 152 height 10
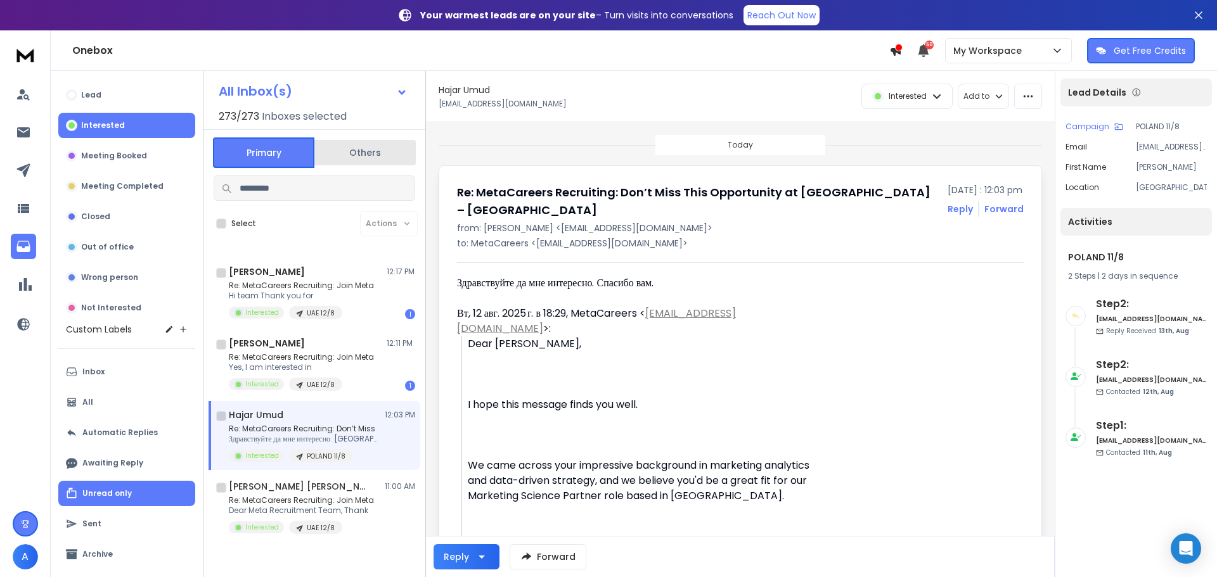
click at [527, 105] on p "hecer.abdulmanafova@gmail.com" at bounding box center [503, 104] width 128 height 10
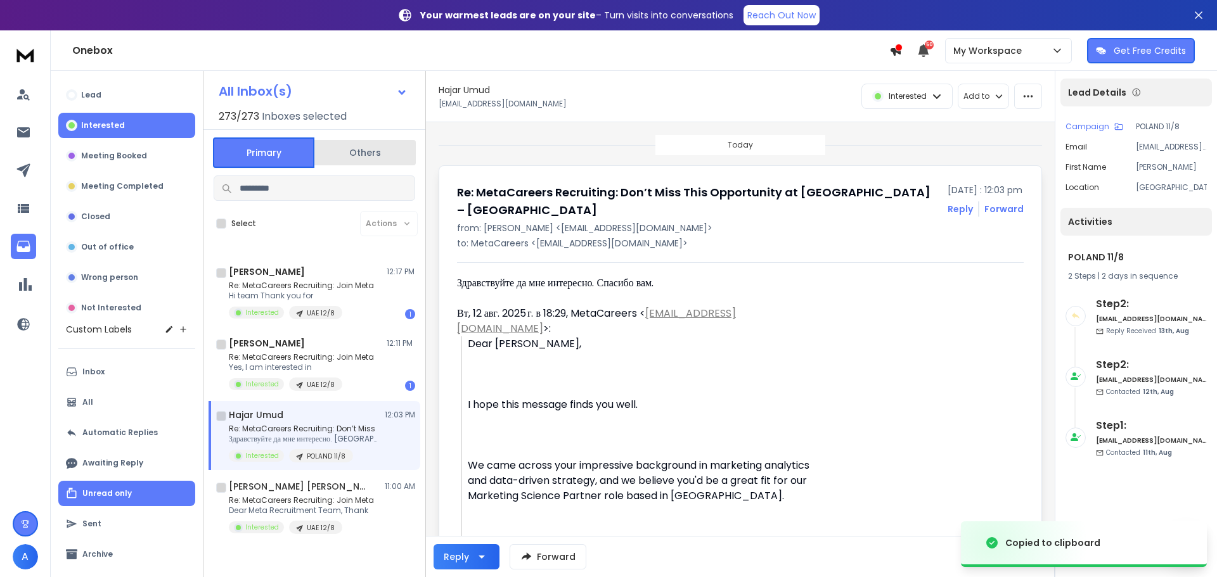
click at [542, 245] on p "to: MetaCareers <info@careersconnect-applicants.com>" at bounding box center [740, 243] width 567 height 13
drag, startPoint x: 542, startPoint y: 245, endPoint x: 690, endPoint y: 235, distance: 148.0
click at [690, 237] on p "to: MetaCareers <info@careersconnect-applicants.com>" at bounding box center [740, 243] width 567 height 13
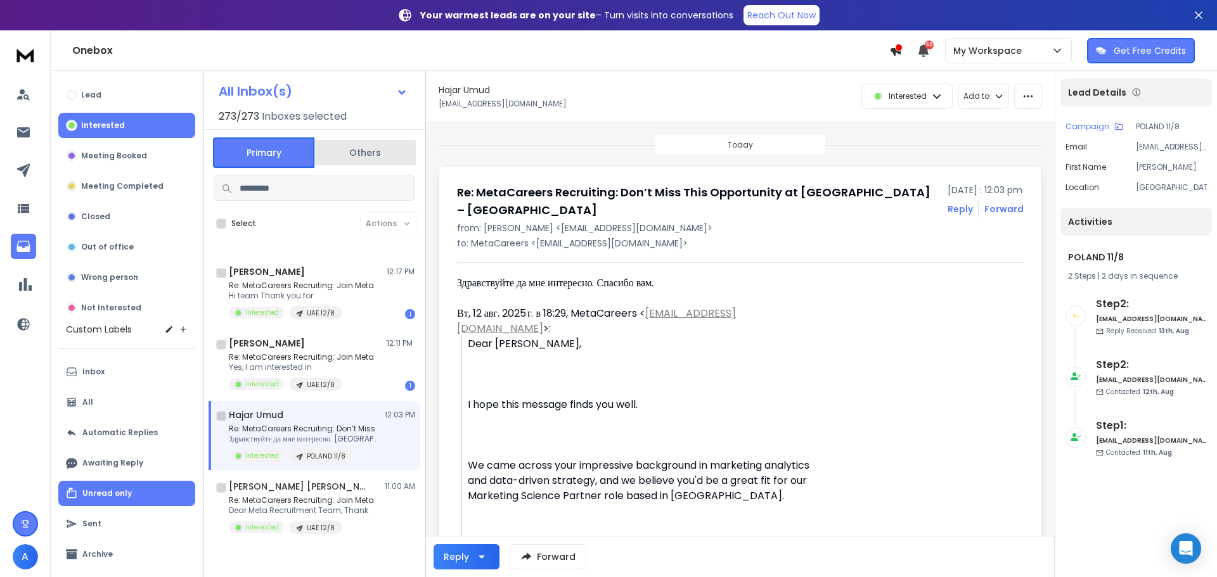
click at [572, 276] on div "Здравствуйте да мне интересно. Спасибо вам." at bounding box center [642, 283] width 370 height 15
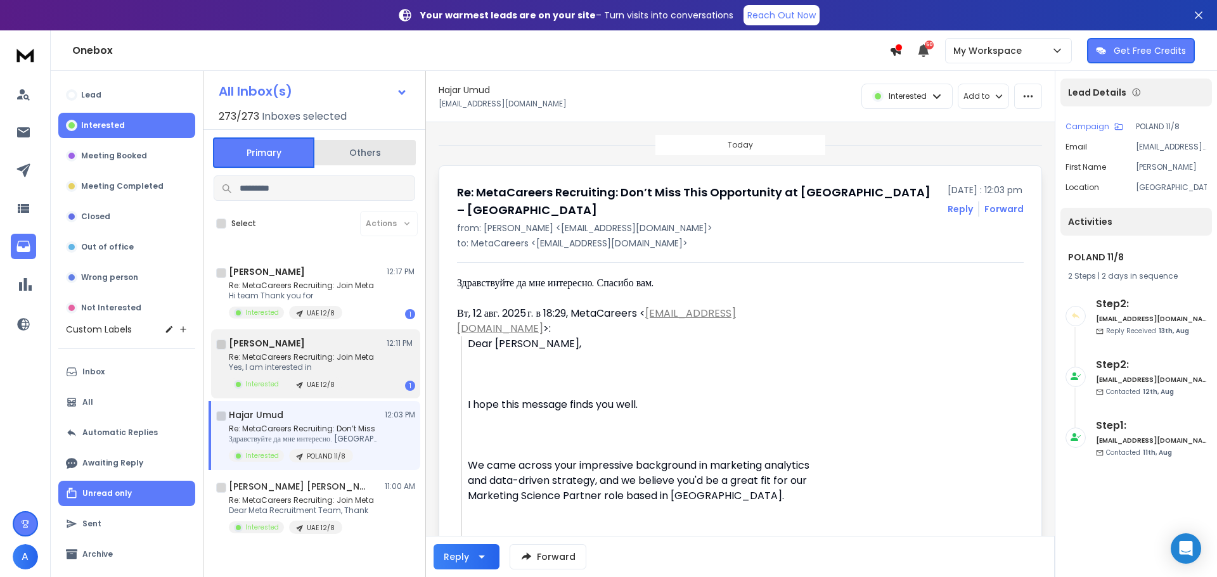
click at [271, 357] on p "Re: MetaCareers Recruiting: Join Meta" at bounding box center [301, 357] width 145 height 10
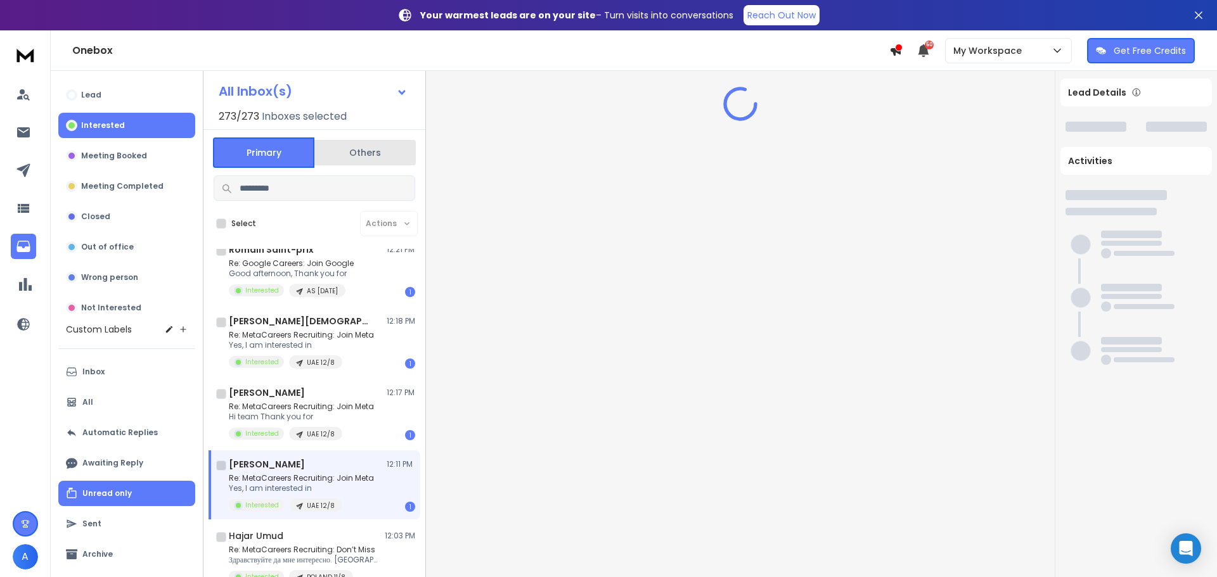
scroll to position [82, 0]
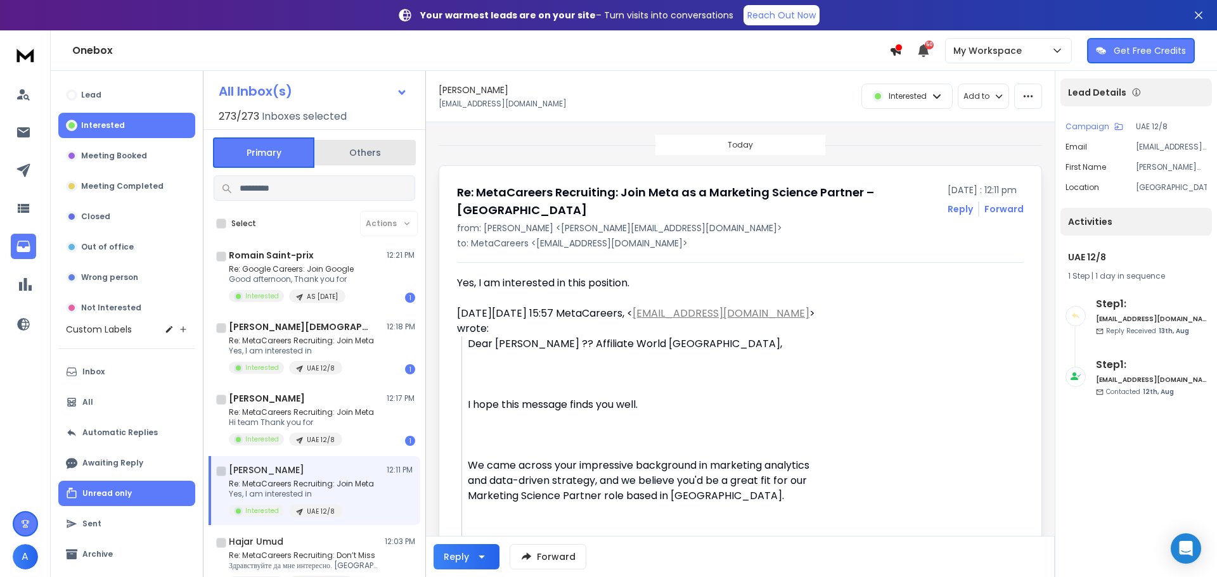
click at [526, 104] on p "junaid.akhtar55@gmail.com" at bounding box center [503, 104] width 128 height 10
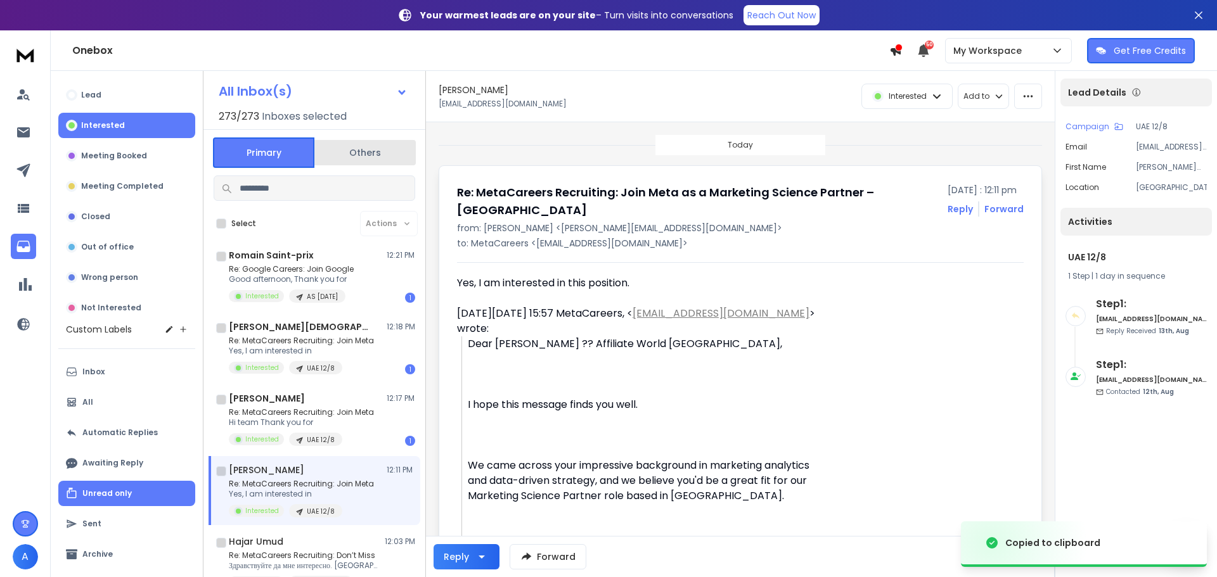
click at [534, 244] on p "to: MetaCareers <hr@careersconnecthiring.com>" at bounding box center [740, 243] width 567 height 13
drag, startPoint x: 534, startPoint y: 244, endPoint x: 655, endPoint y: 242, distance: 121.1
click at [655, 242] on p "to: MetaCareers <hr@careersconnecthiring.com>" at bounding box center [740, 243] width 567 height 13
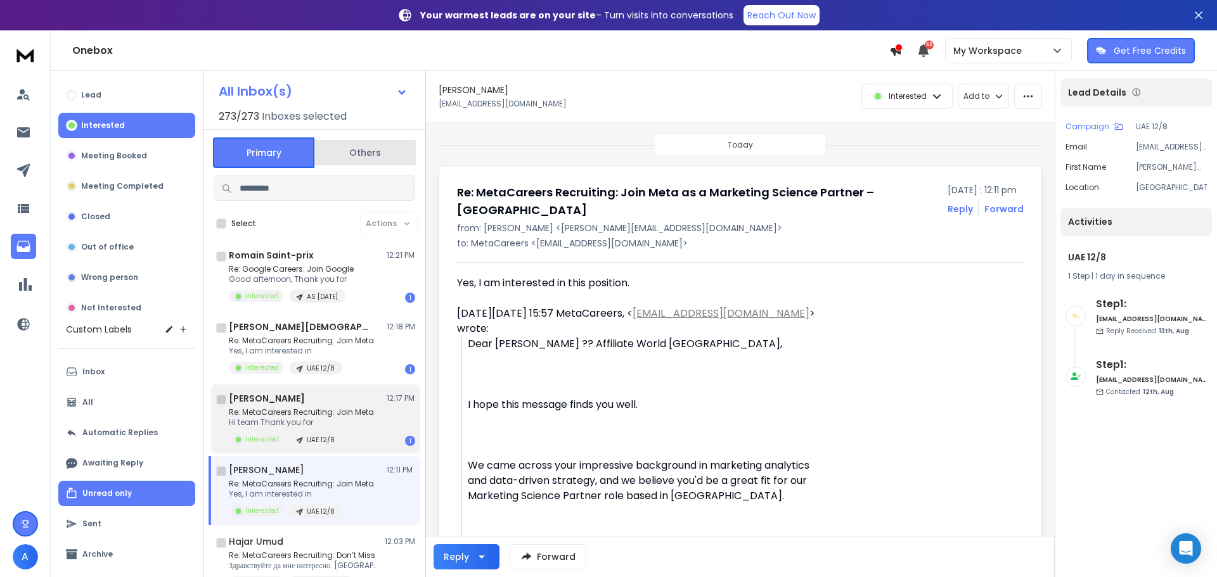
click at [283, 416] on p "Re: MetaCareers Recruiting: Join Meta" at bounding box center [301, 413] width 145 height 10
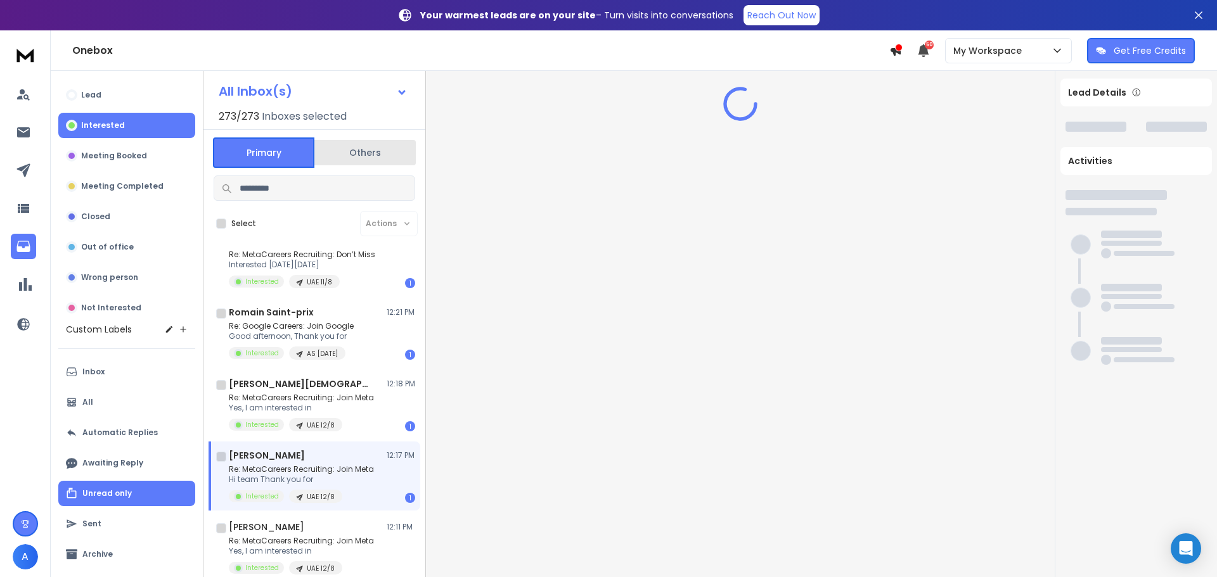
scroll to position [0, 0]
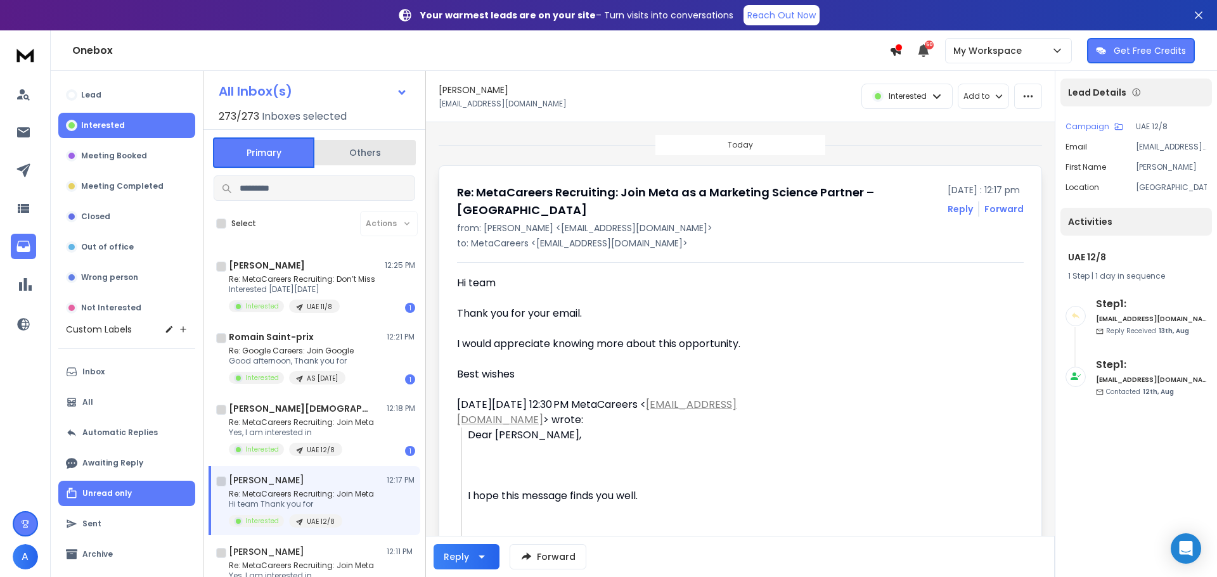
click at [517, 105] on p "alkaroutrayane@gmail.com" at bounding box center [503, 104] width 128 height 10
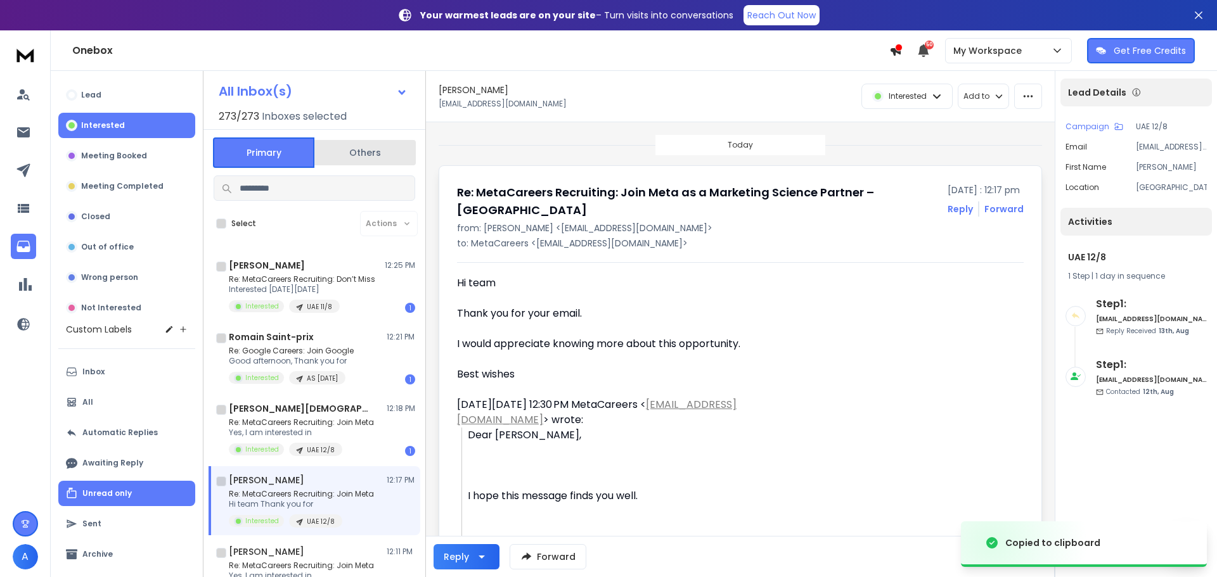
click at [543, 240] on p "to: MetaCareers <works@careersconnecttalent.com>" at bounding box center [740, 243] width 567 height 13
drag, startPoint x: 543, startPoint y: 240, endPoint x: 673, endPoint y: 242, distance: 130.0
click at [673, 242] on p "to: MetaCareers <works@careersconnecttalent.com>" at bounding box center [740, 243] width 567 height 13
click at [284, 422] on p "Re: MetaCareers Recruiting: Join Meta" at bounding box center [301, 423] width 145 height 10
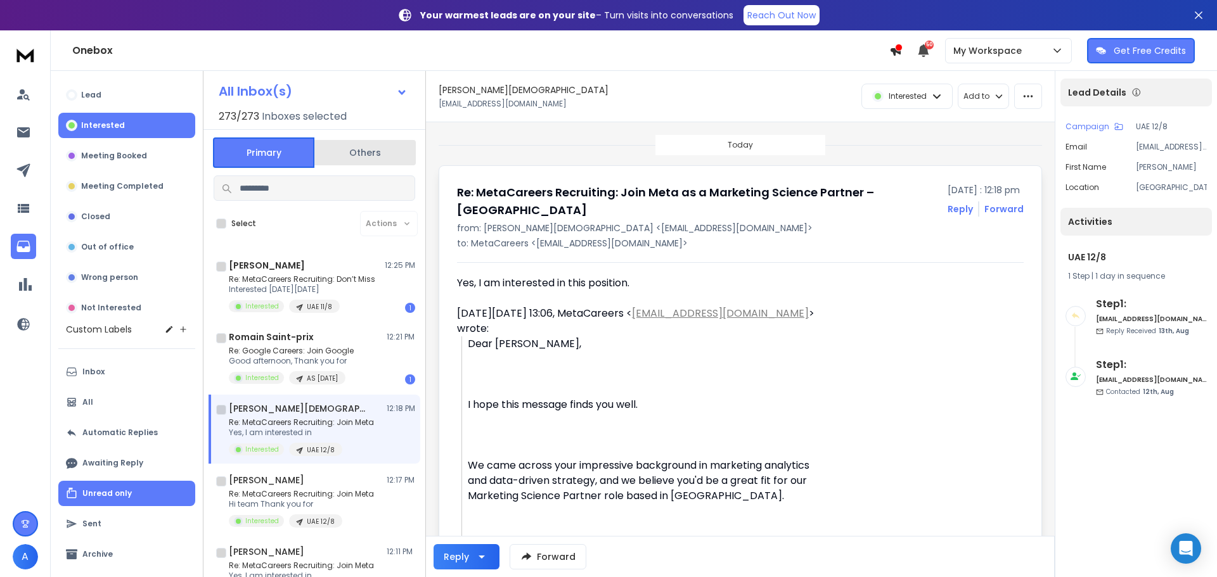
click at [529, 104] on p "shabeershas867@gmail.com" at bounding box center [503, 104] width 128 height 10
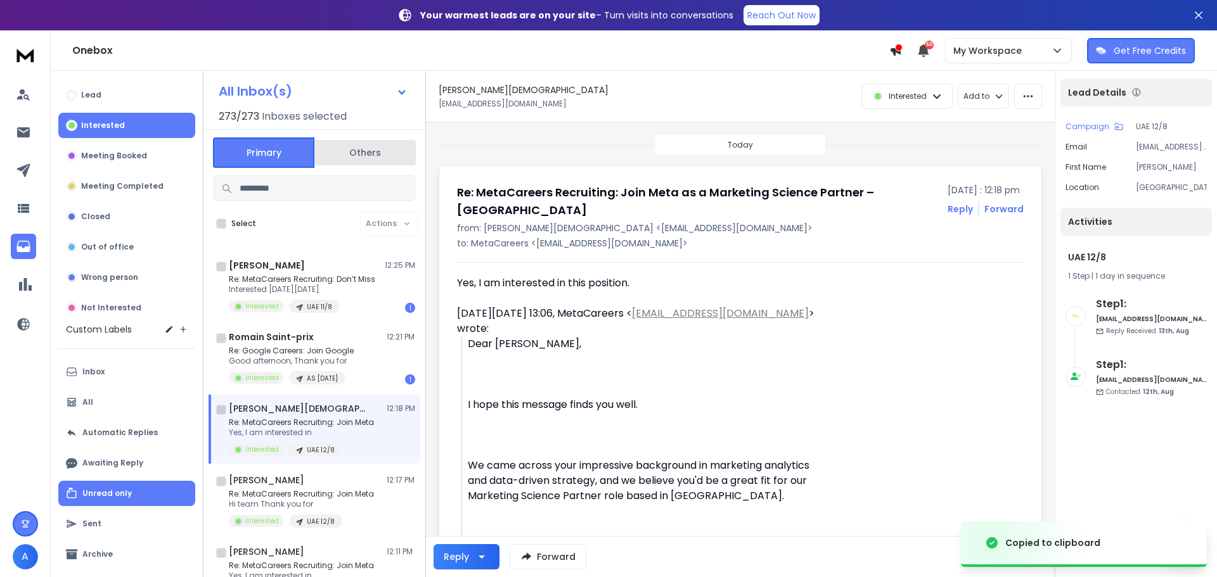
click at [544, 240] on p "to: MetaCareers <recruit@careersconnect-gateway.com>" at bounding box center [740, 243] width 567 height 13
drag, startPoint x: 544, startPoint y: 240, endPoint x: 698, endPoint y: 244, distance: 154.7
click at [698, 244] on p "to: MetaCareers <recruit@careersconnect-gateway.com>" at bounding box center [740, 243] width 567 height 13
click at [345, 377] on div "AS 12/8/2025" at bounding box center [317, 377] width 56 height 13
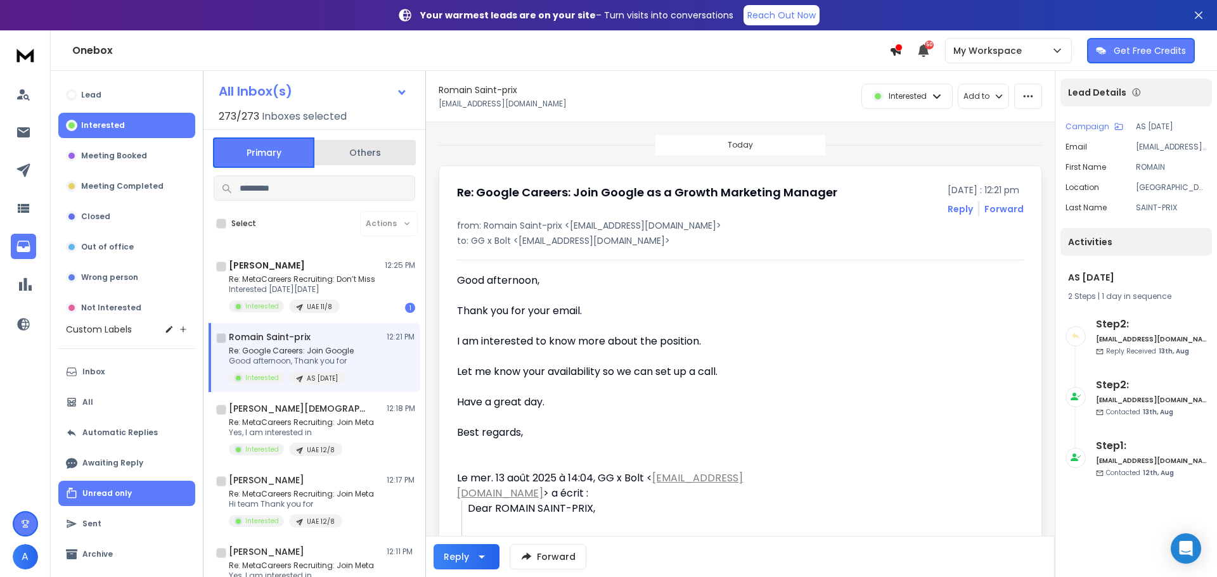
click at [520, 107] on p "saintprixromain@gmail.com" at bounding box center [503, 104] width 128 height 10
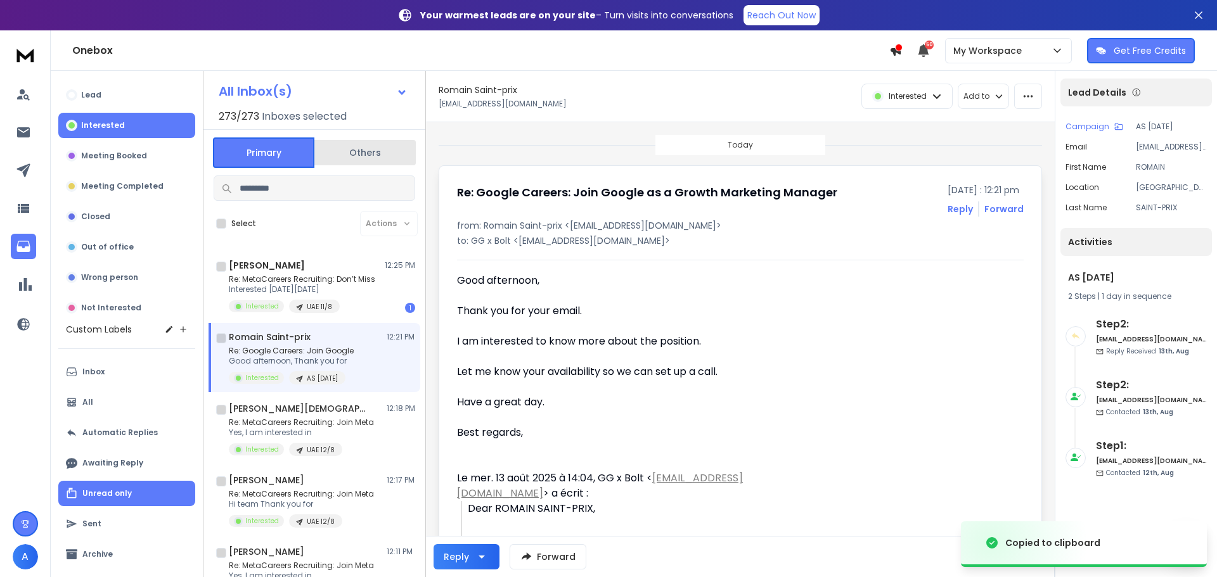
drag, startPoint x: 543, startPoint y: 248, endPoint x: 658, endPoint y: 241, distance: 114.9
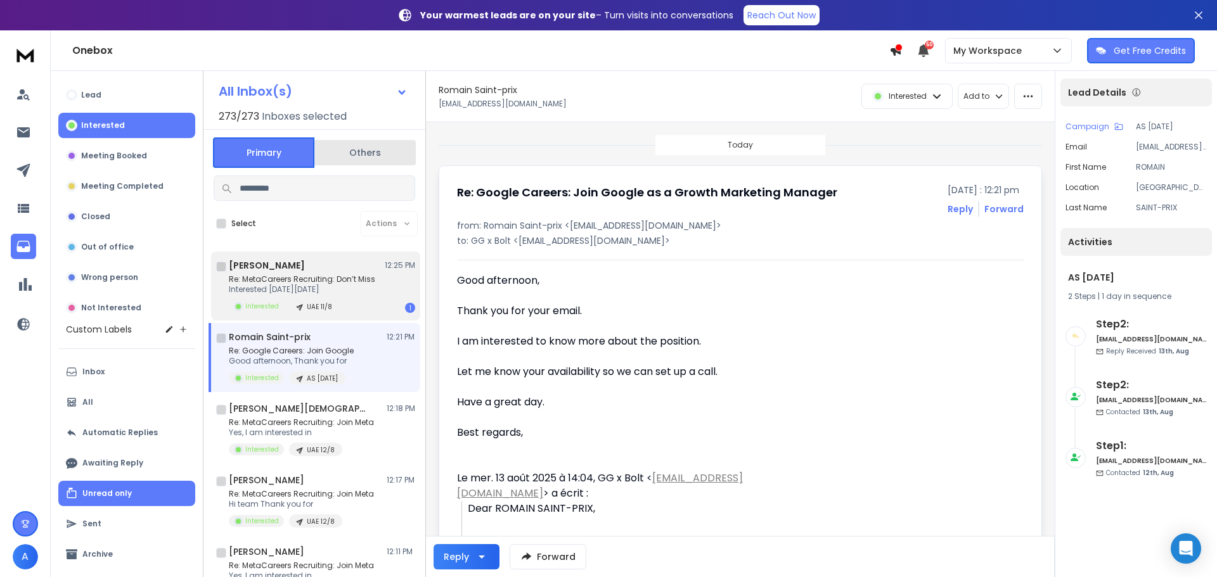
click at [349, 266] on div "Hassan Mansour 12:25 PM" at bounding box center [322, 265] width 186 height 13
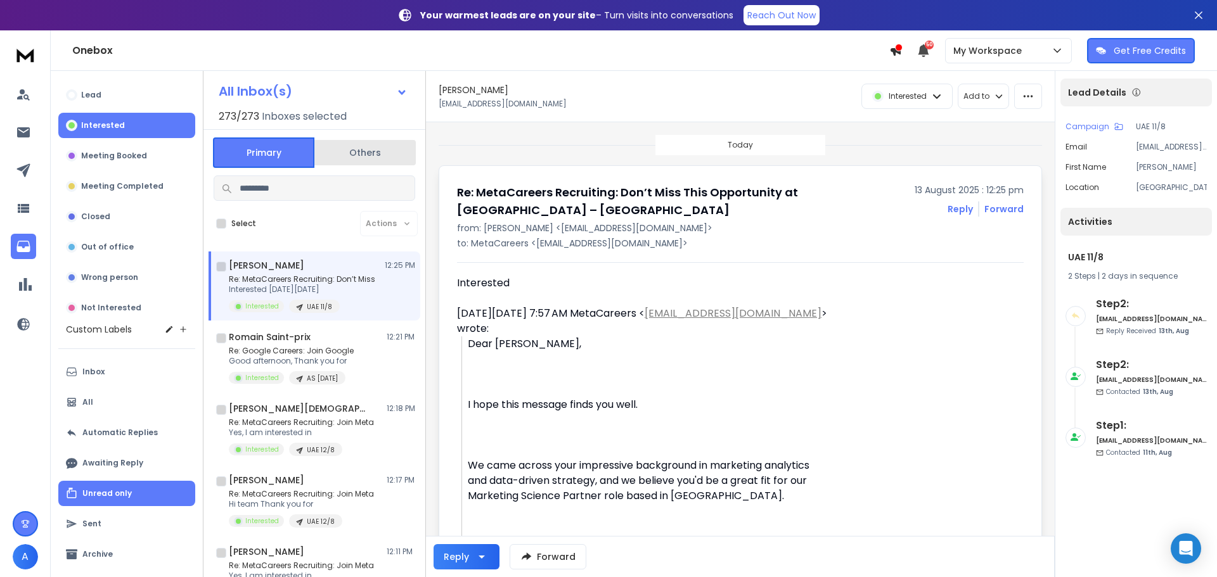
click at [524, 101] on p "hasanmans2000@gmail.com" at bounding box center [503, 104] width 128 height 10
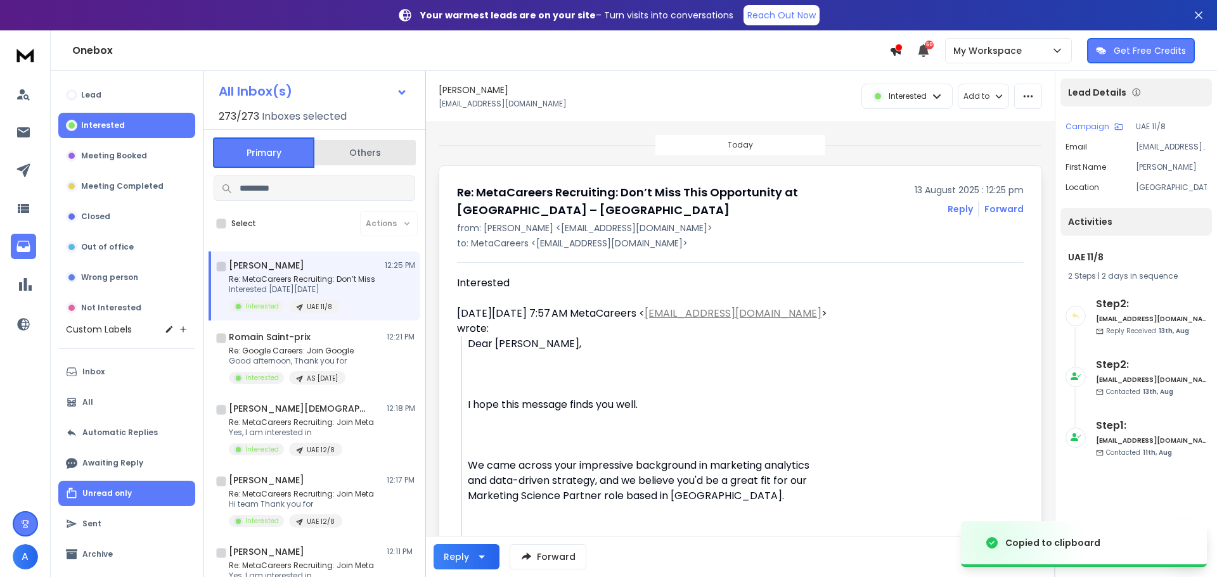
click at [549, 240] on p "to: MetaCareers <works@careersconnect-applynow.com>" at bounding box center [740, 243] width 567 height 13
drag, startPoint x: 549, startPoint y: 240, endPoint x: 695, endPoint y: 248, distance: 146.1
click at [695, 248] on p "to: MetaCareers <works@careersconnect-applynow.com>" at bounding box center [740, 243] width 567 height 13
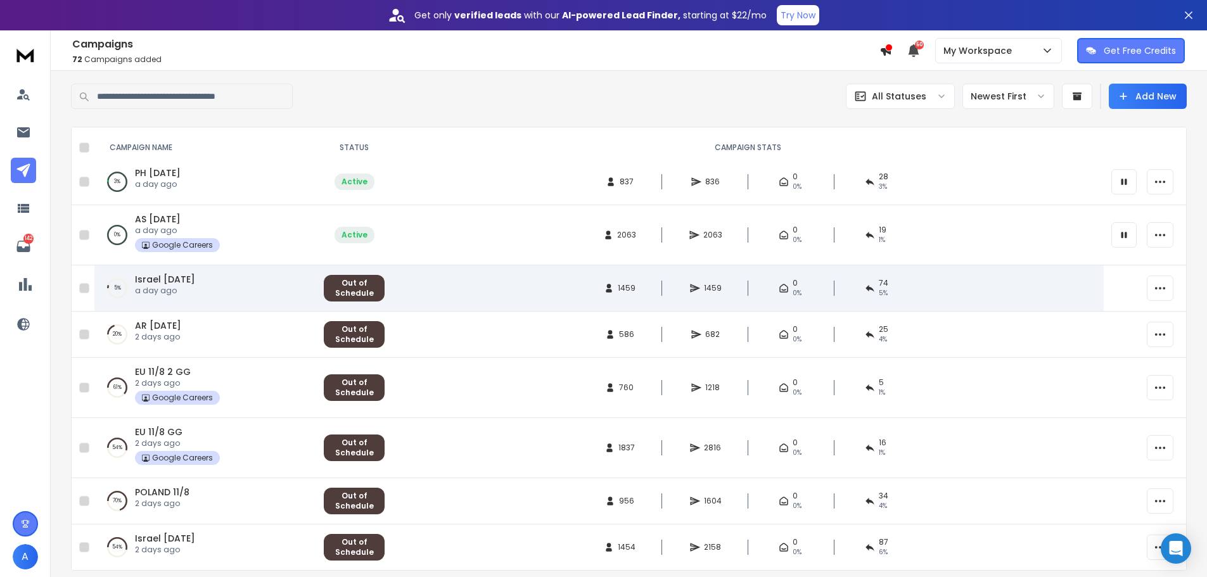
scroll to position [63, 0]
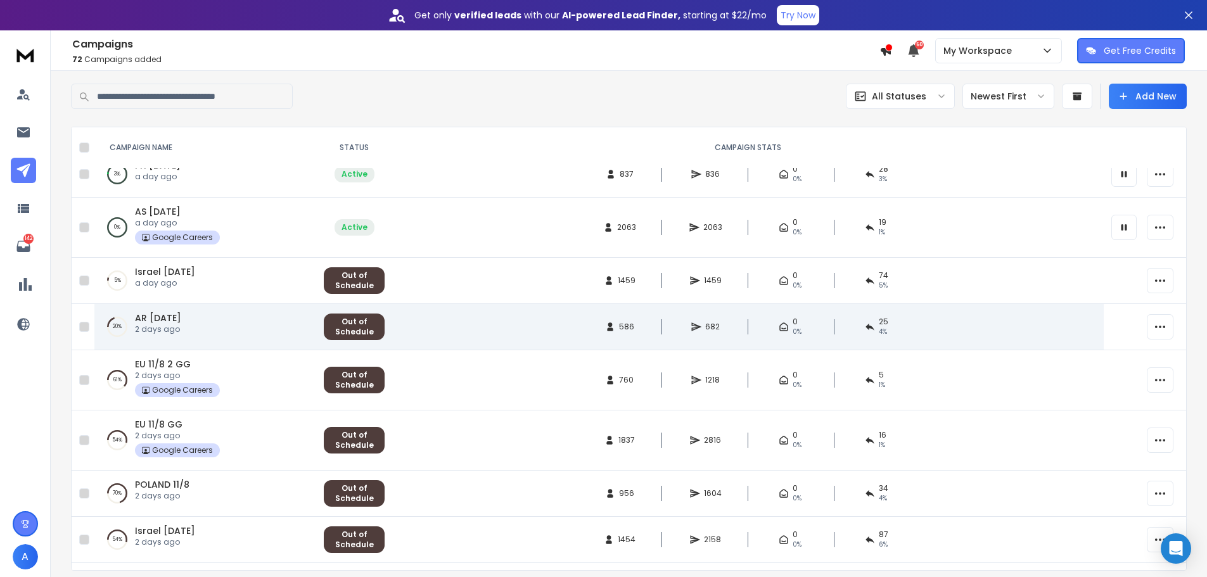
click at [498, 344] on td "586 682 0 0% 25 4 %" at bounding box center [748, 327] width 712 height 46
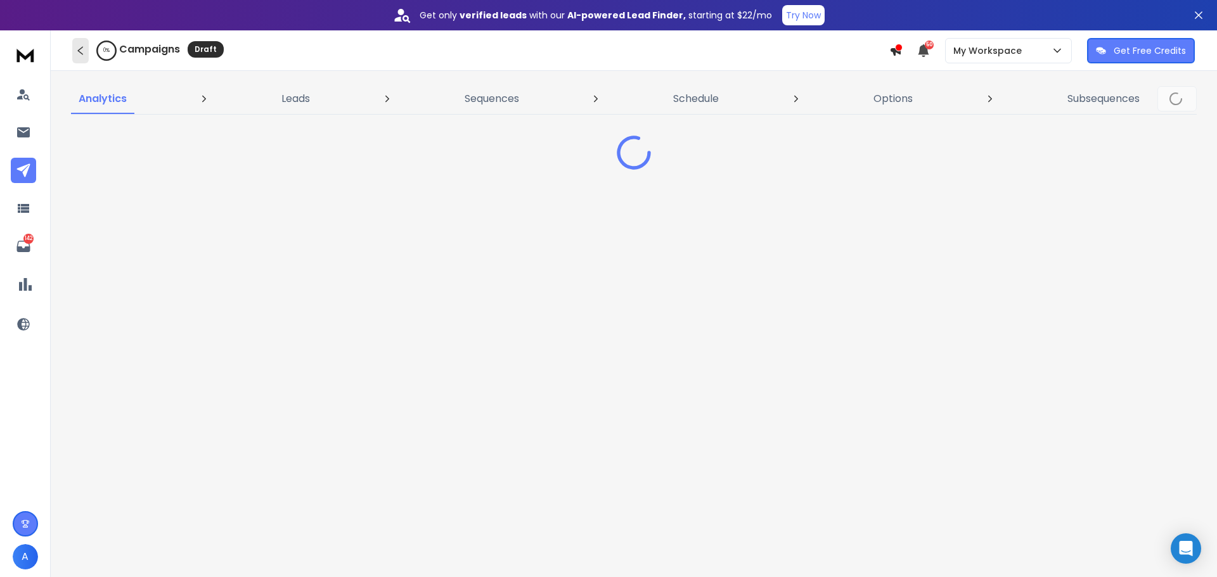
click at [77, 52] on icon at bounding box center [80, 50] width 11 height 11
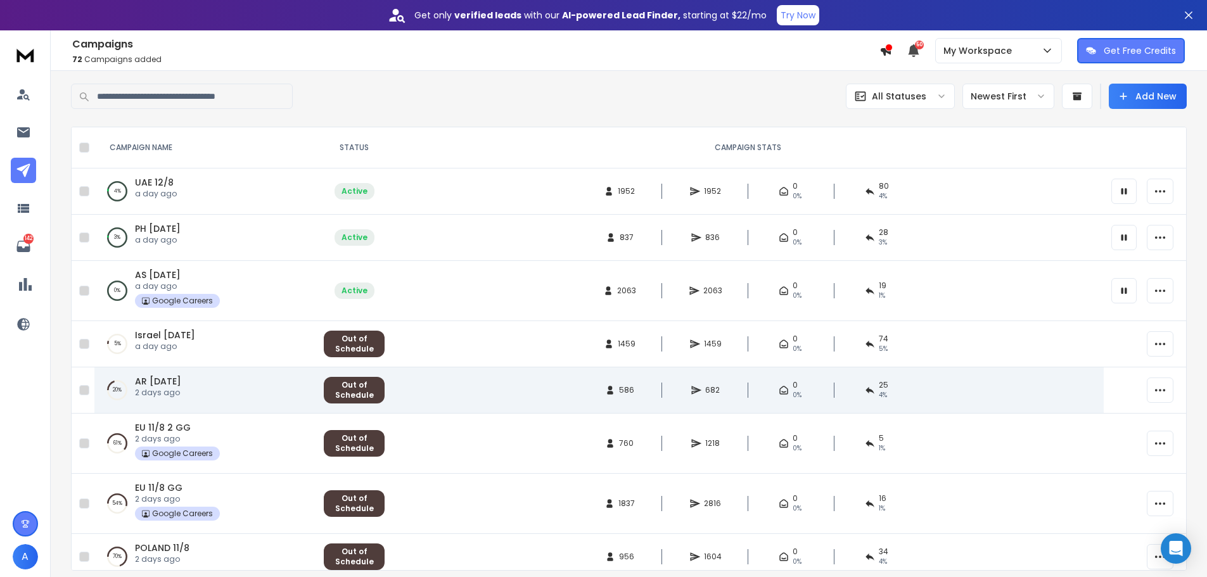
click at [264, 380] on div "20 % AR 11/8/2025 2 days ago" at bounding box center [205, 390] width 196 height 30
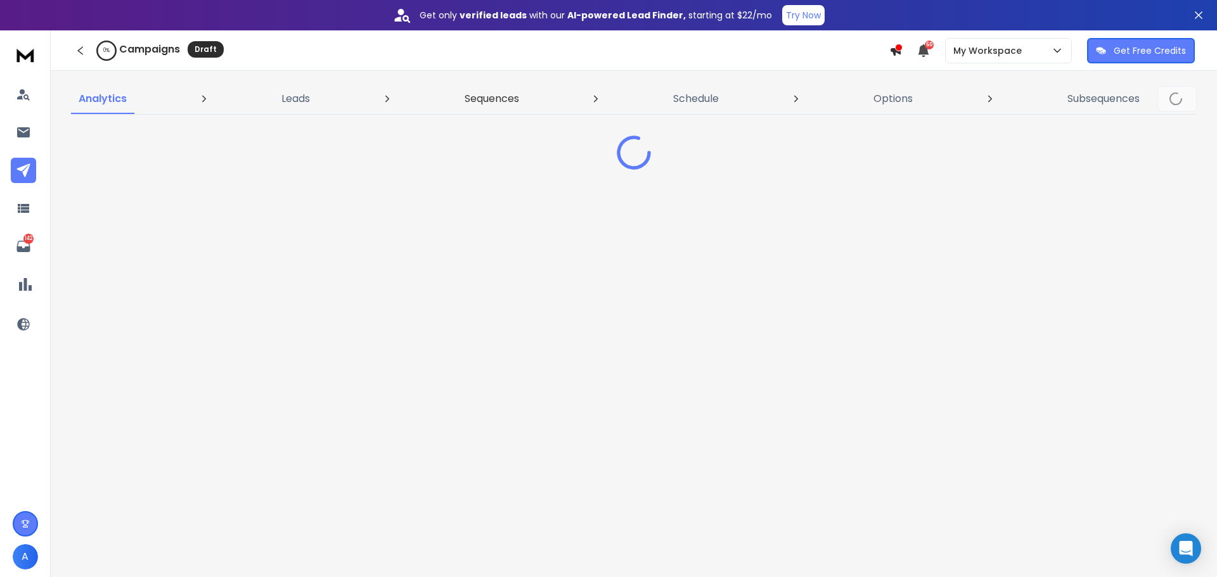
click at [482, 101] on p "Sequences" at bounding box center [492, 98] width 55 height 15
click at [688, 110] on link "Schedule" at bounding box center [690, 99] width 61 height 30
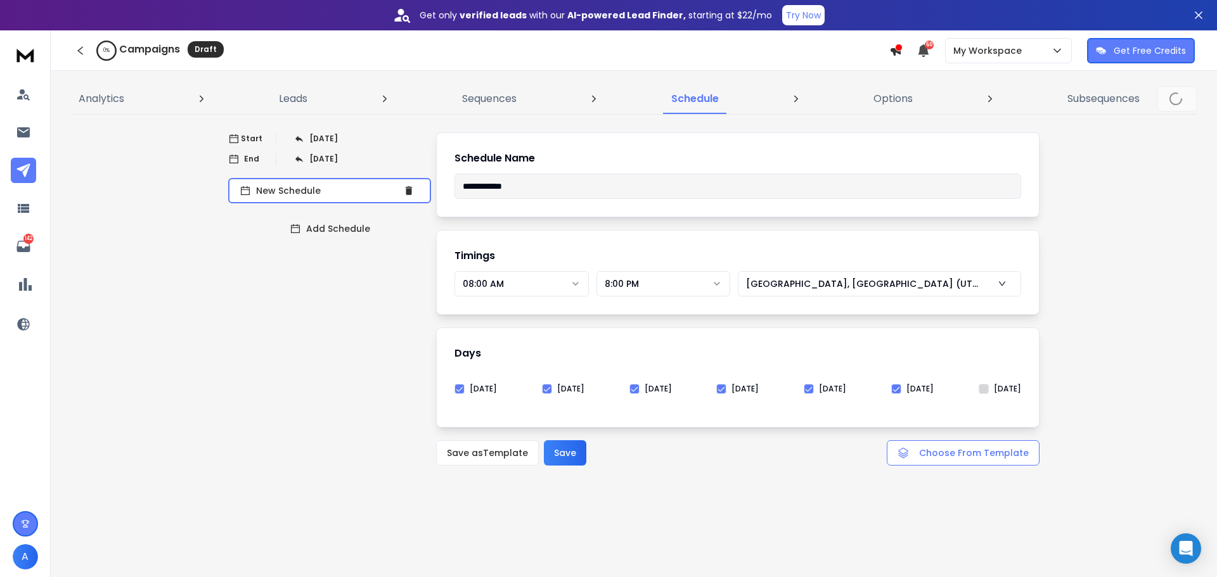
click at [306, 160] on div "End Tue Aug 12 2025" at bounding box center [329, 159] width 203 height 13
click at [299, 160] on icon at bounding box center [299, 159] width 8 height 6
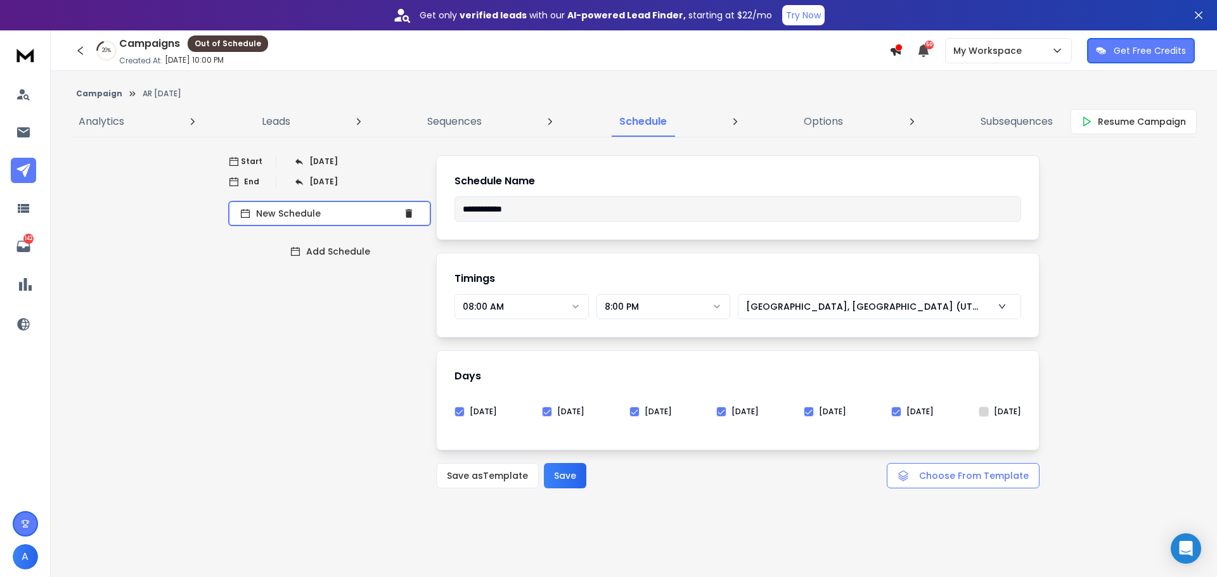
click at [560, 482] on button "Save" at bounding box center [565, 475] width 42 height 25
click at [80, 53] on icon at bounding box center [80, 50] width 11 height 11
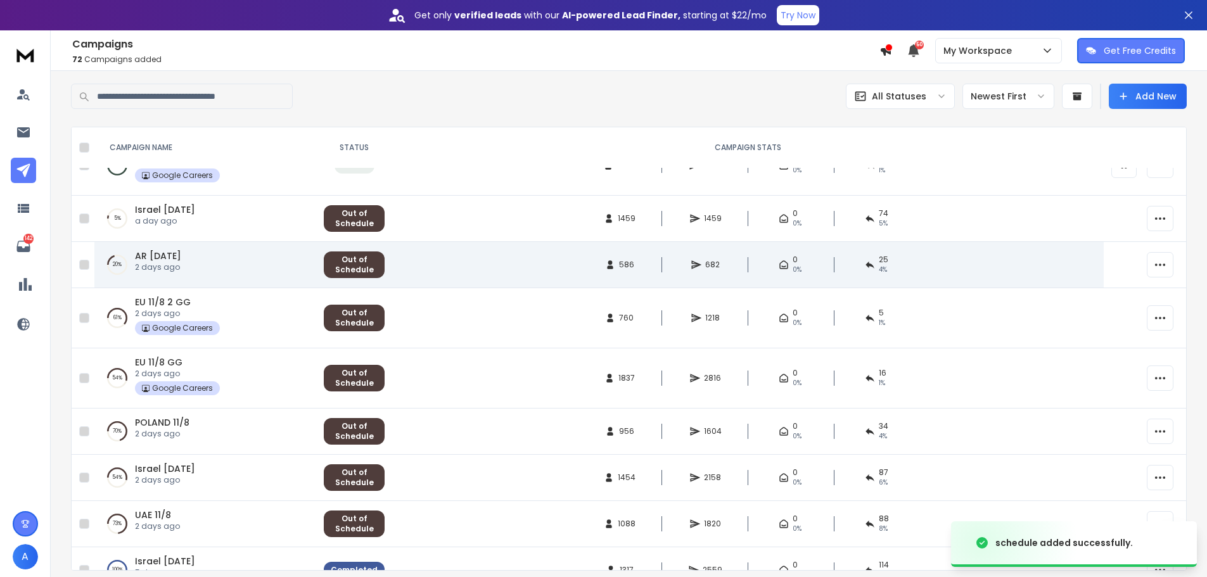
scroll to position [127, 0]
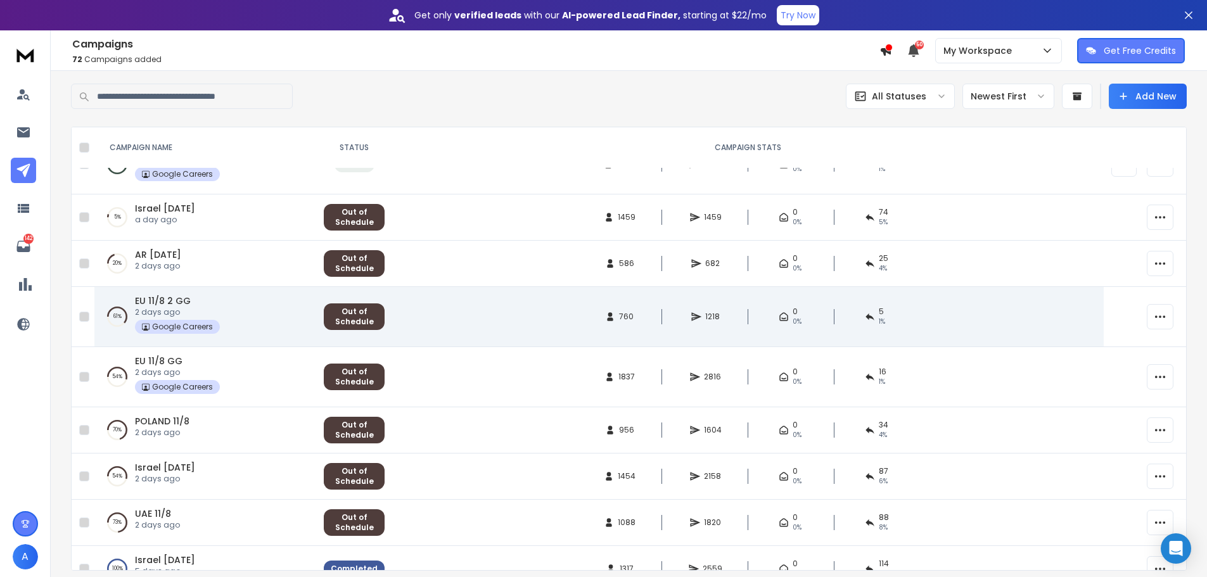
click at [417, 323] on div "760 1218 0 0% 5 1 %" at bounding box center [748, 317] width 697 height 20
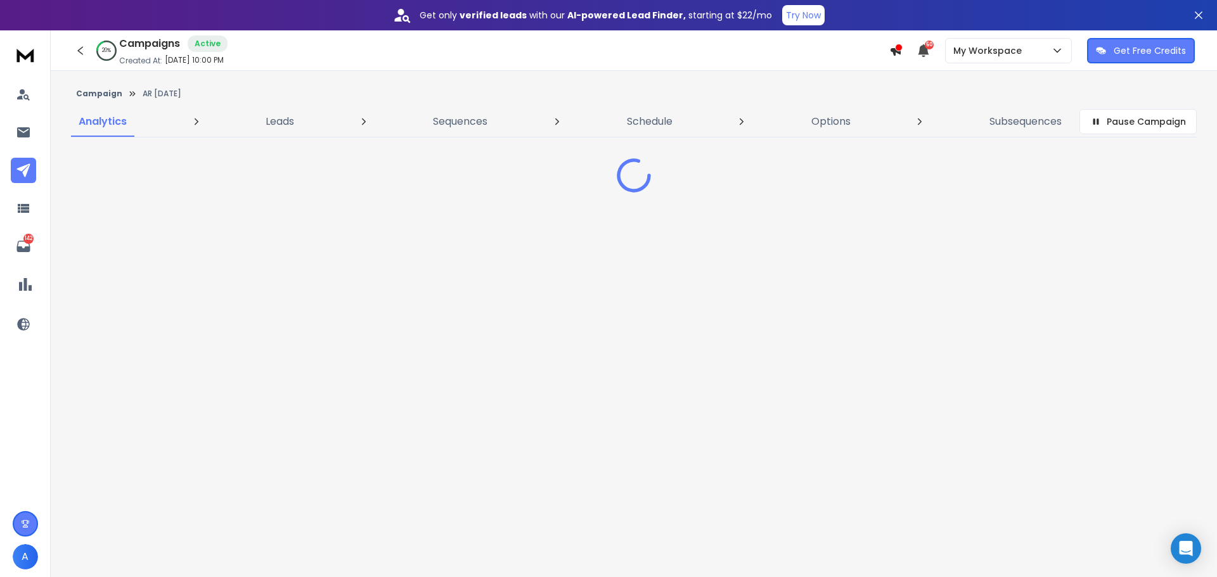
click at [601, 124] on div "Analytics Leads Sequences Schedule Options Subsequences" at bounding box center [570, 121] width 998 height 30
click at [616, 124] on div "Analytics Leads Sequences Schedule Options Subsequences" at bounding box center [570, 121] width 998 height 30
click at [620, 123] on link "Schedule" at bounding box center [649, 121] width 61 height 30
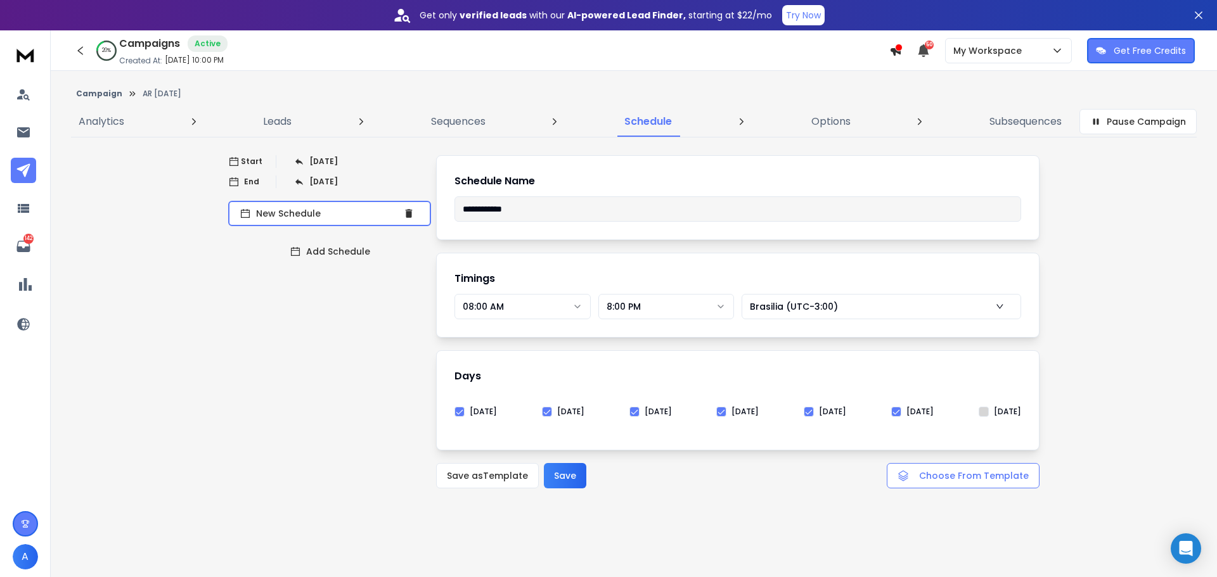
click at [296, 181] on icon at bounding box center [299, 182] width 10 height 10
click at [563, 472] on button "Save" at bounding box center [565, 475] width 42 height 25
click at [87, 47] on button at bounding box center [80, 50] width 16 height 25
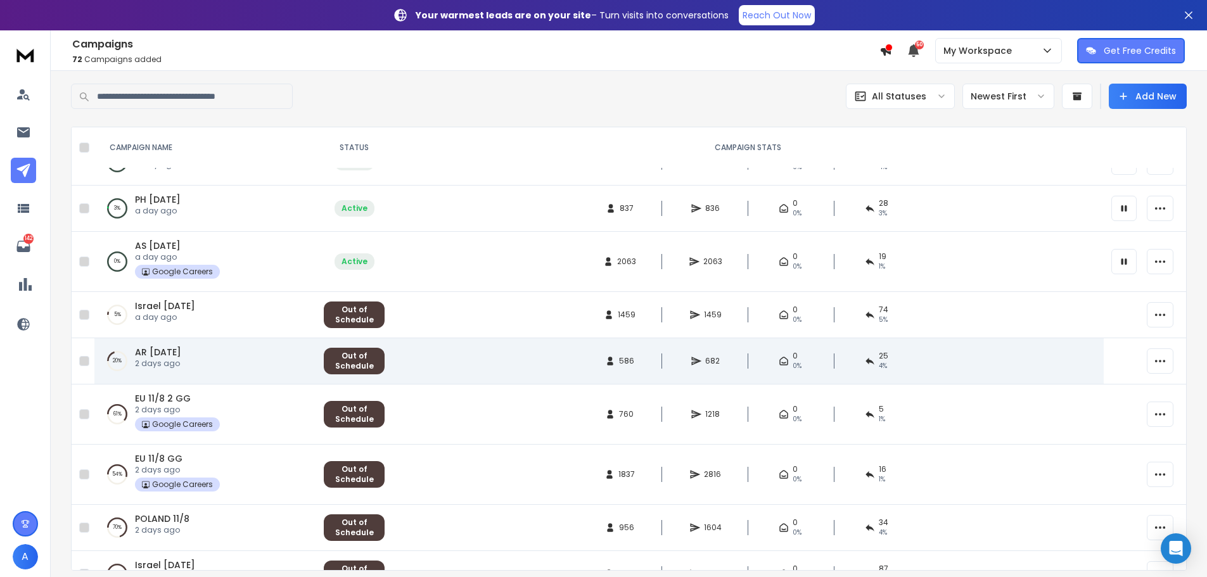
scroll to position [127, 0]
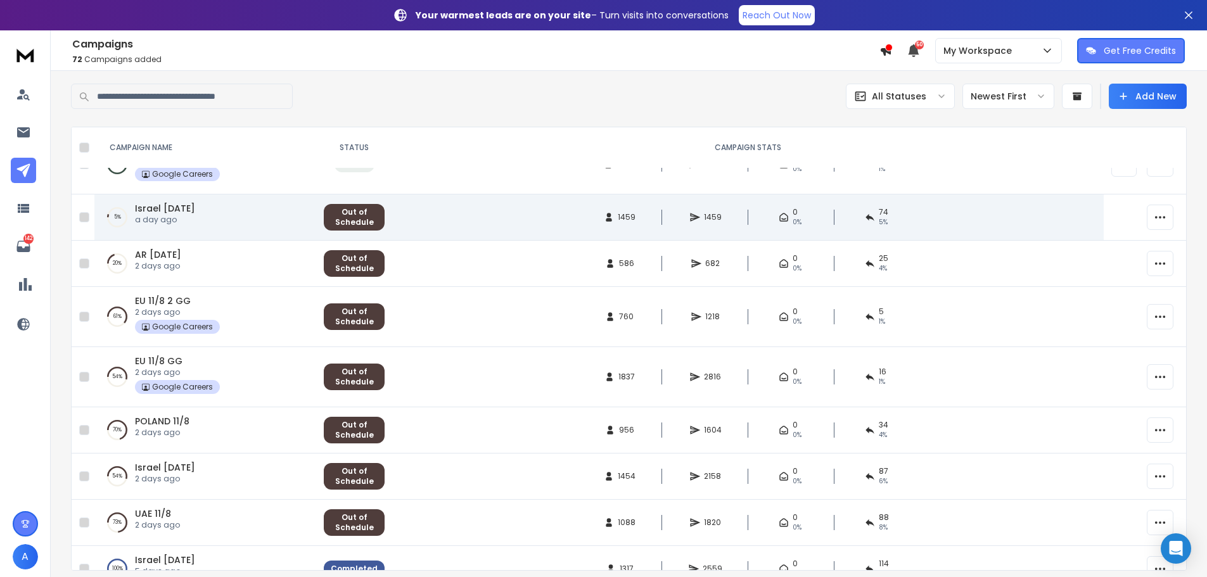
click at [472, 199] on td "1459 1459 0 0% 74 5 %" at bounding box center [748, 218] width 712 height 46
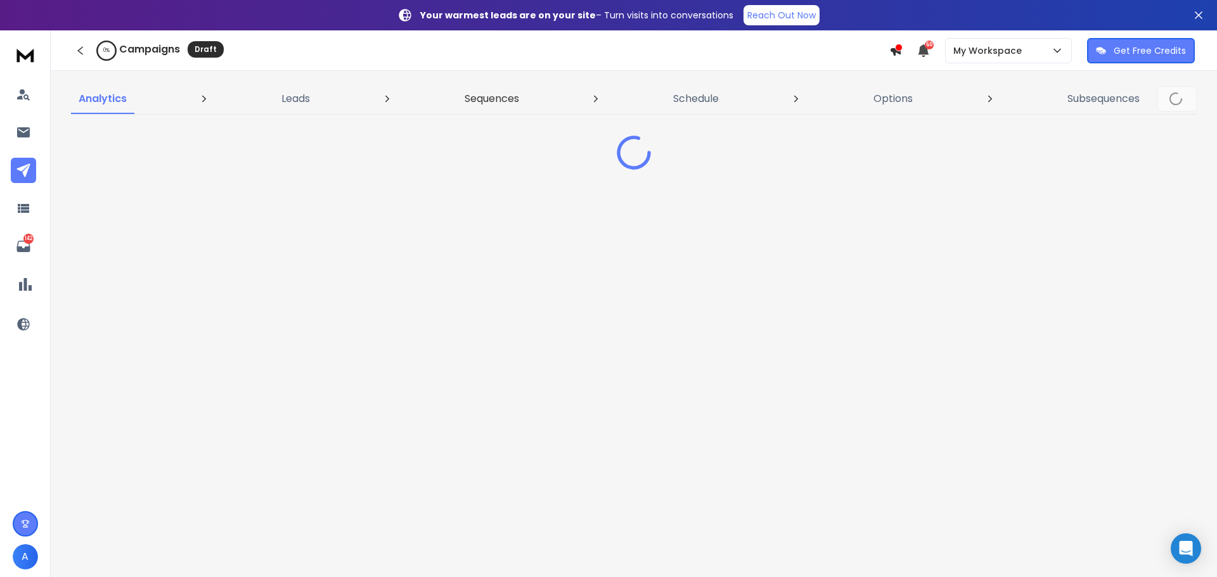
click at [512, 94] on p "Sequences" at bounding box center [492, 98] width 55 height 15
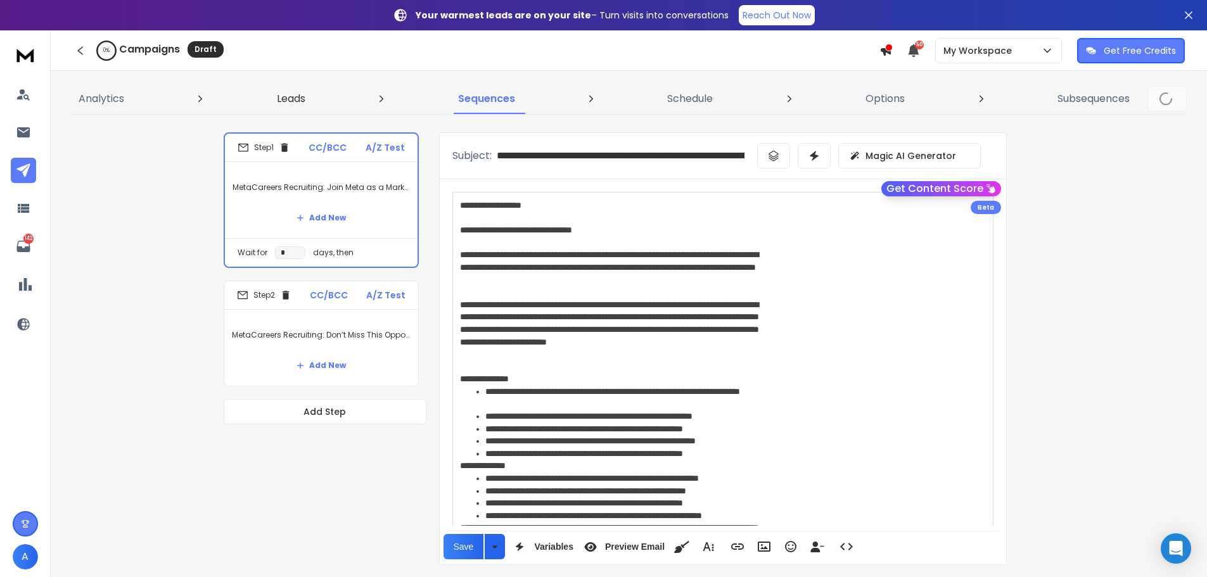
click at [312, 93] on link "Leads" at bounding box center [291, 99] width 44 height 30
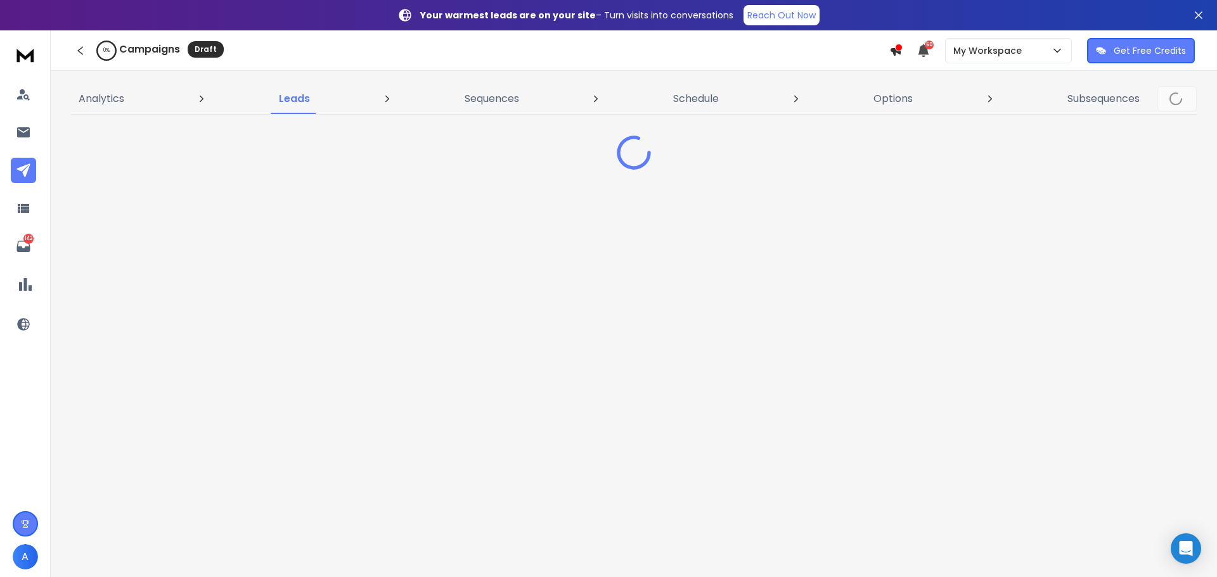
click at [655, 91] on div "Analytics Leads Sequences Schedule Options Subsequences" at bounding box center [609, 99] width 1076 height 30
click at [671, 95] on link "Schedule" at bounding box center [696, 99] width 61 height 30
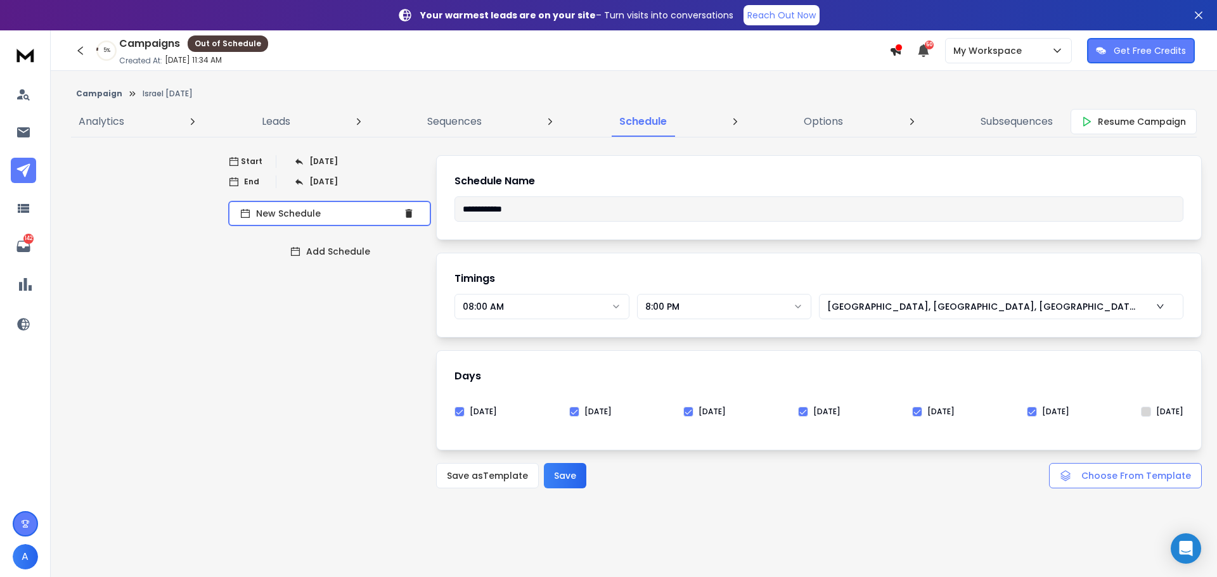
click at [326, 158] on p "[DATE]" at bounding box center [323, 162] width 29 height 10
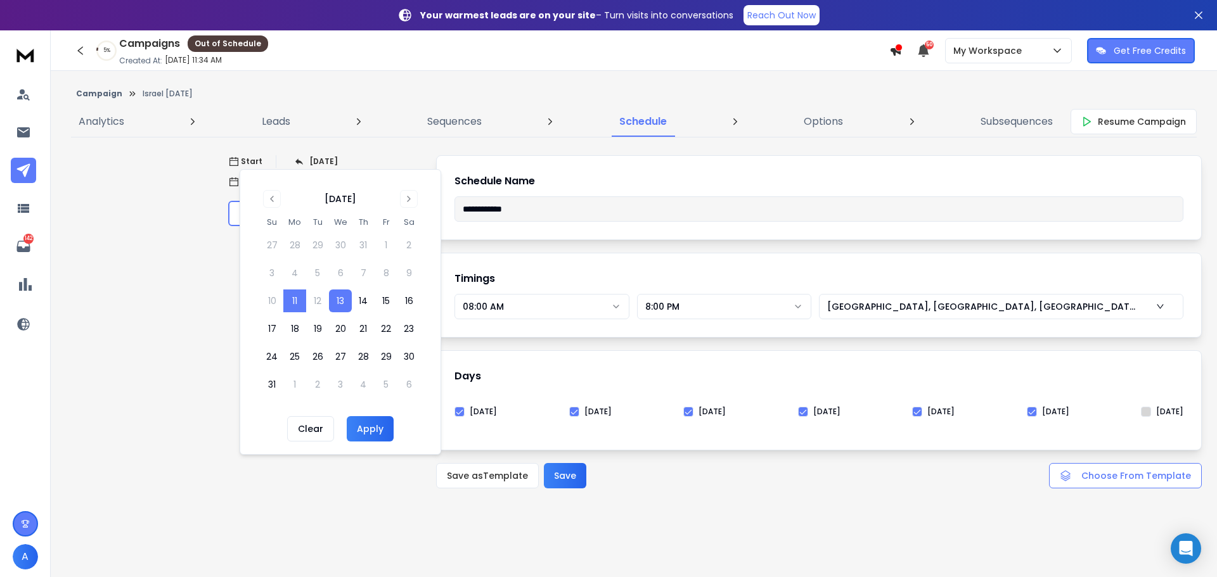
click at [319, 149] on div "**********" at bounding box center [634, 289] width 1126 height 410
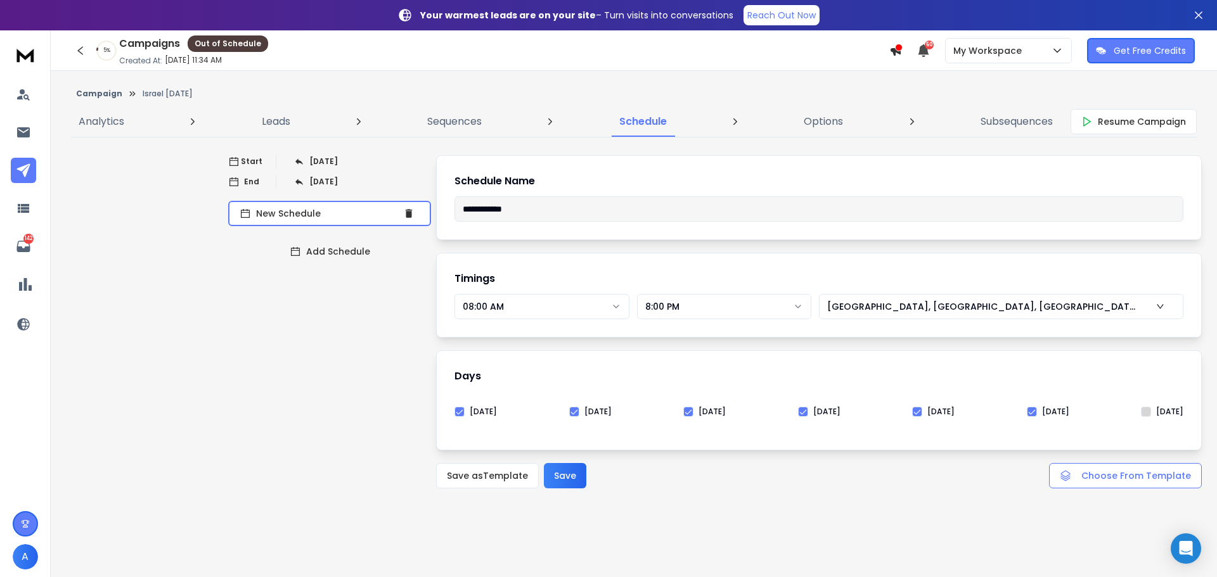
click at [328, 183] on p "[DATE]" at bounding box center [323, 182] width 29 height 10
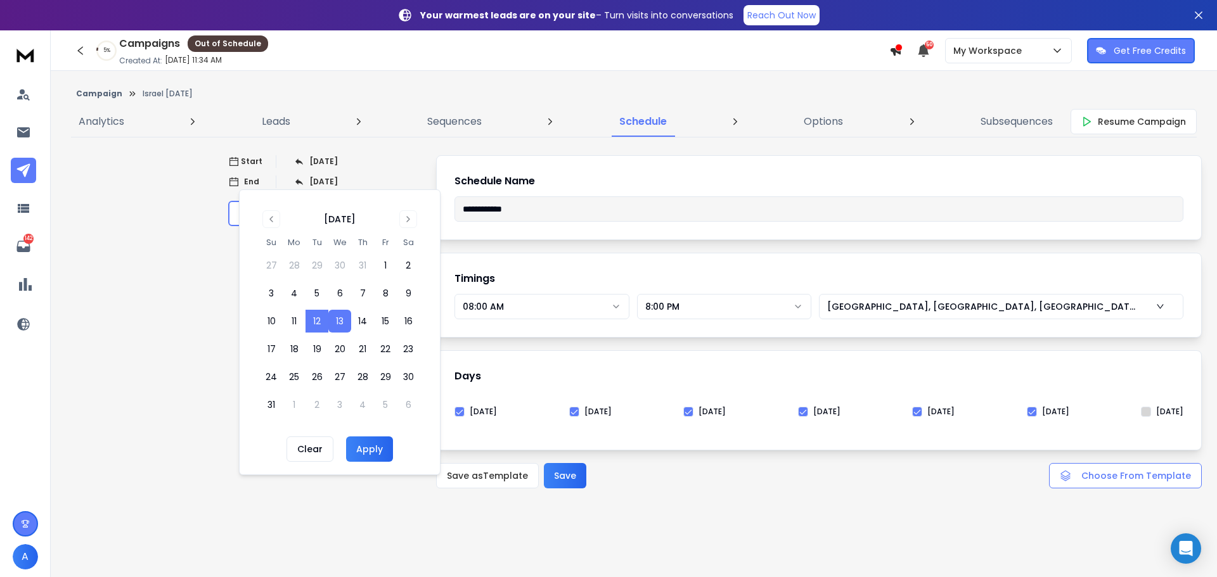
click at [333, 321] on button "13" at bounding box center [339, 321] width 23 height 23
click at [377, 456] on button "Apply" at bounding box center [369, 449] width 47 height 25
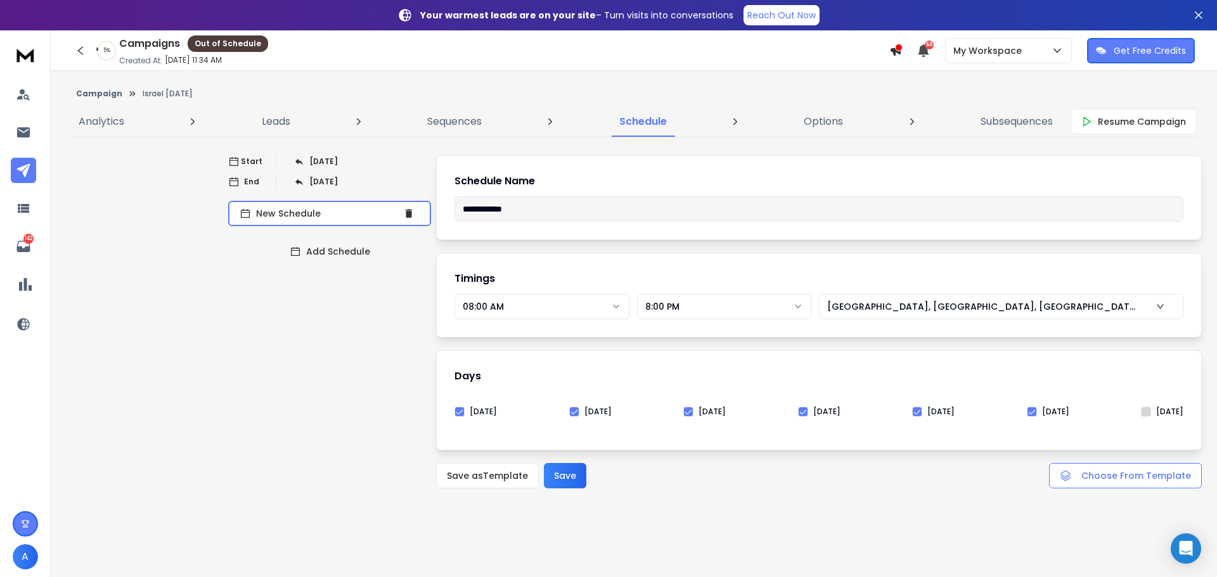
click at [562, 480] on button "Save" at bounding box center [565, 475] width 42 height 25
click at [834, 120] on p "Options" at bounding box center [823, 121] width 39 height 15
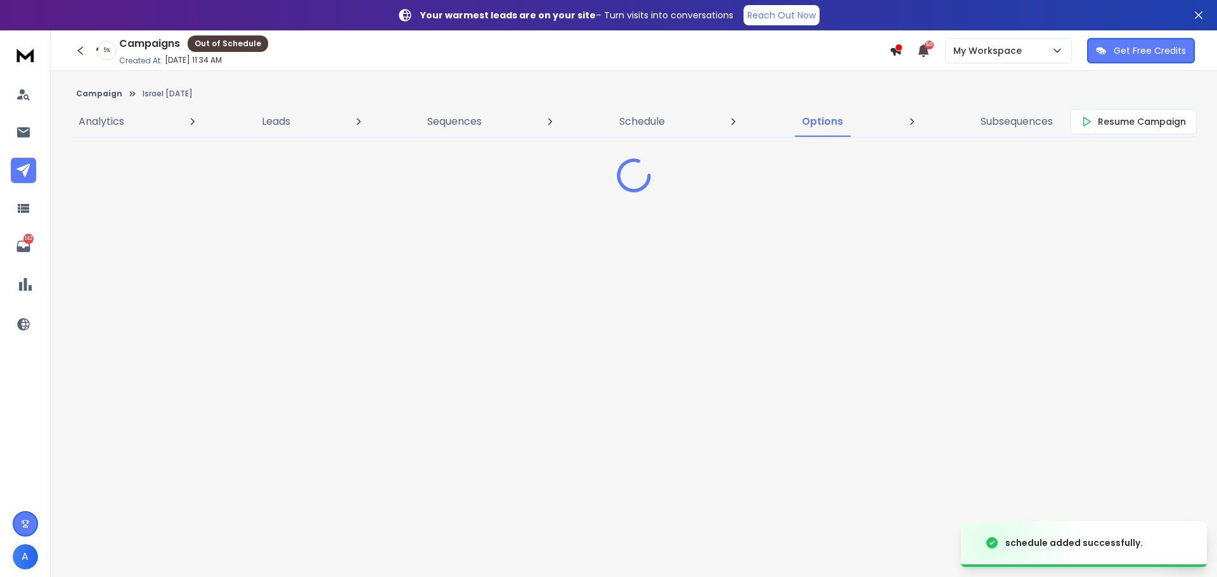
select select "*"
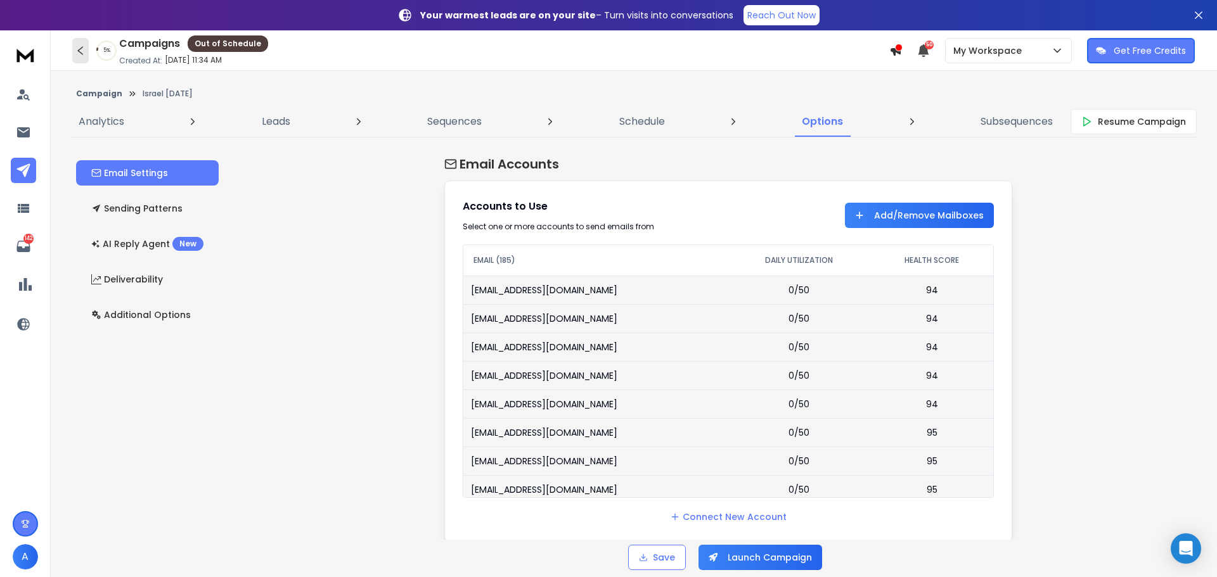
click at [79, 48] on icon at bounding box center [80, 50] width 11 height 11
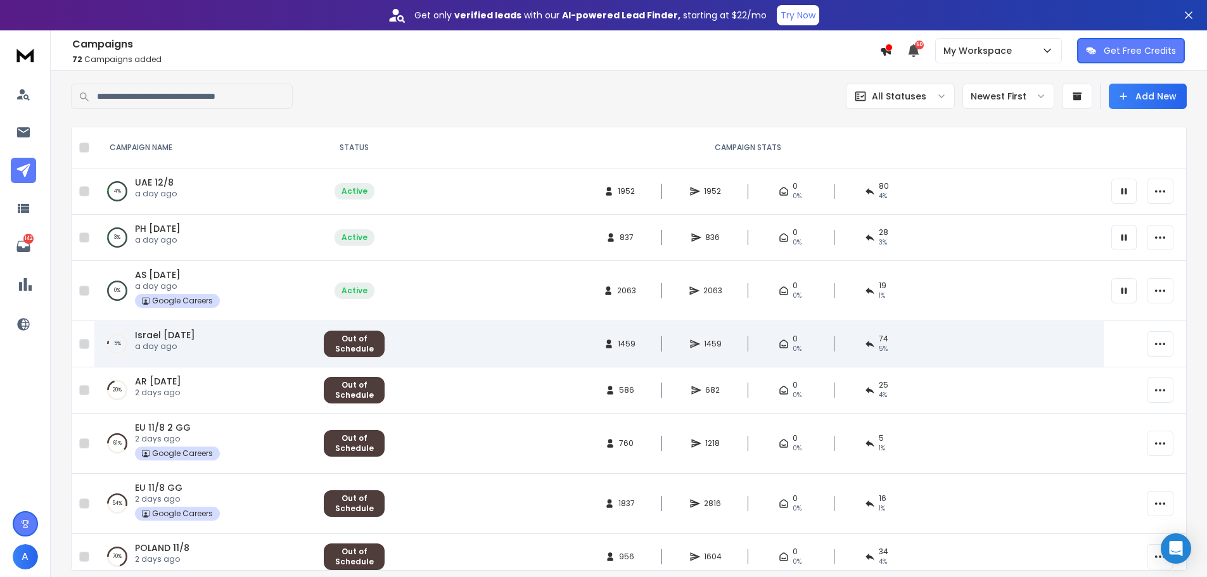
click at [435, 352] on div "1459 1459 0 0% 74 5 %" at bounding box center [748, 344] width 697 height 20
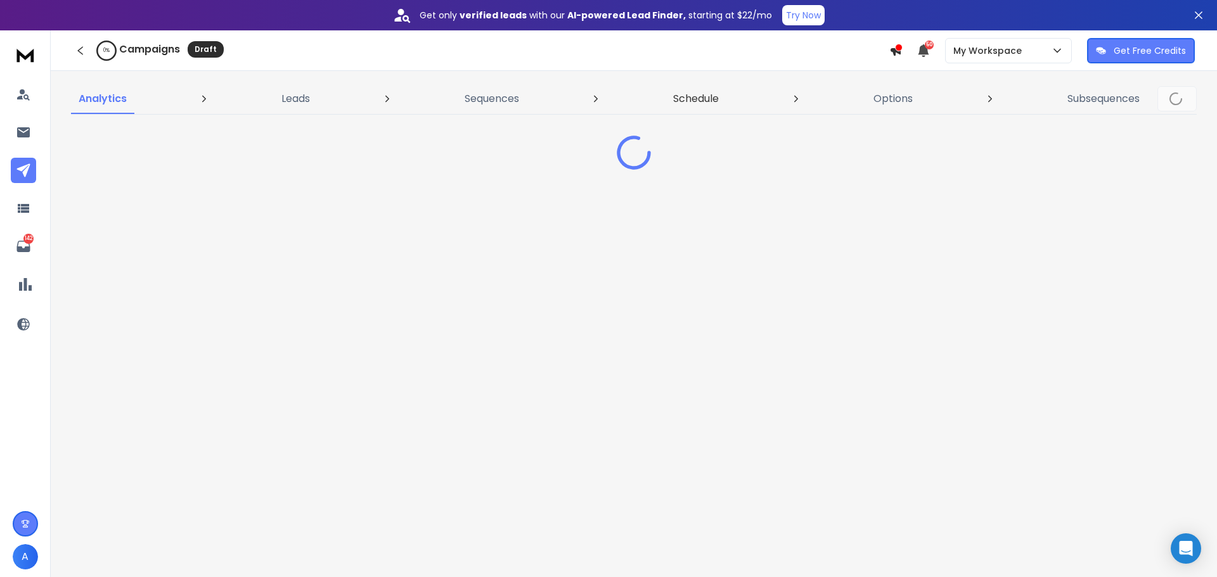
click at [704, 93] on p "Schedule" at bounding box center [696, 98] width 46 height 15
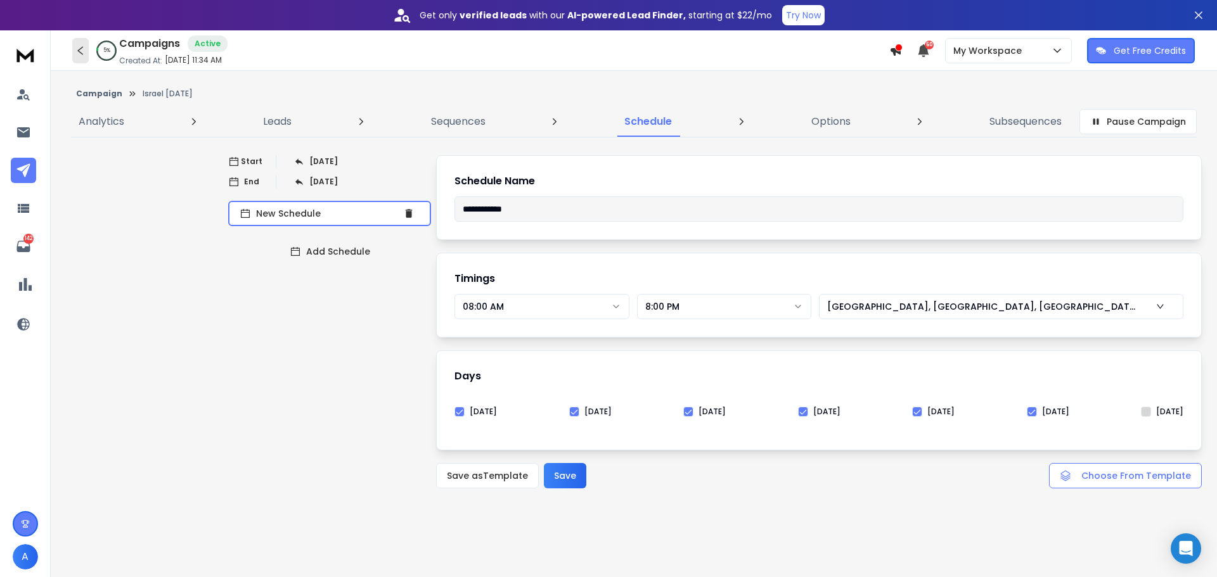
click at [80, 50] on icon at bounding box center [80, 50] width 11 height 11
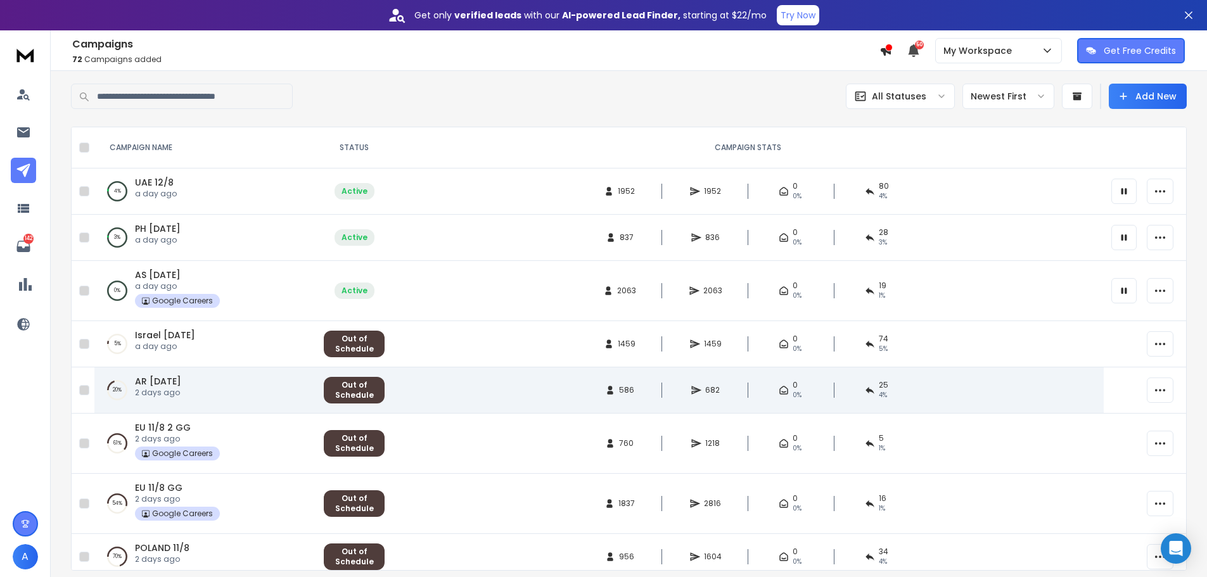
click at [474, 391] on div "586 682 0 0% 25 4 %" at bounding box center [748, 390] width 697 height 20
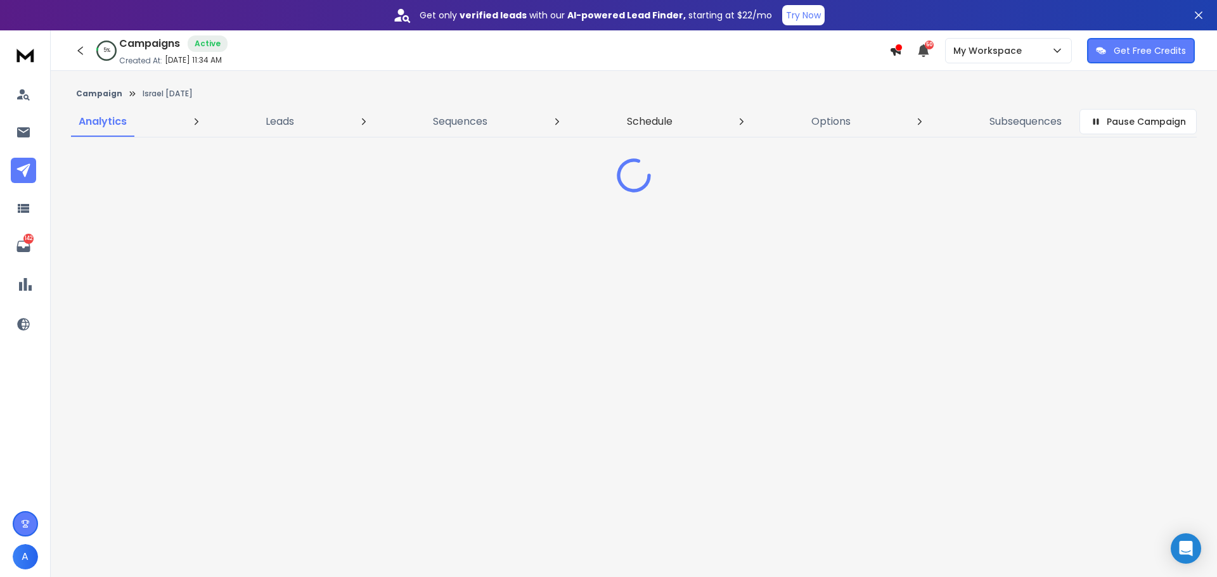
click at [624, 122] on link "Schedule" at bounding box center [649, 121] width 61 height 30
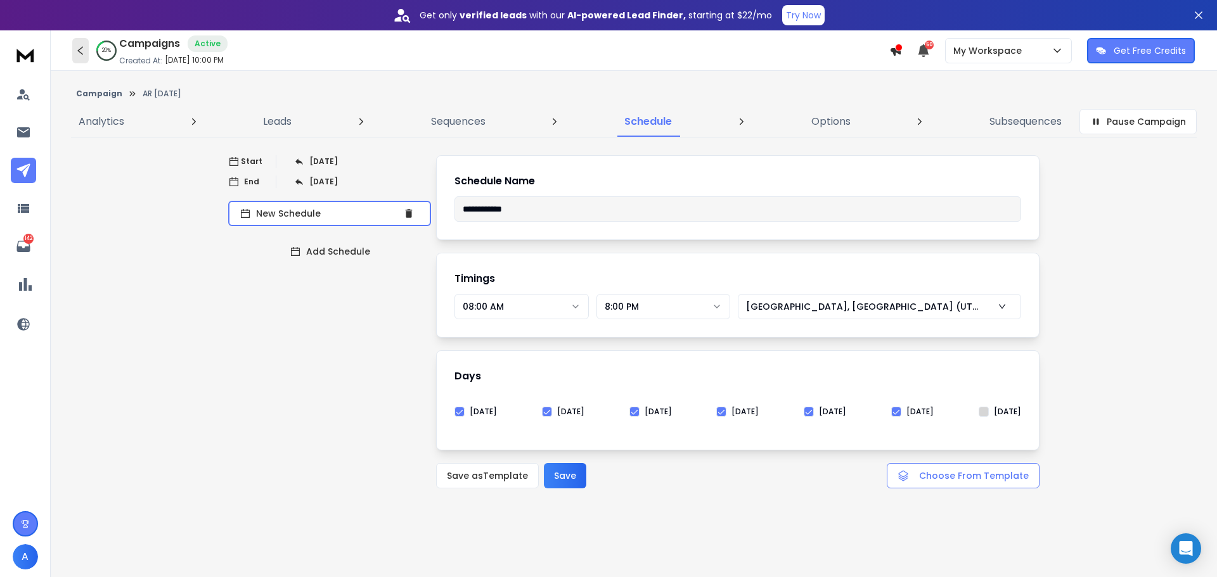
click at [80, 50] on icon at bounding box center [80, 50] width 11 height 11
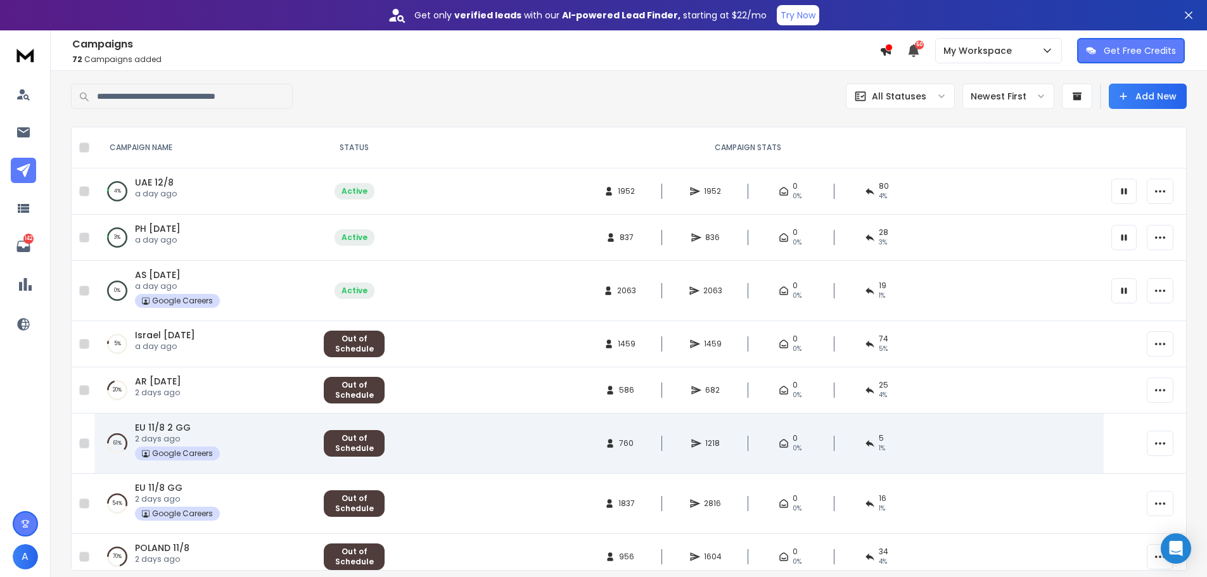
click at [406, 444] on div "760 1218 0 0% 5 1 %" at bounding box center [748, 444] width 697 height 20
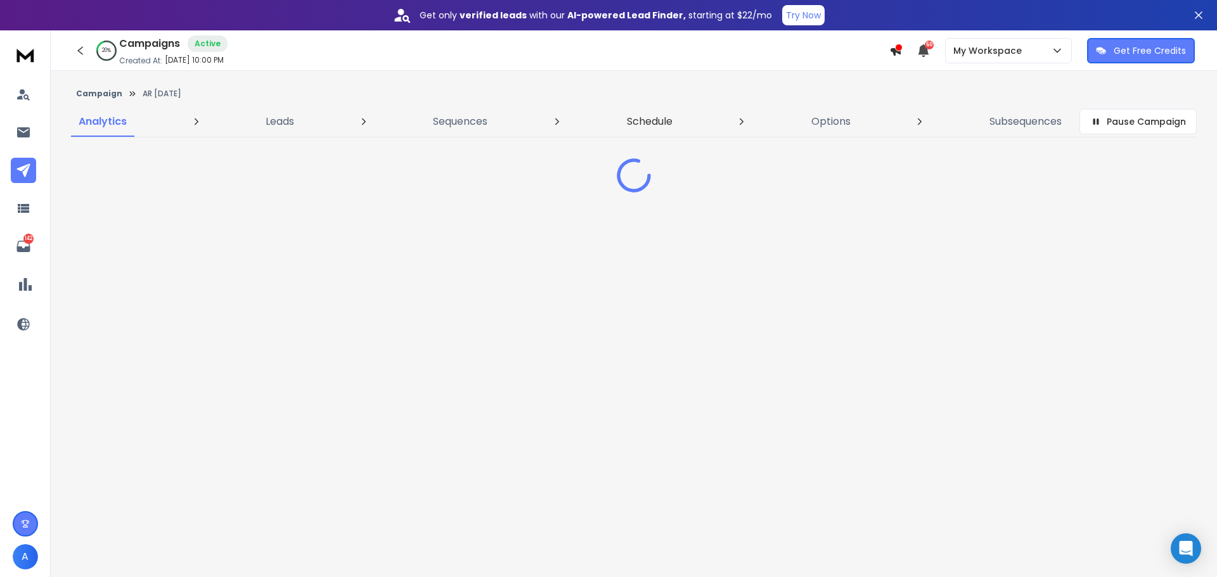
click at [643, 120] on p "Schedule" at bounding box center [650, 121] width 46 height 15
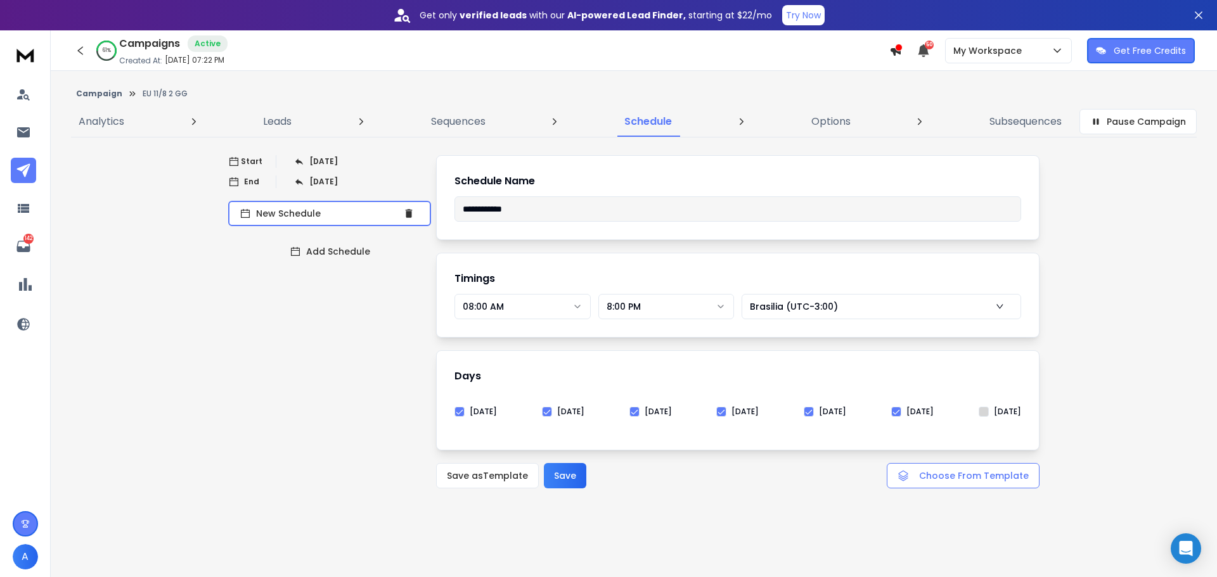
click at [329, 176] on div "End Thu Aug 14 2025" at bounding box center [329, 182] width 203 height 13
click at [73, 51] on button at bounding box center [80, 50] width 16 height 25
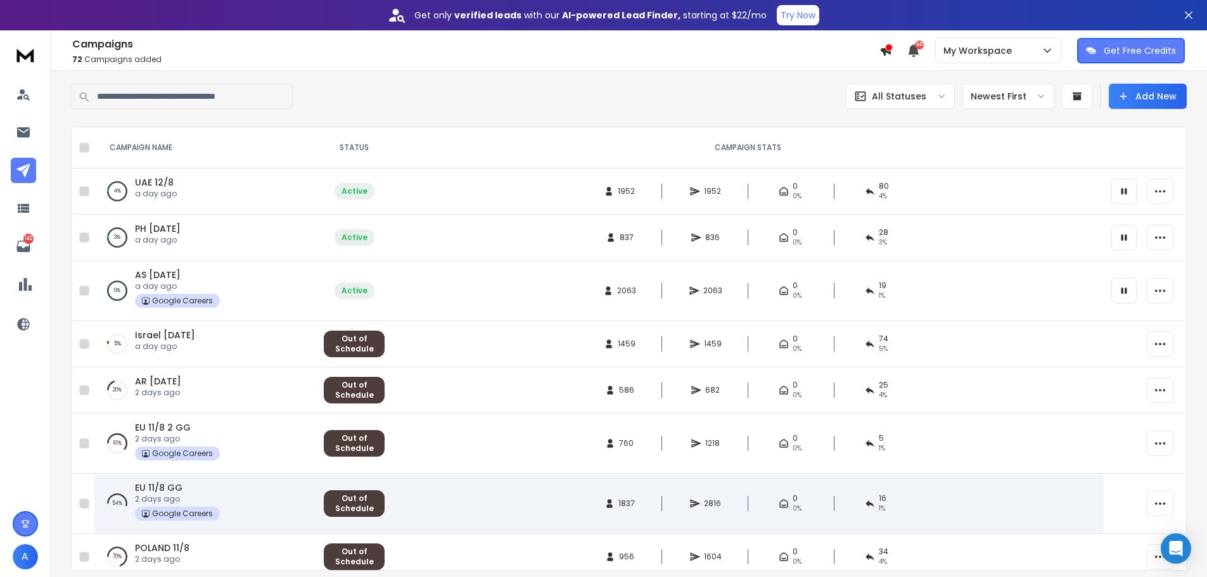
click at [432, 494] on div "1837 2816 0 0% 16 1 %" at bounding box center [748, 504] width 697 height 20
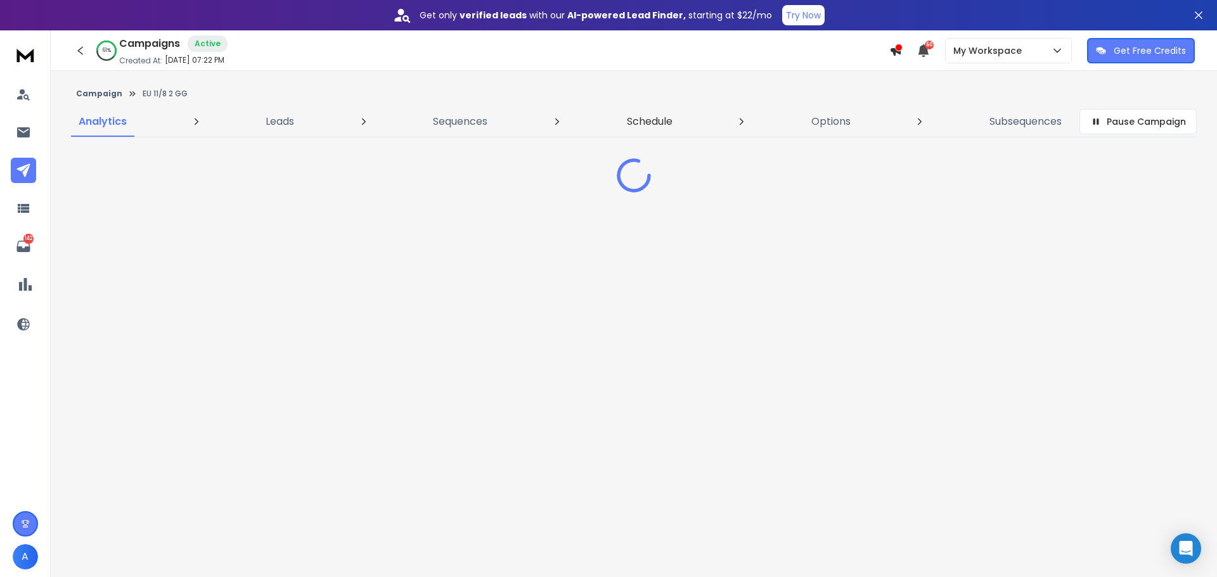
click at [675, 123] on link "Schedule" at bounding box center [649, 121] width 61 height 30
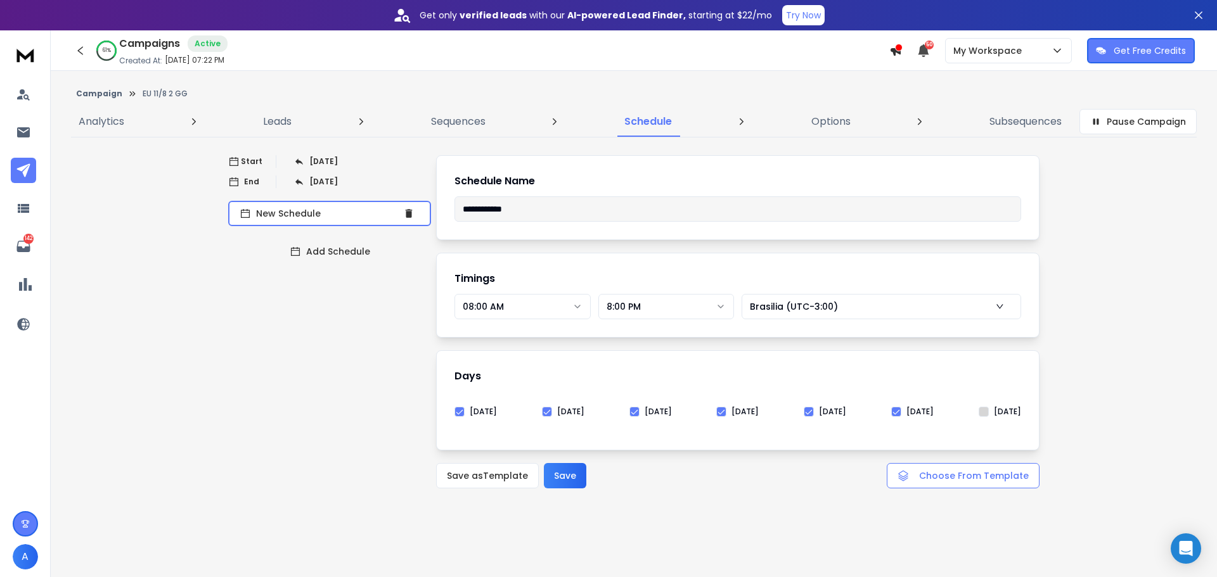
click at [319, 179] on p "Tue Aug 12 2025" at bounding box center [323, 182] width 29 height 10
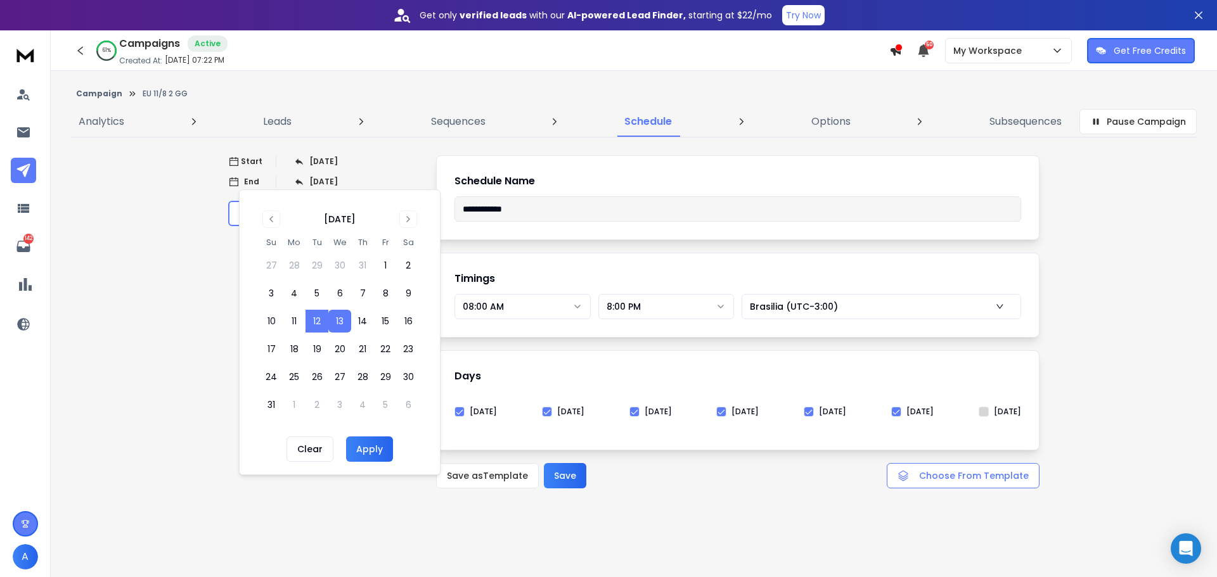
click at [335, 327] on button "13" at bounding box center [339, 321] width 23 height 23
click at [560, 480] on button "Save" at bounding box center [565, 475] width 42 height 25
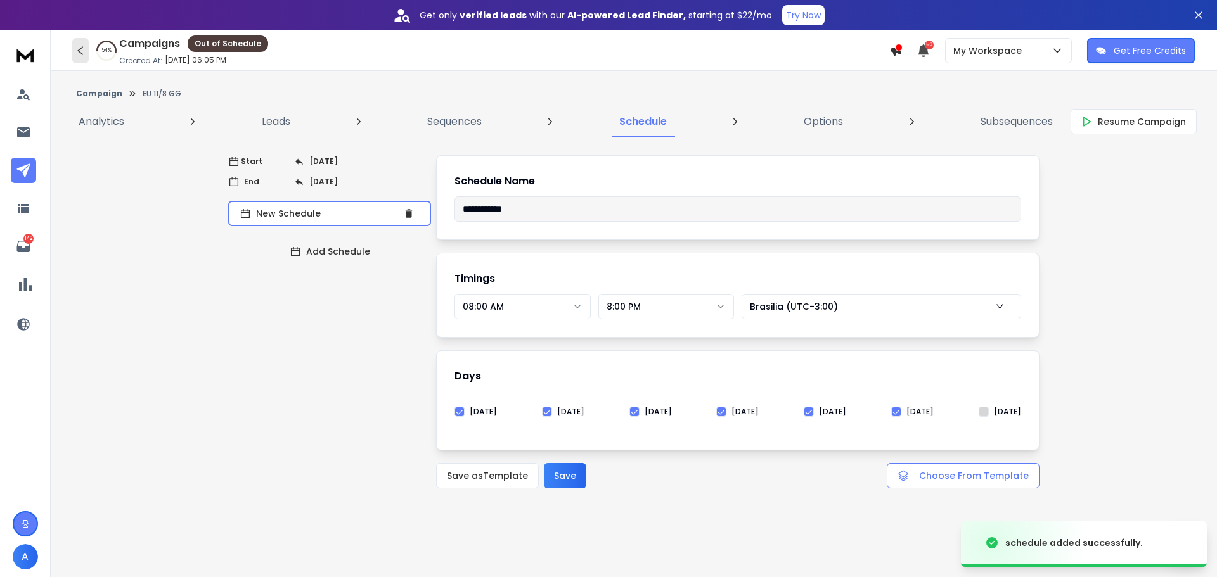
click at [78, 42] on button at bounding box center [80, 50] width 16 height 25
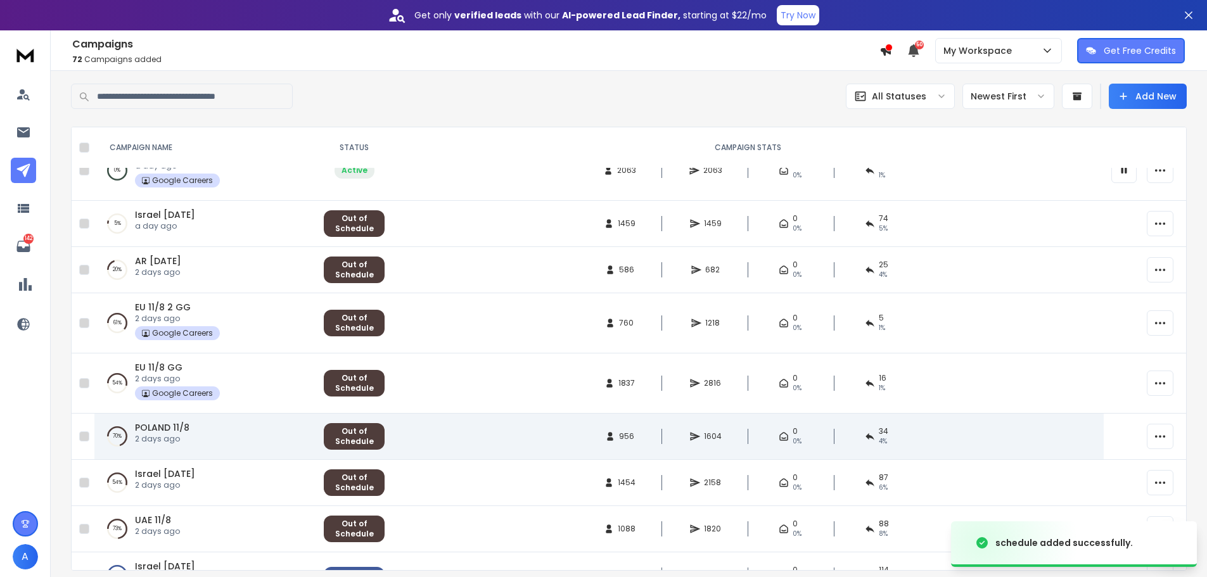
scroll to position [127, 0]
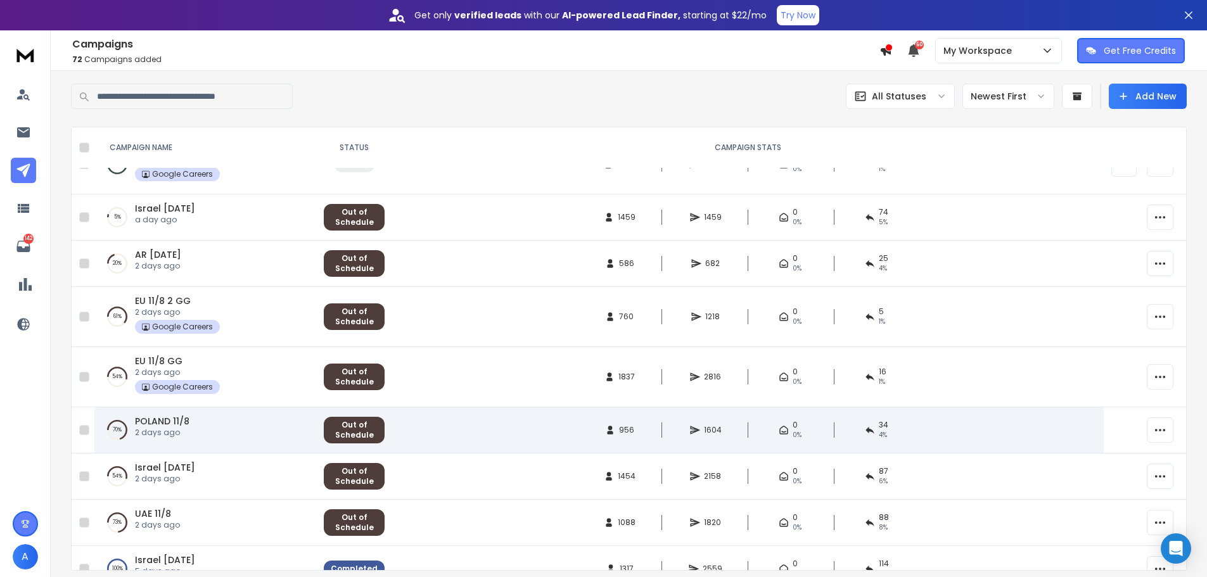
click at [478, 425] on div "956 1604 0 0% 34 4 %" at bounding box center [748, 430] width 697 height 20
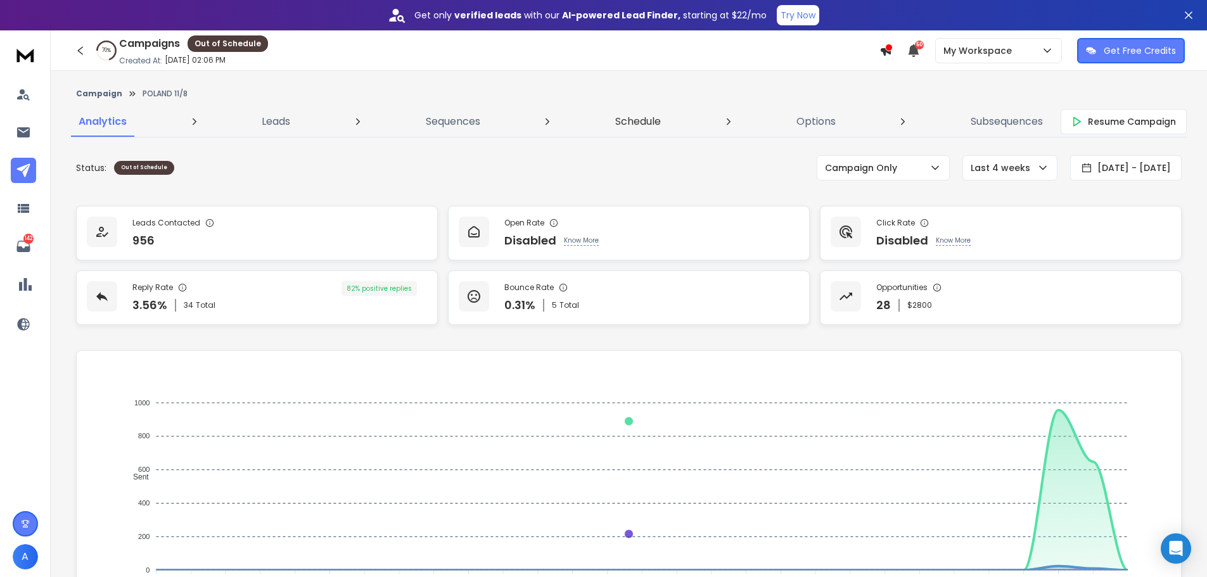
click at [611, 118] on link "Schedule" at bounding box center [638, 121] width 61 height 30
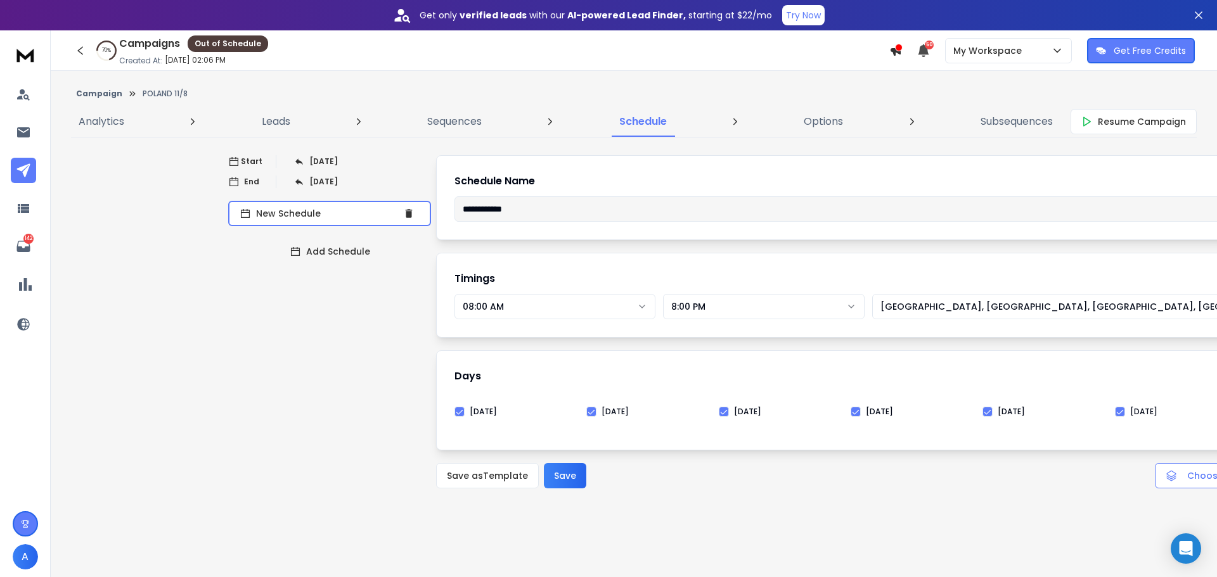
click at [315, 183] on p "Tue Aug 12 2025" at bounding box center [323, 182] width 29 height 10
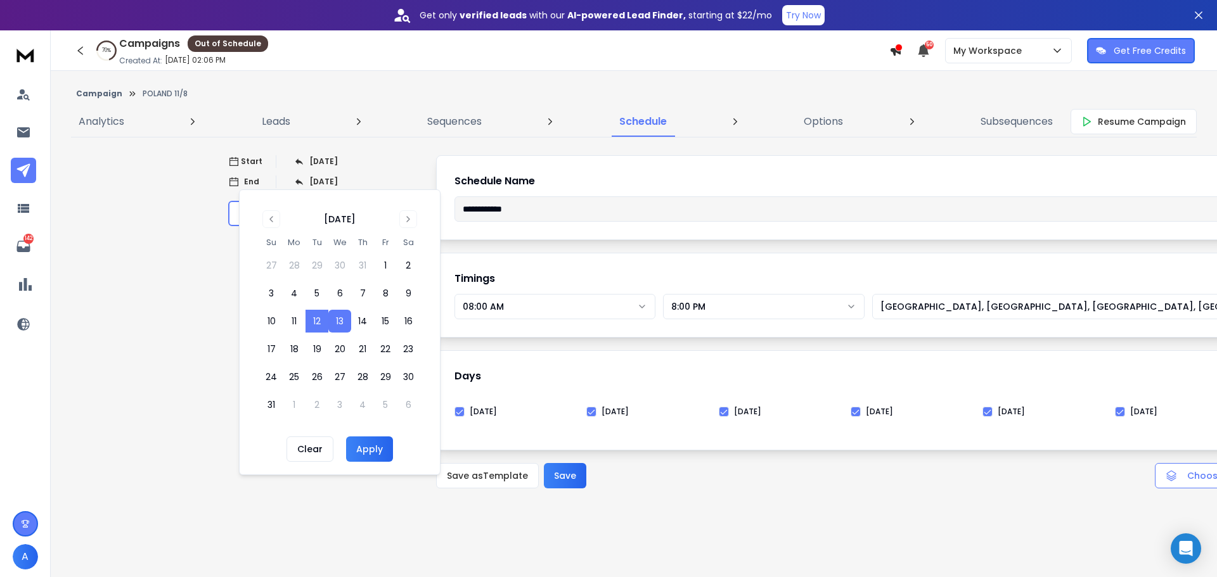
click at [339, 321] on button "13" at bounding box center [339, 321] width 23 height 23
click at [368, 445] on button "Apply" at bounding box center [369, 449] width 47 height 25
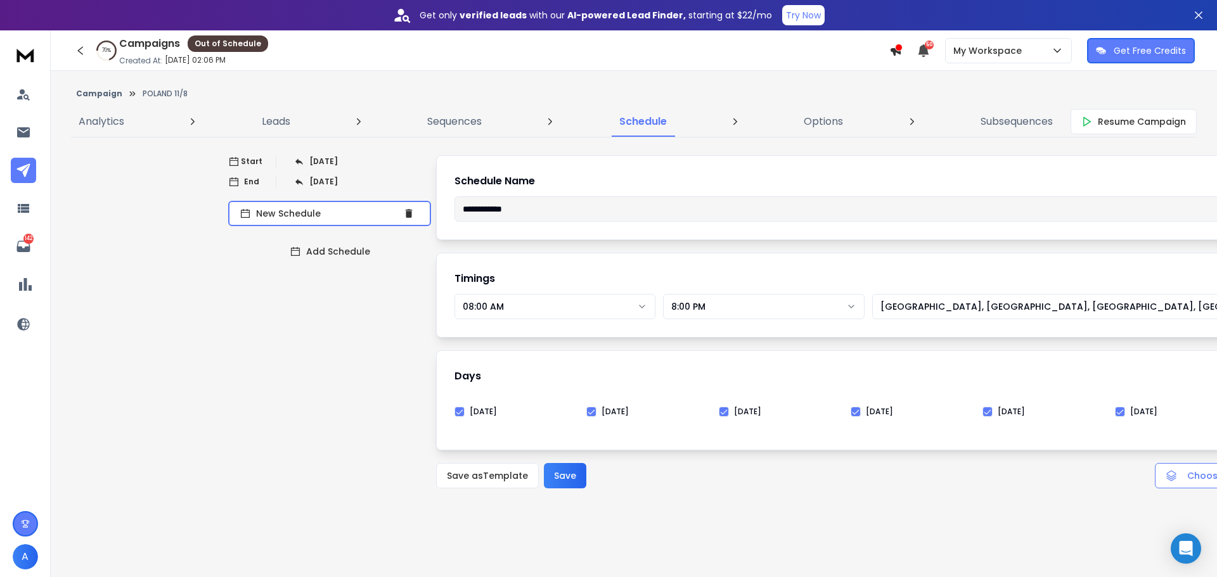
click at [560, 479] on button "Save" at bounding box center [565, 475] width 42 height 25
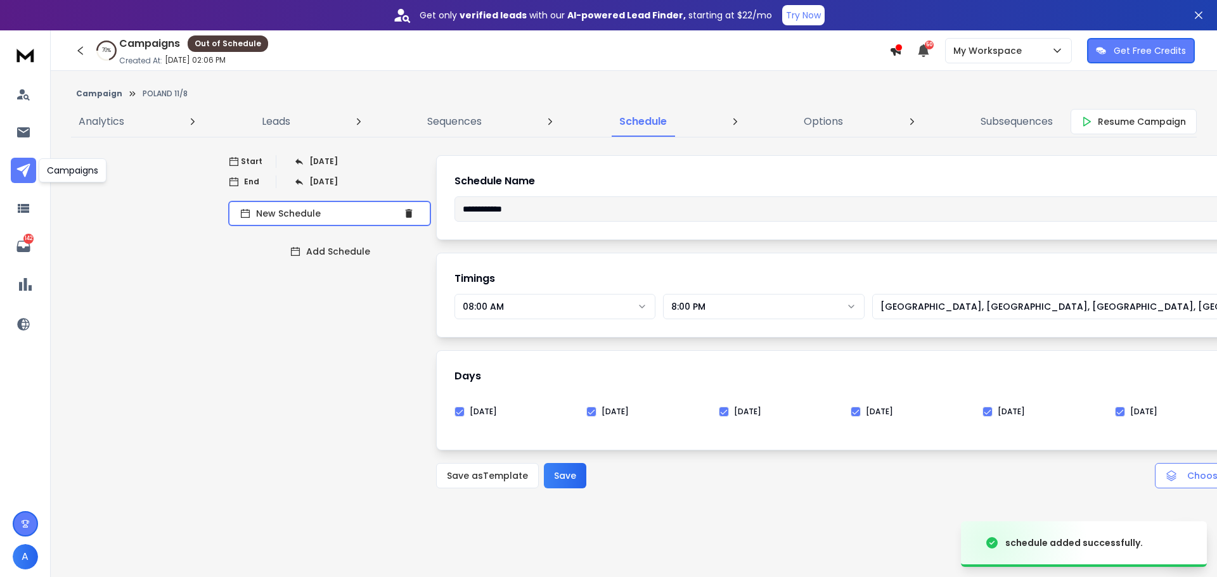
click at [16, 173] on icon at bounding box center [23, 170] width 15 height 15
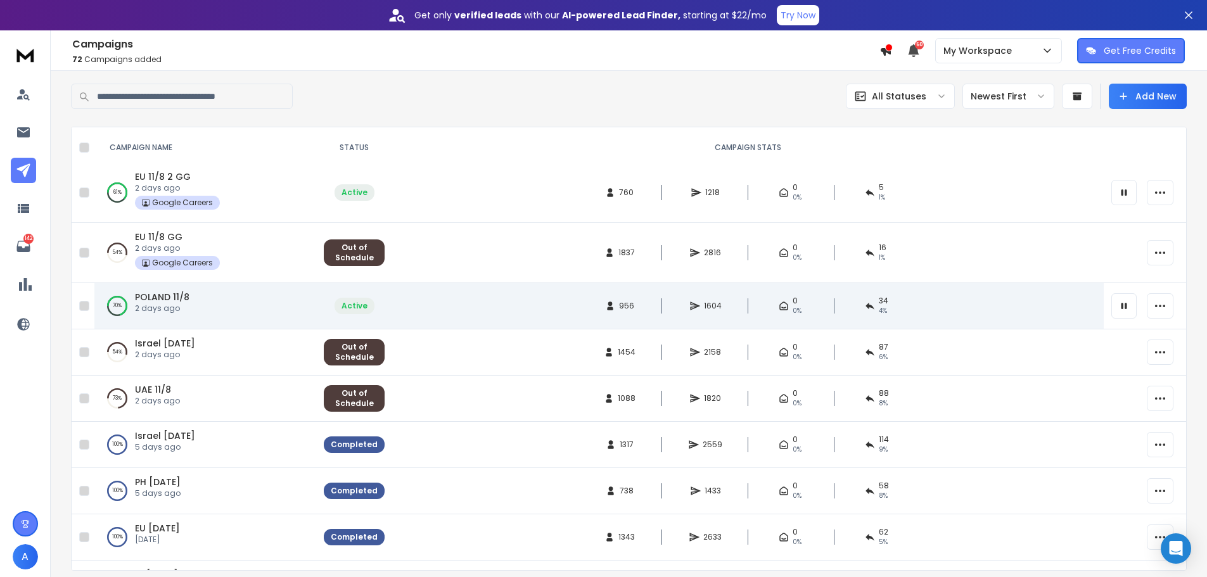
scroll to position [254, 0]
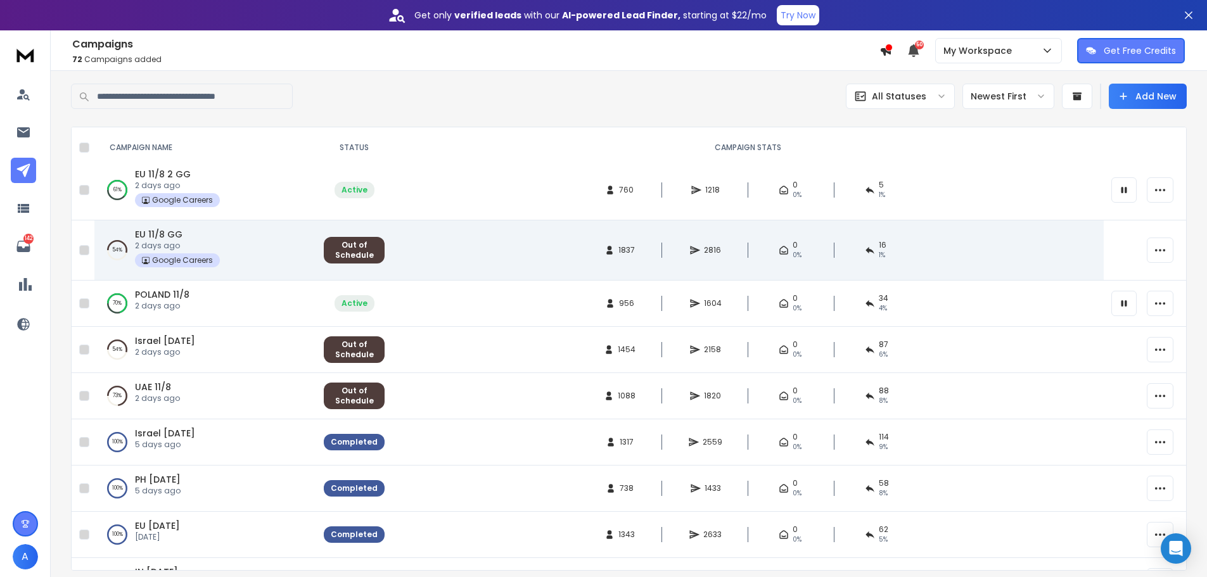
click at [300, 241] on div "54 % EU 11/8 GG 2 days ago Google Careers" at bounding box center [205, 250] width 196 height 44
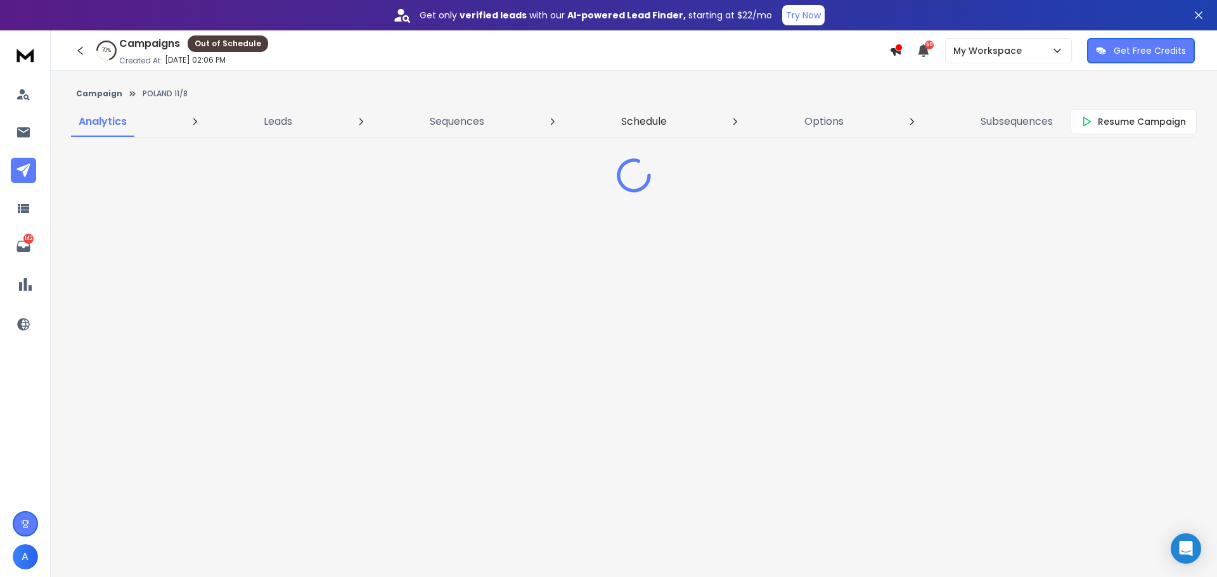
click at [638, 122] on p "Schedule" at bounding box center [644, 121] width 46 height 15
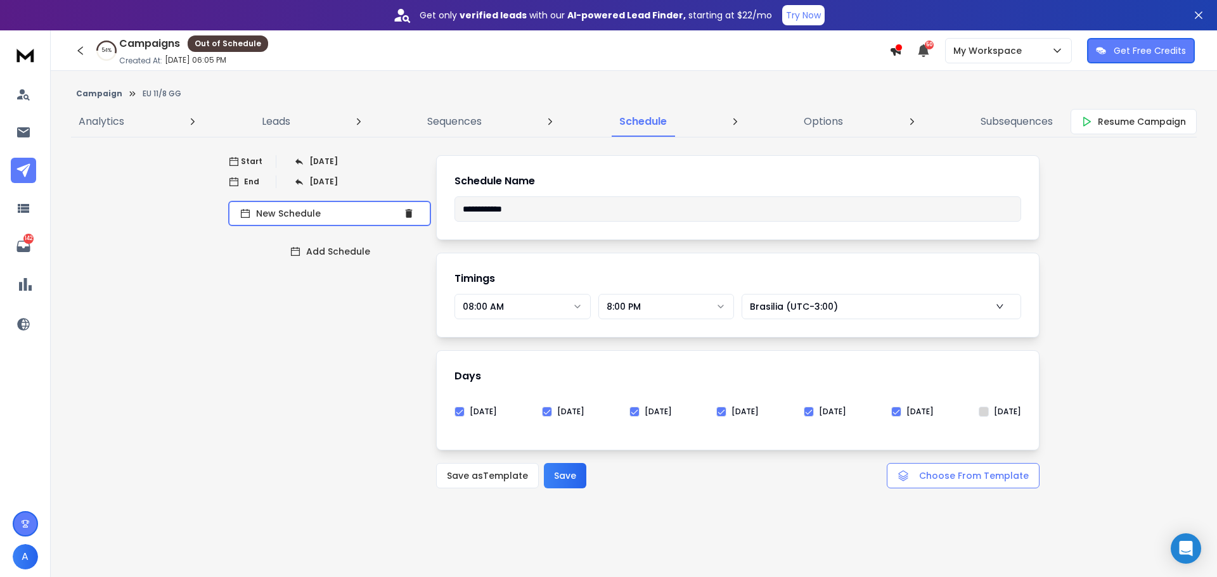
click at [322, 180] on p "Tue Aug 12 2025" at bounding box center [323, 182] width 29 height 10
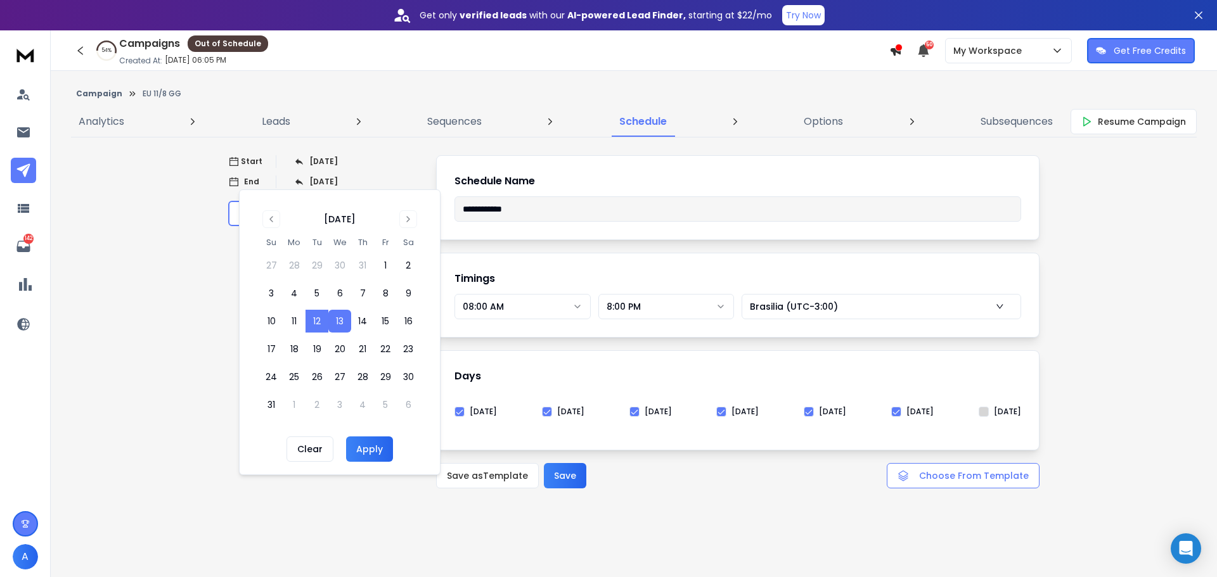
click at [340, 315] on button "13" at bounding box center [339, 321] width 23 height 23
click at [370, 438] on button "Apply" at bounding box center [369, 449] width 47 height 25
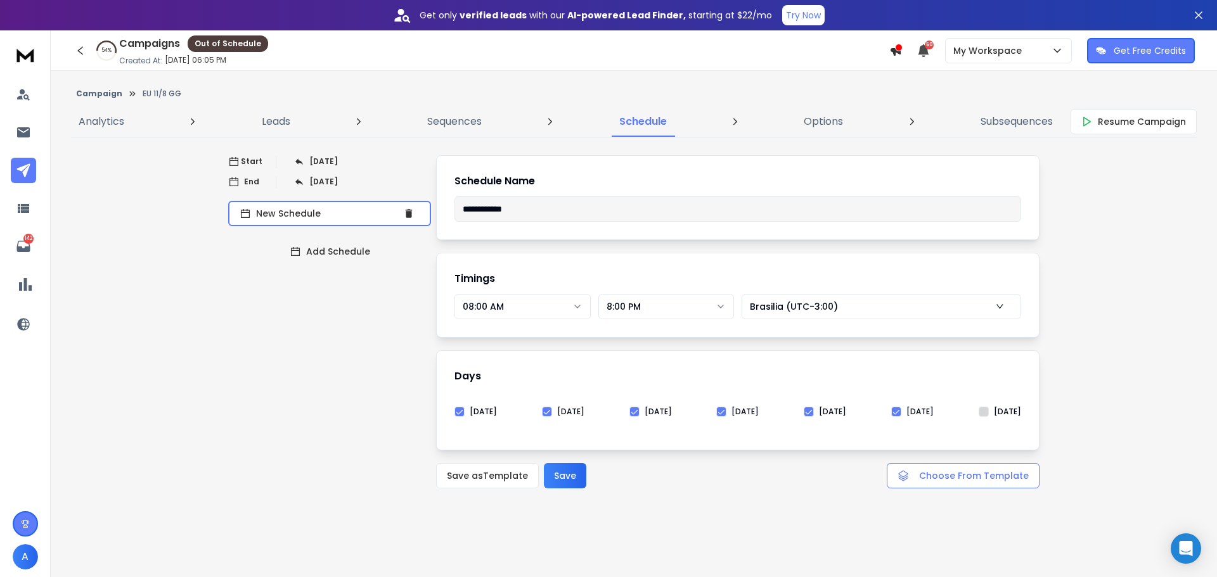
click at [548, 475] on button "Save" at bounding box center [565, 475] width 42 height 25
click at [84, 55] on icon at bounding box center [80, 50] width 11 height 11
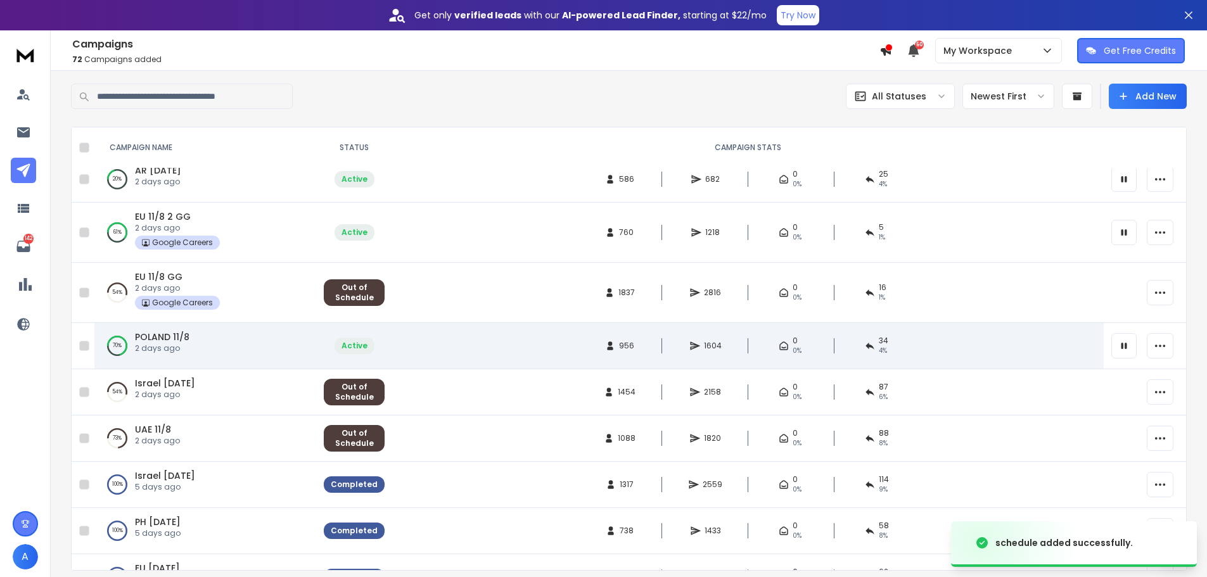
scroll to position [254, 0]
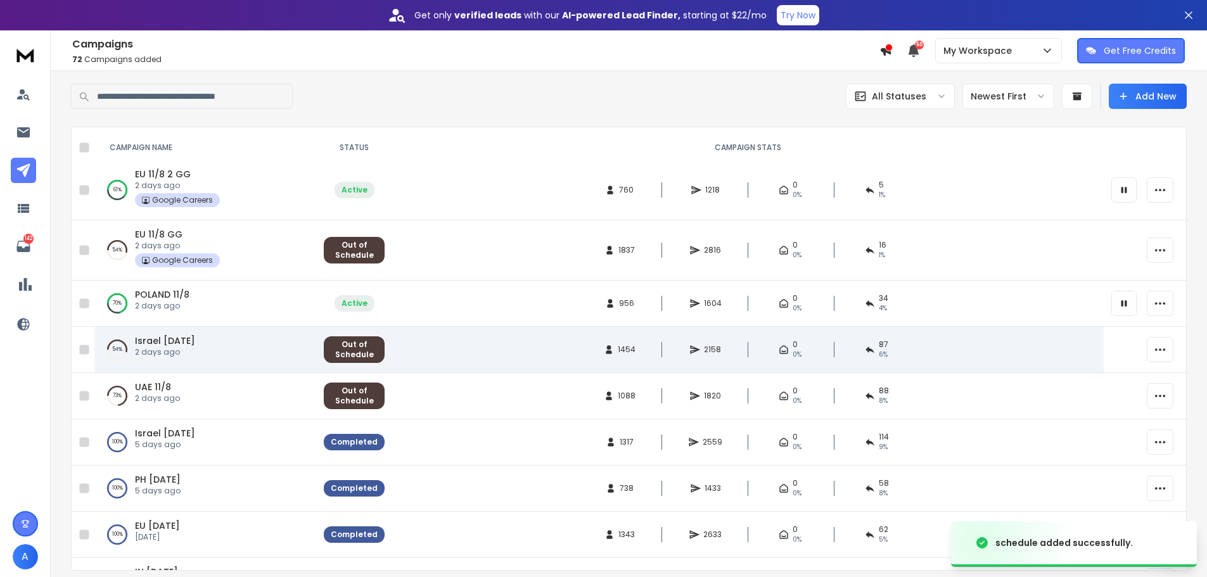
click at [377, 352] on div "Out of Schedule" at bounding box center [354, 350] width 61 height 27
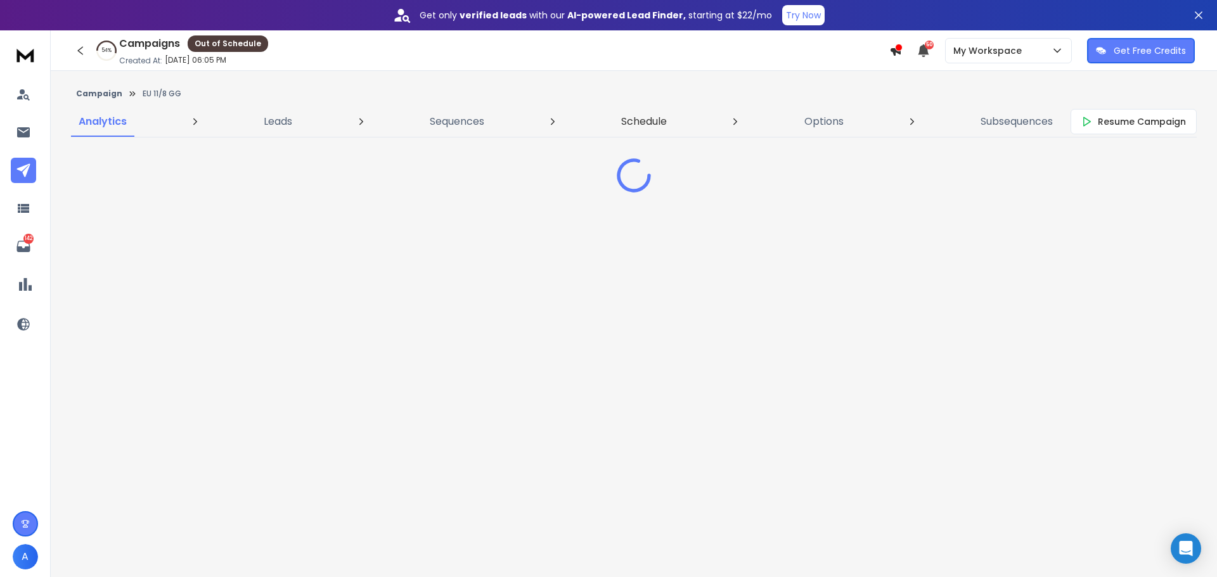
click at [631, 118] on p "Schedule" at bounding box center [644, 121] width 46 height 15
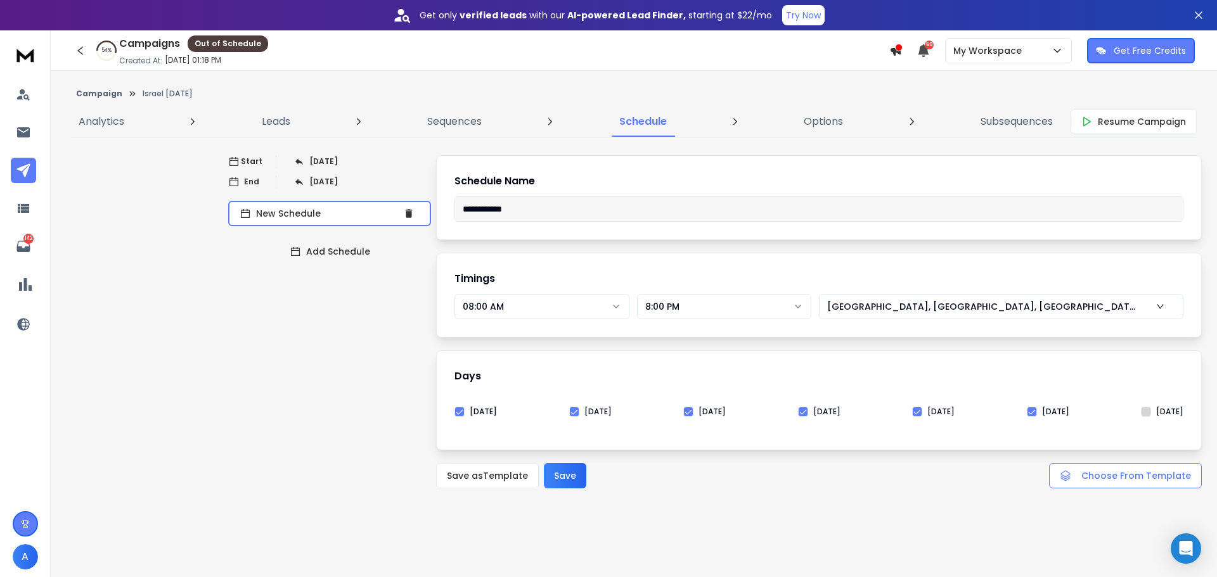
click at [338, 184] on p "Tue Aug 12 2025" at bounding box center [323, 182] width 29 height 10
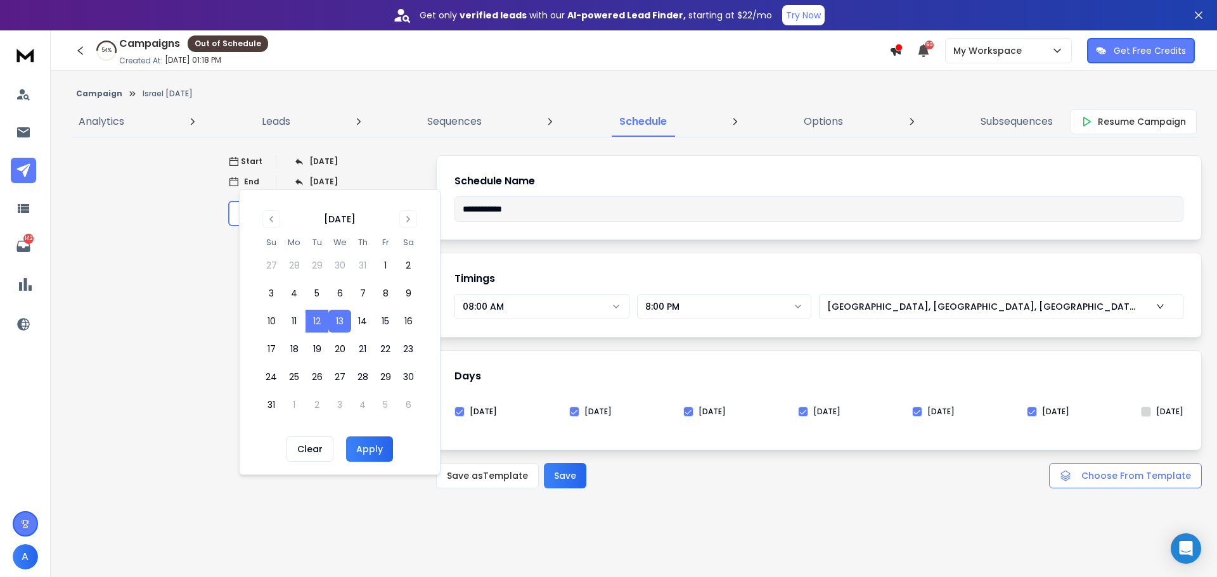
click at [337, 324] on button "13" at bounding box center [339, 321] width 23 height 23
click at [372, 456] on button "Apply" at bounding box center [369, 449] width 47 height 25
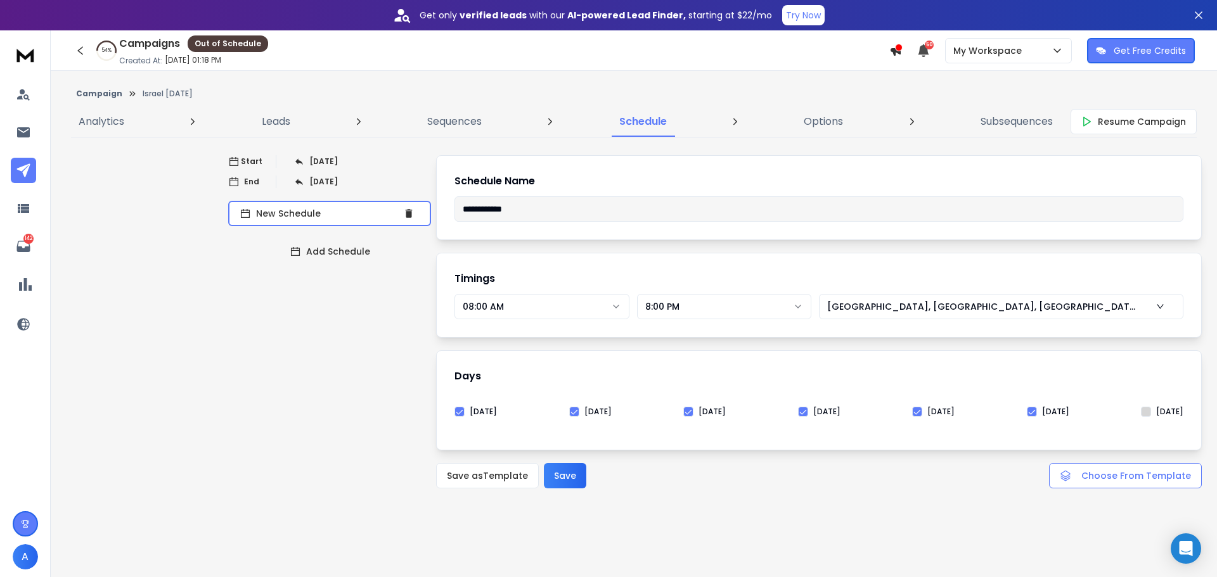
drag, startPoint x: 547, startPoint y: 471, endPoint x: 555, endPoint y: 473, distance: 7.8
click at [555, 473] on button "Save" at bounding box center [565, 475] width 42 height 25
click at [80, 50] on icon at bounding box center [80, 50] width 11 height 11
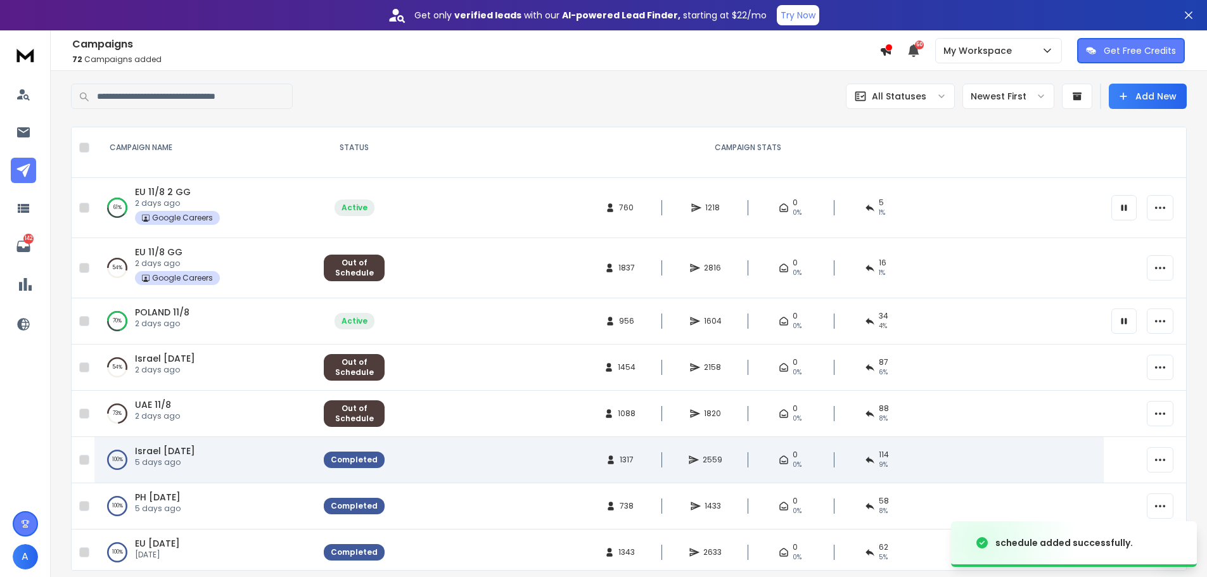
scroll to position [254, 0]
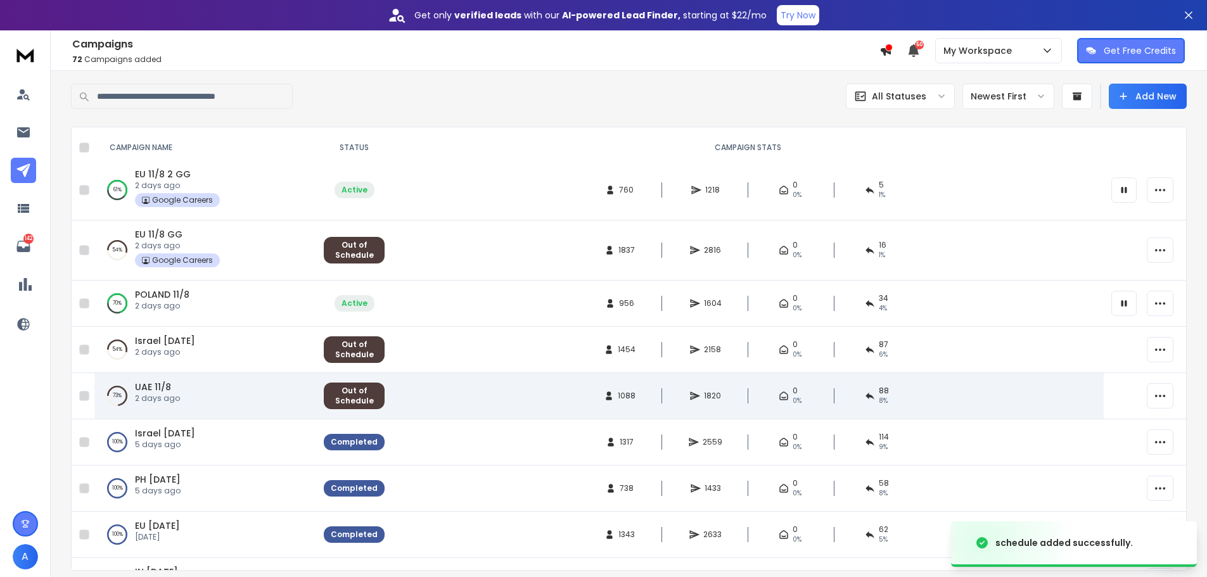
click at [438, 397] on div "1088 1820 0 0% 88 8 %" at bounding box center [748, 396] width 697 height 20
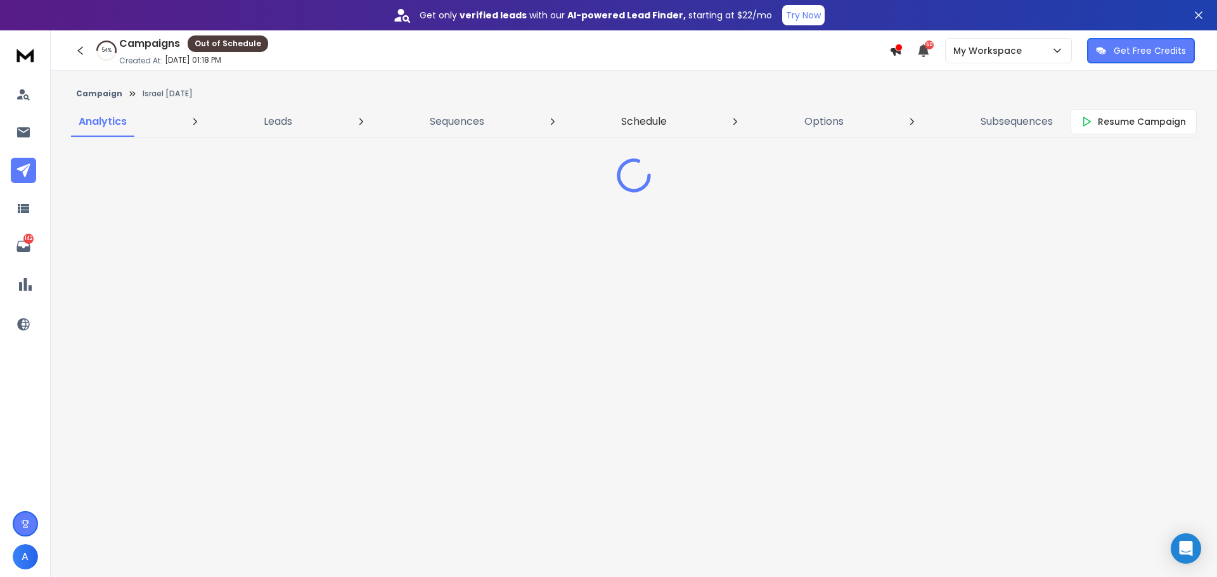
click at [638, 112] on link "Schedule" at bounding box center [644, 121] width 61 height 30
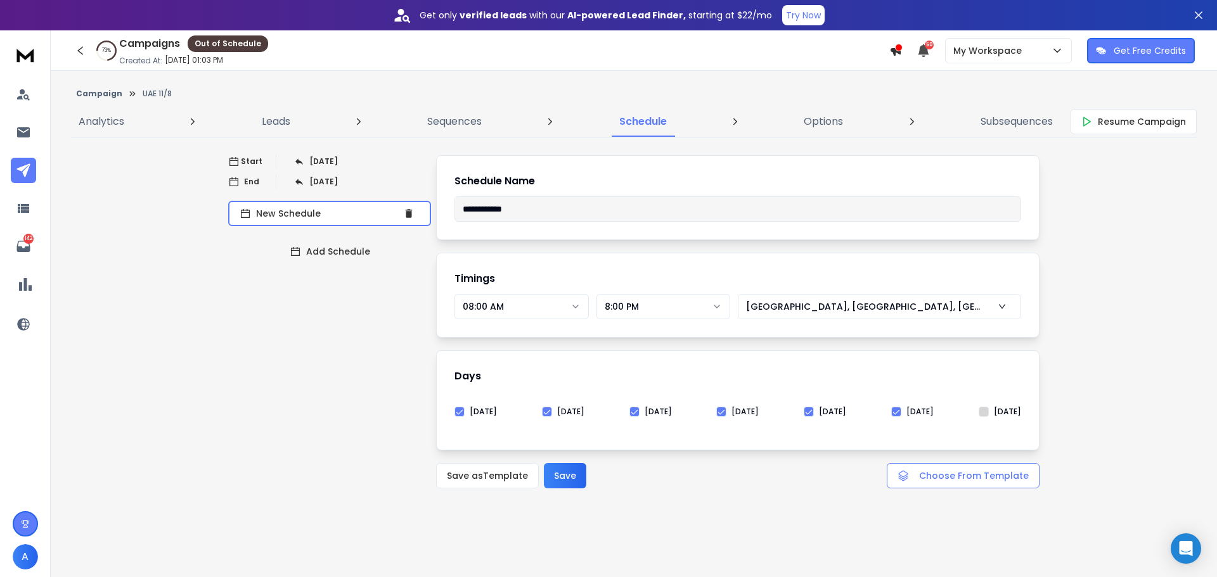
click at [321, 186] on p "Tue Aug 12 2025" at bounding box center [323, 182] width 29 height 10
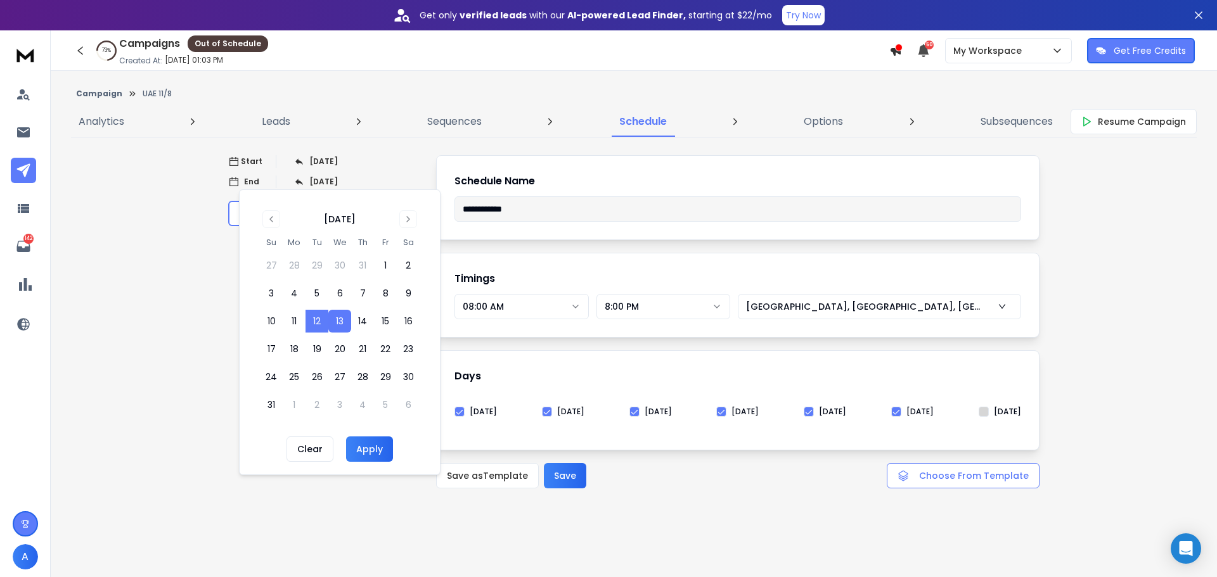
click at [338, 324] on button "13" at bounding box center [339, 321] width 23 height 23
click at [368, 449] on button "Apply" at bounding box center [369, 449] width 47 height 25
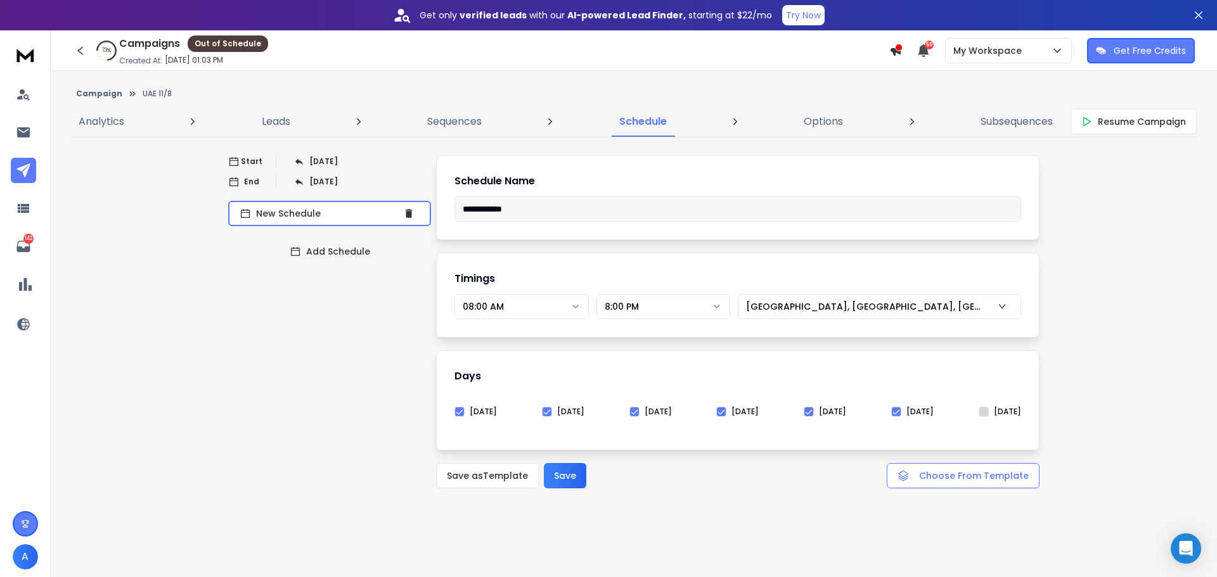
click at [572, 486] on button "Save" at bounding box center [565, 475] width 42 height 25
click at [79, 51] on icon at bounding box center [79, 50] width 5 height 8
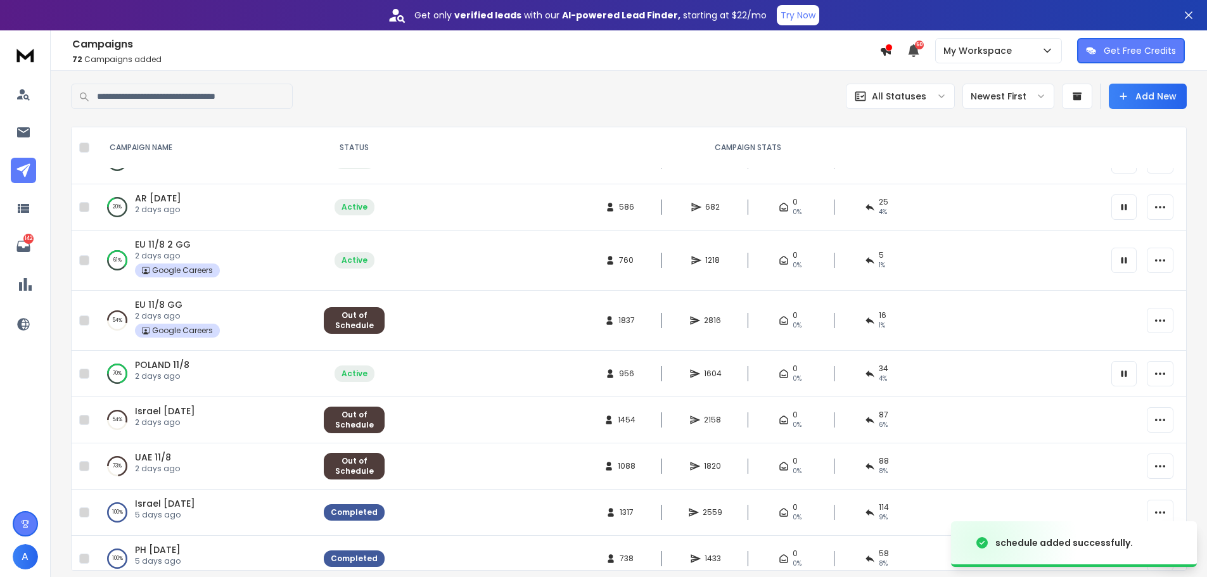
scroll to position [254, 0]
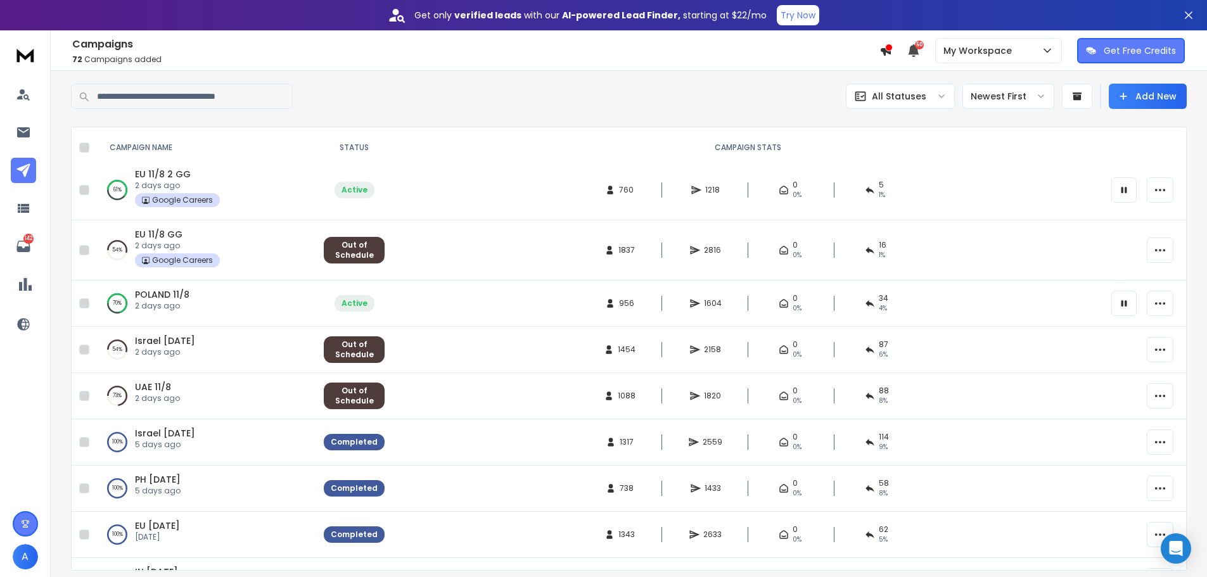
click at [32, 172] on link at bounding box center [23, 170] width 25 height 25
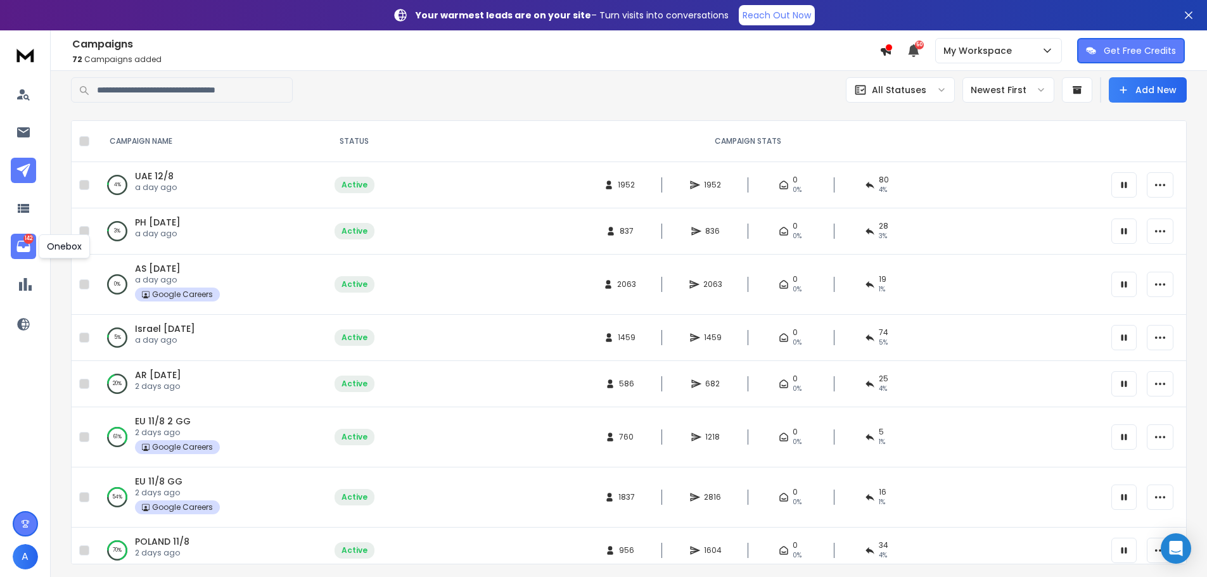
click at [22, 240] on icon at bounding box center [23, 246] width 15 height 15
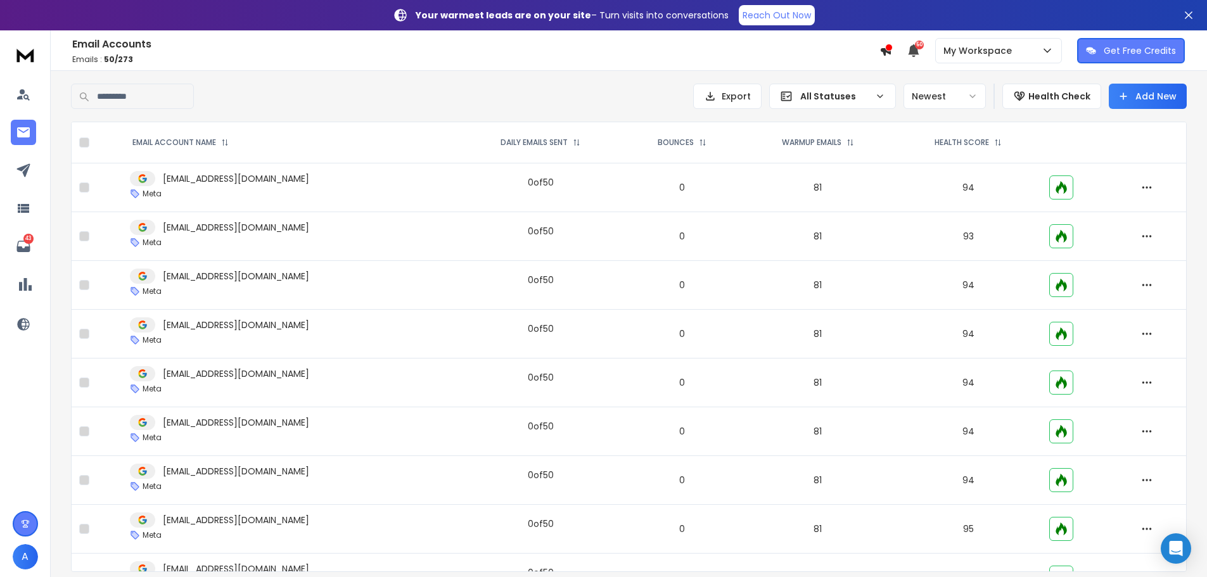
click at [189, 102] on input at bounding box center [132, 96] width 123 height 25
paste input "**********"
type input "**********"
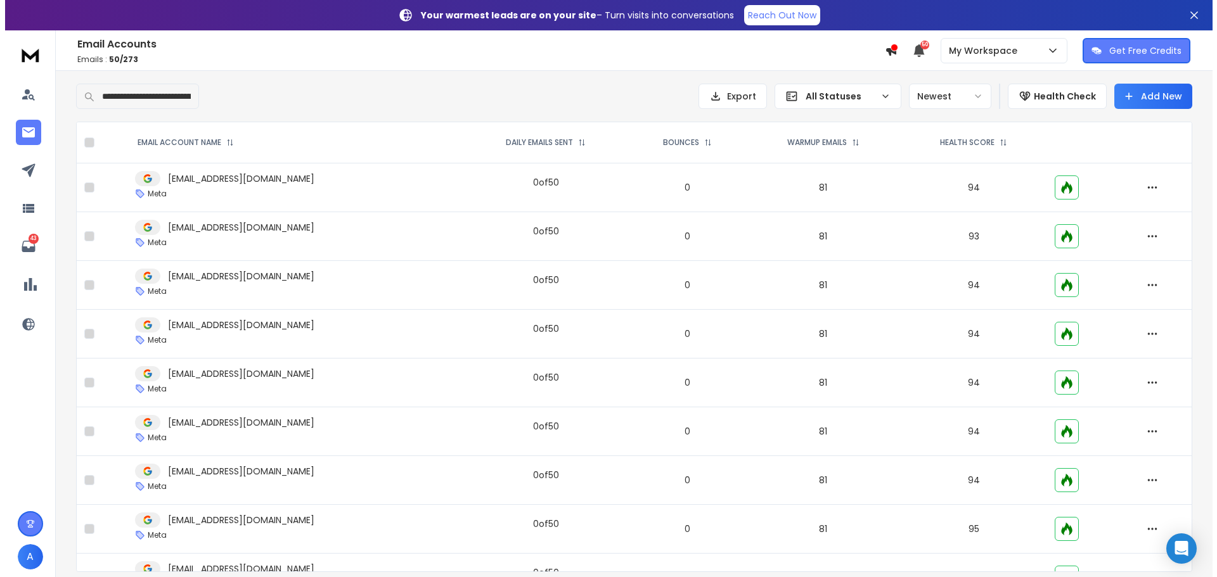
scroll to position [0, 60]
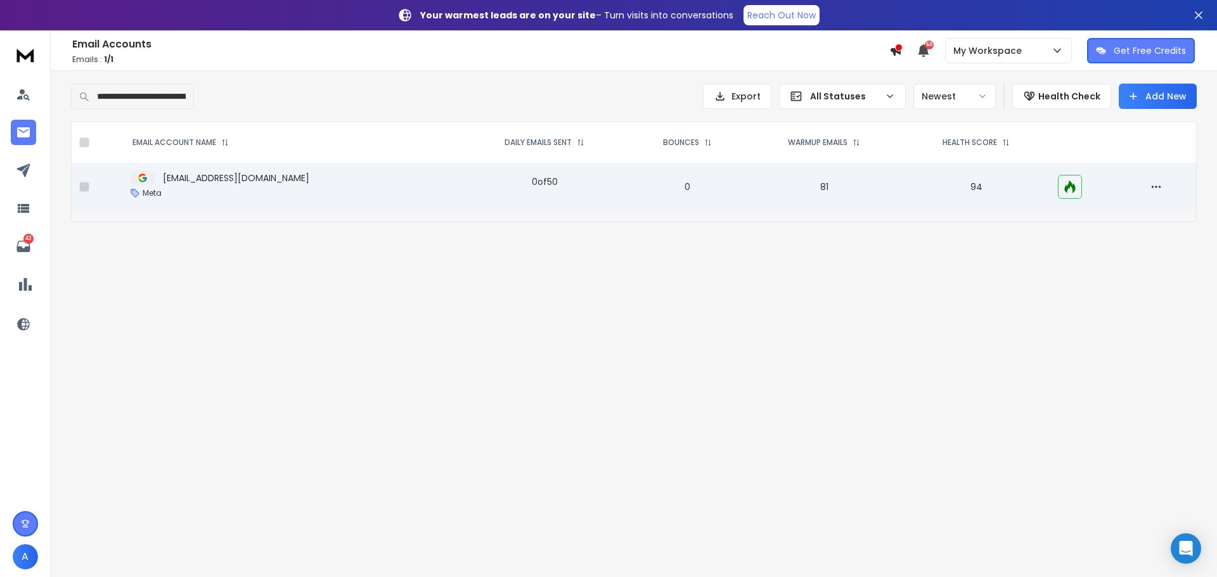
click at [230, 167] on td "[EMAIL_ADDRESS][DOMAIN_NAME] Meta" at bounding box center [291, 187] width 338 height 48
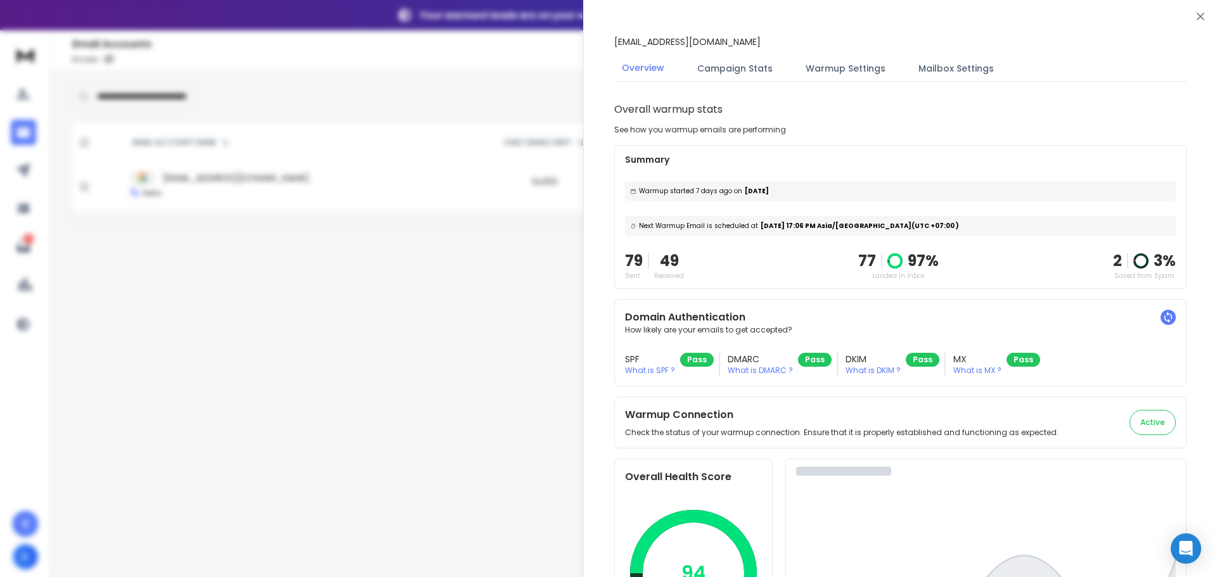
click at [927, 61] on button "Mailbox Settings" at bounding box center [956, 69] width 91 height 28
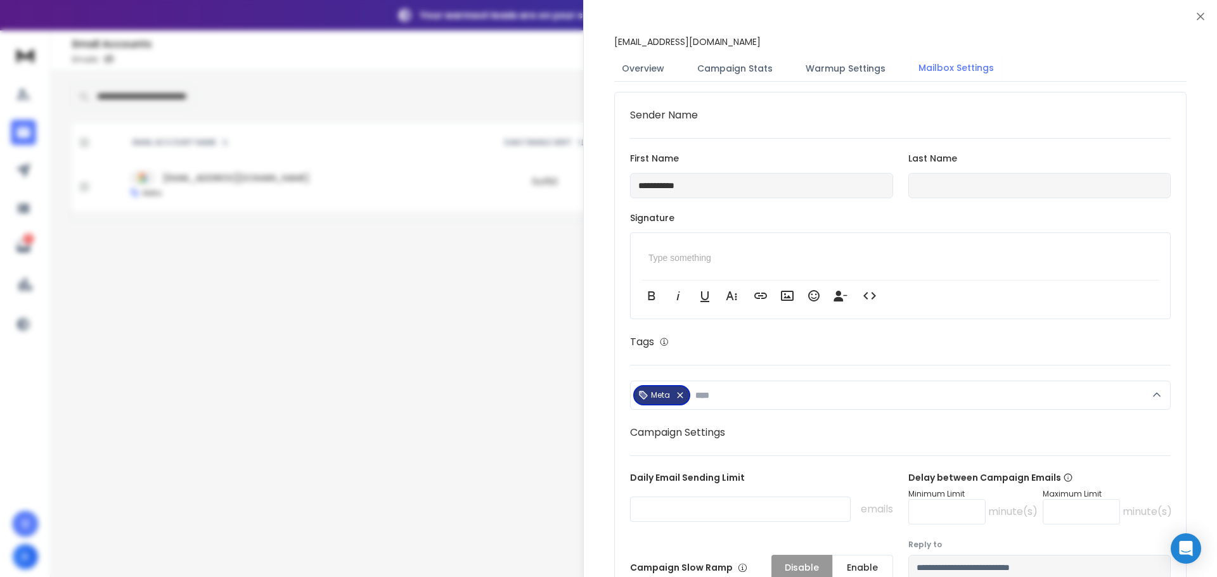
click at [762, 186] on input "**********" at bounding box center [761, 185] width 263 height 25
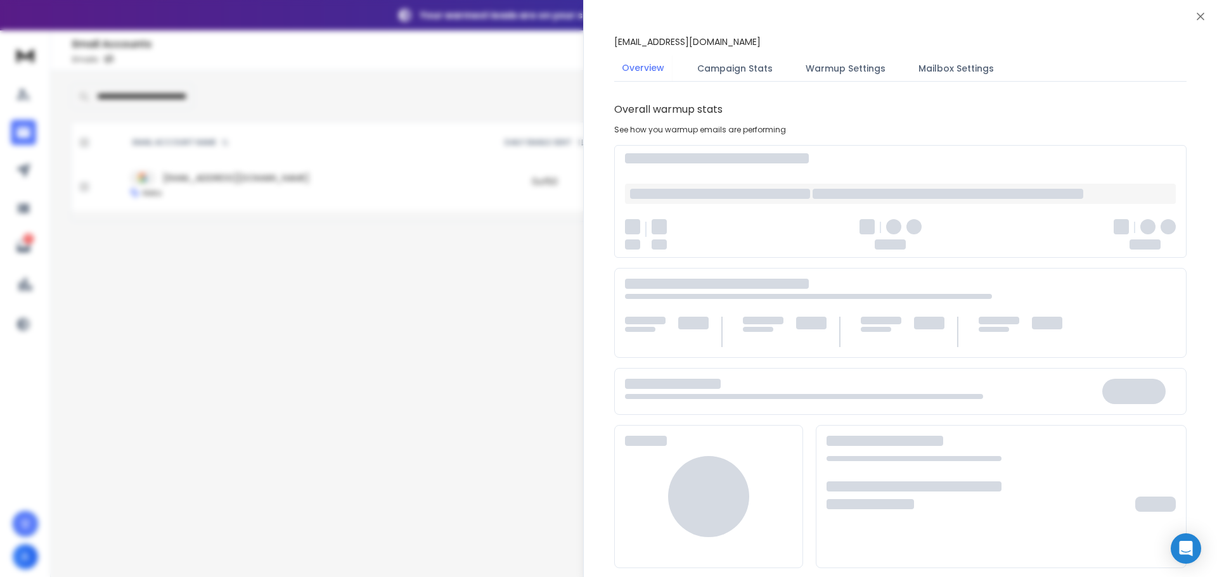
click at [489, 191] on div at bounding box center [608, 288] width 1217 height 577
